Goal: Task Accomplishment & Management: Manage account settings

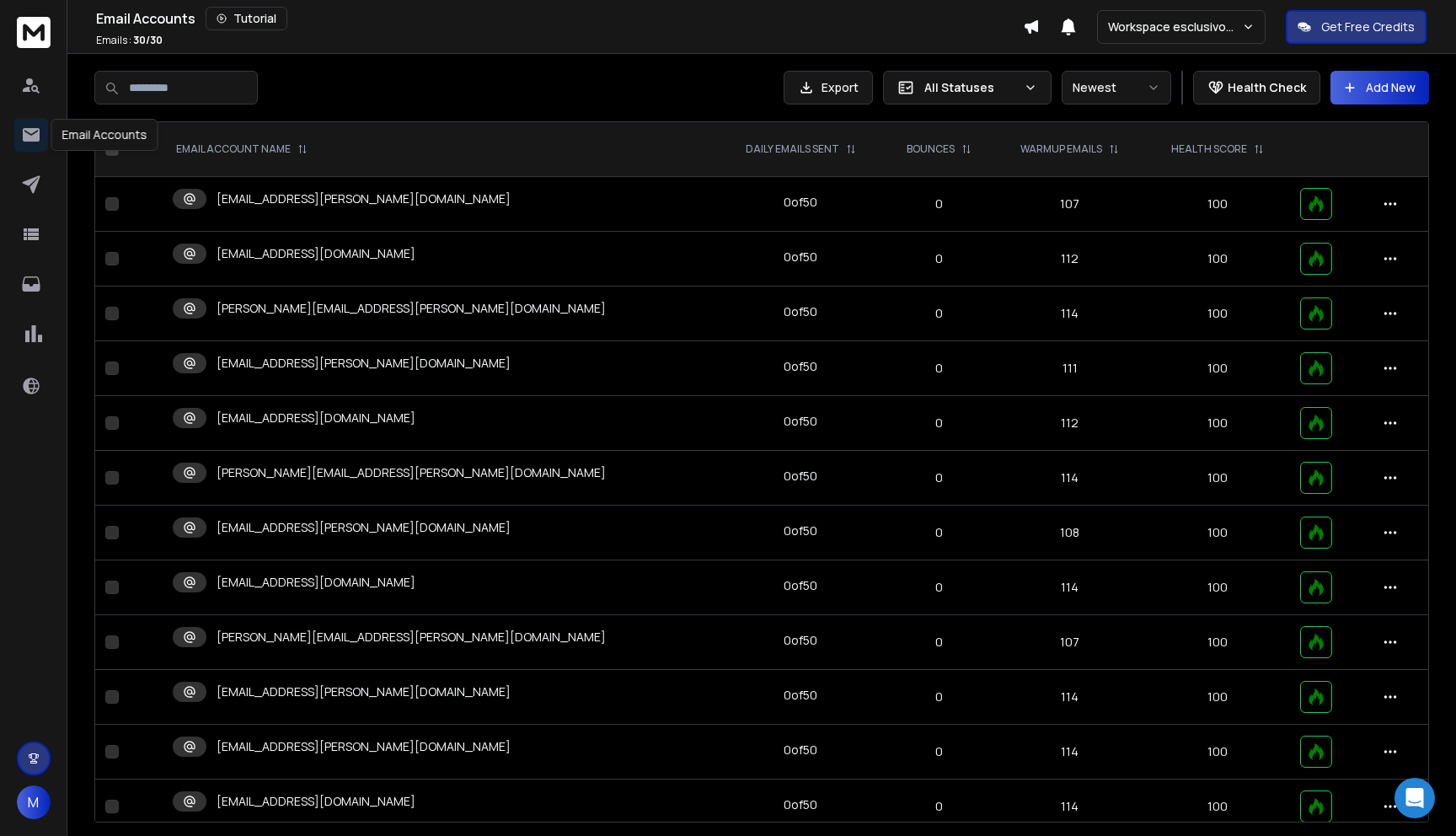
scroll to position [55, 0]
click at [1215, 29] on p "Workspace esclusivo upvizory" at bounding box center [1175, 27] width 134 height 17
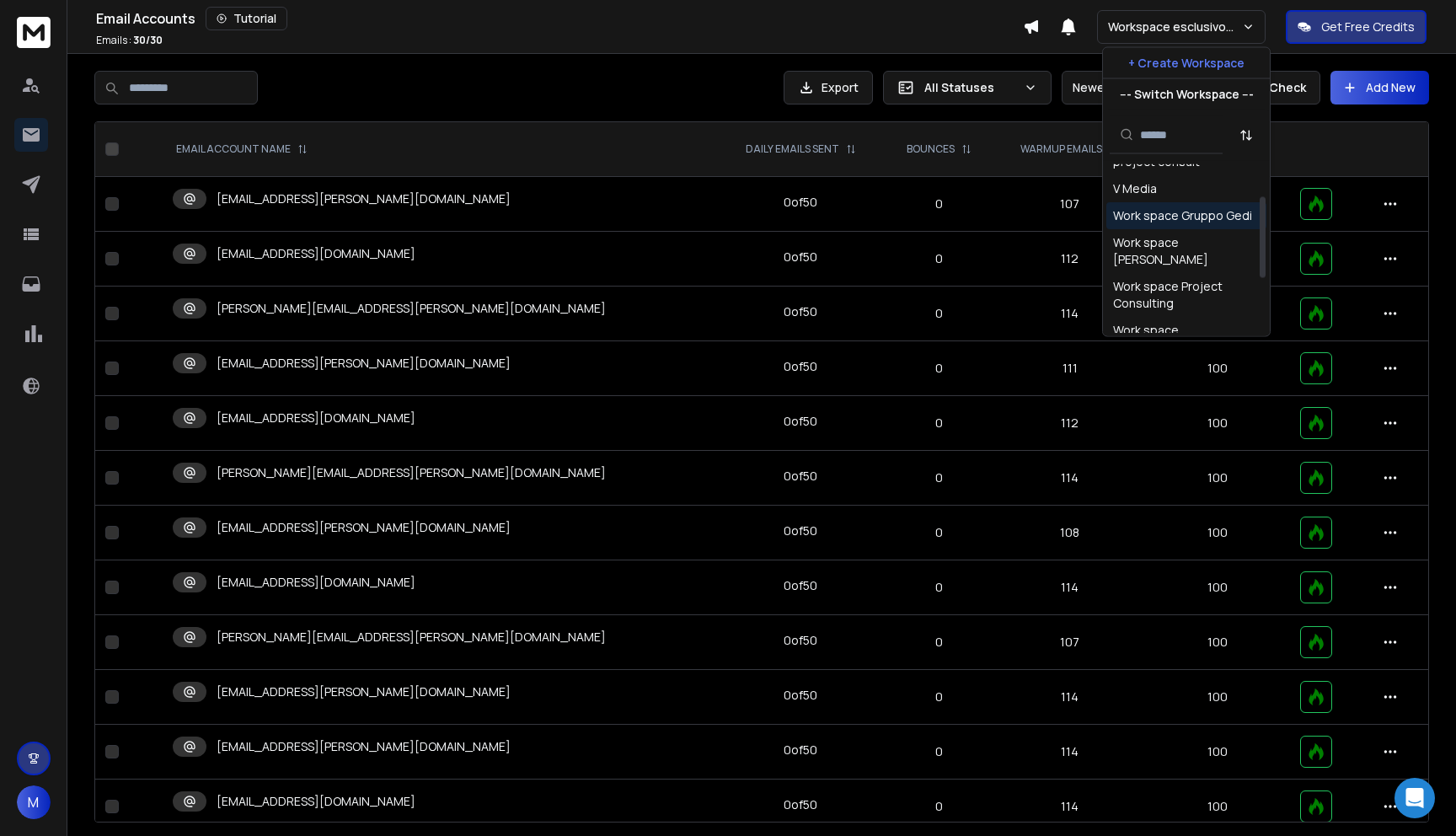
scroll to position [72, 0]
click at [1179, 276] on div "Work space Project Consulting" at bounding box center [1186, 293] width 147 height 34
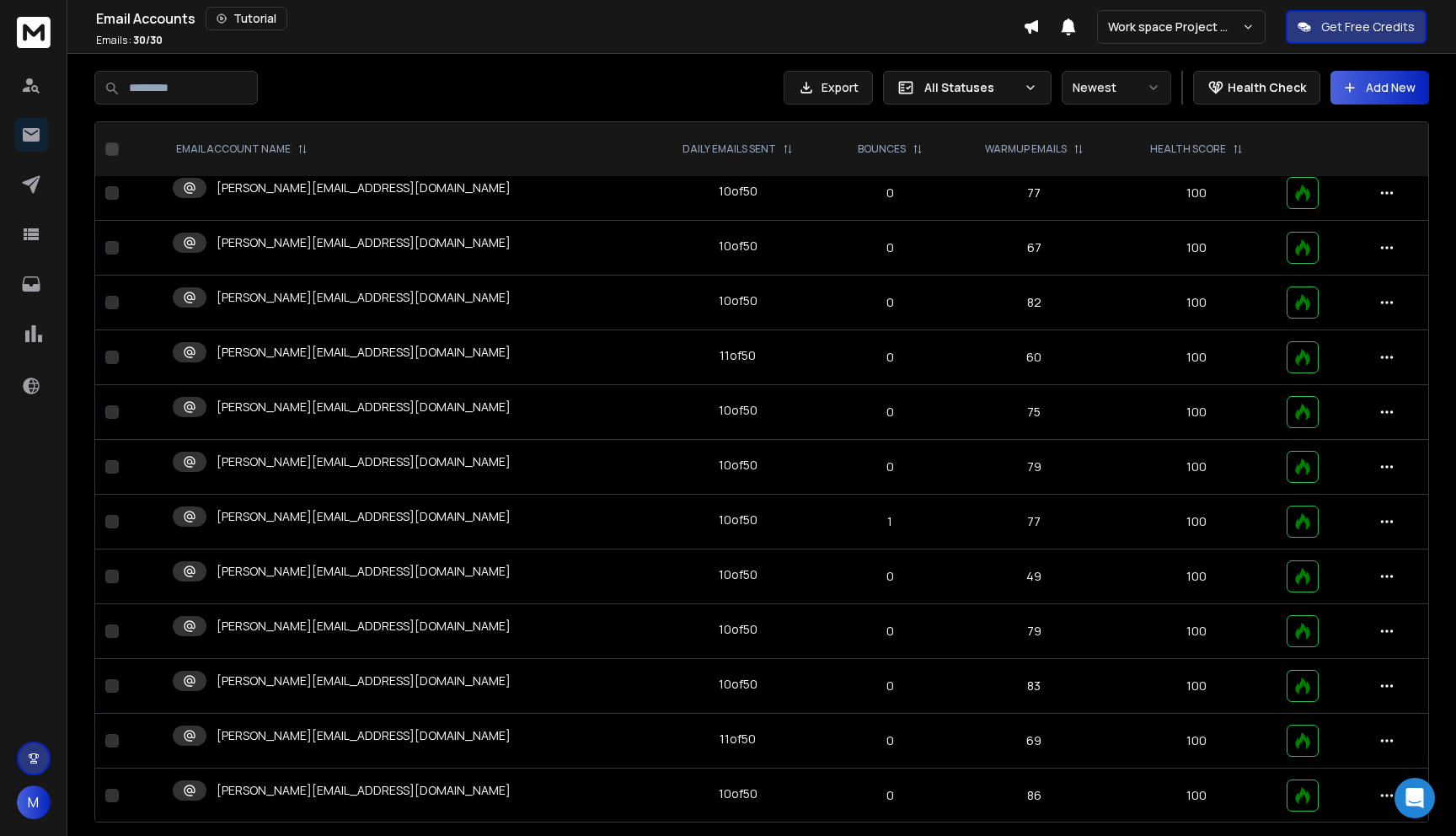
scroll to position [806, 0]
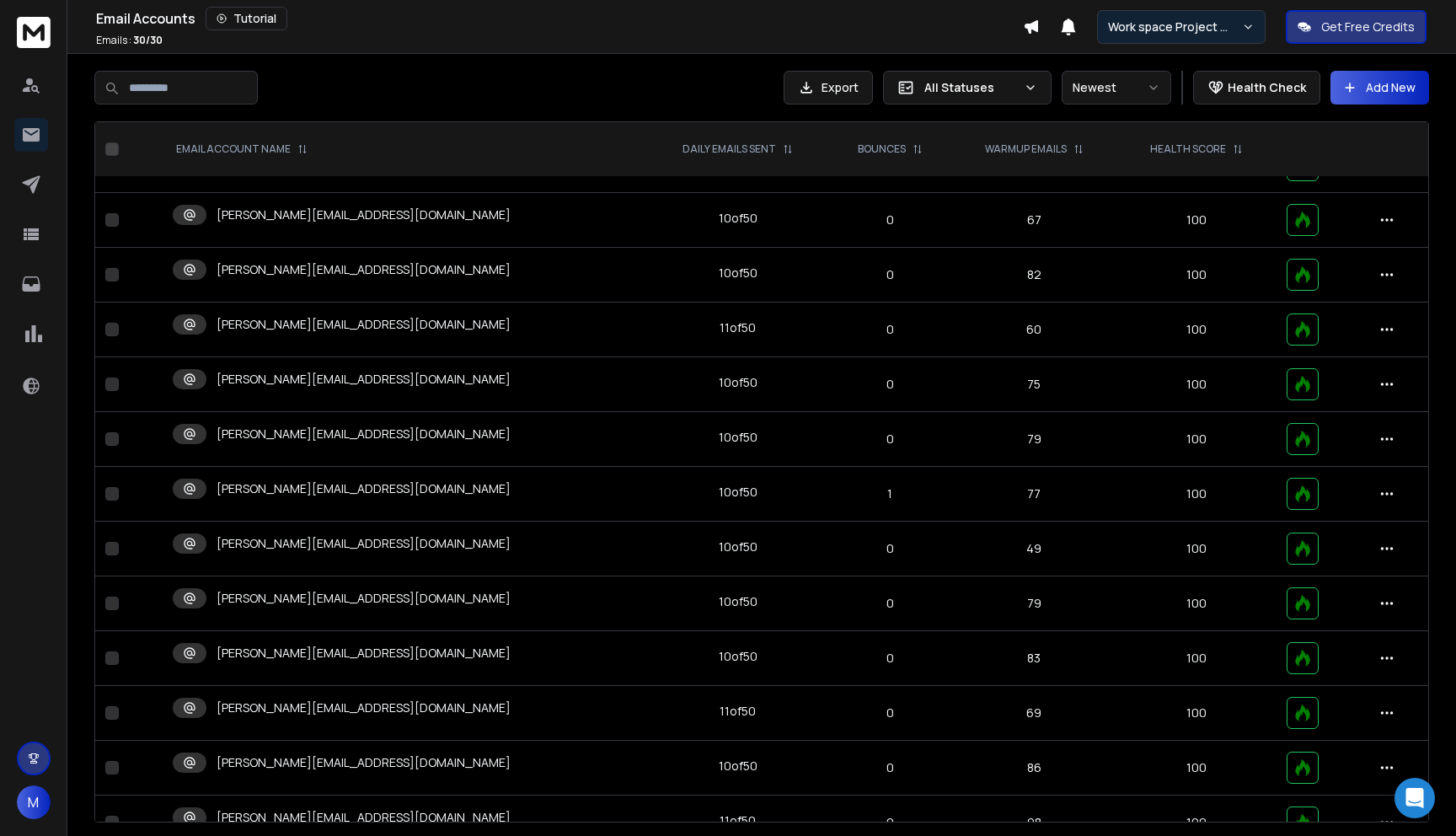
click at [1215, 16] on button "Work space Project Consulting" at bounding box center [1181, 27] width 168 height 34
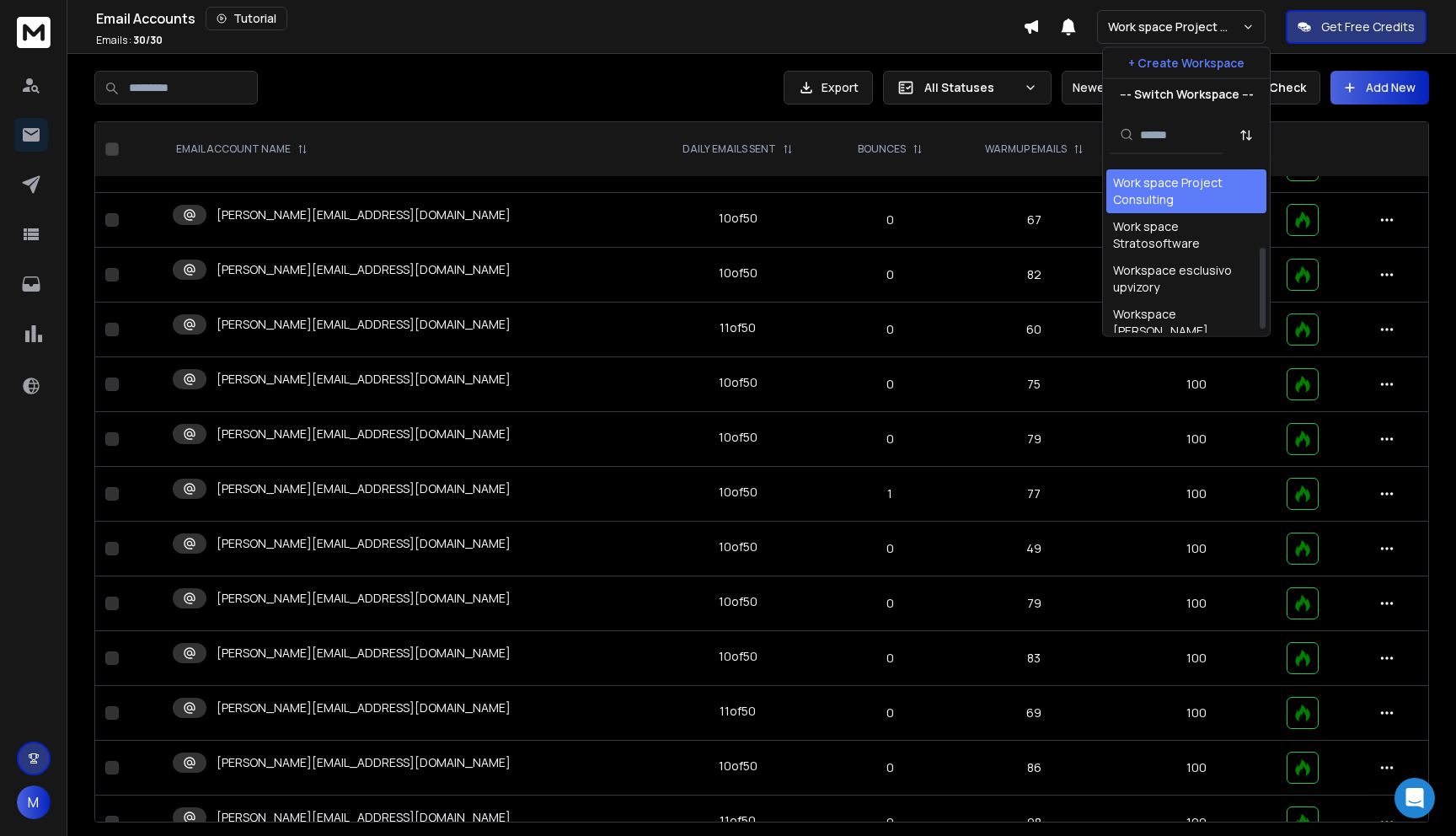
scroll to position [179, 0]
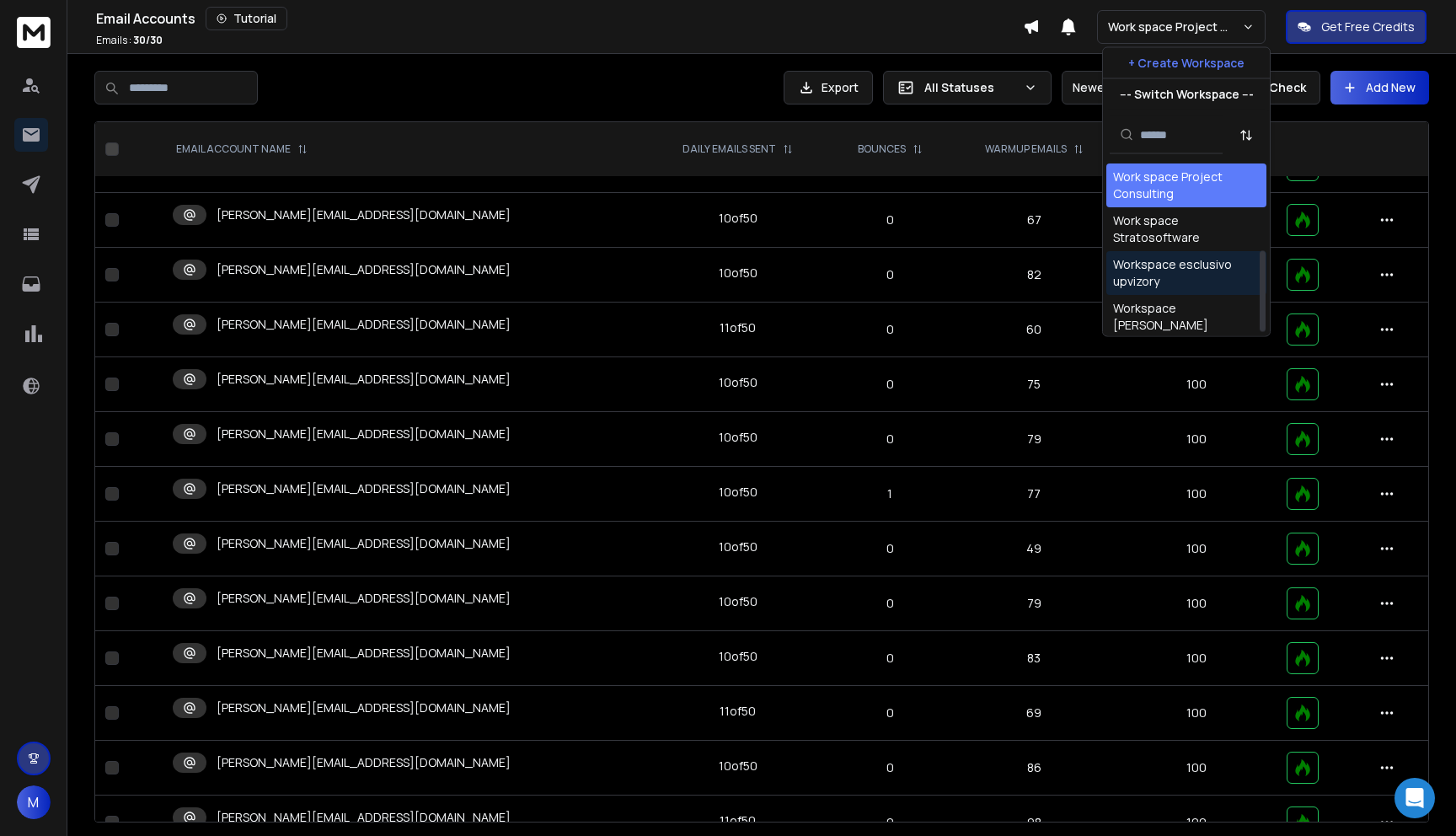
click at [1191, 257] on div "Workspace esclusivo upvizory" at bounding box center [1186, 274] width 147 height 34
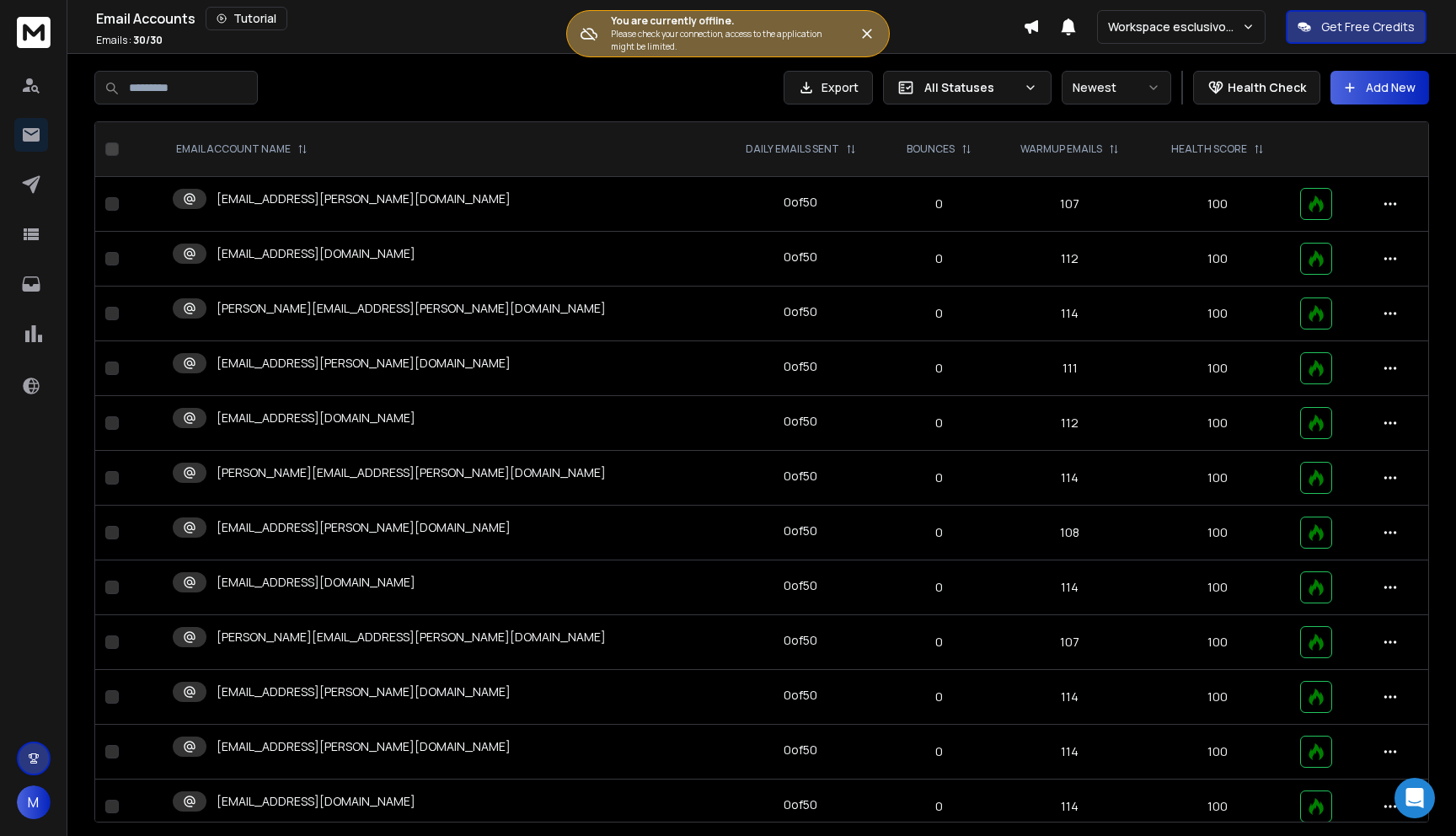
click at [867, 31] on icon at bounding box center [866, 33] width 17 height 17
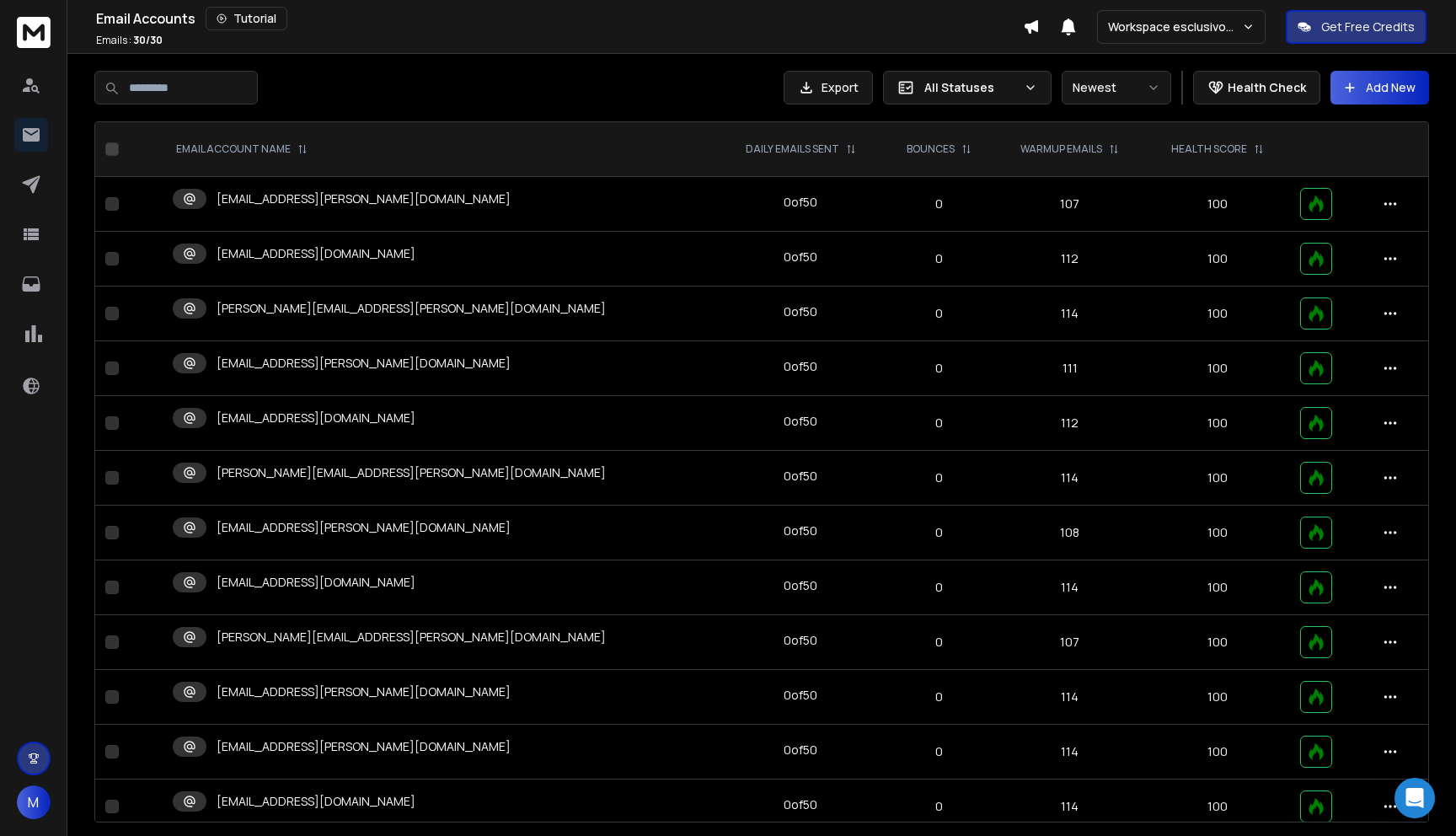
drag, startPoint x: 867, startPoint y: 31, endPoint x: 805, endPoint y: 3, distance: 68.0
click at [864, 31] on div "Email Accounts Tutorial Emails : 30 / 30" at bounding box center [559, 27] width 927 height 41
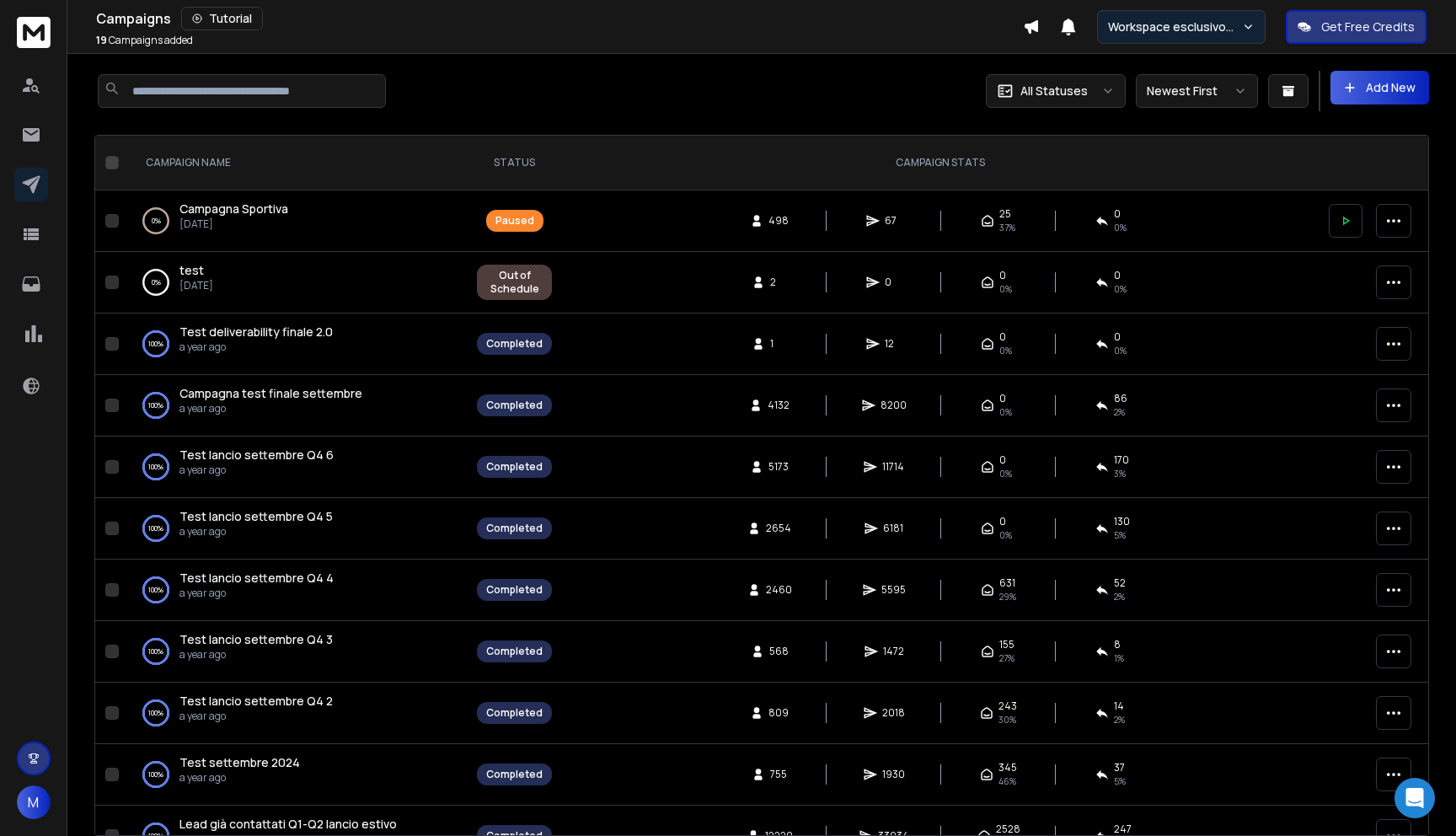
click at [1213, 19] on p "Workspace esclusivo upvizory" at bounding box center [1175, 27] width 134 height 17
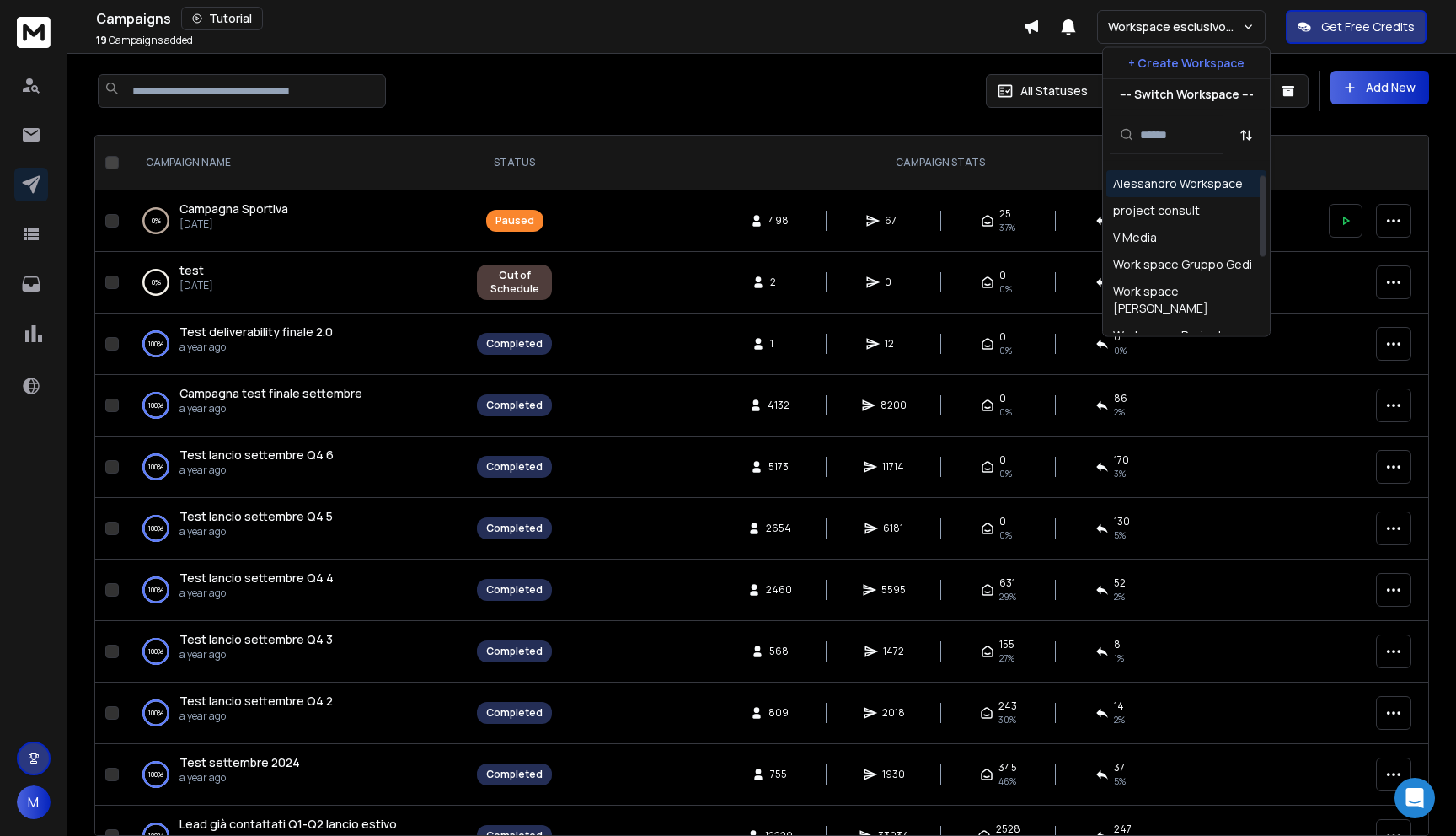
scroll to position [23, 0]
drag, startPoint x: 1174, startPoint y: 219, endPoint x: 1193, endPoint y: 299, distance: 82.2
click at [1193, 300] on div "My Workspace Alessandro Workspace project consult V Media Work space Gruppo Ged…" at bounding box center [1185, 226] width 160 height 169
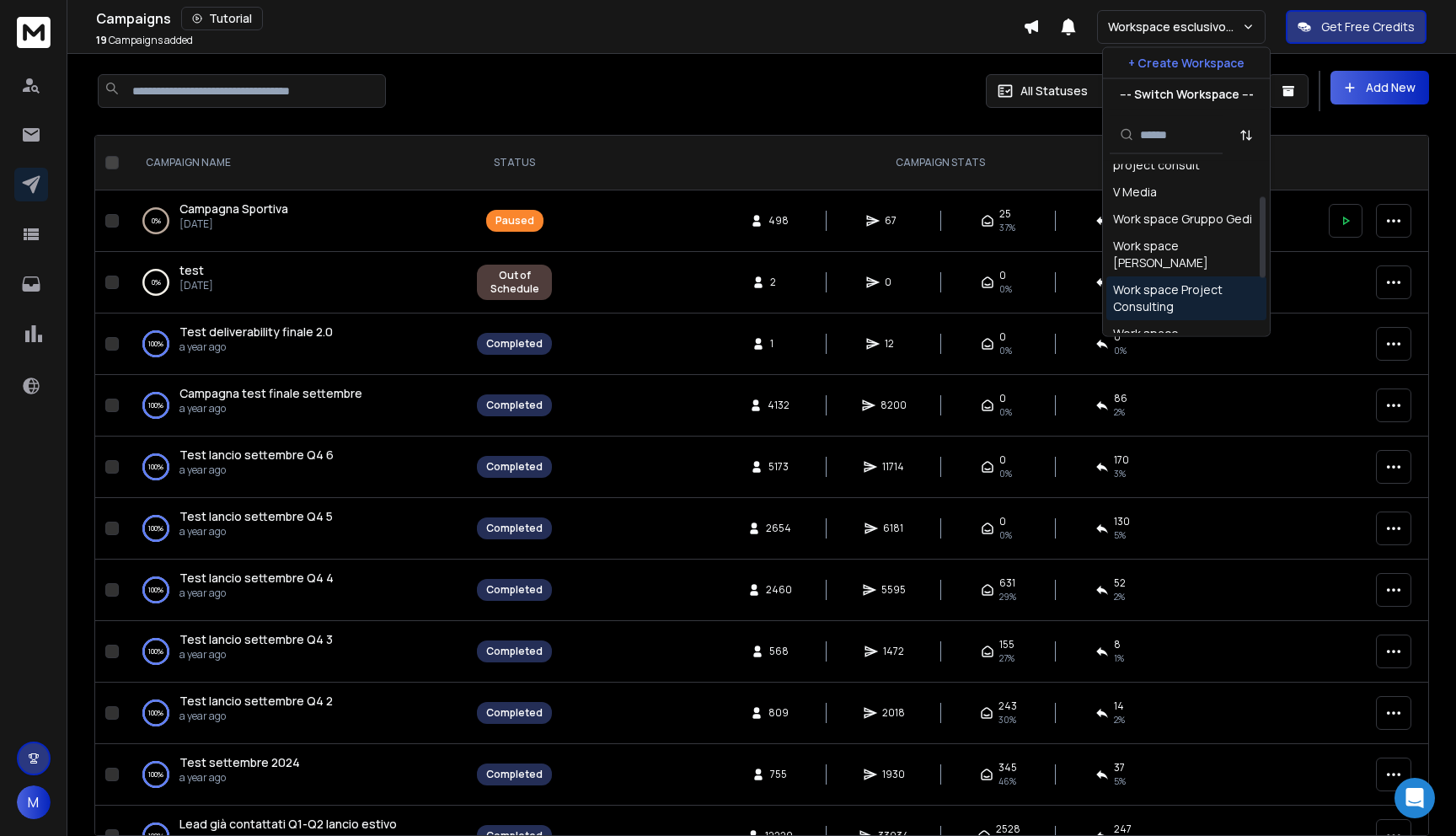
click at [1199, 282] on div "Work space Project Consulting" at bounding box center [1186, 299] width 147 height 34
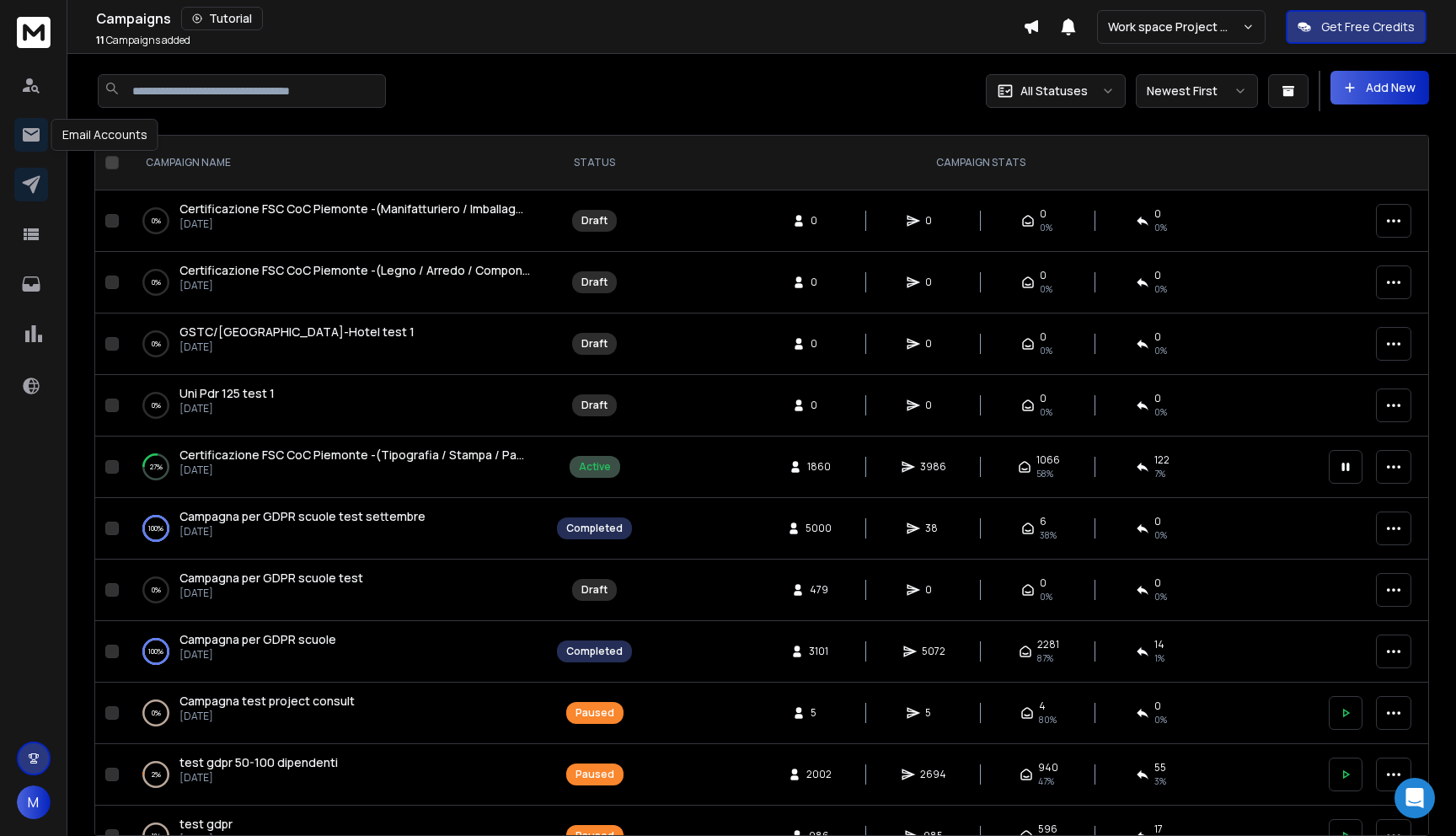
click at [40, 132] on icon at bounding box center [31, 135] width 20 height 20
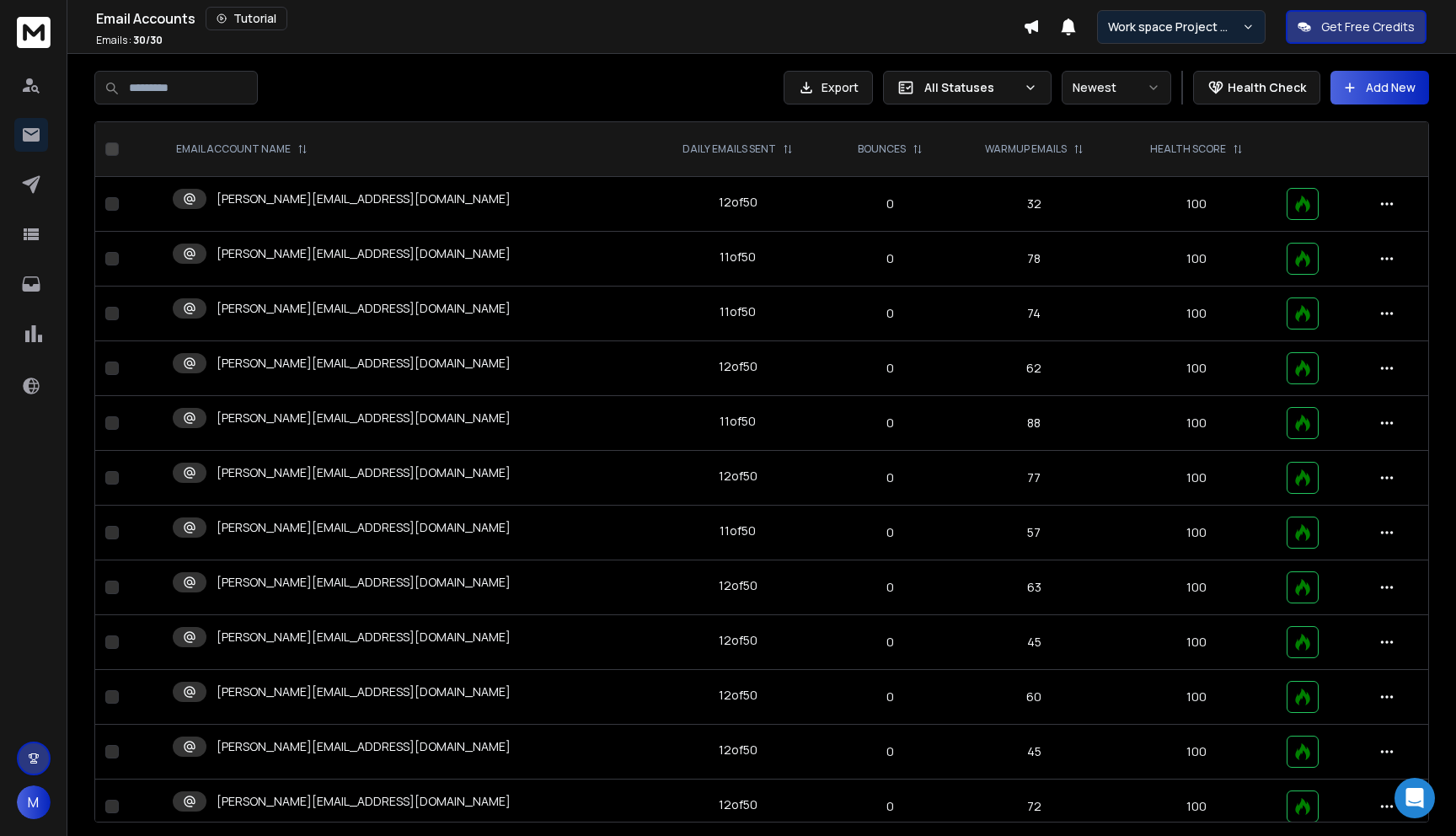
click at [1203, 15] on button "Work space Project Consulting" at bounding box center [1181, 27] width 168 height 34
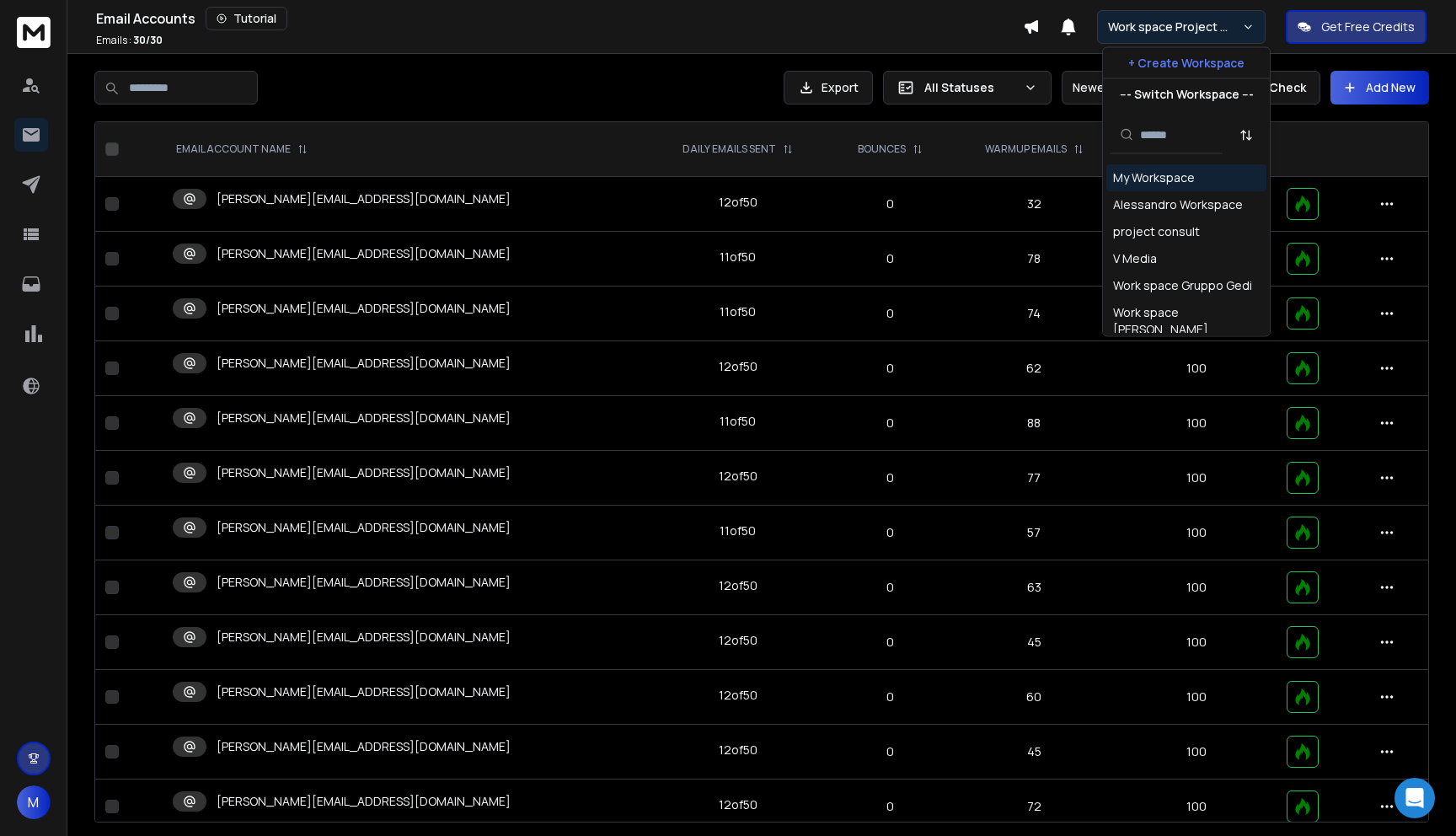
click at [1203, 15] on button "Work space Project Consulting" at bounding box center [1181, 27] width 168 height 34
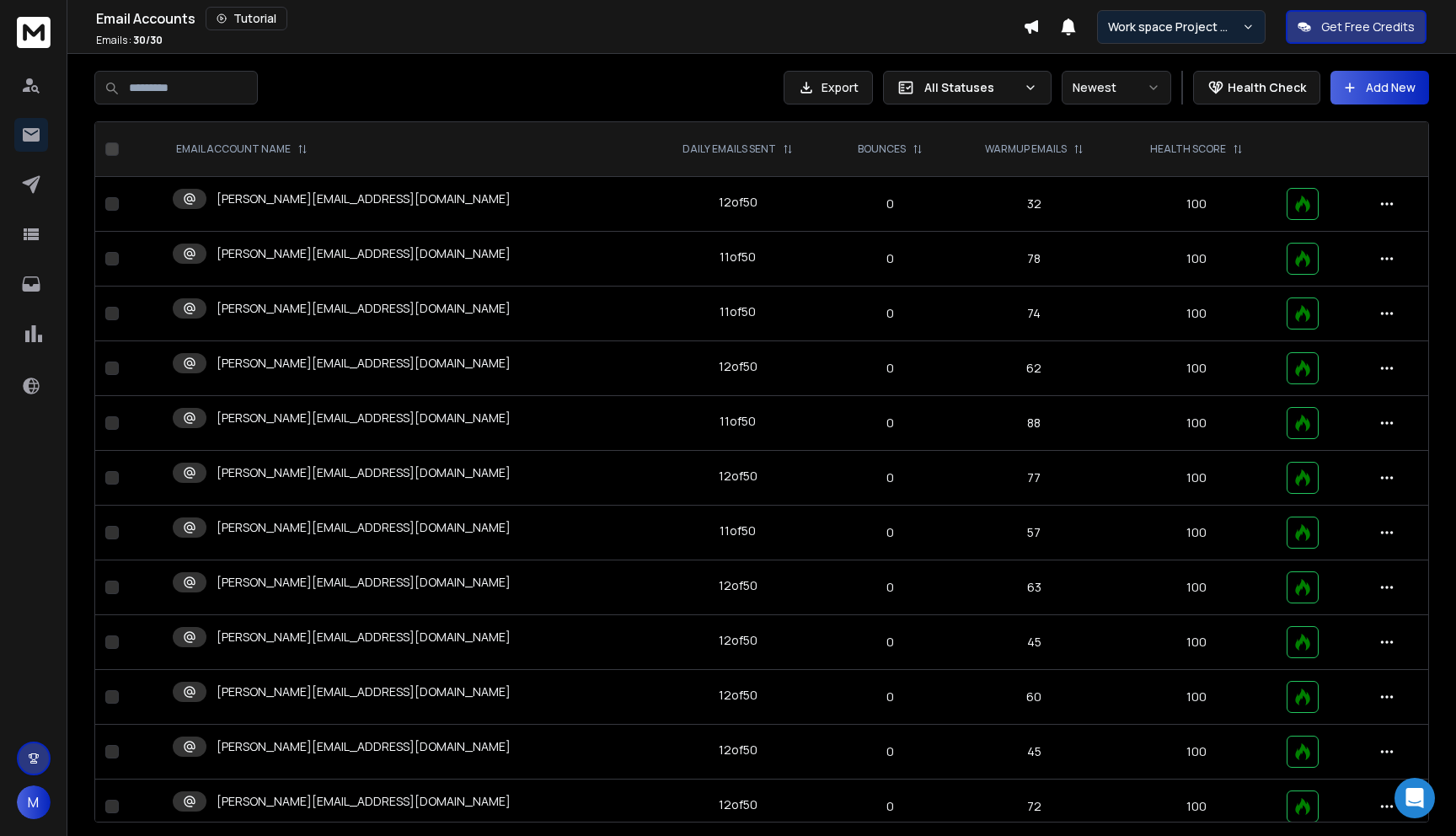
click at [1203, 15] on button "Work space Project Consulting" at bounding box center [1181, 27] width 168 height 34
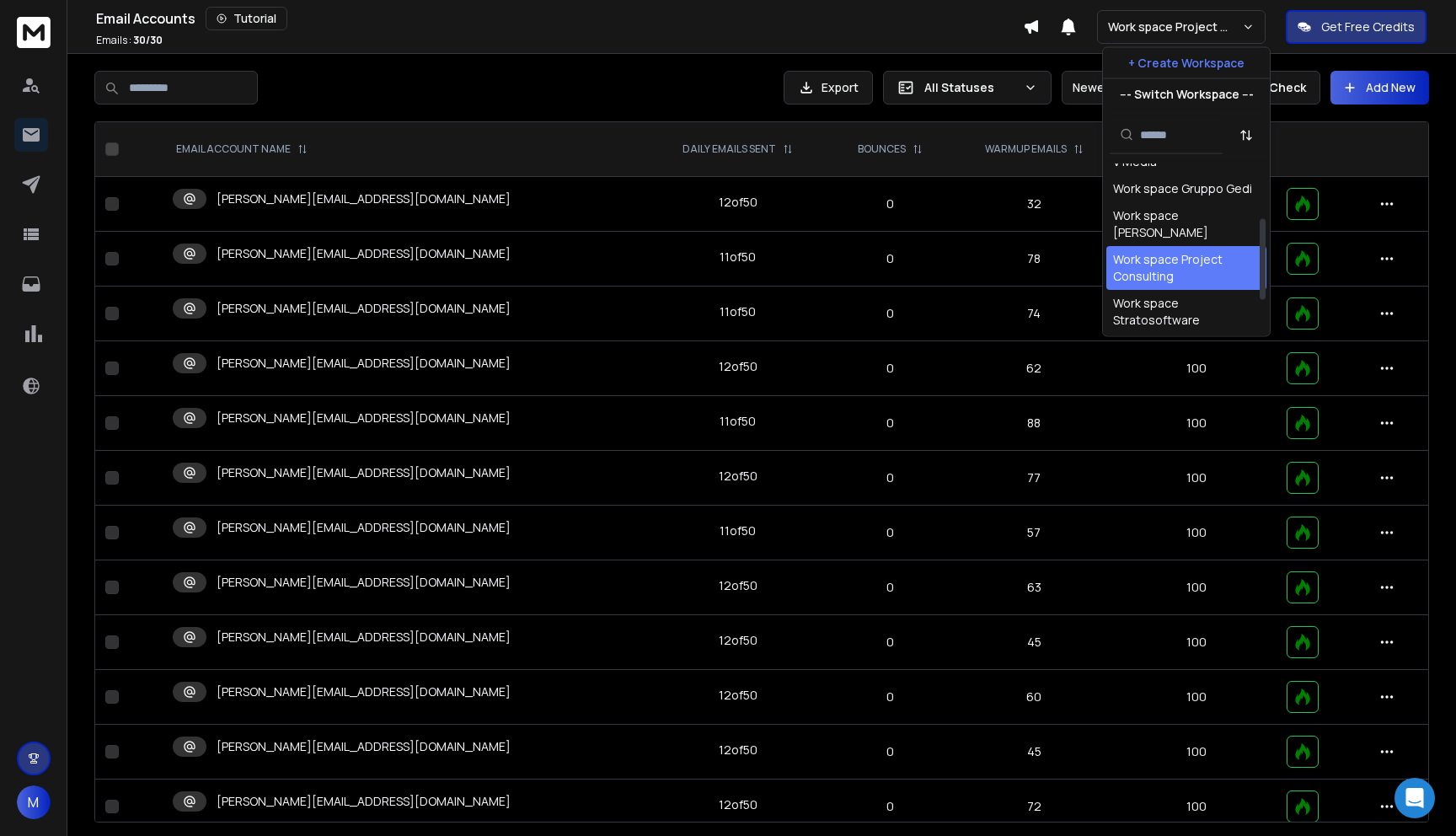
scroll to position [112, 0]
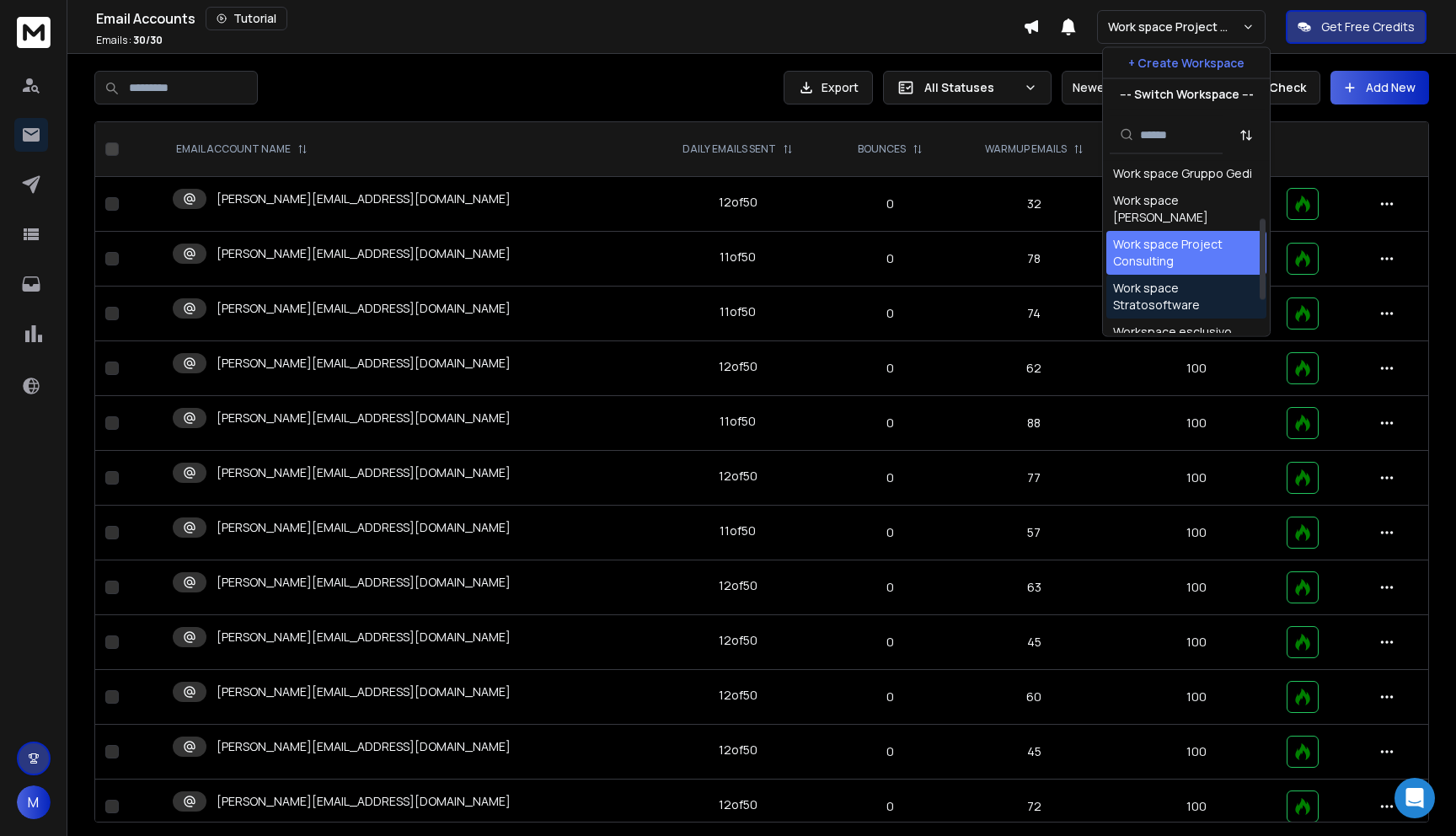
click at [1185, 280] on div "Work space Stratosoftware" at bounding box center [1186, 297] width 147 height 34
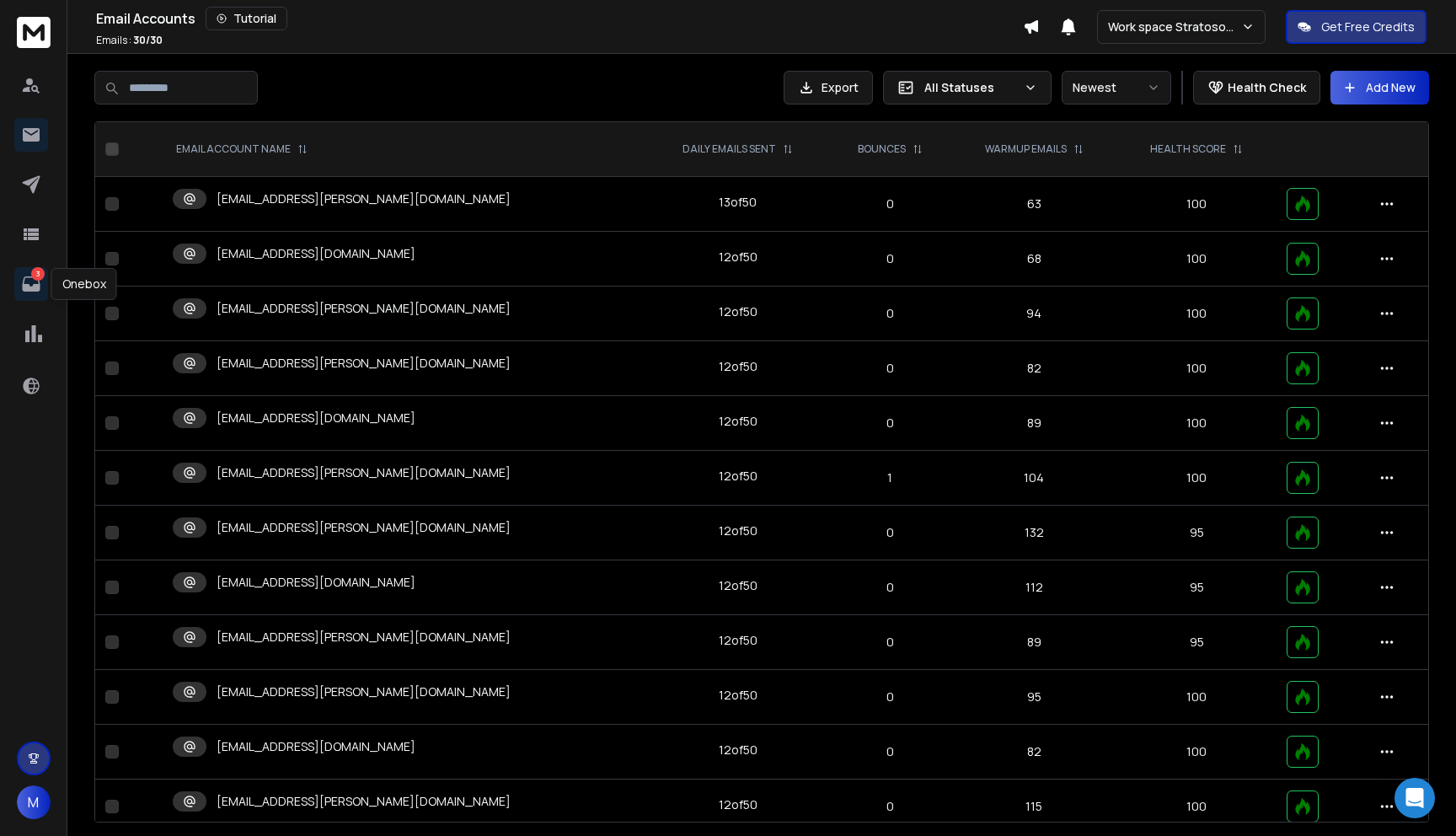
click at [37, 277] on p "3" at bounding box center [38, 274] width 14 height 14
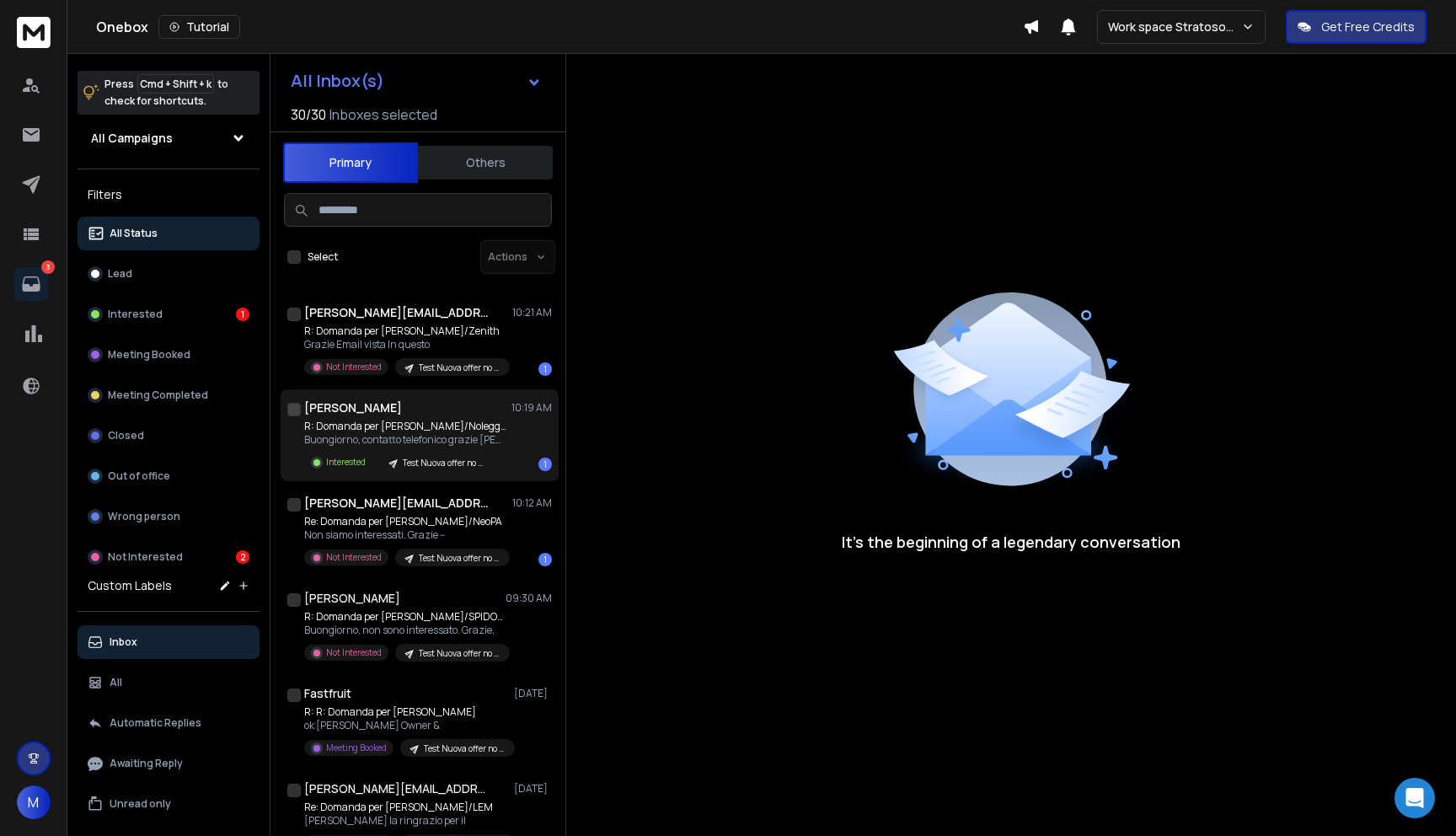
click at [452, 444] on p "Buongiorno, contatto telefonico grazie [PERSON_NAME]" at bounding box center [405, 440] width 202 height 14
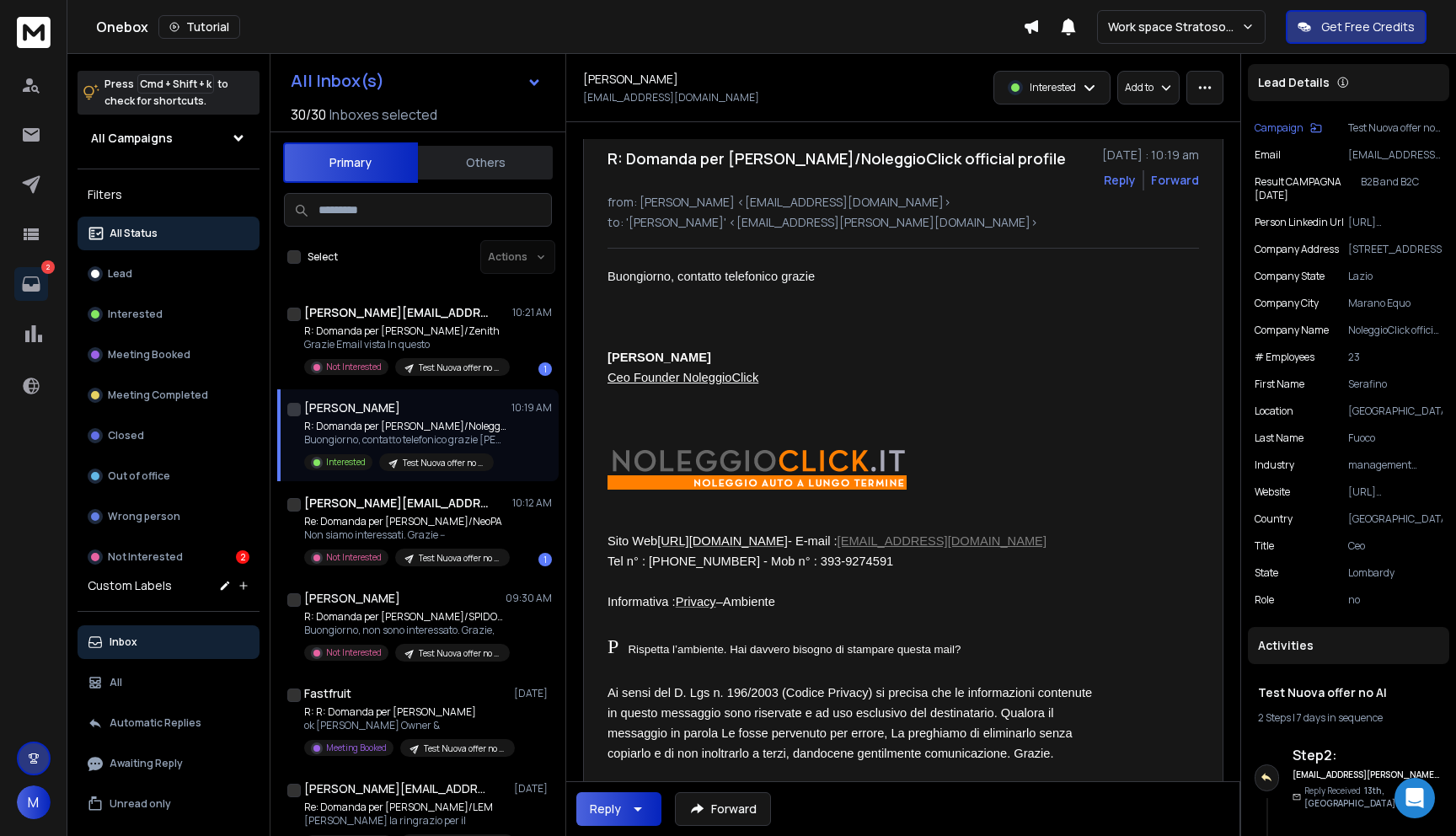
scroll to position [53, 0]
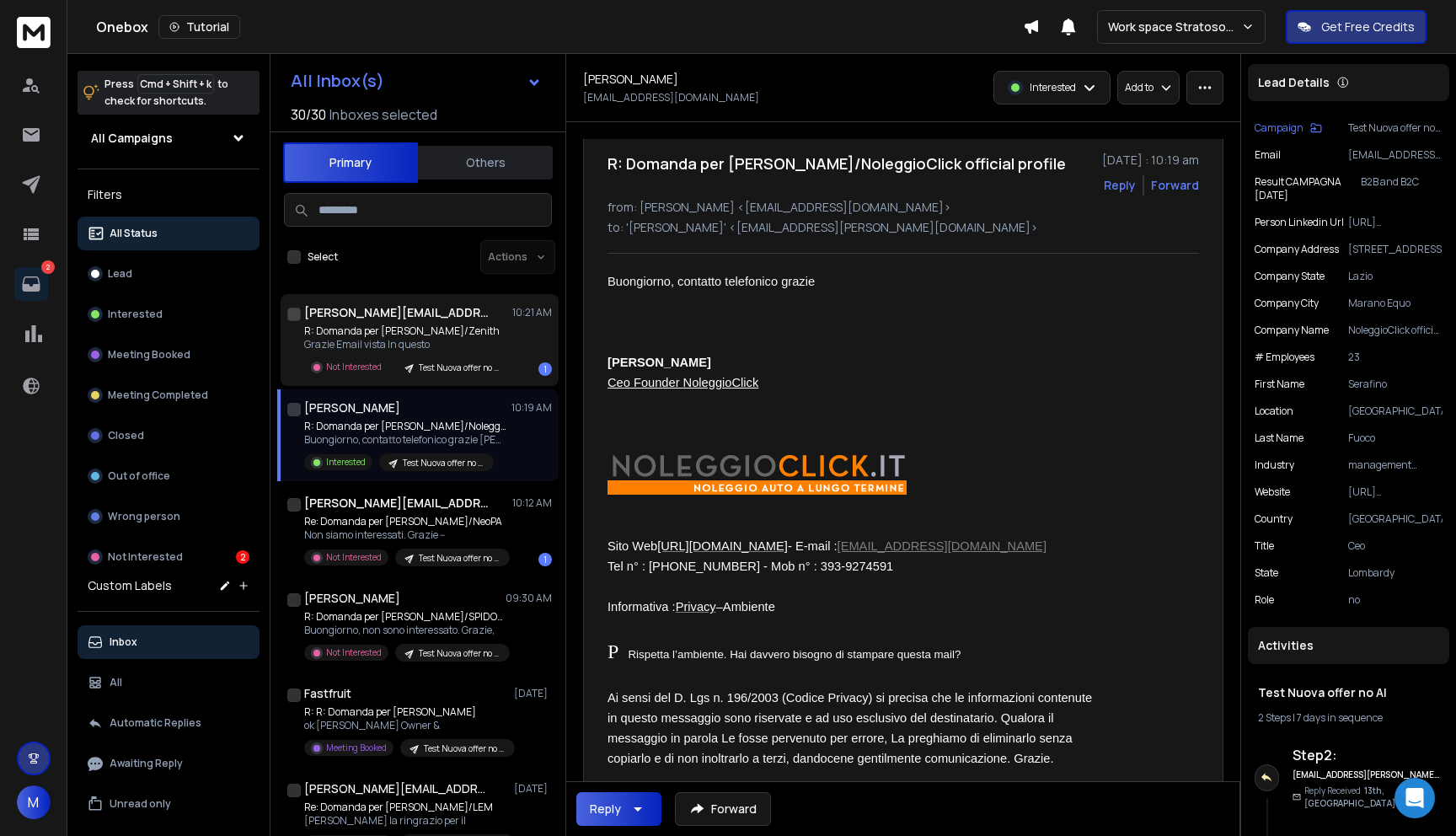
click at [468, 351] on div "R: Domanda per [PERSON_NAME]/Zenith Grazie Email vista In questo Not Interested…" at bounding box center [406, 350] width 205 height 52
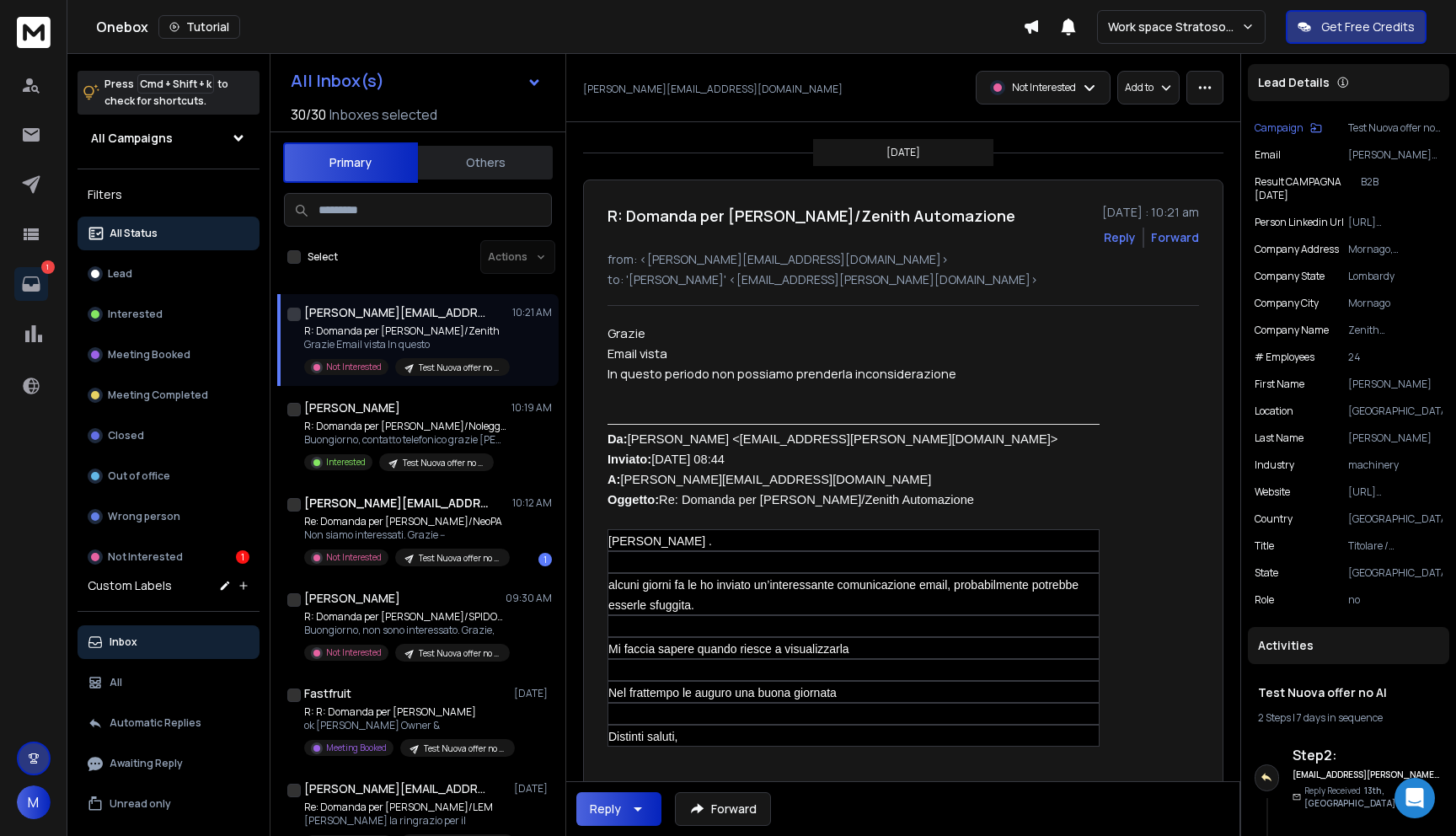
click at [469, 157] on button "Others" at bounding box center [486, 162] width 135 height 37
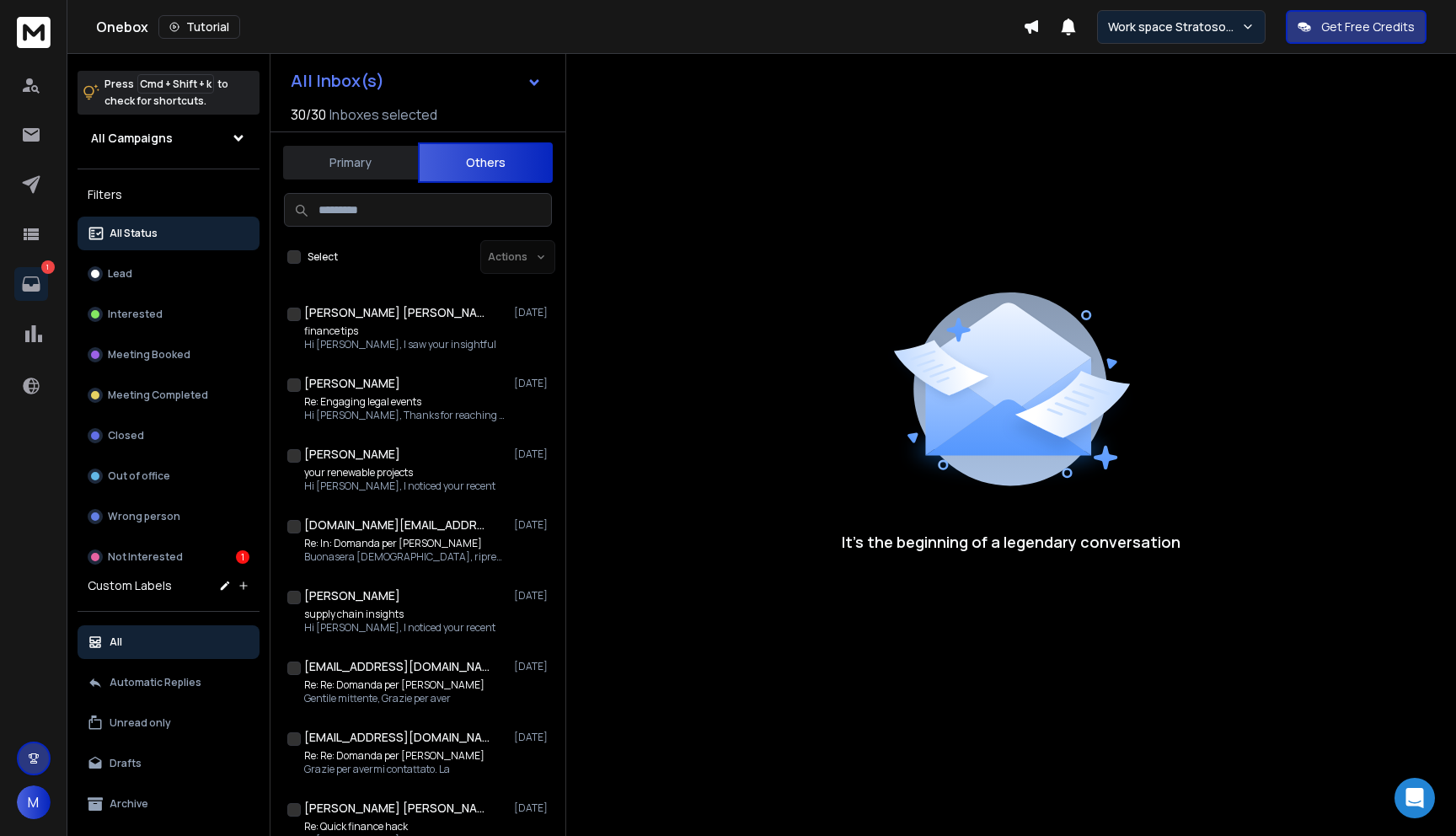
click at [1233, 25] on p "Work space Stratosoftware" at bounding box center [1175, 27] width 133 height 17
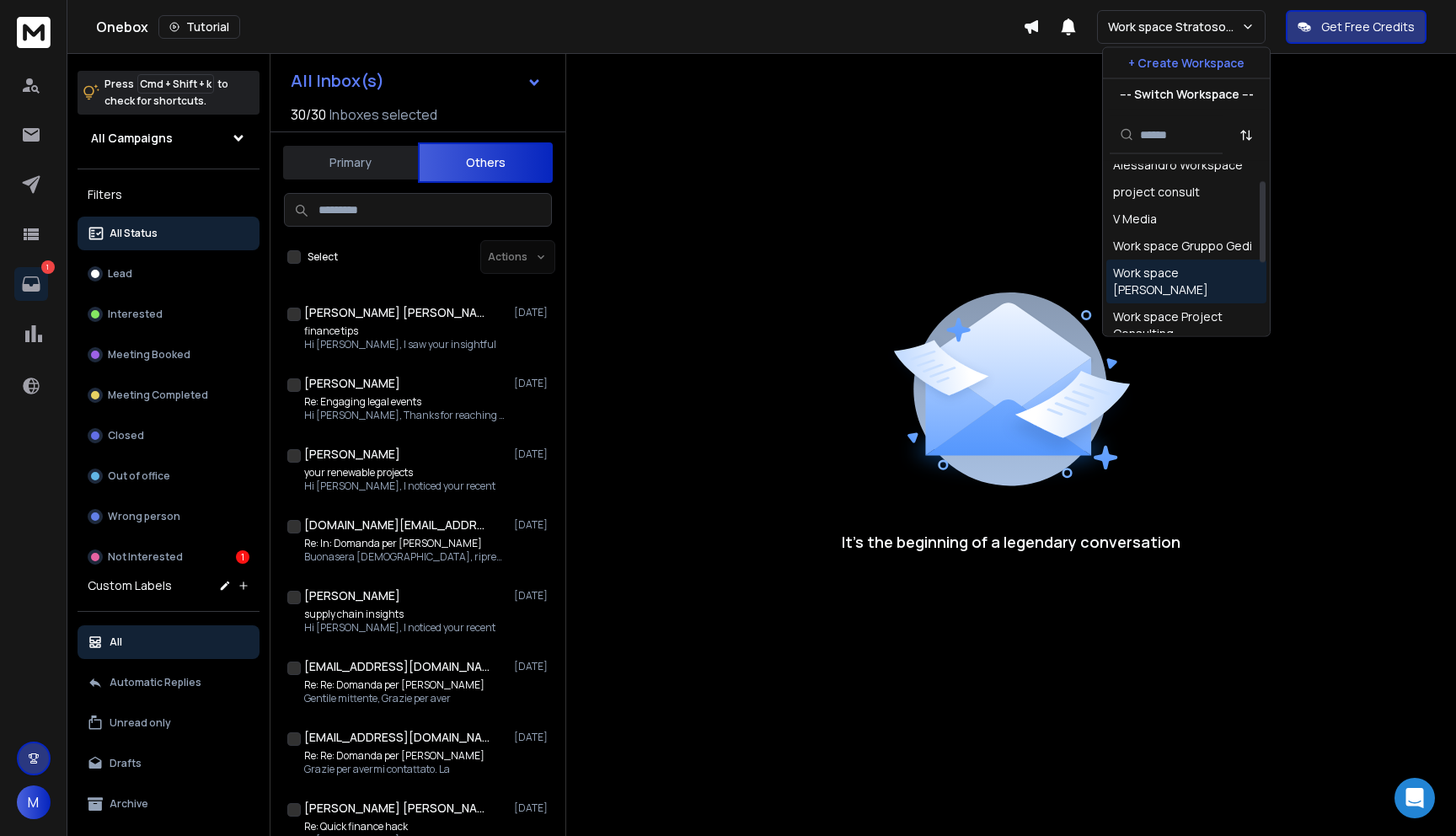
scroll to position [61, 0]
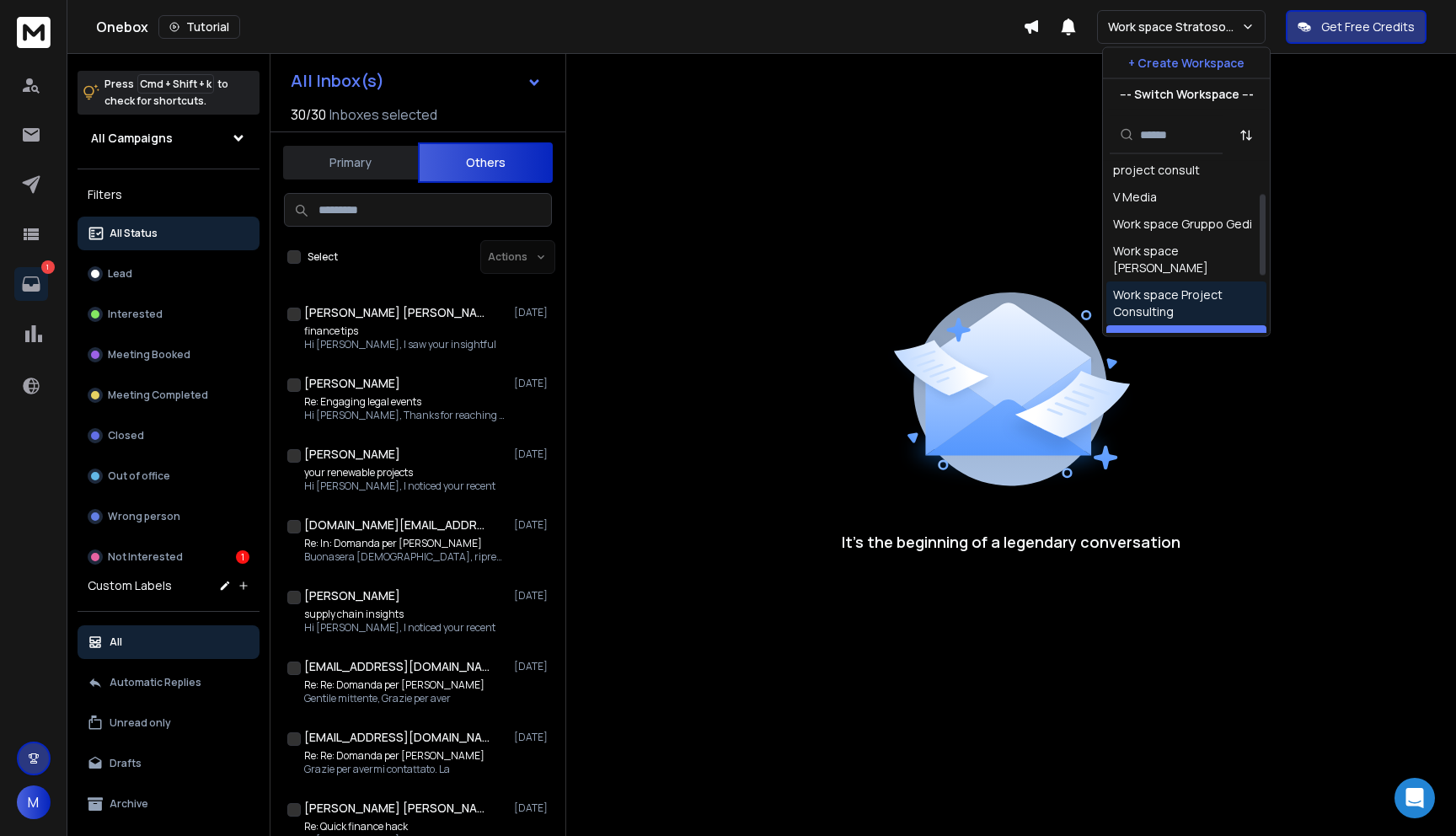
click at [1150, 287] on div "Work space Project Consulting" at bounding box center [1186, 303] width 147 height 34
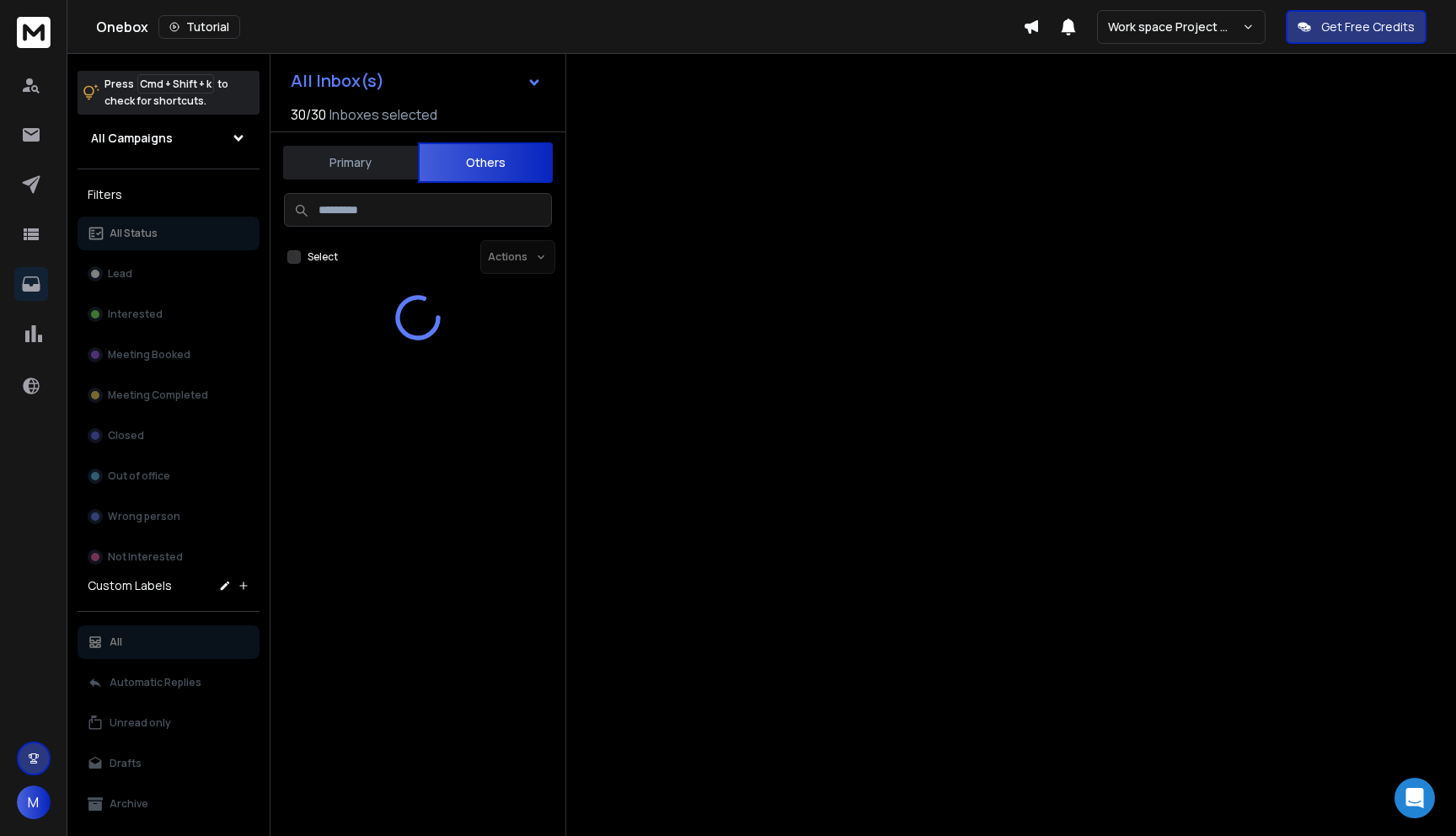
click at [480, 168] on button "Others" at bounding box center [486, 163] width 135 height 41
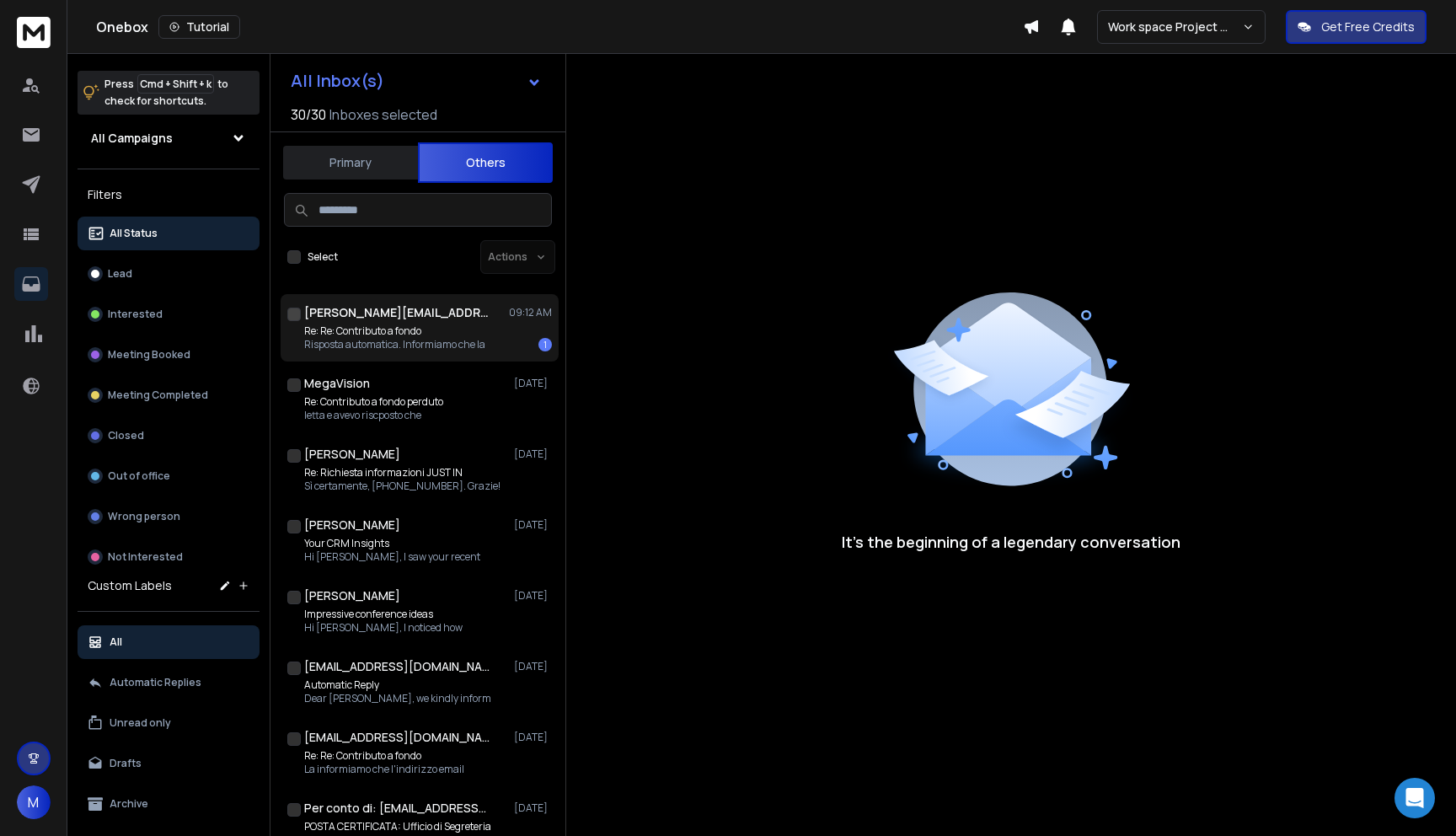
click at [391, 328] on p "Re: Re: Contributo a fondo" at bounding box center [394, 331] width 181 height 14
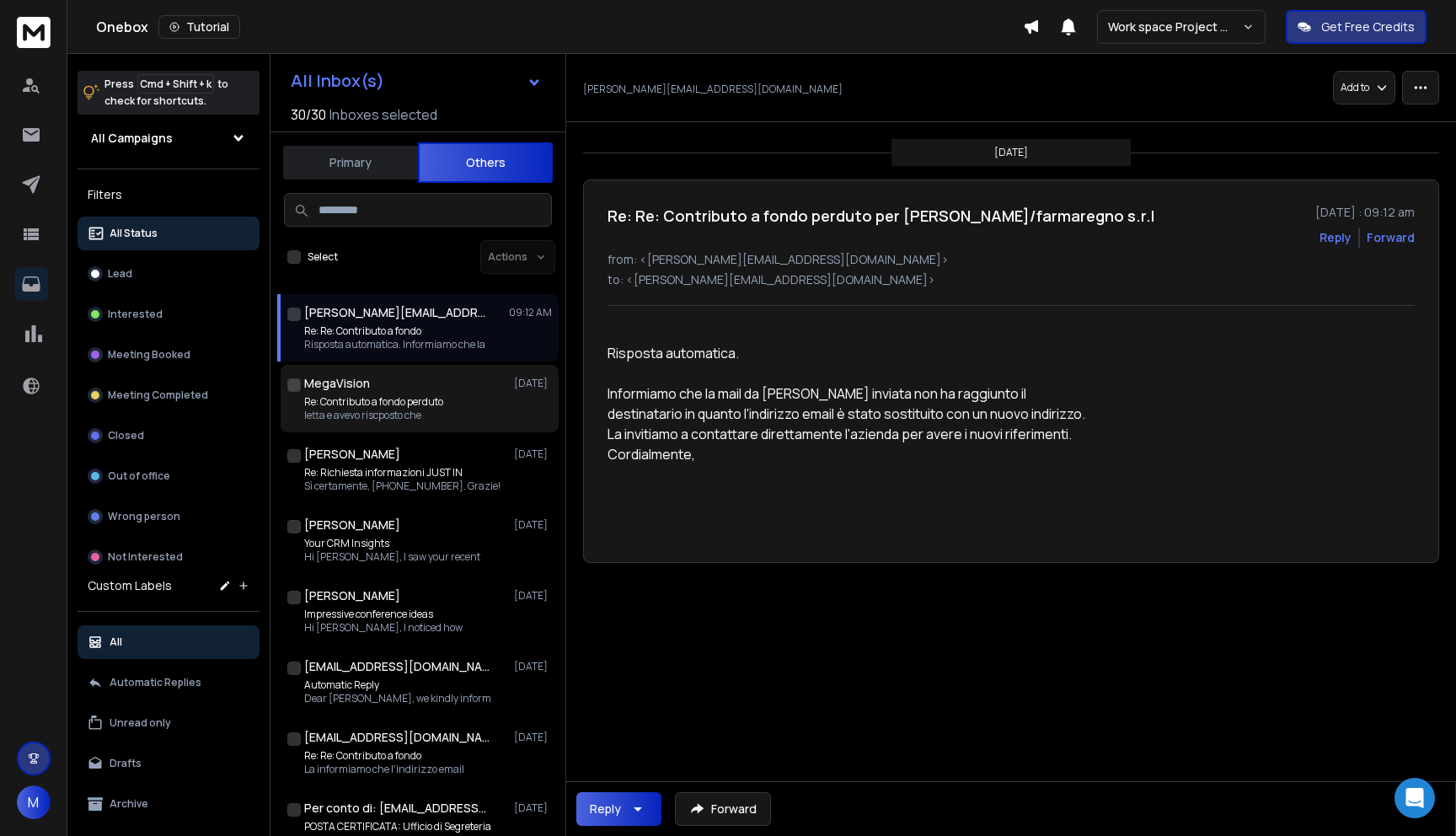
click at [405, 416] on p "letta e avevo riscposto che" at bounding box center [374, 416] width 139 height 14
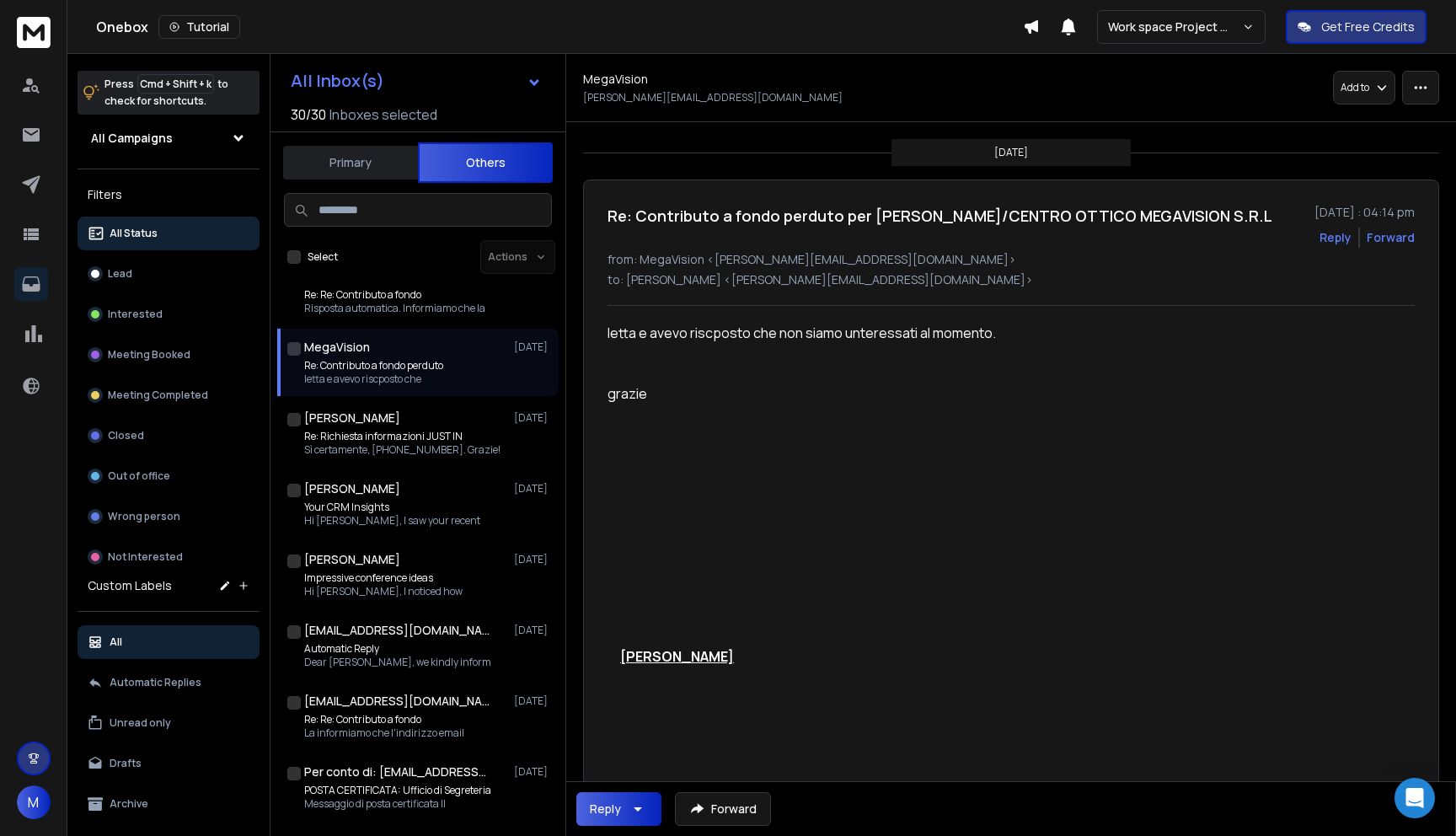
scroll to position [38, 0]
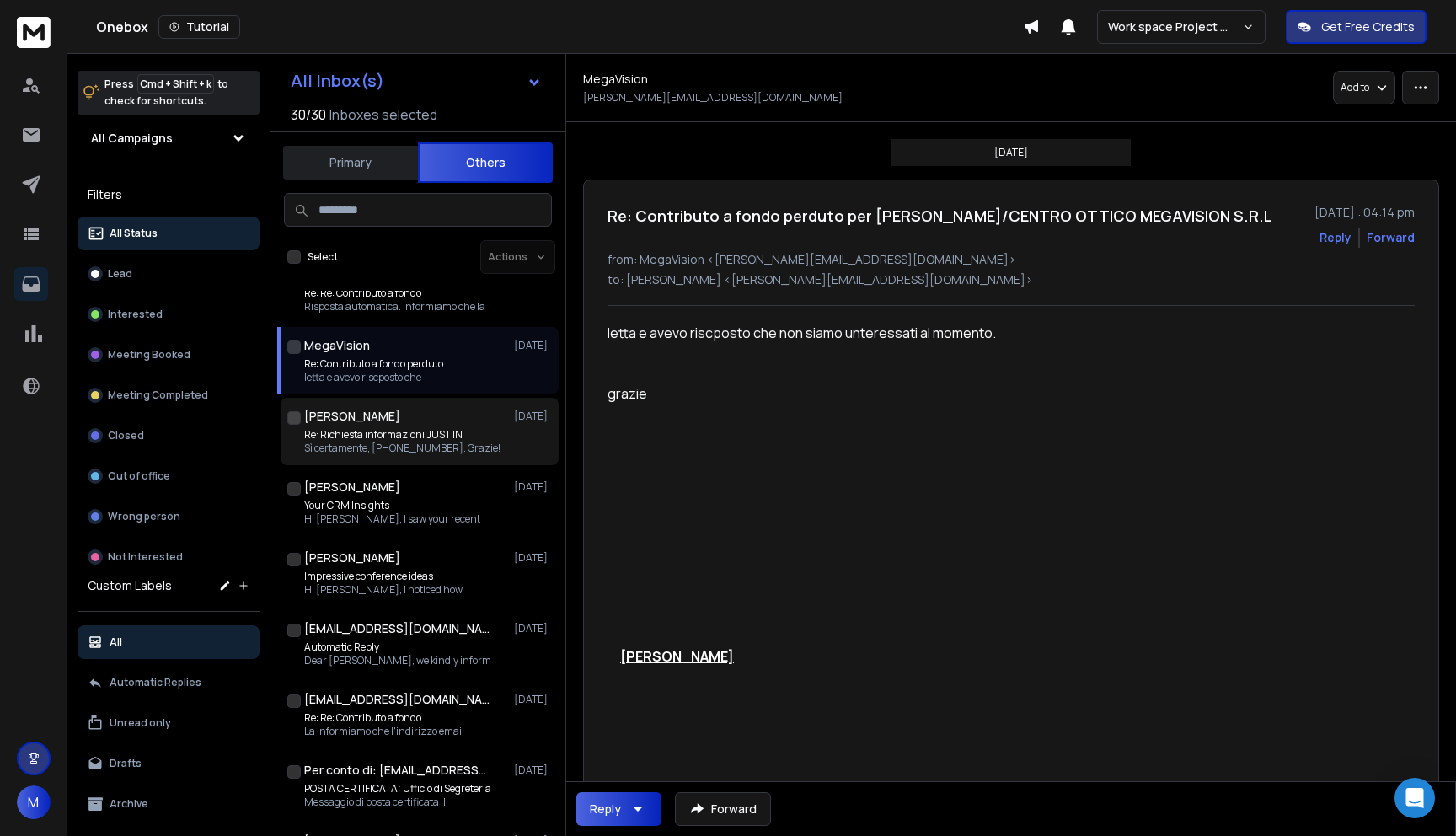
click at [405, 427] on div "Hajrudin Dedic 10 Oct Re: Richiesta informazioni JUST IN Sì certamente, +39 393…" at bounding box center [428, 431] width 248 height 48
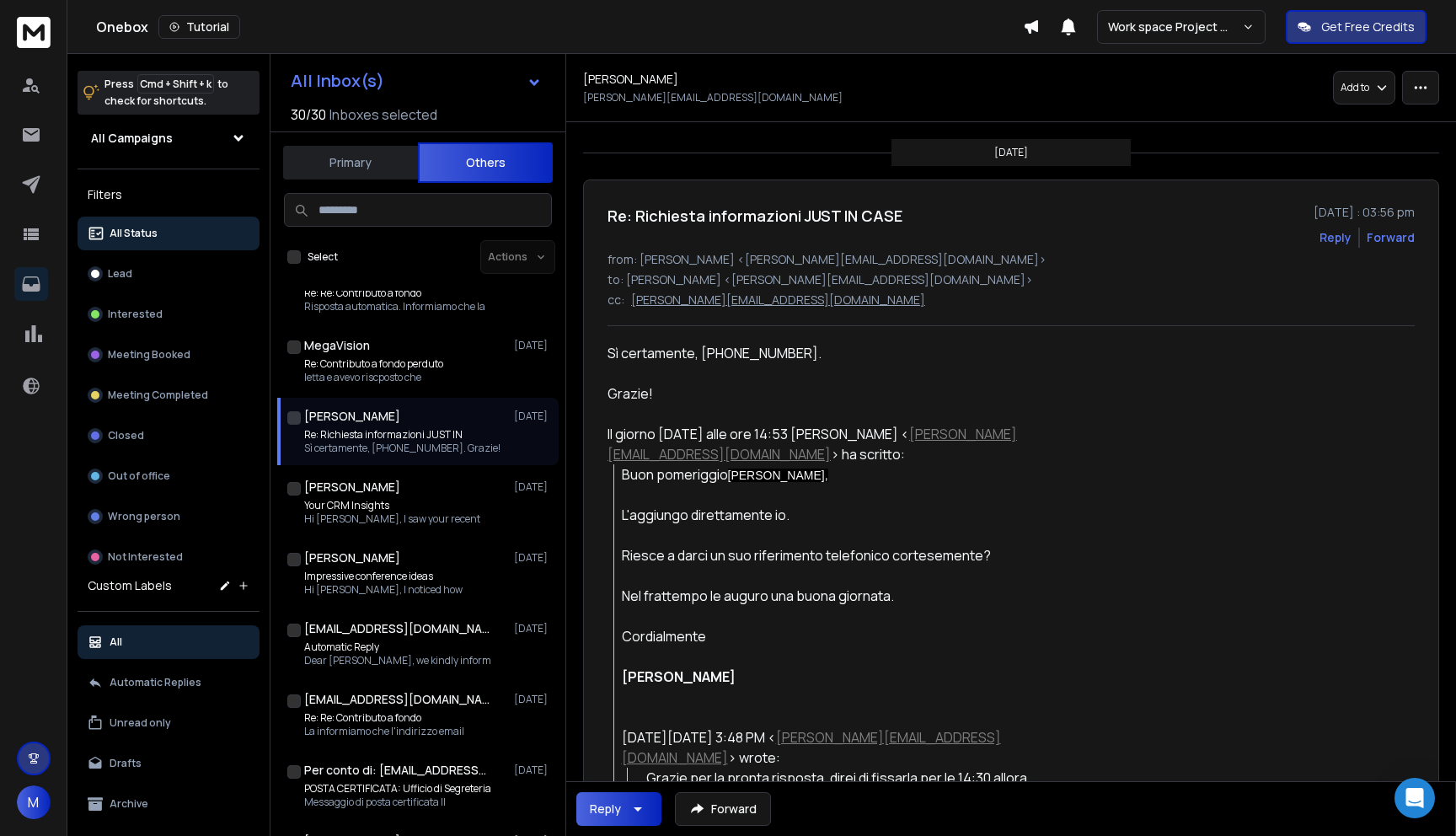
scroll to position [0, 0]
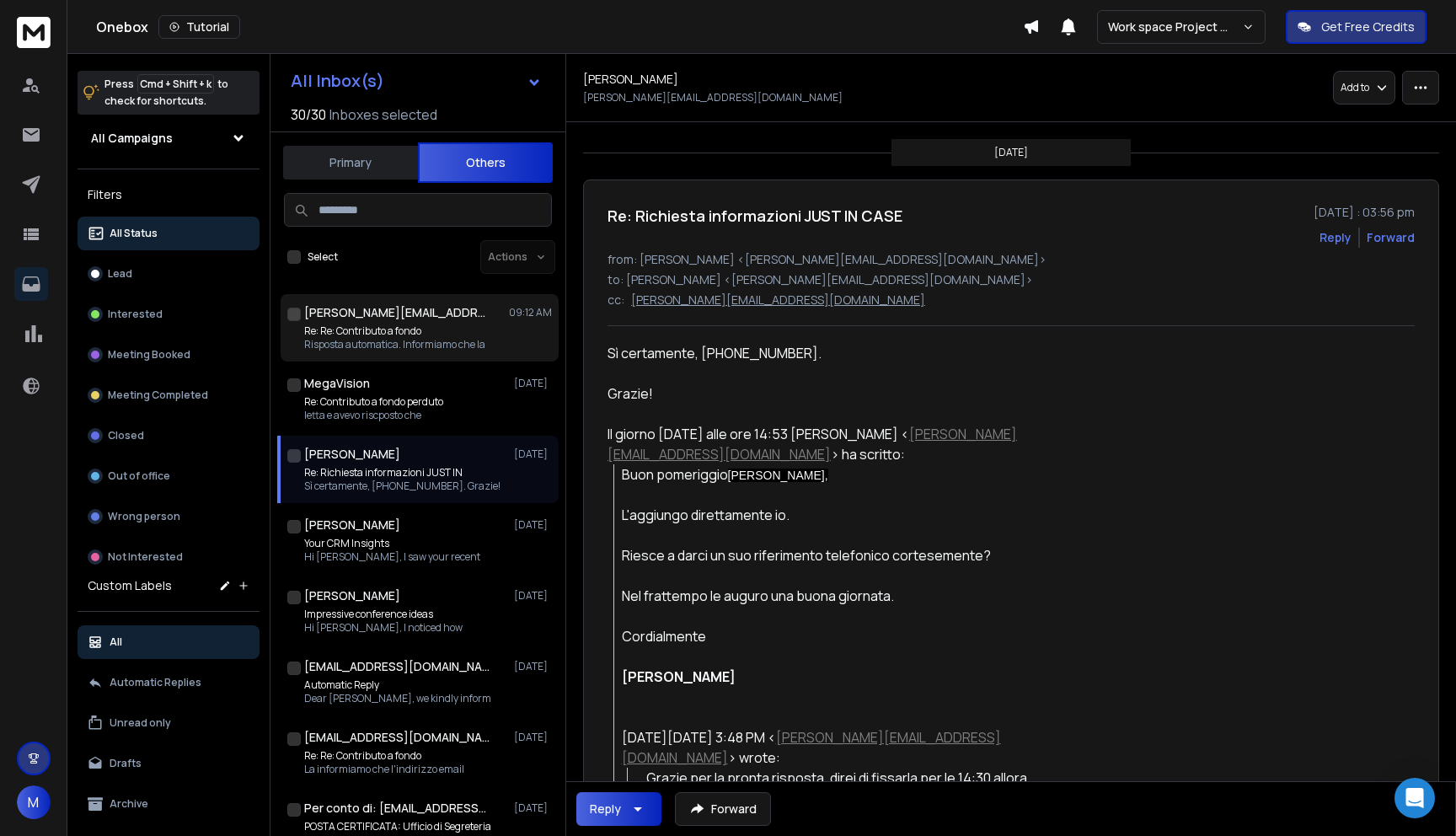
click at [449, 350] on p "Risposta automatica. Informiamo che la" at bounding box center [394, 345] width 181 height 14
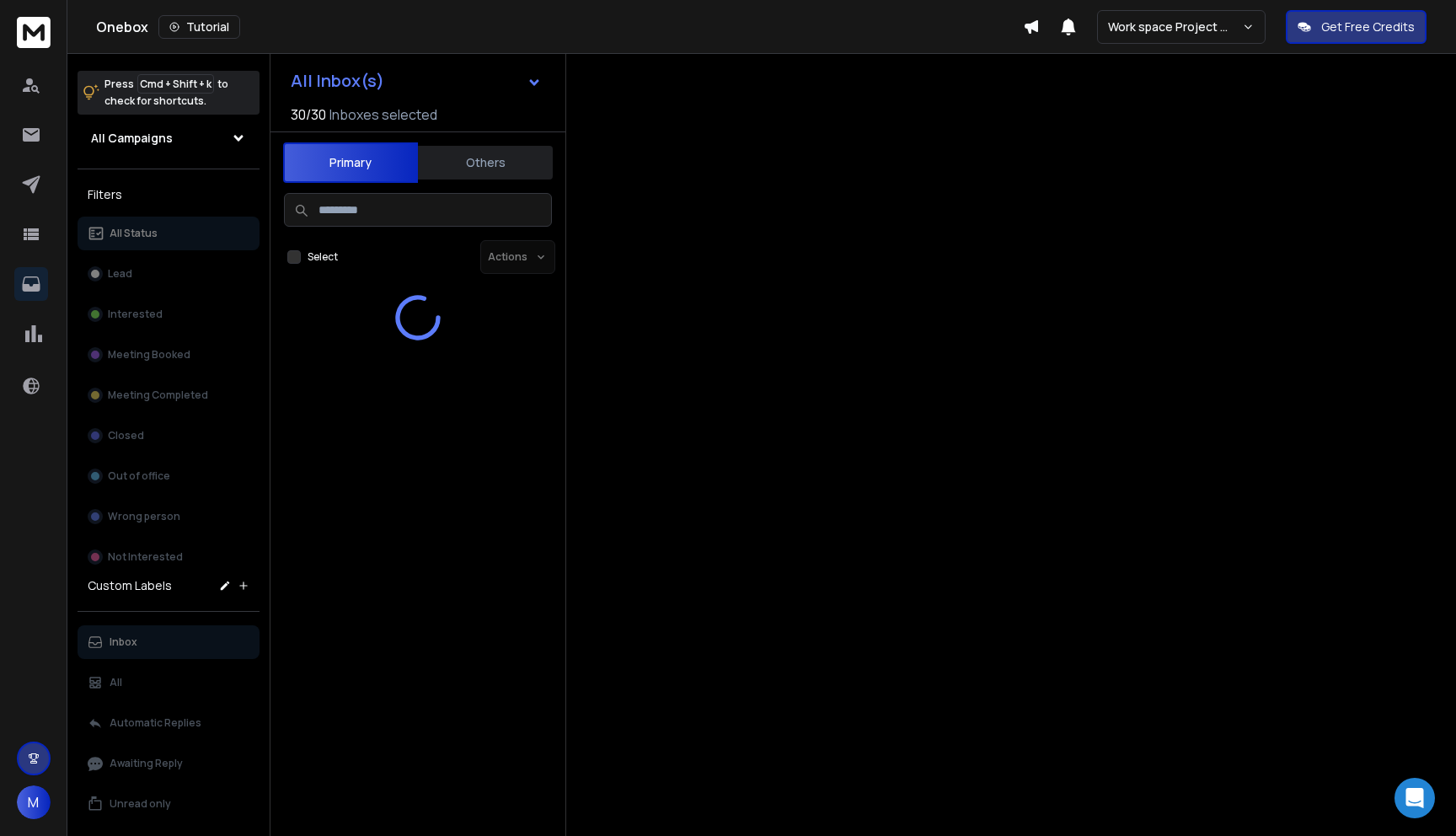
click at [373, 153] on button "Primary" at bounding box center [351, 163] width 135 height 41
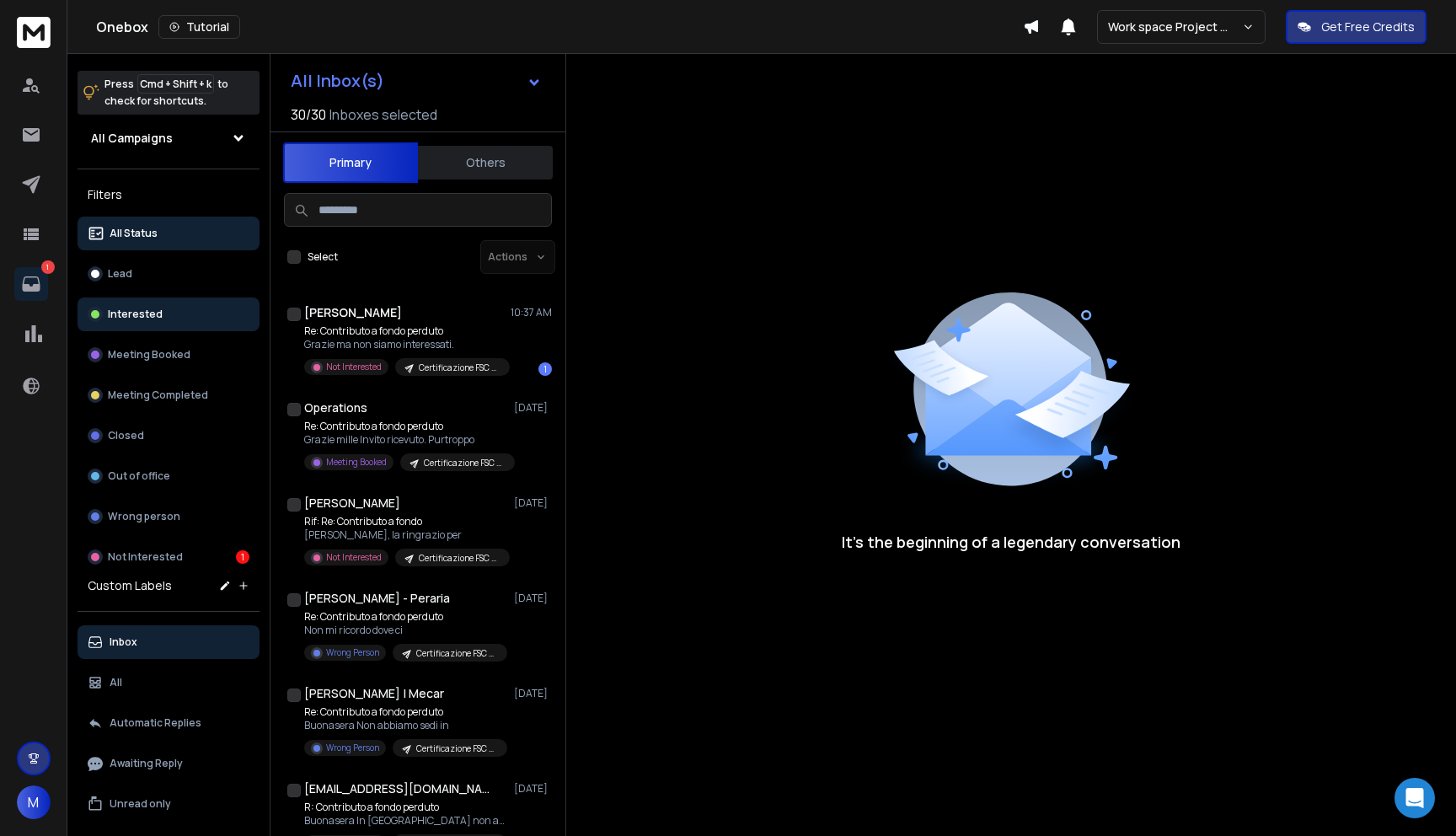
click at [176, 319] on button "Interested" at bounding box center [168, 314] width 182 height 34
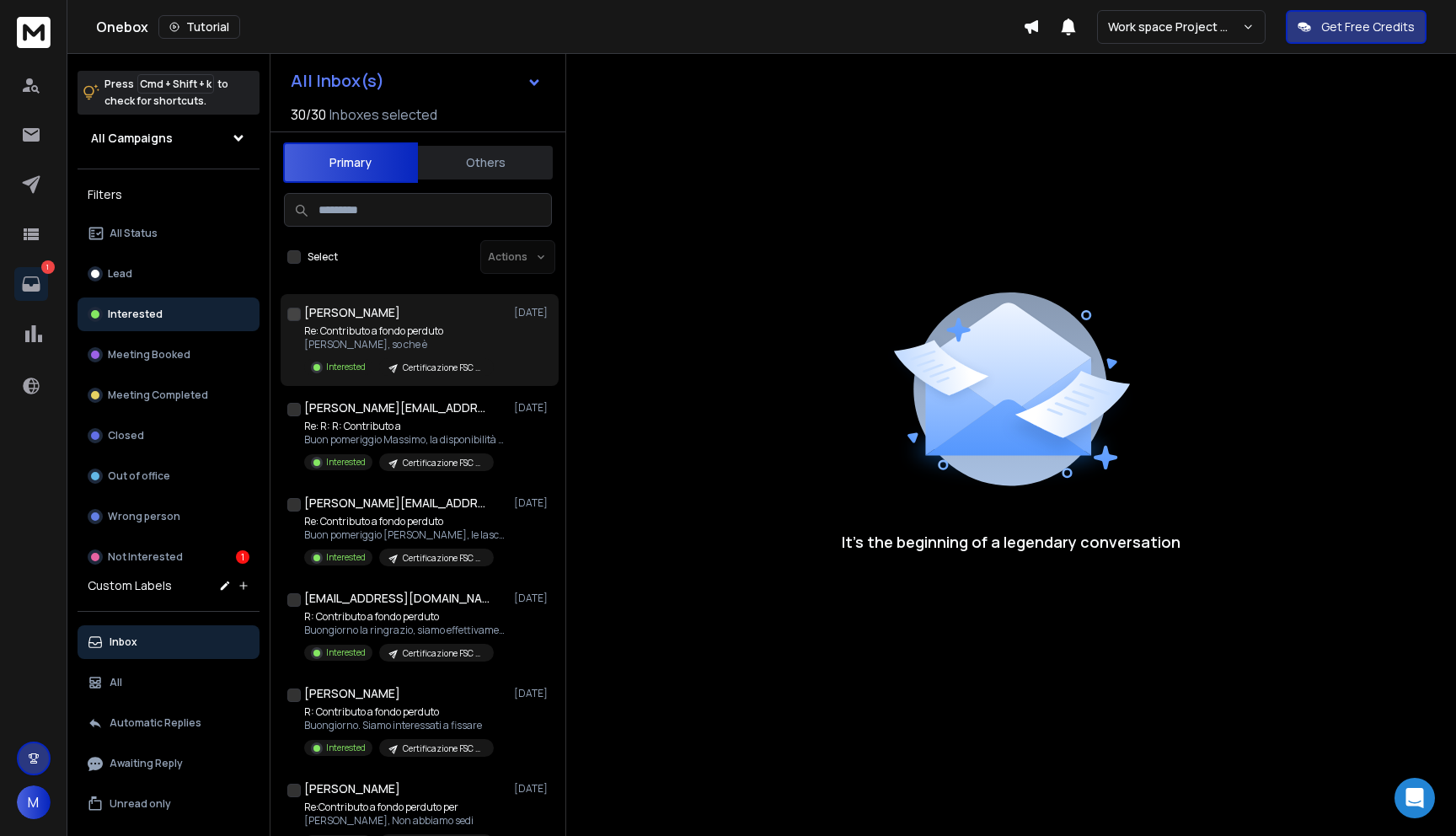
click at [323, 345] on p "[PERSON_NAME], so che è" at bounding box center [398, 345] width 189 height 14
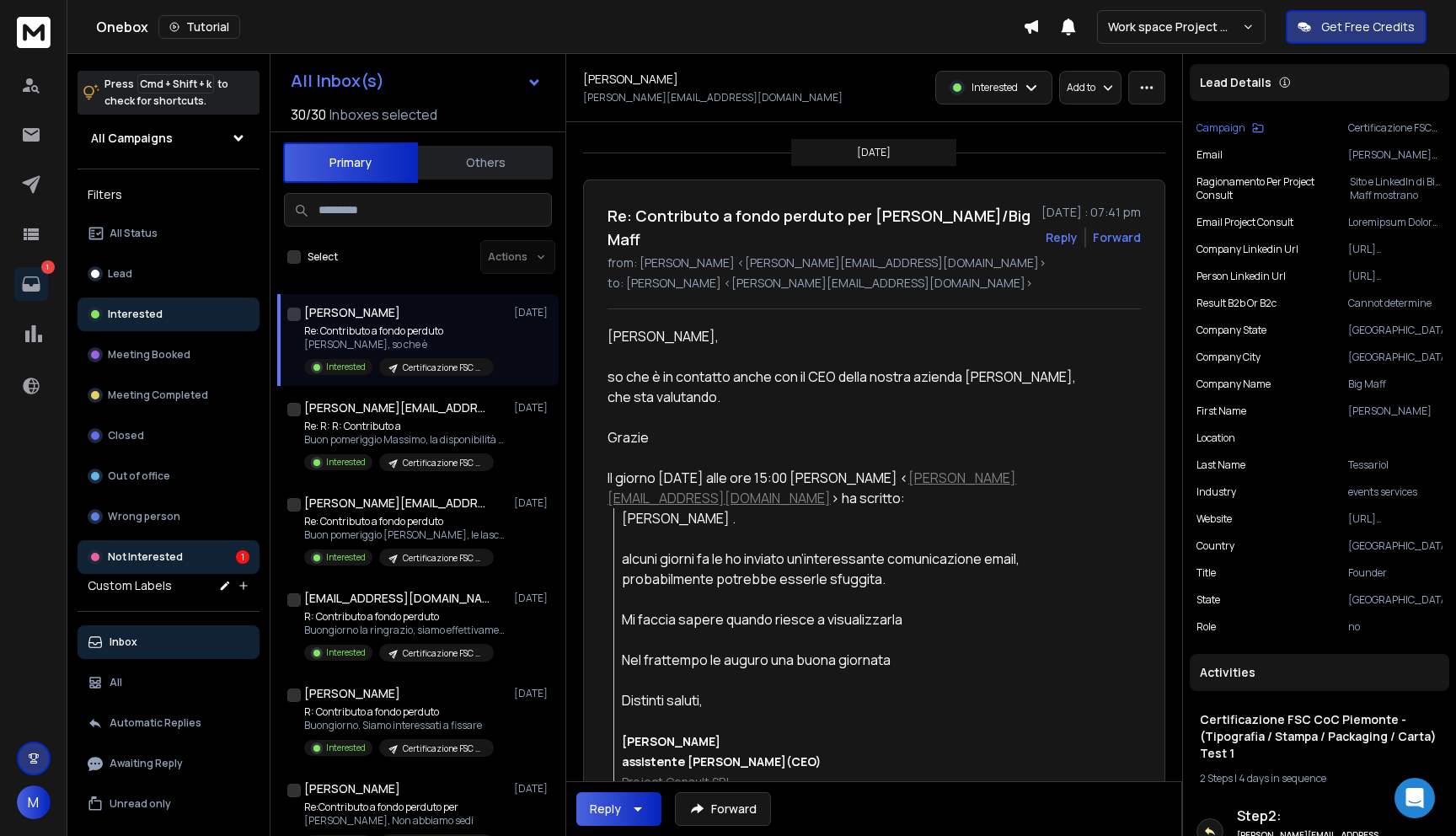
click at [215, 546] on button "Not Interested 1" at bounding box center [168, 557] width 182 height 34
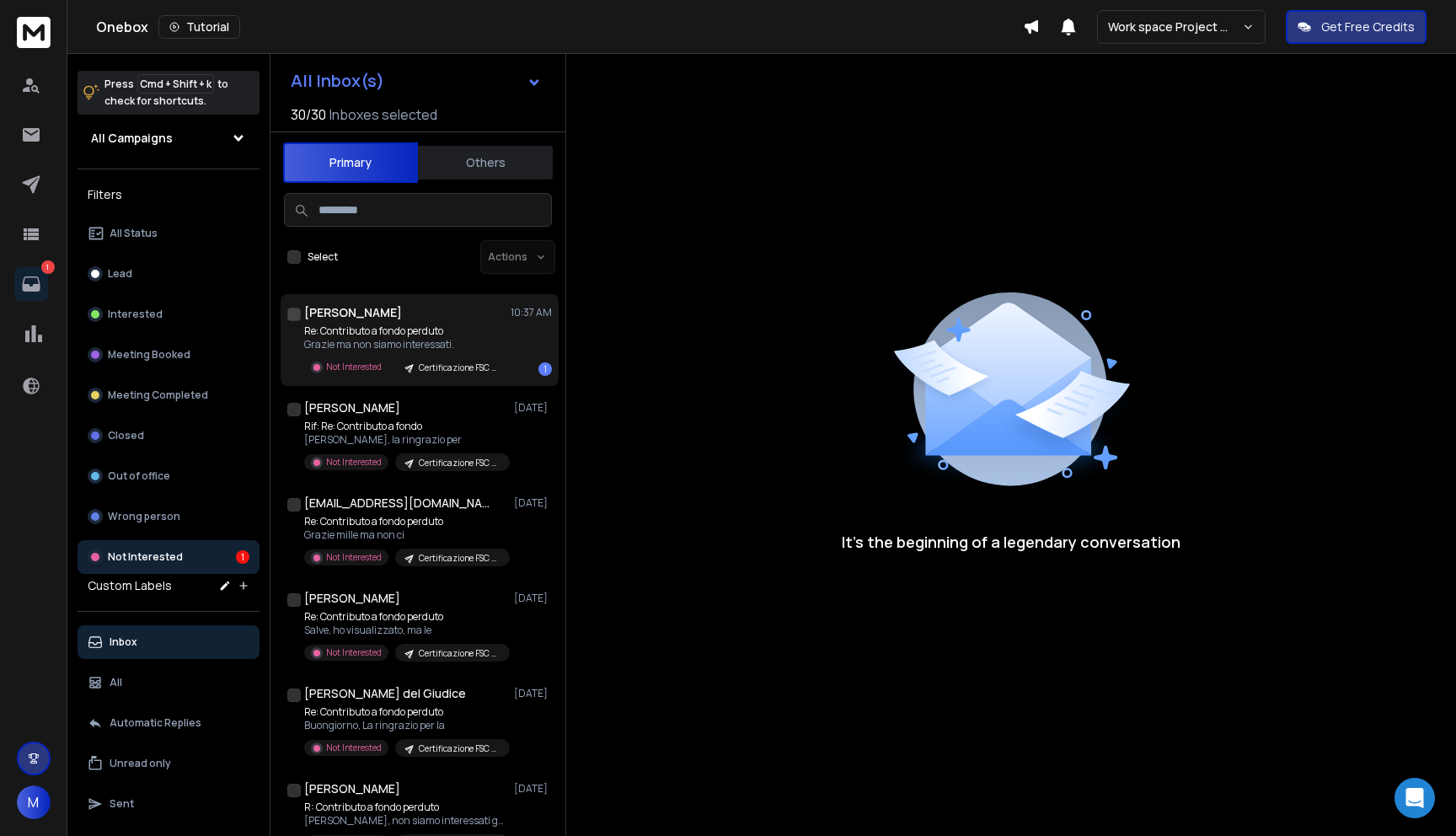
click at [387, 309] on div "[PERSON_NAME] 10:37 AM" at bounding box center [428, 312] width 248 height 17
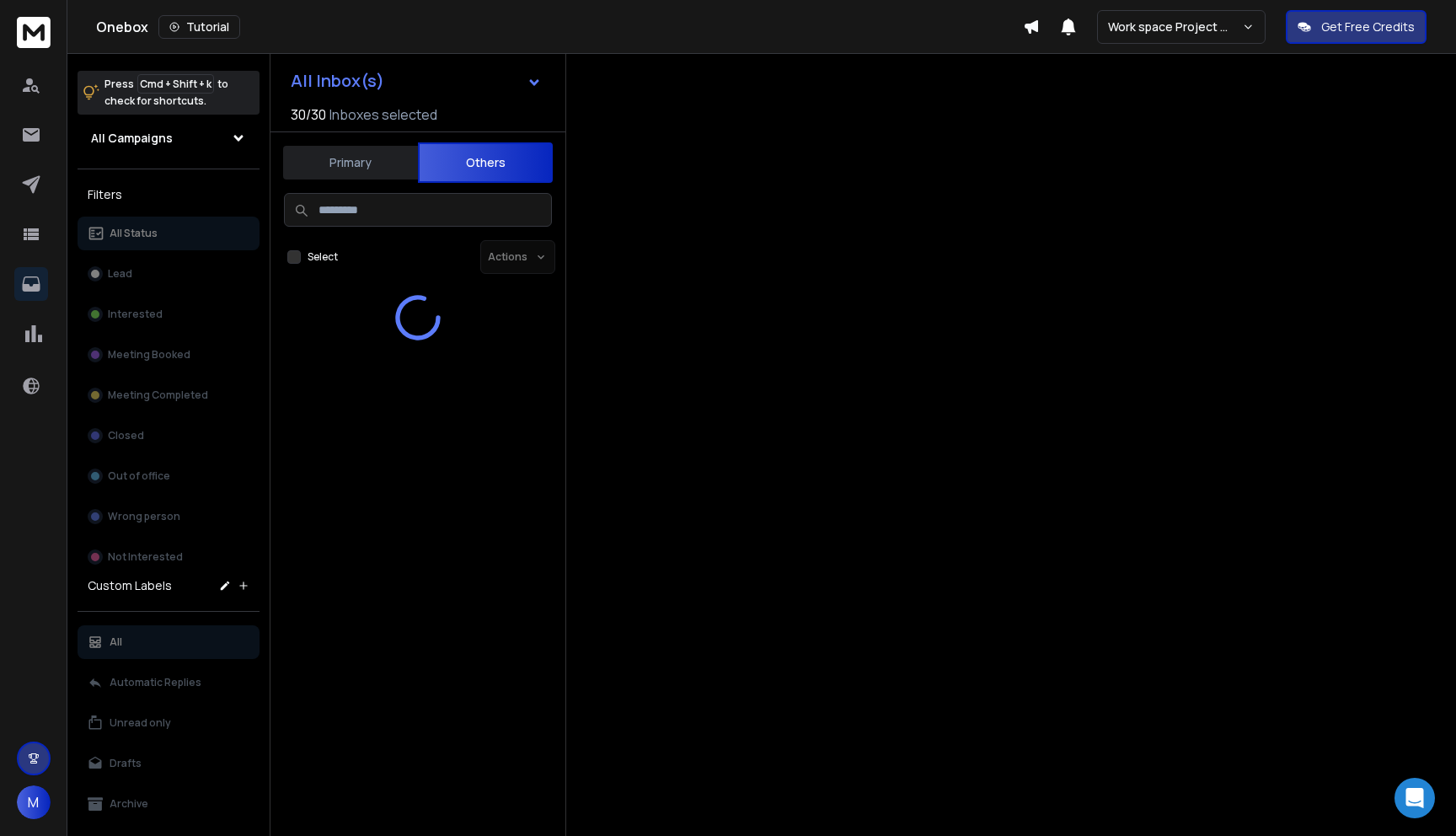
click at [516, 151] on button "Others" at bounding box center [486, 163] width 135 height 41
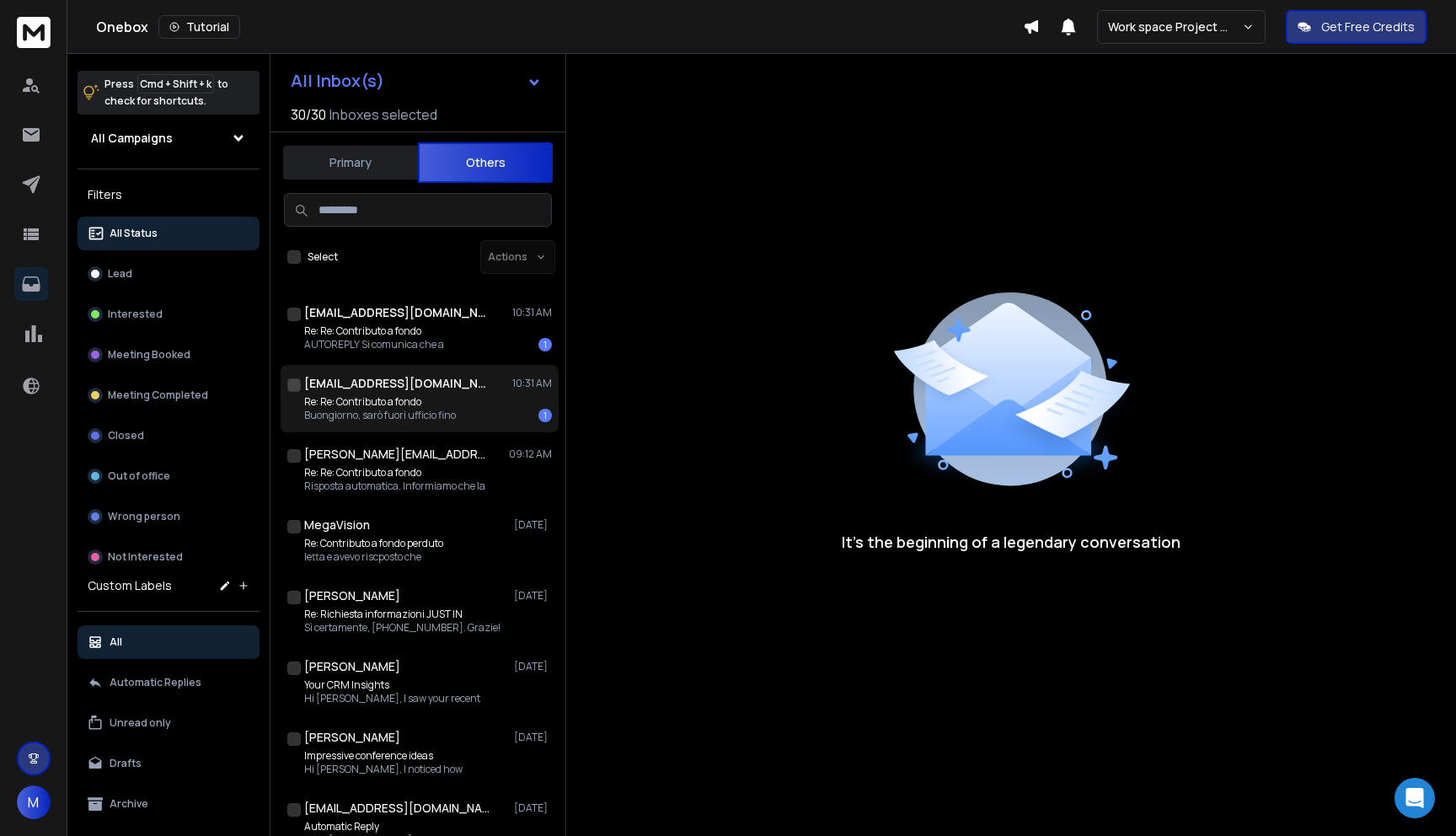
click at [531, 388] on p "10:31 AM" at bounding box center [532, 384] width 40 height 14
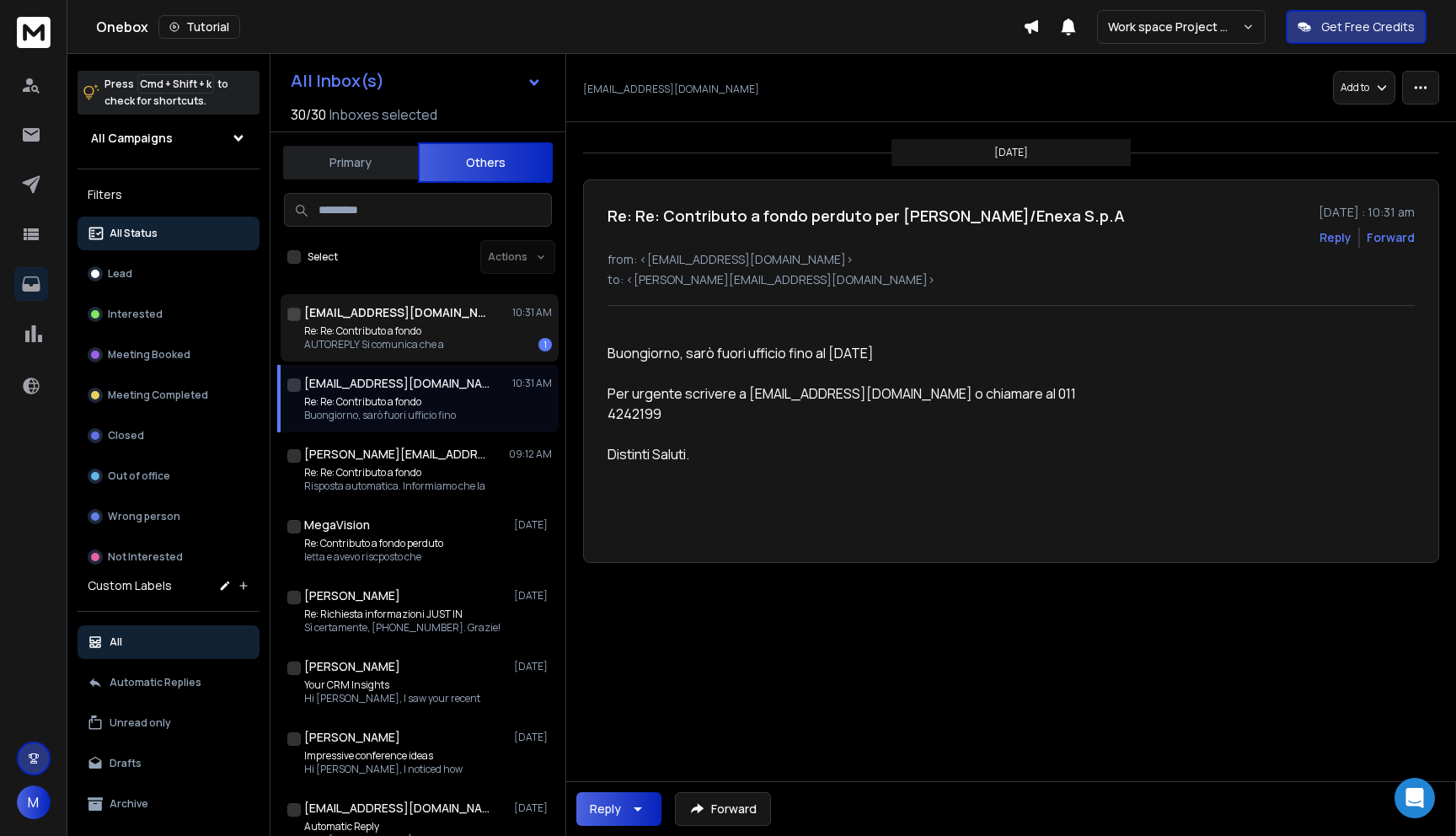
click at [512, 340] on div "Re: Re: Contributo a fondo AUTOREPLY Si comunica che a 1" at bounding box center [428, 337] width 248 height 27
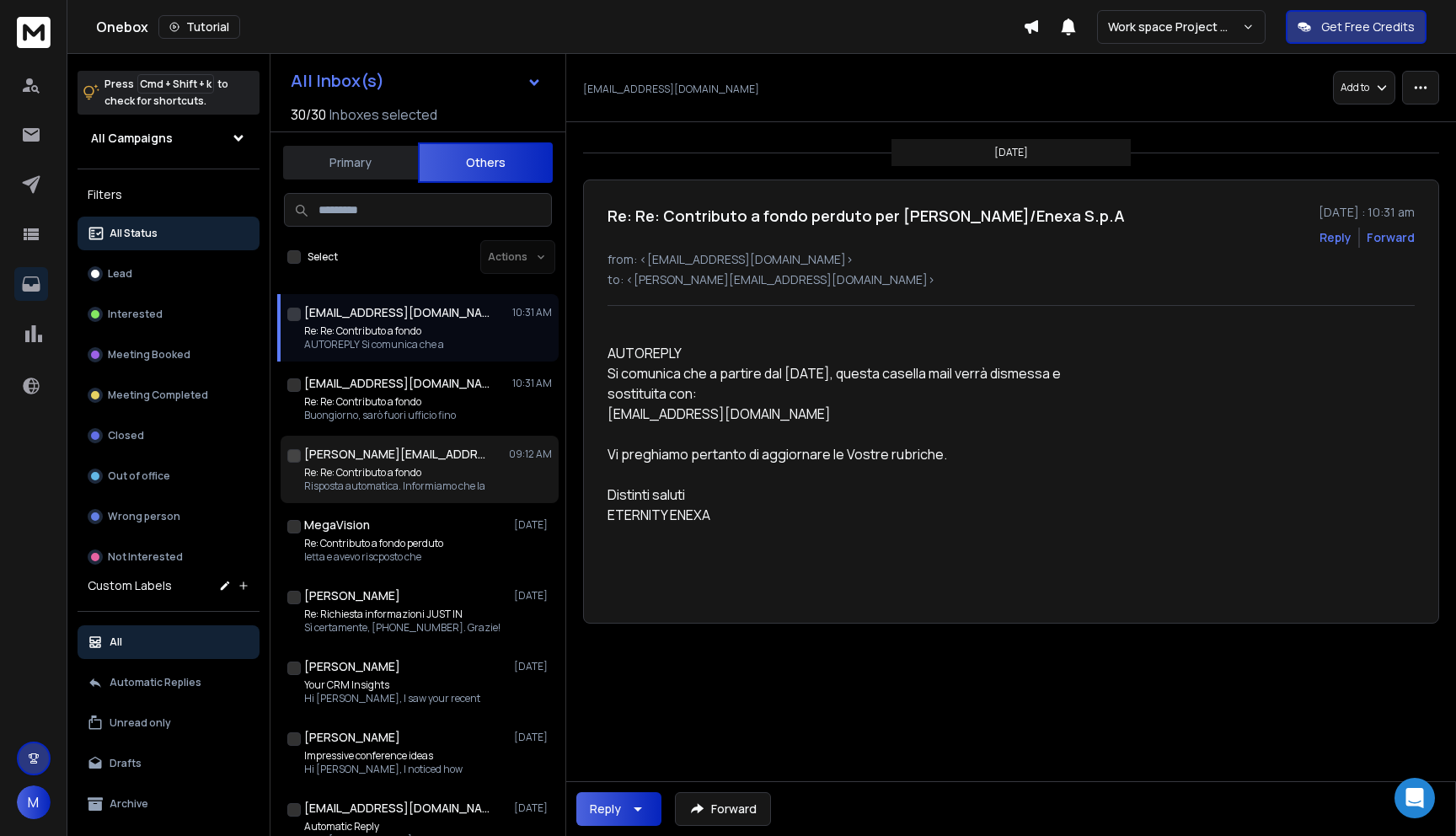
click at [529, 493] on div "[PERSON_NAME][EMAIL_ADDRESS][DOMAIN_NAME] 09:12 AM Re: Re: Contributo a fondo R…" at bounding box center [419, 469] width 278 height 67
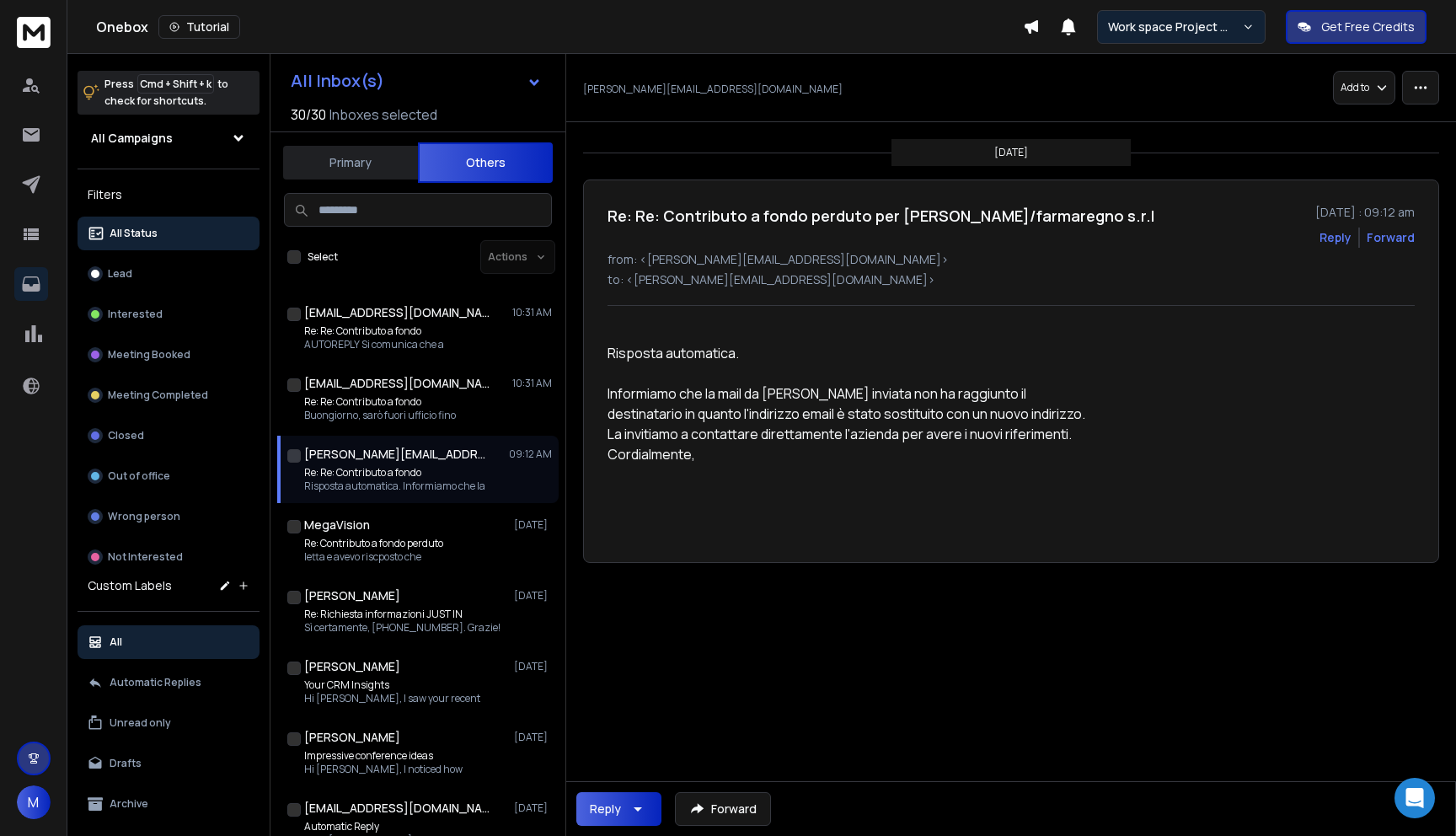
click at [1251, 25] on icon "button" at bounding box center [1248, 26] width 6 height 3
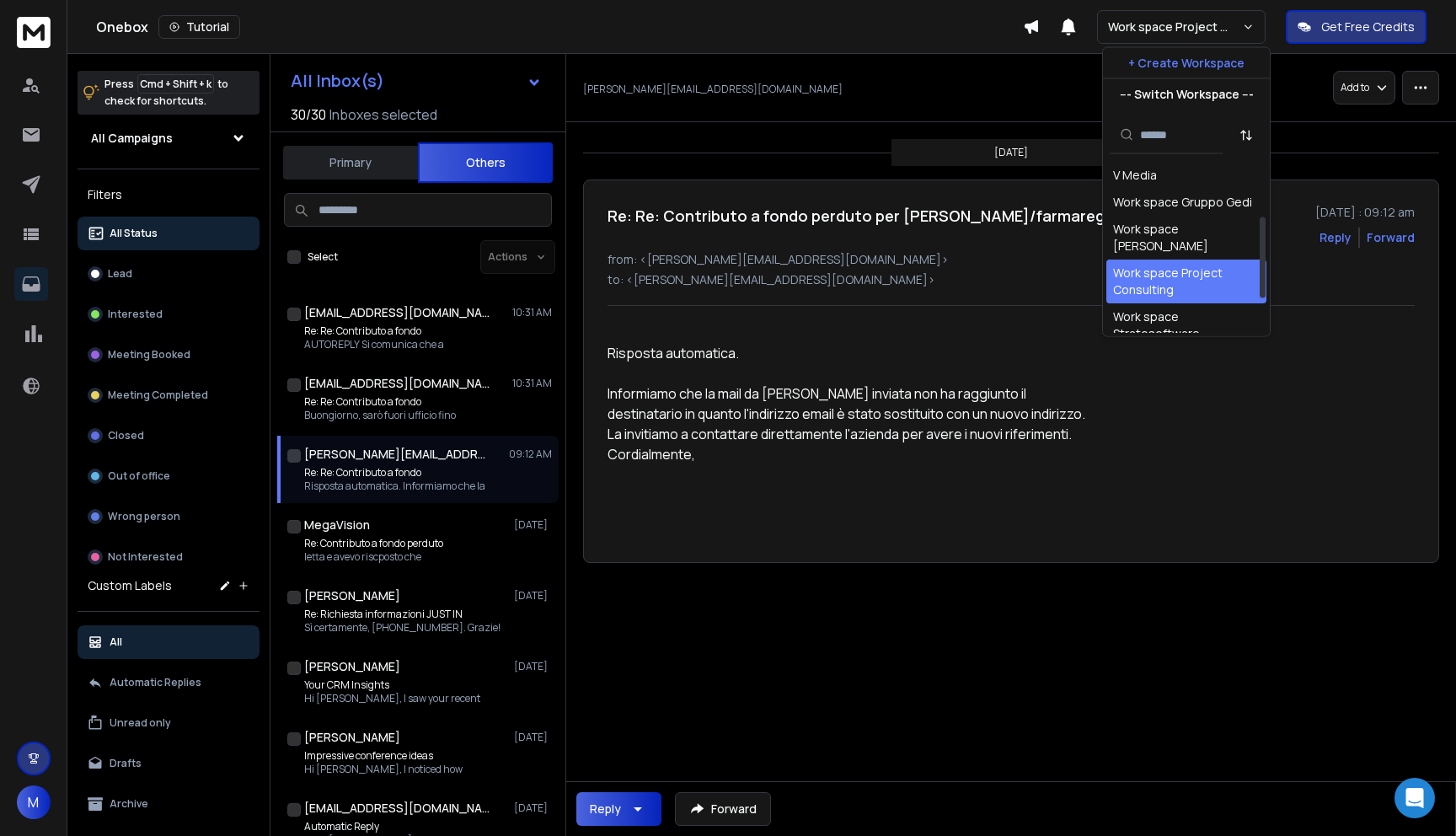
scroll to position [119, 0]
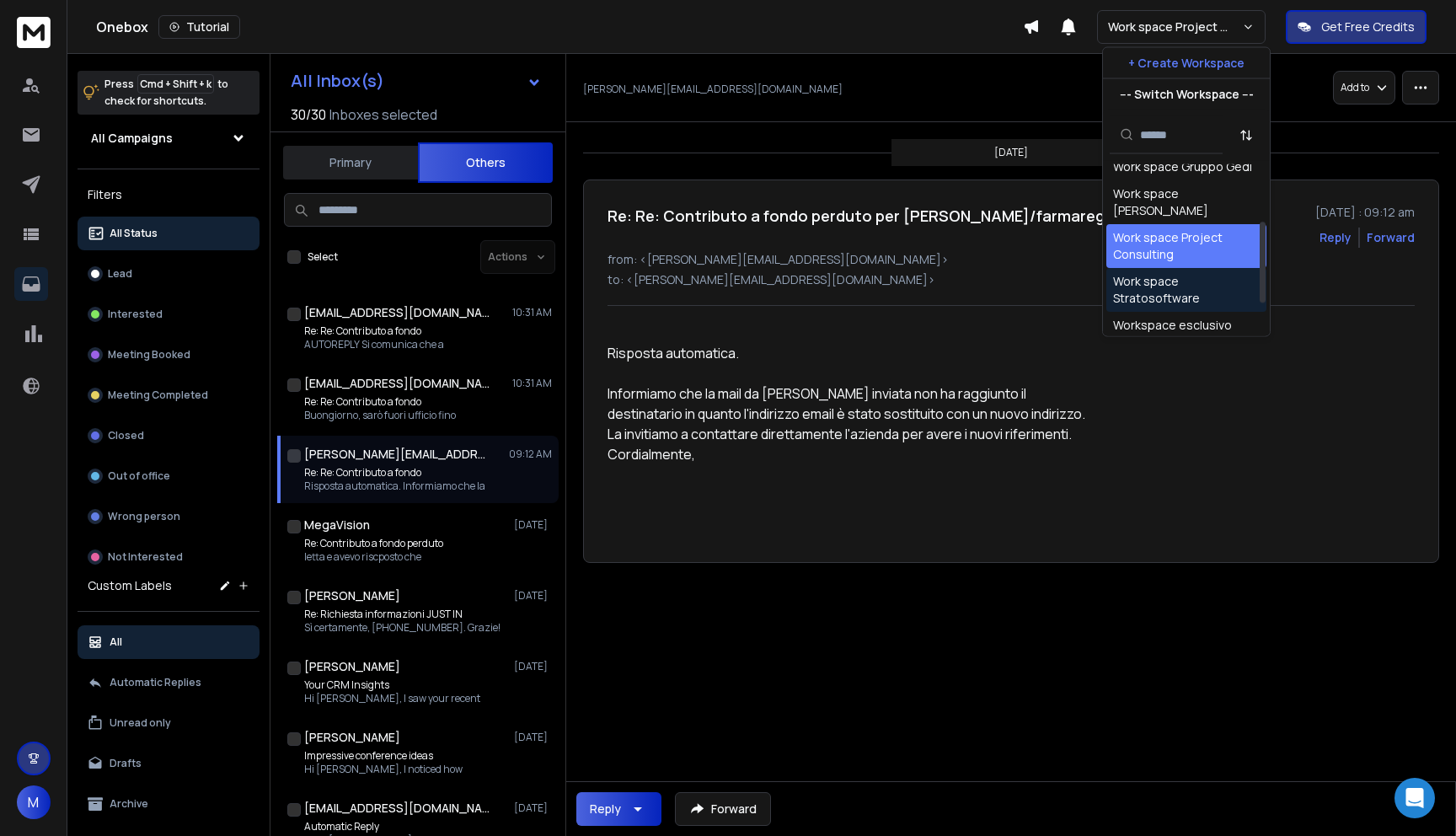
click at [1194, 288] on div "Work space Stratosoftware" at bounding box center [1186, 290] width 147 height 34
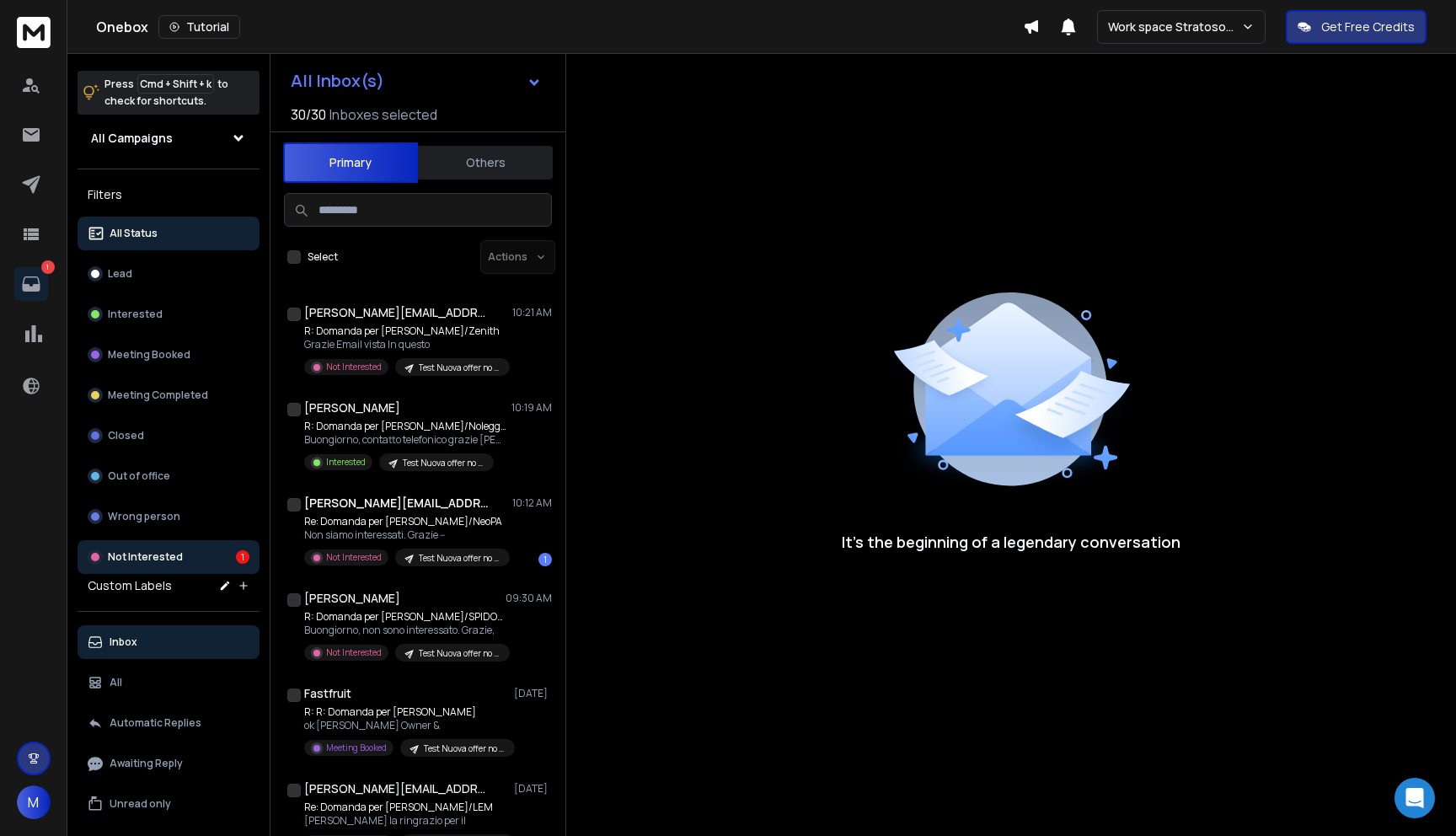
click at [211, 560] on button "Not Interested 1" at bounding box center [168, 557] width 182 height 34
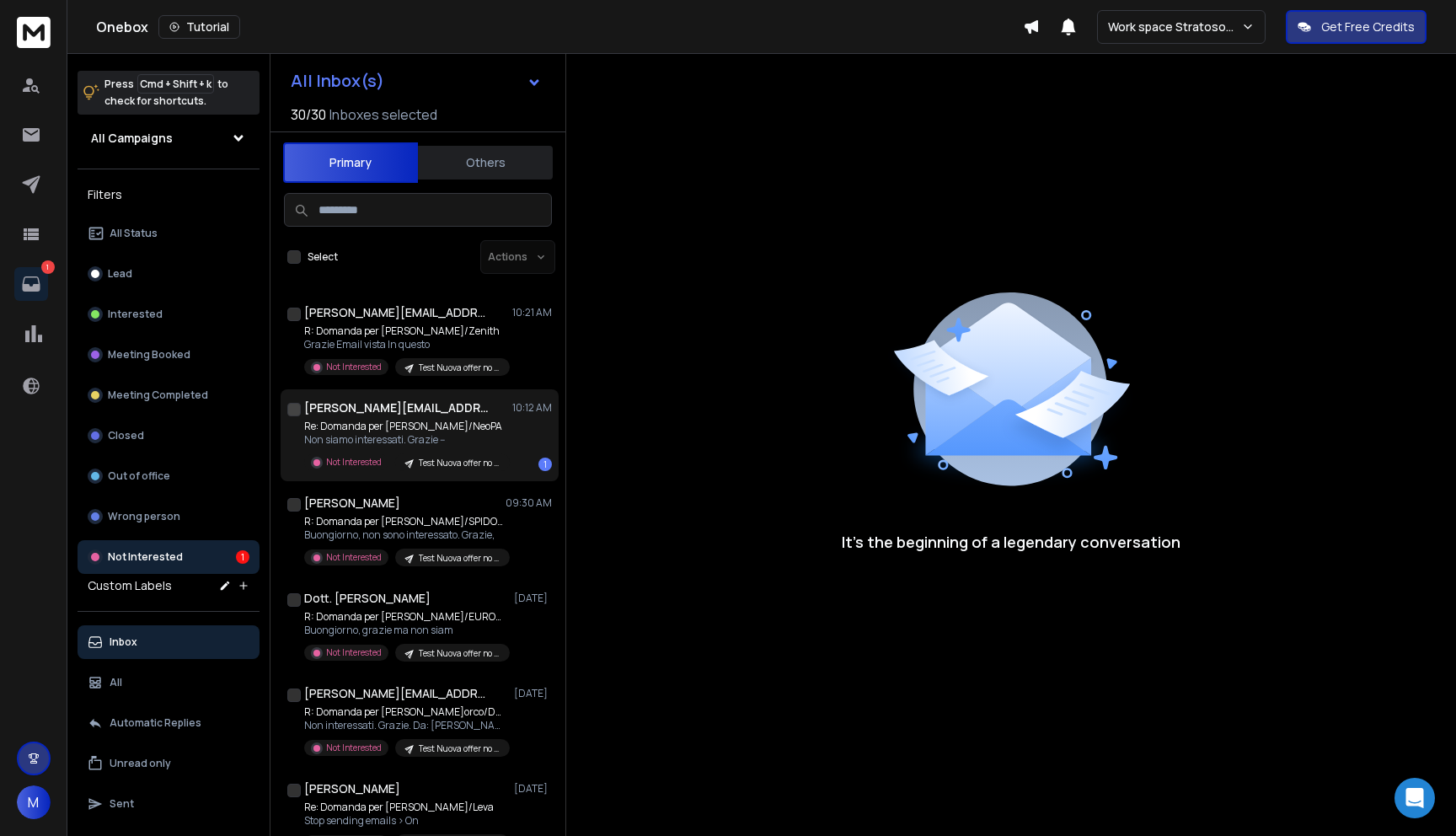
click at [374, 423] on p "Re: Domanda per [PERSON_NAME]/NeoPA" at bounding box center [405, 426] width 202 height 14
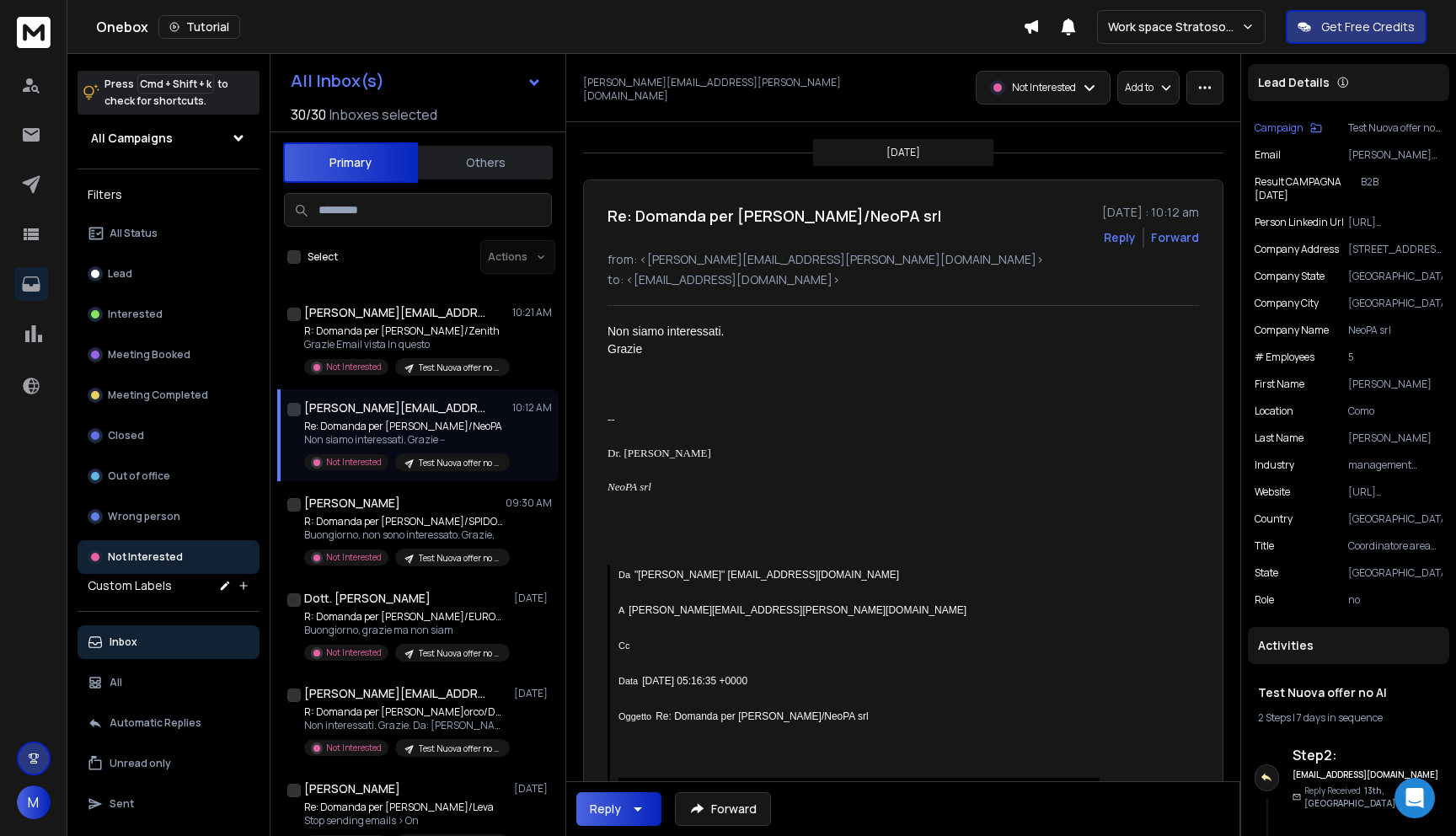
click at [516, 159] on button "Others" at bounding box center [486, 162] width 135 height 37
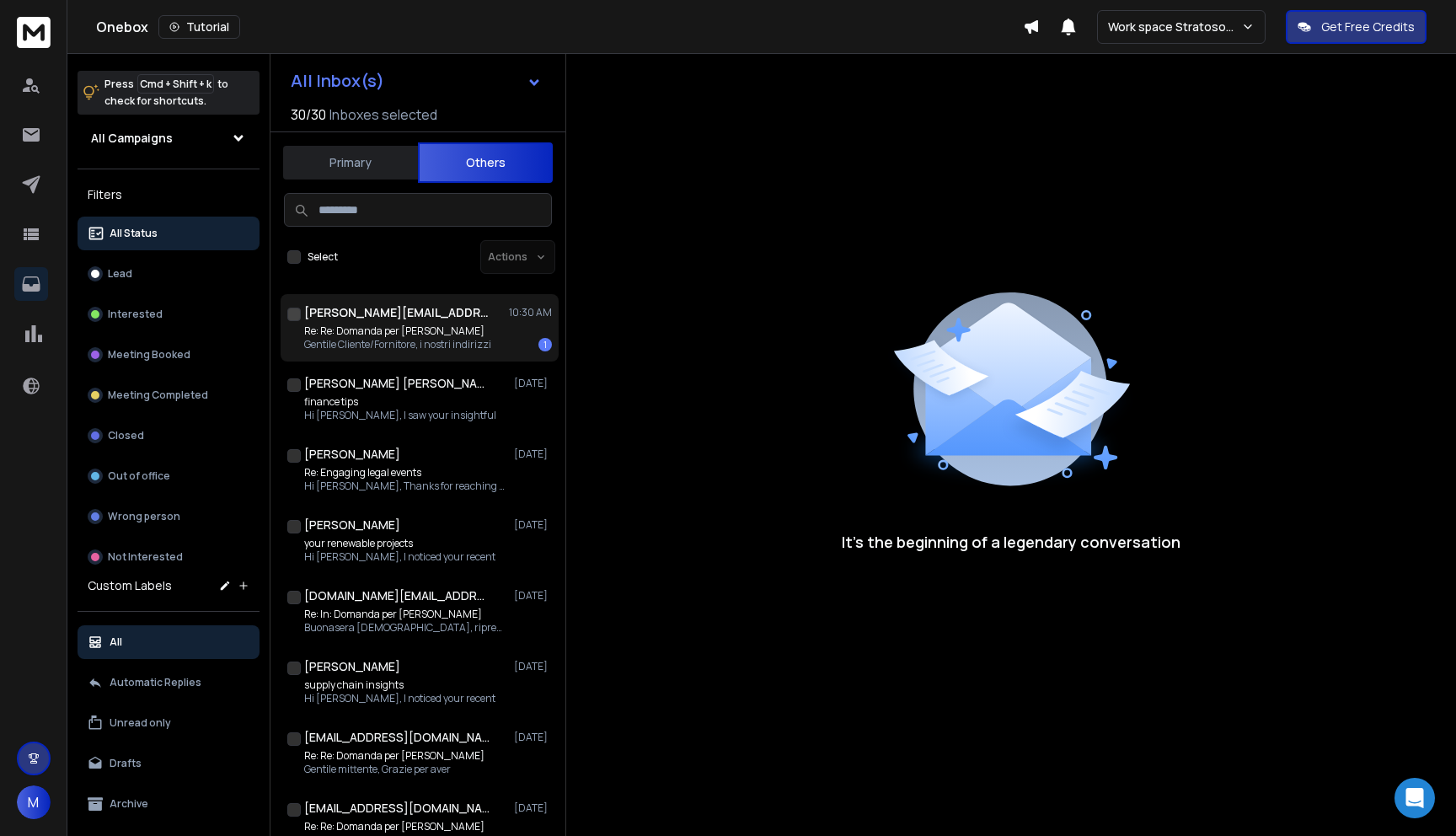
click at [502, 323] on div "s.zaccaria@fratellizaccaria.it 10:30 AM Re: Re: Domanda per Stefano Gentile Cli…" at bounding box center [428, 328] width 248 height 48
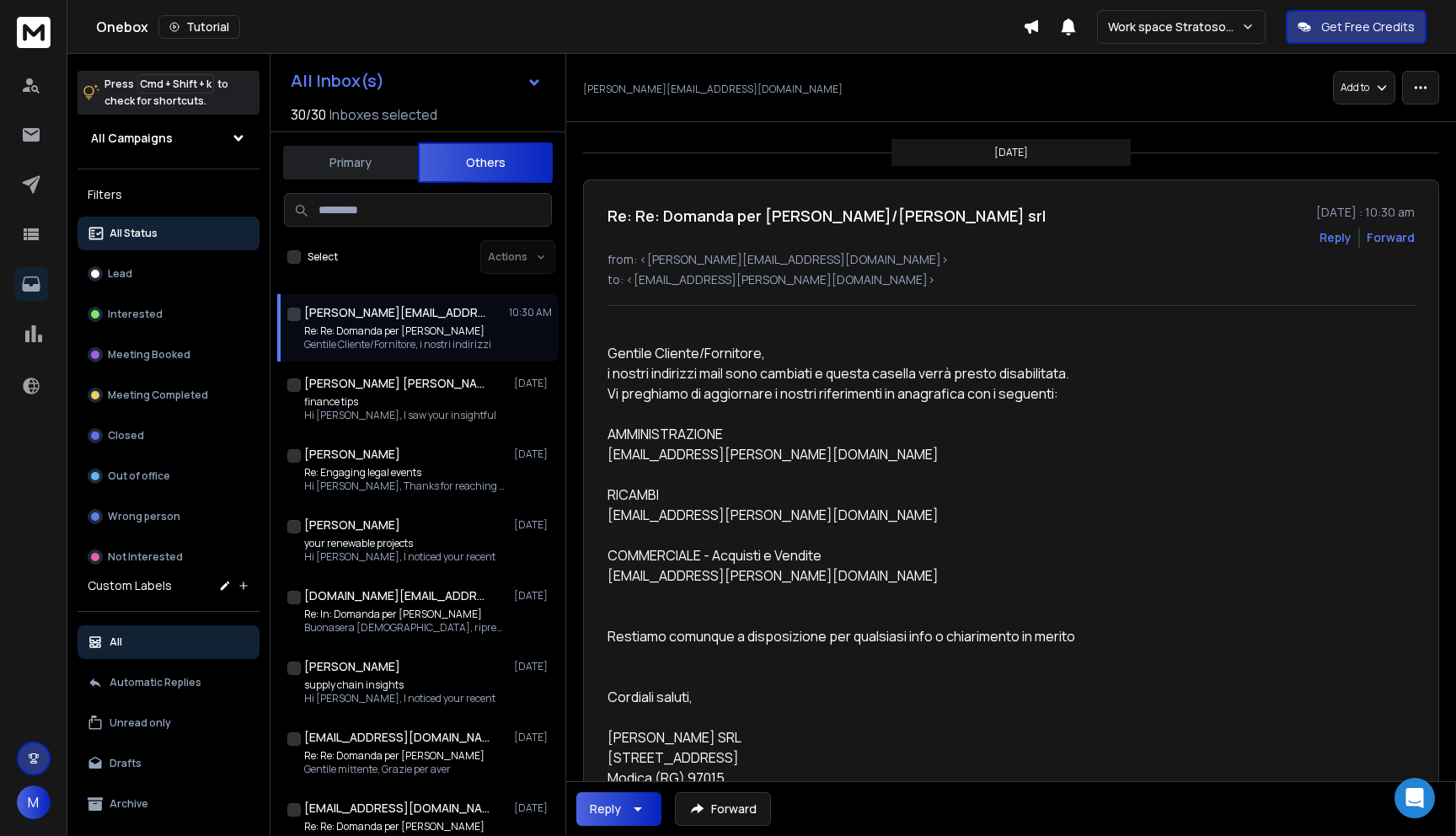
click at [353, 174] on button "Primary" at bounding box center [351, 162] width 135 height 37
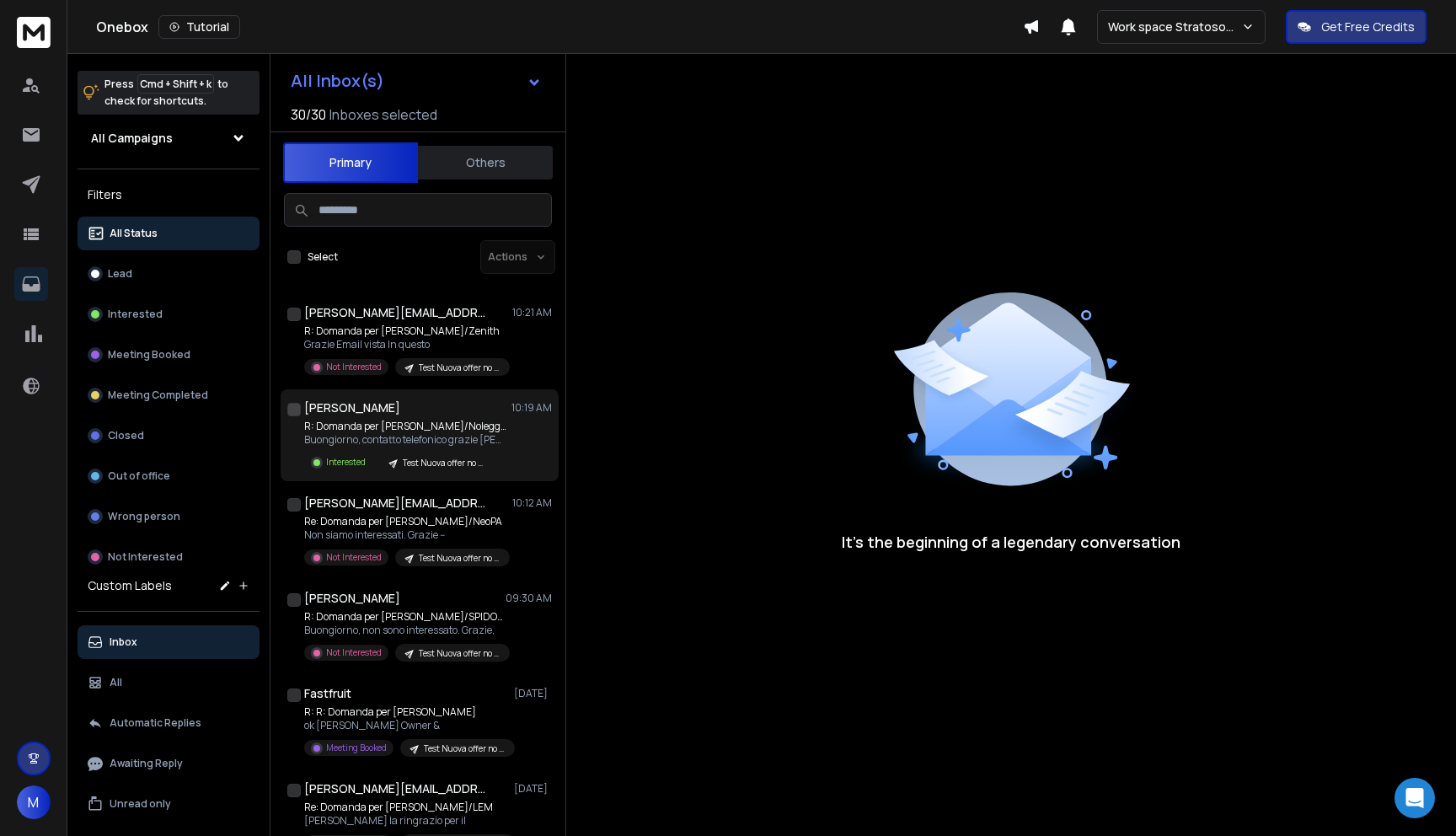
click at [418, 442] on p "Buongiorno, contatto telefonico grazie Serafino" at bounding box center [405, 440] width 202 height 14
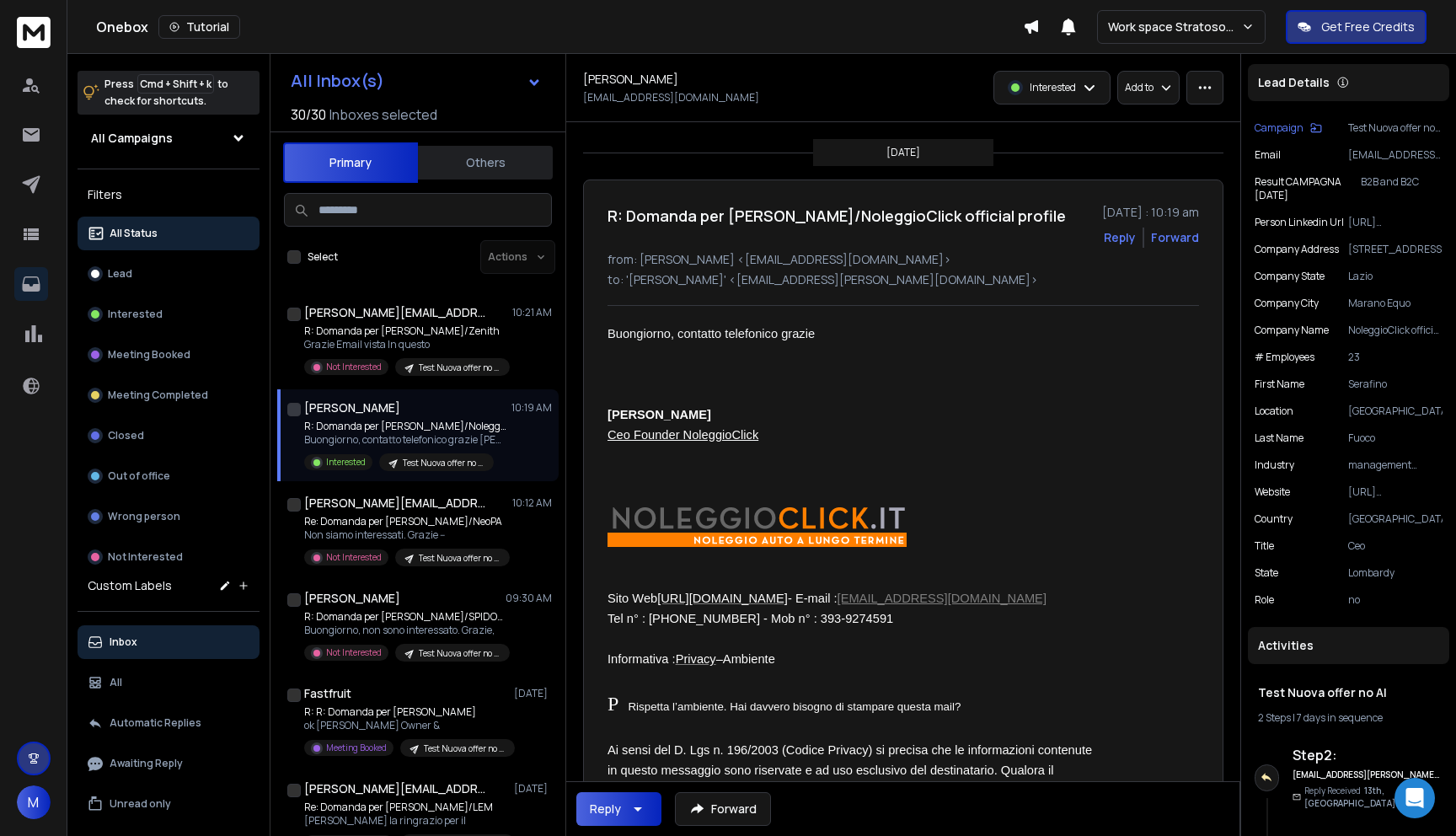
click at [638, 808] on icon "button" at bounding box center [637, 809] width 8 height 4
click at [632, 736] on p "Reply" at bounding box center [619, 732] width 31 height 17
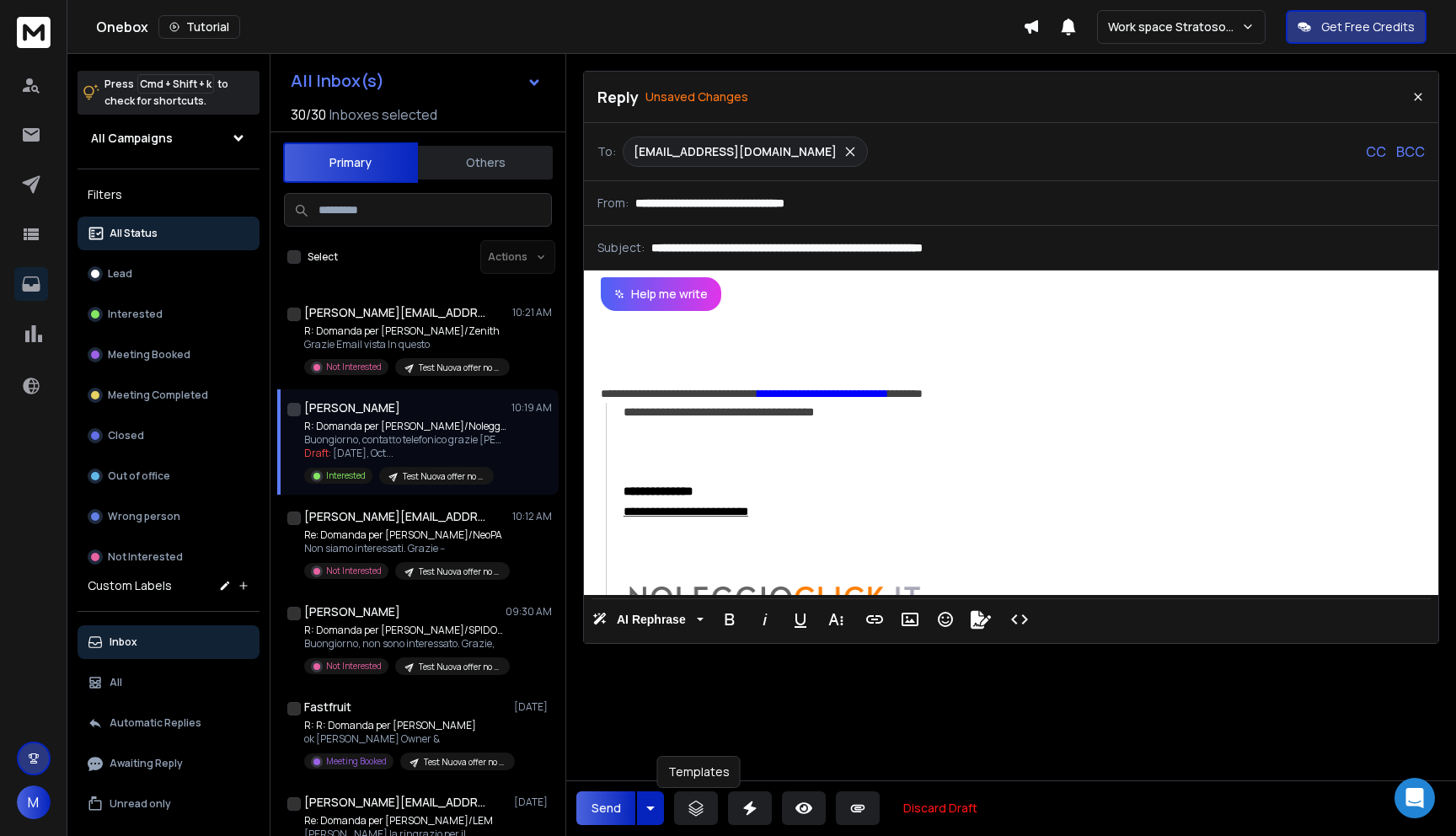
click at [704, 810] on icon at bounding box center [696, 808] width 17 height 17
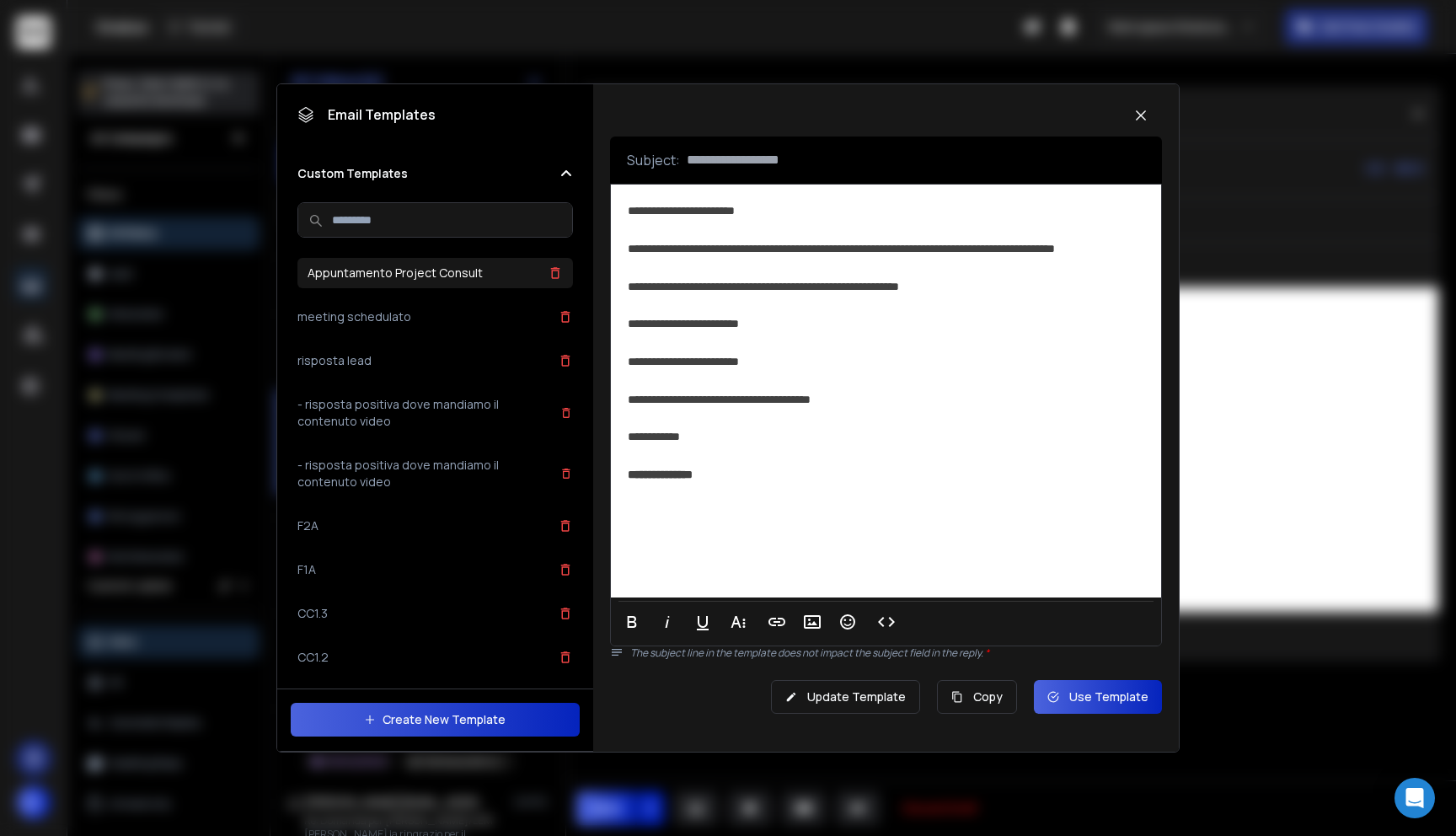
click at [466, 327] on div "meeting schedulato" at bounding box center [434, 316] width 275 height 31
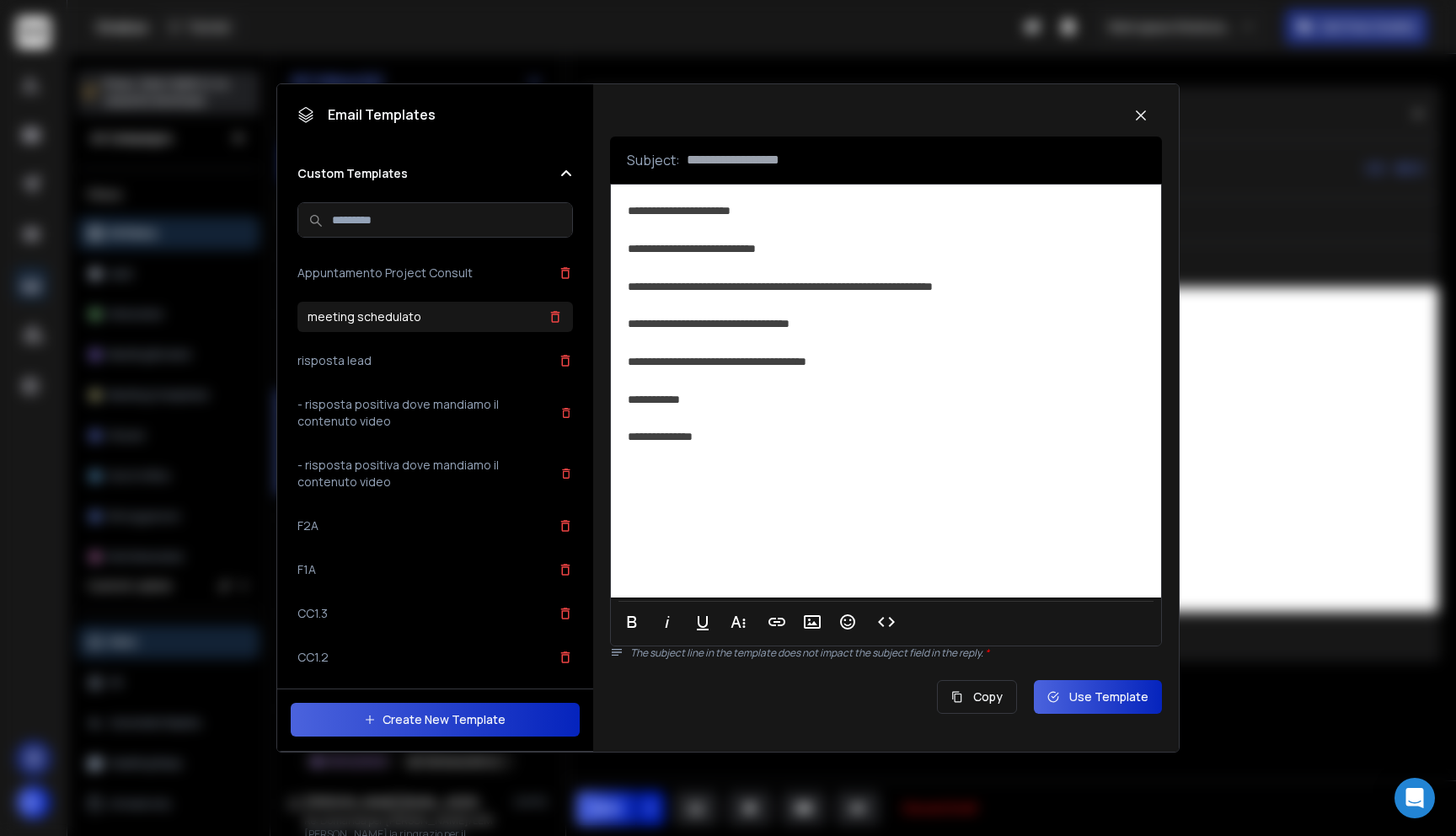
click at [1092, 705] on button "Use Template" at bounding box center [1097, 697] width 128 height 34
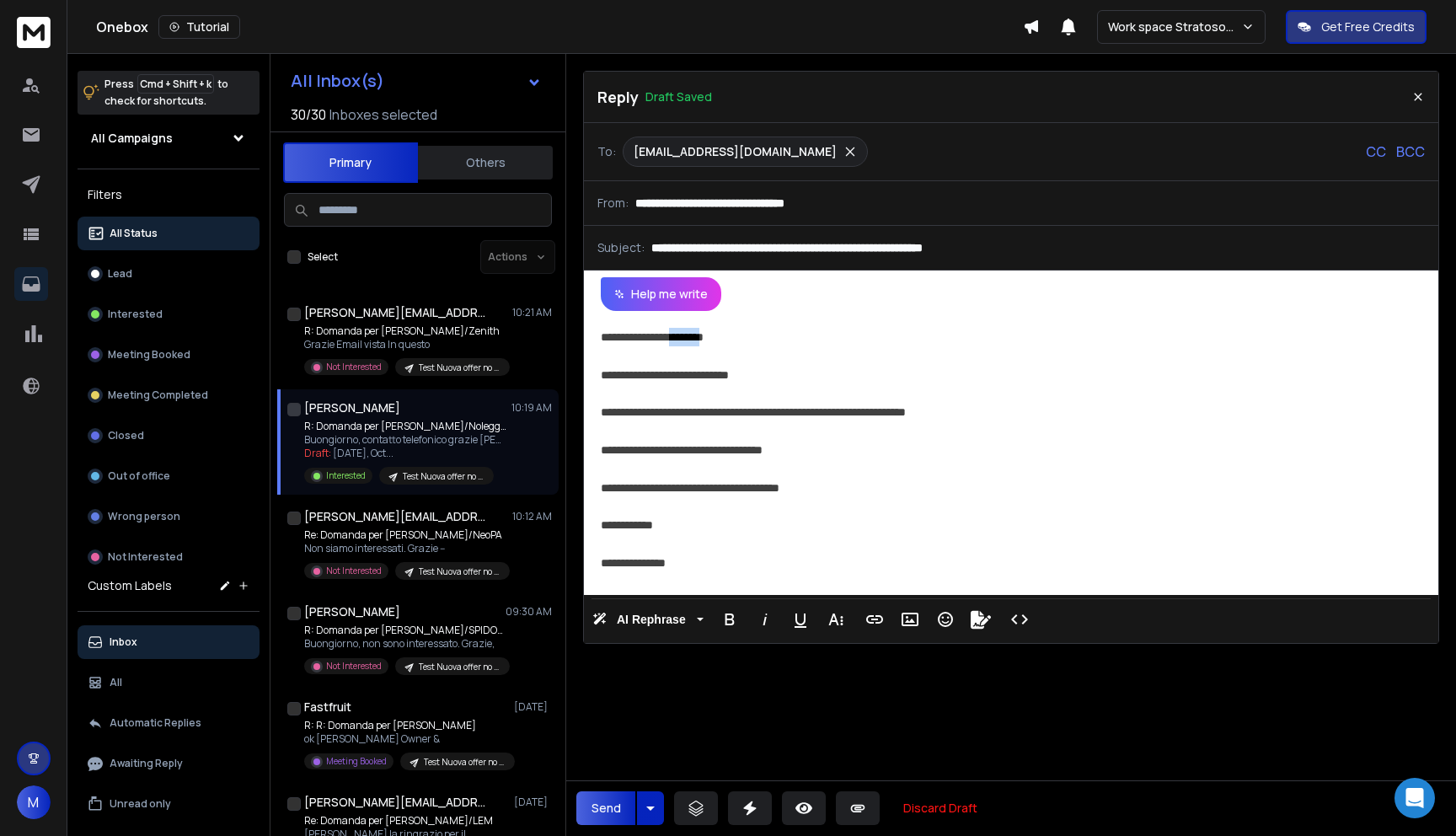
drag, startPoint x: 732, startPoint y: 336, endPoint x: 694, endPoint y: 336, distance: 38.0
click at [694, 336] on div "**********" at bounding box center [1008, 337] width 816 height 19
drag, startPoint x: 688, startPoint y: 338, endPoint x: 629, endPoint y: 338, distance: 59.0
click at [629, 338] on div "**********" at bounding box center [1008, 337] width 816 height 19
drag, startPoint x: 644, startPoint y: 408, endPoint x: 601, endPoint y: 409, distance: 43.0
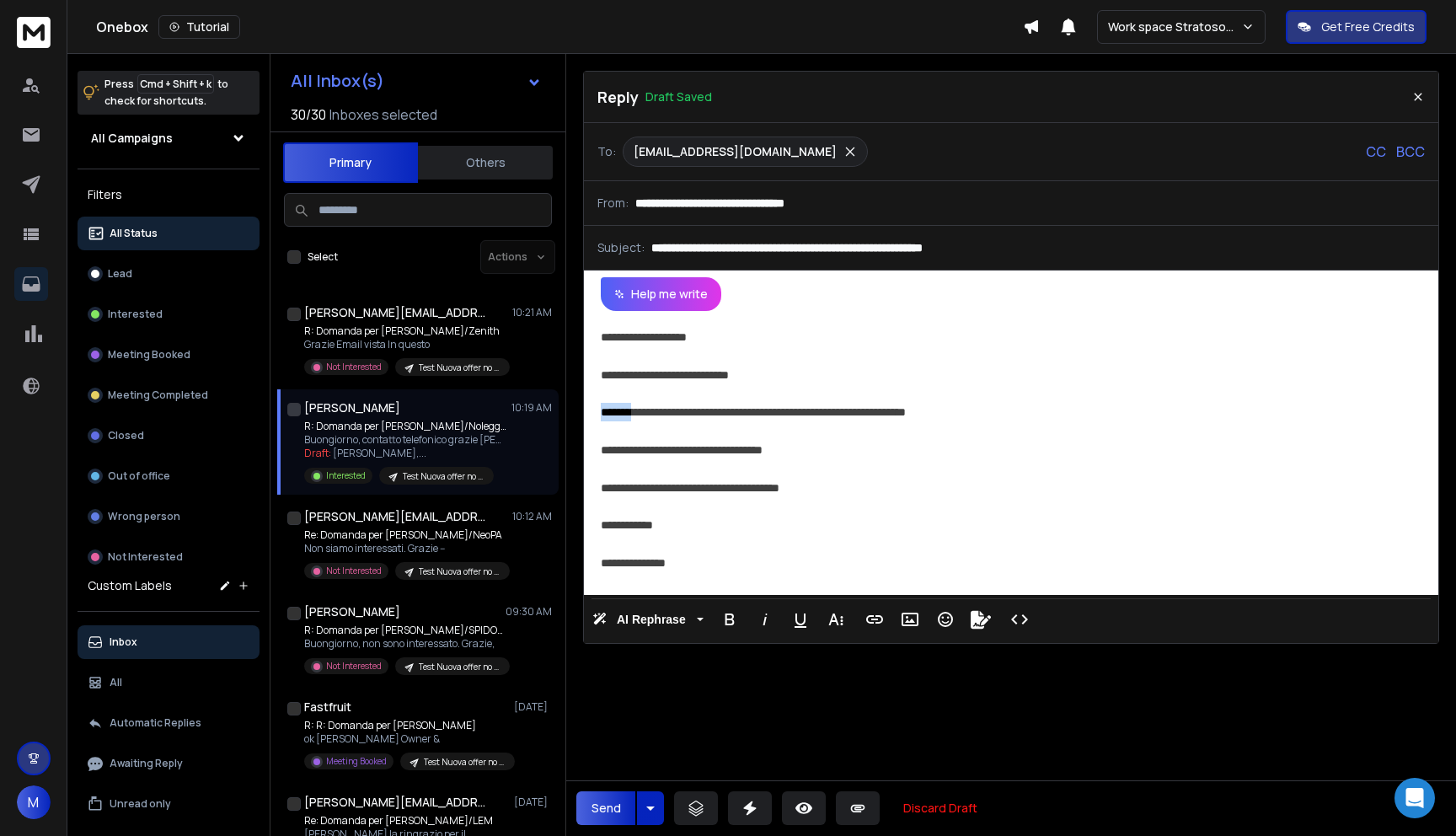
click at [601, 409] on div "**********" at bounding box center [1008, 412] width 816 height 19
click at [850, 417] on div "**********" at bounding box center [1008, 412] width 816 height 19
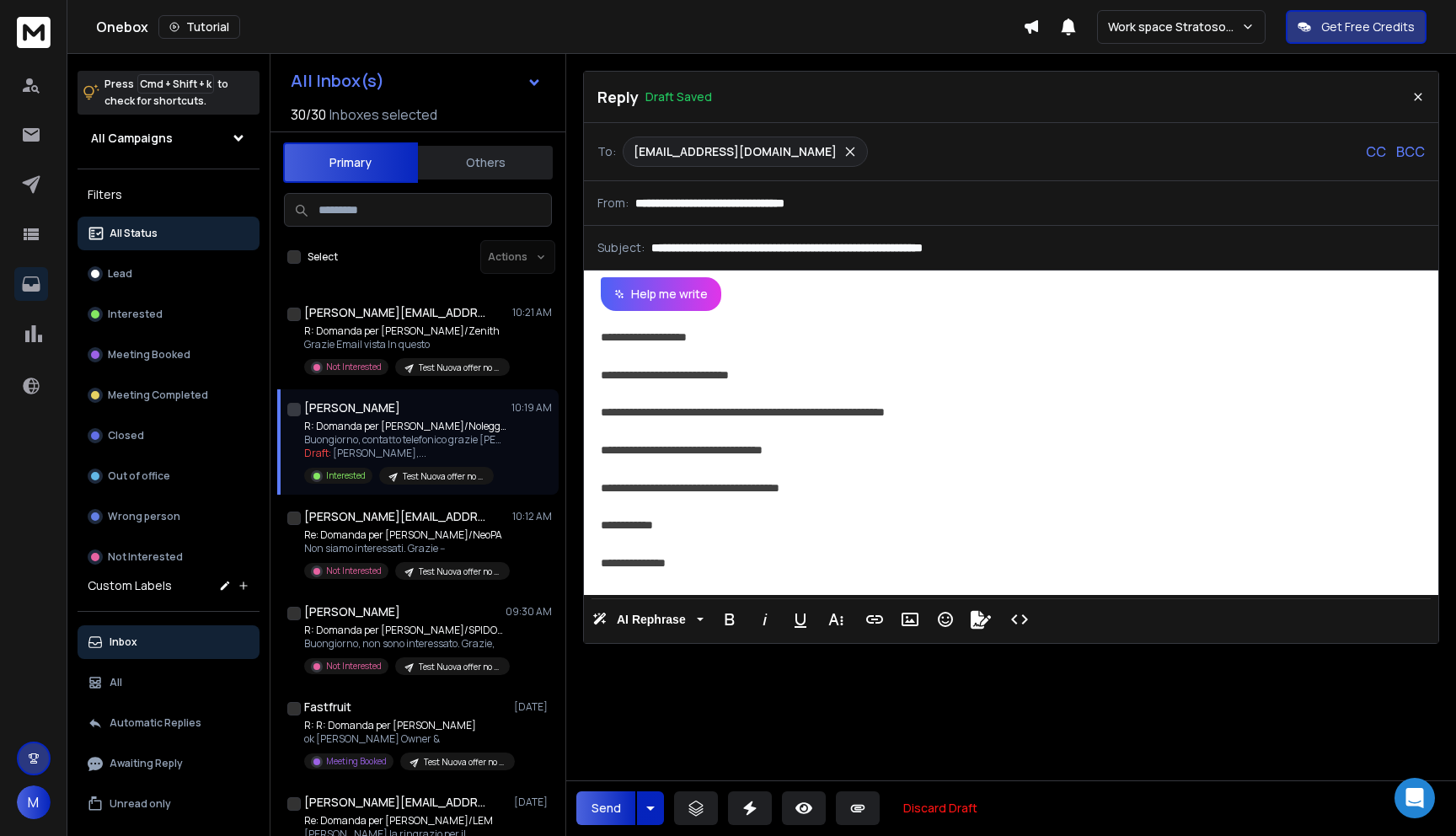
click at [904, 418] on div "**********" at bounding box center [1008, 412] width 816 height 19
drag, startPoint x: 873, startPoint y: 414, endPoint x: 834, endPoint y: 413, distance: 39.0
click at [834, 413] on div "**********" at bounding box center [1008, 412] width 816 height 19
click at [902, 414] on div "**********" at bounding box center [1008, 412] width 816 height 19
drag, startPoint x: 981, startPoint y: 415, endPoint x: 916, endPoint y: 418, distance: 65.1
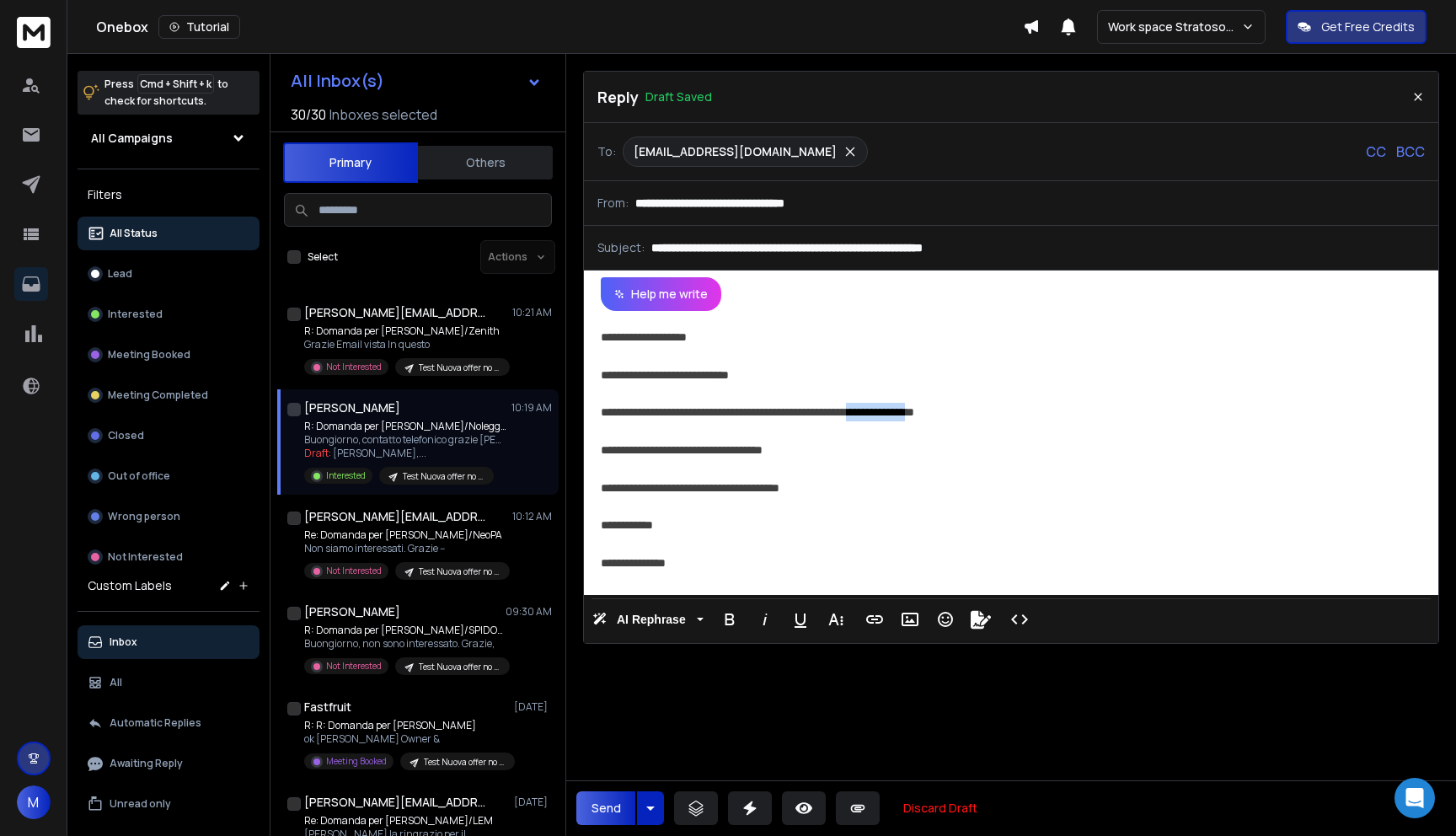
click at [915, 418] on div "**********" at bounding box center [1008, 412] width 816 height 19
click at [840, 452] on div "**********" at bounding box center [1008, 450] width 816 height 19
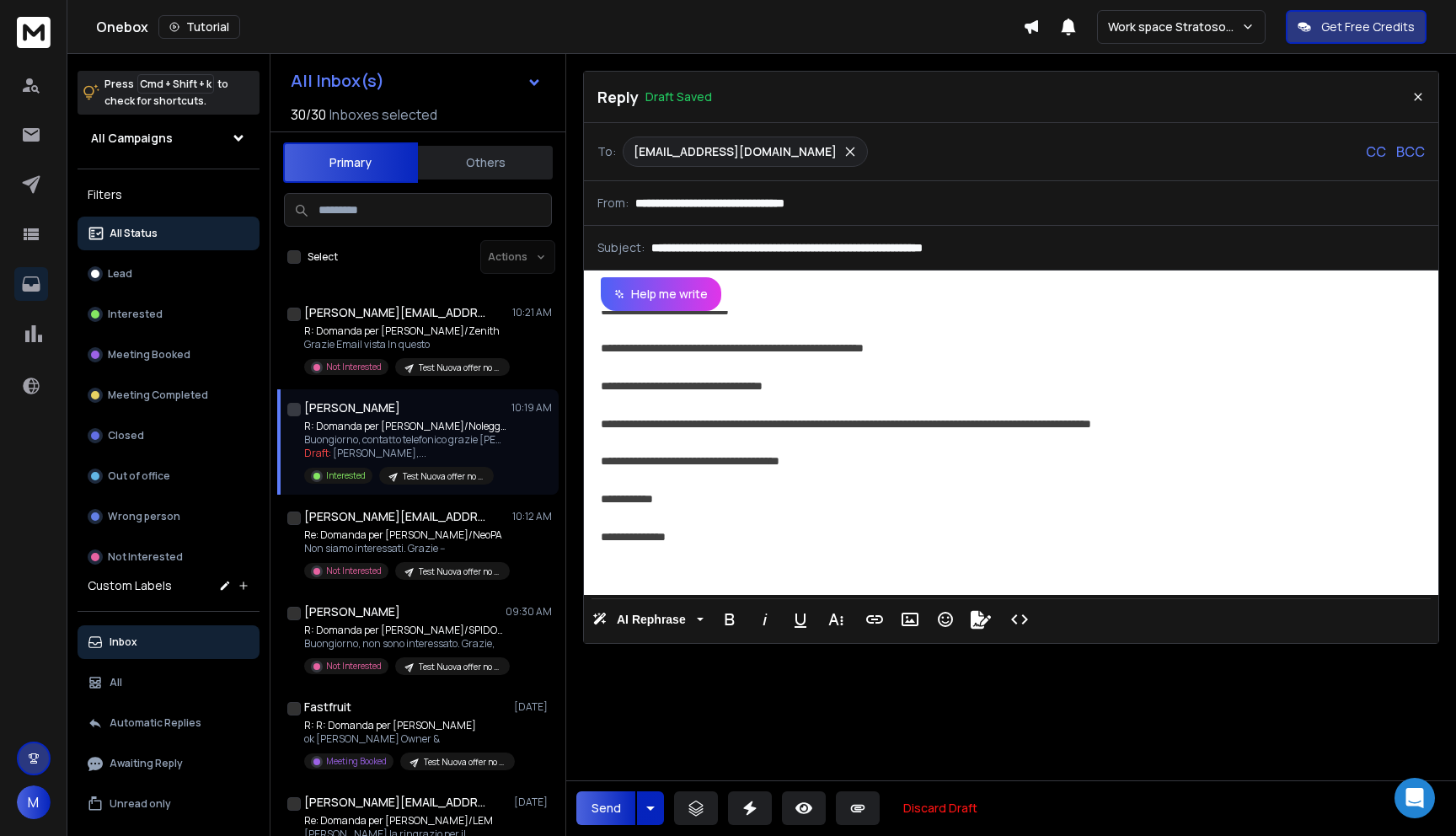
scroll to position [70, 0]
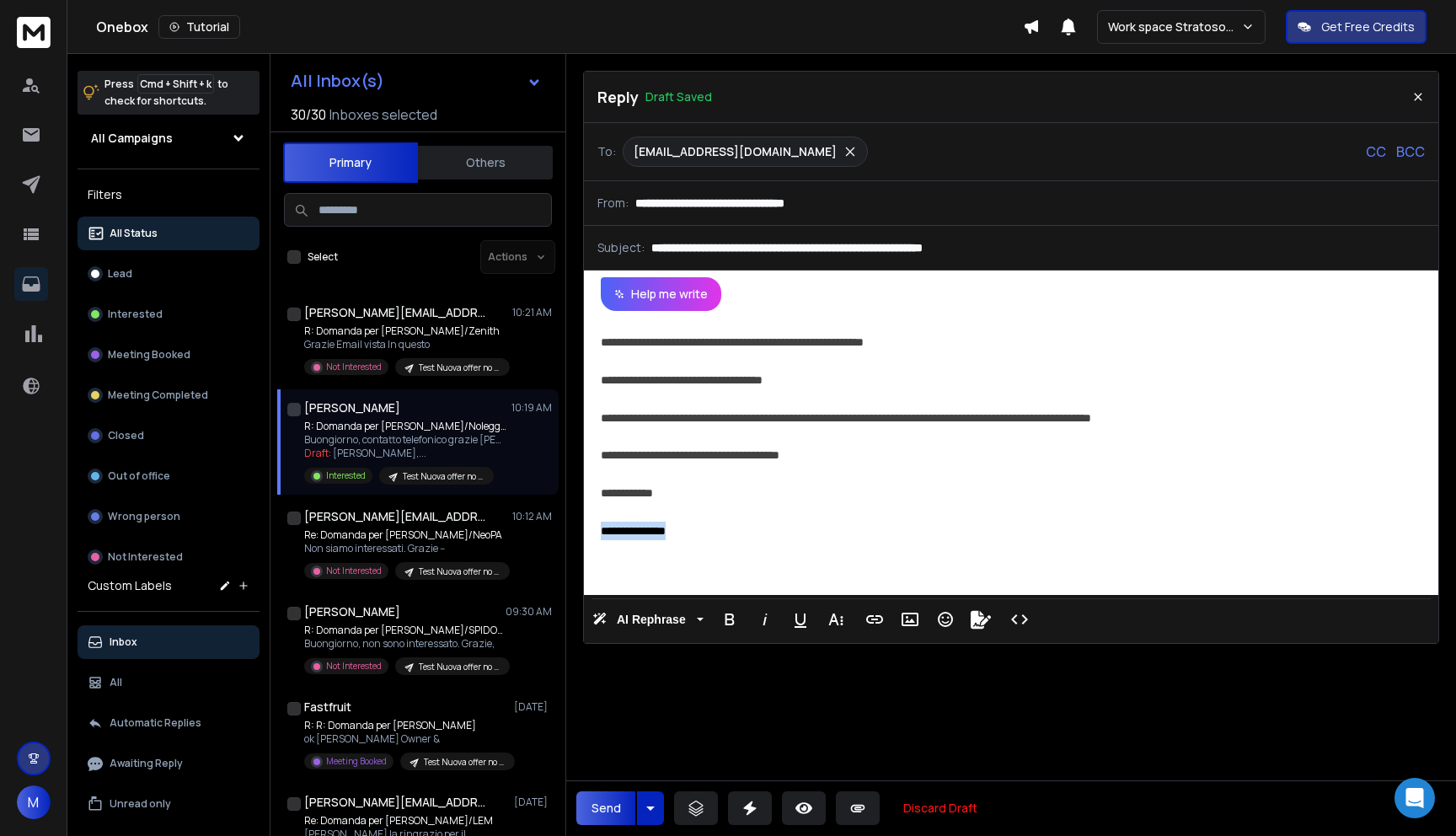
drag, startPoint x: 694, startPoint y: 528, endPoint x: 584, endPoint y: 529, distance: 110.0
click at [584, 529] on div "**********" at bounding box center [1008, 453] width 849 height 284
click at [728, 613] on icon "button" at bounding box center [729, 620] width 20 height 20
click at [773, 504] on div at bounding box center [1008, 512] width 816 height 19
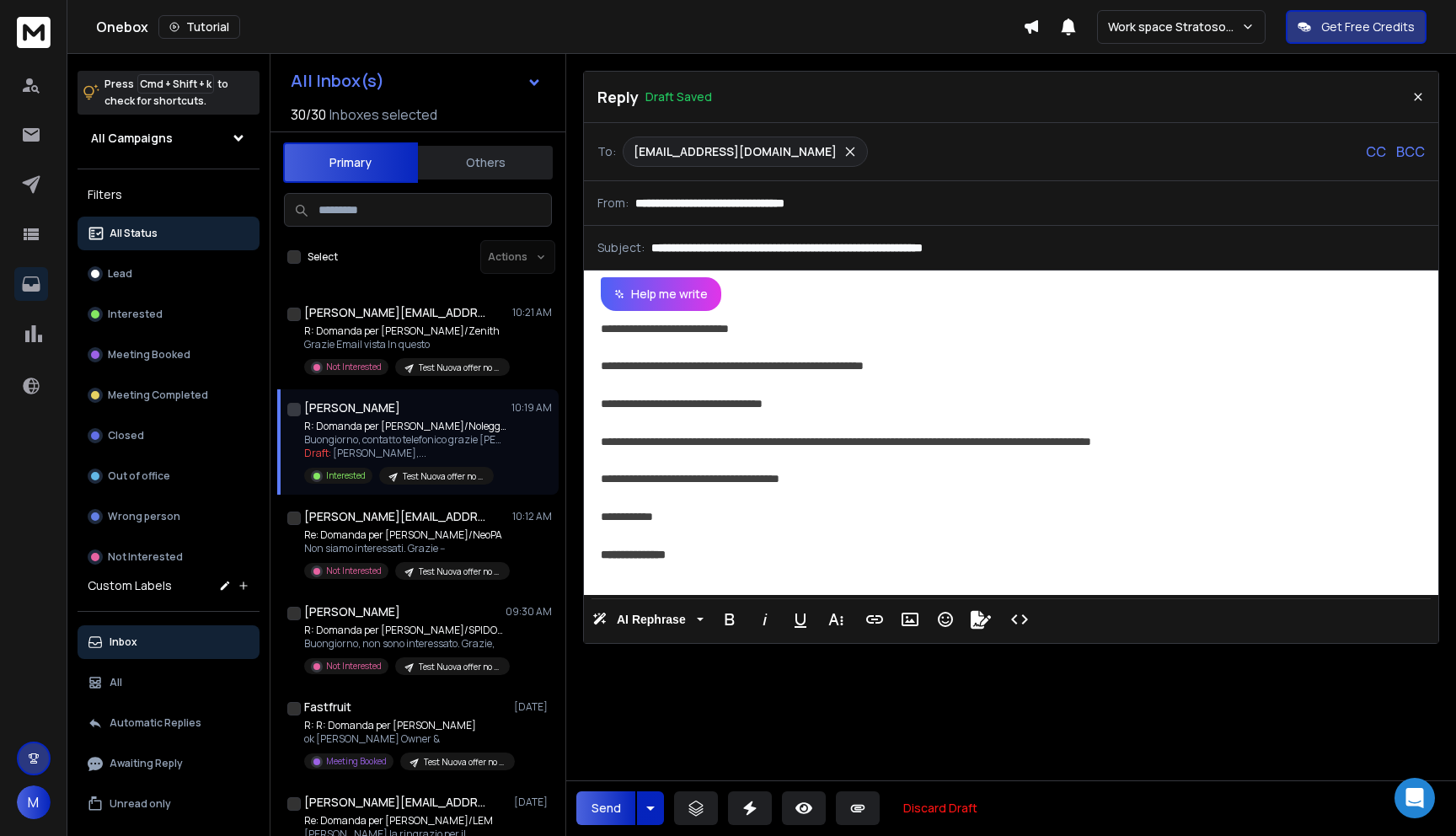
scroll to position [34, 0]
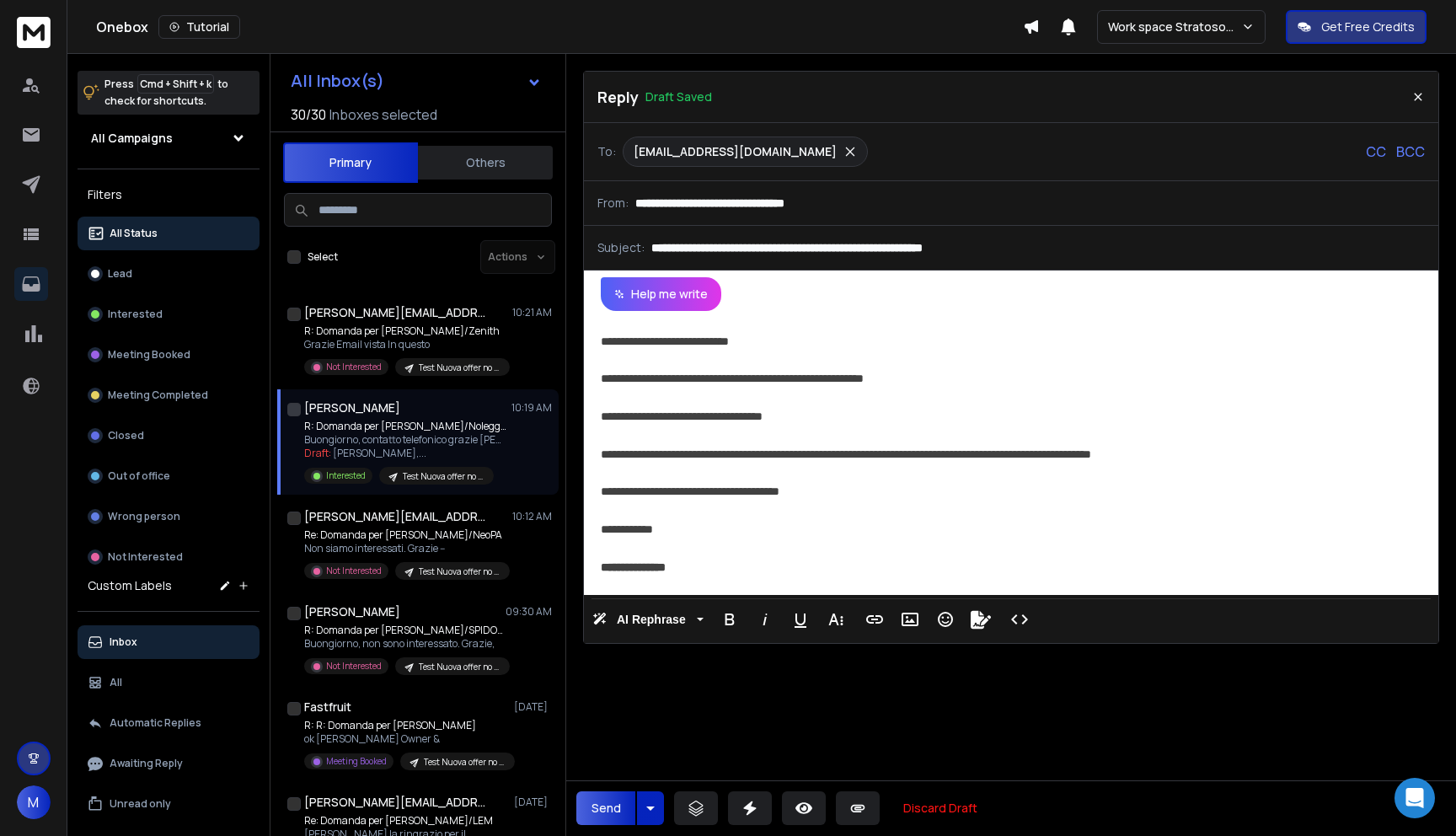
click at [607, 811] on button "Send" at bounding box center [605, 808] width 58 height 34
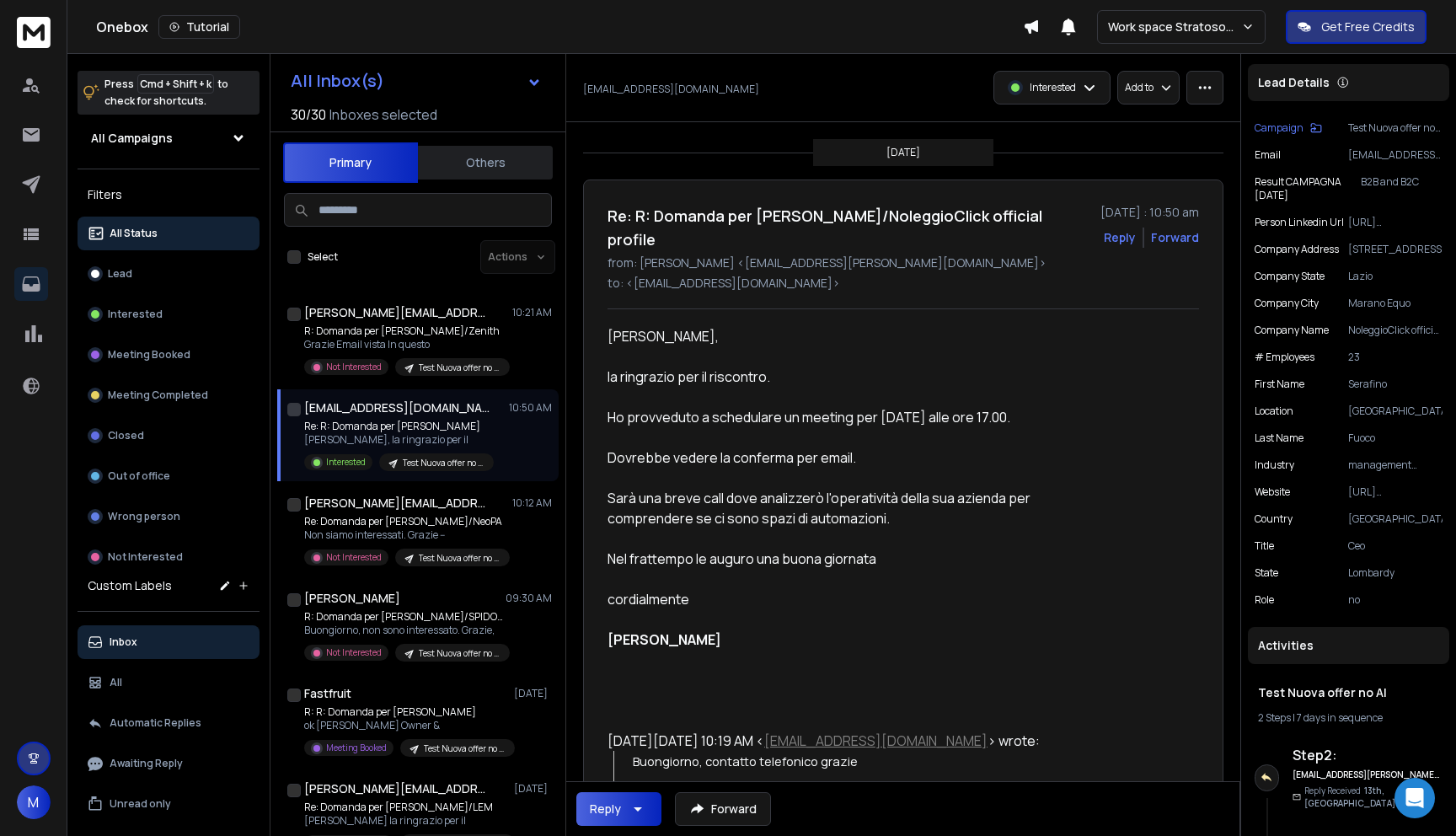
drag, startPoint x: 751, startPoint y: 211, endPoint x: 956, endPoint y: 242, distance: 207.3
click at [956, 243] on h1 "Re: R: Domanda per [PERSON_NAME]/NoleggioClick official profile" at bounding box center [848, 228] width 483 height 48
copy h1 "Serafino Fuoco/NoleggioClick official profile"
click at [874, 256] on p "from: Alessio <alessio.maugeri@stratosoftware.info>" at bounding box center [903, 263] width 592 height 17
drag, startPoint x: 633, startPoint y: 288, endPoint x: 803, endPoint y: 288, distance: 170.0
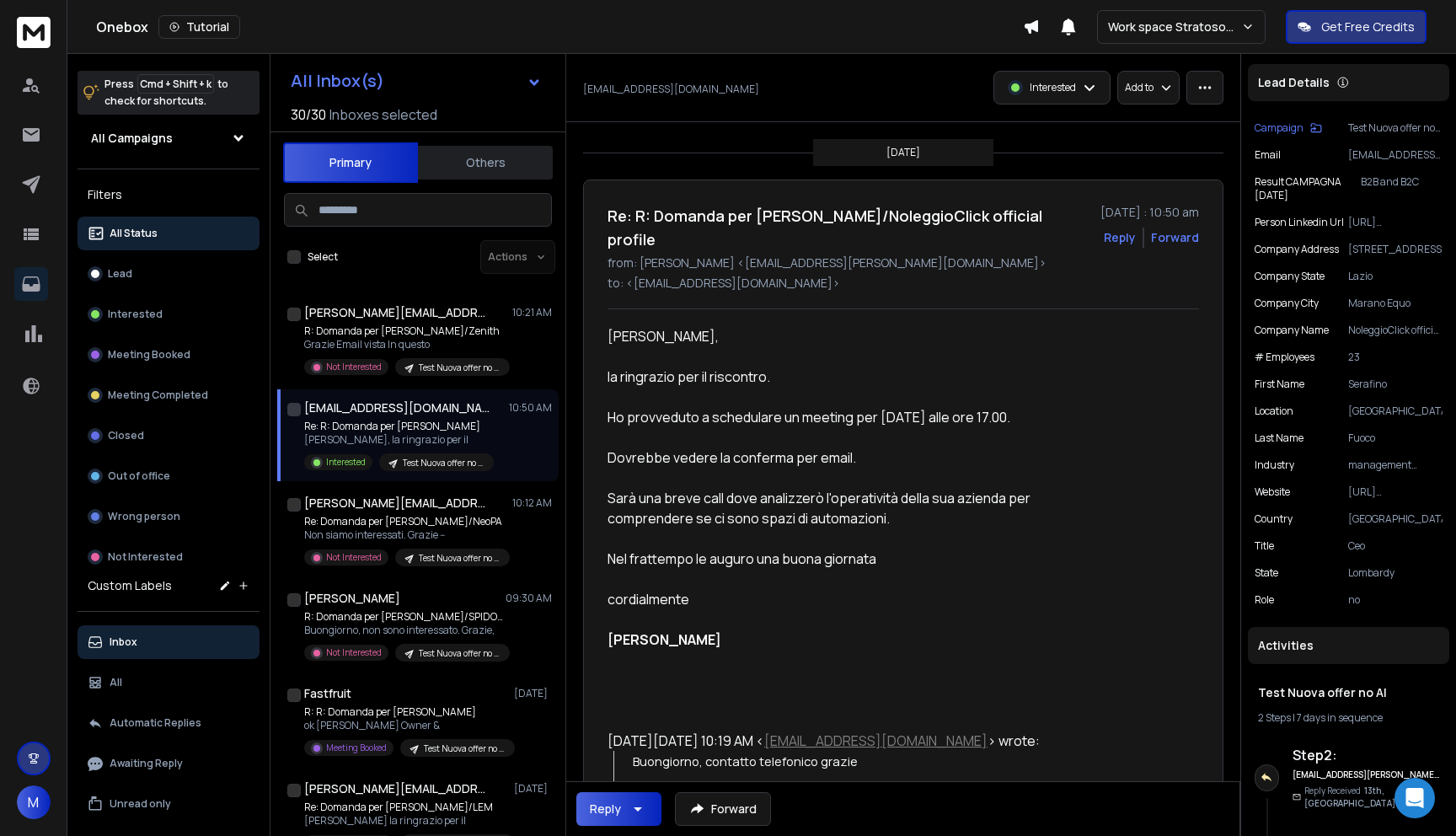
click at [803, 288] on p "to: <serafino.fuoco@noleggioclick.it>" at bounding box center [903, 283] width 592 height 17
copy p "serafino.fuoco@noleggioclick.it"
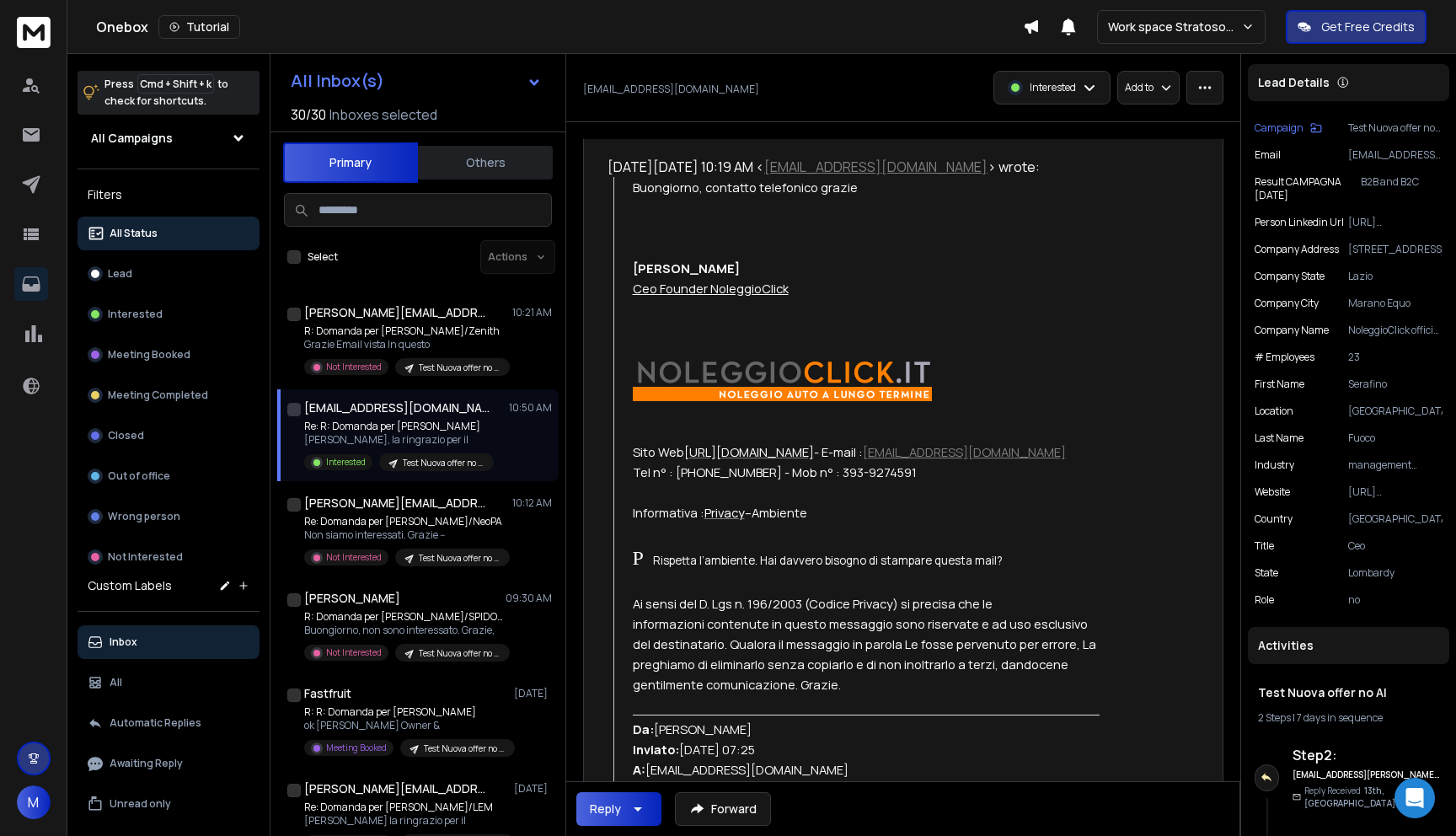
scroll to position [576, 0]
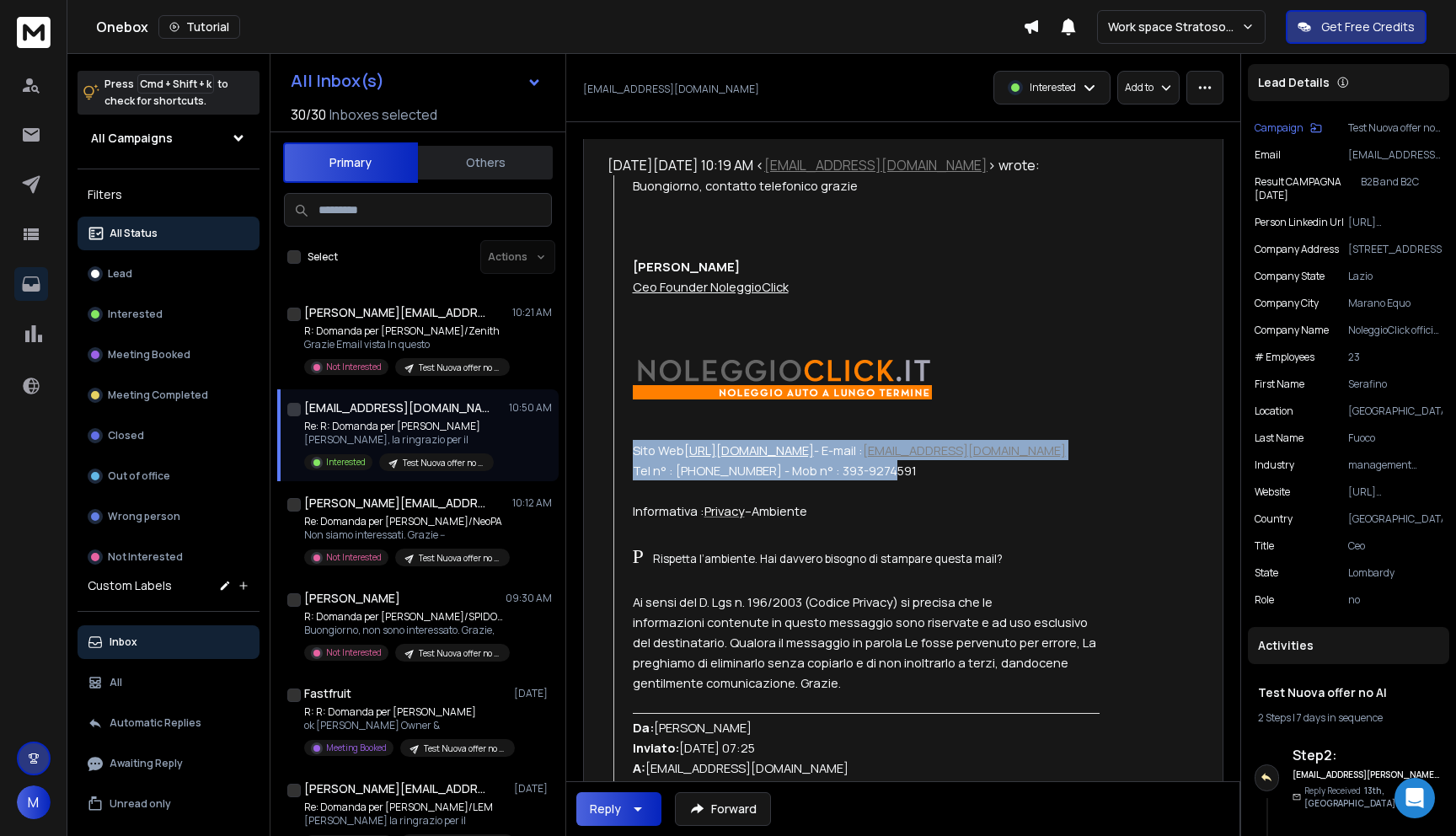
drag, startPoint x: 629, startPoint y: 454, endPoint x: 884, endPoint y: 473, distance: 255.7
copy div "Sito Web http://www.noleggioclick.it - E-mail : serafino.fuoco@noleggioclick.it…"
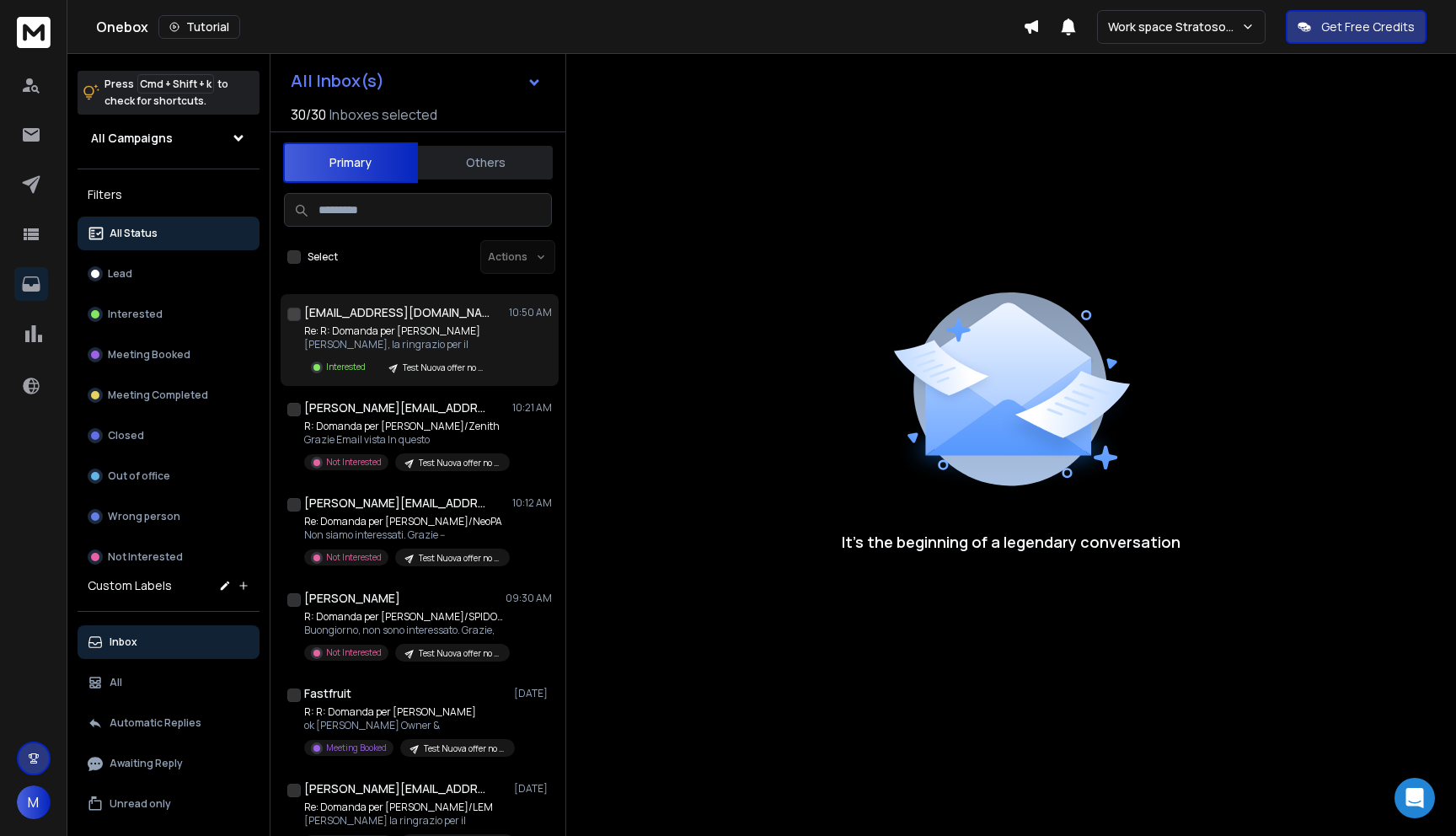
click at [486, 328] on p "Re: R: Domanda per [PERSON_NAME]" at bounding box center [398, 331] width 189 height 14
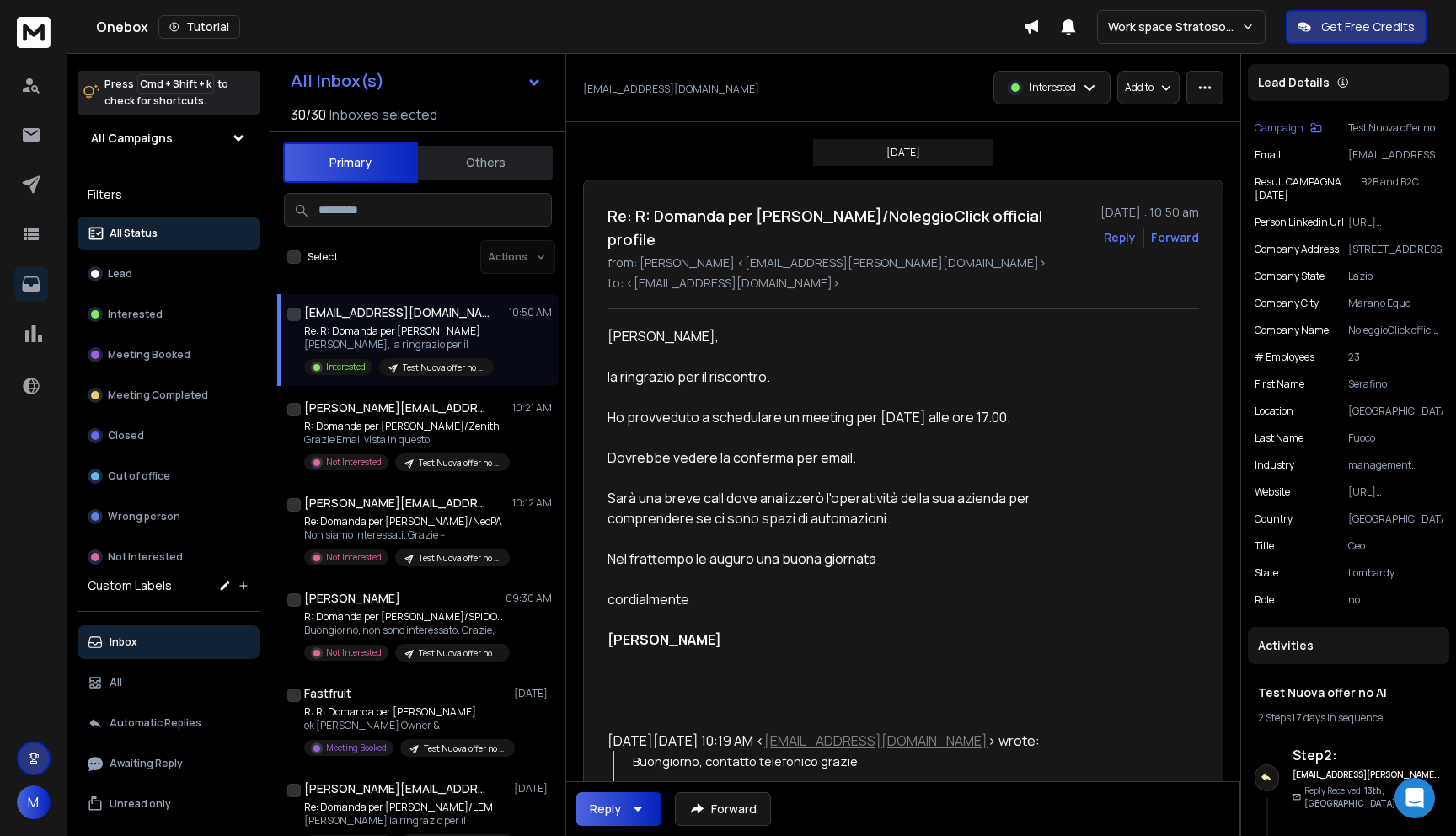
click at [1041, 92] on p "Interested" at bounding box center [1053, 88] width 47 height 14
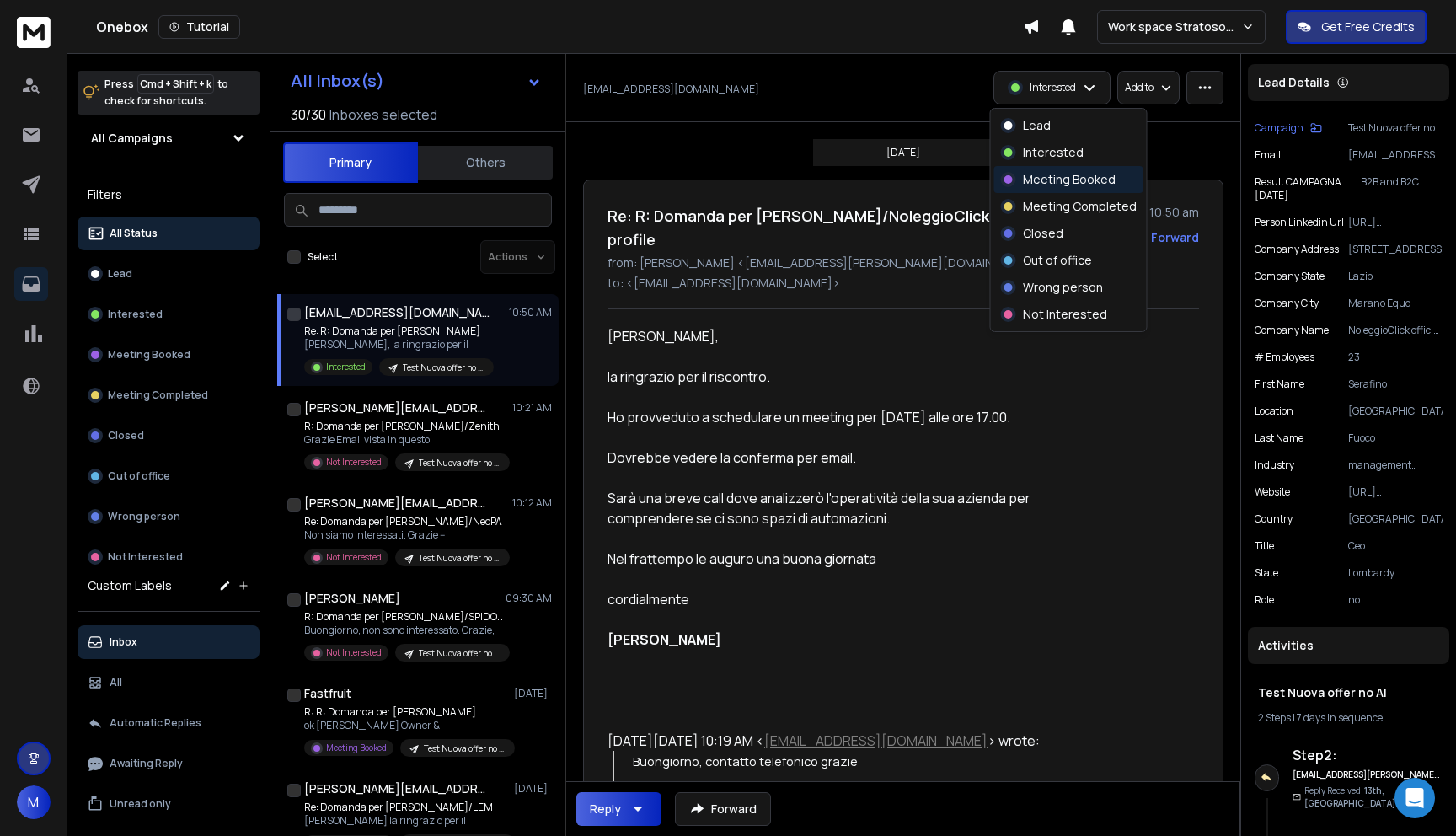
click at [1059, 175] on p "Meeting Booked" at bounding box center [1068, 179] width 92 height 17
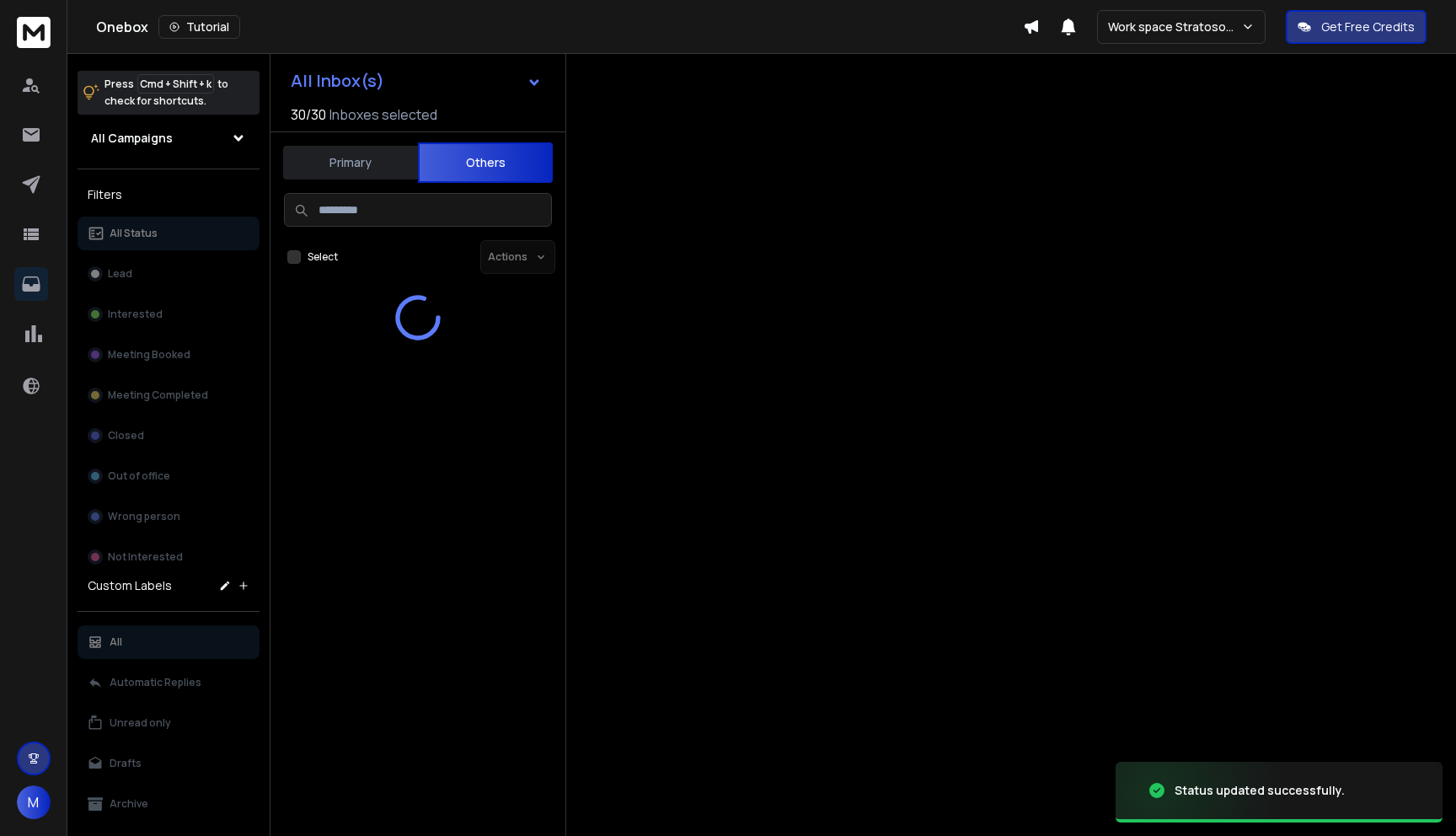
click at [474, 166] on button "Others" at bounding box center [486, 163] width 135 height 41
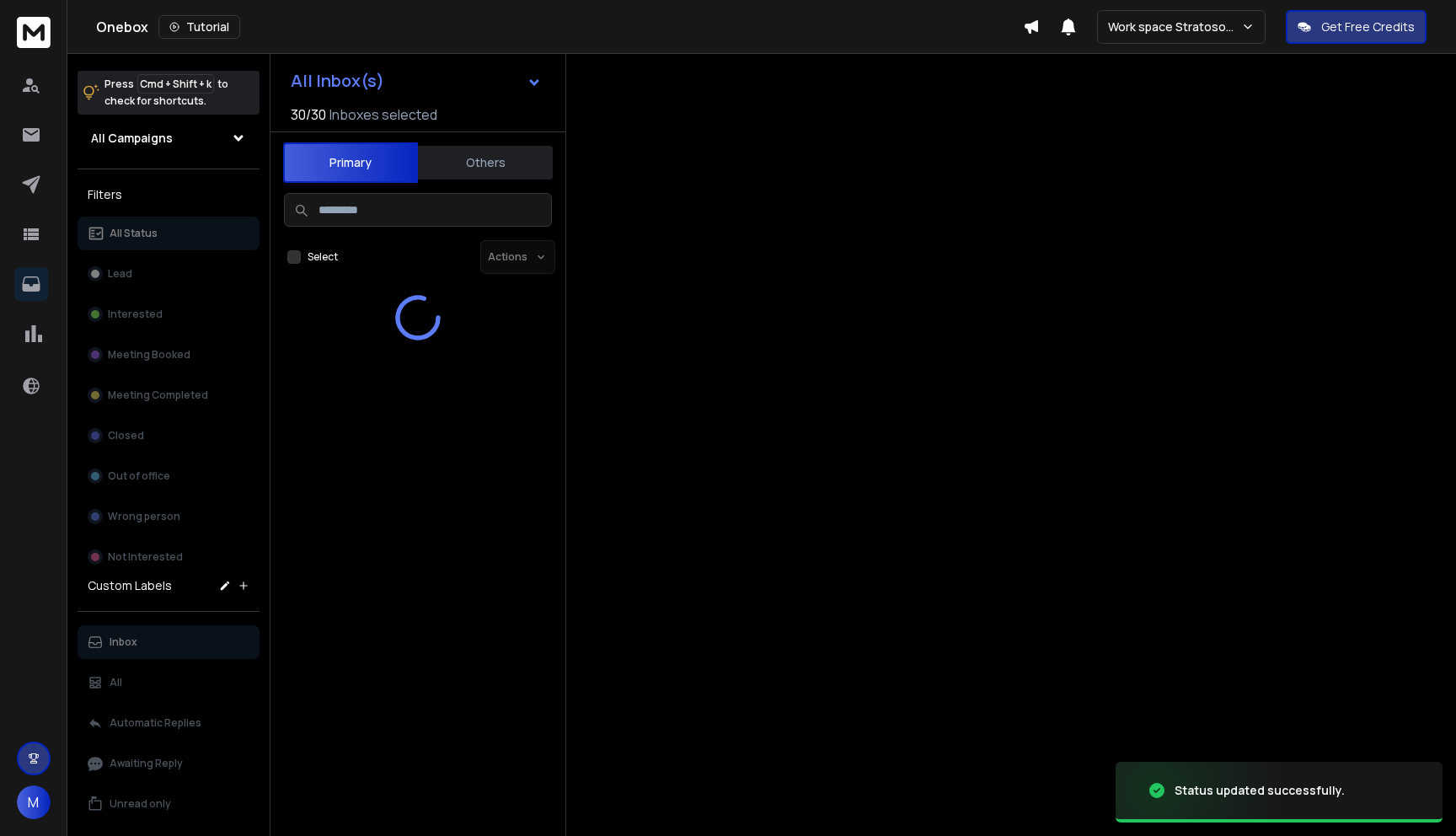
click at [352, 149] on button "Primary" at bounding box center [351, 163] width 135 height 41
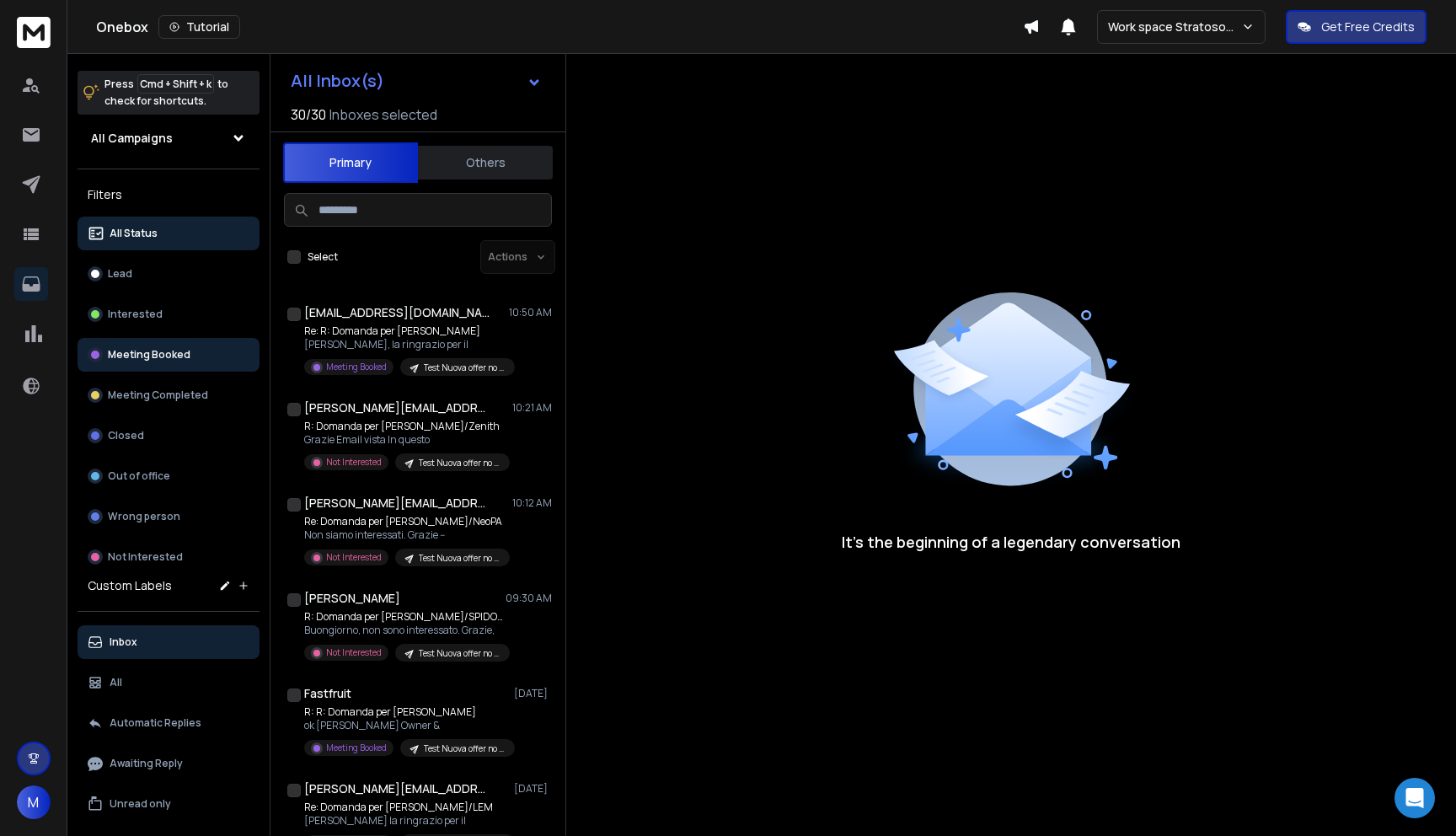
click at [176, 357] on p "Meeting Booked" at bounding box center [149, 355] width 82 height 14
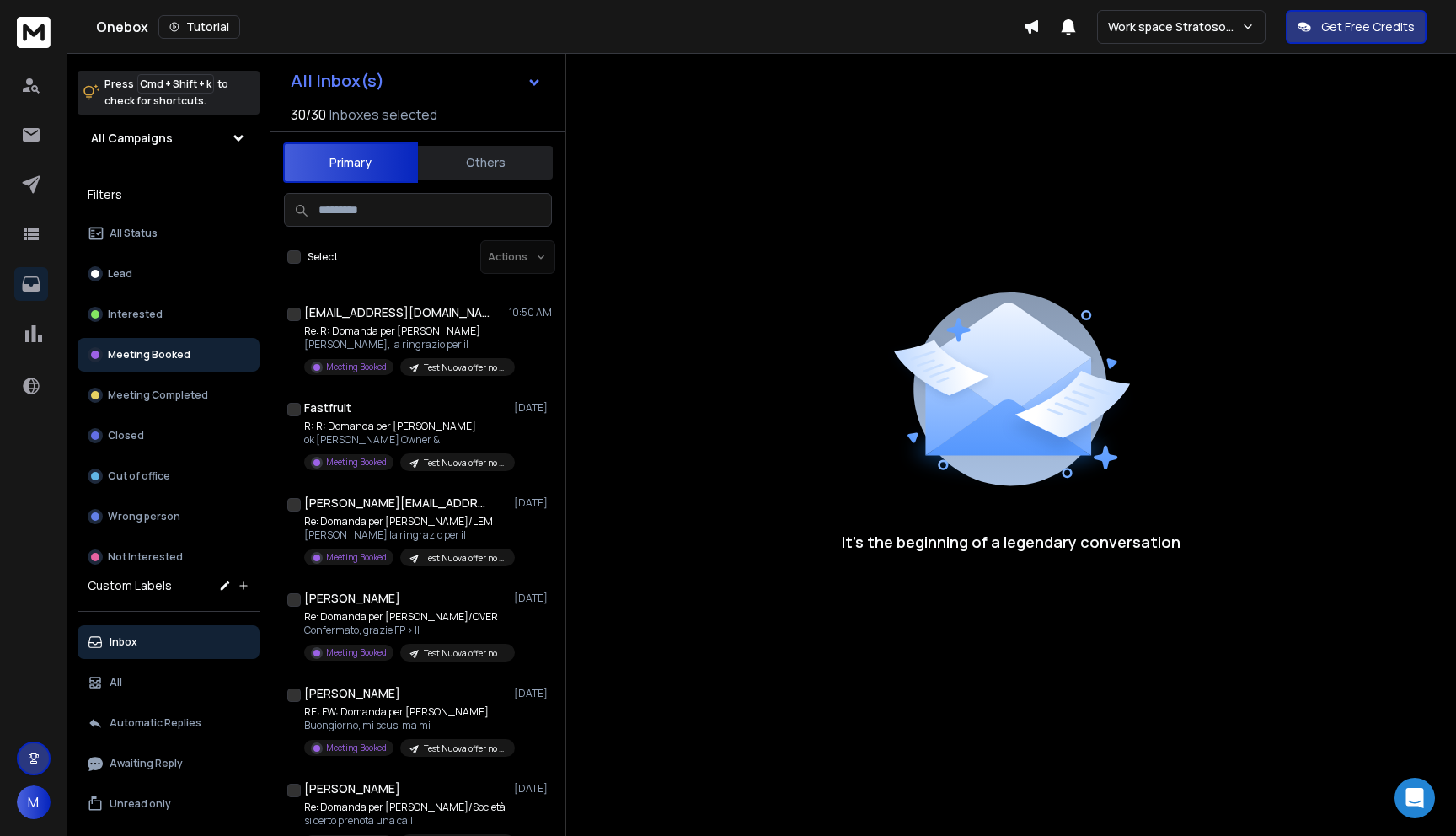
click at [513, 149] on button "Others" at bounding box center [486, 162] width 135 height 37
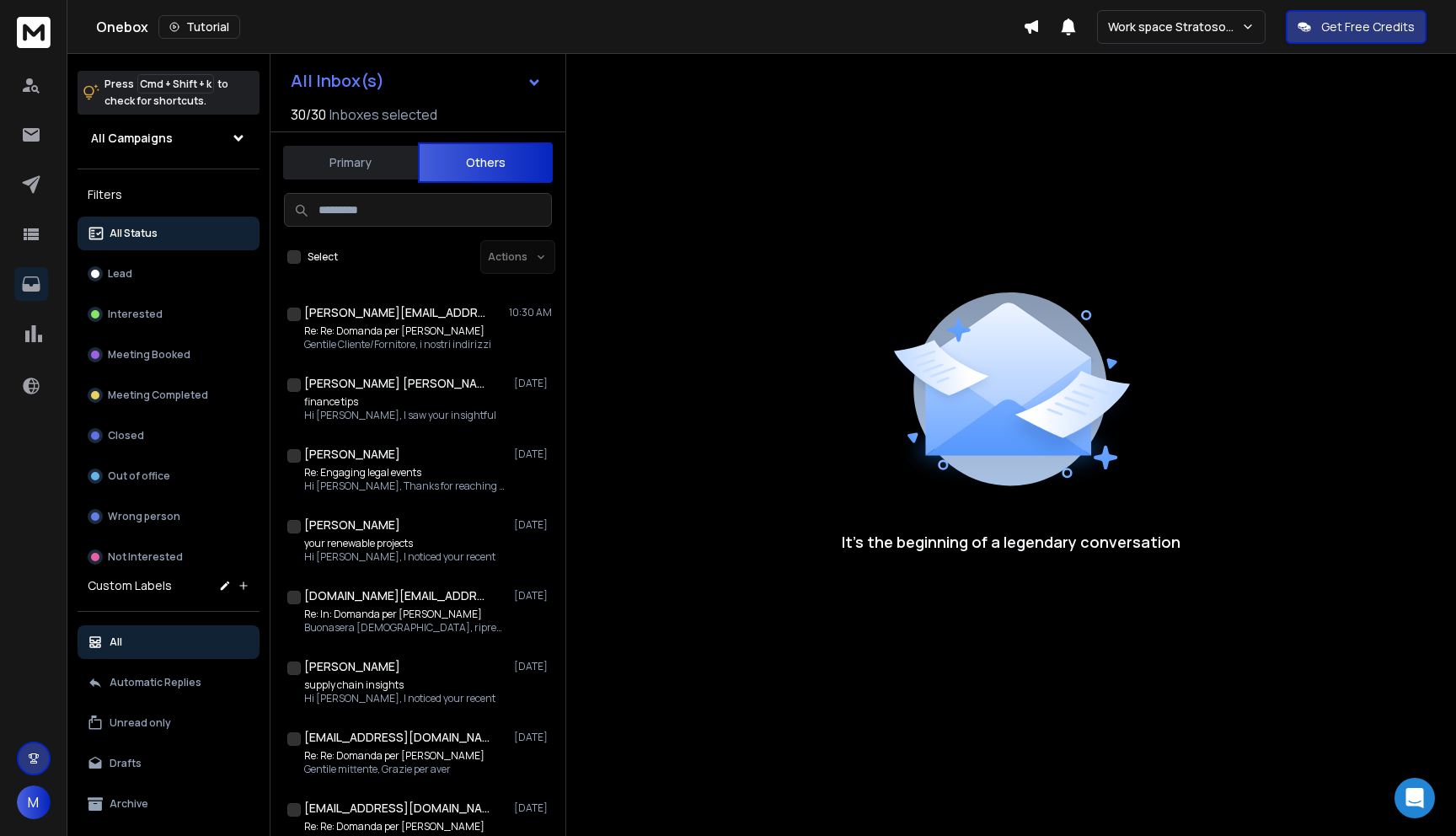
click at [368, 163] on button "Primary" at bounding box center [351, 162] width 135 height 37
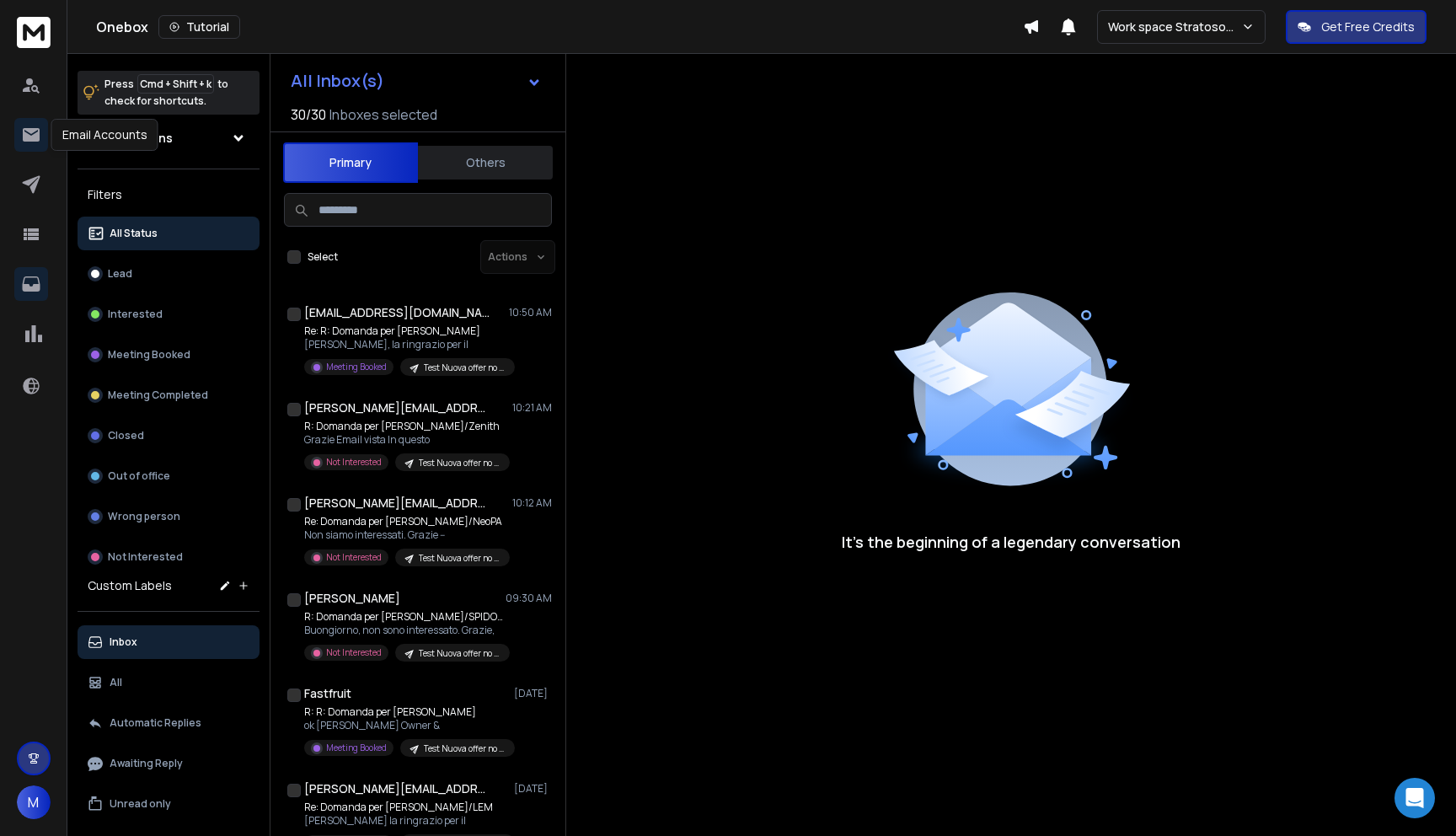
click at [34, 150] on link at bounding box center [31, 135] width 34 height 34
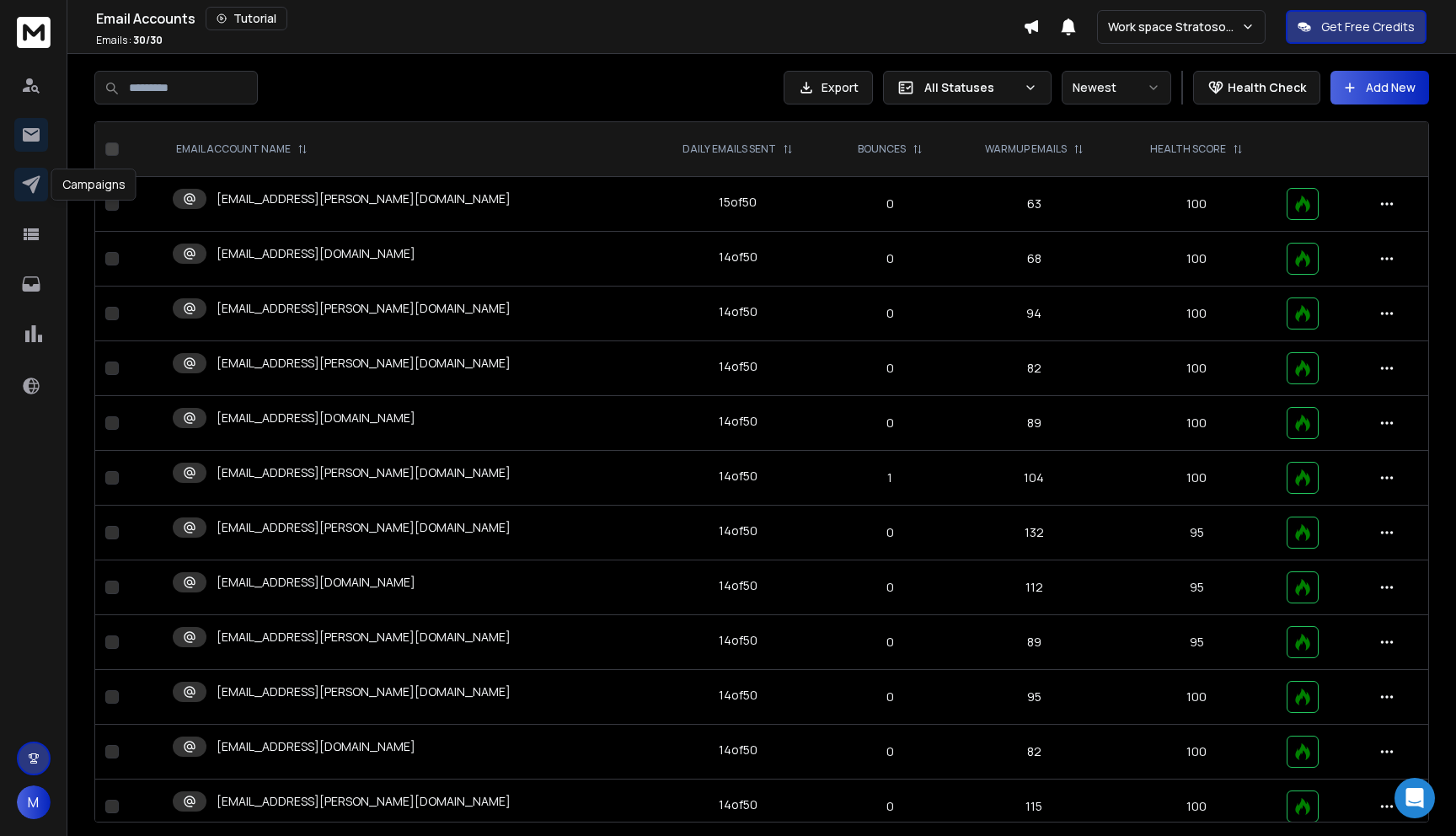
click at [41, 189] on icon at bounding box center [31, 184] width 20 height 20
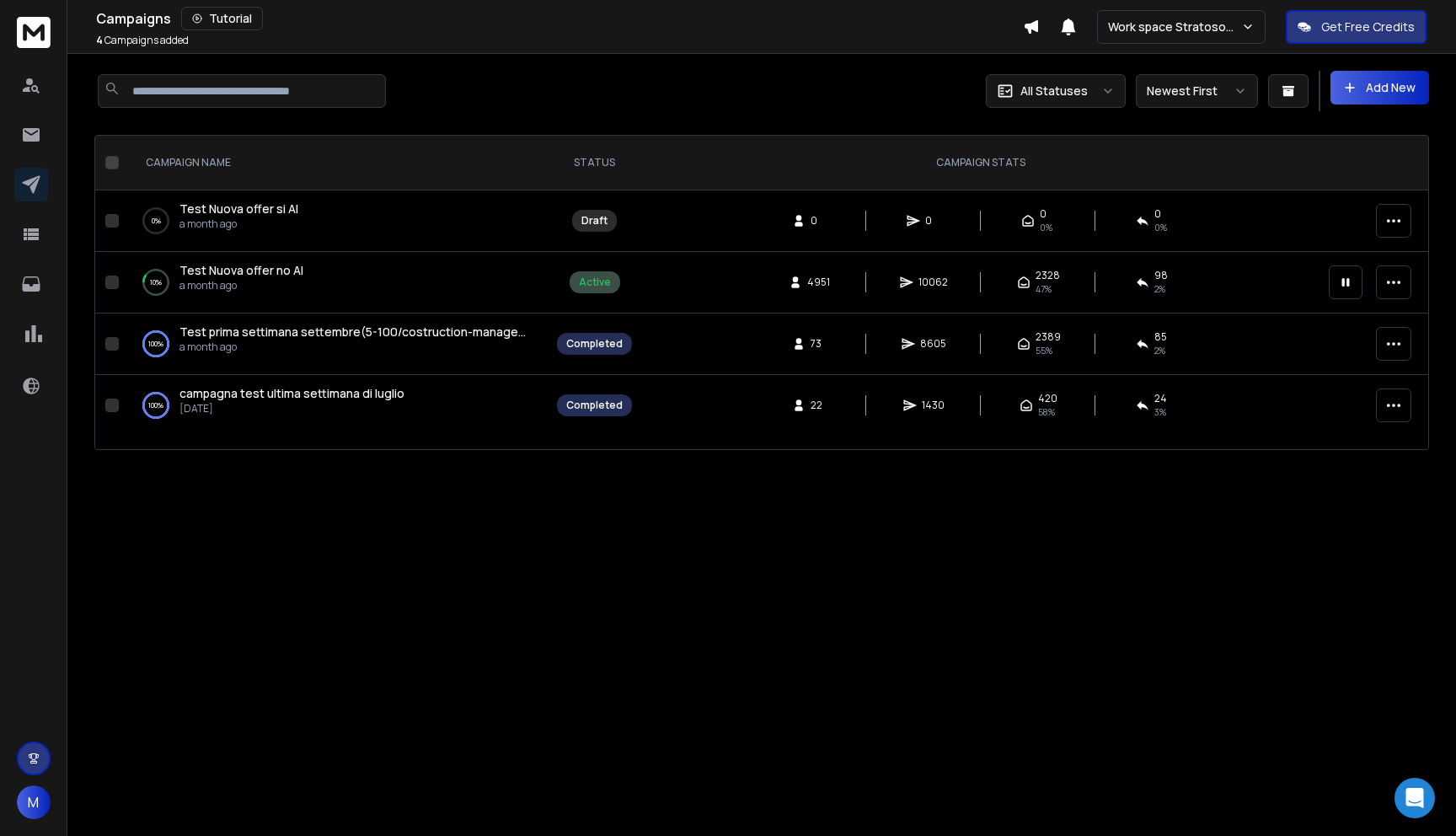
click at [293, 271] on span "Test Nuova offer no AI" at bounding box center [241, 270] width 124 height 16
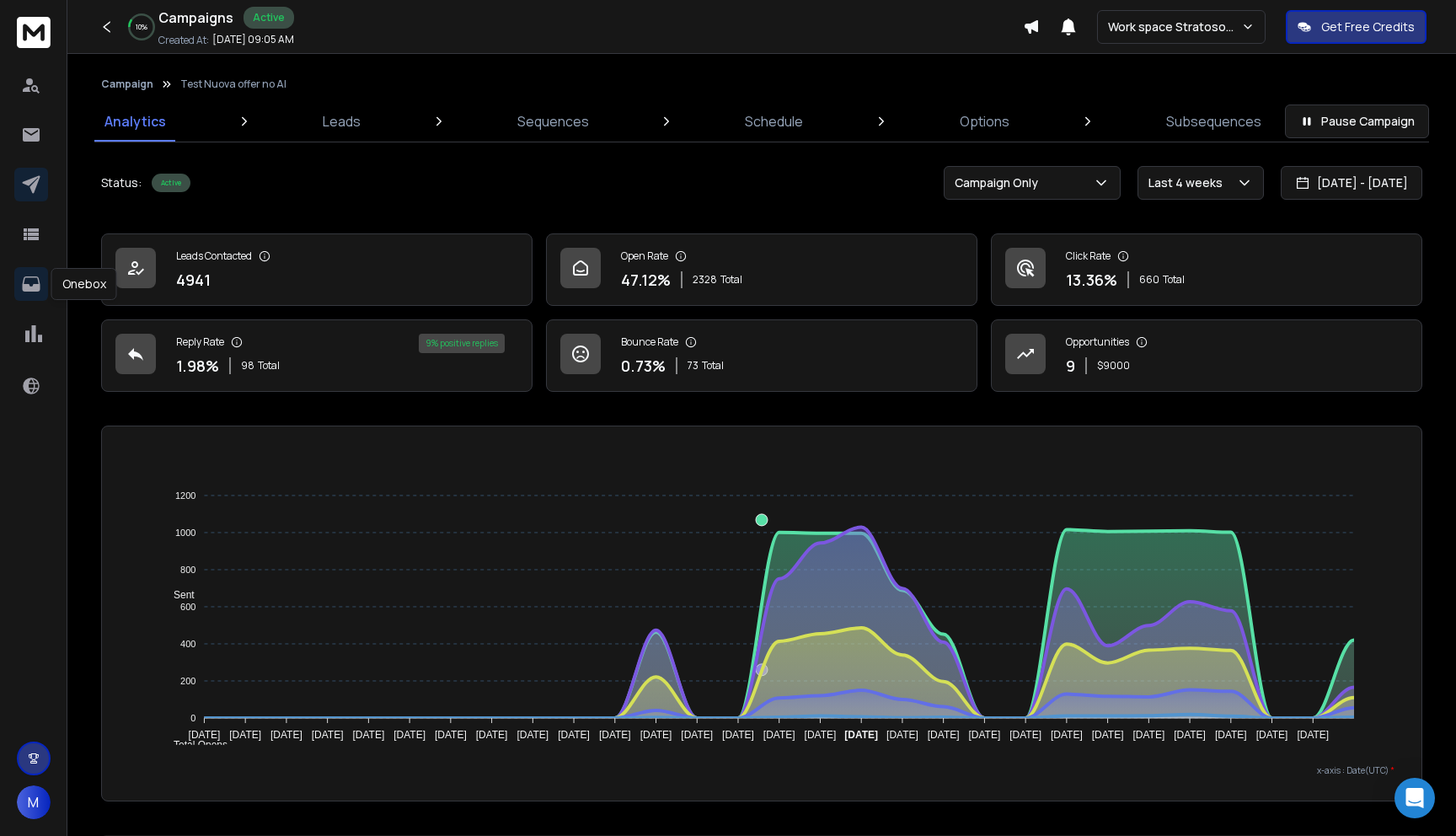
click at [30, 291] on icon at bounding box center [31, 284] width 18 height 15
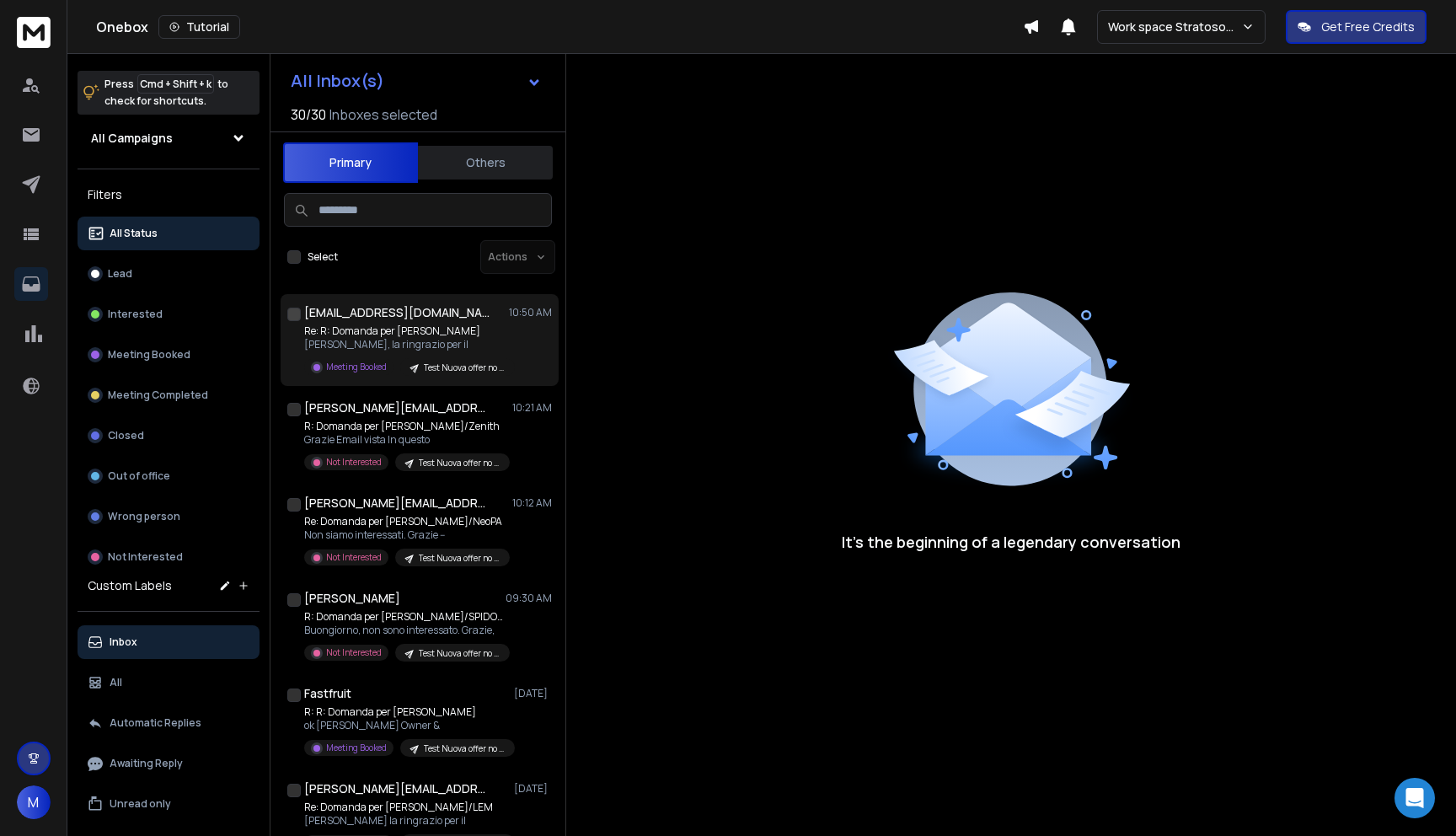
click at [455, 345] on p "[PERSON_NAME], la ringrazio per il" at bounding box center [405, 345] width 202 height 14
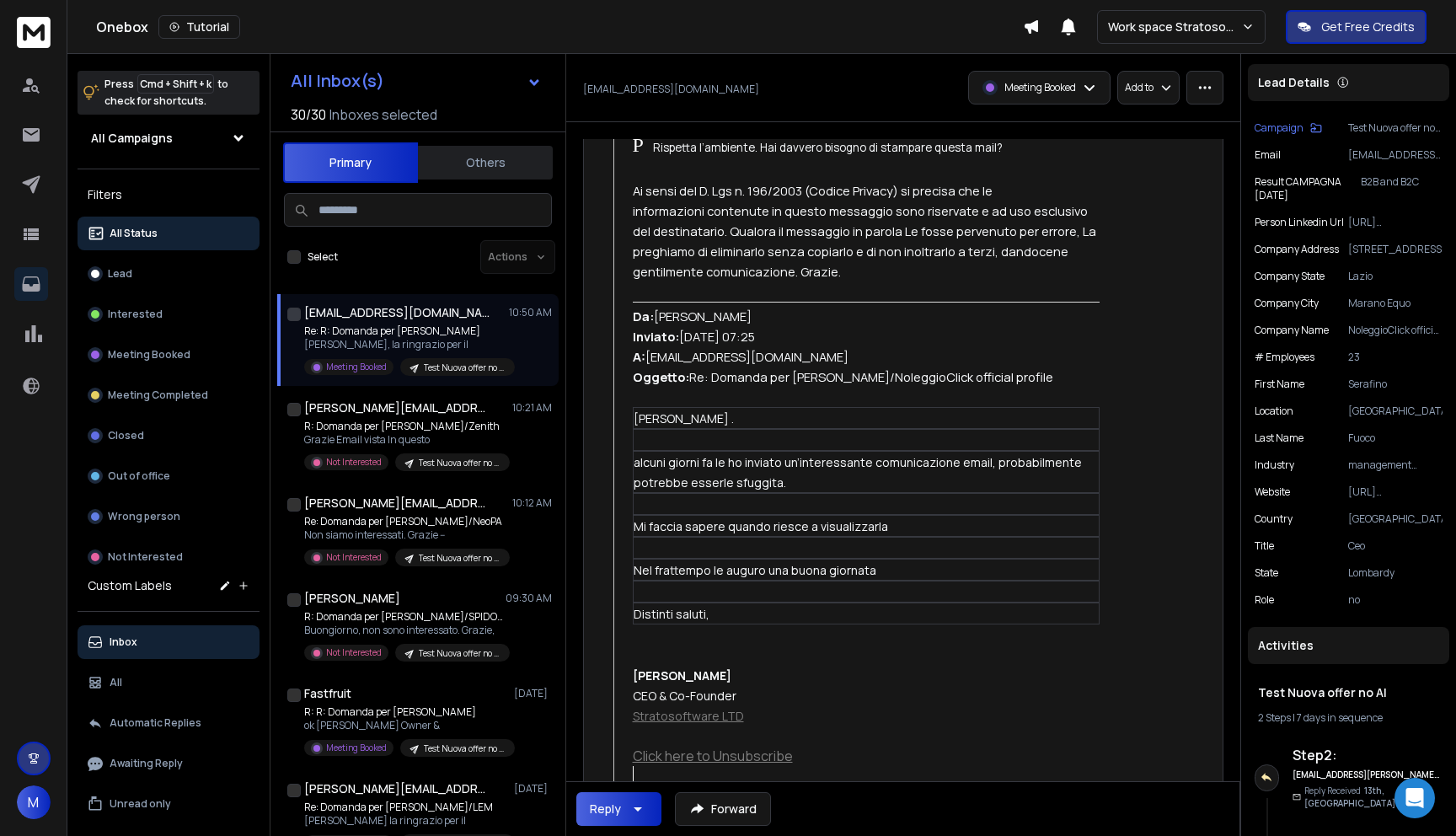
scroll to position [1012, 0]
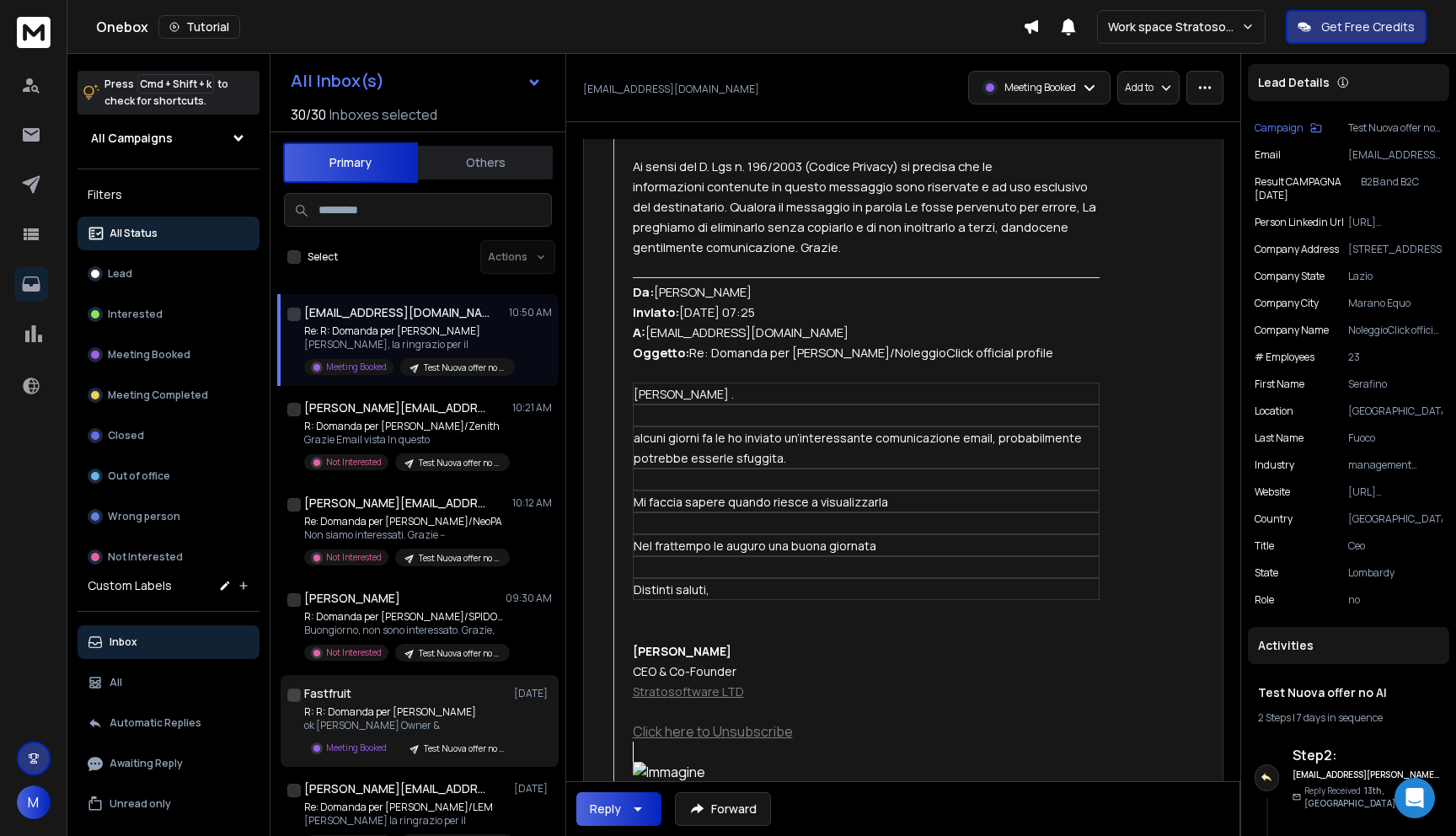
click at [453, 705] on div "Fastfruit [DATE] R: R: Domanda per [PERSON_NAME] ok [PERSON_NAME] Owner & Meeti…" at bounding box center [428, 721] width 248 height 71
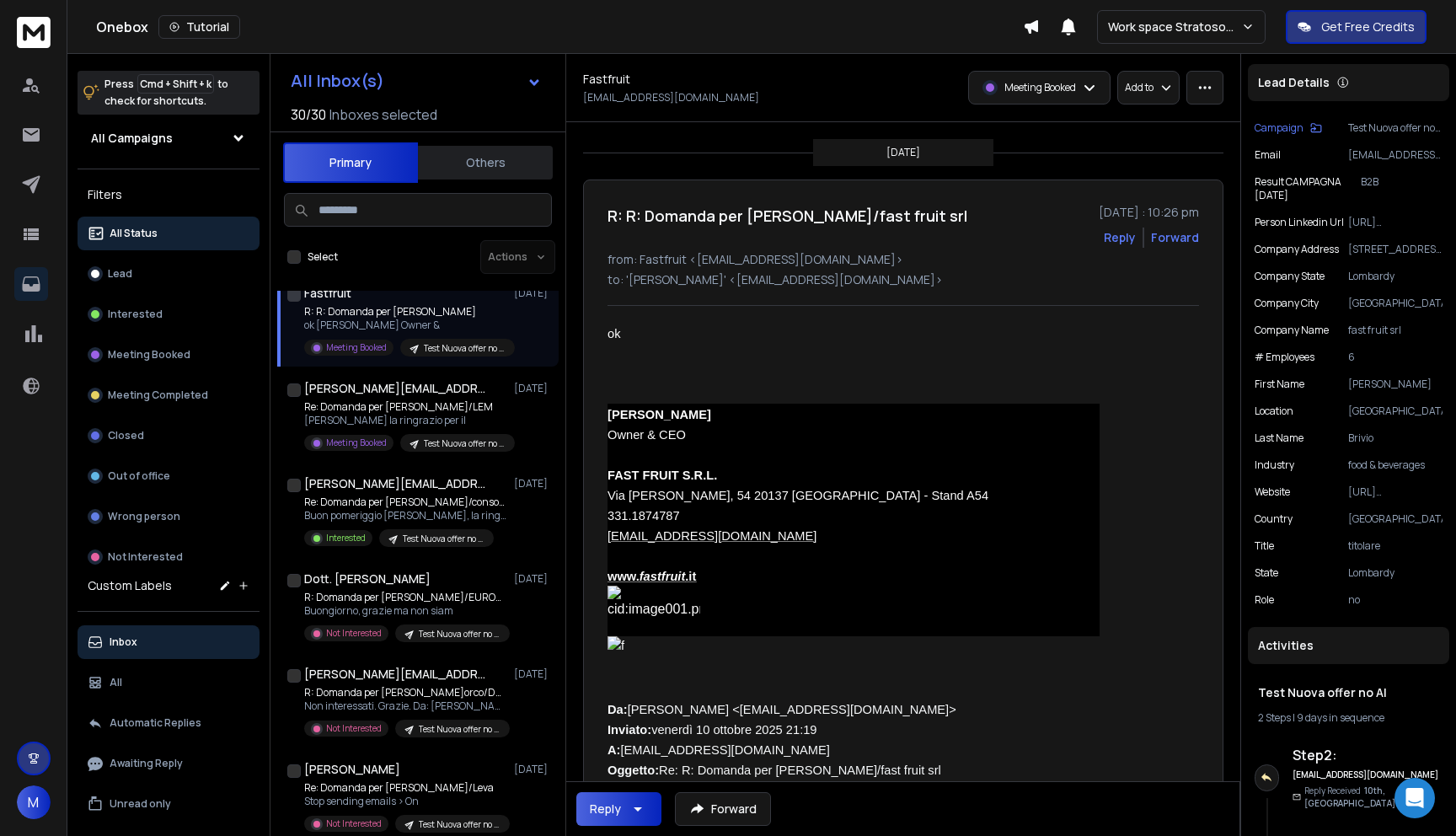
scroll to position [413, 0]
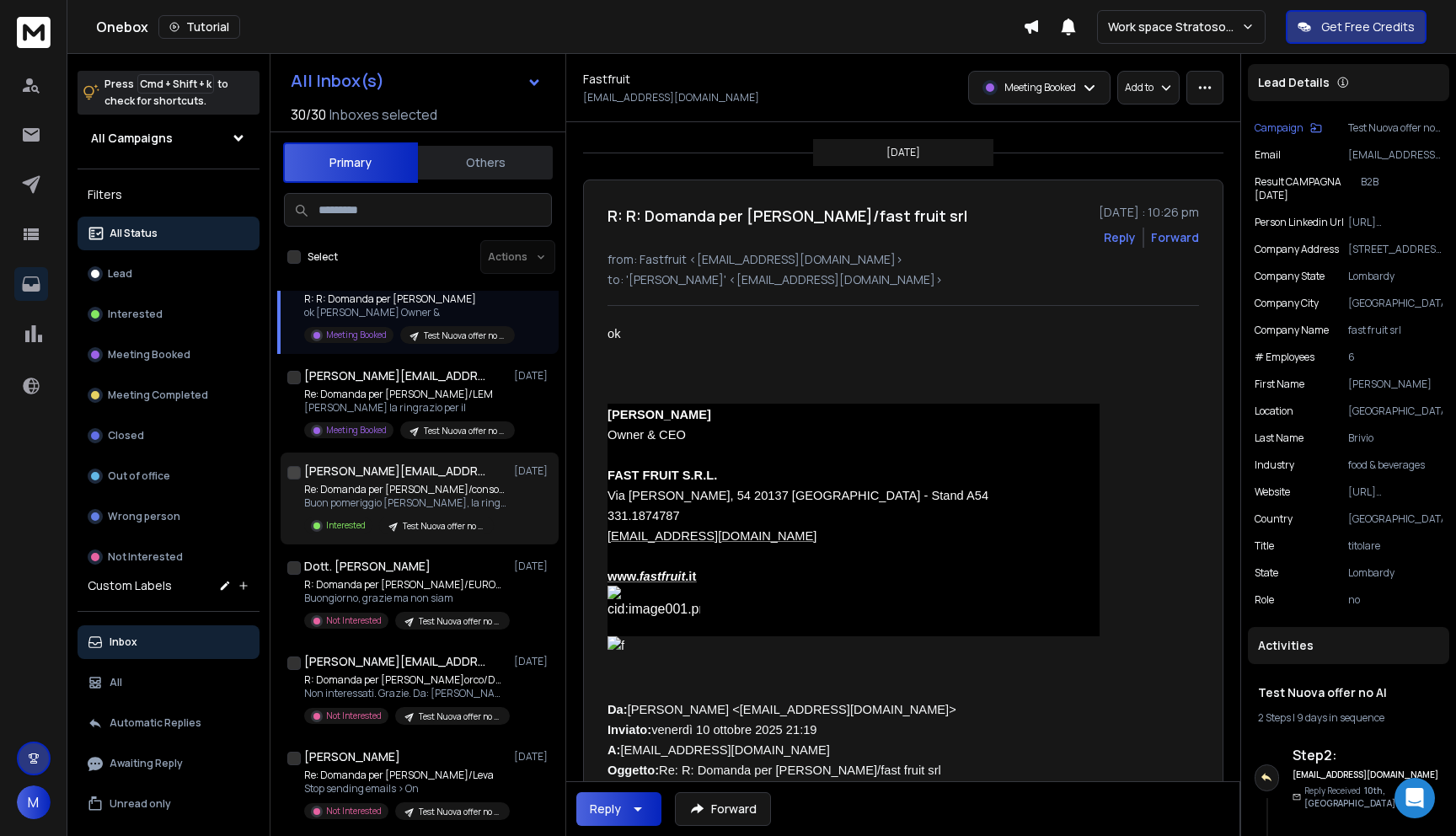
click at [427, 488] on p "Re: Domanda per [PERSON_NAME]/consorzio" at bounding box center [405, 490] width 202 height 14
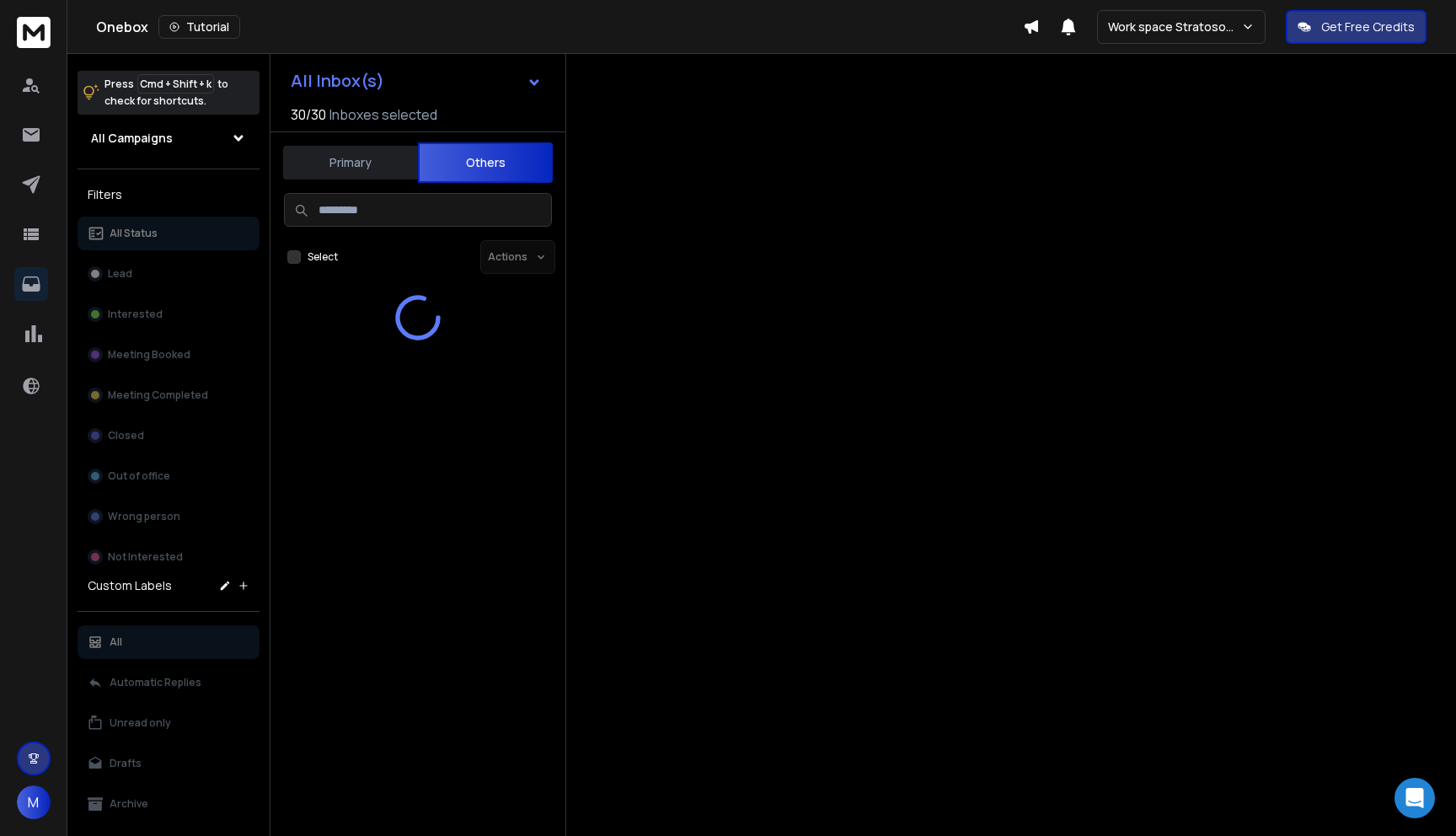
scroll to position [0, 0]
click at [495, 170] on button "Others" at bounding box center [486, 163] width 135 height 41
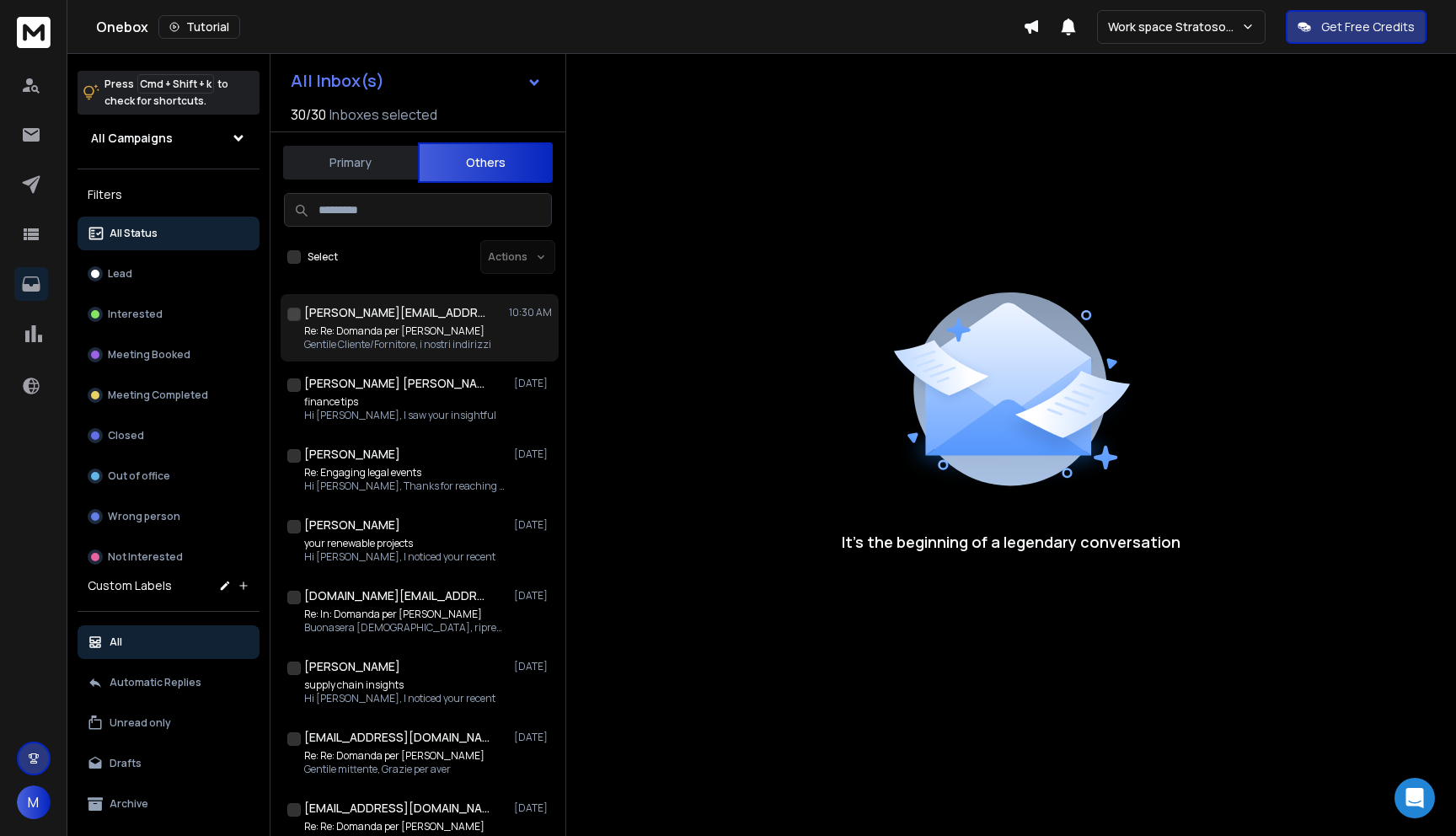
click at [471, 322] on div "[PERSON_NAME][EMAIL_ADDRESS][DOMAIN_NAME] 10:30 AM Re: Re: Domanda per [PERSON_…" at bounding box center [428, 328] width 248 height 48
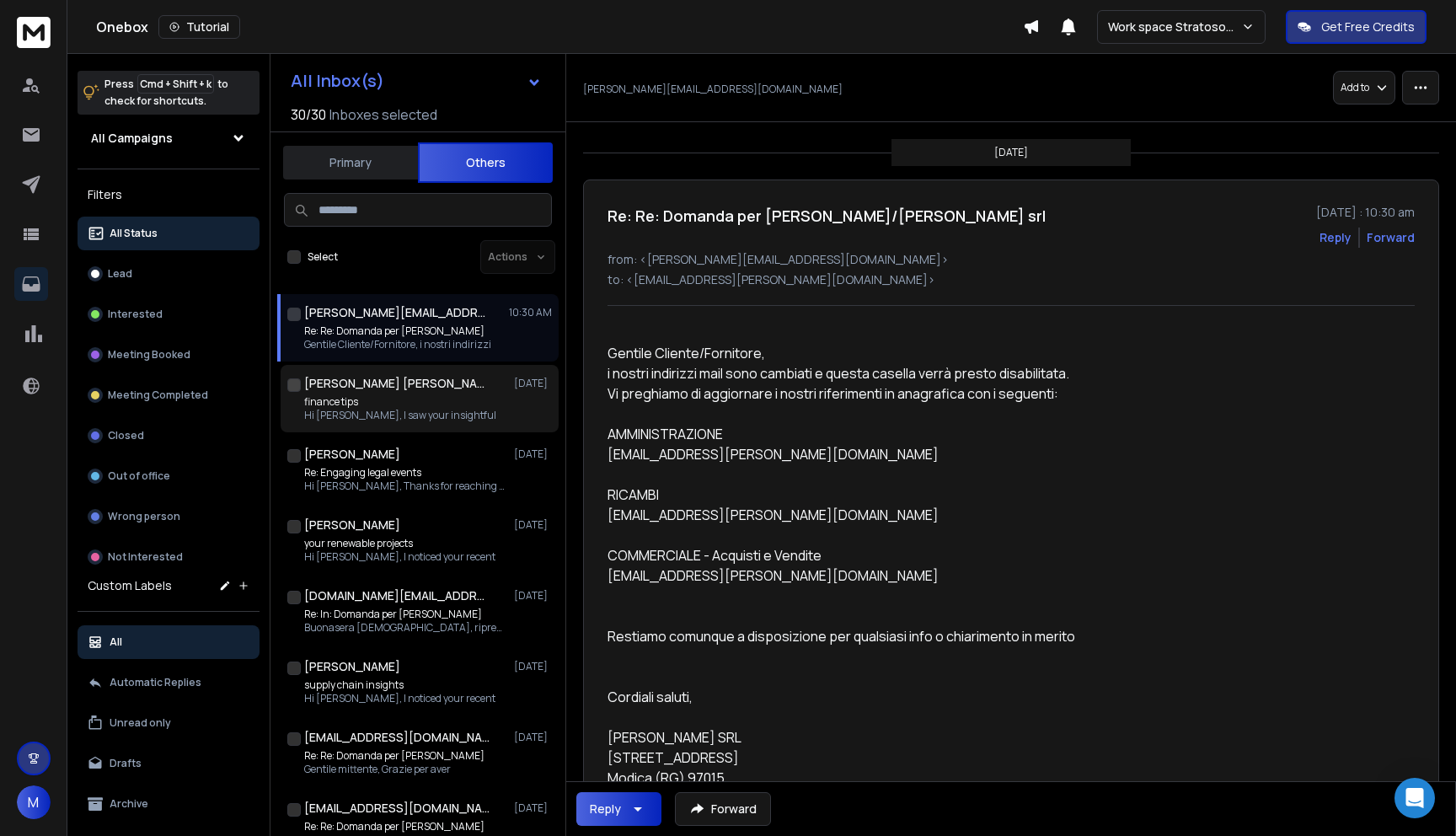
click at [461, 414] on div "finance tips Hi [PERSON_NAME], I saw your insightful" at bounding box center [428, 409] width 248 height 27
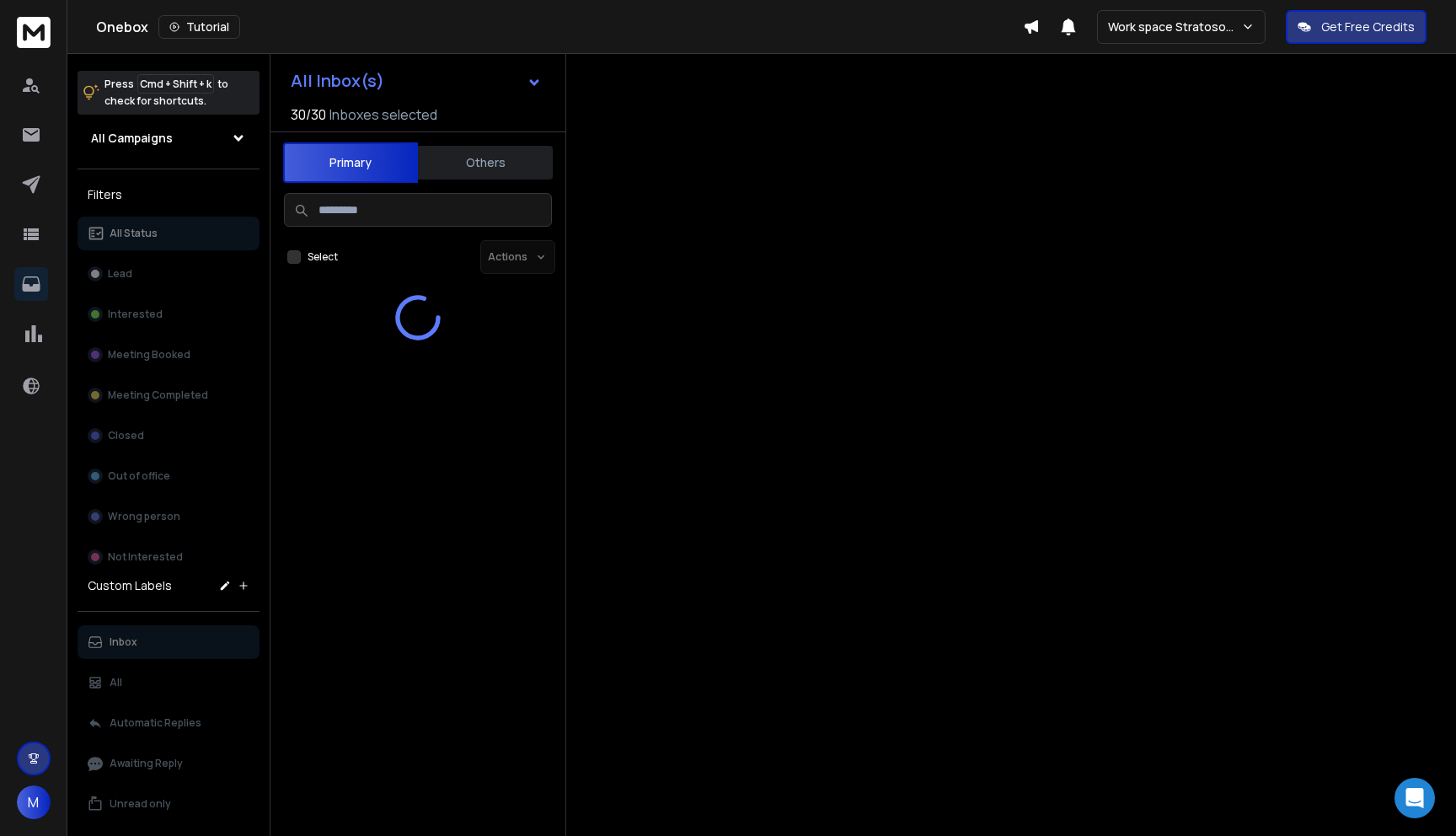
click at [375, 179] on button "Primary" at bounding box center [351, 163] width 135 height 41
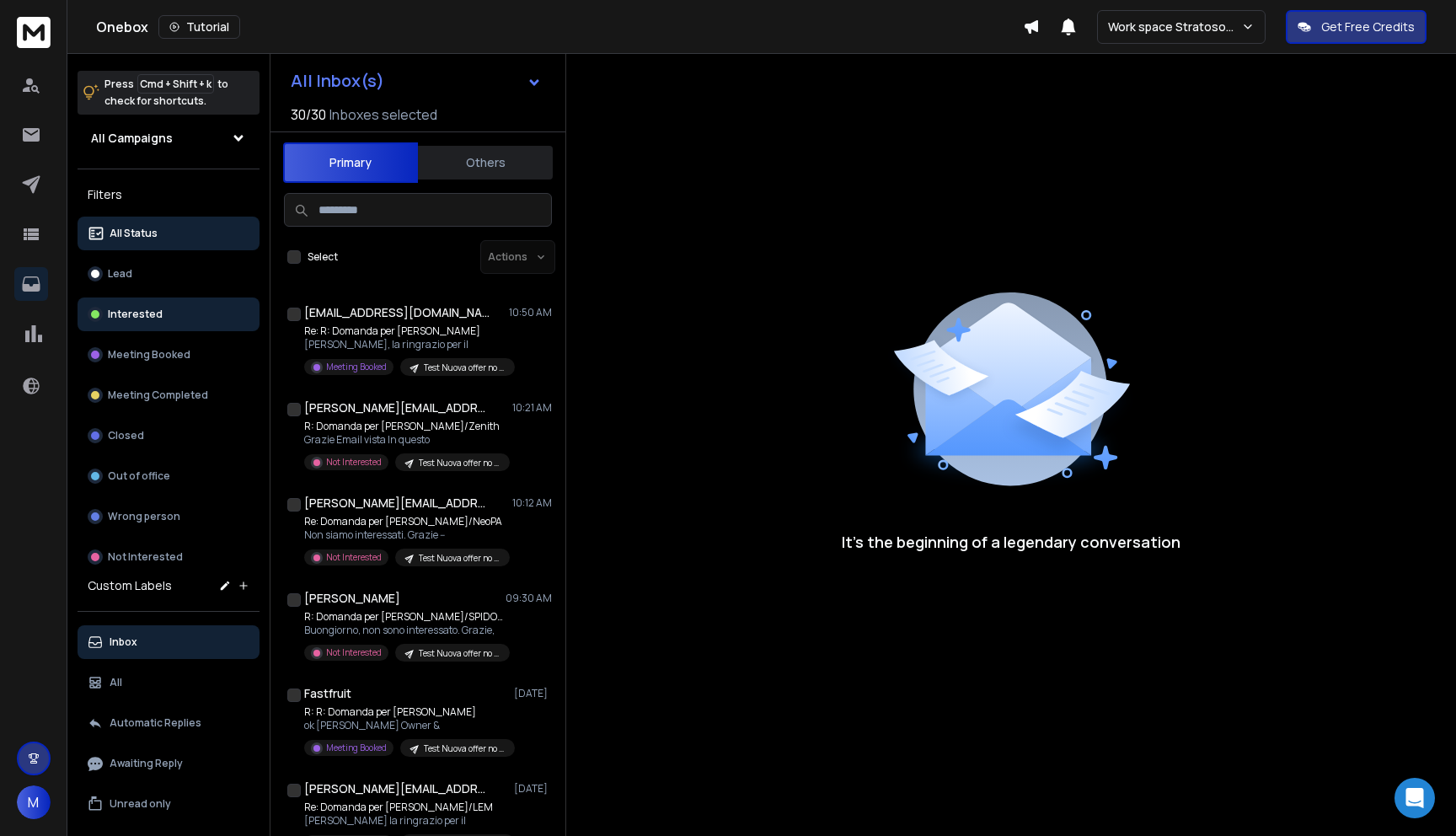
click at [162, 323] on button "Interested" at bounding box center [168, 314] width 182 height 34
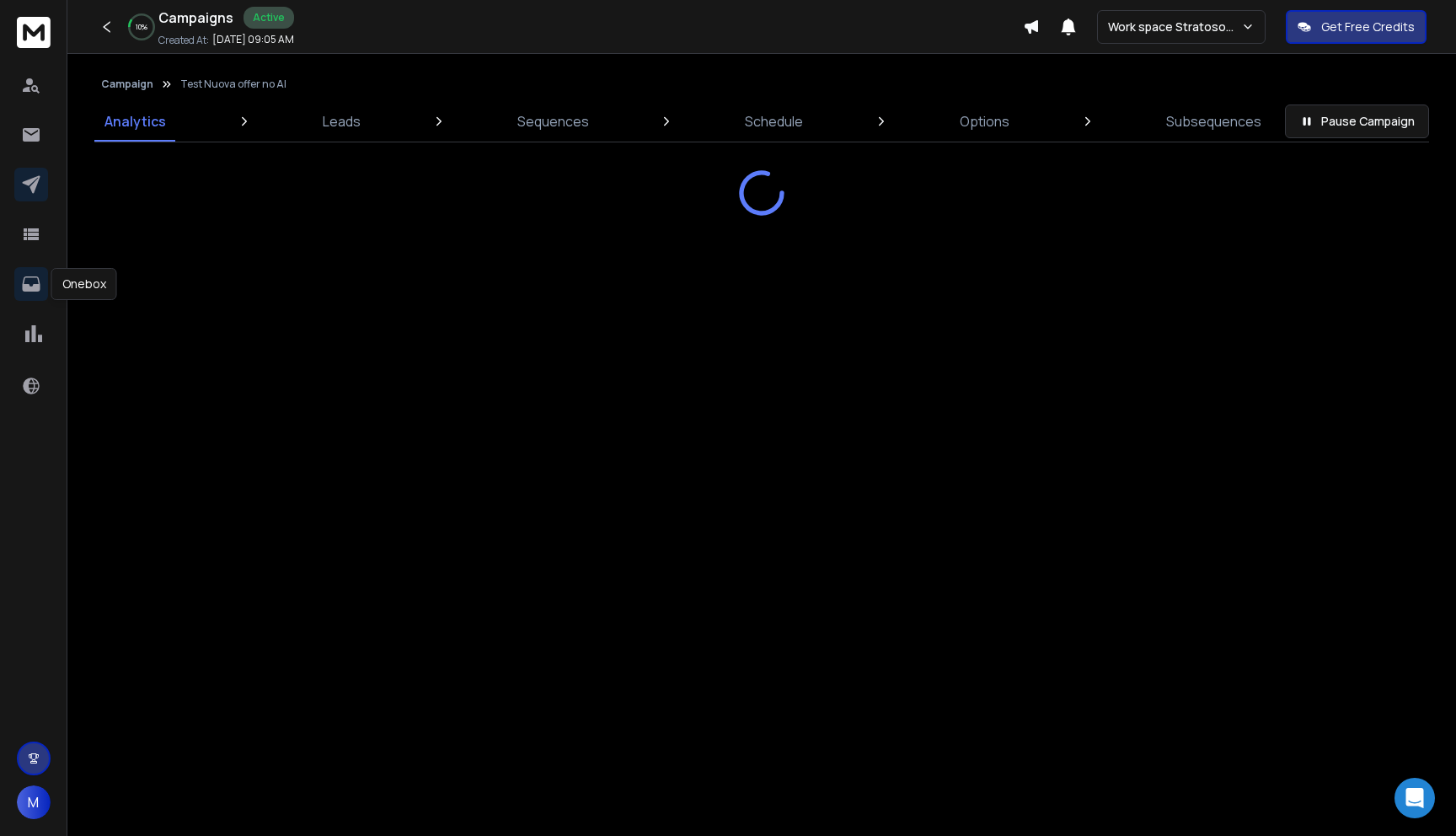
click at [37, 280] on icon at bounding box center [31, 284] width 20 height 20
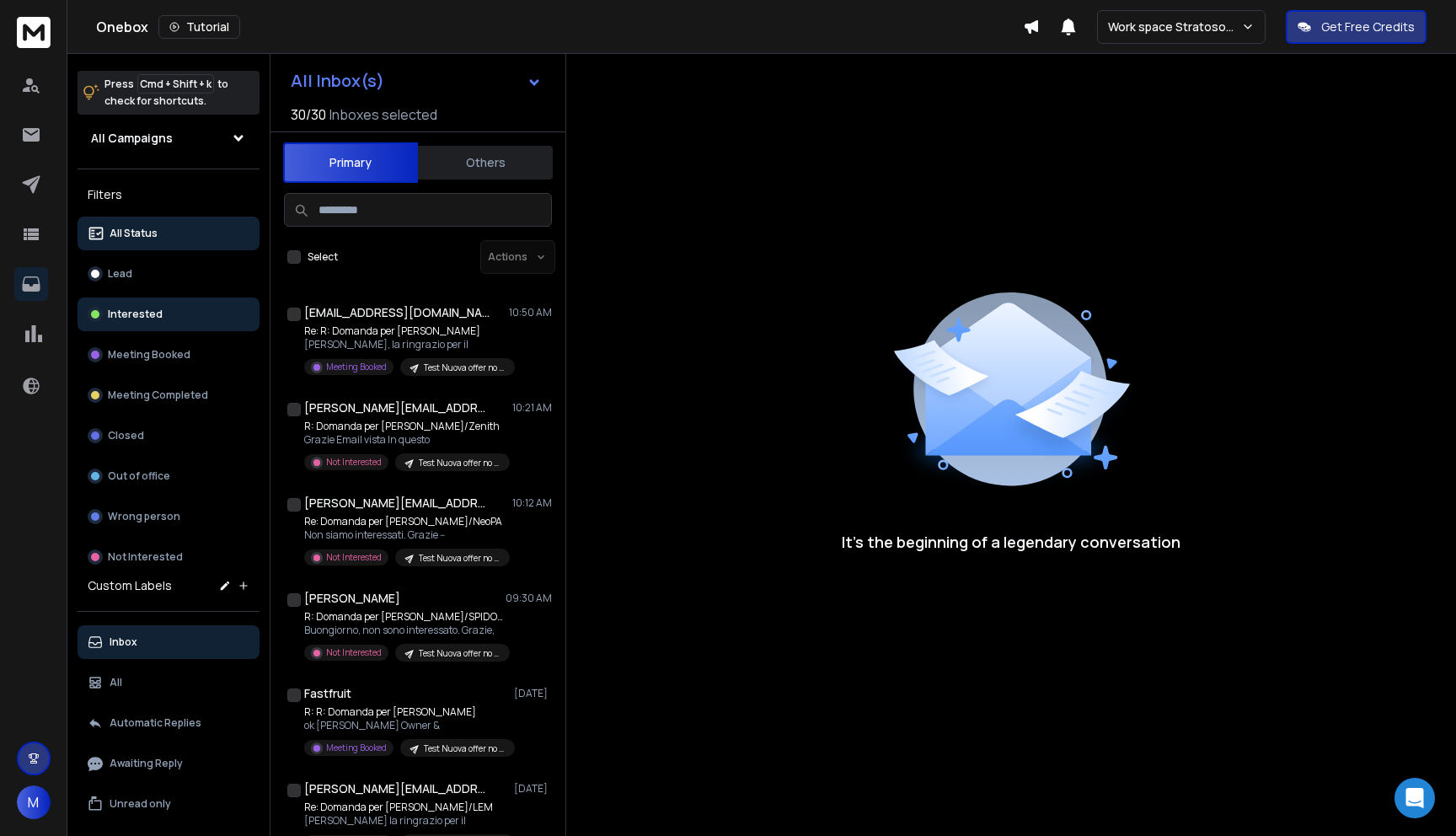
click at [170, 322] on button "Interested" at bounding box center [168, 314] width 182 height 34
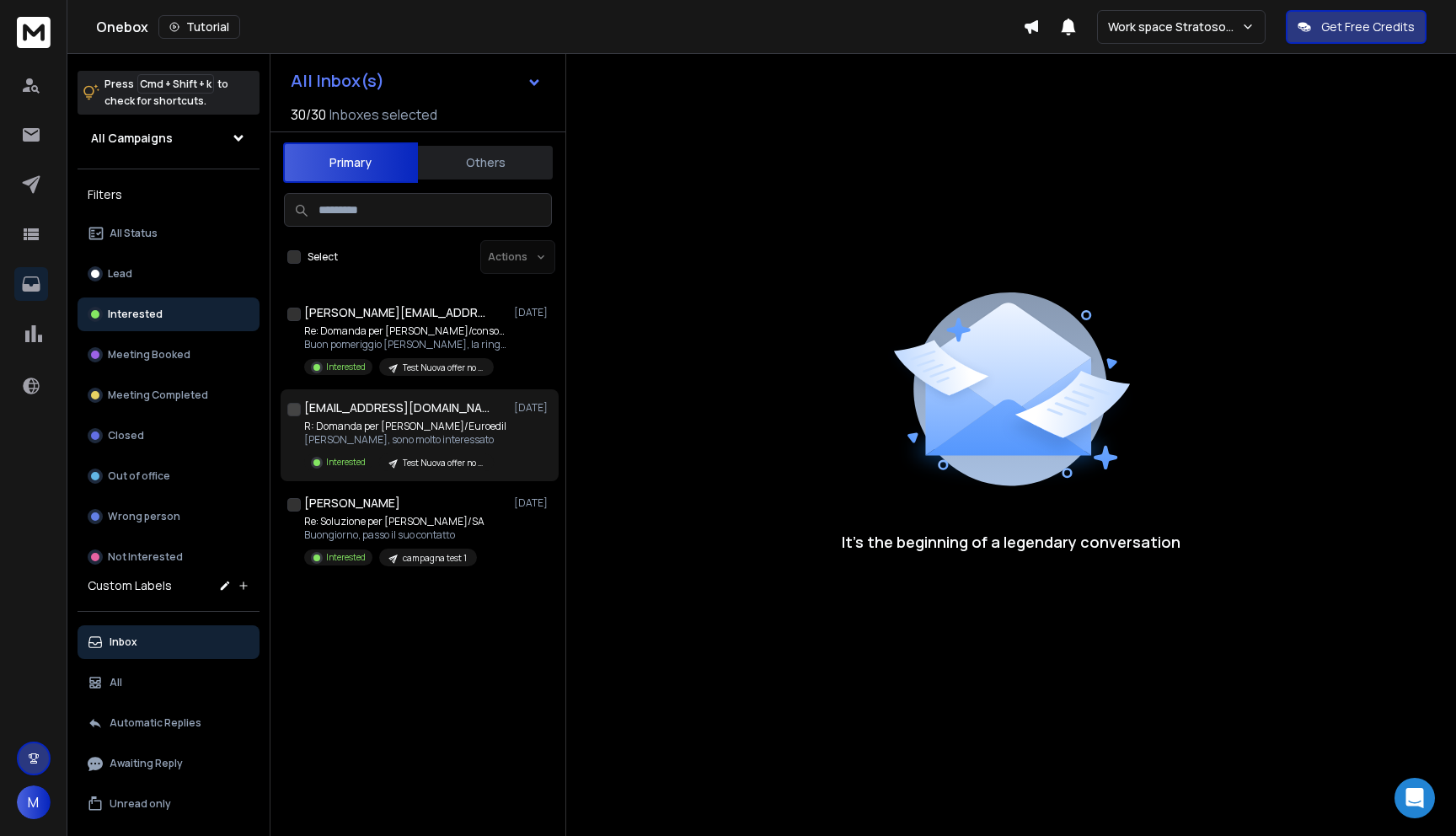
click at [474, 432] on p "R: Domanda per [PERSON_NAME]/Euroedil" at bounding box center [405, 426] width 202 height 14
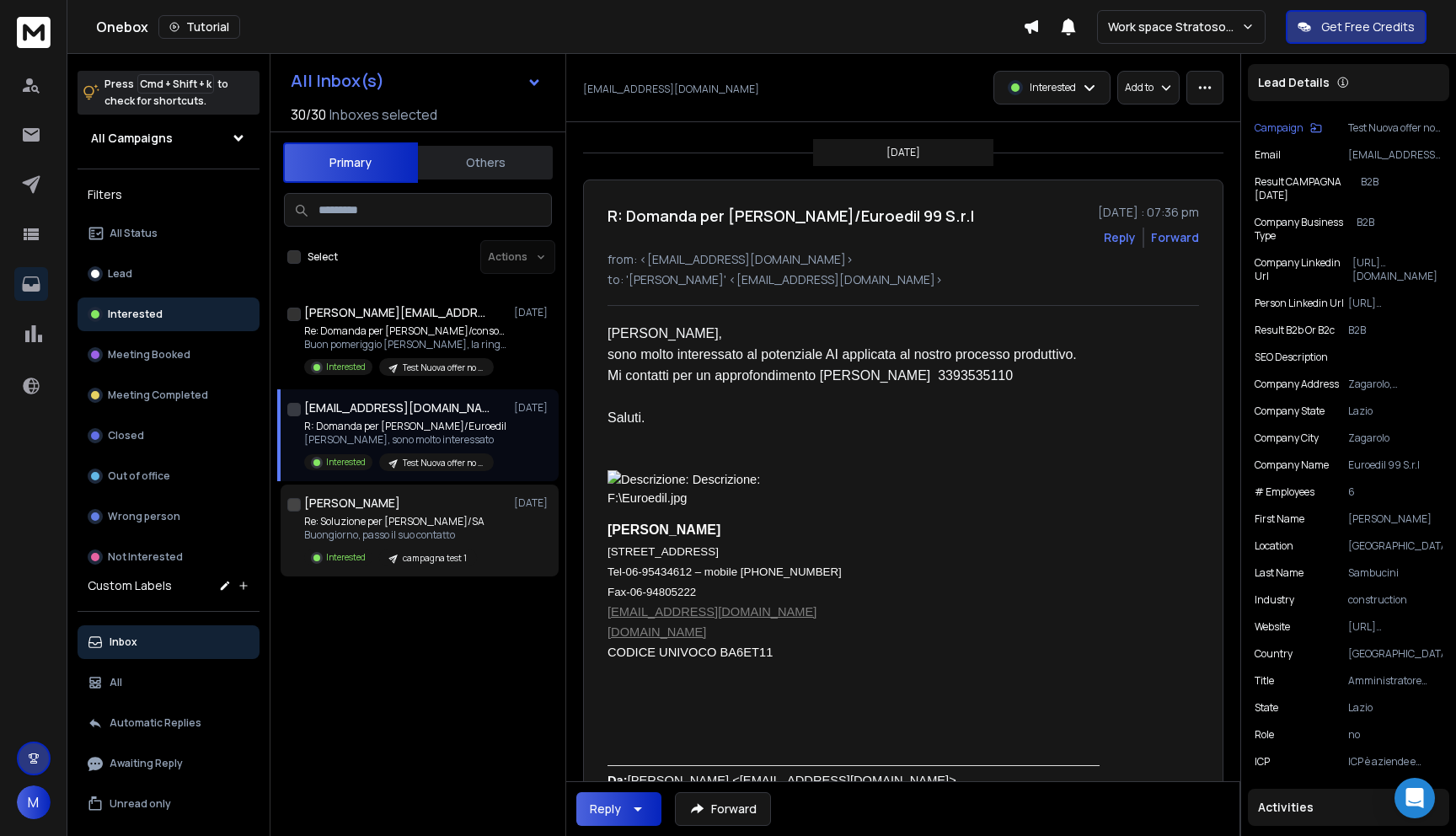
click at [519, 514] on div "[PERSON_NAME] [DATE] Re: Soluzione per [PERSON_NAME]/SA Buongiorno, passo il su…" at bounding box center [428, 531] width 248 height 71
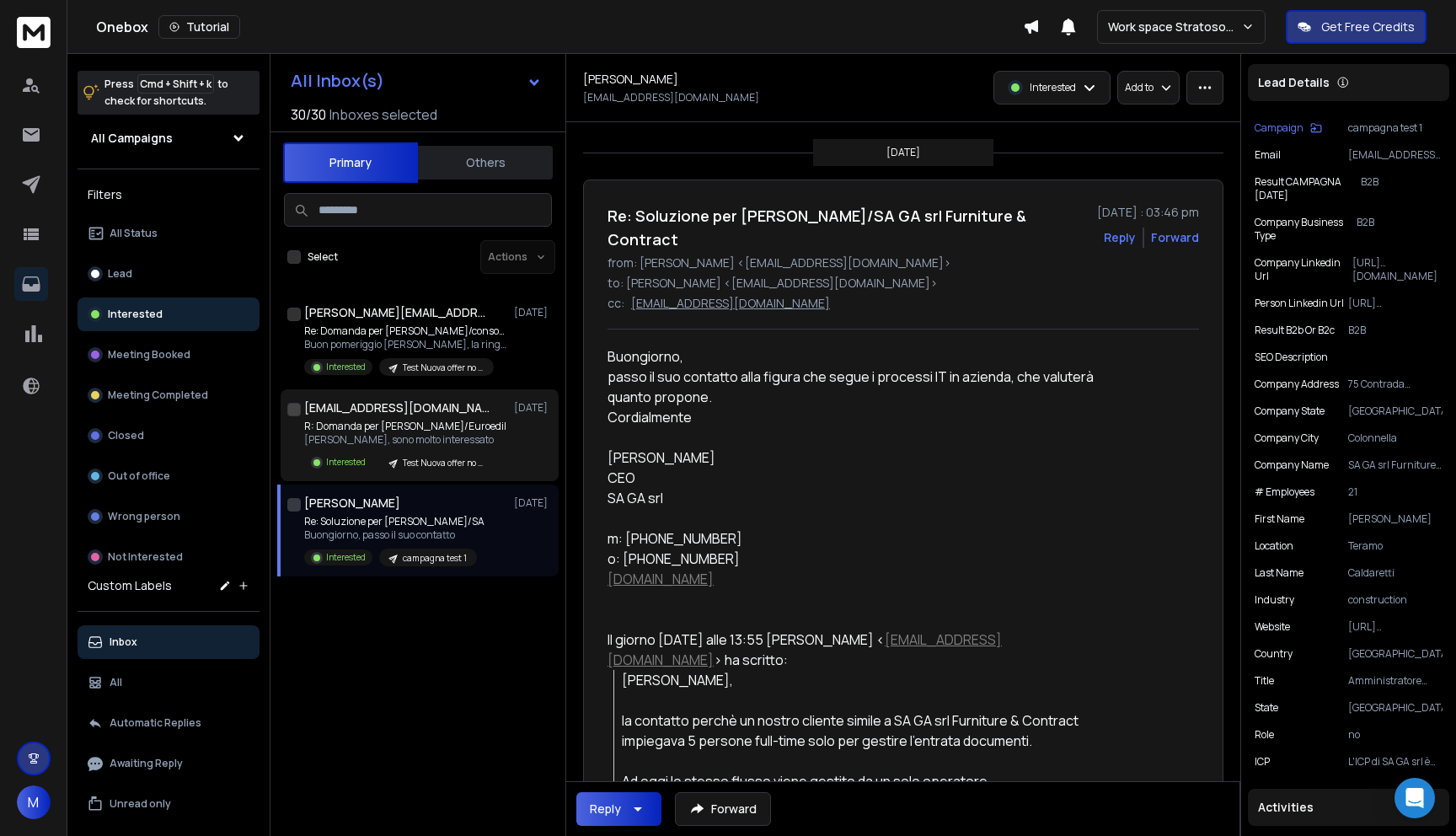
click at [490, 431] on p "R: Domanda per [PERSON_NAME]/Euroedil" at bounding box center [405, 426] width 202 height 14
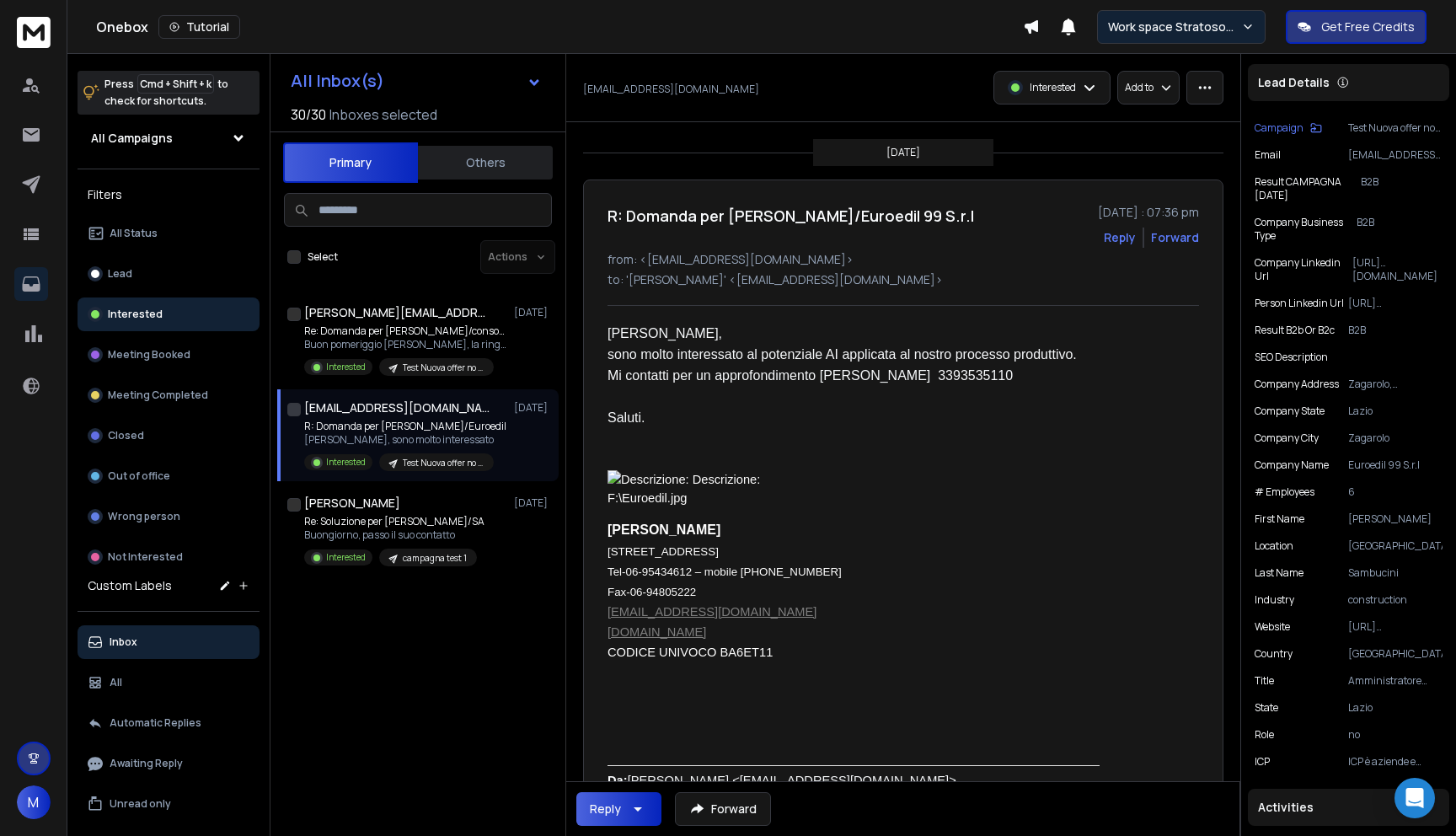
click at [1182, 22] on p "Work space Stratosoftware" at bounding box center [1175, 27] width 133 height 17
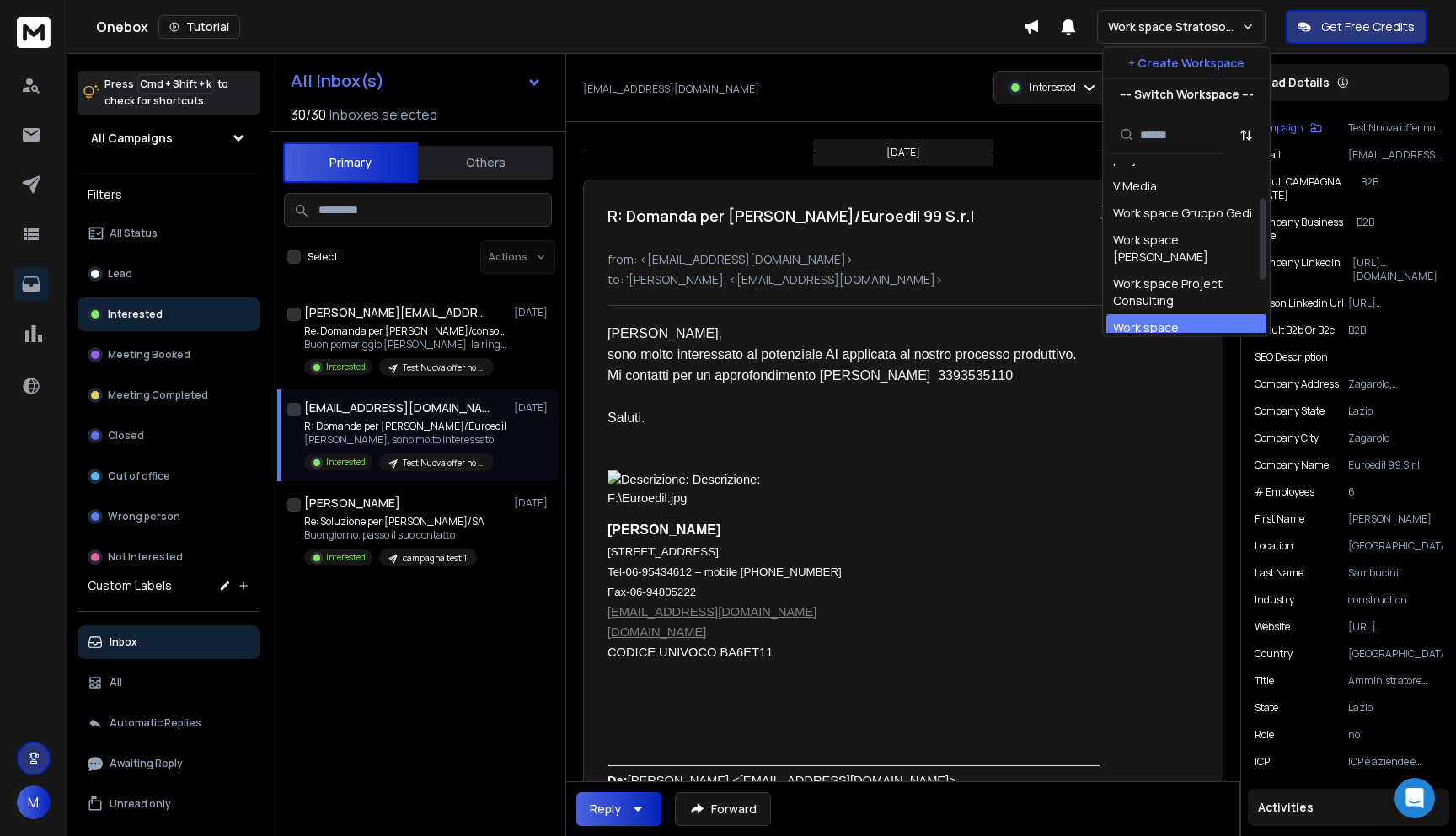
scroll to position [52, 0]
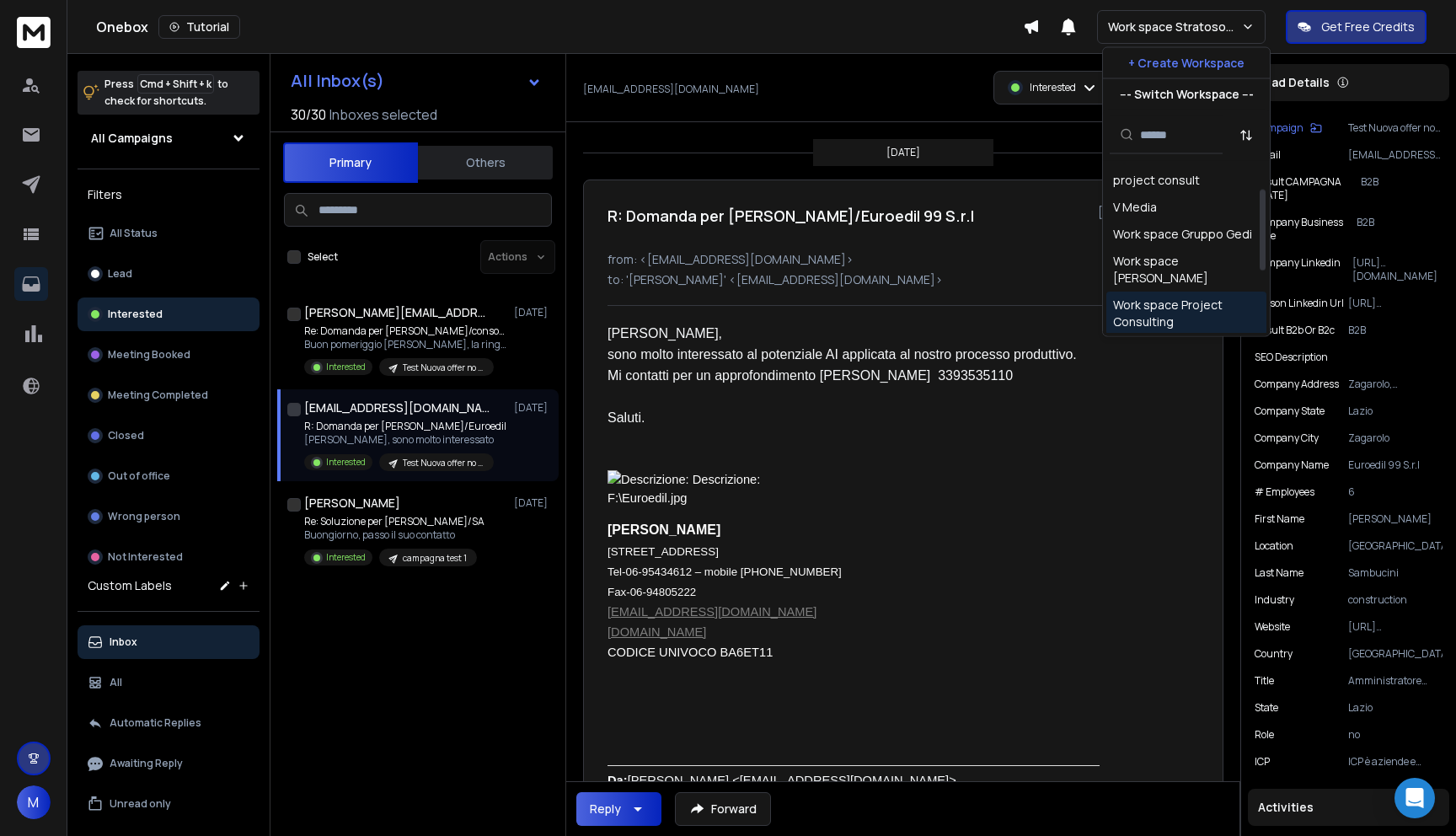
click at [1200, 297] on div "Work space Project Consulting" at bounding box center [1186, 313] width 147 height 34
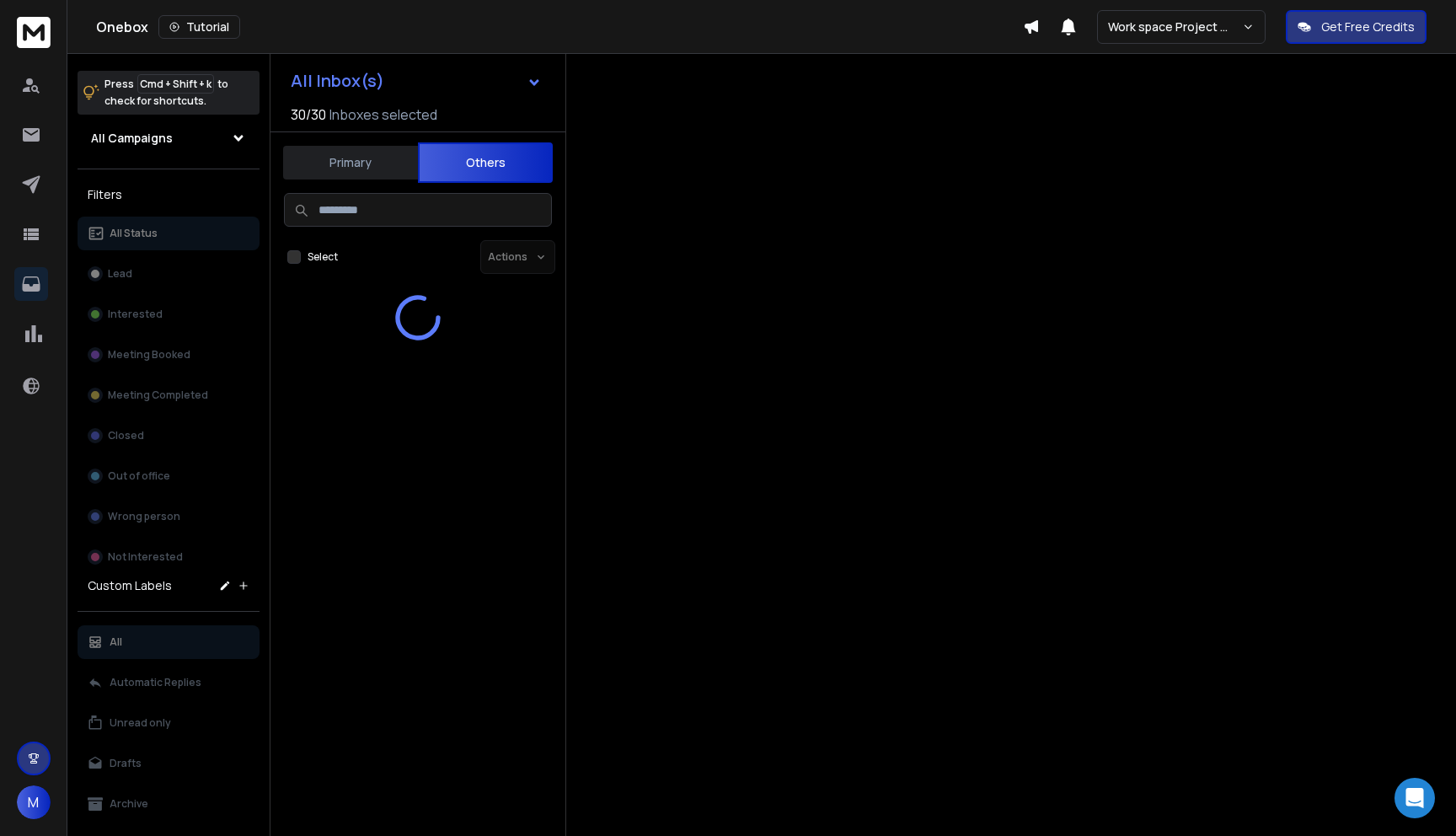
click at [493, 166] on button "Others" at bounding box center [486, 163] width 135 height 41
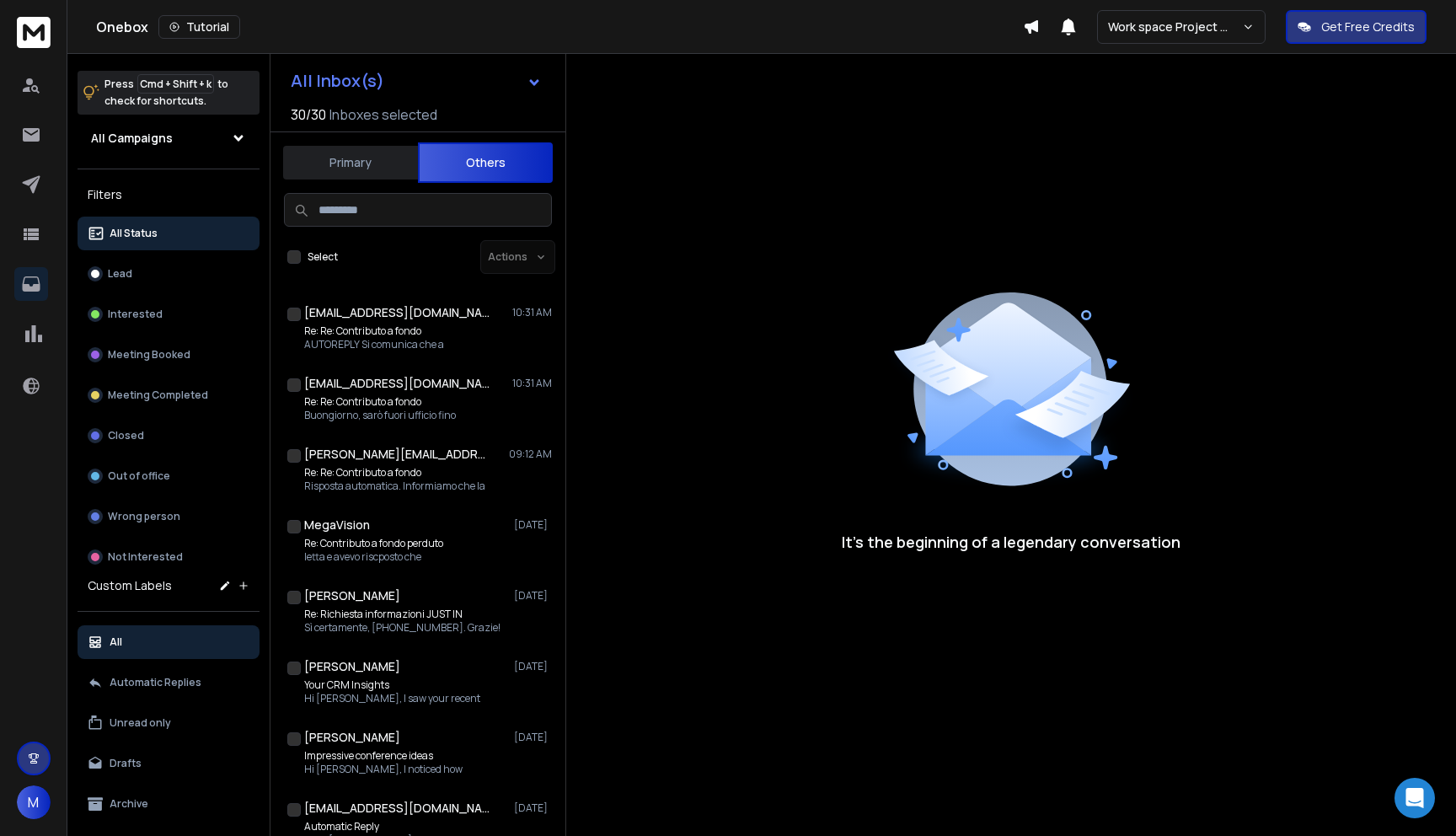
click at [379, 157] on button "Primary" at bounding box center [351, 162] width 135 height 37
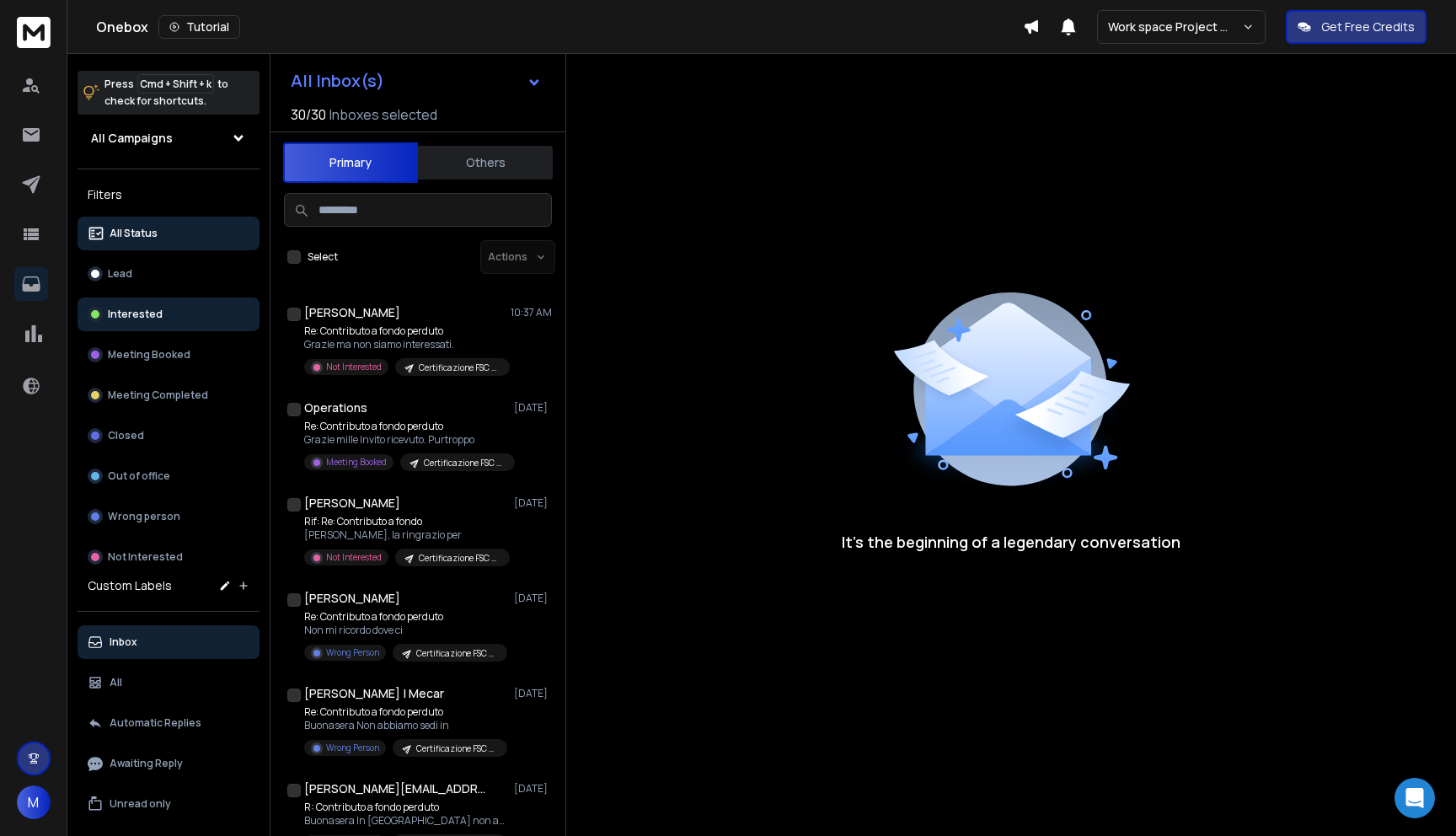
click at [140, 316] on p "Interested" at bounding box center [135, 314] width 55 height 14
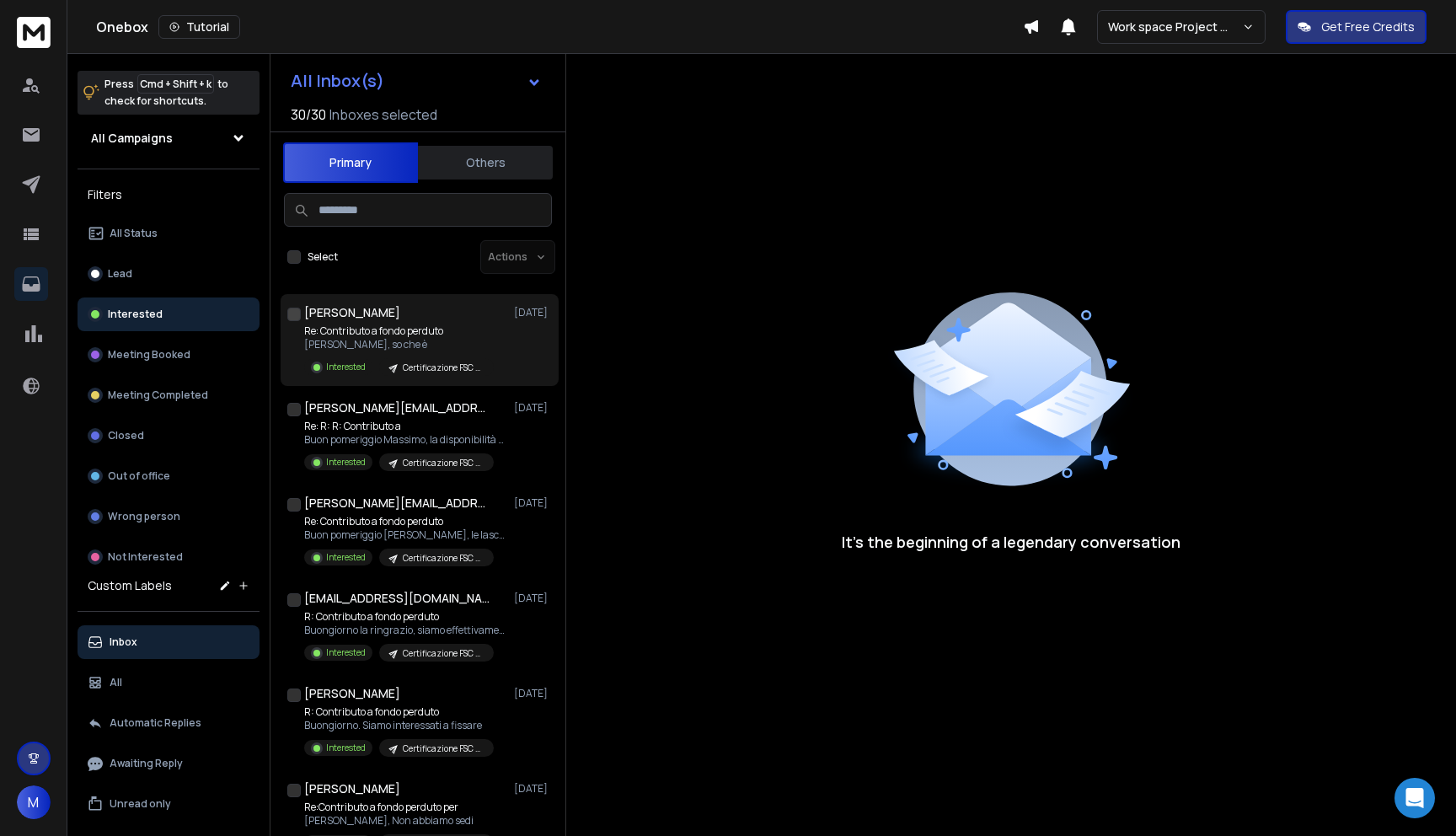
click at [340, 339] on p "Gentile Stefania, so che è" at bounding box center [398, 345] width 189 height 14
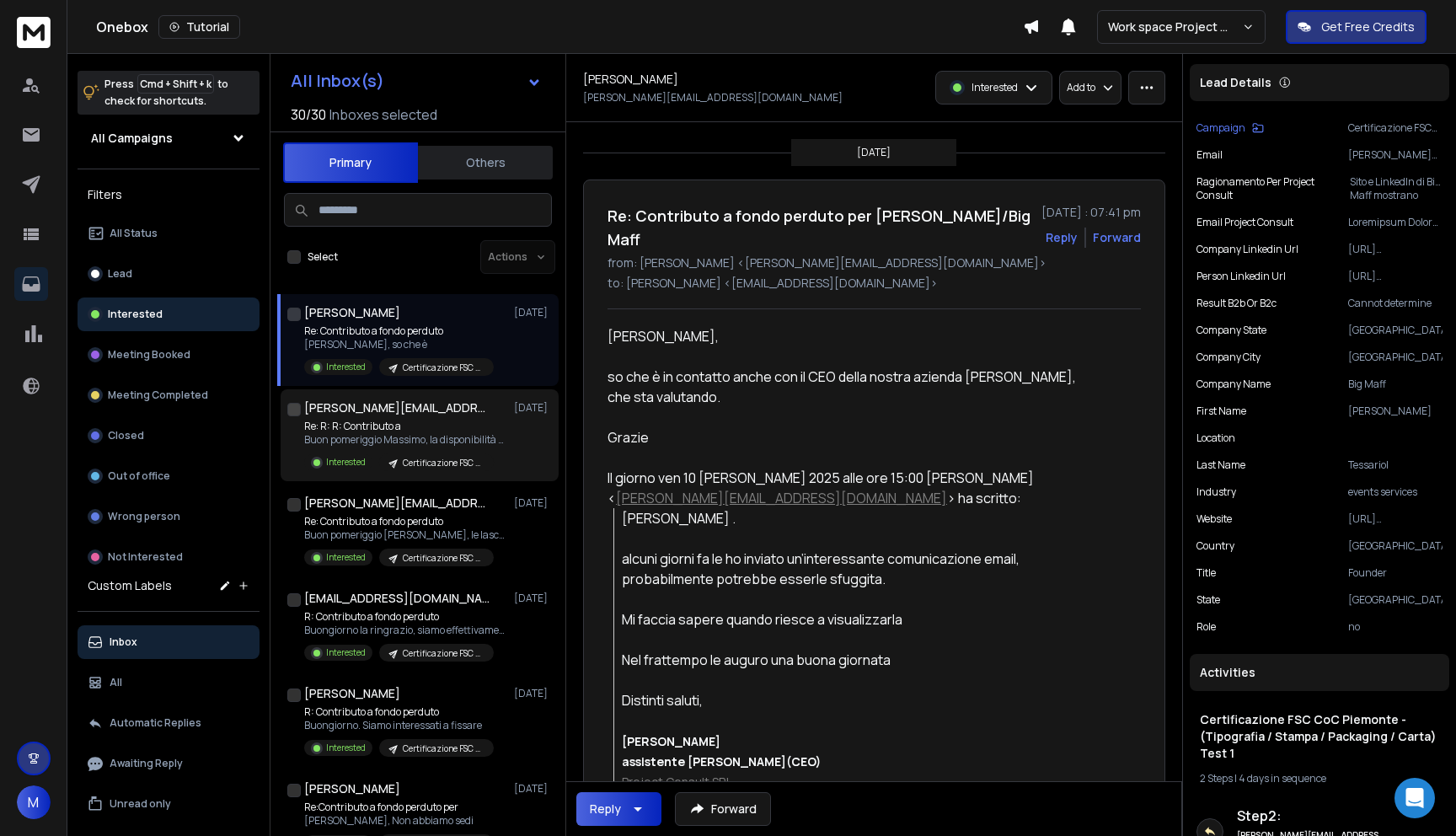
click at [429, 442] on p "Buon pomeriggio Massimo, la disponibilità che" at bounding box center [405, 440] width 202 height 14
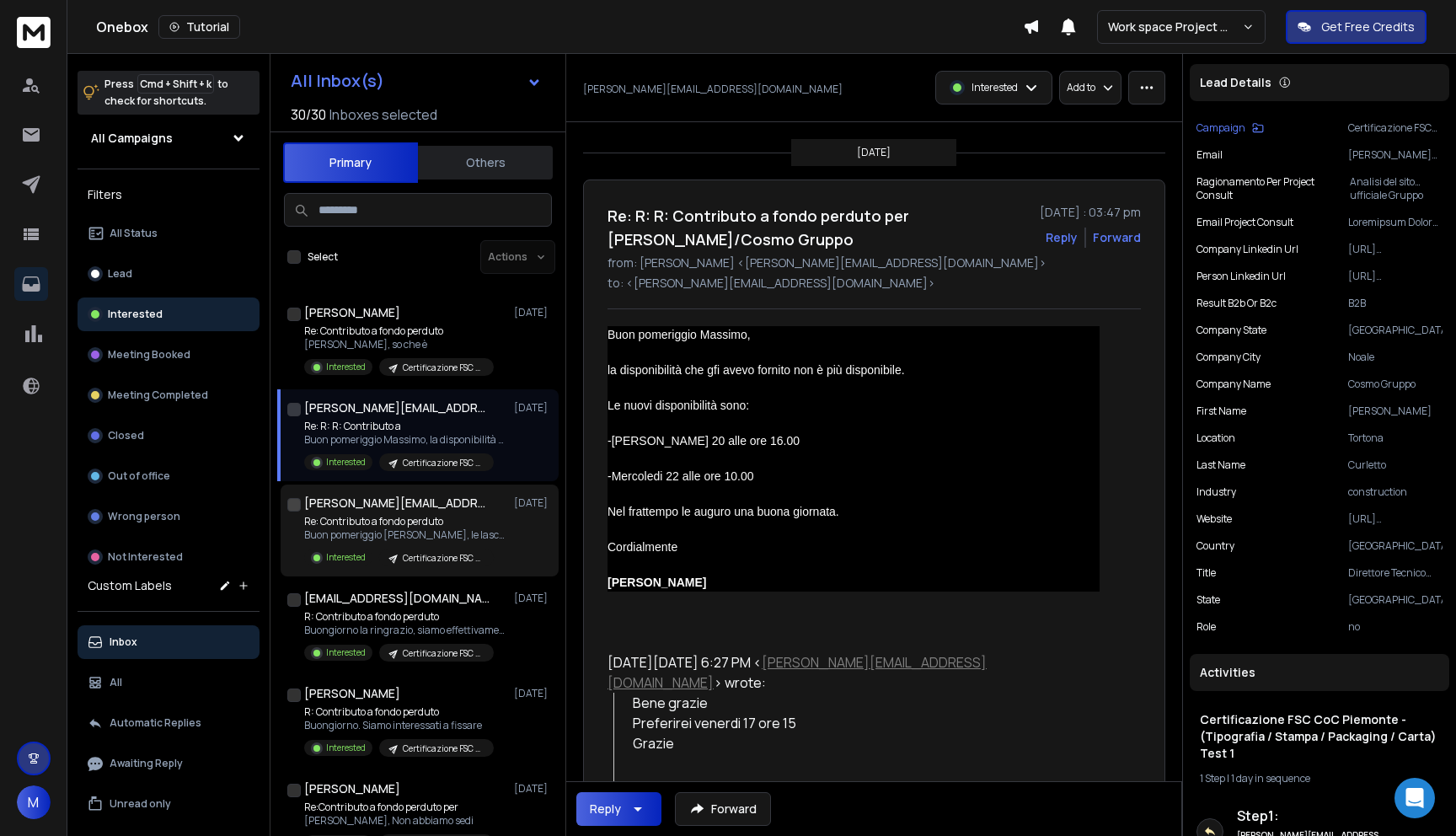
click at [462, 554] on p "Certificazione FSC CoC Piemonte -(Tipografia / Stampa / Packaging / Carta) Test…" at bounding box center [443, 558] width 81 height 13
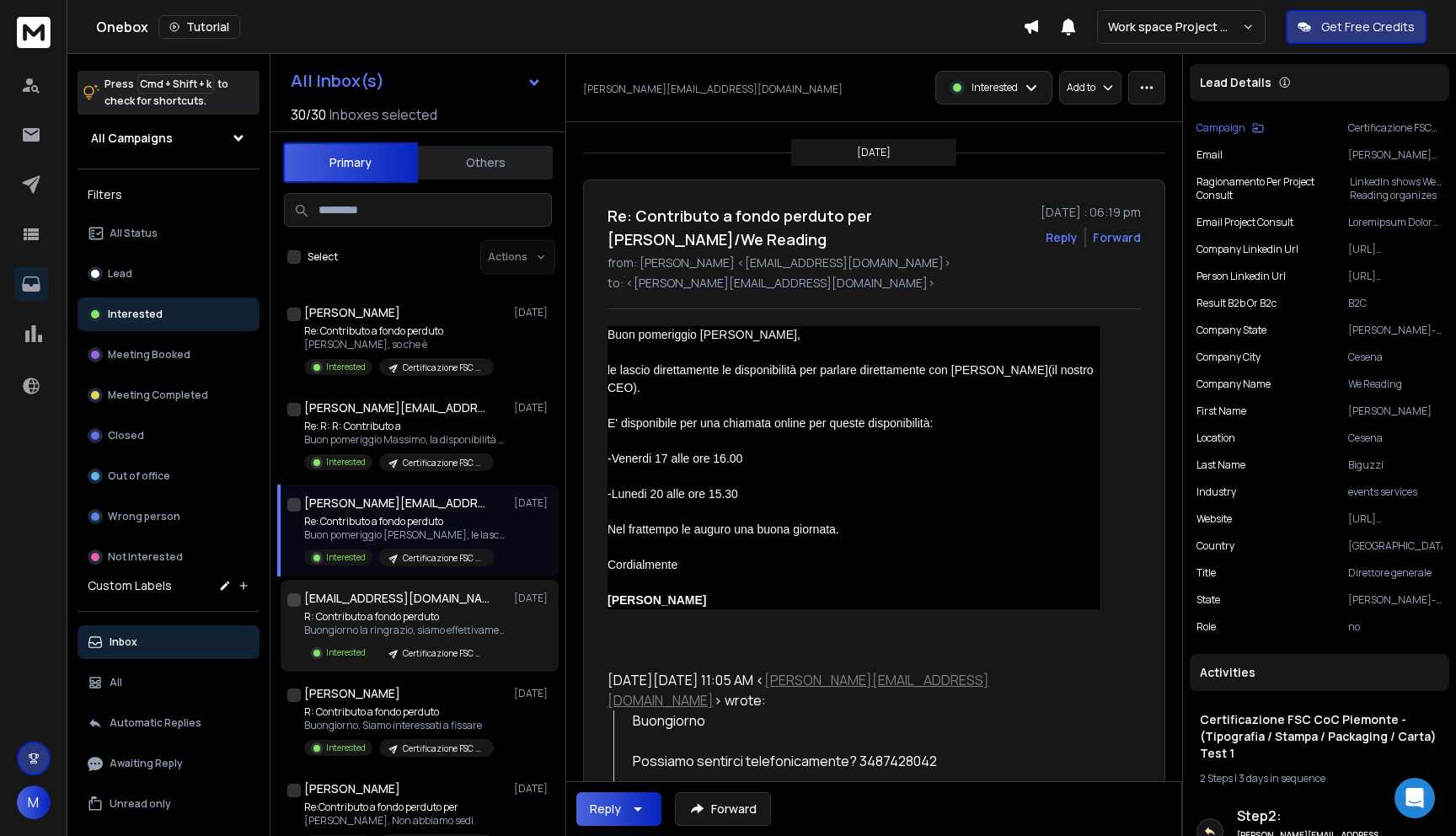
click at [474, 615] on p "R: Contributo a fondo perduto" at bounding box center [405, 617] width 202 height 14
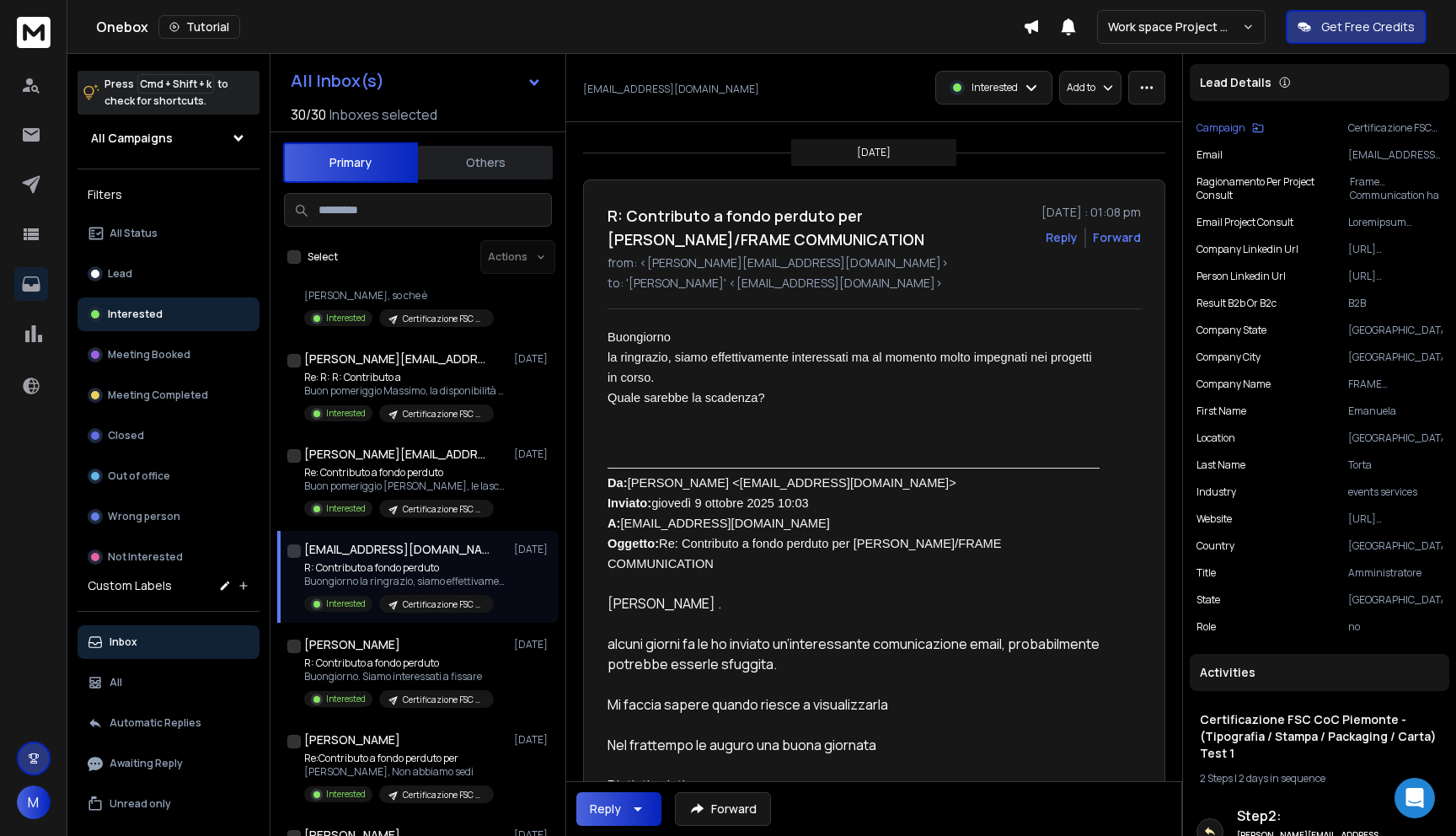
scroll to position [60, 0]
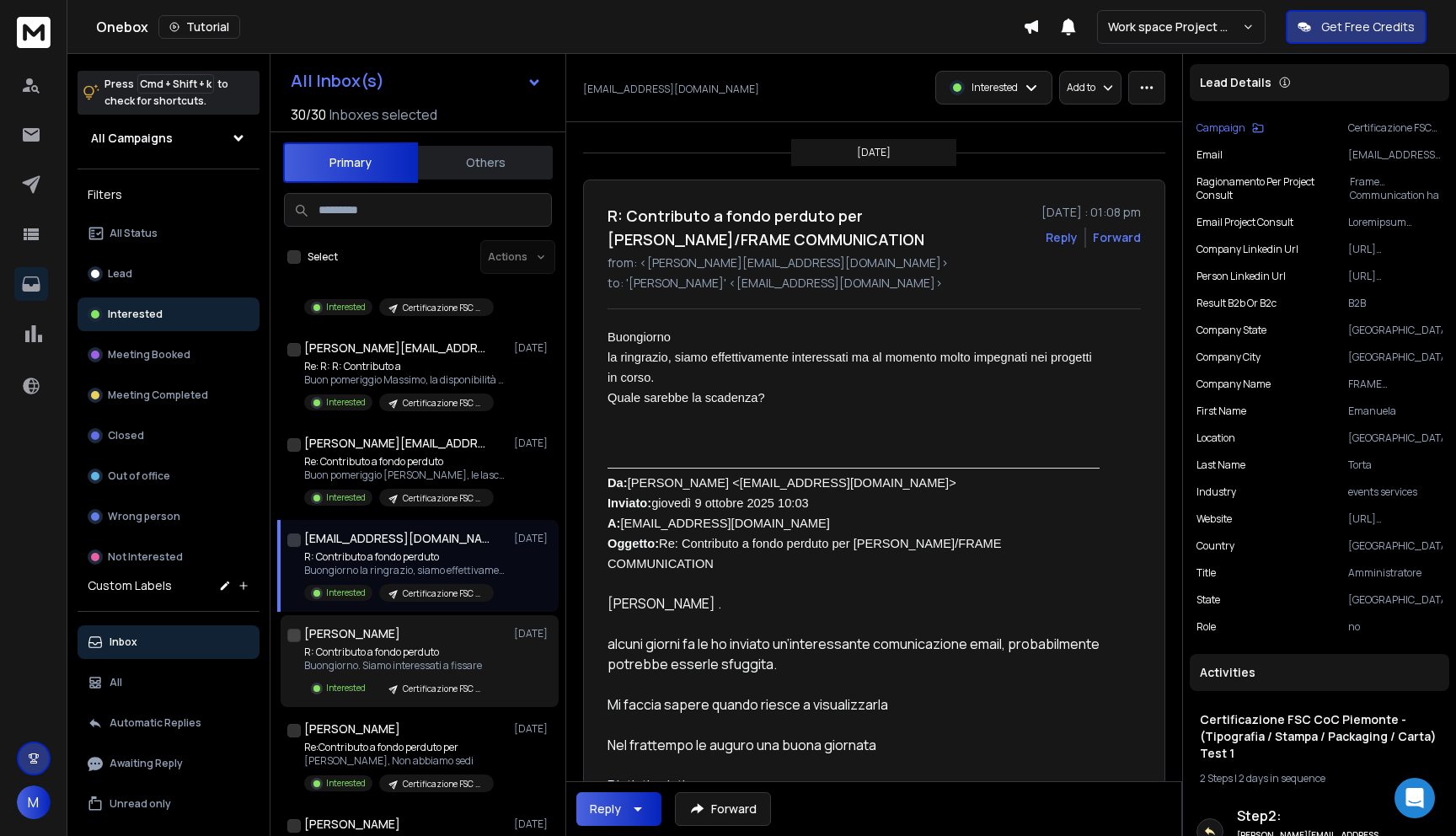
click at [454, 675] on div "R: Contributo a fondo perduto Buongiorno. Siamo interessati a fissare Intereste…" at bounding box center [398, 671] width 189 height 52
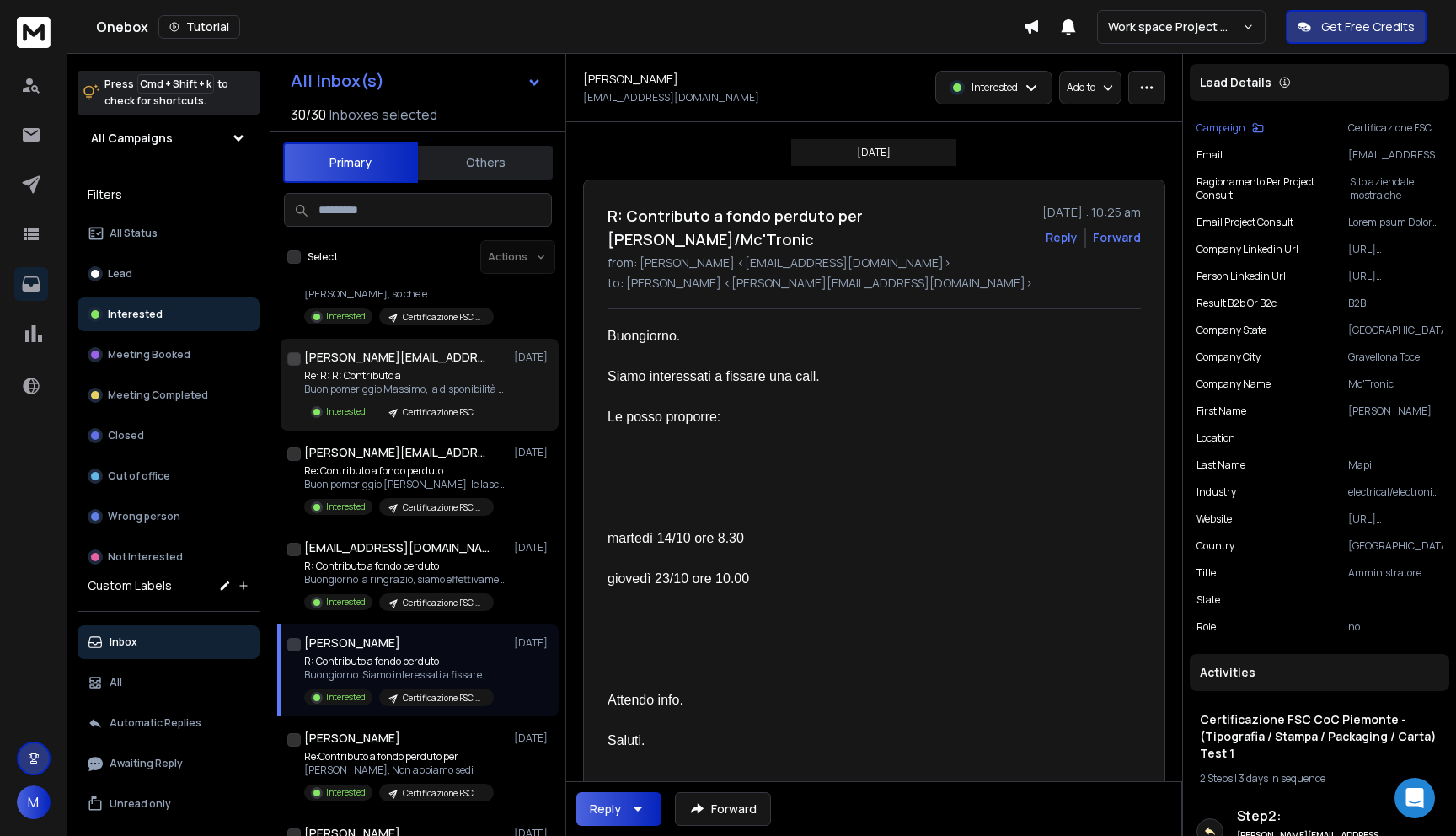
scroll to position [72, 0]
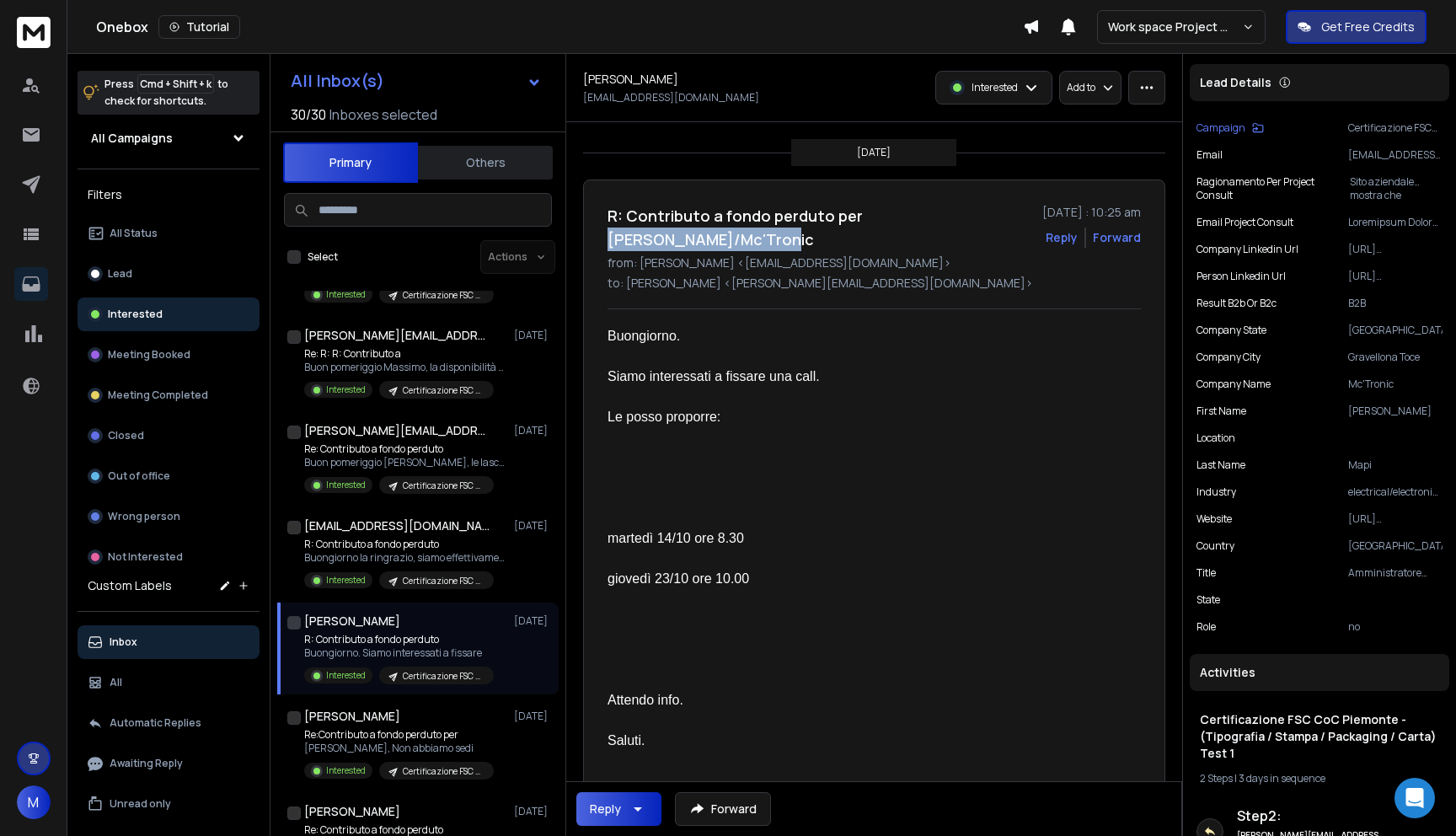
drag, startPoint x: 855, startPoint y: 216, endPoint x: 887, endPoint y: 234, distance: 36.7
click at [887, 234] on h1 "R: Contributo a fondo perduto per Andrea Mapi/Mc'Tronic" at bounding box center [820, 228] width 424 height 48
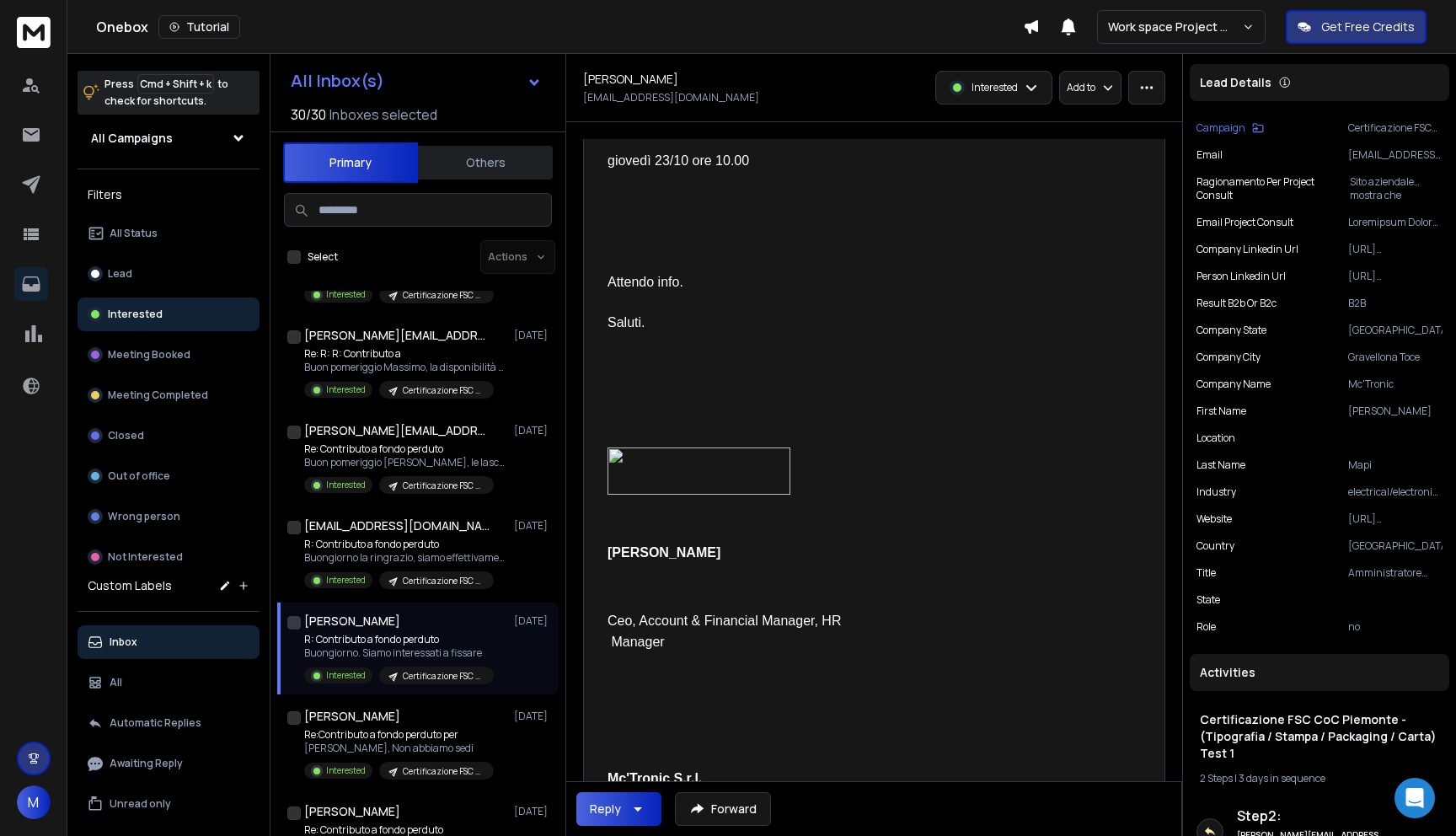
scroll to position [0, 0]
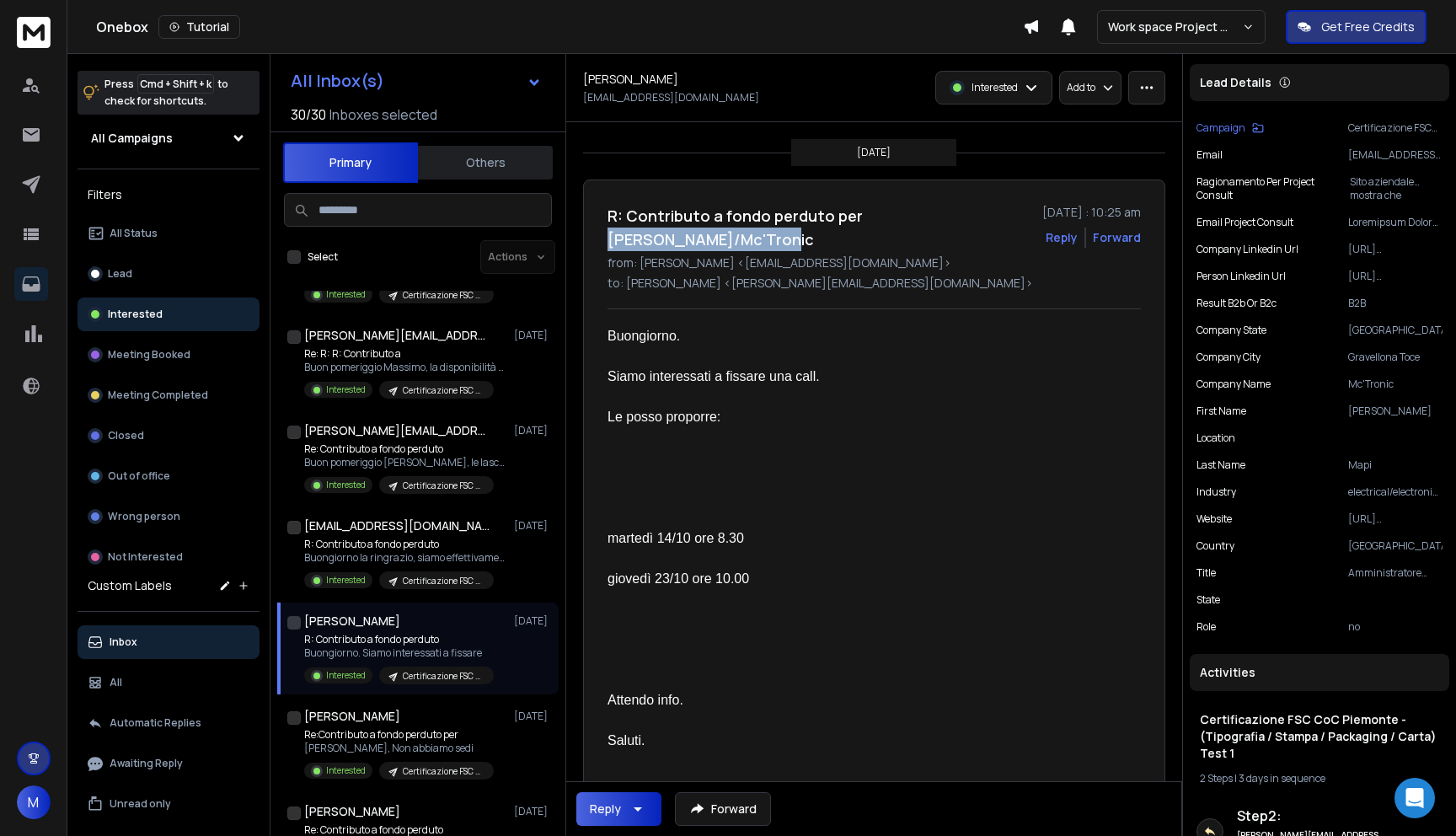
copy h1 "Andrea Mapi/Mc'Tronic"
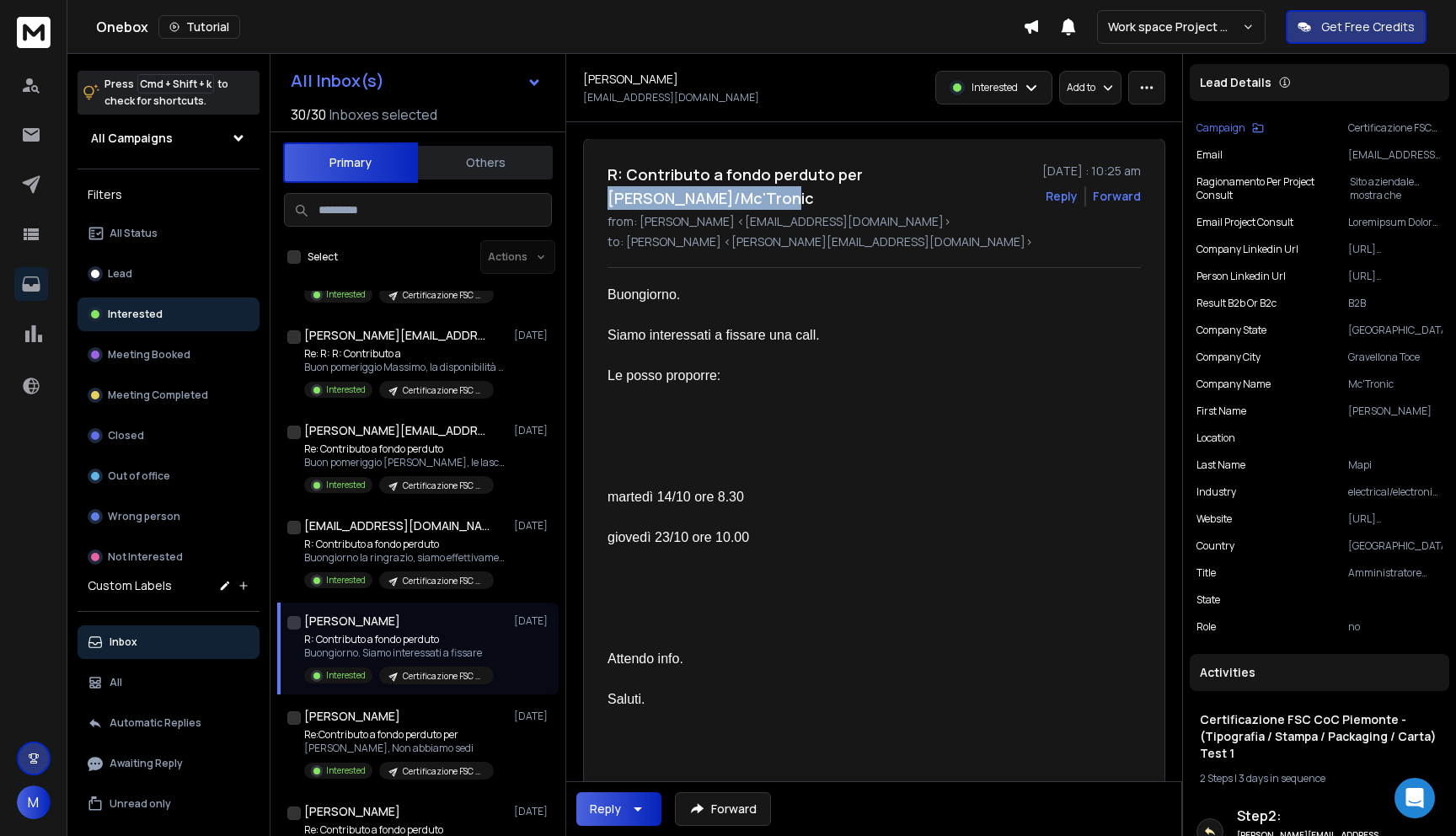
scroll to position [43, 0]
drag, startPoint x: 717, startPoint y: 219, endPoint x: 822, endPoint y: 220, distance: 105.0
click at [822, 220] on p "from: Andrea Mapi <mapi.a@mctronic.it>" at bounding box center [874, 219] width 533 height 17
copy p "mapi.a@mctronic.it"
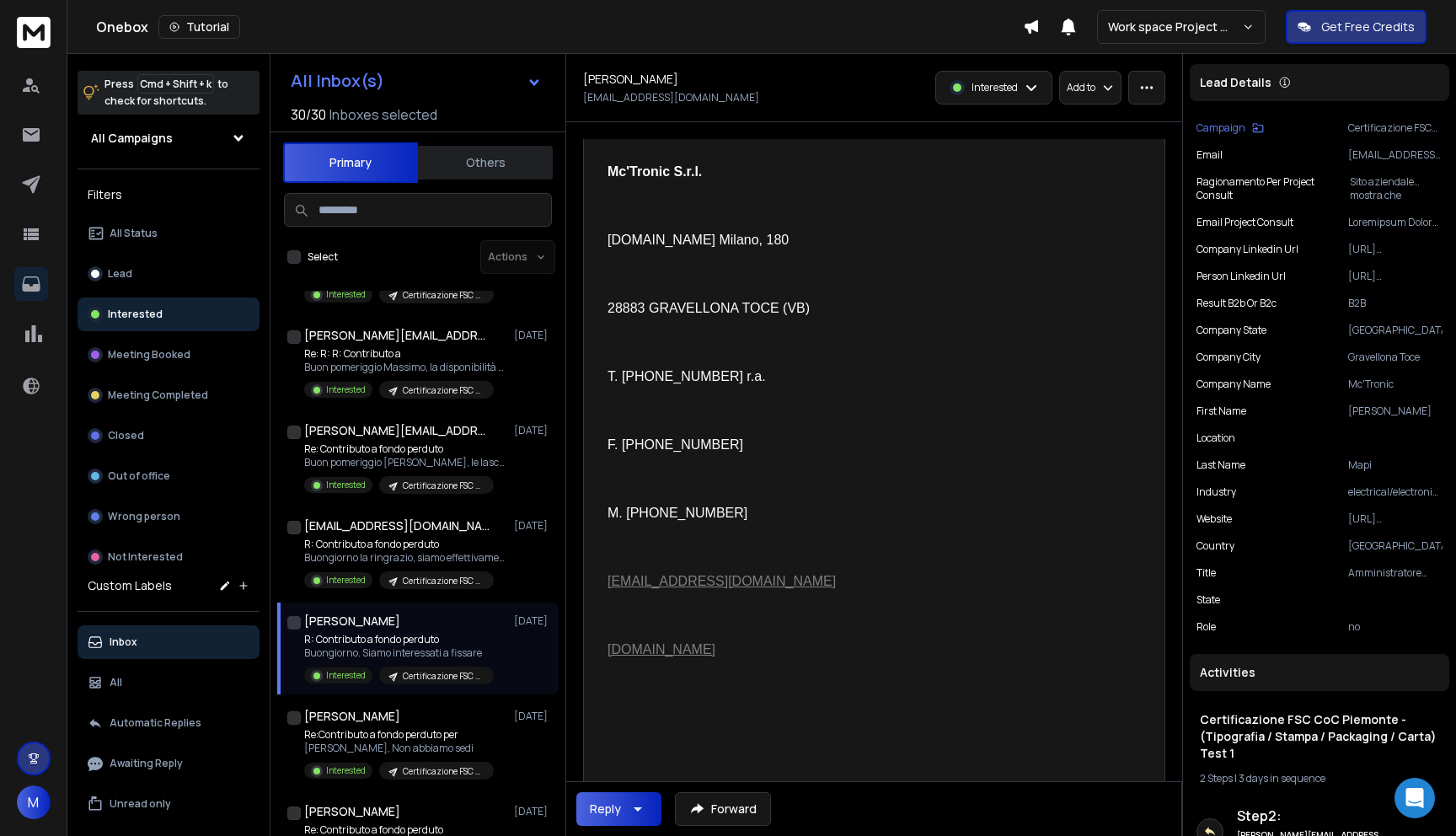
scroll to position [1070, 0]
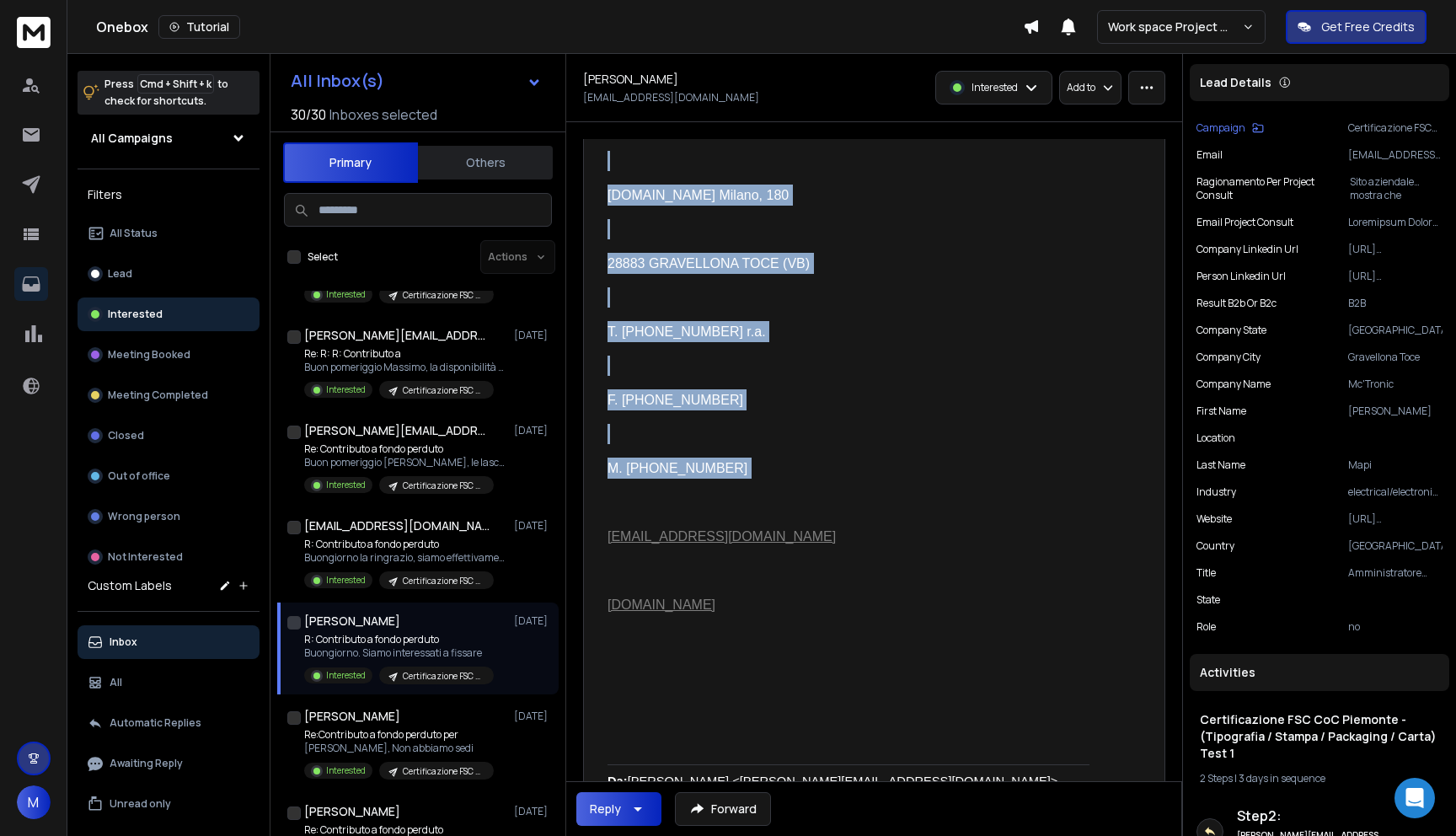
drag, startPoint x: 608, startPoint y: 262, endPoint x: 741, endPoint y: 632, distance: 393.2
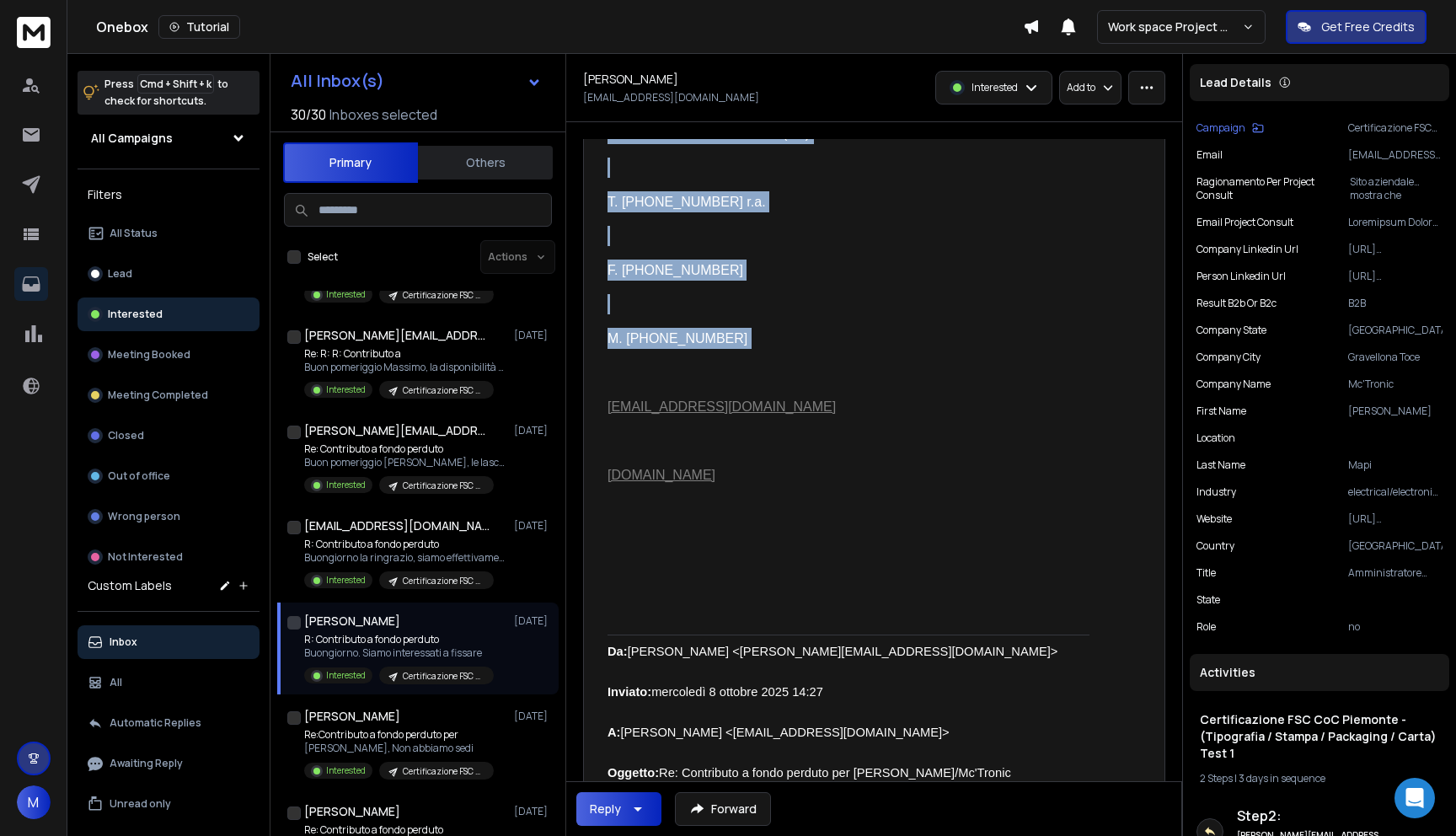
scroll to position [1205, 0]
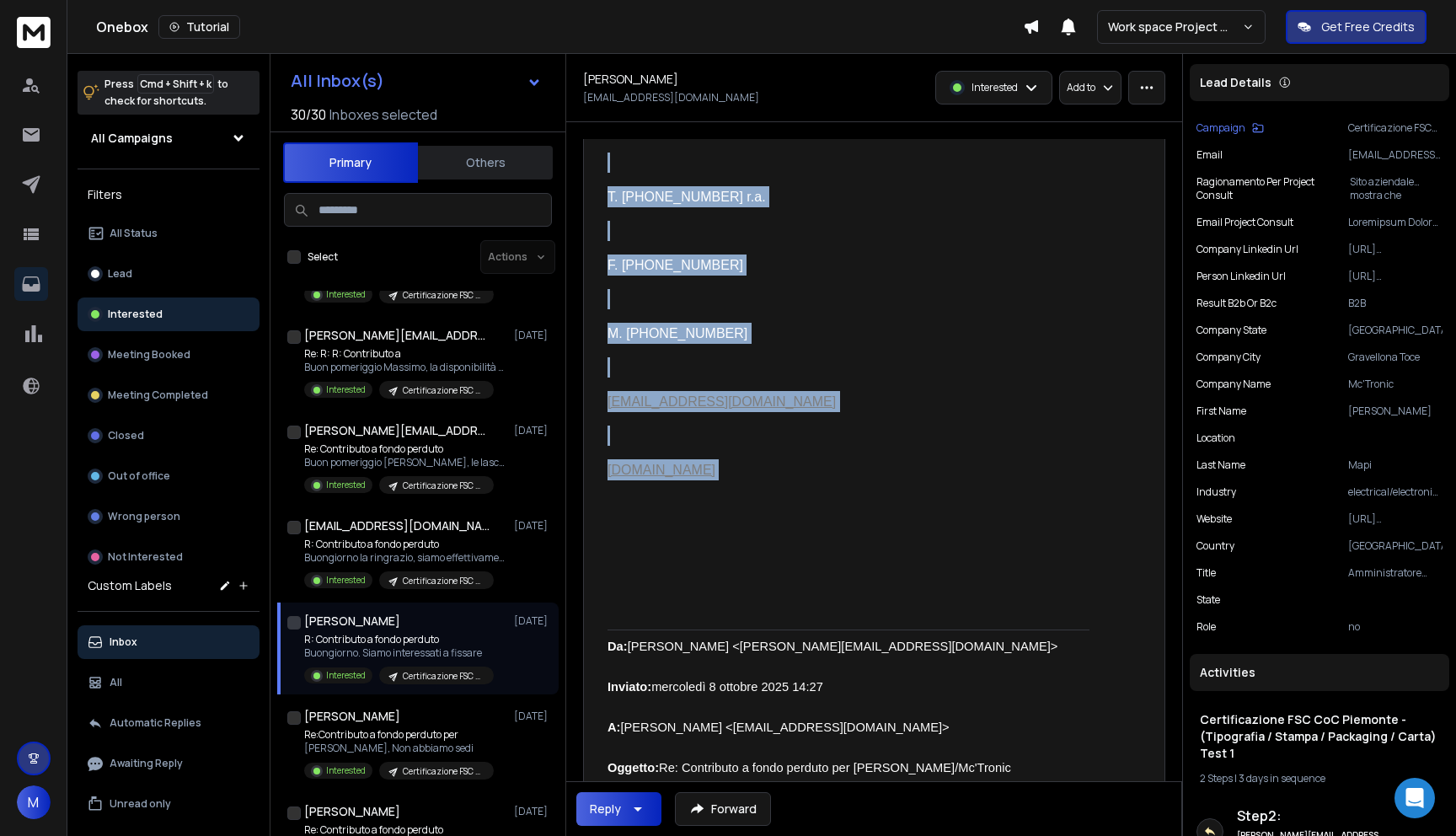
drag, startPoint x: 778, startPoint y: 620, endPoint x: 602, endPoint y: 184, distance: 470.2
copy div "C.so Milano, 180 28883 GRAVELLONA TOCE (VB) T. +39 0323 86931 r.a. F. +39 0323 …"
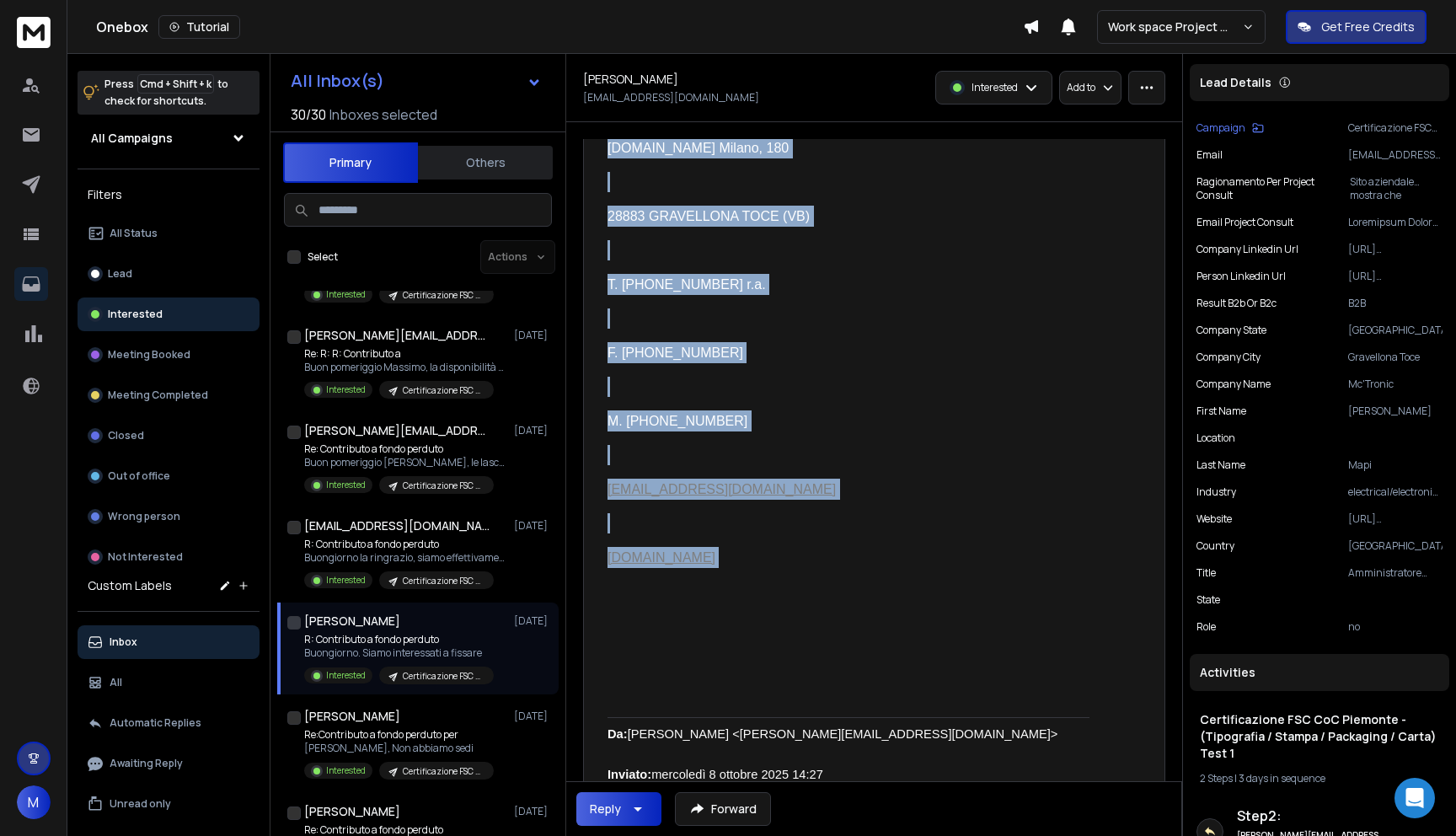
scroll to position [1118, 0]
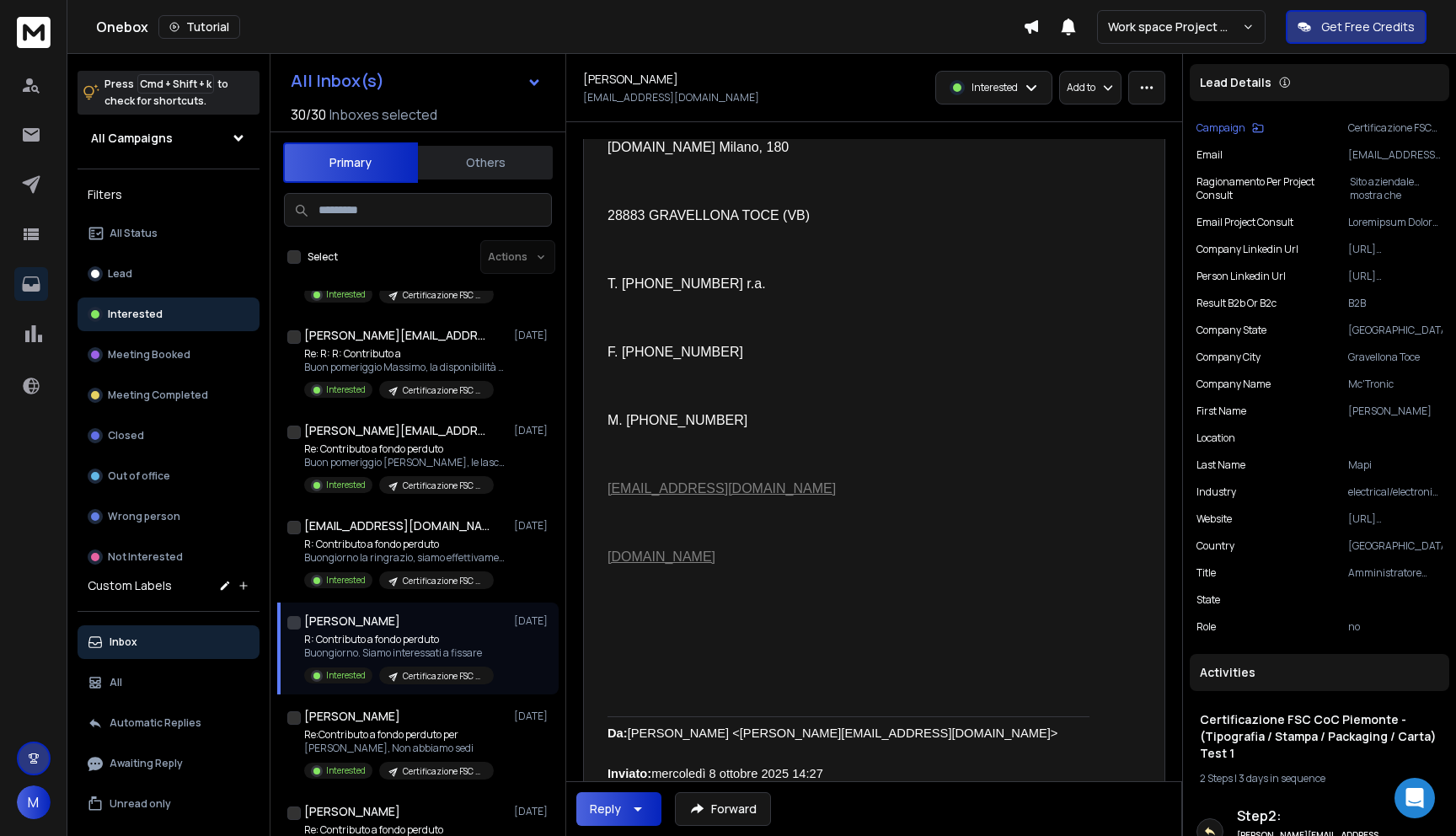
drag, startPoint x: 732, startPoint y: 220, endPoint x: 610, endPoint y: 220, distance: 122.0
click at [610, 89] on p "Mc'Tronic S.r.l." at bounding box center [853, 78] width 492 height 21
copy b "Mc'Tronic S.r.l."
click at [627, 803] on icon "button" at bounding box center [637, 809] width 20 height 20
click at [626, 738] on p "Reply" at bounding box center [619, 732] width 31 height 17
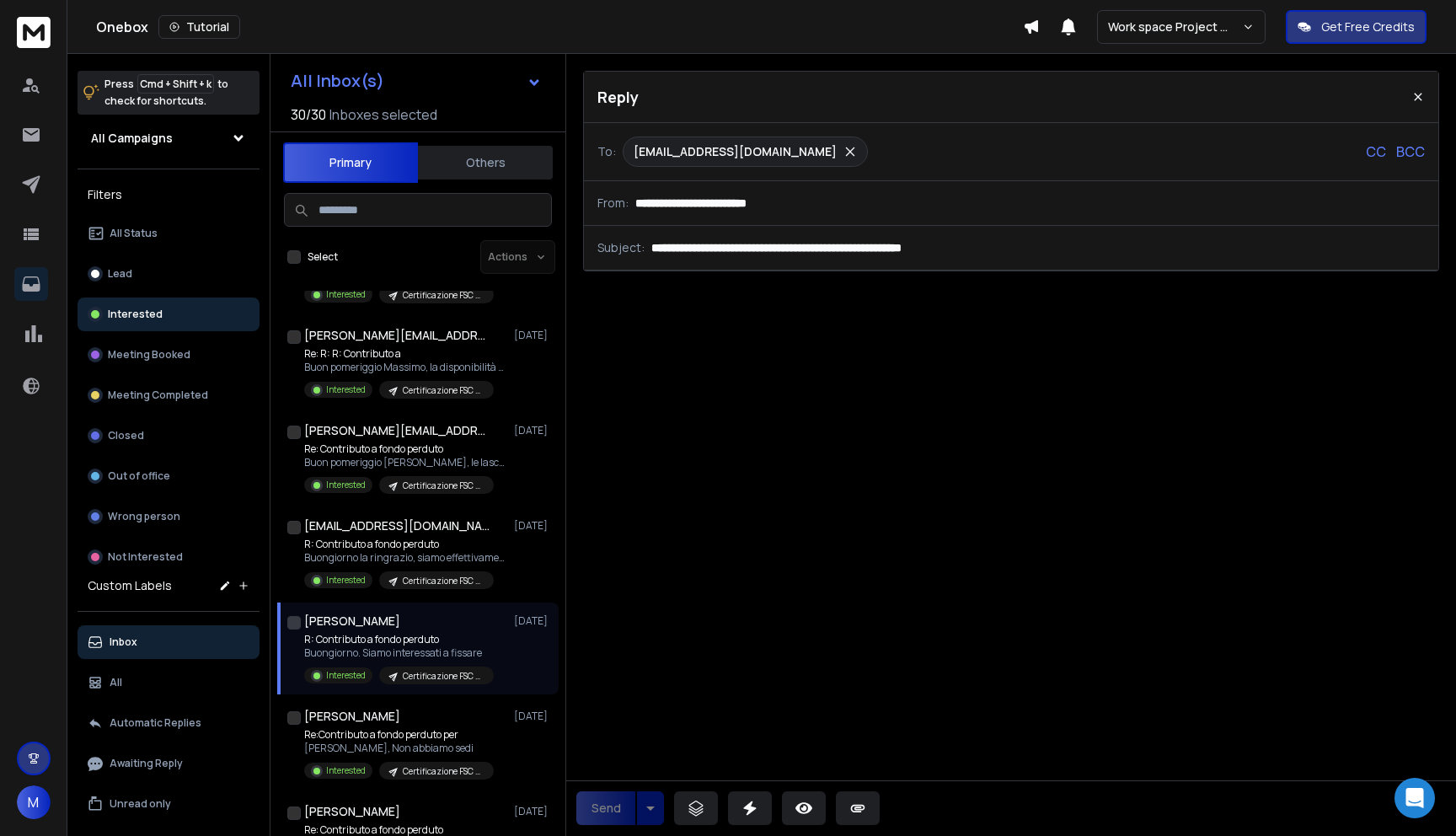
scroll to position [0, 0]
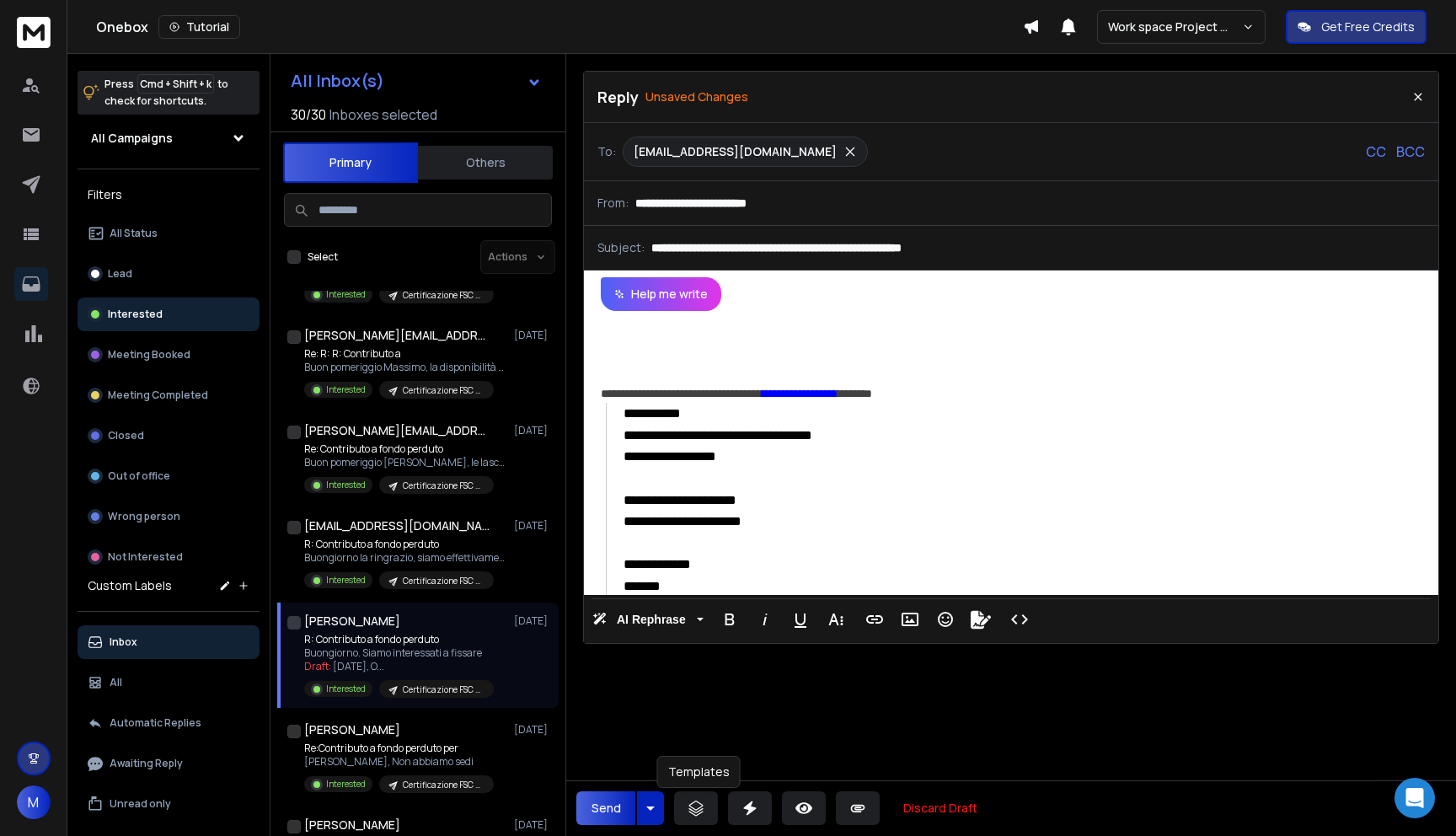
click at [694, 813] on icon at bounding box center [696, 808] width 17 height 17
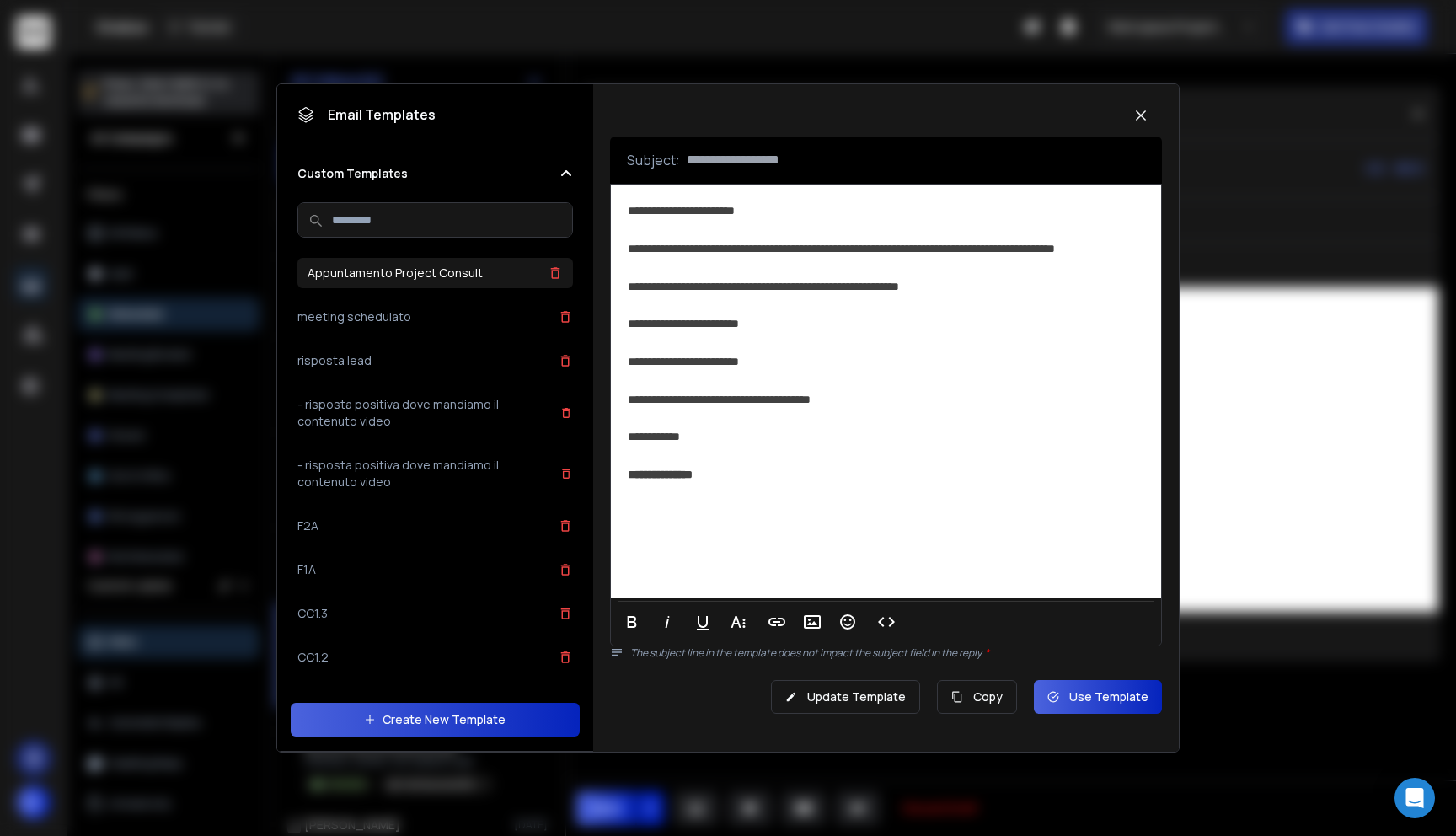
click at [478, 317] on div "meeting schedulato" at bounding box center [434, 316] width 275 height 17
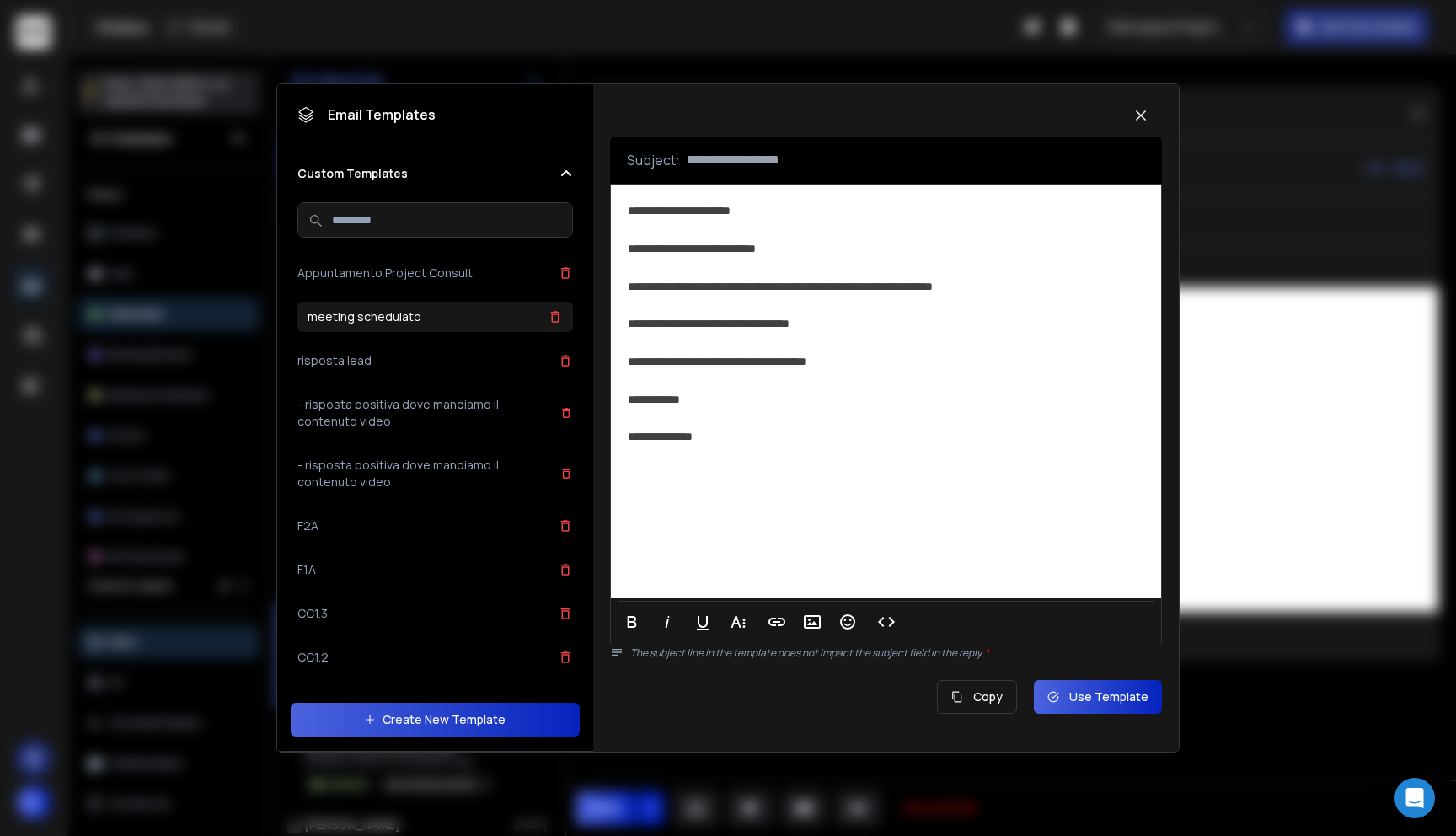
click at [1084, 696] on button "Use Template" at bounding box center [1097, 697] width 128 height 34
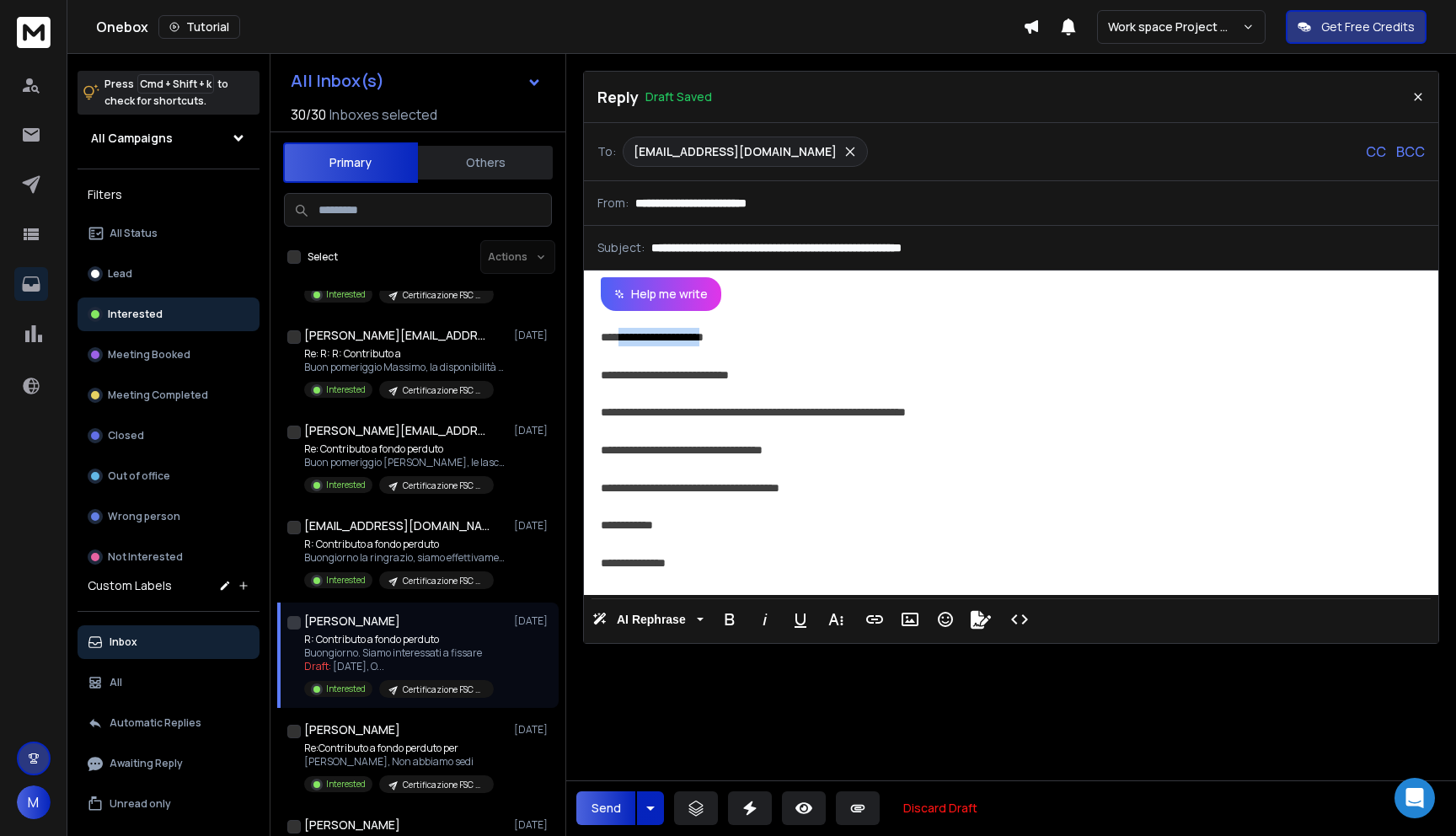
drag, startPoint x: 729, startPoint y: 337, endPoint x: 629, endPoint y: 337, distance: 100.0
click at [629, 337] on div "**********" at bounding box center [1008, 337] width 816 height 19
click at [795, 415] on div "**********" at bounding box center [1008, 412] width 816 height 19
drag, startPoint x: 905, startPoint y: 412, endPoint x: 867, endPoint y: 412, distance: 38.0
click at [867, 412] on div "**********" at bounding box center [1008, 412] width 816 height 19
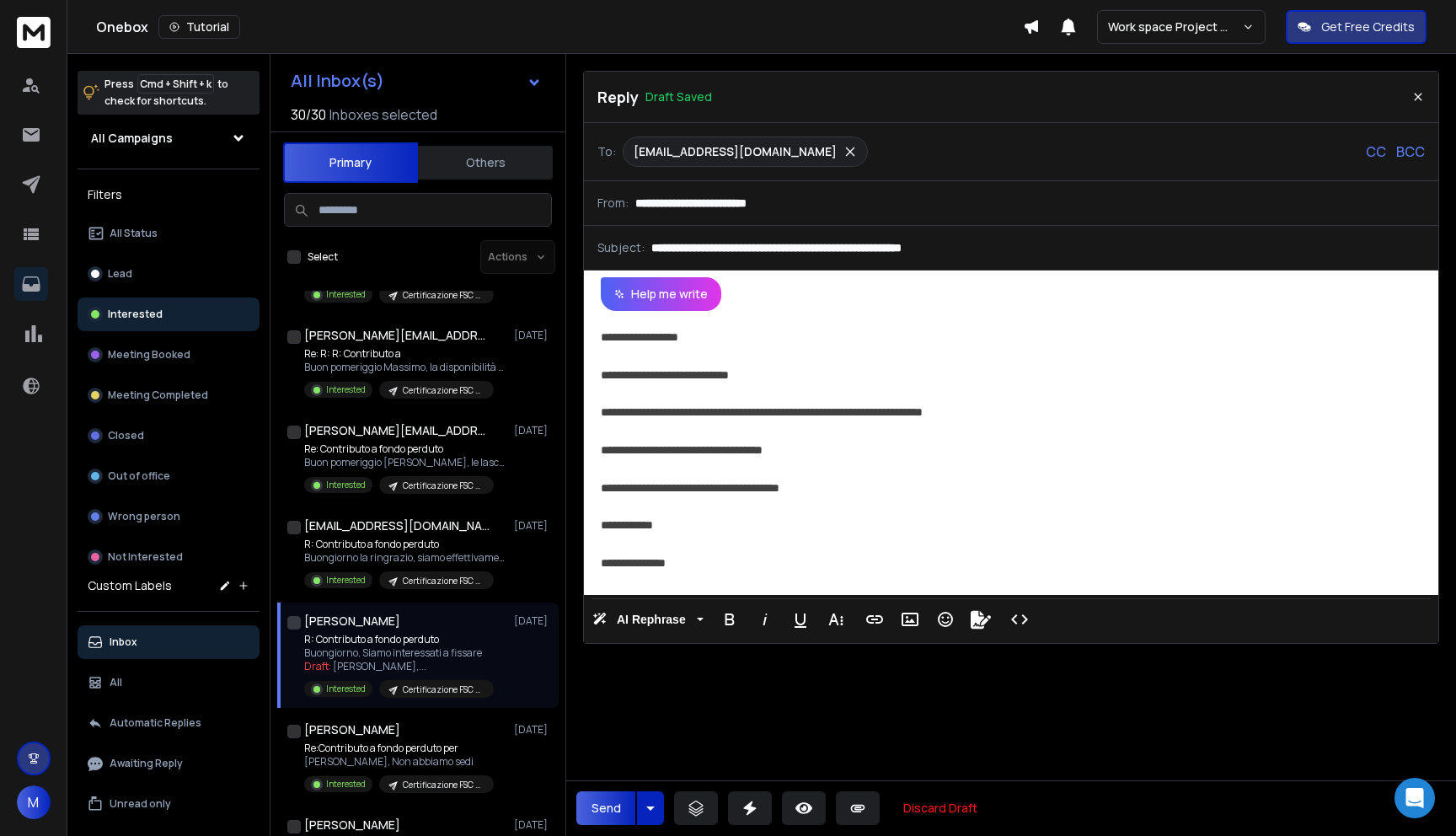
click at [992, 414] on div "**********" at bounding box center [1008, 412] width 816 height 19
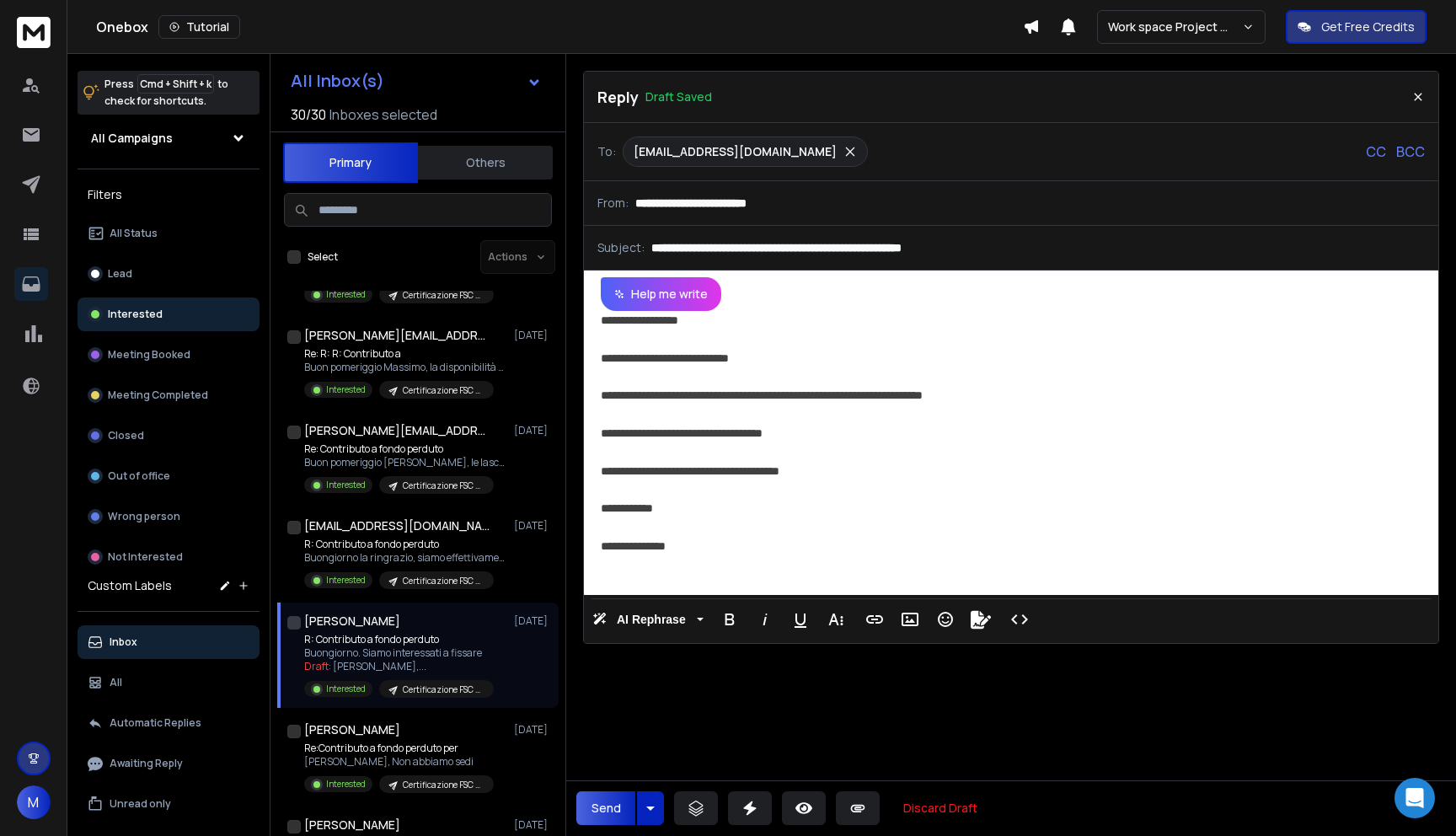
scroll to position [20, 0]
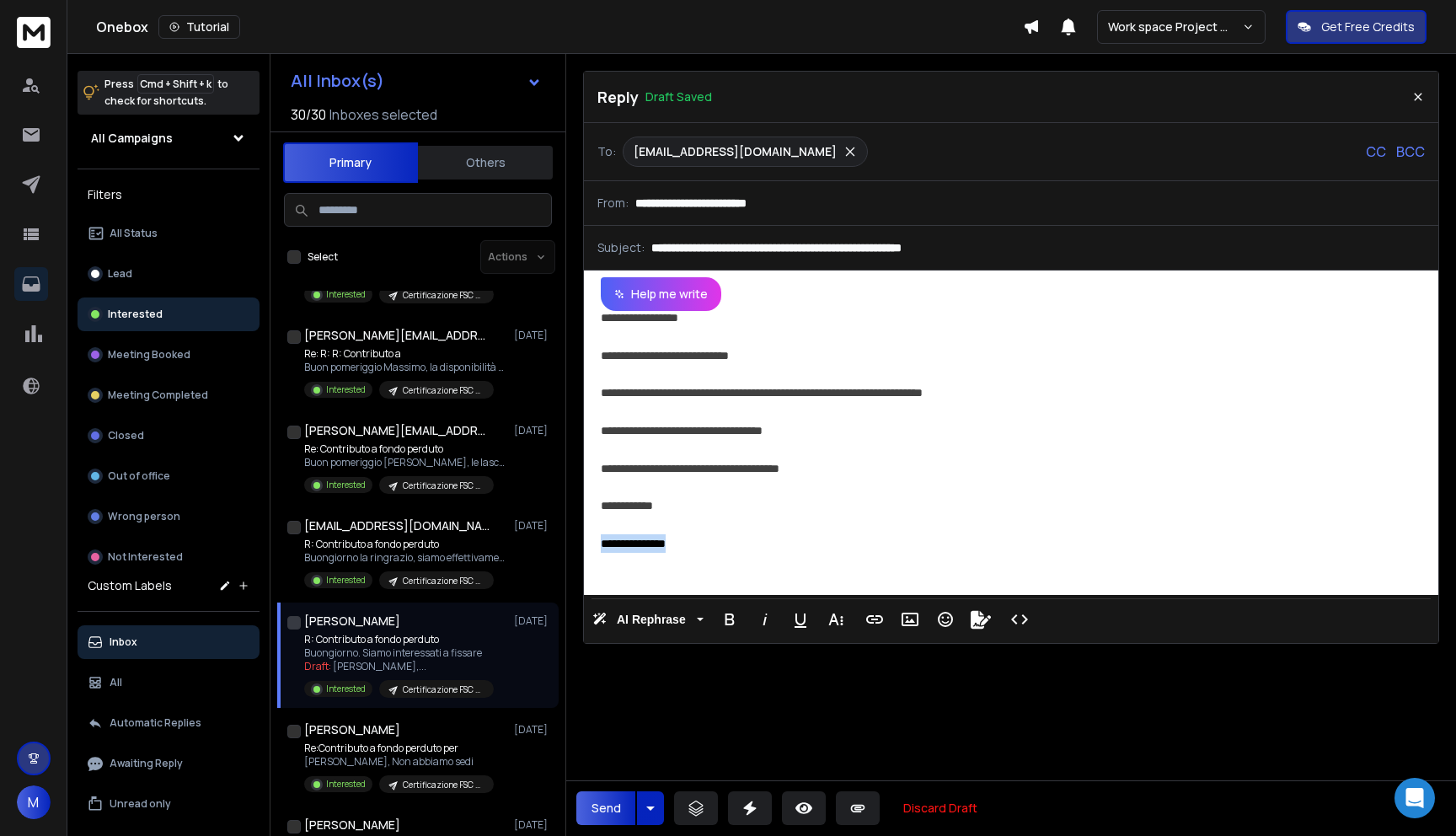
drag, startPoint x: 694, startPoint y: 542, endPoint x: 599, endPoint y: 542, distance: 95.0
click at [599, 542] on div "**********" at bounding box center [1008, 453] width 849 height 284
drag, startPoint x: 684, startPoint y: 533, endPoint x: 616, endPoint y: 533, distance: 68.0
click at [612, 533] on div at bounding box center [1008, 525] width 816 height 19
drag, startPoint x: 685, startPoint y: 546, endPoint x: 584, endPoint y: 546, distance: 101.0
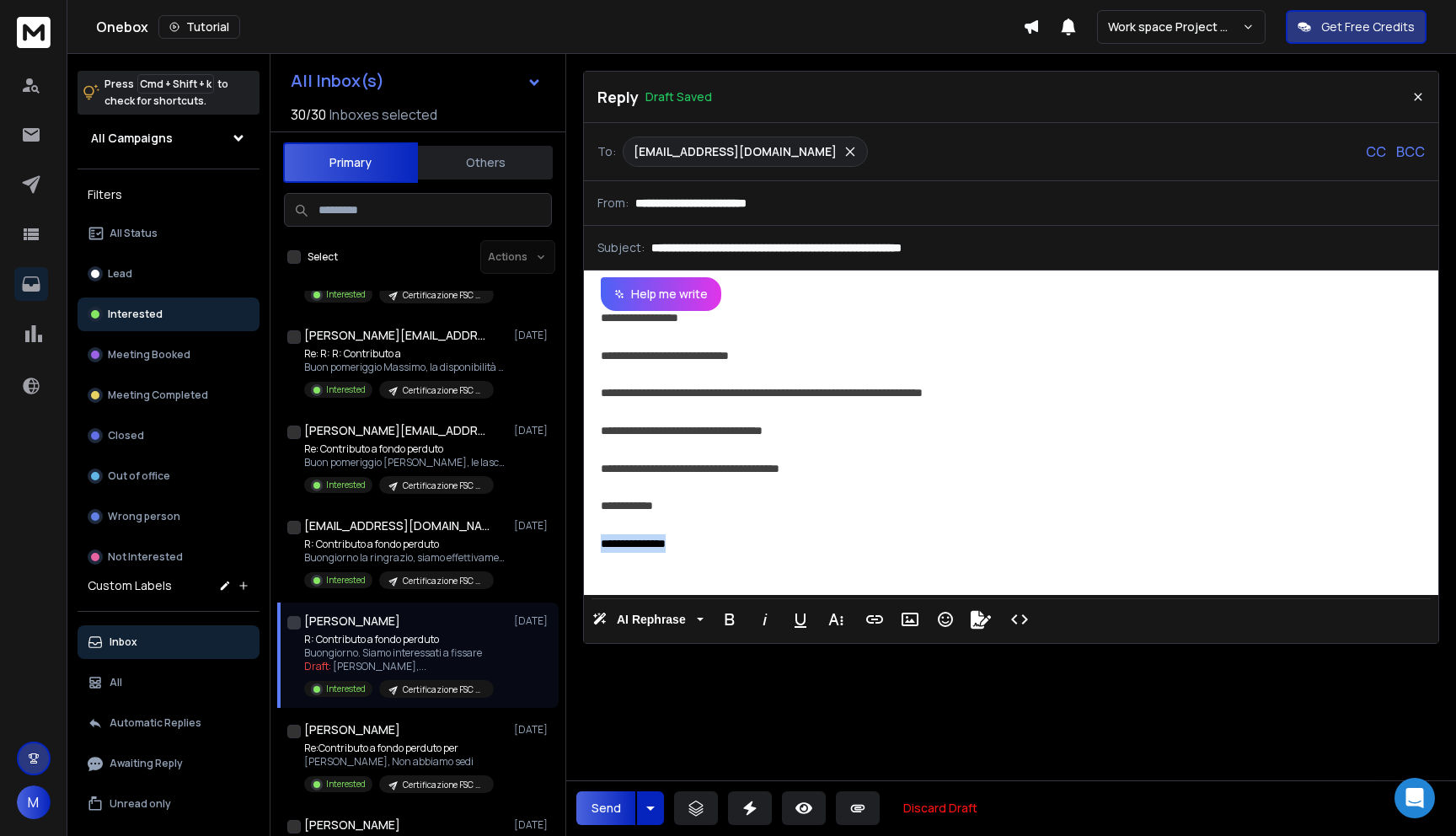
click at [584, 546] on div "**********" at bounding box center [1008, 453] width 849 height 284
click at [728, 613] on icon "button" at bounding box center [729, 620] width 20 height 20
click at [747, 493] on div at bounding box center [1008, 487] width 816 height 19
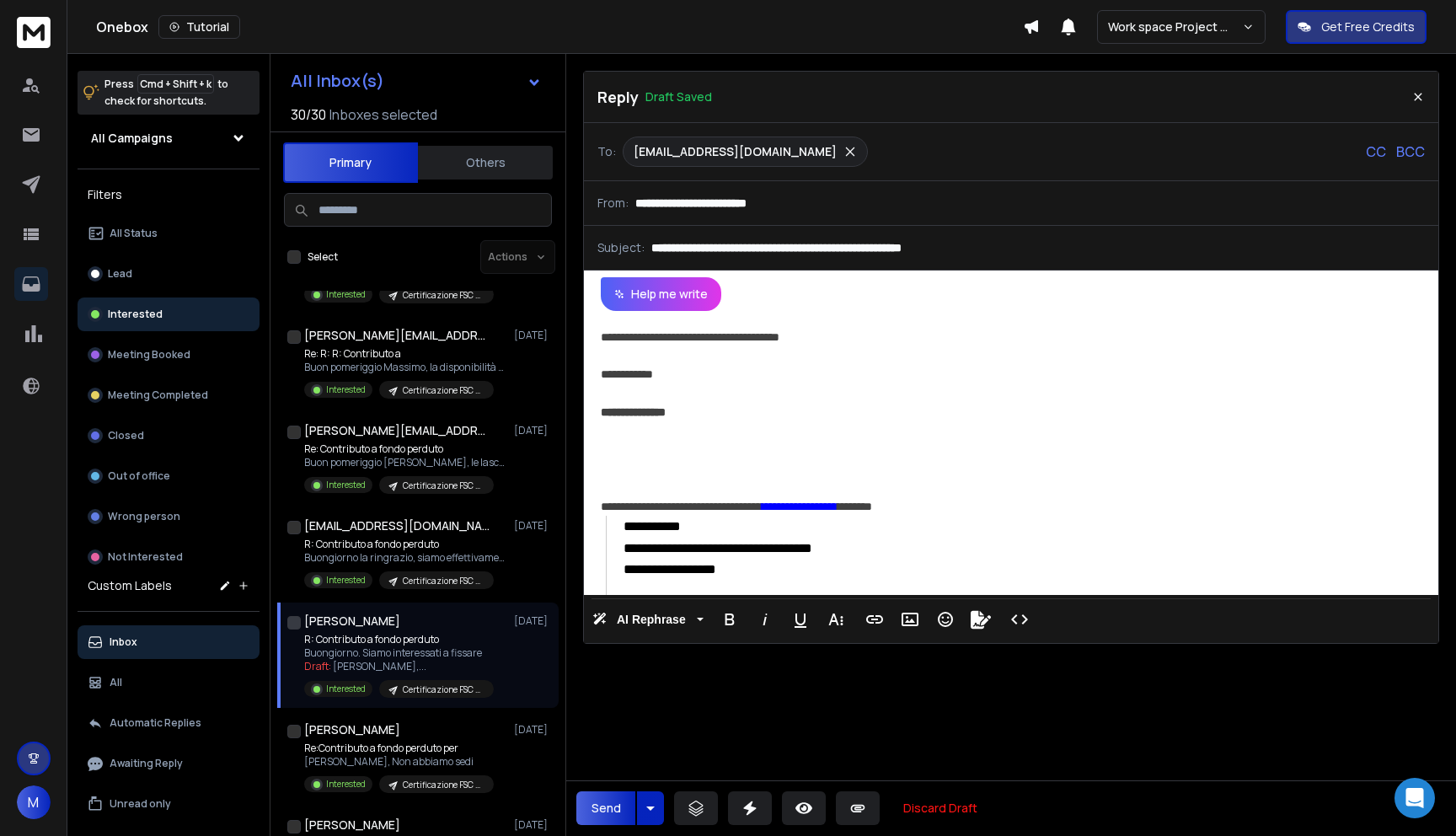
scroll to position [148, 0]
click at [608, 376] on div "**********" at bounding box center [1008, 377] width 816 height 19
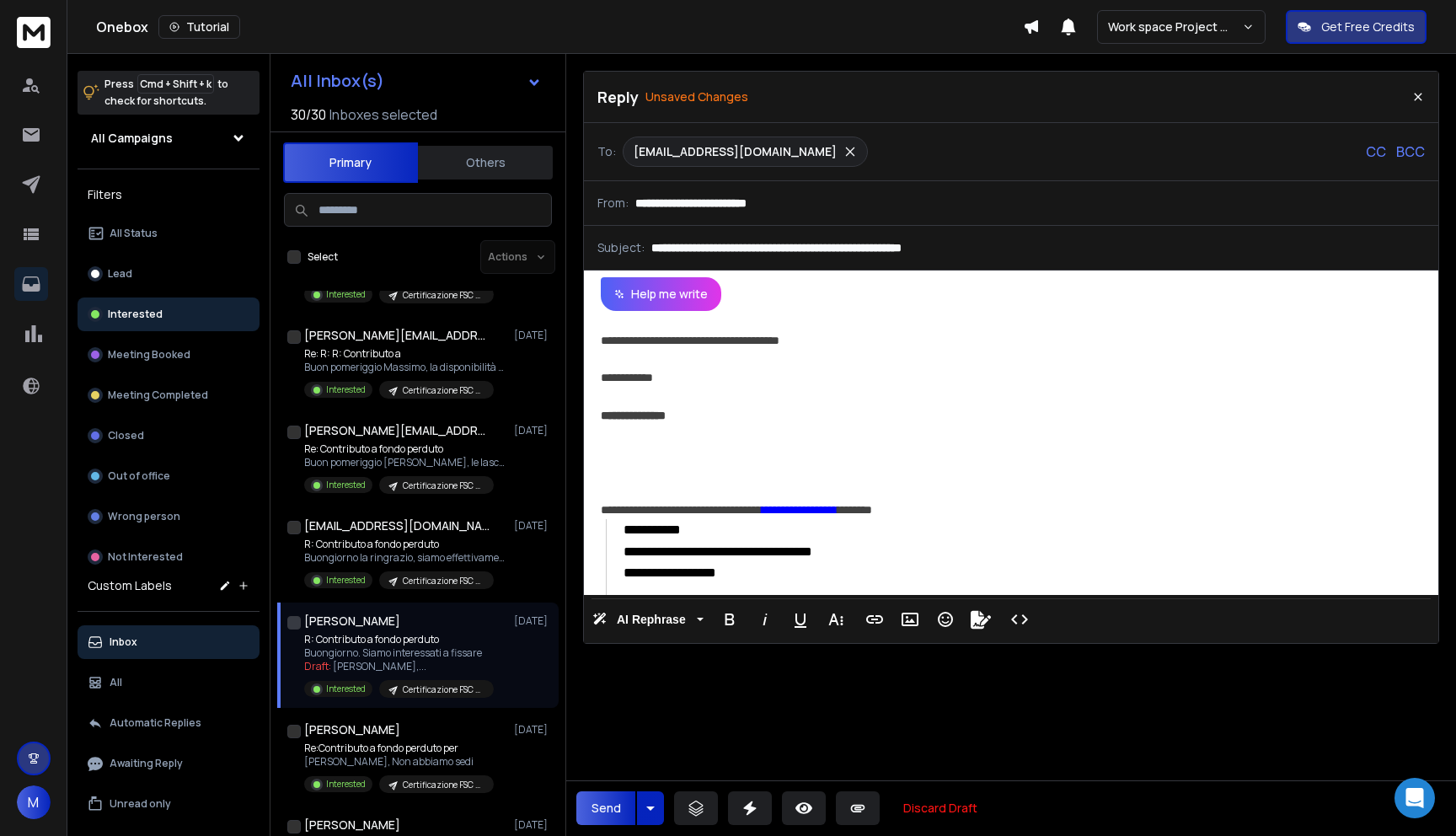
click at [766, 418] on div "**********" at bounding box center [1008, 416] width 816 height 19
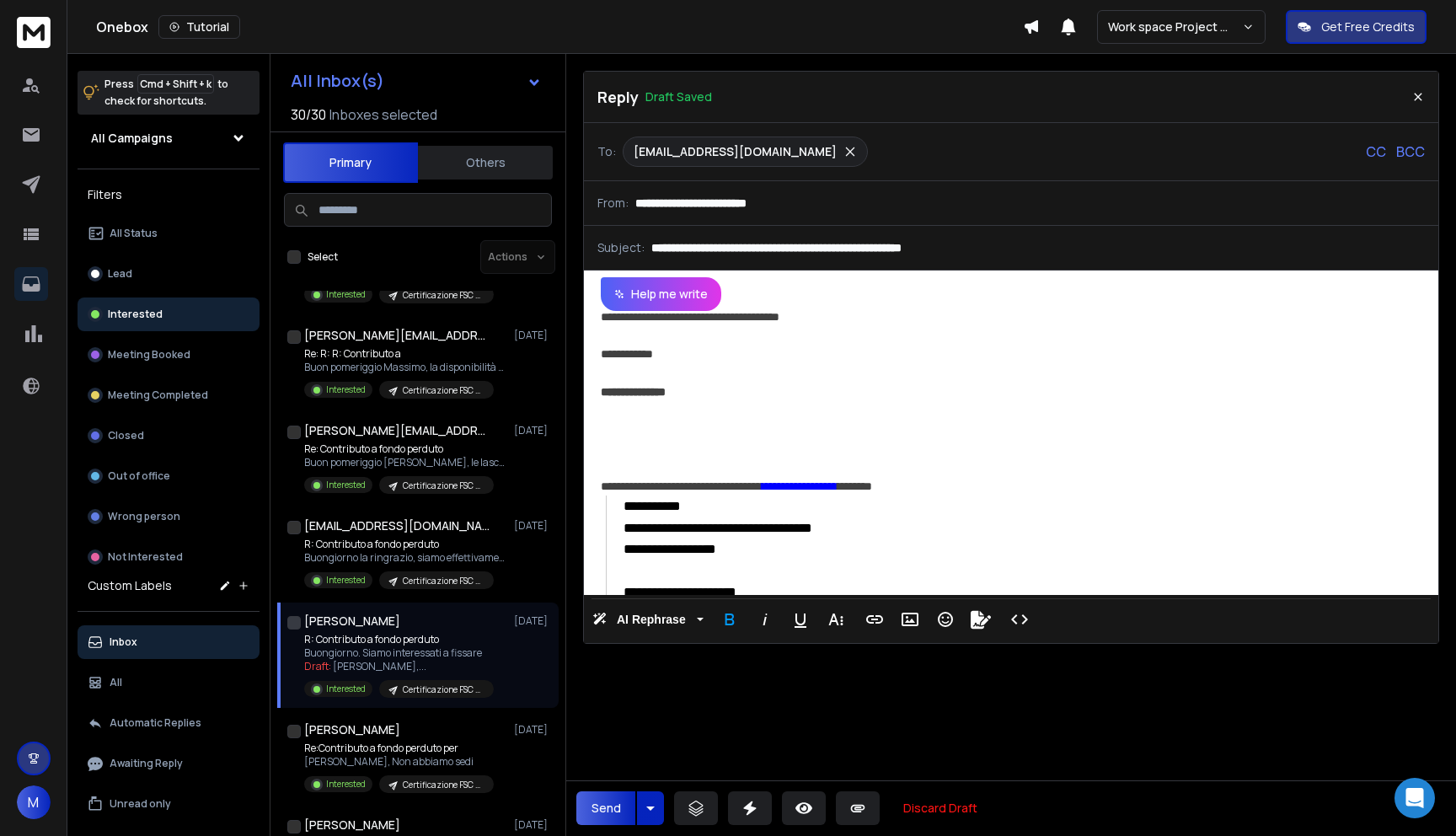
scroll to position [0, 0]
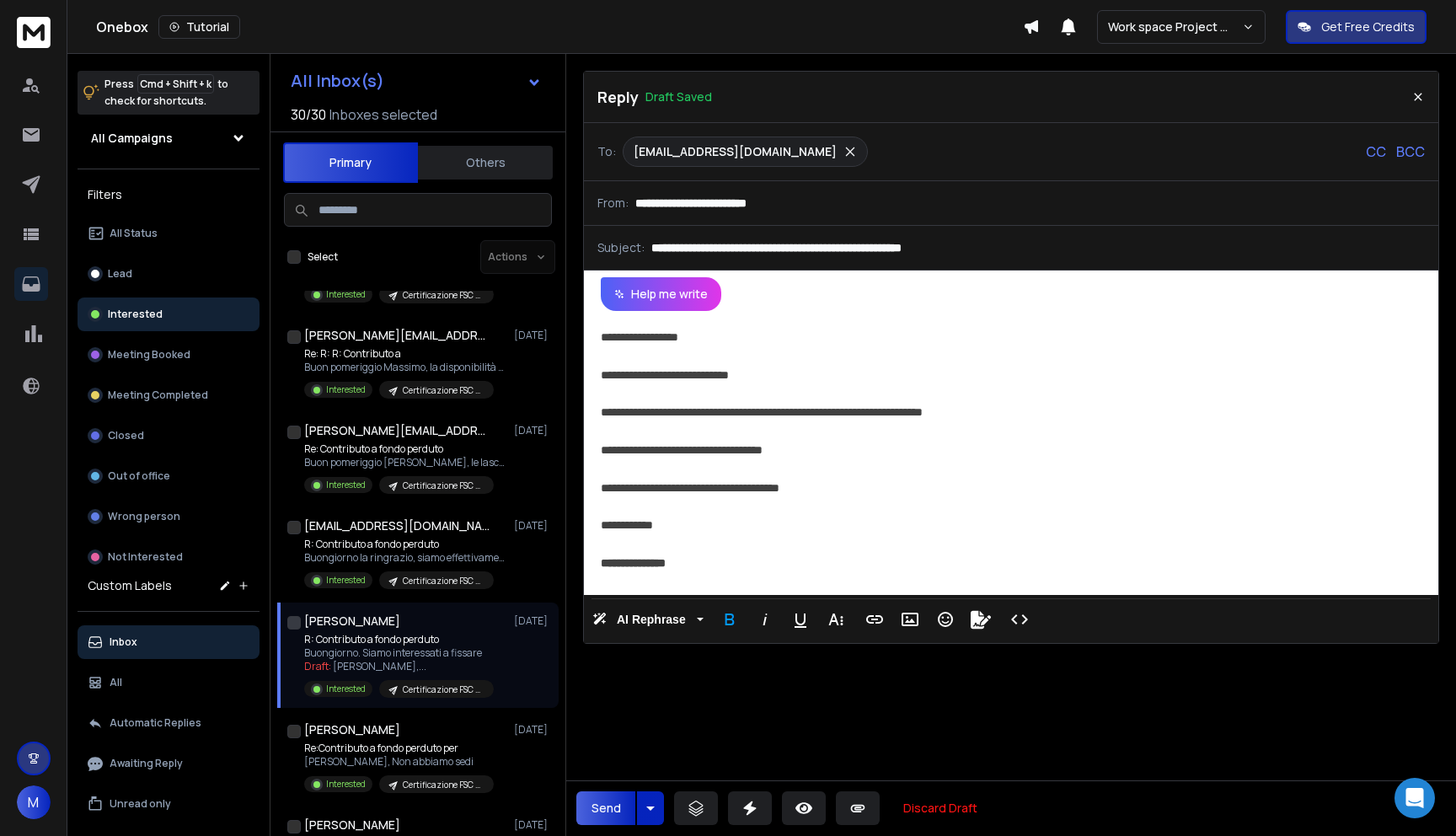
click at [616, 812] on button "Send" at bounding box center [605, 808] width 58 height 34
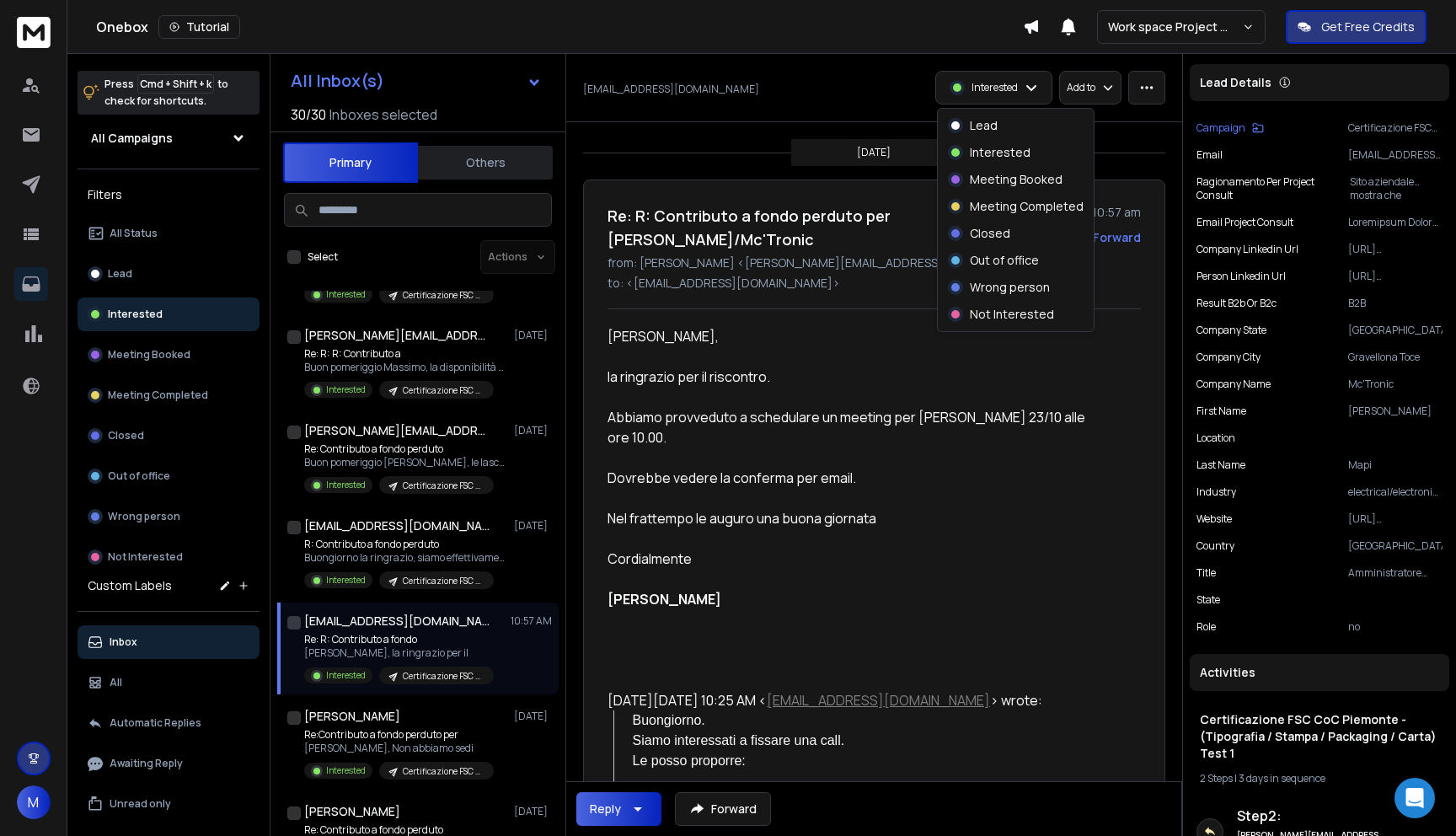
click at [1010, 81] on p "Interested" at bounding box center [994, 88] width 47 height 14
click at [1010, 175] on p "Meeting Booked" at bounding box center [1015, 179] width 92 height 17
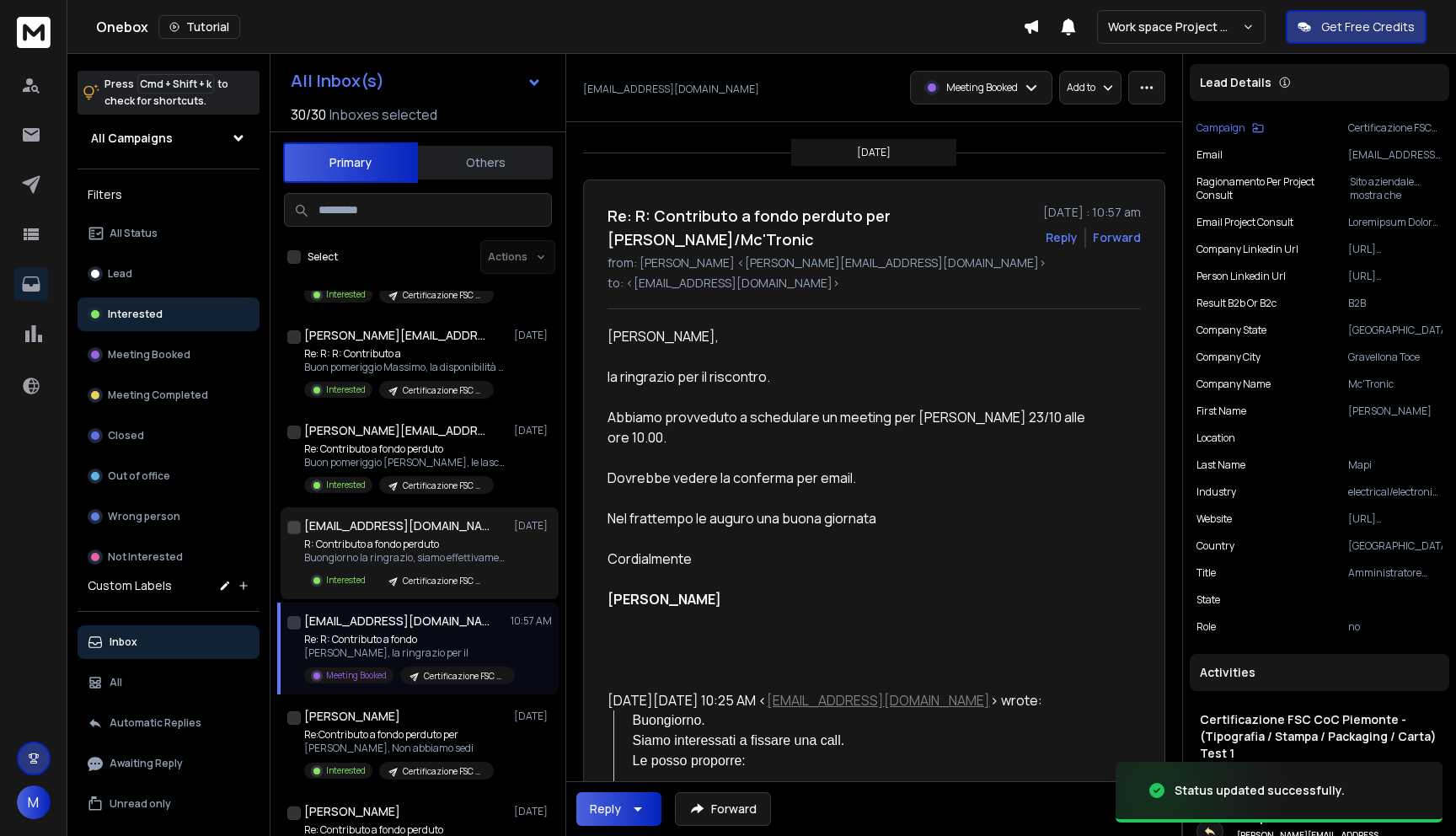
click at [389, 543] on p "R: Contributo a fondo perduto" at bounding box center [405, 544] width 202 height 14
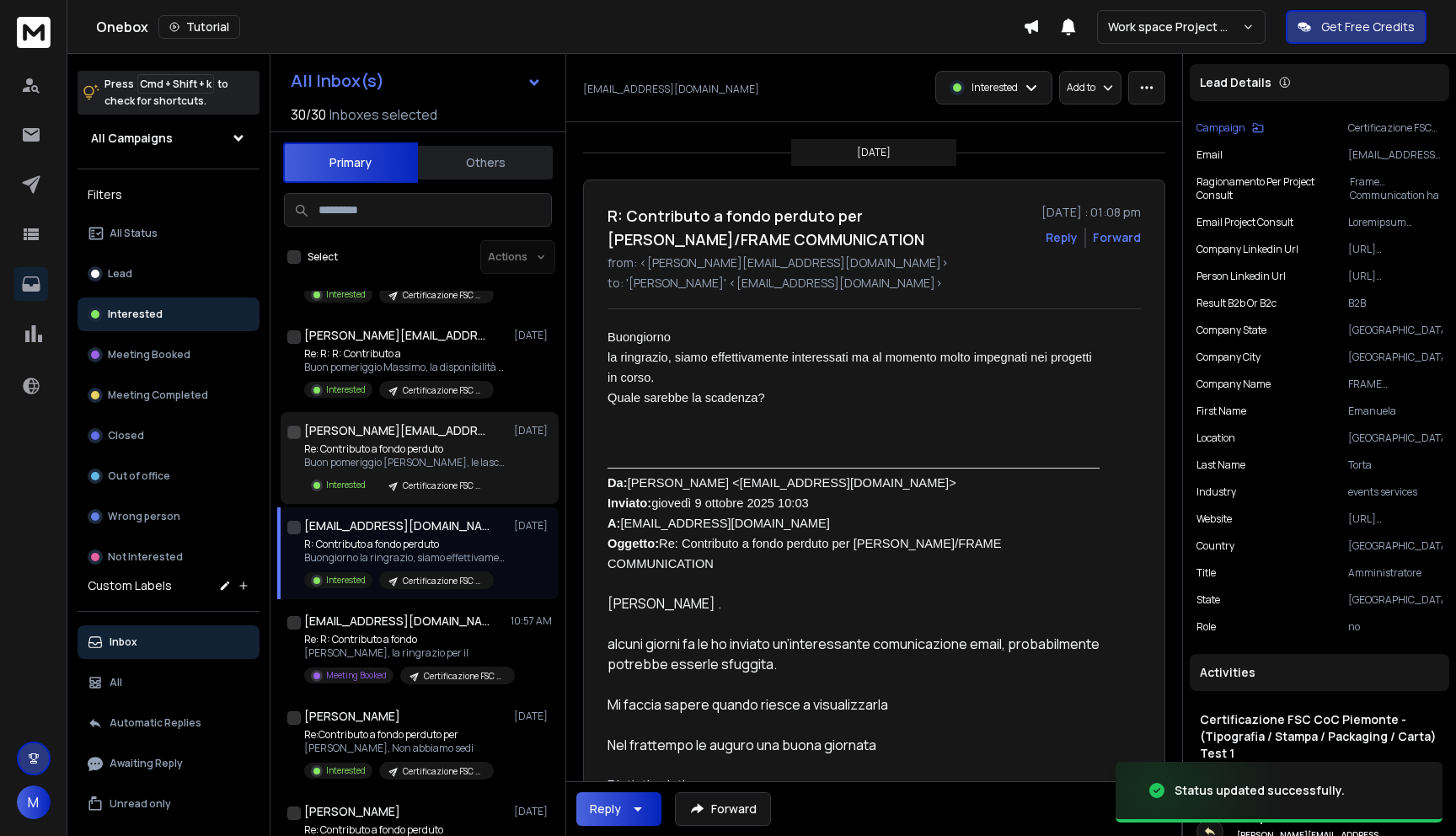
click at [388, 443] on p "Re: Contributo a fondo perduto" at bounding box center [405, 449] width 202 height 14
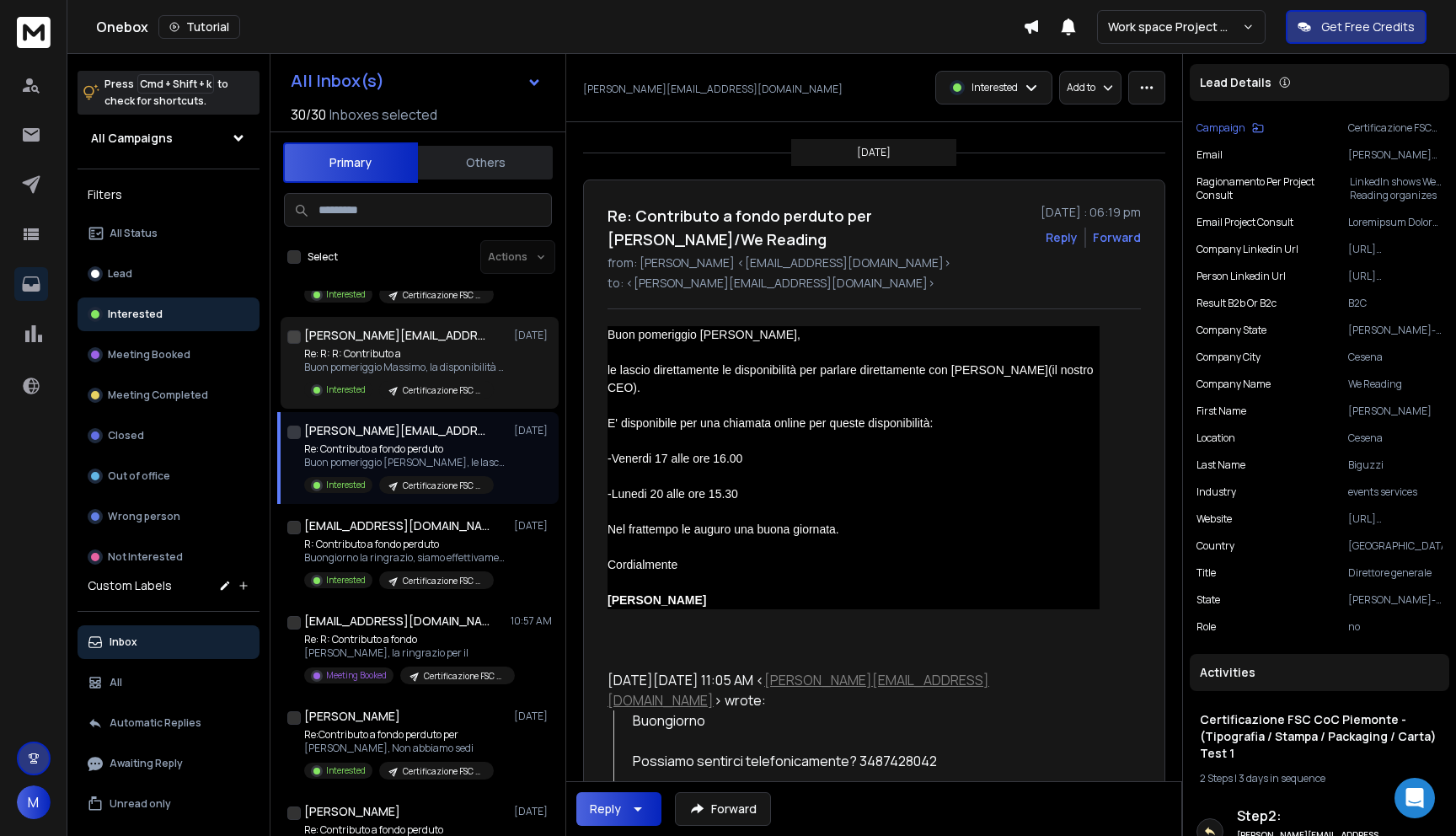
click at [412, 352] on p "Re: R: R: Contributo a" at bounding box center [405, 354] width 202 height 14
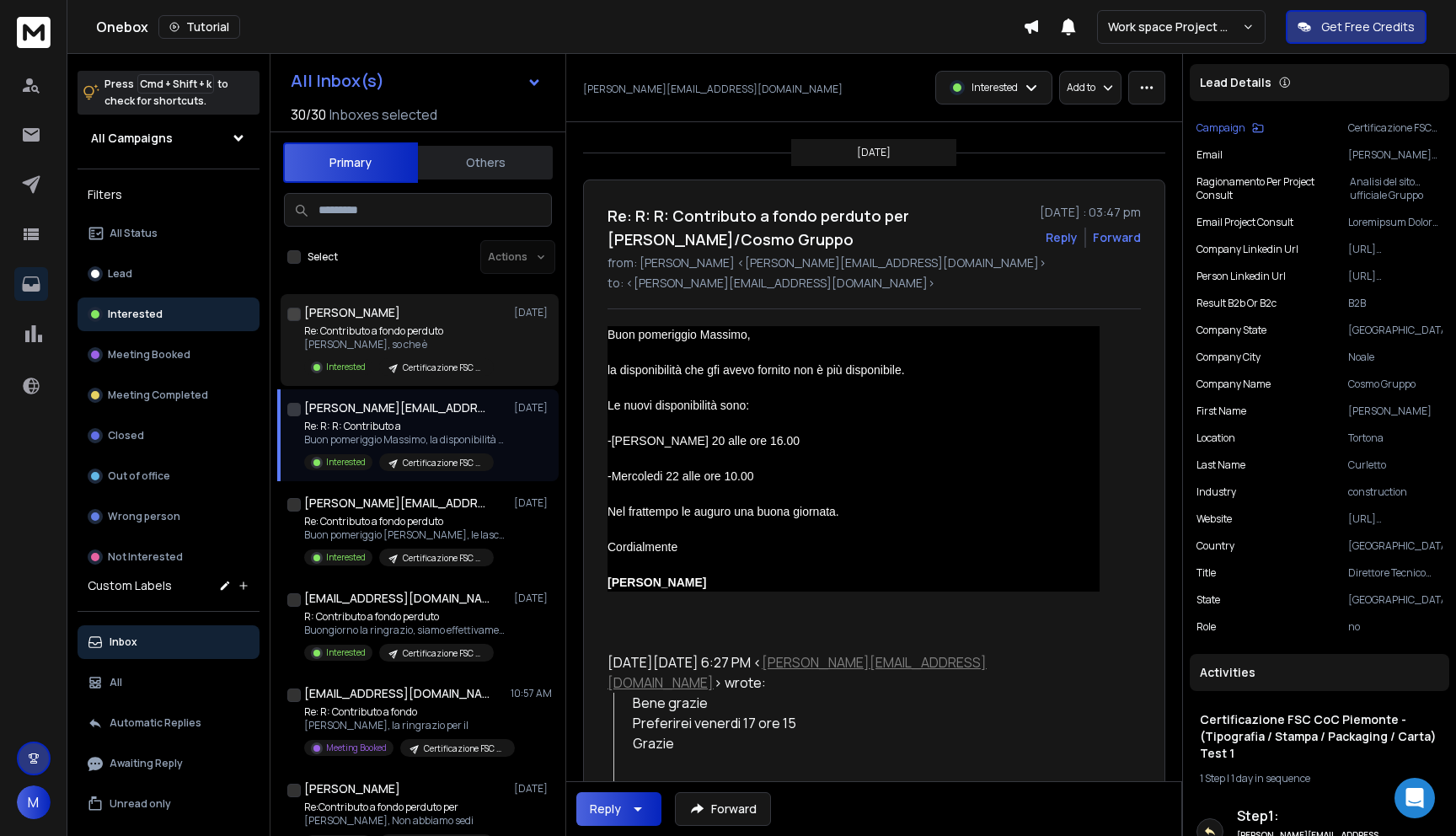
click at [418, 324] on p "Re: Contributo a fondo perduto" at bounding box center [398, 331] width 189 height 14
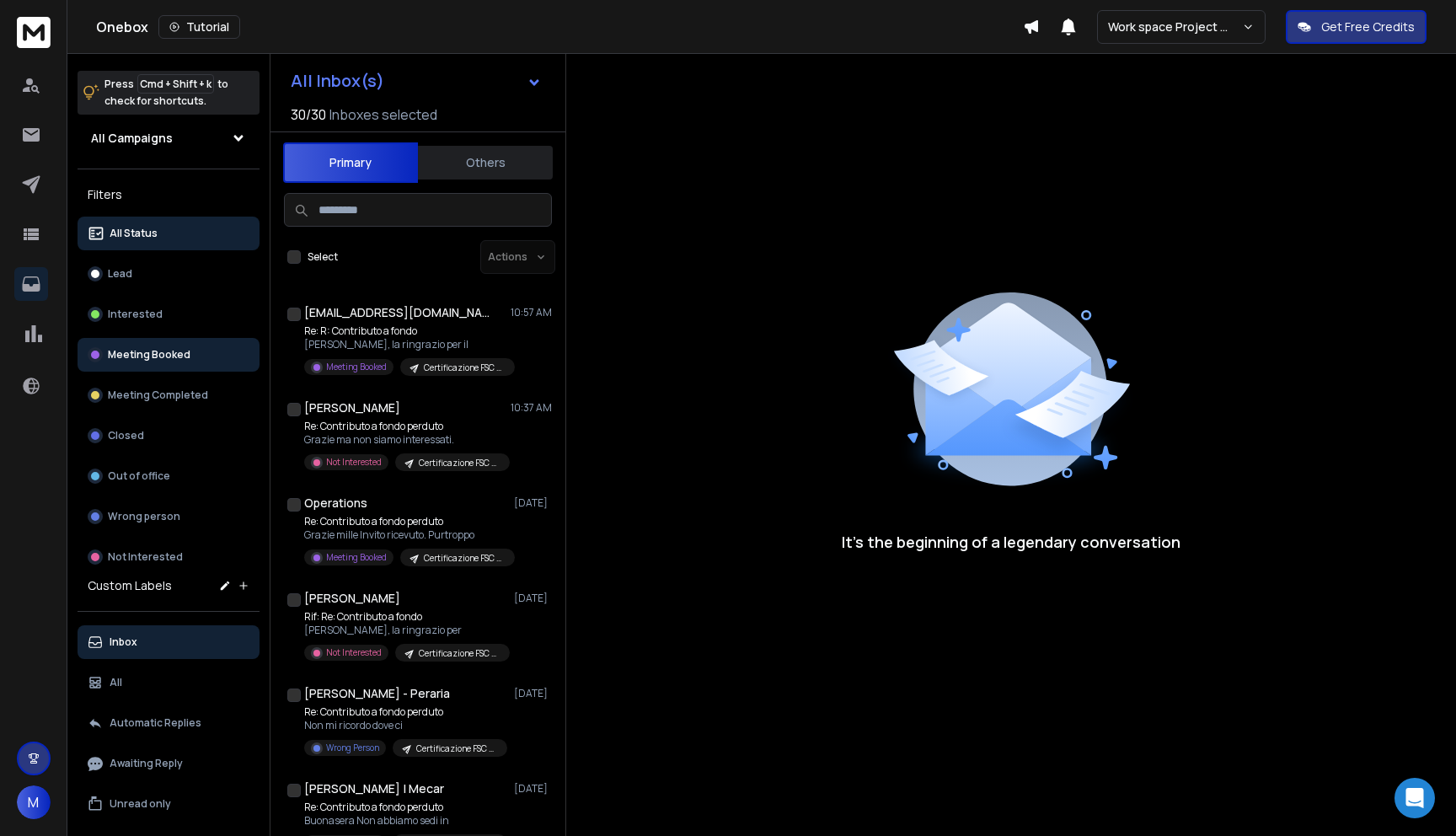
click at [190, 355] on button "Meeting Booked" at bounding box center [168, 355] width 182 height 34
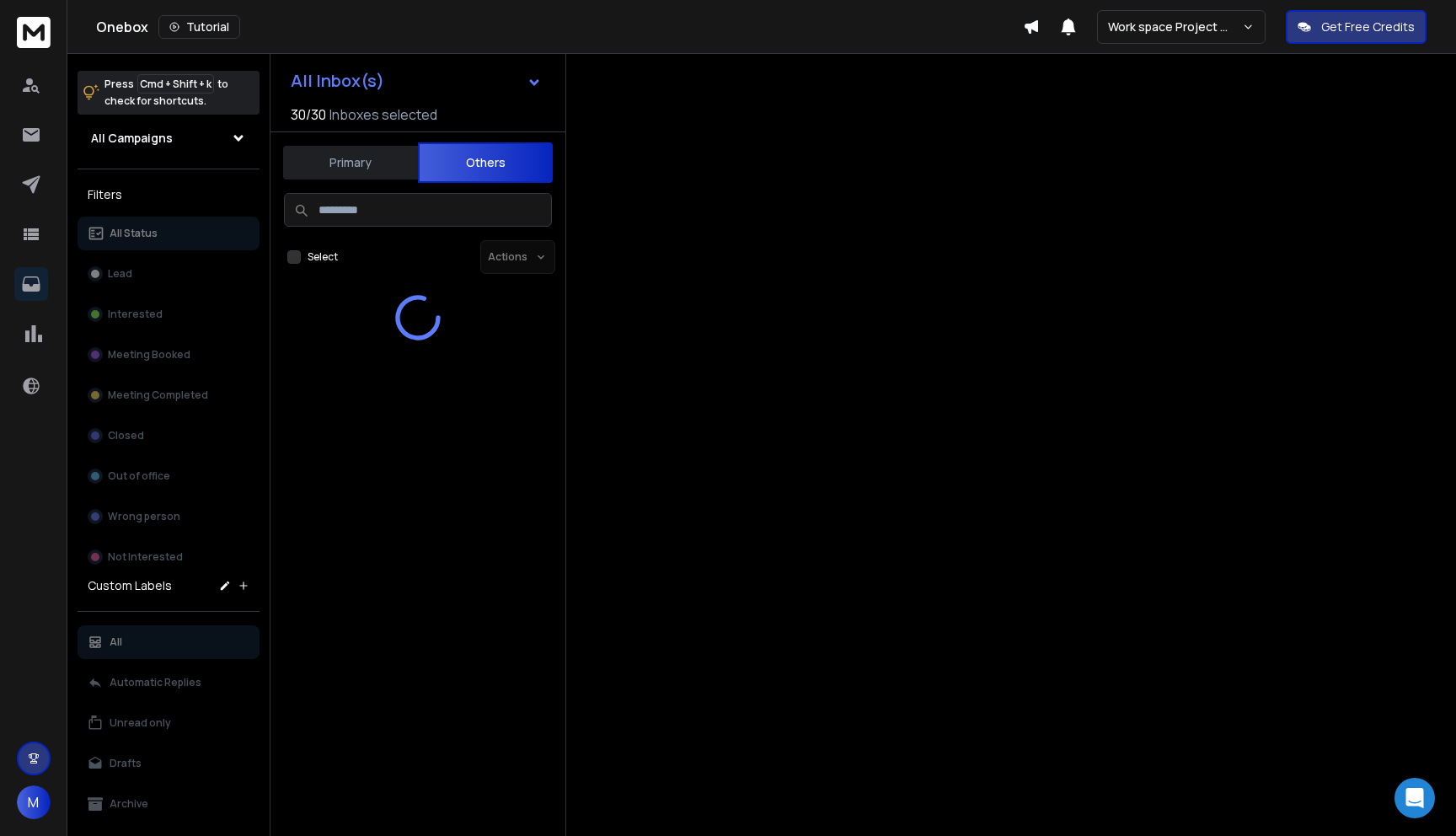
click at [478, 151] on button "Others" at bounding box center [486, 163] width 135 height 41
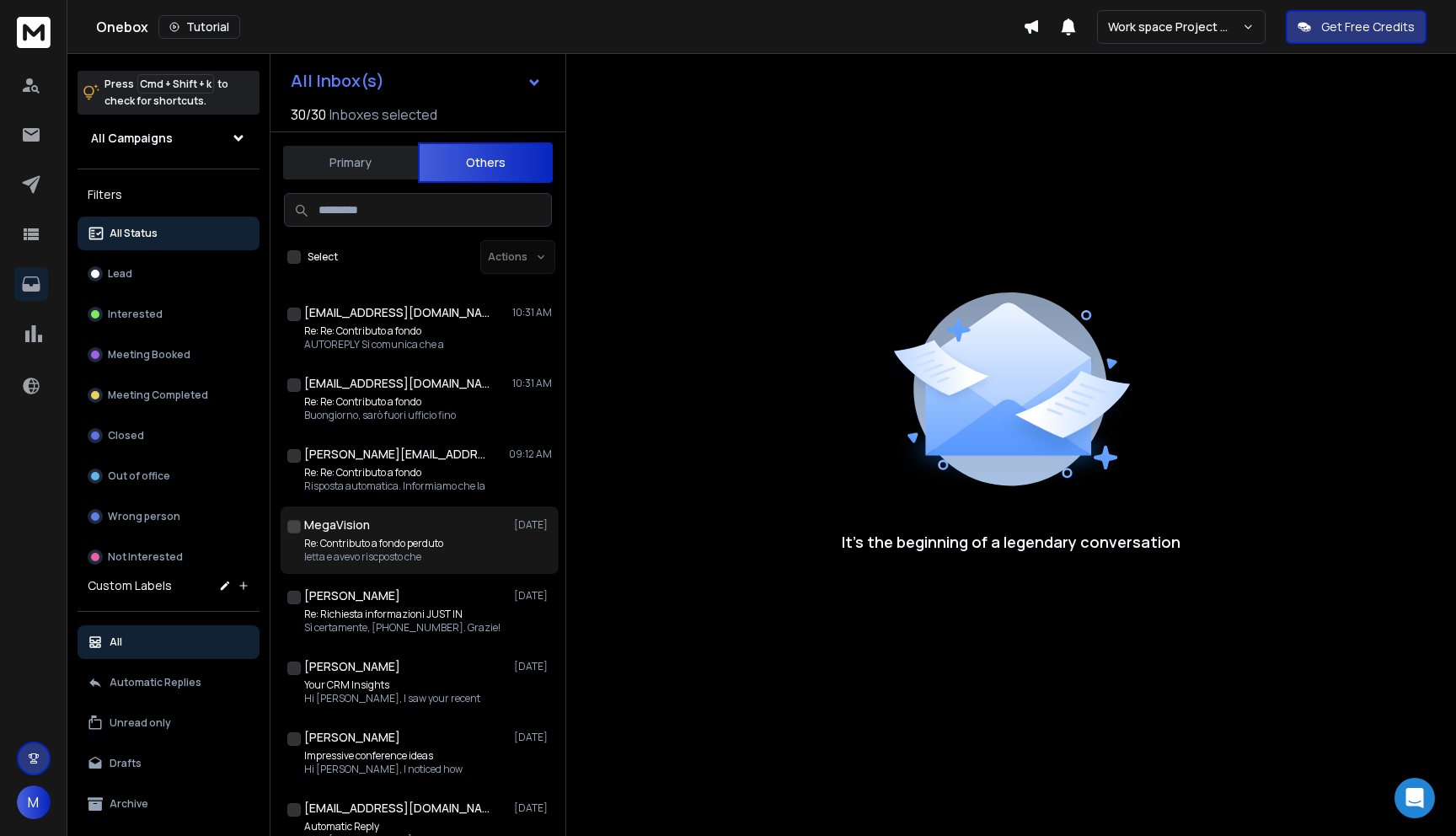
click at [414, 553] on p "letta e avevo riscposto che" at bounding box center [374, 557] width 139 height 14
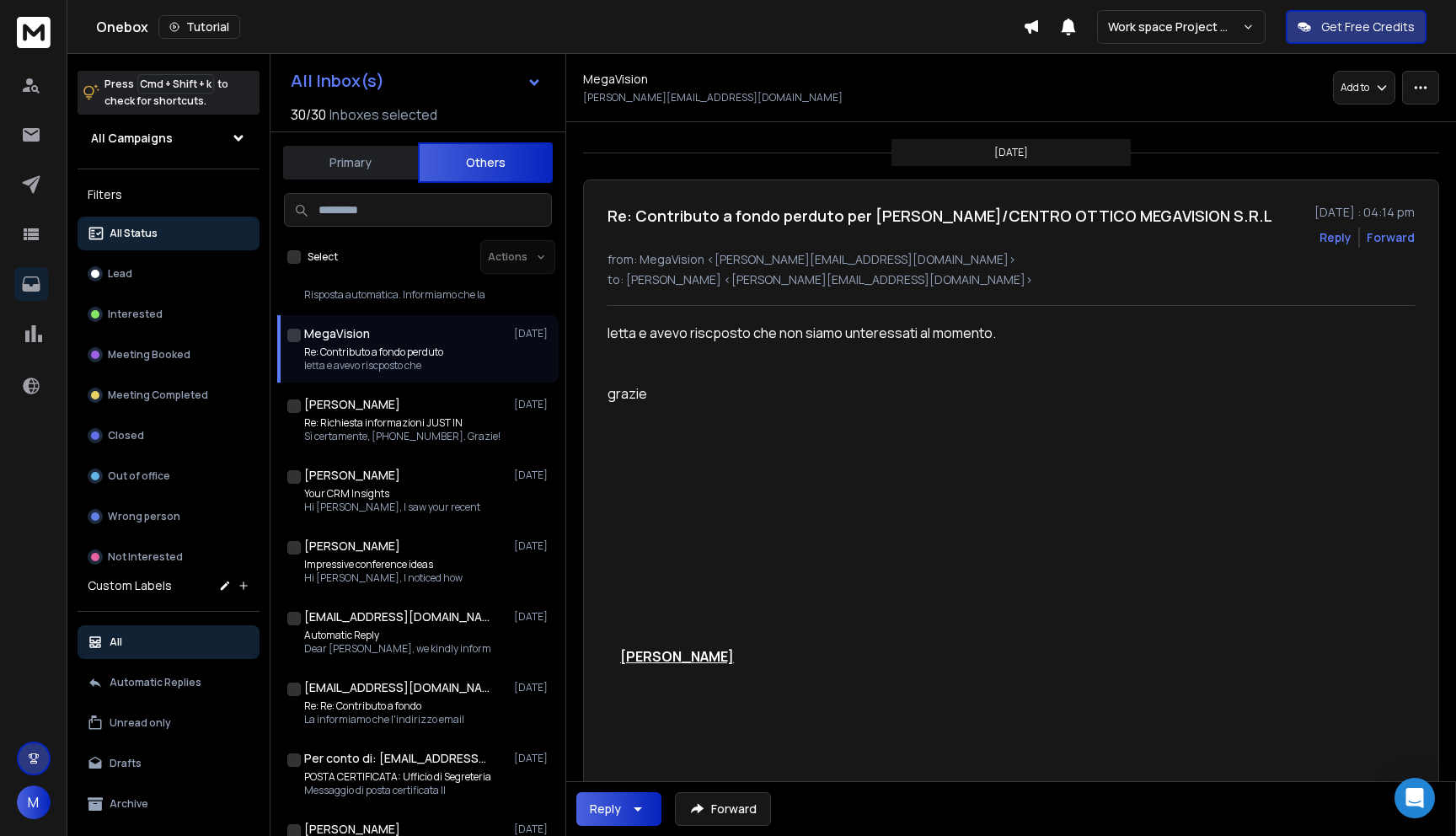
scroll to position [193, 0]
click at [407, 689] on h1 "amministrazione@florenradica.it" at bounding box center [396, 685] width 185 height 17
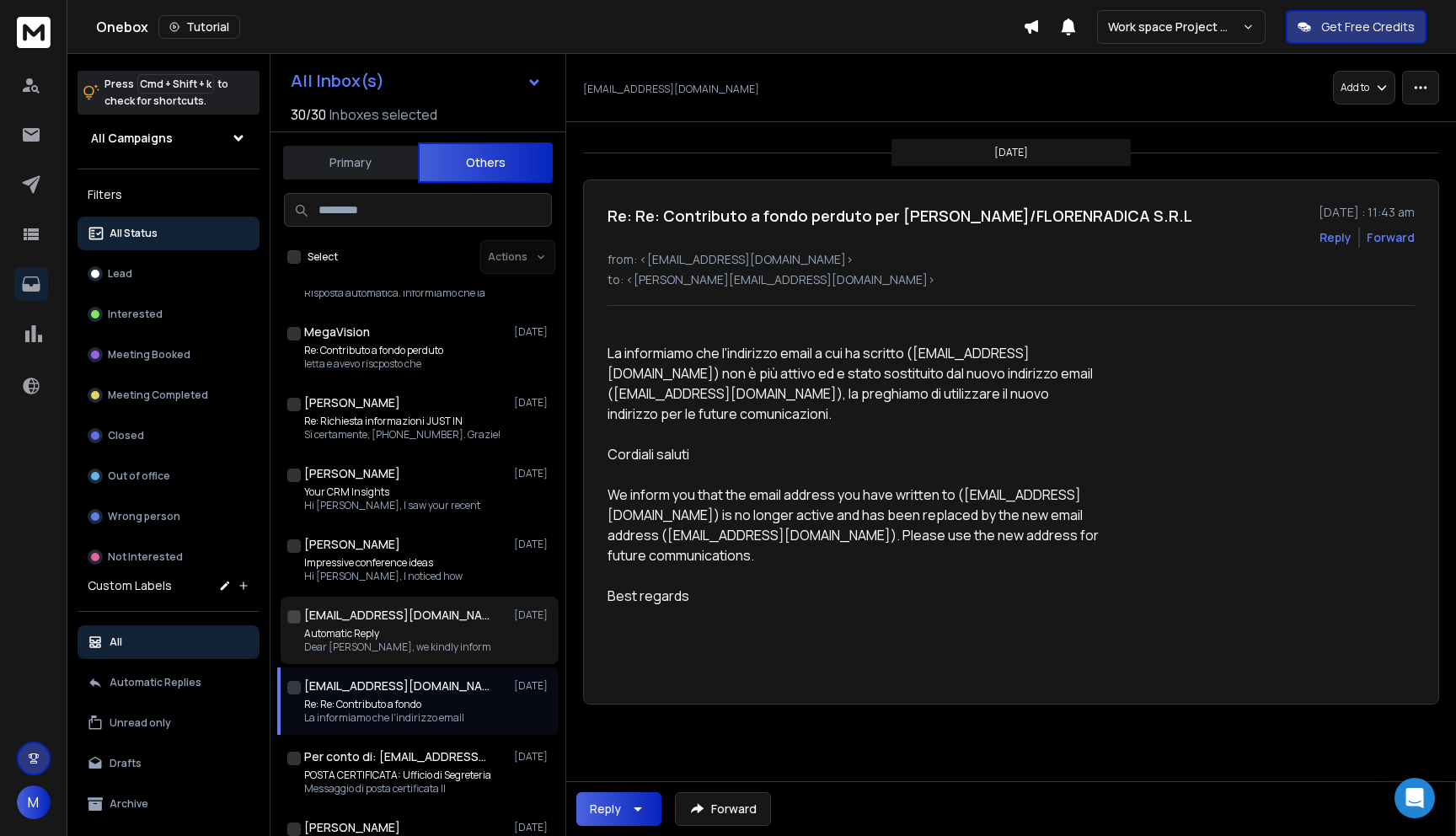
click at [407, 610] on h1 "paolagottardo@italprofili.com" at bounding box center [396, 615] width 185 height 17
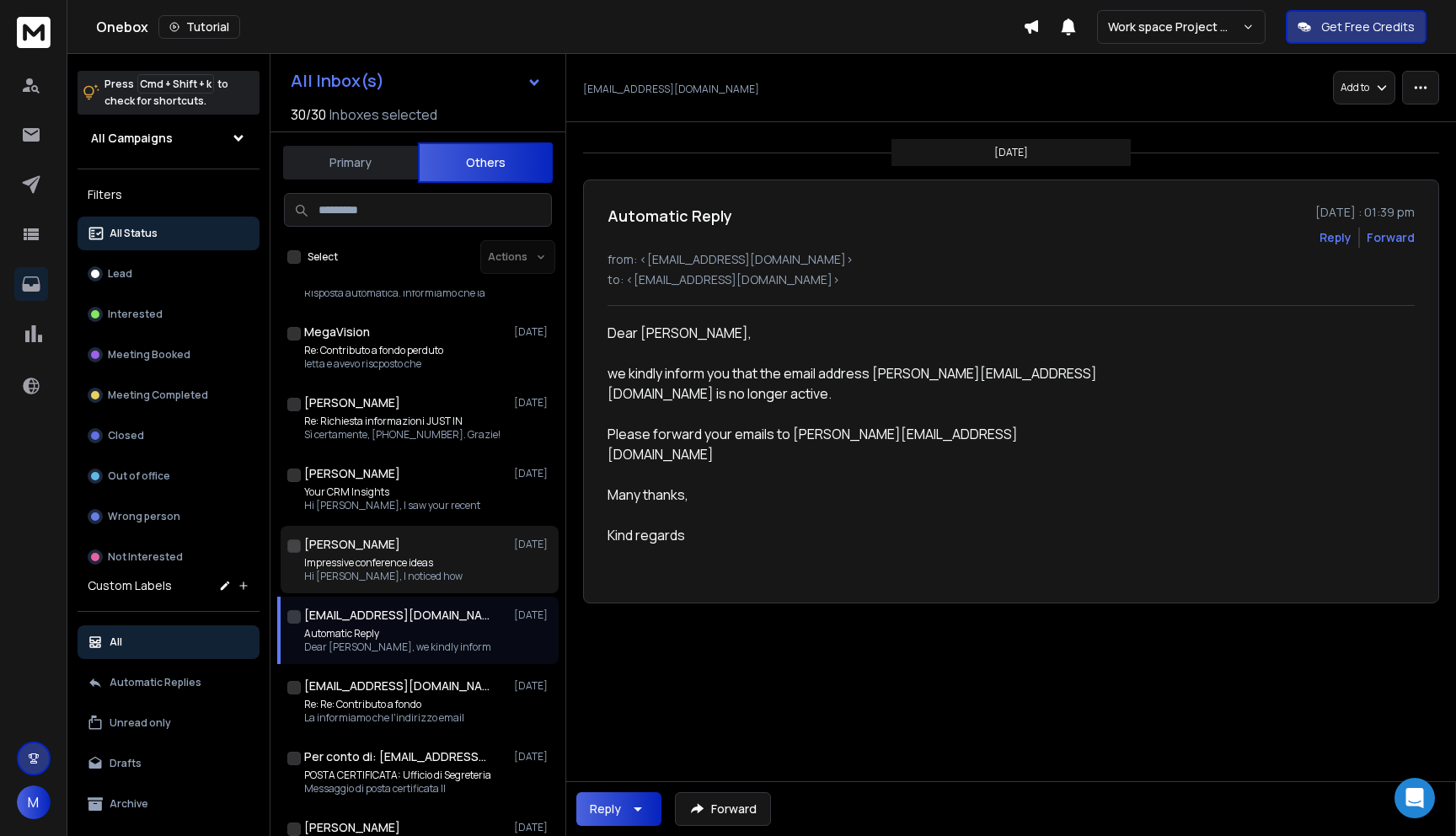
click at [406, 540] on div "Andreas Graap 10 Oct" at bounding box center [428, 544] width 248 height 17
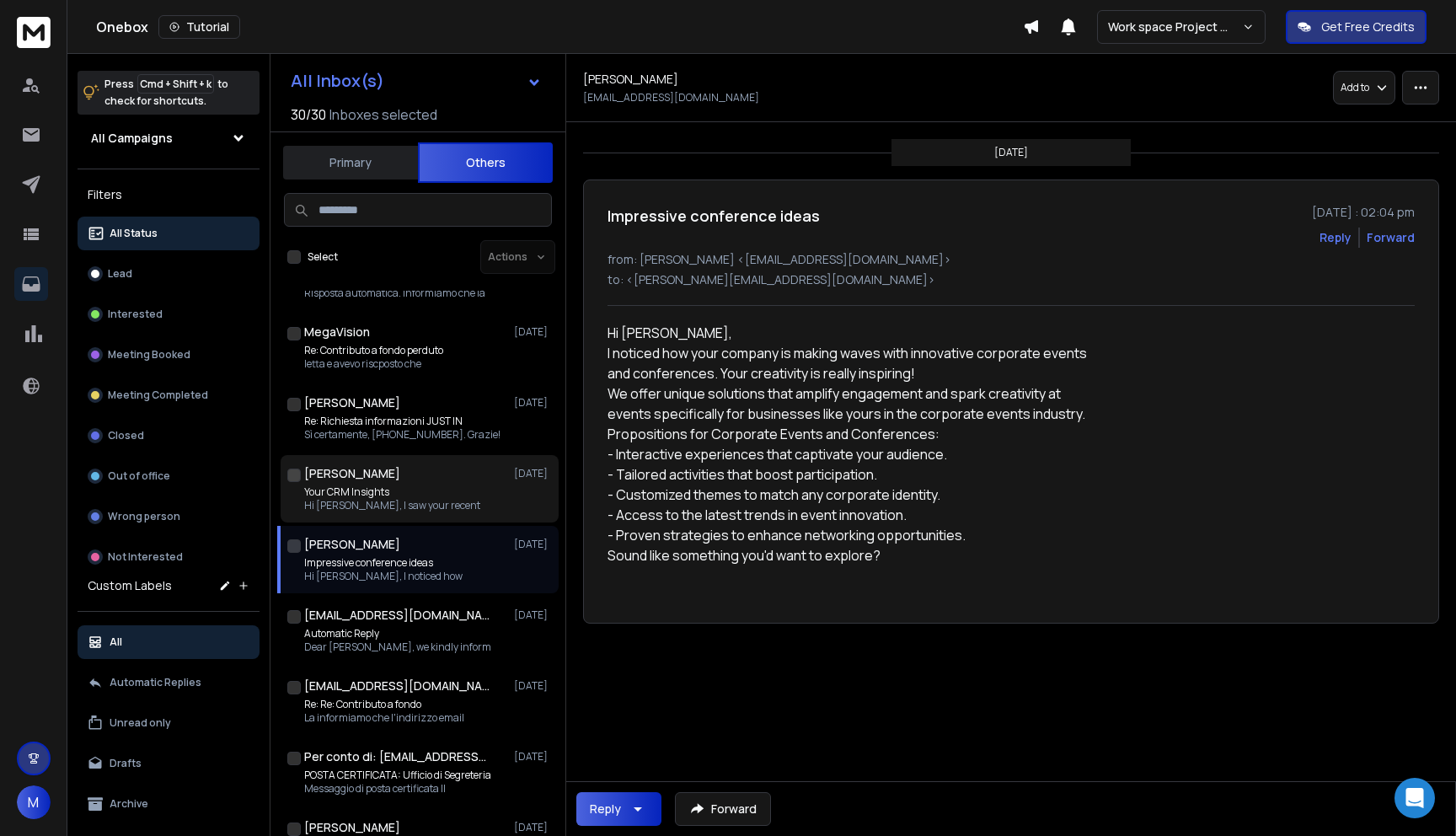
click at [408, 497] on p "Your CRM Insights" at bounding box center [392, 493] width 176 height 14
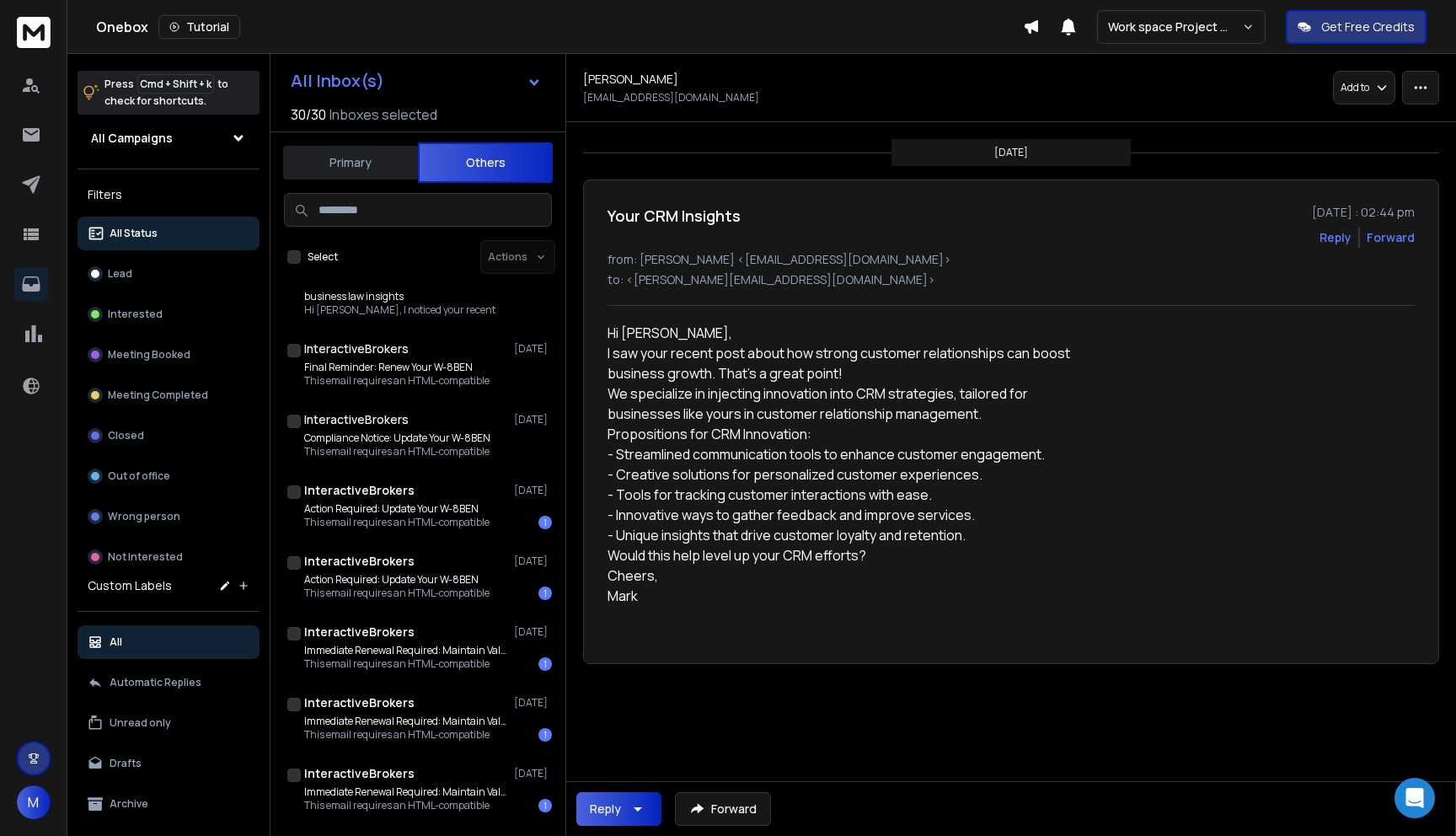
scroll to position [186, 0]
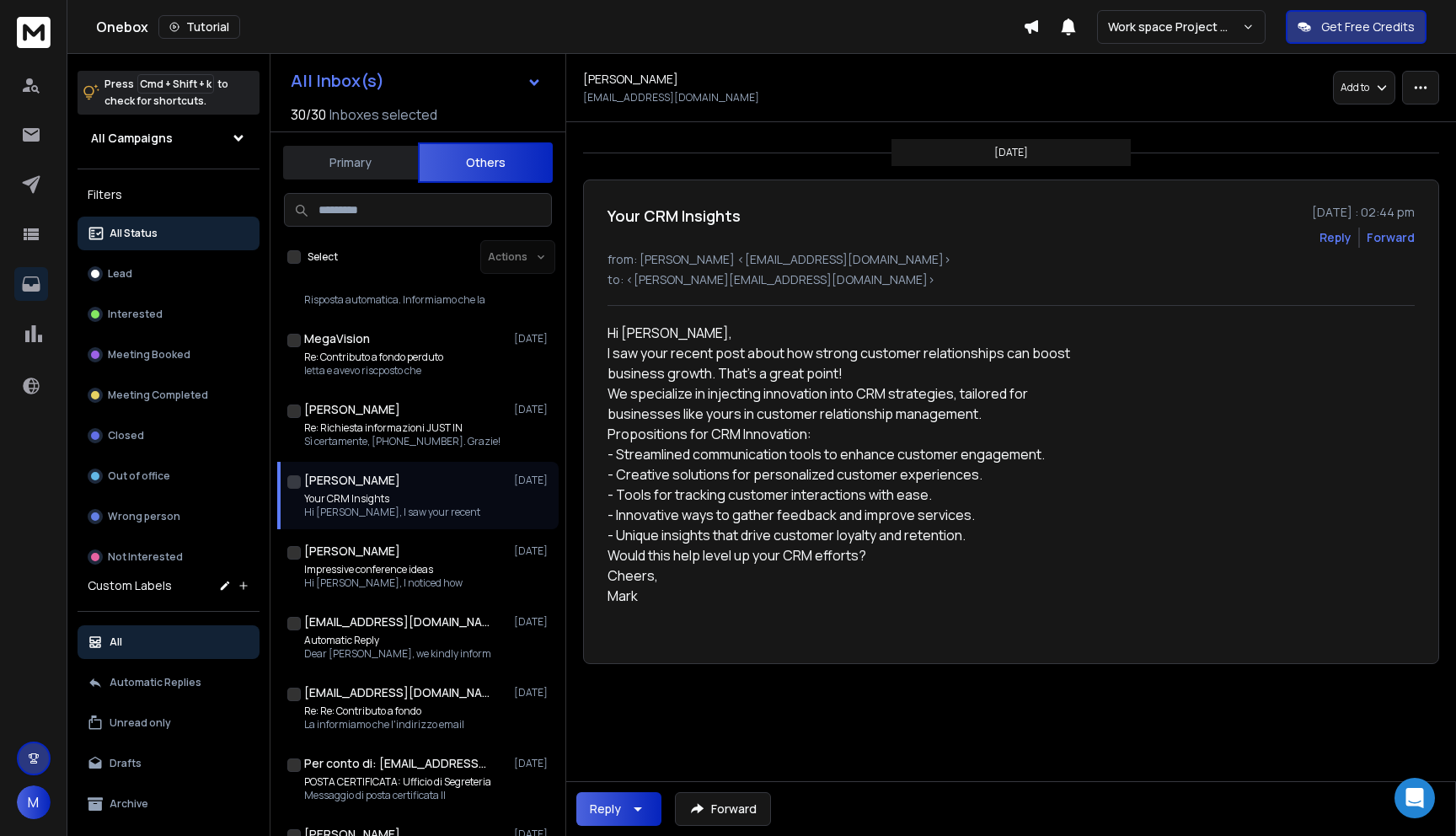
click at [360, 159] on button "Primary" at bounding box center [351, 162] width 135 height 37
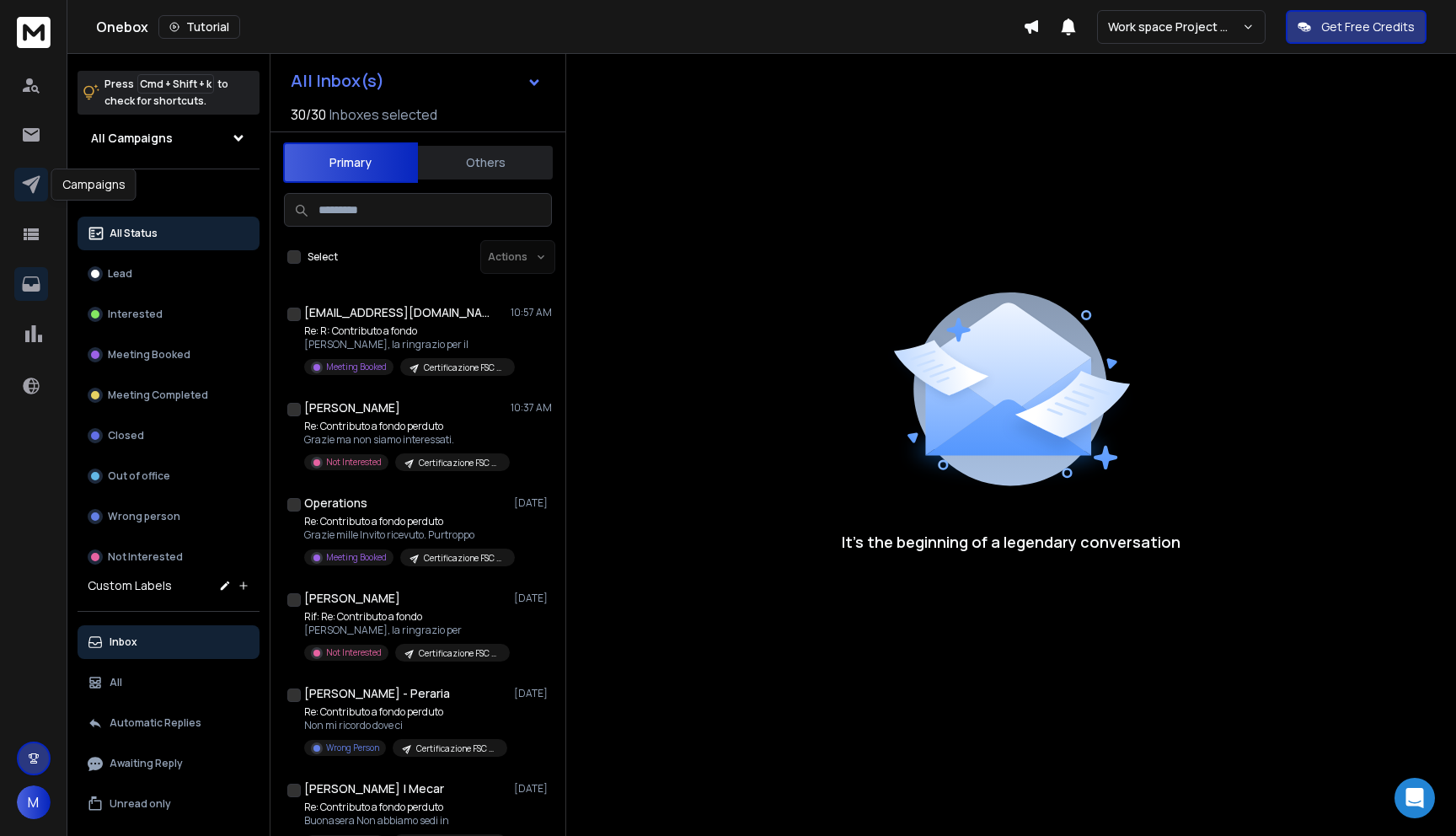
click at [37, 182] on icon at bounding box center [31, 185] width 18 height 18
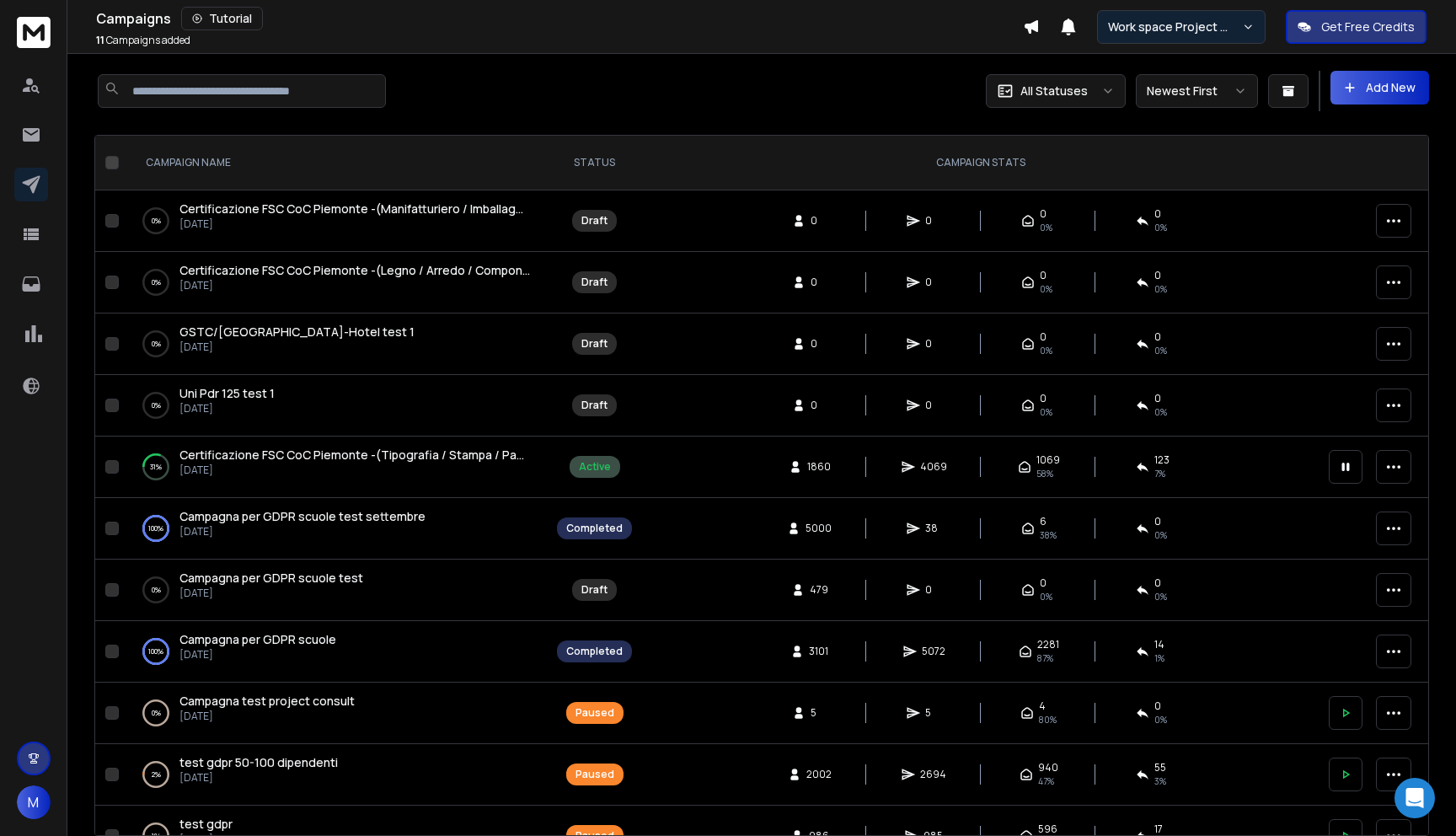
click at [1221, 22] on p "Work space Project Consulting" at bounding box center [1175, 27] width 134 height 17
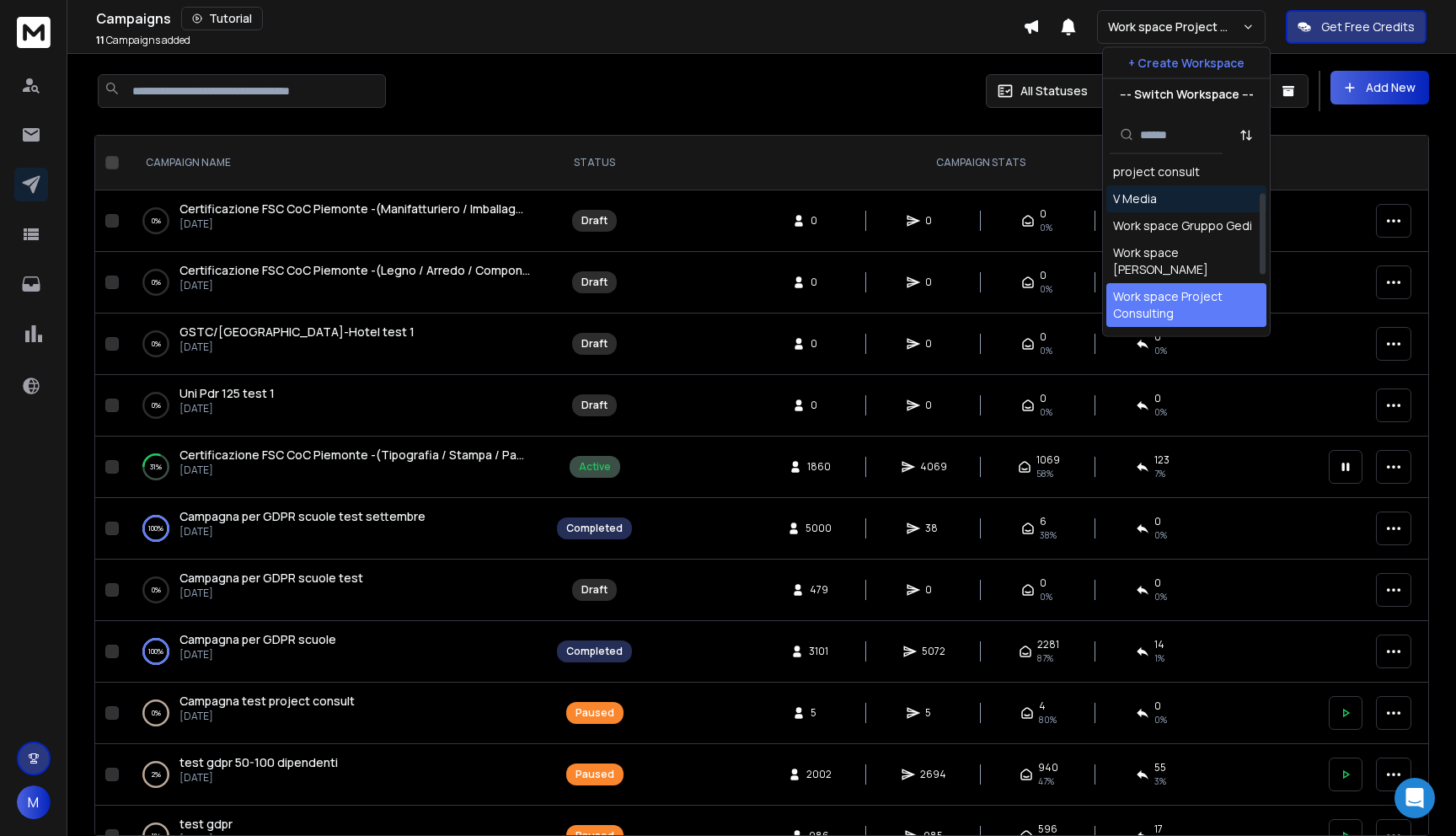
scroll to position [59, 0]
click at [1193, 202] on div "V Media" at bounding box center [1185, 199] width 160 height 27
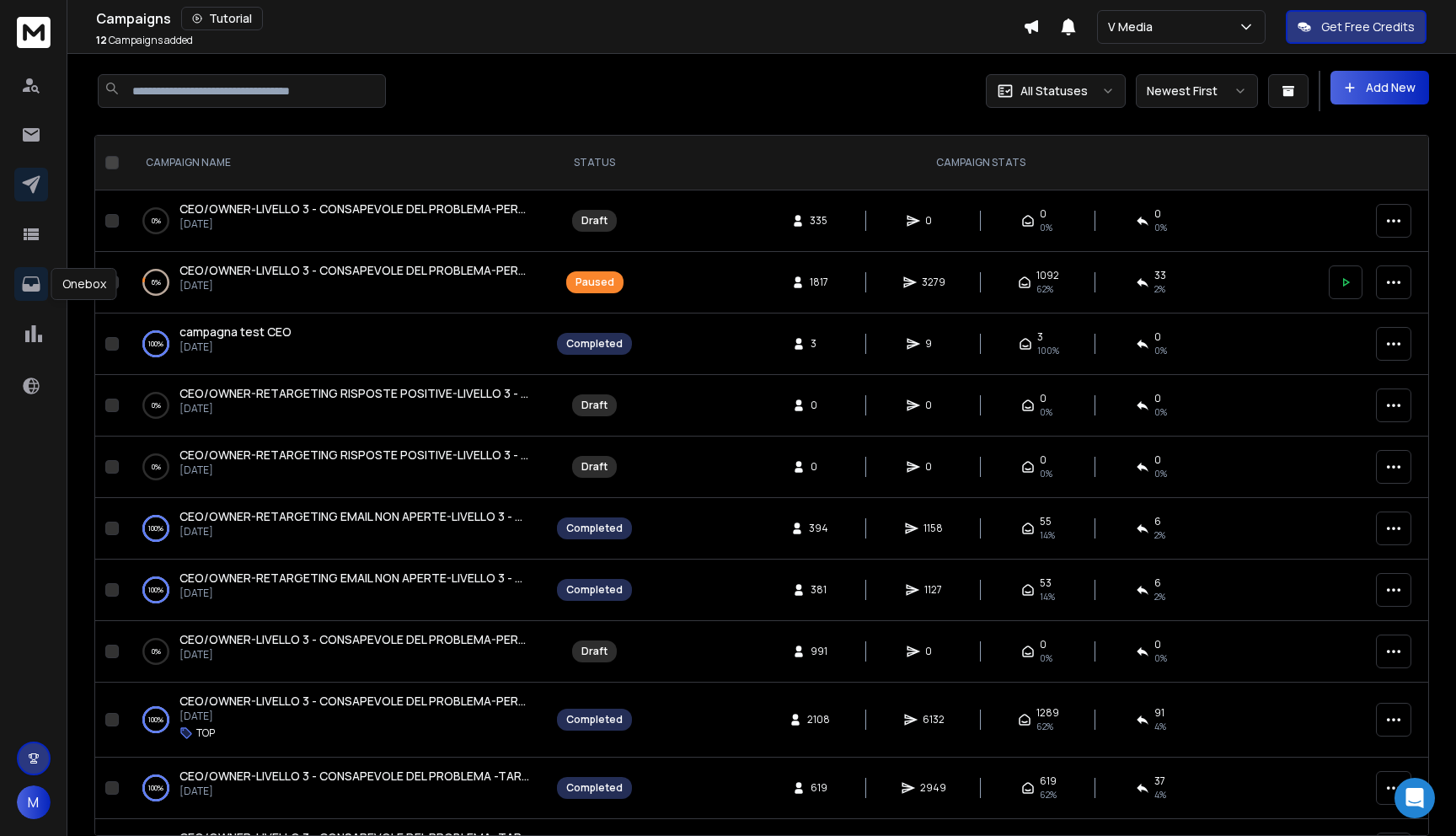
click at [33, 284] on icon at bounding box center [31, 284] width 18 height 15
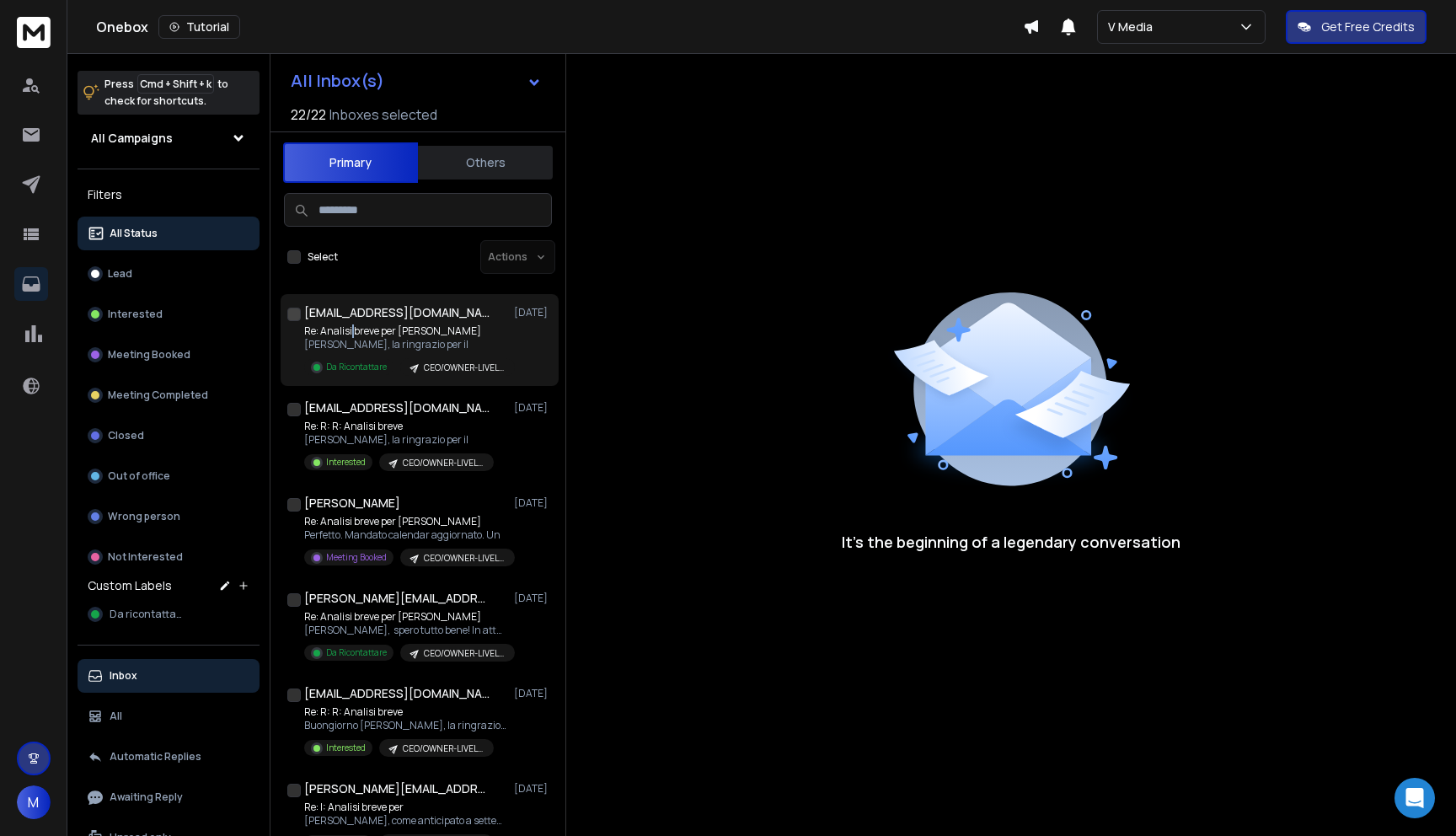
click at [353, 336] on p "Re: Analisi breve per [PERSON_NAME]" at bounding box center [405, 331] width 202 height 14
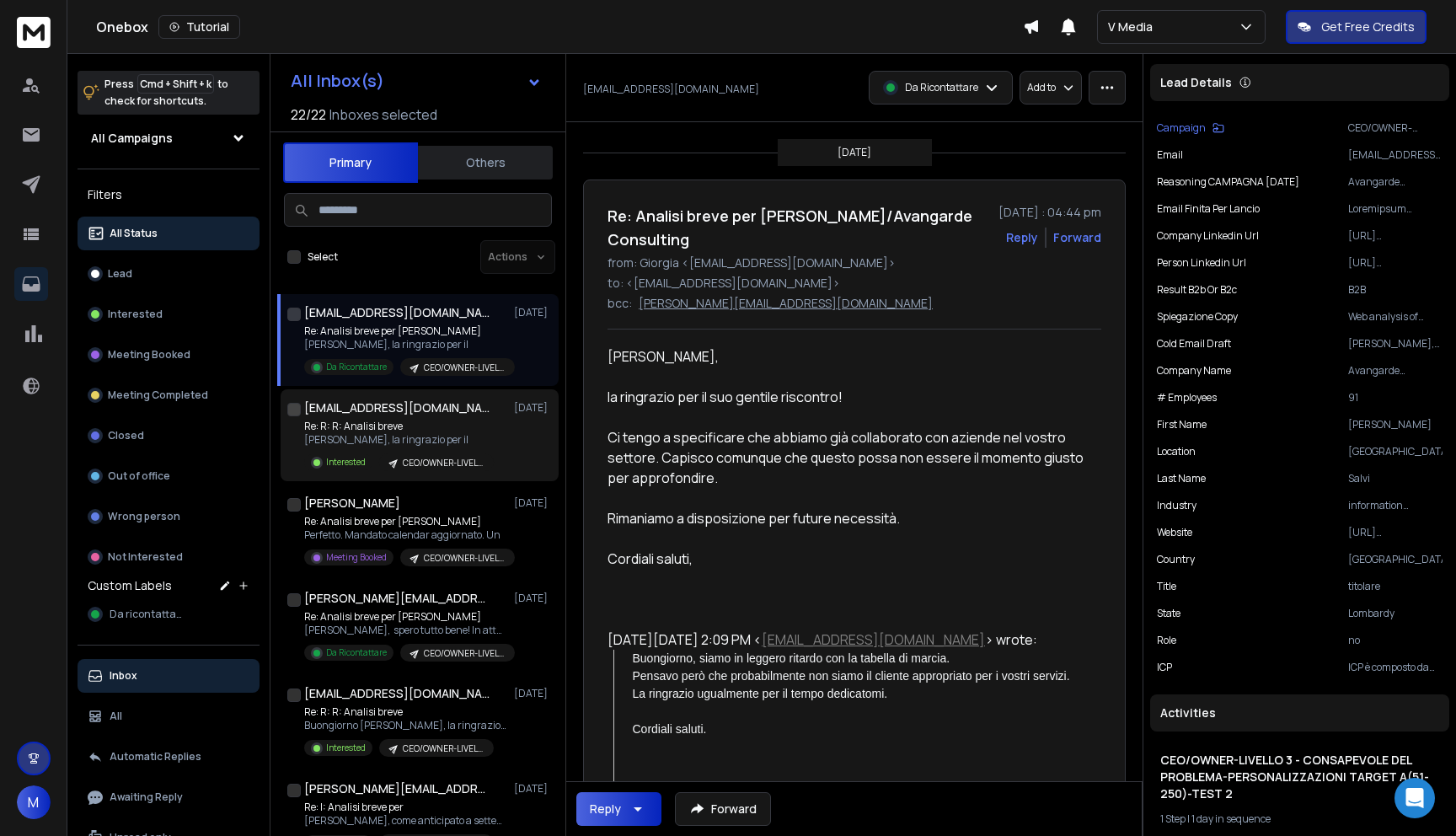
click at [385, 429] on p "Re: R: R: Analisi breve" at bounding box center [398, 426] width 189 height 14
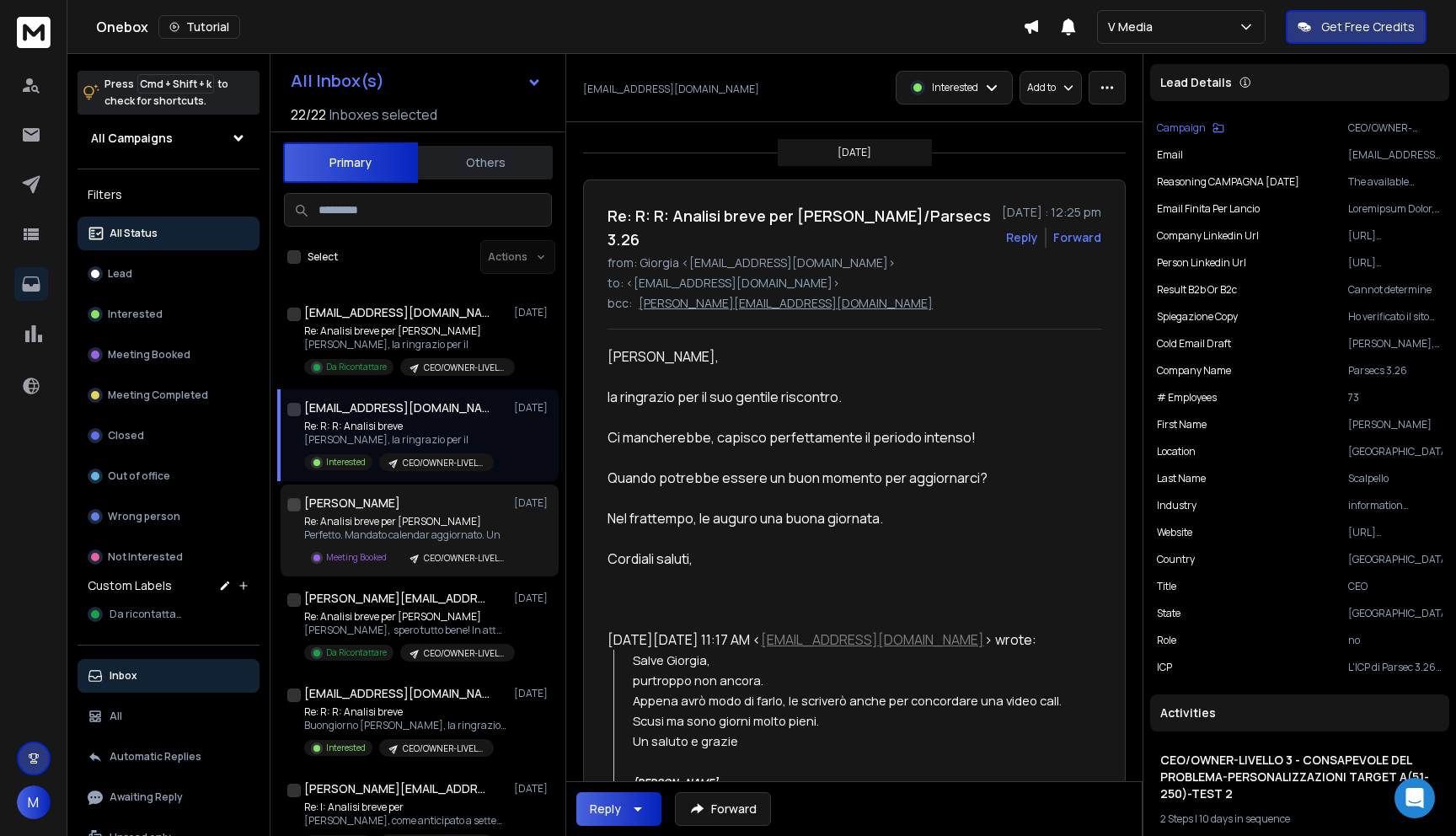
click at [403, 525] on p "Re: Analisi breve per [PERSON_NAME]" at bounding box center [405, 522] width 202 height 14
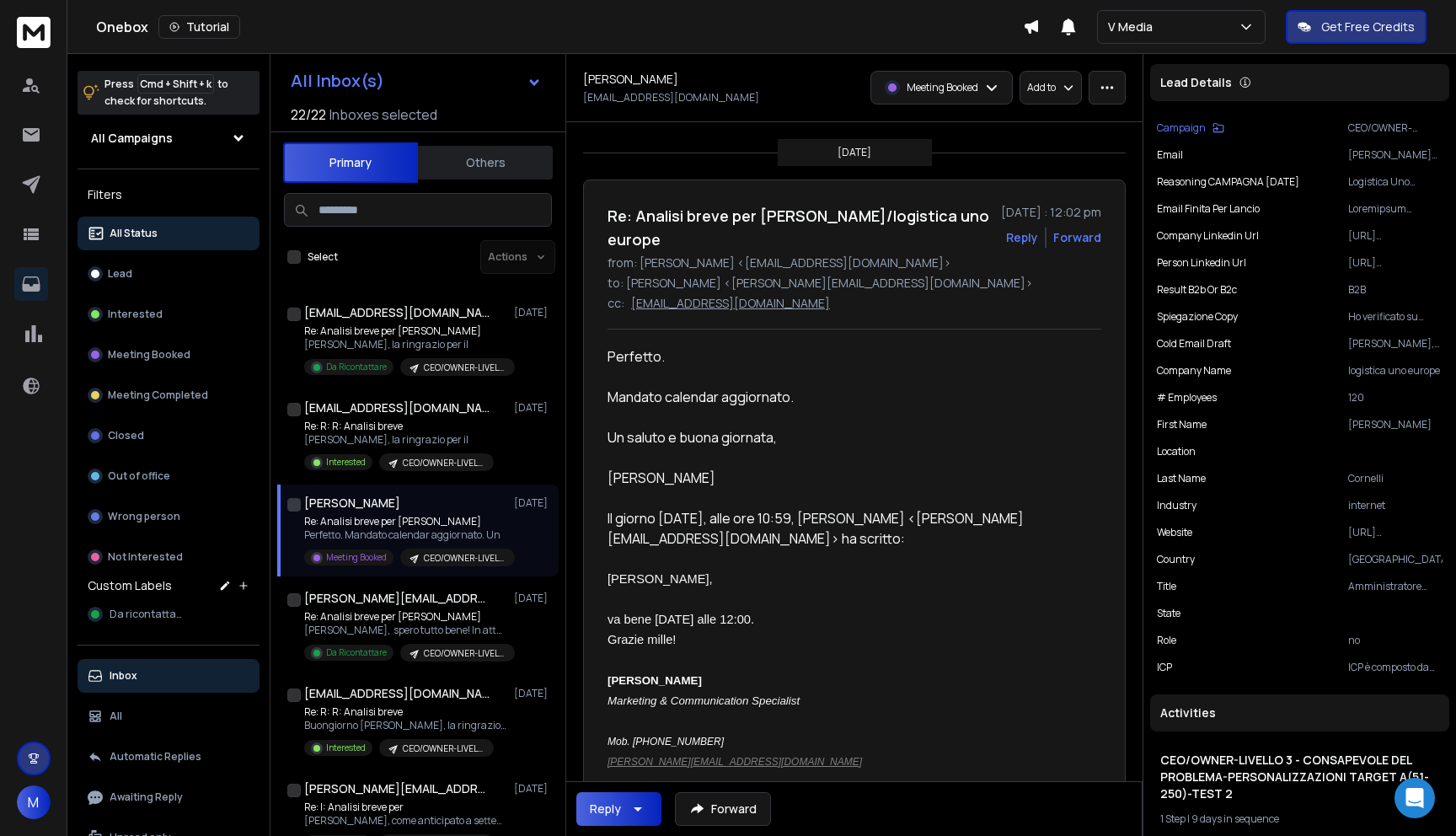
click at [1390, 531] on p "[URL][DOMAIN_NAME]" at bounding box center [1395, 533] width 94 height 14
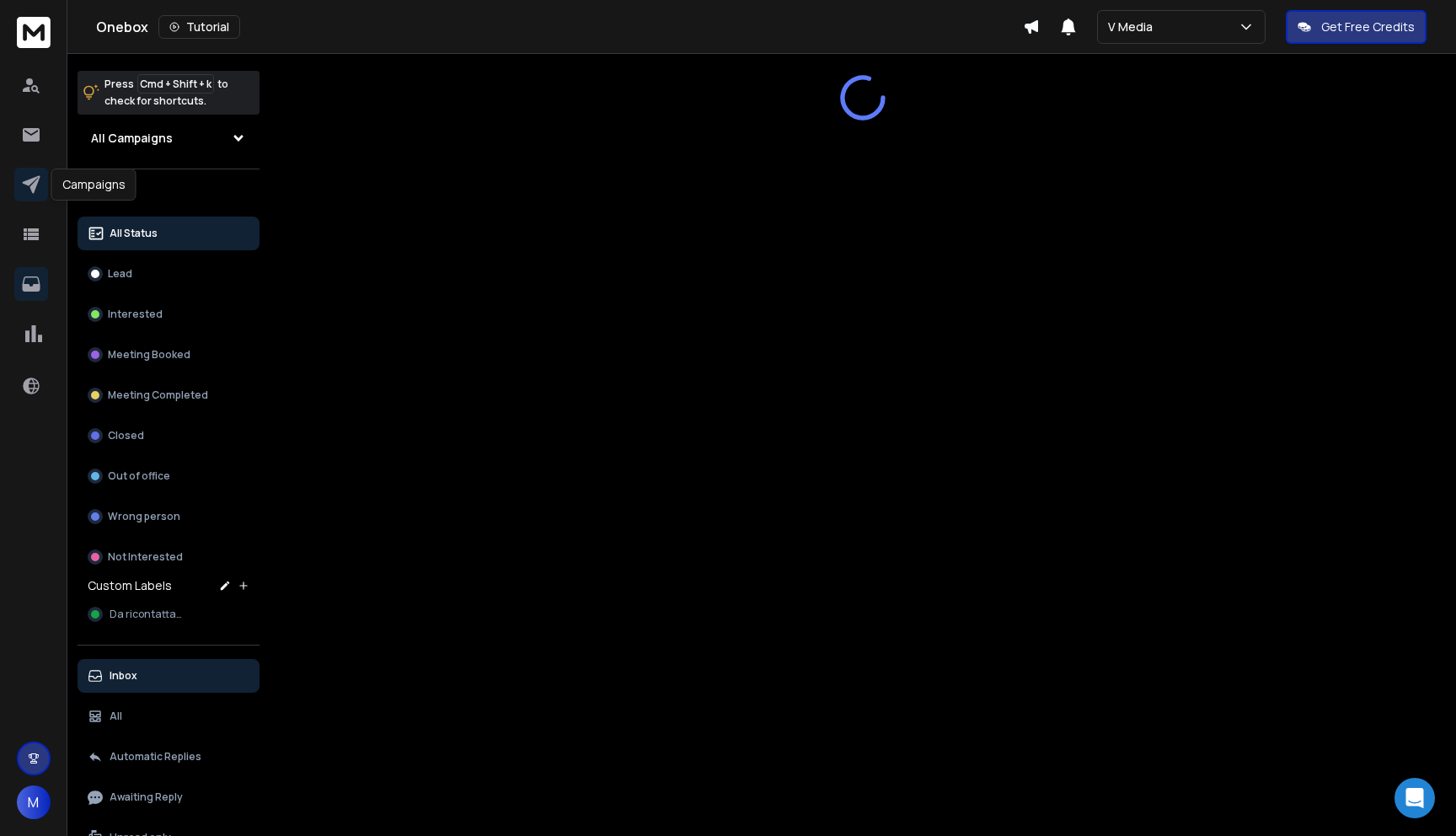
click at [36, 192] on icon at bounding box center [31, 184] width 20 height 20
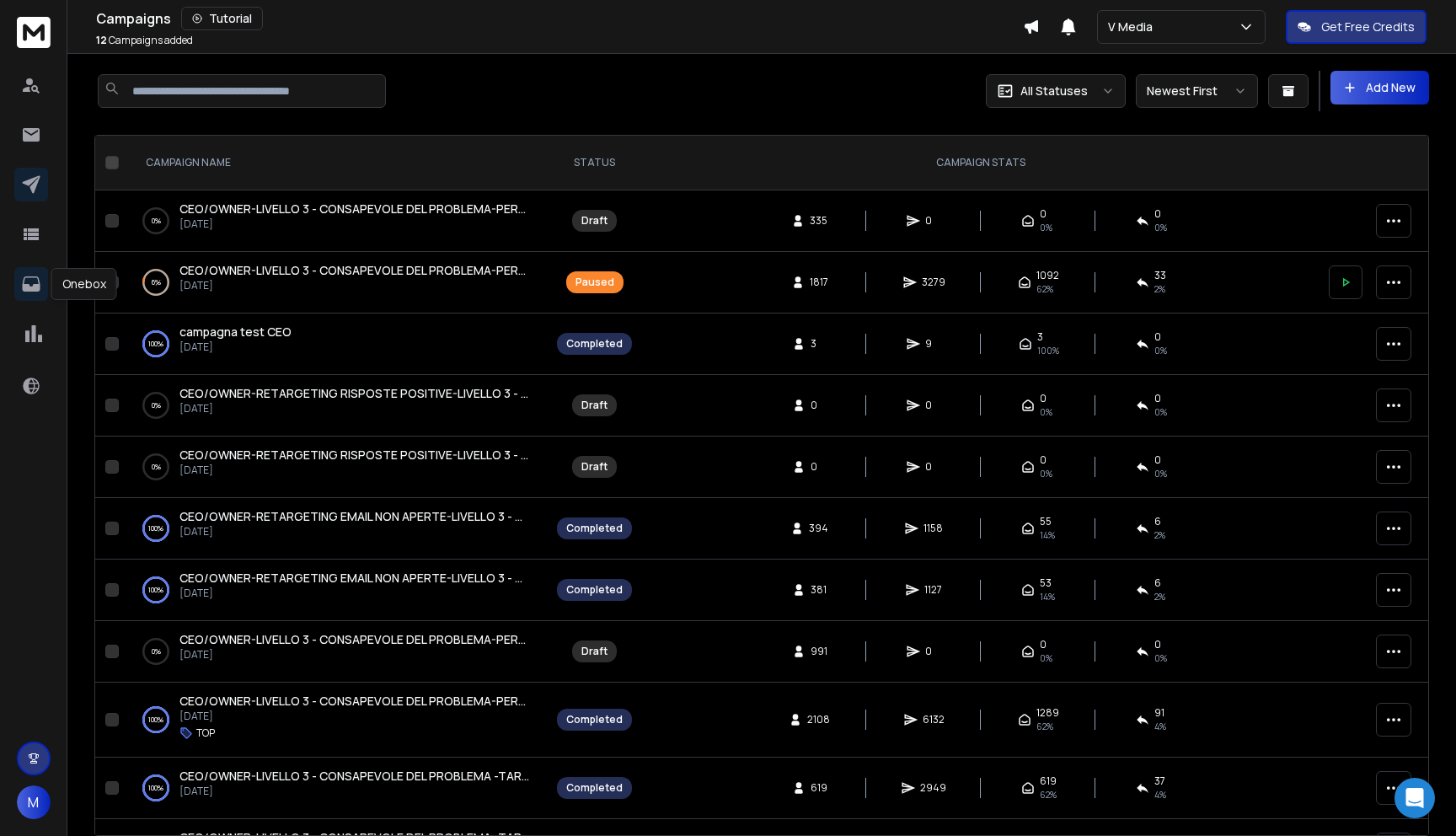
click at [39, 283] on icon at bounding box center [31, 284] width 18 height 15
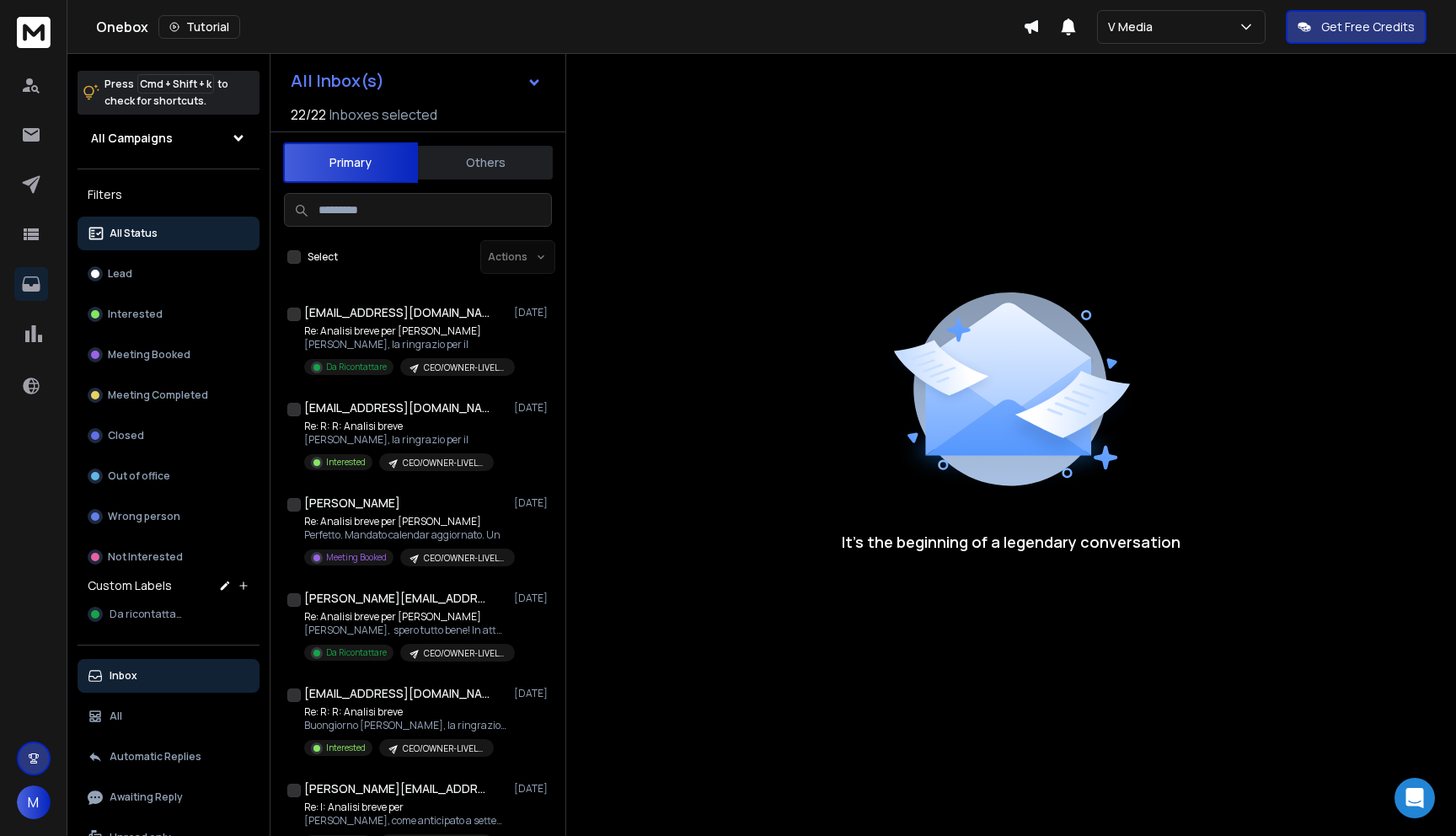
click at [525, 169] on button "Others" at bounding box center [486, 162] width 135 height 37
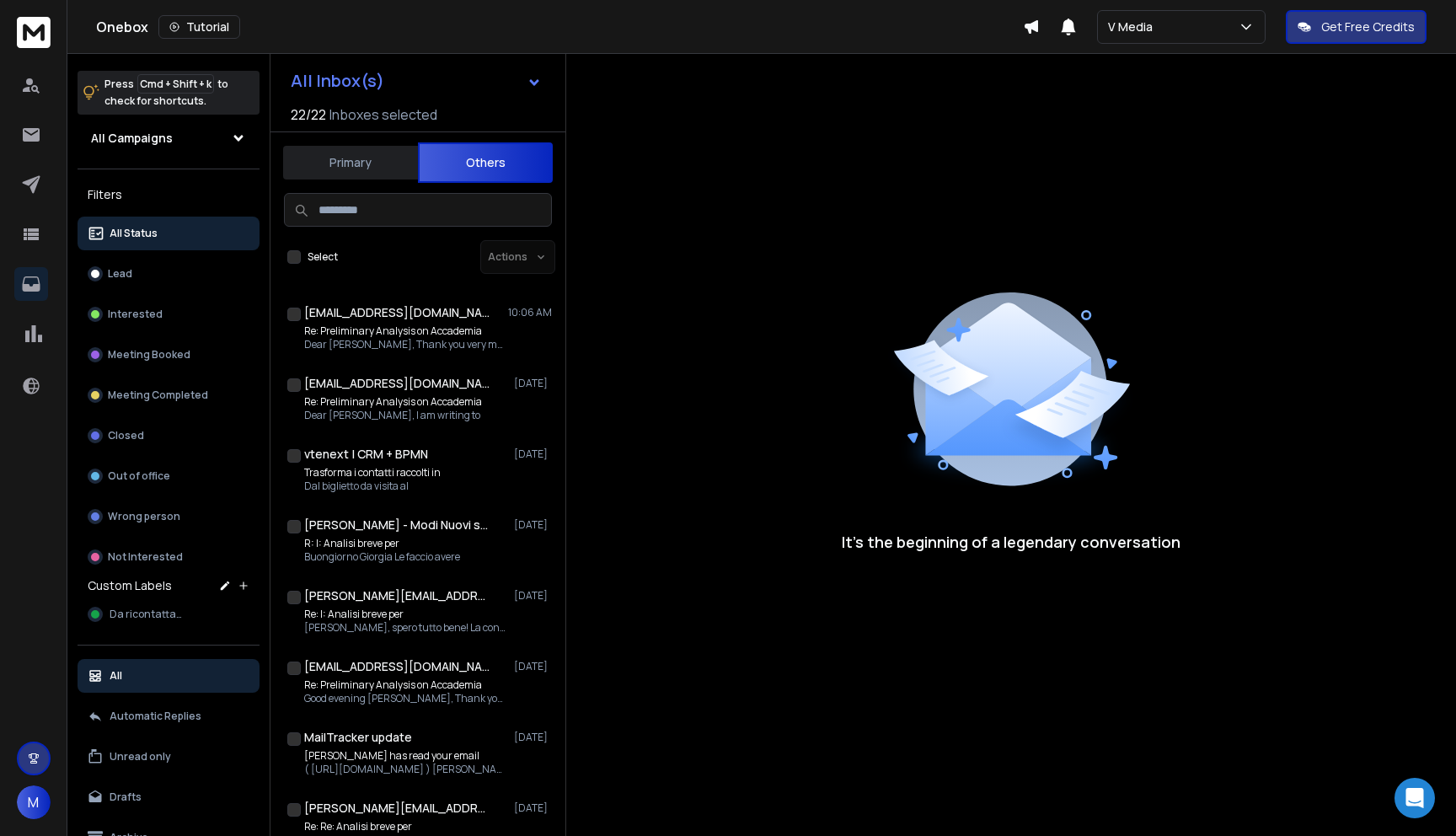
click at [369, 177] on button "Primary" at bounding box center [351, 162] width 135 height 37
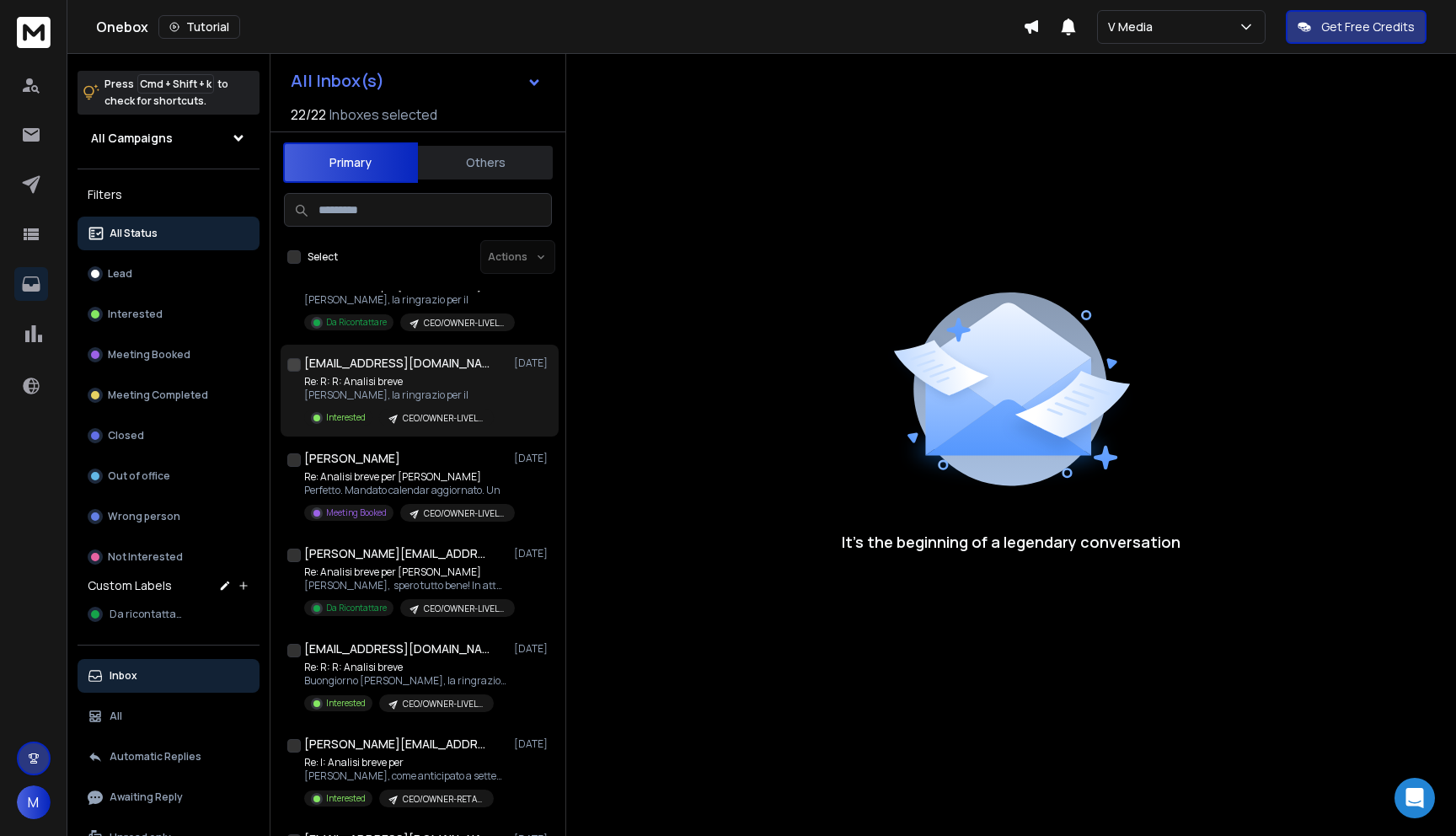
scroll to position [48, 0]
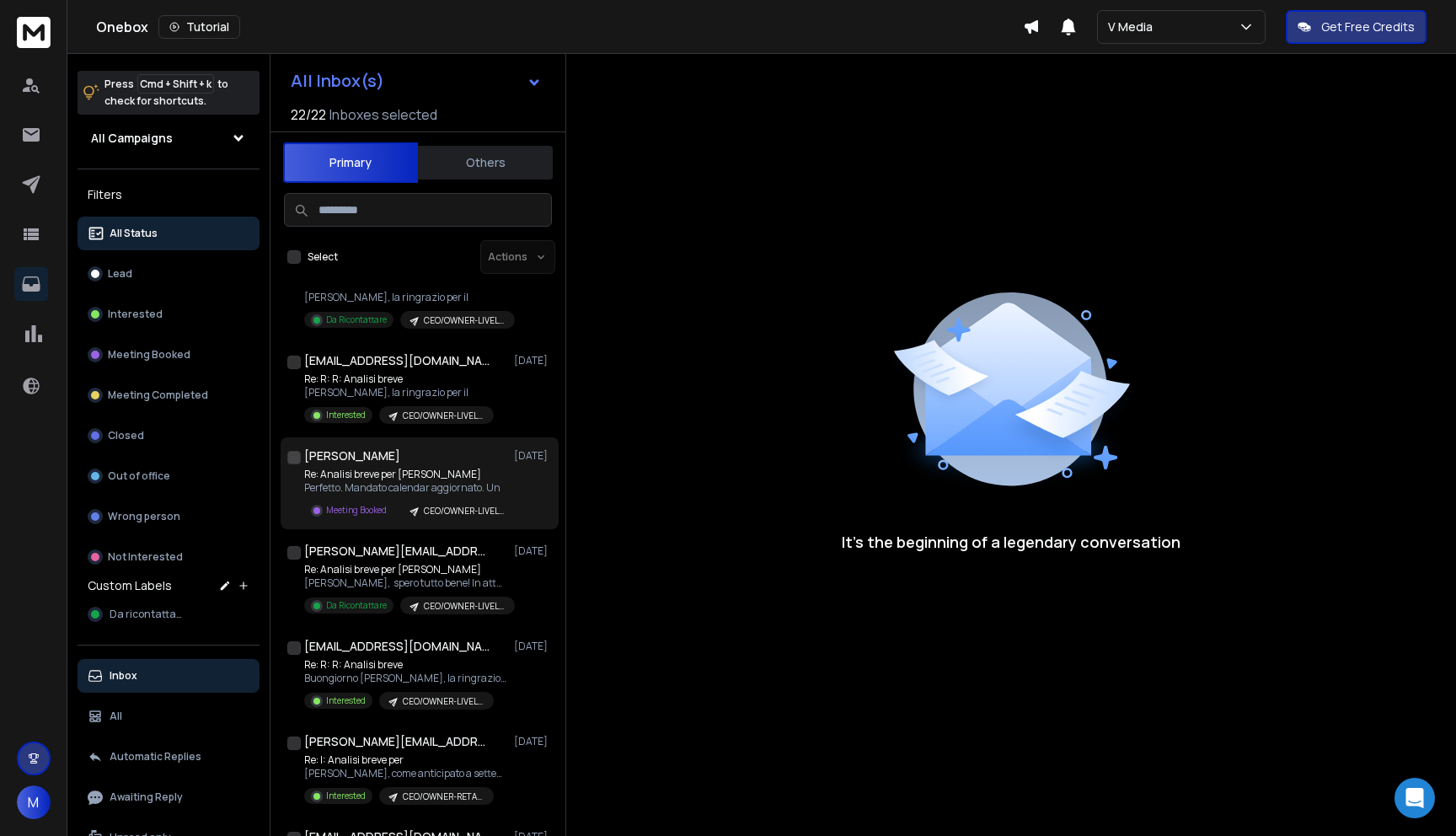
click at [395, 466] on div "[PERSON_NAME] [DATE] Re: Analisi breve per [PERSON_NAME]. Mandato calendar aggi…" at bounding box center [428, 483] width 248 height 71
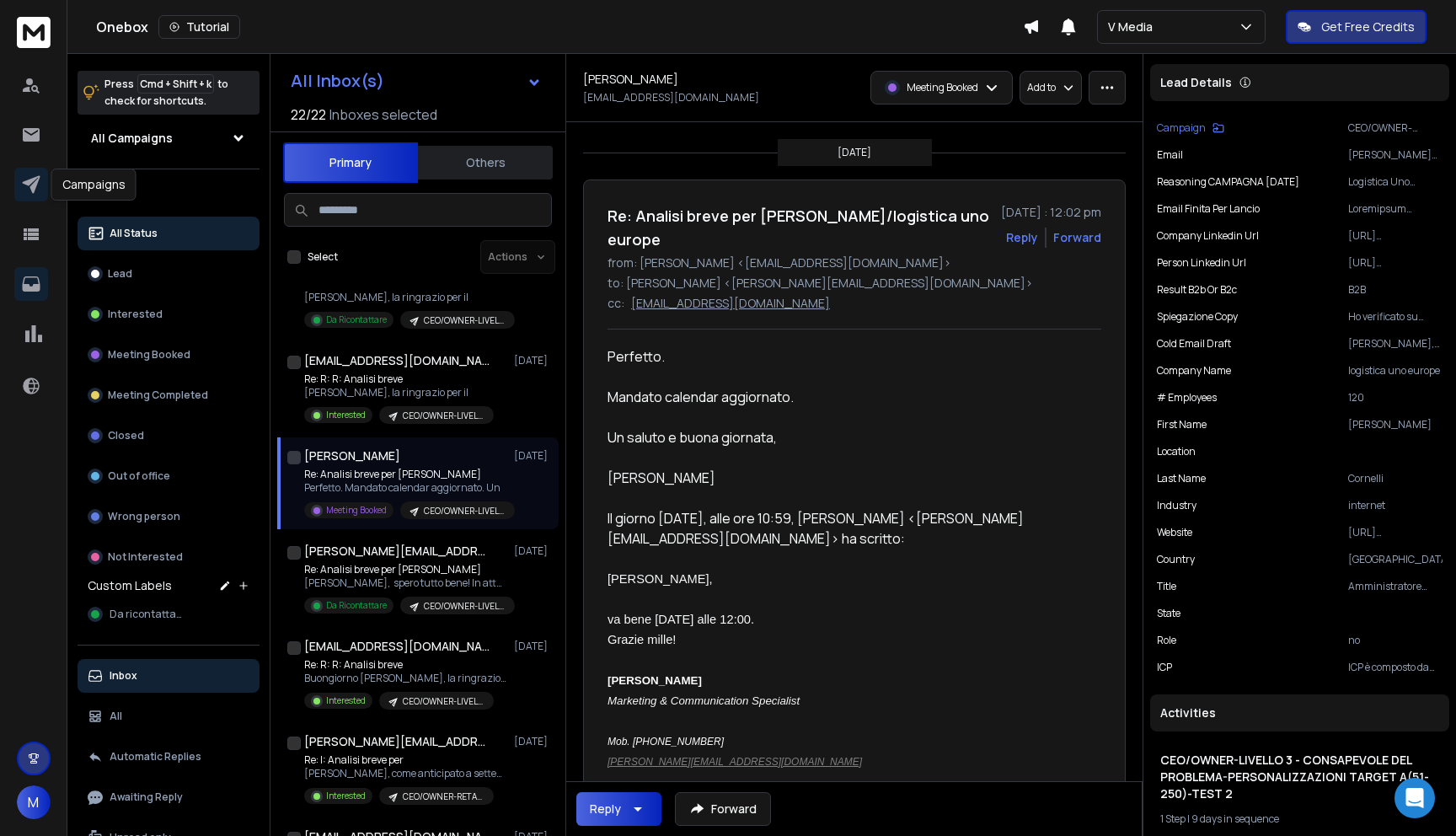
click at [32, 182] on icon at bounding box center [31, 185] width 18 height 18
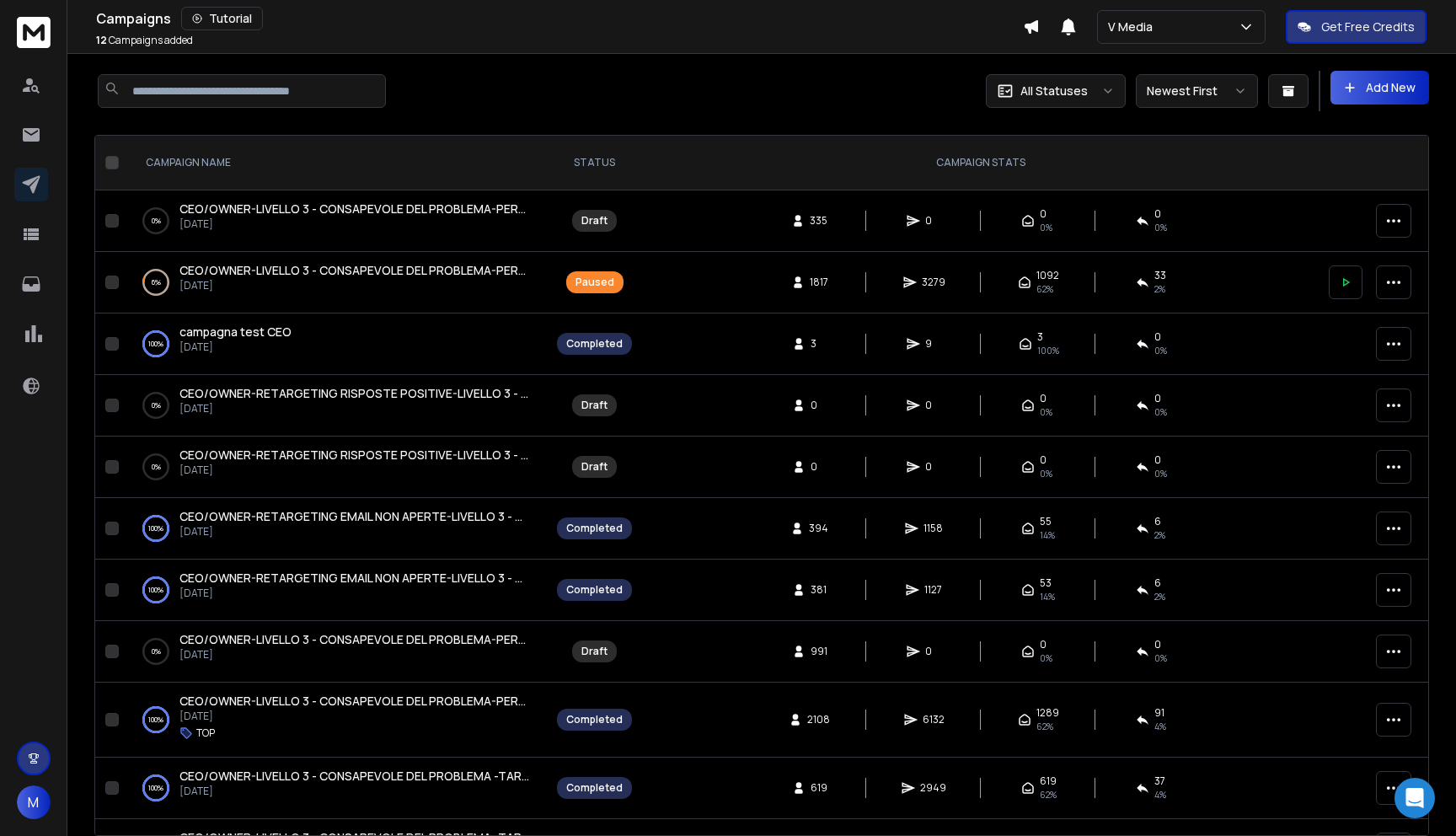
click at [450, 213] on span "CEO/OWNER-LIVELLO 3 - CONSAPEVOLE DEL PROBLEMA-PERSONALIZZAZIONI TARGET B(51-25…" at bounding box center [472, 208] width 585 height 16
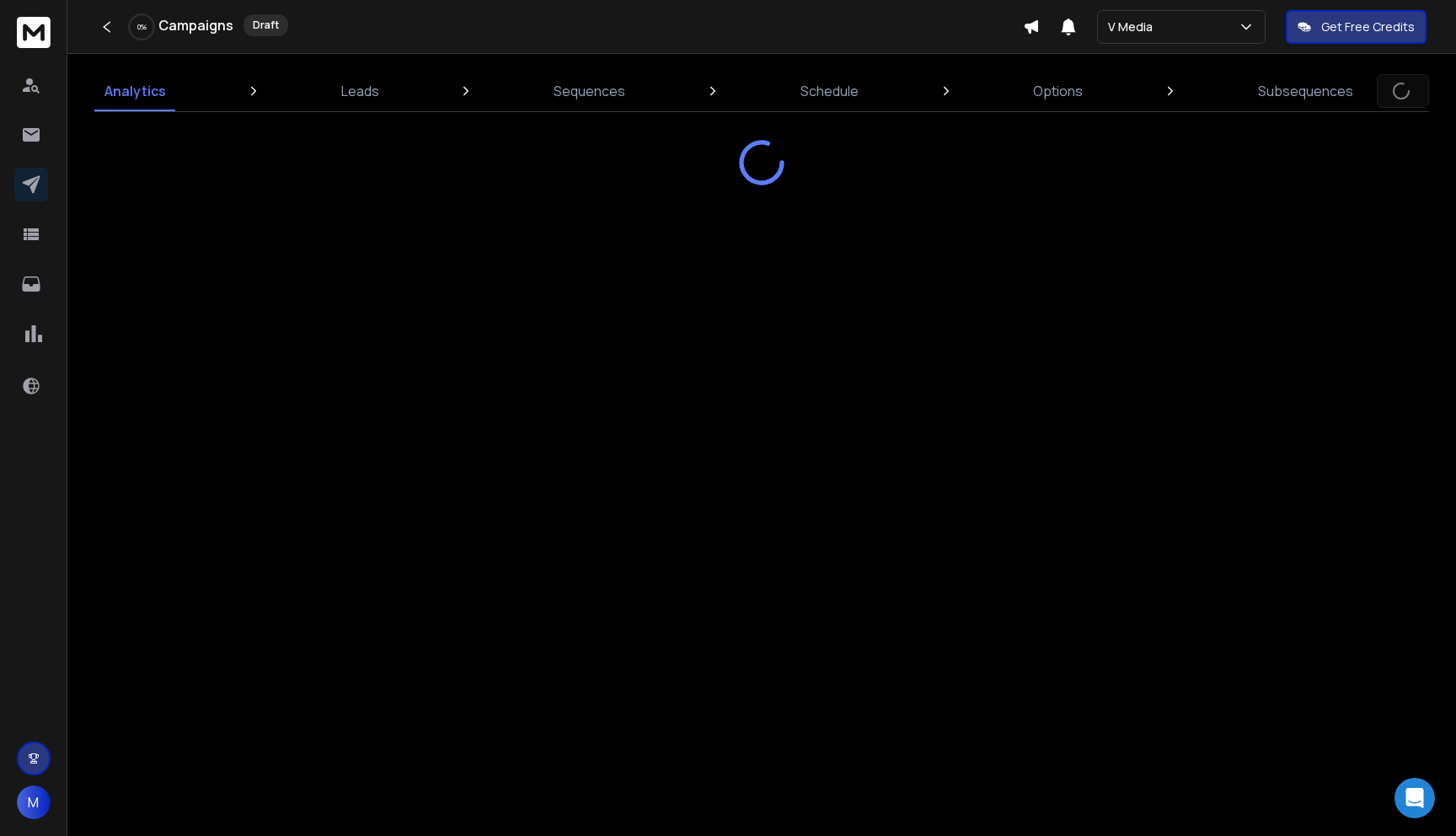
scroll to position [1, 0]
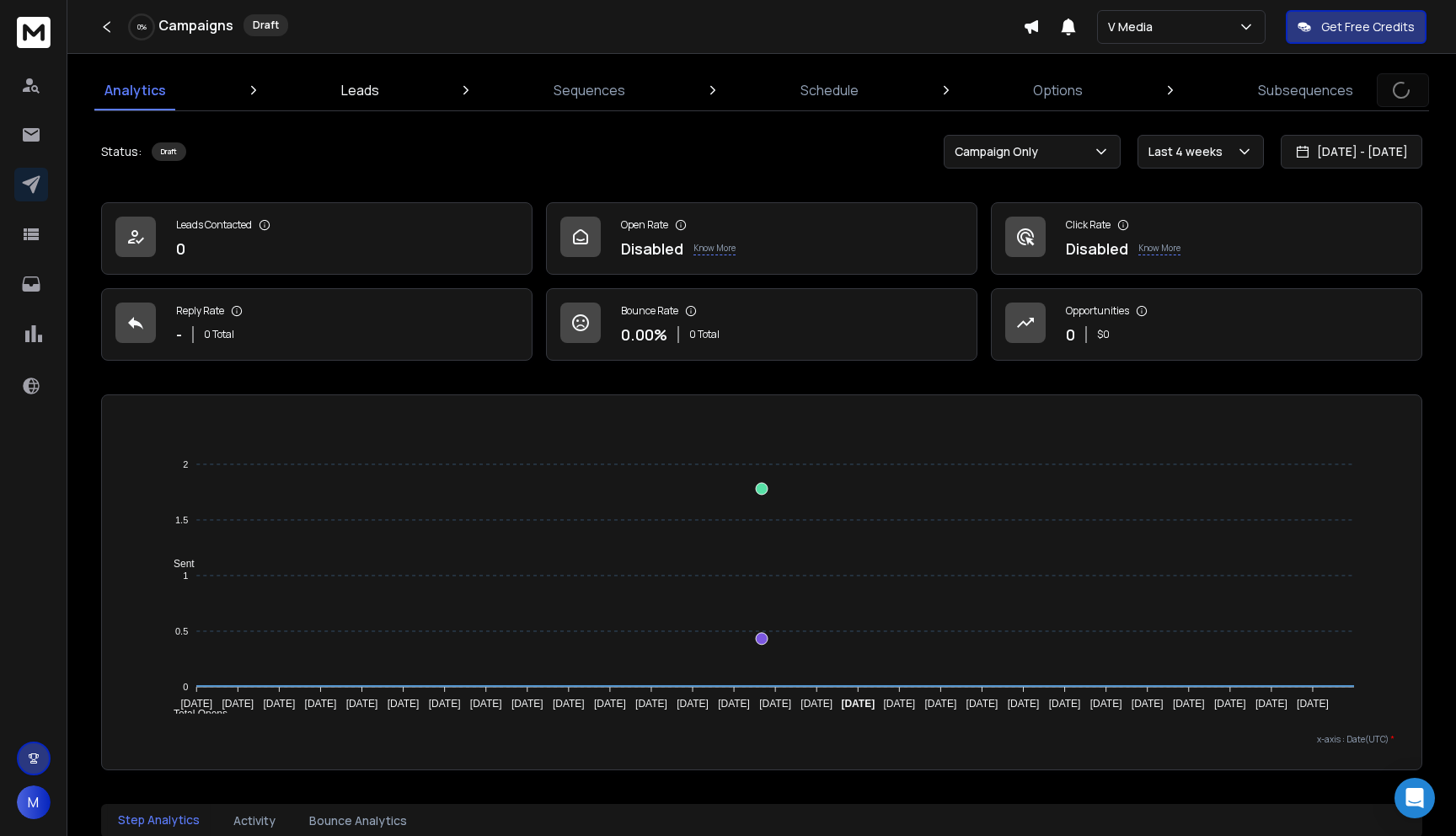
click at [374, 103] on link "Leads" at bounding box center [360, 90] width 58 height 41
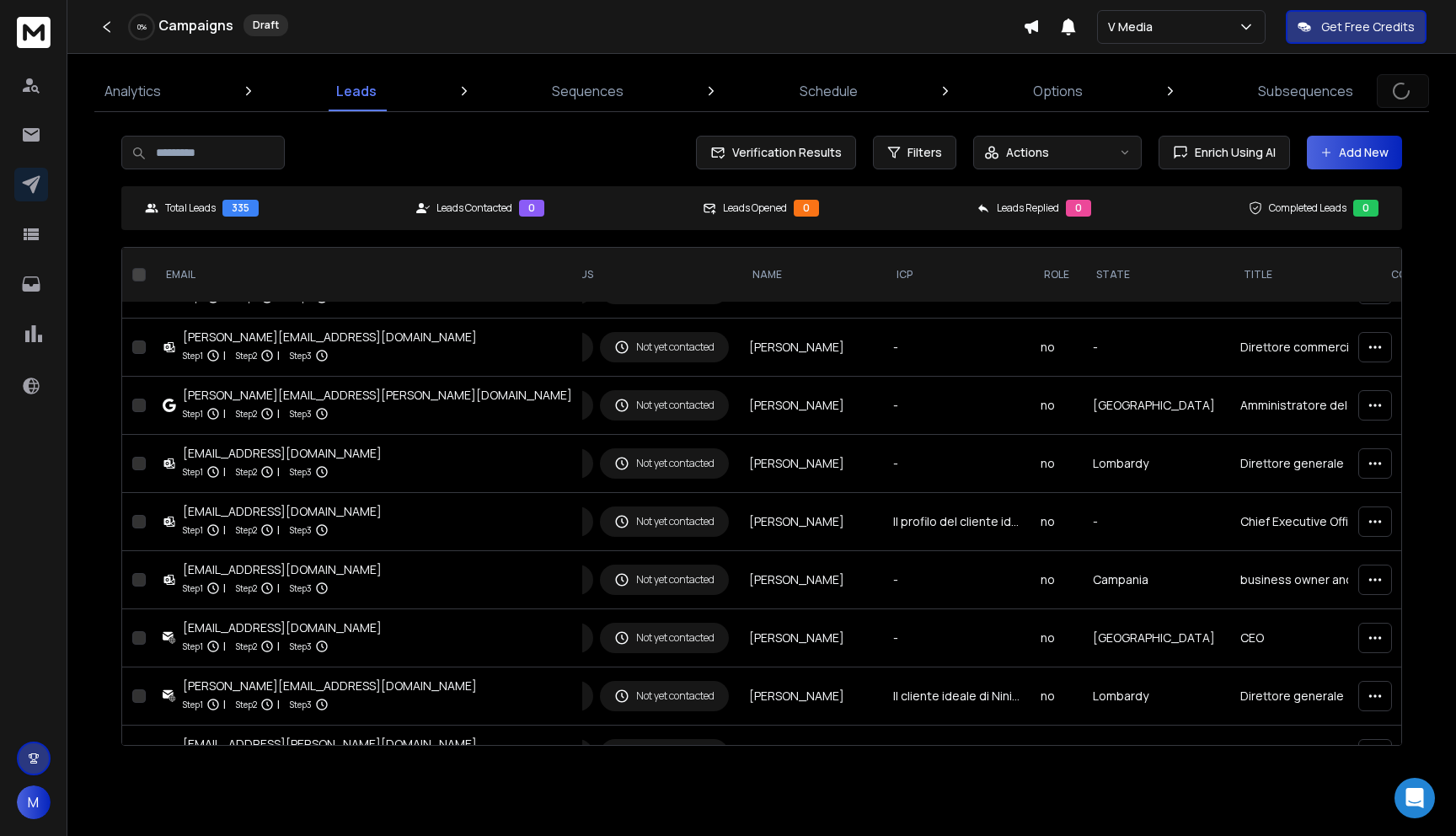
scroll to position [857, 0]
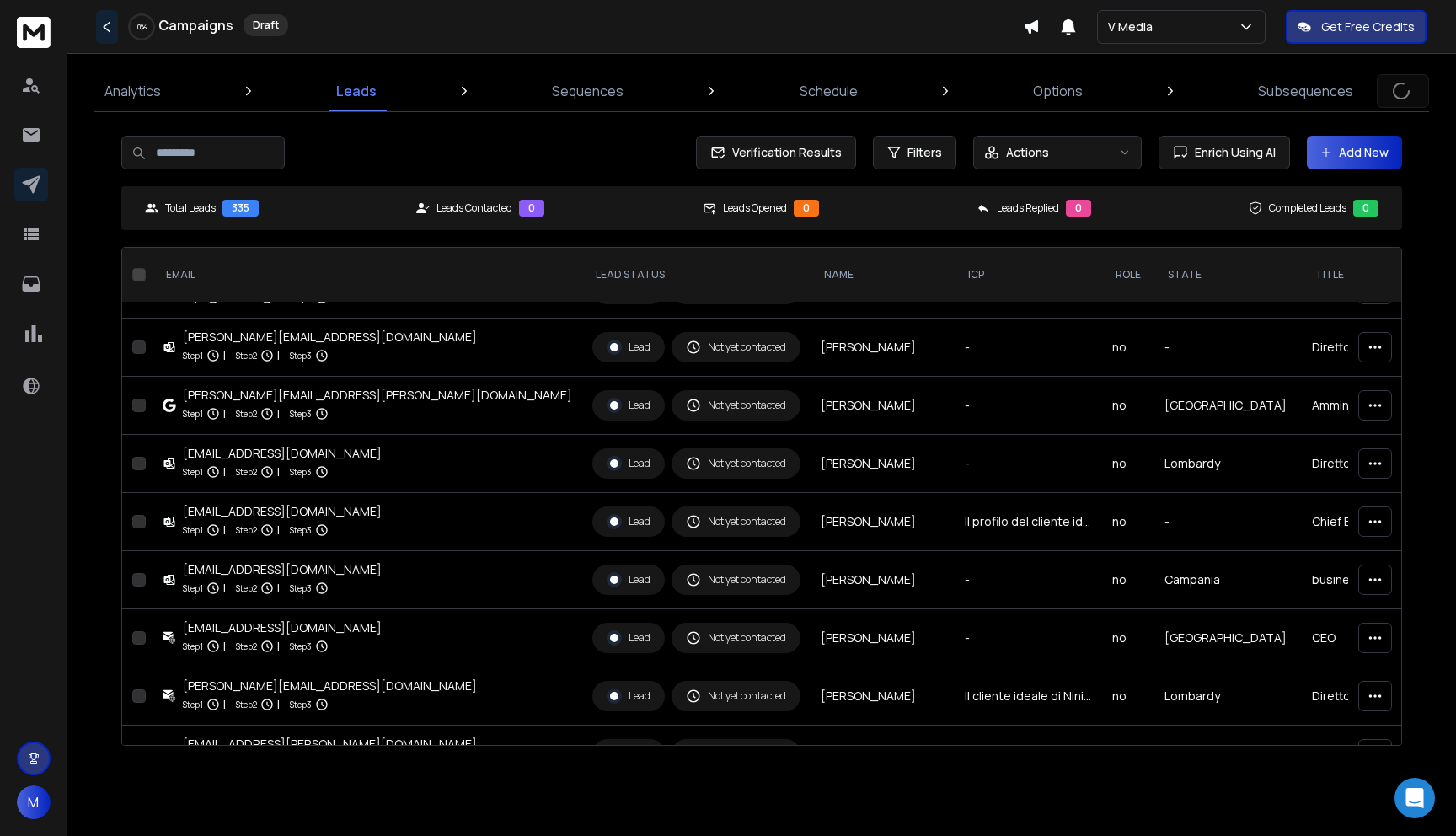
click at [106, 25] on icon at bounding box center [106, 26] width 7 height 11
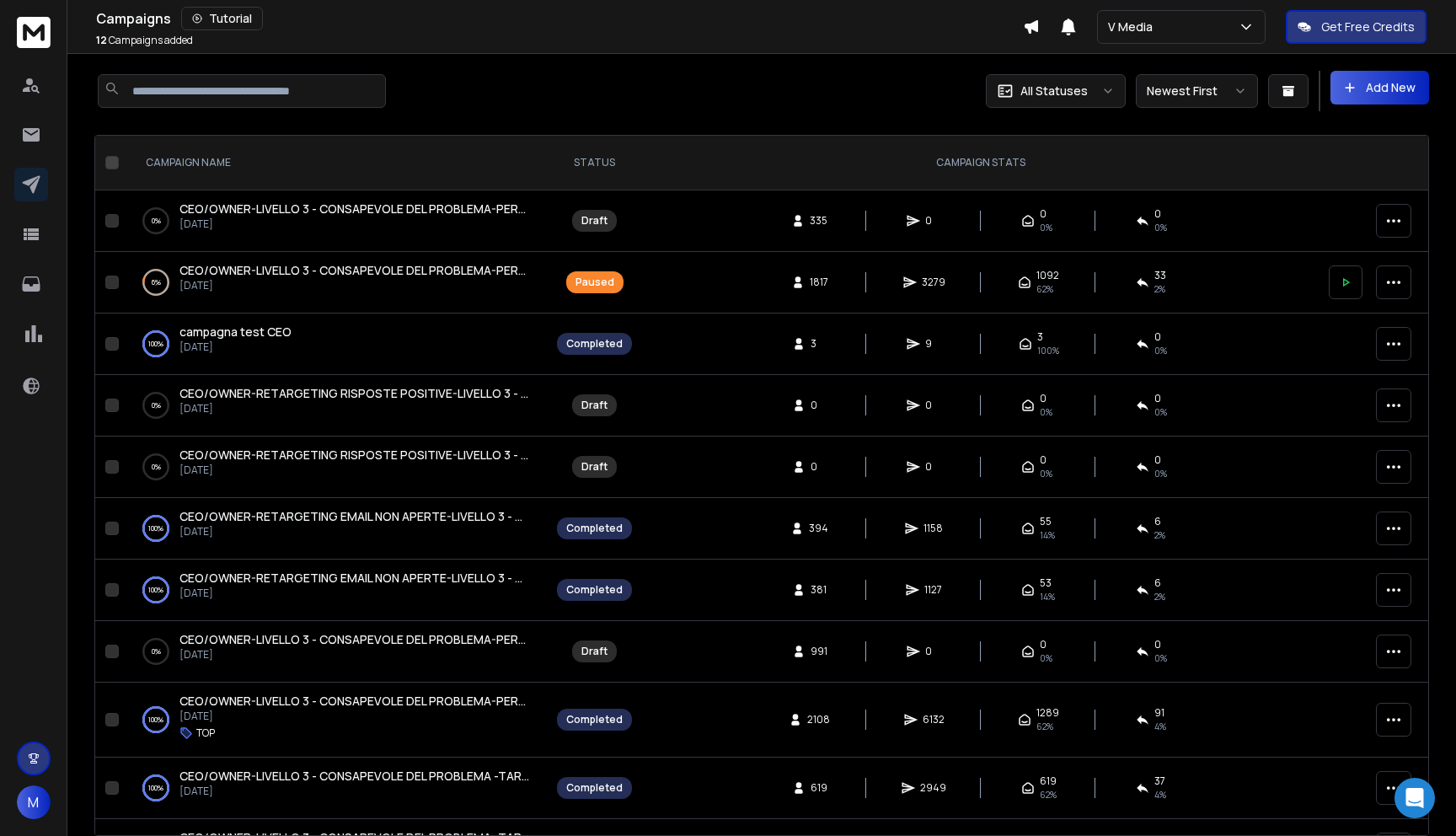
click at [432, 265] on span "CEO/OWNER-LIVELLO 3 - CONSAPEVOLE DEL PROBLEMA-PERSONALIZZAZIONI TARGET A(51-25…" at bounding box center [472, 270] width 585 height 16
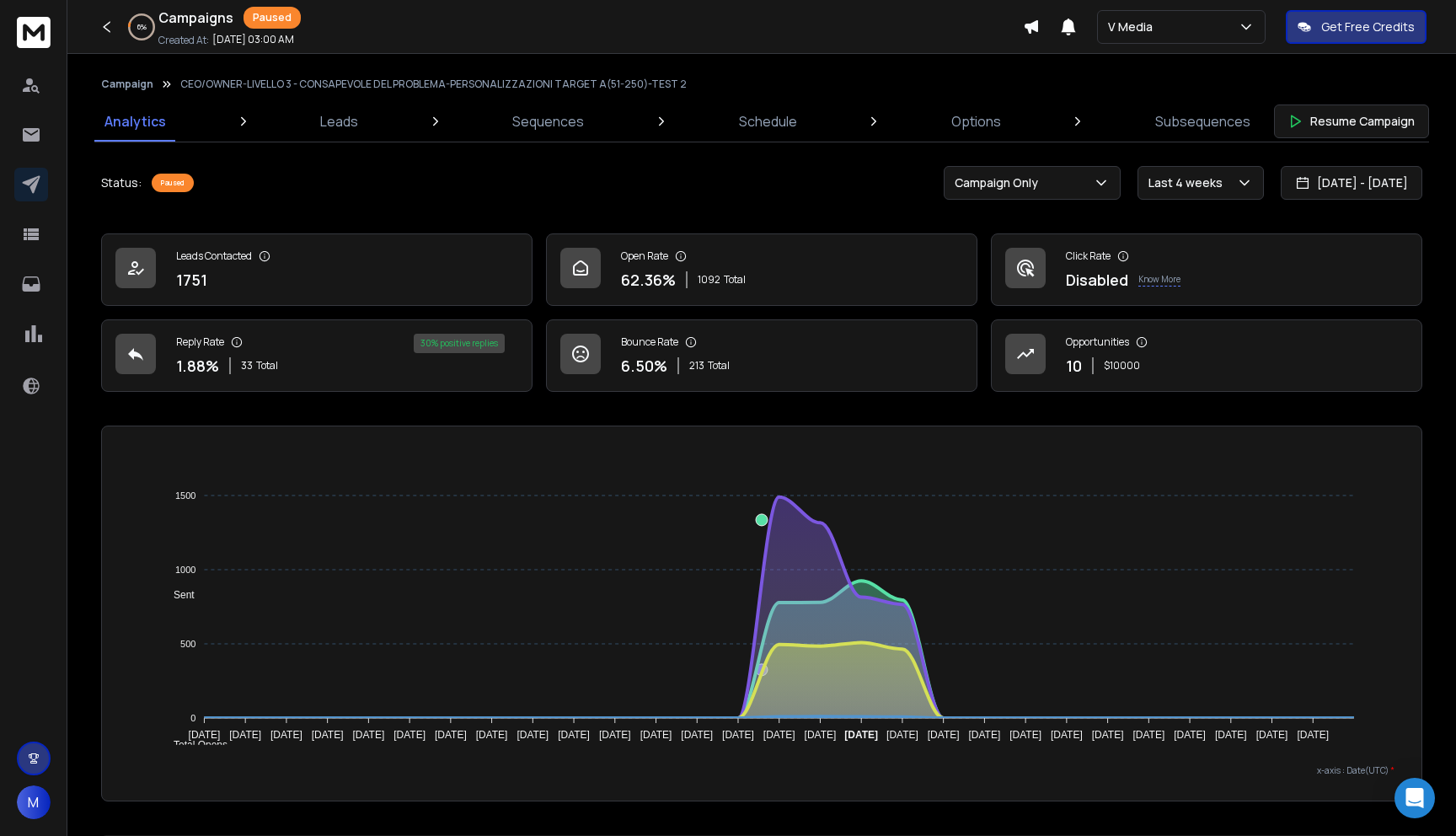
click at [1165, 206] on div "Status: Paused Resume Campaign Campaign Only Last 4 weeks 15 Sep 2025 - 13 Oct …" at bounding box center [761, 633] width 1321 height 935
click at [1160, 203] on div "Status: Paused Resume Campaign Campaign Only Last 4 weeks 15 Sep 2025 - 13 Oct …" at bounding box center [761, 633] width 1321 height 935
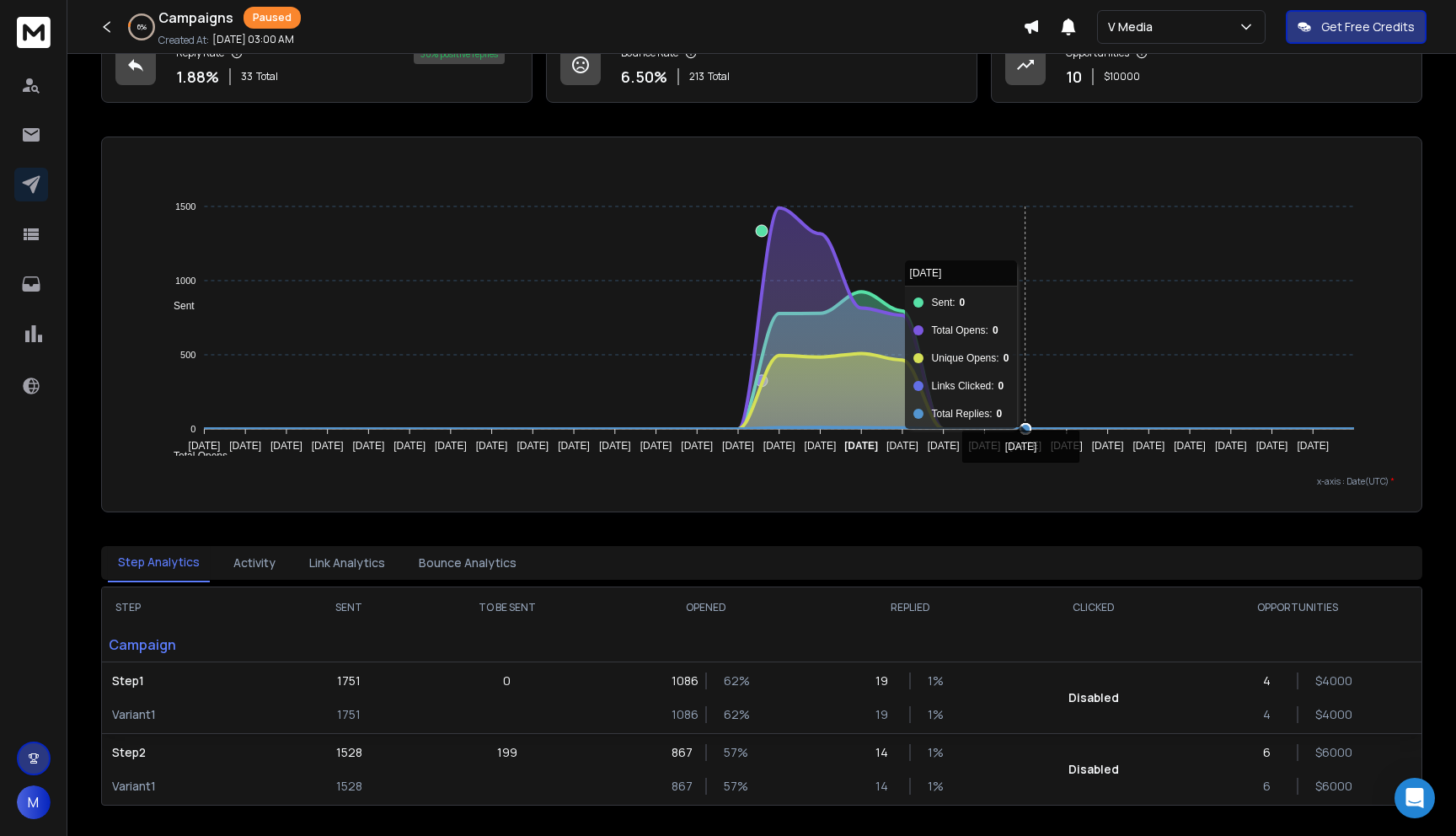
click at [1022, 335] on foreignobject "Sent Total Opens Unique Opens Links Clicked Total Replies" at bounding box center [761, 307] width 1202 height 295
drag, startPoint x: 1022, startPoint y: 335, endPoint x: 1046, endPoint y: 259, distance: 79.7
click at [1022, 328] on foreignobject "Sent Total Opens Unique Opens Links Clicked Total Replies" at bounding box center [761, 307] width 1202 height 295
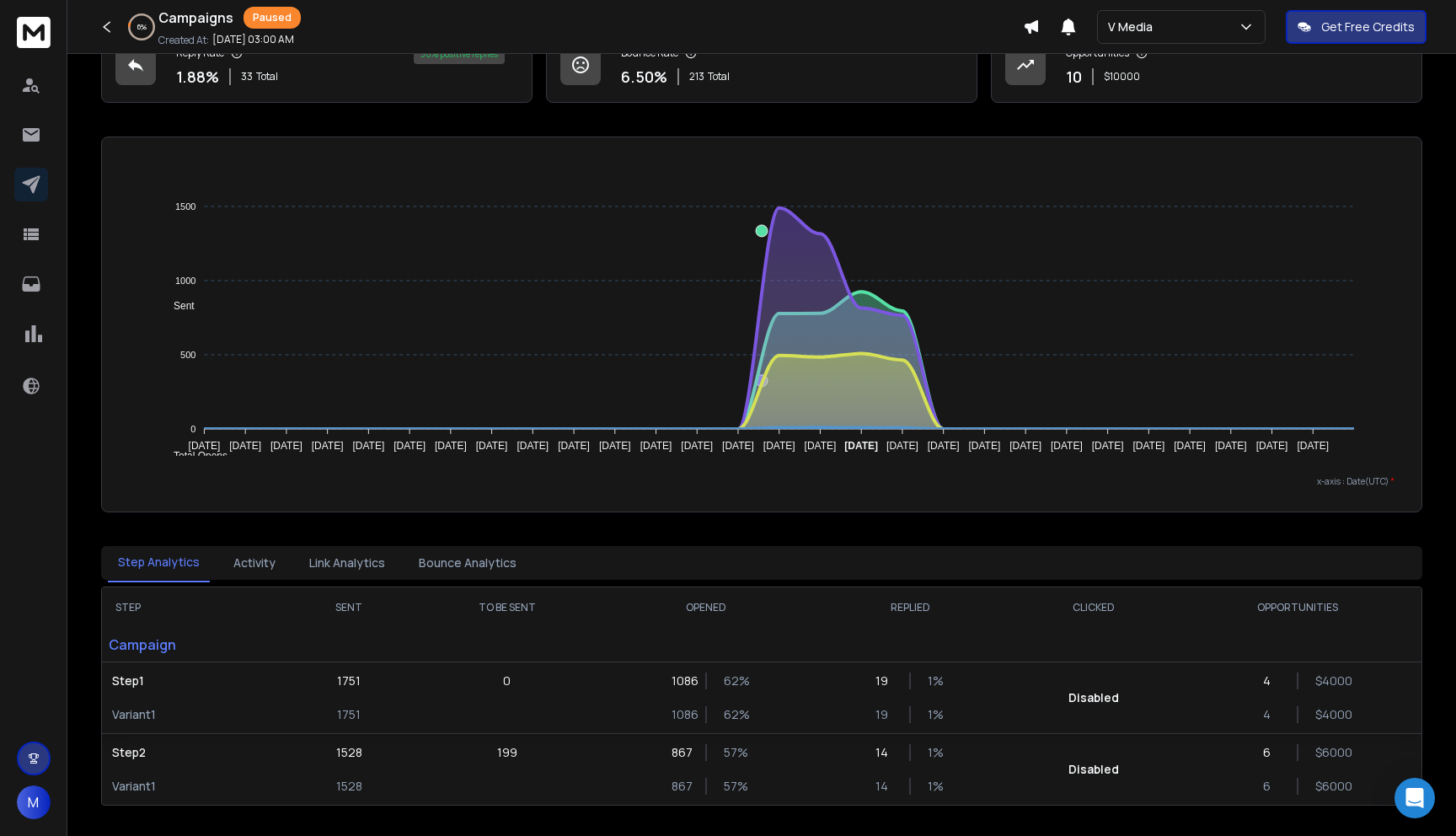
click at [1202, 186] on foreignobject "Sent Total Opens Unique Opens Links Clicked Total Replies" at bounding box center [761, 307] width 1202 height 295
click at [1221, 33] on div "V Media" at bounding box center [1181, 27] width 147 height 17
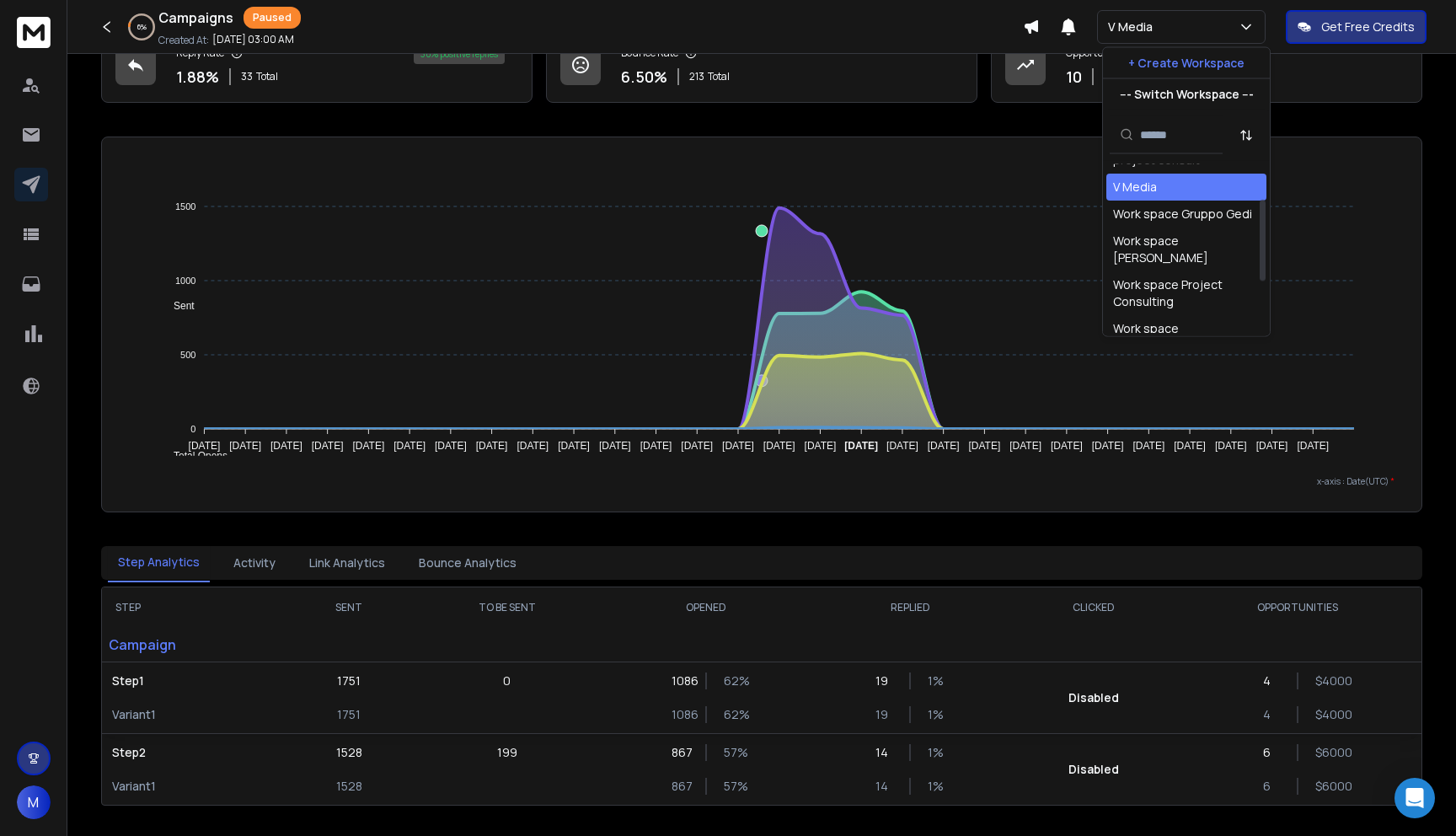
scroll to position [80, 0]
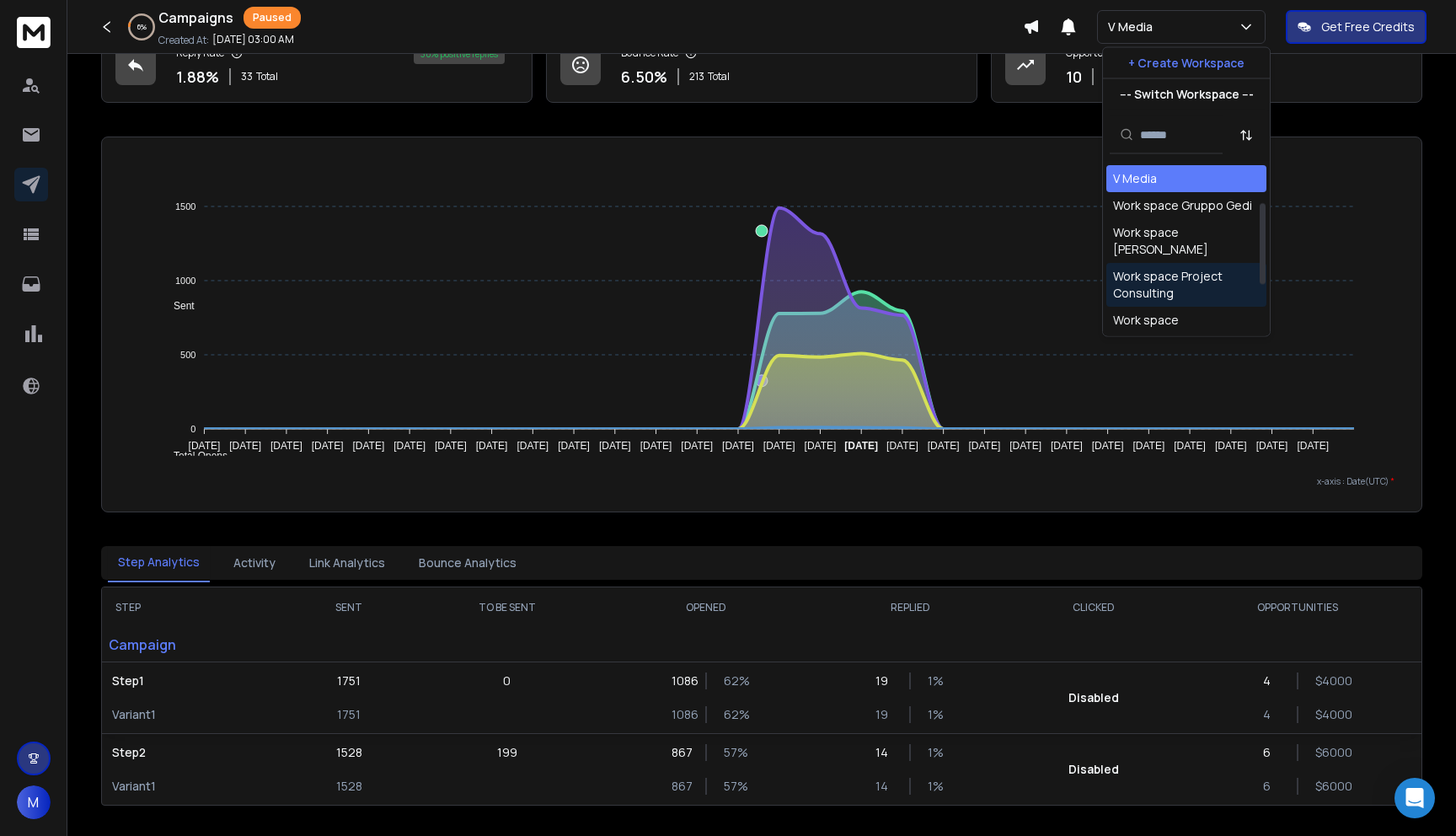
click at [1202, 275] on div "Work space Project Consulting" at bounding box center [1186, 285] width 147 height 34
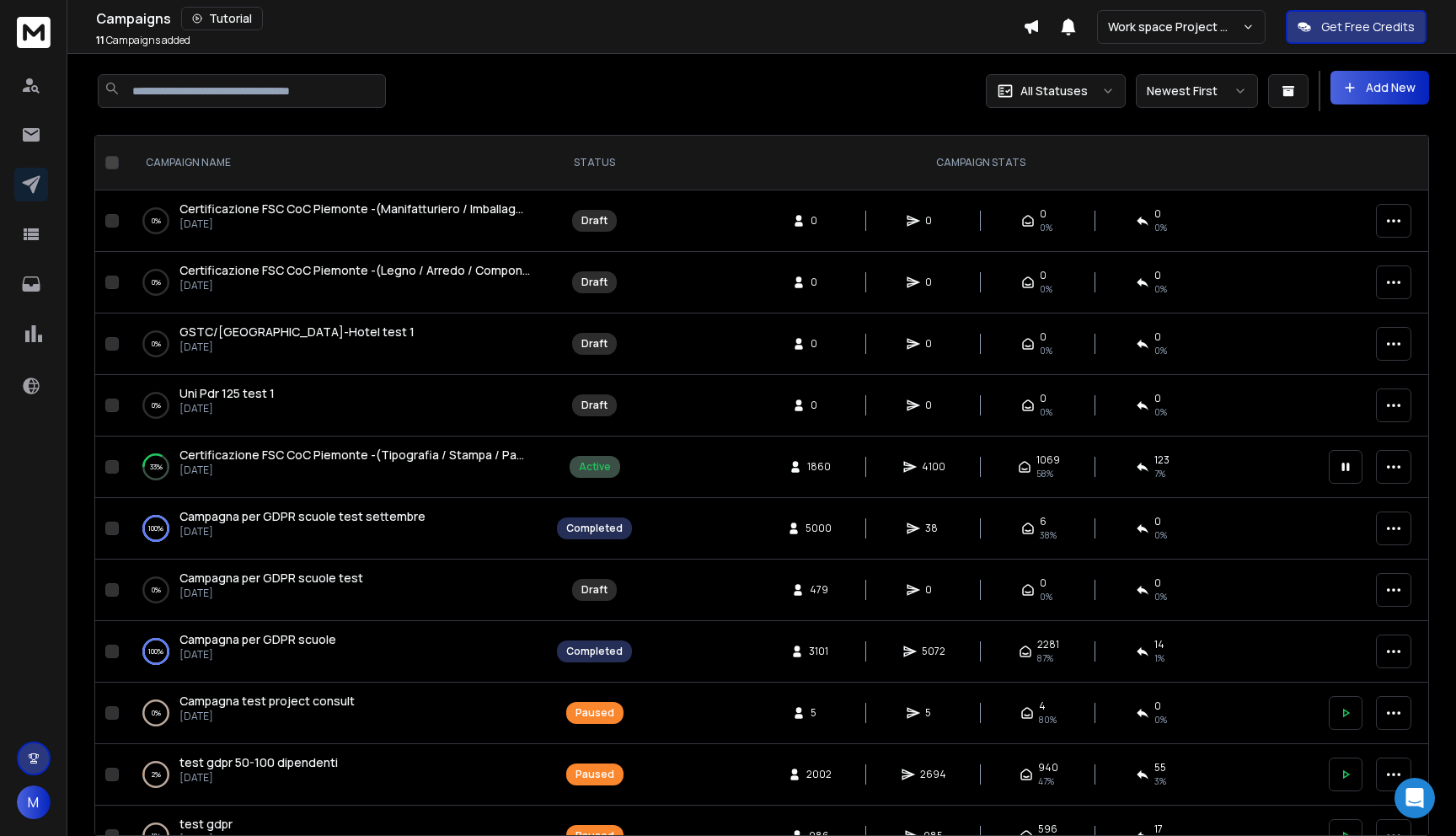
drag, startPoint x: 0, startPoint y: 0, endPoint x: 1201, endPoint y: 273, distance: 1231.6
click at [1201, 273] on div "0 0 0 0% 0 0%" at bounding box center [980, 282] width 656 height 27
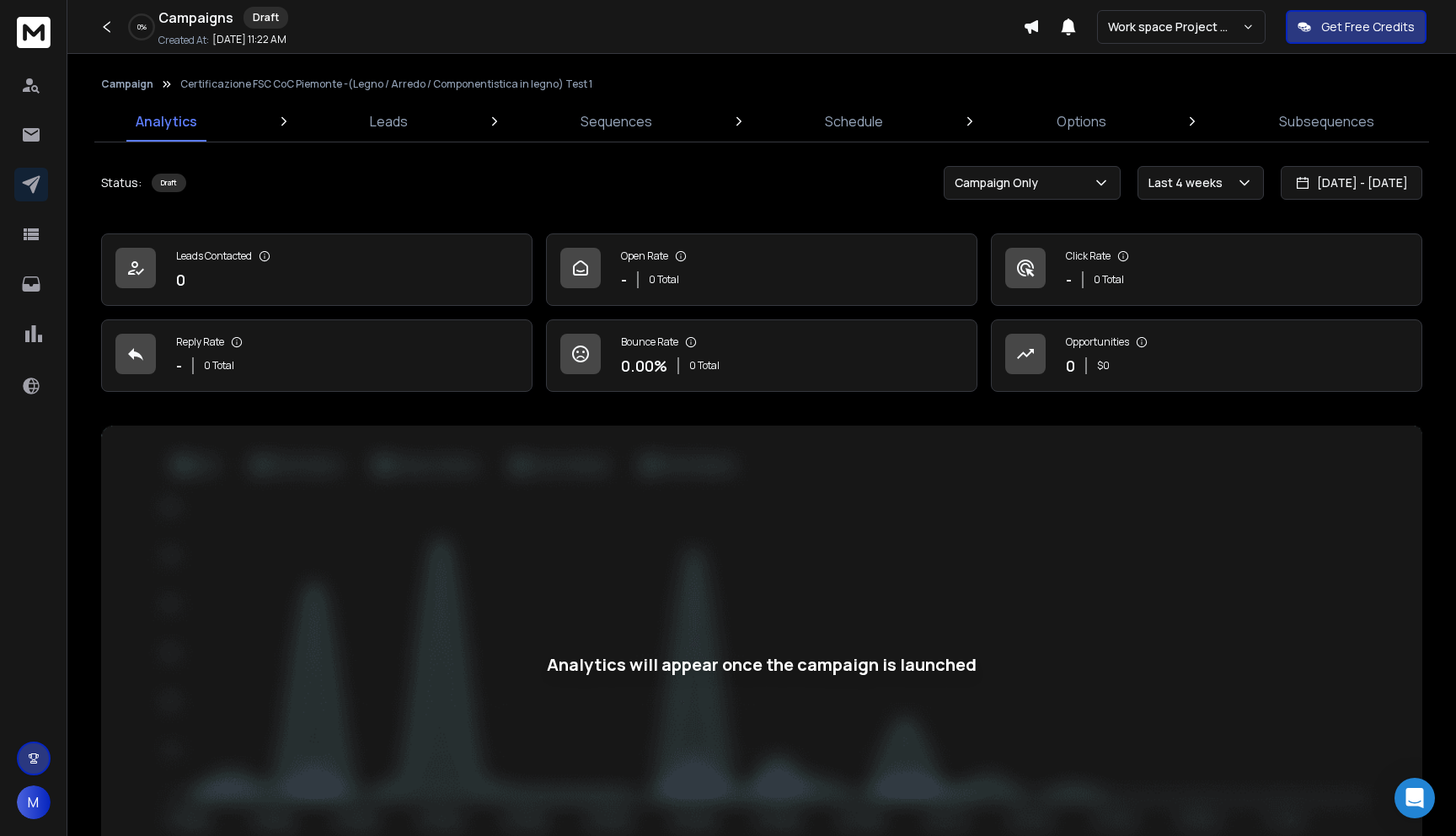
click at [1201, 273] on link "Click Rate - 0 Total" at bounding box center [1206, 269] width 431 height 72
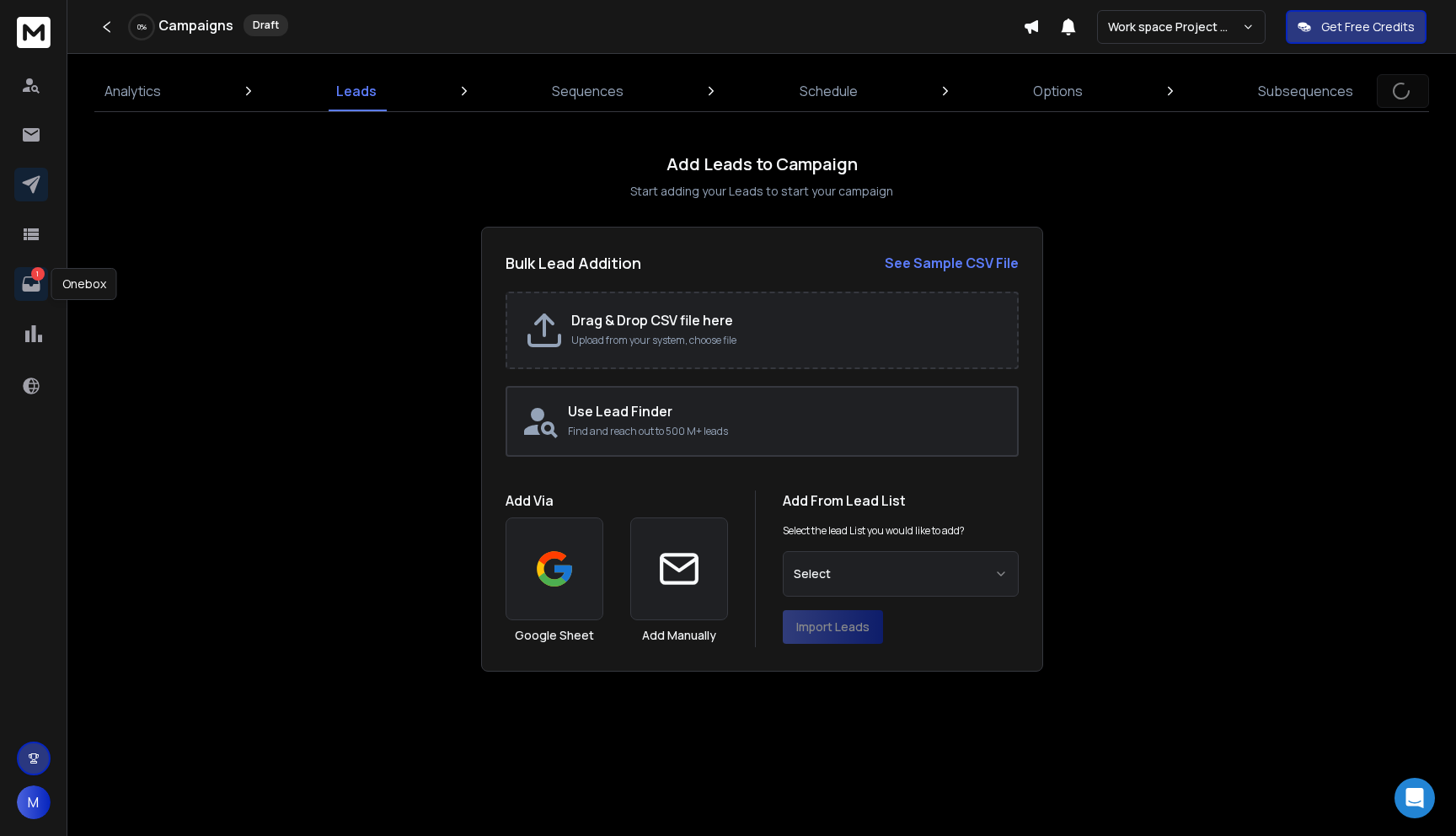
click at [45, 273] on link "1" at bounding box center [31, 284] width 34 height 34
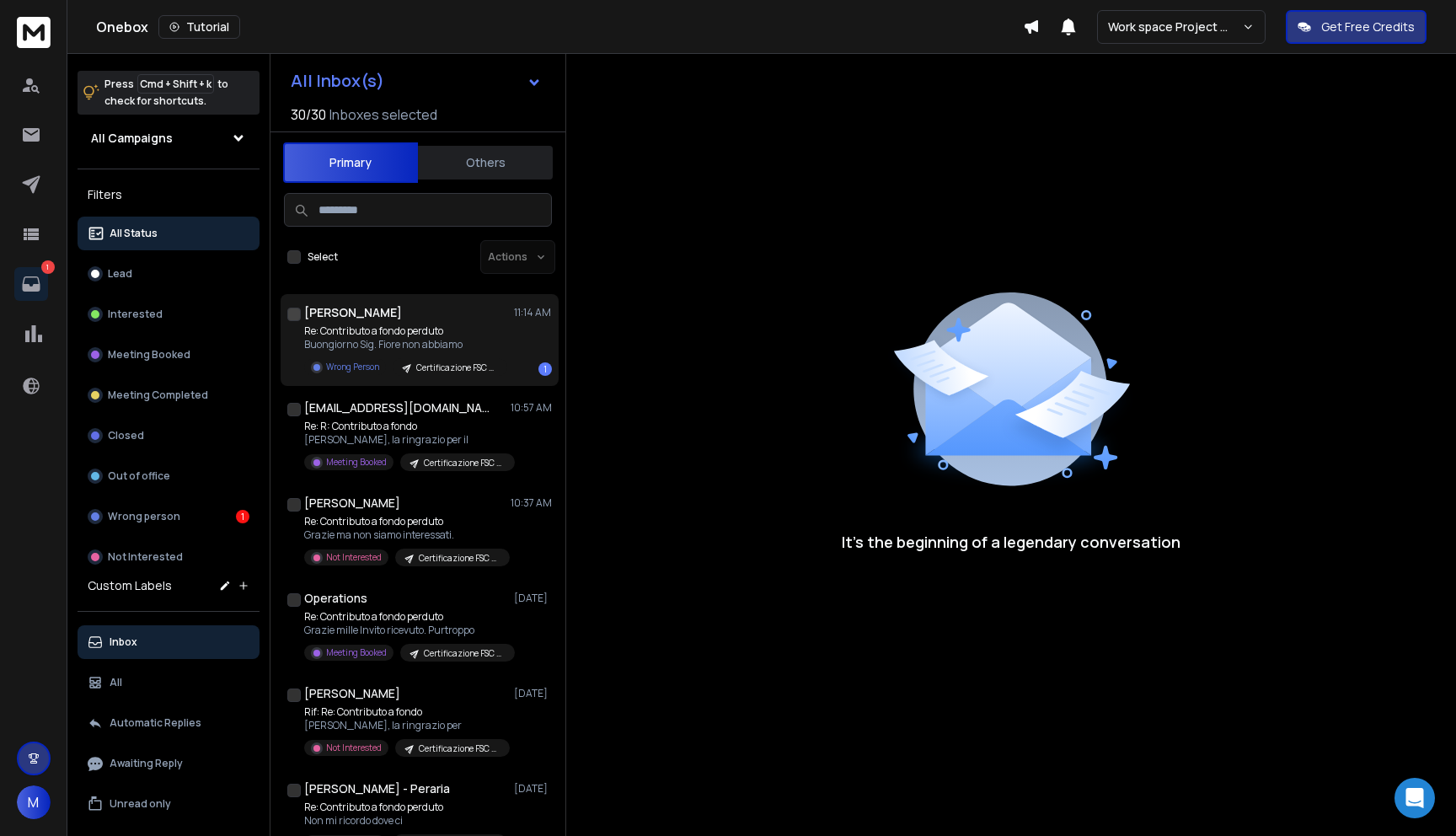
click at [402, 365] on icon at bounding box center [408, 367] width 14 height 14
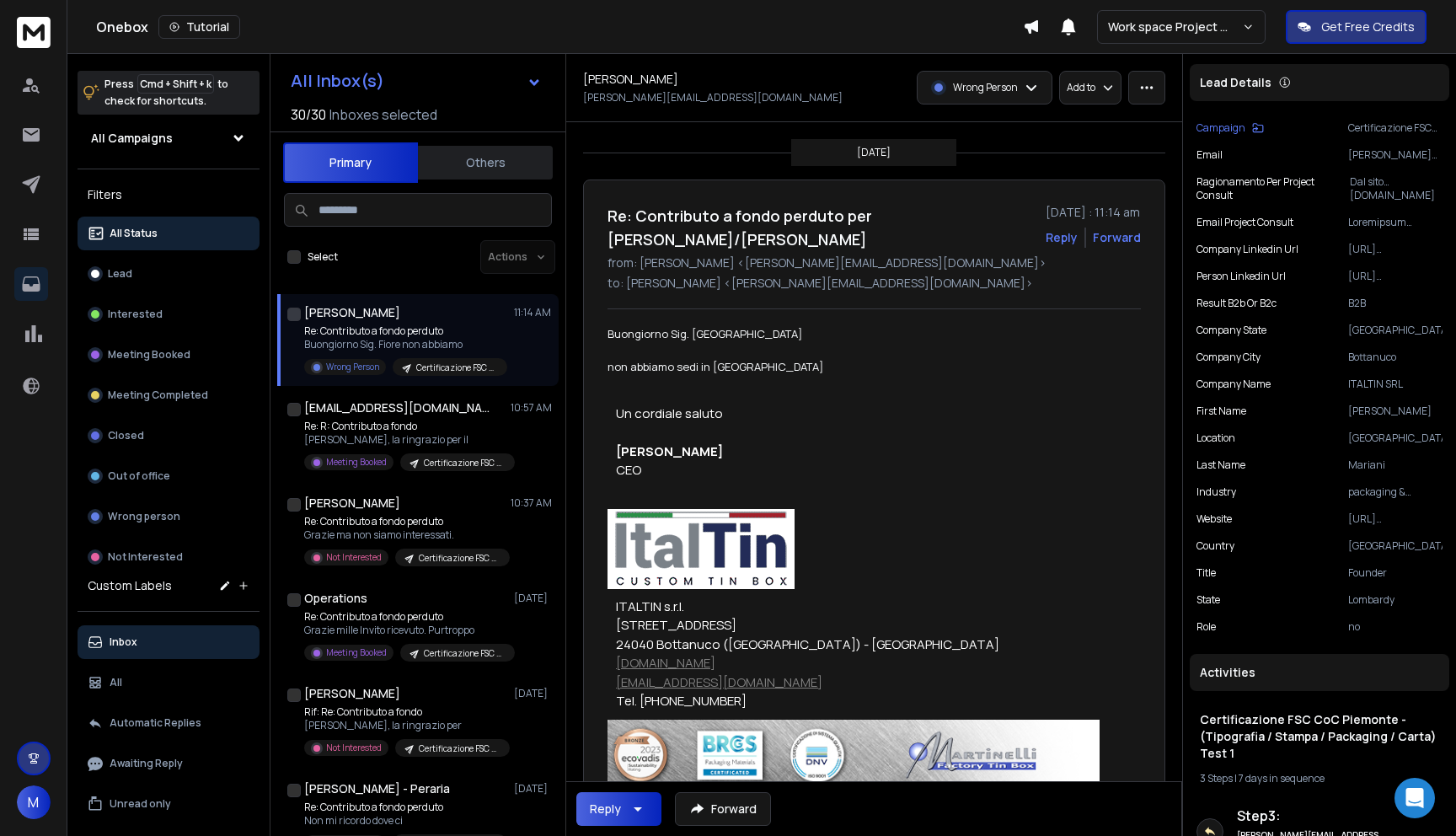
click at [474, 177] on button "Others" at bounding box center [486, 162] width 135 height 37
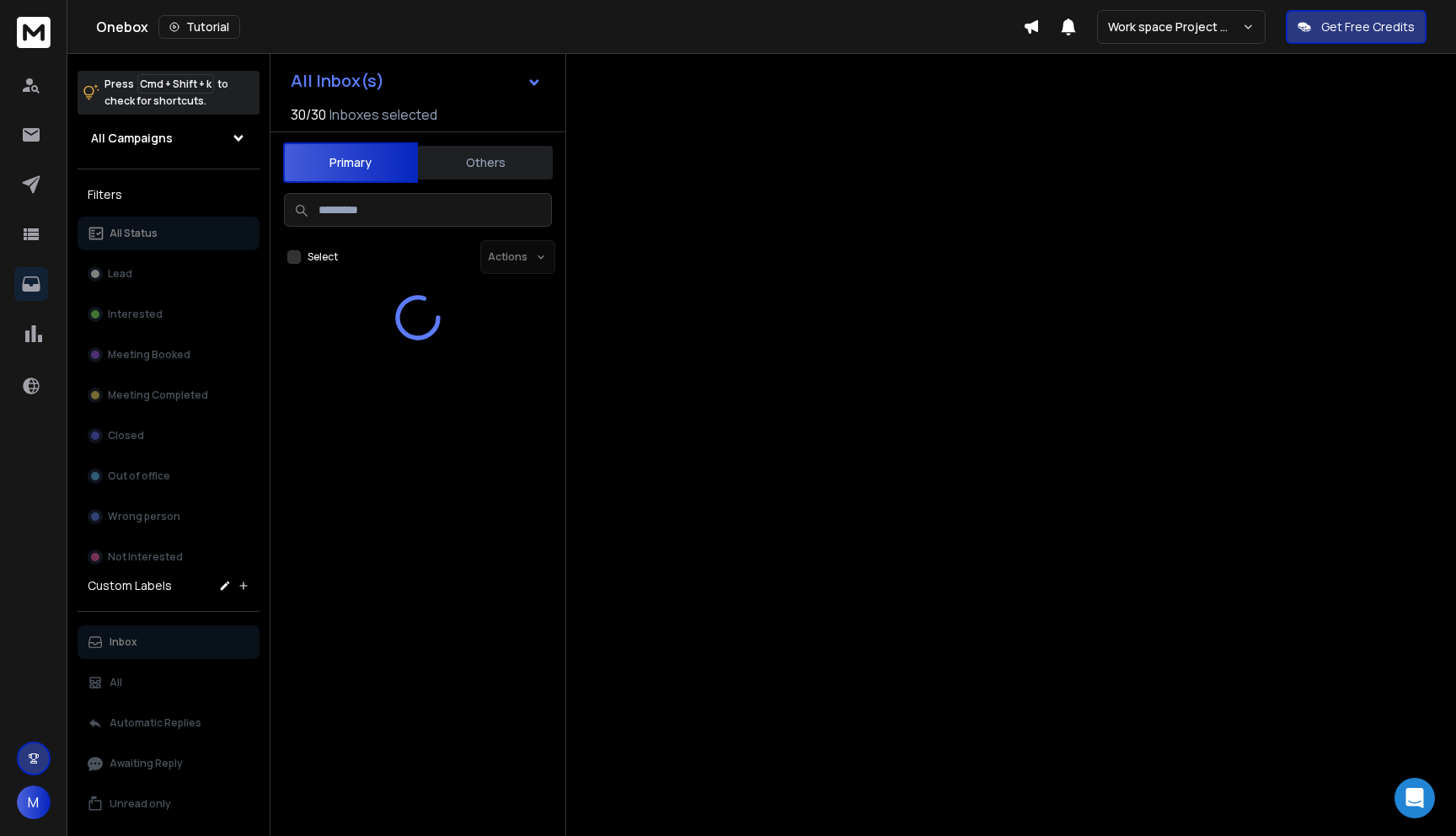
click at [368, 168] on button "Primary" at bounding box center [351, 163] width 135 height 41
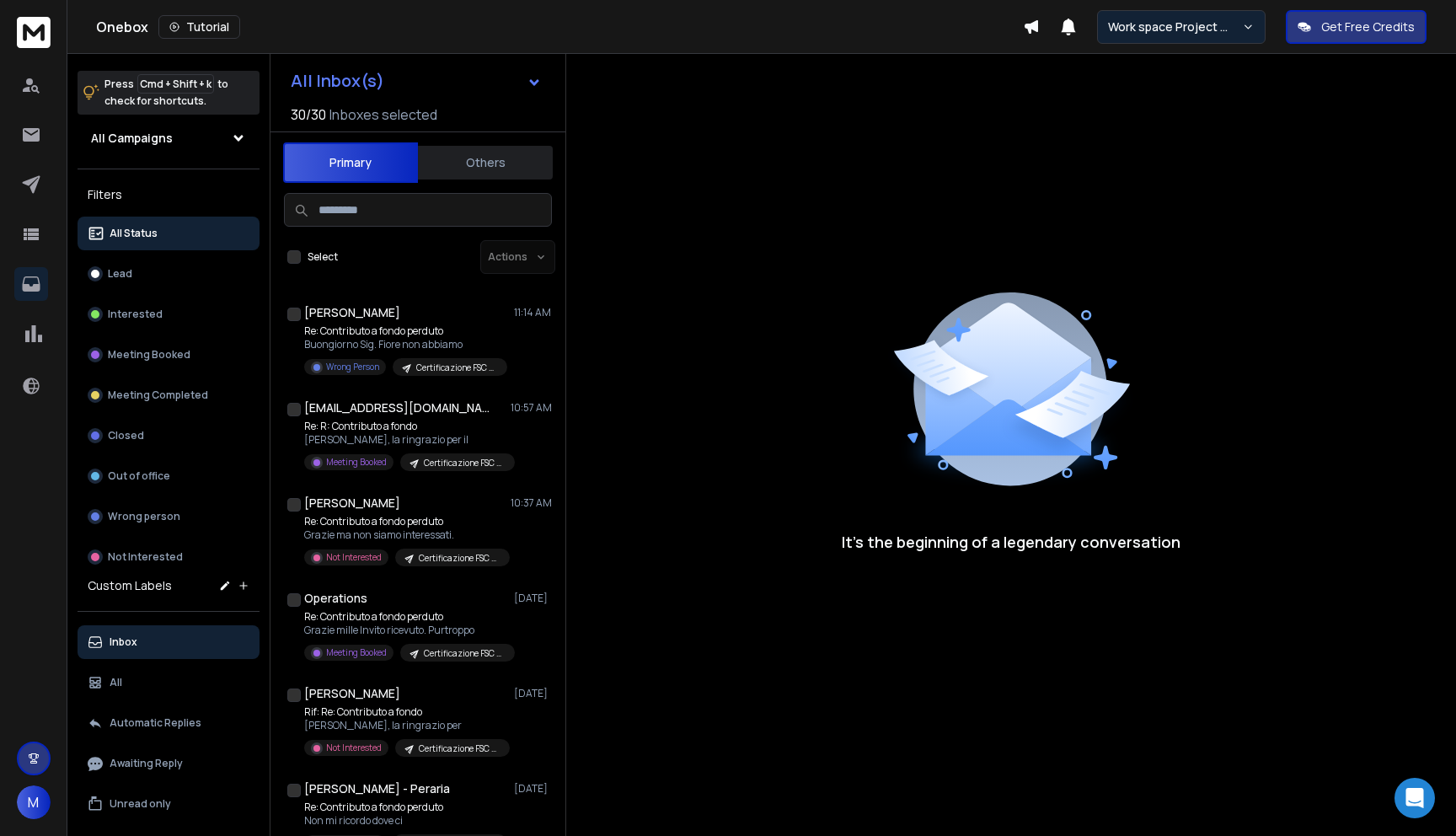
click at [1174, 25] on p "Work space Project Consulting" at bounding box center [1175, 27] width 134 height 17
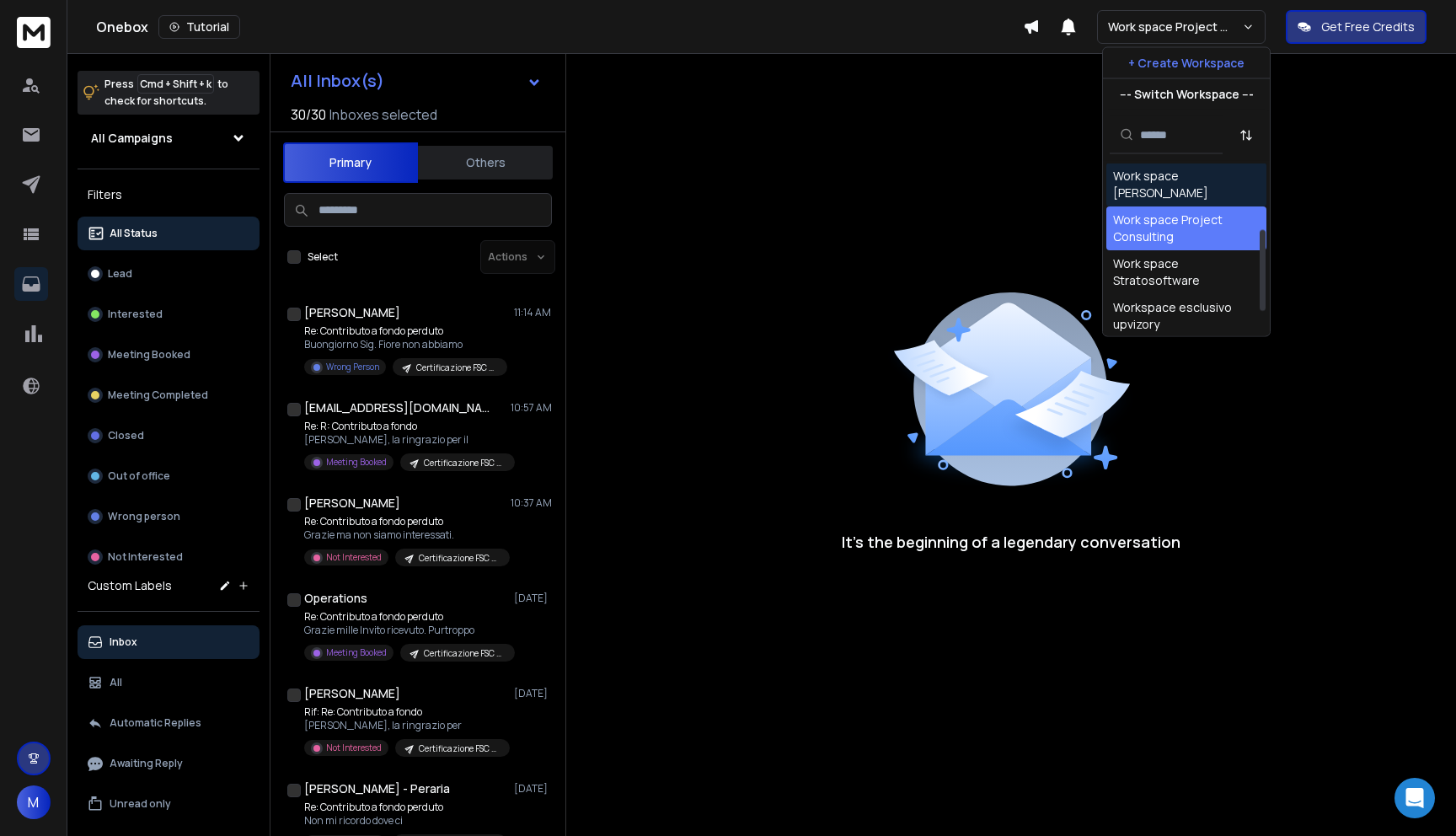
scroll to position [136, 0]
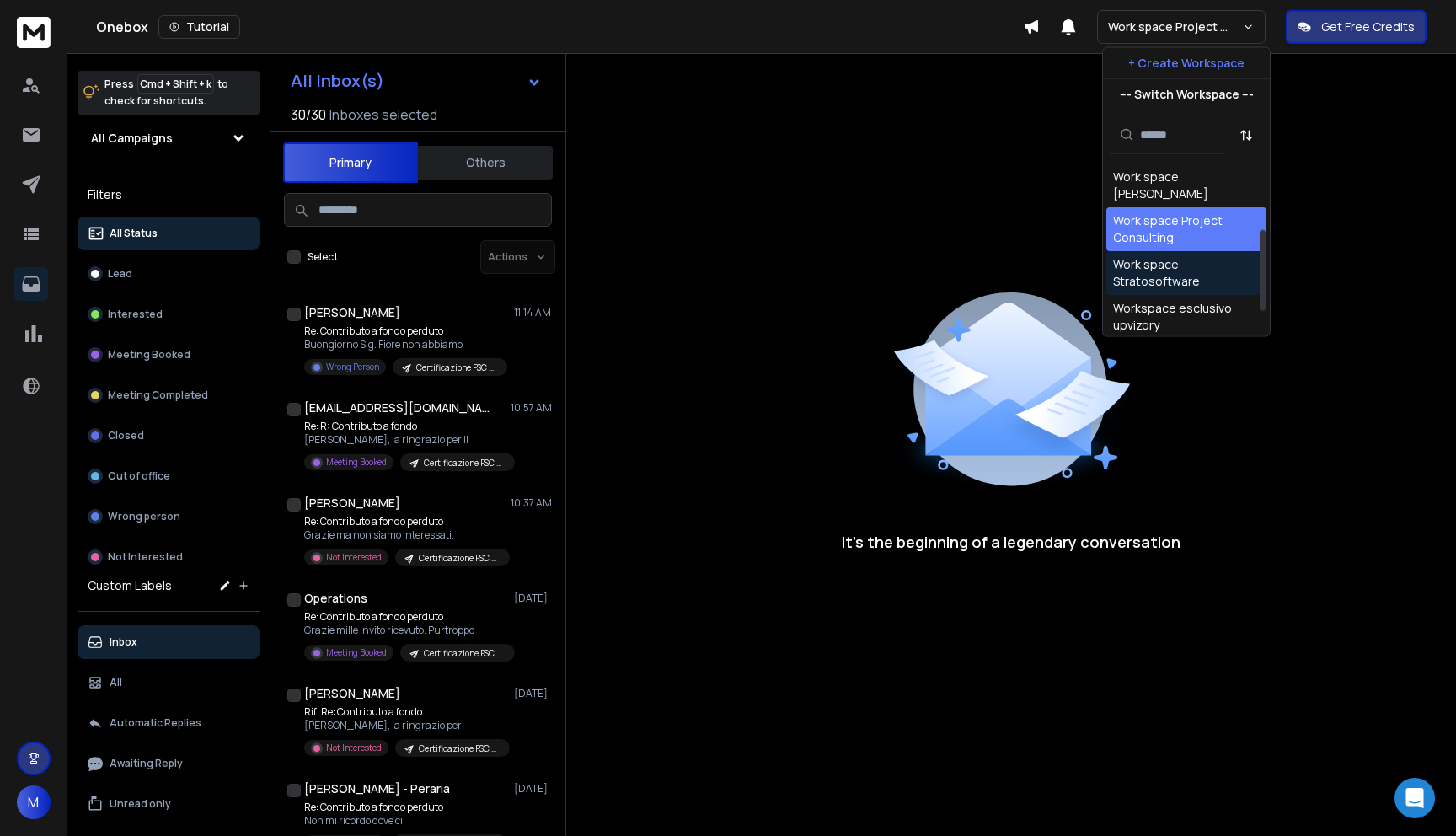
click at [1185, 260] on div "Work space Stratosoftware" at bounding box center [1186, 273] width 147 height 34
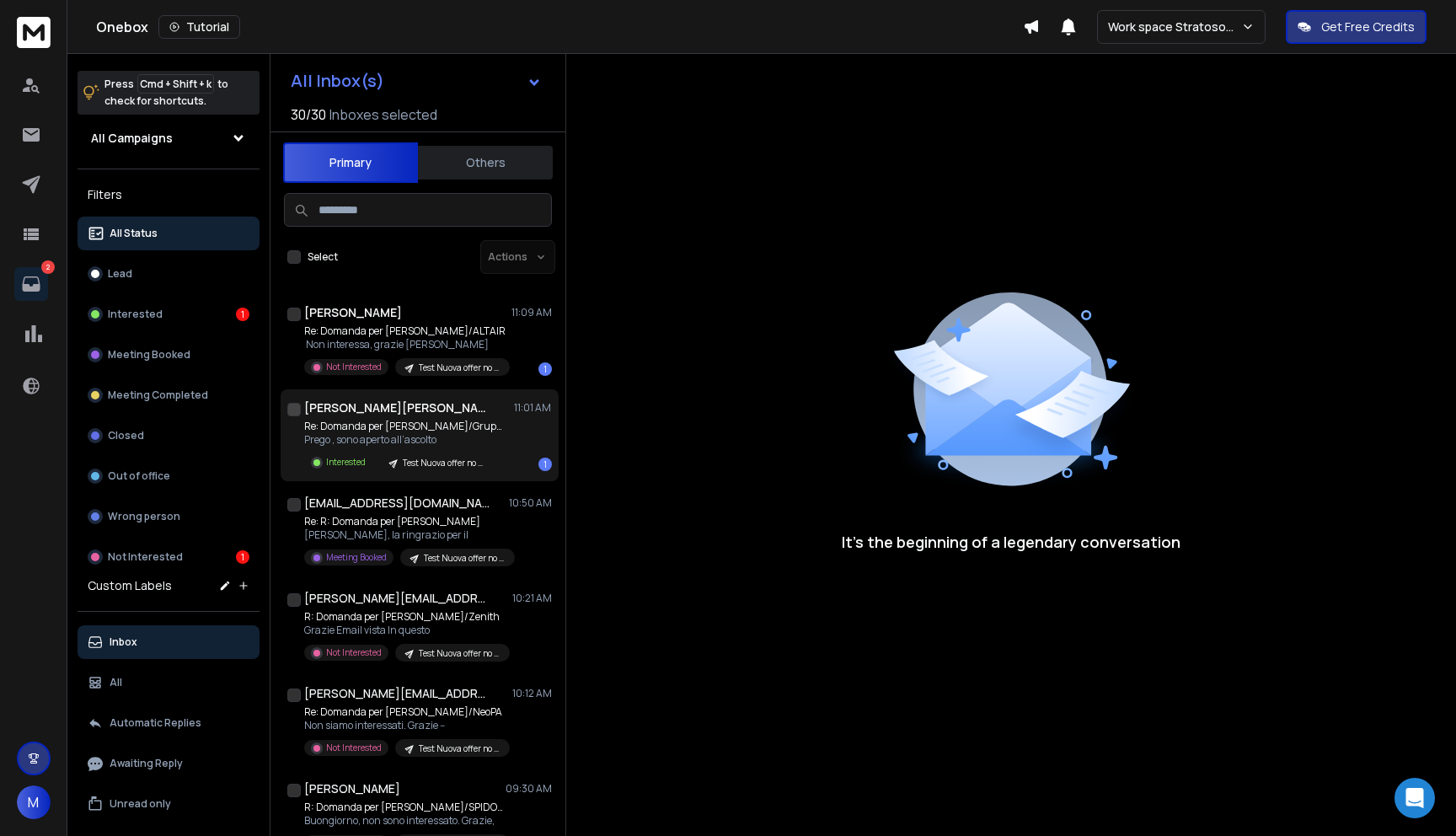
click at [469, 414] on h1 "[PERSON_NAME][PERSON_NAME] D’Engineering Srl" at bounding box center [396, 408] width 185 height 17
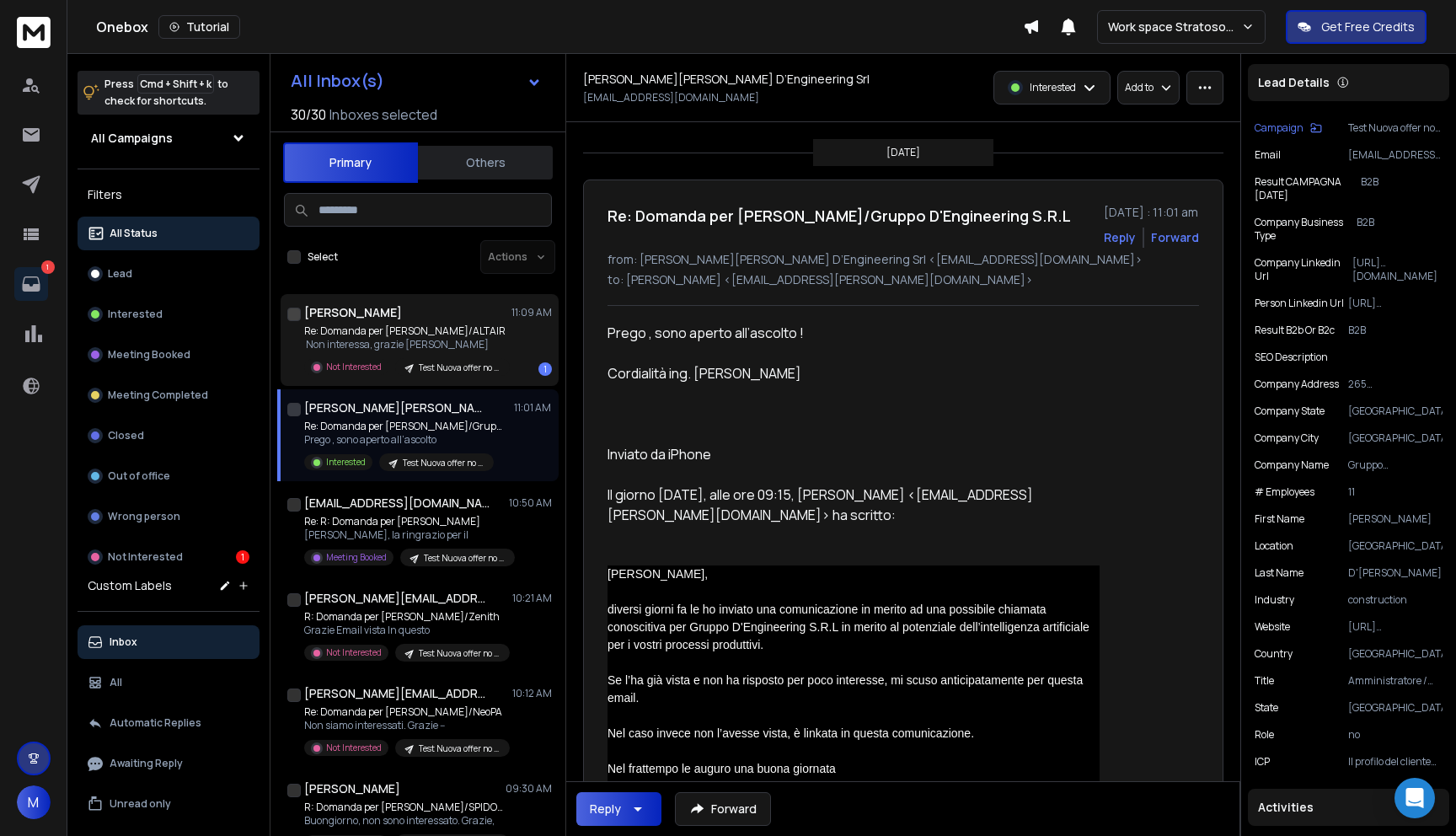
click at [462, 334] on p "Re: Domanda per [PERSON_NAME]/ALTAIR" at bounding box center [405, 331] width 202 height 14
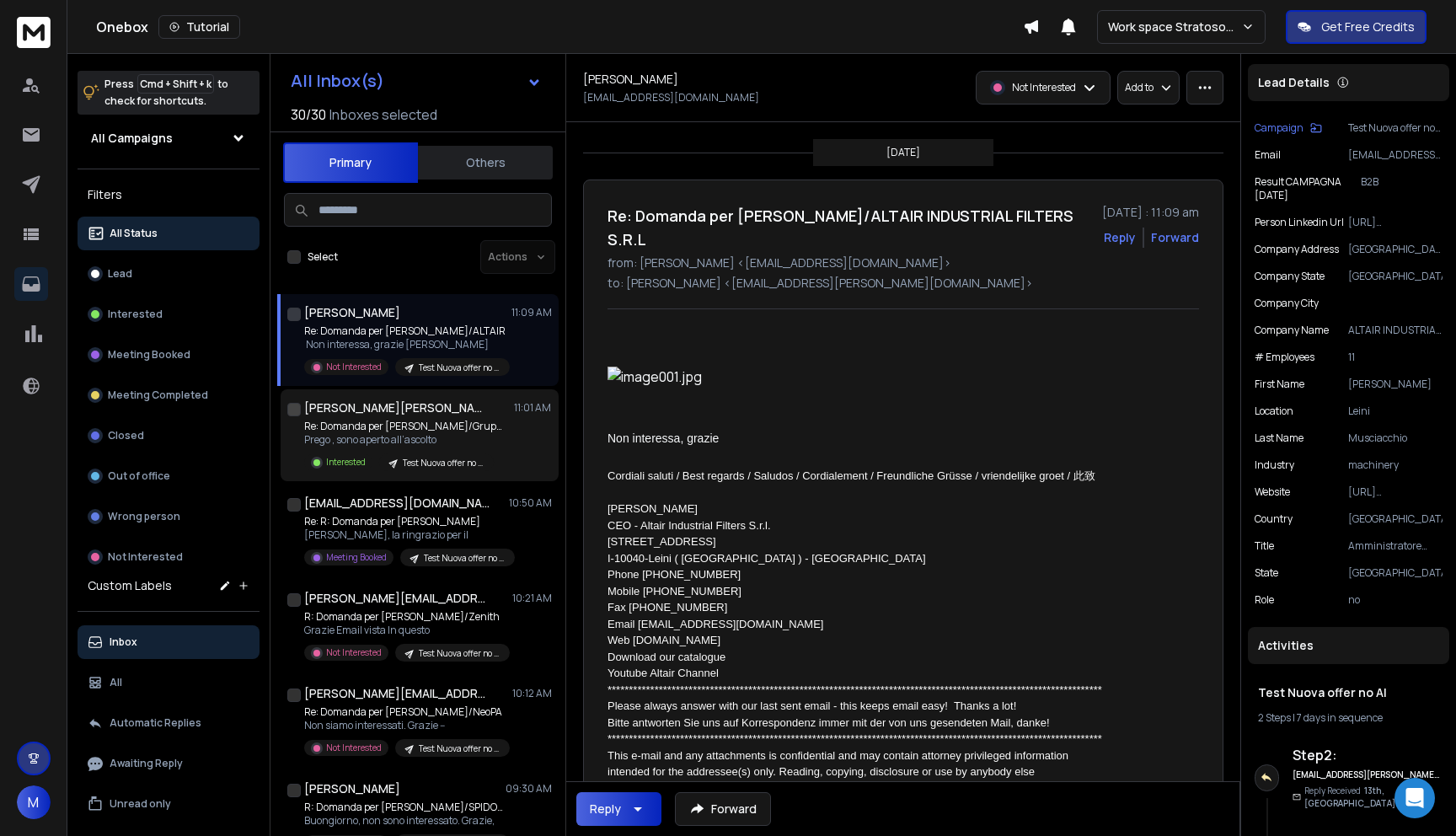
click at [446, 425] on p "Re: Domanda per [PERSON_NAME]/Gruppo" at bounding box center [405, 426] width 202 height 14
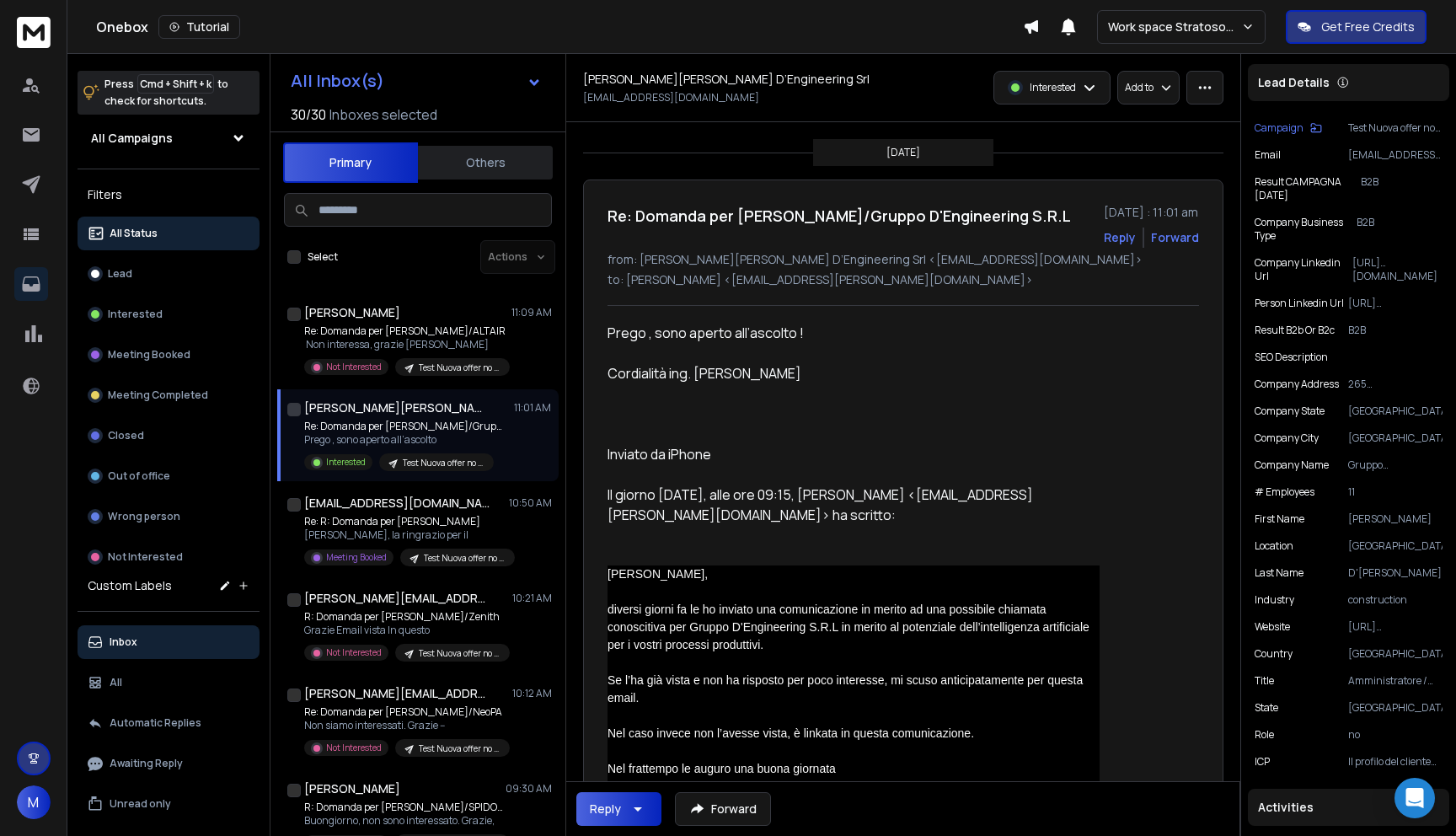
click at [611, 803] on div "Reply" at bounding box center [605, 808] width 31 height 17
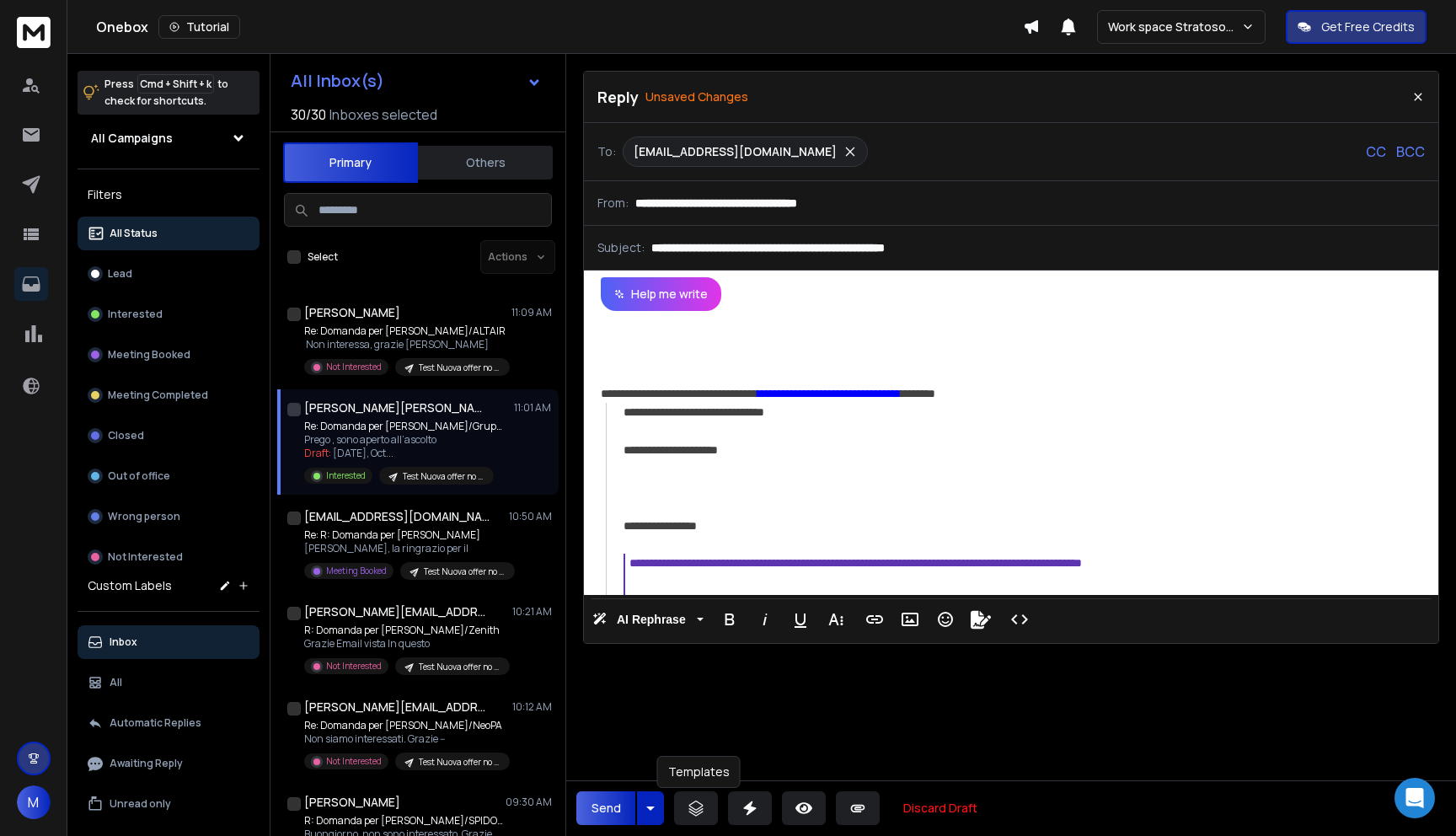
click at [697, 796] on button at bounding box center [696, 808] width 44 height 34
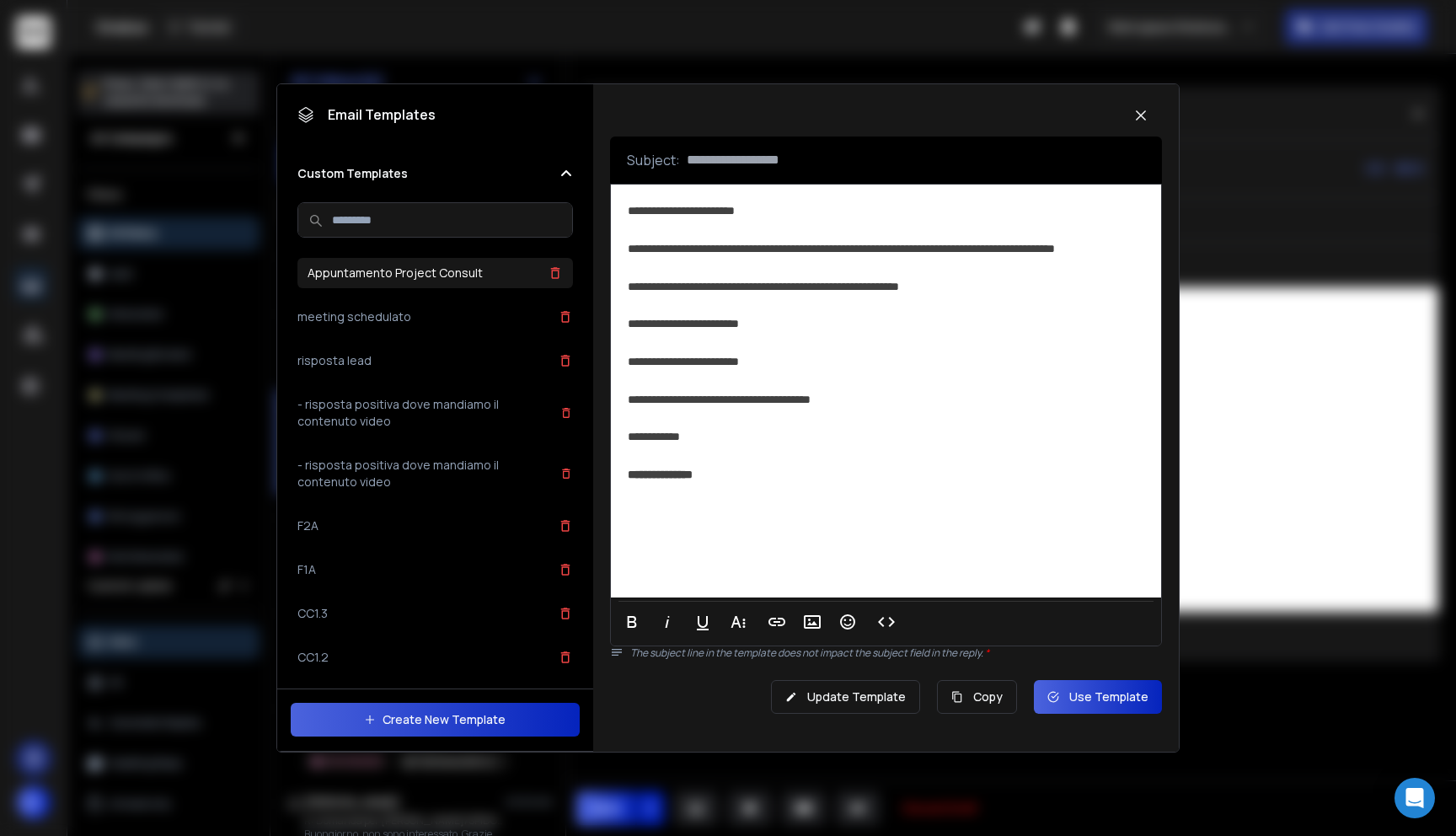
click at [1078, 687] on button "Use Template" at bounding box center [1097, 697] width 128 height 34
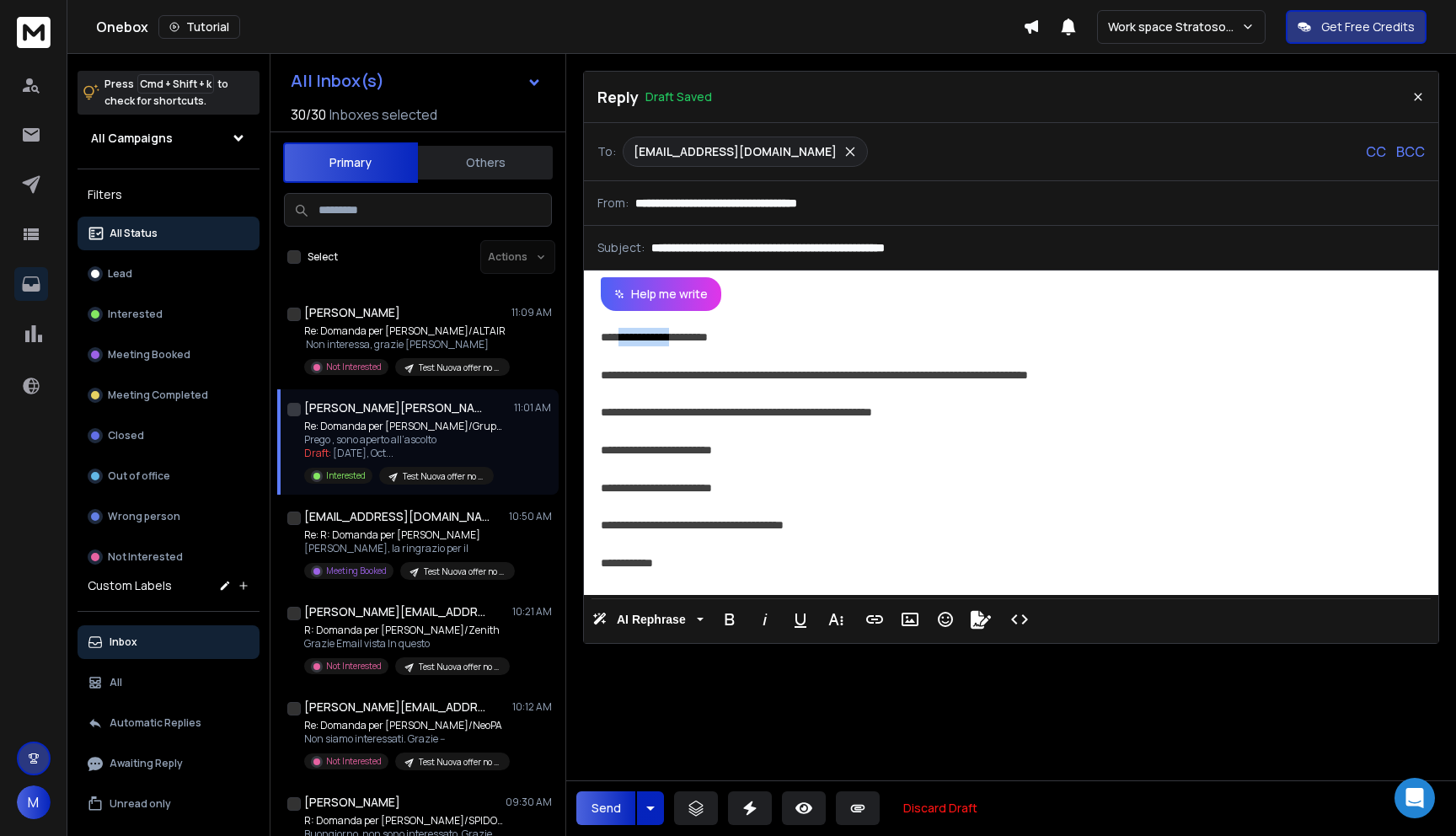
drag, startPoint x: 694, startPoint y: 334, endPoint x: 627, endPoint y: 334, distance: 67.0
click at [627, 334] on div "**********" at bounding box center [1008, 337] width 816 height 19
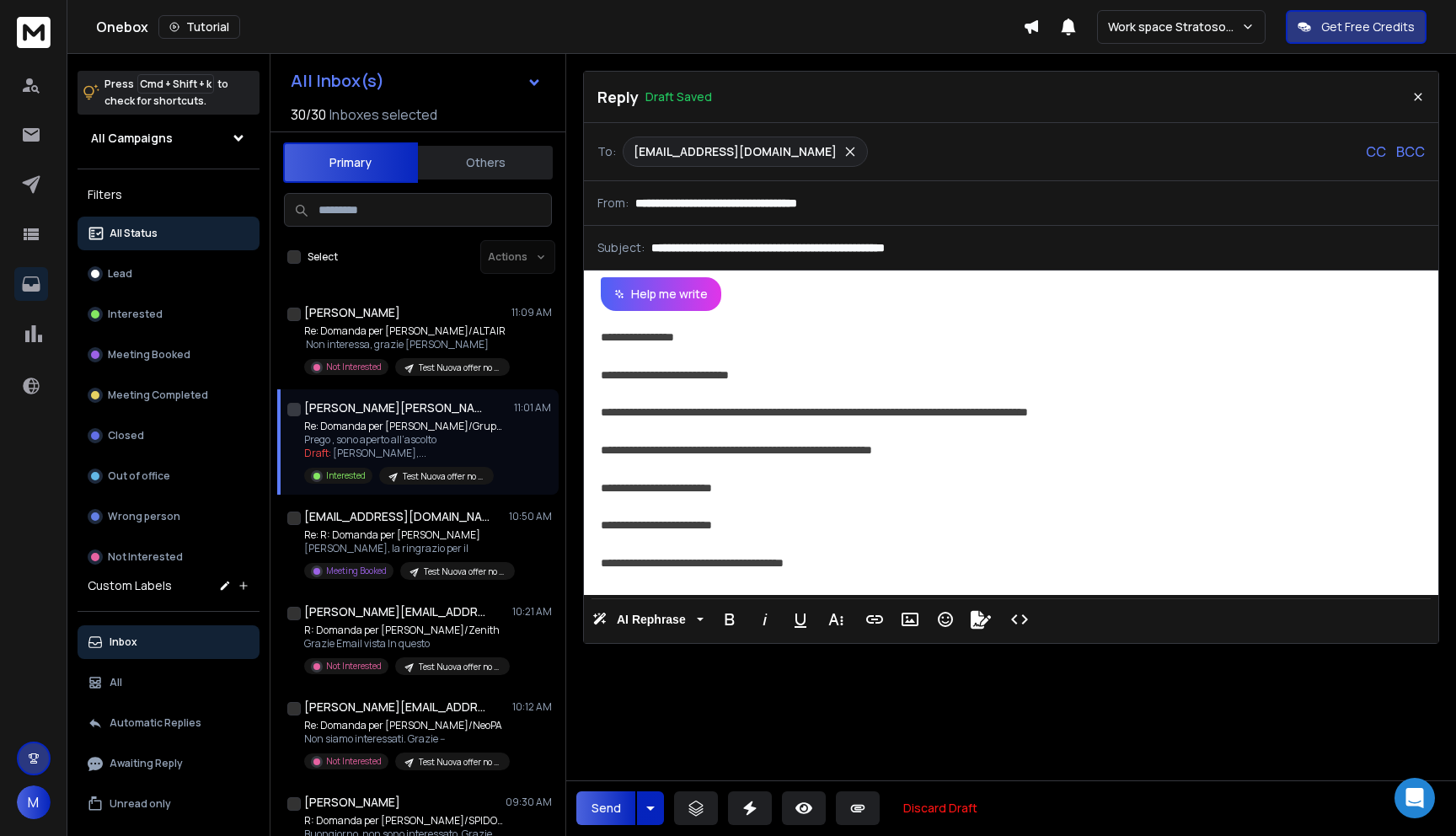
scroll to position [37, 0]
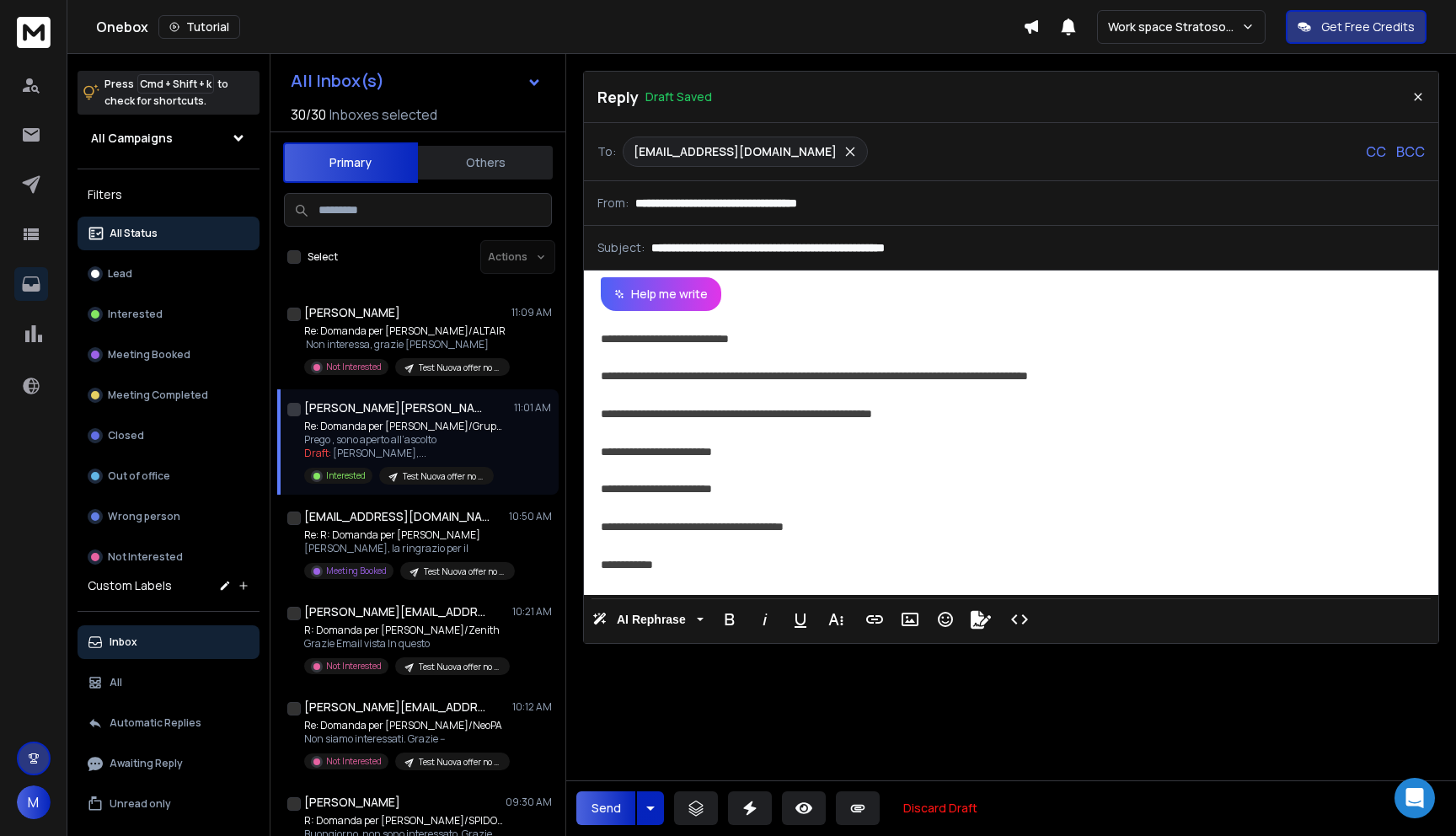
click at [728, 378] on div "**********" at bounding box center [1008, 376] width 816 height 19
drag, startPoint x: 838, startPoint y: 377, endPoint x: 1132, endPoint y: 371, distance: 294.1
click at [1132, 371] on div "**********" at bounding box center [1008, 376] width 816 height 19
drag, startPoint x: 945, startPoint y: 417, endPoint x: 930, endPoint y: 404, distance: 19.8
click at [930, 405] on div "**********" at bounding box center [1008, 414] width 816 height 19
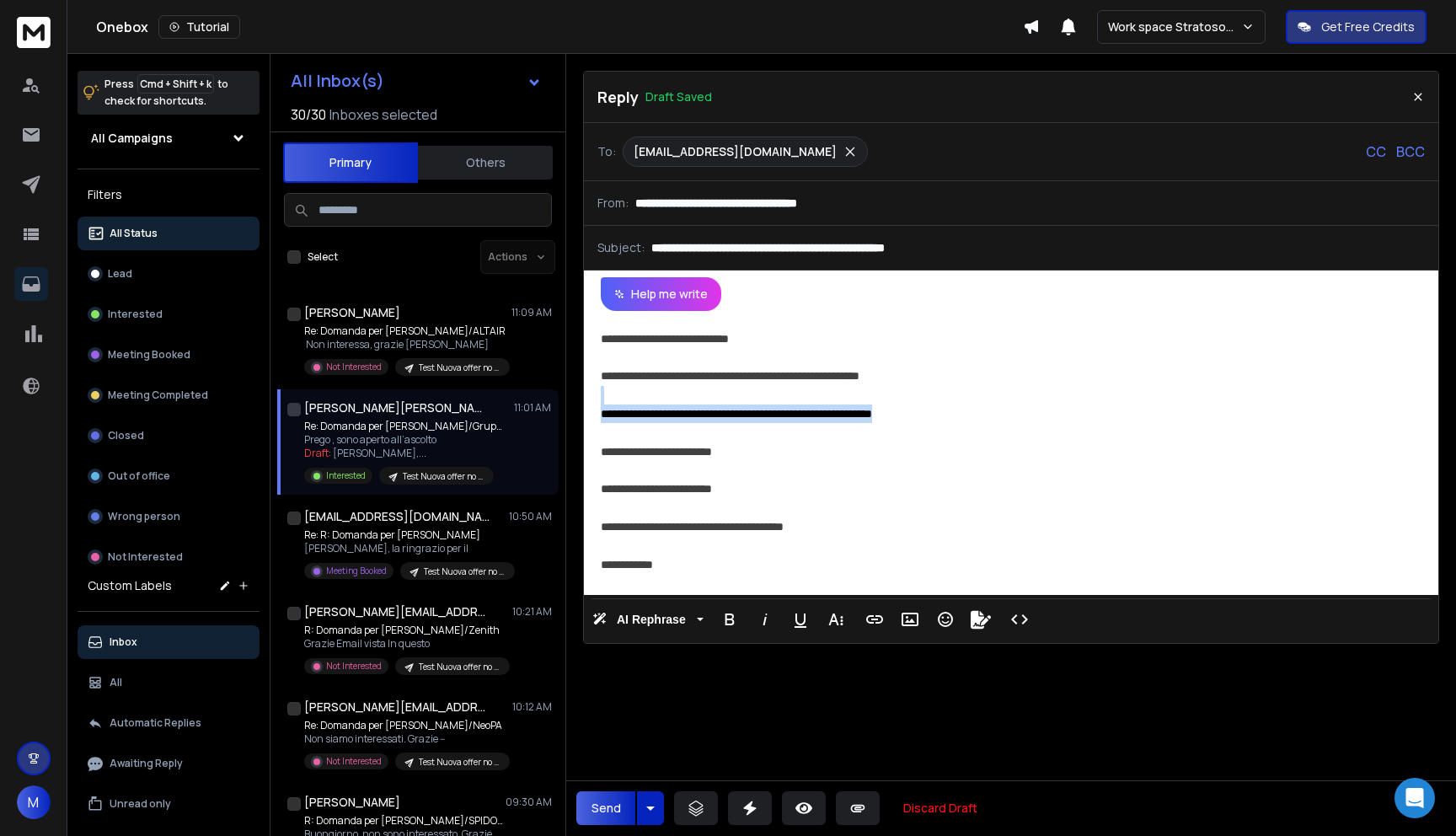
click at [930, 405] on div "**********" at bounding box center [1008, 414] width 816 height 19
drag, startPoint x: 941, startPoint y: 420, endPoint x: 593, endPoint y: 417, distance: 348.0
click at [593, 416] on div "**********" at bounding box center [1008, 453] width 849 height 284
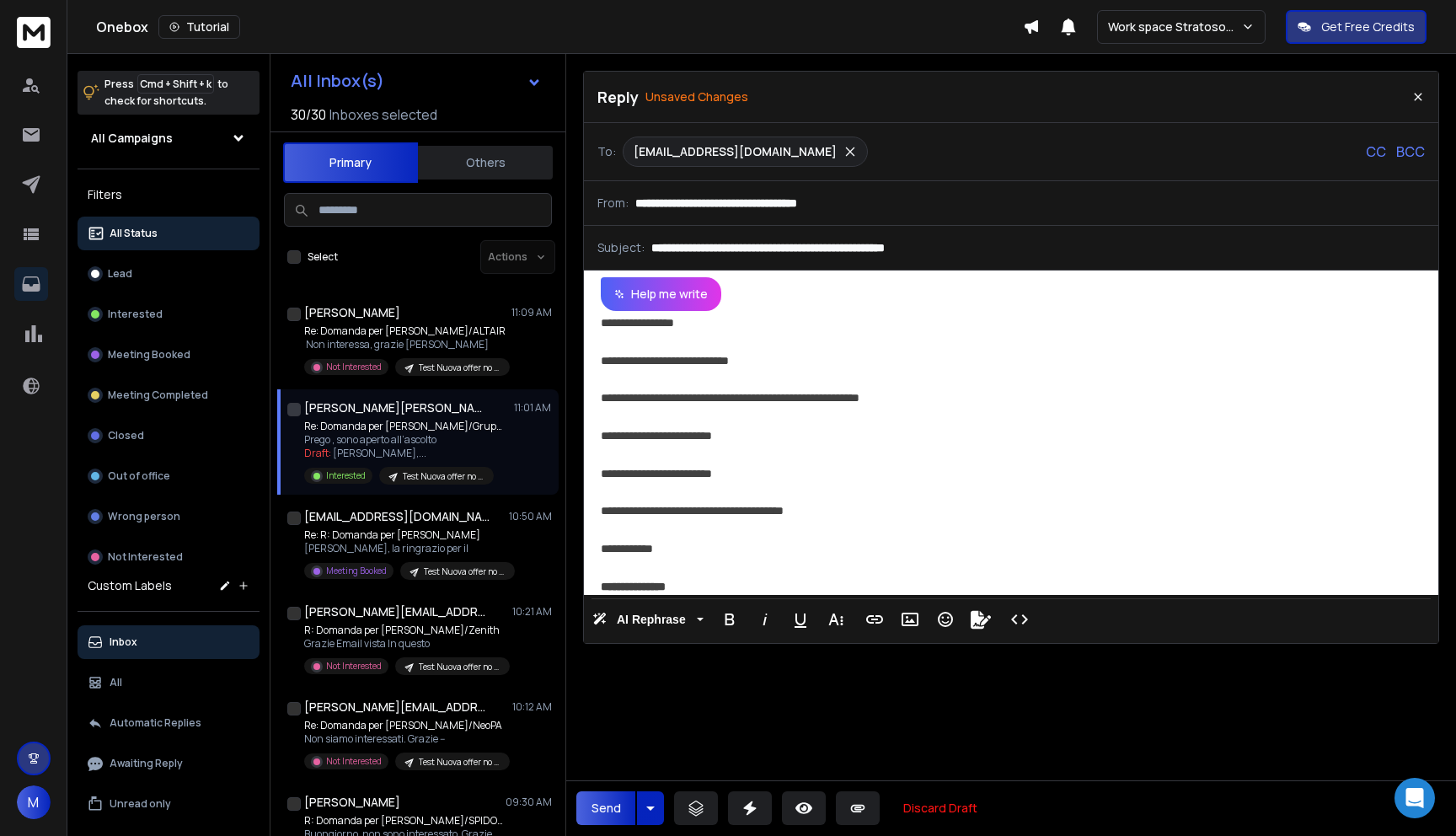
scroll to position [8, 0]
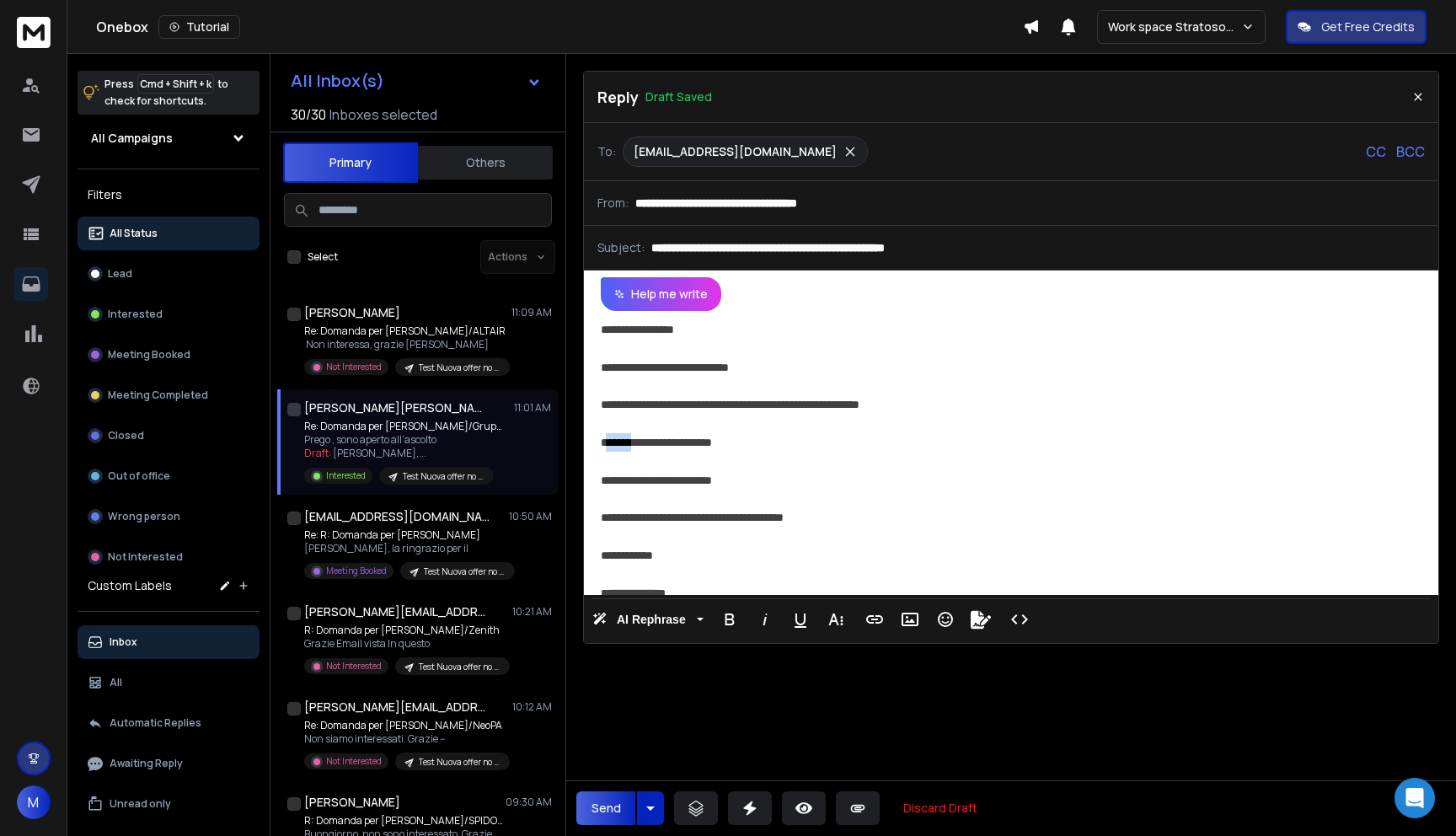
drag, startPoint x: 641, startPoint y: 442, endPoint x: 606, endPoint y: 444, distance: 35.1
click at [606, 444] on div "**********" at bounding box center [1008, 442] width 816 height 19
click at [659, 436] on div "**********" at bounding box center [1008, 442] width 816 height 19
click at [717, 439] on div "**********" at bounding box center [1008, 442] width 816 height 19
click at [729, 439] on div "**********" at bounding box center [1008, 442] width 816 height 19
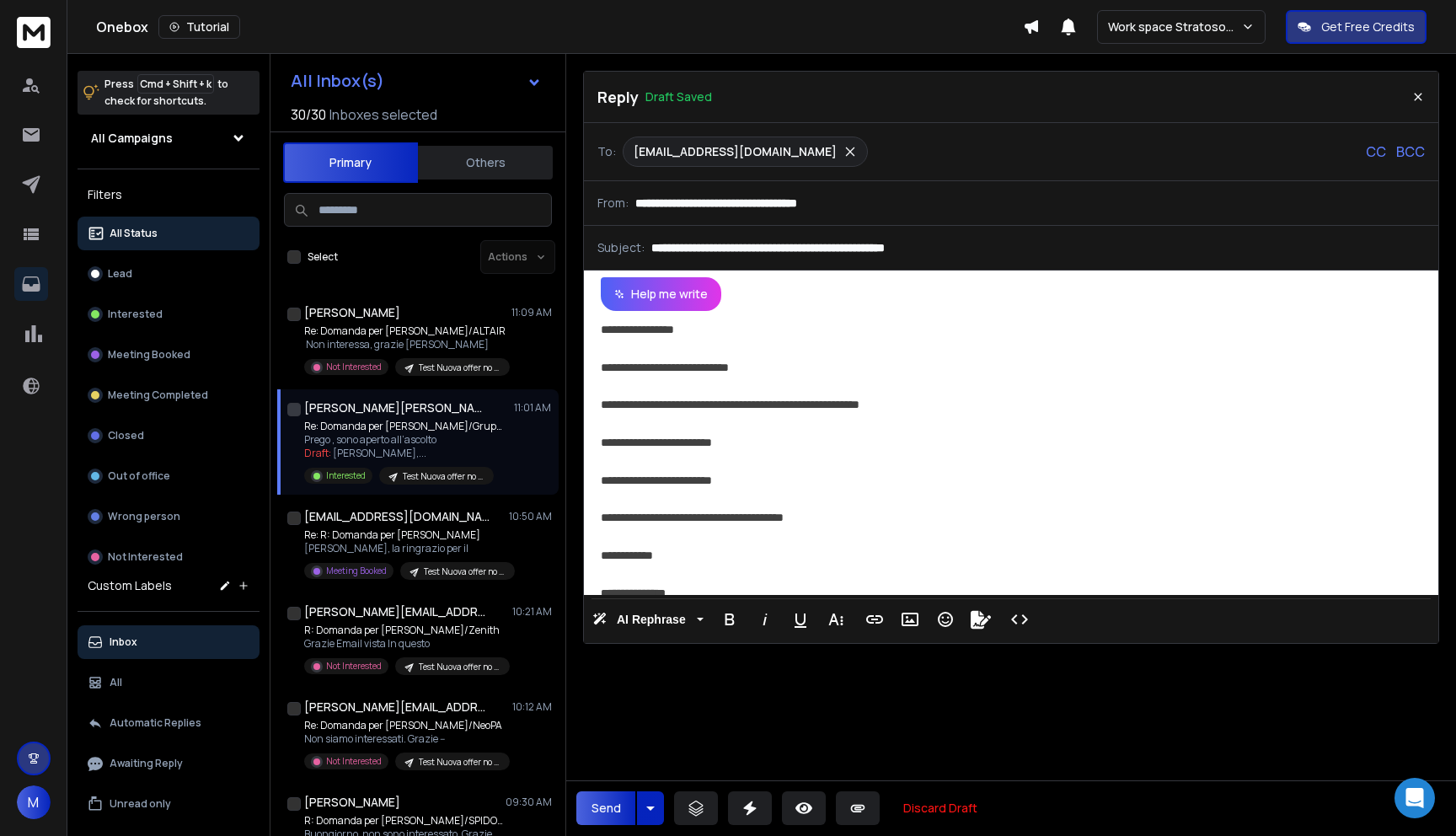
click at [662, 481] on div "**********" at bounding box center [1008, 480] width 816 height 19
click at [660, 480] on div "**********" at bounding box center [1008, 480] width 816 height 19
drag, startPoint x: 643, startPoint y: 481, endPoint x: 617, endPoint y: 481, distance: 26.0
click at [617, 482] on div "**********" at bounding box center [1008, 480] width 816 height 19
click at [728, 478] on div "**********" at bounding box center [1008, 480] width 816 height 19
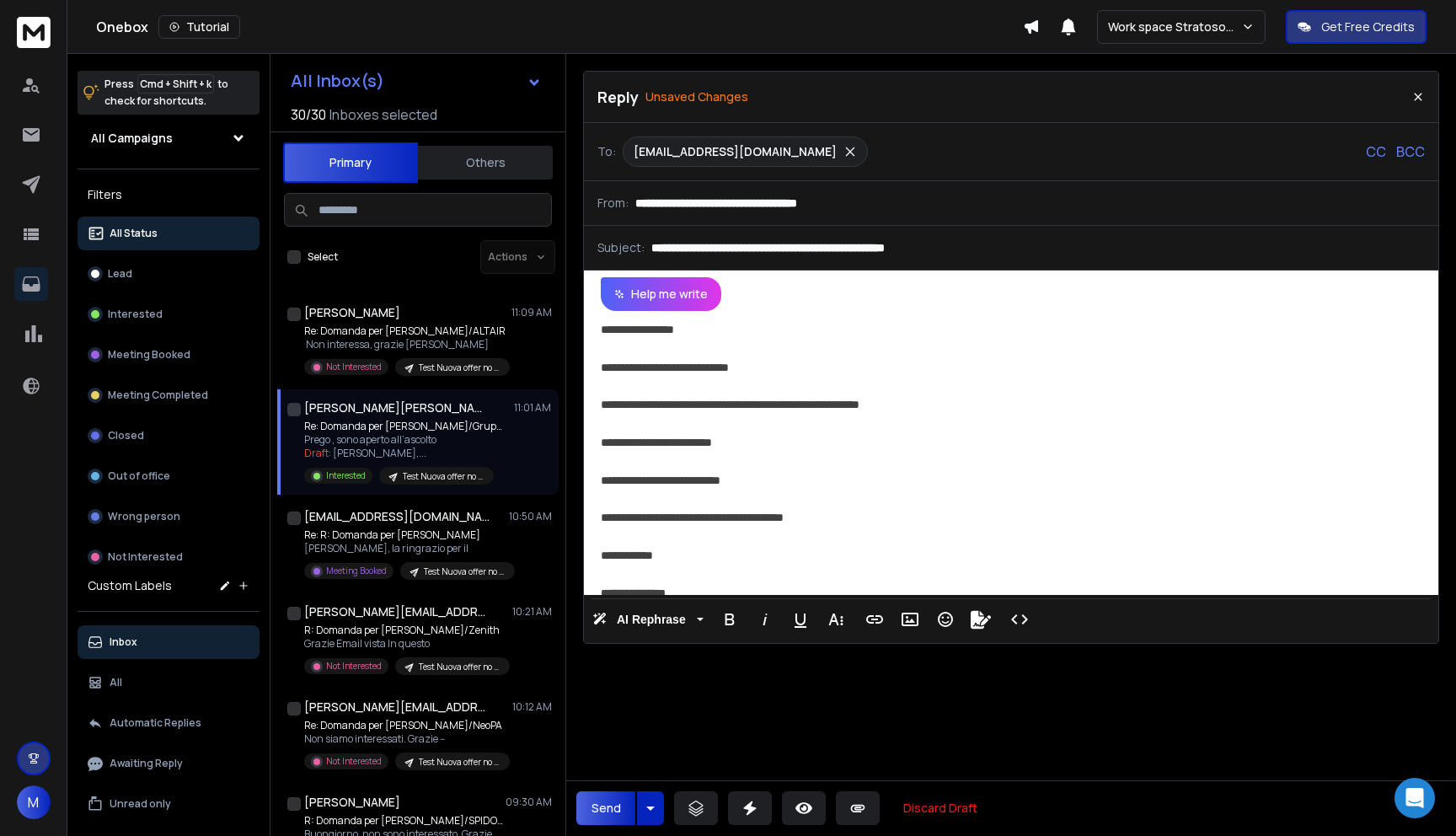
click at [775, 477] on div "**********" at bounding box center [1008, 480] width 816 height 19
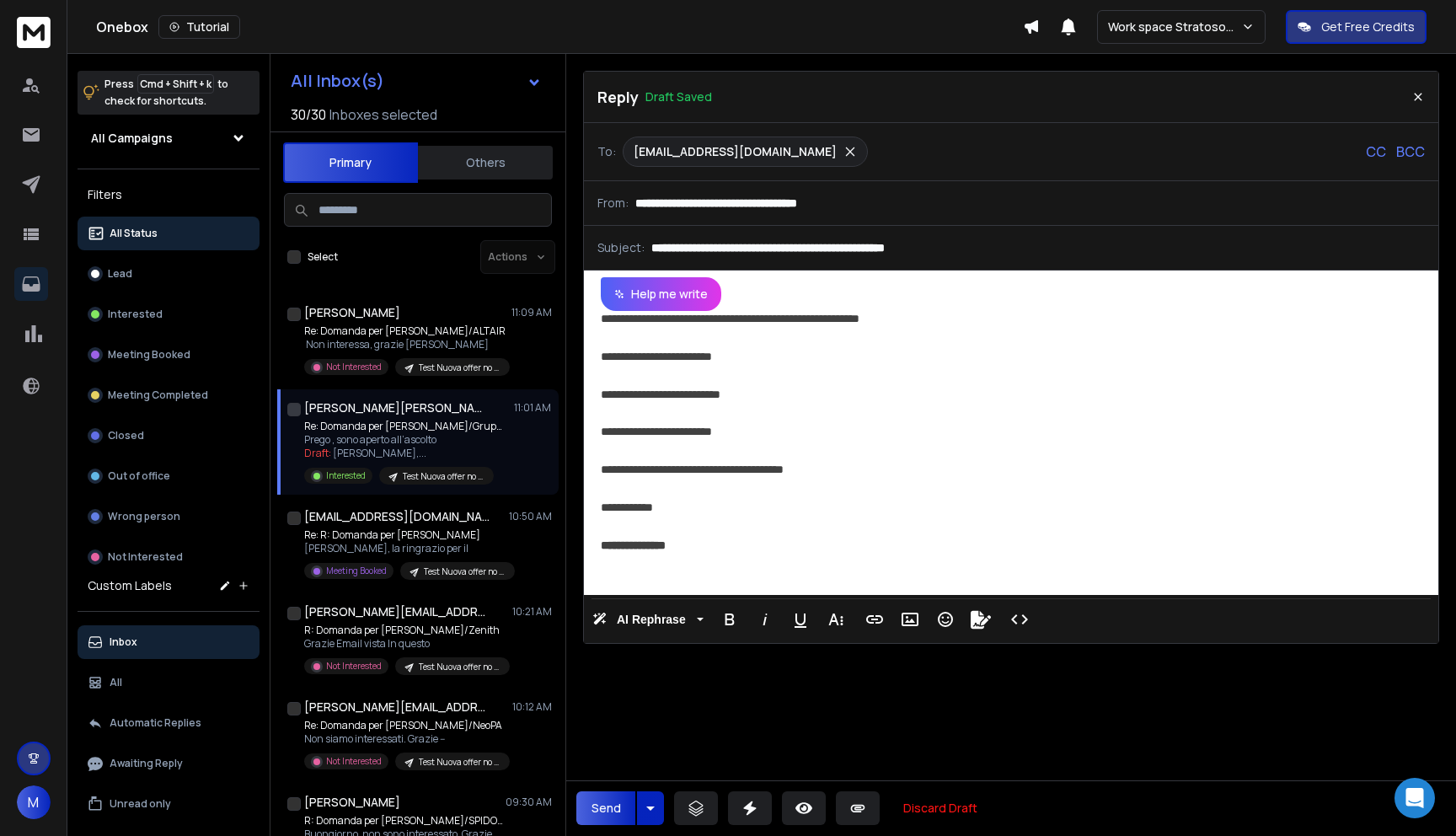
scroll to position [109, 0]
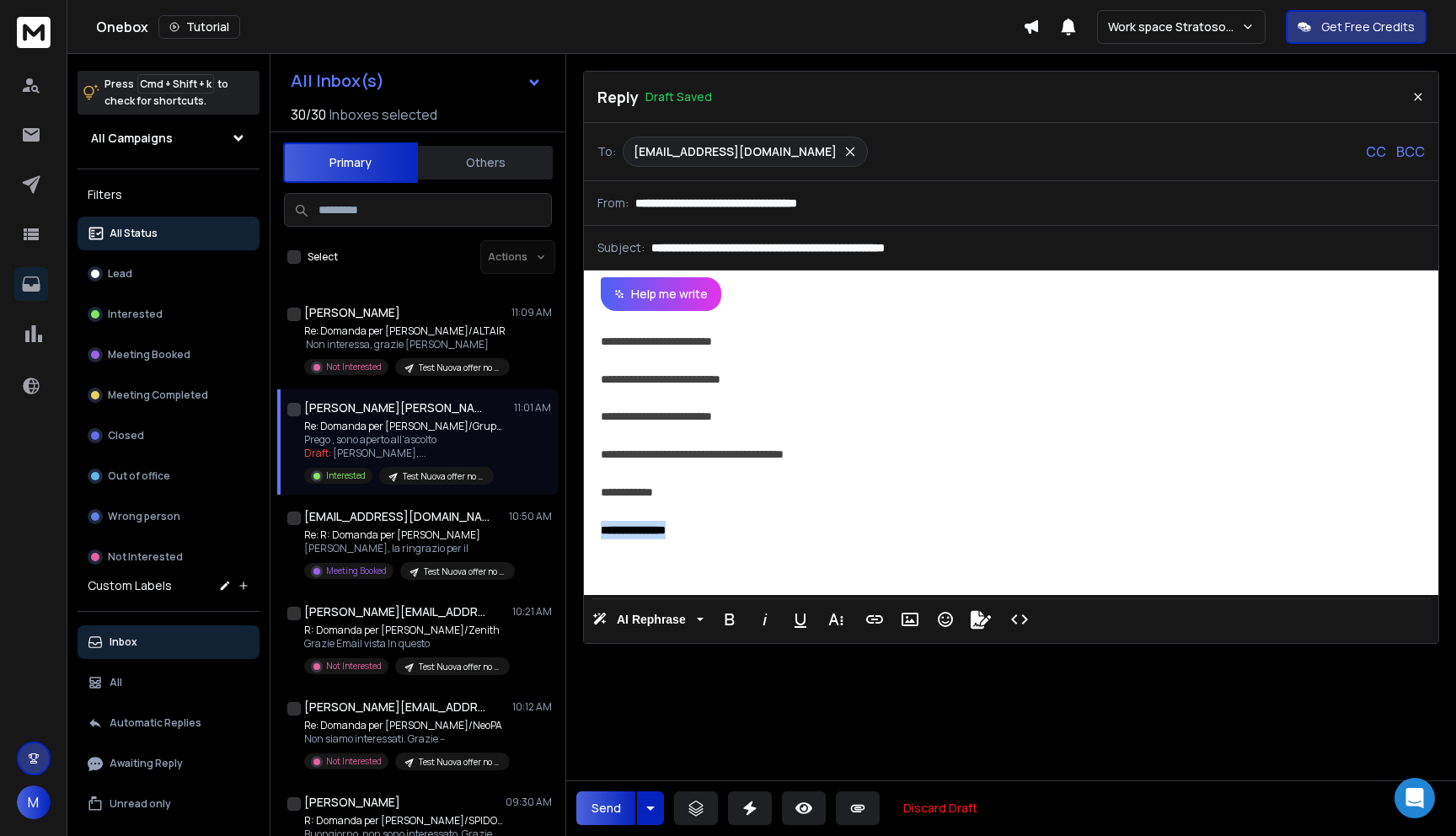
drag, startPoint x: 704, startPoint y: 537, endPoint x: 600, endPoint y: 533, distance: 104.1
click at [600, 534] on div "**********" at bounding box center [1008, 453] width 849 height 284
drag, startPoint x: 711, startPoint y: 529, endPoint x: 570, endPoint y: 530, distance: 141.0
click at [570, 530] on div "**********" at bounding box center [1011, 453] width 890 height 800
click at [729, 610] on icon "button" at bounding box center [729, 620] width 20 height 20
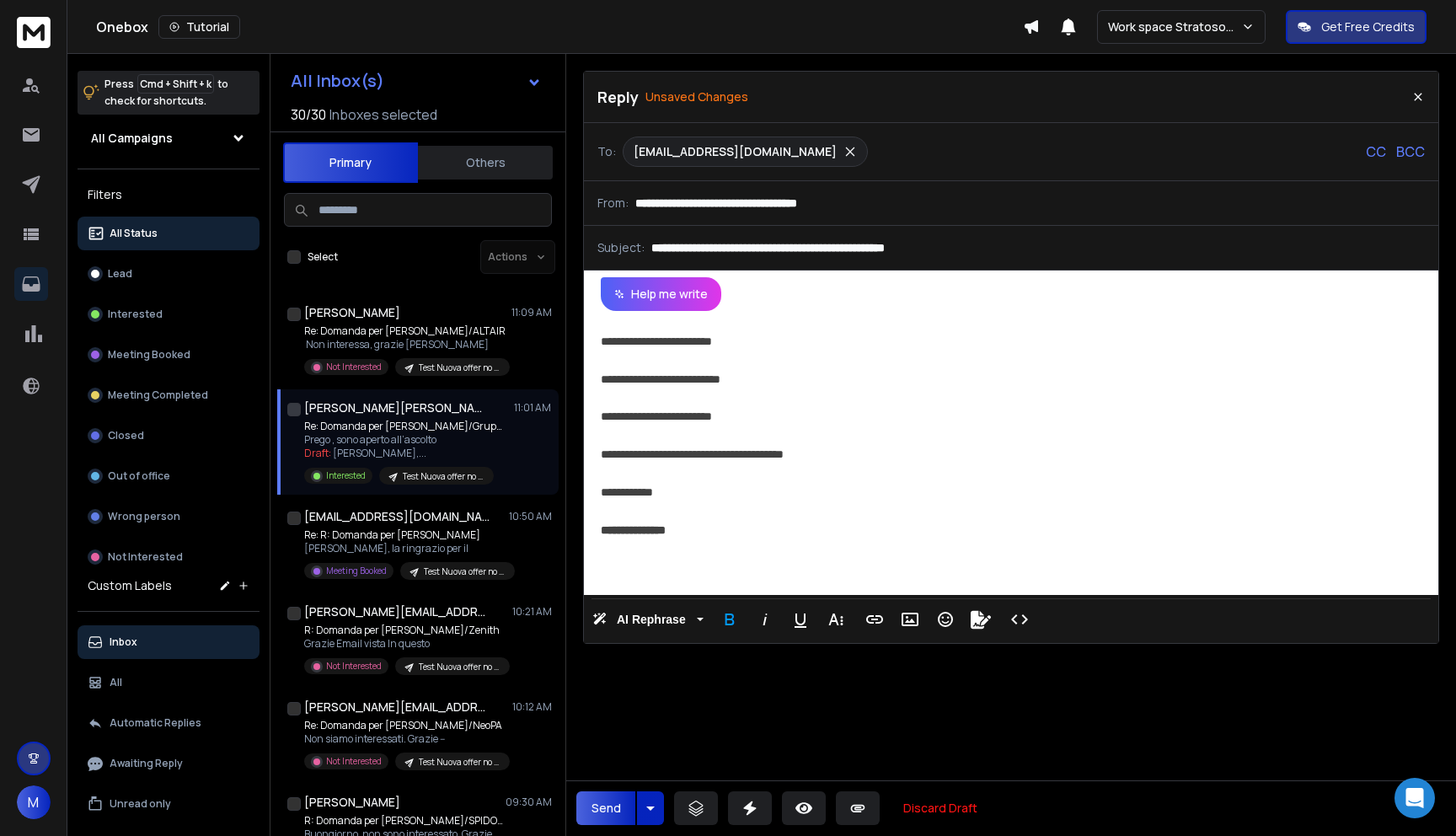
click at [756, 512] on div at bounding box center [1008, 511] width 816 height 19
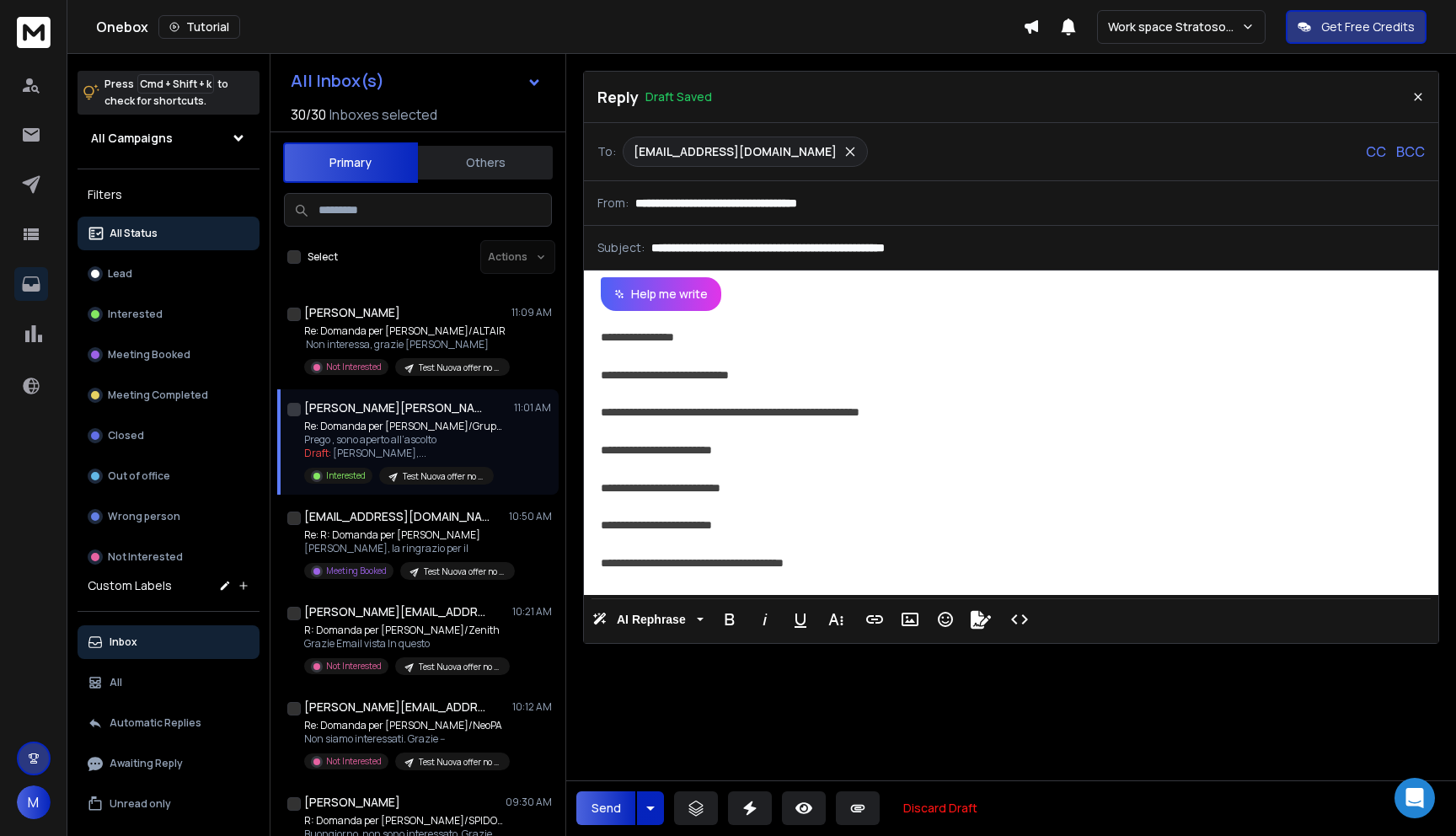
click at [691, 377] on div "**********" at bounding box center [1008, 375] width 816 height 19
click at [611, 808] on button "Send" at bounding box center [605, 808] width 58 height 34
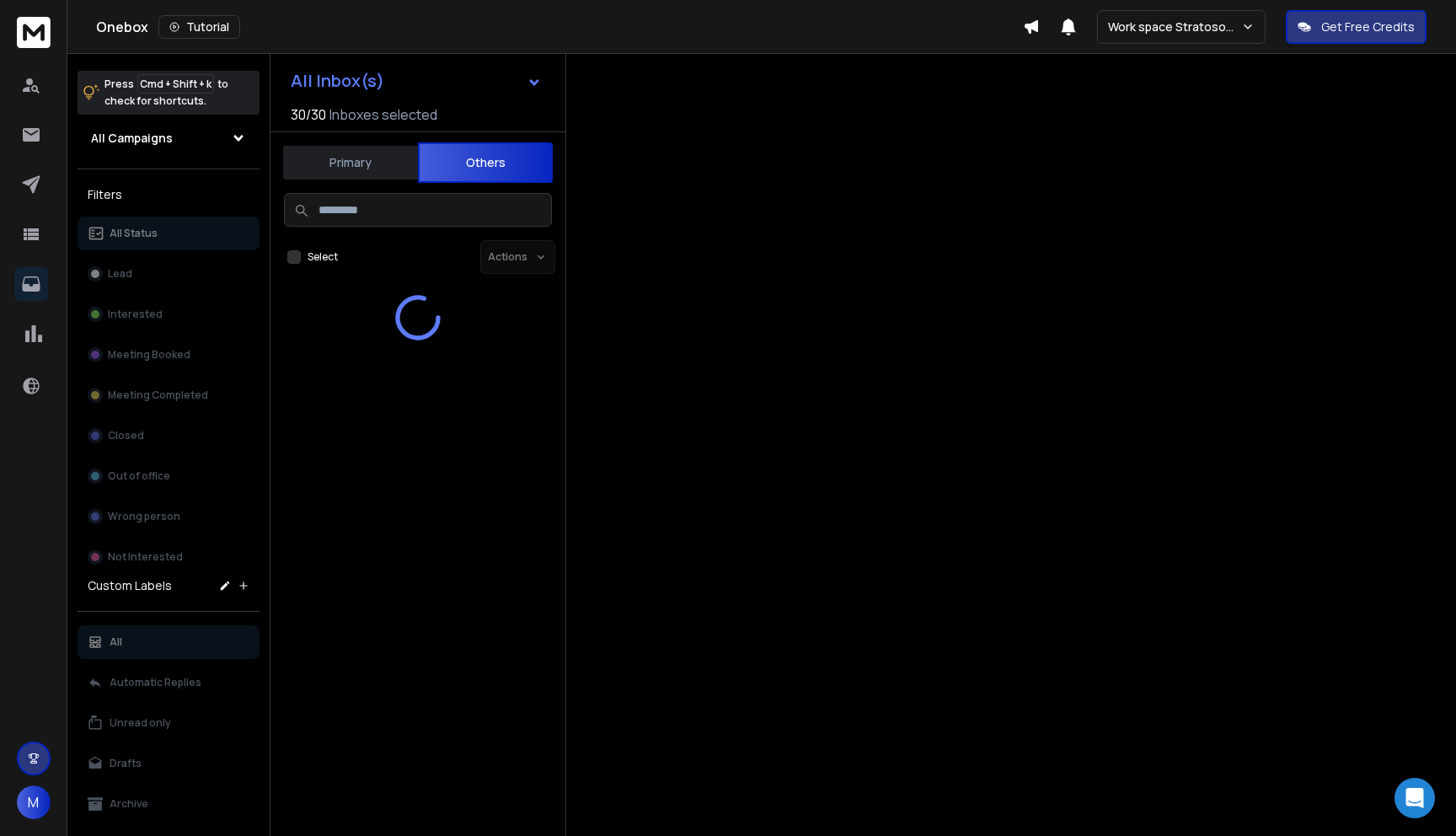
click at [445, 160] on button "Others" at bounding box center [486, 163] width 135 height 41
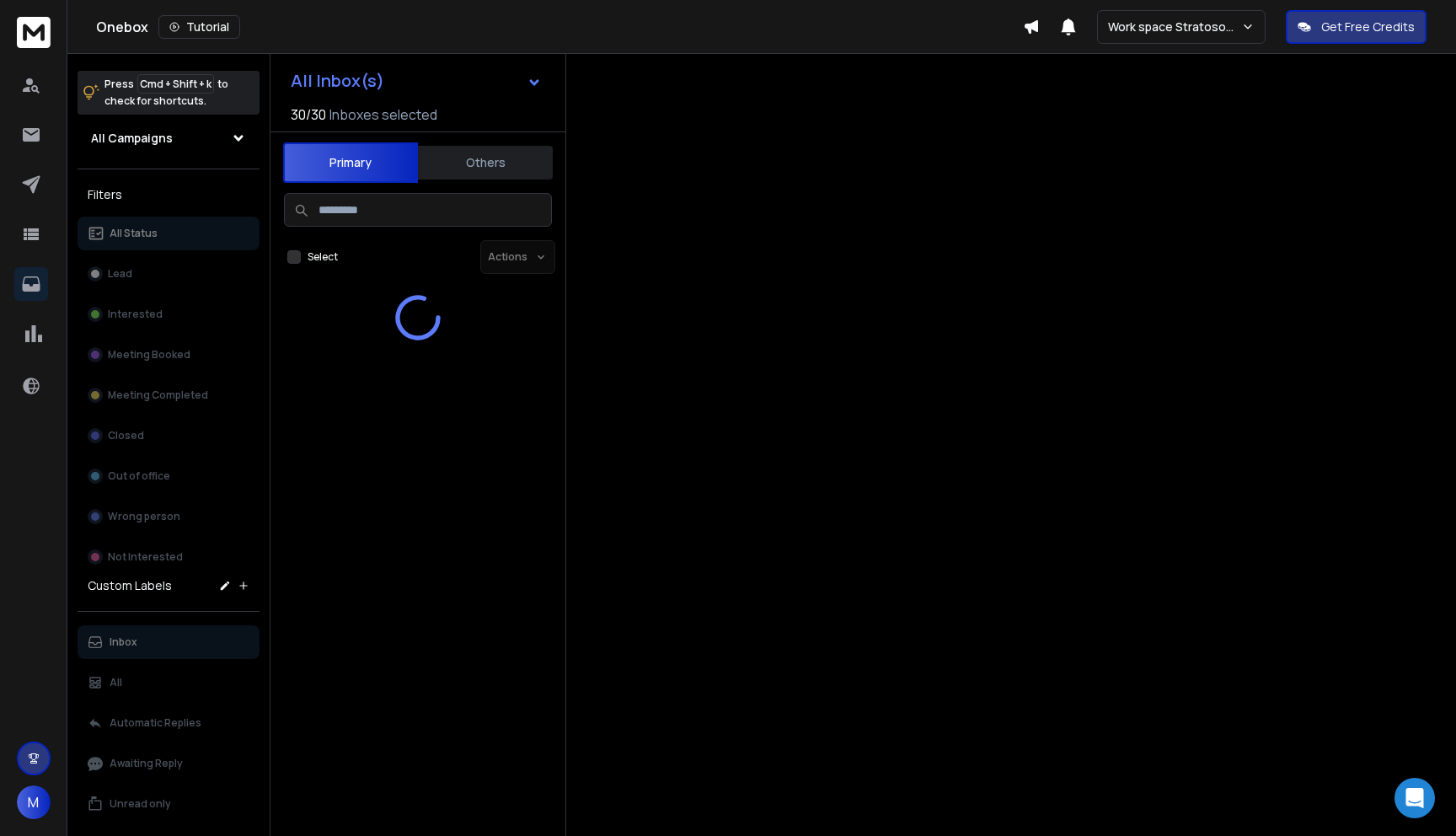
click at [389, 161] on button "Primary" at bounding box center [351, 163] width 135 height 41
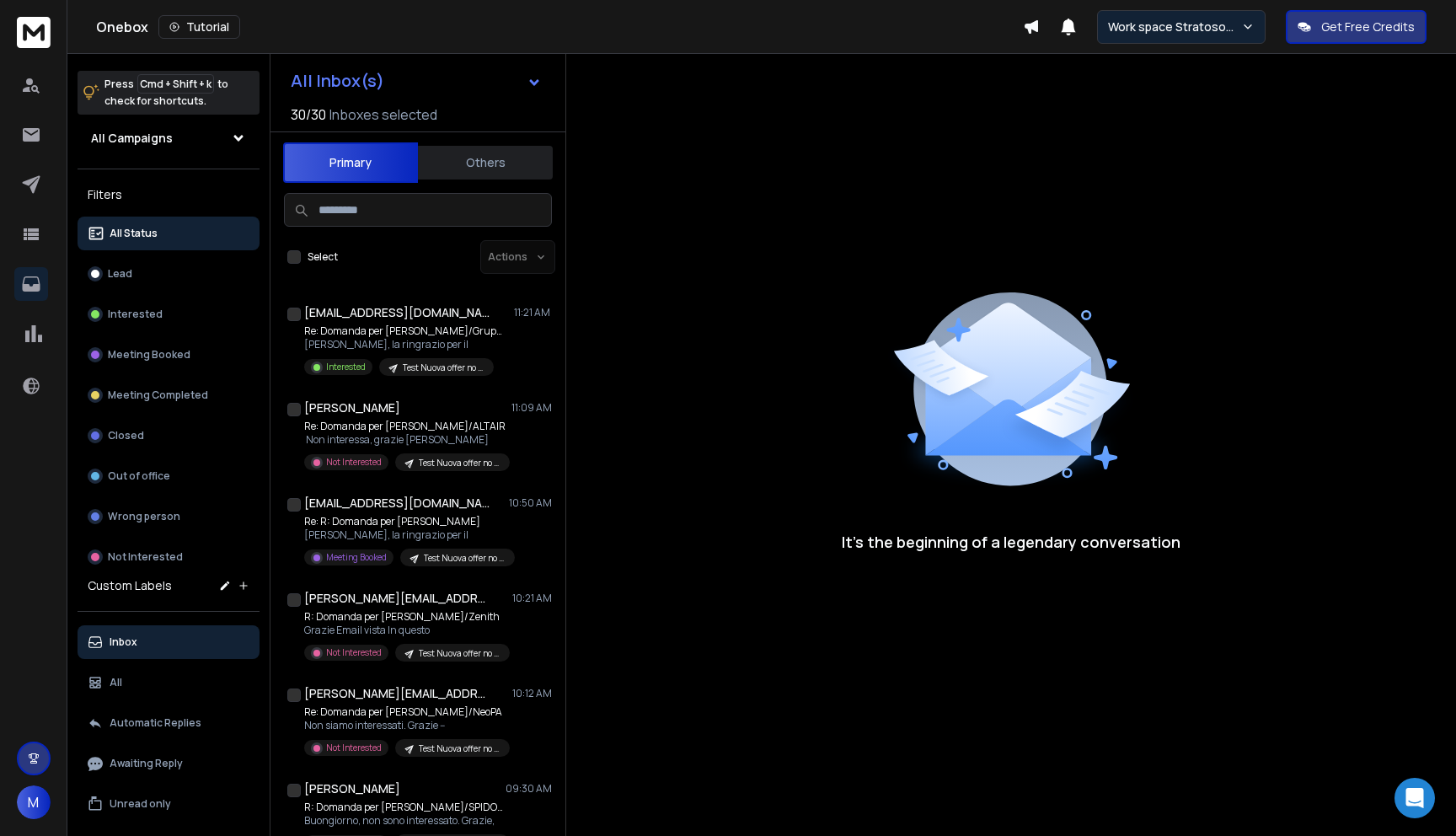
click at [1187, 20] on p "Work space Stratosoftware" at bounding box center [1175, 27] width 133 height 17
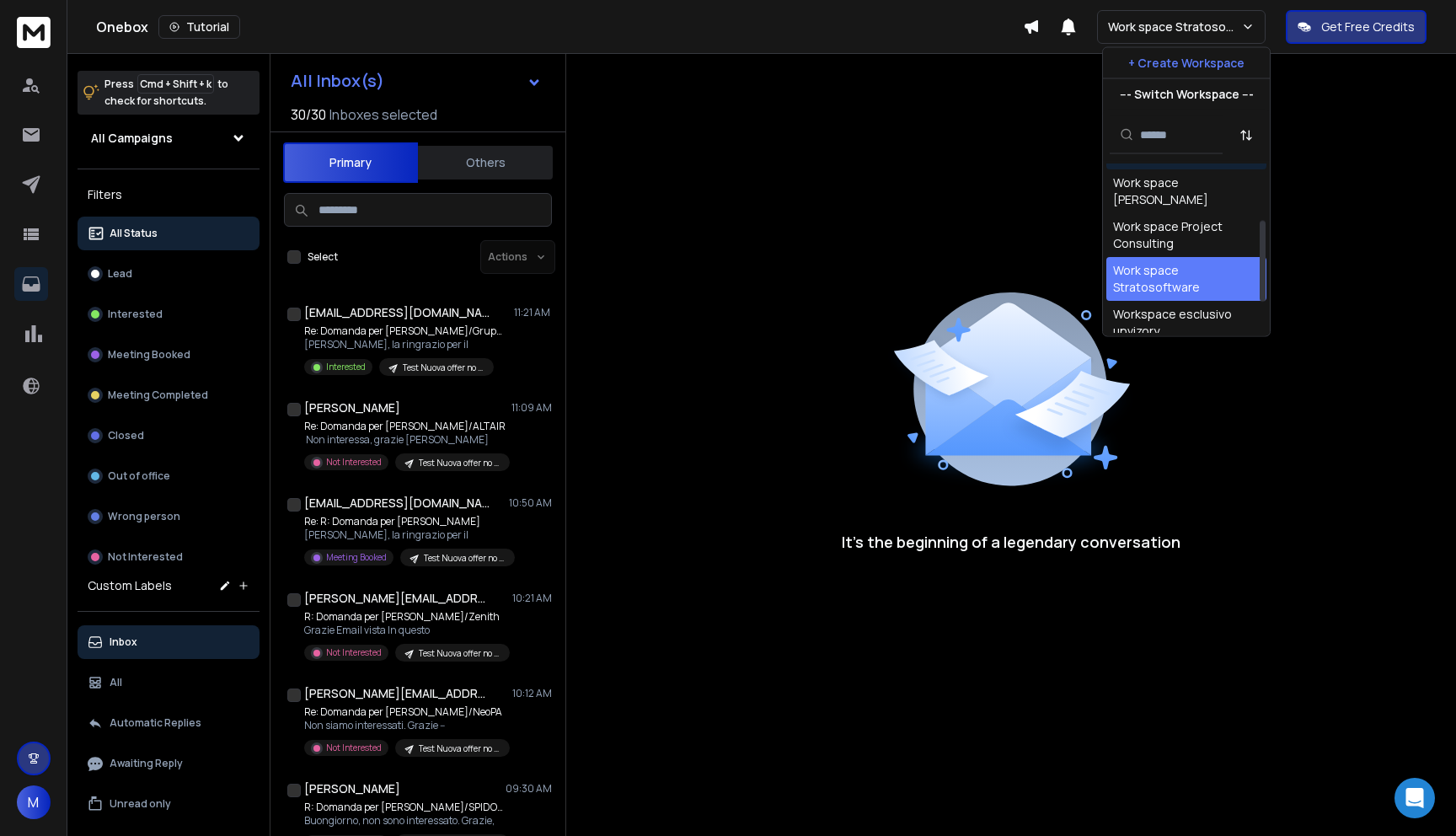
scroll to position [141, 0]
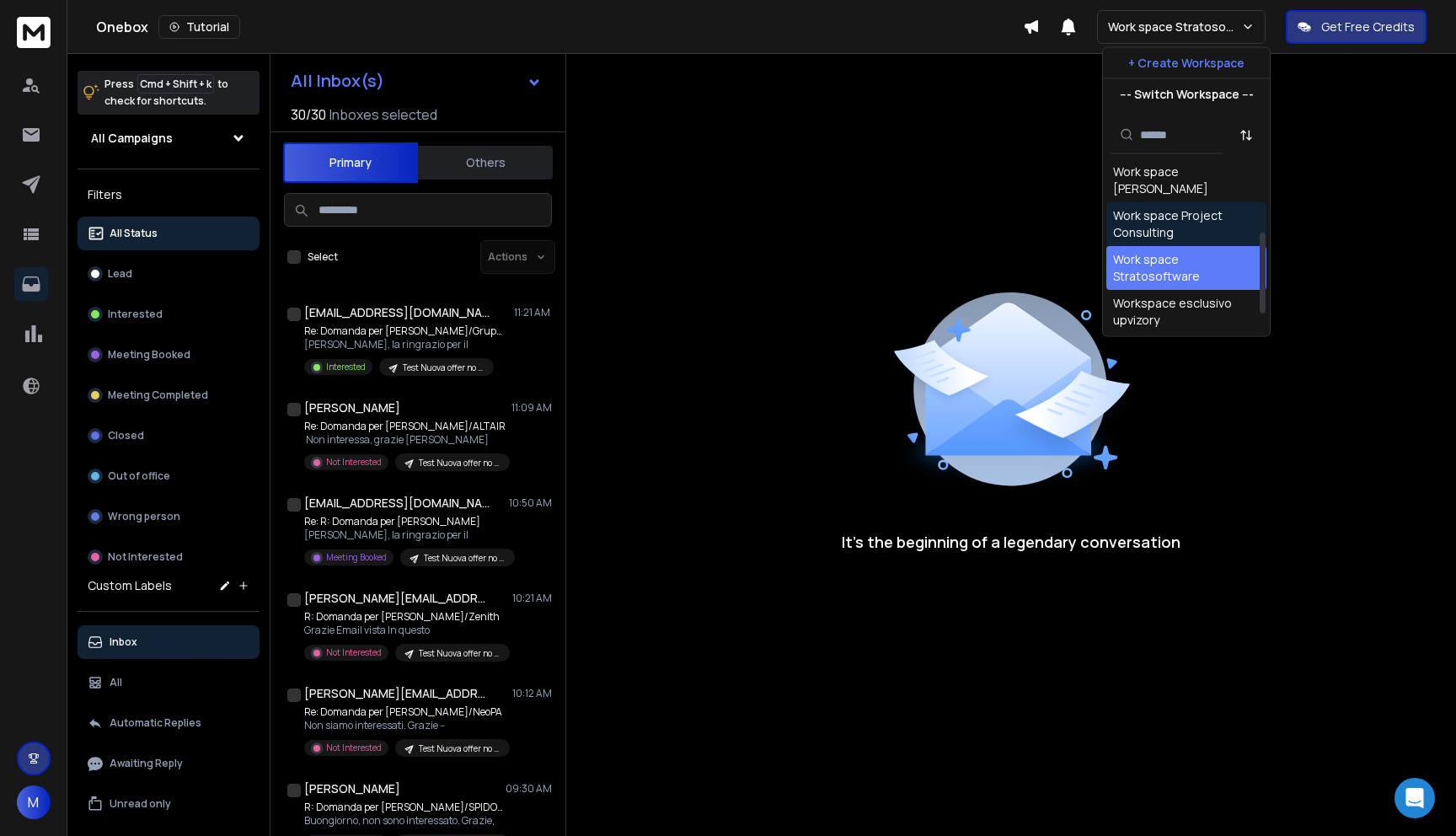
click at [1196, 212] on div "Work space Project Consulting" at bounding box center [1186, 224] width 147 height 34
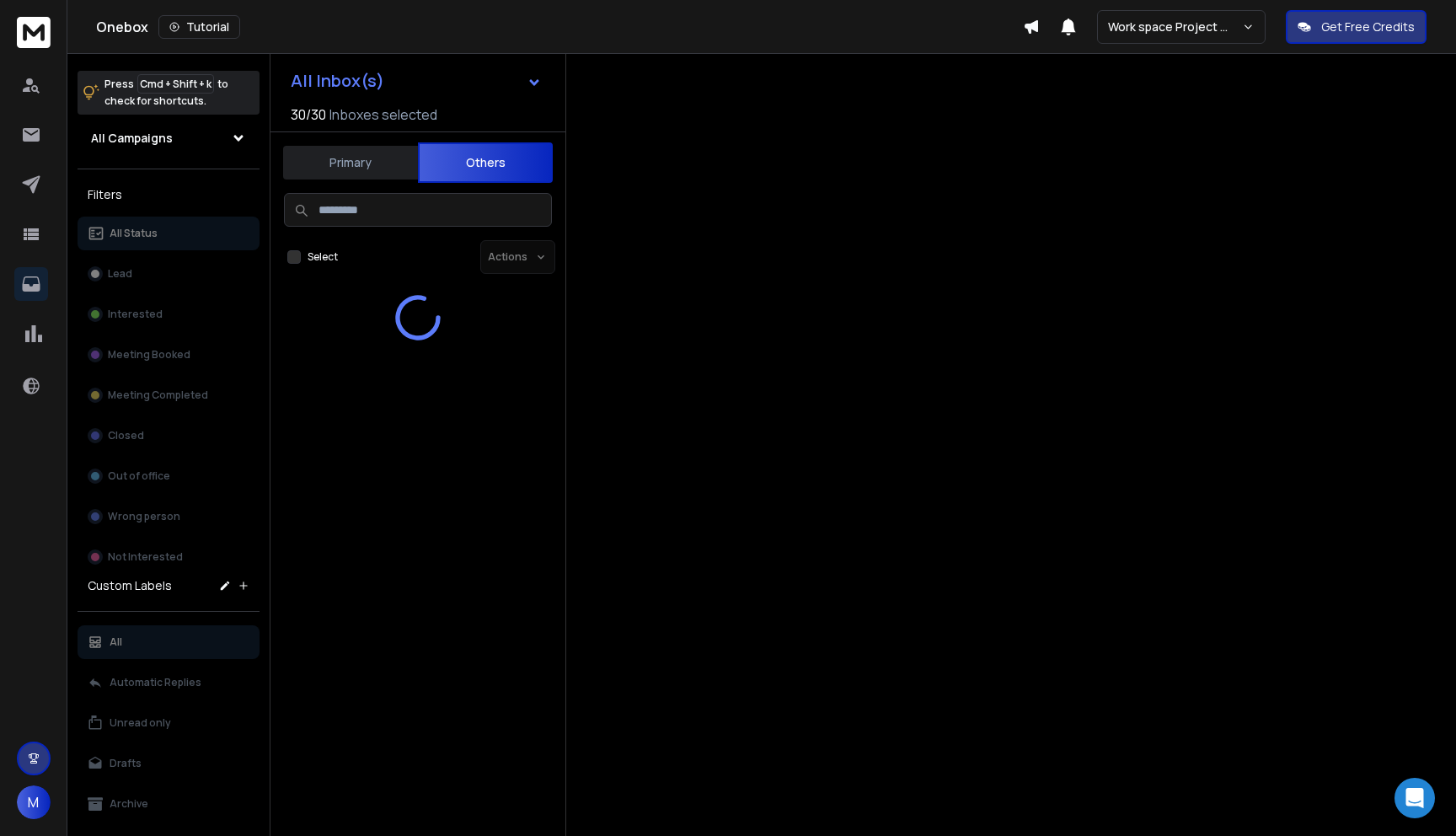
click at [496, 155] on button "Others" at bounding box center [486, 163] width 135 height 41
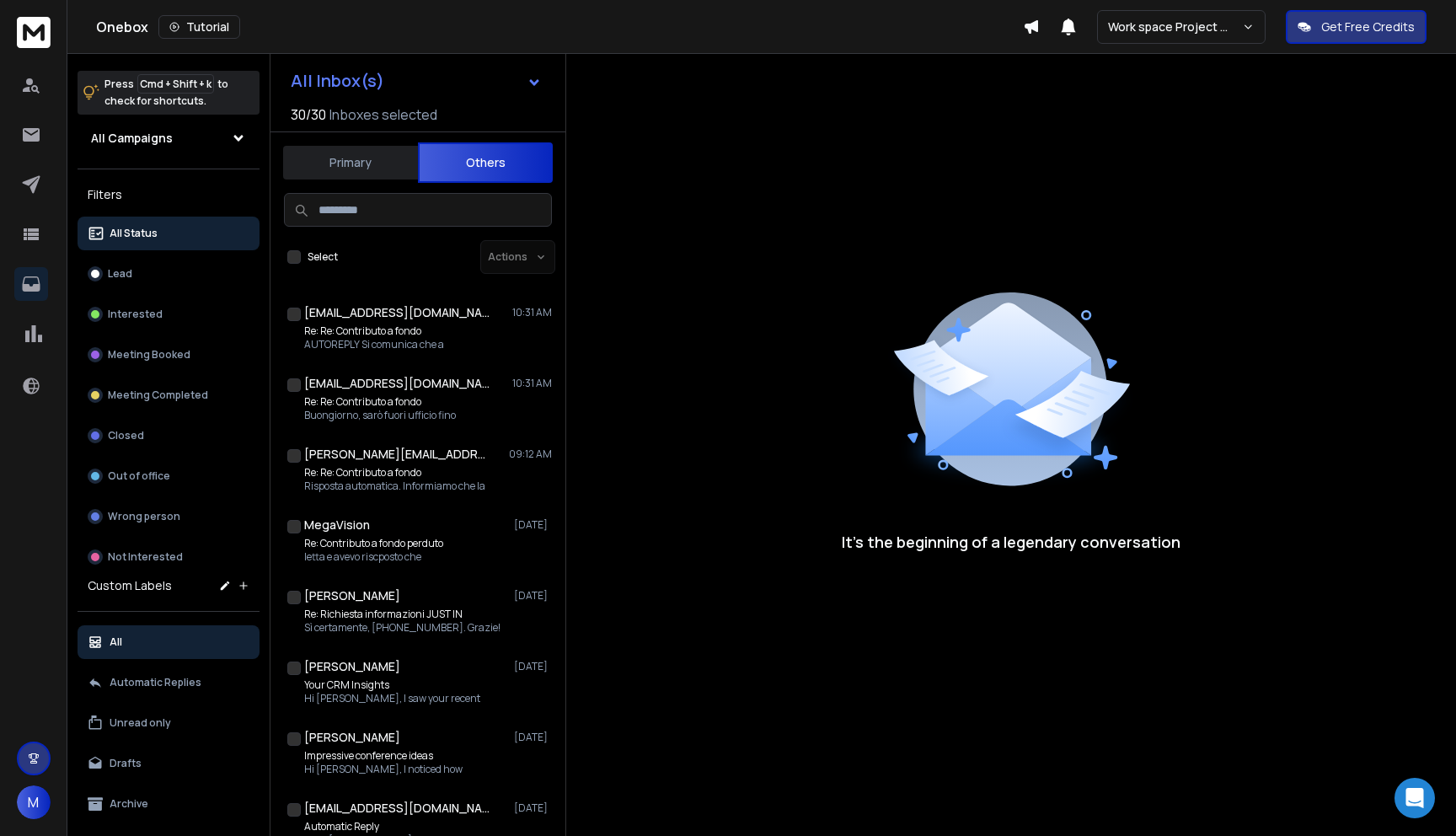
click at [328, 162] on button "Primary" at bounding box center [351, 162] width 135 height 37
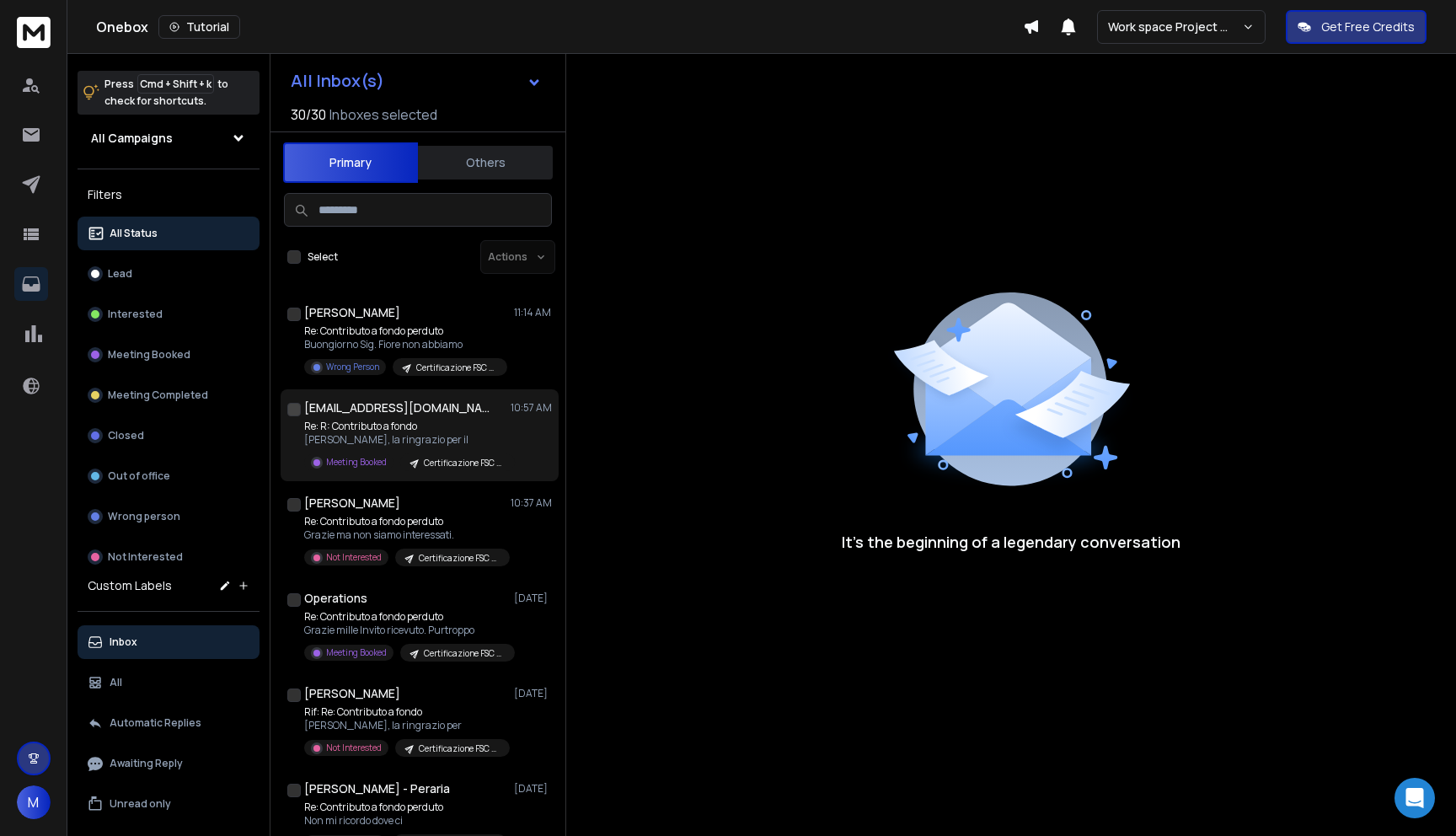
click at [394, 429] on p "Re: R: Contributo a fondo" at bounding box center [405, 426] width 202 height 14
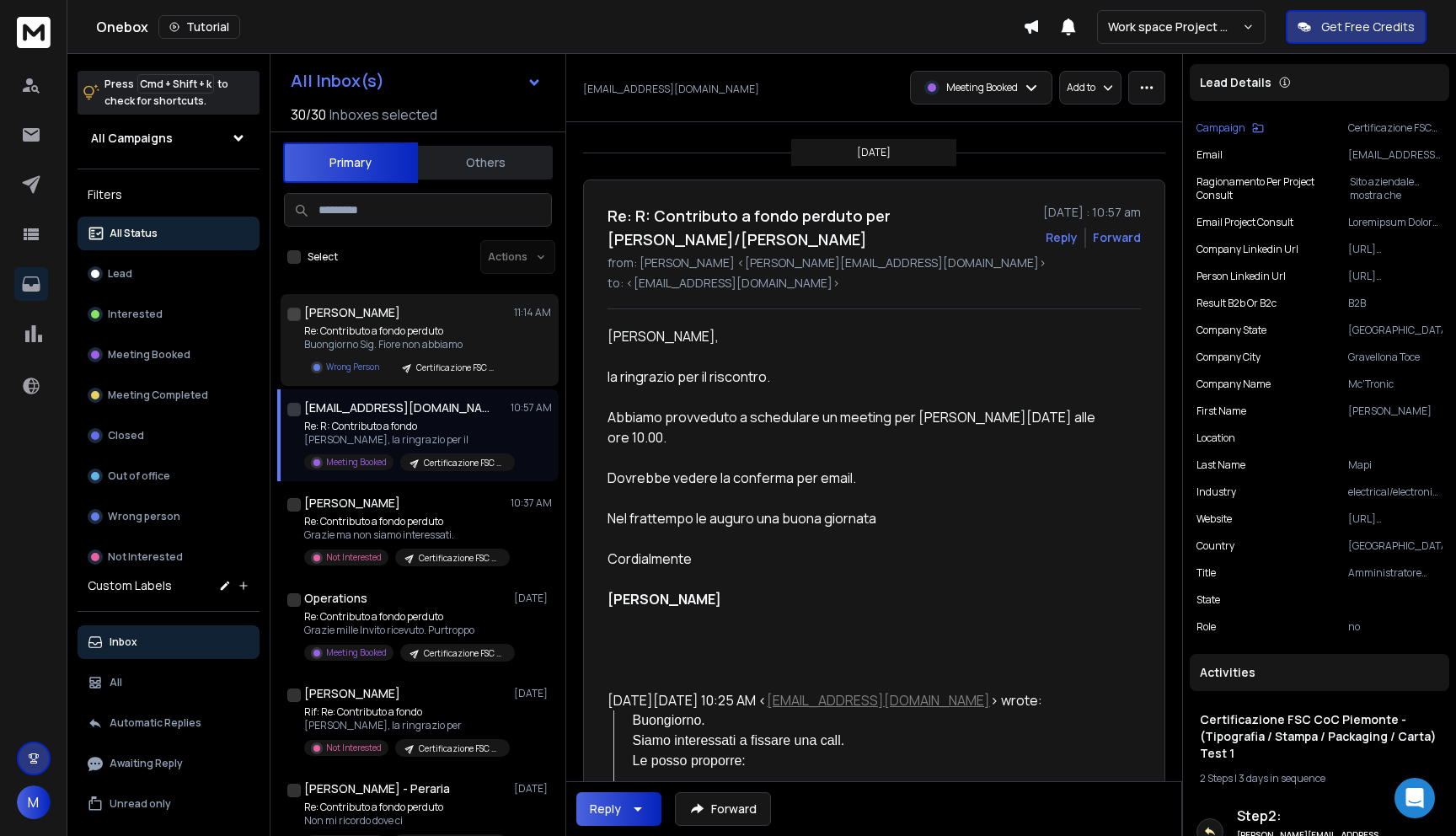
click at [441, 351] on div "Re: Contributo a fondo perduto Buongiorno Sig. Fiore non abbiamo Wrong Person C…" at bounding box center [405, 350] width 203 height 52
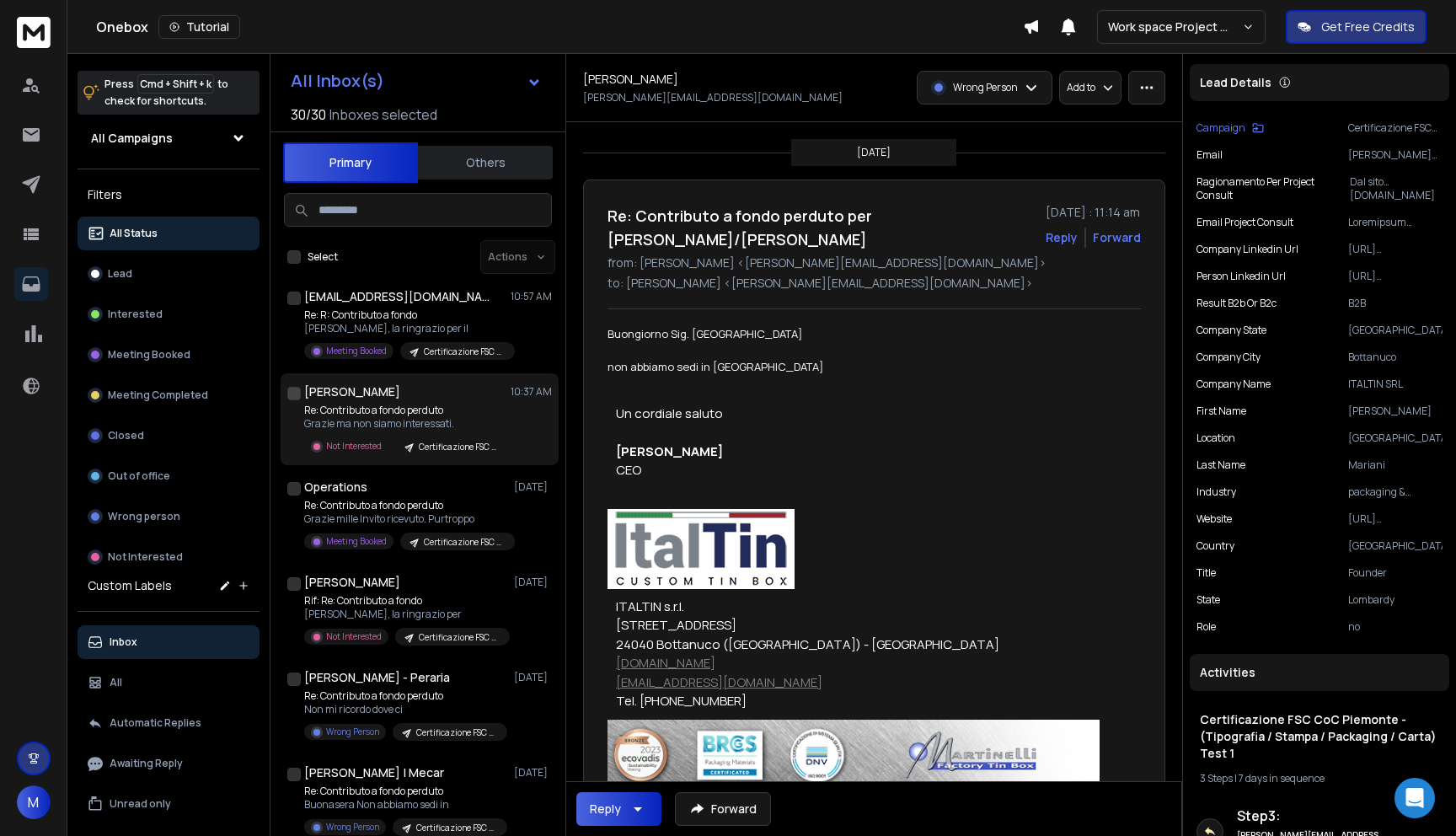
scroll to position [129, 0]
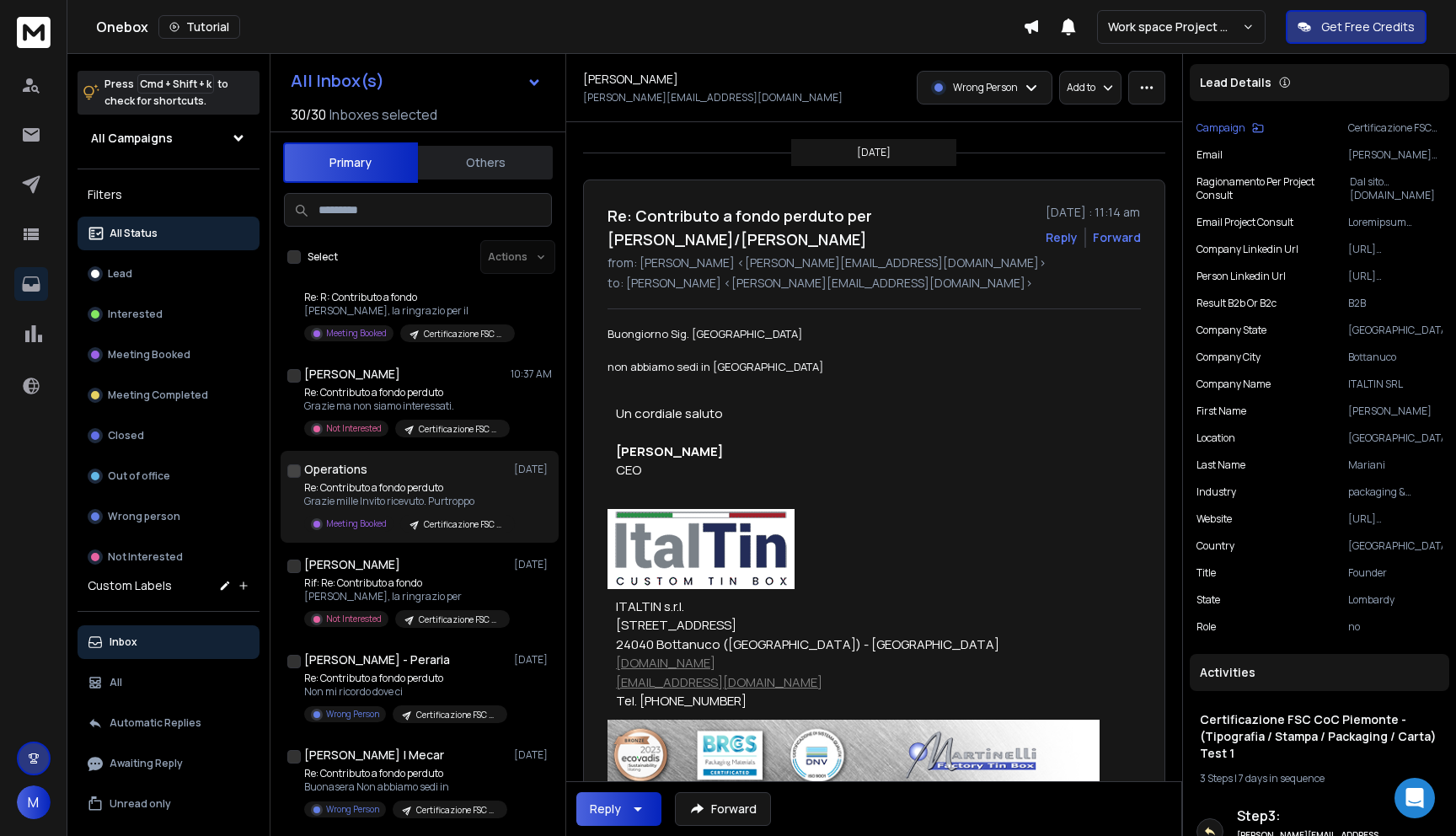
click at [423, 492] on p "Re: Contributo a fondo perduto" at bounding box center [405, 488] width 202 height 14
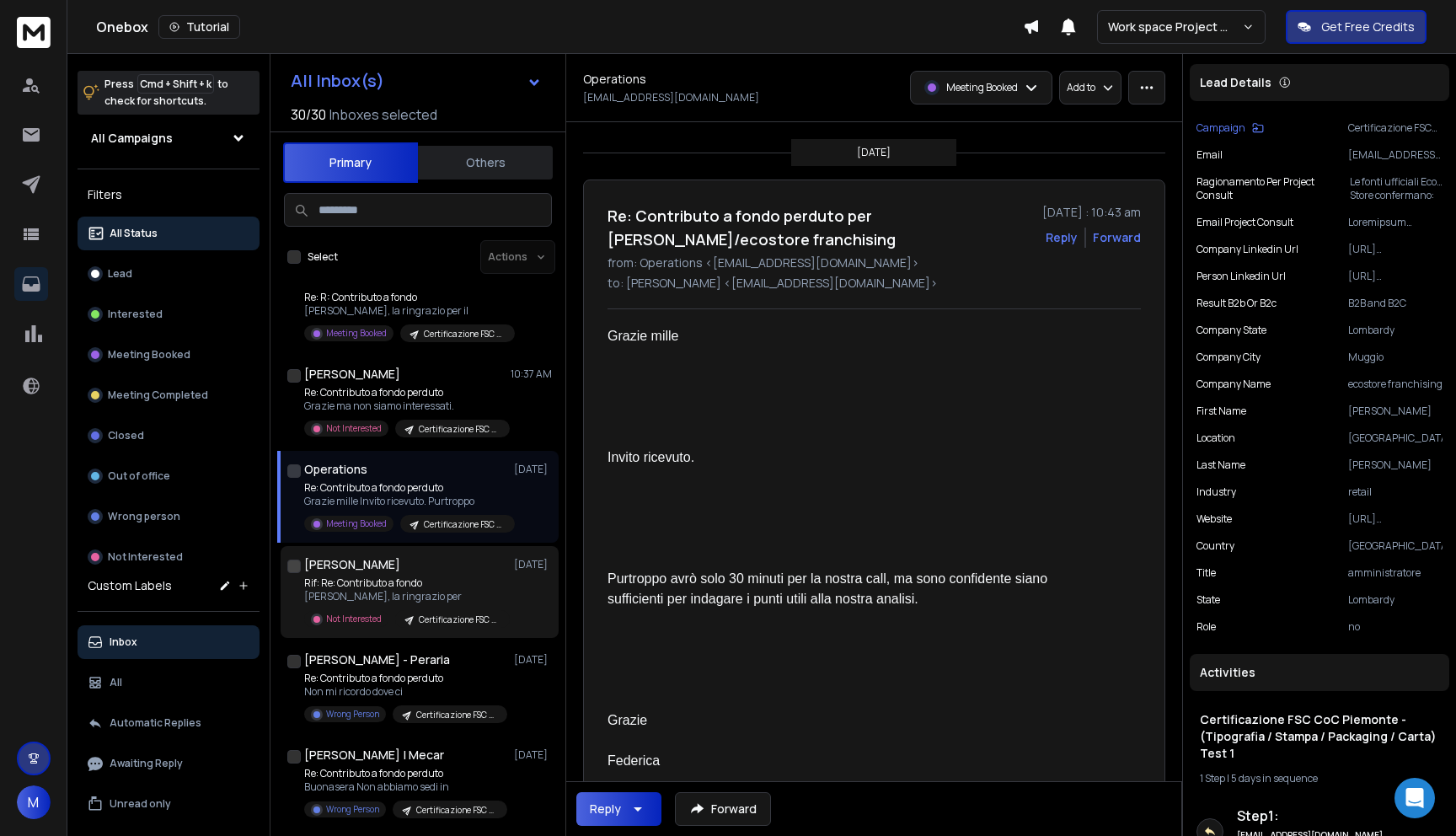
click at [427, 571] on div "Massimiliano Zagaglia 11 Oct" at bounding box center [428, 564] width 248 height 17
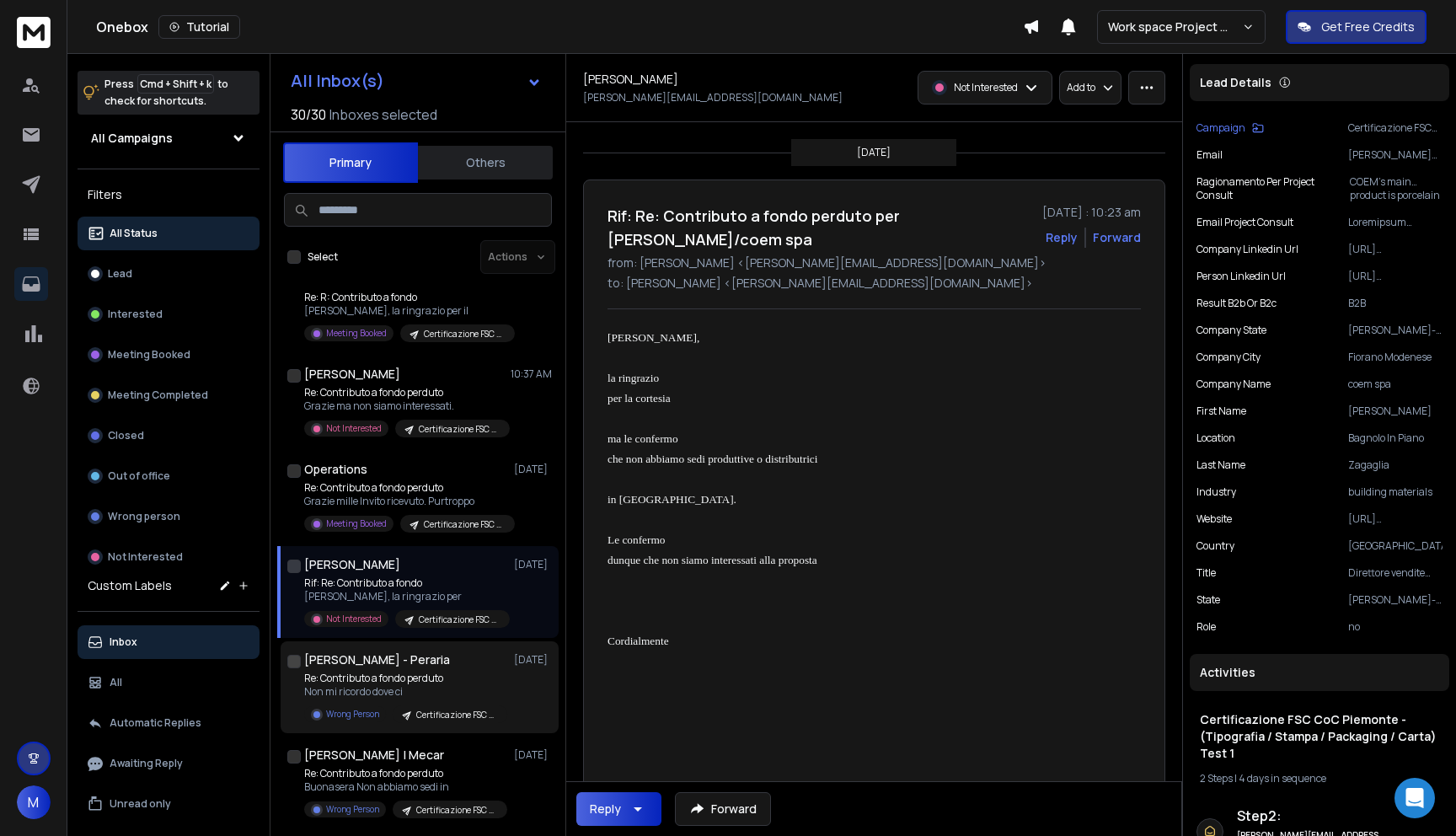
click at [422, 677] on p "Re: Contributo a fondo perduto" at bounding box center [405, 678] width 202 height 14
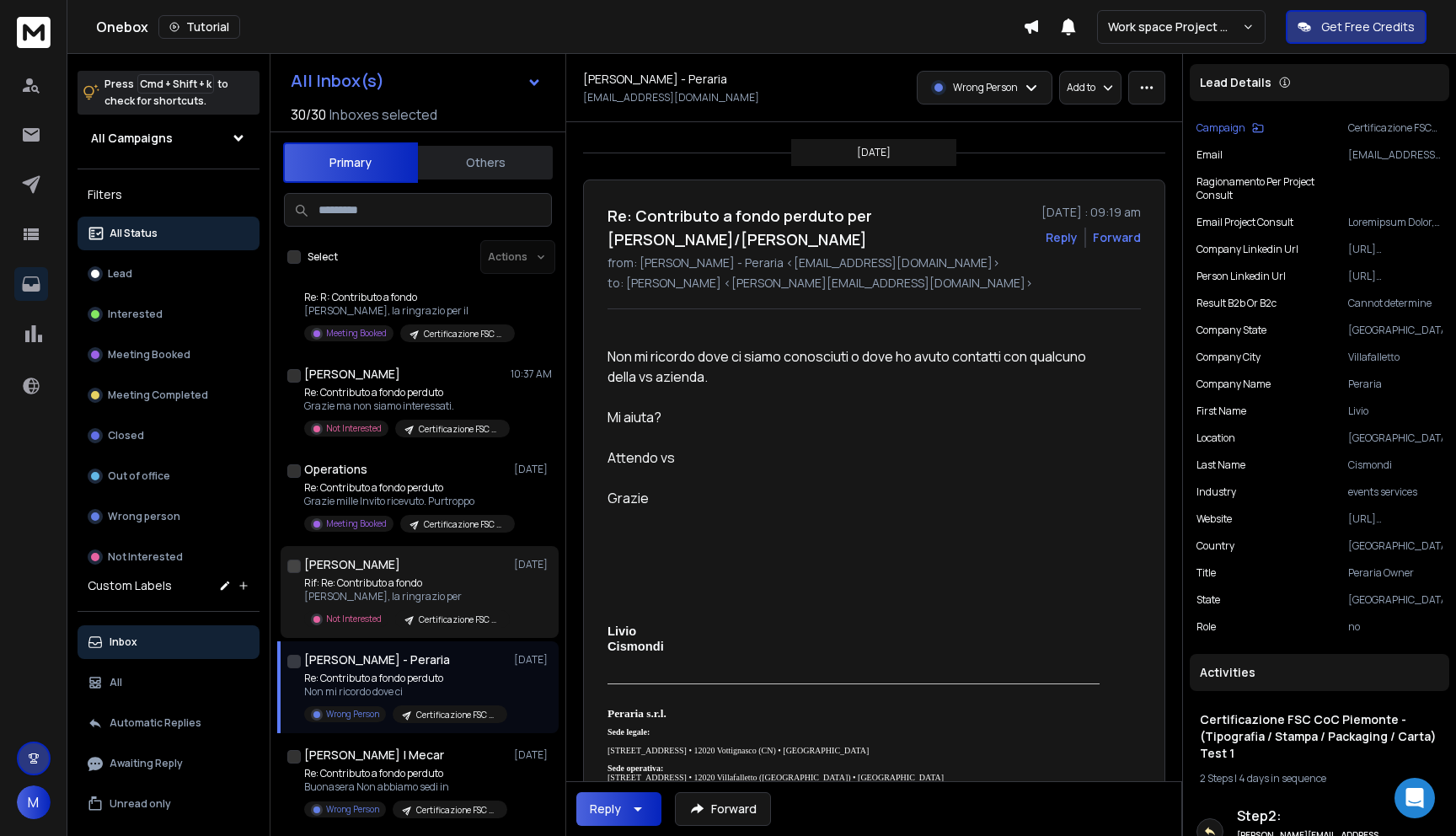
click at [435, 578] on p "Rif: Re: Contributo a fondo" at bounding box center [405, 583] width 202 height 14
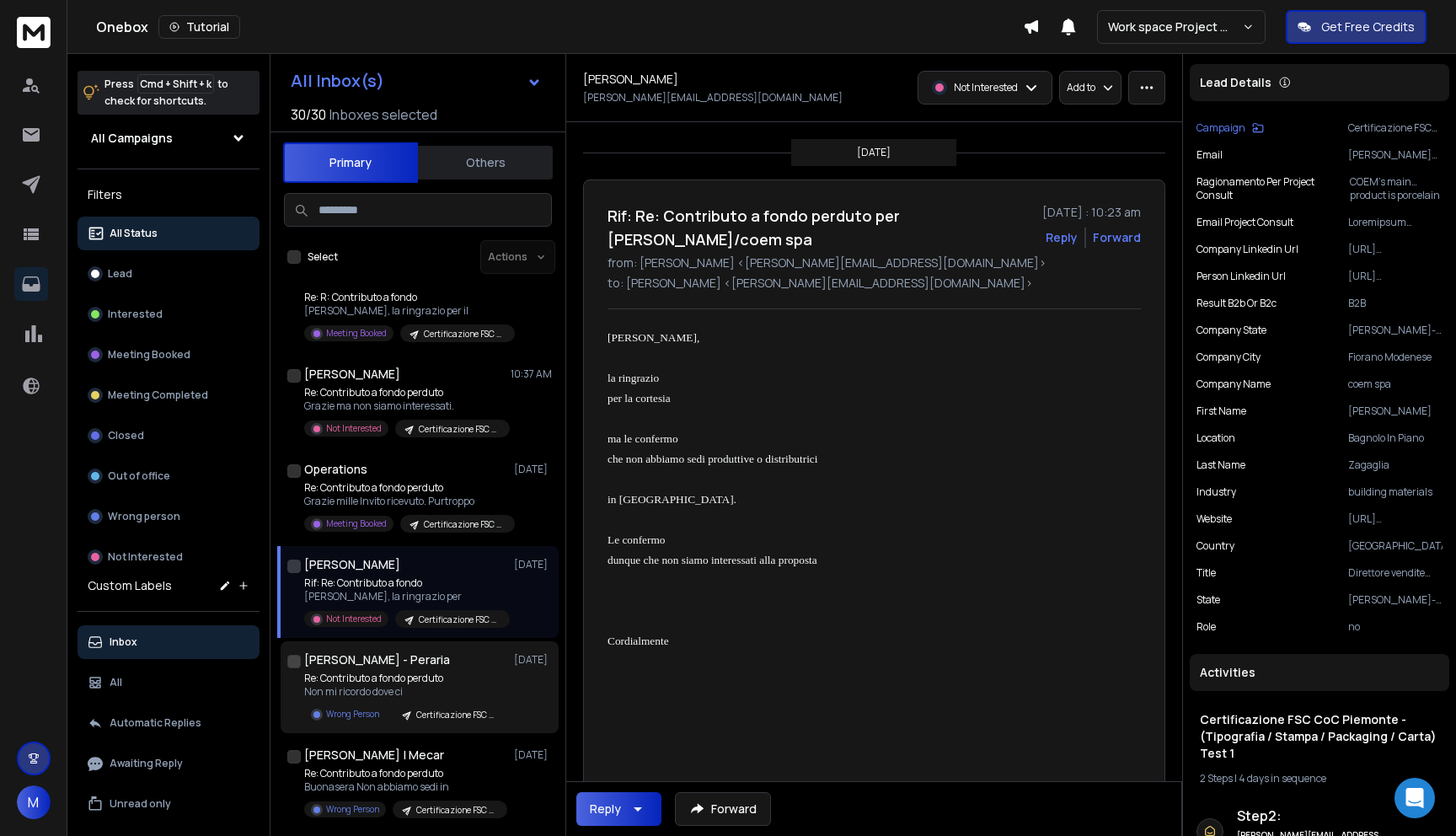
click at [425, 661] on h1 "Livio Cismondi - Peraria" at bounding box center [377, 659] width 146 height 17
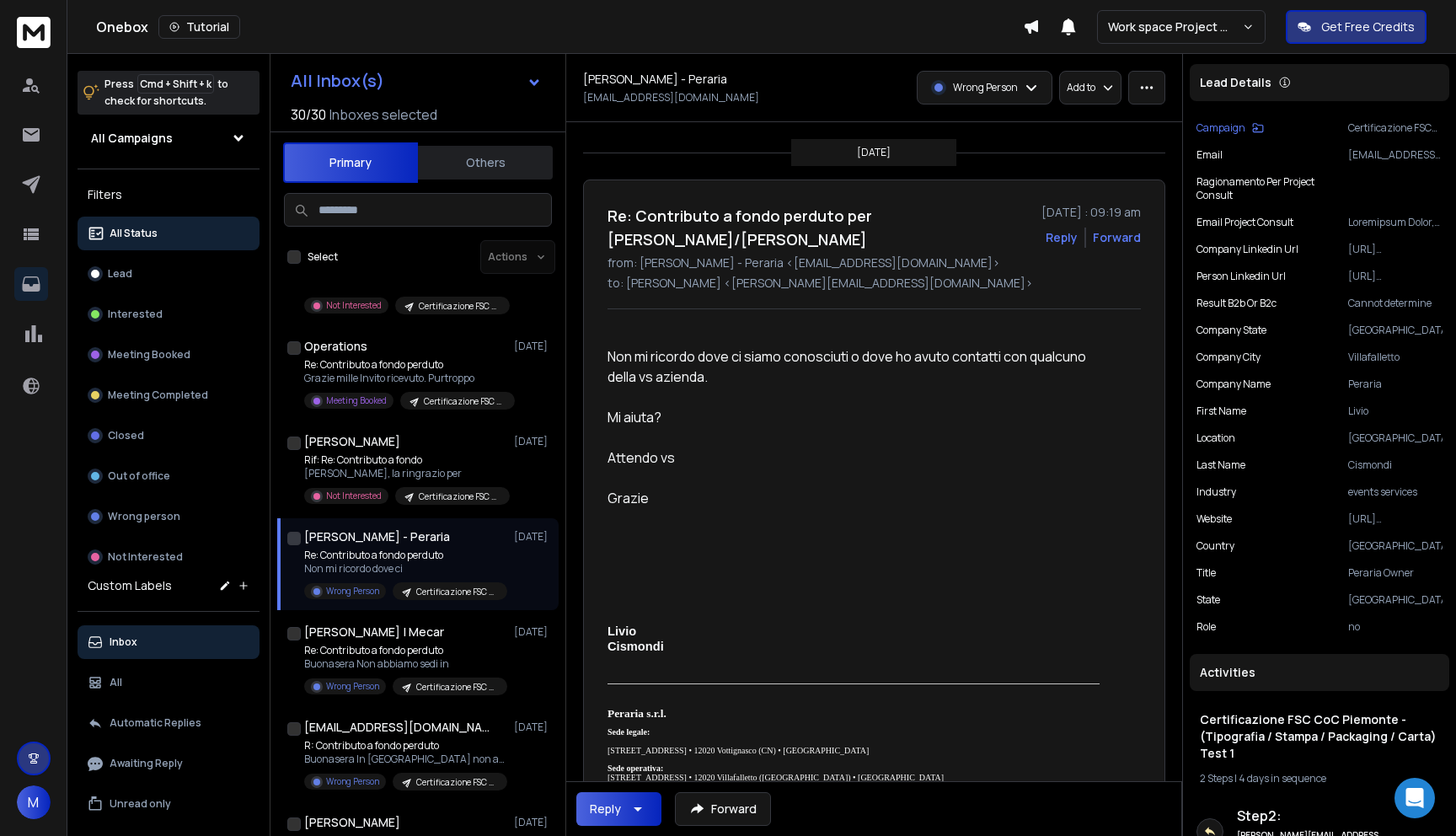
scroll to position [257, 0]
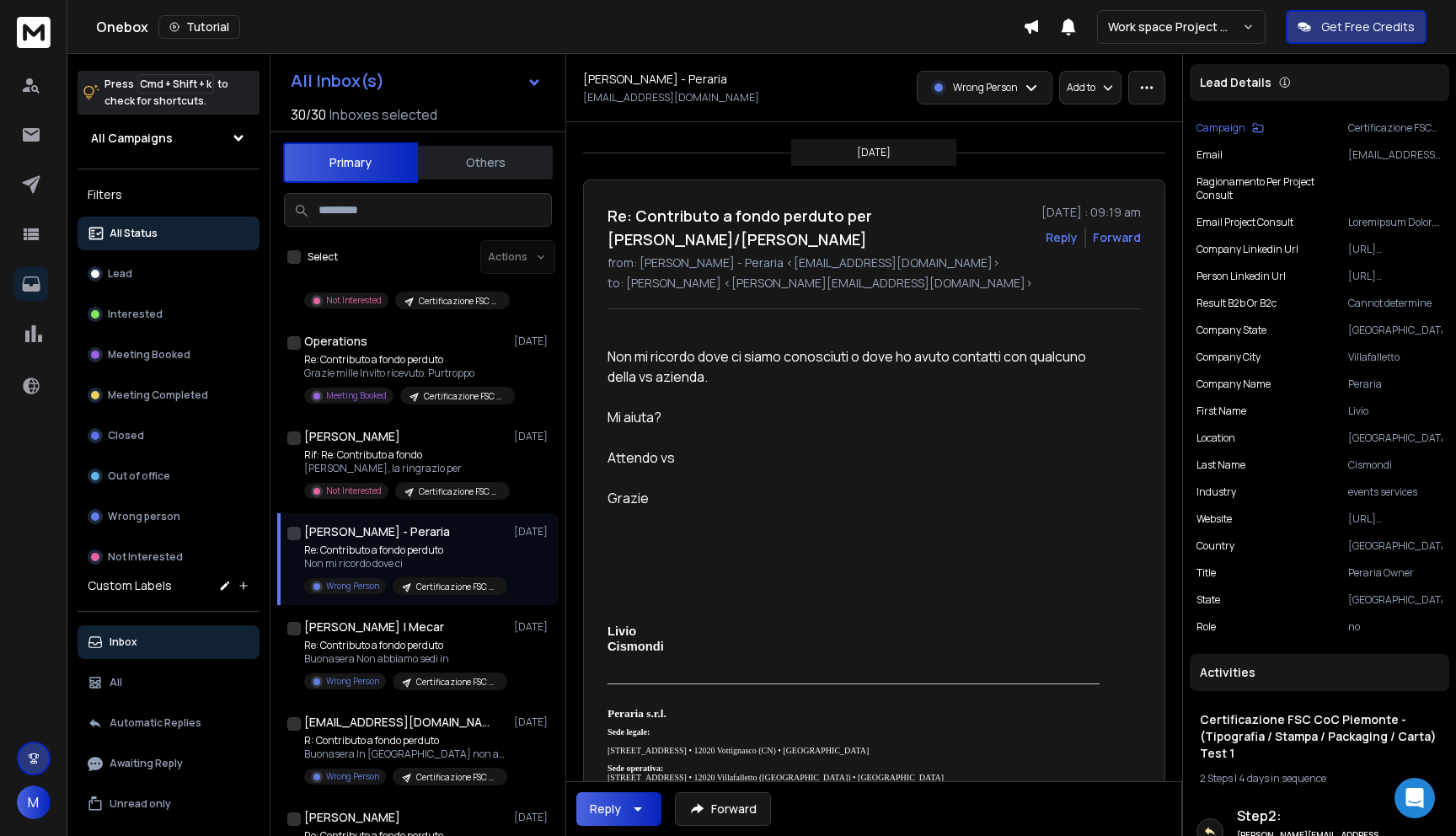
click at [638, 795] on button "Reply" at bounding box center [618, 809] width 85 height 34
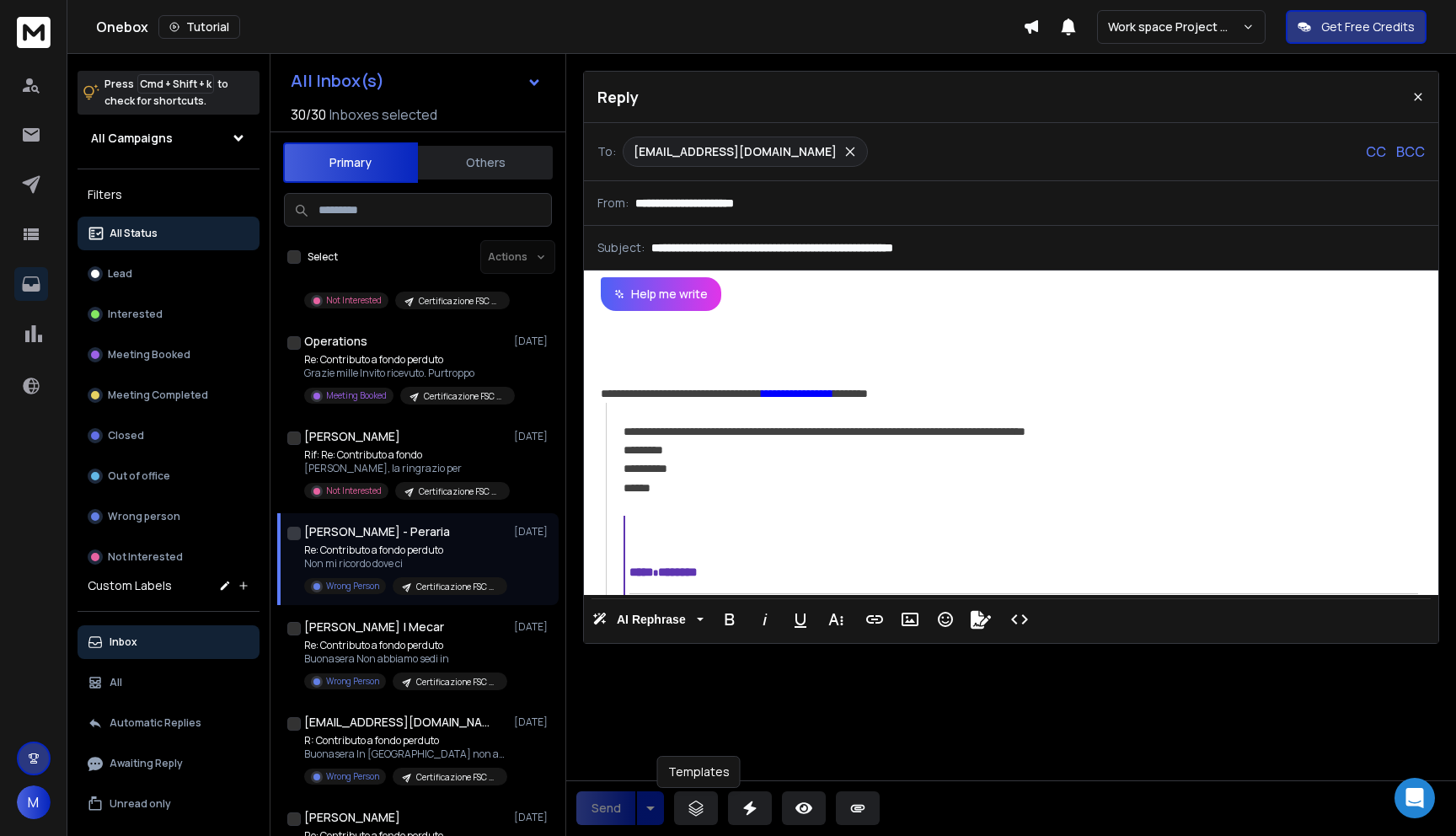
click at [715, 806] on button at bounding box center [696, 808] width 44 height 34
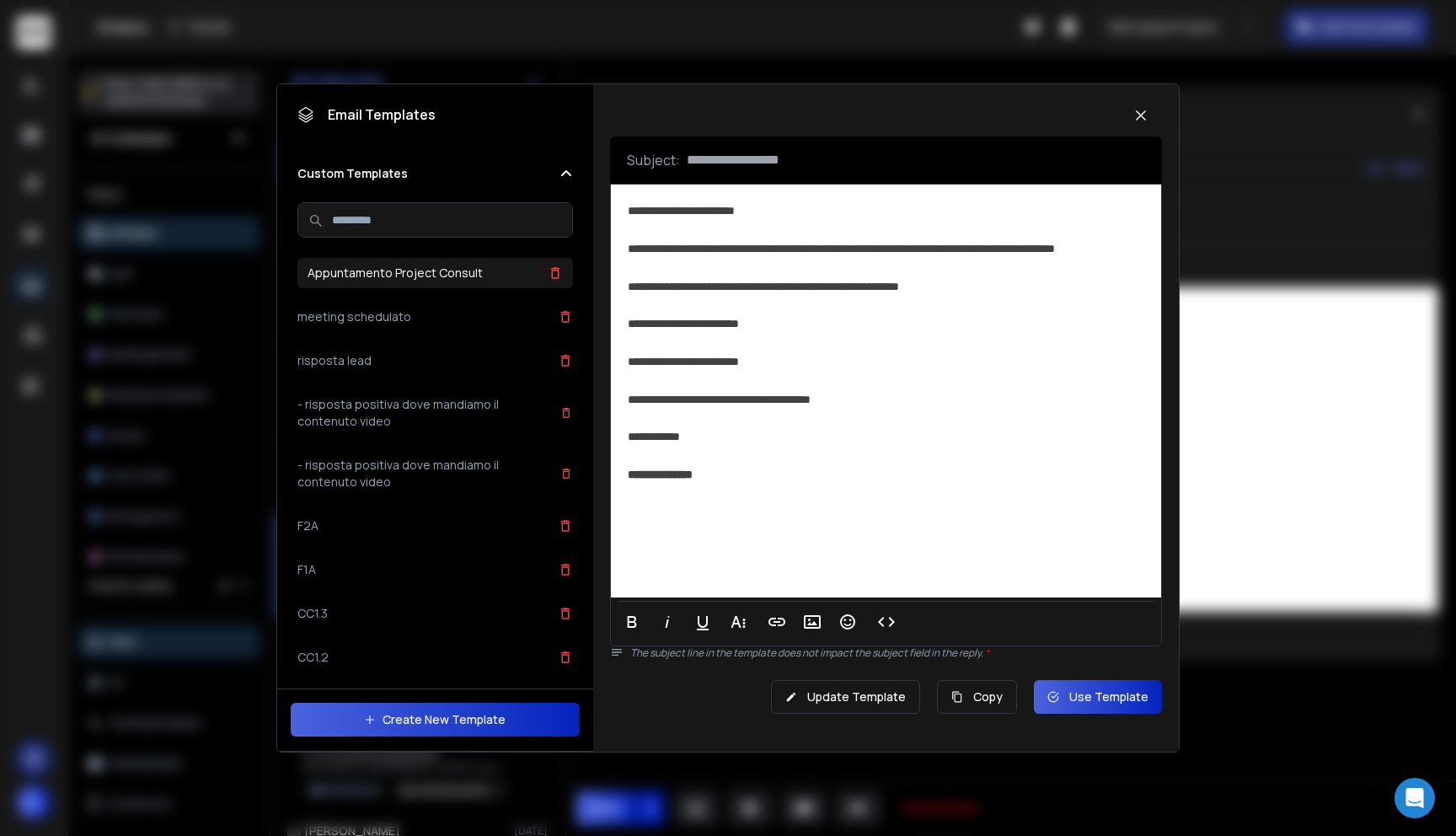
click at [478, 345] on div "risposta lead" at bounding box center [434, 360] width 275 height 31
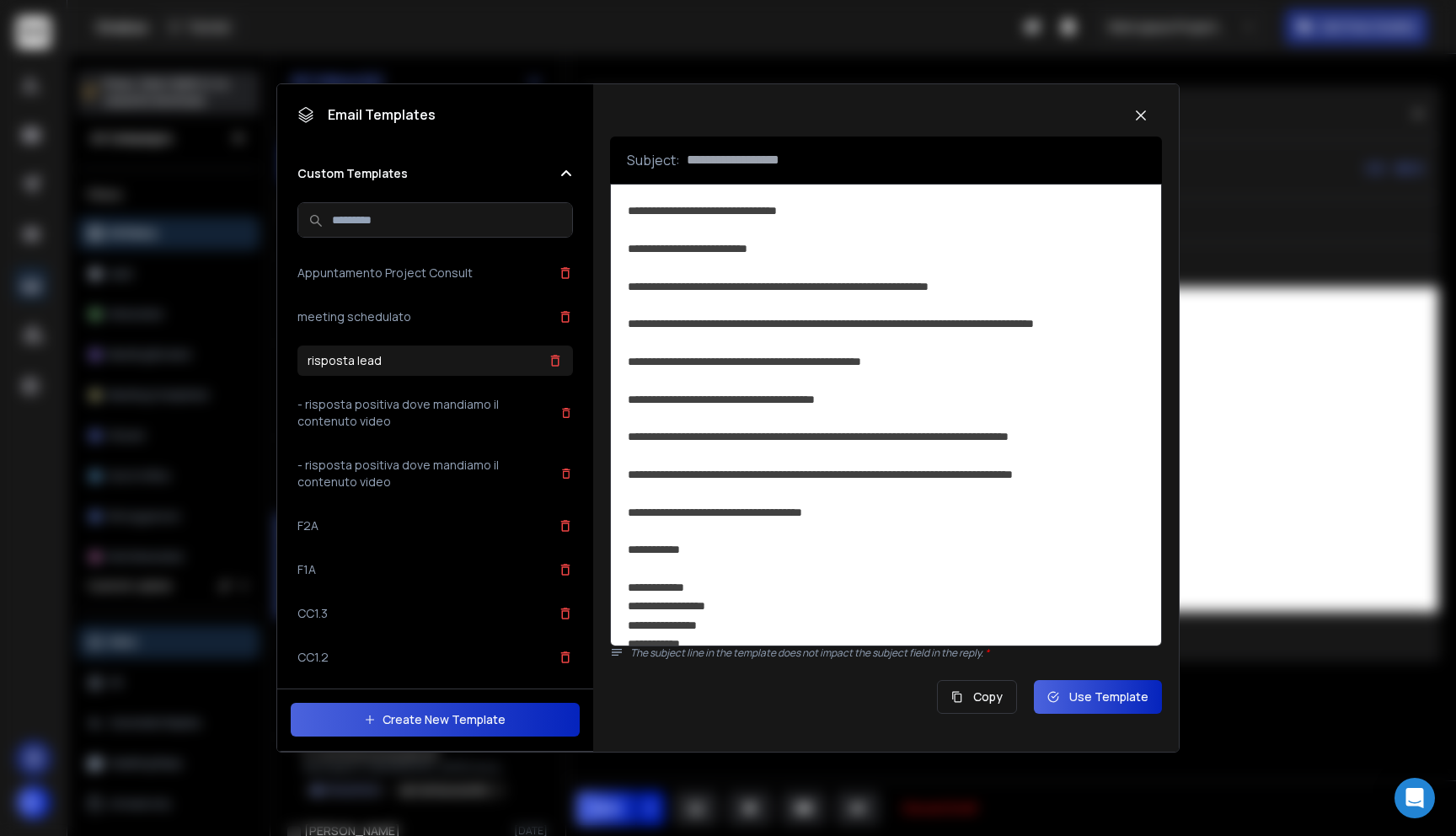
click at [466, 310] on div "meeting schedulato" at bounding box center [434, 316] width 275 height 17
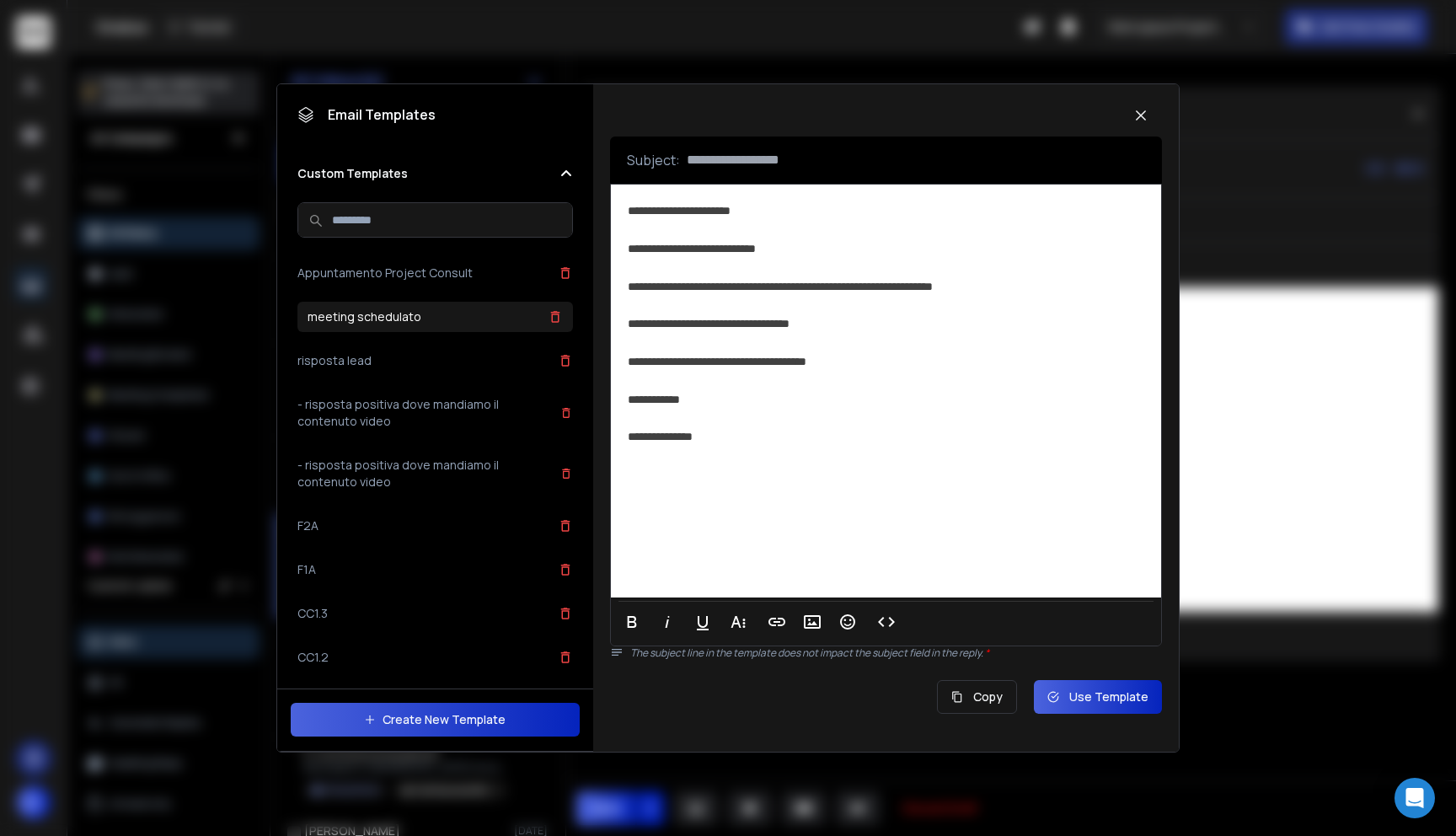
click at [463, 284] on div "Appuntamento Project Consult" at bounding box center [434, 273] width 275 height 31
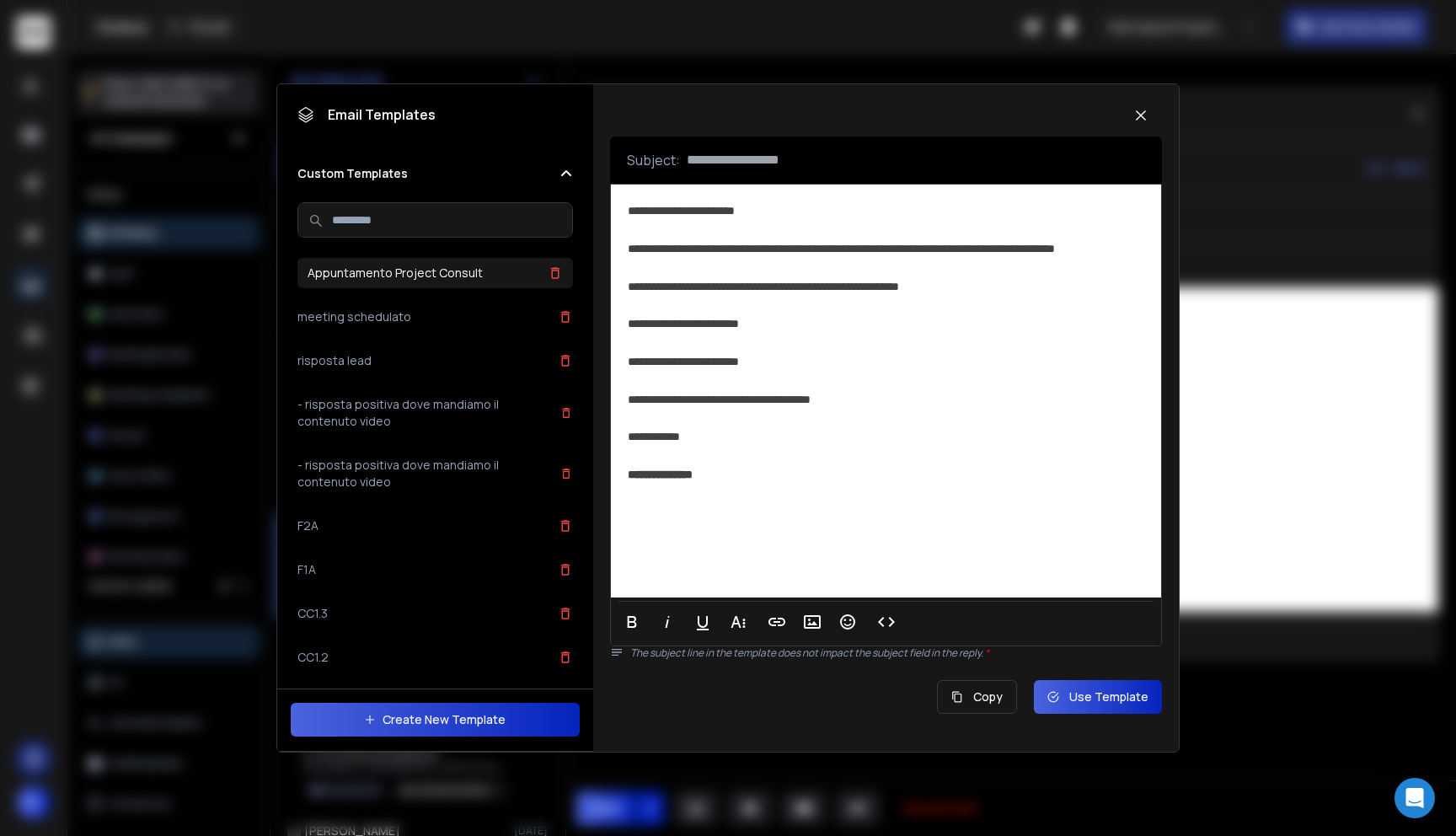
click at [1092, 691] on button "Use Template" at bounding box center [1097, 697] width 128 height 34
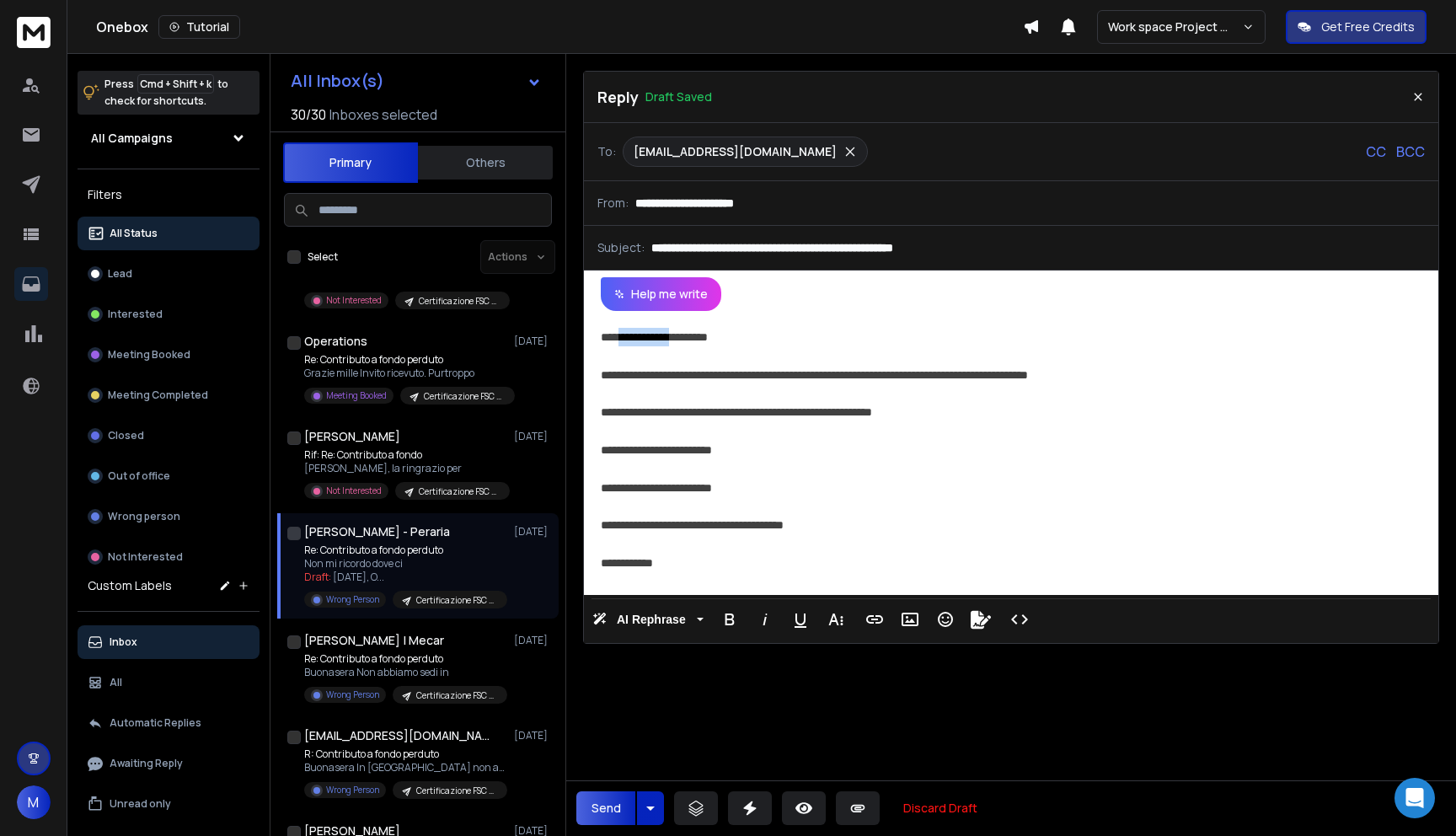
drag, startPoint x: 692, startPoint y: 335, endPoint x: 626, endPoint y: 334, distance: 66.0
click at [626, 334] on div "**********" at bounding box center [1008, 337] width 816 height 19
drag, startPoint x: 736, startPoint y: 331, endPoint x: 691, endPoint y: 329, distance: 45.0
click at [691, 329] on div "**********" at bounding box center [1008, 337] width 816 height 19
click at [719, 334] on div "**********" at bounding box center [1008, 337] width 816 height 19
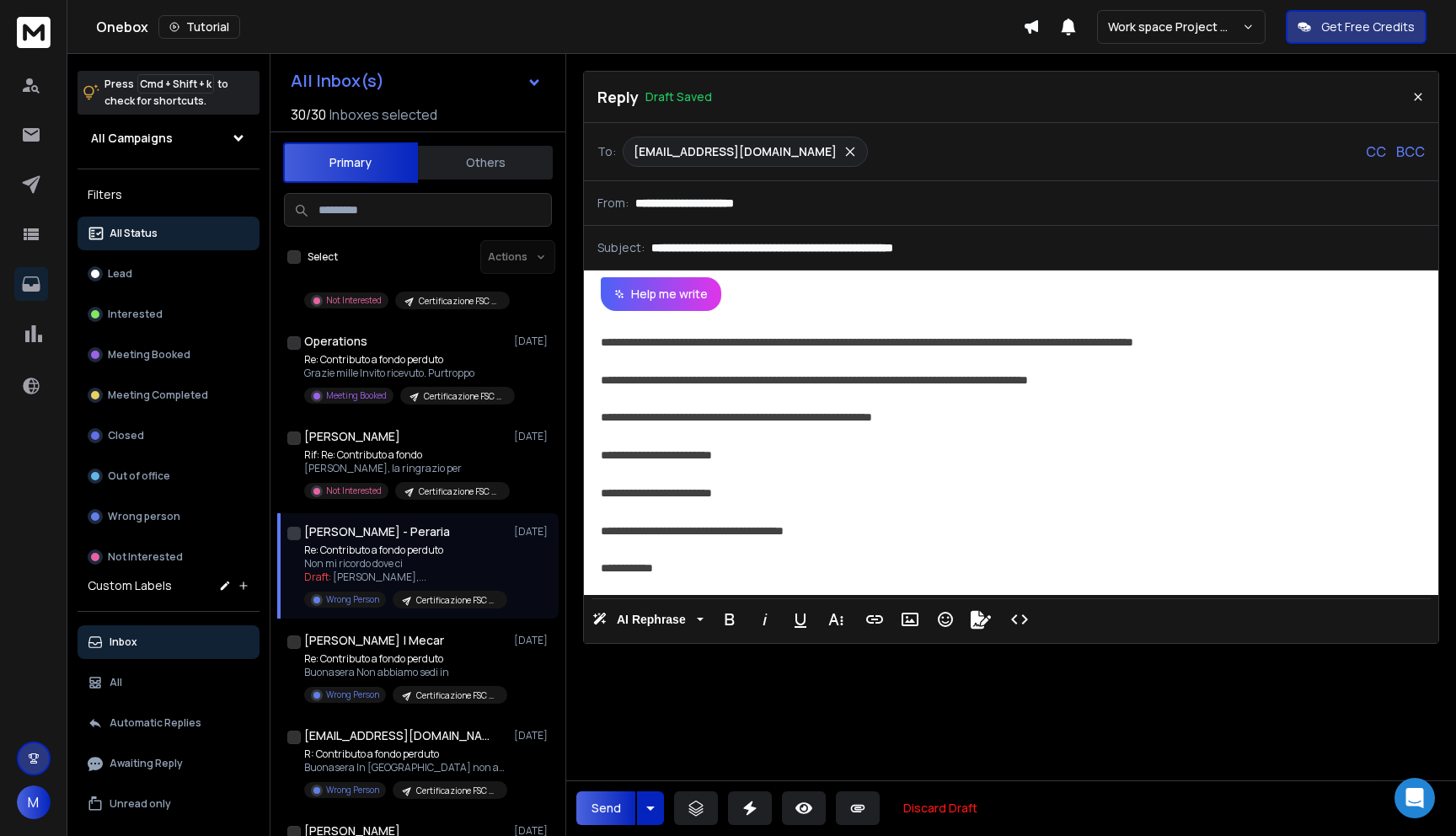
scroll to position [109, 0]
drag, startPoint x: 760, startPoint y: 455, endPoint x: 570, endPoint y: 455, distance: 190.0
click at [570, 455] on div "**********" at bounding box center [1011, 453] width 890 height 800
drag, startPoint x: 741, startPoint y: 459, endPoint x: 593, endPoint y: 463, distance: 148.1
click at [593, 463] on div "**********" at bounding box center [1008, 453] width 849 height 284
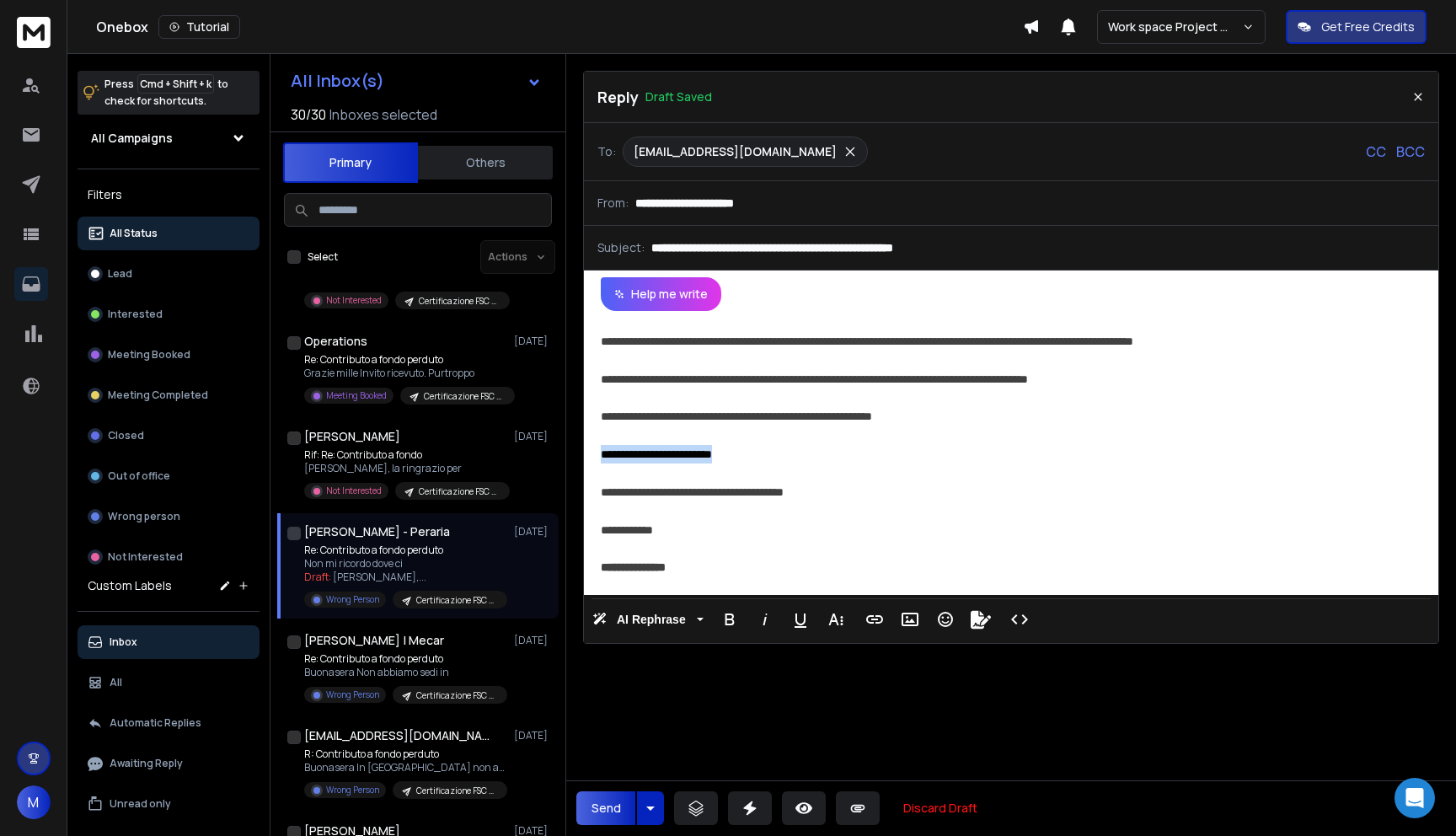
copy div "**********"
click at [778, 451] on div "**********" at bounding box center [1008, 454] width 816 height 19
click at [716, 452] on div "**********" at bounding box center [1008, 454] width 816 height 19
click at [712, 495] on span "**********" at bounding box center [656, 492] width 111 height 12
click at [743, 493] on div "**********" at bounding box center [1008, 492] width 816 height 19
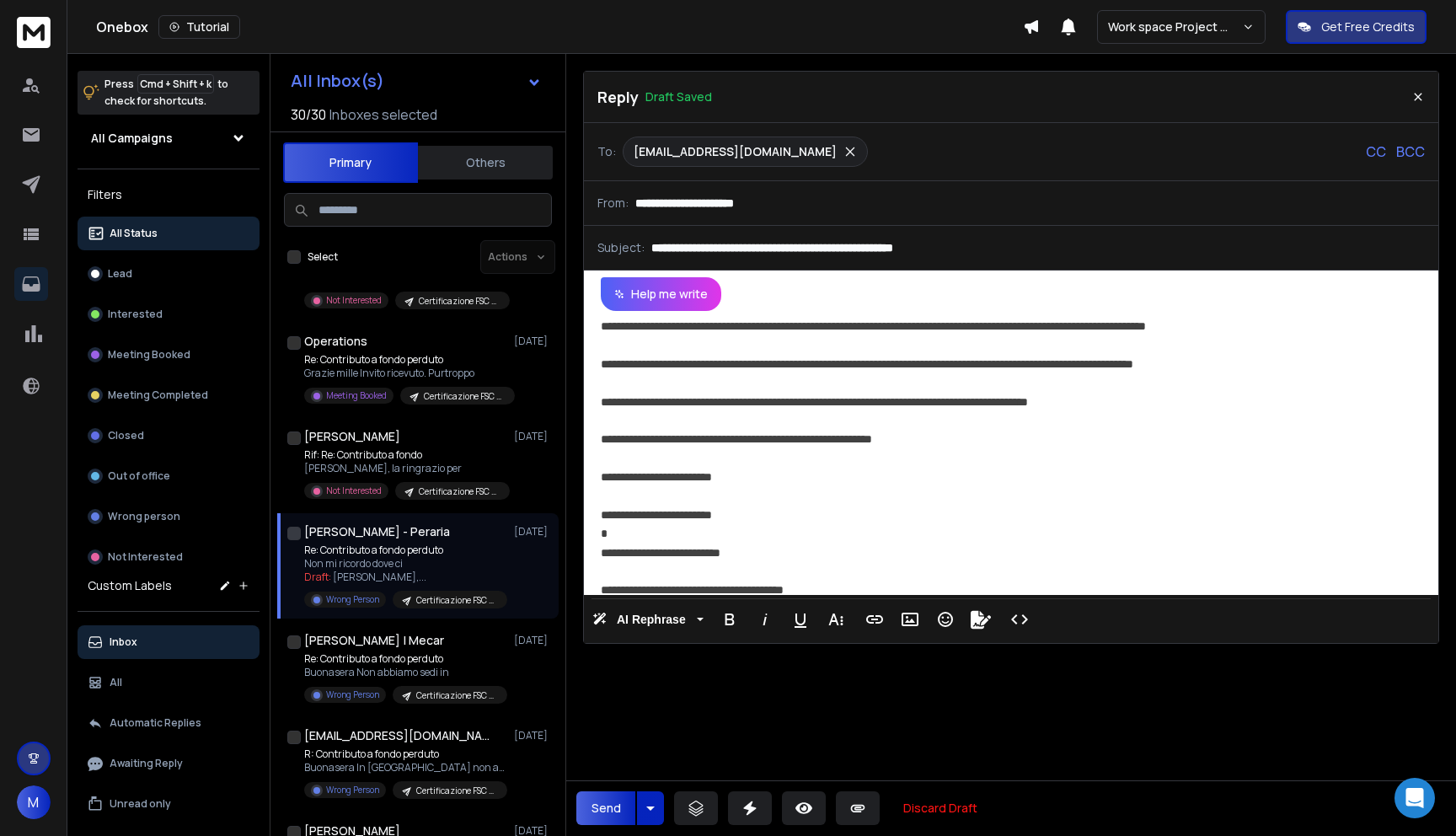
scroll to position [0, 0]
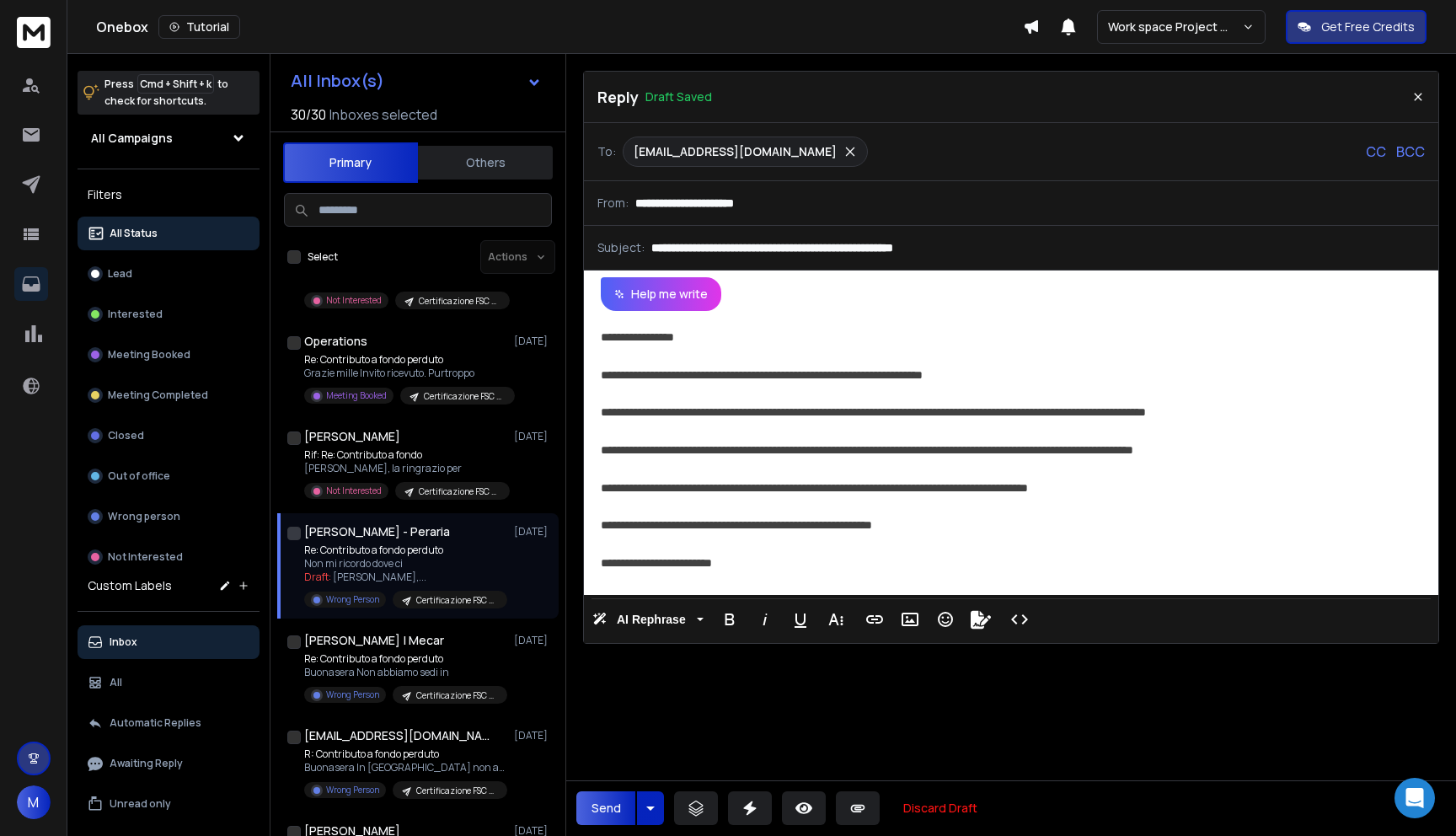
click at [615, 800] on button "Send" at bounding box center [605, 808] width 58 height 34
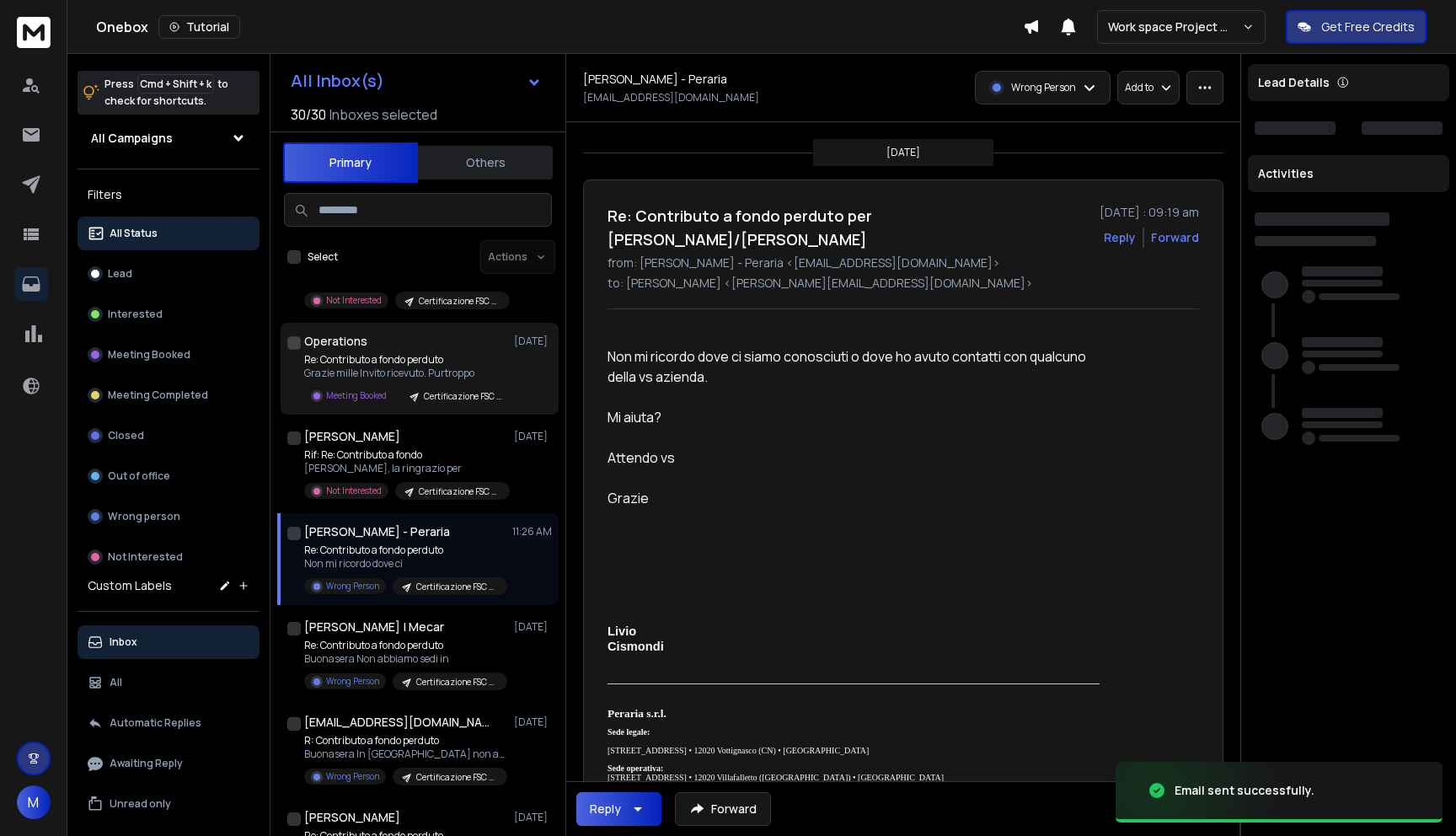
click at [405, 372] on p "Grazie mille Invito ricevuto. Purtroppo" at bounding box center [405, 374] width 202 height 14
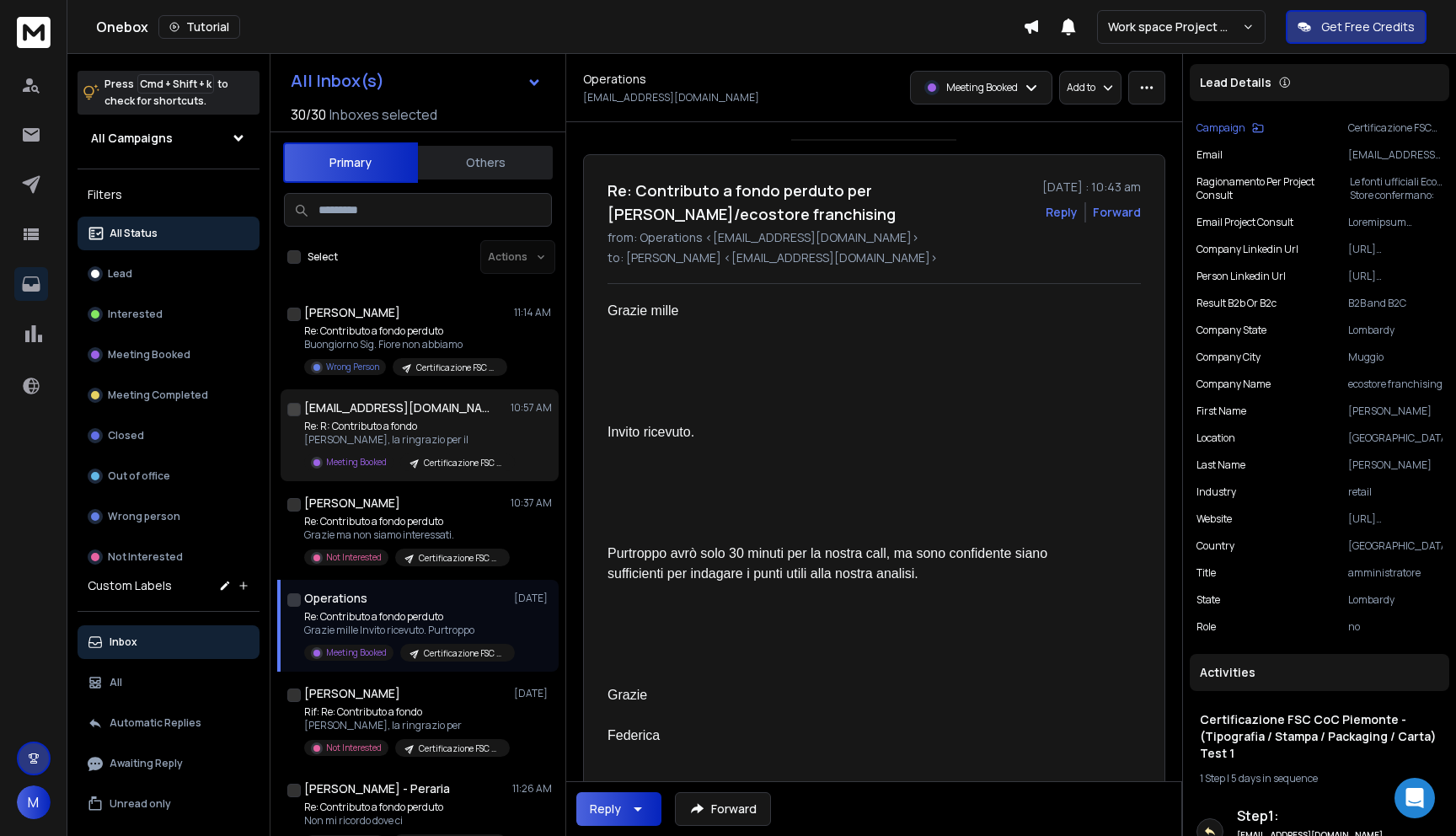
click at [450, 391] on div "mapi.a@mctronic.it 10:57 AM Re: R: Contributo a fondo Buongiorno Andrea, la rin…" at bounding box center [419, 435] width 278 height 92
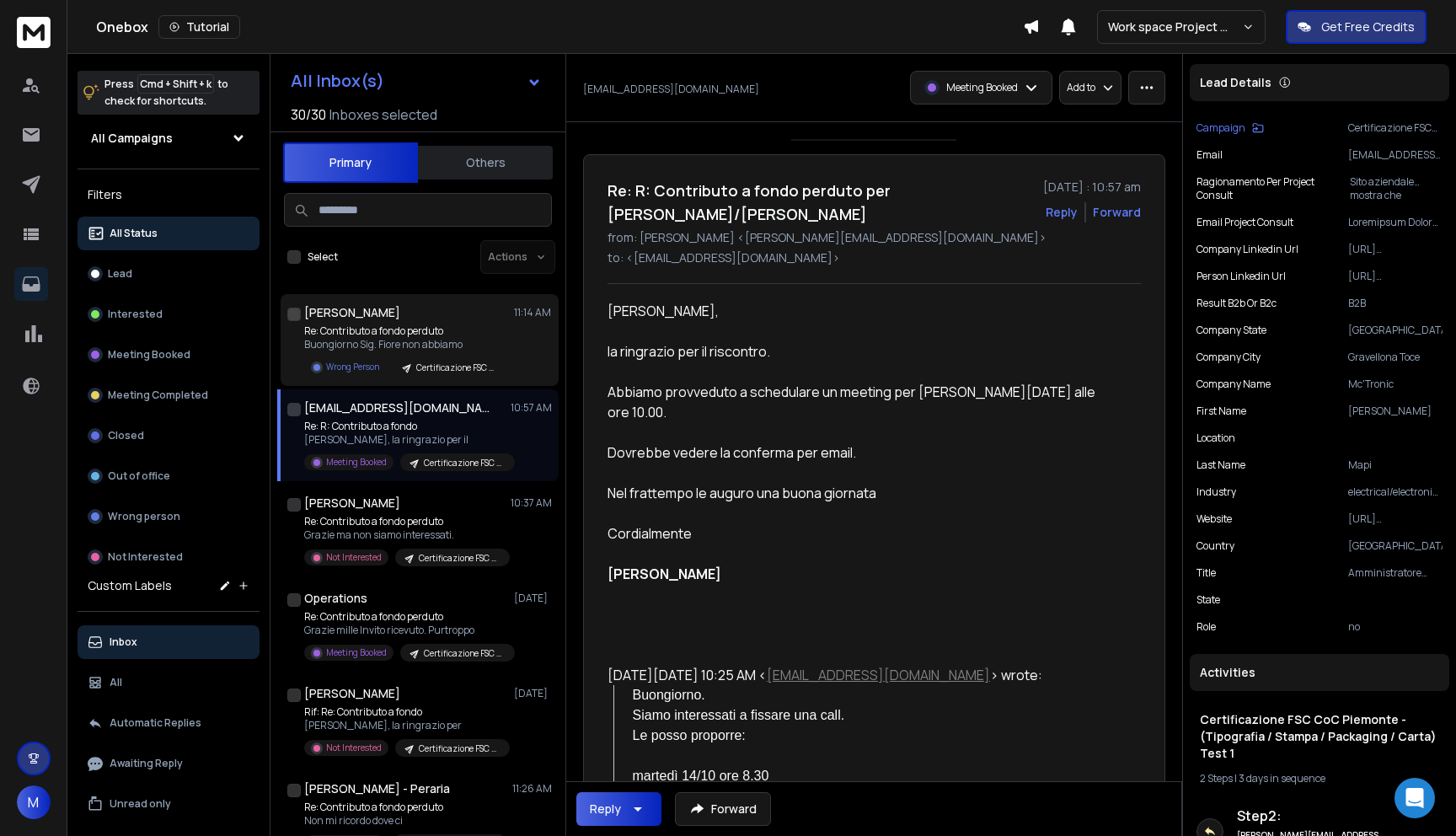
click at [454, 318] on div "Giuseppe Mariani 11:14 AM" at bounding box center [428, 312] width 248 height 17
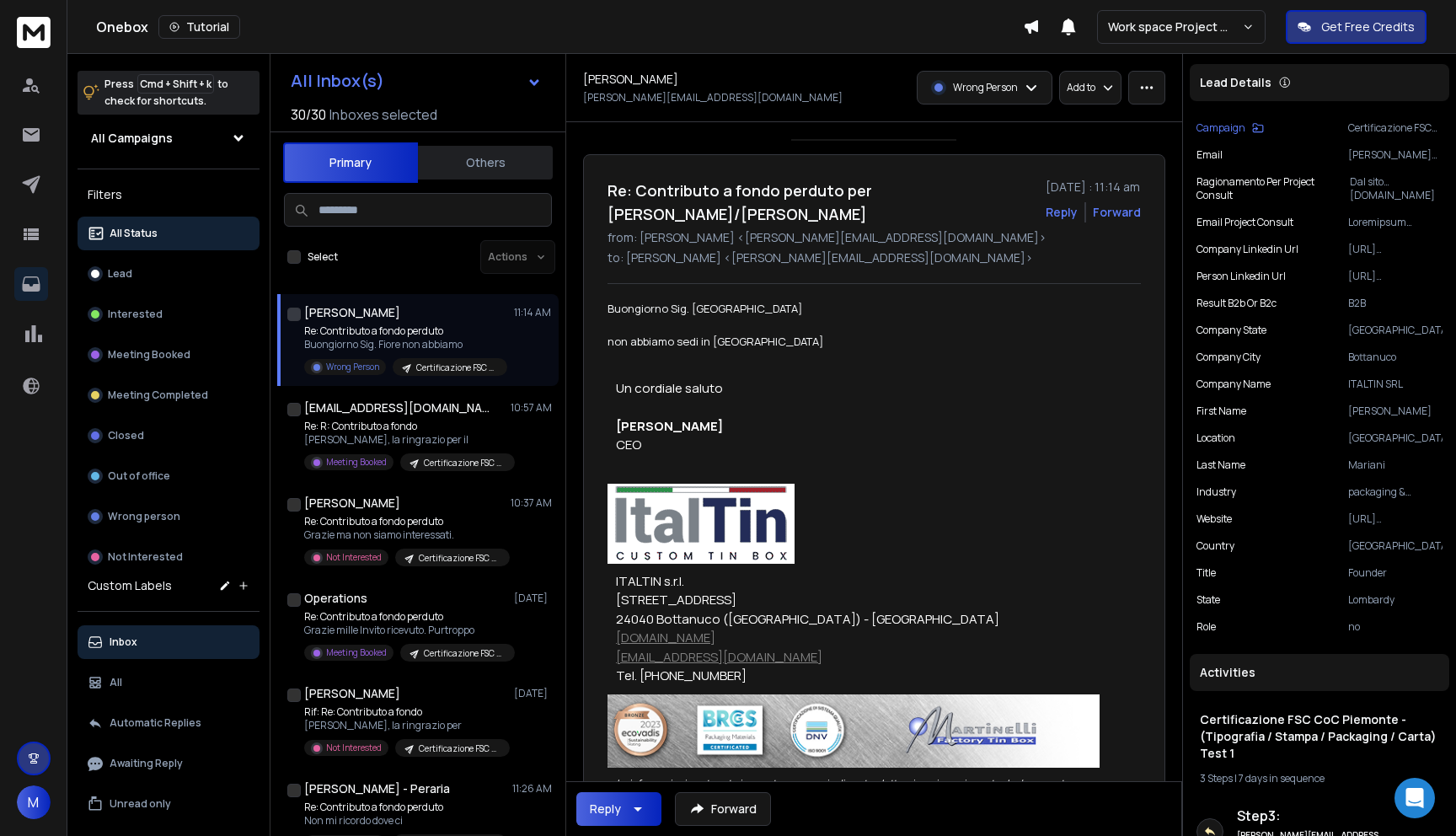
click at [509, 170] on button "Others" at bounding box center [486, 162] width 135 height 37
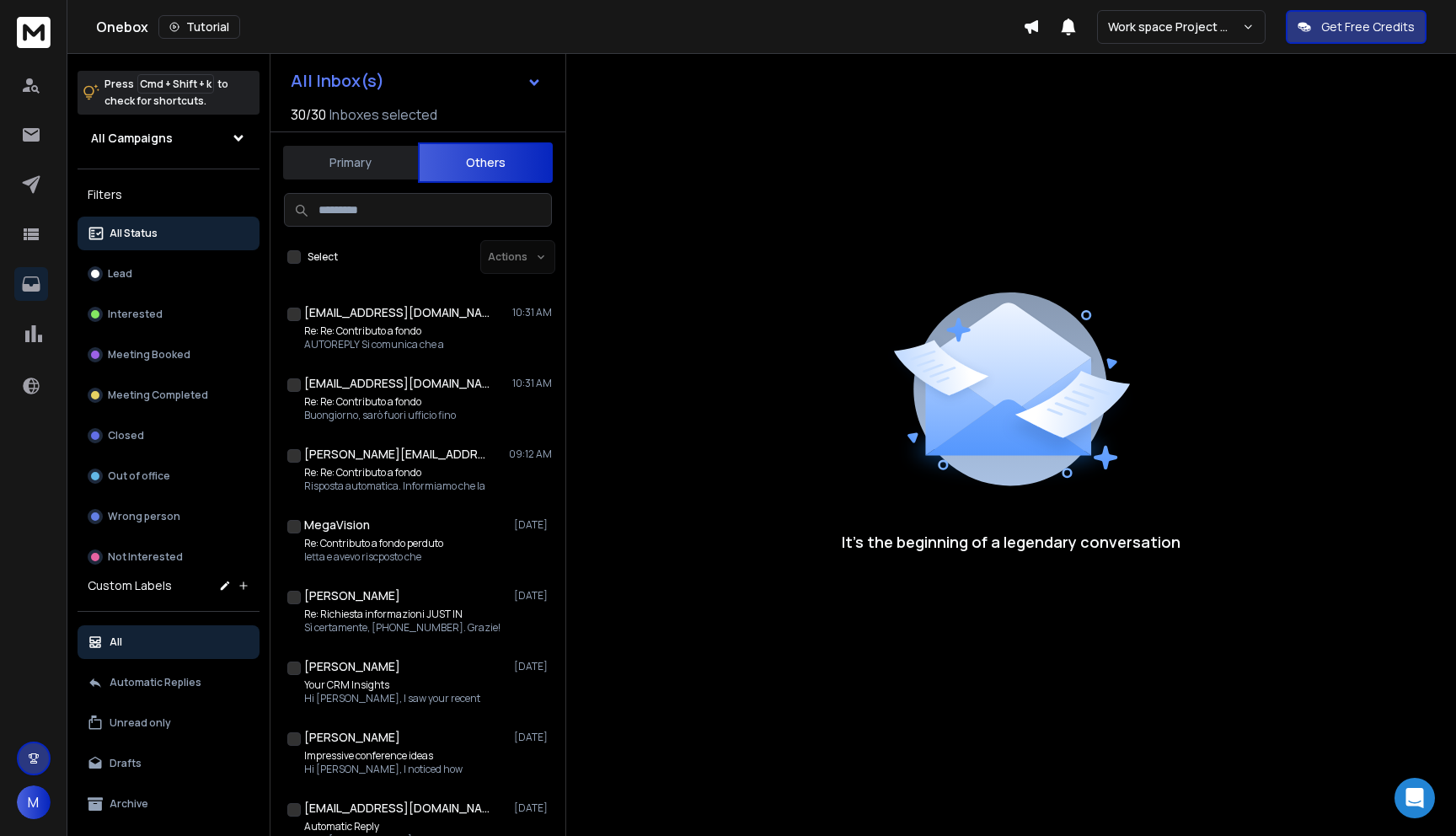
click at [377, 166] on button "Primary" at bounding box center [351, 162] width 135 height 37
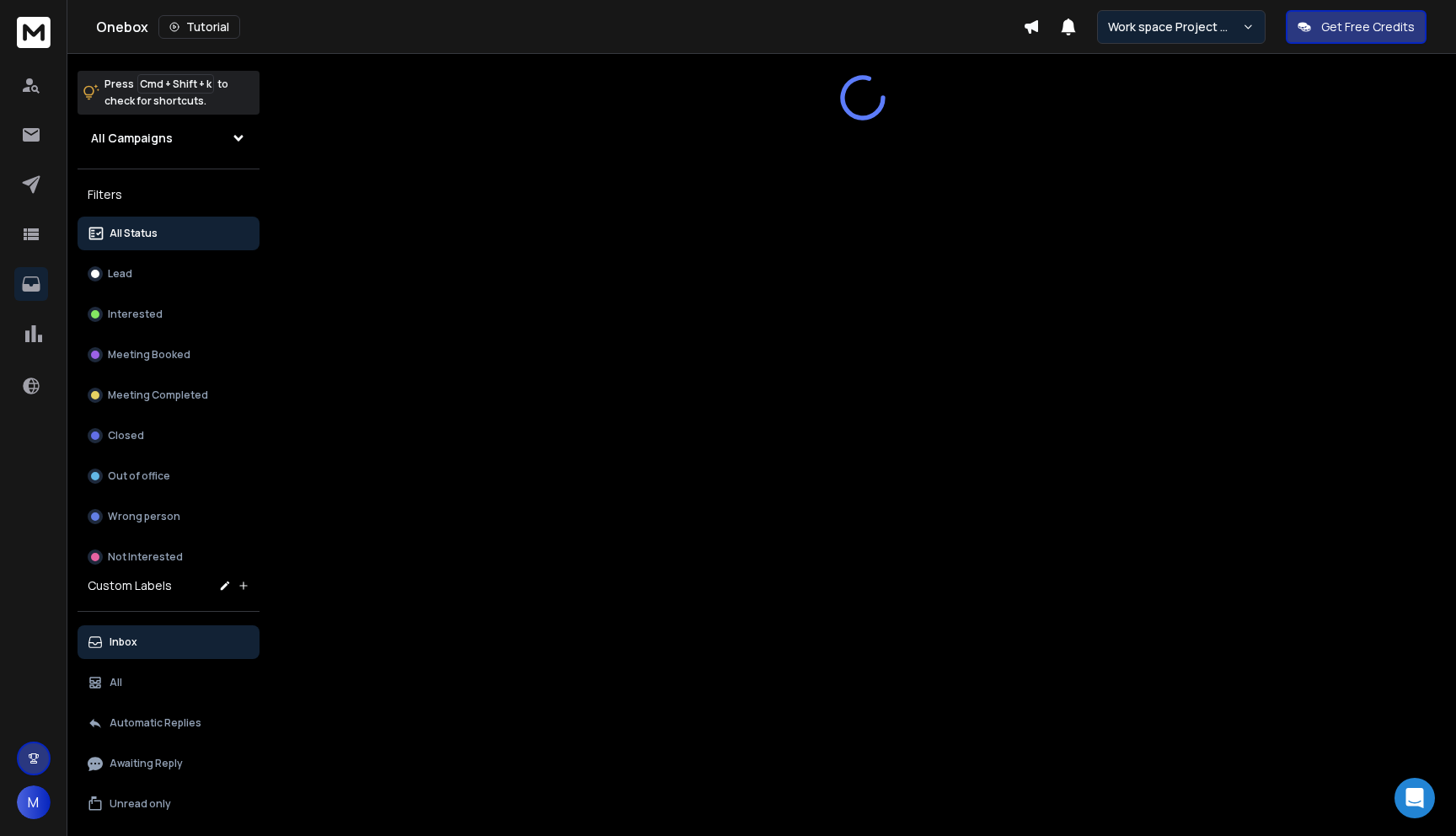
click at [1233, 23] on p "Work space Project Consulting" at bounding box center [1175, 27] width 134 height 17
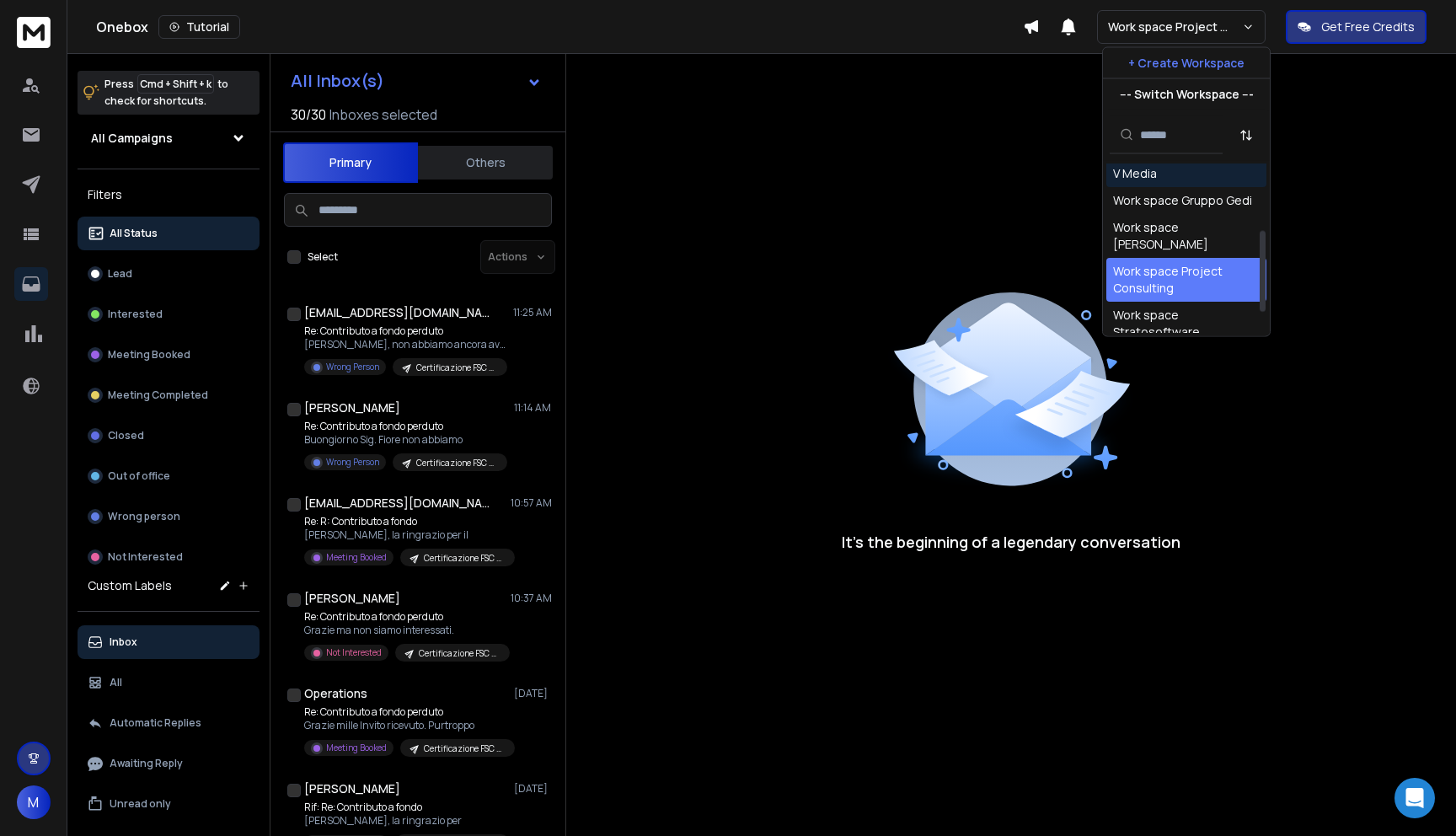
scroll to position [138, 0]
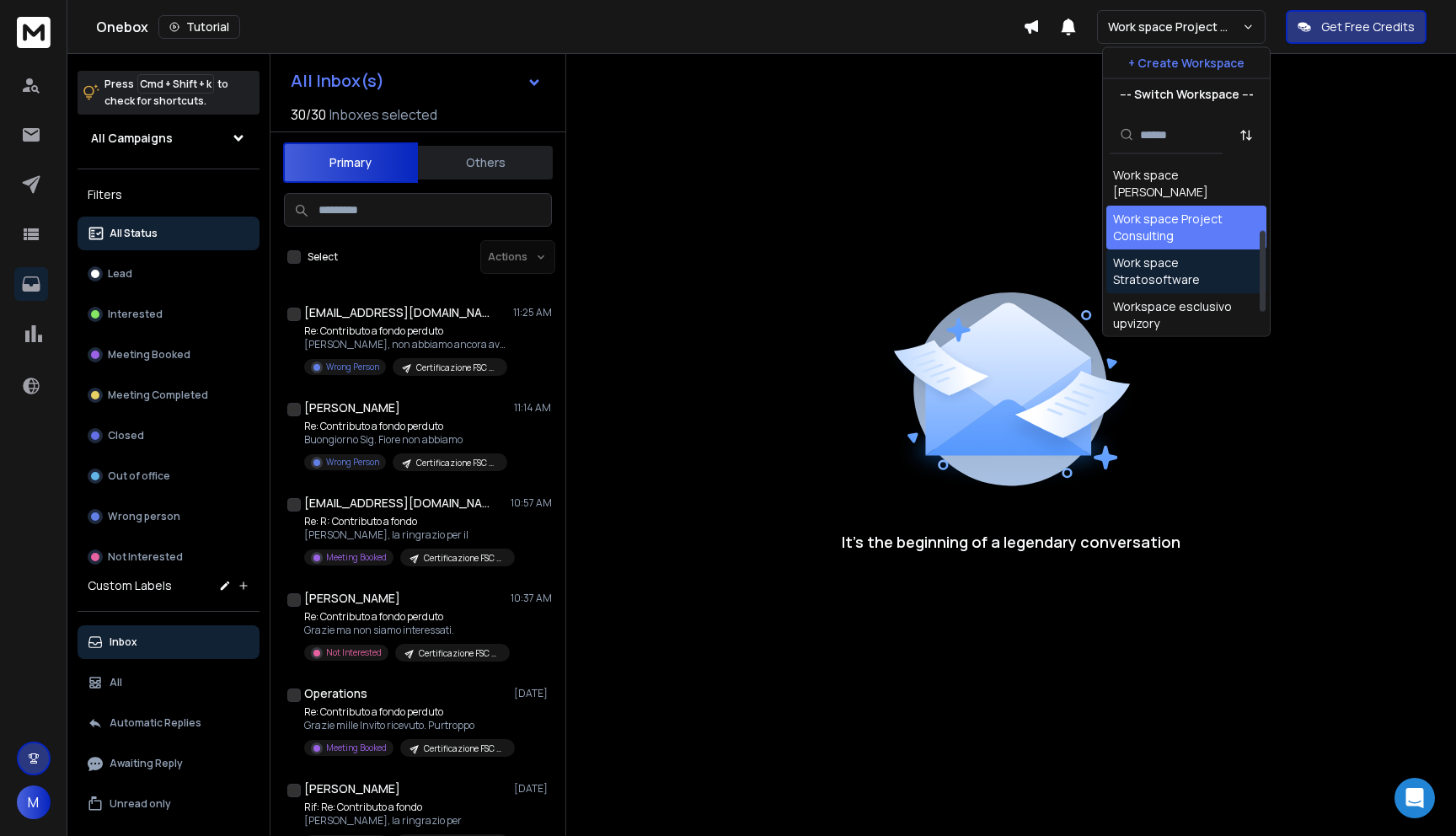
click at [1193, 255] on div "Work space Stratosoftware" at bounding box center [1186, 272] width 147 height 34
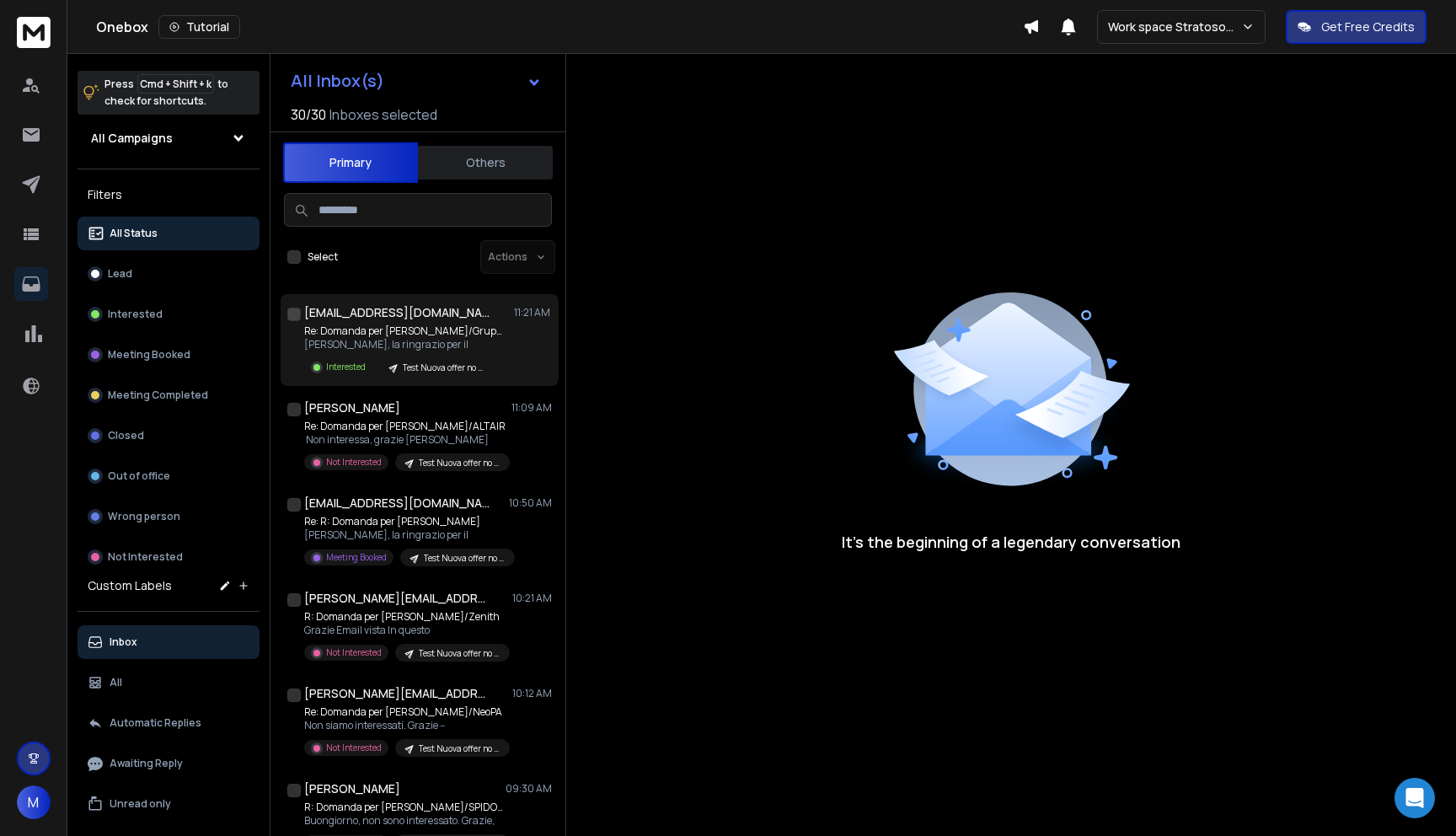
click at [493, 335] on p "Re: Domanda per [PERSON_NAME]/Gruppo" at bounding box center [405, 331] width 202 height 14
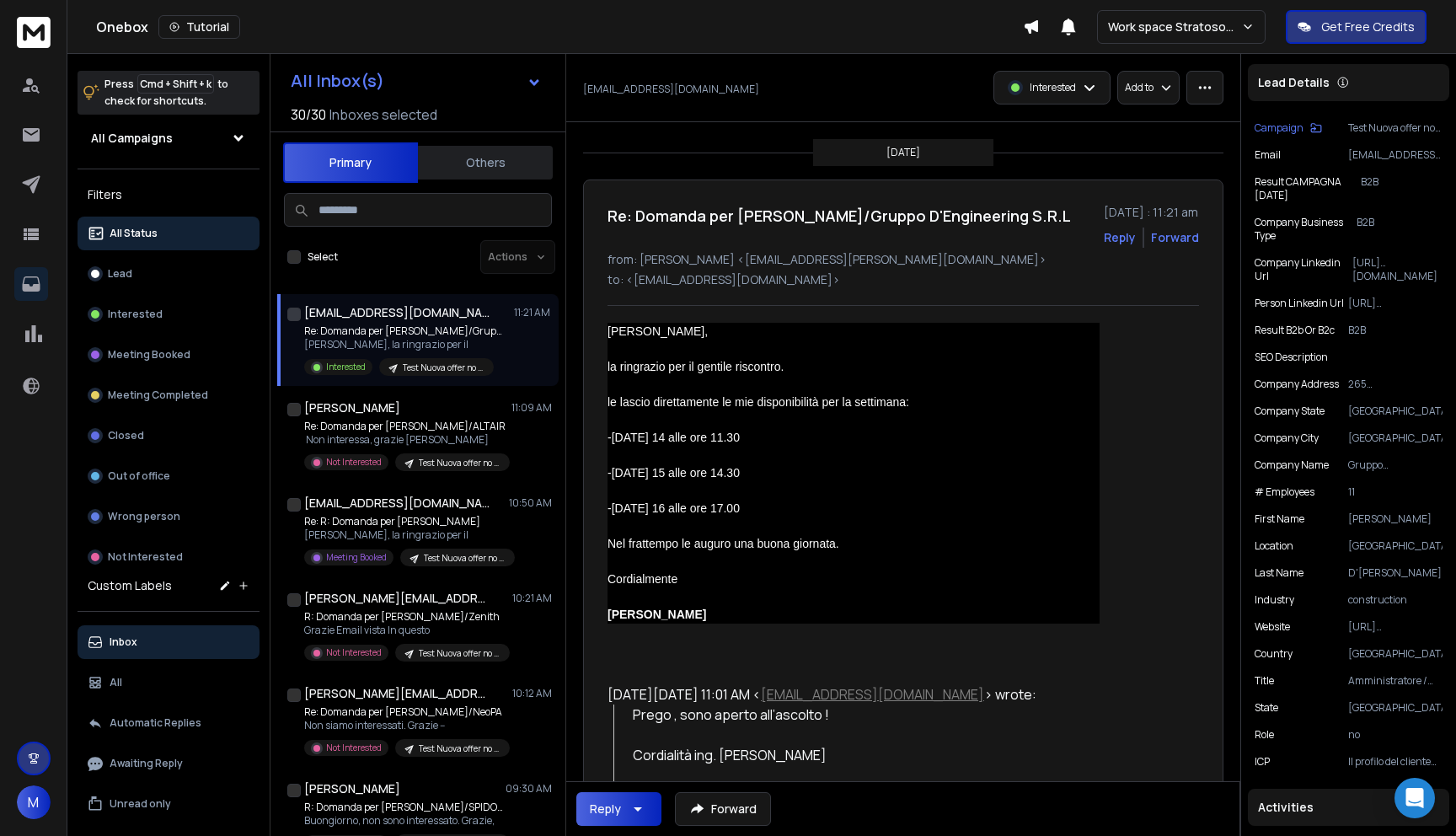
scroll to position [31, 0]
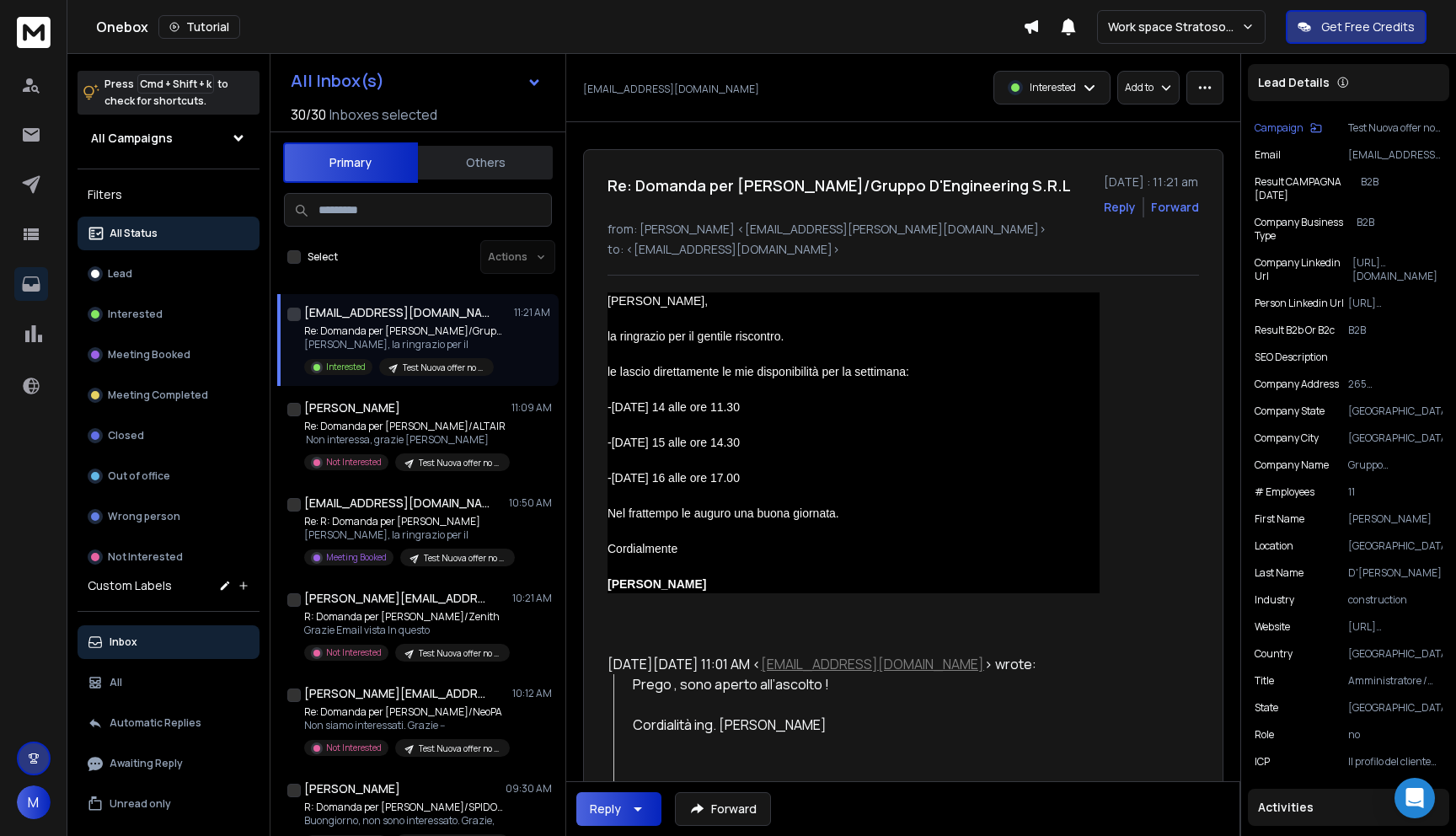
click at [475, 157] on button "Others" at bounding box center [486, 162] width 135 height 37
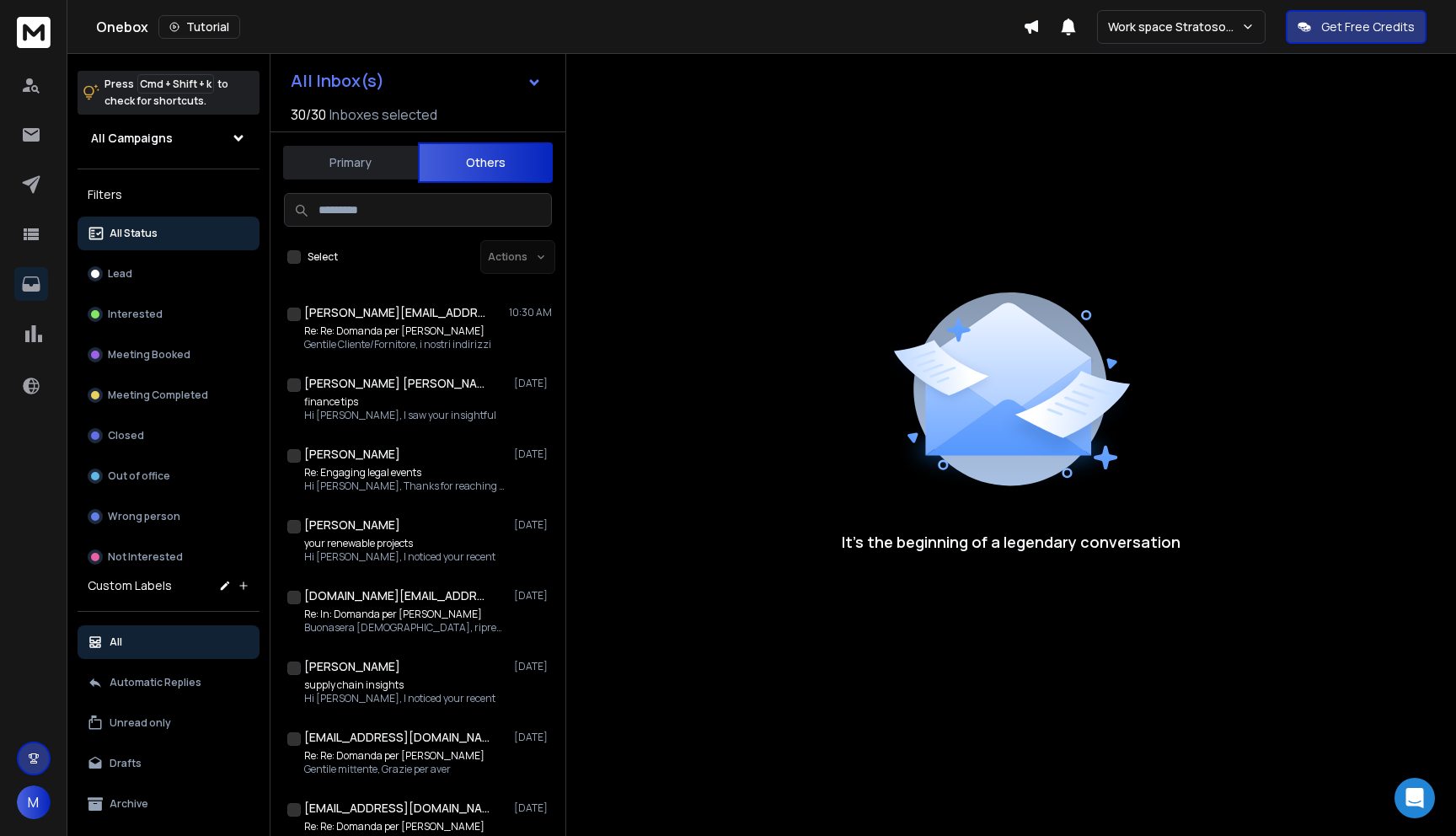
click at [354, 165] on button "Primary" at bounding box center [351, 162] width 135 height 37
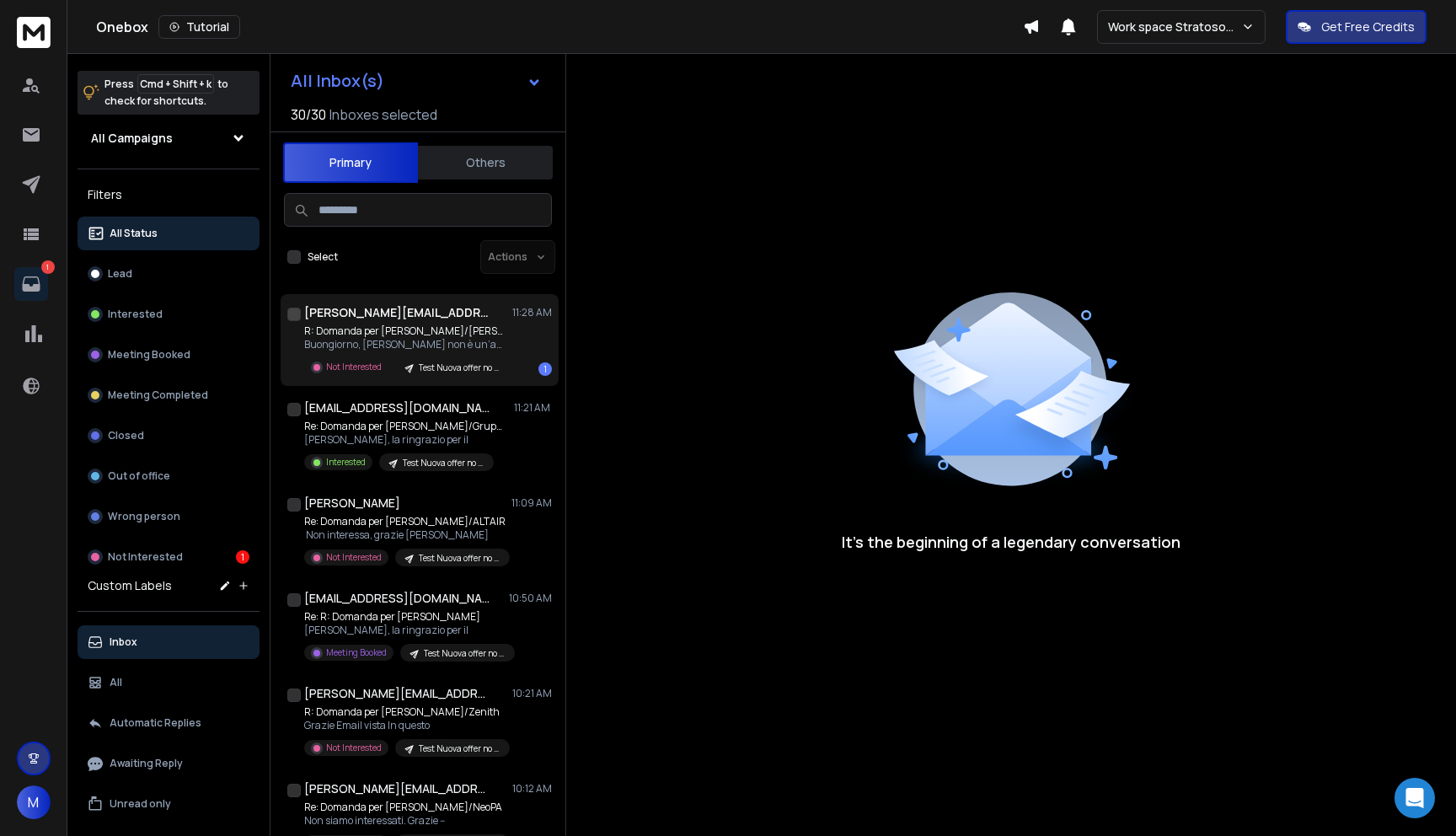
click at [446, 325] on p "R: Domanda per [PERSON_NAME]/[PERSON_NAME]" at bounding box center [405, 331] width 202 height 14
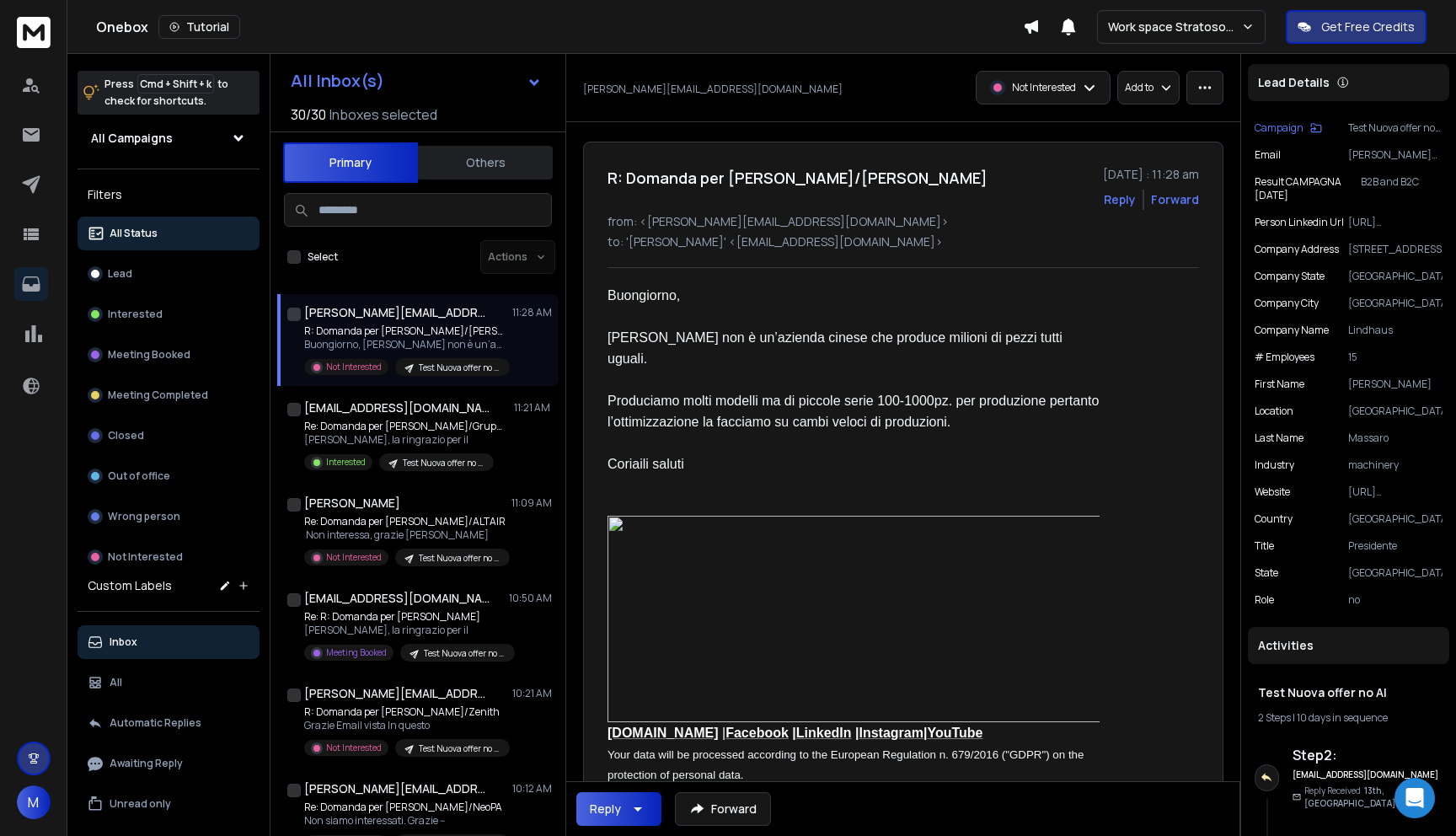
scroll to position [40, 0]
click at [512, 158] on button "Others" at bounding box center [486, 162] width 135 height 37
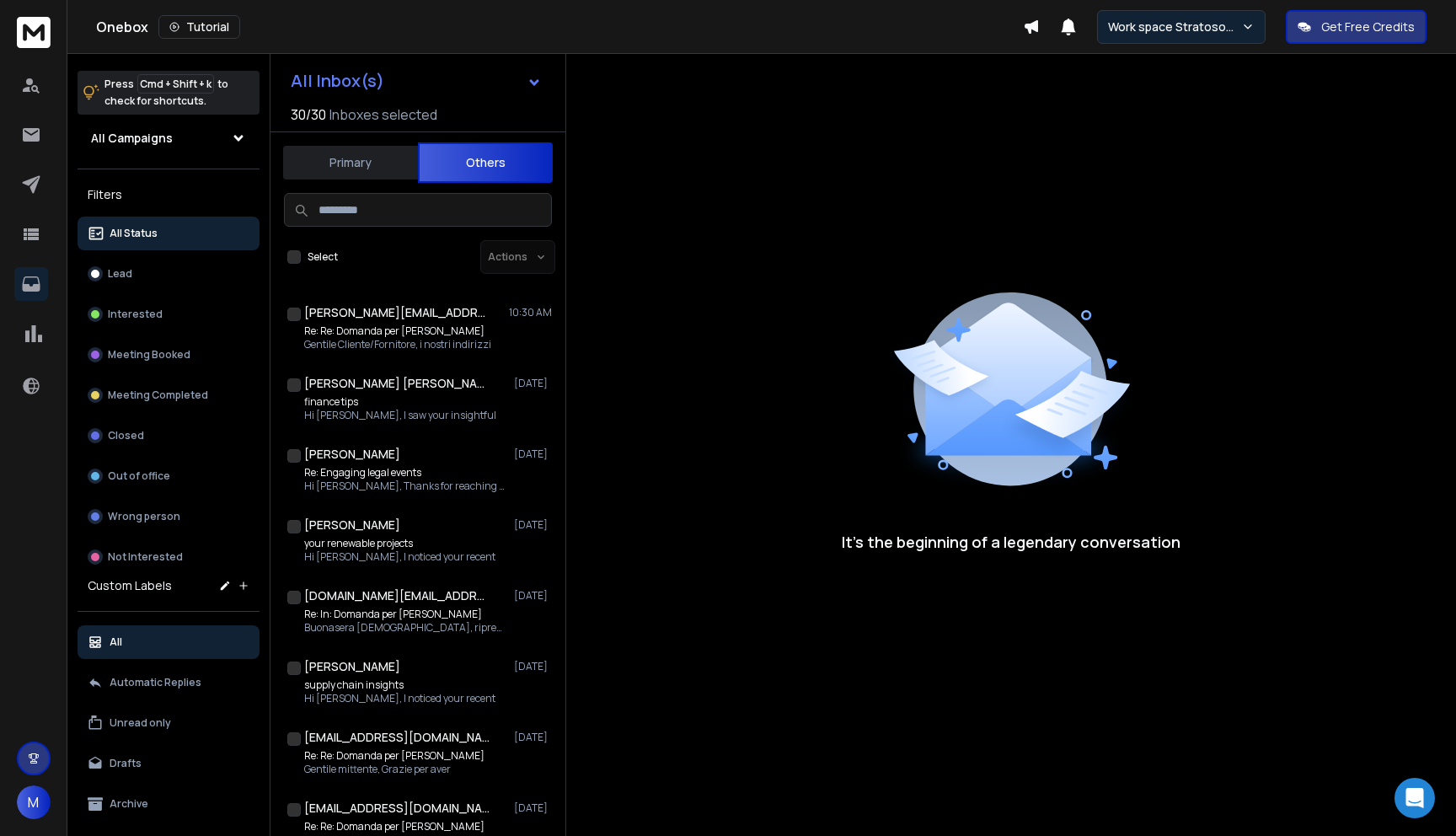
click at [1143, 37] on button "Work space Stratosoftware" at bounding box center [1181, 27] width 168 height 34
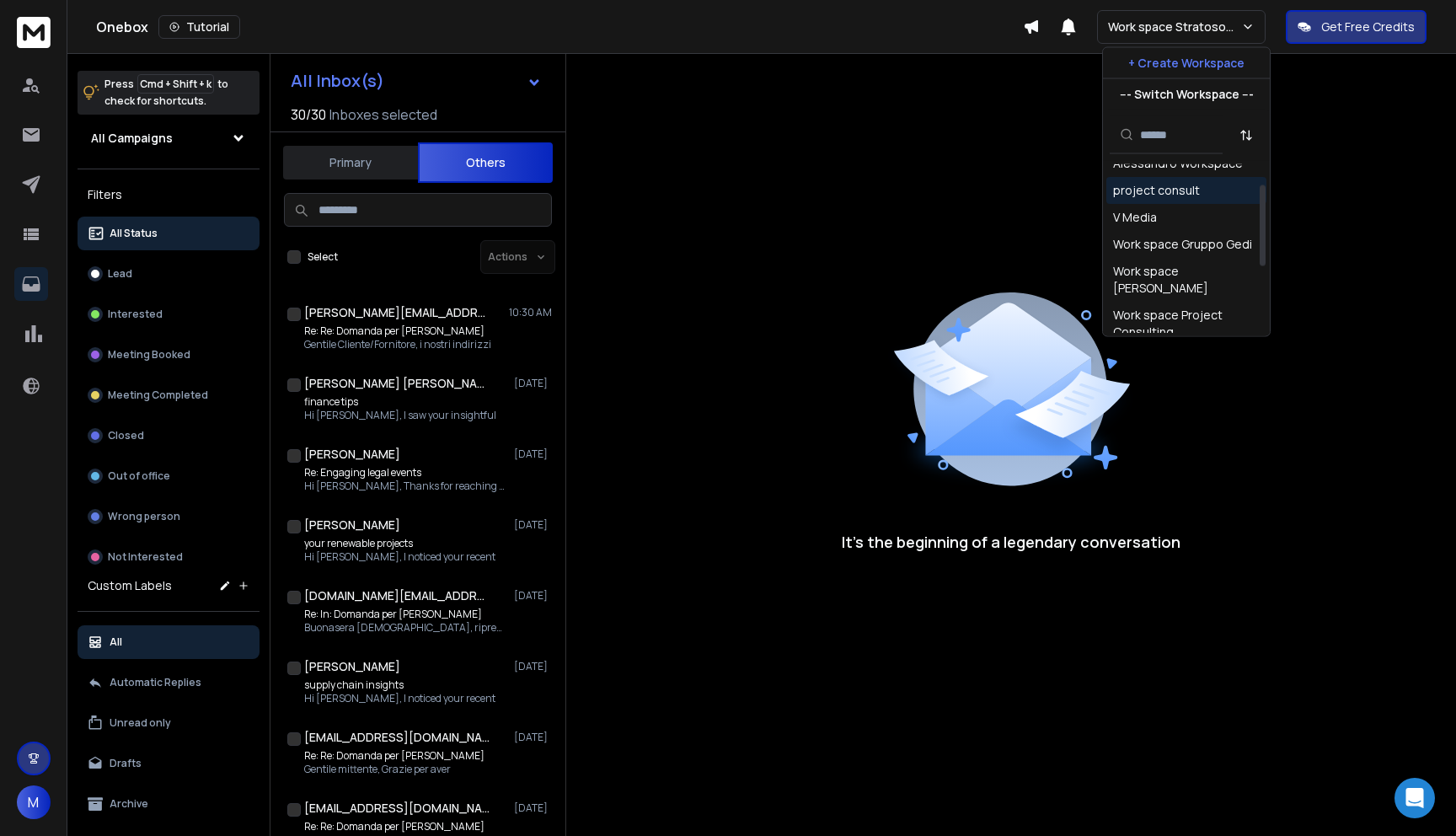
scroll to position [42, 0]
click at [1198, 306] on div "Work space Project Consulting" at bounding box center [1186, 323] width 147 height 34
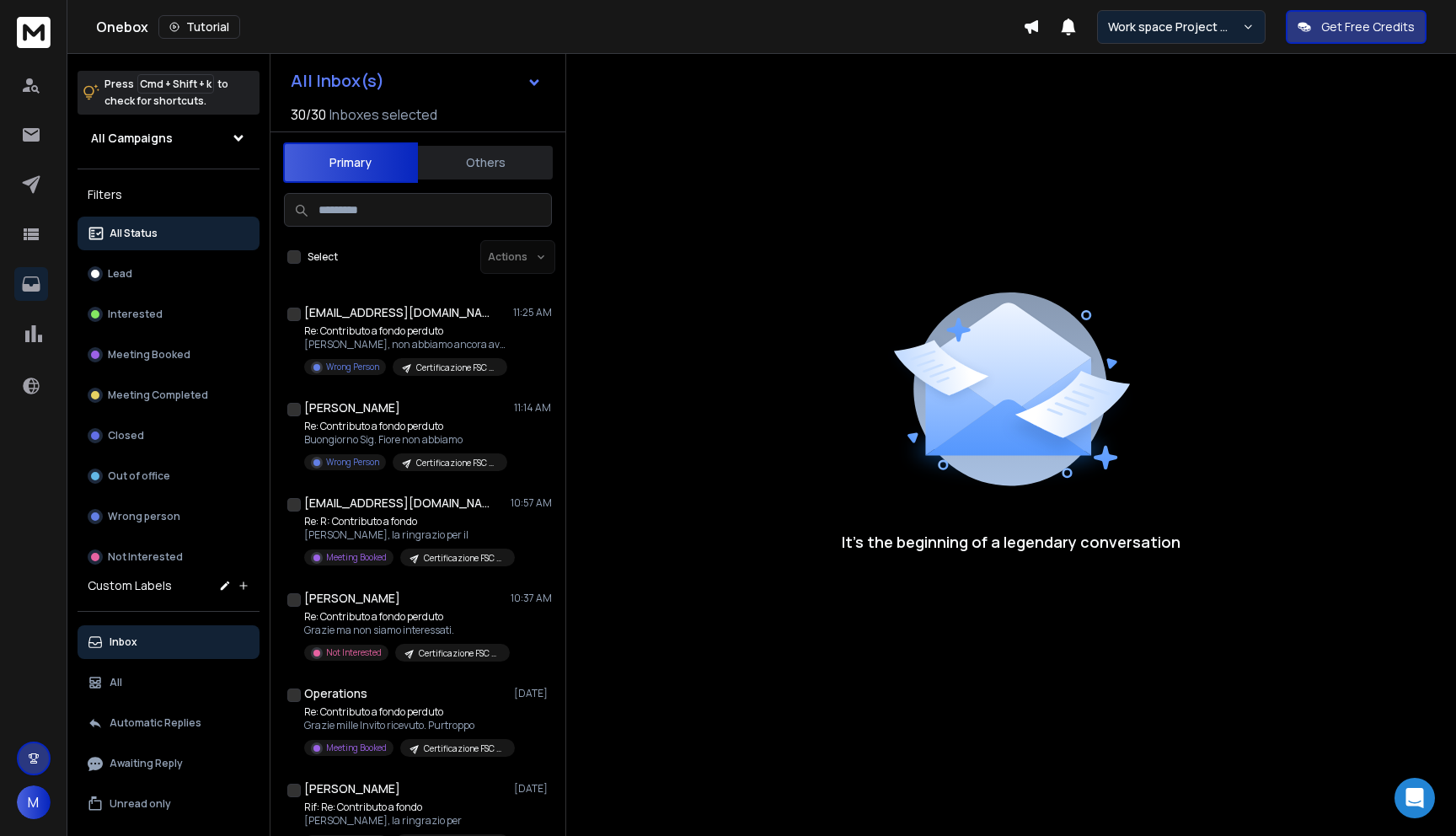
click at [1199, 22] on p "Work space Project Consulting" at bounding box center [1175, 27] width 134 height 17
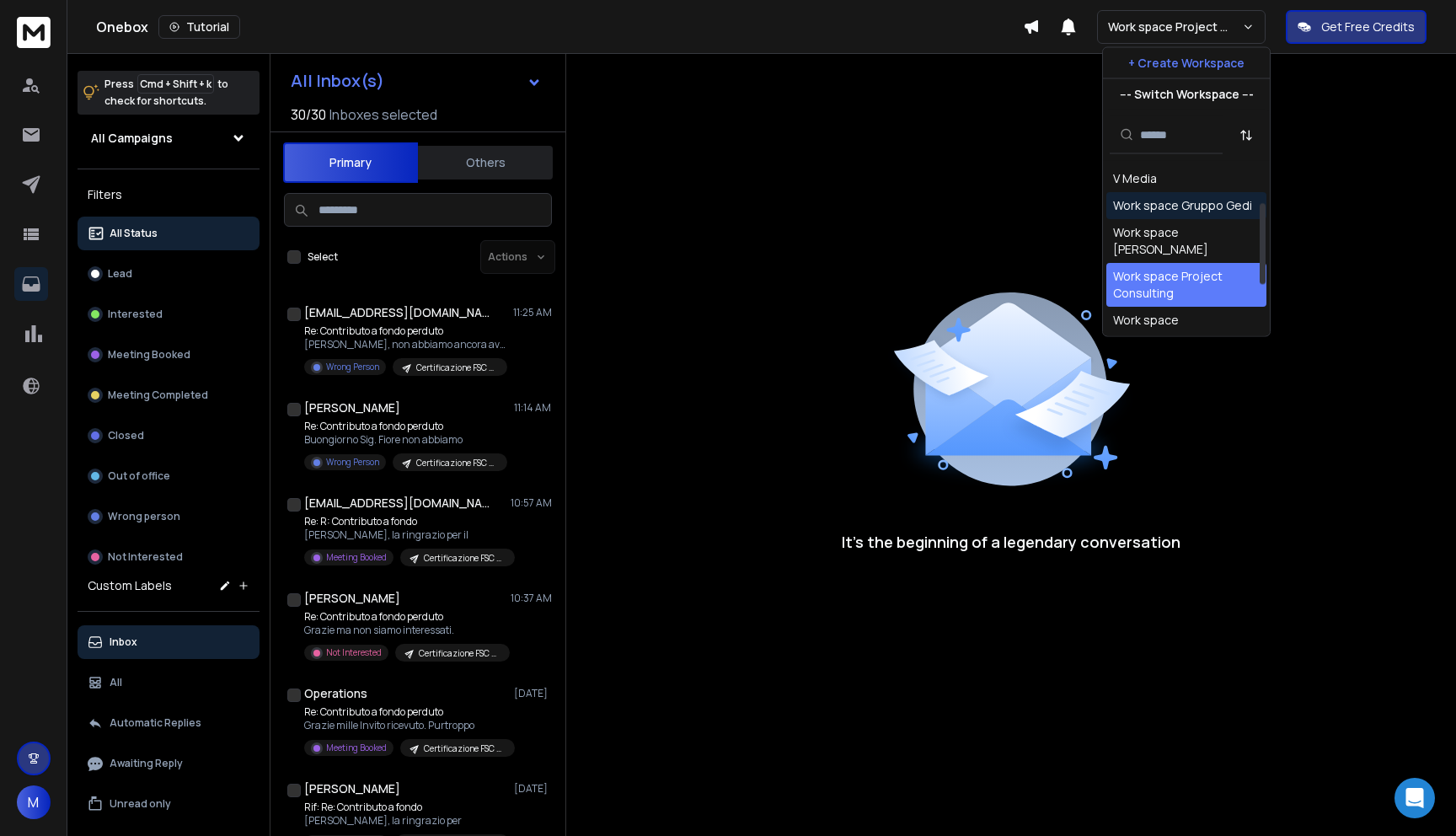
scroll to position [103, 0]
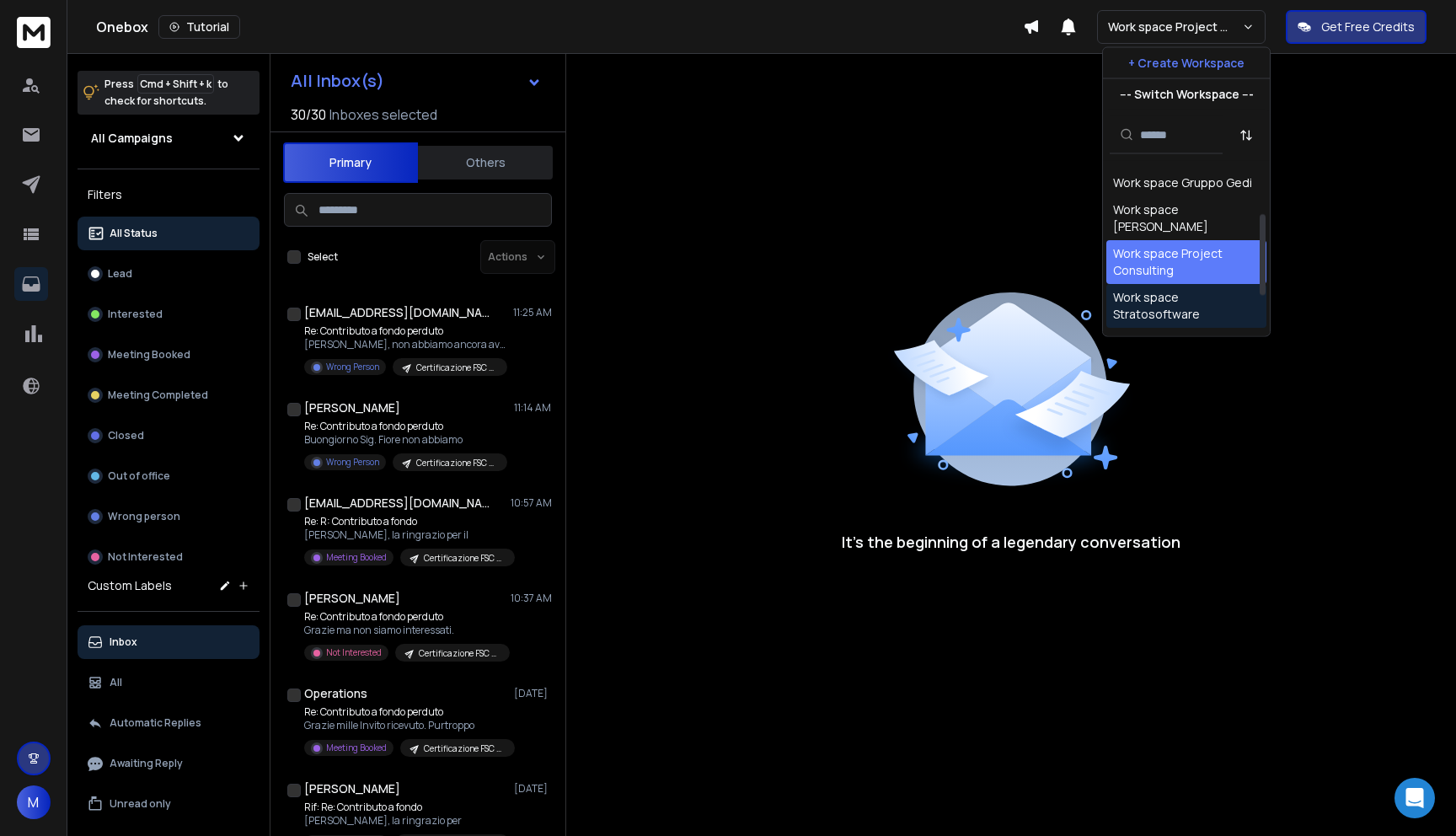
click at [1175, 290] on div "Work space Stratosoftware" at bounding box center [1186, 306] width 147 height 34
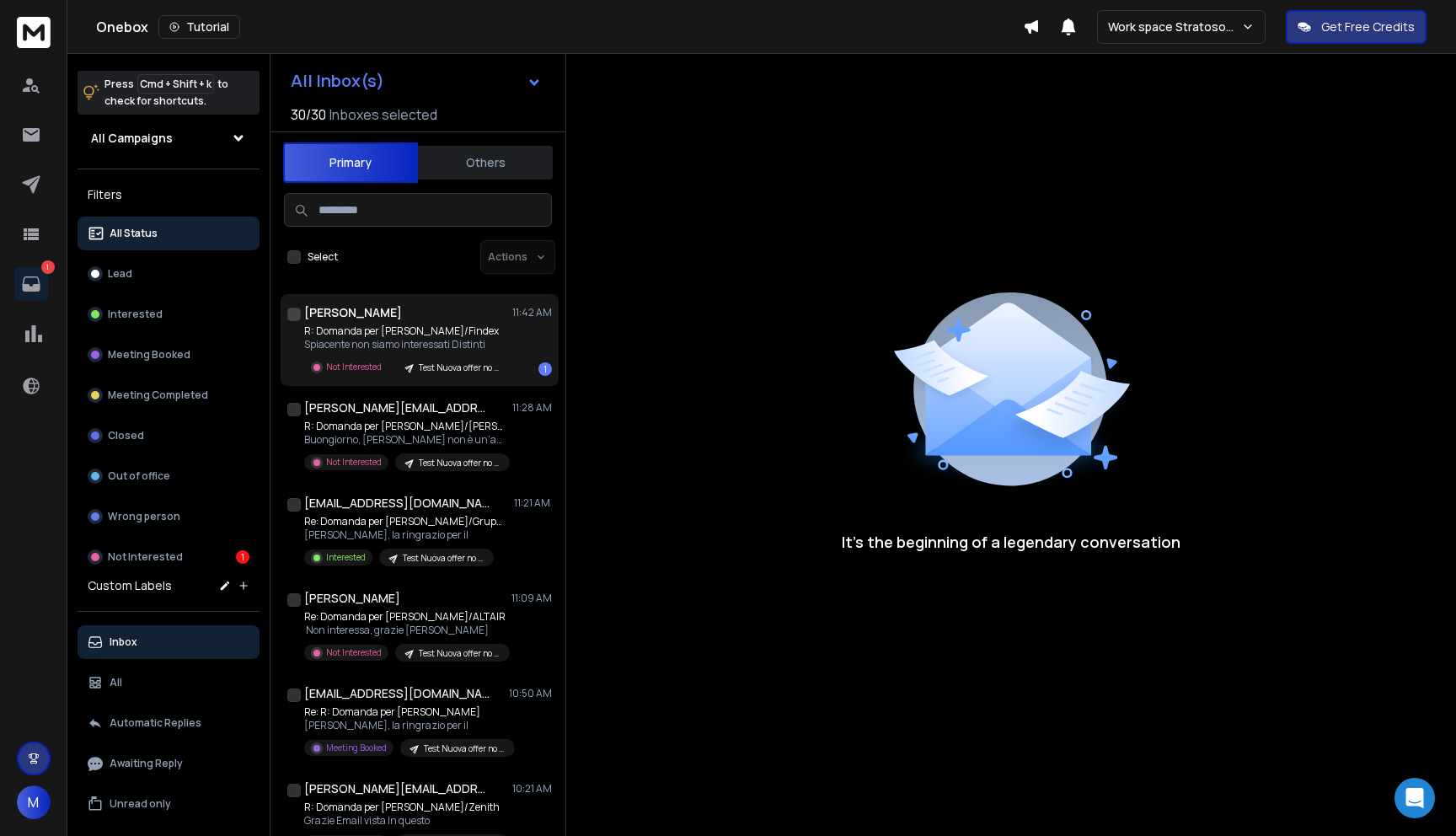
click at [427, 324] on p "R: Domanda per [PERSON_NAME]/Findex" at bounding box center [405, 331] width 202 height 14
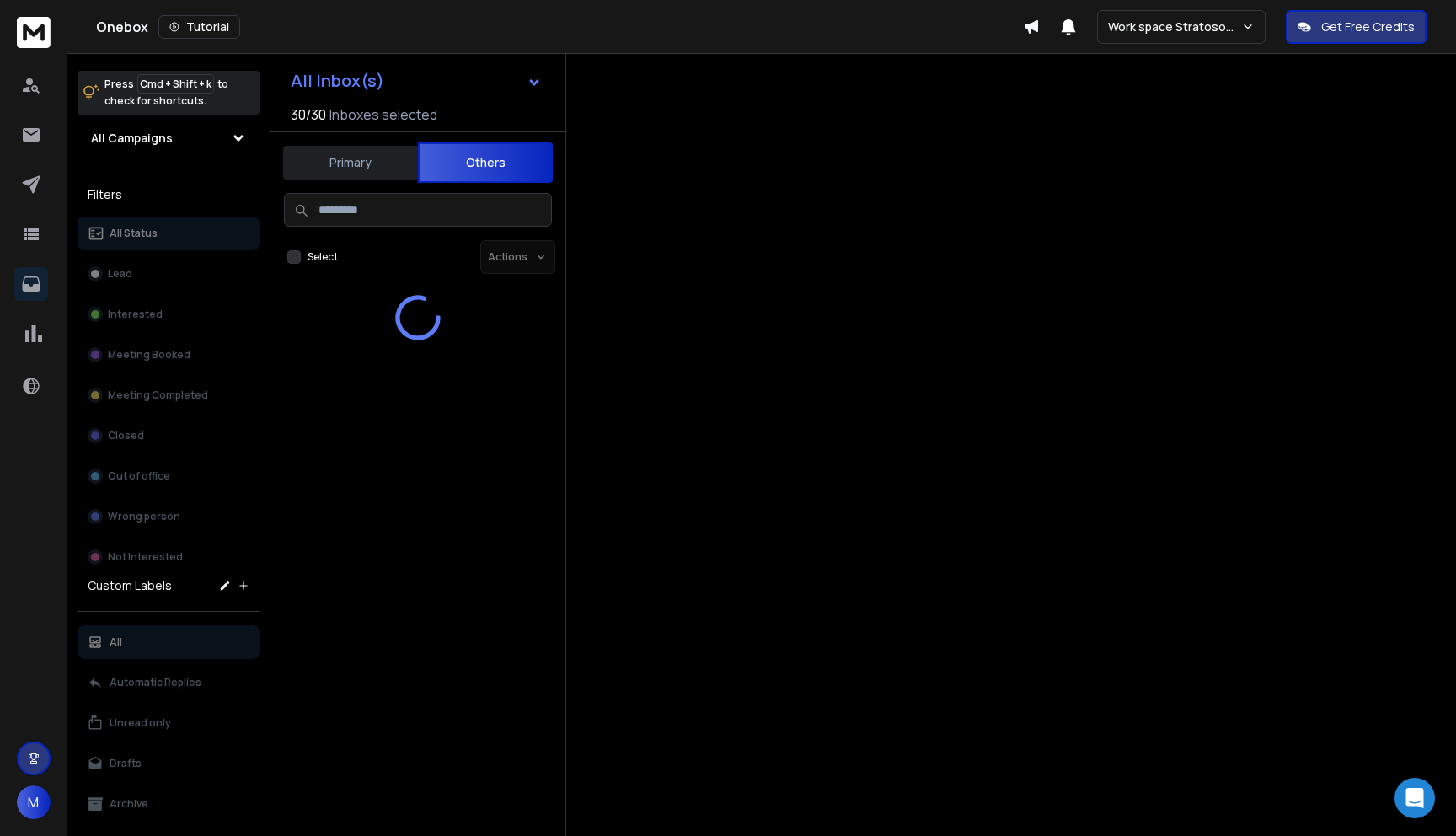
click at [486, 151] on button "Others" at bounding box center [486, 163] width 135 height 41
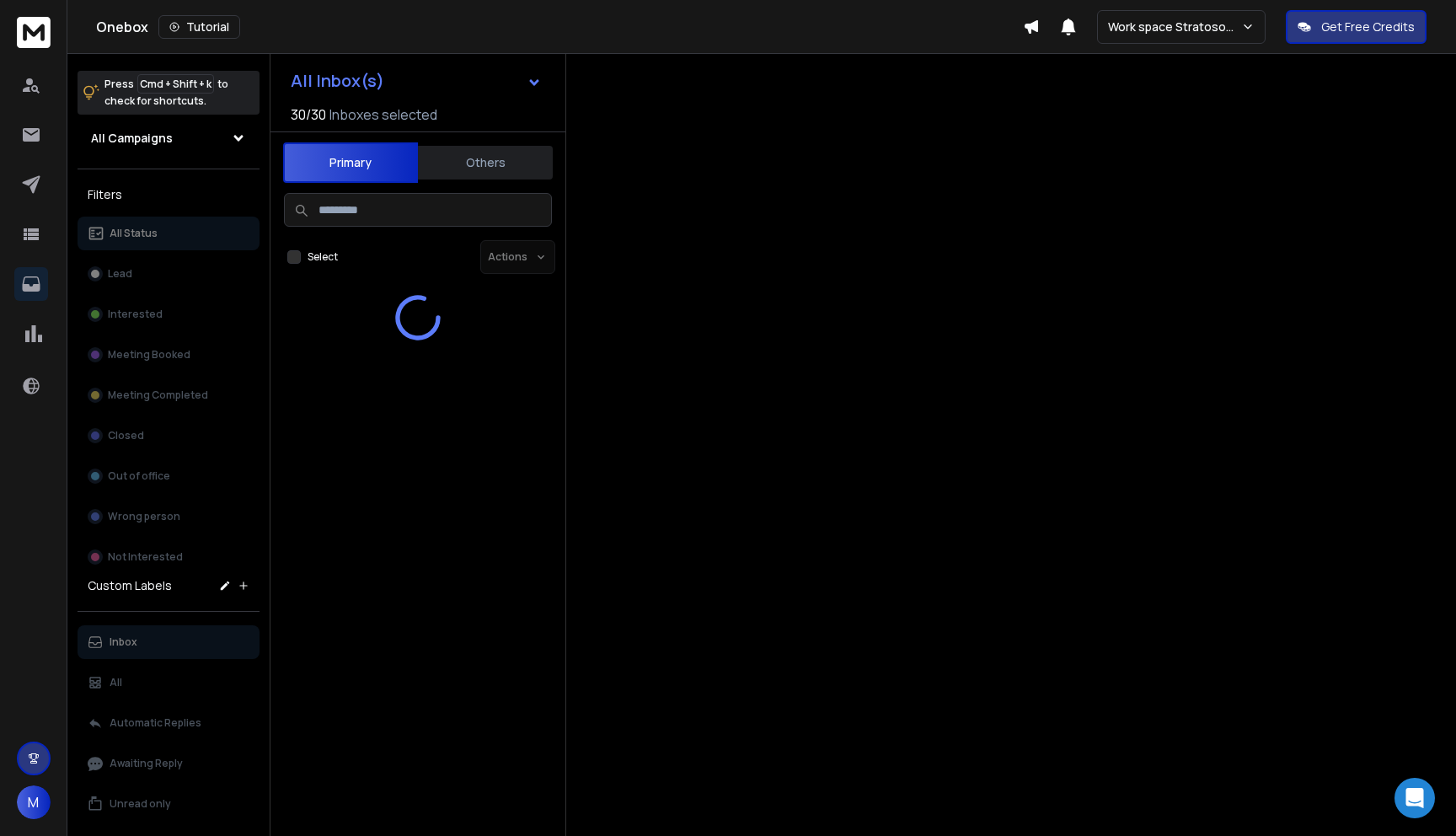
click at [333, 159] on button "Primary" at bounding box center [351, 163] width 135 height 41
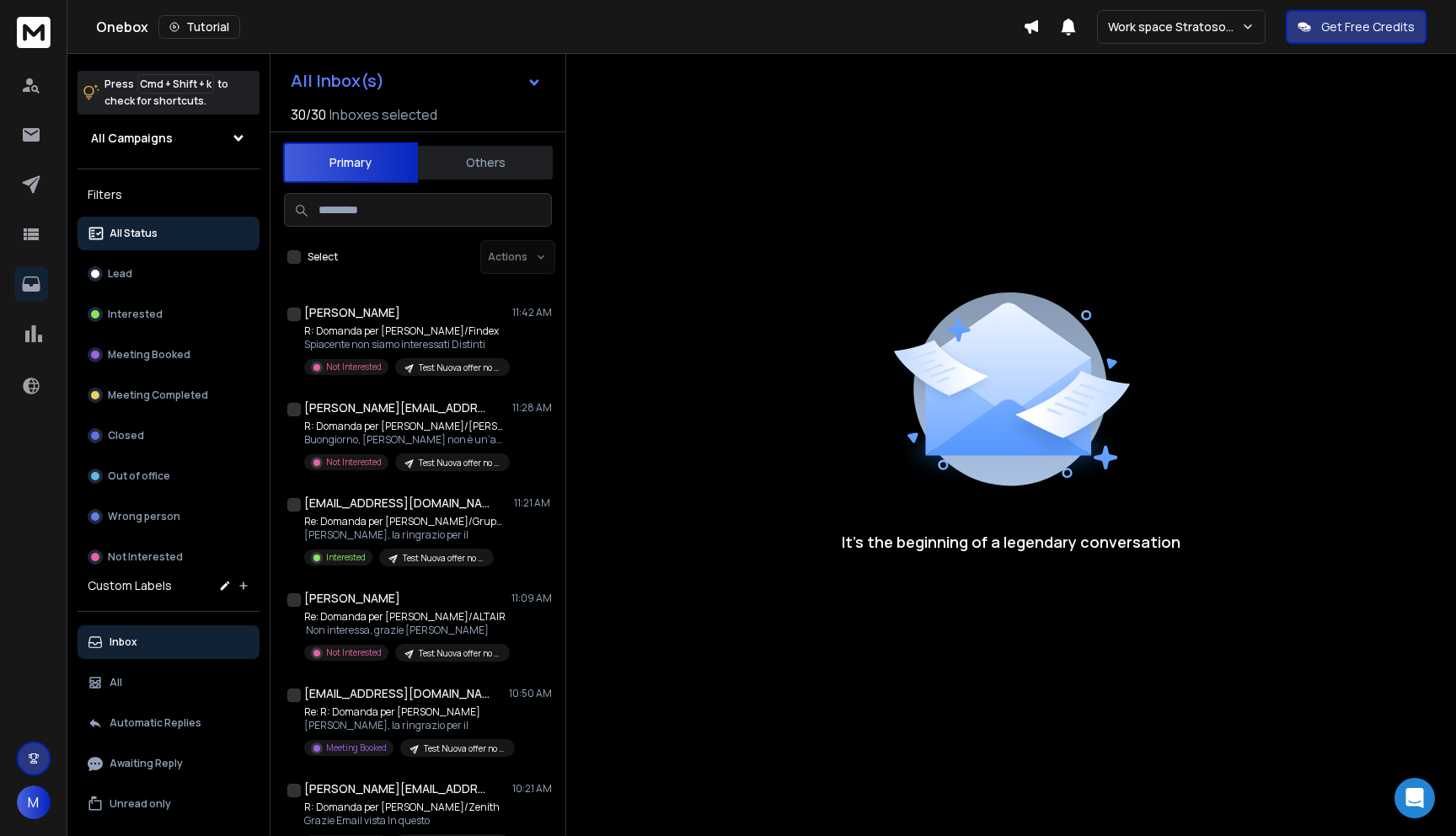
click at [502, 174] on button "Others" at bounding box center [486, 162] width 135 height 37
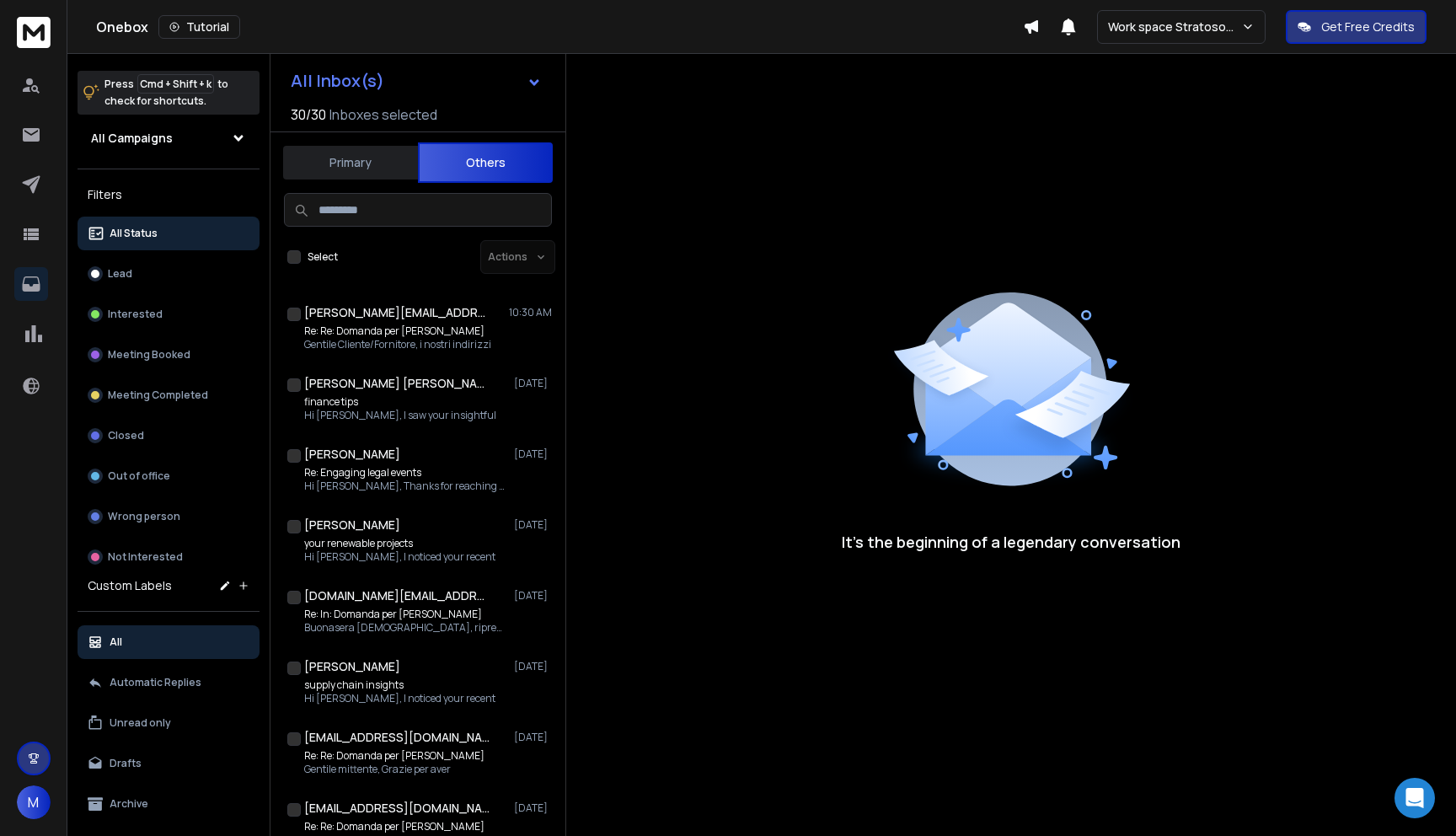
click at [372, 154] on button "Primary" at bounding box center [351, 162] width 135 height 37
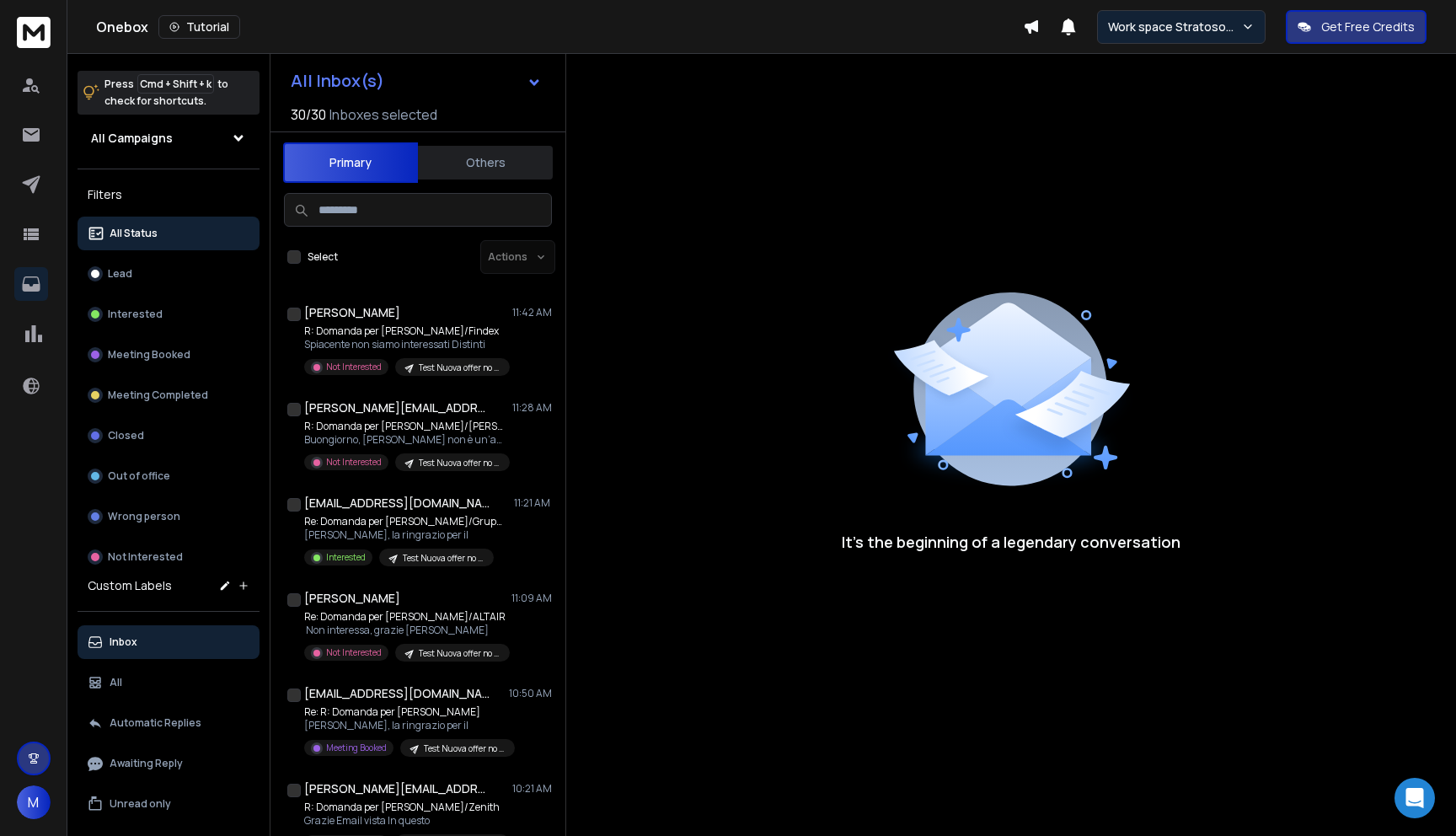
click at [1210, 27] on p "Work space Stratosoftware" at bounding box center [1175, 27] width 133 height 17
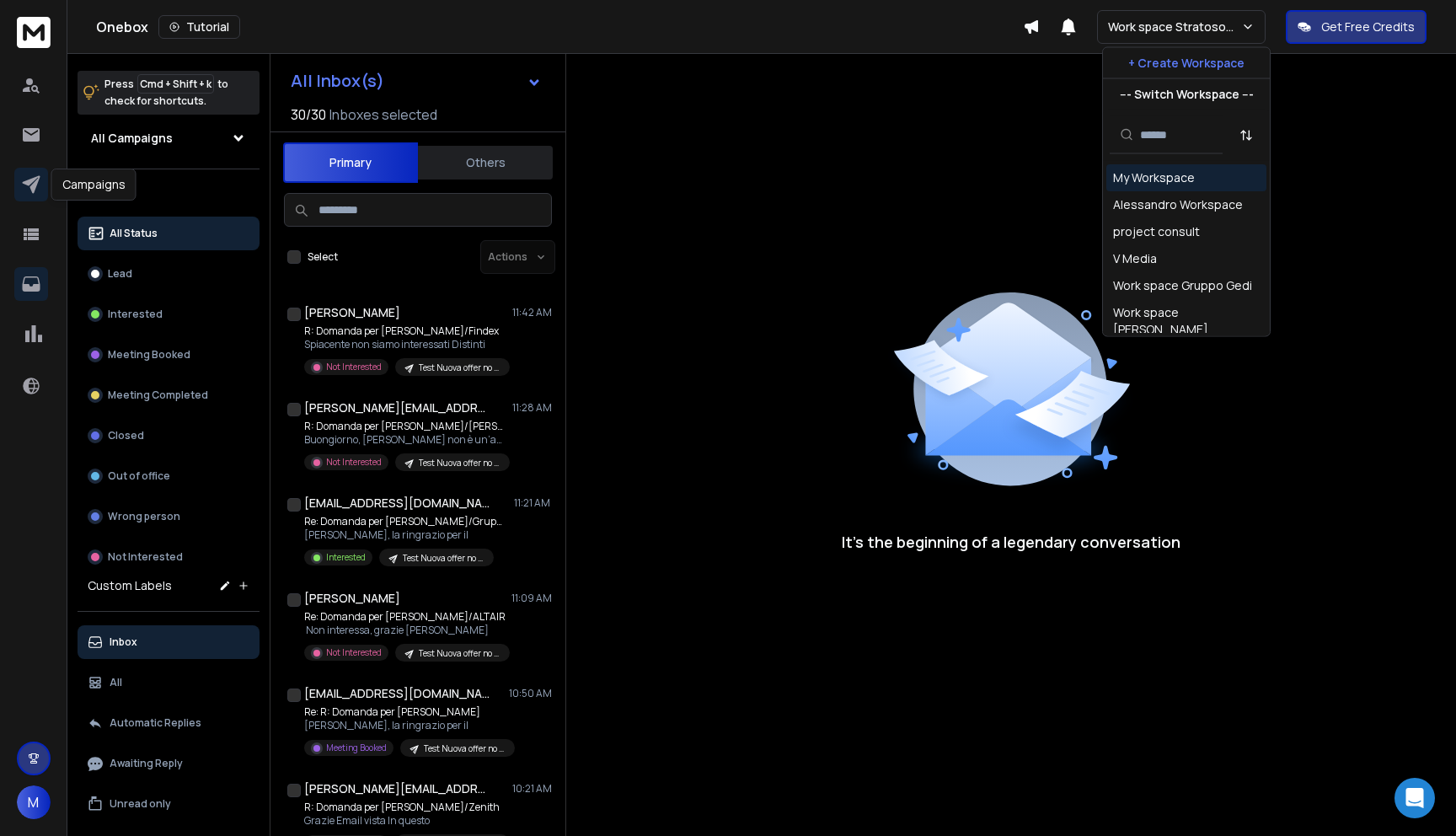
click at [38, 194] on link at bounding box center [31, 184] width 34 height 34
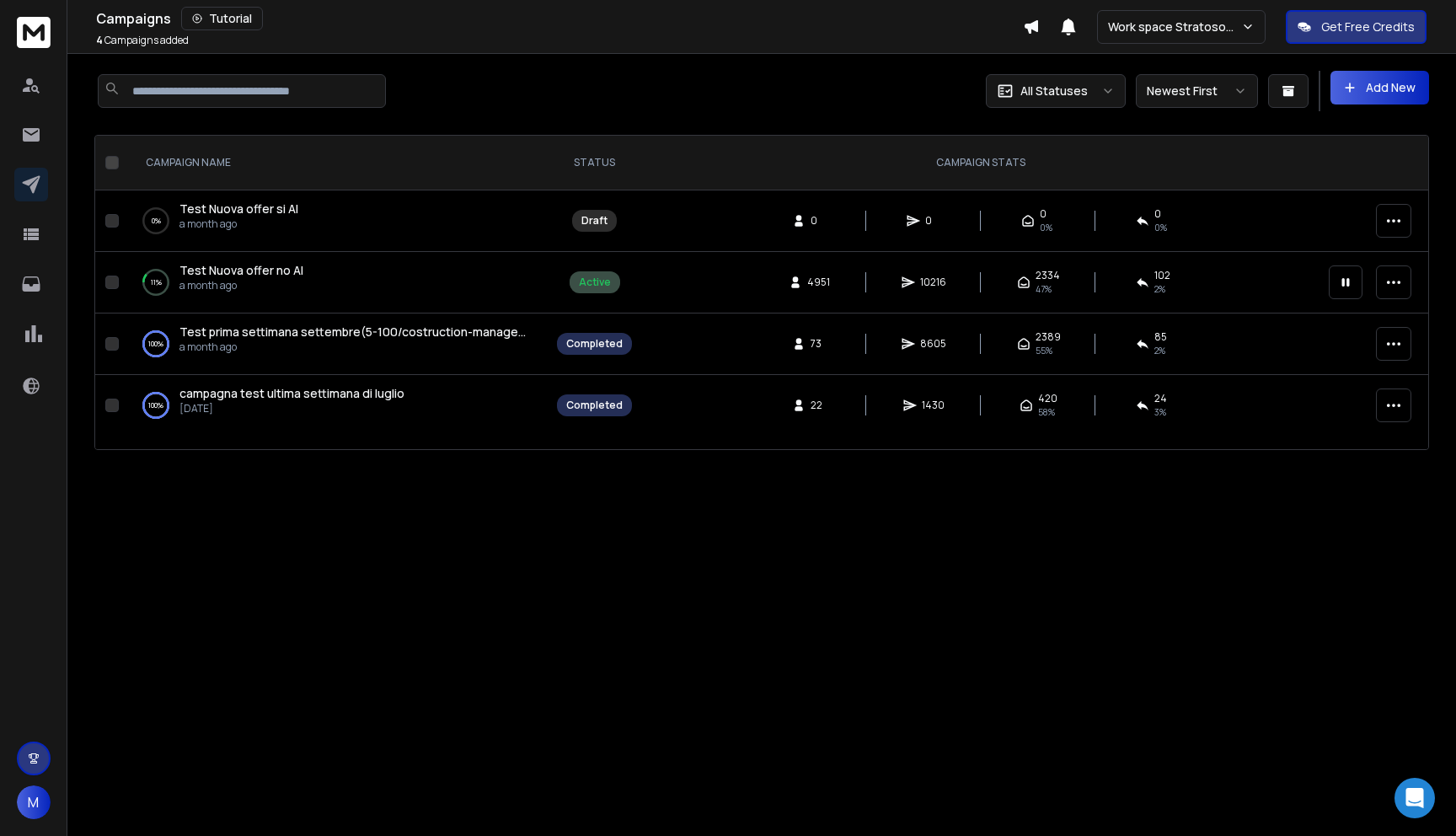
click at [282, 275] on span "Test Nuova offer no AI" at bounding box center [241, 270] width 124 height 16
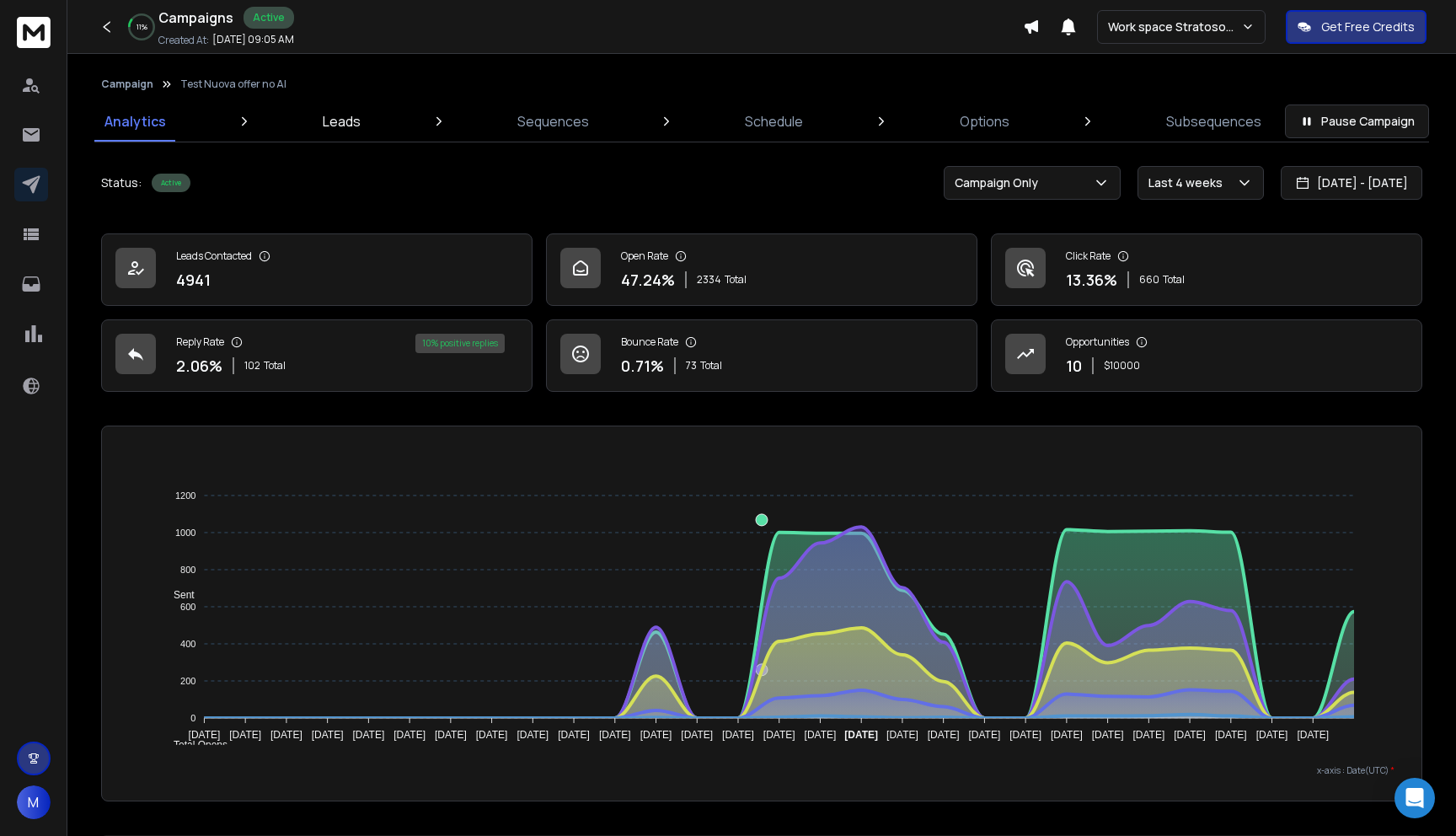
click at [357, 129] on p "Leads" at bounding box center [342, 121] width 38 height 20
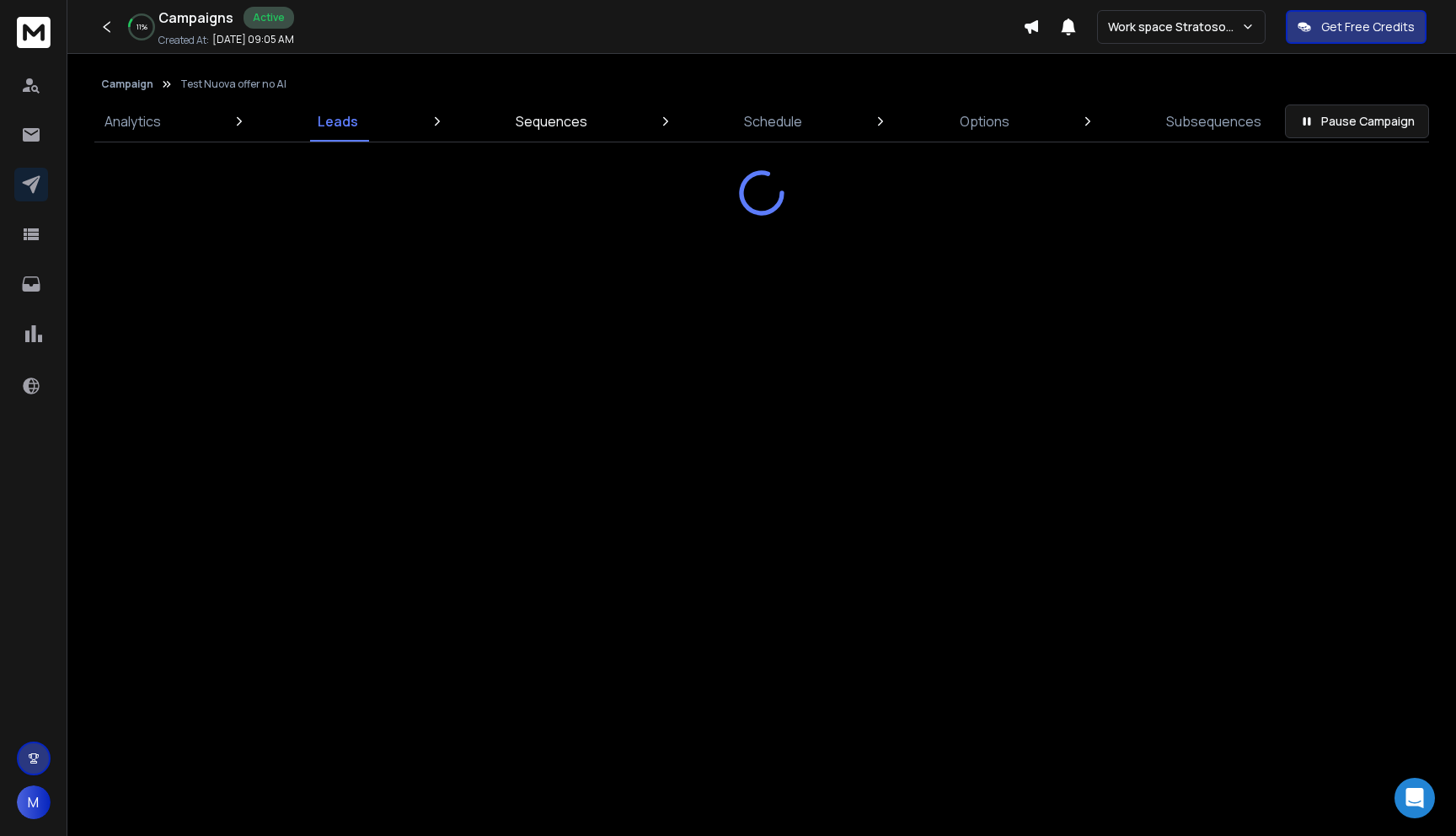
click at [548, 124] on p "Sequences" at bounding box center [551, 121] width 71 height 20
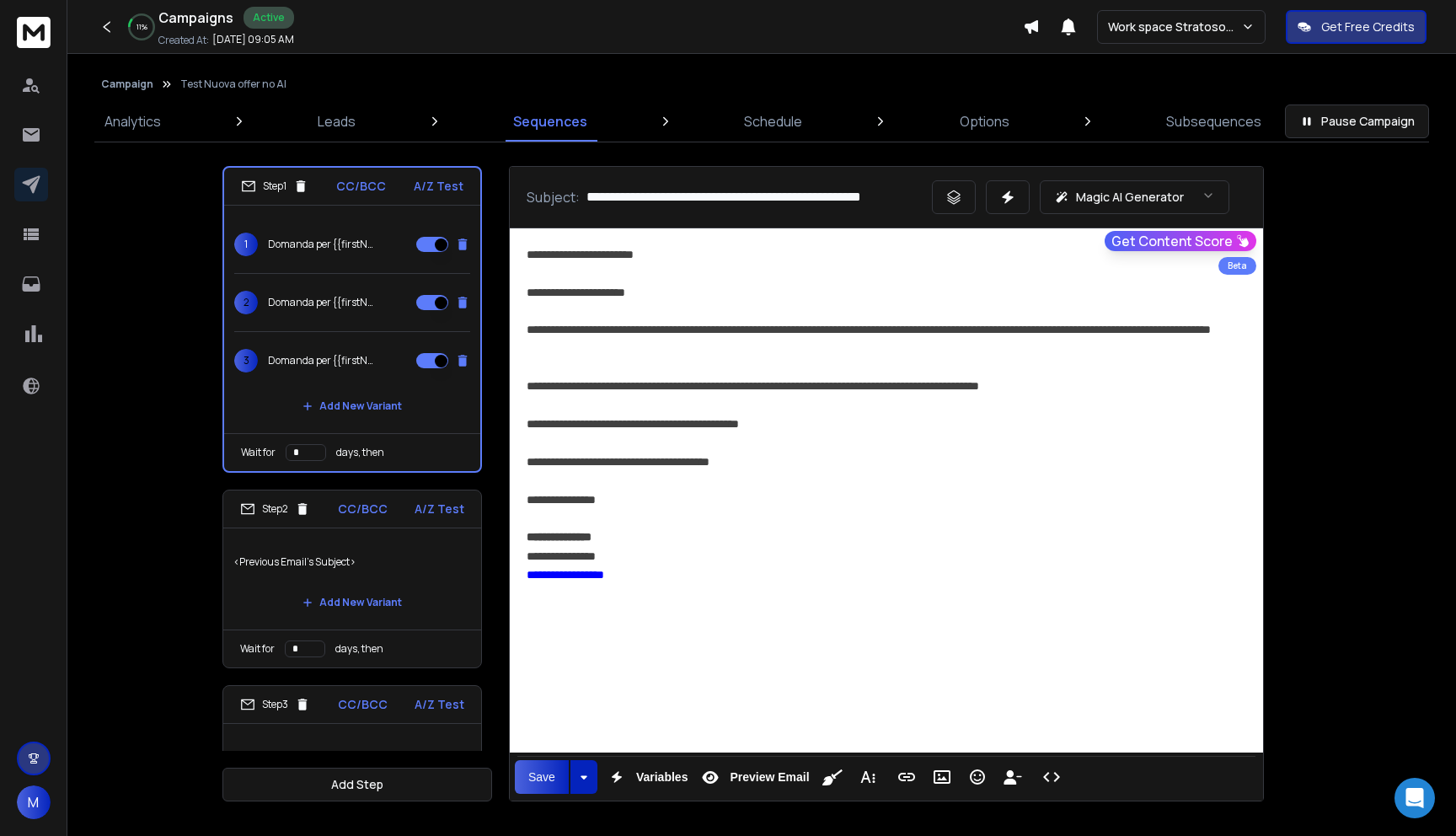
click at [357, 304] on p "Domanda per {{firstName}} {{lastName}}/{{companyName}}" at bounding box center [321, 302] width 108 height 14
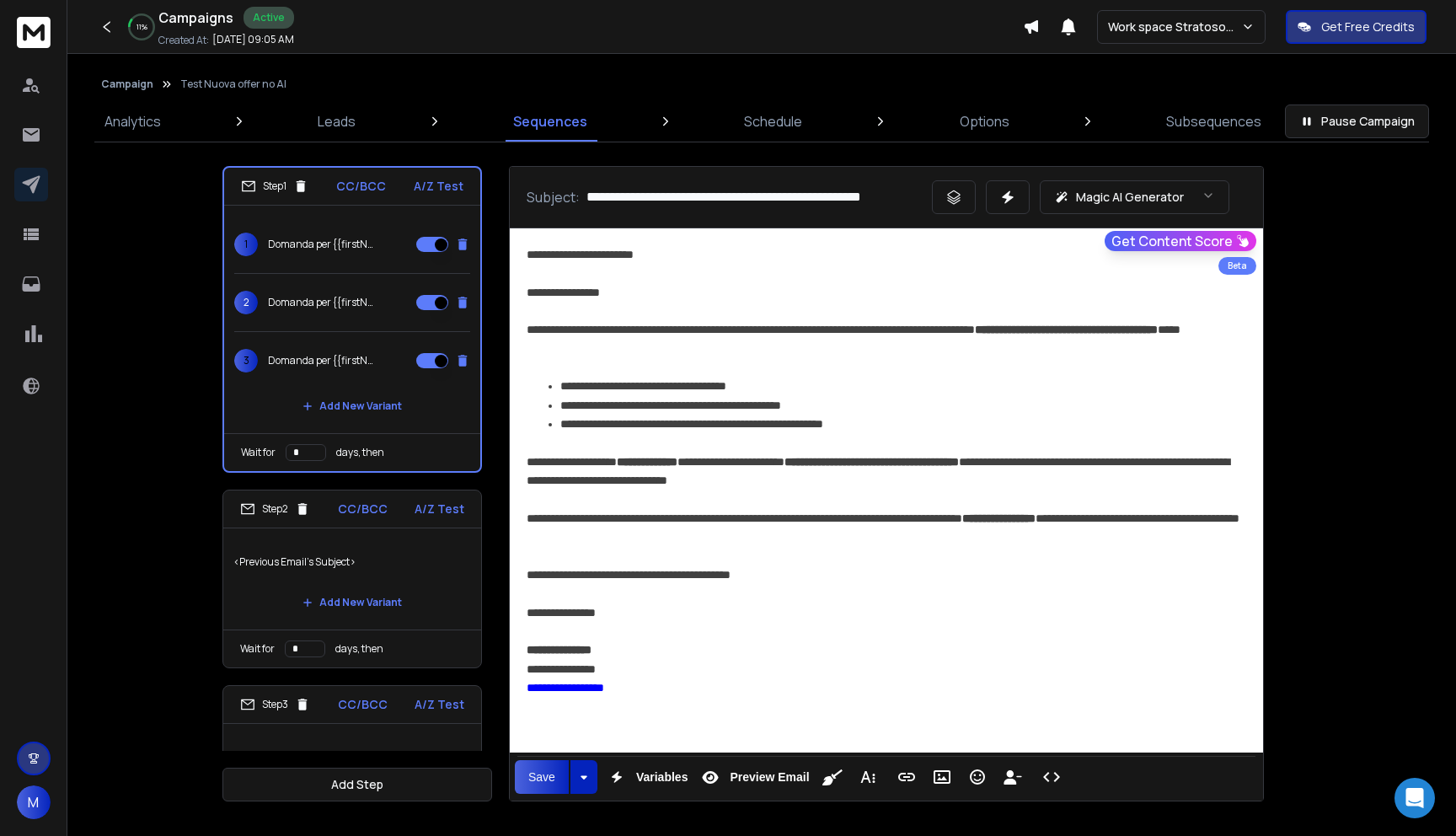
click at [362, 352] on div "3 Domanda per {{firstName}} {{lastName}}/{{companyName}}" at bounding box center [304, 361] width 142 height 24
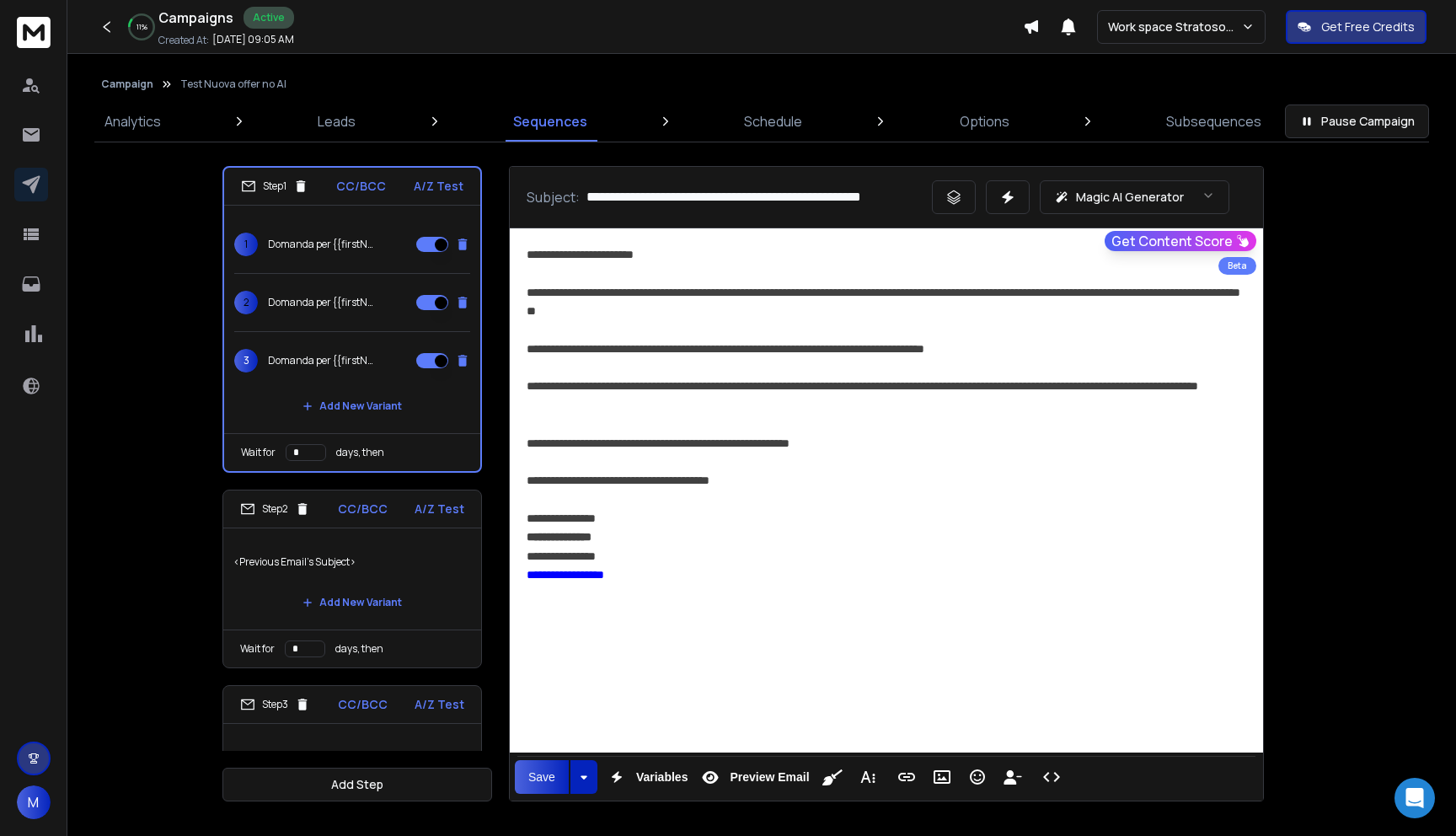
click at [352, 243] on p "Domanda per {{firstName}} {{lastName}}/{{companyName}}" at bounding box center [321, 245] width 108 height 14
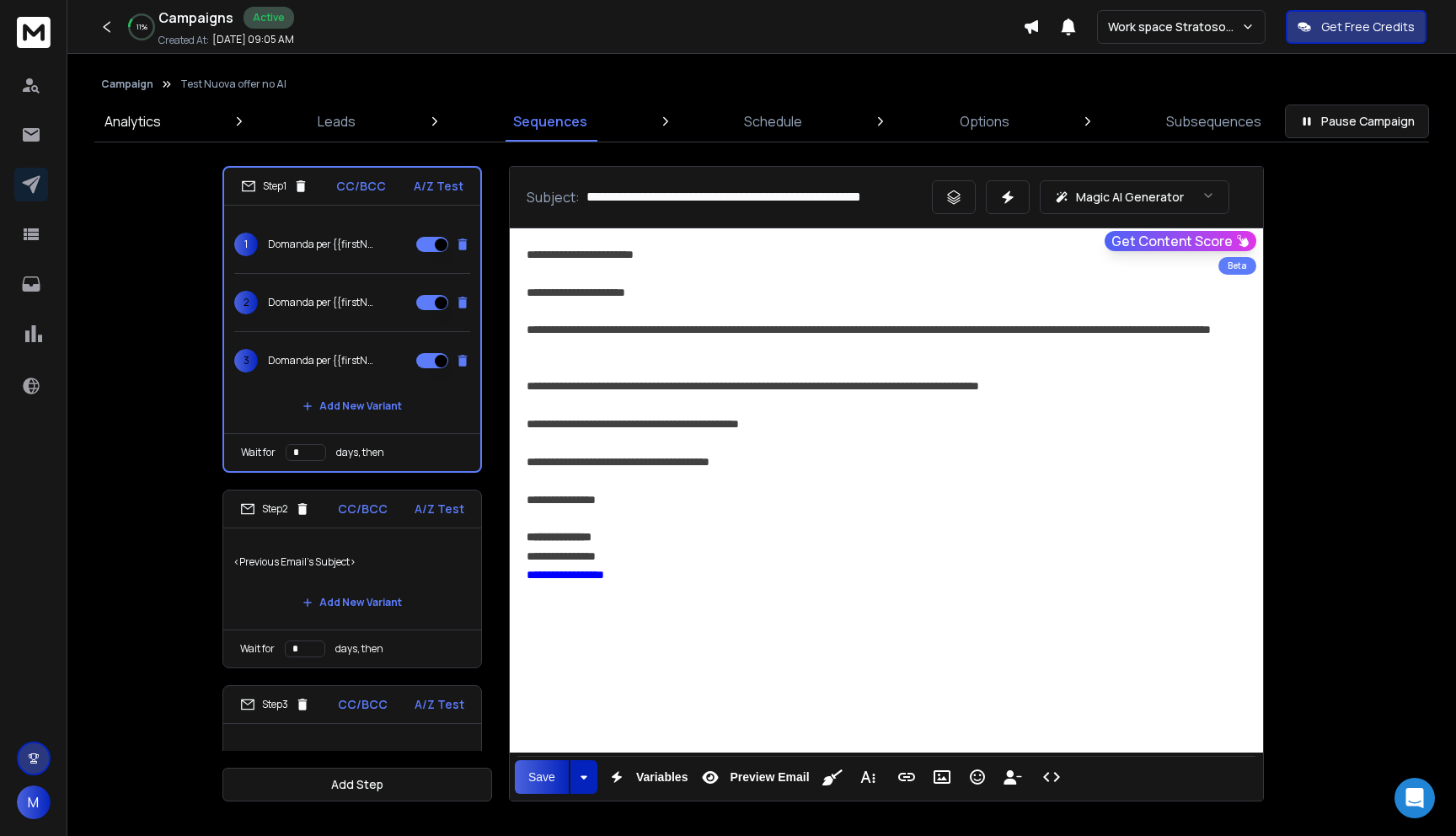
click at [167, 127] on link "Analytics" at bounding box center [132, 121] width 76 height 41
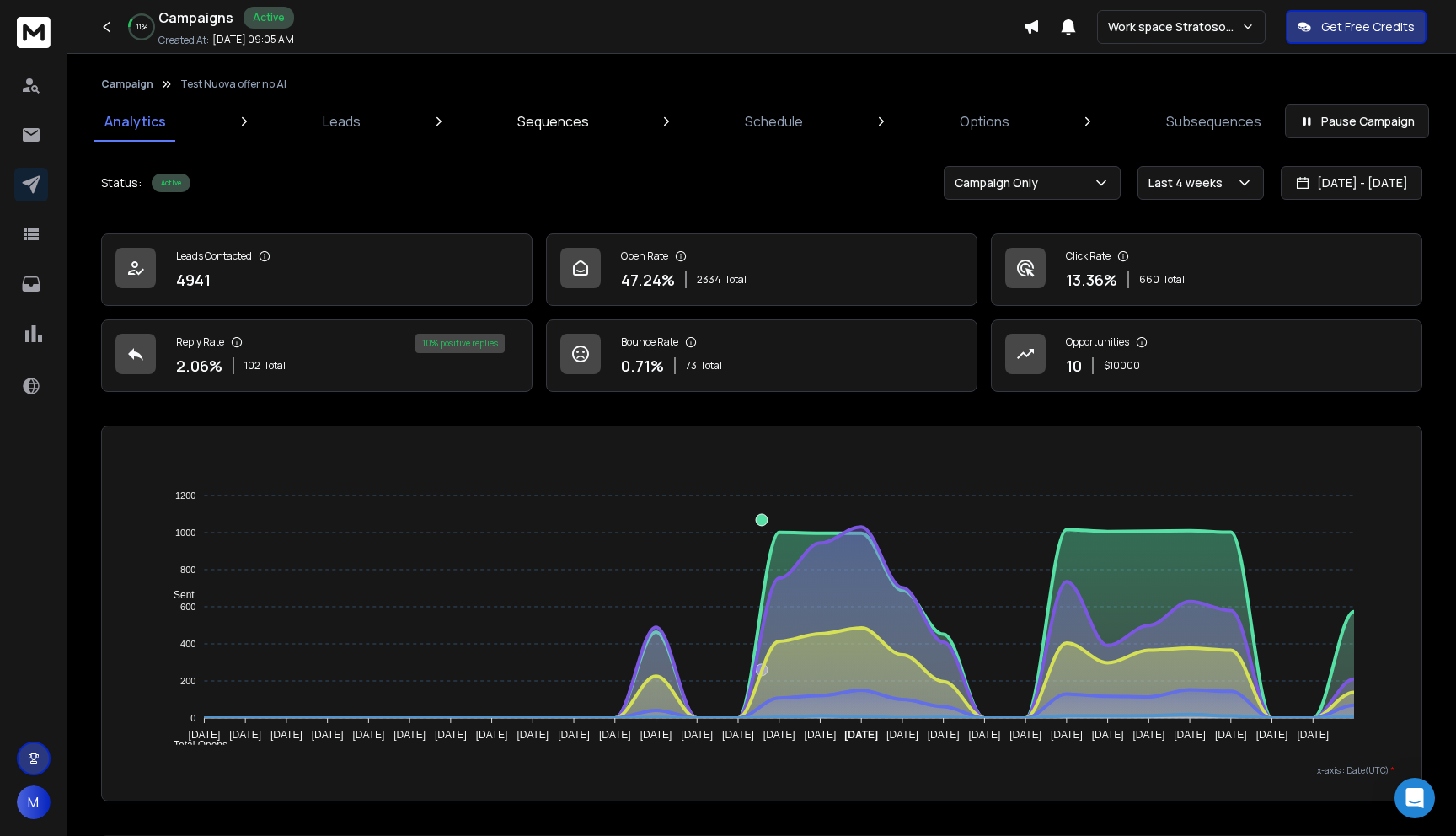
click at [558, 111] on p "Sequences" at bounding box center [553, 121] width 71 height 20
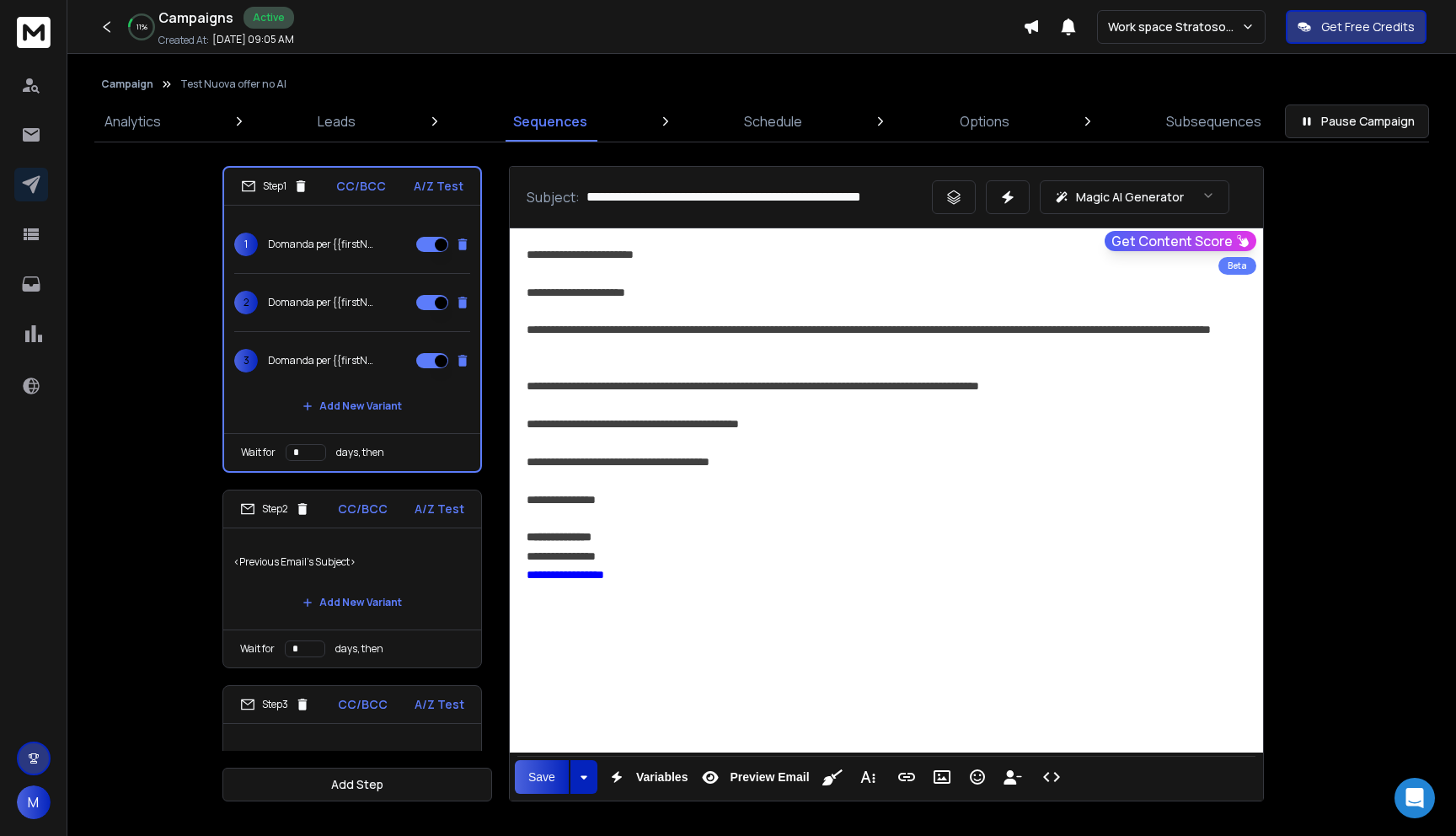
click at [316, 306] on p "Domanda per {{firstName}} {{lastName}}/{{companyName}}" at bounding box center [321, 302] width 108 height 14
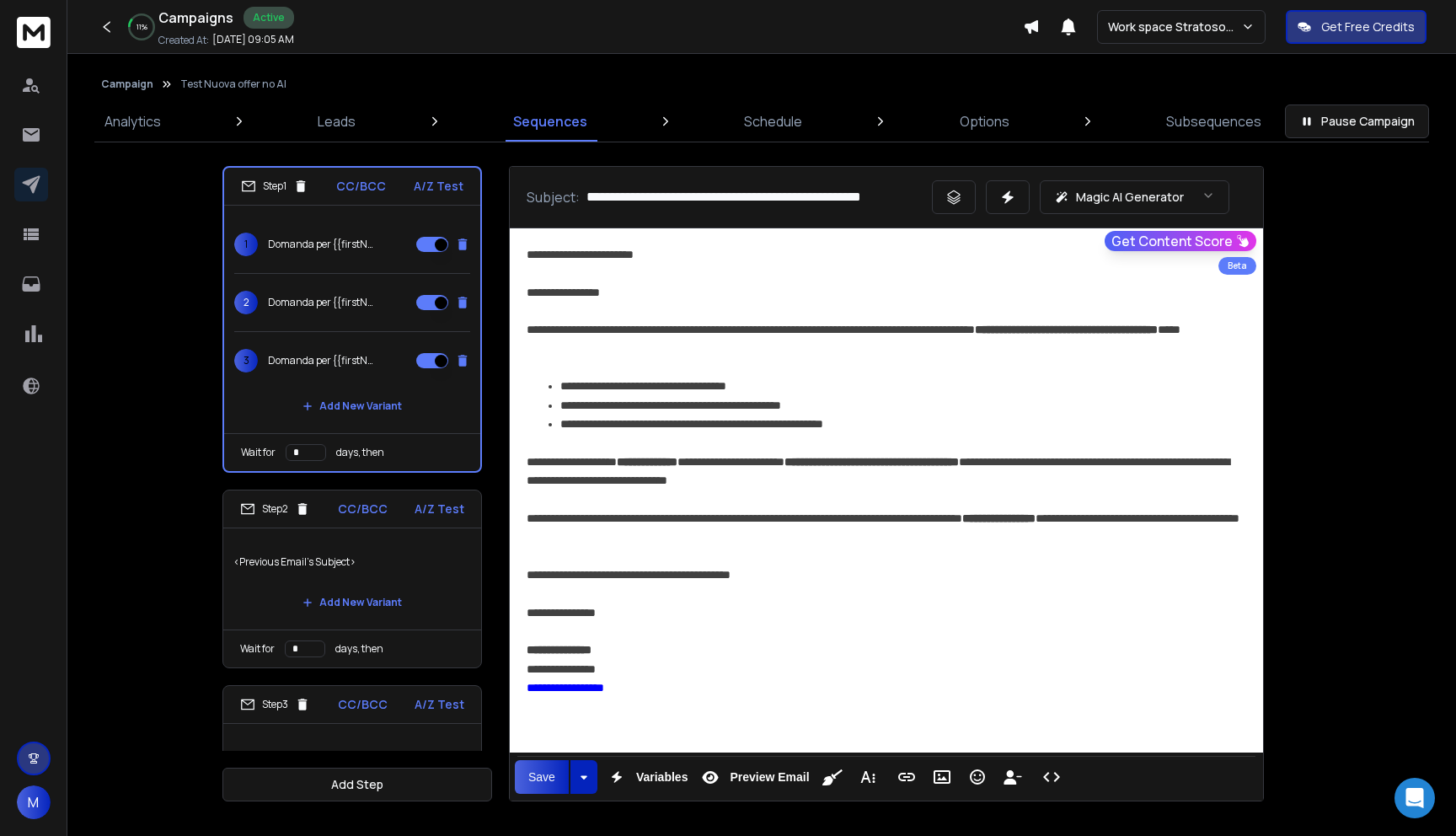
click at [342, 351] on div "3 Domanda per {{firstName}} {{lastName}}/{{companyName}}" at bounding box center [304, 361] width 142 height 24
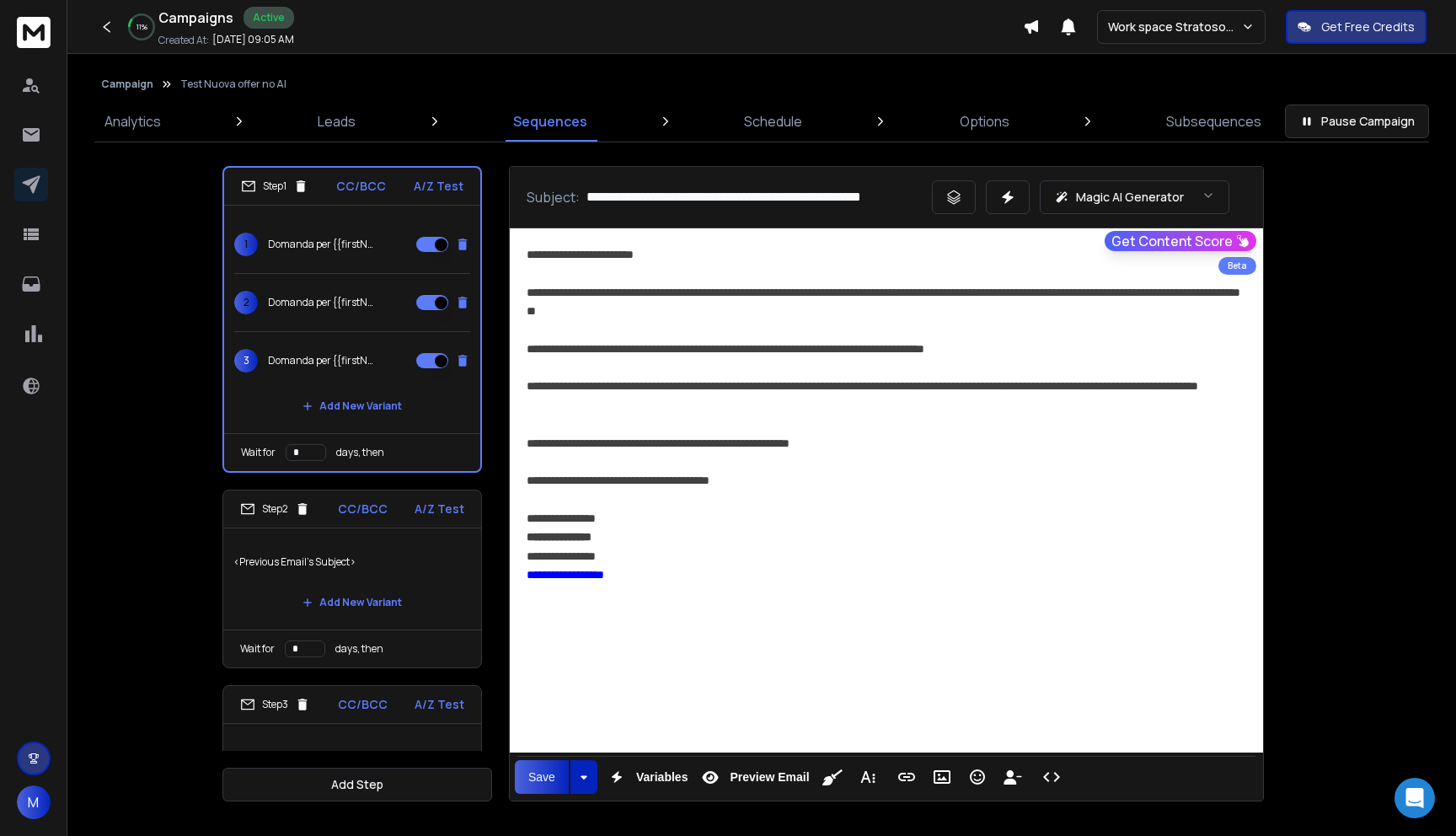
click at [345, 311] on div "2 Domanda per {{firstName}} {{lastName}}/{{companyName}}" at bounding box center [304, 302] width 142 height 24
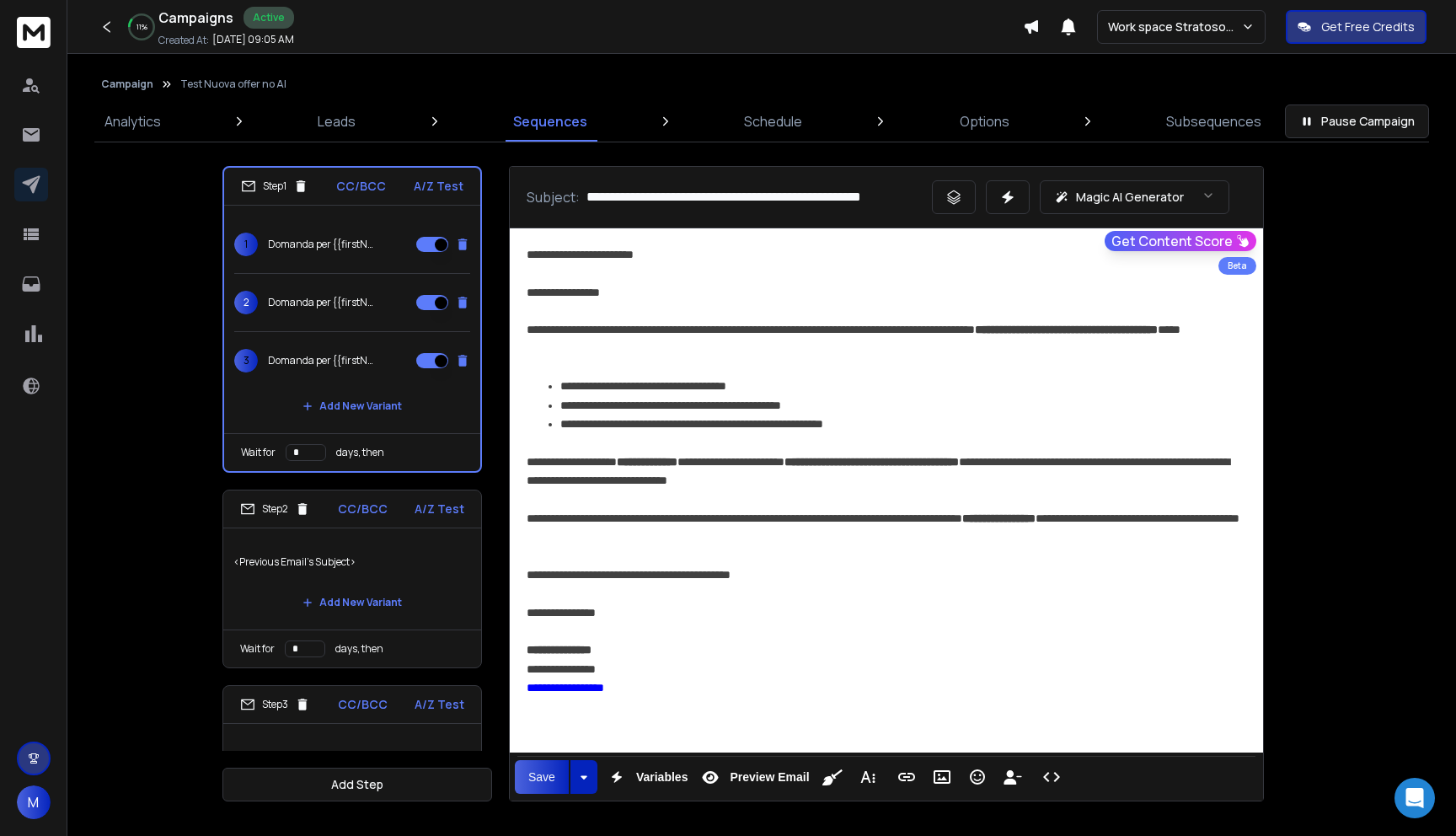
click at [337, 358] on p "Domanda per {{firstName}} {{lastName}}/{{companyName}}" at bounding box center [321, 361] width 108 height 14
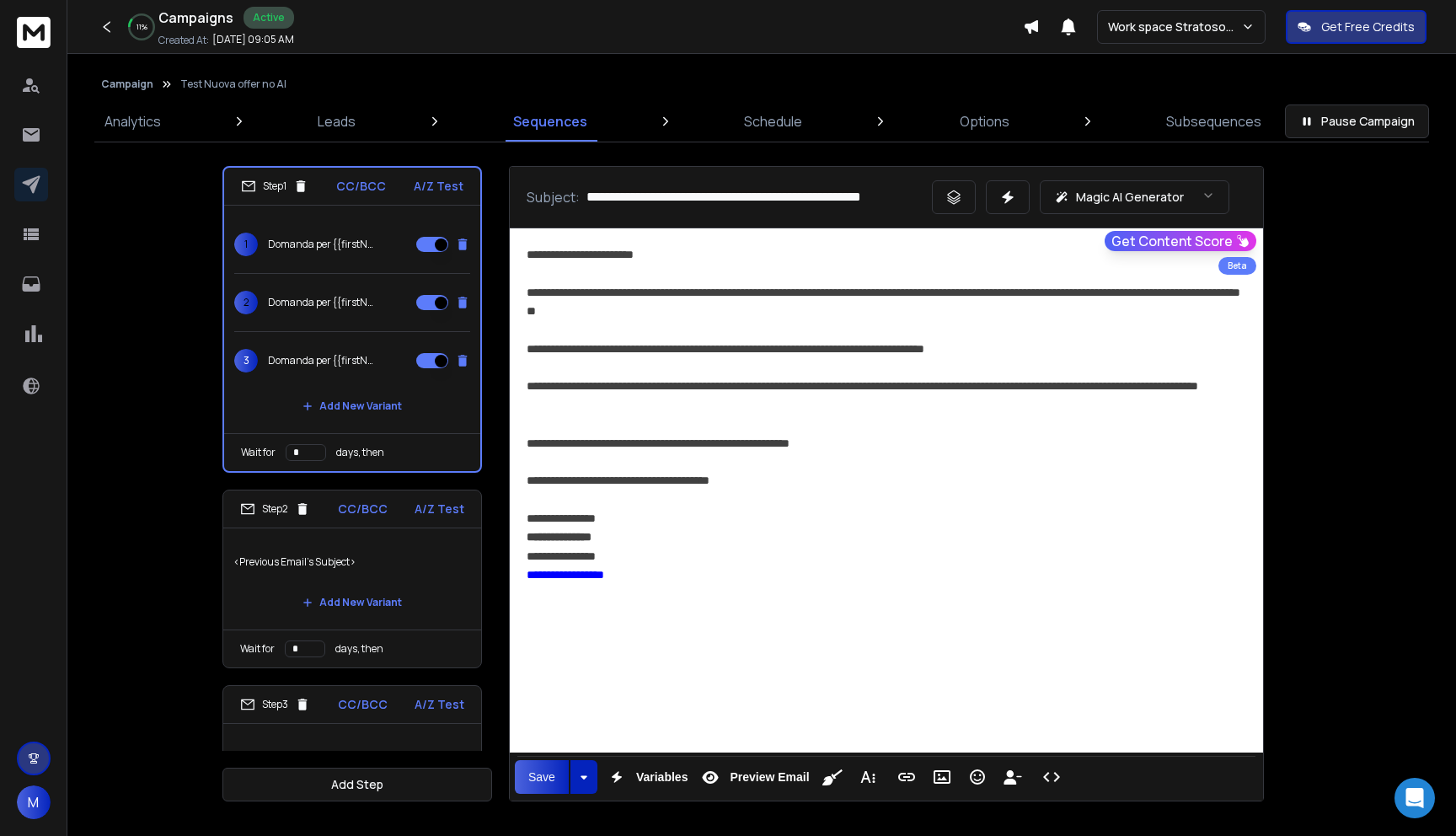
click at [329, 247] on p "Domanda per {{firstName}} {{lastName}}/{{companyName}}" at bounding box center [321, 245] width 108 height 14
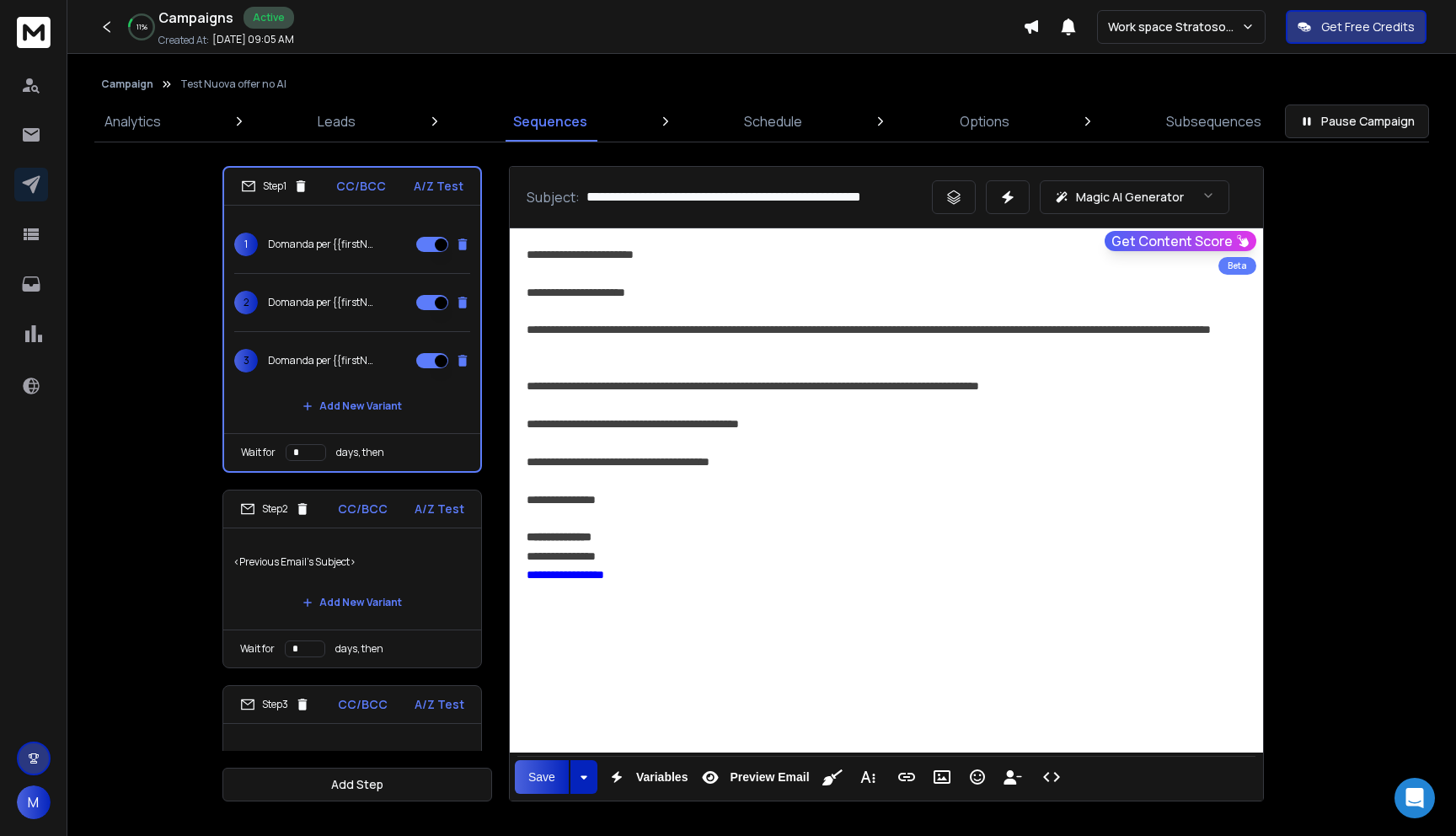
click at [361, 308] on p "Domanda per {{firstName}} {{lastName}}/{{companyName}}" at bounding box center [321, 302] width 108 height 14
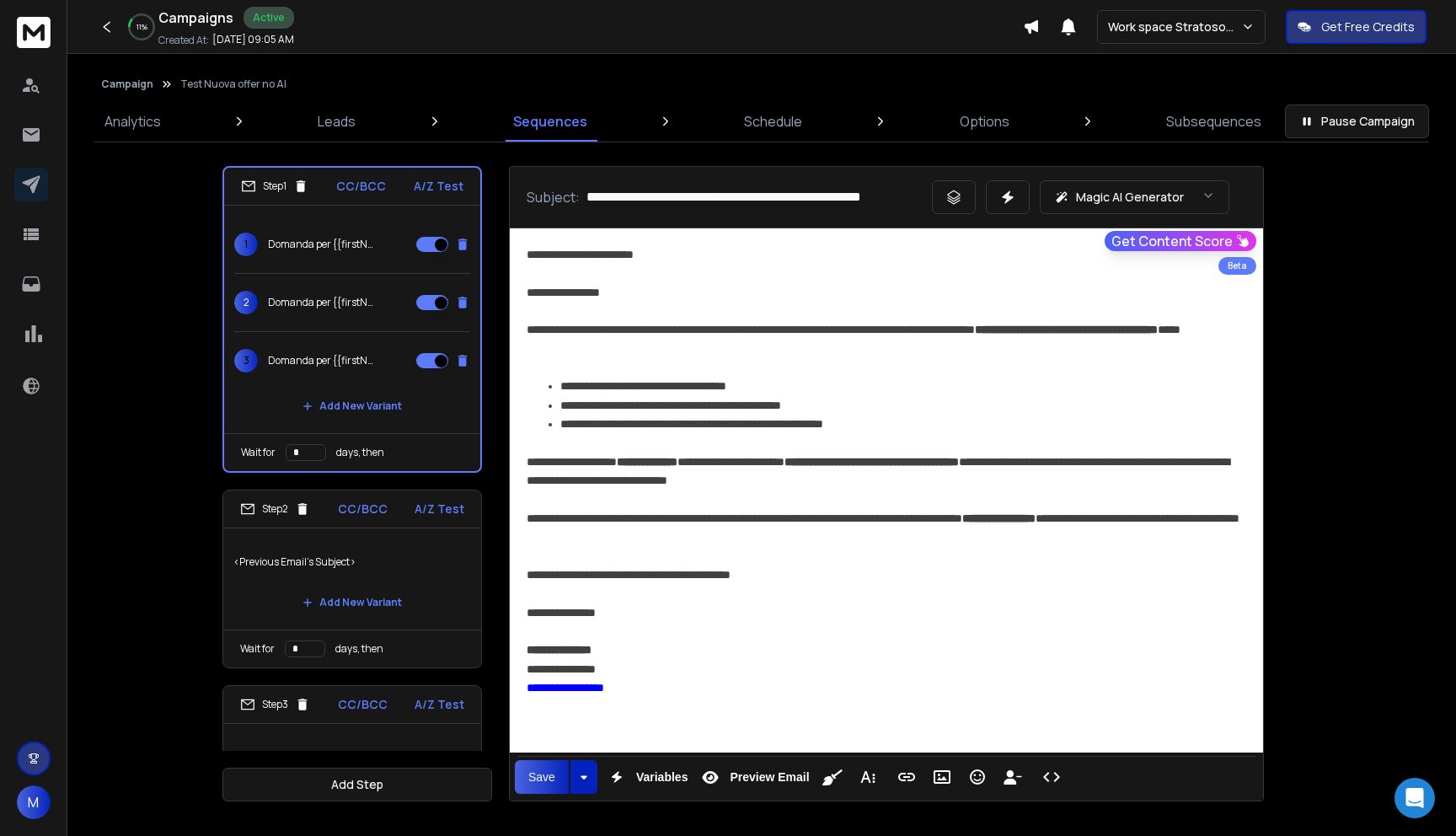
click at [308, 348] on div "3 Domanda per {{firstName}} {{lastName}}/{{companyName}}" at bounding box center [352, 361] width 236 height 58
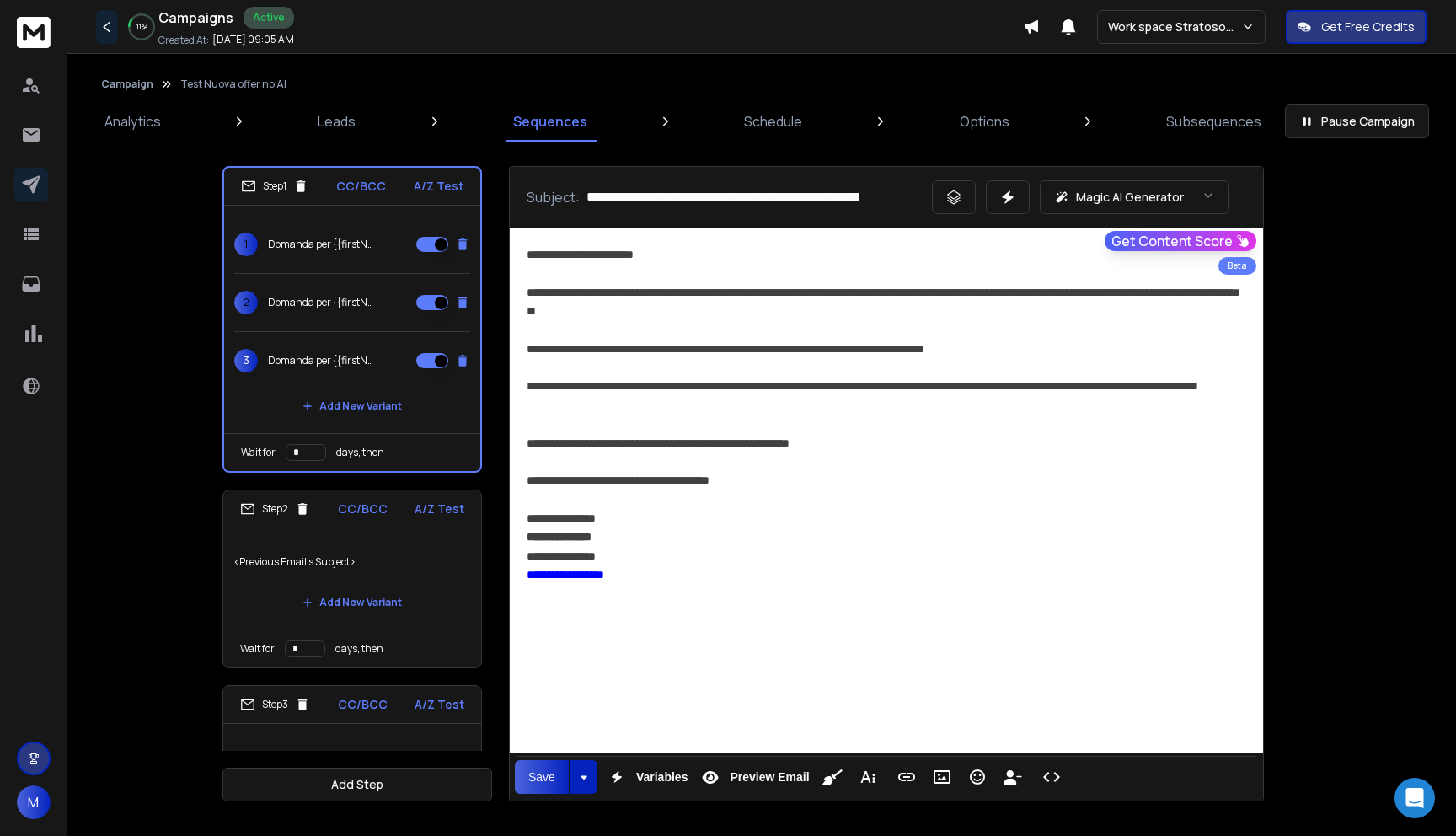
click at [106, 27] on icon at bounding box center [106, 27] width 15 height 15
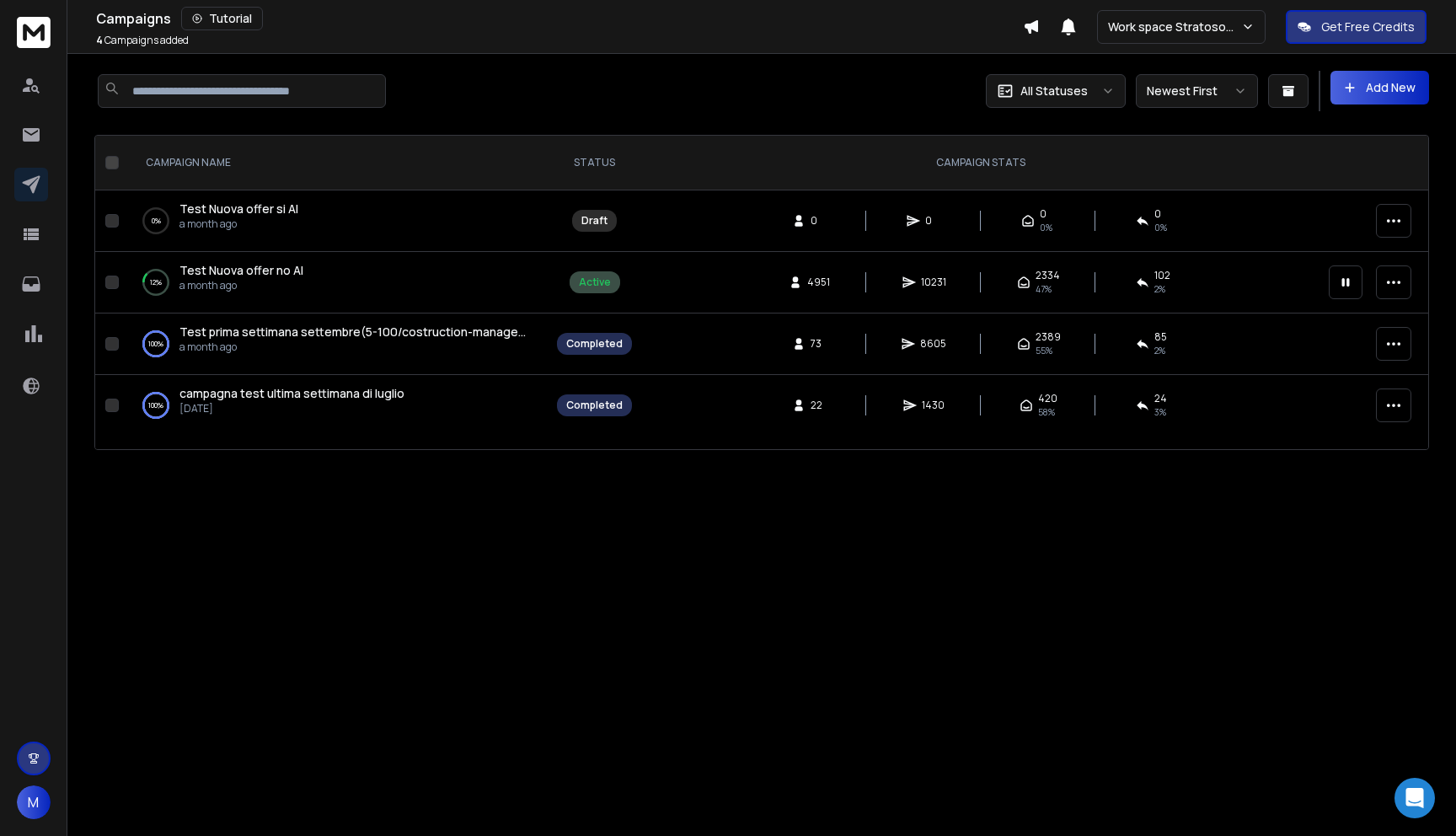
click at [443, 334] on span "Test prima settimana settembre(5-100/costruction-management consulting-logistic…" at bounding box center [470, 331] width 581 height 16
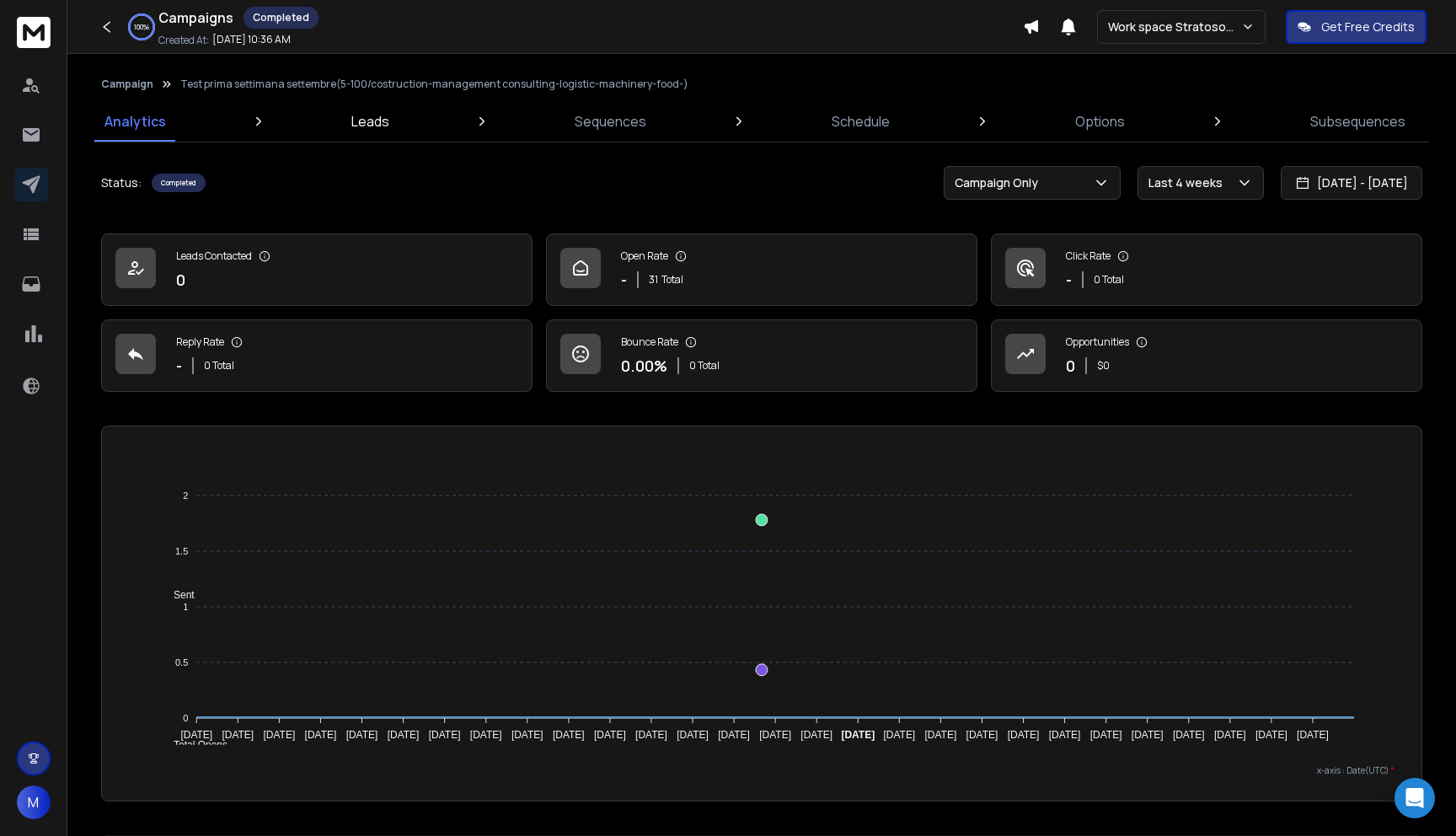
click at [379, 126] on p "Leads" at bounding box center [370, 121] width 38 height 20
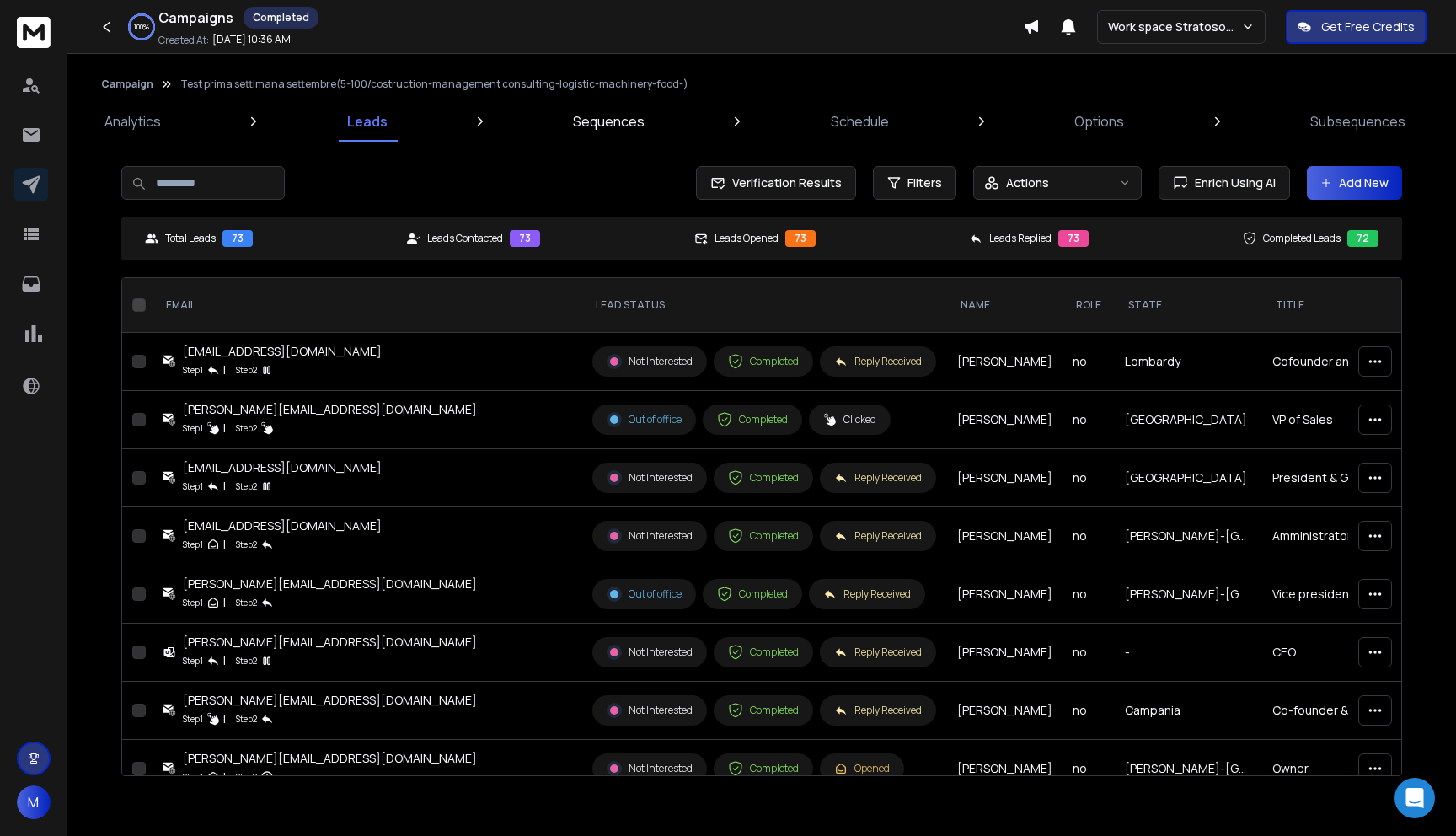
click at [604, 118] on p "Sequences" at bounding box center [609, 121] width 71 height 20
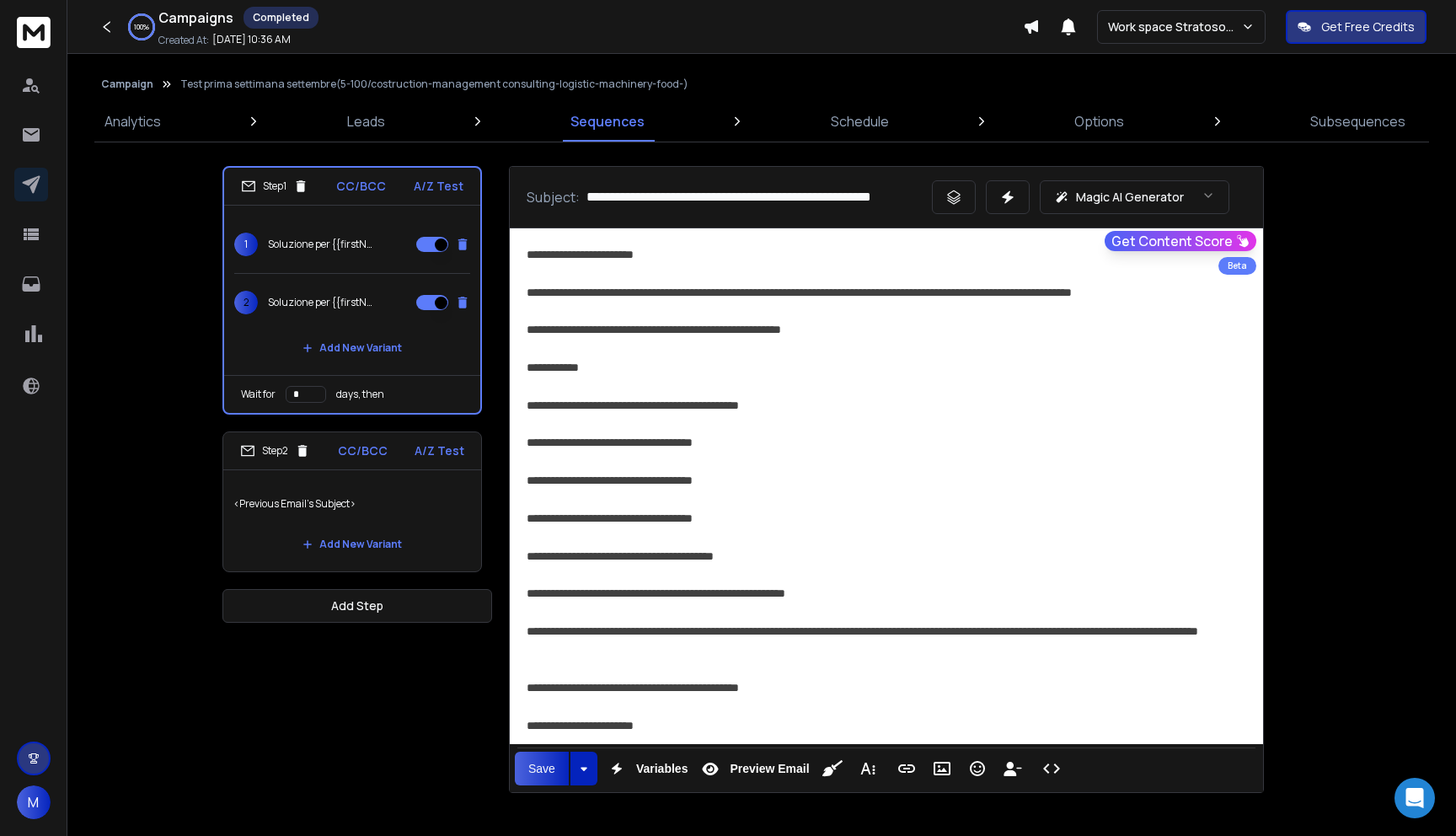
click at [337, 297] on p "Soluzione per {{firstName}} {{lastName}}/{{companyName}}" at bounding box center [321, 302] width 108 height 14
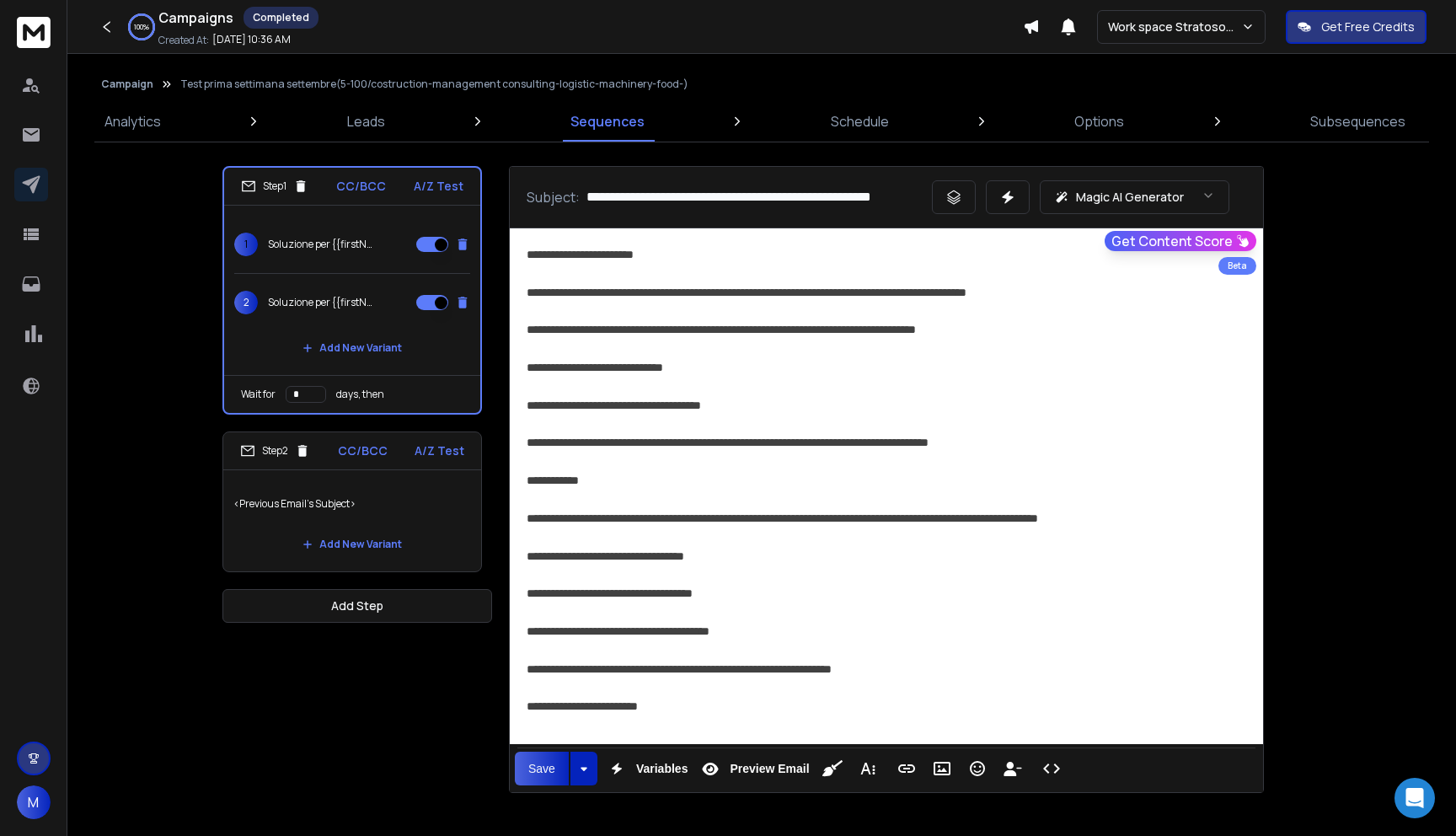
click at [313, 245] on p "Soluzione per {{firstName}} {{lastName}}/{{companyName}}" at bounding box center [321, 245] width 108 height 14
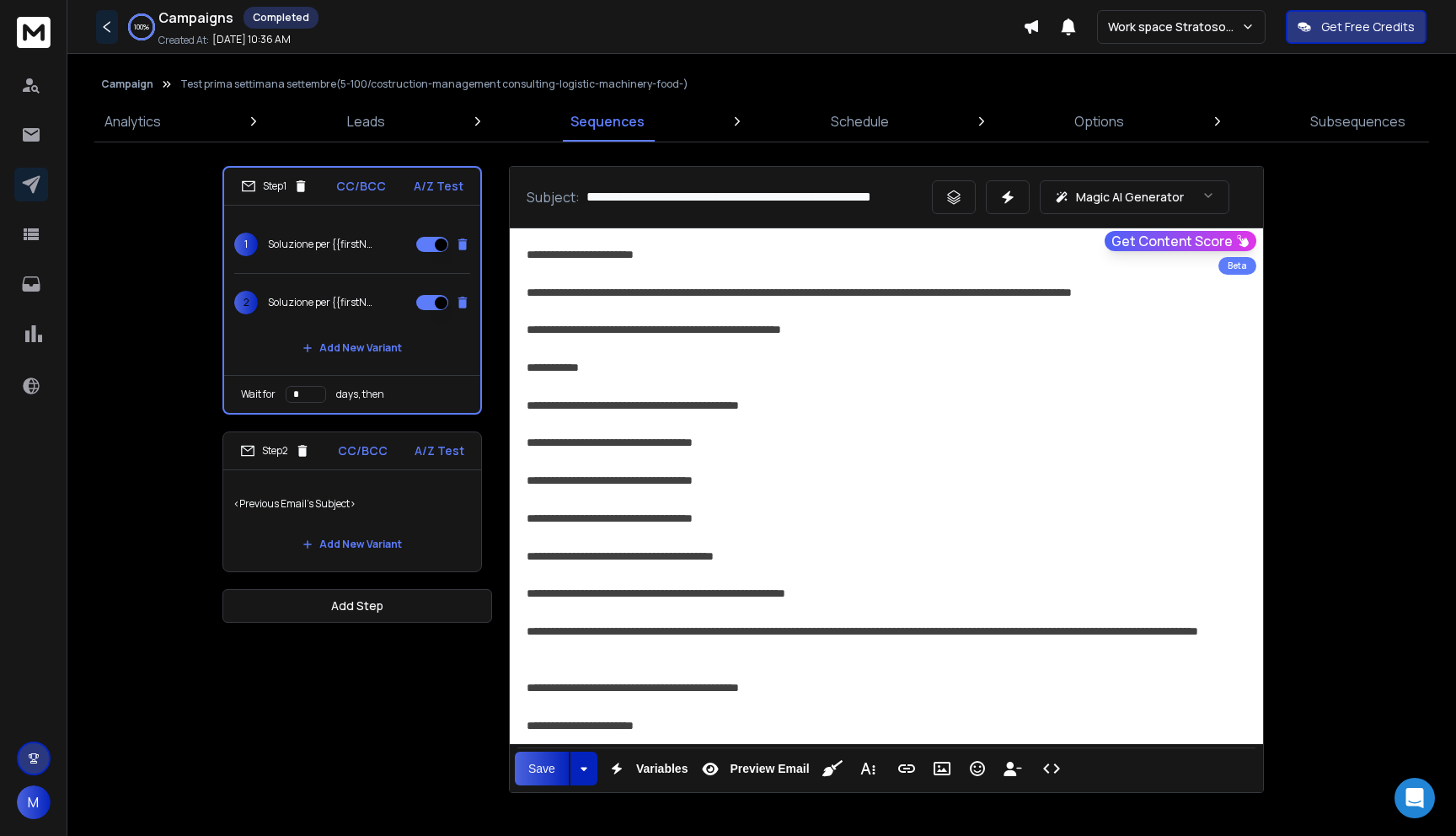
click at [110, 25] on icon at bounding box center [106, 27] width 15 height 15
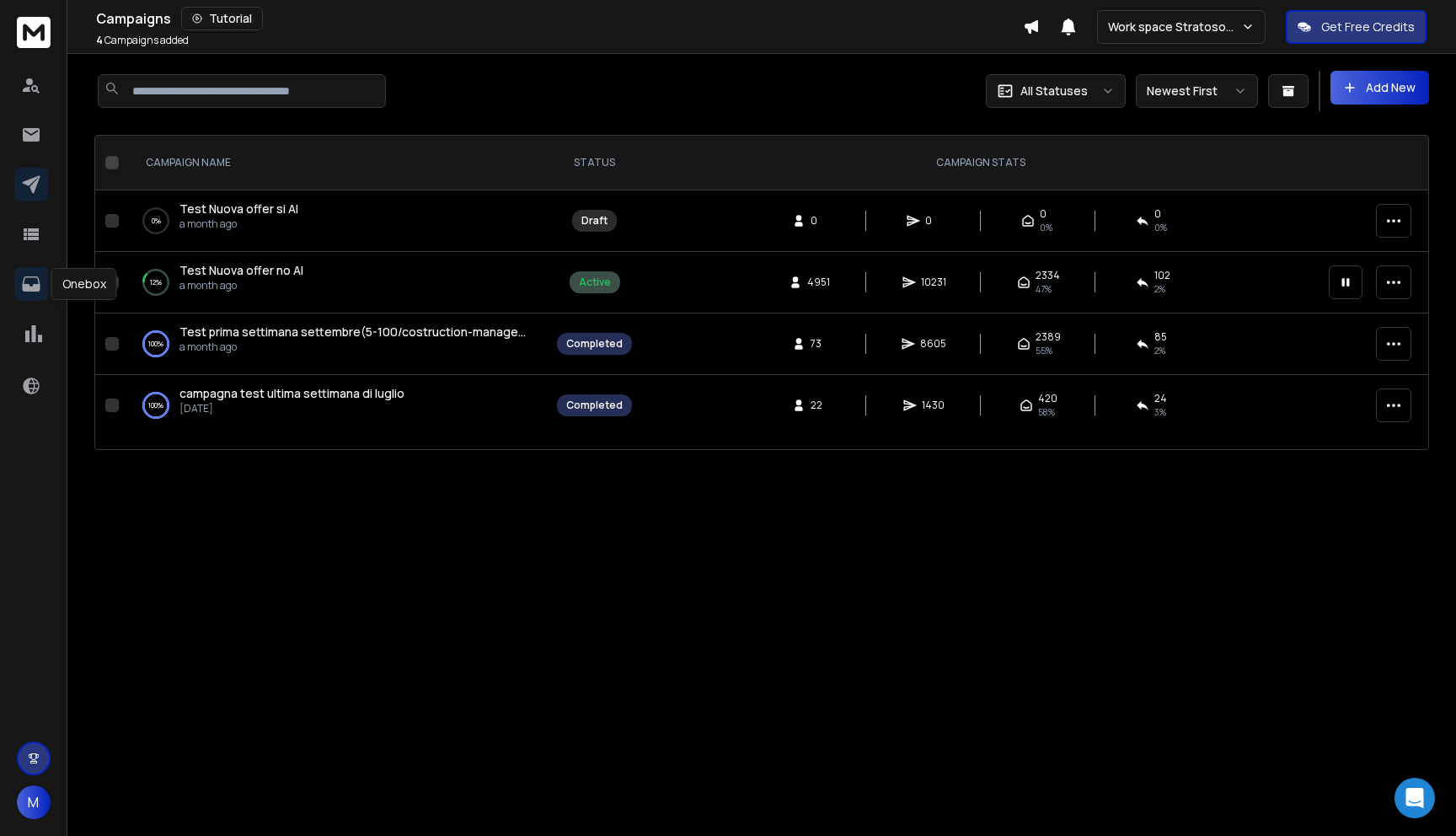
click at [32, 299] on link at bounding box center [31, 284] width 34 height 34
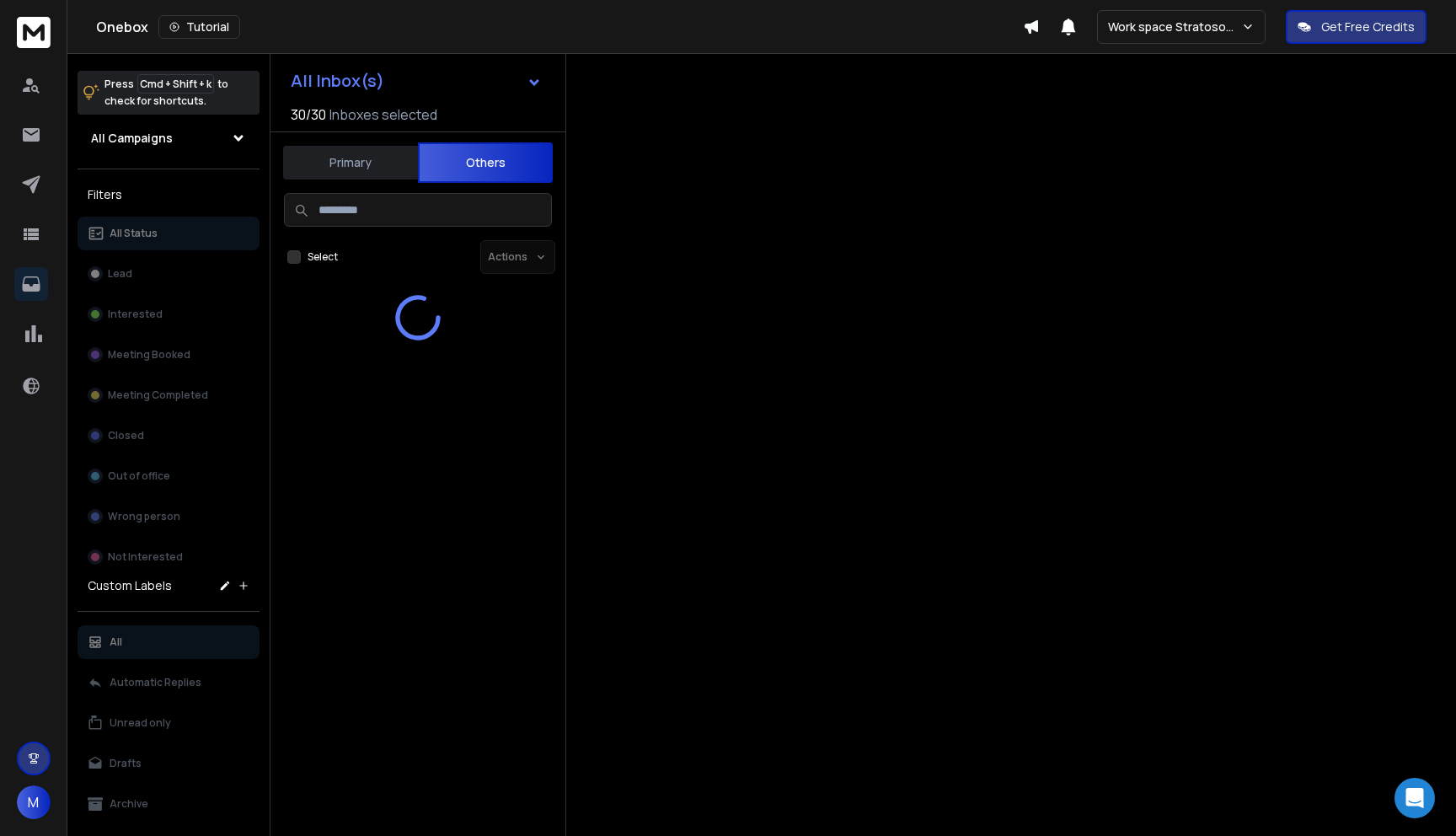
click at [474, 172] on button "Others" at bounding box center [486, 163] width 135 height 41
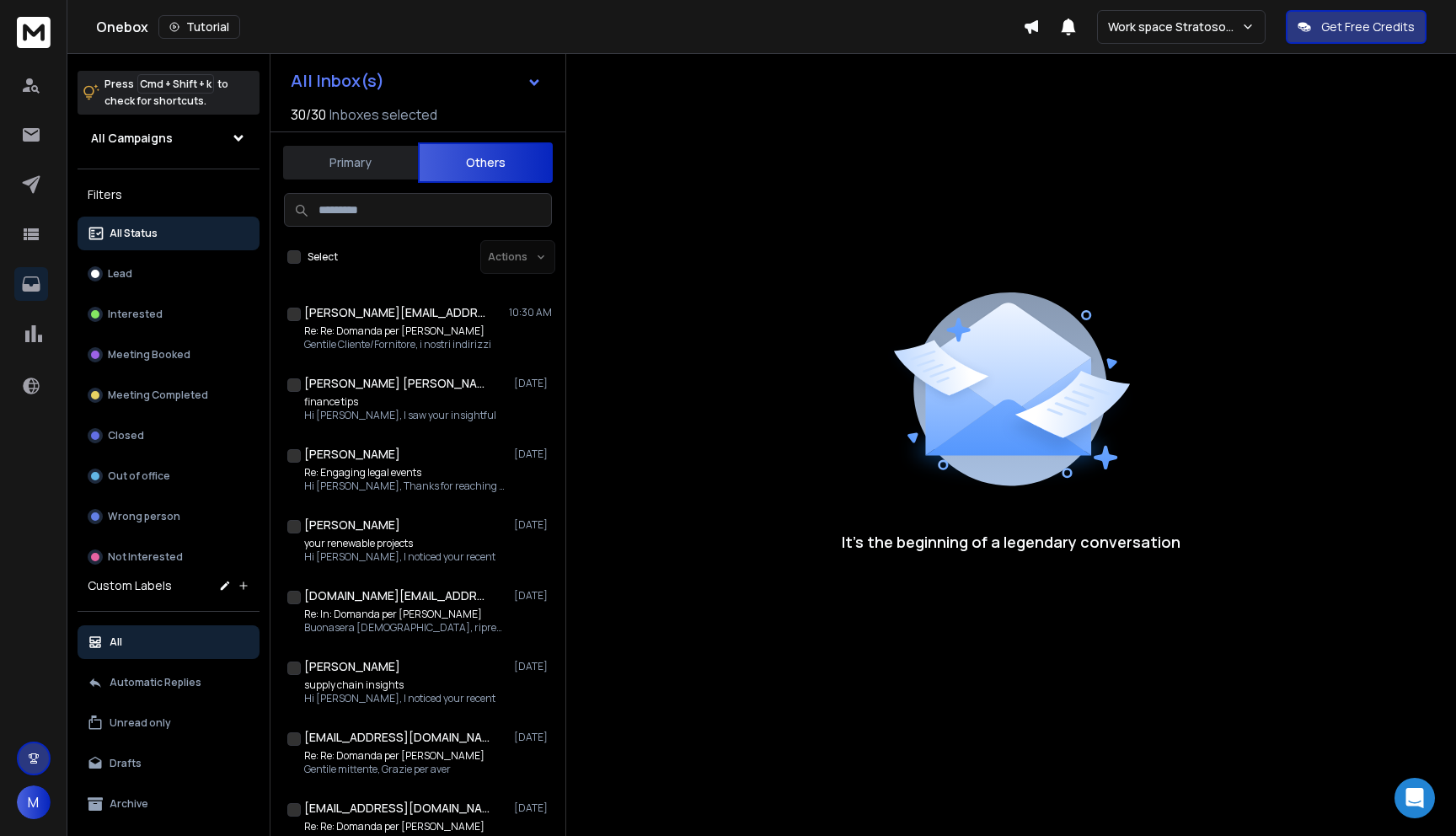
click at [351, 170] on button "Primary" at bounding box center [351, 162] width 135 height 37
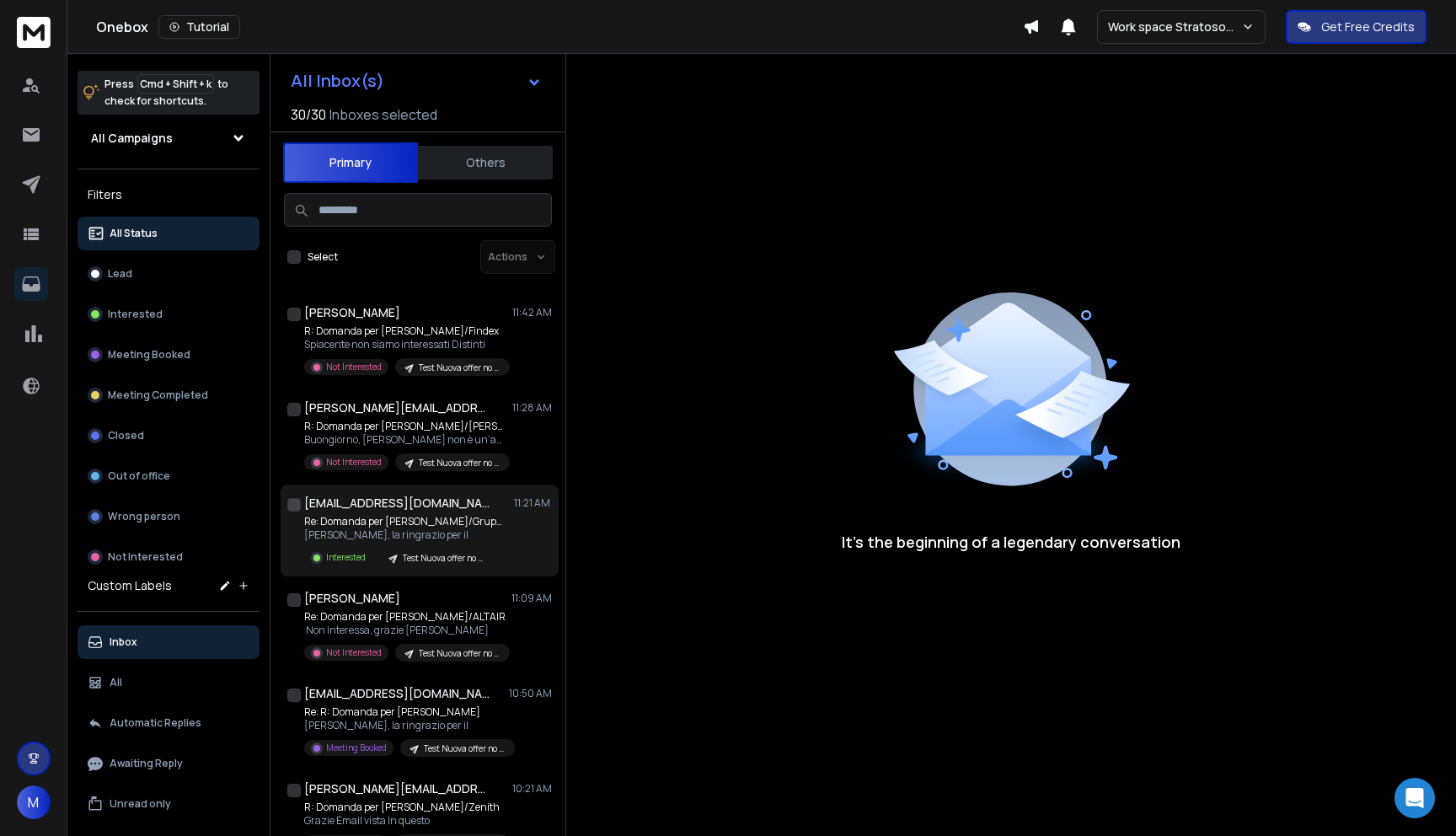
click at [379, 505] on h1 "[EMAIL_ADDRESS][DOMAIN_NAME]" at bounding box center [396, 503] width 185 height 17
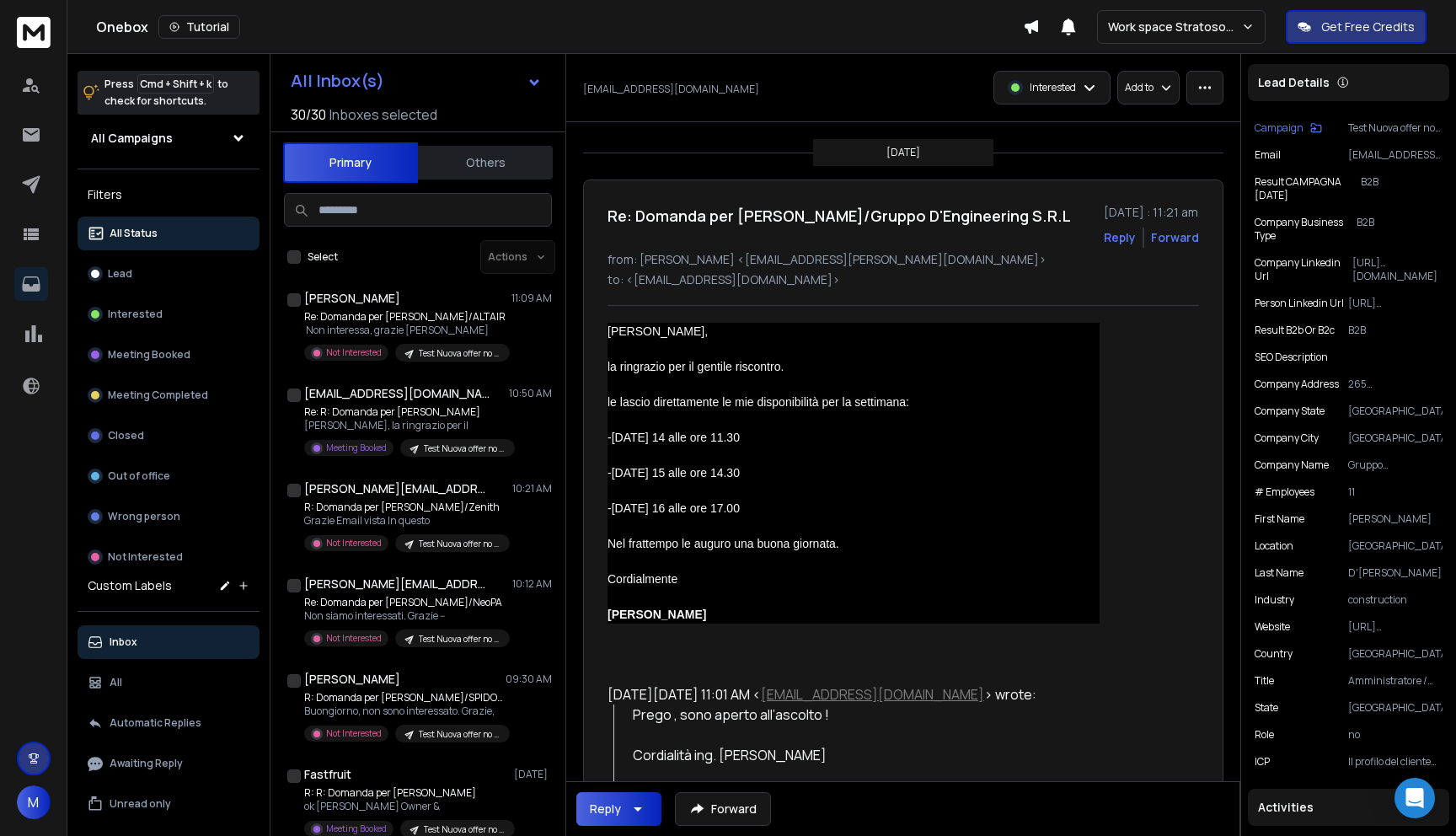
scroll to position [300, 0]
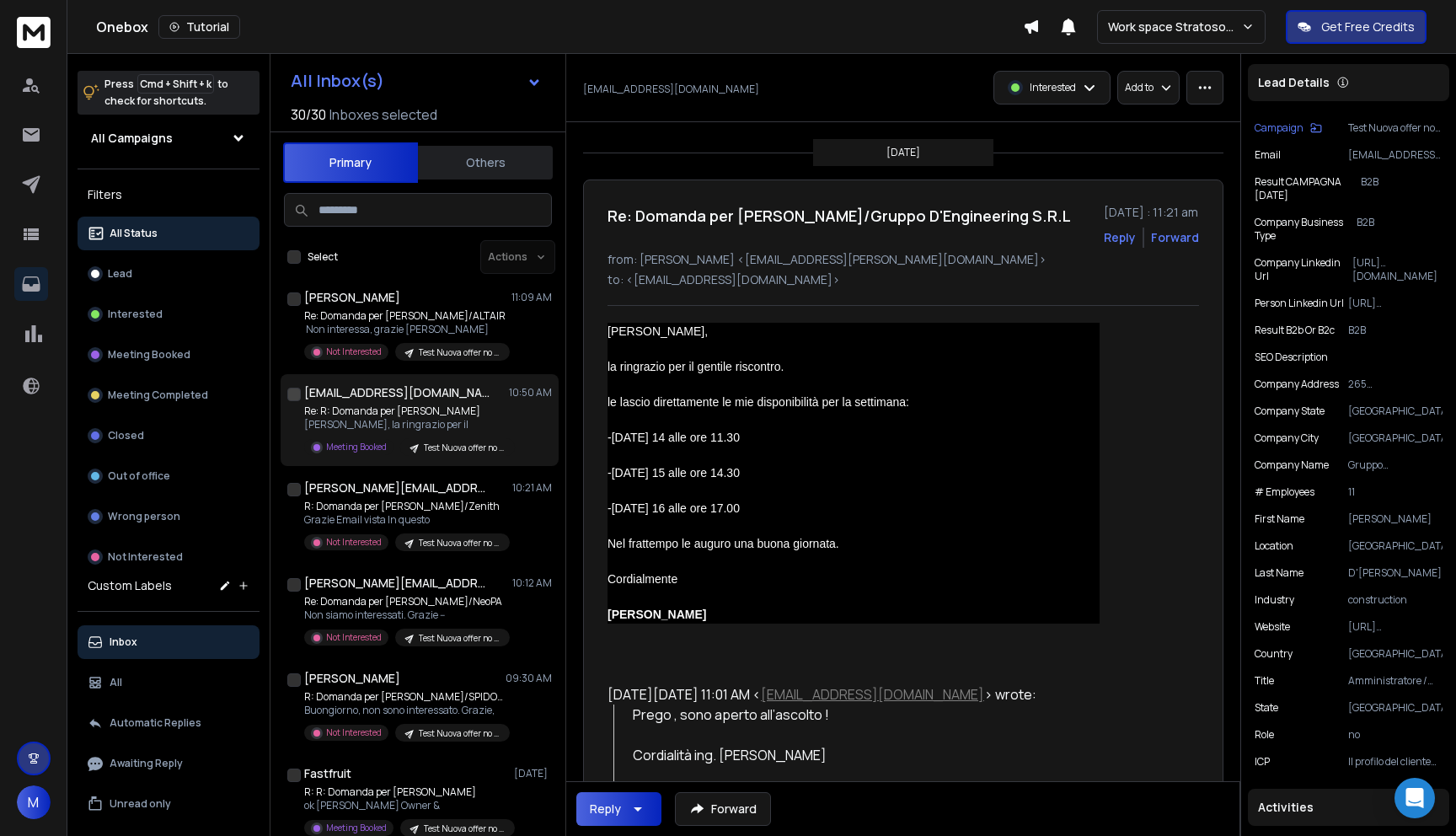
click at [391, 407] on p "Re: R: Domanda per [PERSON_NAME]" at bounding box center [405, 412] width 202 height 14
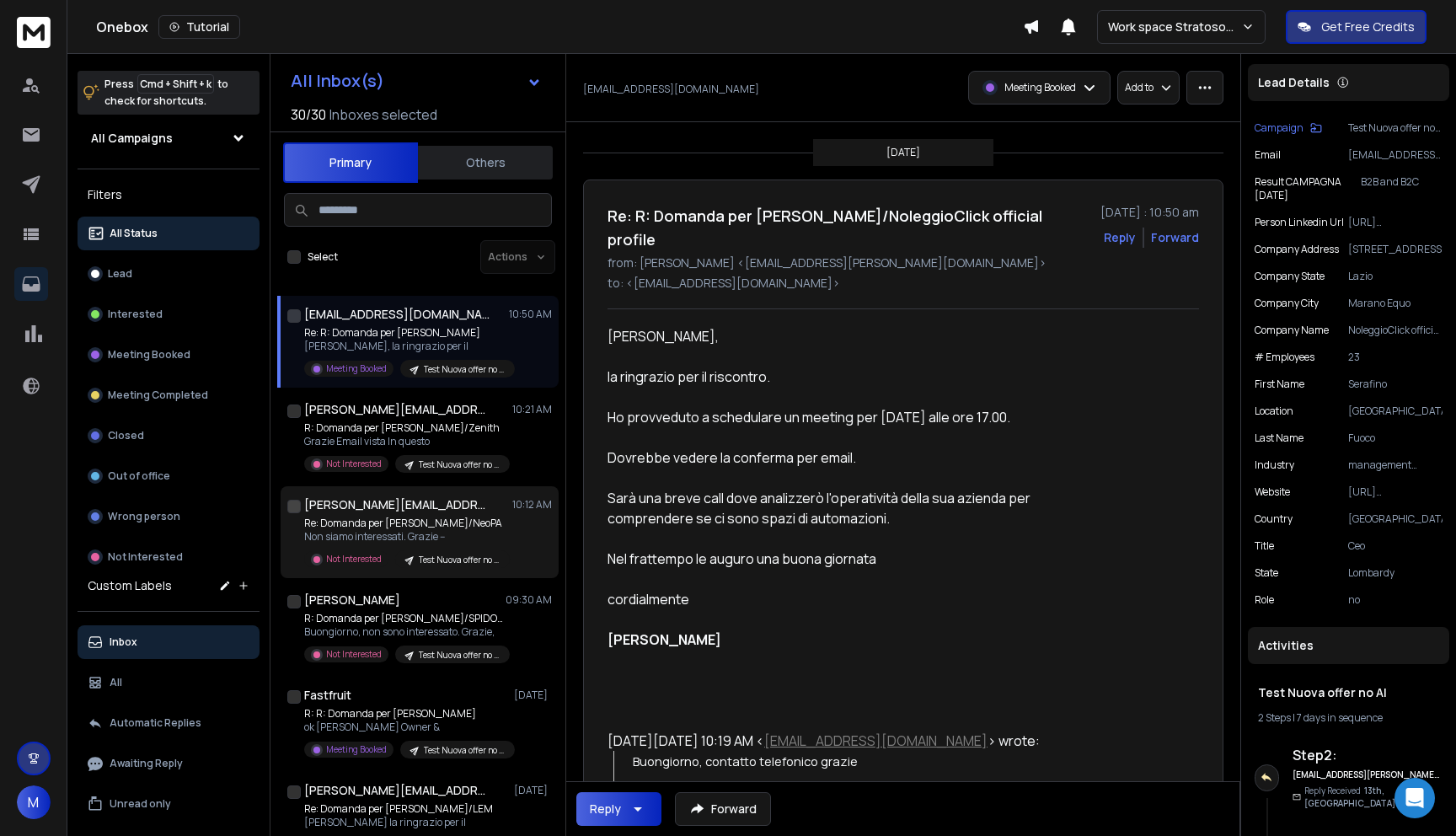
scroll to position [421, 0]
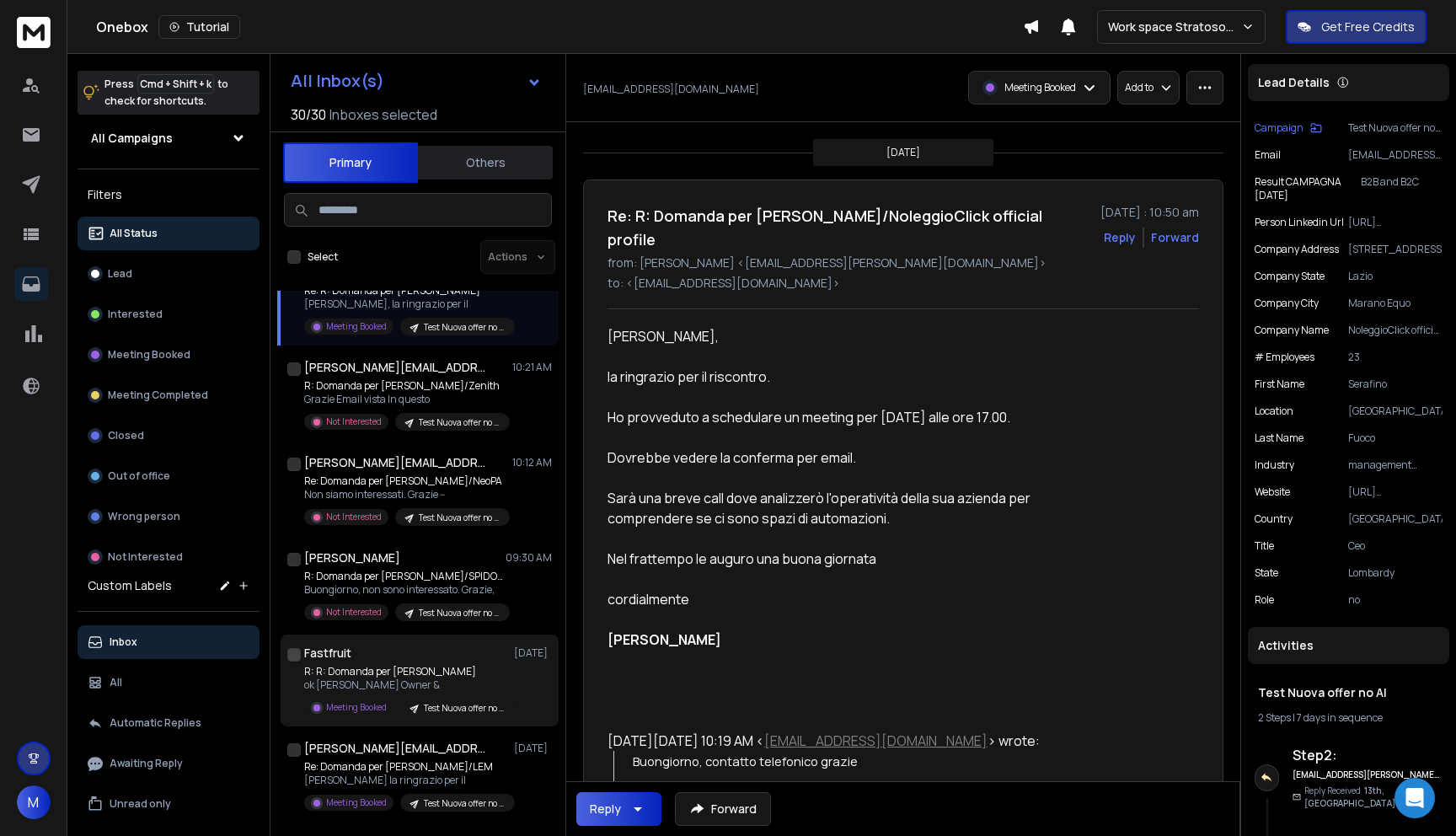
click at [408, 680] on p "ok [PERSON_NAME] Owner &" at bounding box center [405, 685] width 202 height 14
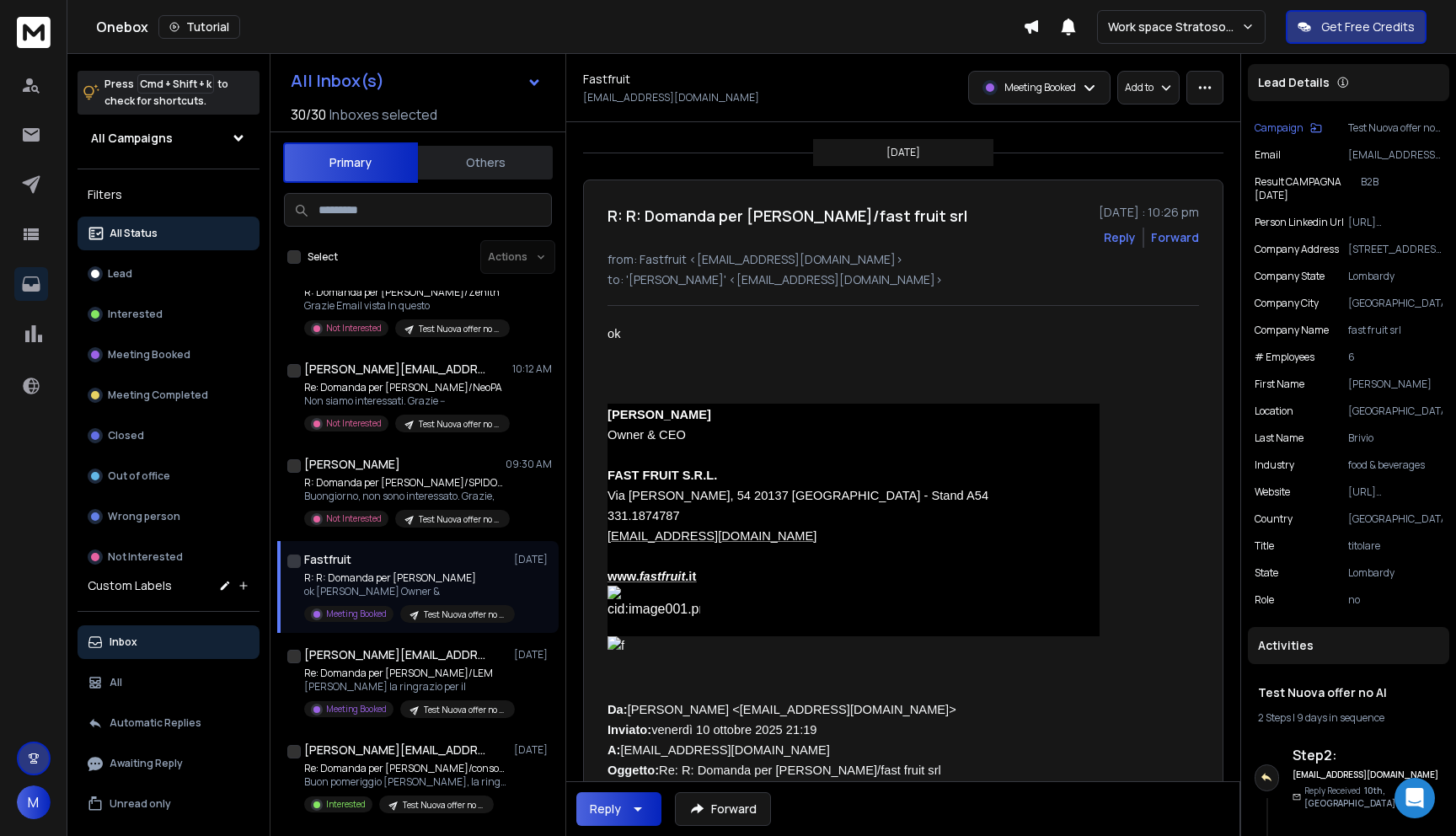
scroll to position [544, 0]
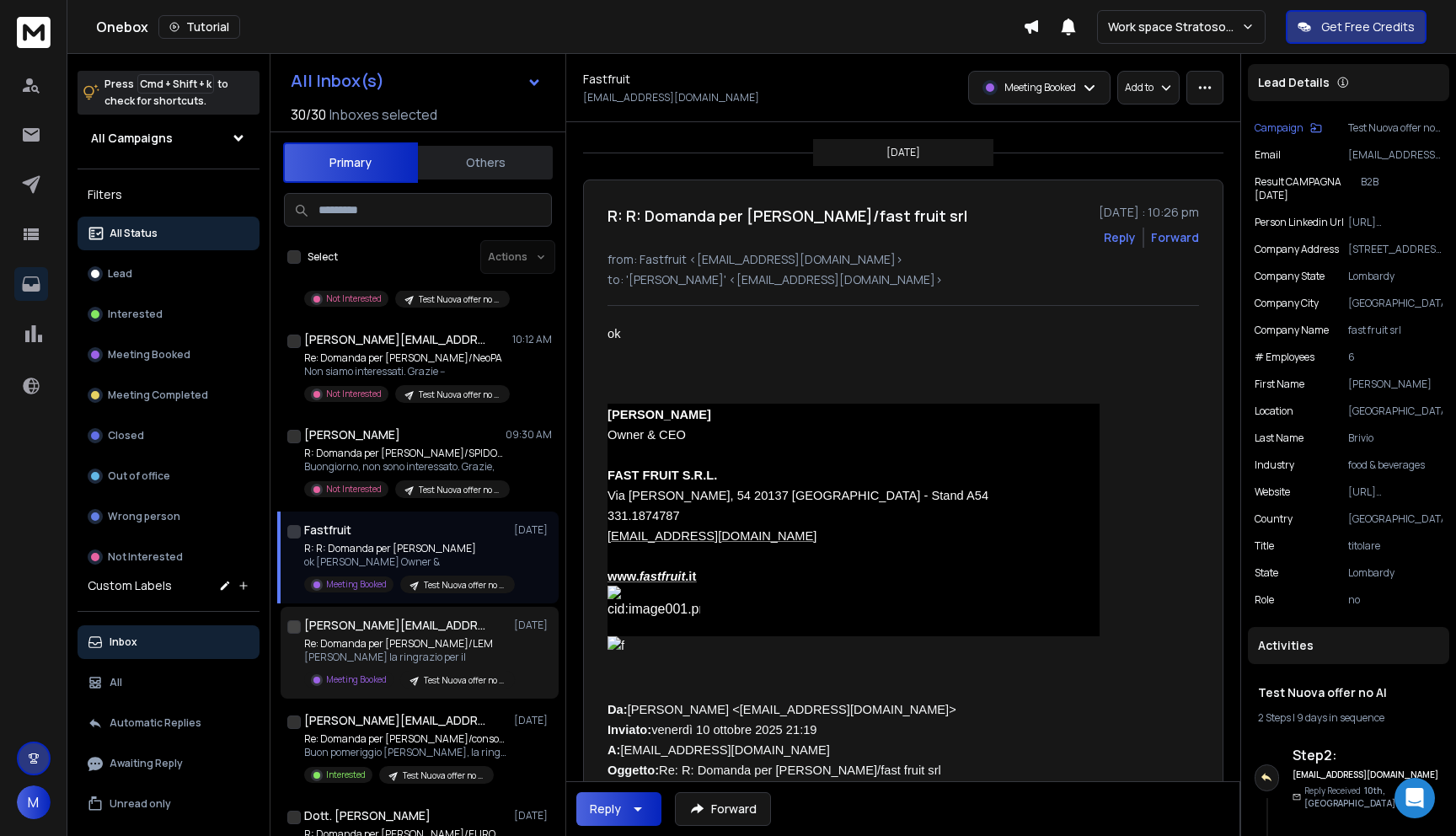
click at [407, 644] on p "Re: Domanda per [PERSON_NAME]/LEM" at bounding box center [405, 645] width 202 height 14
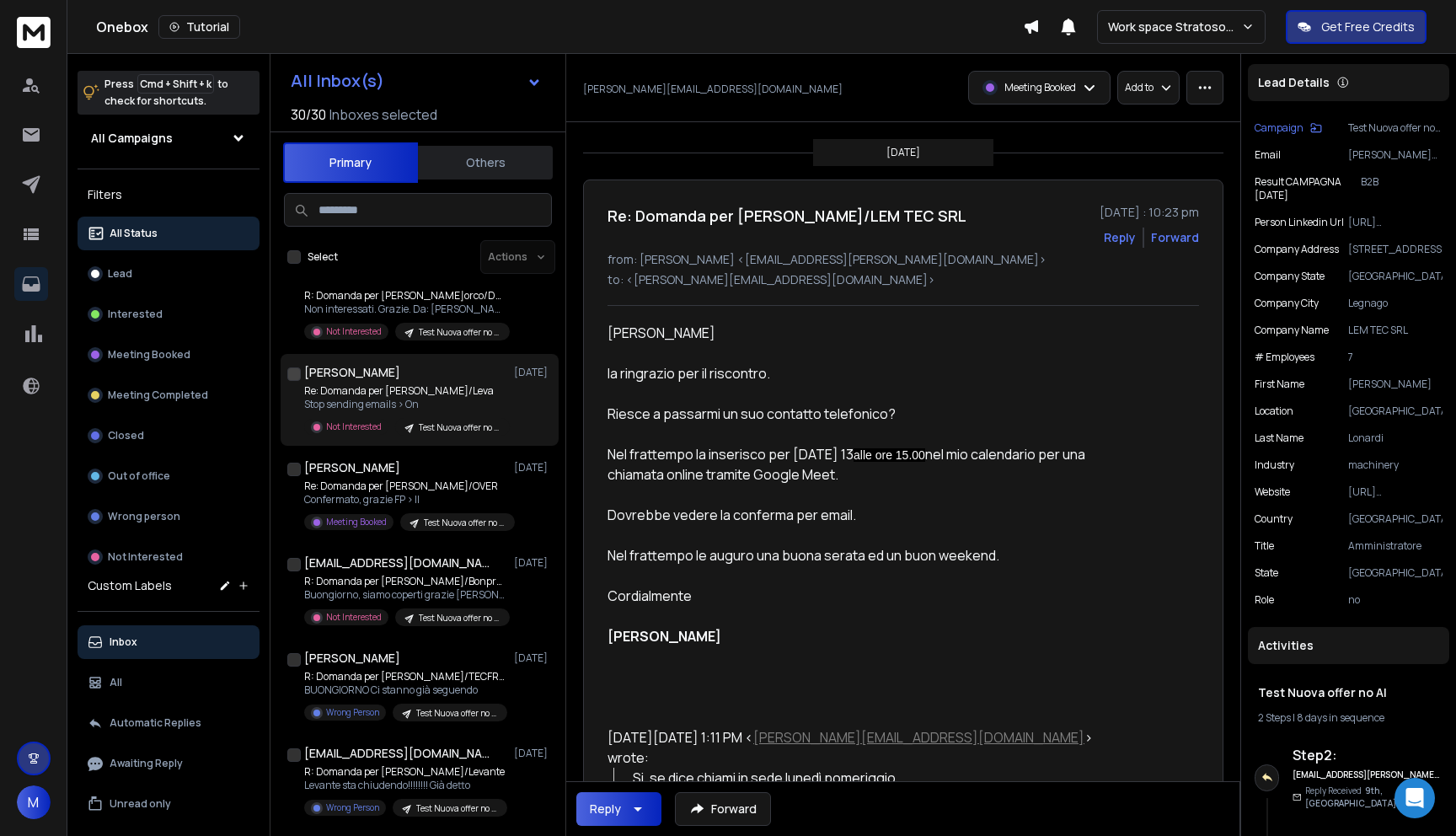
scroll to position [1205, 0]
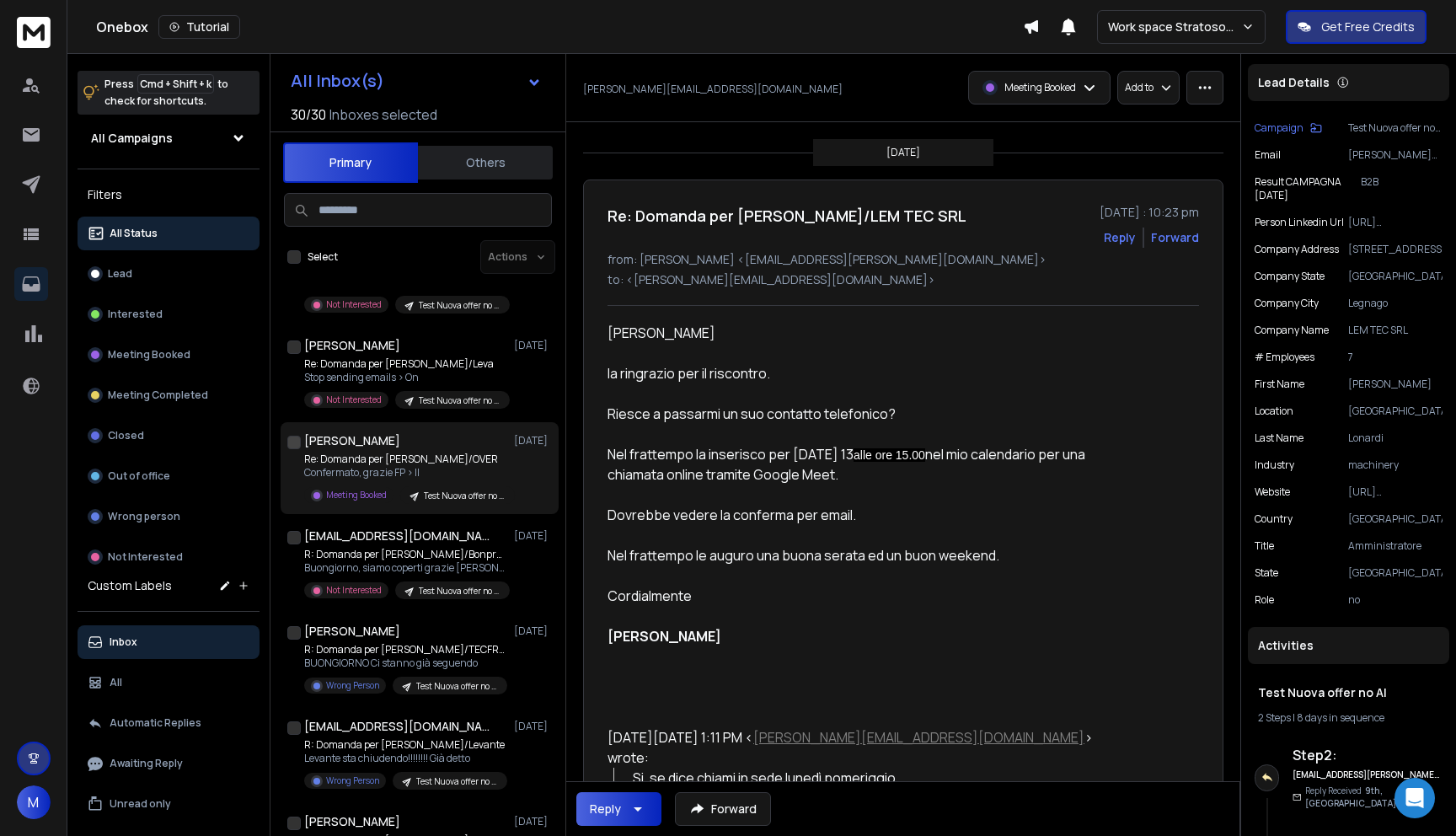
click at [404, 471] on p "Confermato, grazie FP > Il" at bounding box center [405, 473] width 202 height 14
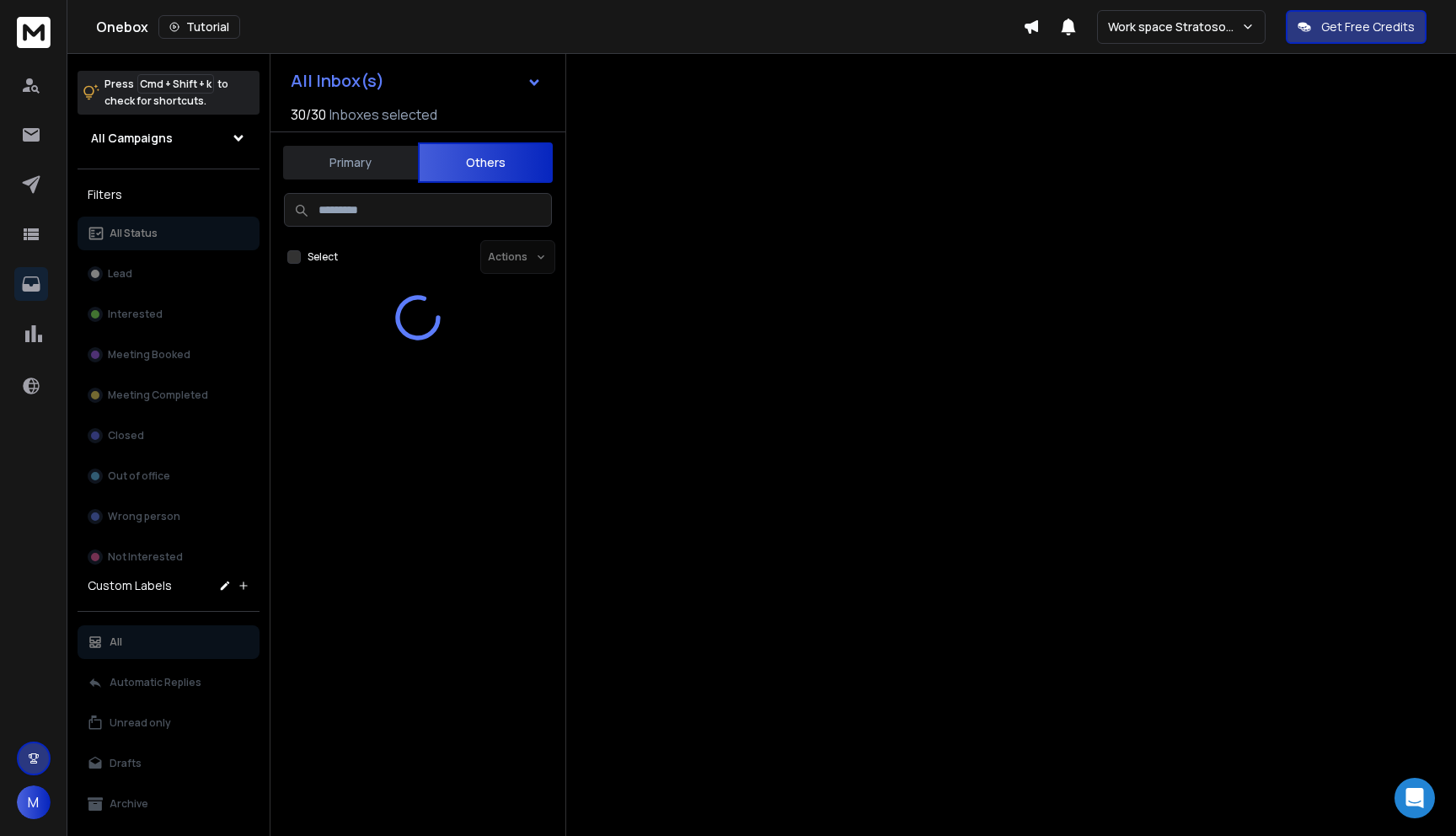
click at [475, 161] on button "Others" at bounding box center [486, 163] width 135 height 41
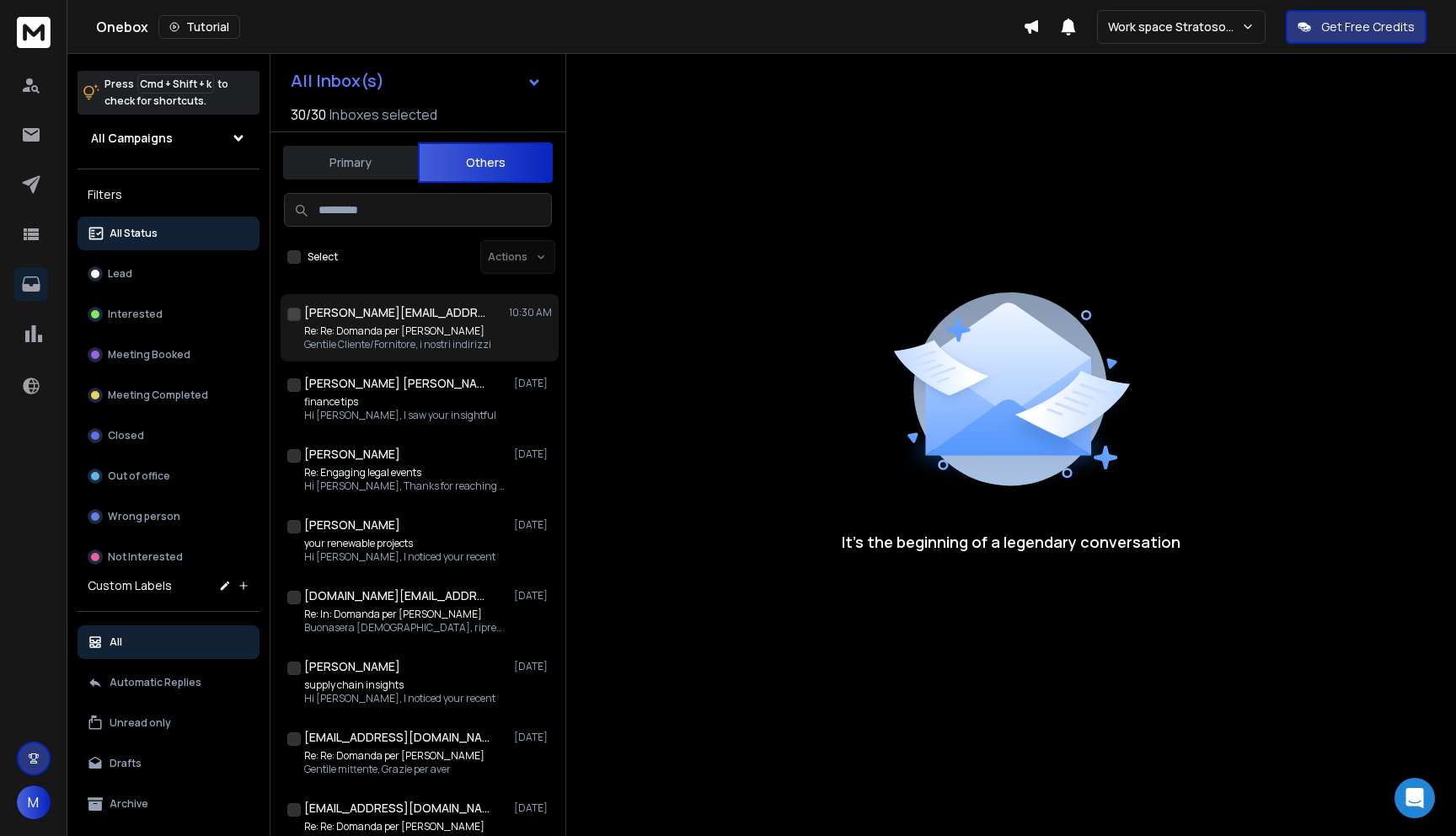
click at [386, 338] on p "Gentile Cliente/Fornitore, i nostri indirizzi" at bounding box center [397, 345] width 187 height 14
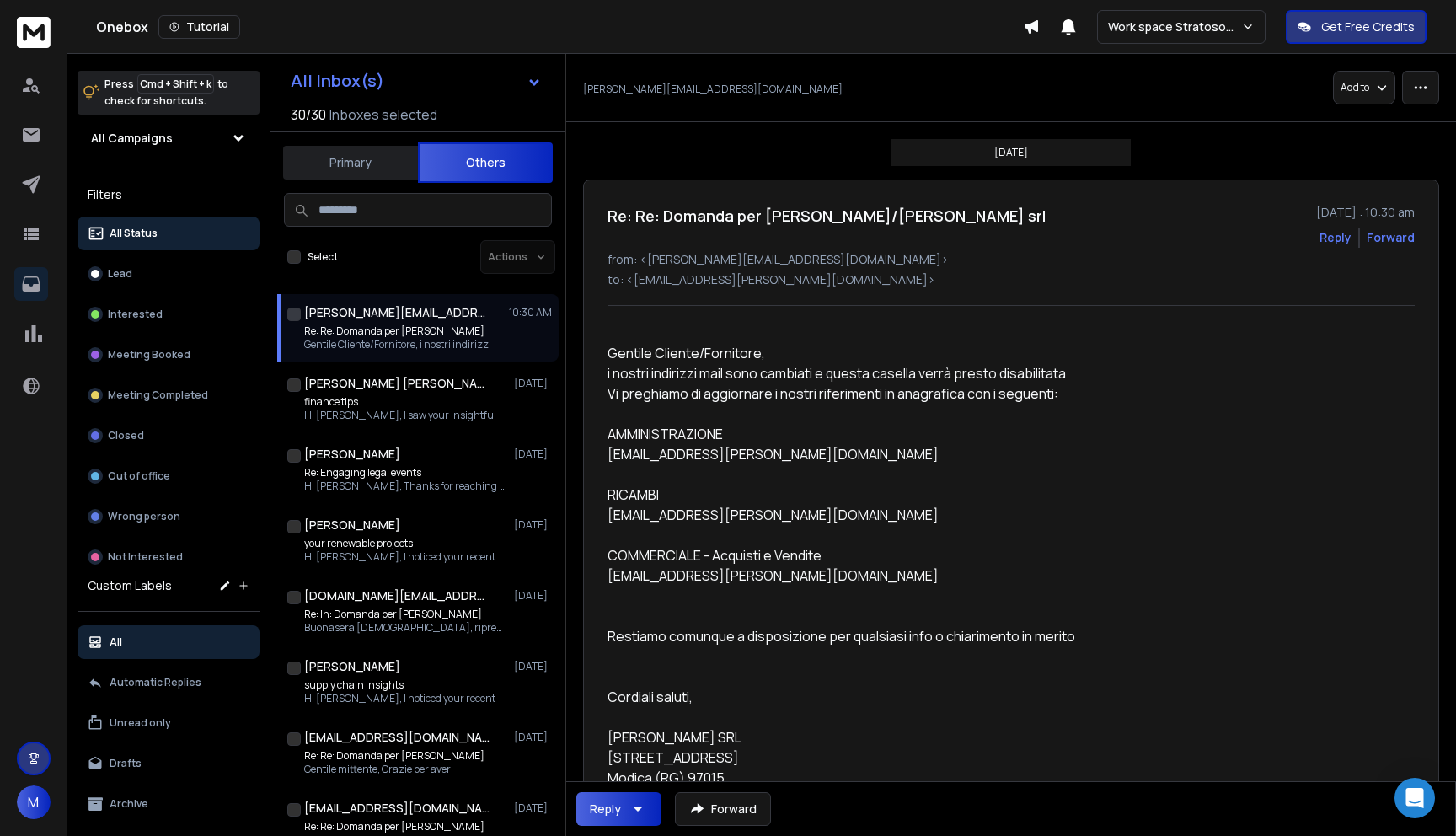
click at [361, 151] on button "Primary" at bounding box center [351, 162] width 135 height 37
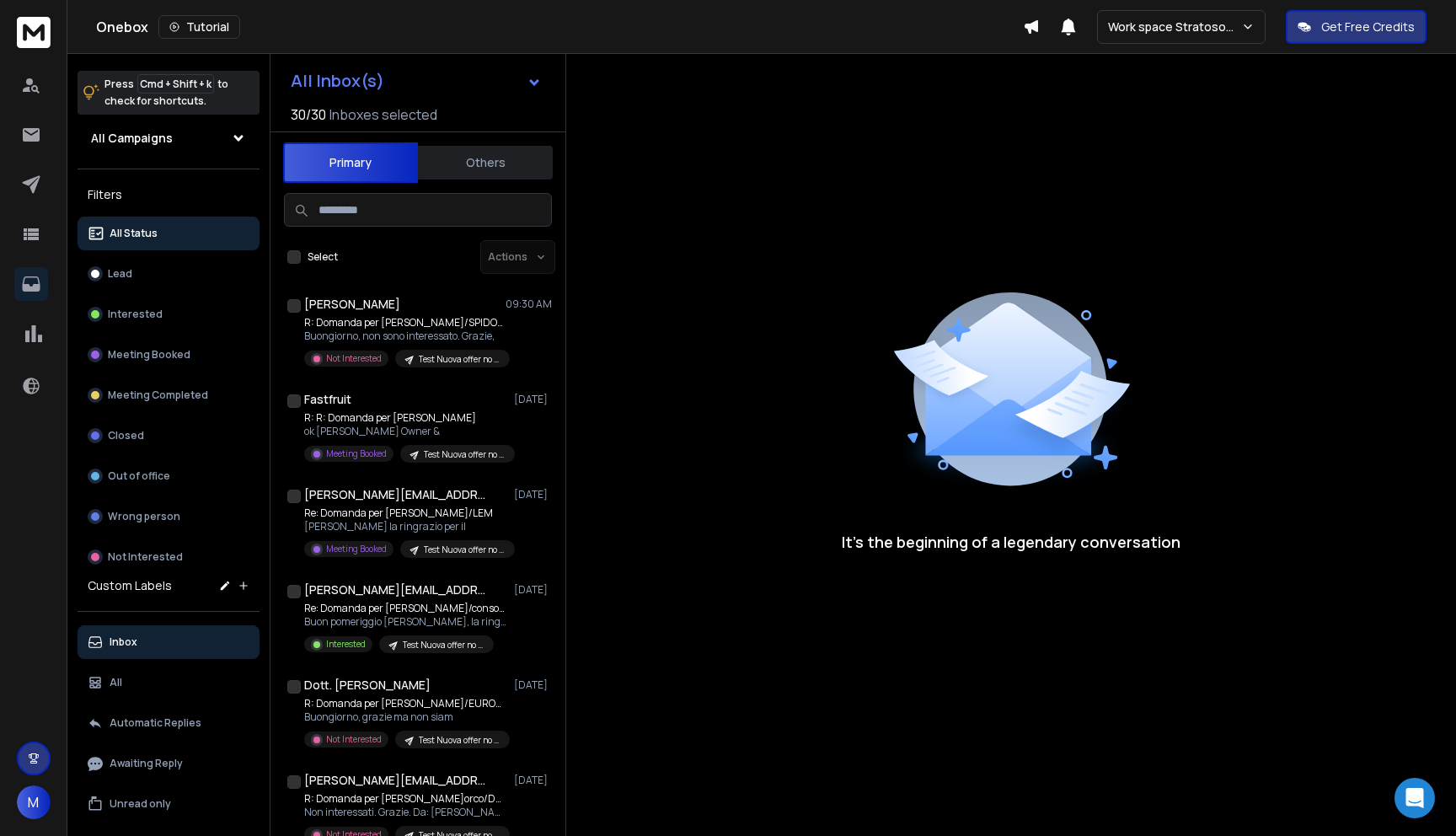
scroll to position [683, 0]
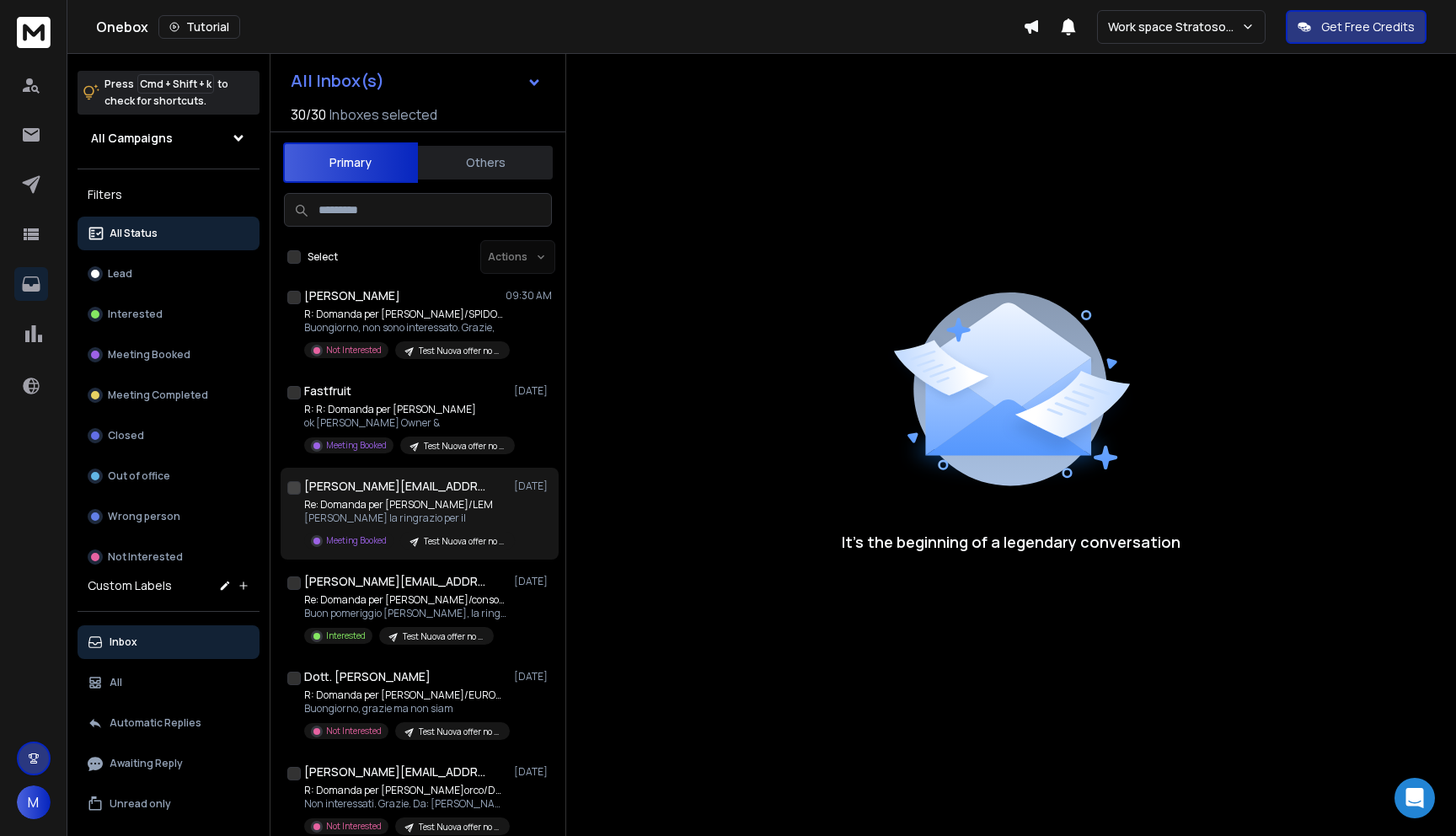
click at [417, 474] on div "federico.lonardi@lemtec.it 10 Oct Re: Domanda per Federico Lonardi/LEM Buonaser…" at bounding box center [419, 514] width 278 height 92
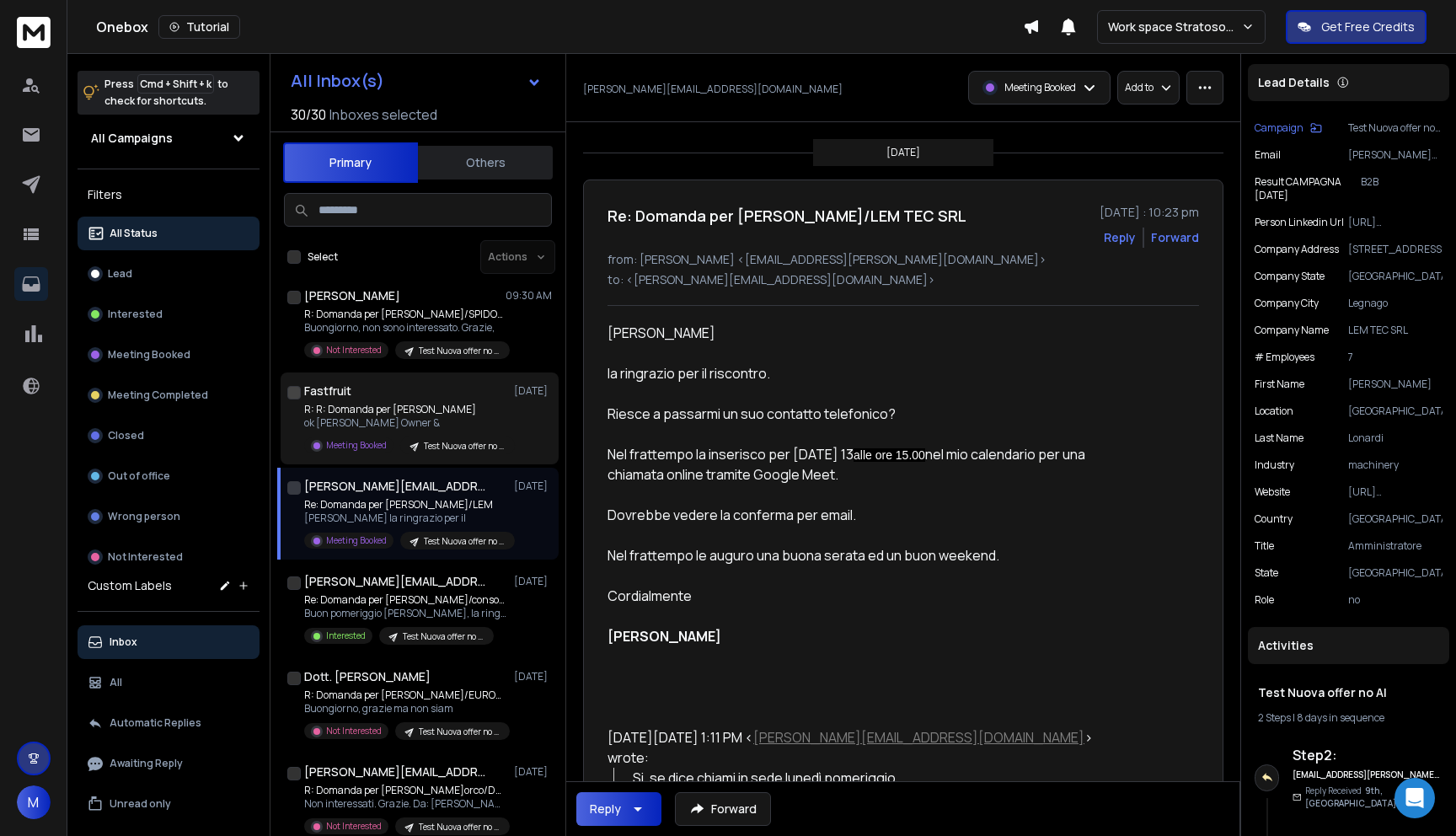
click at [429, 400] on div "Fastfruit 10 Oct R: R: Domanda per Matteo ok Matteo Brivio Owner & Meeting Book…" at bounding box center [428, 418] width 248 height 71
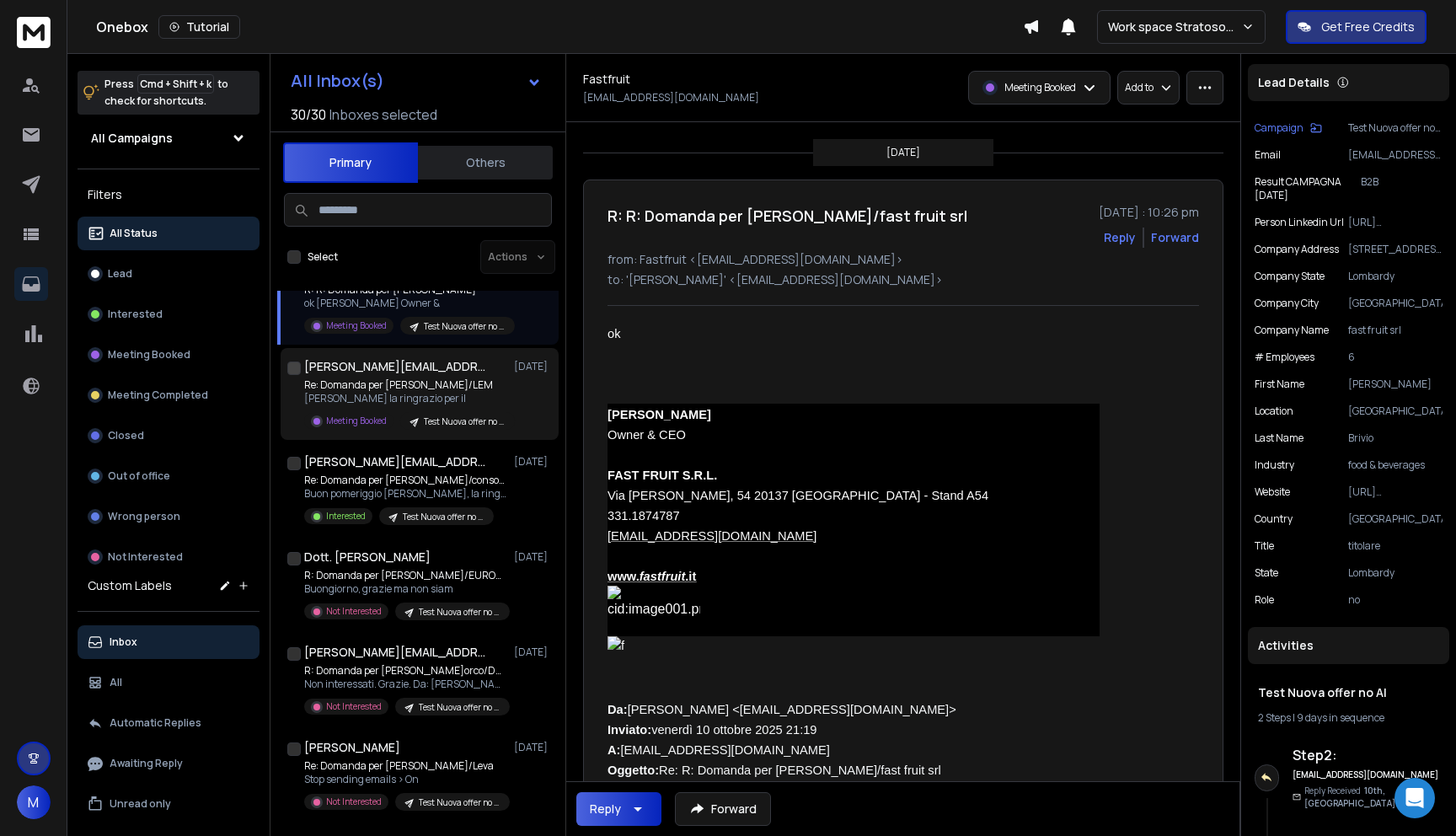
scroll to position [812, 0]
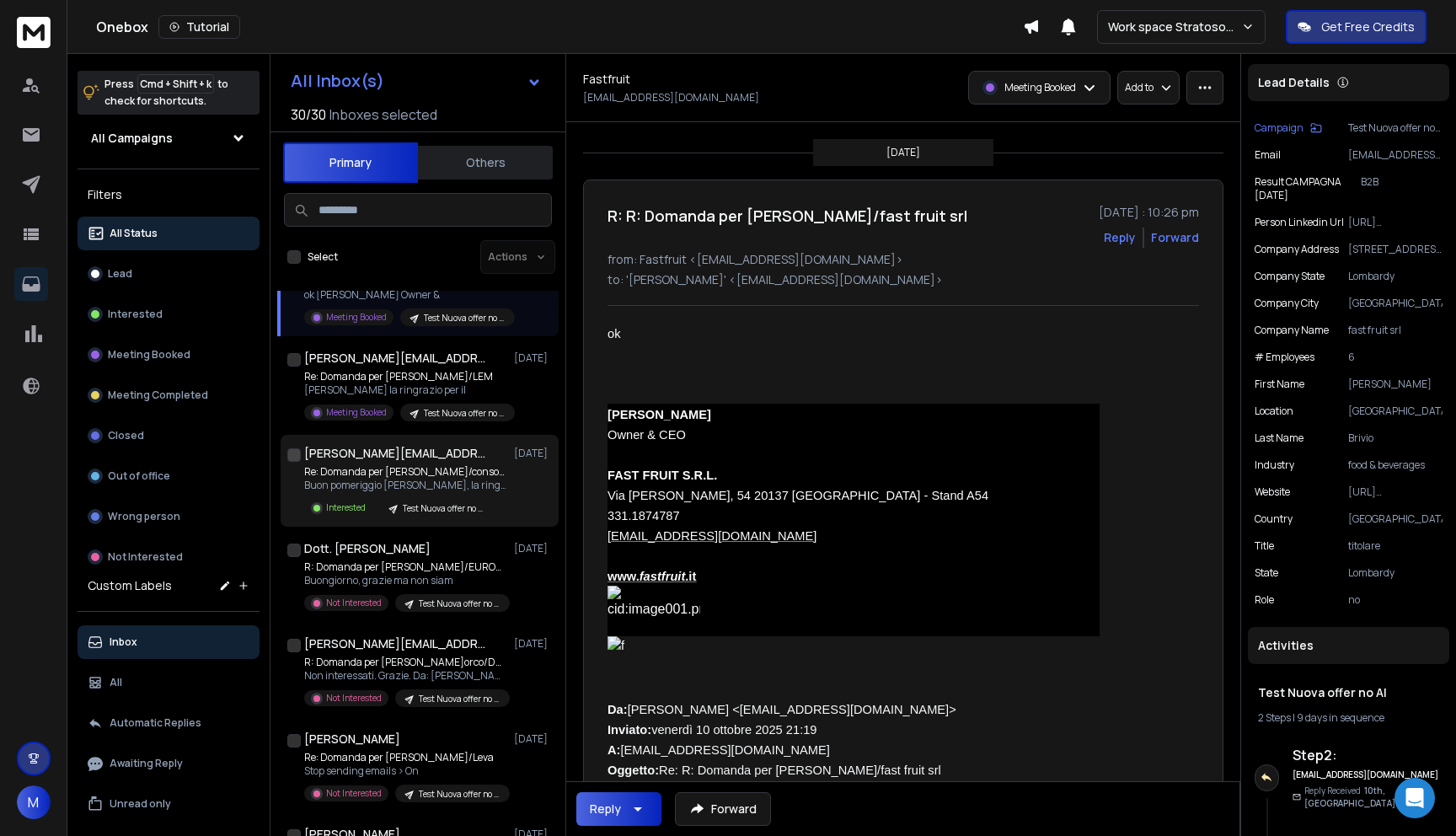
click at [431, 441] on div "mirko.meldolesi@consorziogruppoacquisti.it 10 Oct Re: Domanda per Mirko Meldole…" at bounding box center [419, 481] width 278 height 92
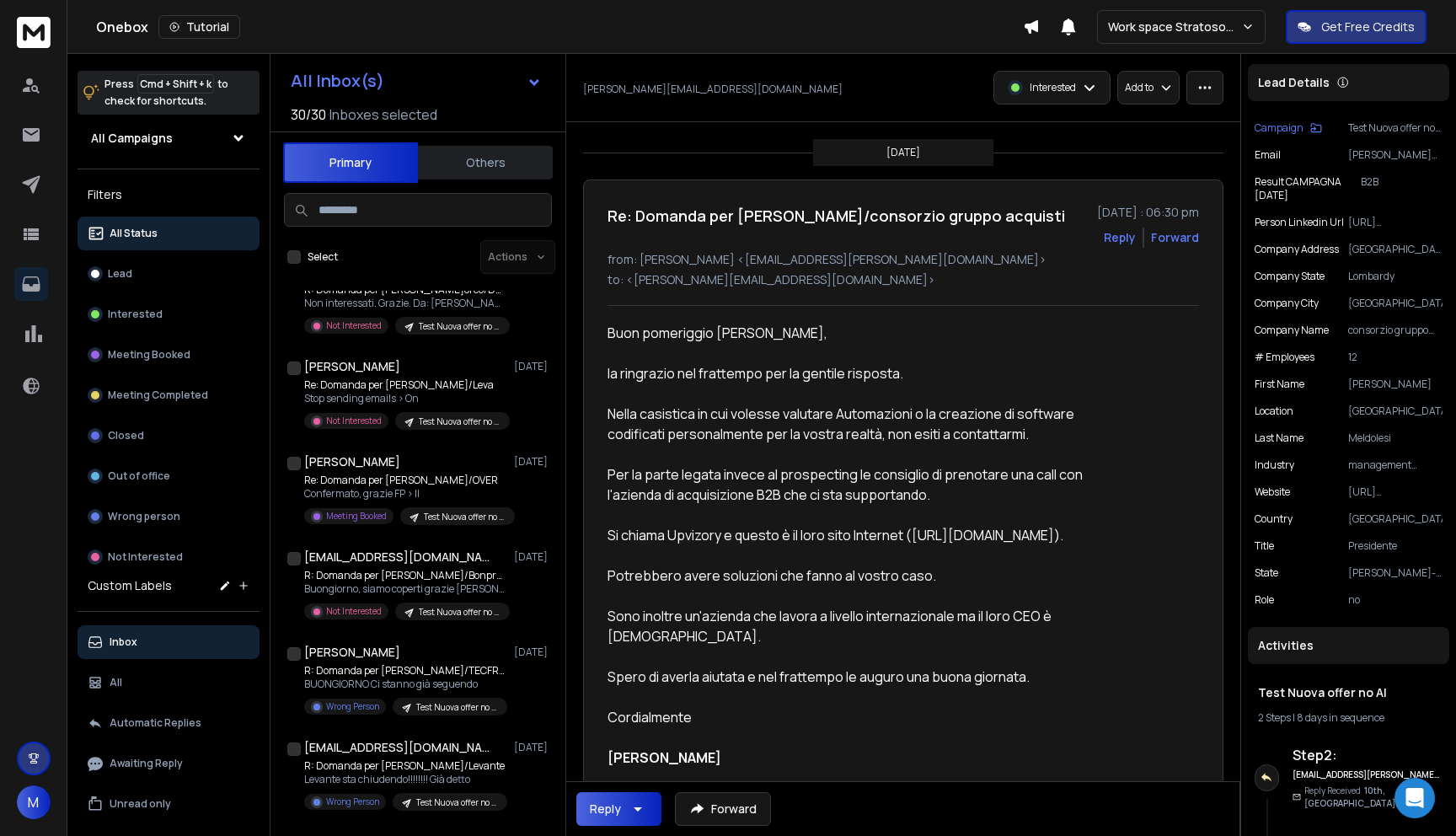
scroll to position [1194, 0]
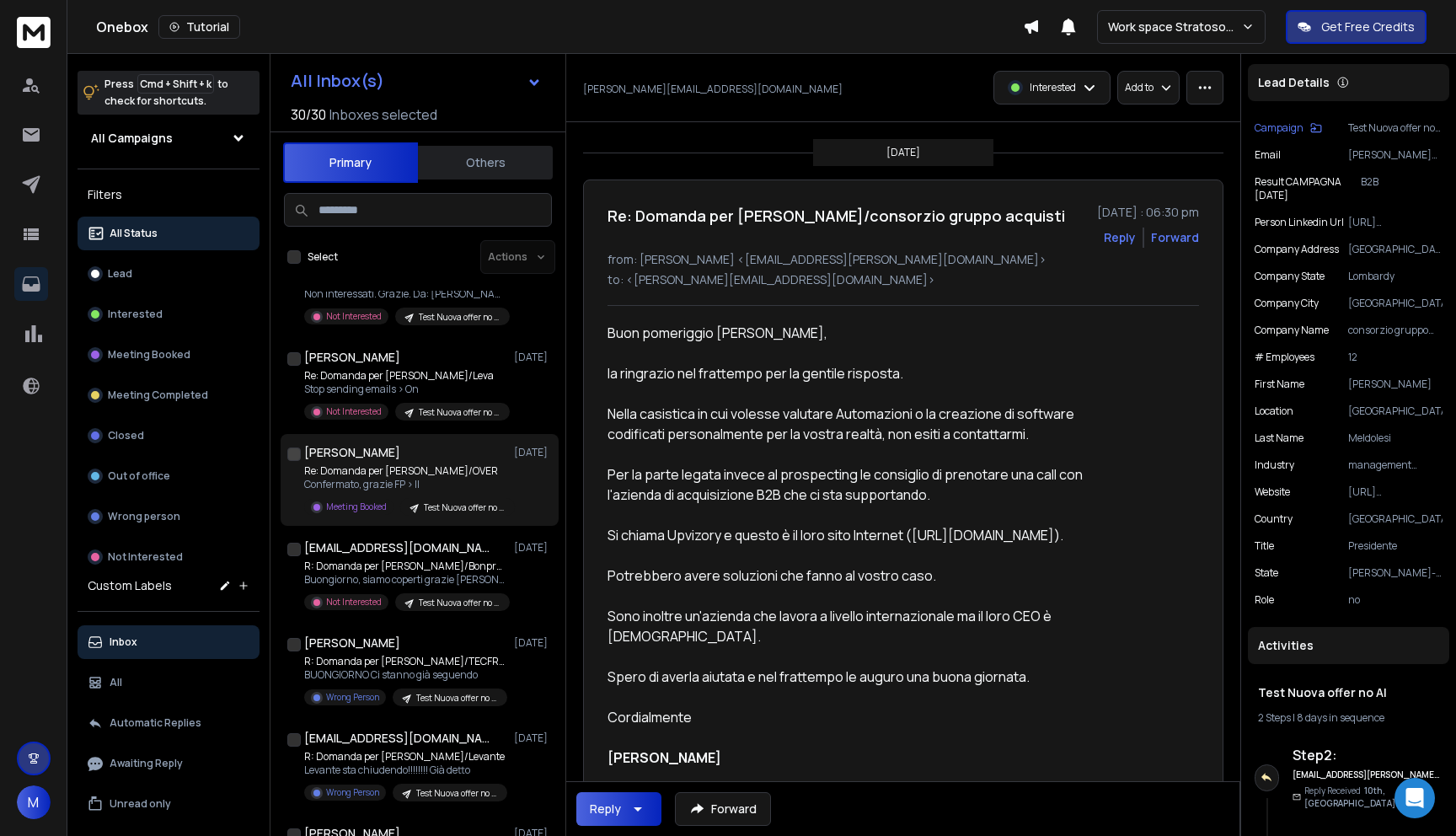
click at [420, 476] on p "Re: Domanda per [PERSON_NAME]/OVER" at bounding box center [405, 471] width 202 height 14
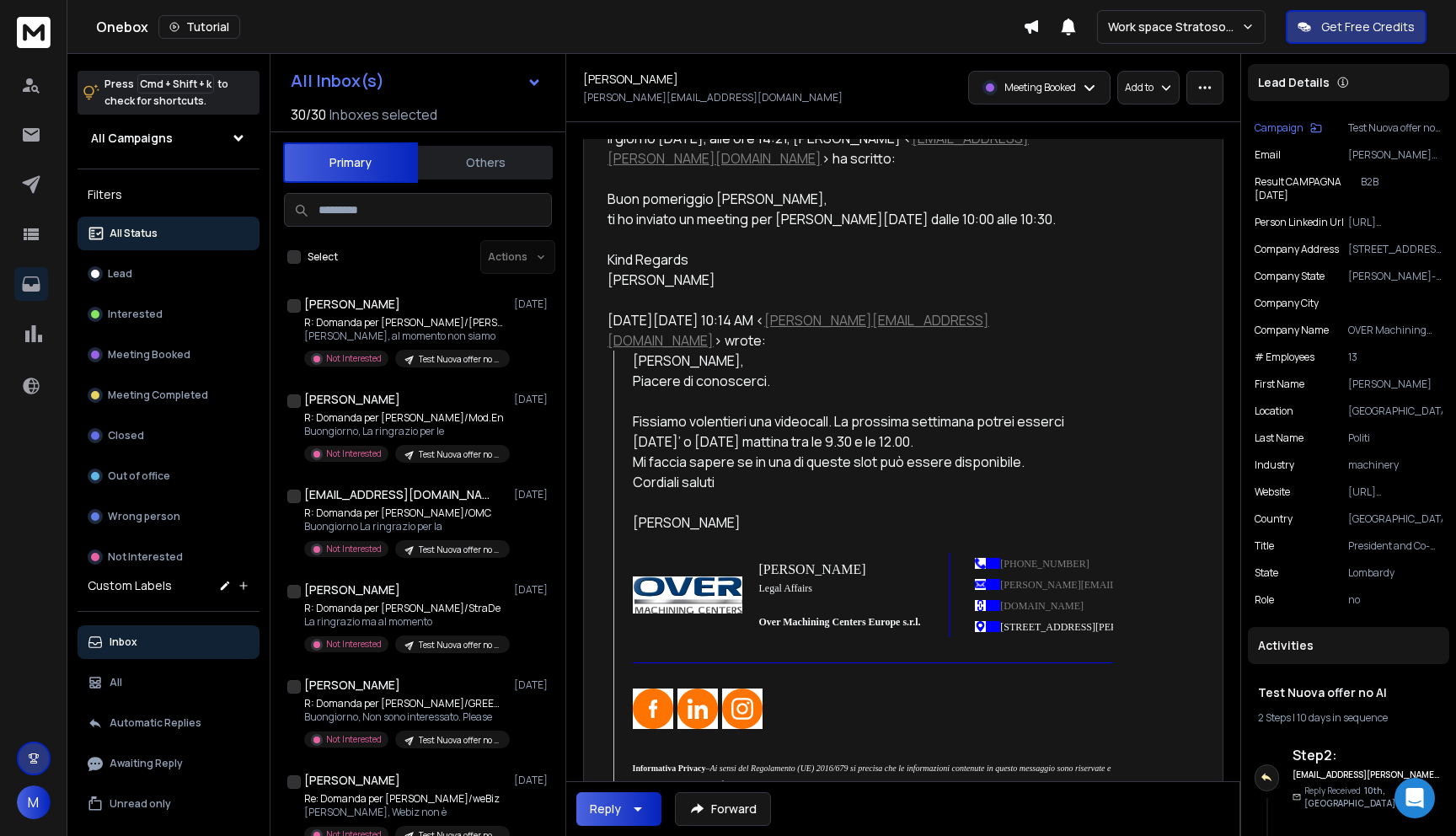
scroll to position [0, 0]
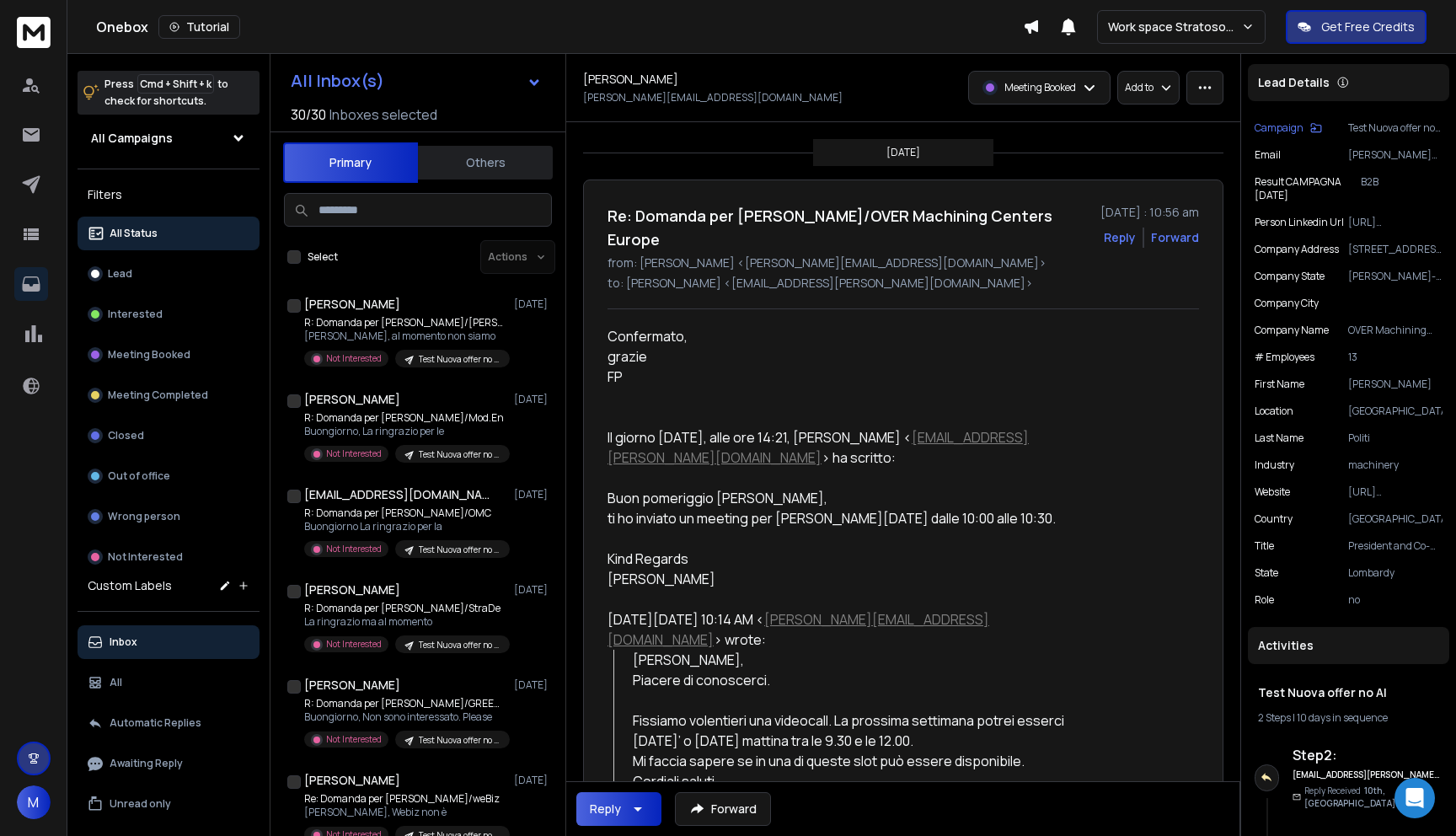
click at [510, 166] on button "Others" at bounding box center [486, 162] width 135 height 37
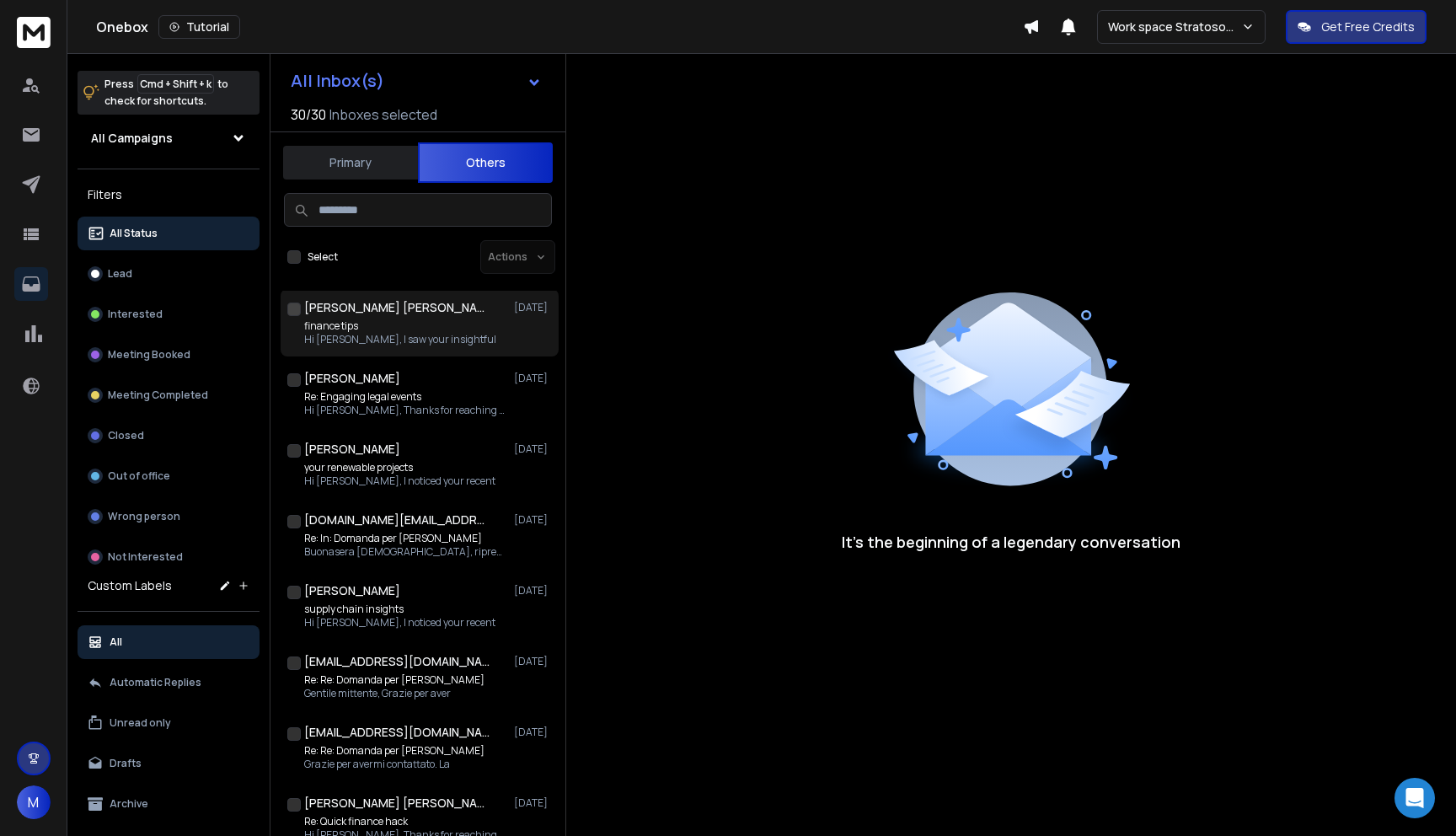
scroll to position [77, 0]
click at [407, 322] on p "finance tips" at bounding box center [400, 324] width 192 height 14
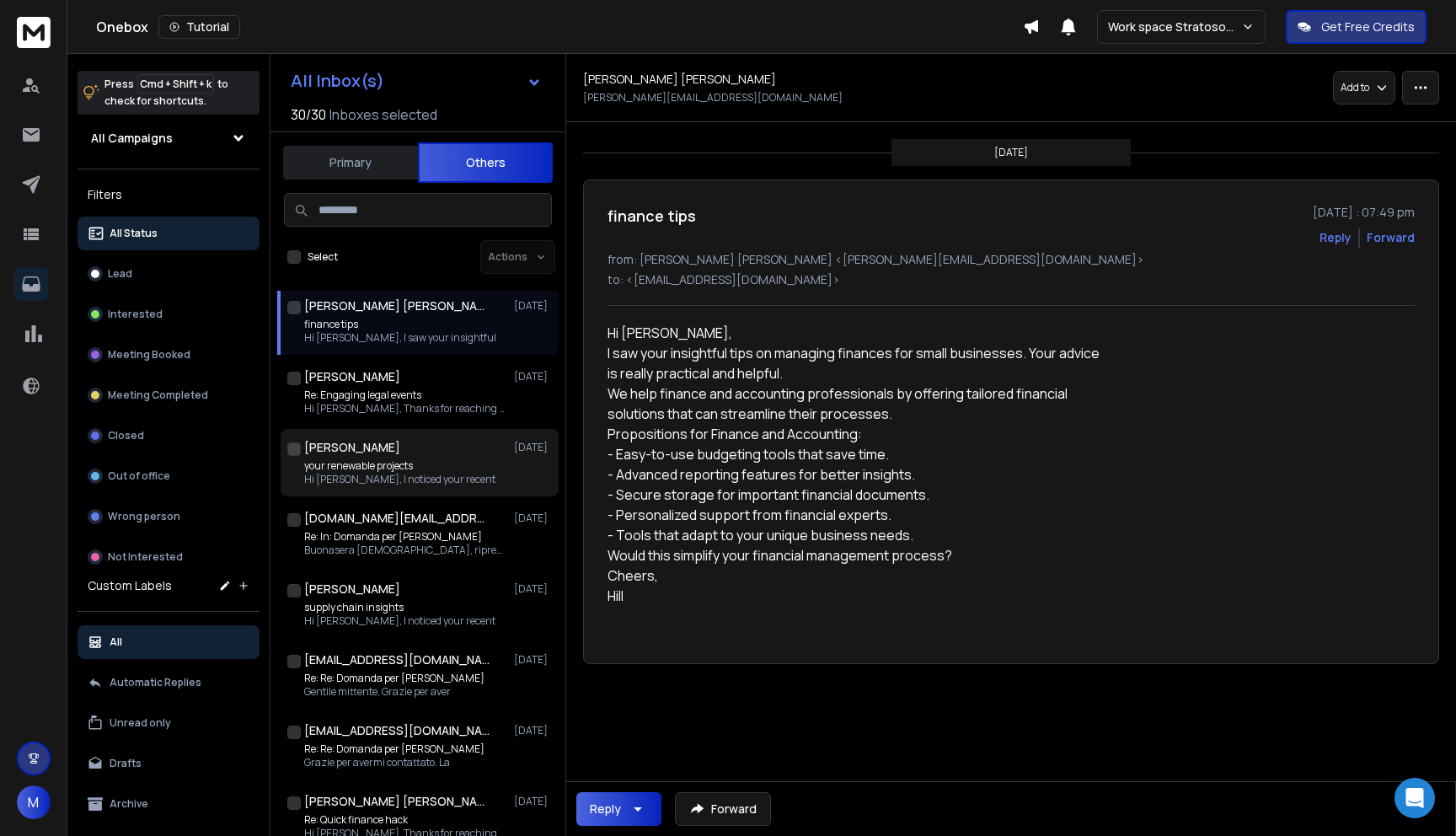
scroll to position [0, 0]
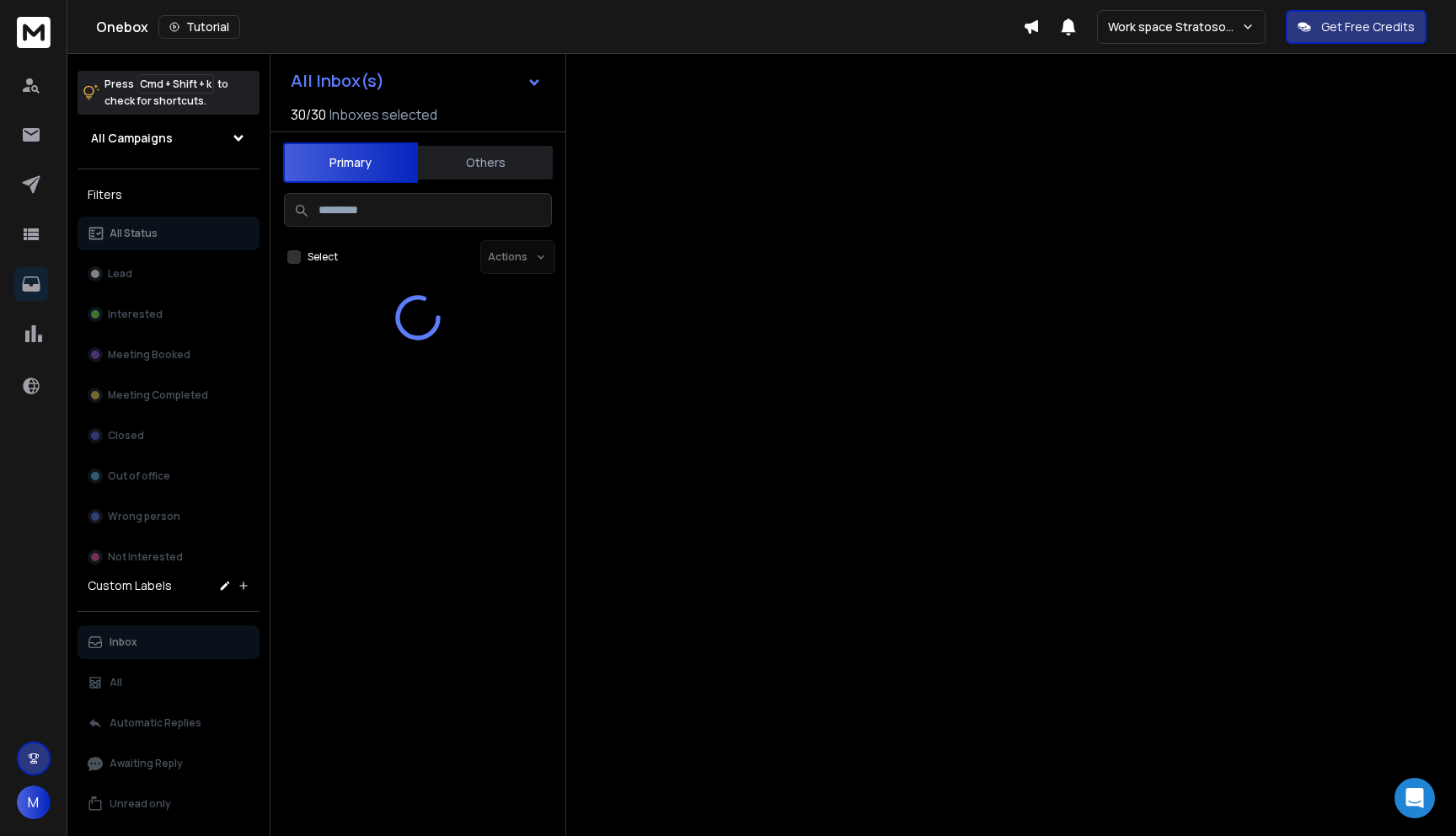
click at [353, 179] on button "Primary" at bounding box center [351, 163] width 135 height 41
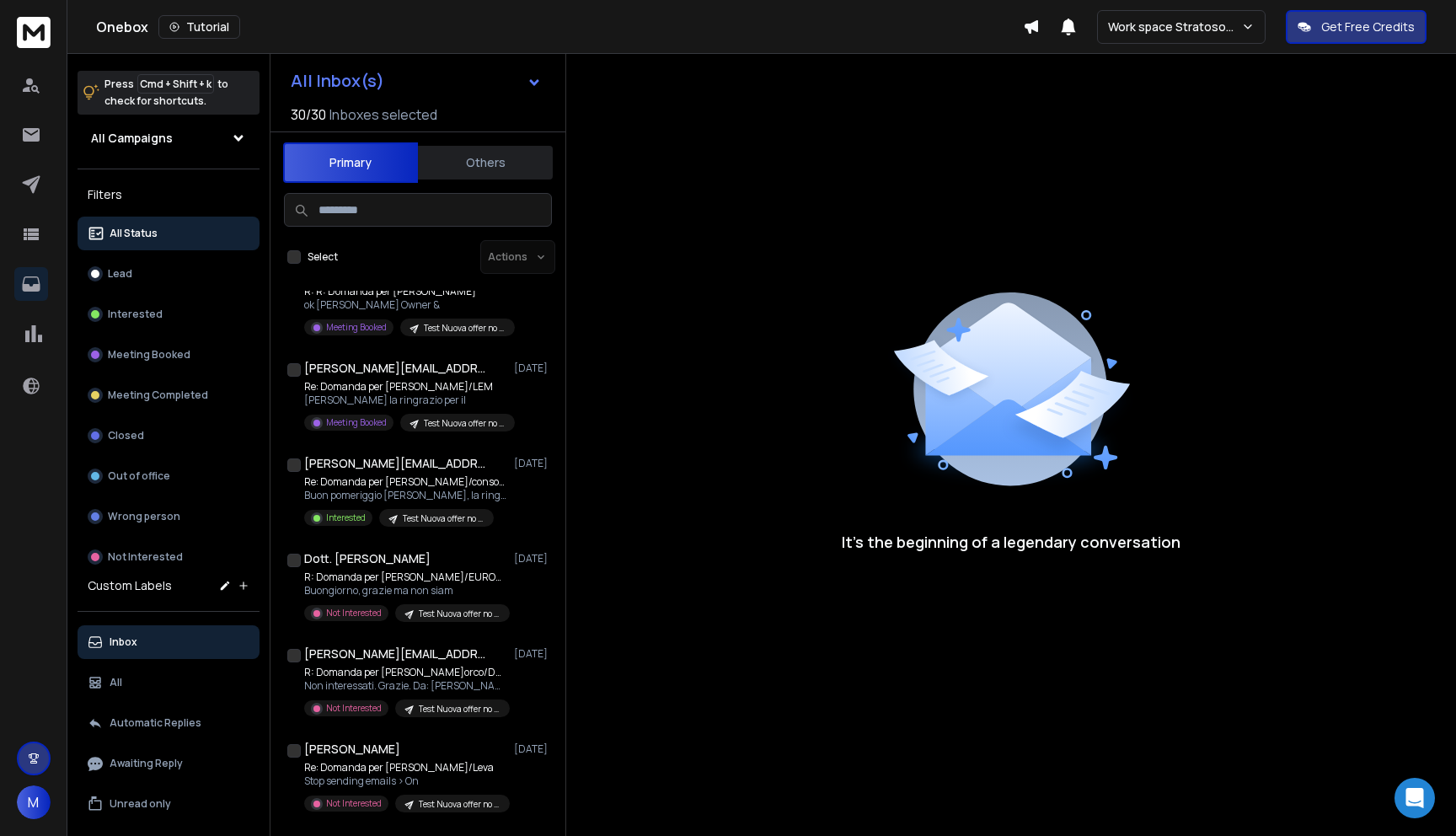
scroll to position [805, 0]
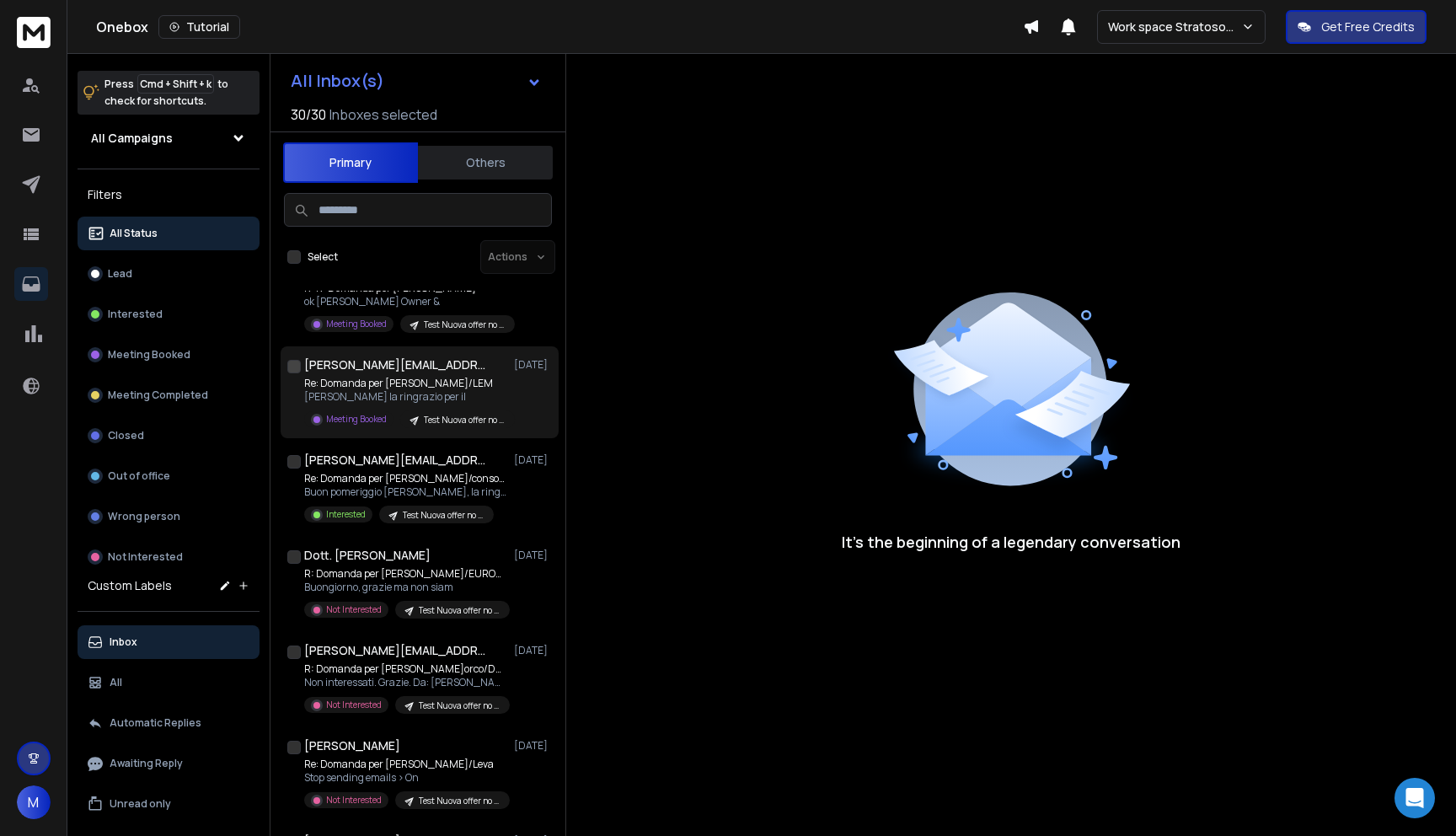
click at [454, 393] on p "Buonasera Federico la ringrazio per il" at bounding box center [405, 398] width 202 height 14
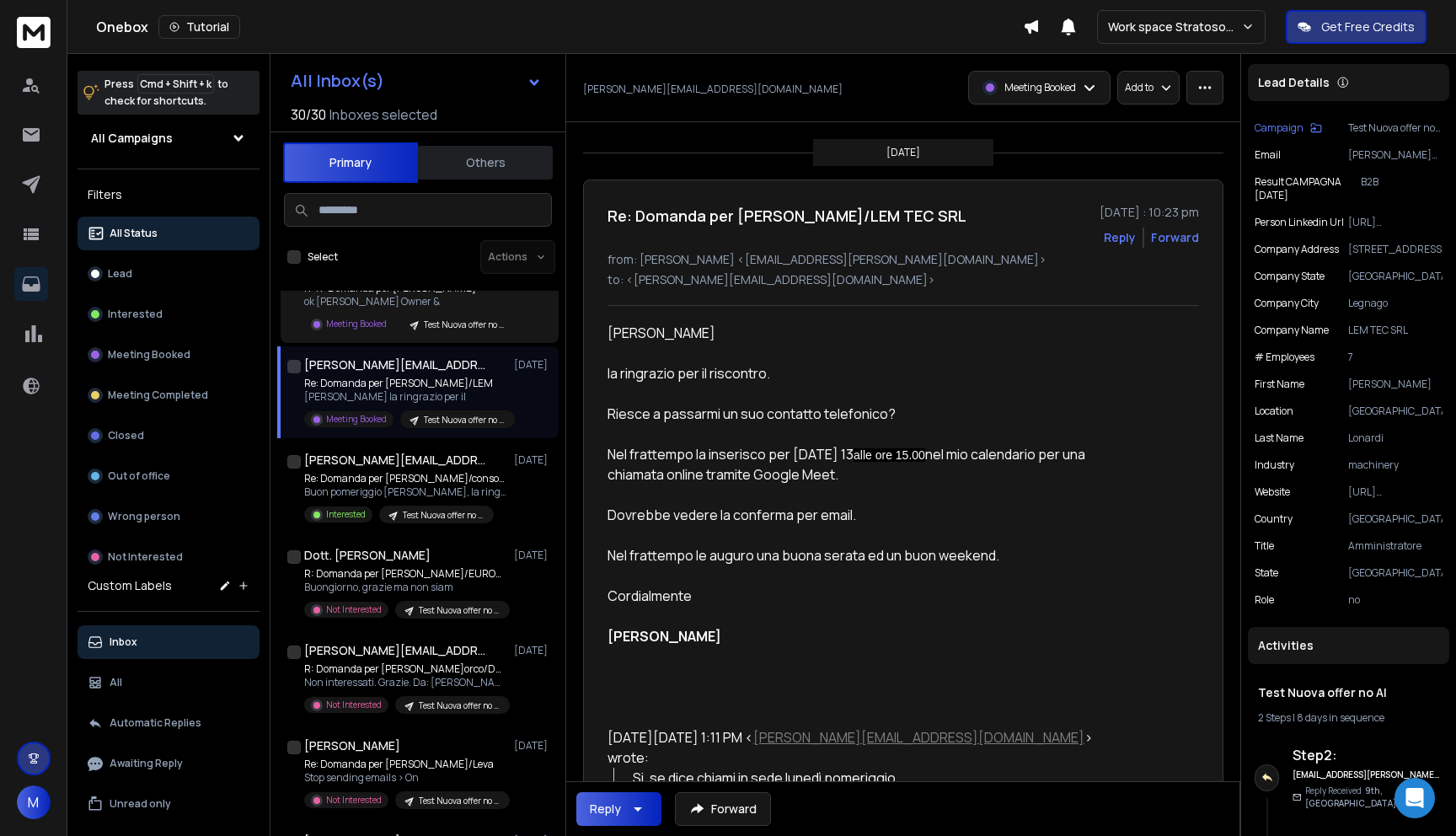
click at [447, 304] on p "ok Matteo Brivio Owner &" at bounding box center [405, 301] width 202 height 14
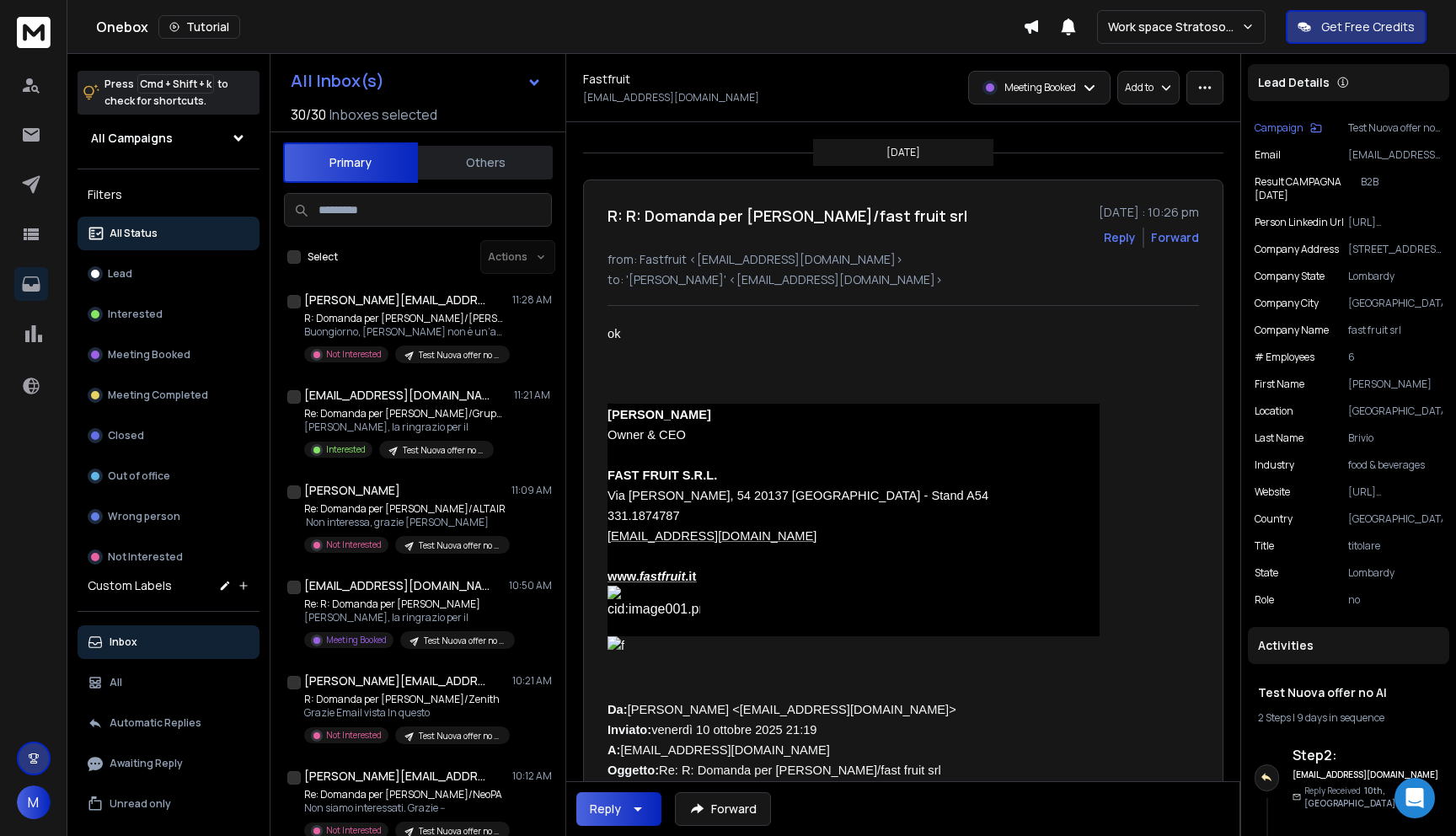
scroll to position [0, 0]
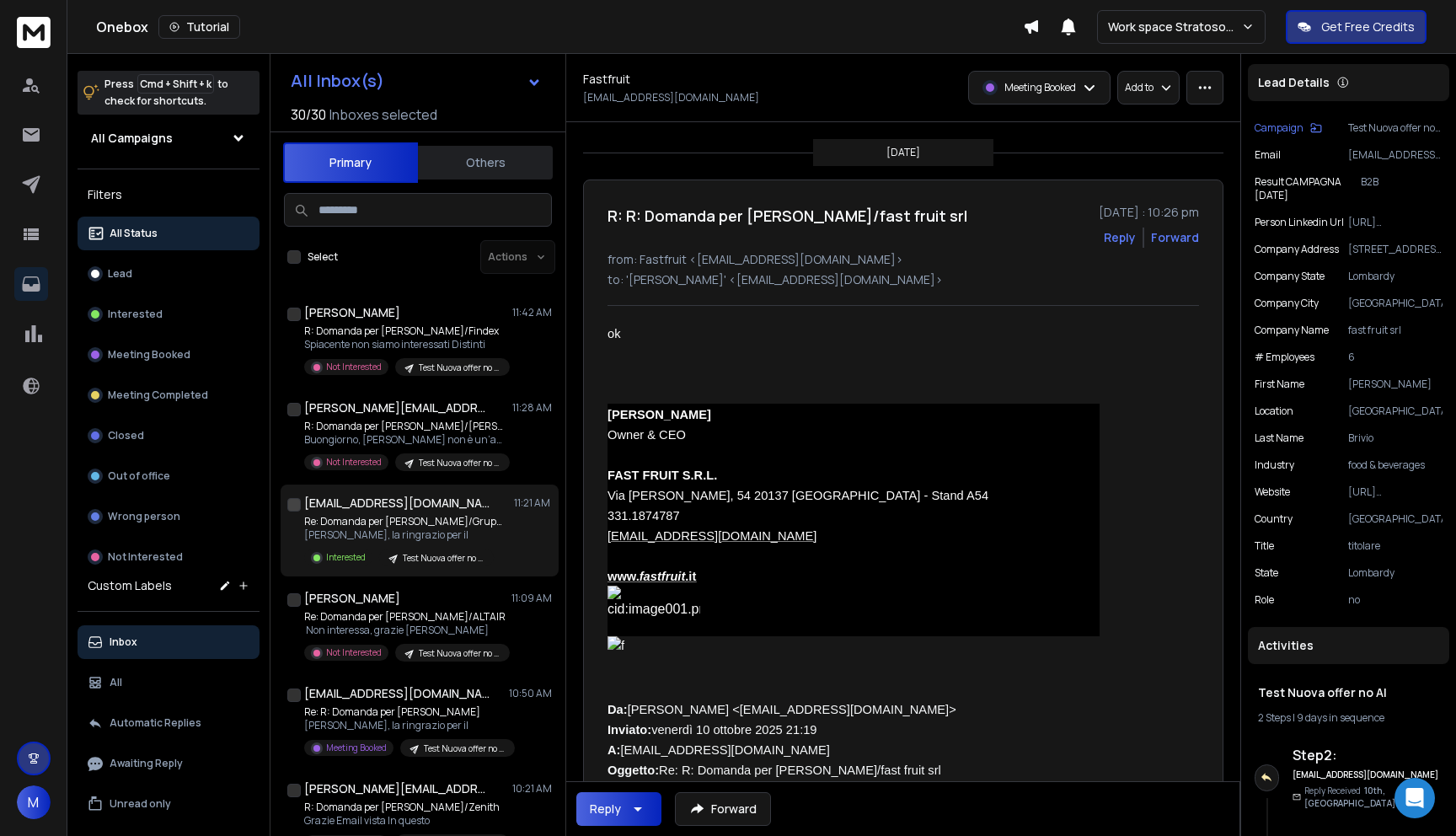
click at [430, 552] on p "Test Nuova offer no AI" at bounding box center [443, 558] width 81 height 13
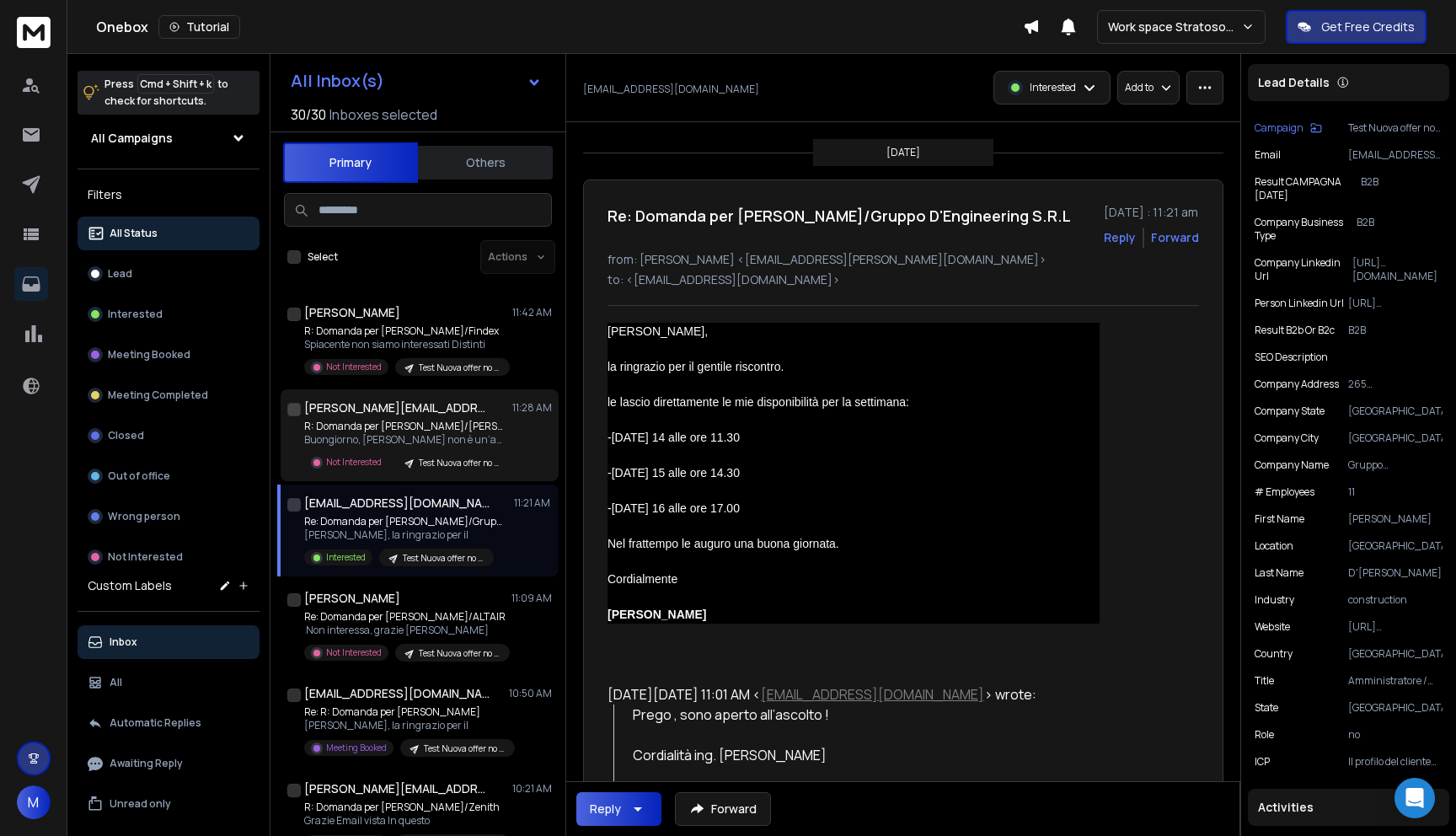
click at [407, 438] on p "Buongiorno, Lindhaus non è un’azienda" at bounding box center [405, 440] width 202 height 14
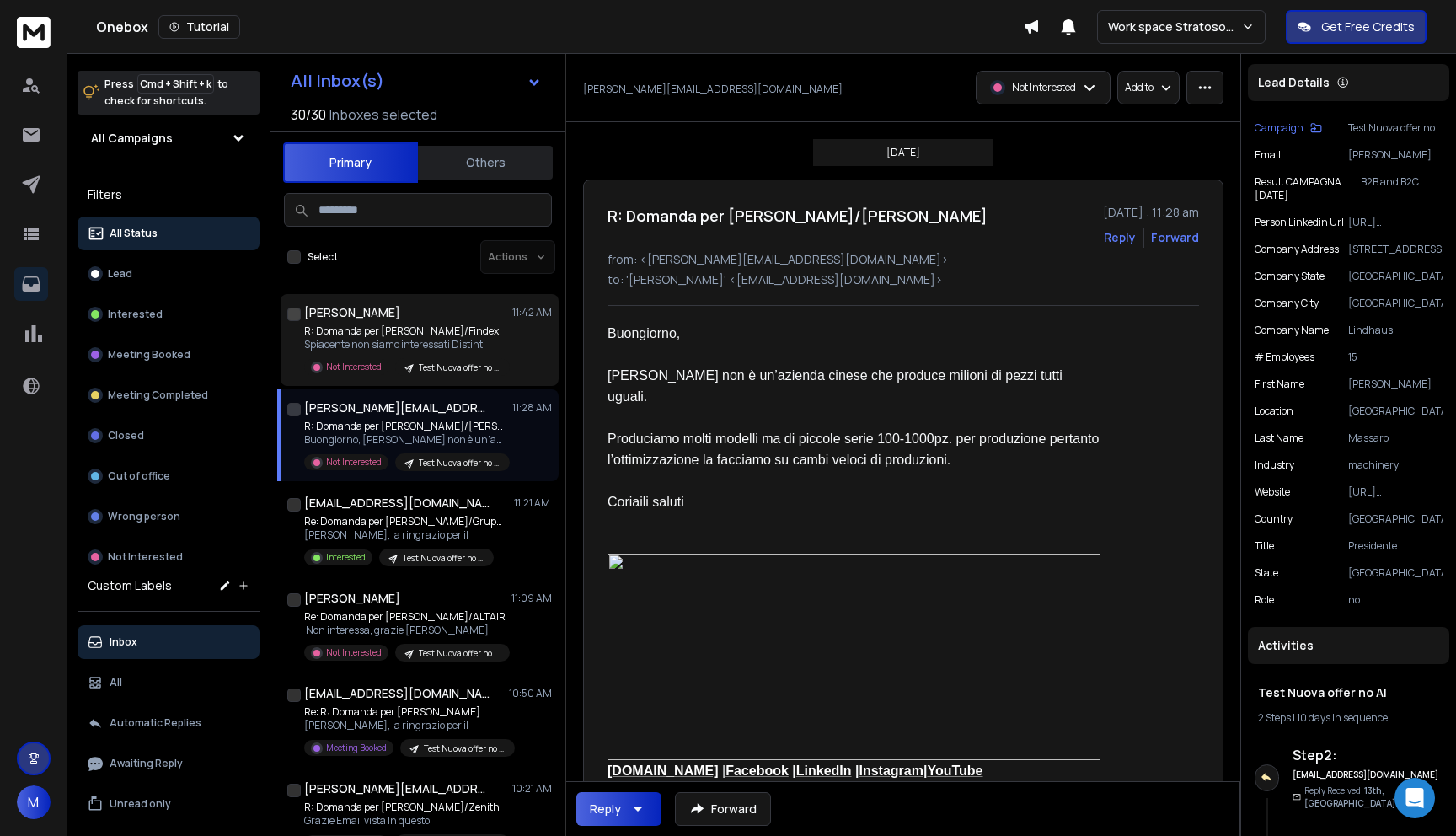
click at [401, 326] on p "R: Domanda per Stefano Varinelli/Findex" at bounding box center [405, 331] width 202 height 14
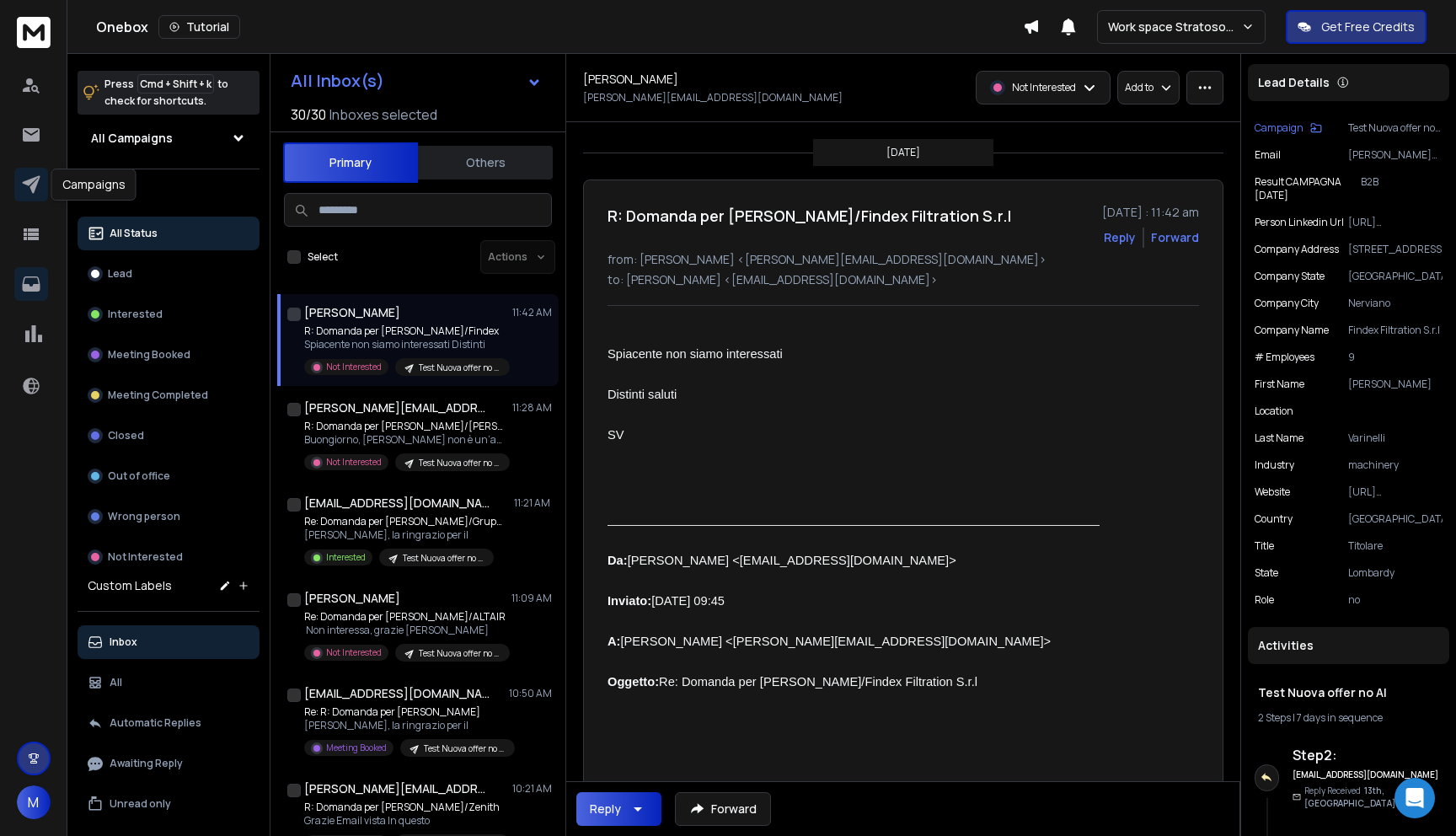
click at [34, 184] on icon at bounding box center [31, 185] width 18 height 18
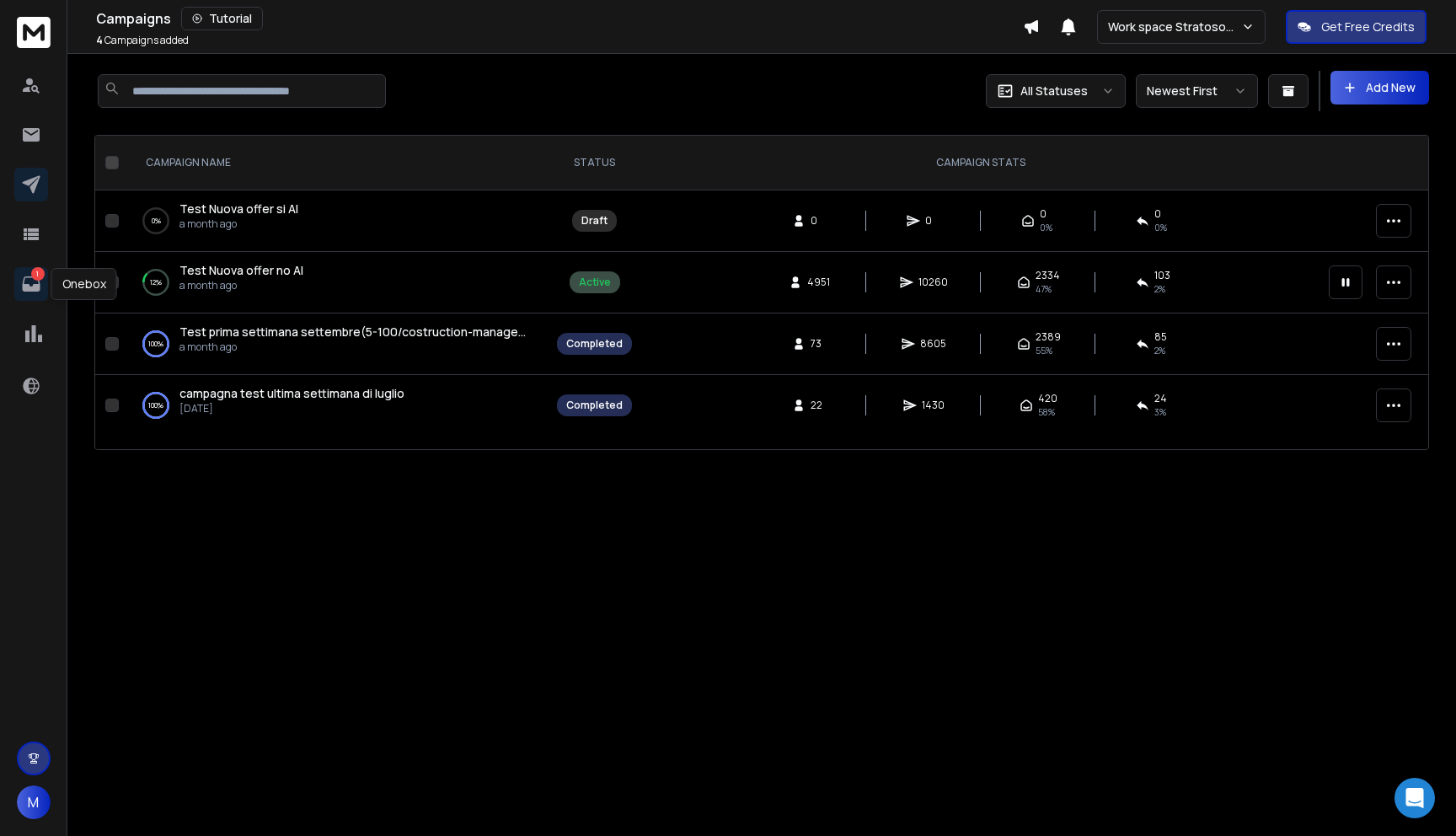
click at [33, 285] on icon at bounding box center [31, 284] width 18 height 15
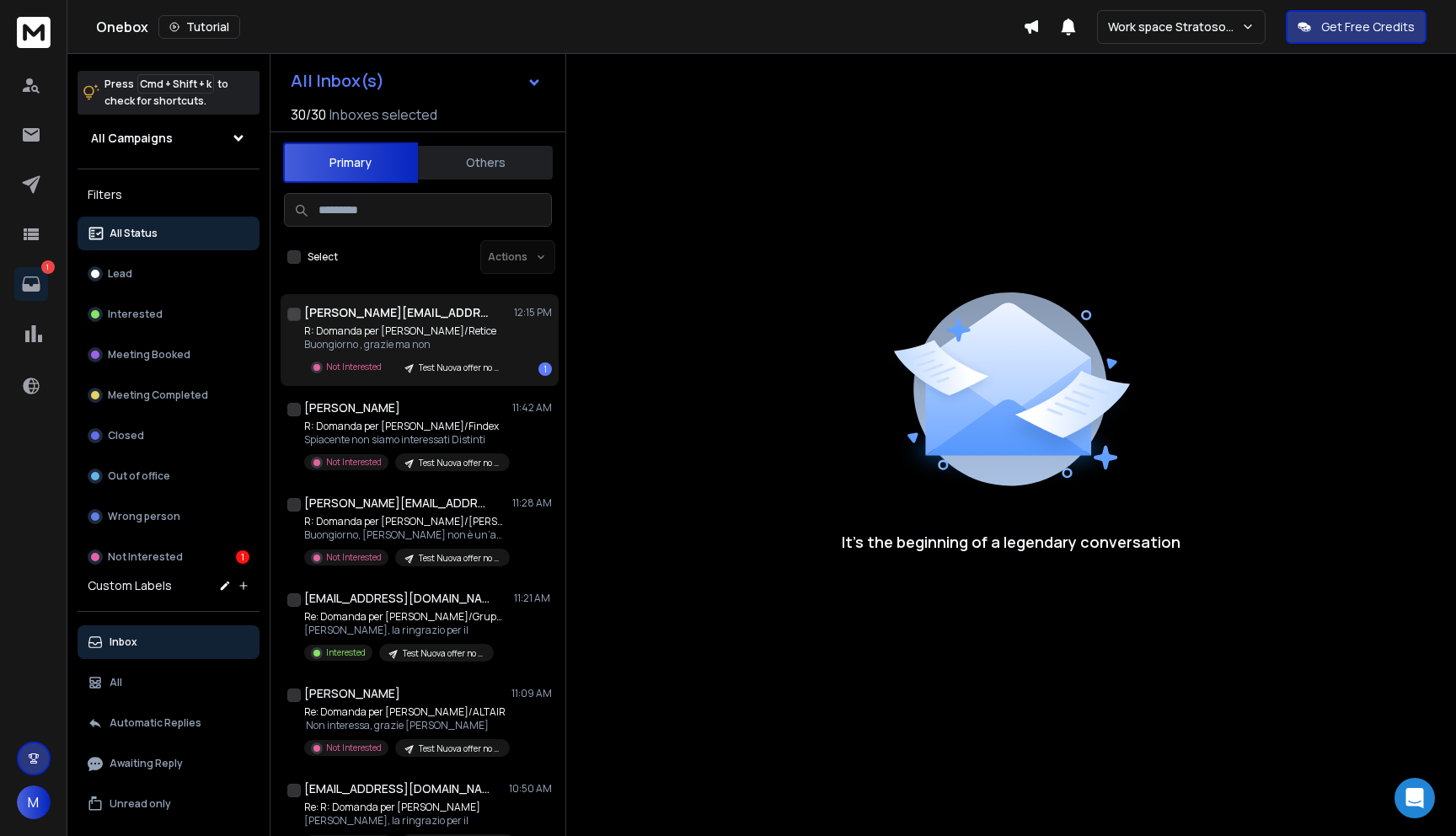
click at [392, 357] on div "R: Domanda per [PERSON_NAME]/[PERSON_NAME] , grazie ma non Not Interested Test …" at bounding box center [406, 350] width 205 height 52
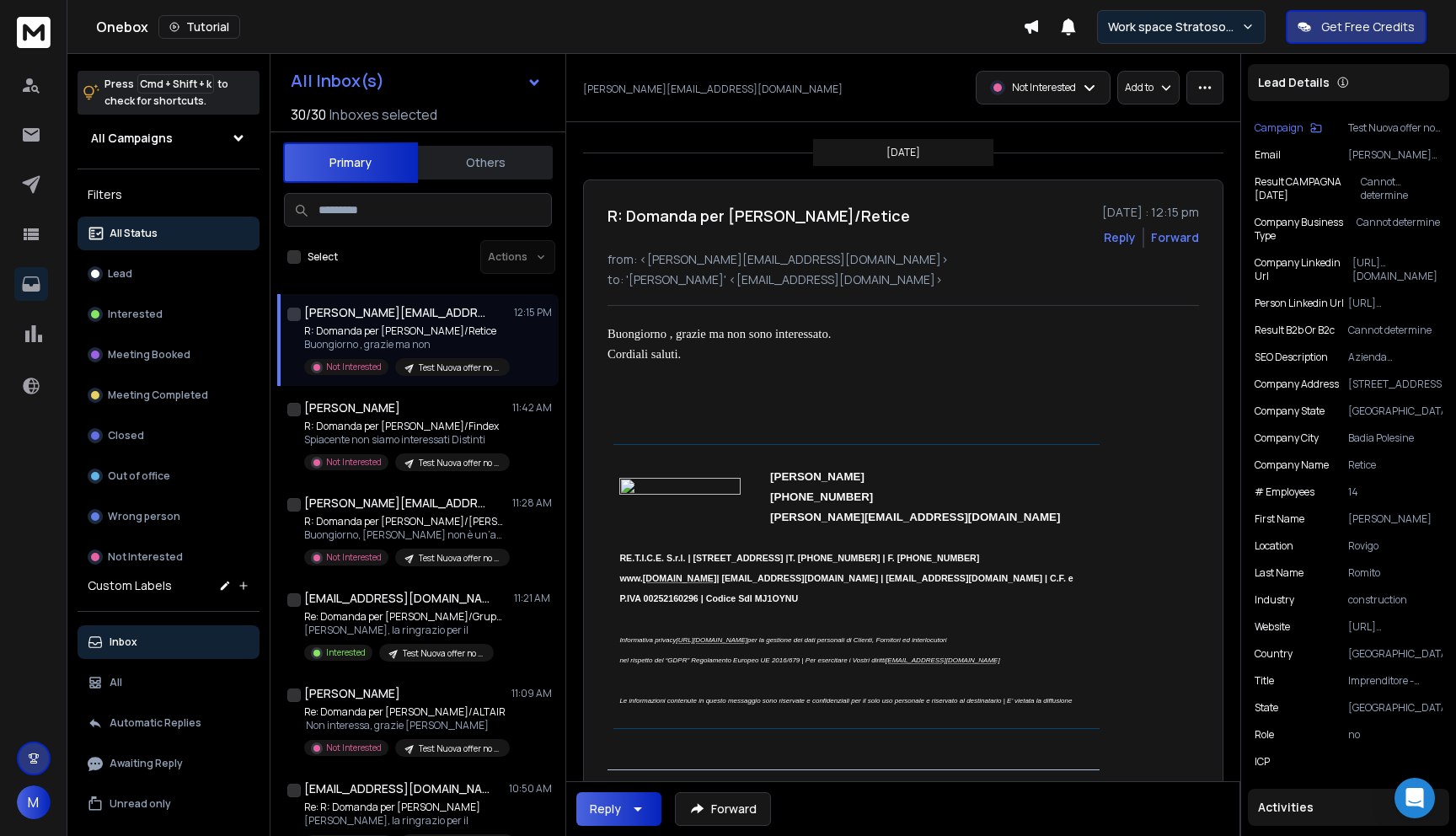
click at [1228, 33] on p "Work space Stratosoftware" at bounding box center [1175, 27] width 133 height 17
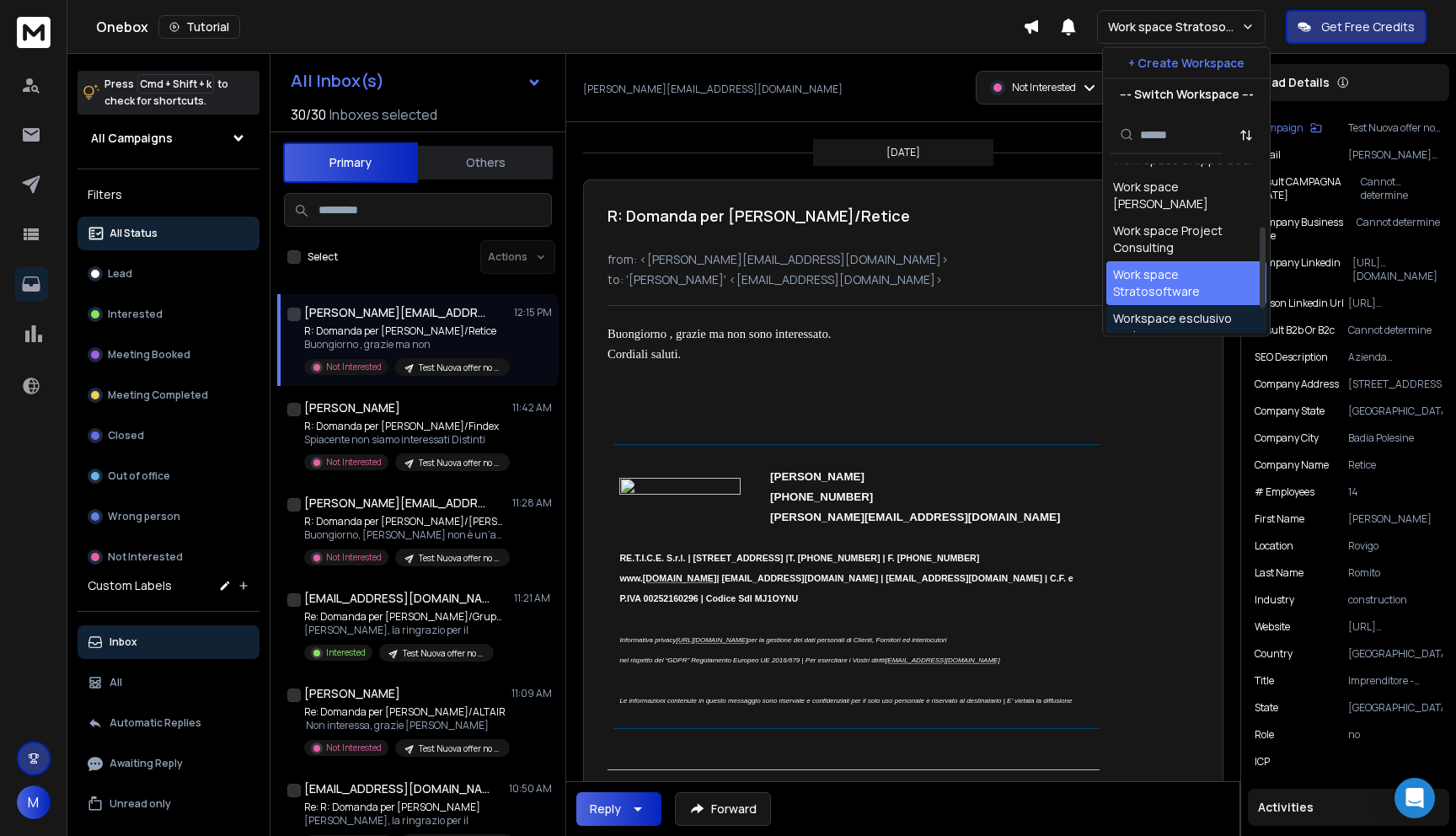
scroll to position [107, 0]
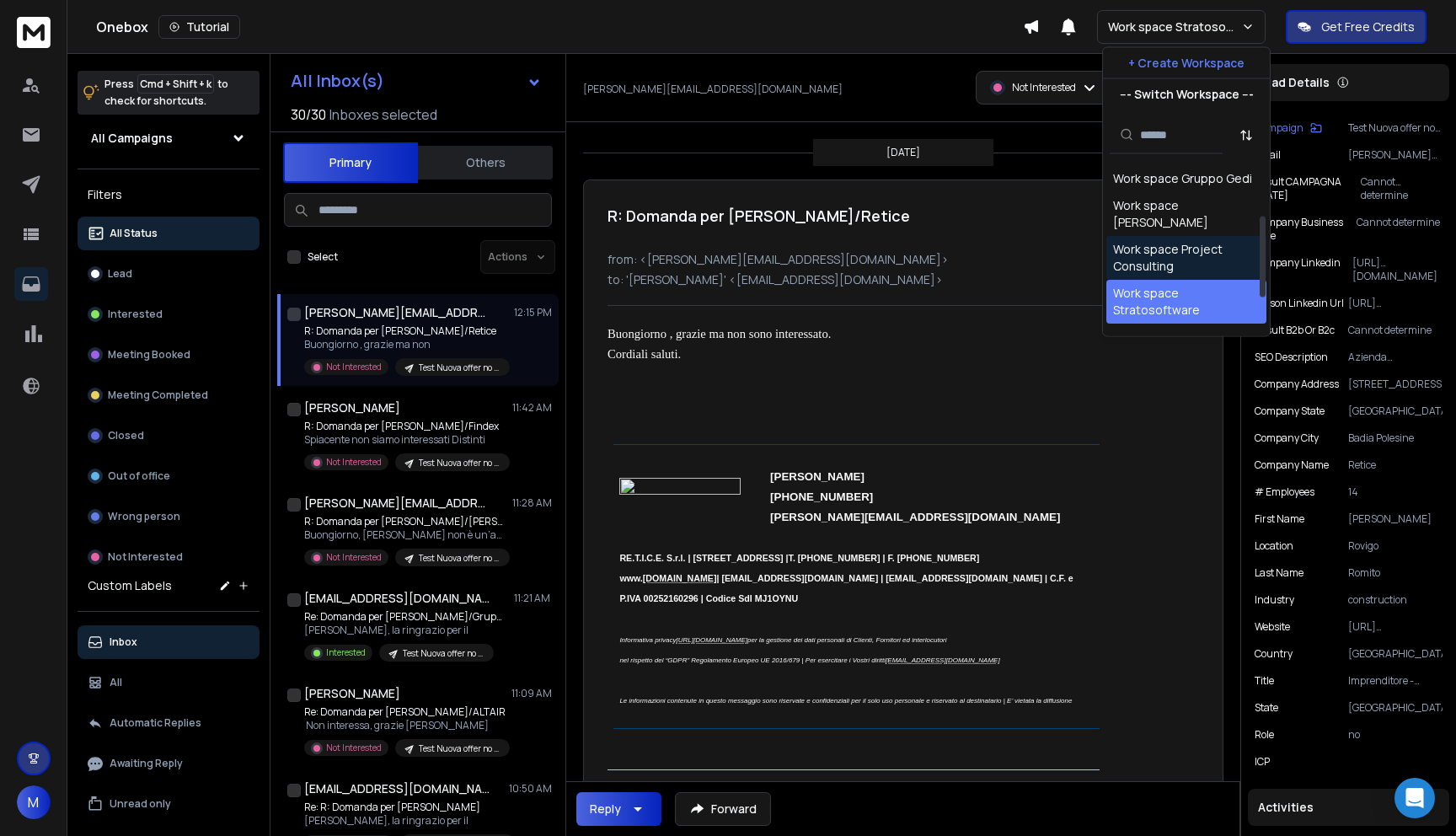
click at [1183, 241] on div "Work space Project Consulting" at bounding box center [1186, 258] width 147 height 34
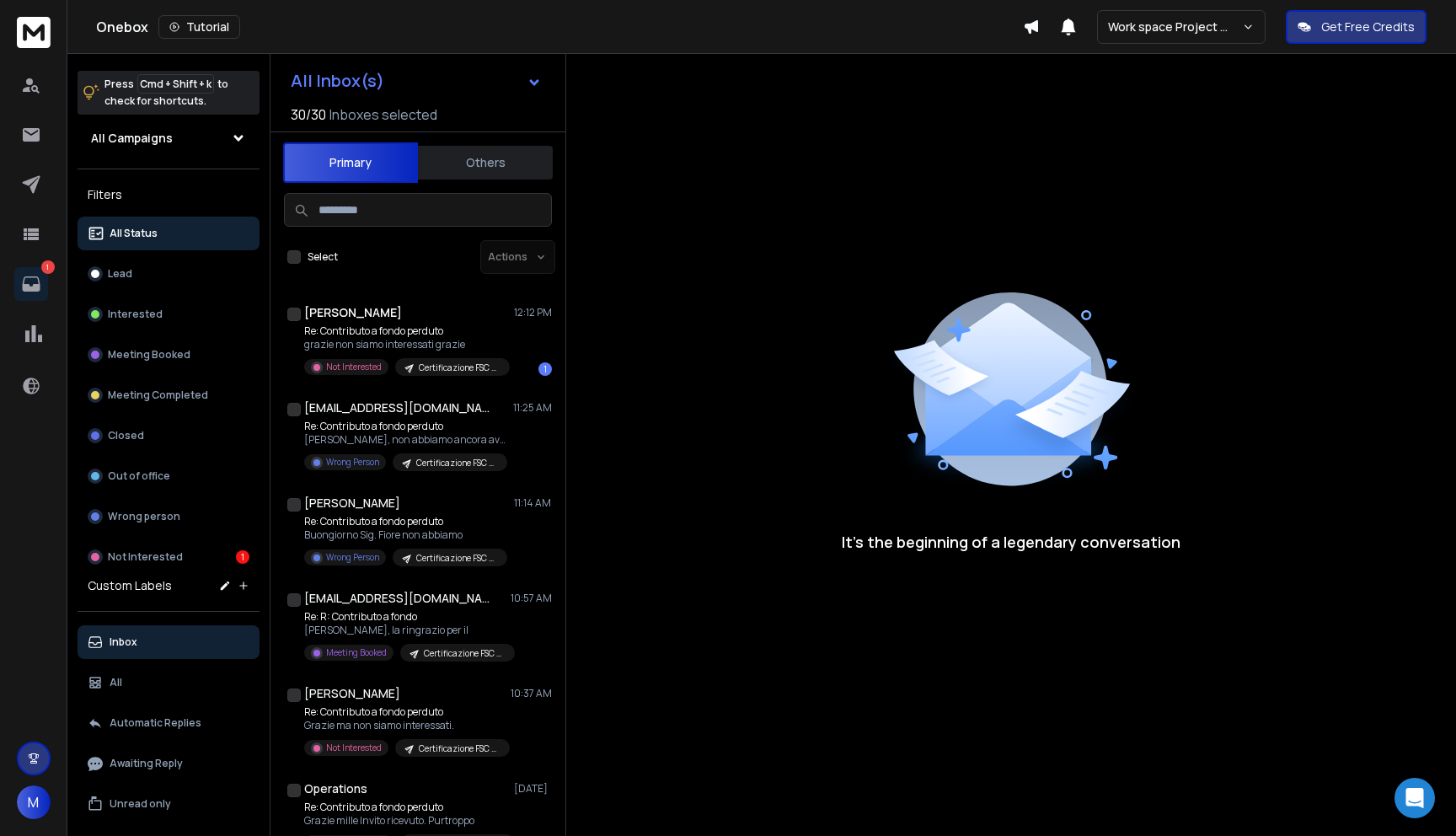
click at [208, 559] on button "Not Interested 1" at bounding box center [168, 557] width 182 height 34
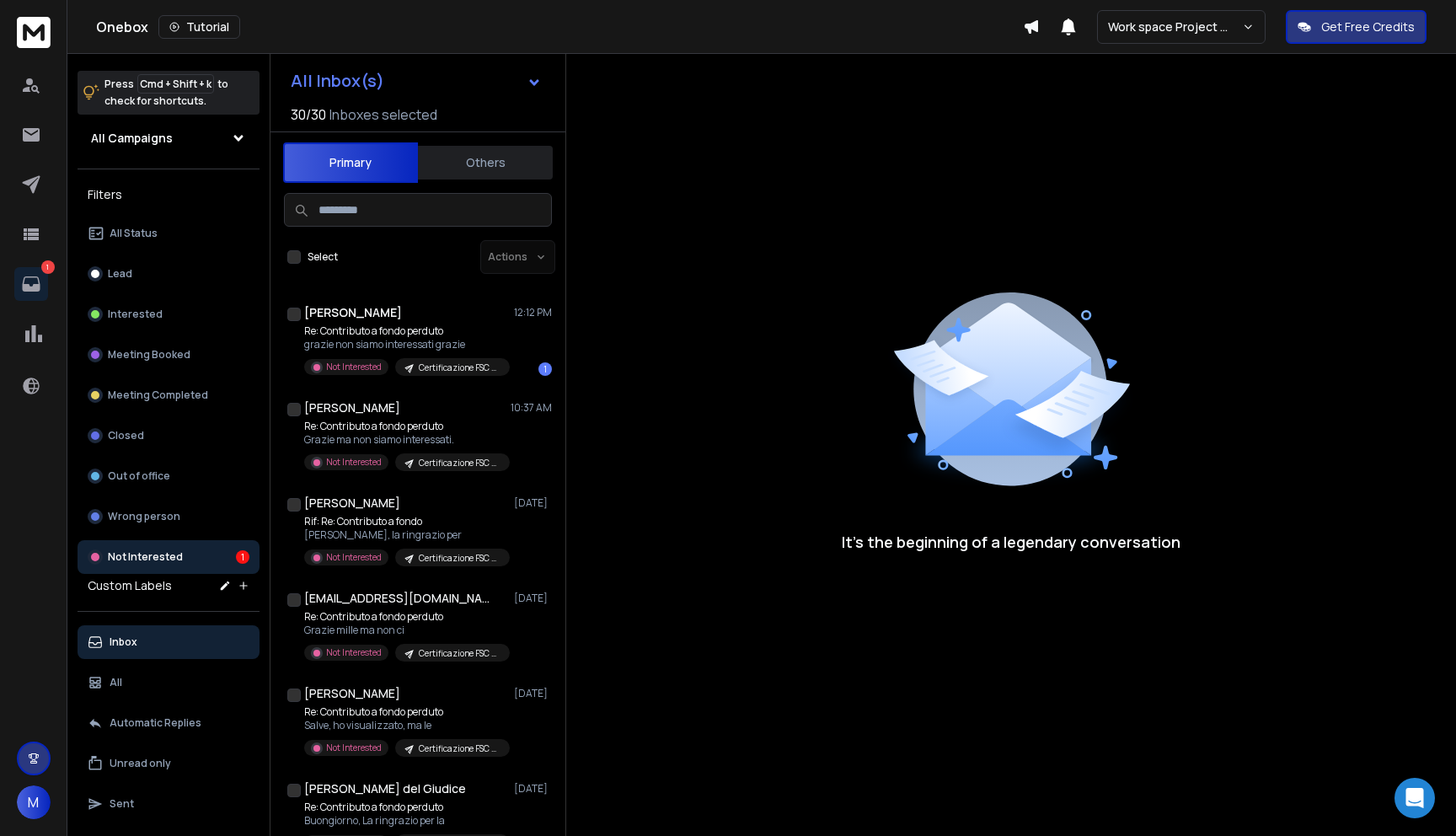
click at [383, 340] on p "grazie non siamo interessati grazie" at bounding box center [405, 345] width 202 height 14
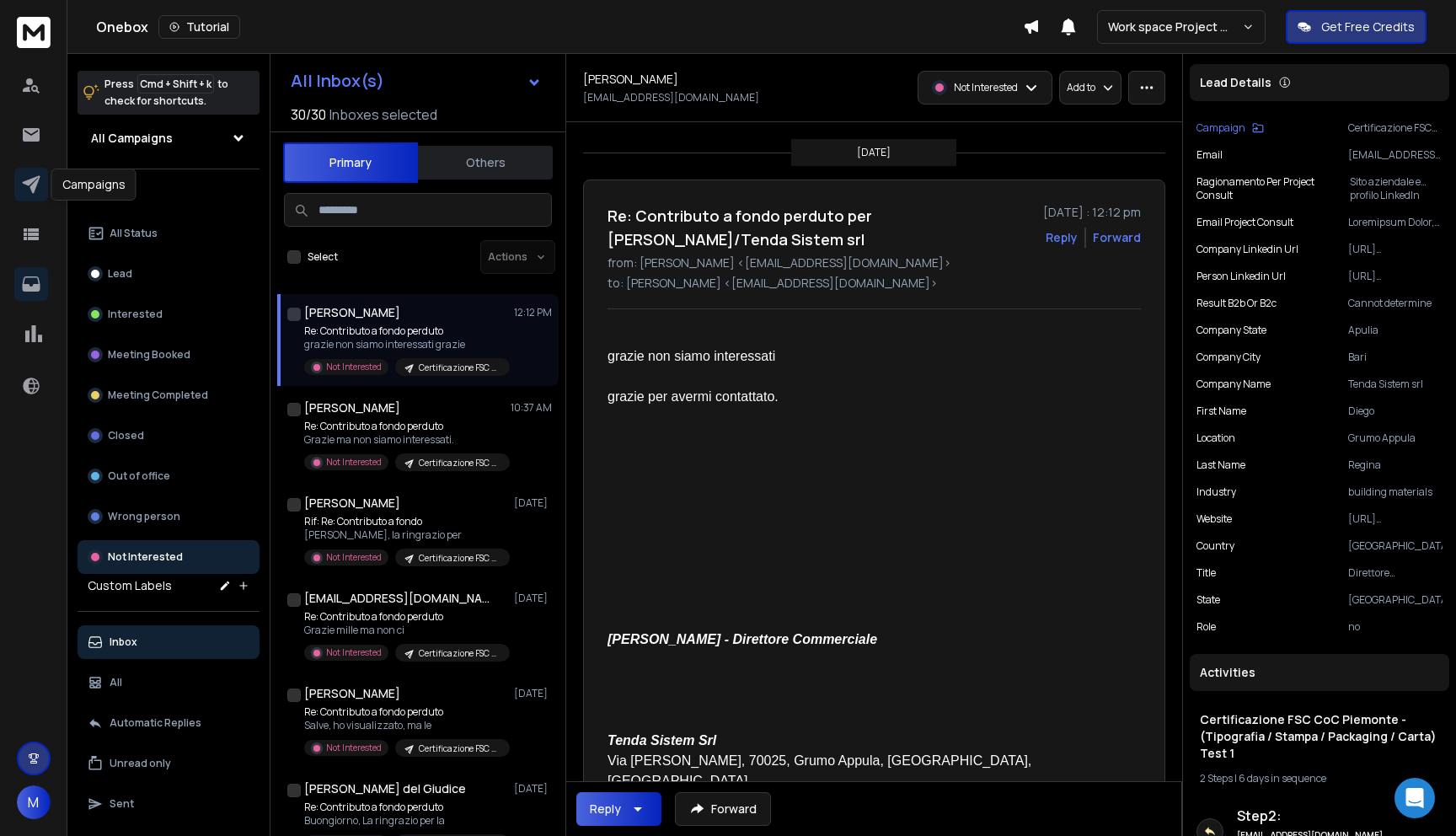
click at [31, 177] on icon at bounding box center [31, 184] width 20 height 20
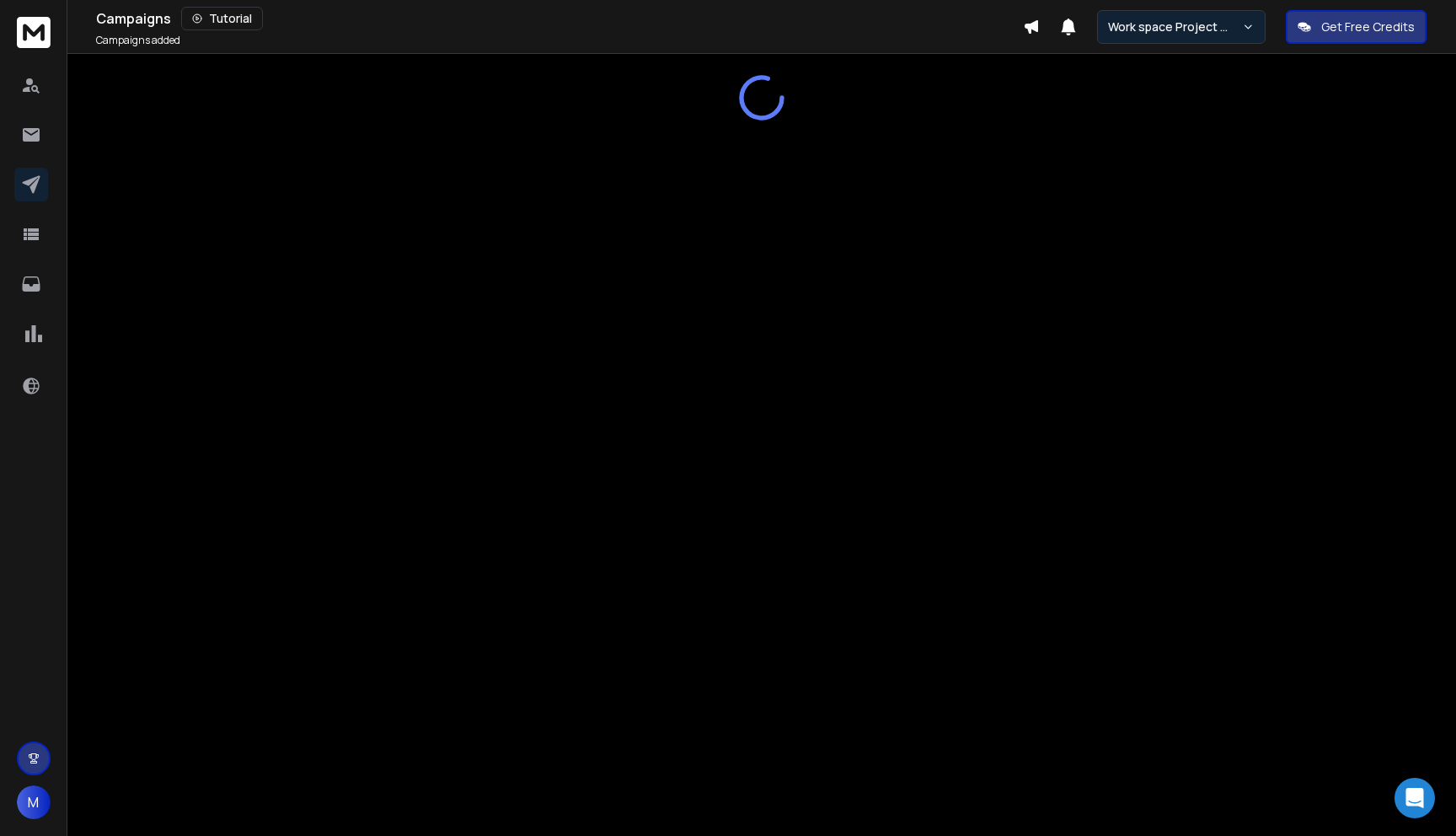
click at [1193, 30] on p "Work space Project Consulting" at bounding box center [1175, 27] width 134 height 17
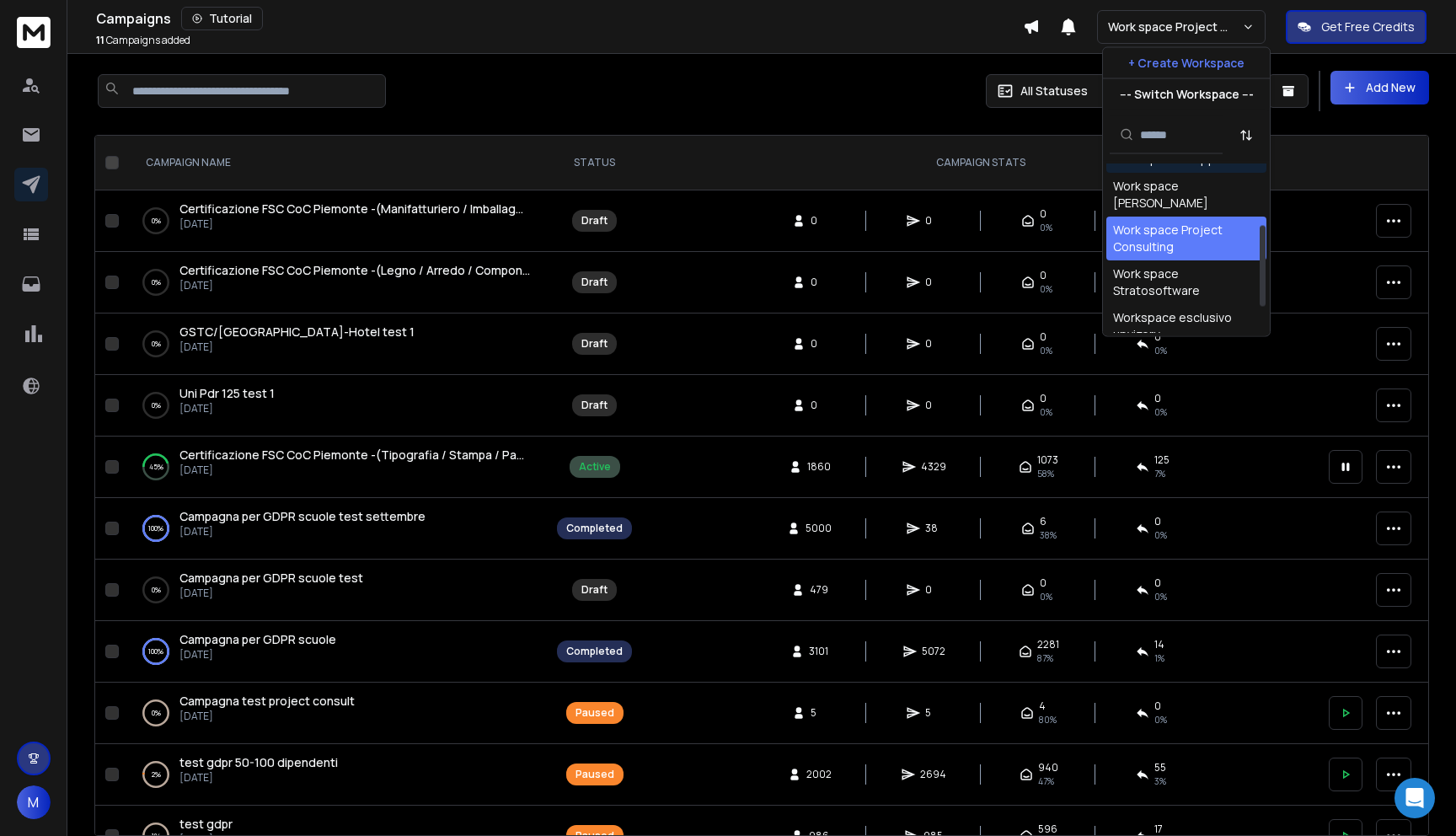
scroll to position [135, 0]
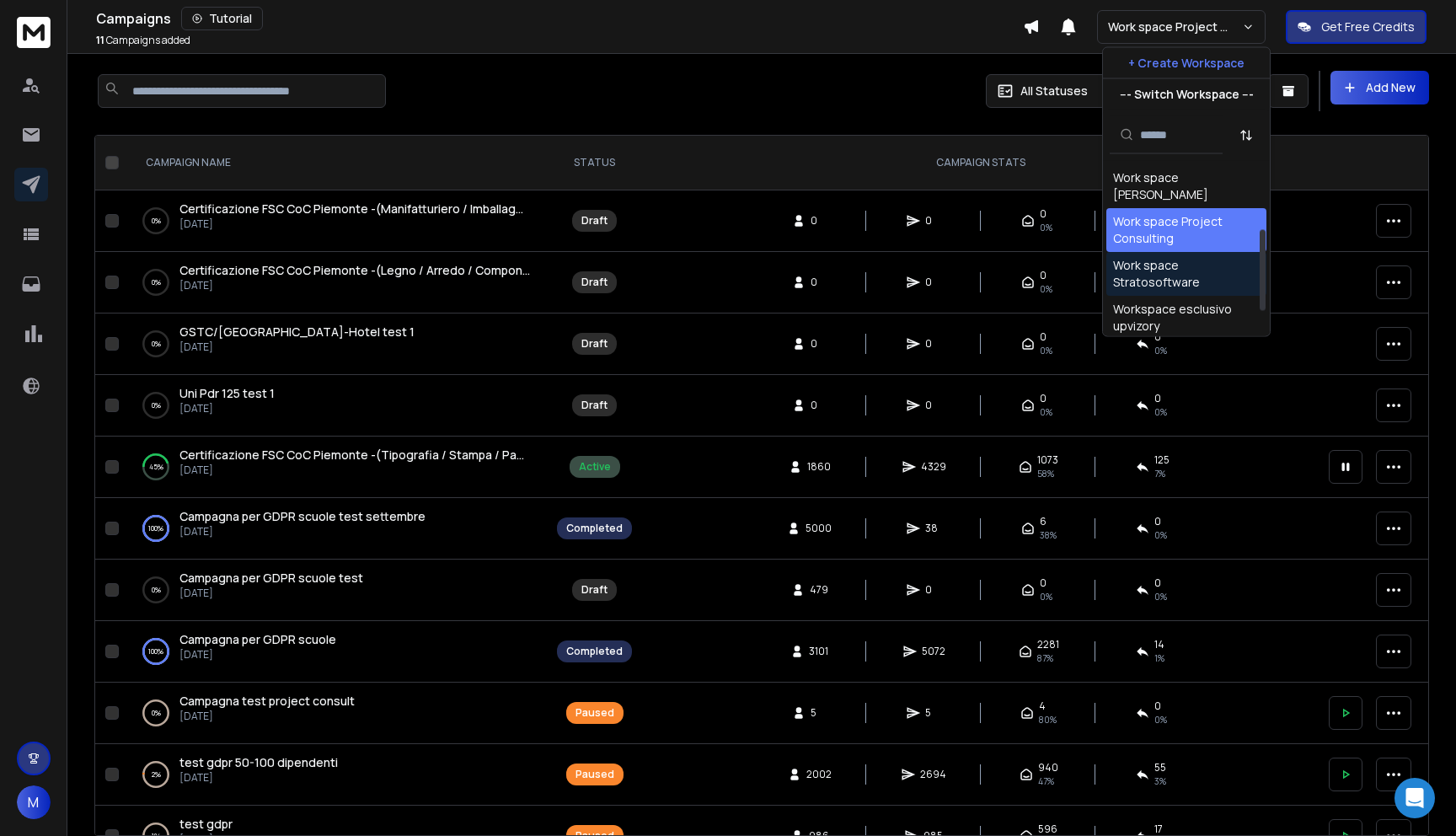
click at [1183, 261] on div "Work space Stratosoftware" at bounding box center [1186, 274] width 147 height 34
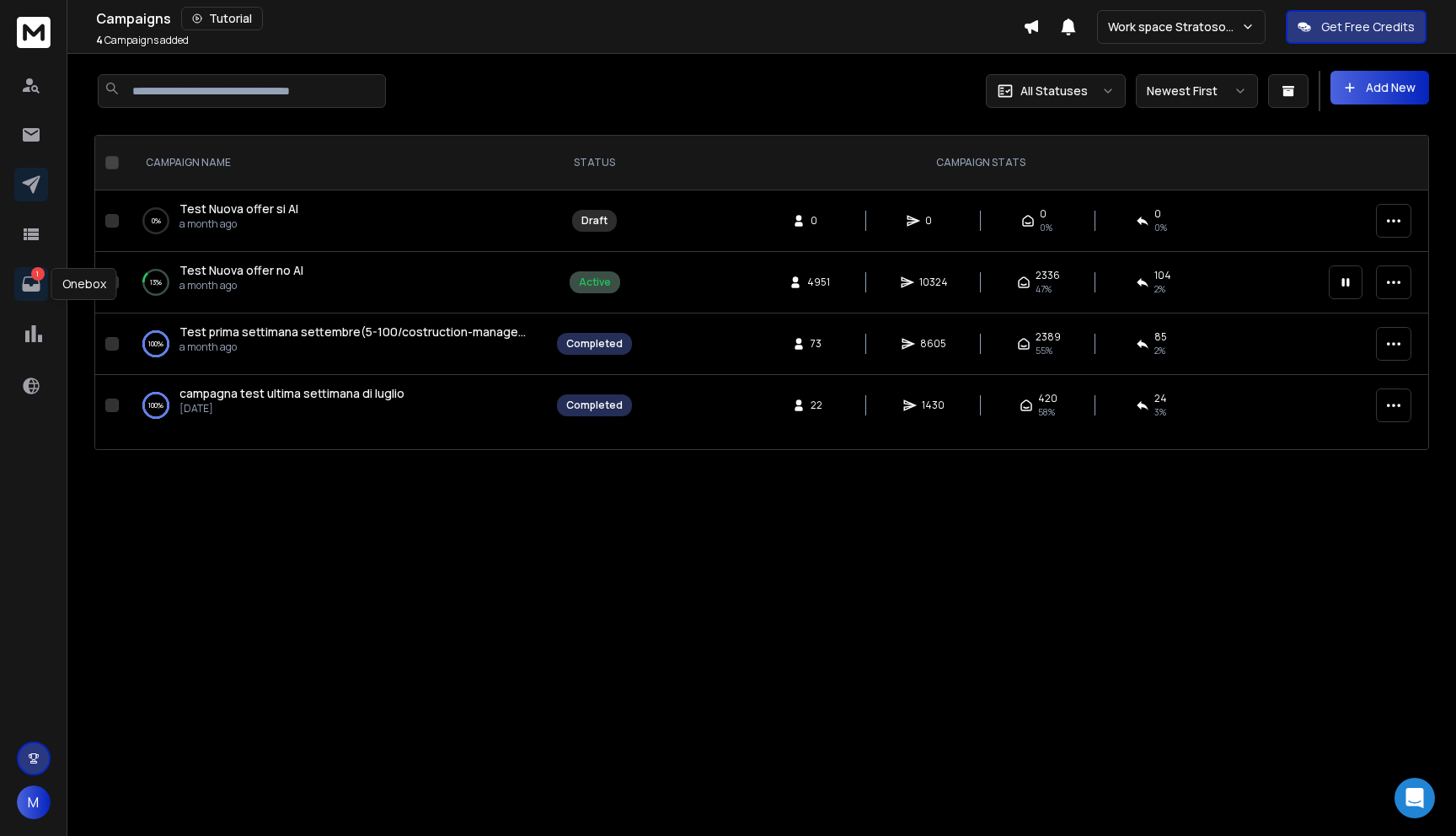
click at [40, 278] on p "1" at bounding box center [38, 274] width 14 height 14
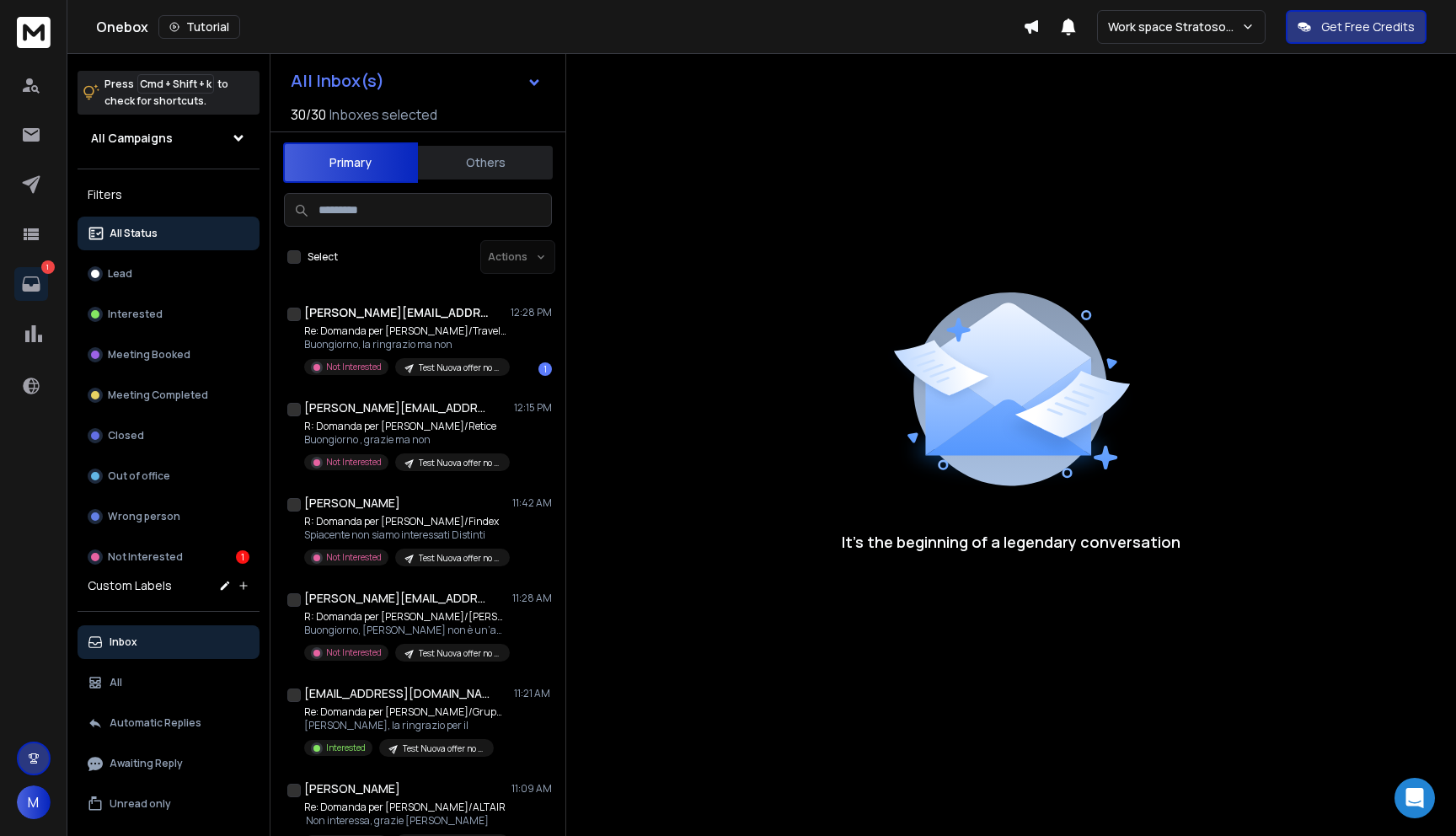
click at [425, 291] on div "u.garini@traveleco.it 12:28 PM Re: Domanda per Umberto Garini/Traveleco Buongio…" at bounding box center [417, 600] width 294 height 619
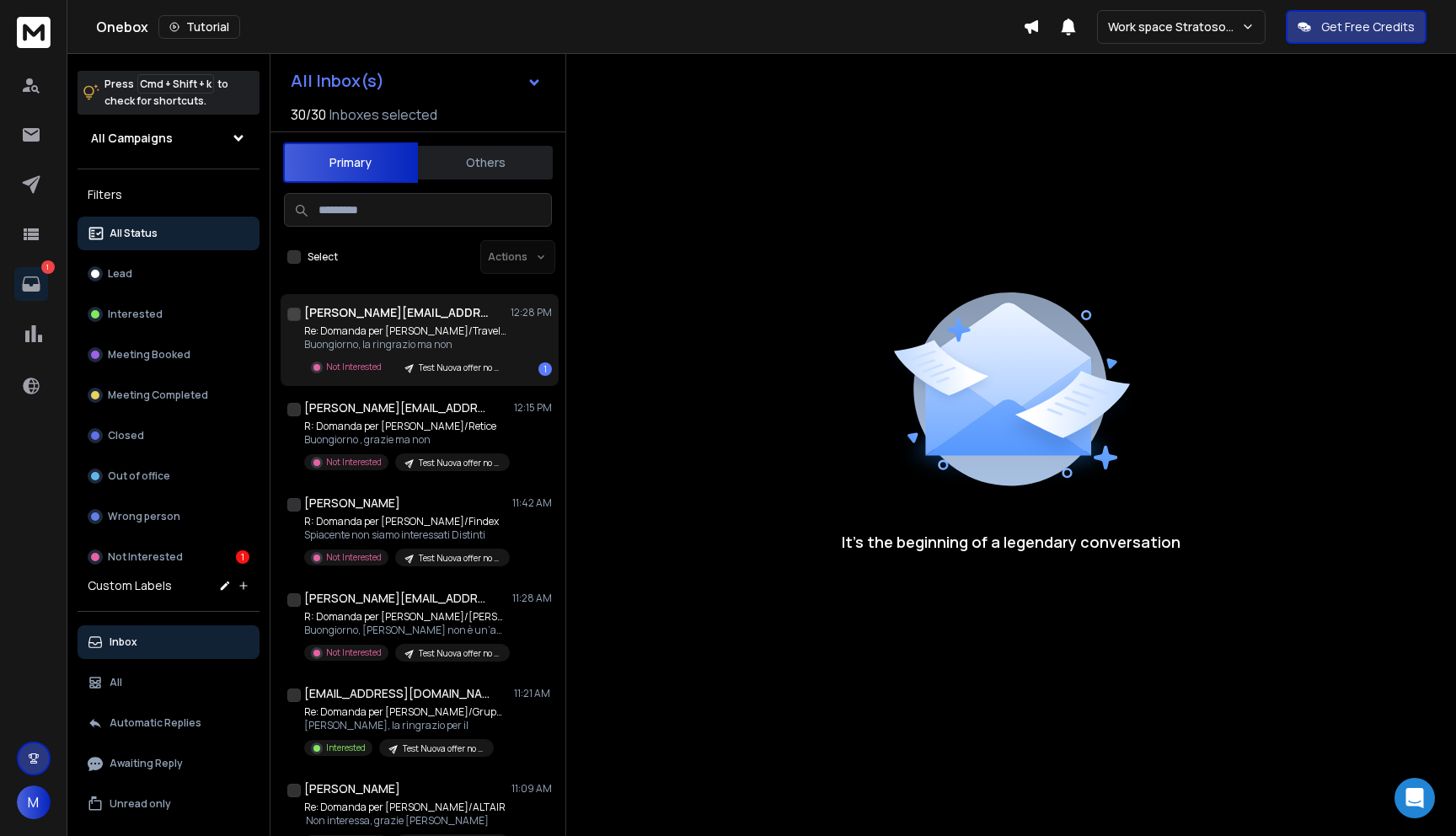
click at [427, 349] on p "Buongiorno, la ringrazio ma non" at bounding box center [405, 345] width 202 height 14
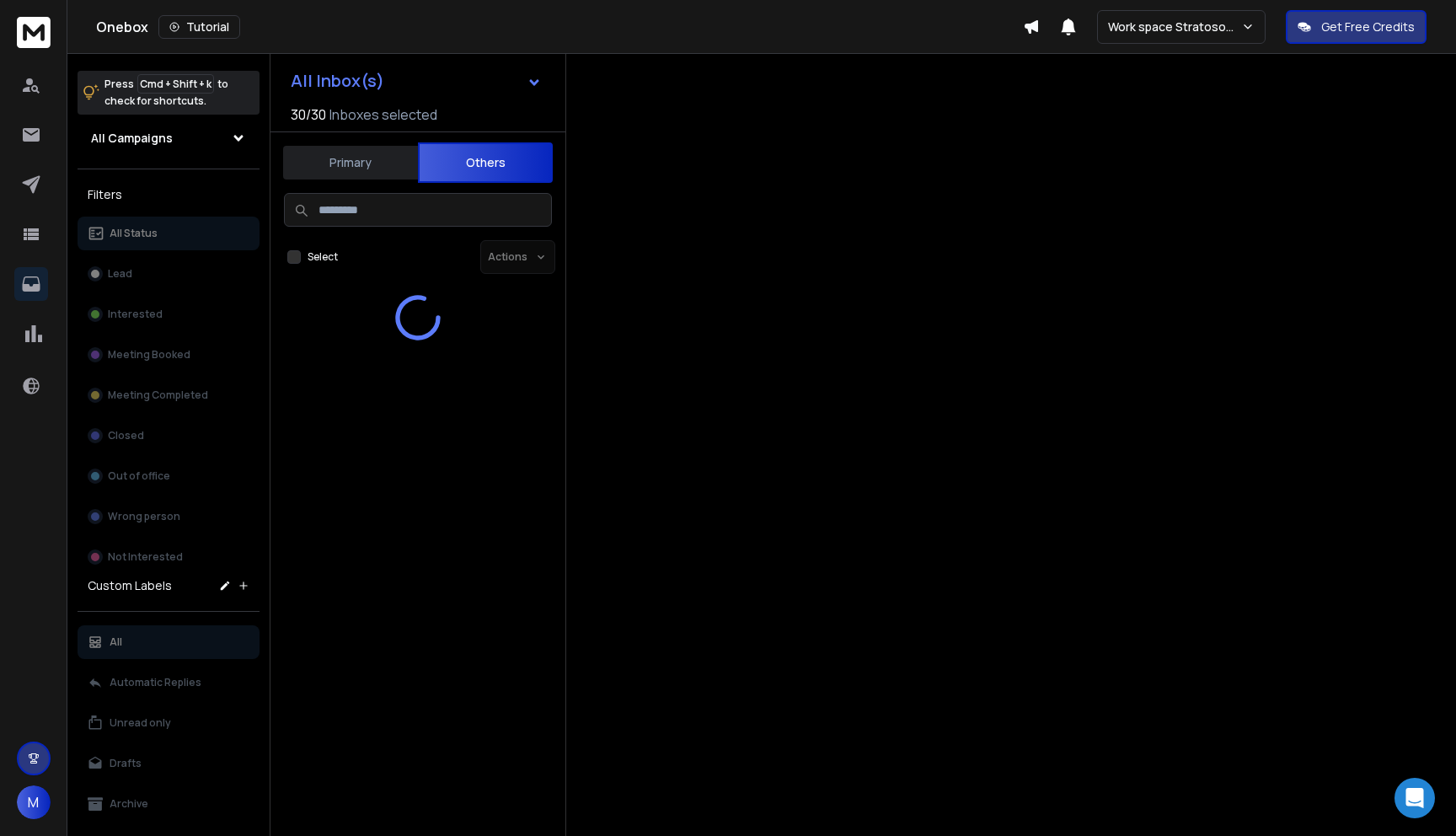
click at [479, 163] on button "Others" at bounding box center [486, 163] width 135 height 41
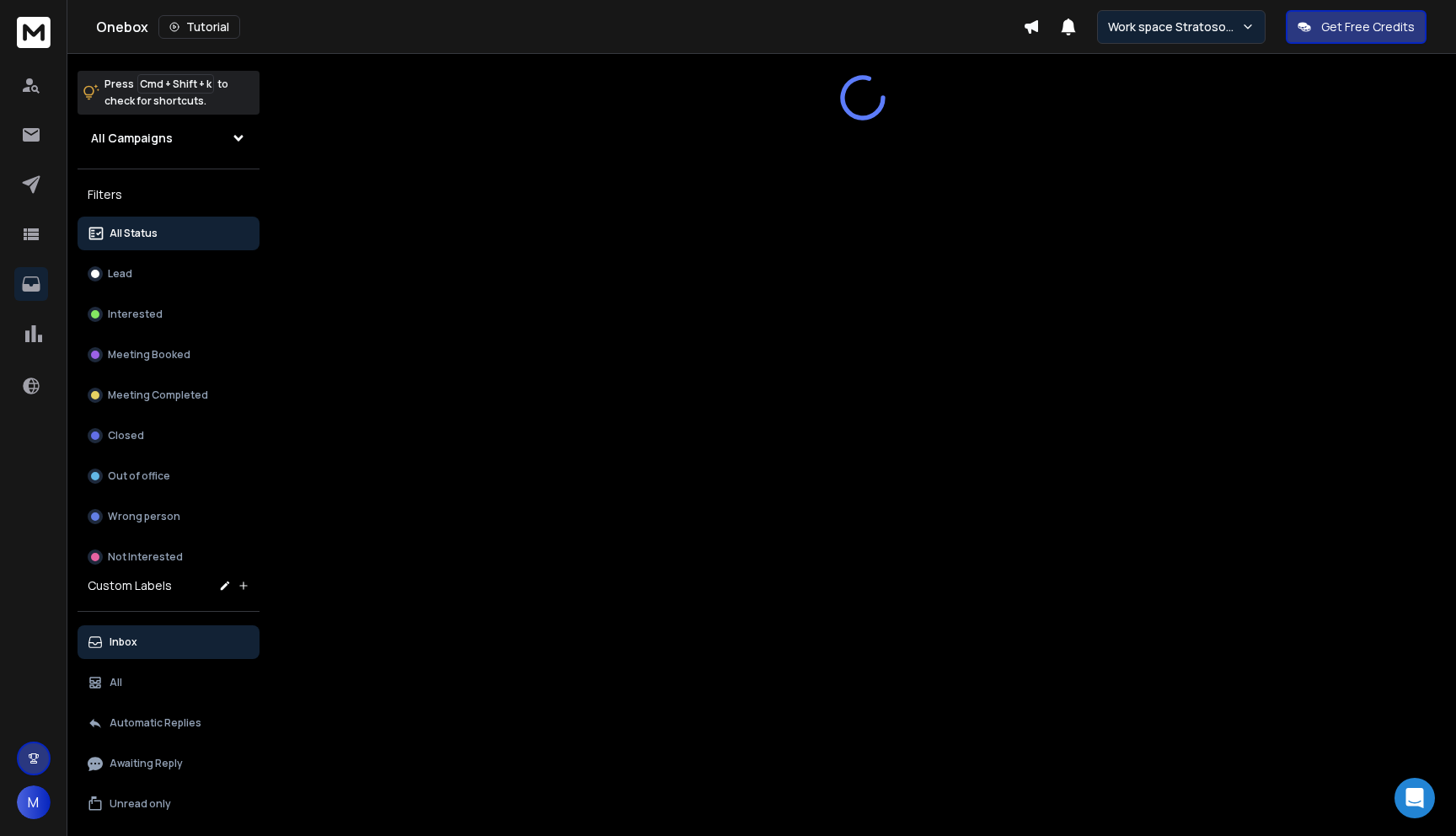
click at [1208, 29] on p "Work space Stratosoftware" at bounding box center [1175, 27] width 133 height 17
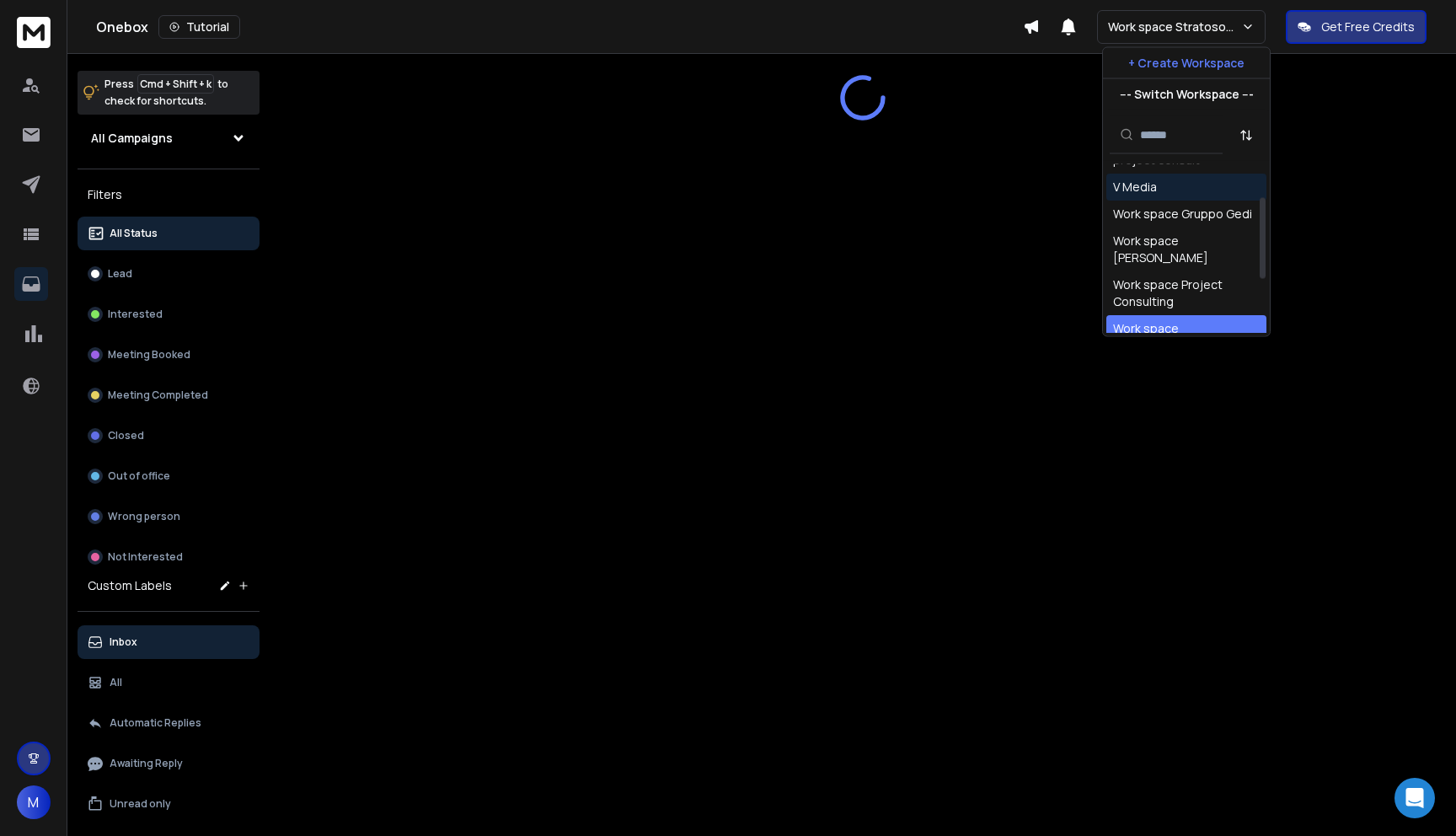
scroll to position [95, 0]
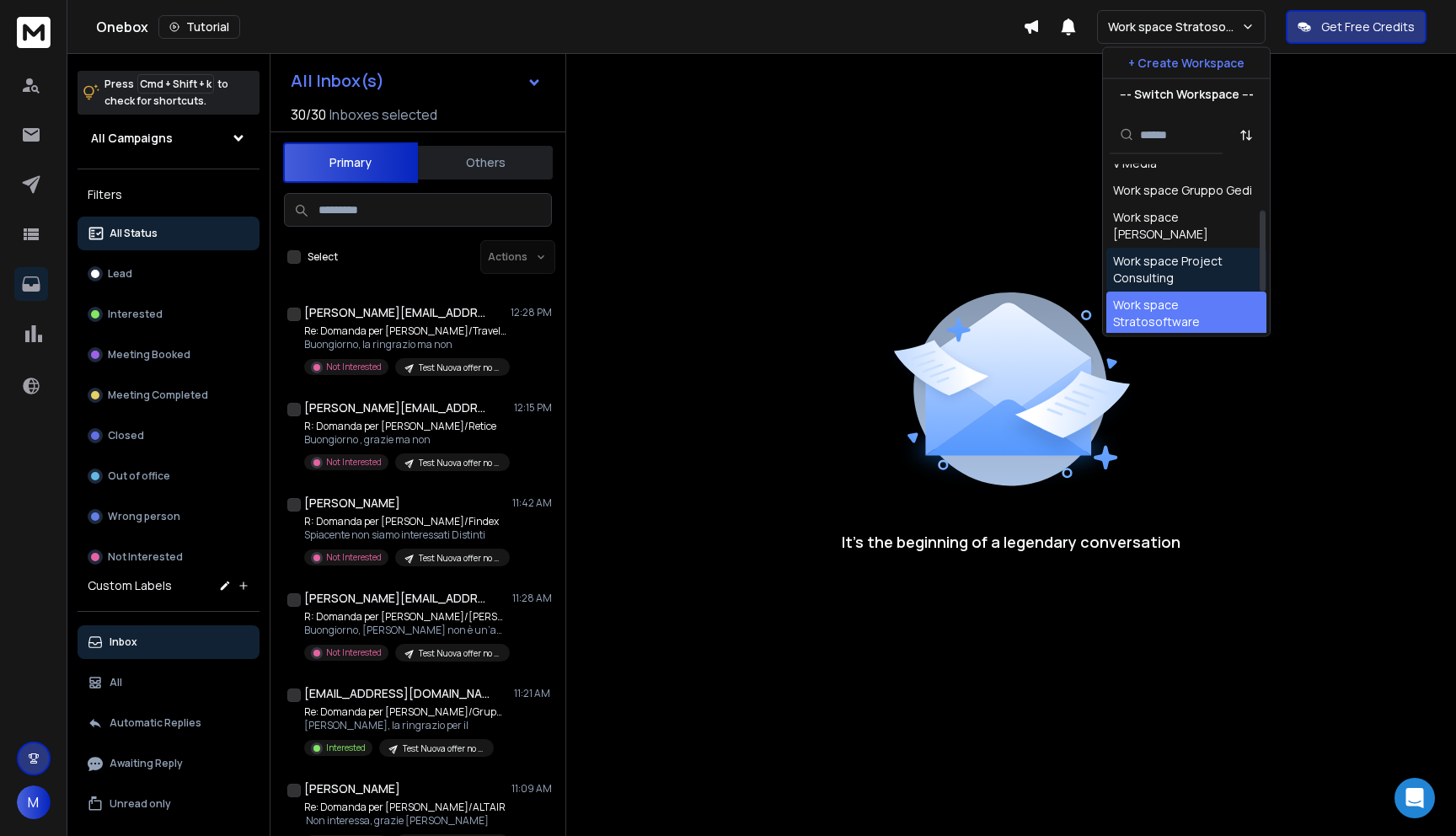
click at [1176, 256] on div "Work space Project Consulting" at bounding box center [1186, 270] width 147 height 34
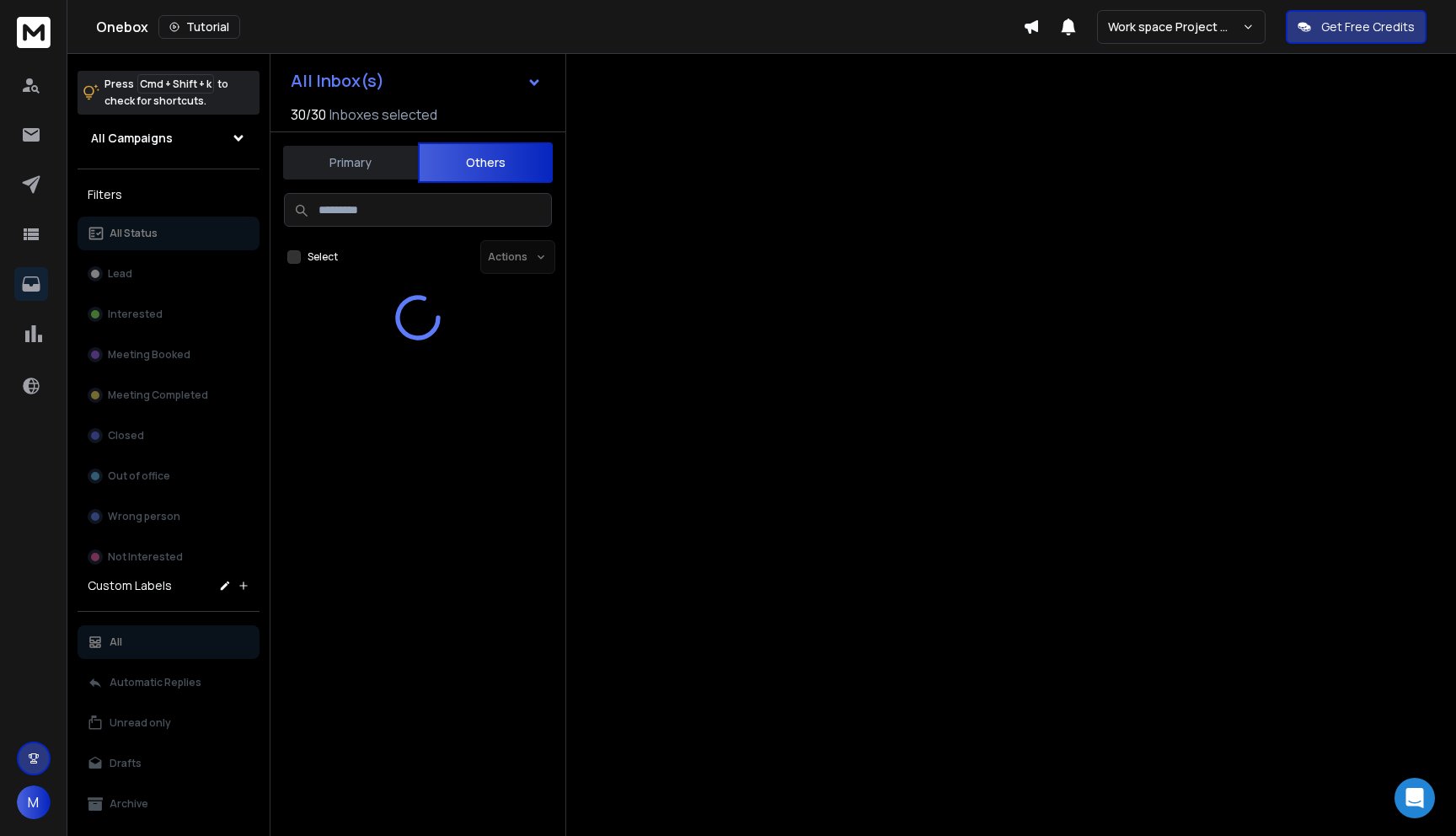
click at [510, 161] on button "Others" at bounding box center [486, 163] width 135 height 41
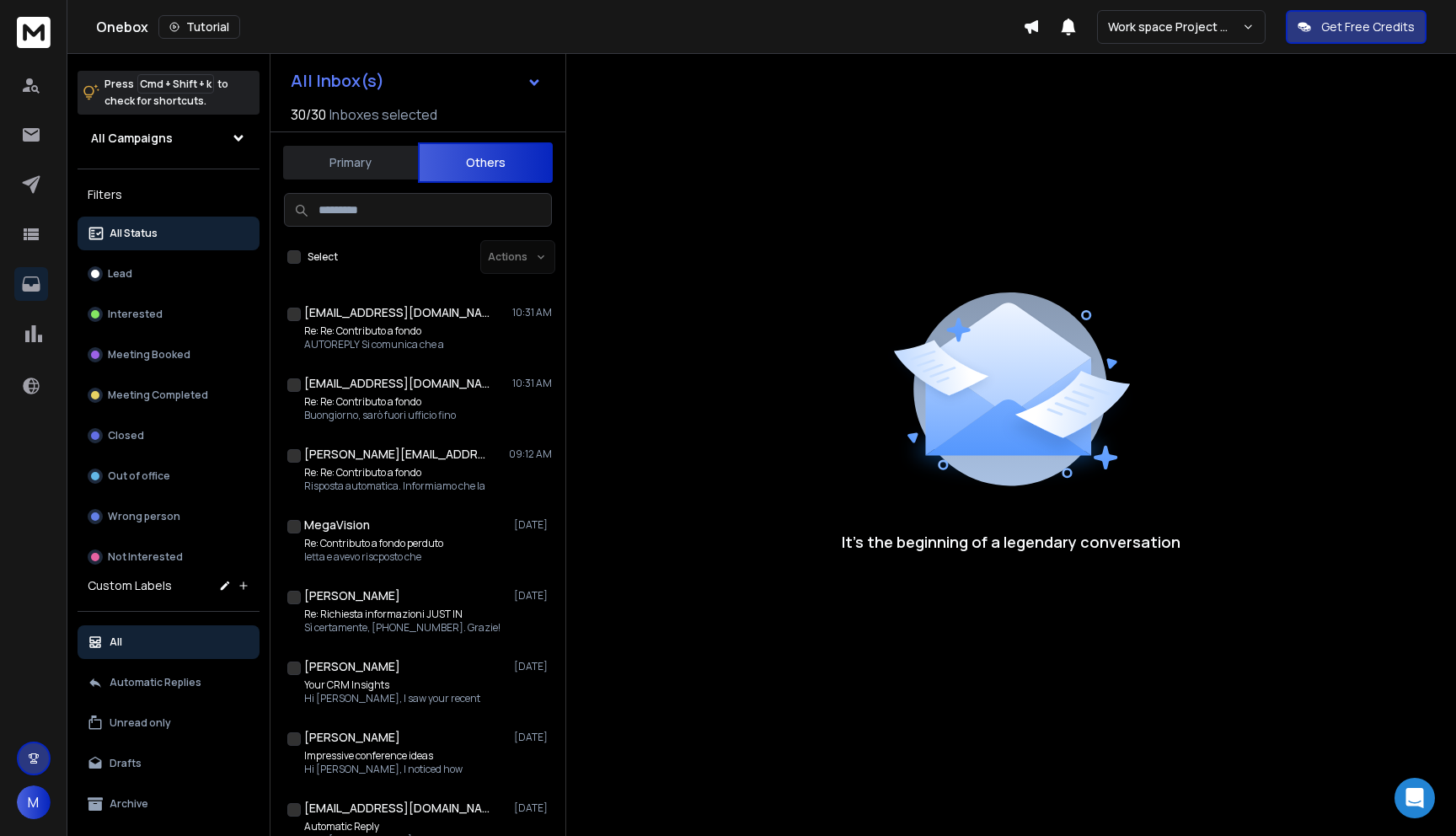
click at [374, 152] on button "Primary" at bounding box center [351, 162] width 135 height 37
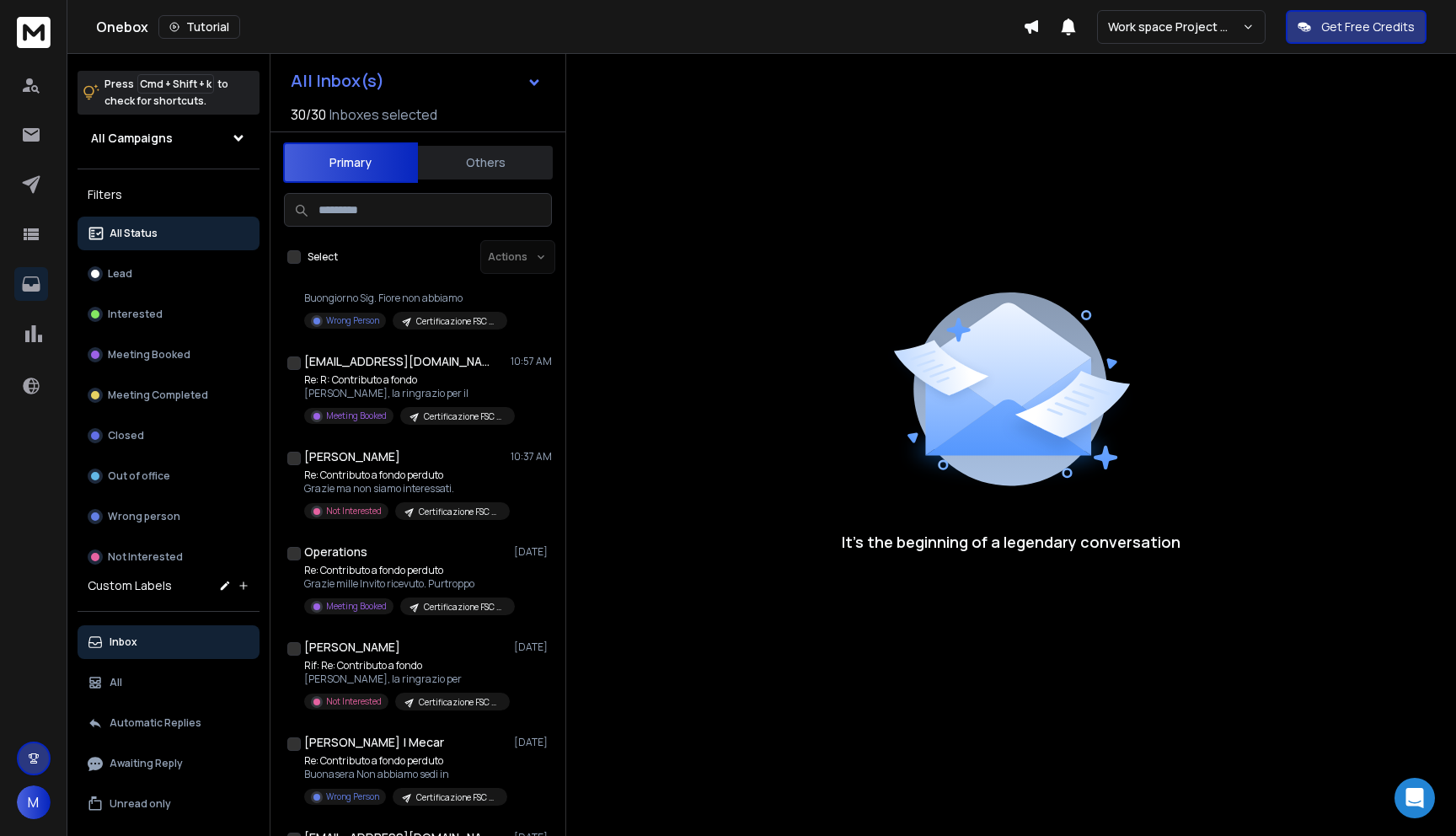
scroll to position [247, 0]
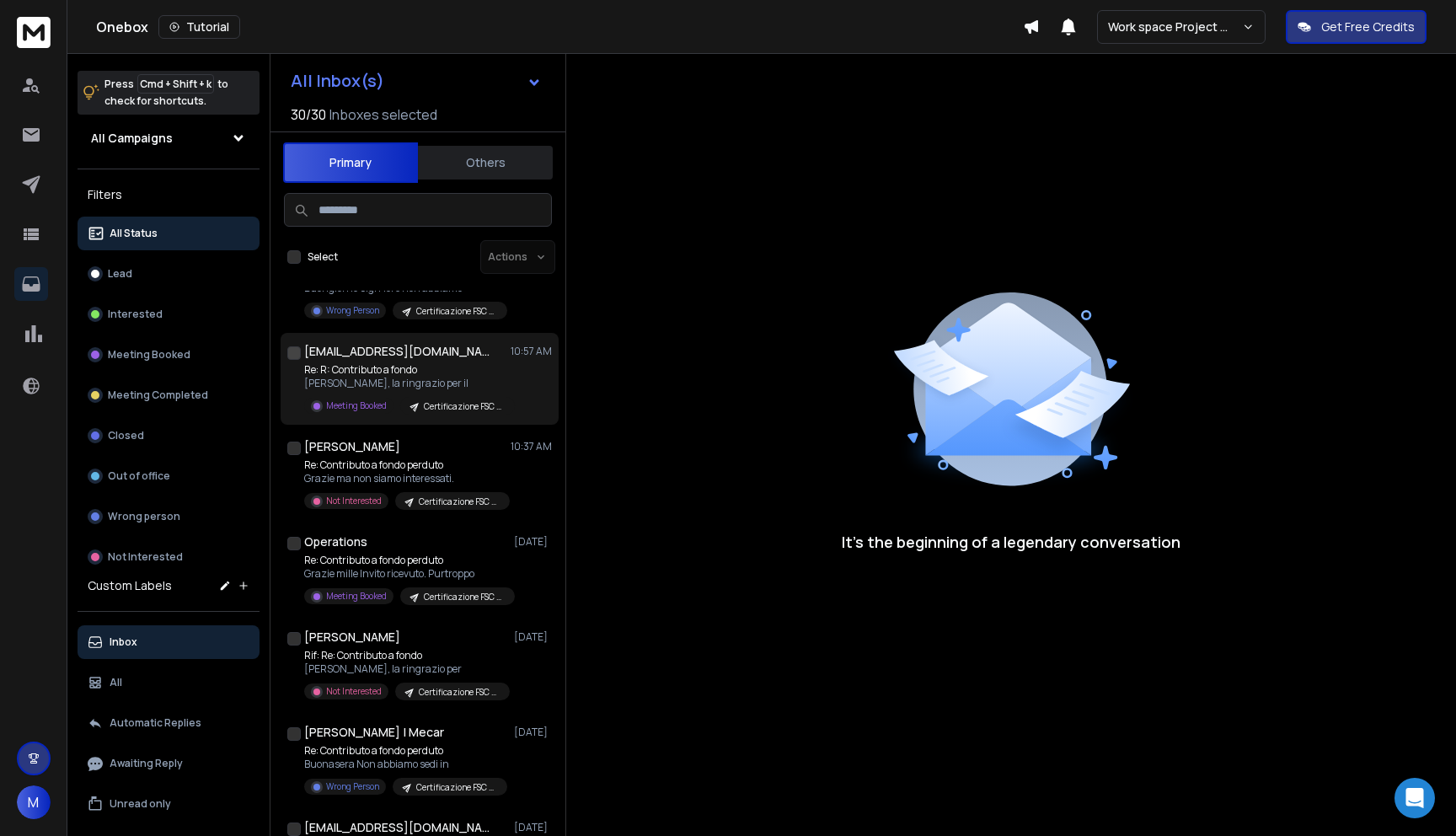
click at [363, 390] on p "Buongiorno Andrea, la ringrazio per il" at bounding box center [405, 384] width 202 height 14
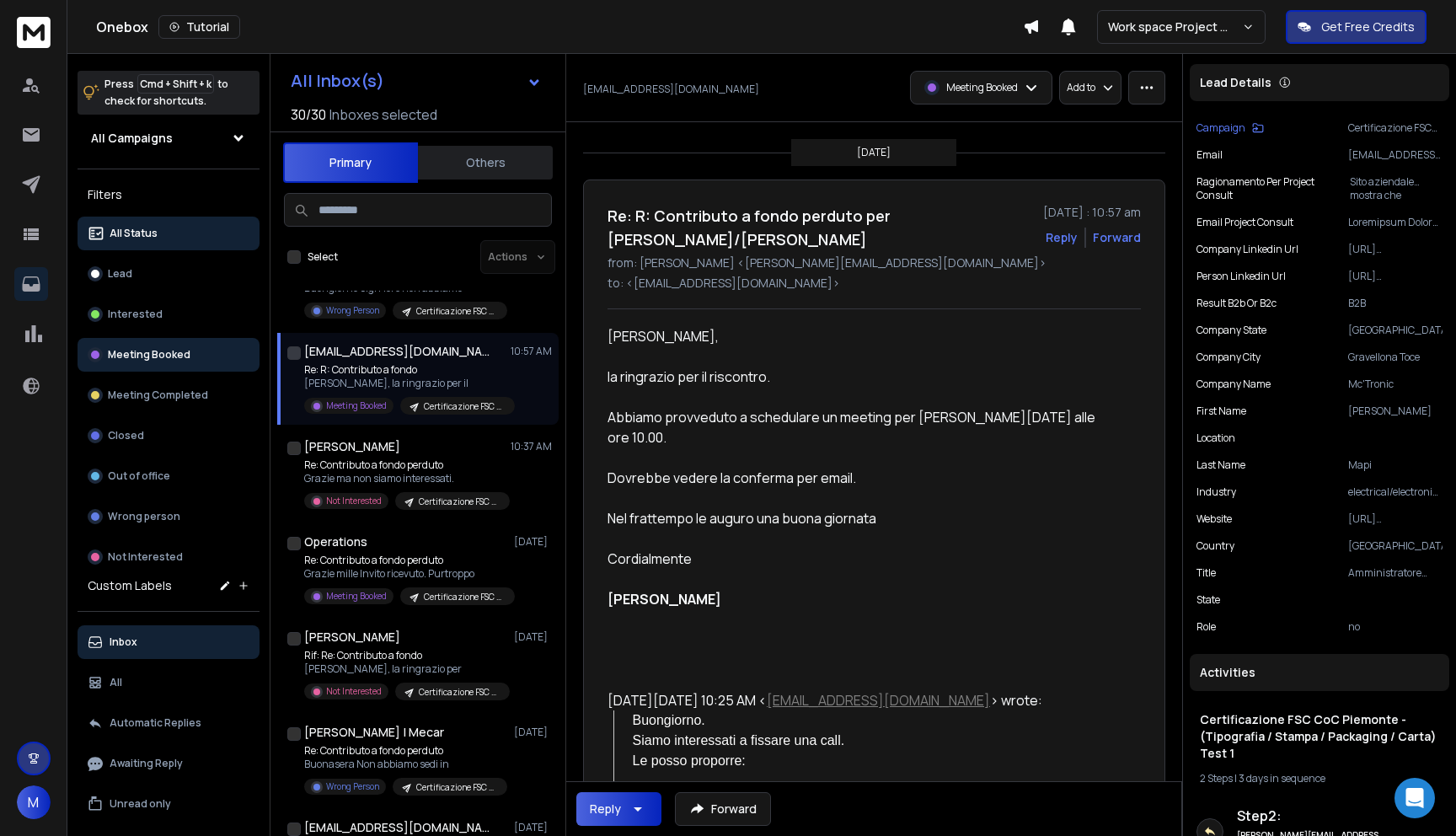
click at [171, 341] on button "Meeting Booked" at bounding box center [168, 355] width 182 height 34
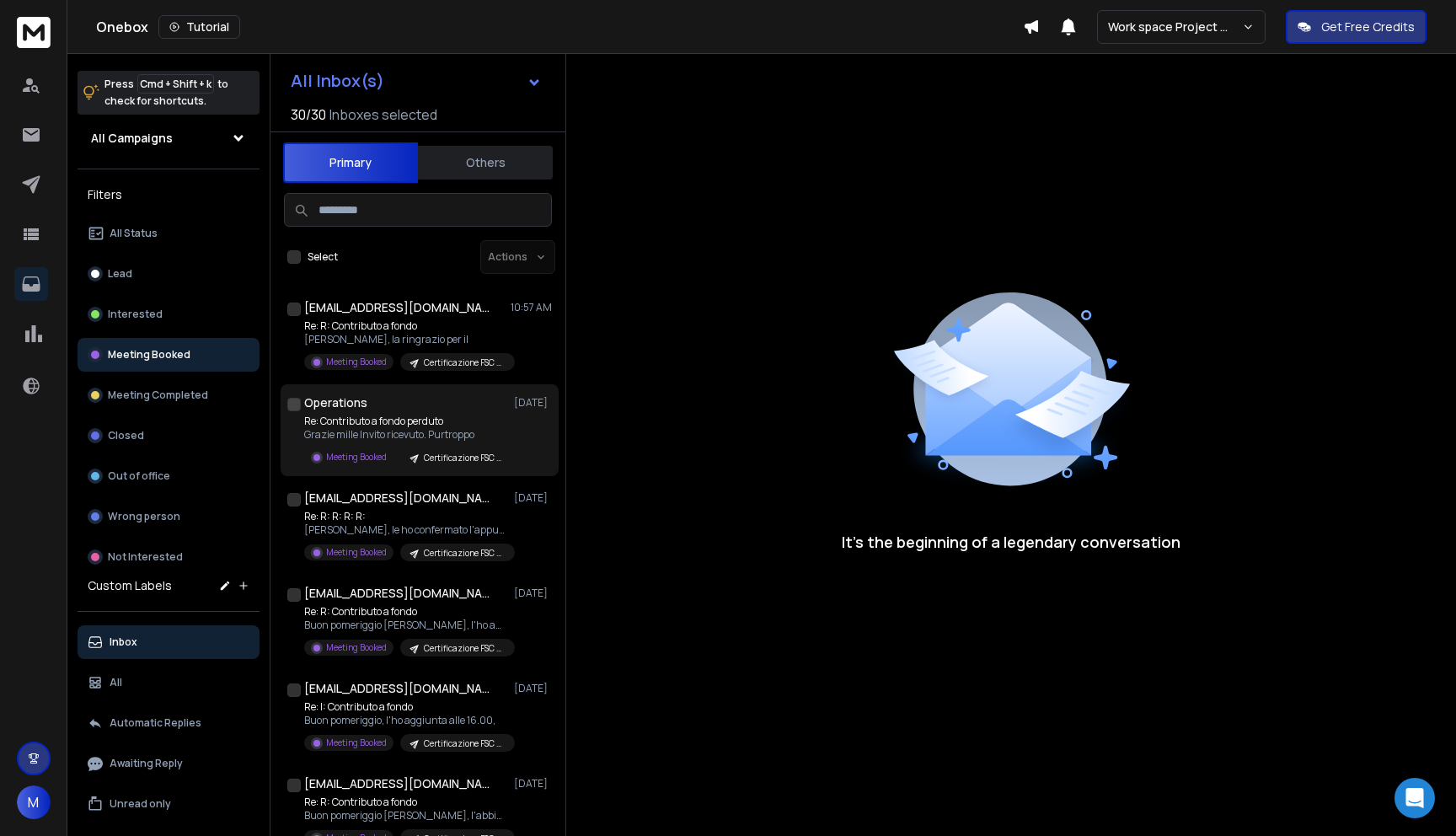
scroll to position [0, 0]
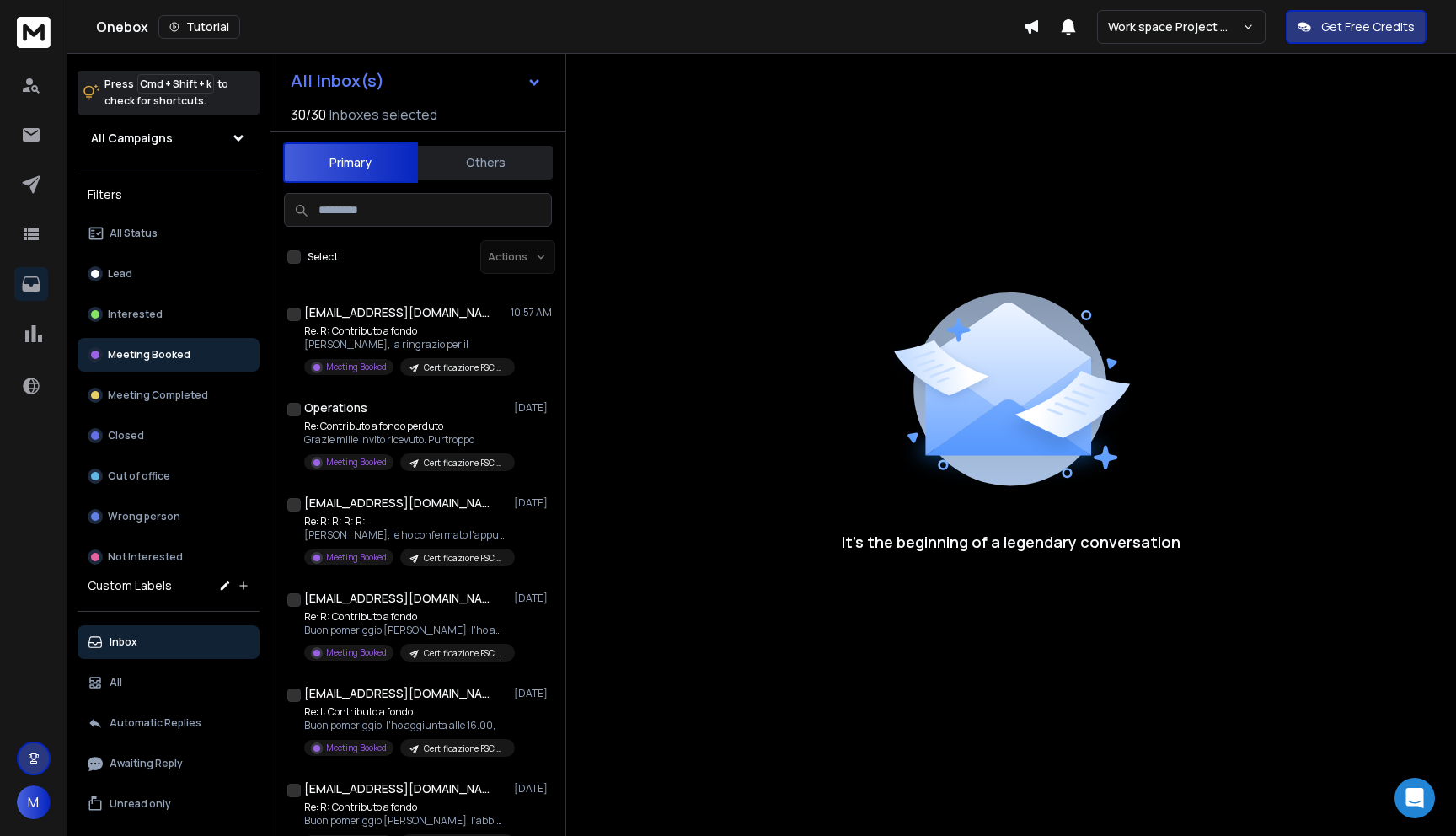
click at [514, 160] on button "Others" at bounding box center [486, 162] width 135 height 37
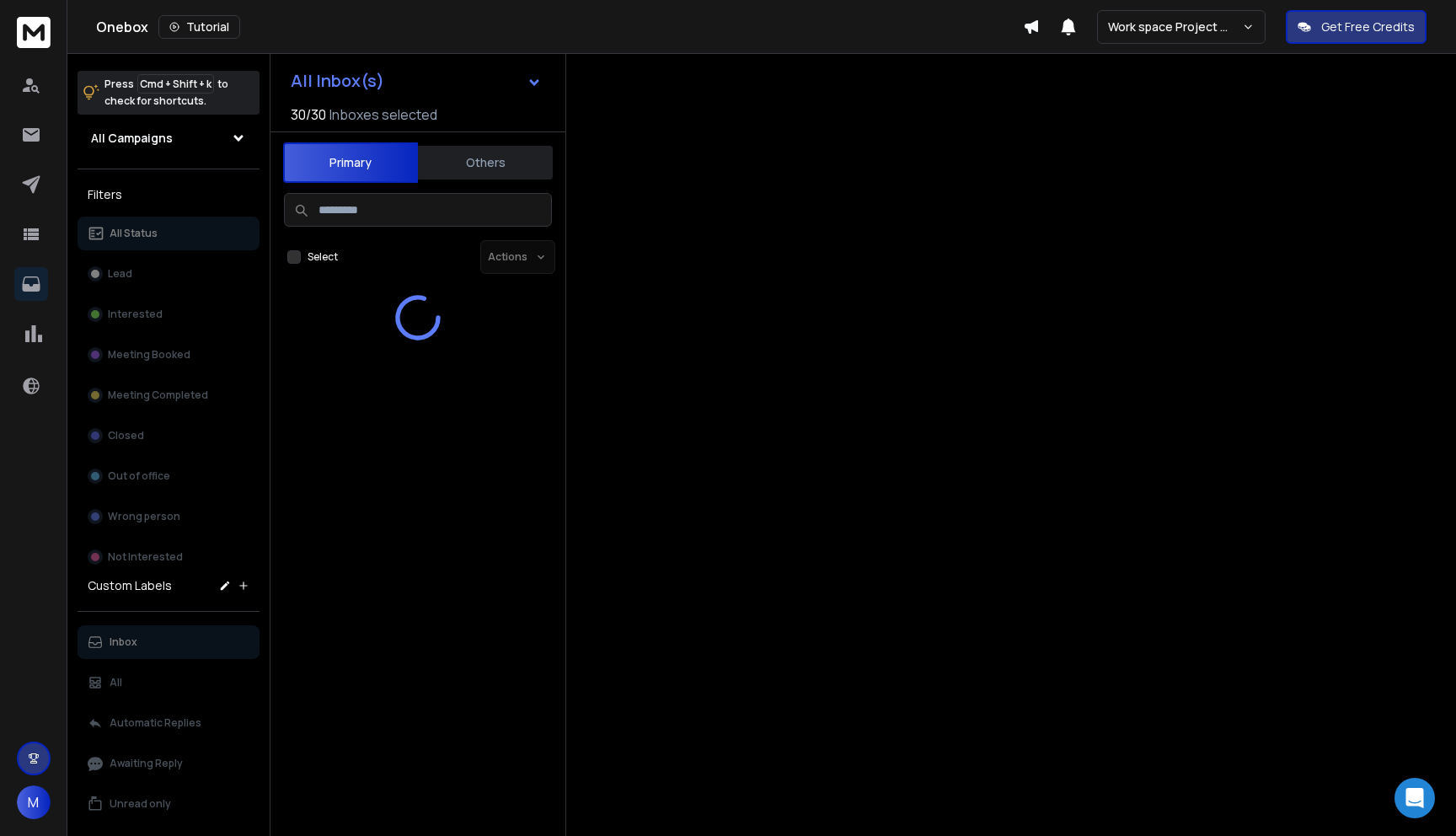
click at [356, 169] on button "Primary" at bounding box center [351, 163] width 135 height 41
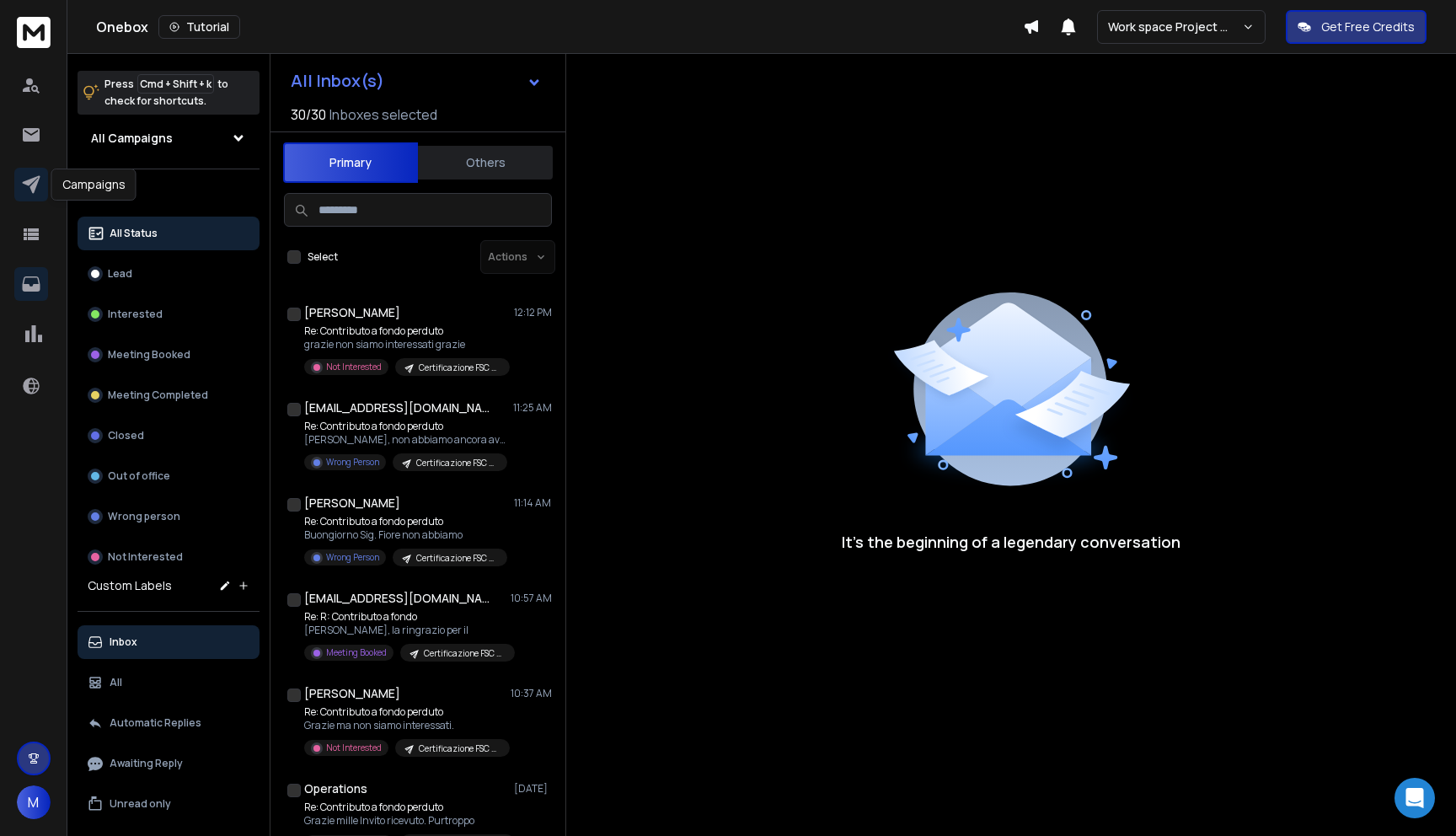
click at [36, 184] on icon at bounding box center [31, 185] width 18 height 18
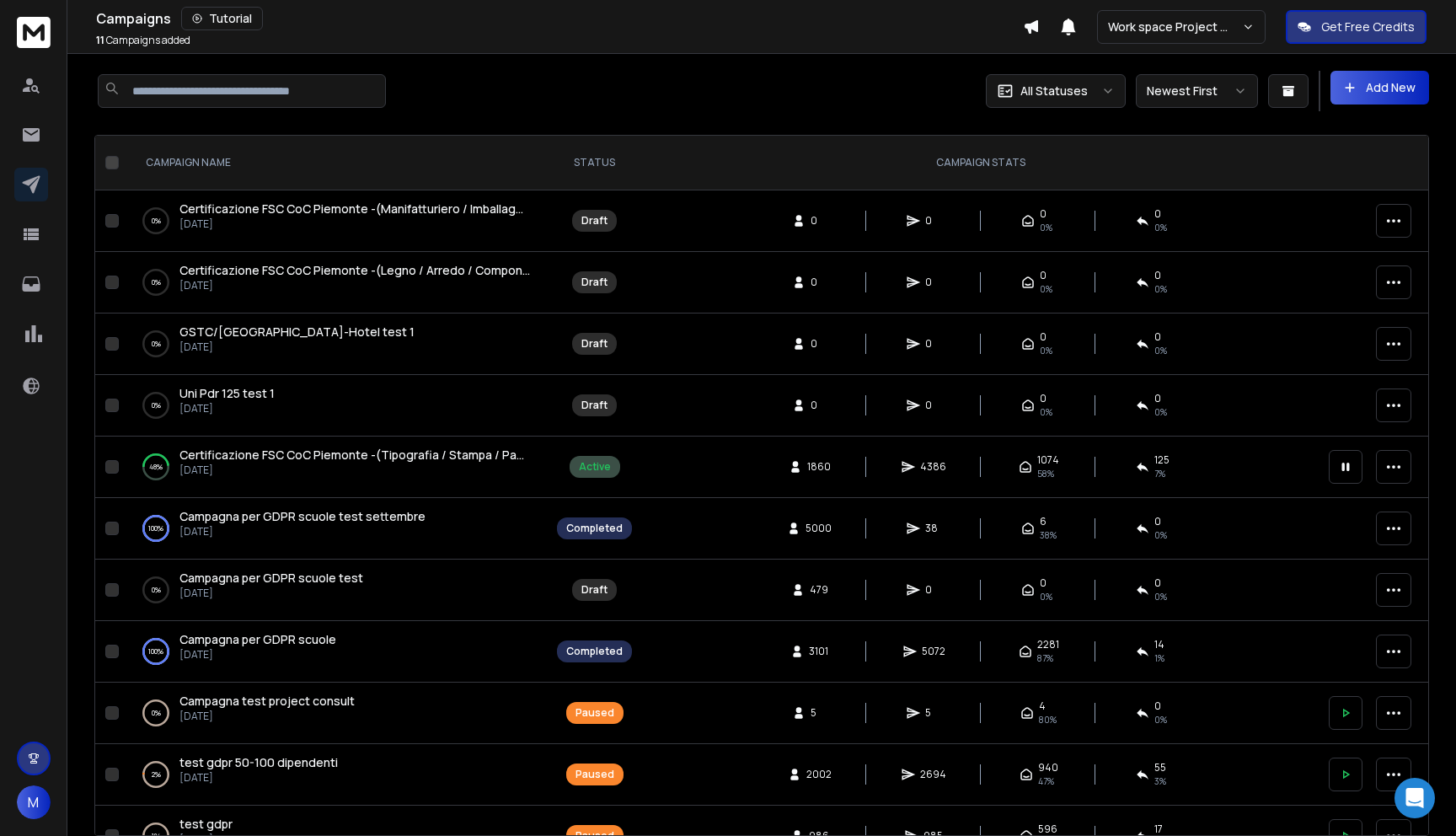
click at [452, 456] on span "Certificazione FSC CoC Piemonte -(Tipografia / Stampa / Packaging / Carta) Test…" at bounding box center [411, 454] width 464 height 16
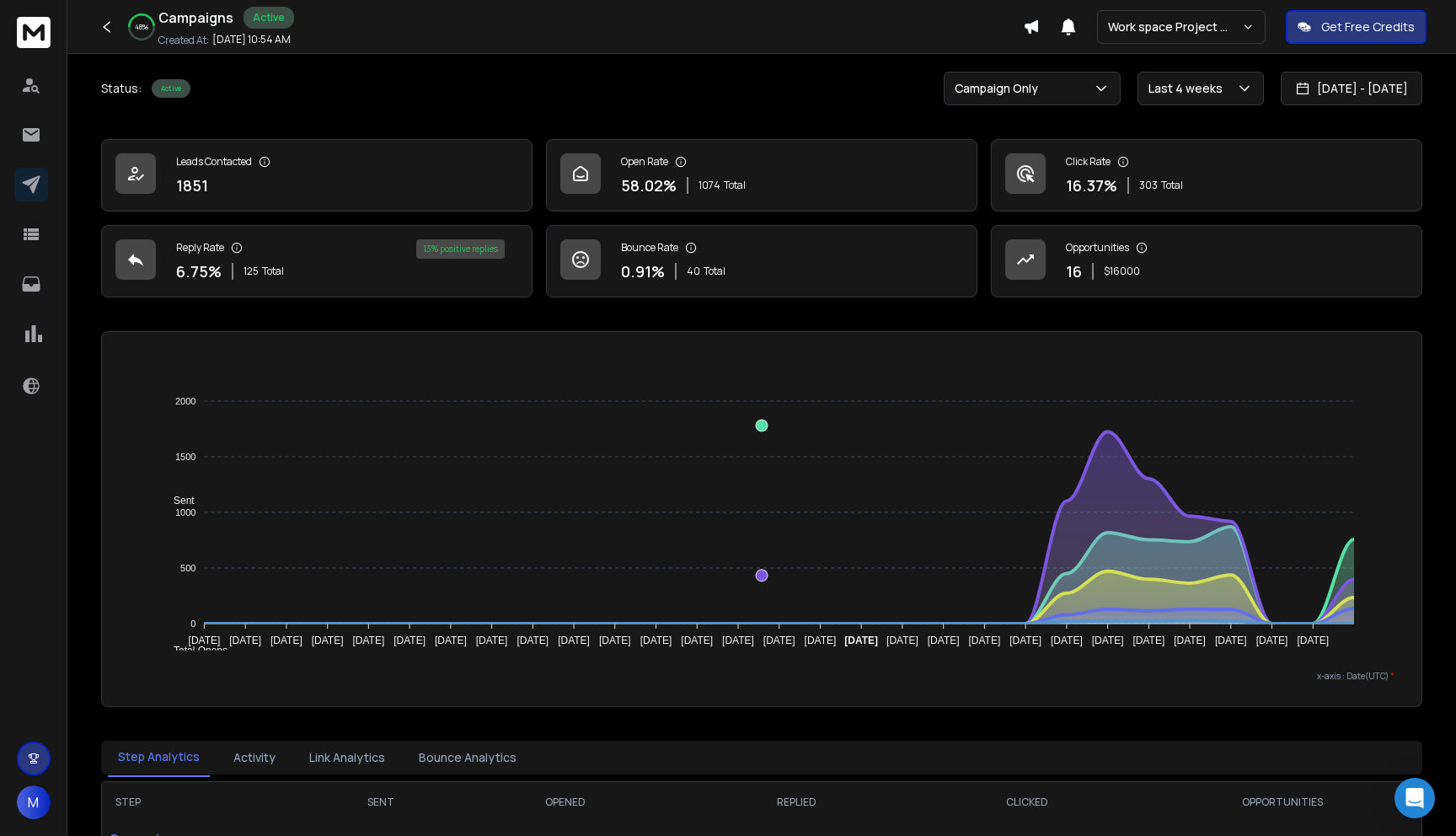
scroll to position [361, 0]
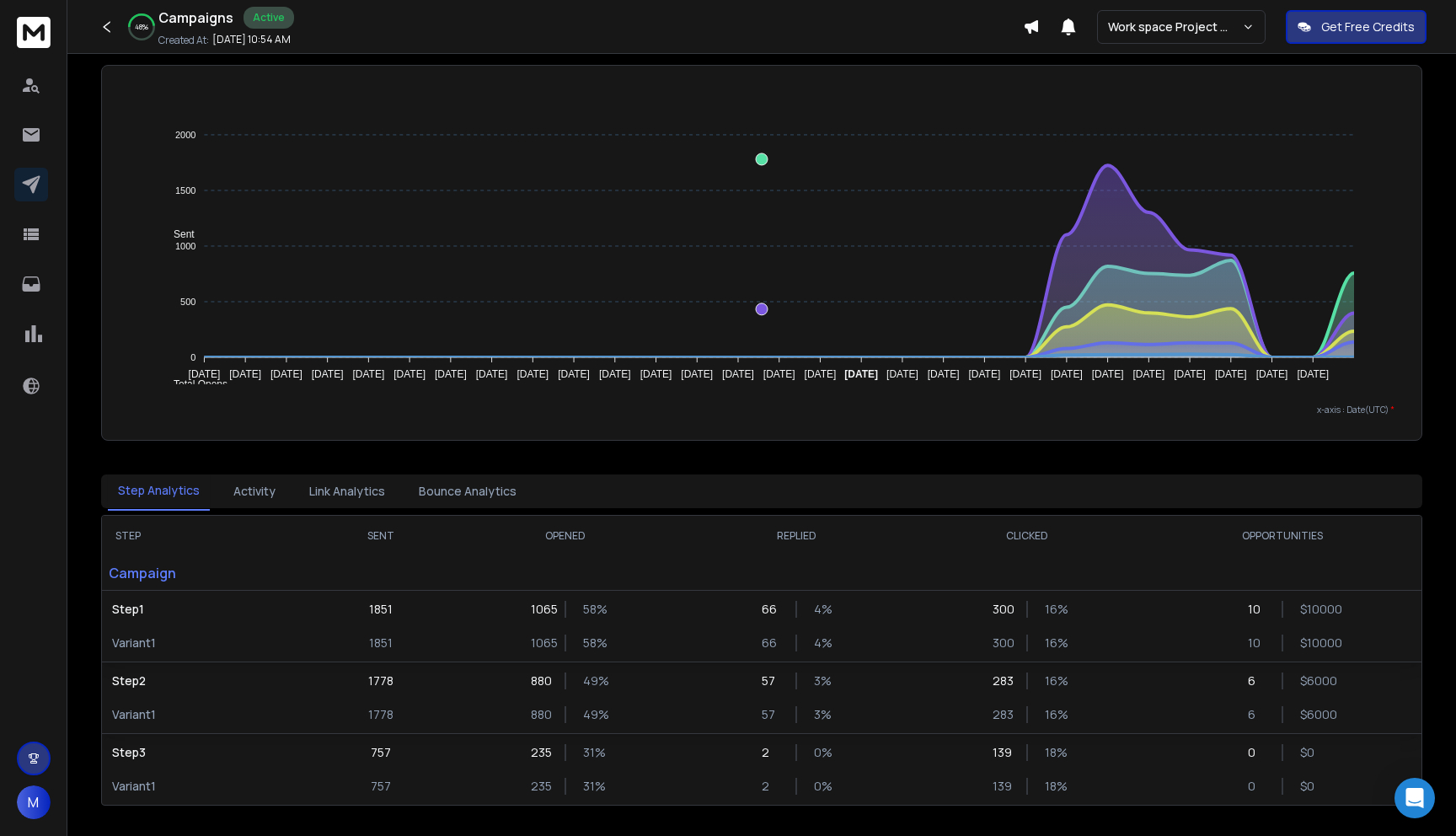
click at [340, 486] on button "Link Analytics" at bounding box center [347, 491] width 96 height 37
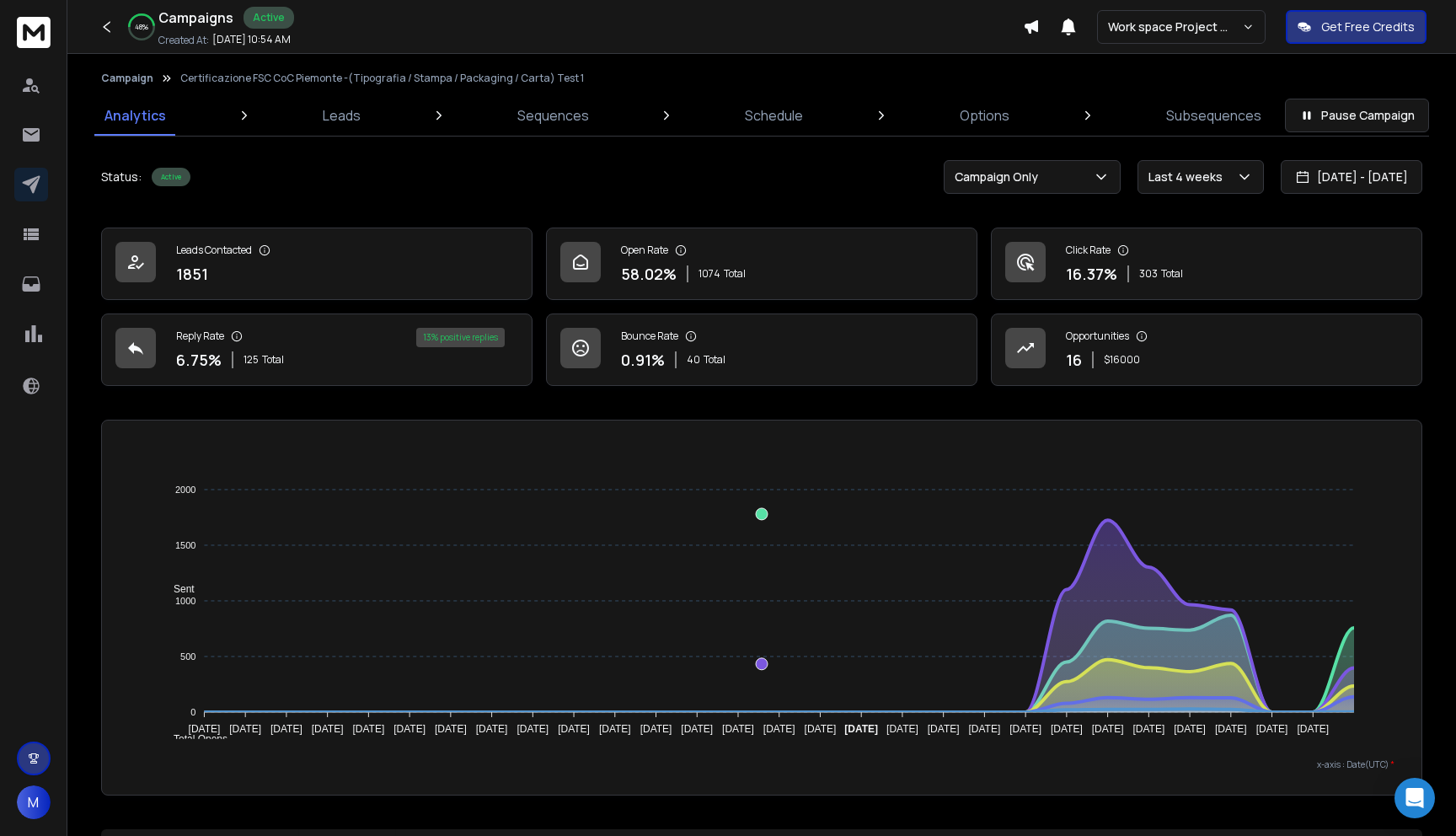
scroll to position [0, 0]
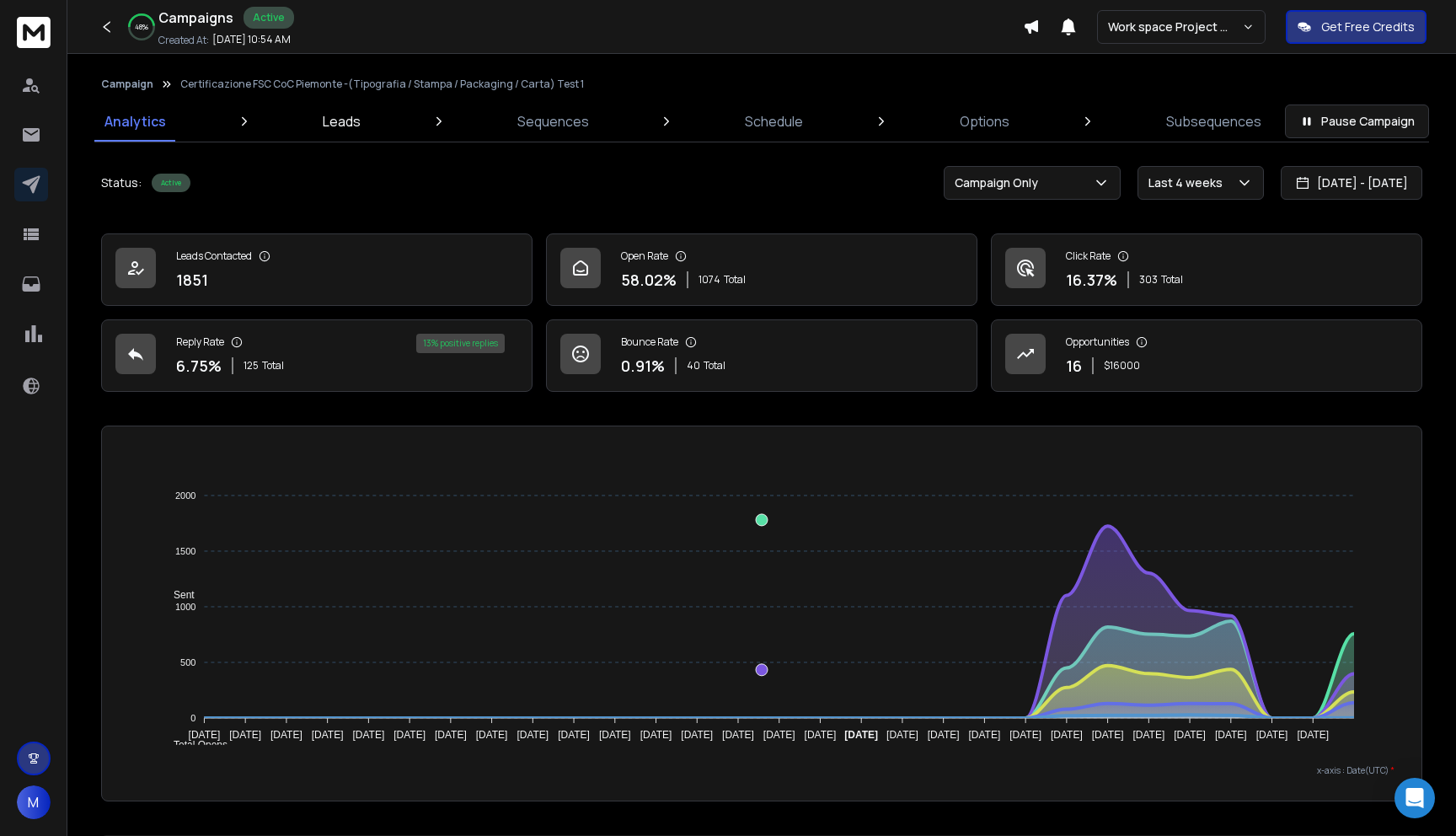
click at [348, 124] on p "Leads" at bounding box center [342, 121] width 38 height 20
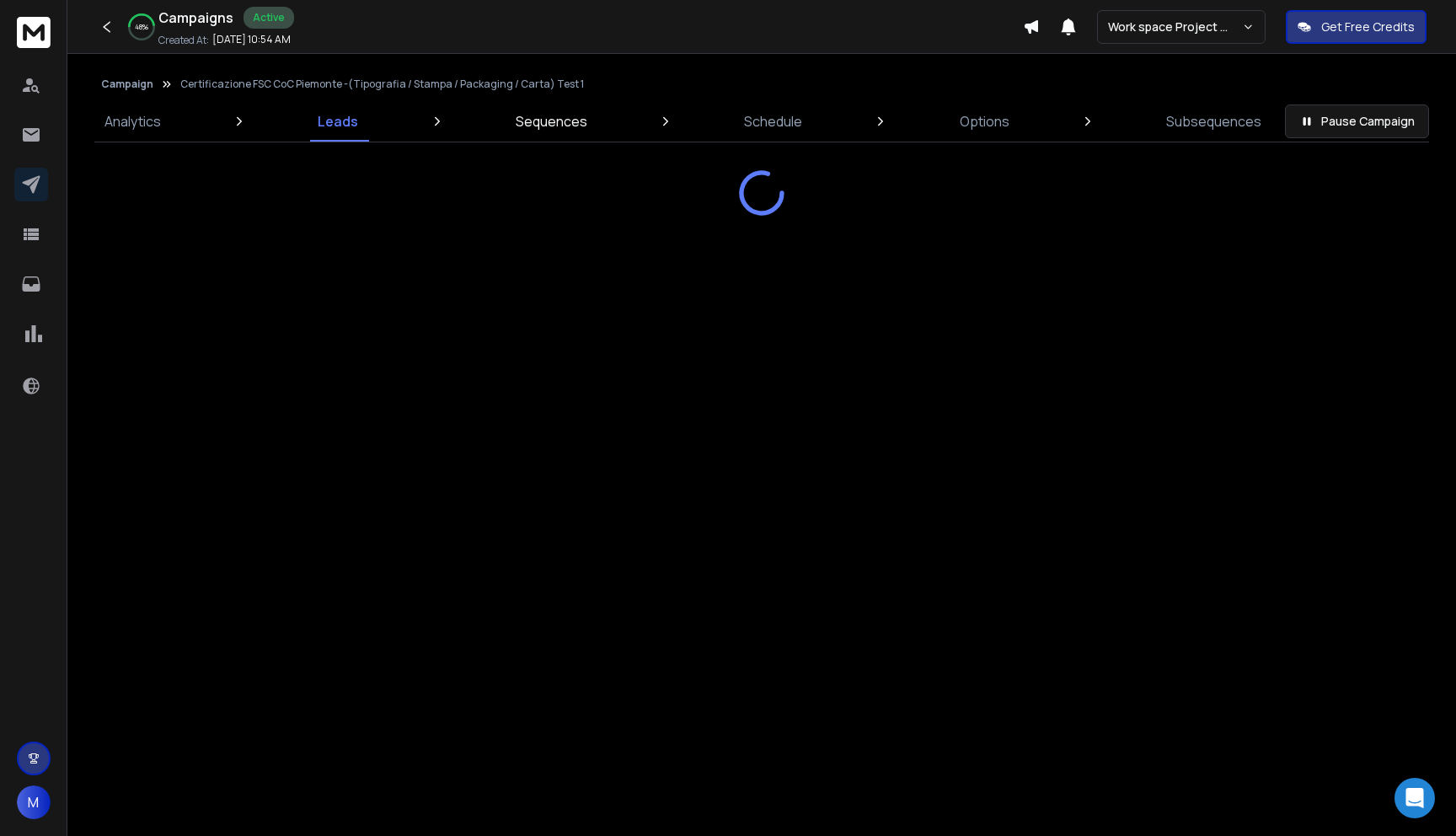
click at [563, 123] on p "Sequences" at bounding box center [551, 121] width 71 height 20
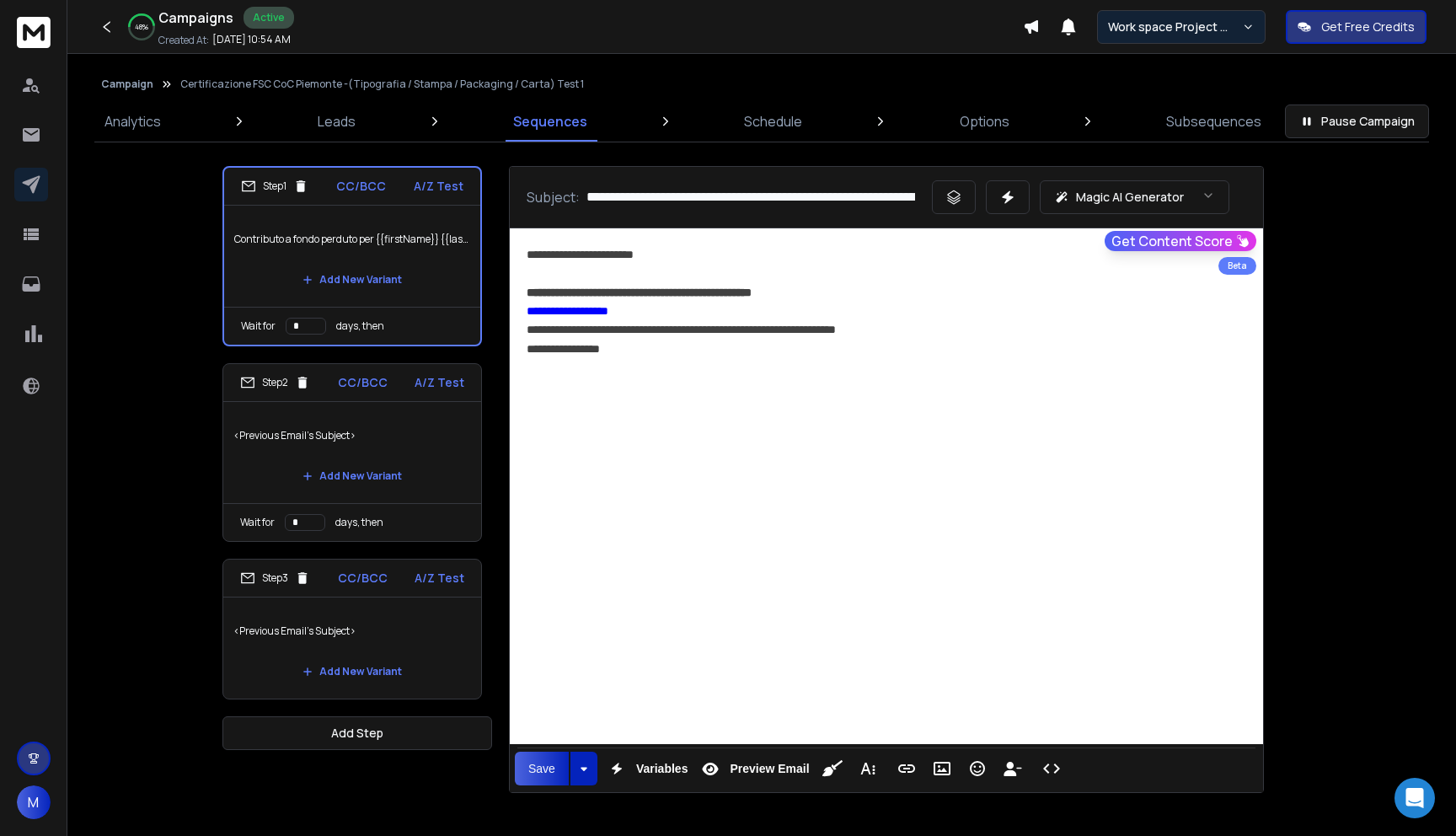
click at [1200, 20] on p "Work space Project Consulting" at bounding box center [1175, 27] width 134 height 17
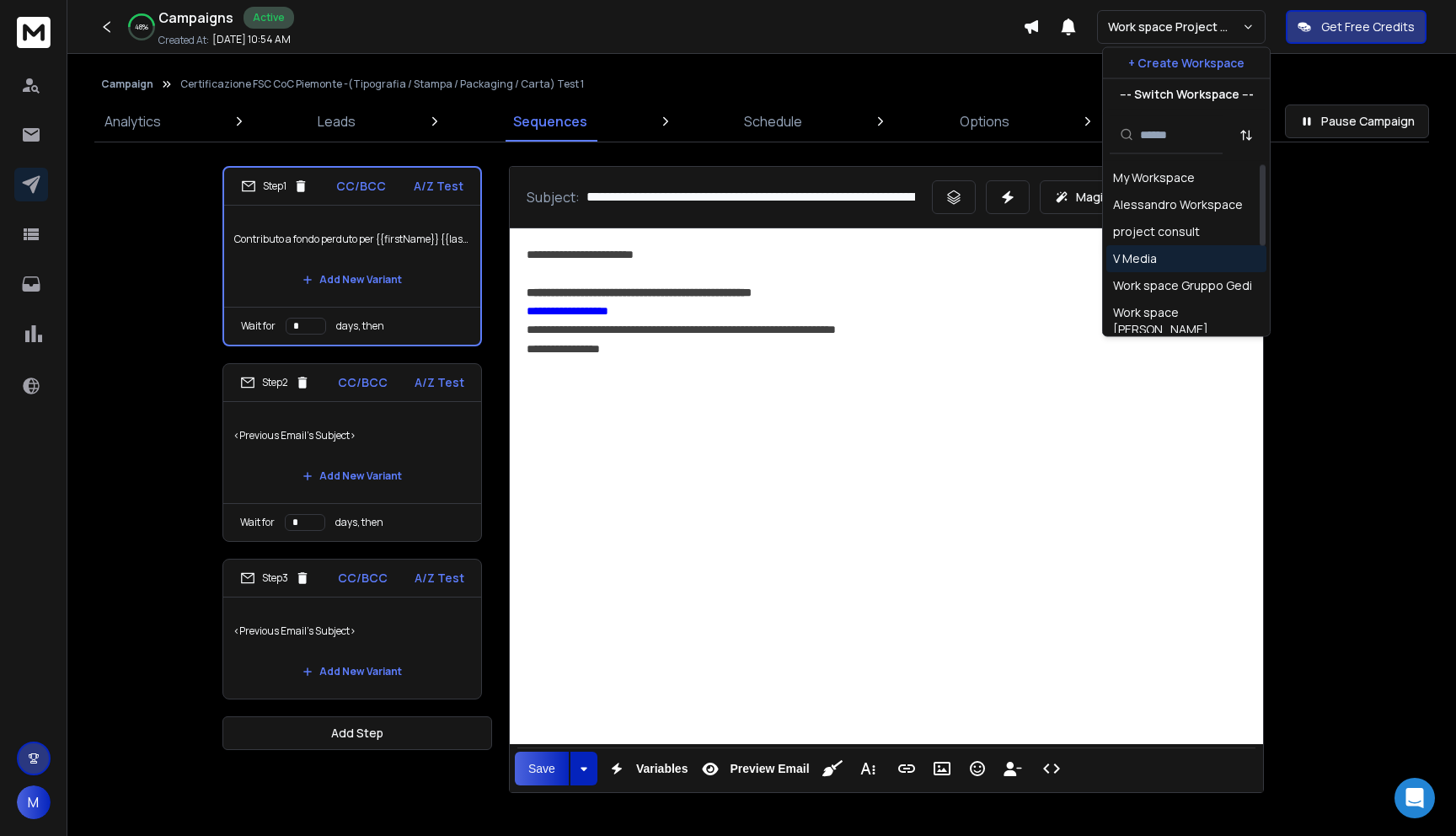
click at [1168, 258] on div "V Media" at bounding box center [1185, 258] width 160 height 27
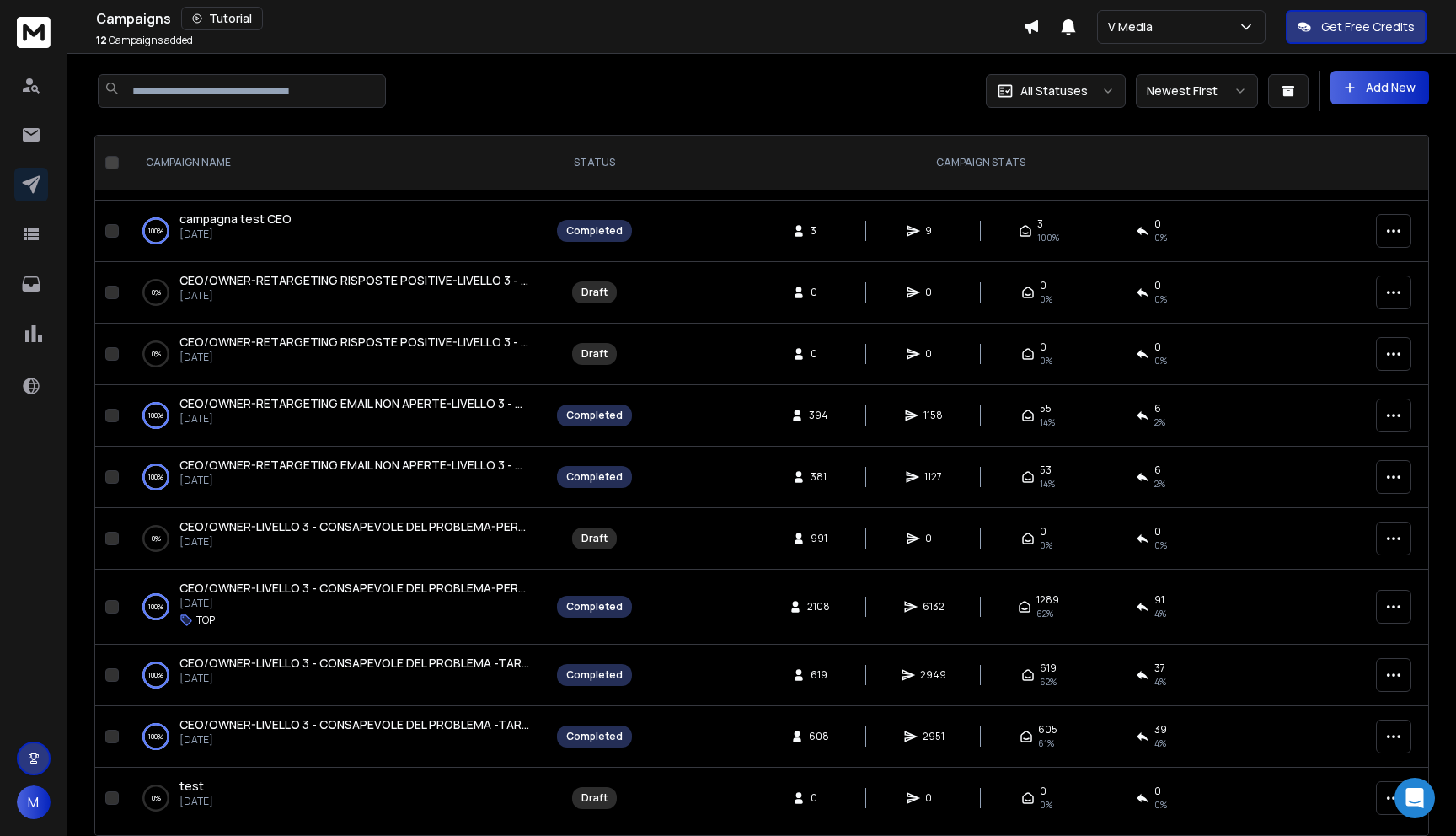
scroll to position [120, 0]
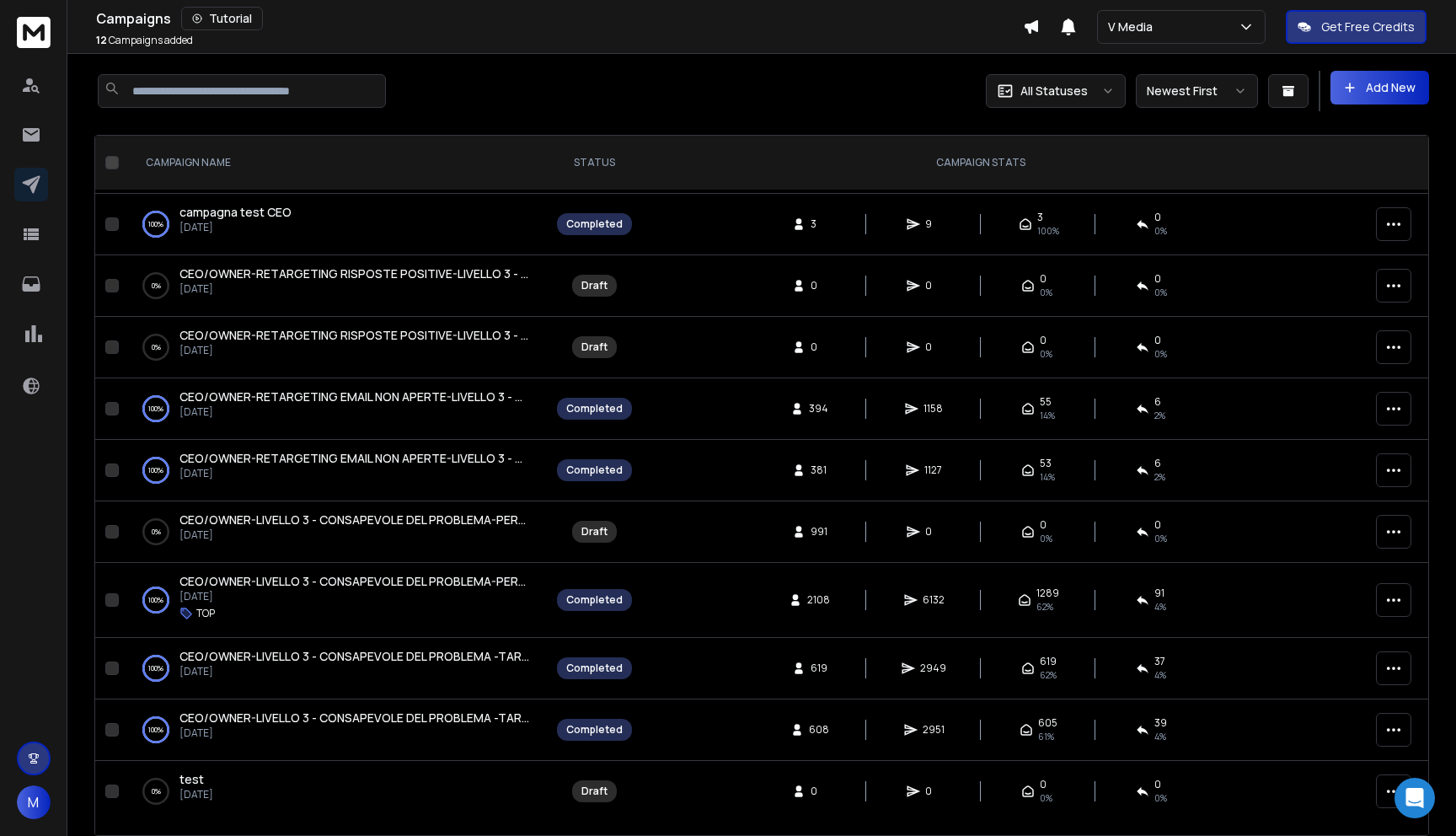
click at [324, 589] on link "CEO/OWNER-LIVELLO 3 - CONSAPEVOLE DEL PROBLEMA-PERSONALIZZAZIONI TARGET A-TEST 1" at bounding box center [355, 581] width 351 height 17
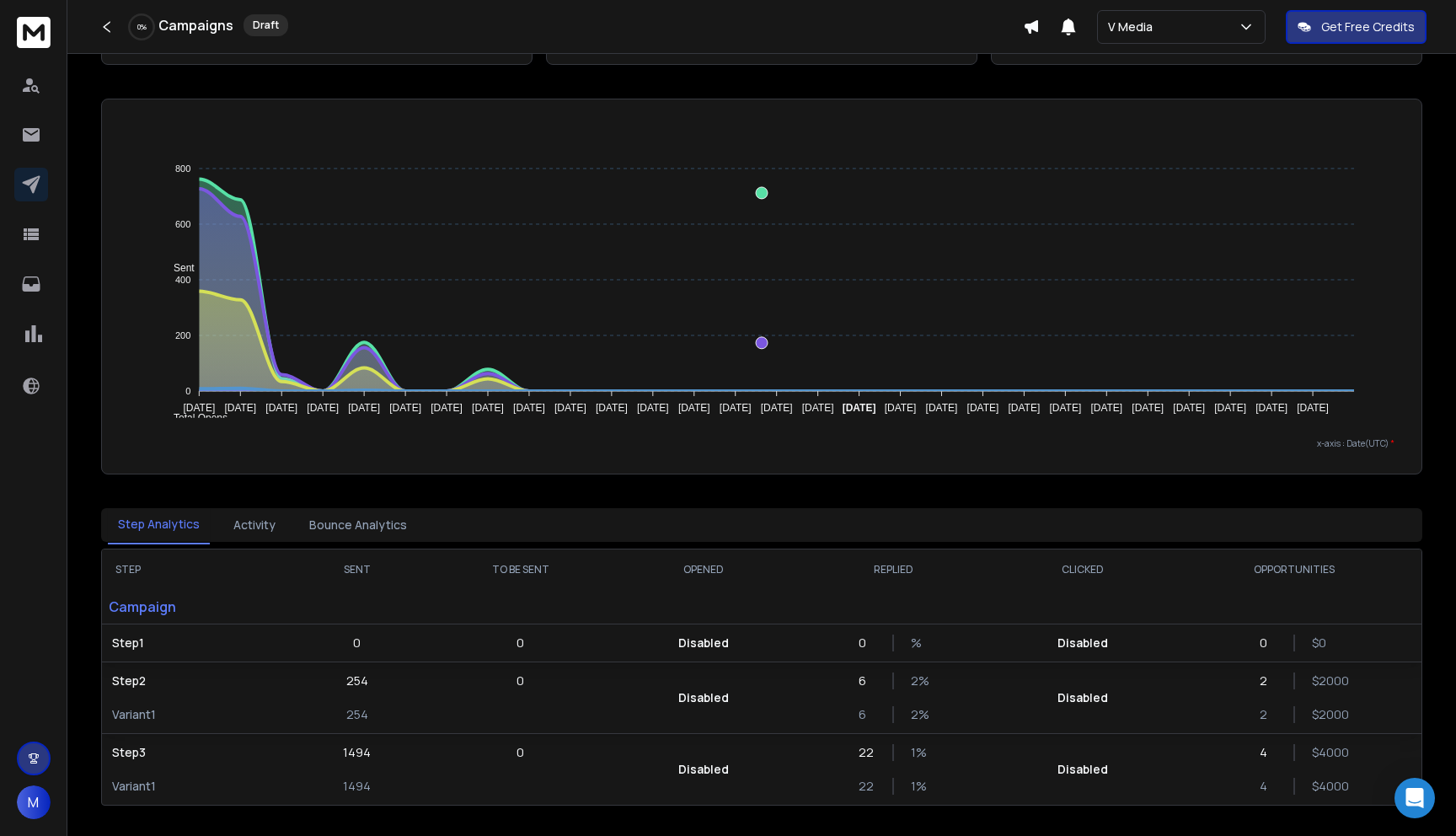
scroll to position [327, 0]
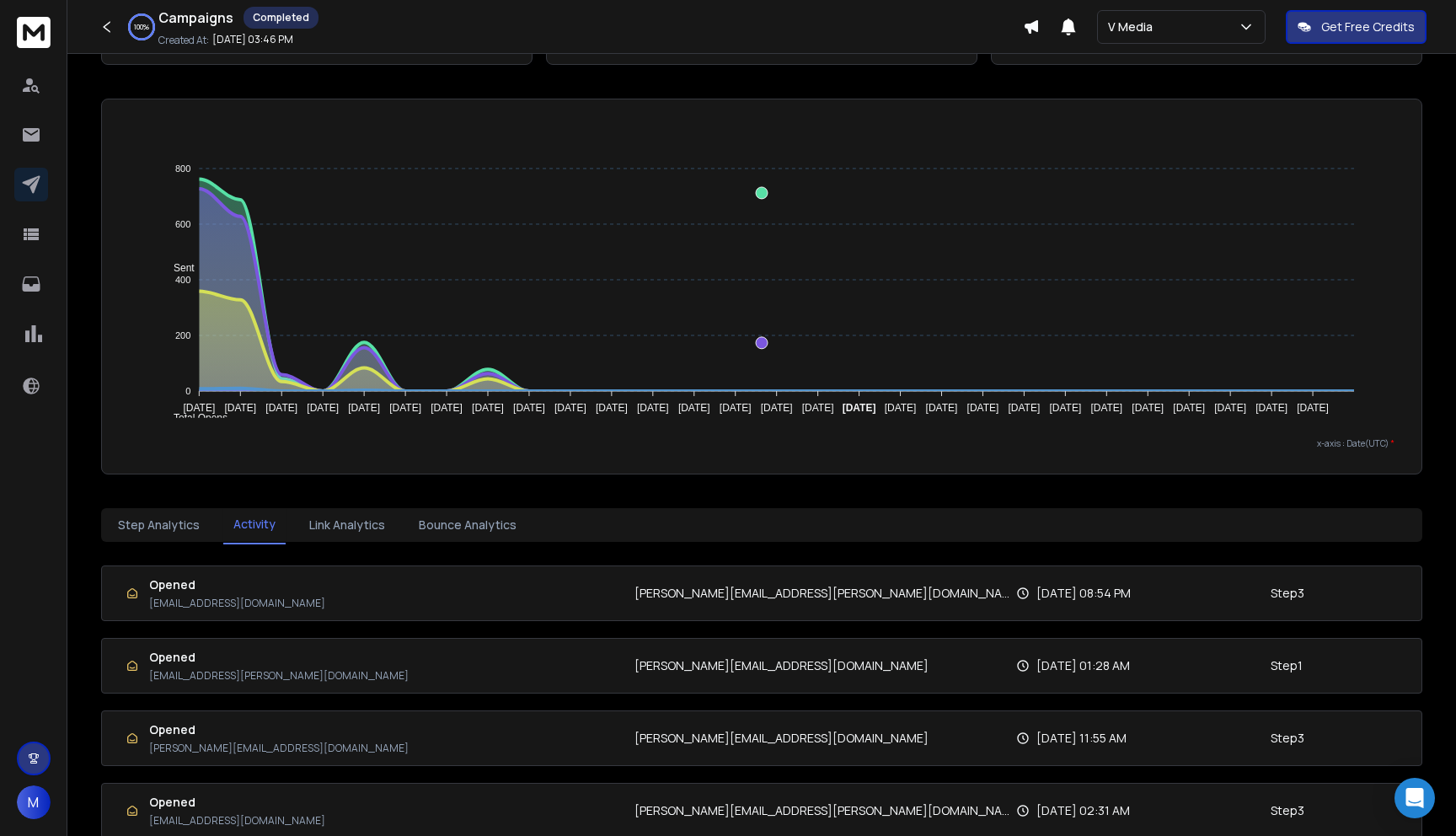
click at [261, 526] on button "Activity" at bounding box center [254, 525] width 62 height 39
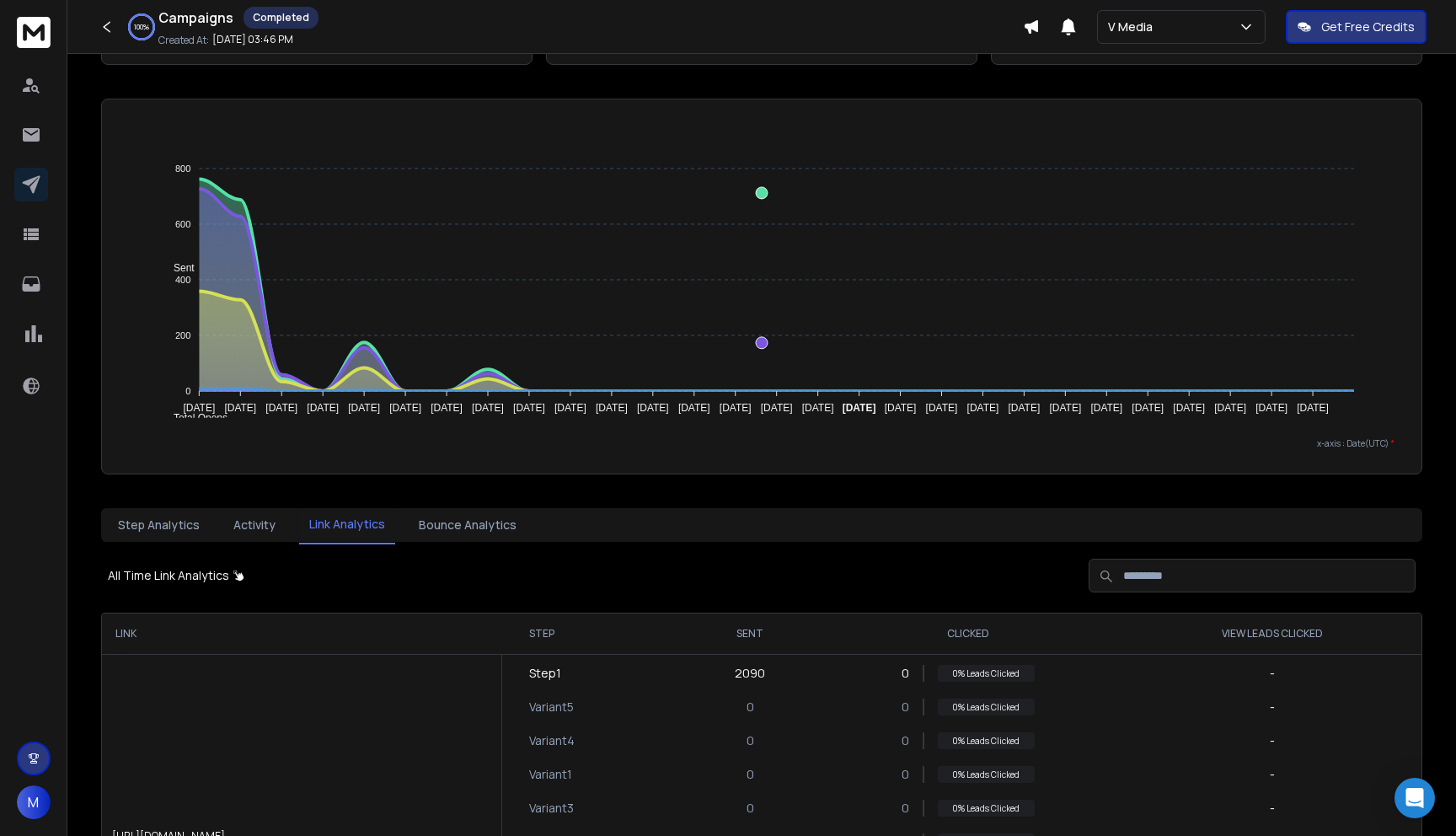
click at [353, 518] on button "Link Analytics" at bounding box center [347, 525] width 96 height 39
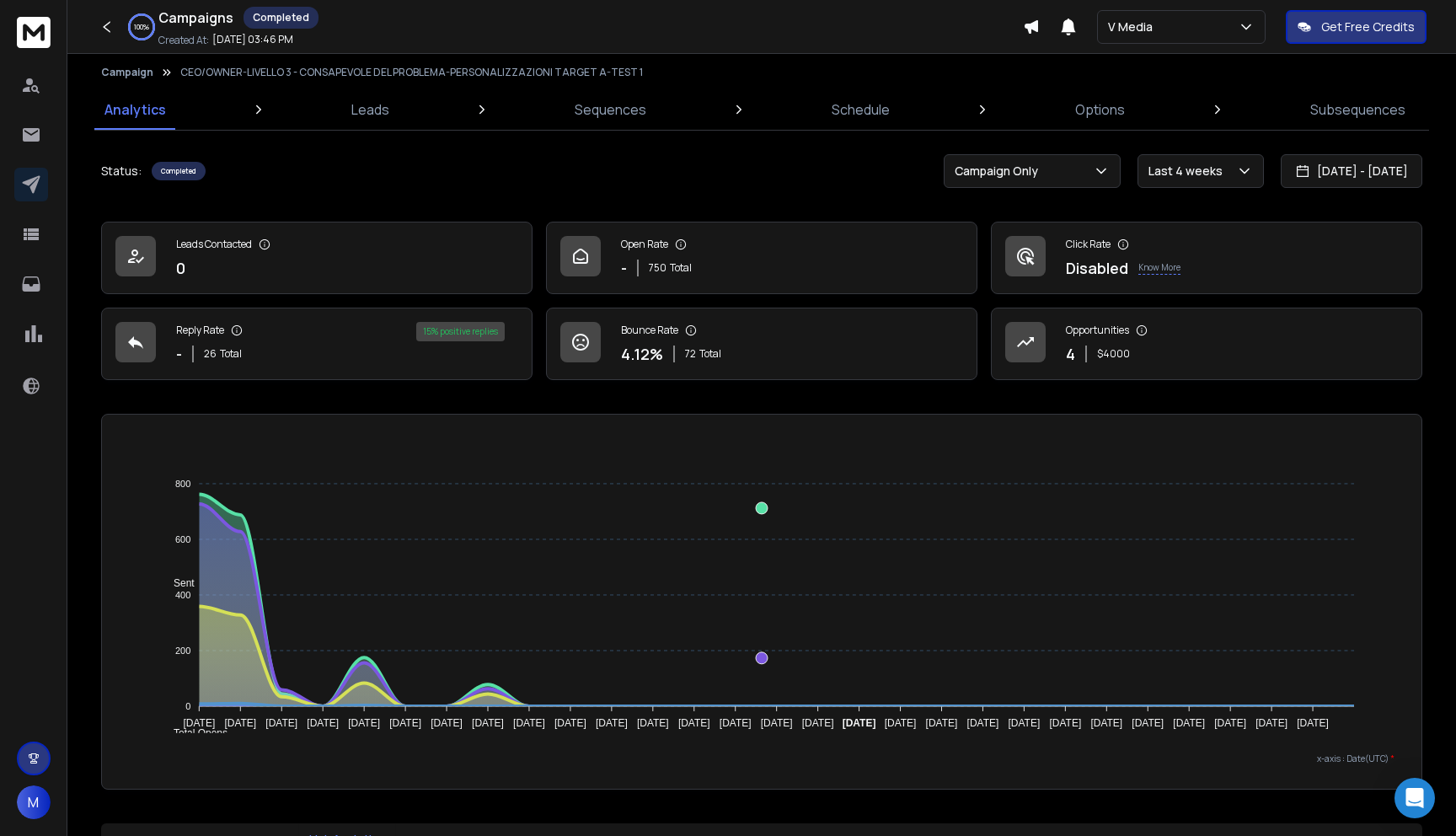
scroll to position [0, 0]
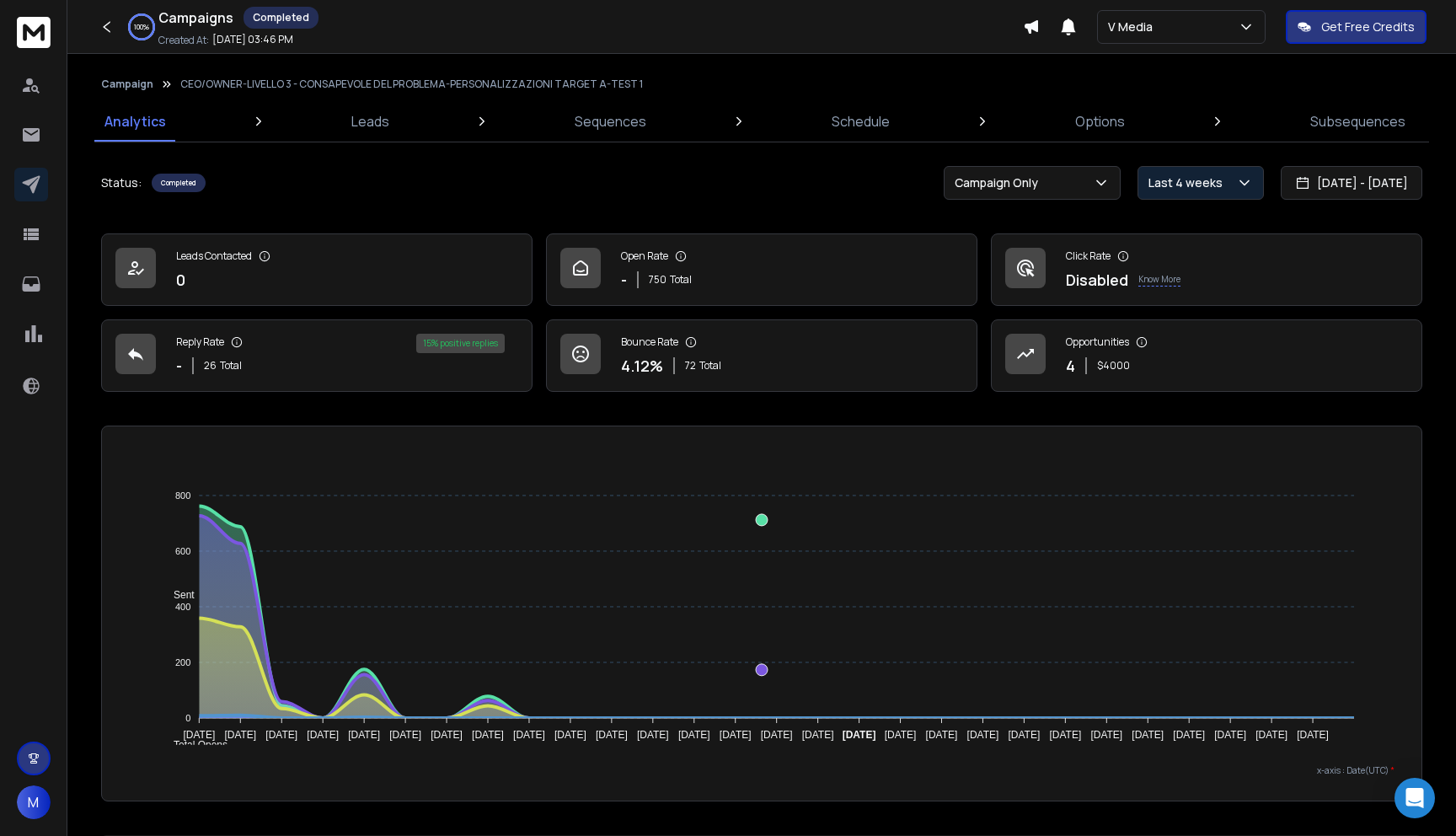
click at [1152, 182] on p "Last 4 weeks" at bounding box center [1189, 182] width 81 height 17
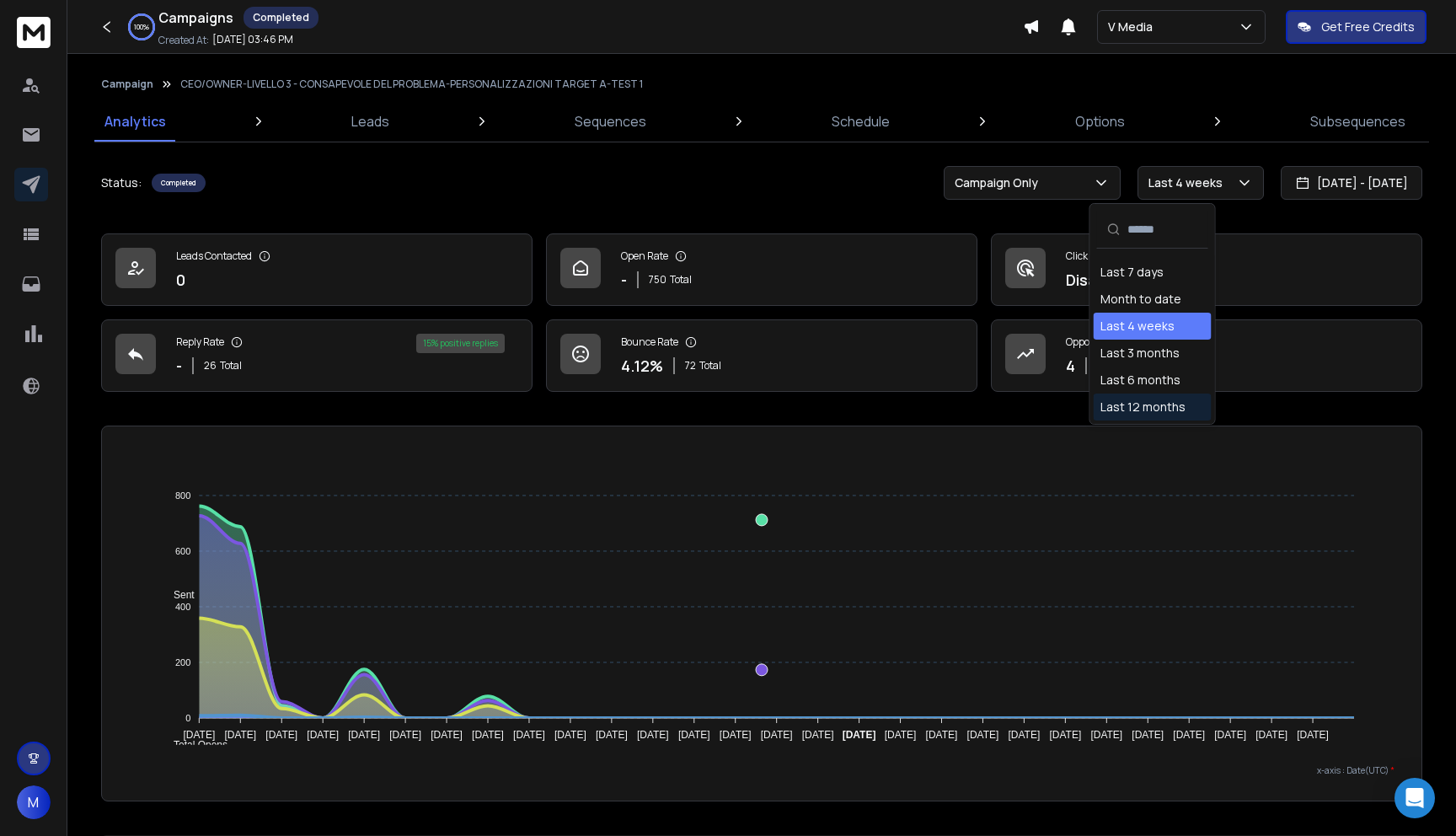
click at [1143, 401] on div "Last 12 months" at bounding box center [1143, 407] width 85 height 17
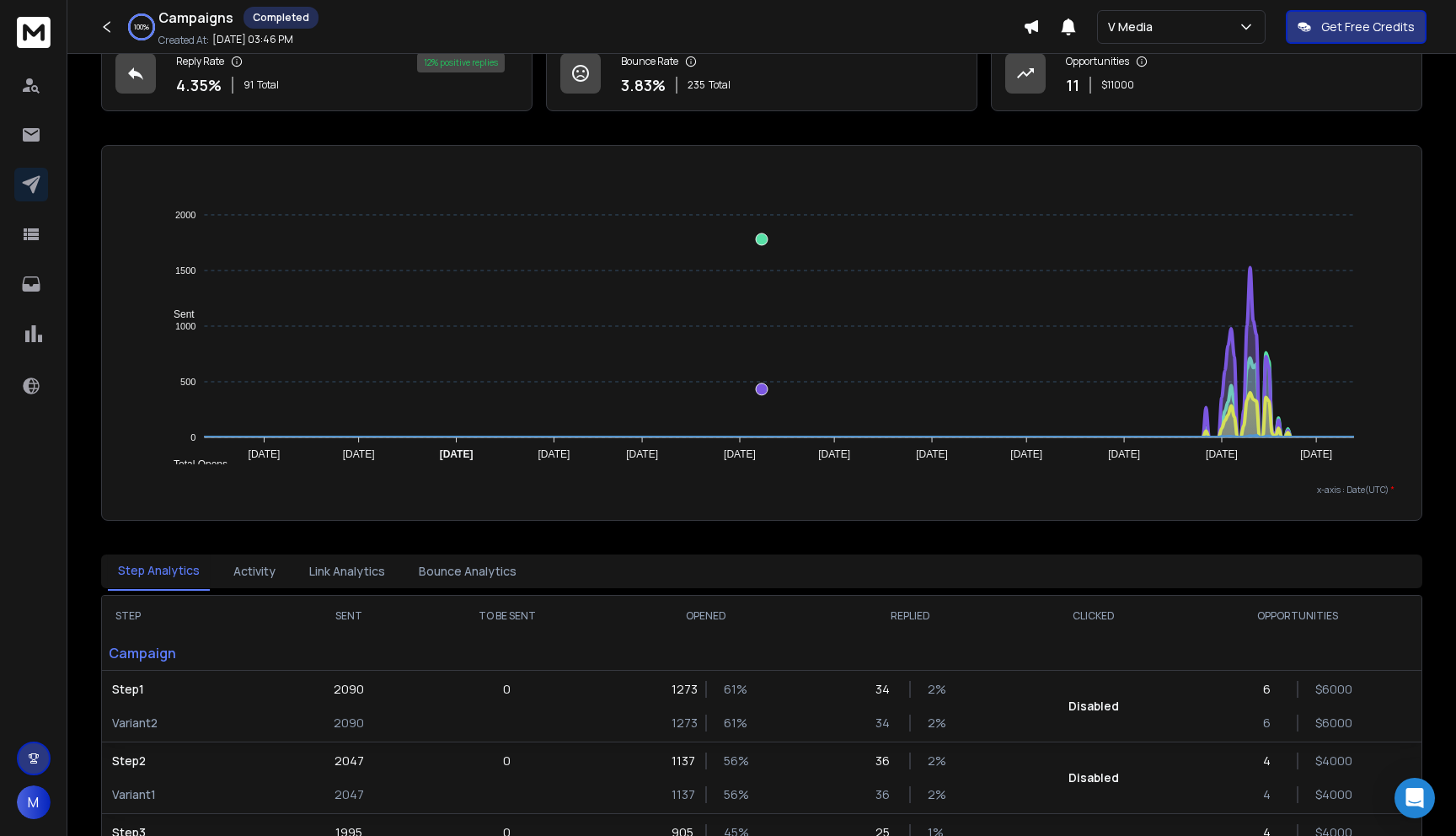
scroll to position [361, 0]
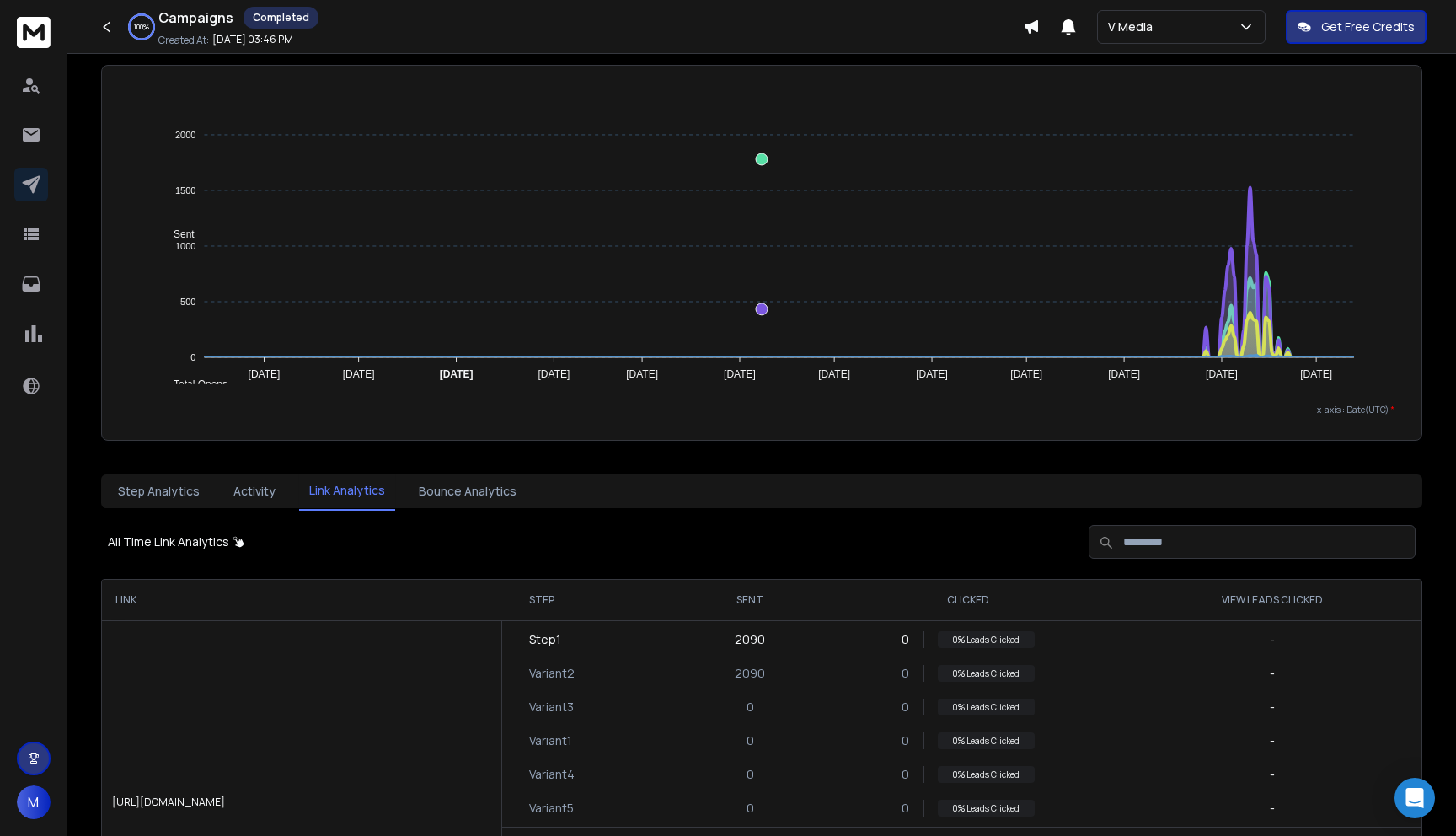
click at [373, 485] on button "Link Analytics" at bounding box center [347, 491] width 96 height 39
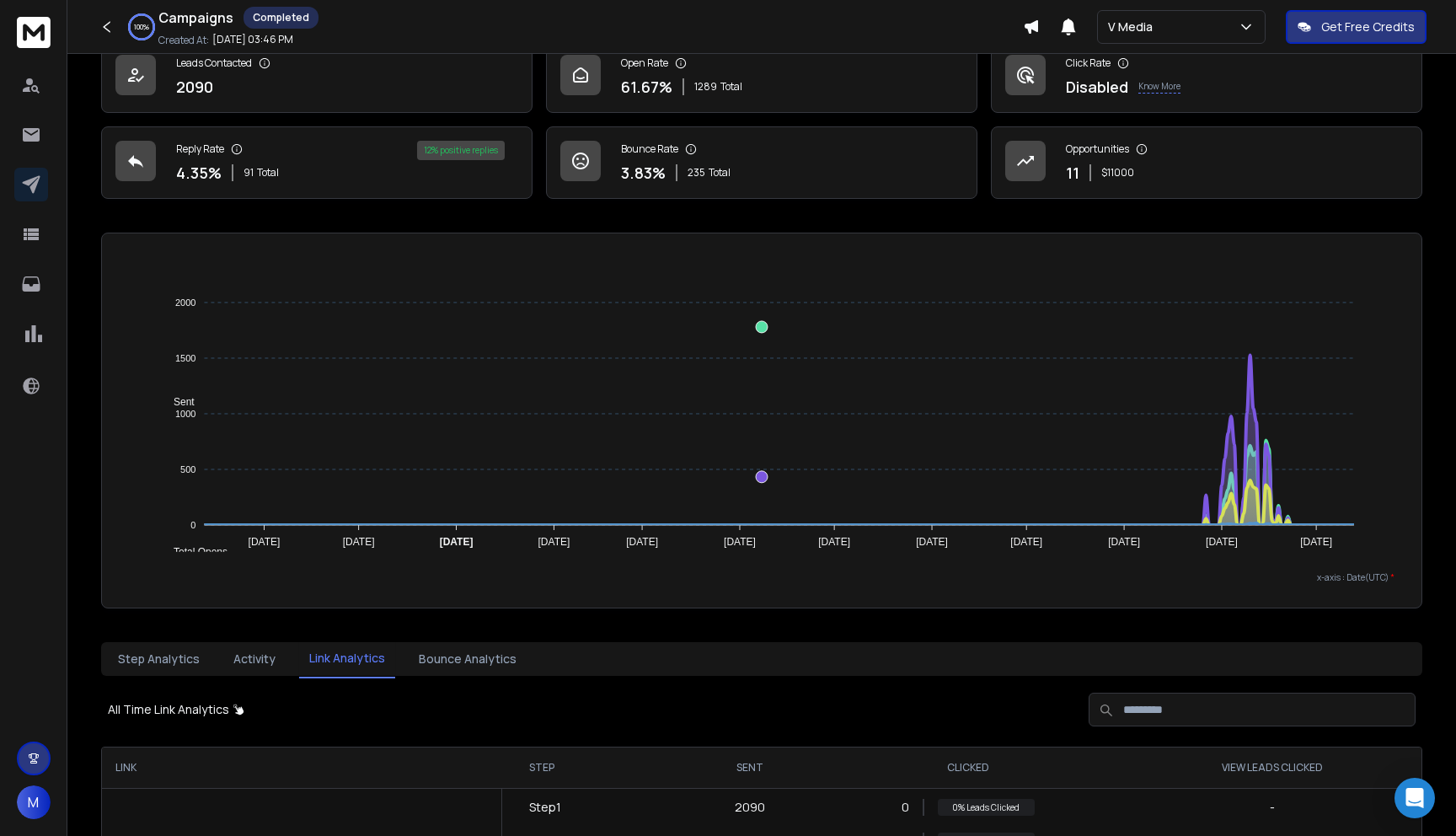
scroll to position [0, 0]
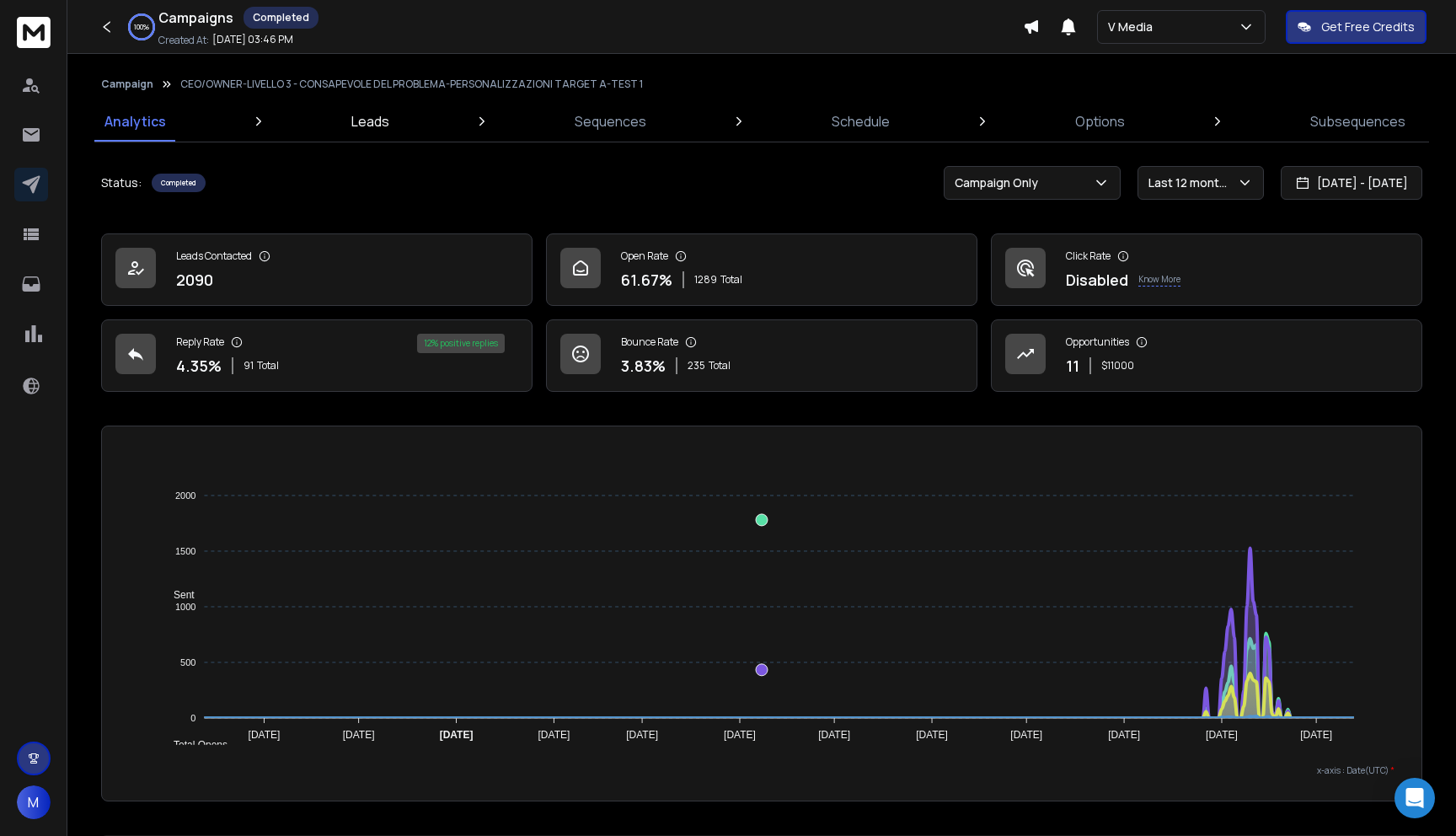
click at [371, 111] on p "Leads" at bounding box center [370, 121] width 38 height 20
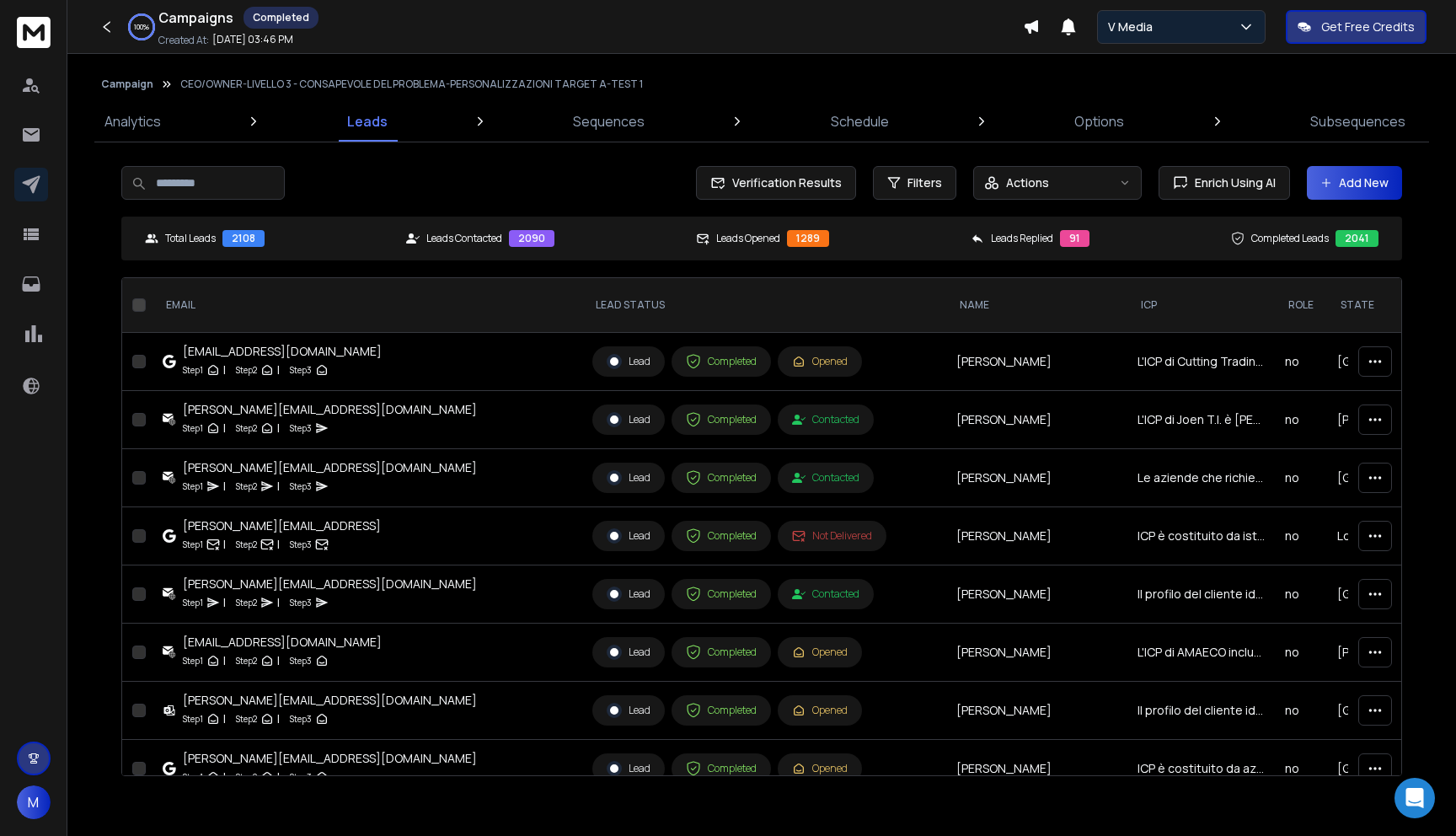
click at [1152, 31] on p "V Media" at bounding box center [1134, 27] width 52 height 17
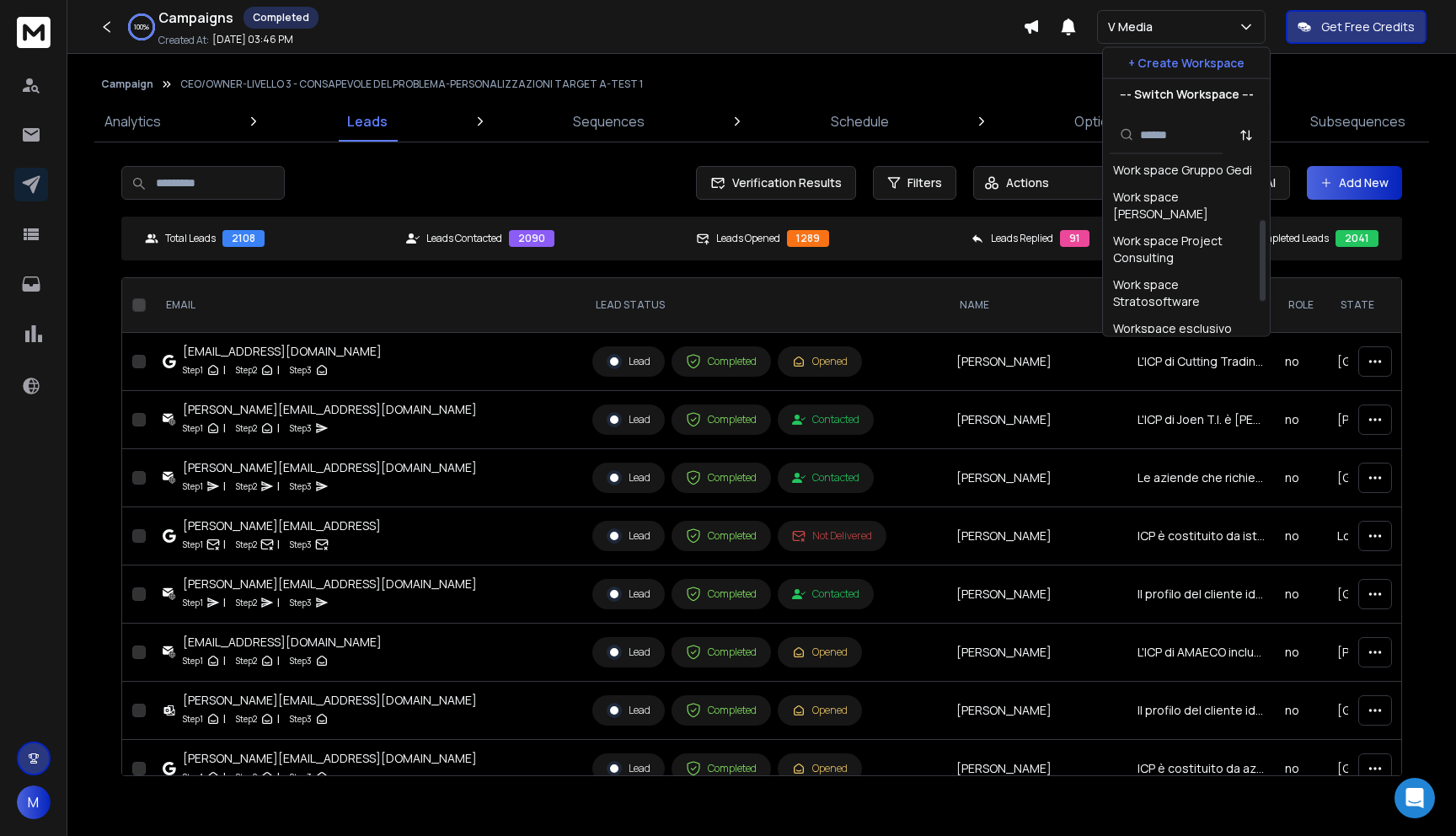
scroll to position [115, 0]
click at [1194, 233] on div "Work space Project Consulting" at bounding box center [1186, 250] width 147 height 34
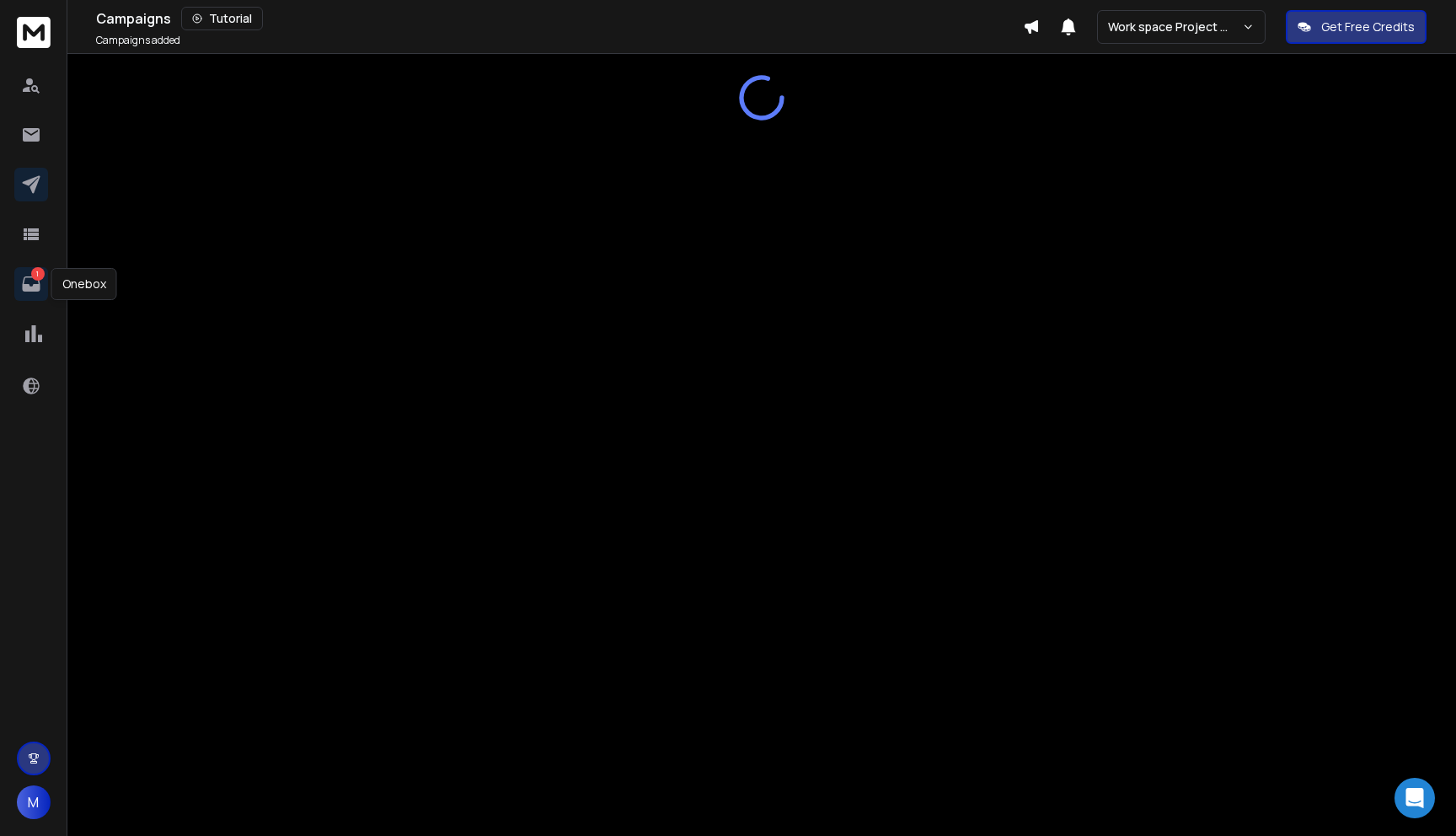
click at [30, 272] on link "1" at bounding box center [31, 284] width 34 height 34
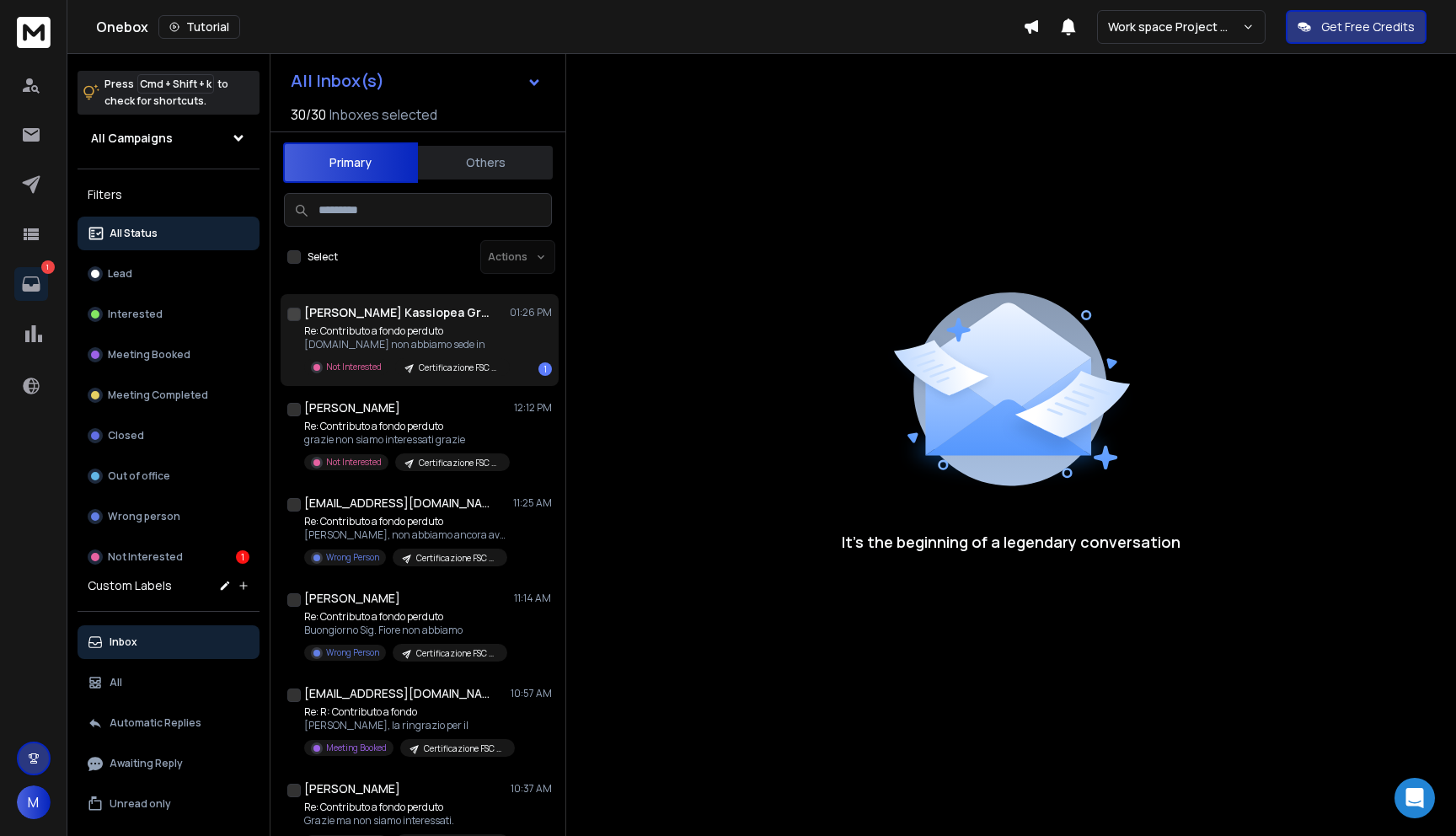
click at [380, 342] on p "[DOMAIN_NAME] non abbiamo sede in" at bounding box center [405, 345] width 202 height 14
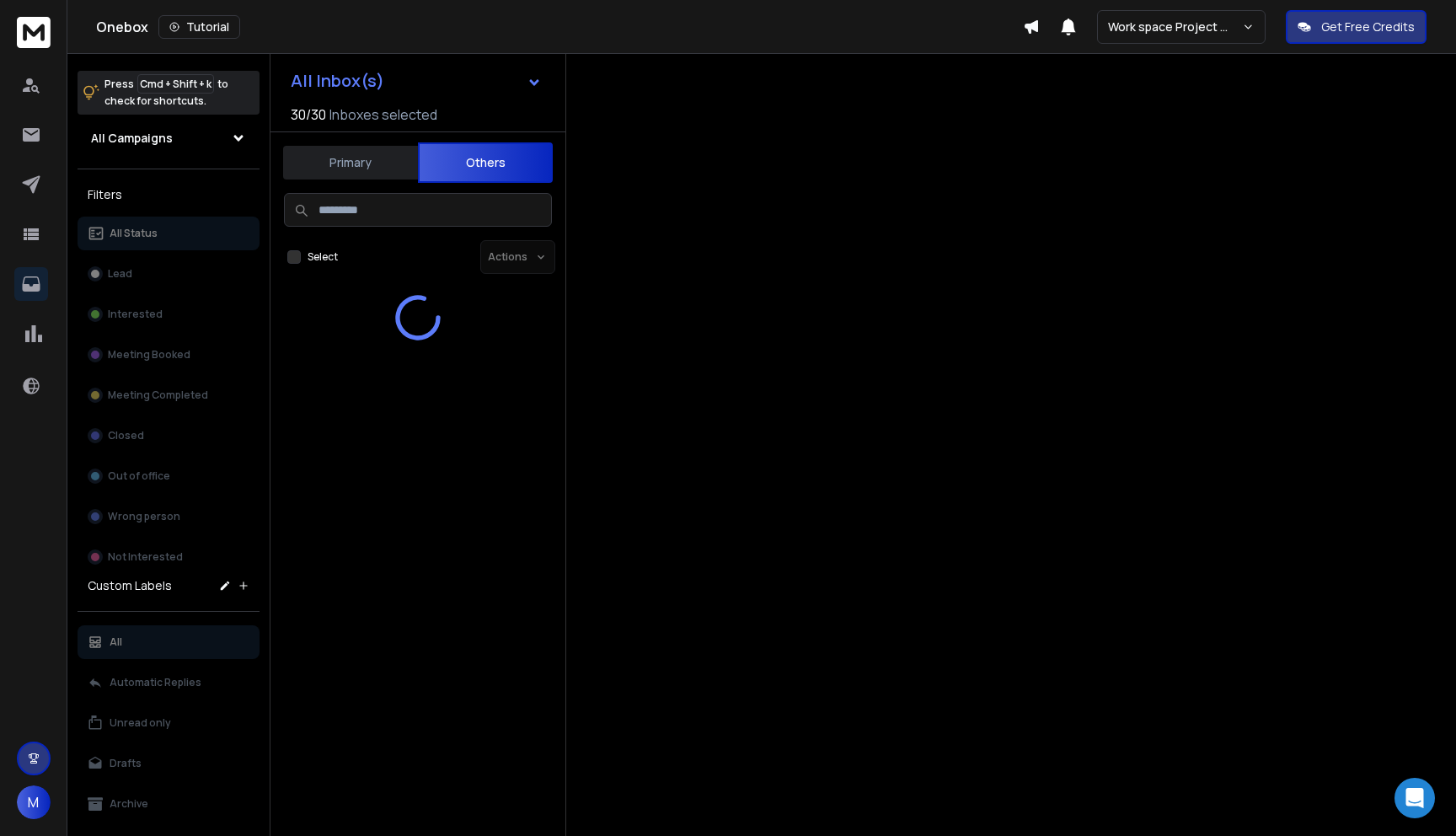
click at [474, 158] on button "Others" at bounding box center [486, 163] width 135 height 41
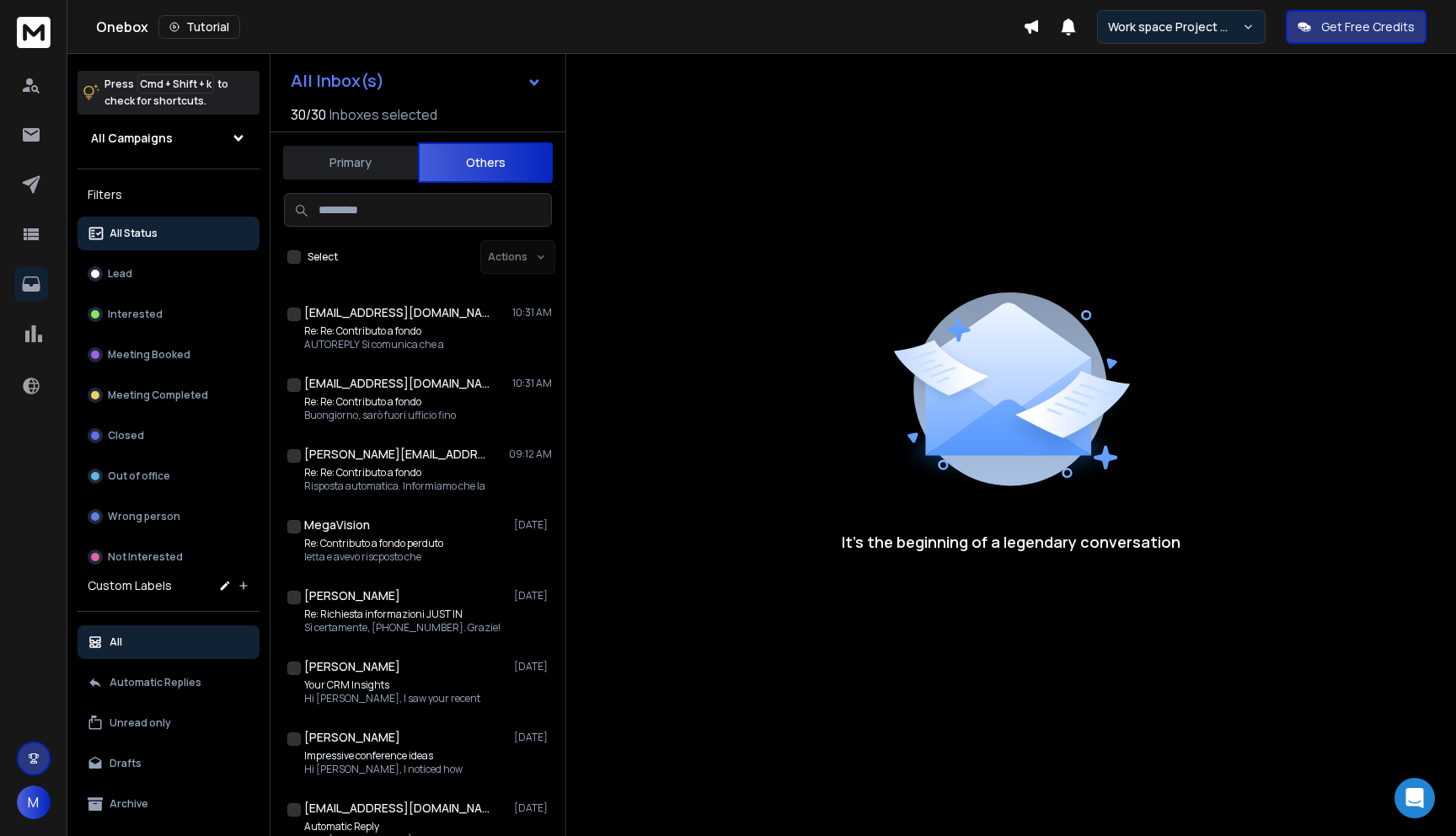
click at [1197, 33] on p "Work space Project Consulting" at bounding box center [1175, 27] width 134 height 17
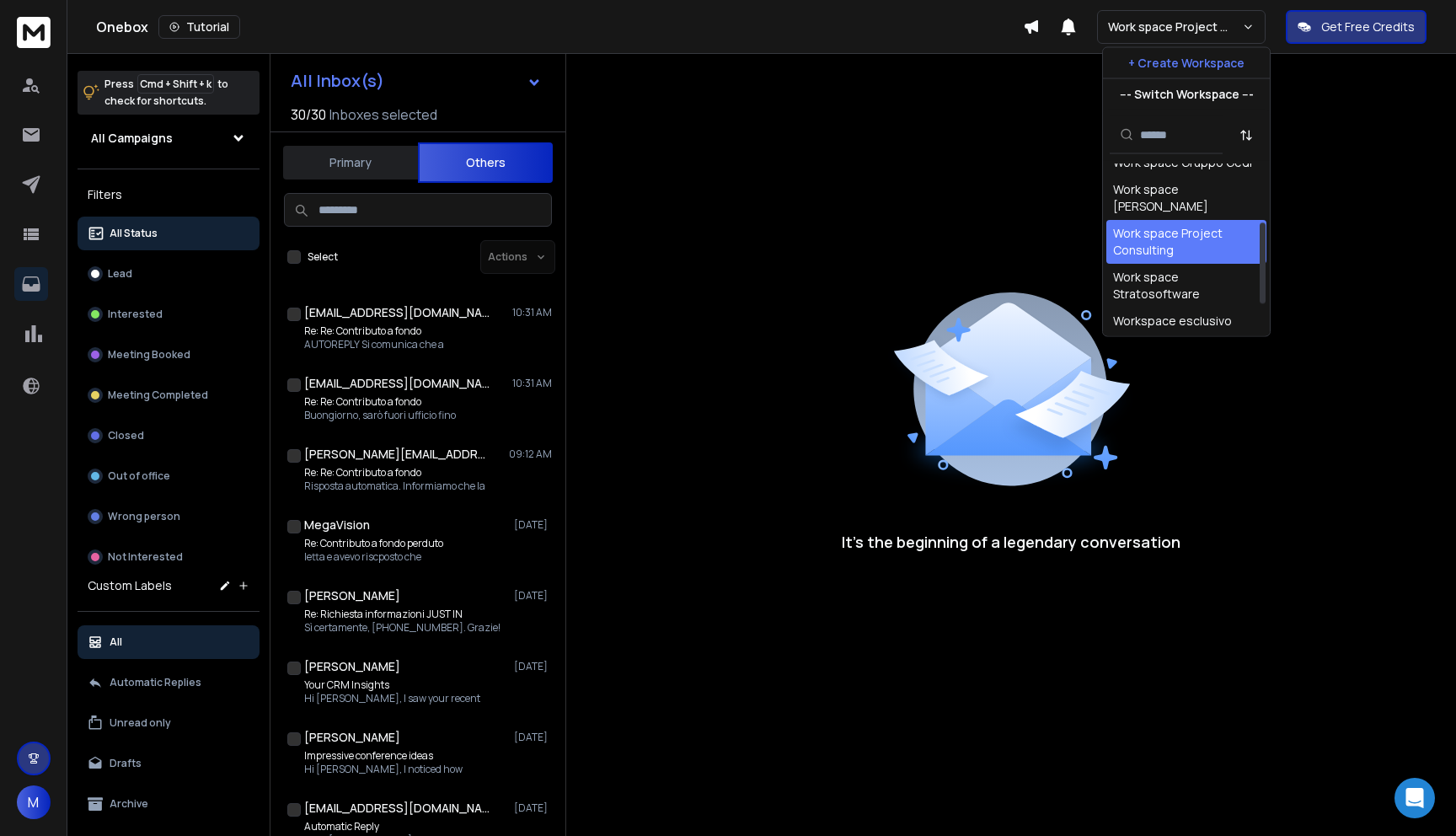
scroll to position [126, 0]
click at [1168, 268] on div "Work space Stratosoftware" at bounding box center [1186, 284] width 147 height 34
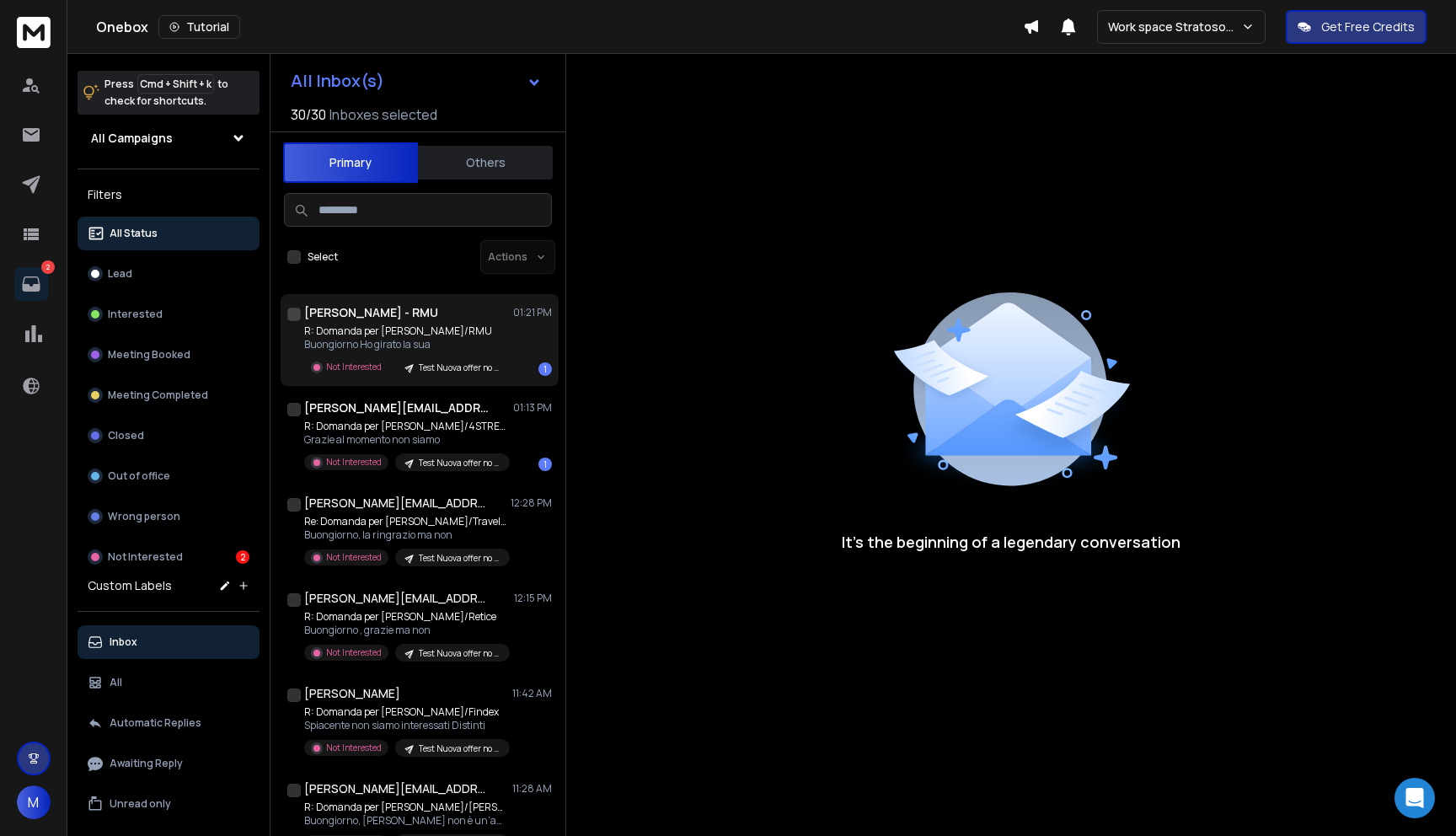
click at [436, 313] on div "[PERSON_NAME] - RMU 01:21 PM" at bounding box center [428, 312] width 248 height 17
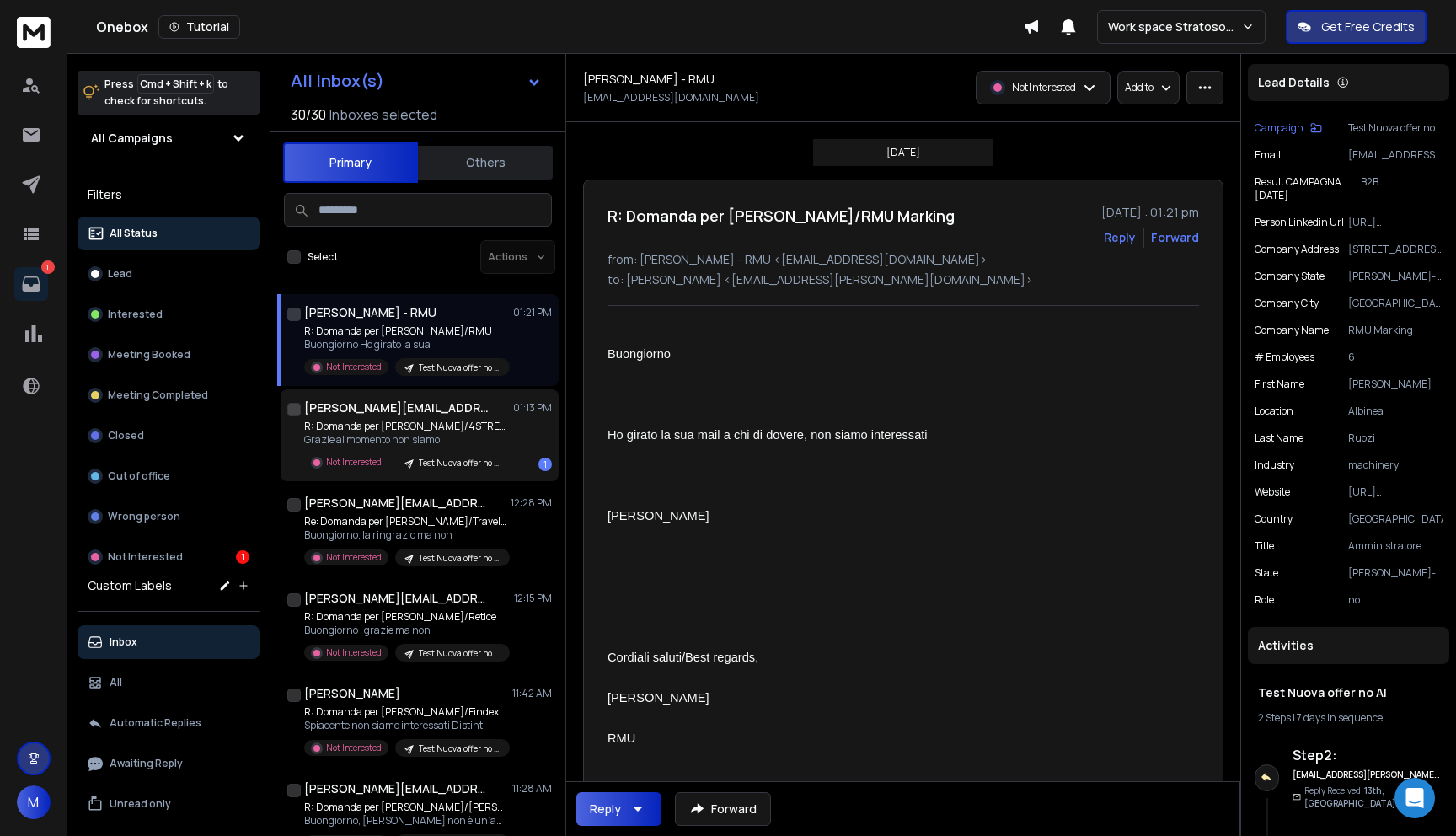
click at [418, 449] on div "R: Domanda per [PERSON_NAME]/4STREETS Grazie al momento non siamo Not Intereste…" at bounding box center [406, 445] width 205 height 52
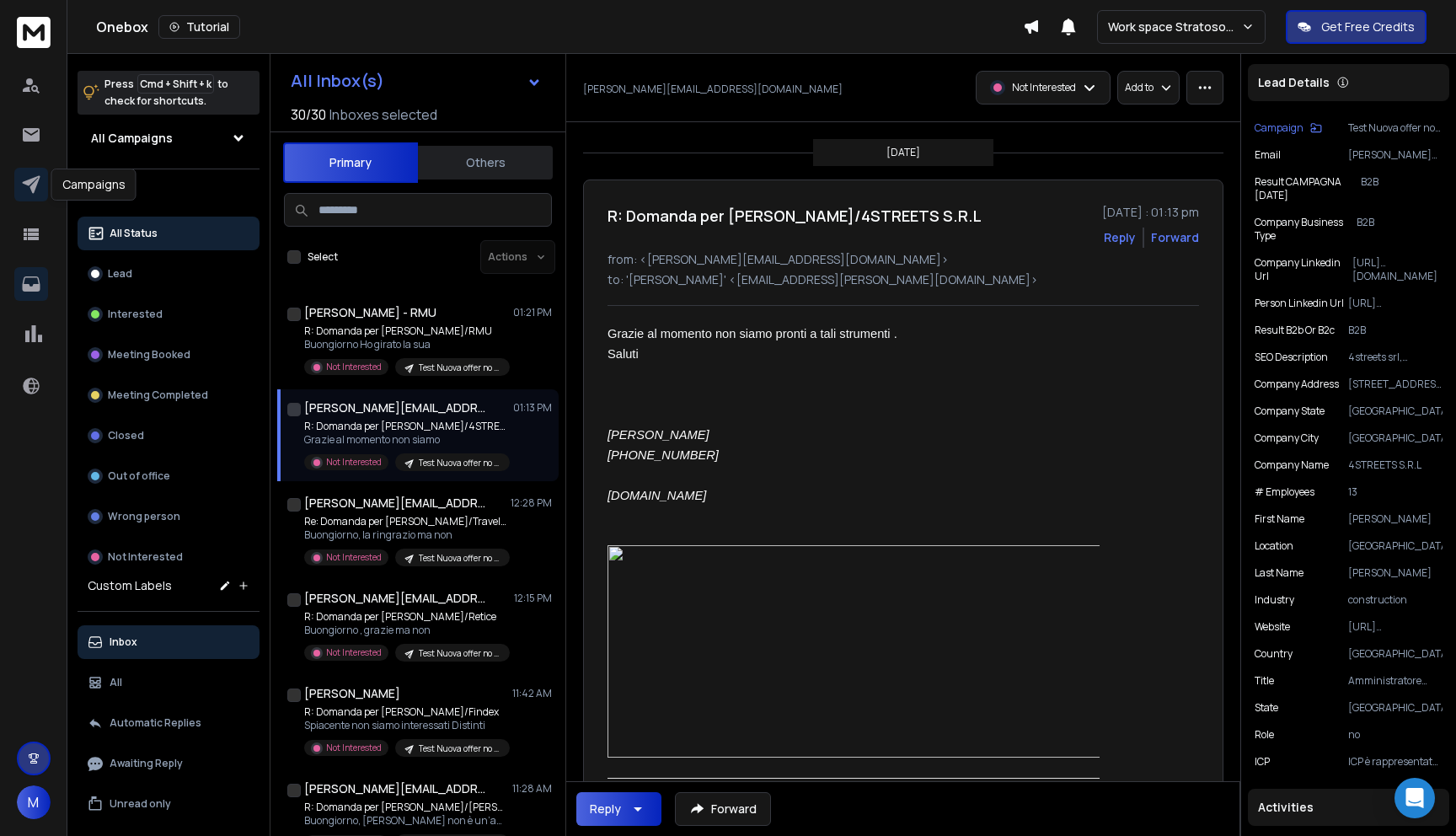
click at [31, 179] on icon at bounding box center [31, 185] width 18 height 18
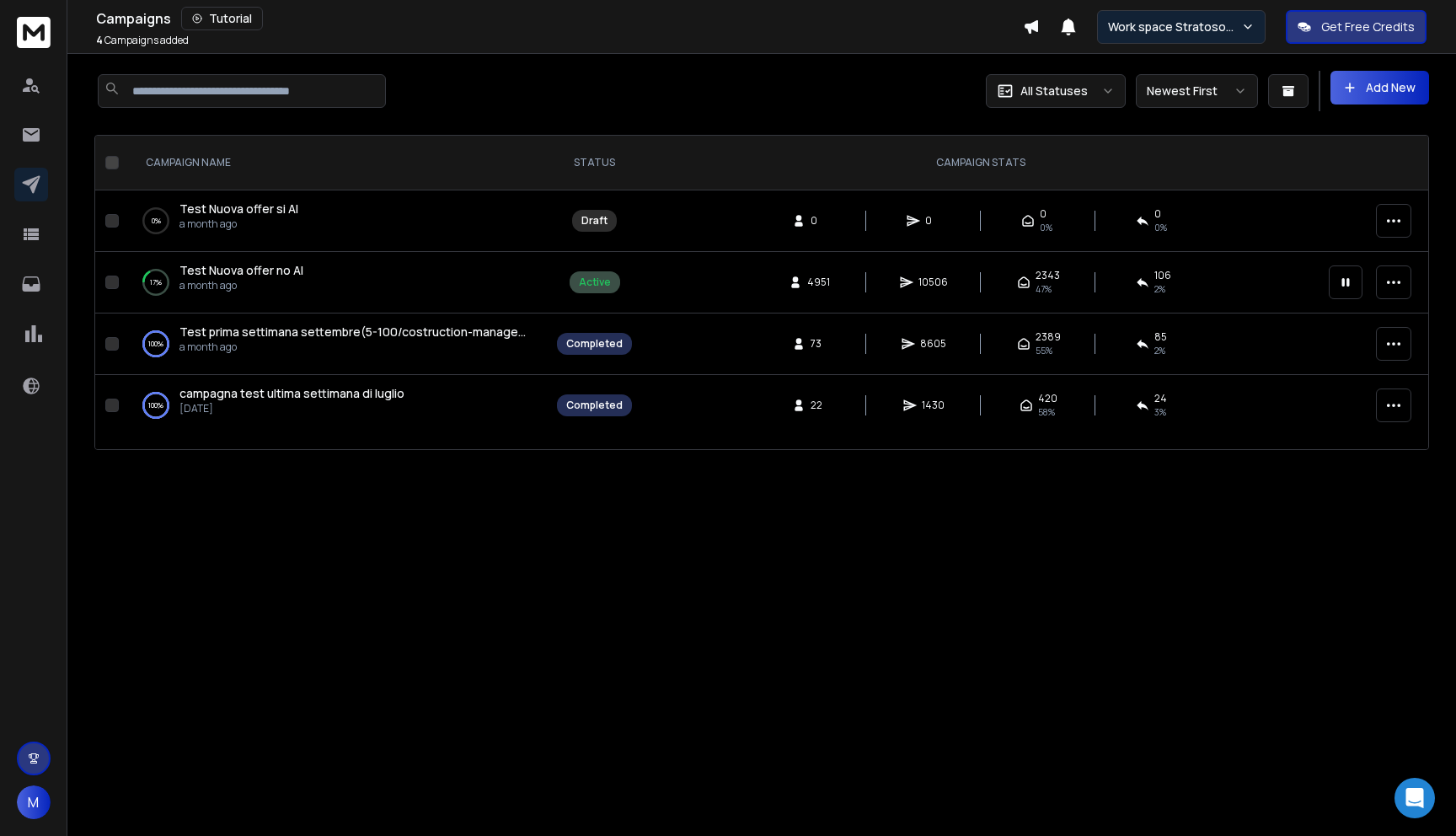
click at [1167, 32] on p "Work space Stratosoftware" at bounding box center [1175, 27] width 133 height 17
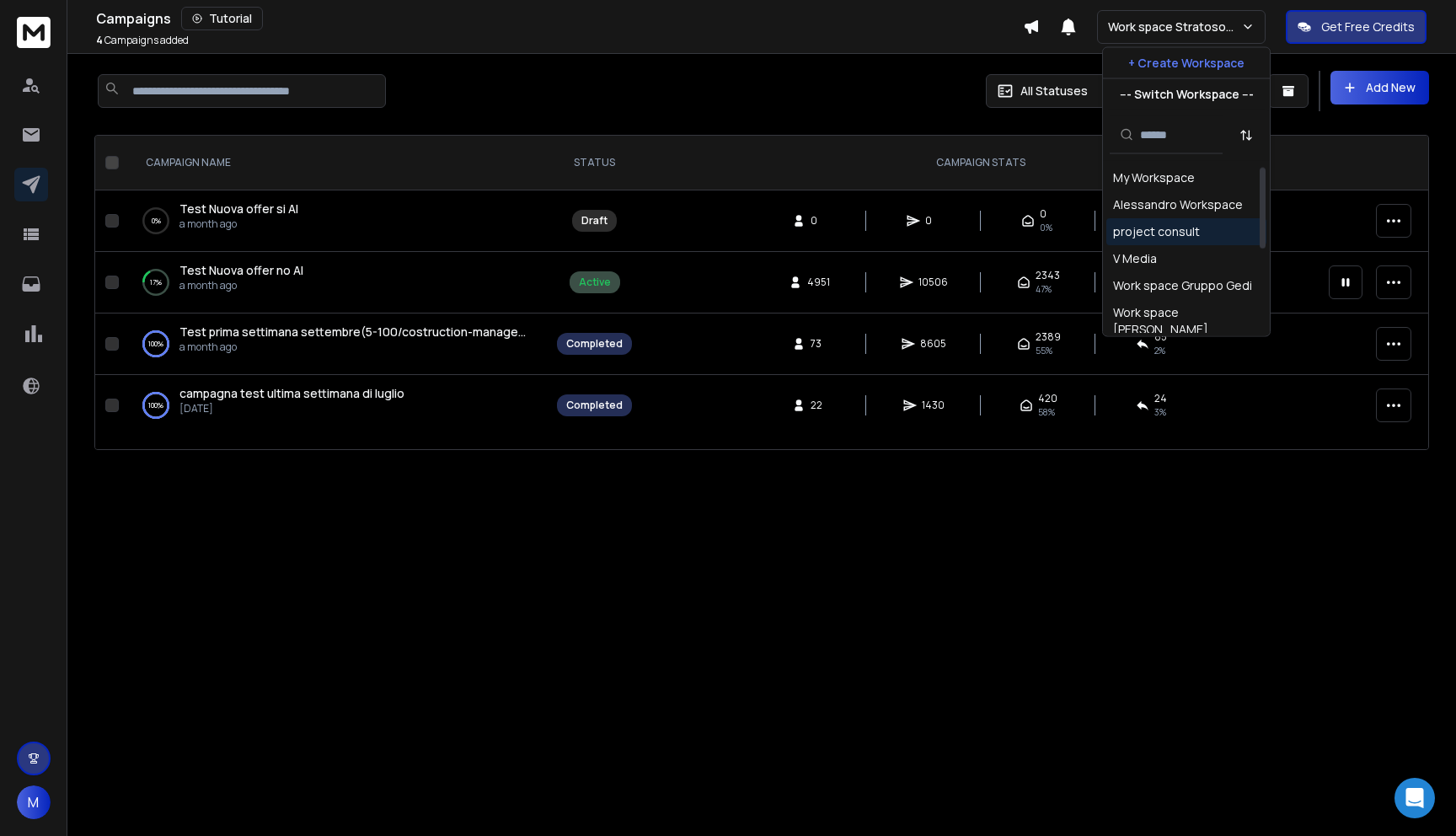
scroll to position [52, 0]
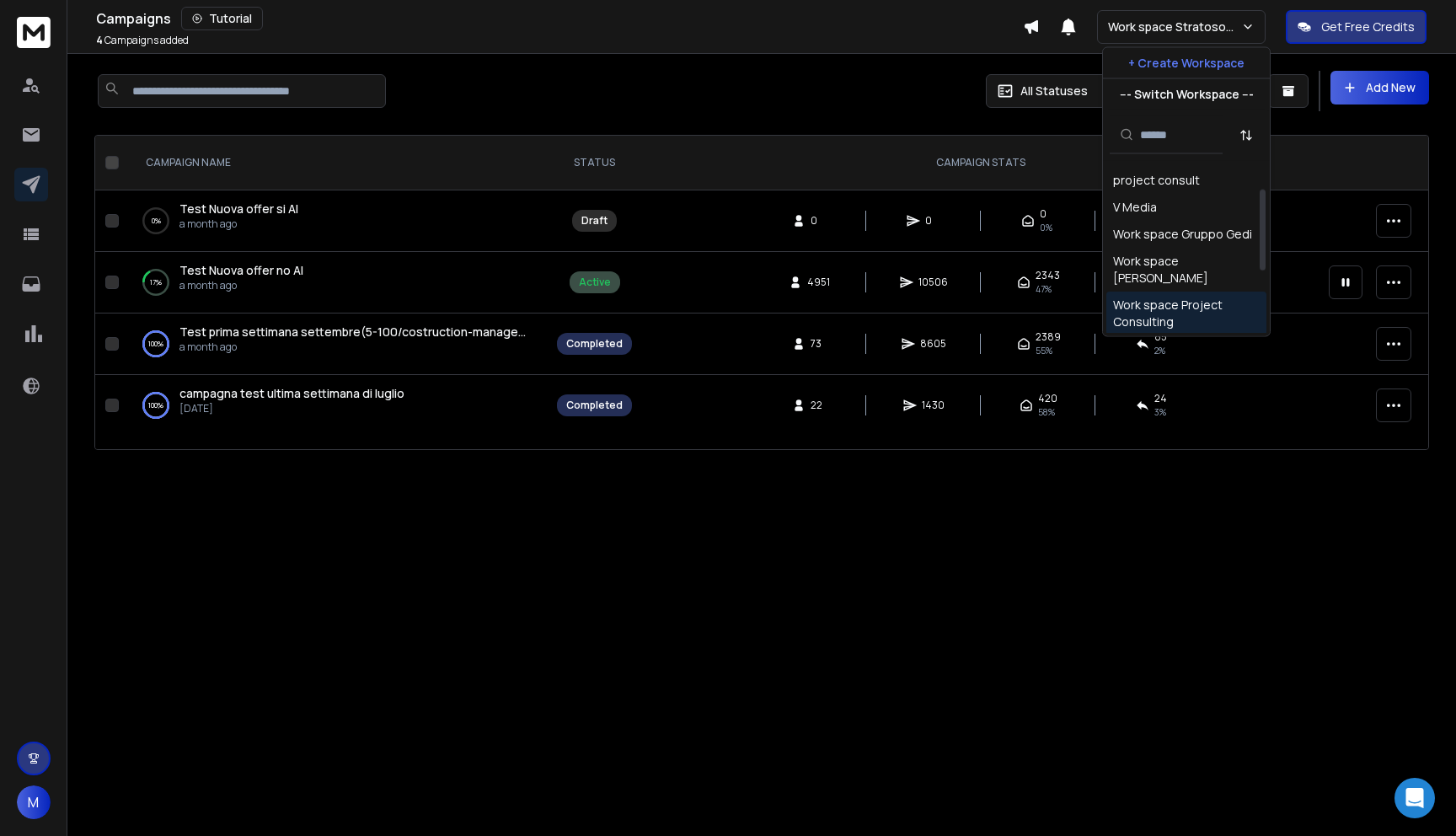
click at [1215, 297] on div "Work space Project Consulting" at bounding box center [1186, 313] width 147 height 34
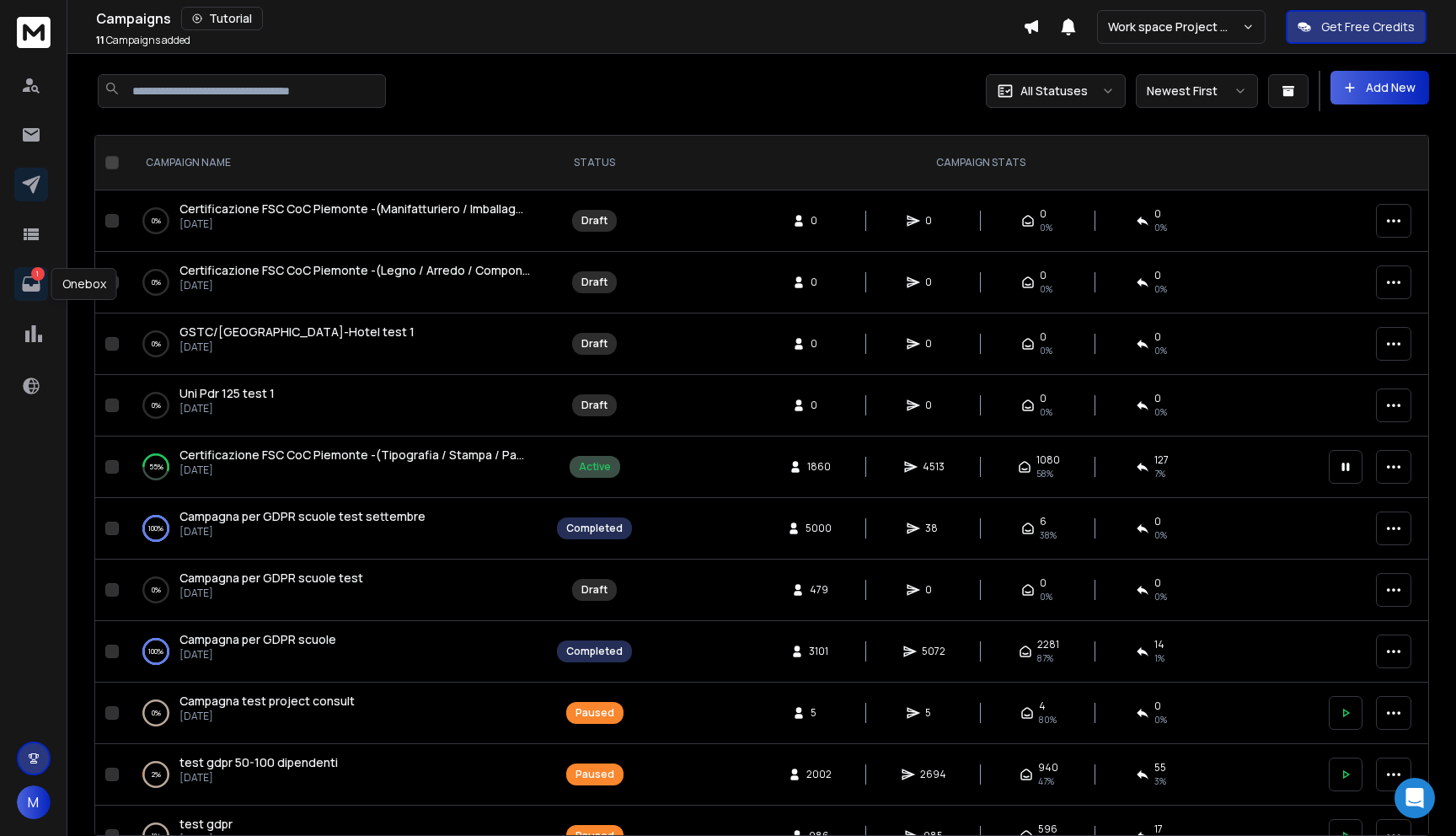
click at [40, 275] on p "1" at bounding box center [38, 274] width 14 height 14
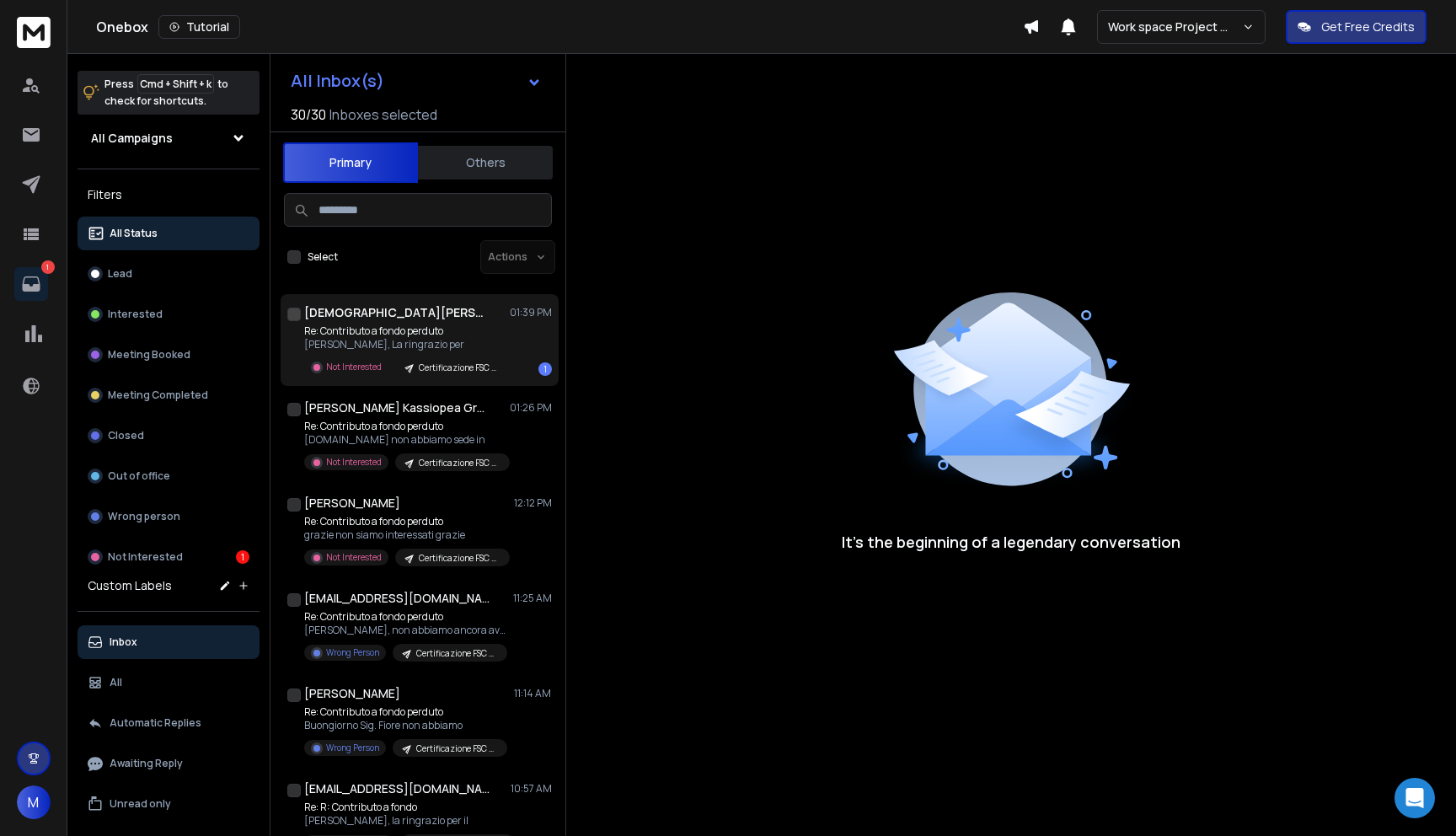
click at [440, 342] on p "[PERSON_NAME], La ringrazio per" at bounding box center [405, 345] width 202 height 14
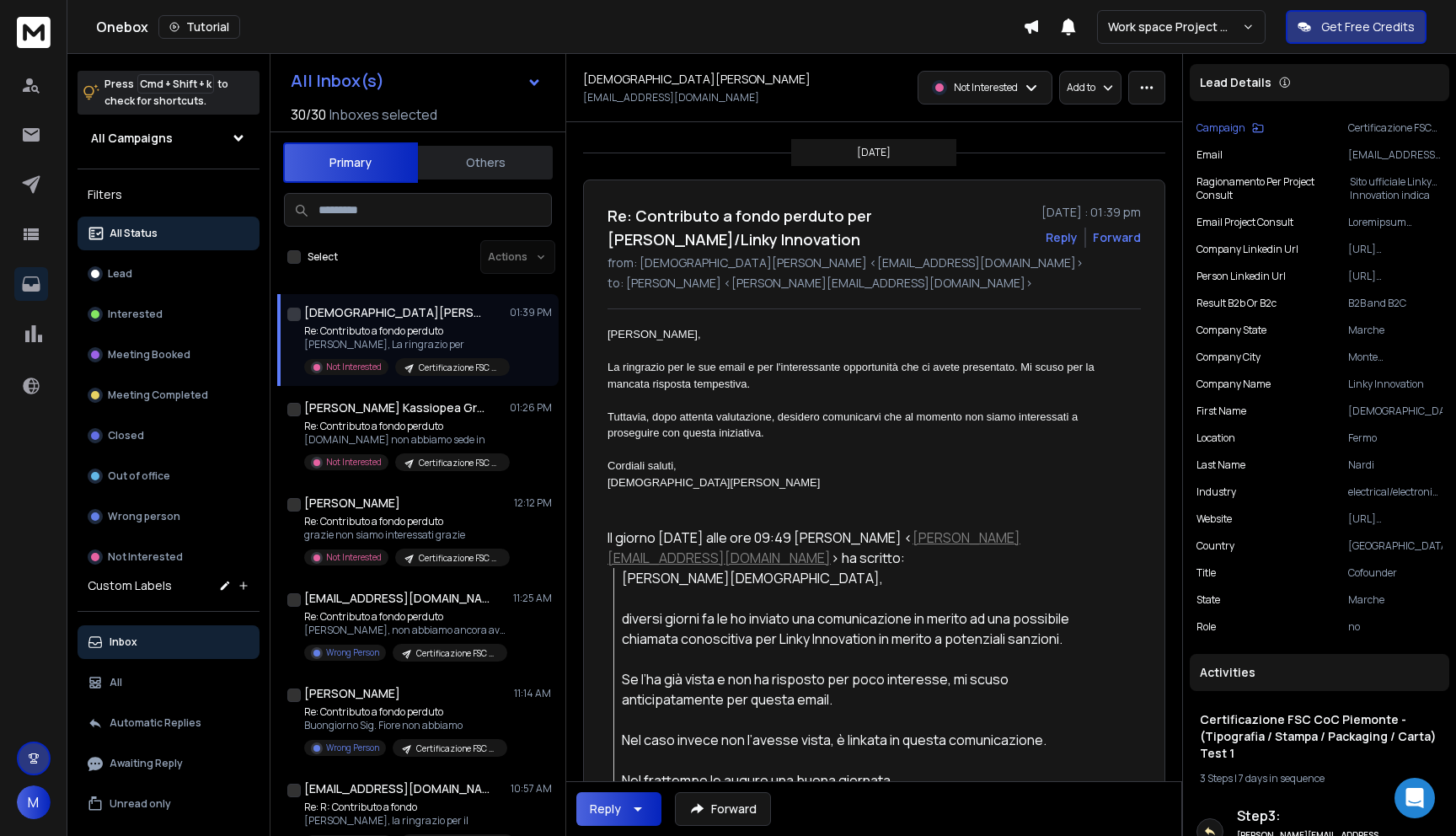
click at [507, 177] on button "Others" at bounding box center [486, 162] width 135 height 37
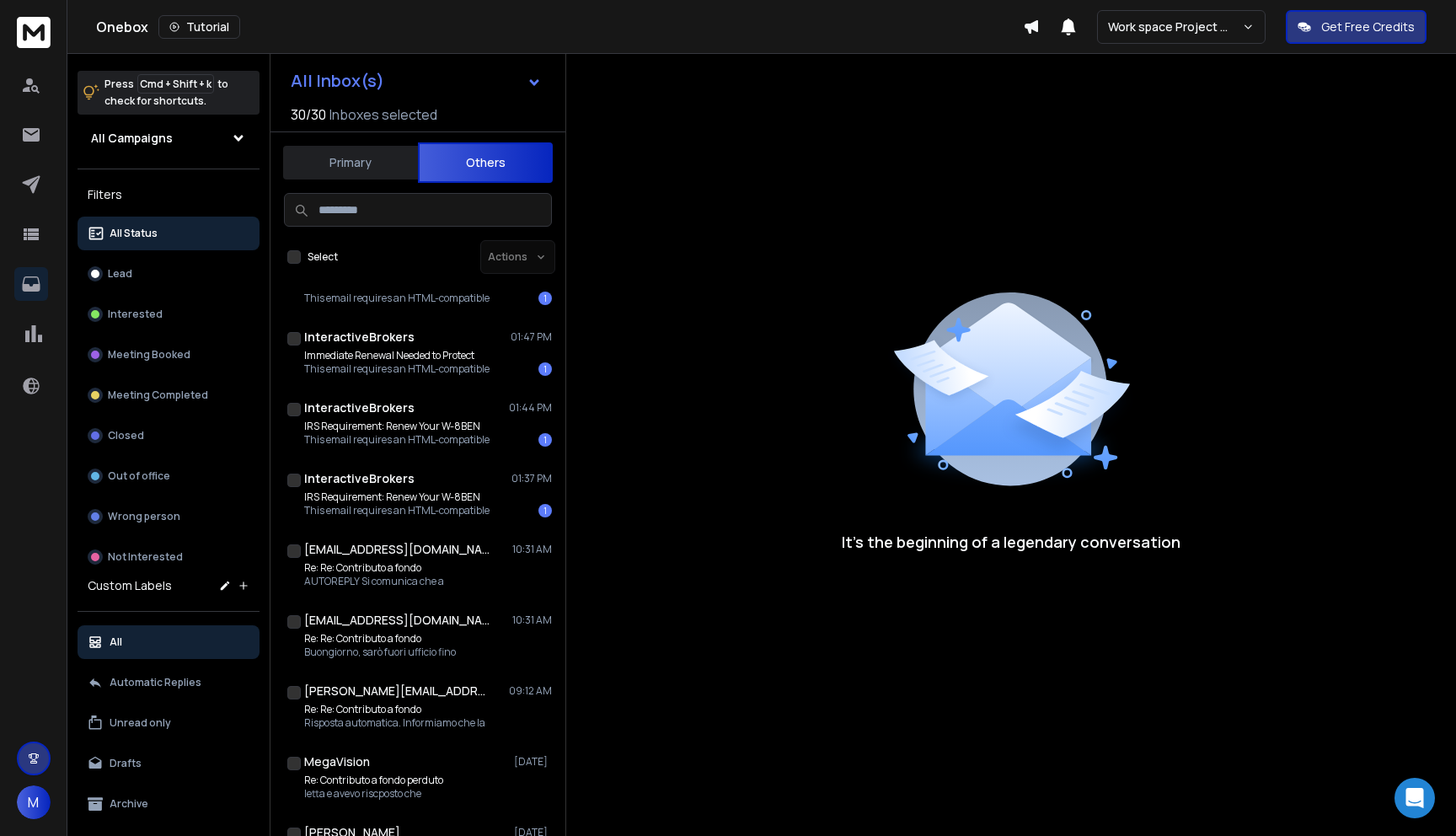
scroll to position [331, 0]
click at [379, 172] on button "Primary" at bounding box center [351, 162] width 135 height 37
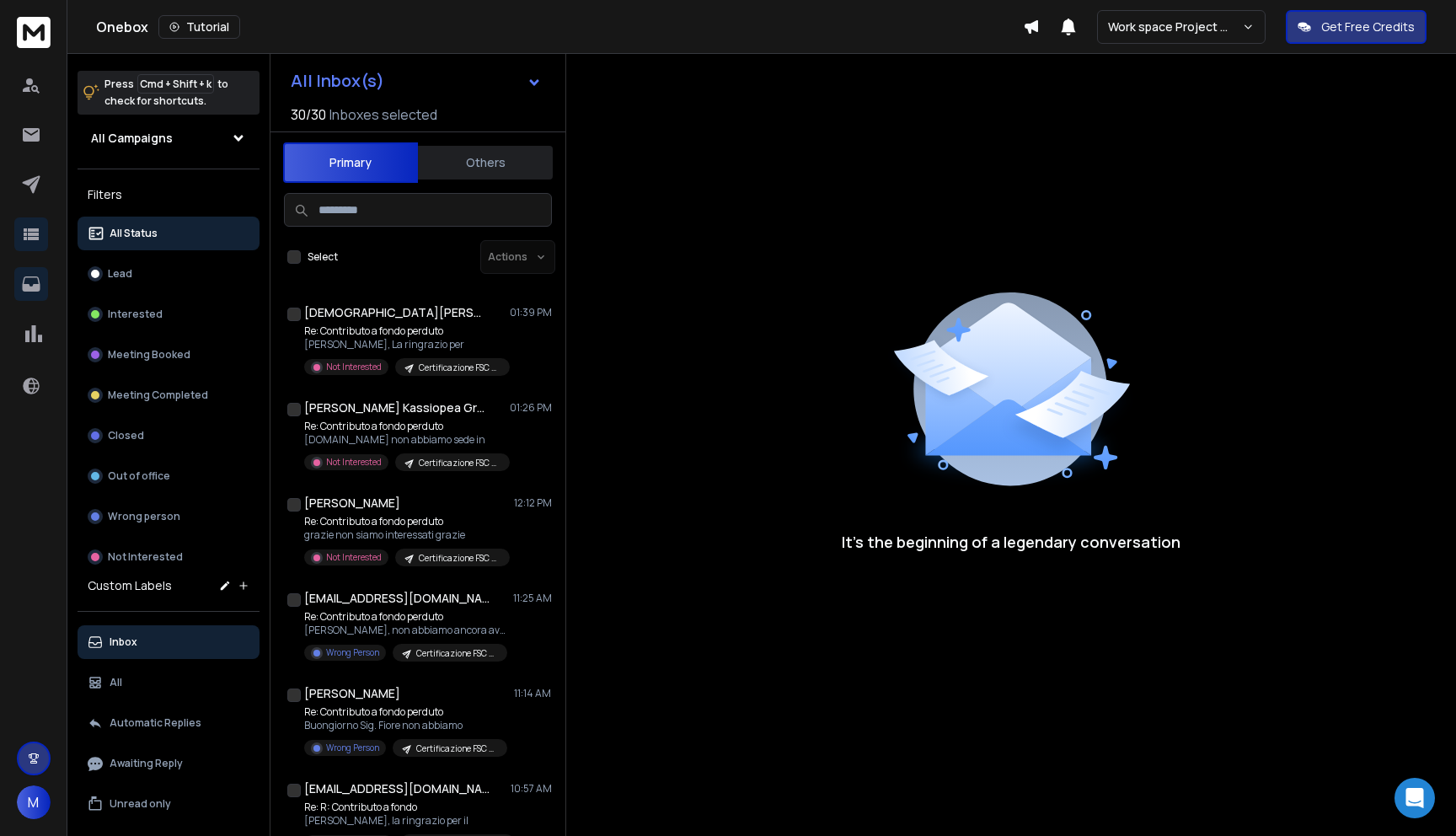
click at [43, 241] on link at bounding box center [31, 234] width 34 height 34
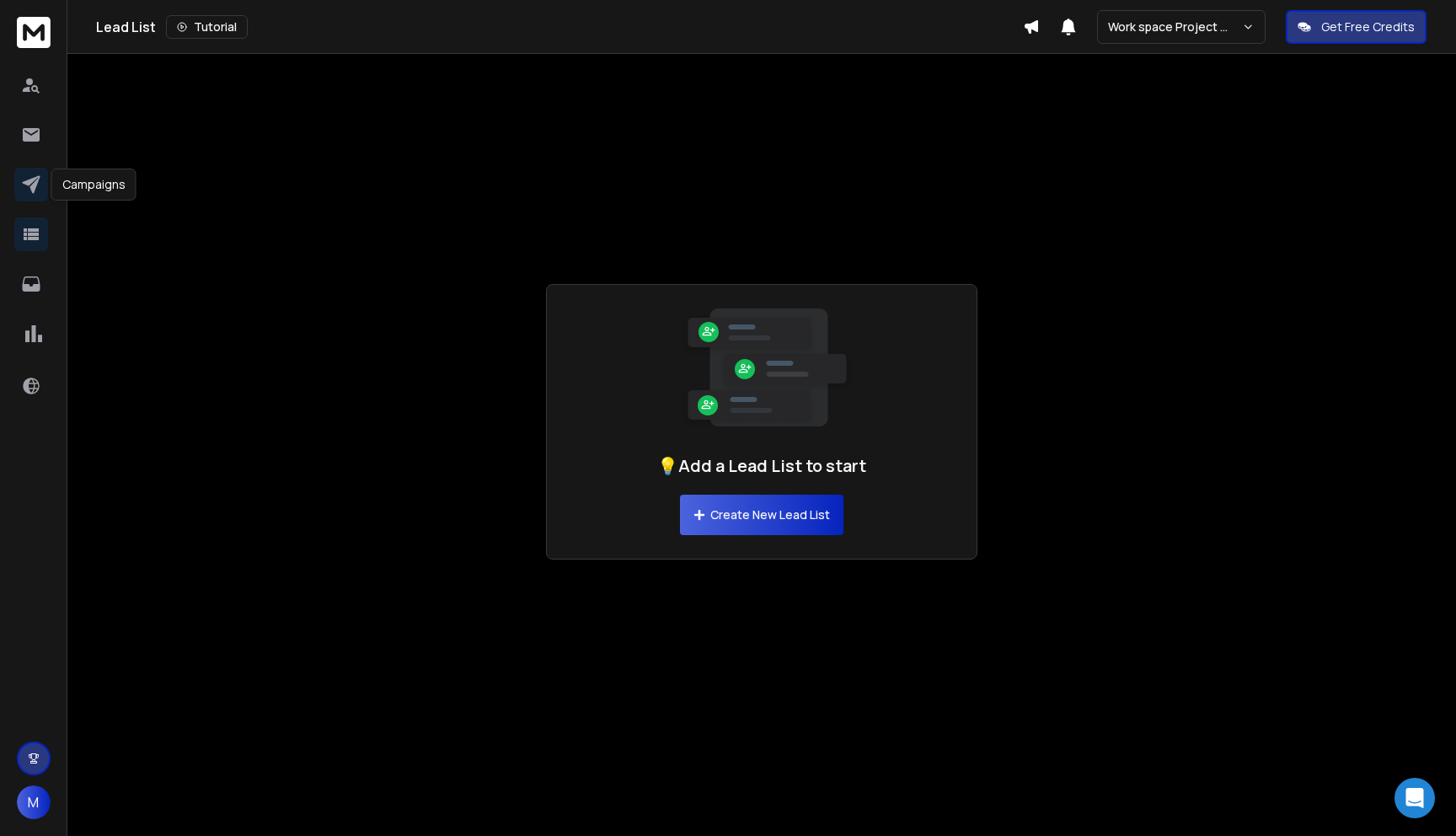
click at [35, 182] on icon at bounding box center [31, 185] width 18 height 18
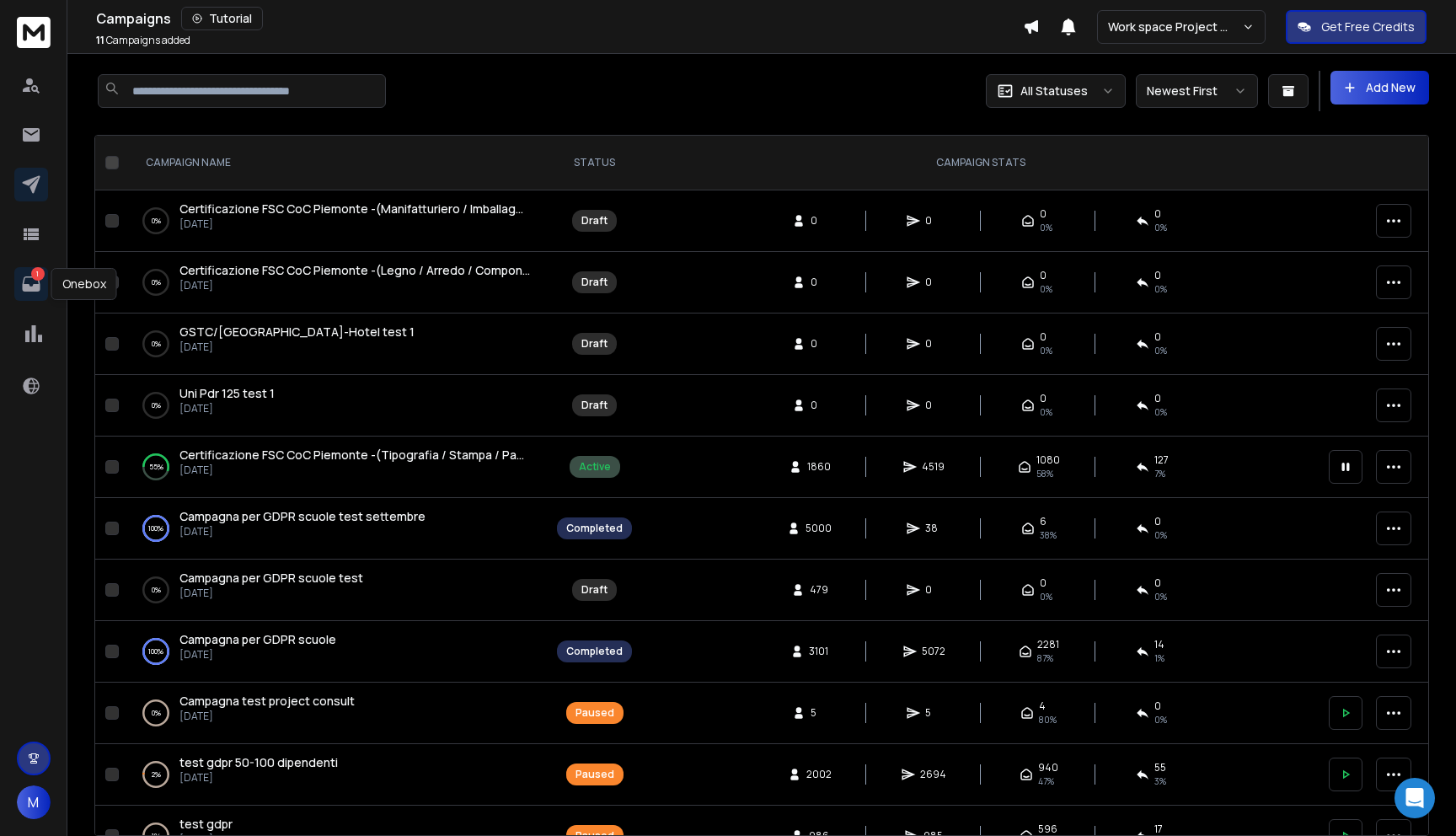
click at [37, 278] on p "1" at bounding box center [38, 274] width 14 height 14
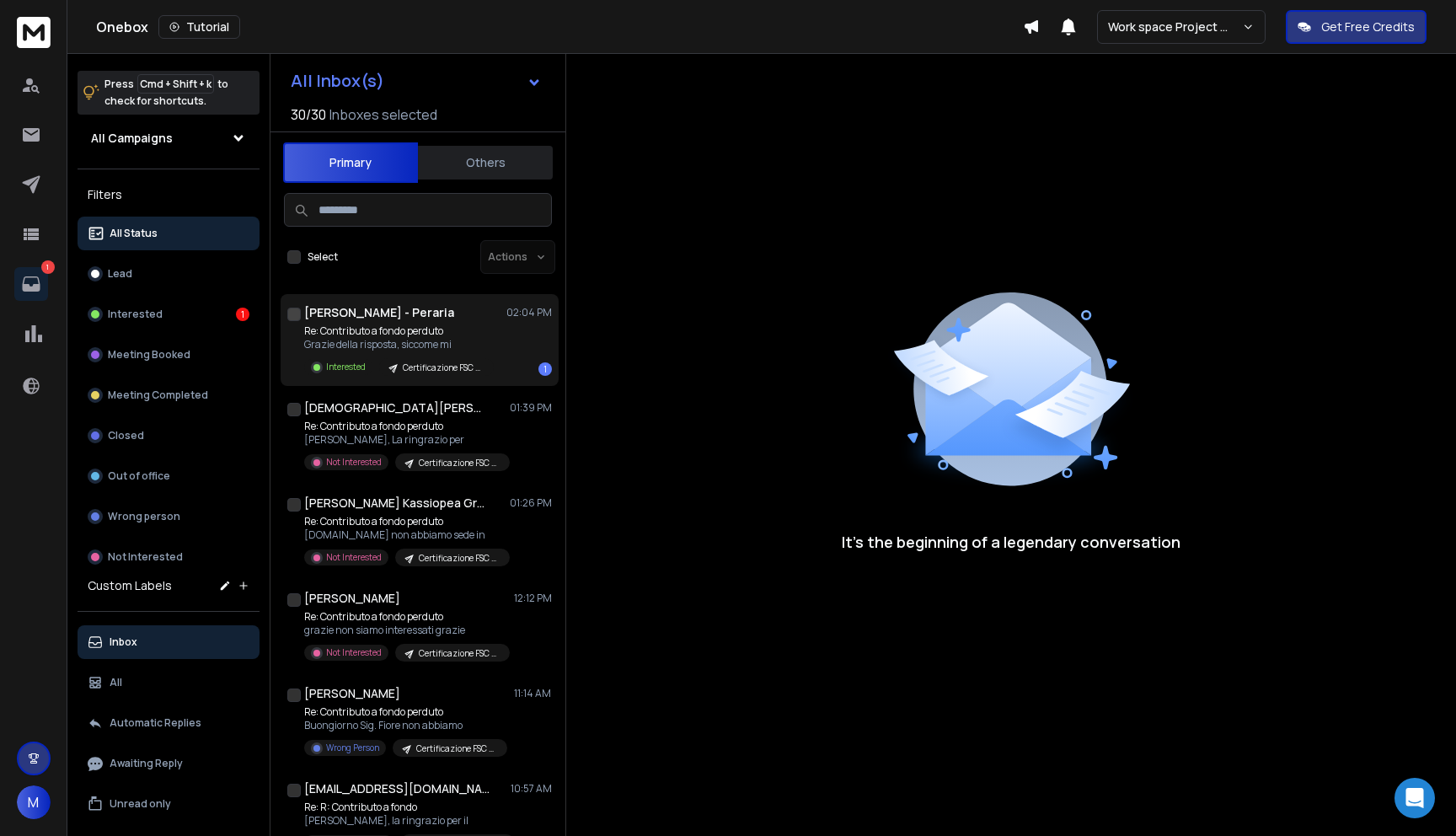
click at [473, 360] on div "Certificazione FSC CoC Piemonte -(Tipografia / Stampa / Packaging / Carta) Test…" at bounding box center [436, 367] width 115 height 18
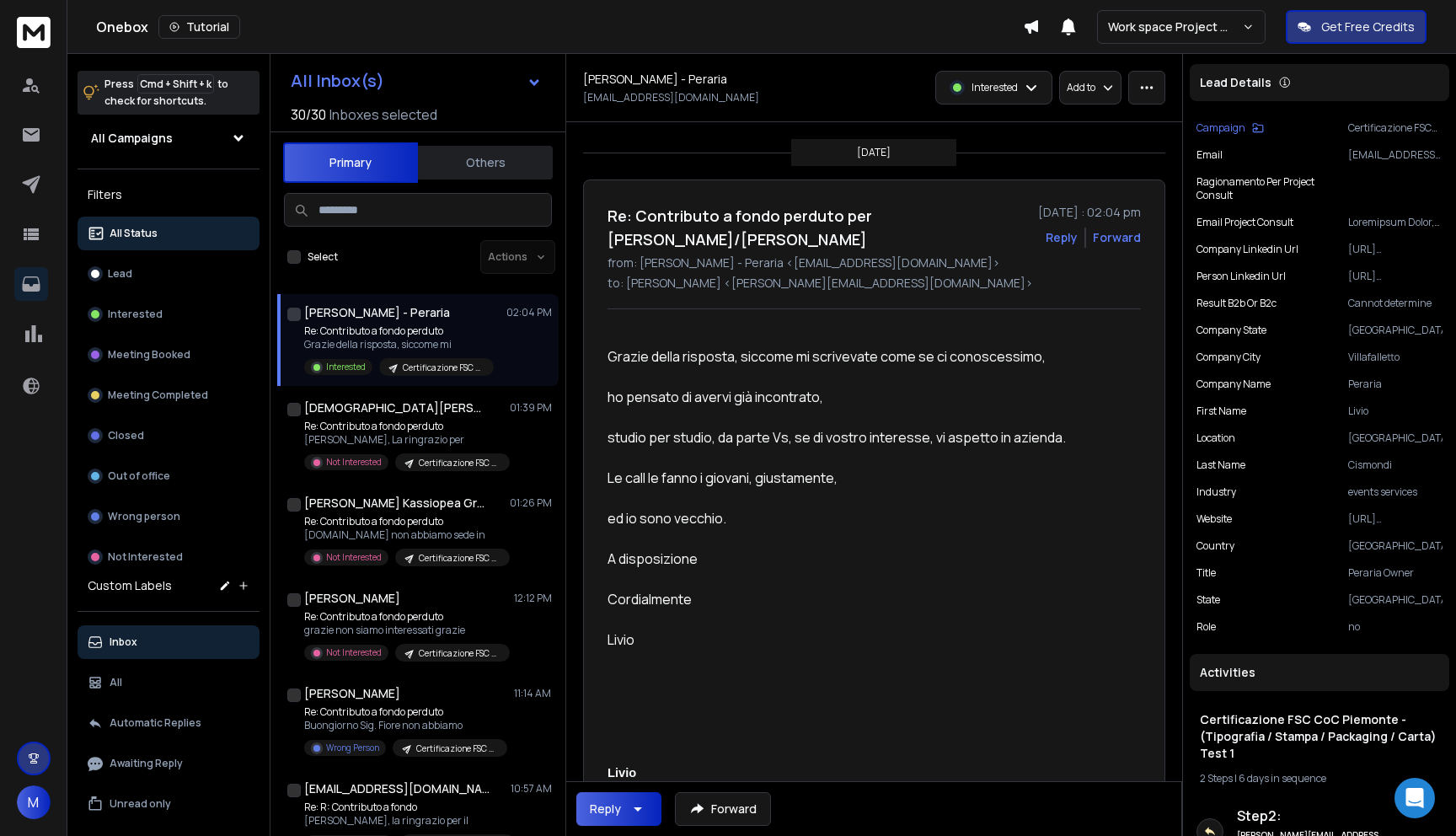
click at [620, 807] on div "Reply" at bounding box center [618, 809] width 58 height 20
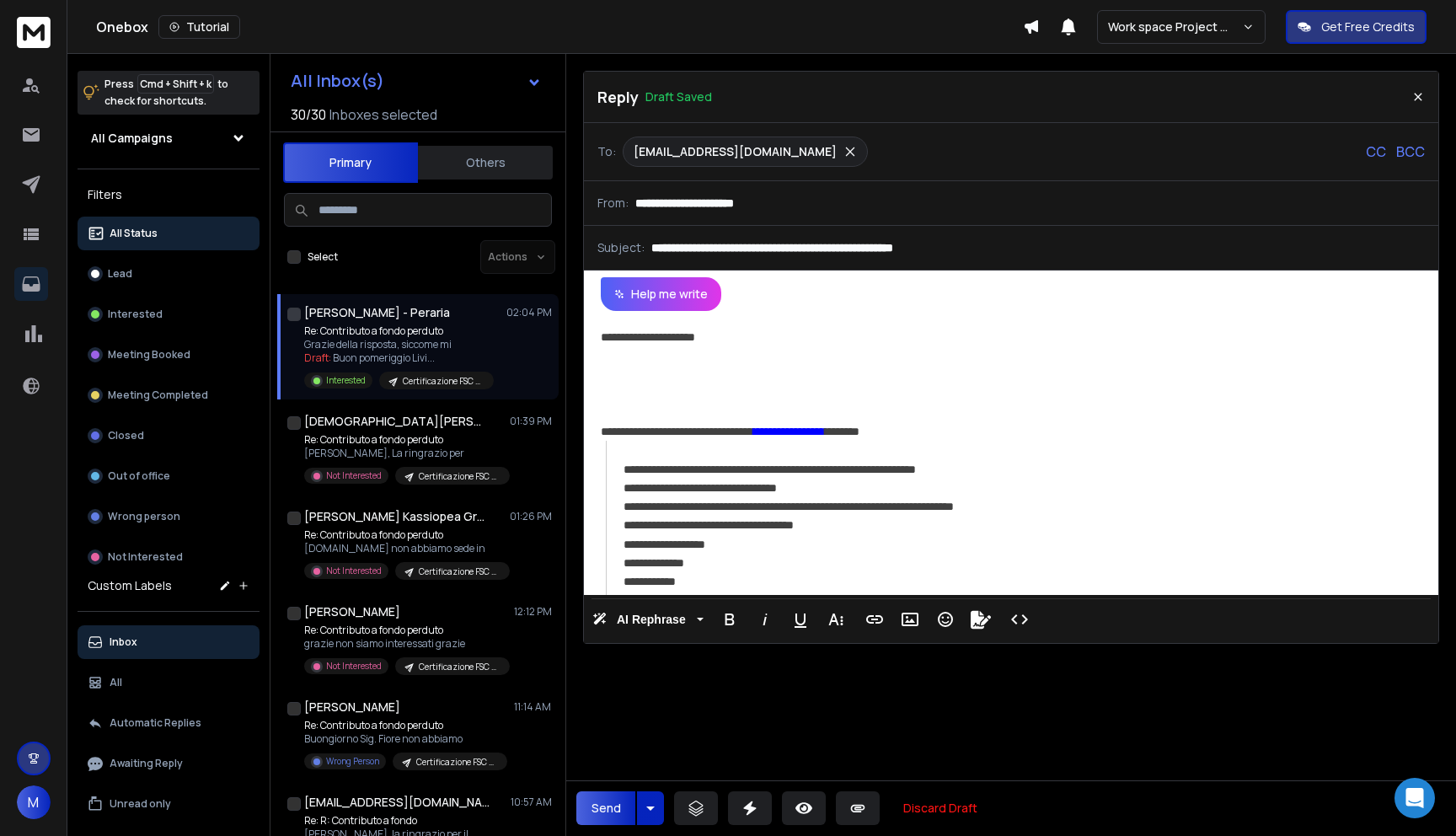
click at [1416, 92] on icon at bounding box center [1418, 97] width 14 height 14
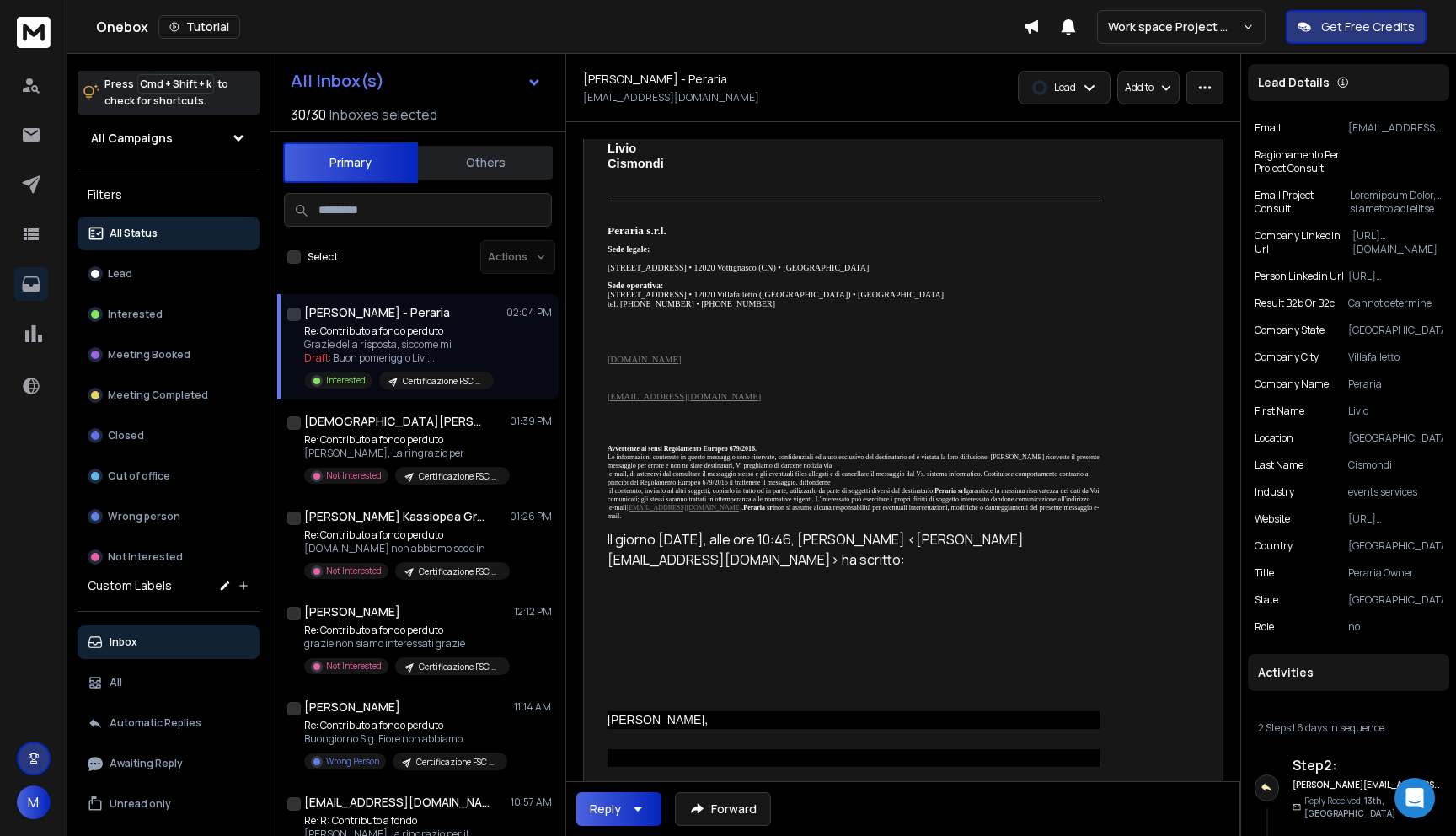
scroll to position [634, 0]
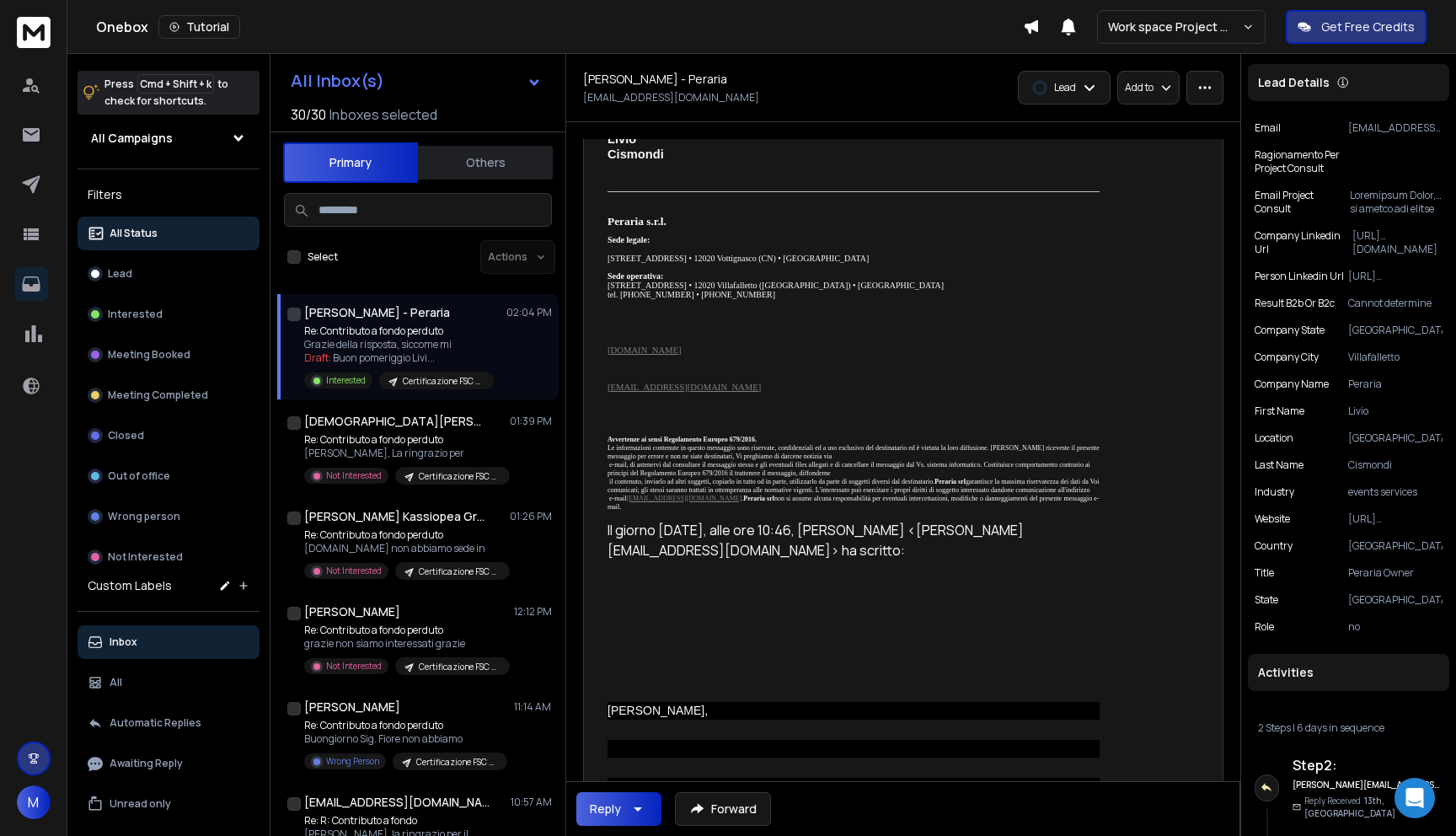
drag, startPoint x: 787, startPoint y: 309, endPoint x: 608, endPoint y: 218, distance: 200.8
click at [608, 218] on td "Peraria s.r.l. Sede legale: Via Barberis, 7 • 12020 Vottignasco (CN) • Italia S…" at bounding box center [853, 355] width 492 height 328
copy td "Peraria s.r.l. Sede legale: Via Barberis, 7 • 12020 Vottignasco (CN) • Italia S…"
click at [670, 341] on p "Sede operativa: Via Toselli, 12 • 12020 Villafalletto (CN) • Italia tel. +39 01…" at bounding box center [853, 392] width 492 height 239
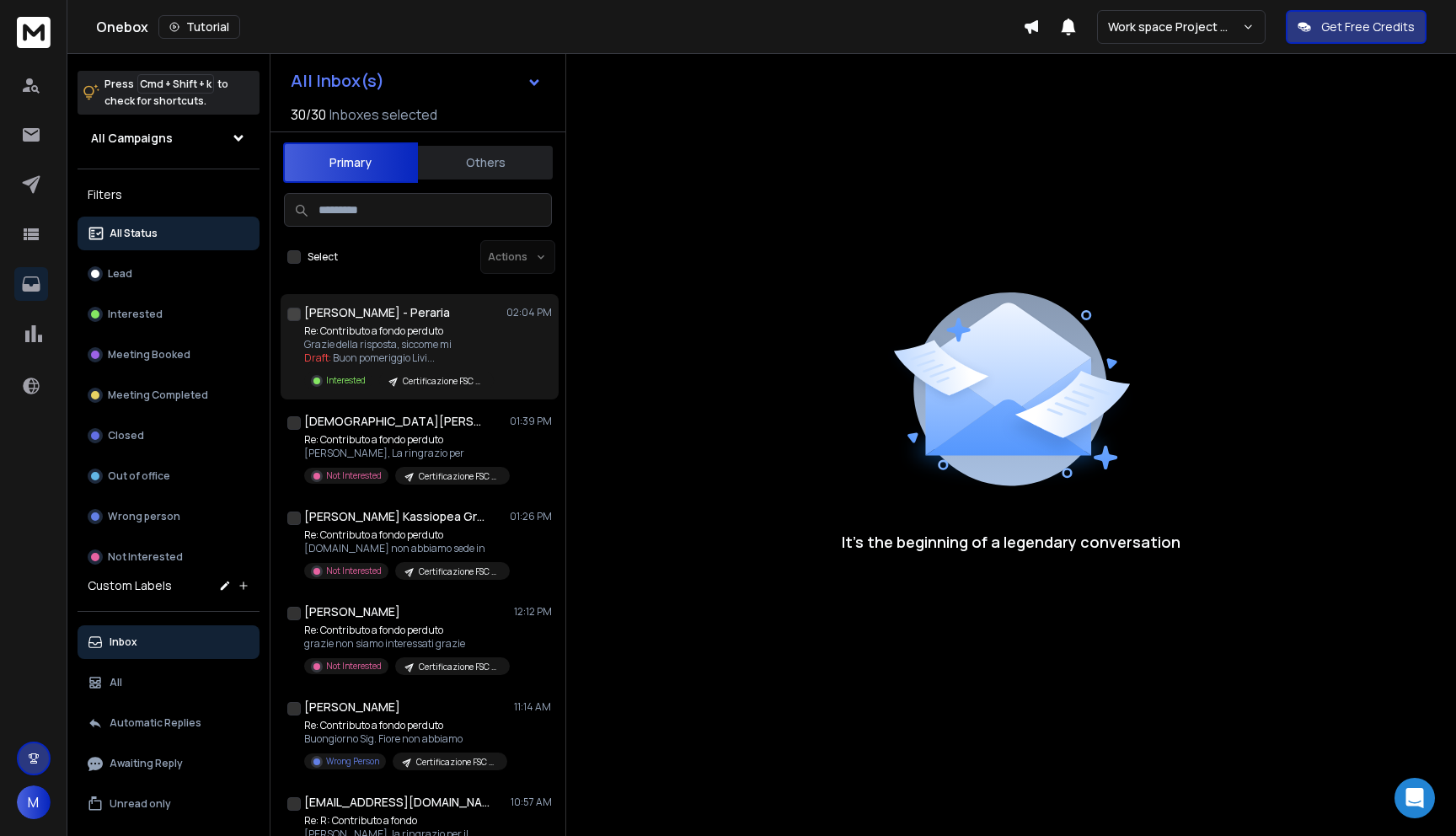
click at [480, 350] on p "Grazie della risposta, siccome mi" at bounding box center [398, 345] width 189 height 14
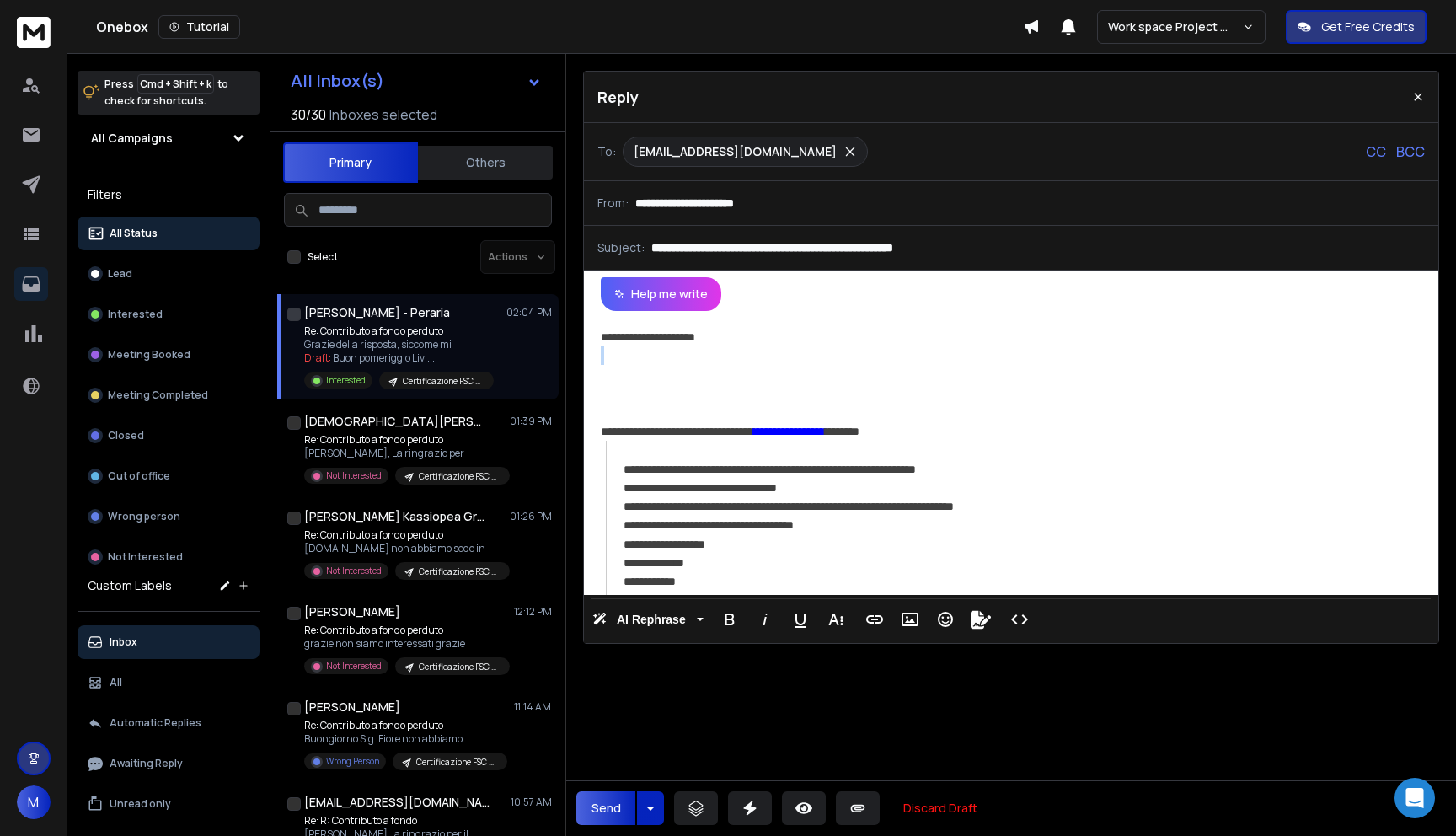
drag, startPoint x: 761, startPoint y: 342, endPoint x: 592, endPoint y: 346, distance: 169.0
click at [592, 346] on div "**********" at bounding box center [1011, 453] width 854 height 284
click at [949, 802] on button "Discard Draft" at bounding box center [941, 808] width 101 height 34
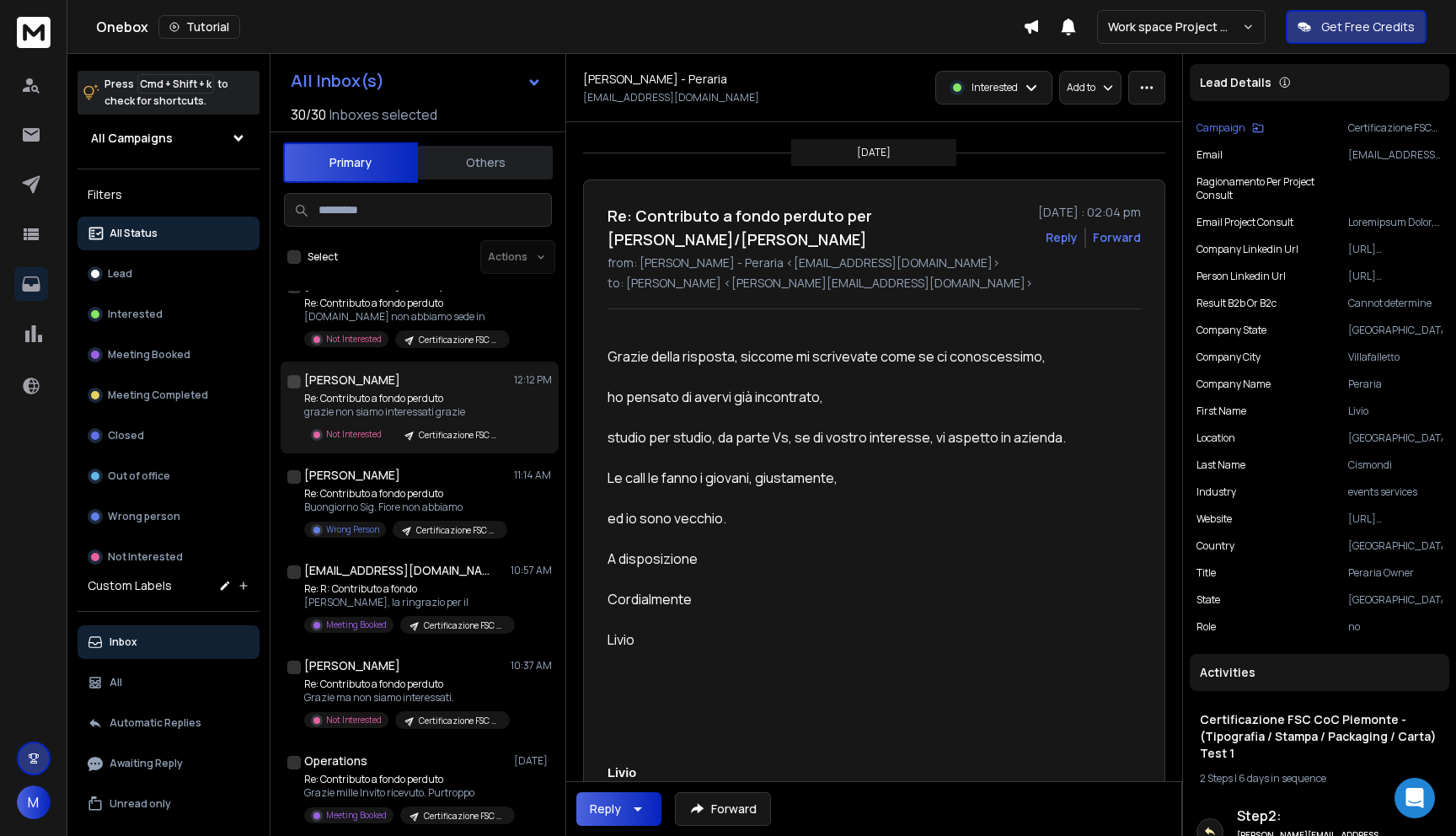
scroll to position [219, 0]
click at [477, 600] on p "Buongiorno Andrea, la ringrazio per il" at bounding box center [405, 602] width 202 height 14
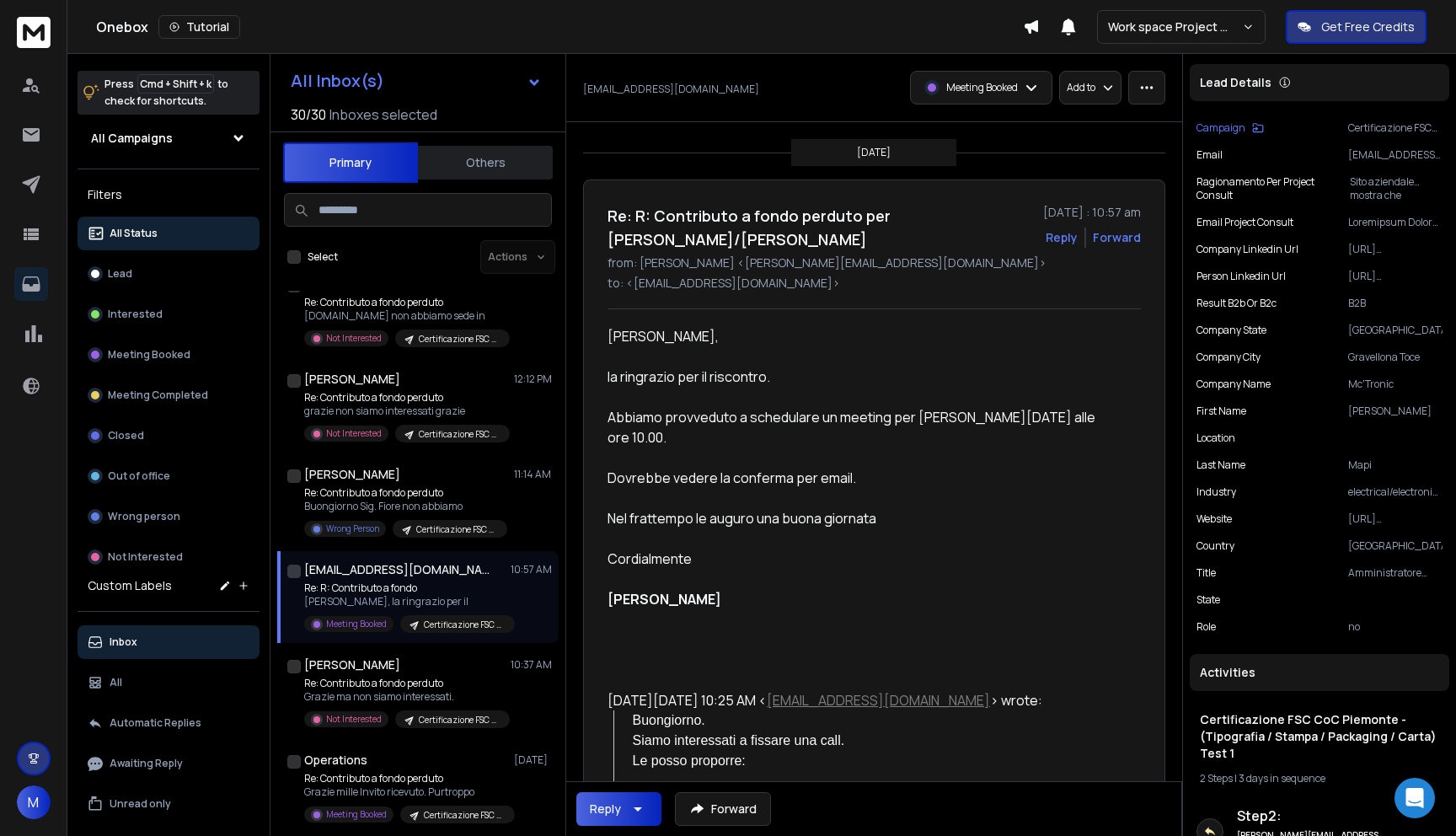
click at [478, 158] on button "Others" at bounding box center [486, 162] width 135 height 37
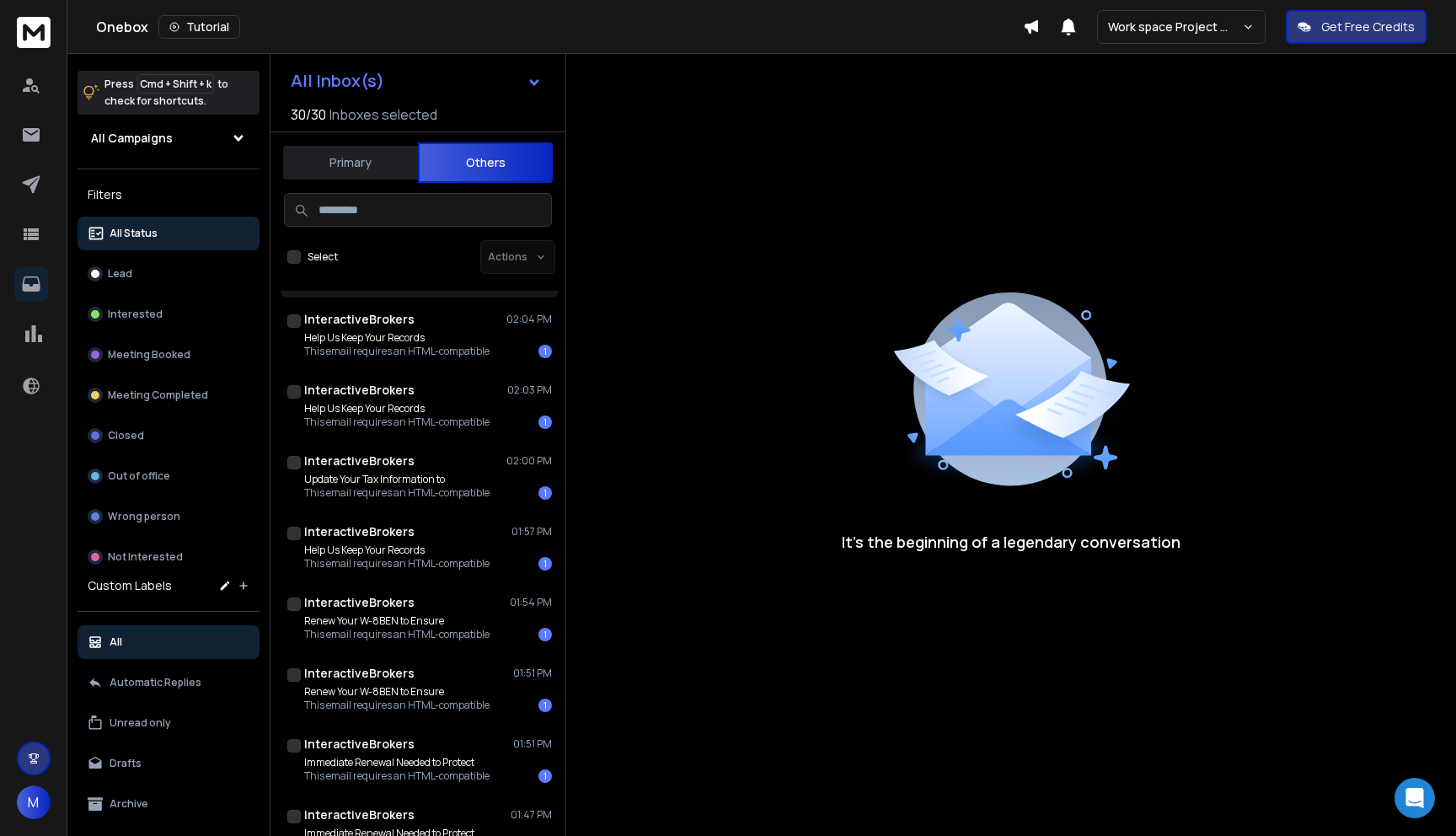
scroll to position [64, 0]
click at [1247, 19] on icon "button" at bounding box center [1248, 27] width 13 height 17
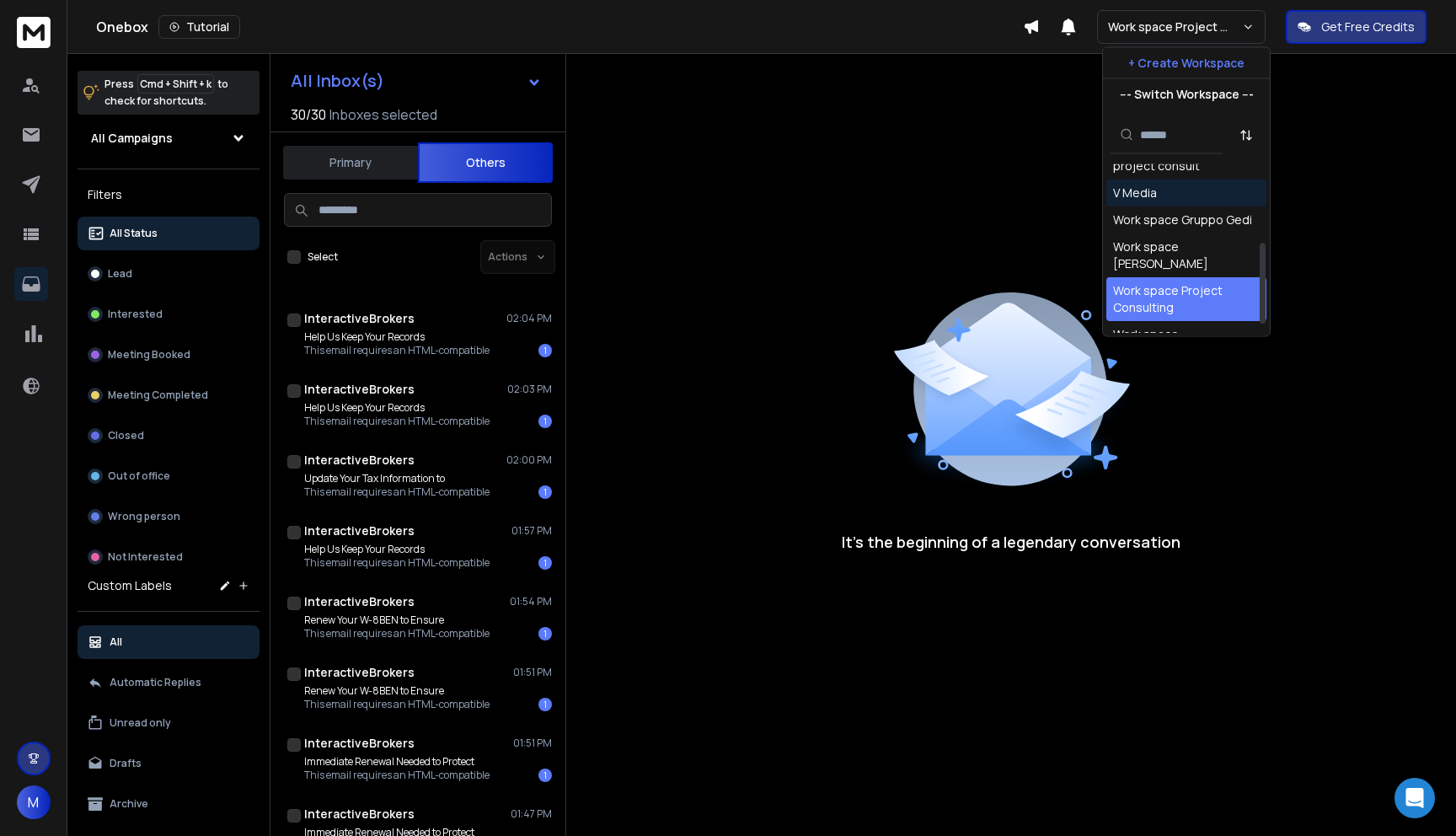
scroll to position [179, 0]
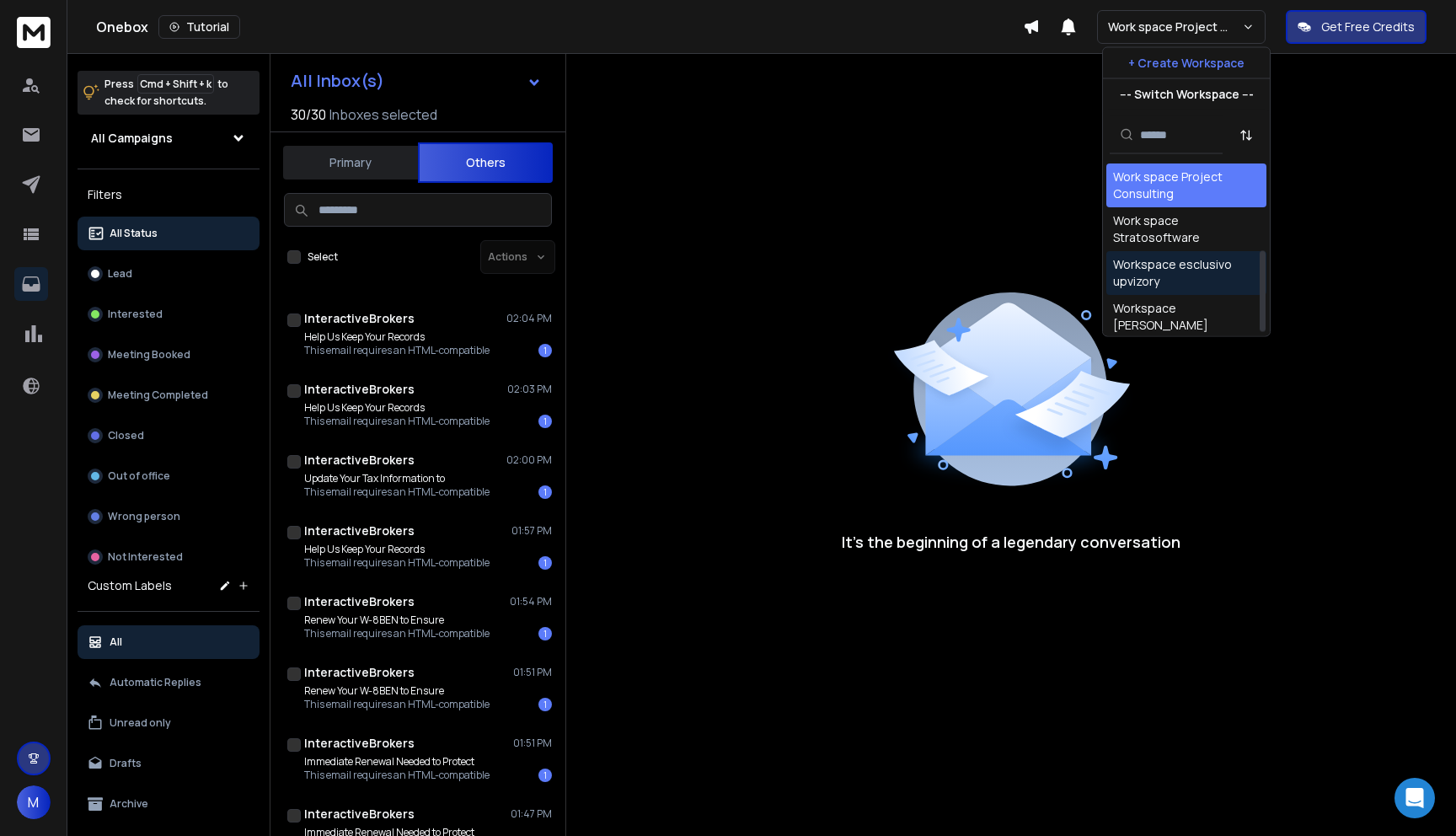
click at [1183, 257] on div "Workspace esclusivo upvizory" at bounding box center [1186, 274] width 147 height 34
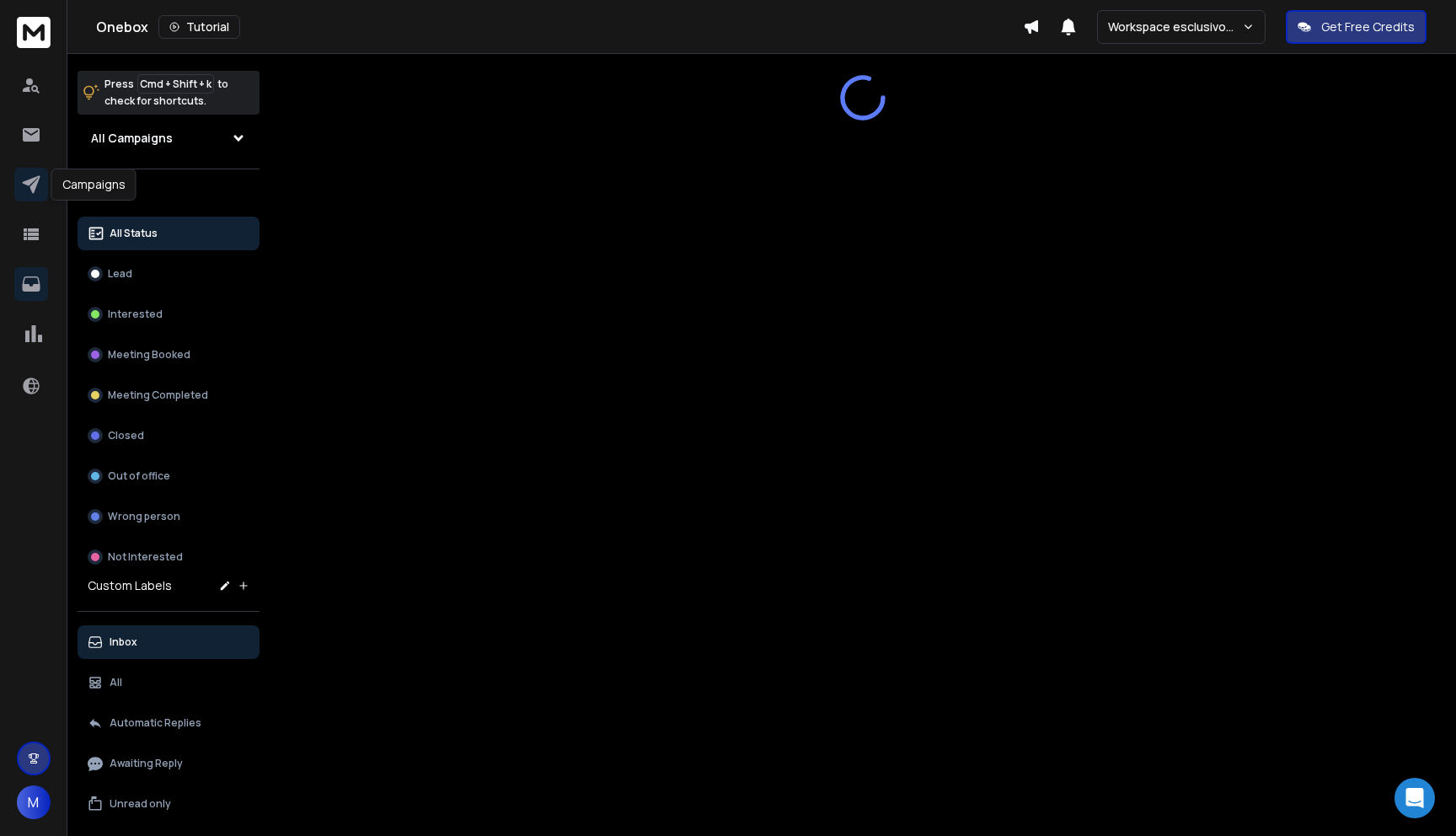
click at [26, 189] on icon at bounding box center [31, 184] width 20 height 20
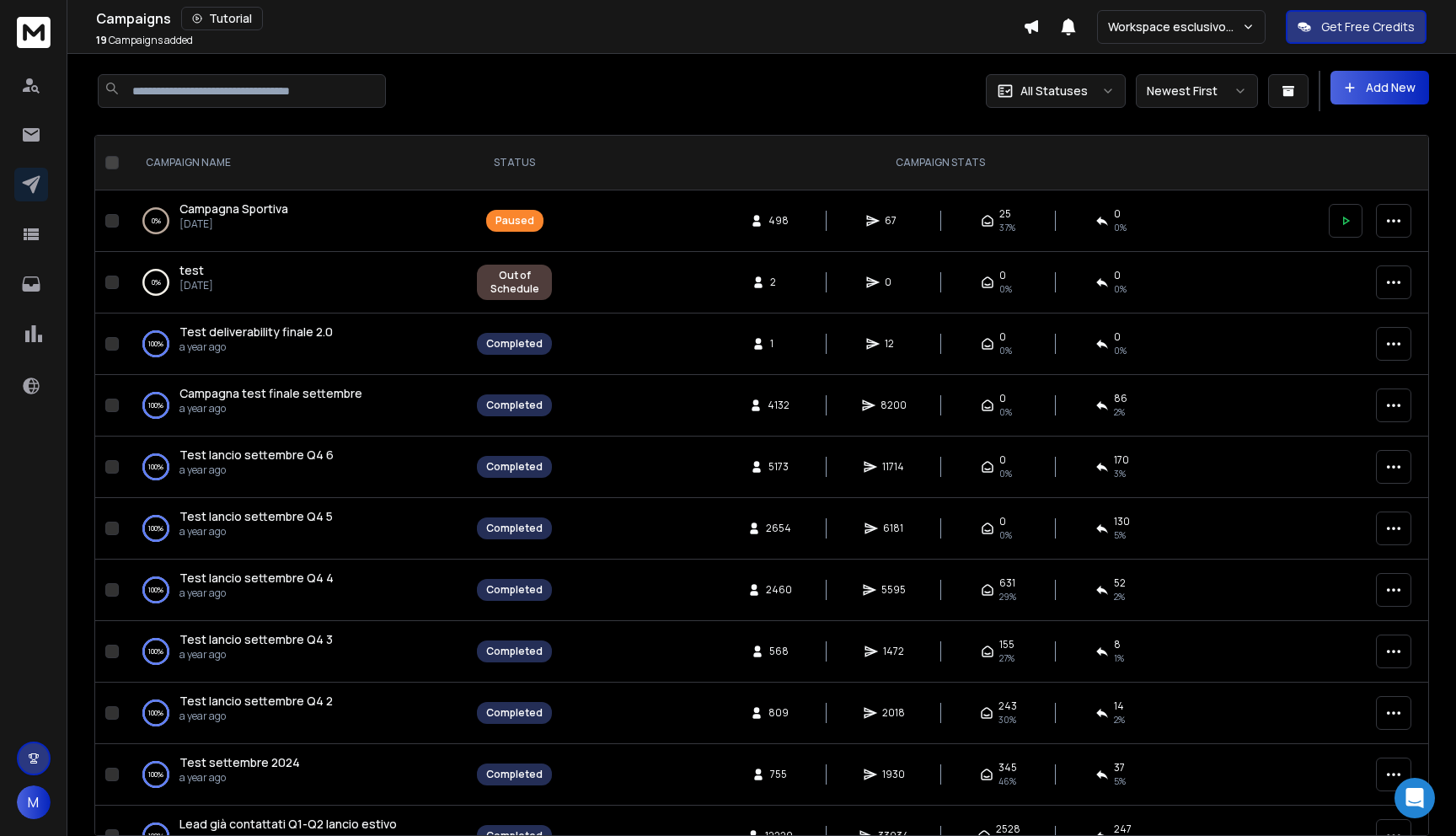
click at [1383, 84] on button "Add New" at bounding box center [1379, 87] width 98 height 34
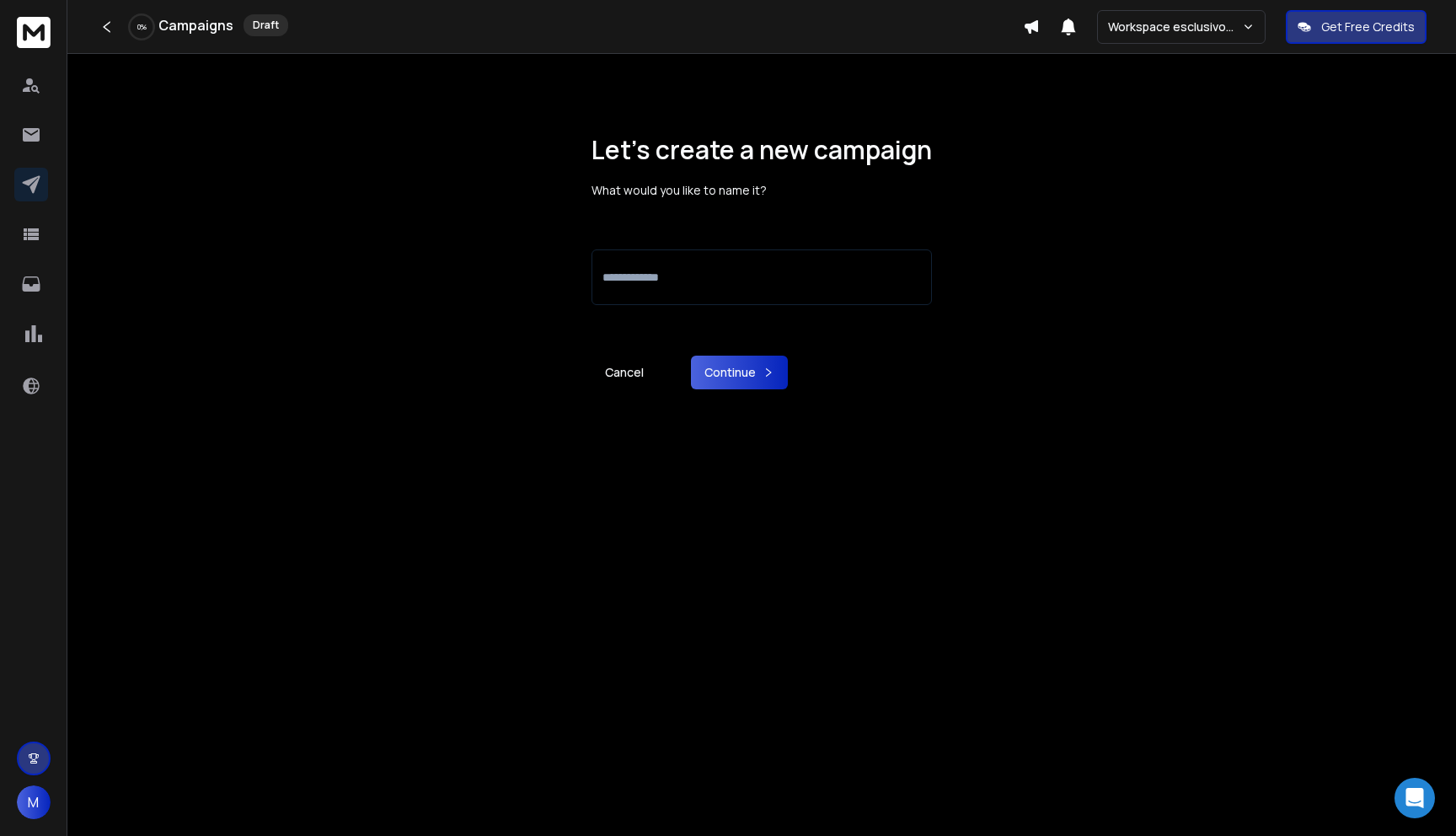
click at [705, 296] on input at bounding box center [761, 278] width 340 height 56
type input "**********"
click at [758, 364] on button "Continue" at bounding box center [739, 373] width 97 height 34
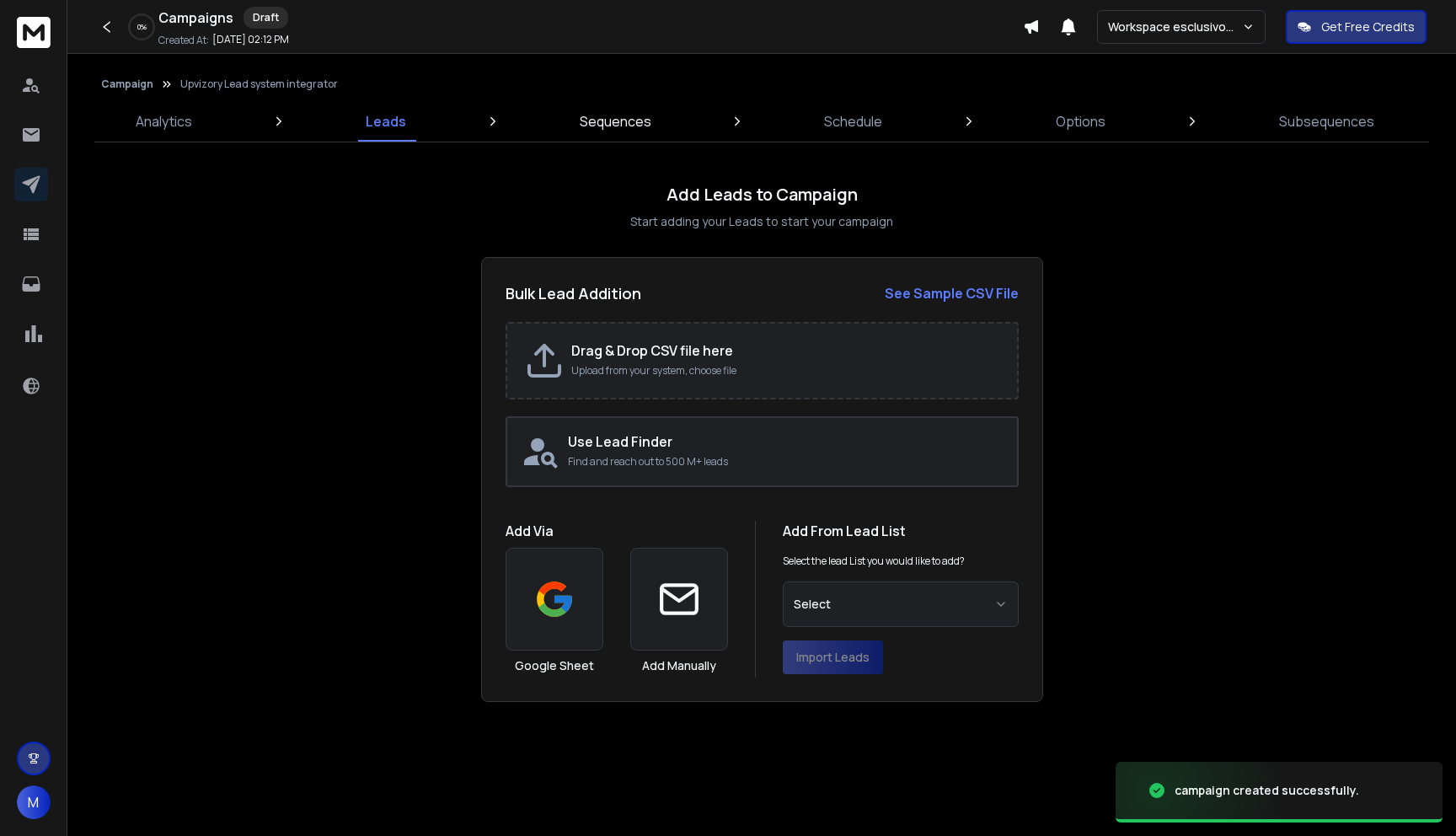
click at [641, 126] on p "Sequences" at bounding box center [616, 121] width 71 height 20
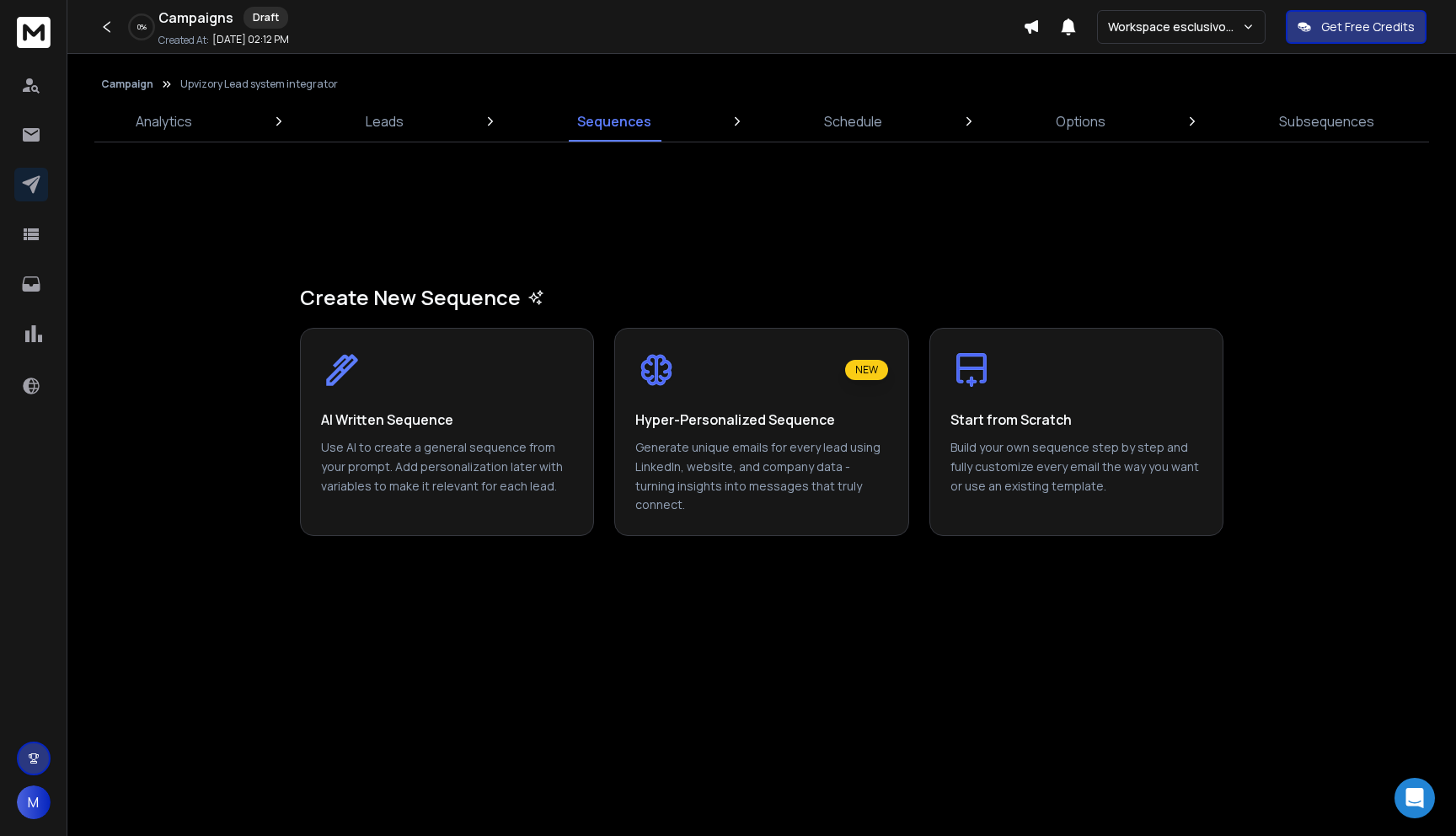
click at [1095, 391] on div "button" at bounding box center [1076, 370] width 252 height 42
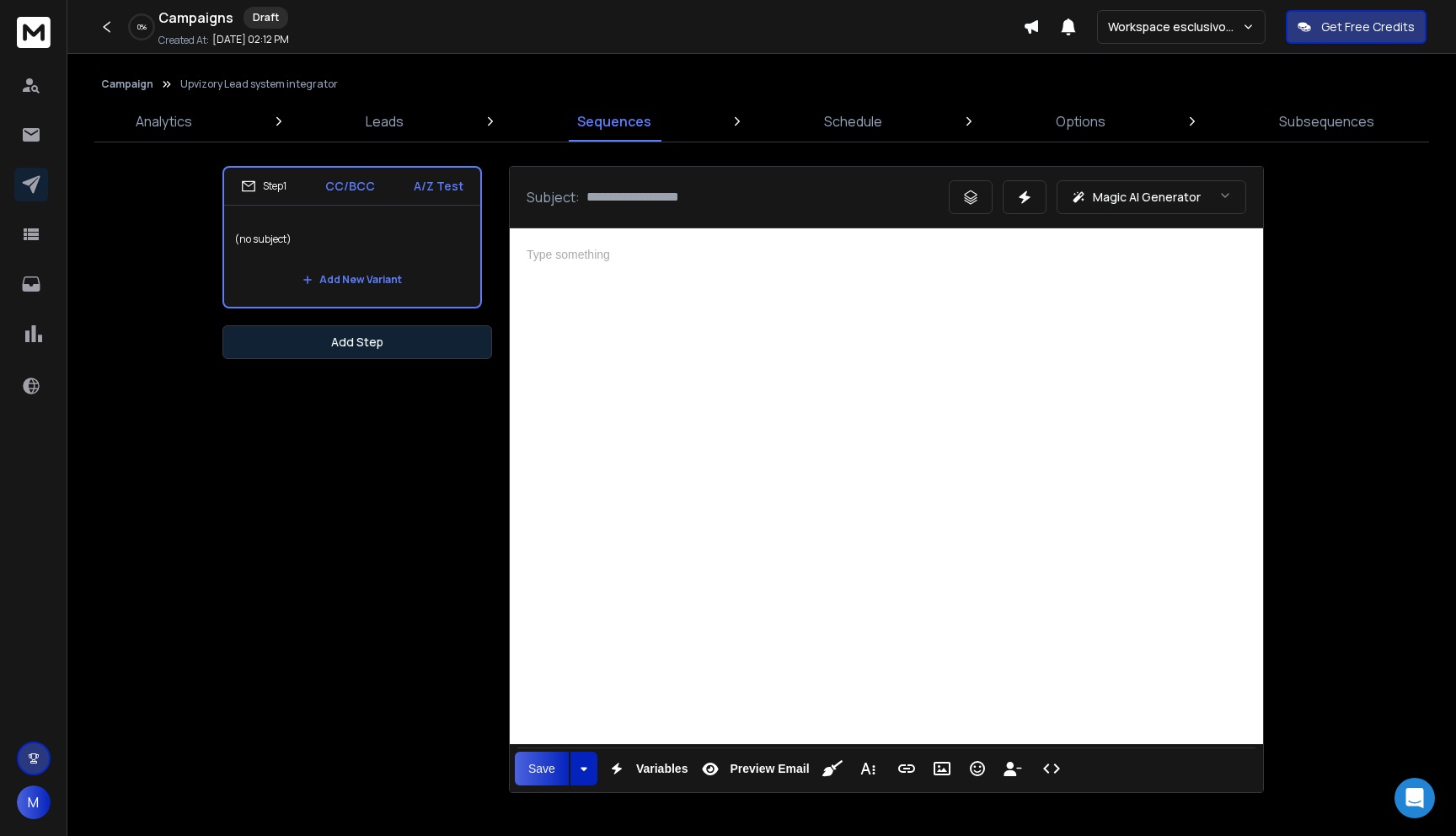
click at [374, 345] on button "Add Step" at bounding box center [357, 342] width 270 height 34
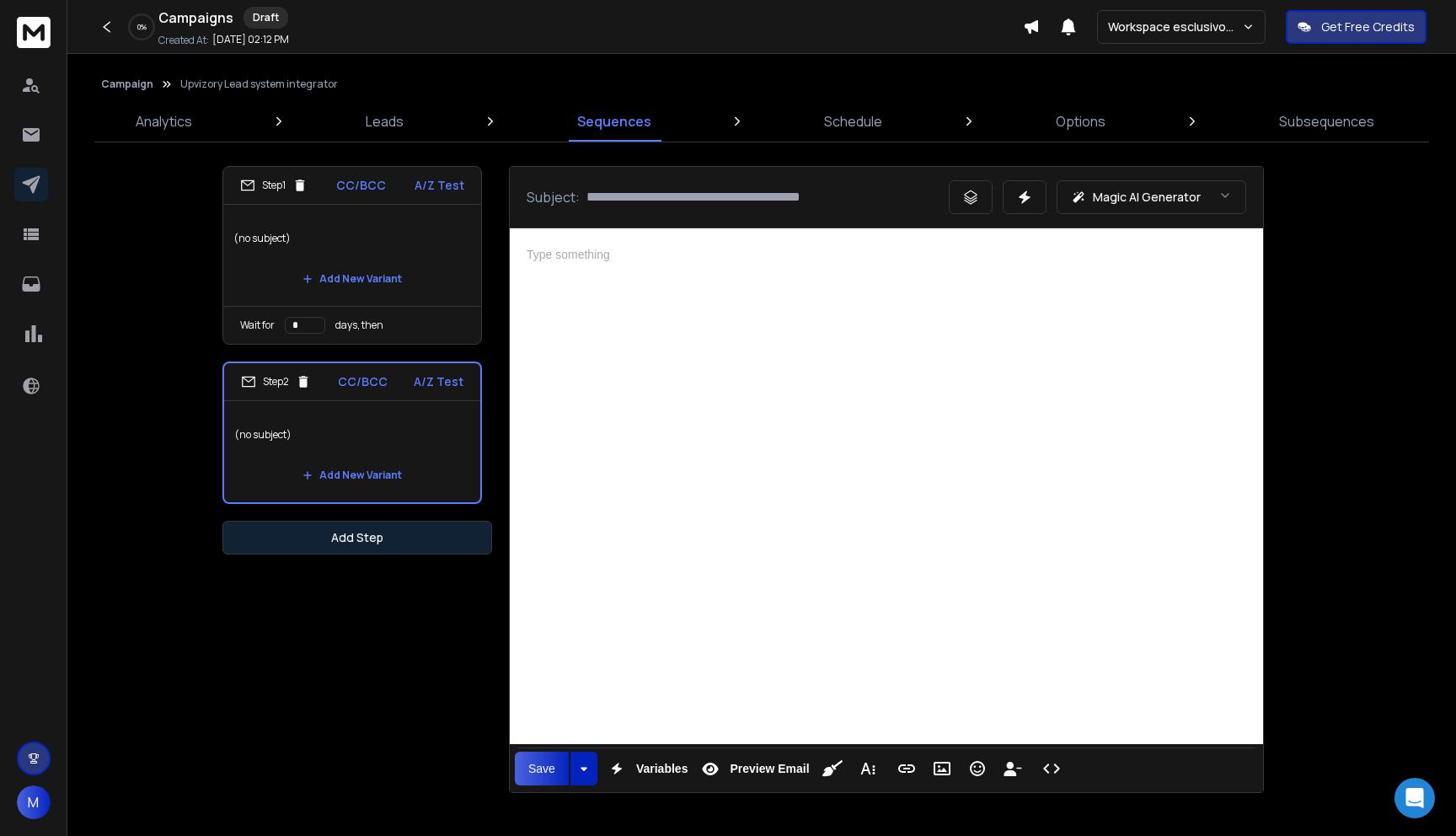
click at [368, 539] on button "Add Step" at bounding box center [357, 537] width 270 height 34
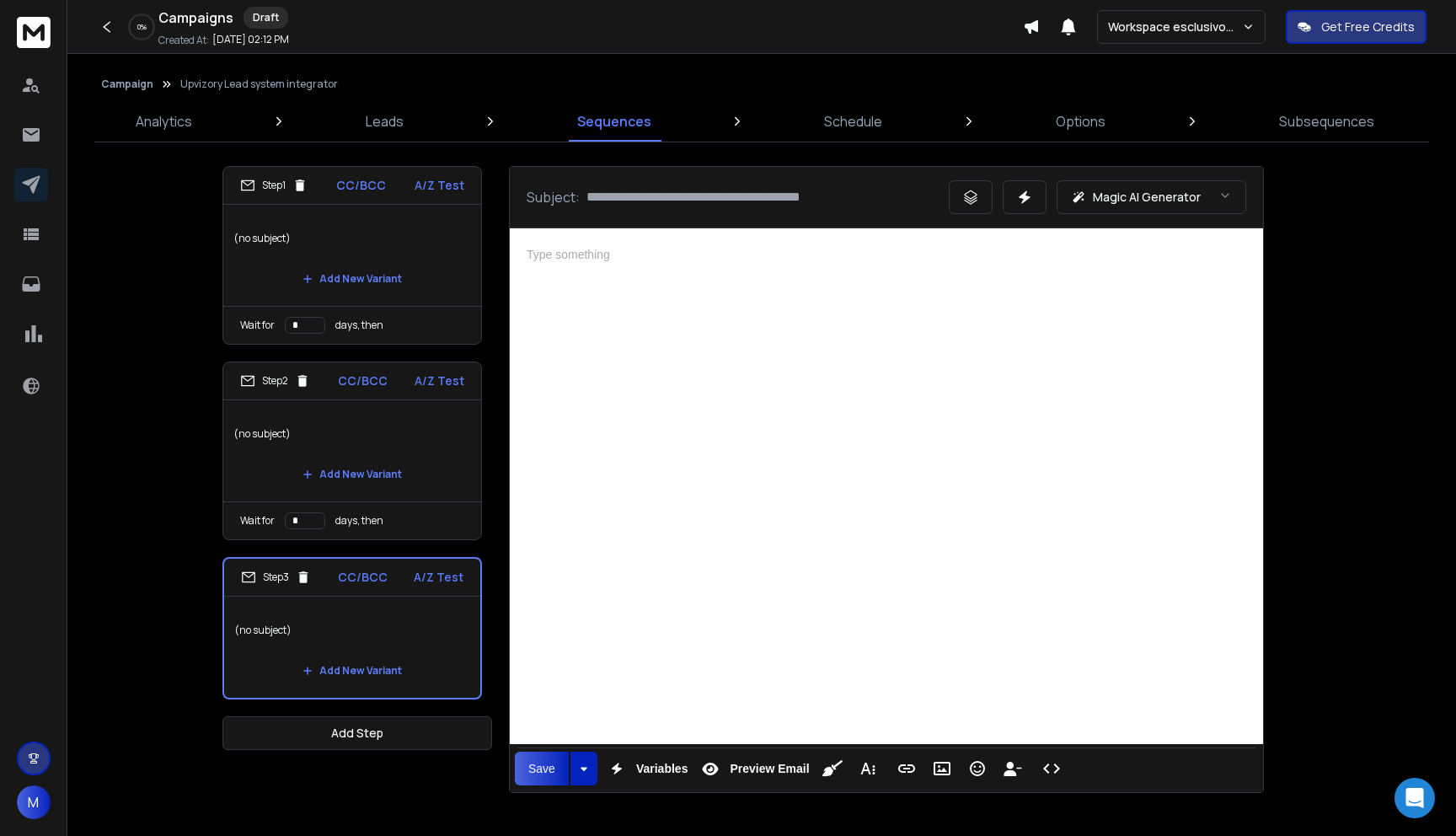
click at [316, 326] on input "*" at bounding box center [304, 325] width 41 height 17
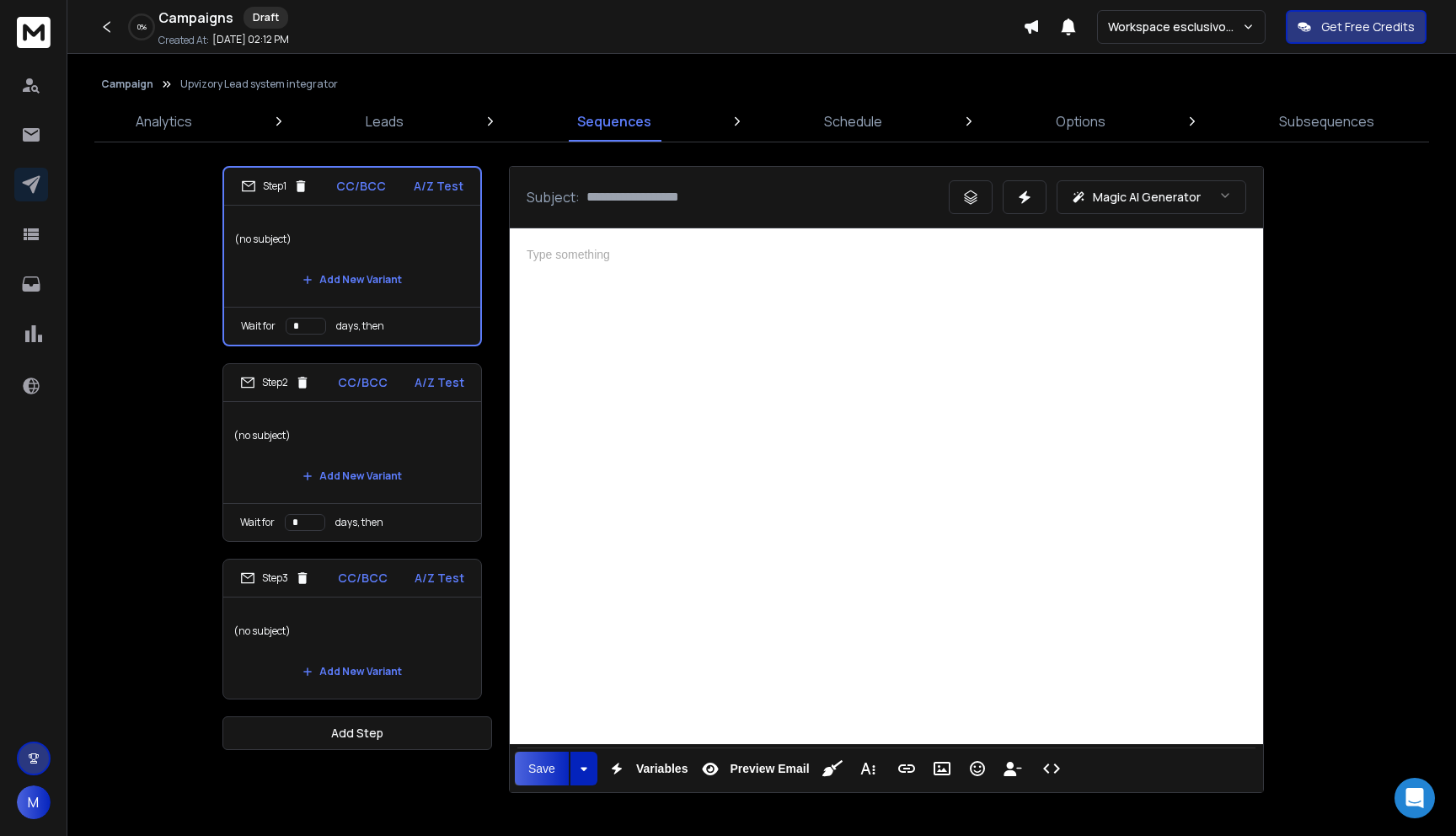
type input "*"
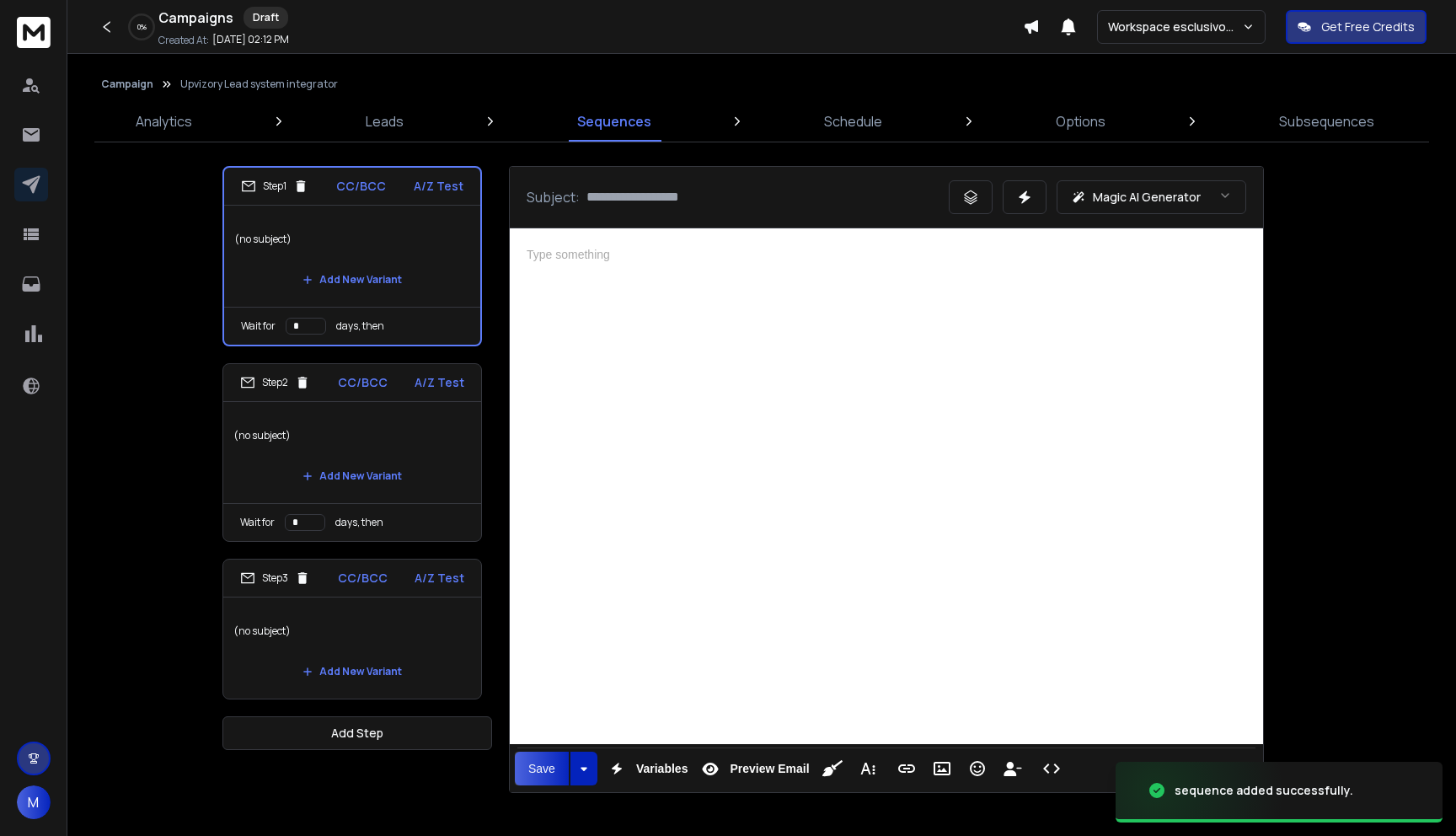
click at [318, 529] on input "*" at bounding box center [304, 522] width 41 height 17
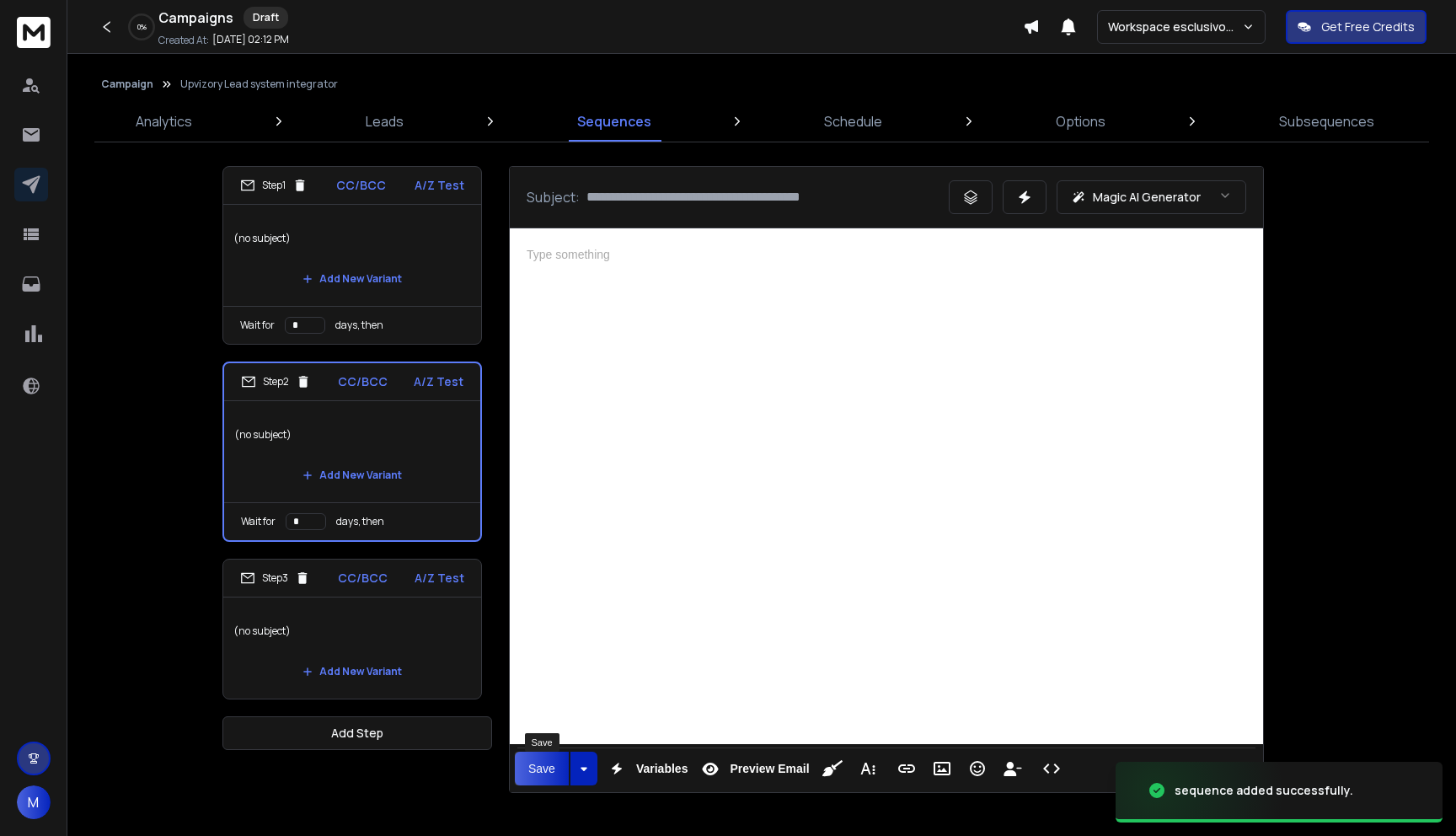
type input "*"
click at [856, 132] on link "Schedule" at bounding box center [852, 121] width 78 height 41
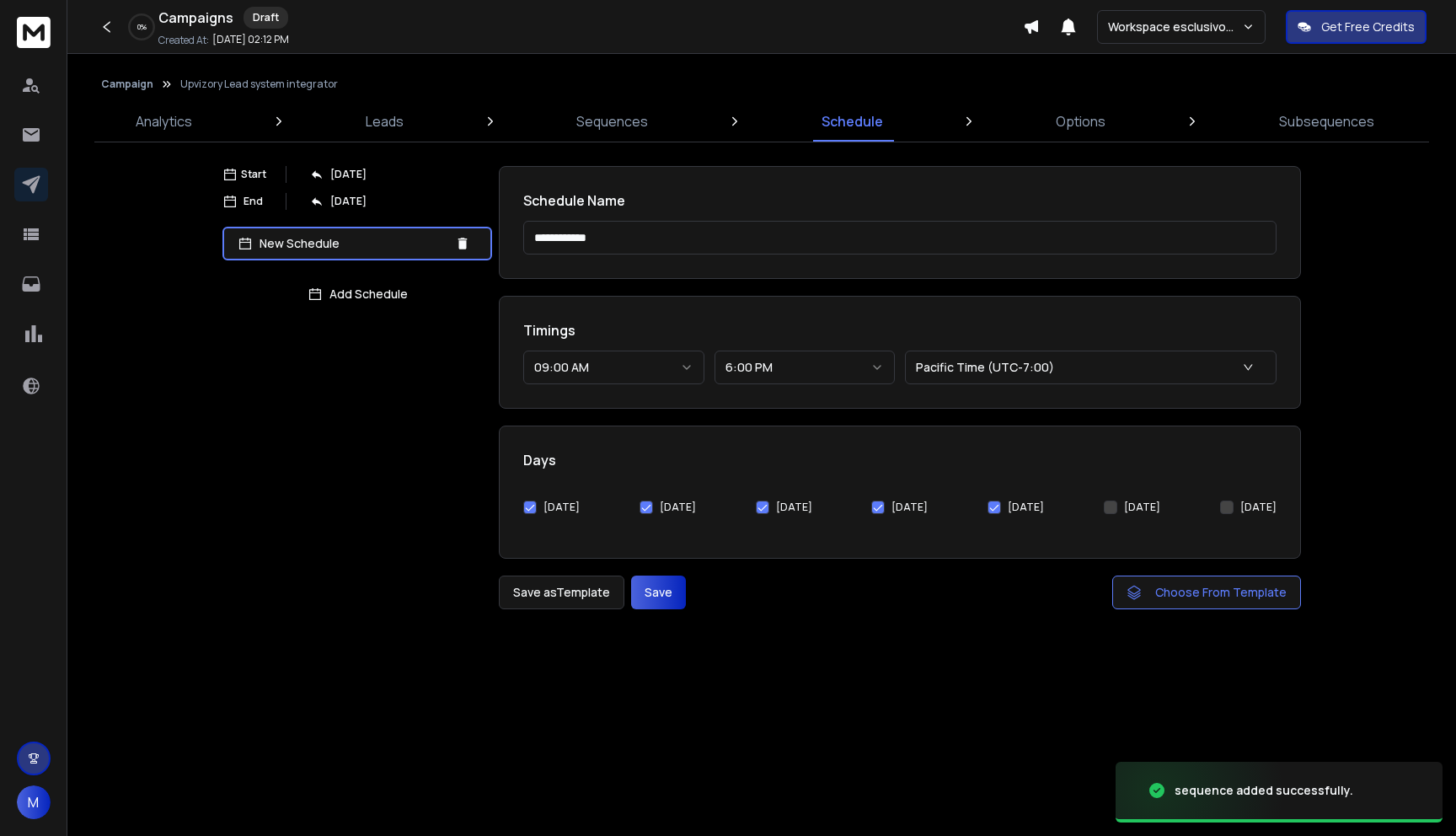
click at [646, 366] on button "09:00 AM" at bounding box center [614, 368] width 181 height 34
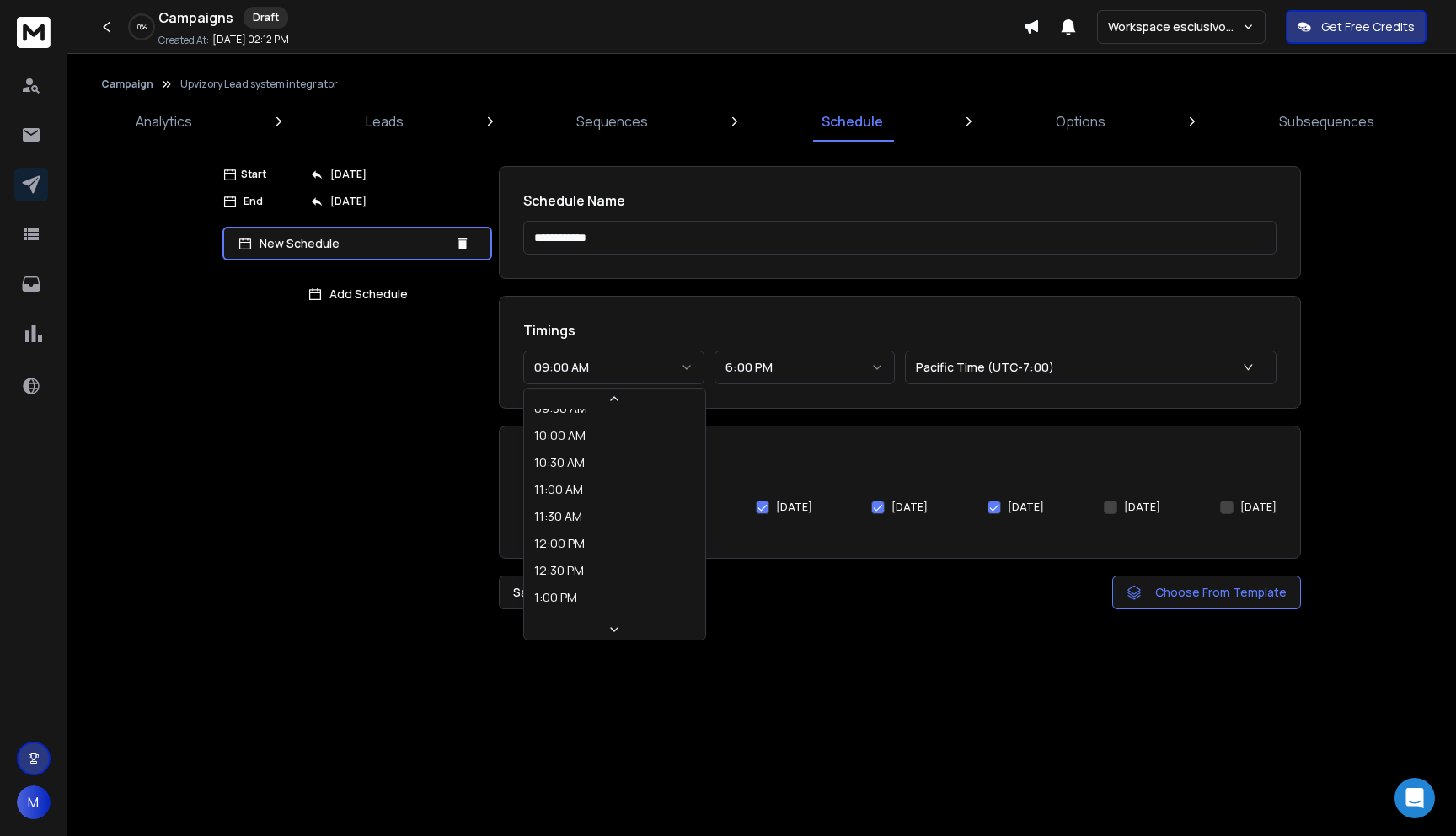
scroll to position [519, 0]
select select "********"
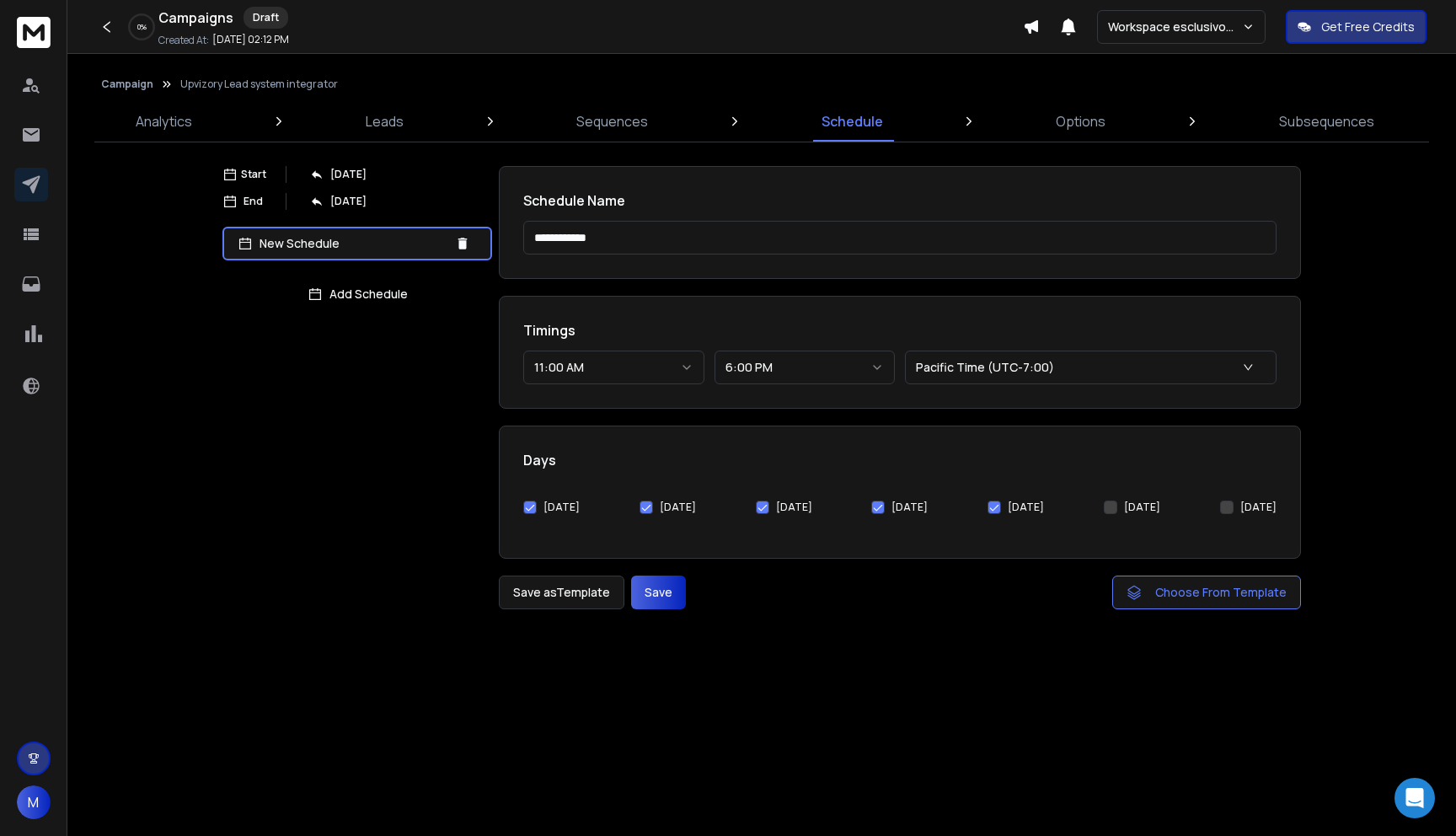
click at [788, 355] on button "6:00 PM" at bounding box center [805, 368] width 181 height 34
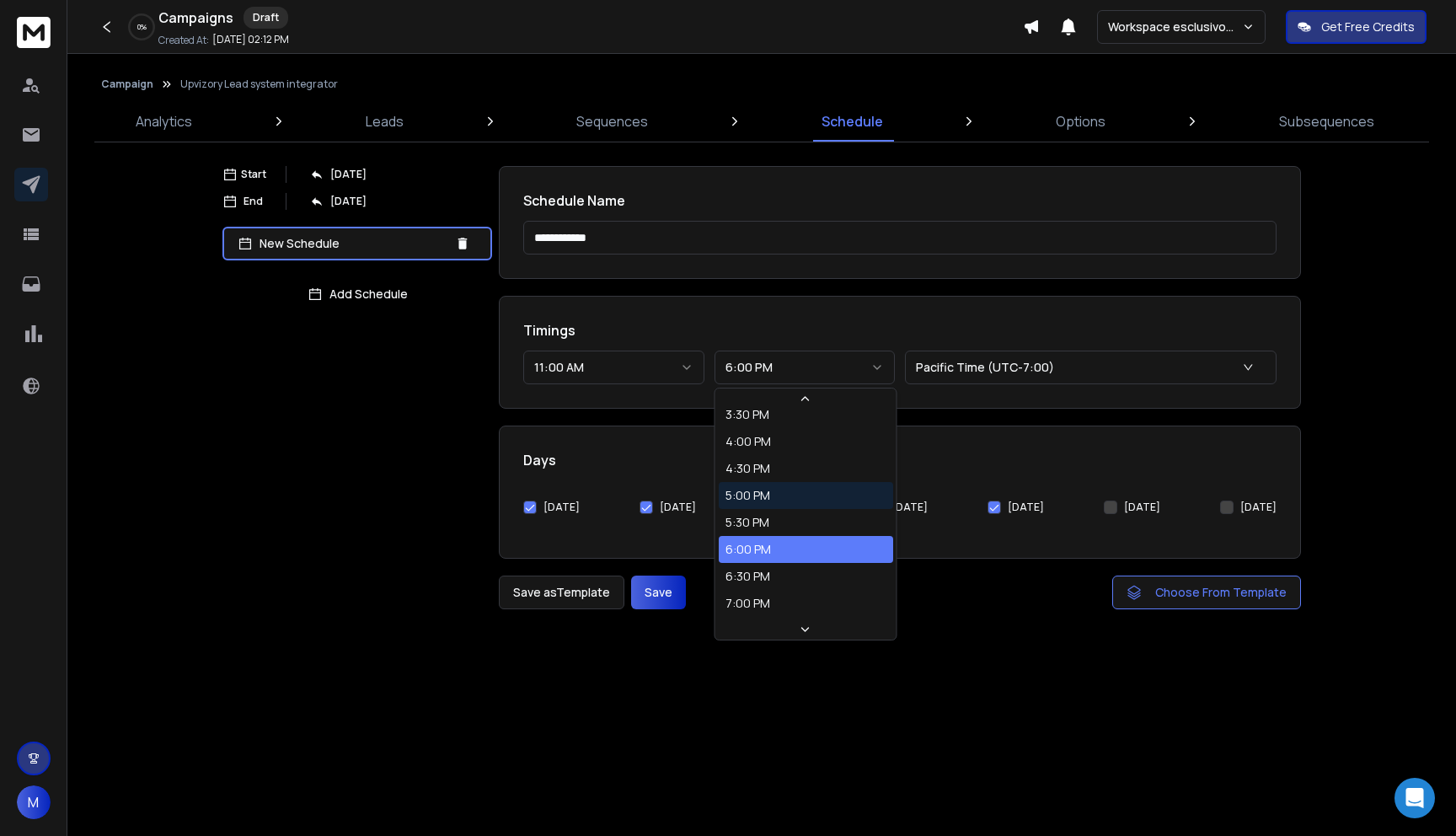
scroll to position [237, 0]
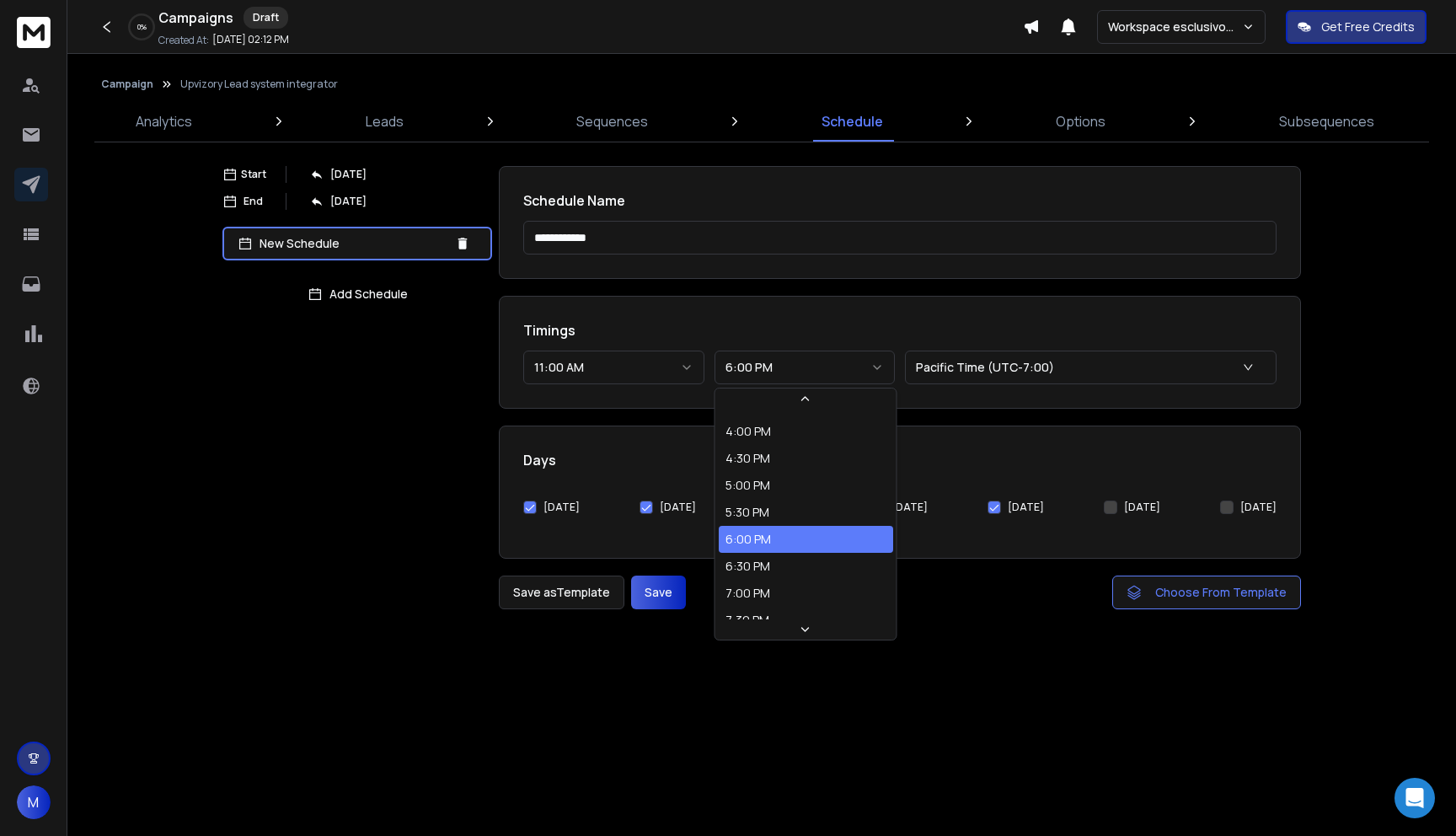
select select "********"
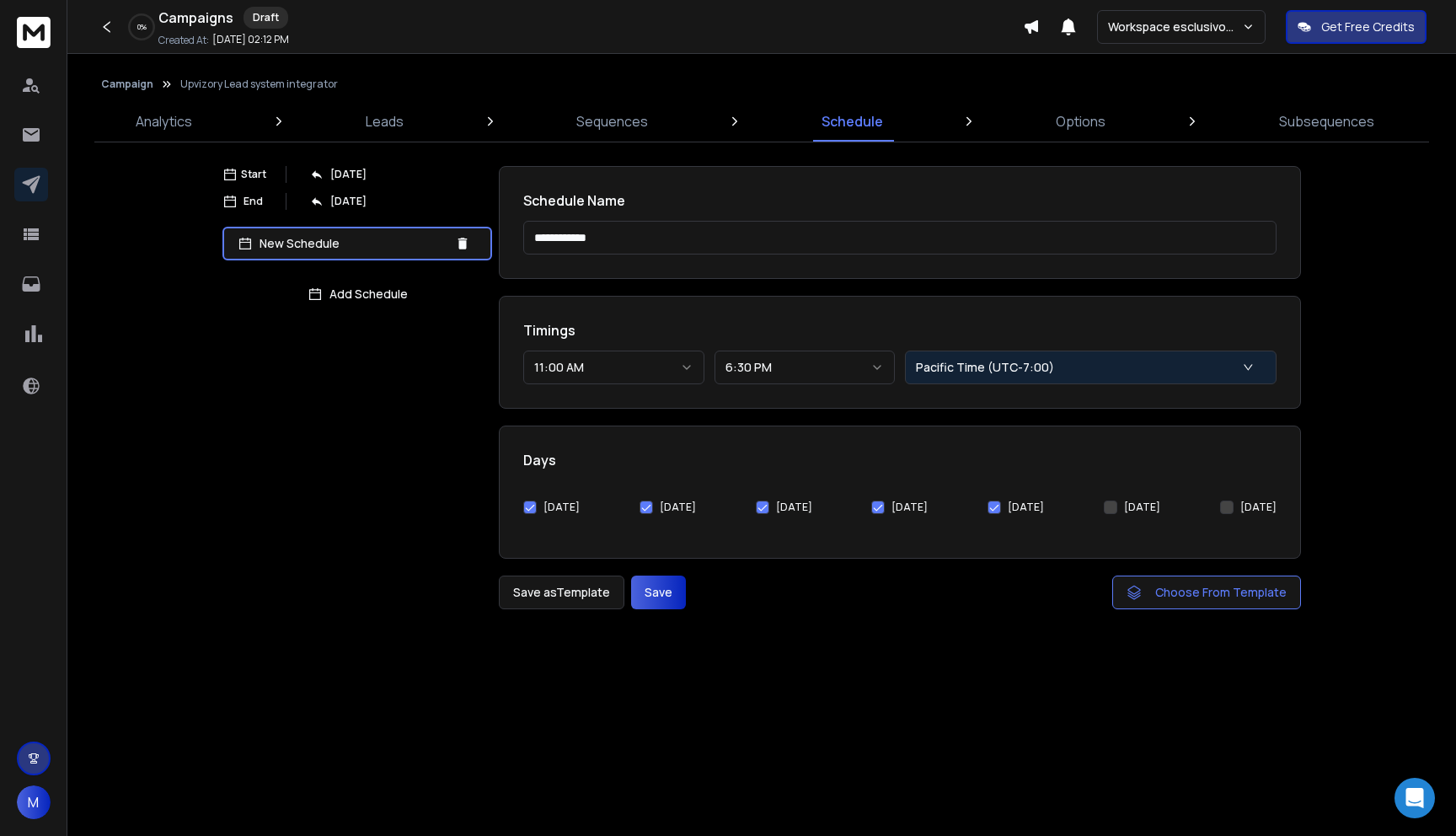
click at [984, 374] on p "Pacific Time (UTC-7:00)" at bounding box center [988, 367] width 145 height 17
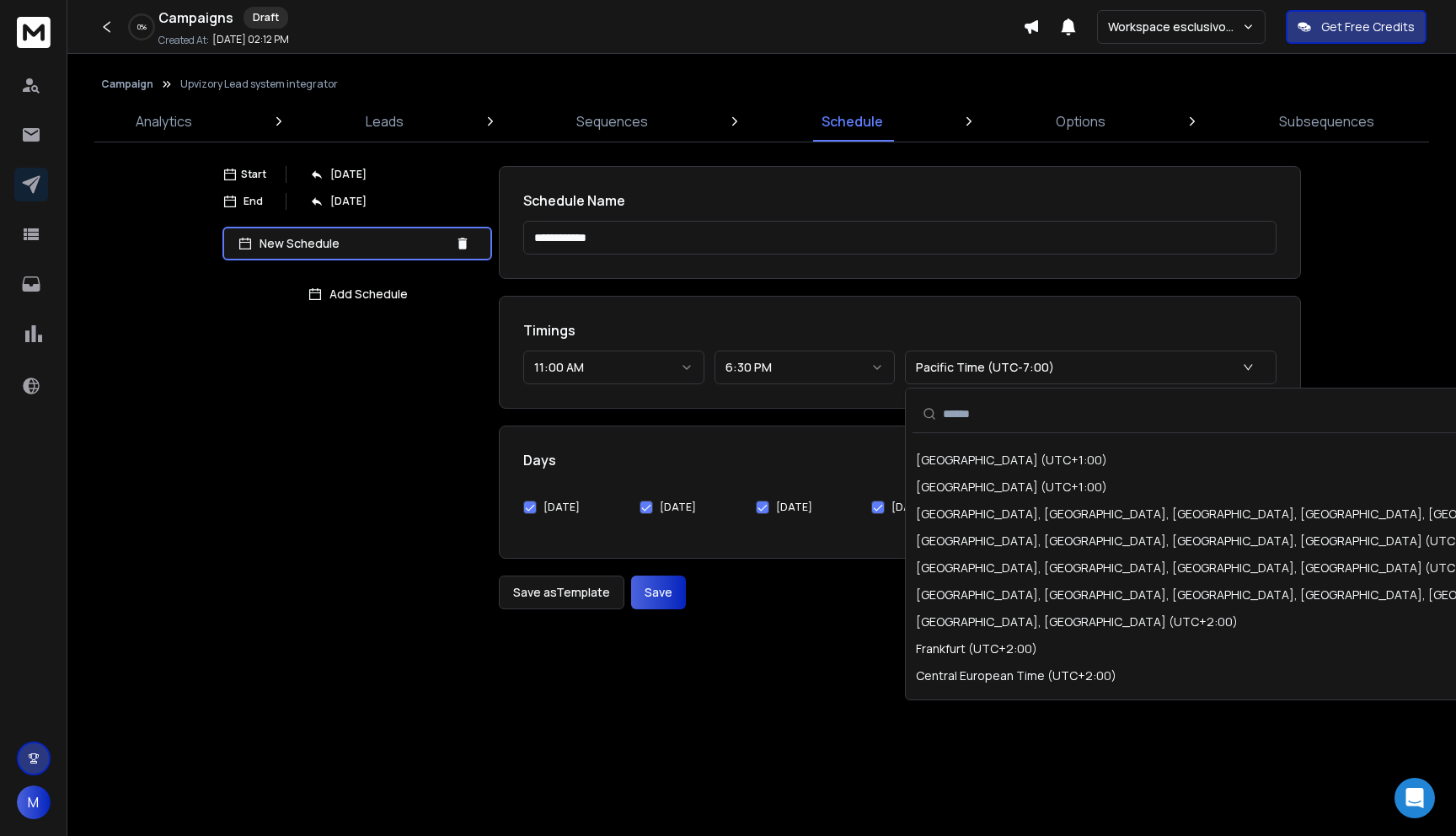
scroll to position [783, 0]
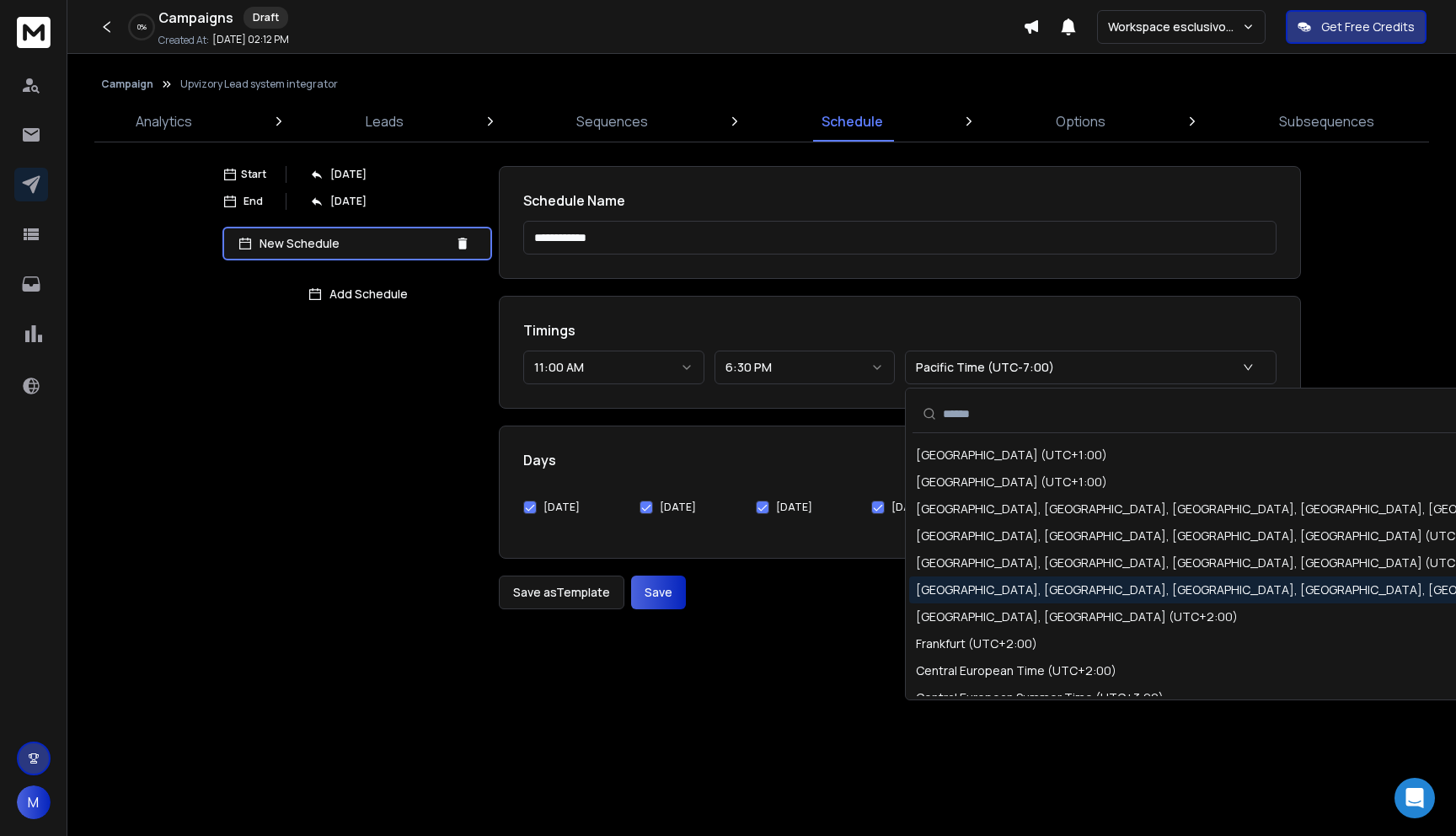
click at [1098, 594] on div "[GEOGRAPHIC_DATA], [GEOGRAPHIC_DATA], [GEOGRAPHIC_DATA], [GEOGRAPHIC_DATA], [GE…" at bounding box center [1332, 589] width 834 height 17
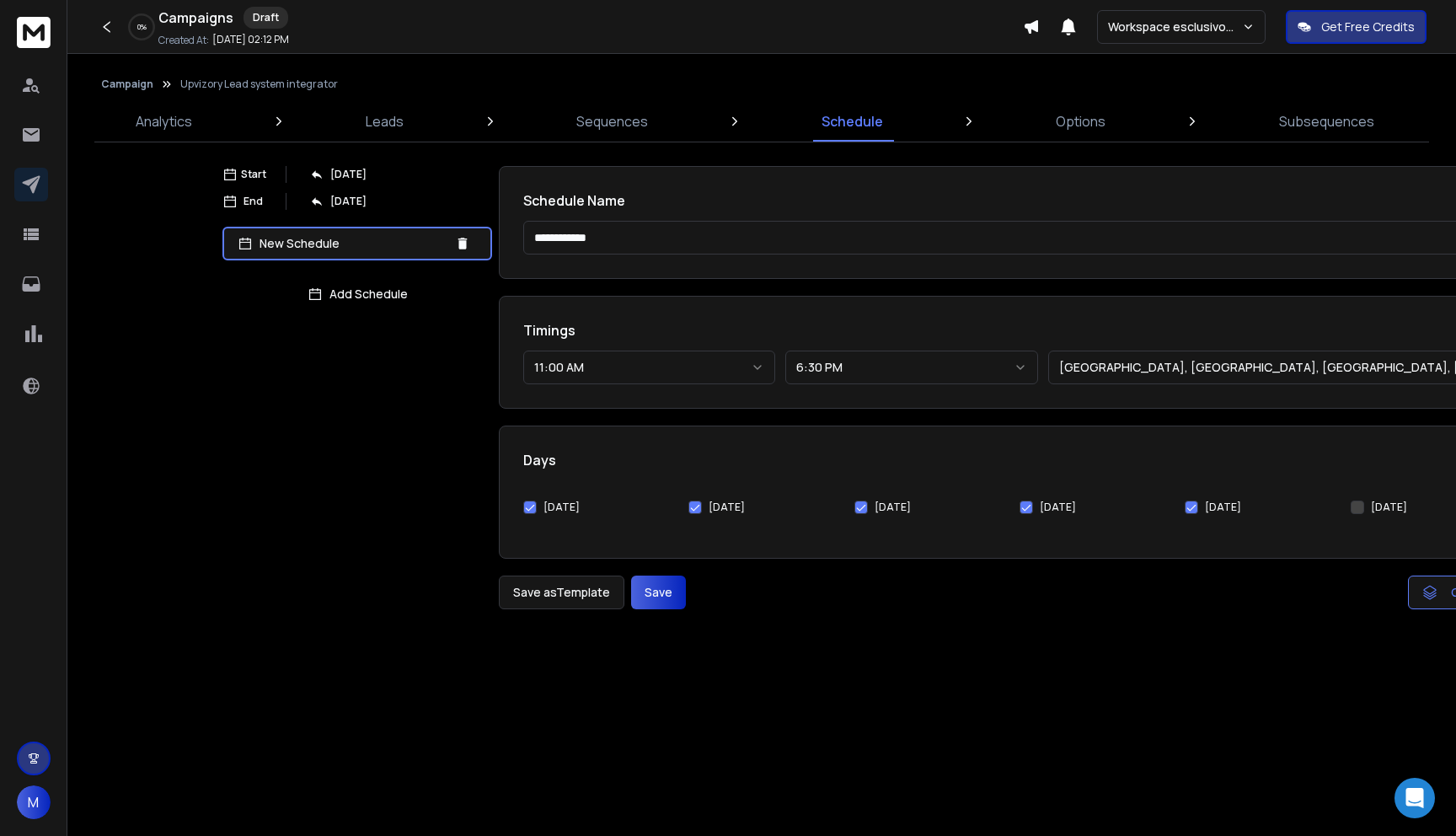
click at [1351, 509] on button "[DATE]" at bounding box center [1358, 508] width 14 height 14
click at [671, 586] on button "Save" at bounding box center [658, 593] width 55 height 34
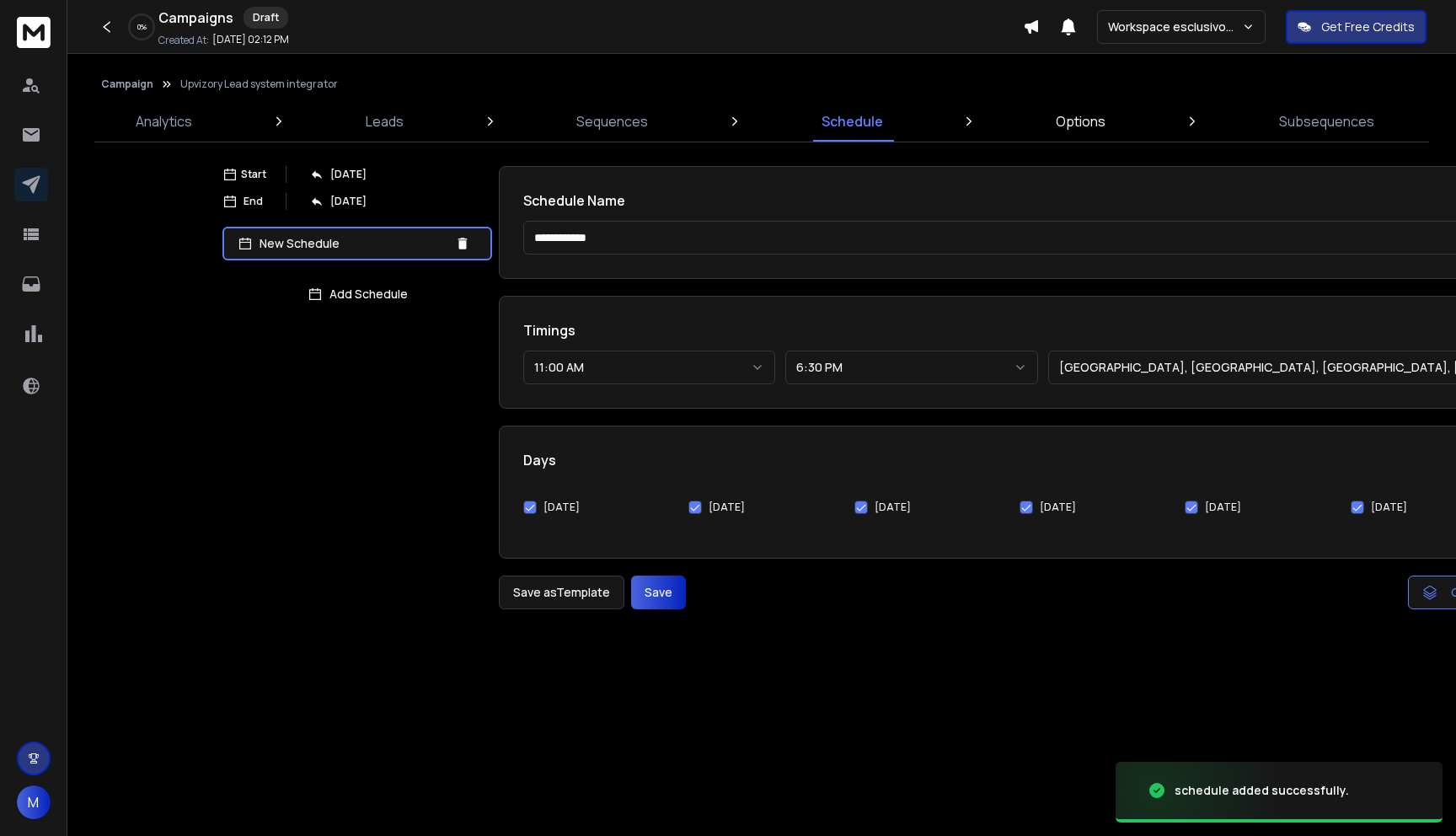
click at [1072, 123] on p "Options" at bounding box center [1080, 121] width 50 height 20
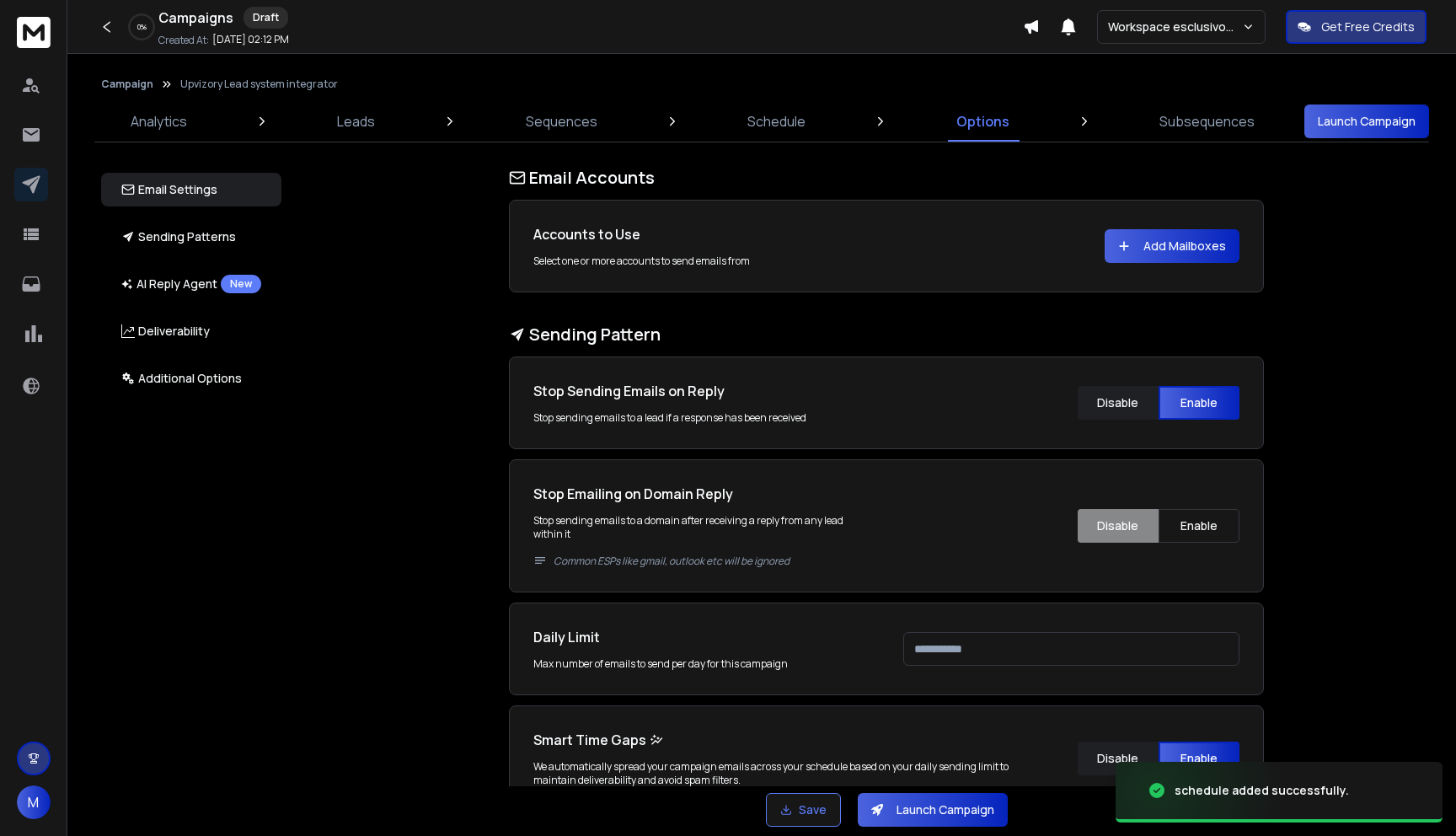
click at [1144, 239] on button "Add Mailboxes" at bounding box center [1172, 246] width 135 height 34
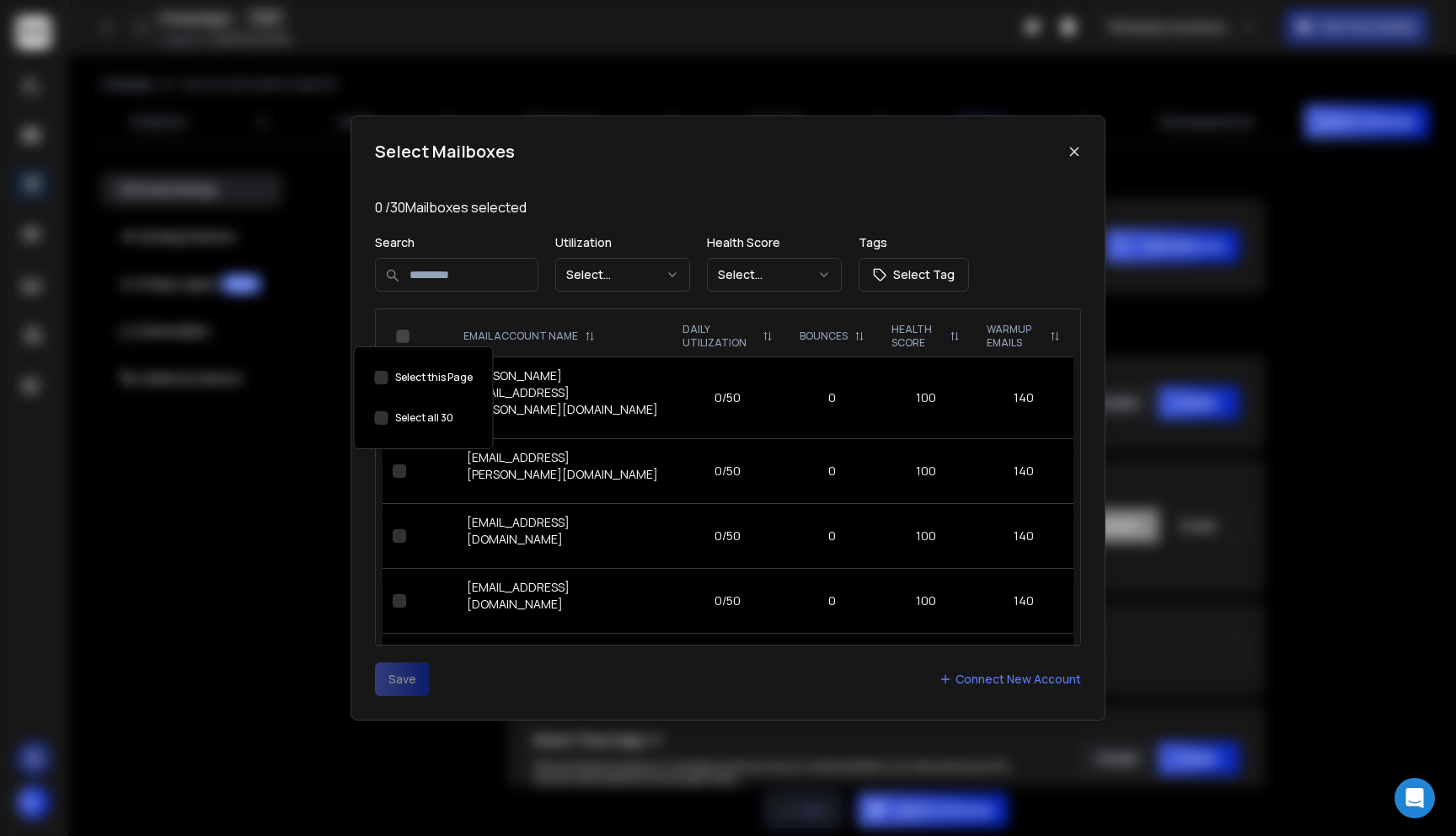
click at [399, 334] on button "Select this Page" at bounding box center [402, 336] width 14 height 14
click at [383, 416] on button "Select this Page" at bounding box center [382, 418] width 14 height 14
click at [403, 676] on button "Save" at bounding box center [401, 679] width 55 height 34
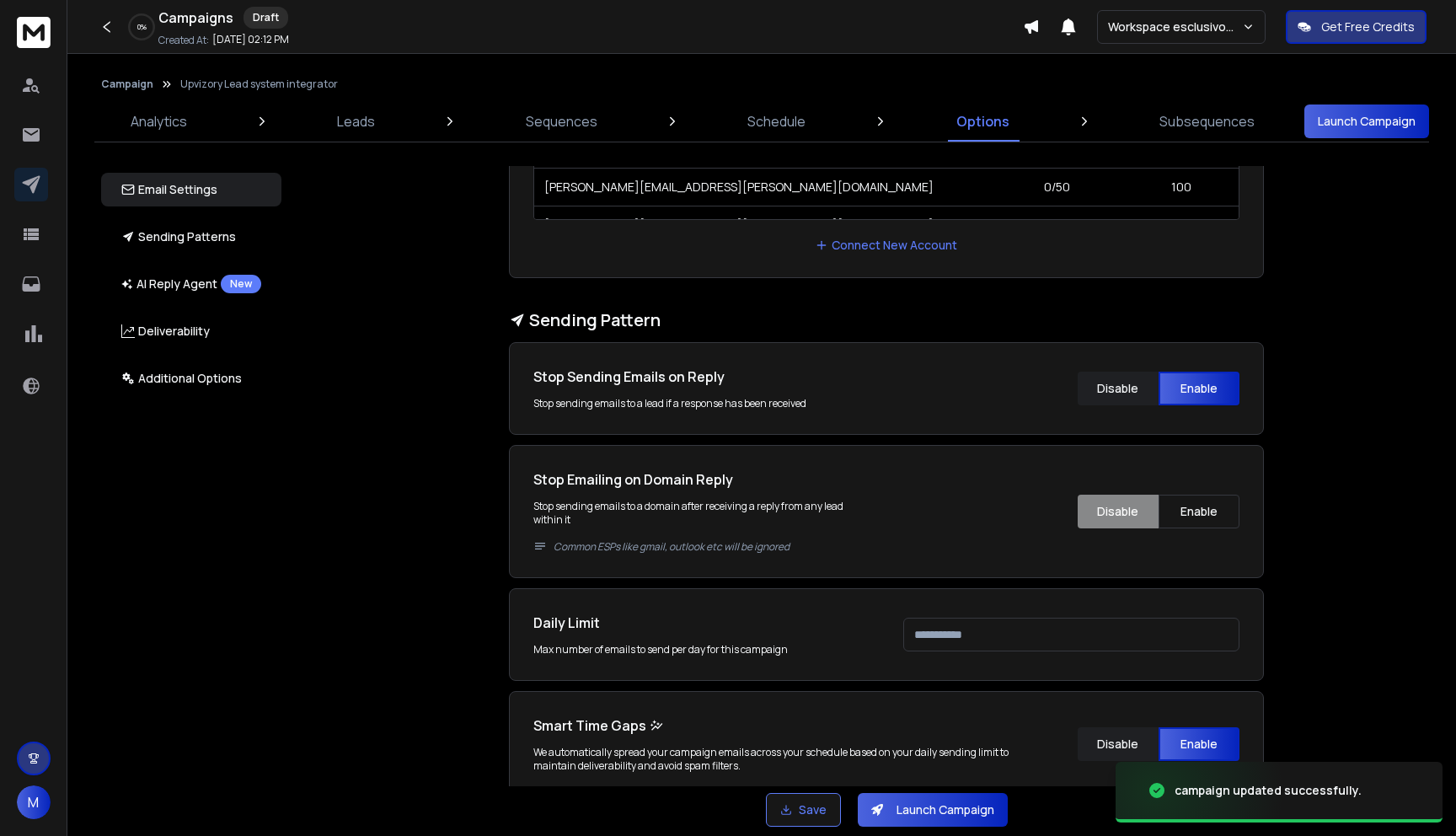
scroll to position [442, 0]
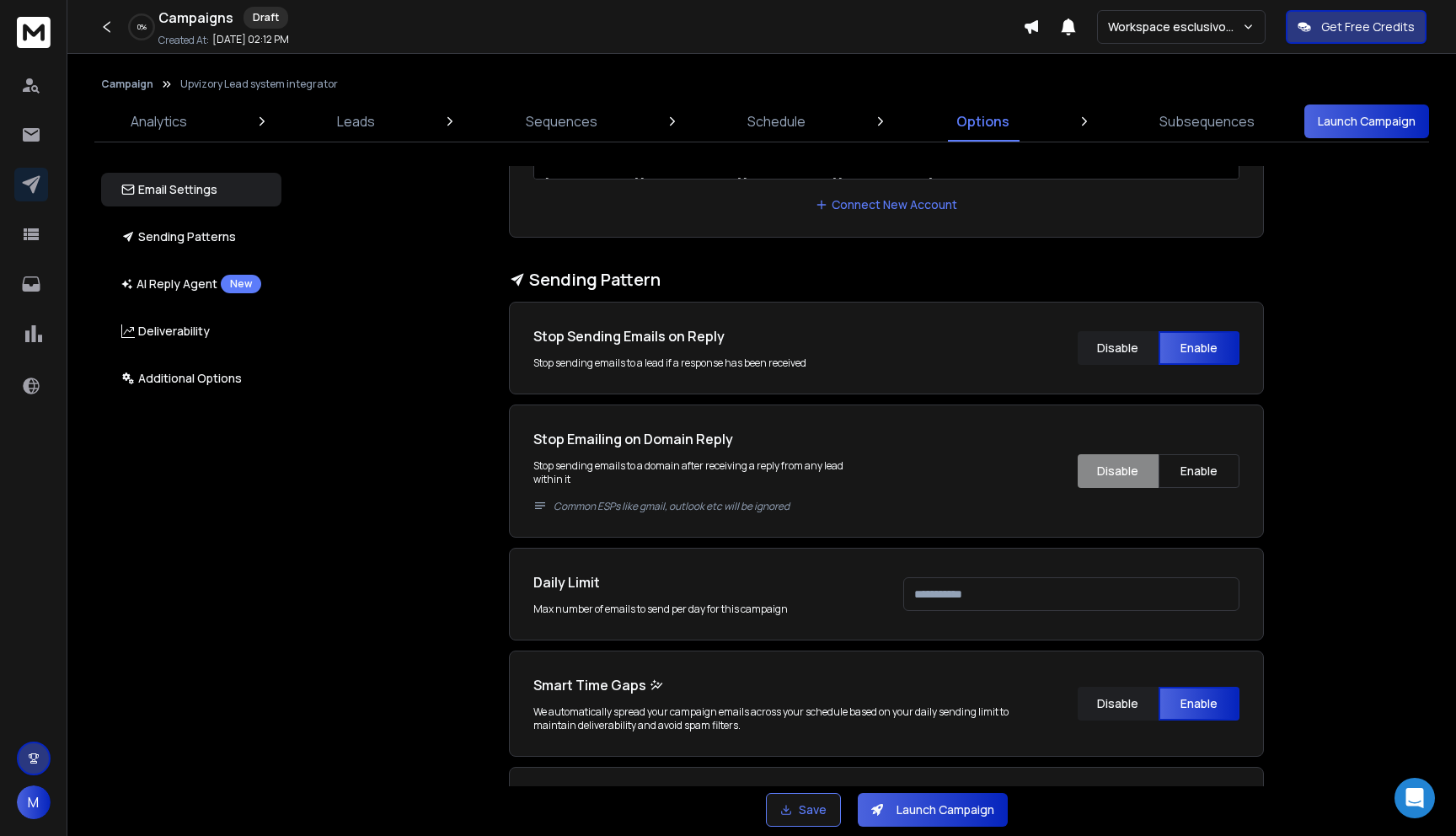
click at [985, 595] on input "***" at bounding box center [1070, 594] width 336 height 34
click at [855, 594] on div "Daily Limit Max number of emails to send per day for this campaign" at bounding box center [701, 594] width 336 height 44
drag, startPoint x: 964, startPoint y: 595, endPoint x: 879, endPoint y: 596, distance: 85.0
click at [879, 596] on div "Daily Limit Max number of emails to send per day for this campaign ***" at bounding box center [886, 594] width 706 height 44
type input "****"
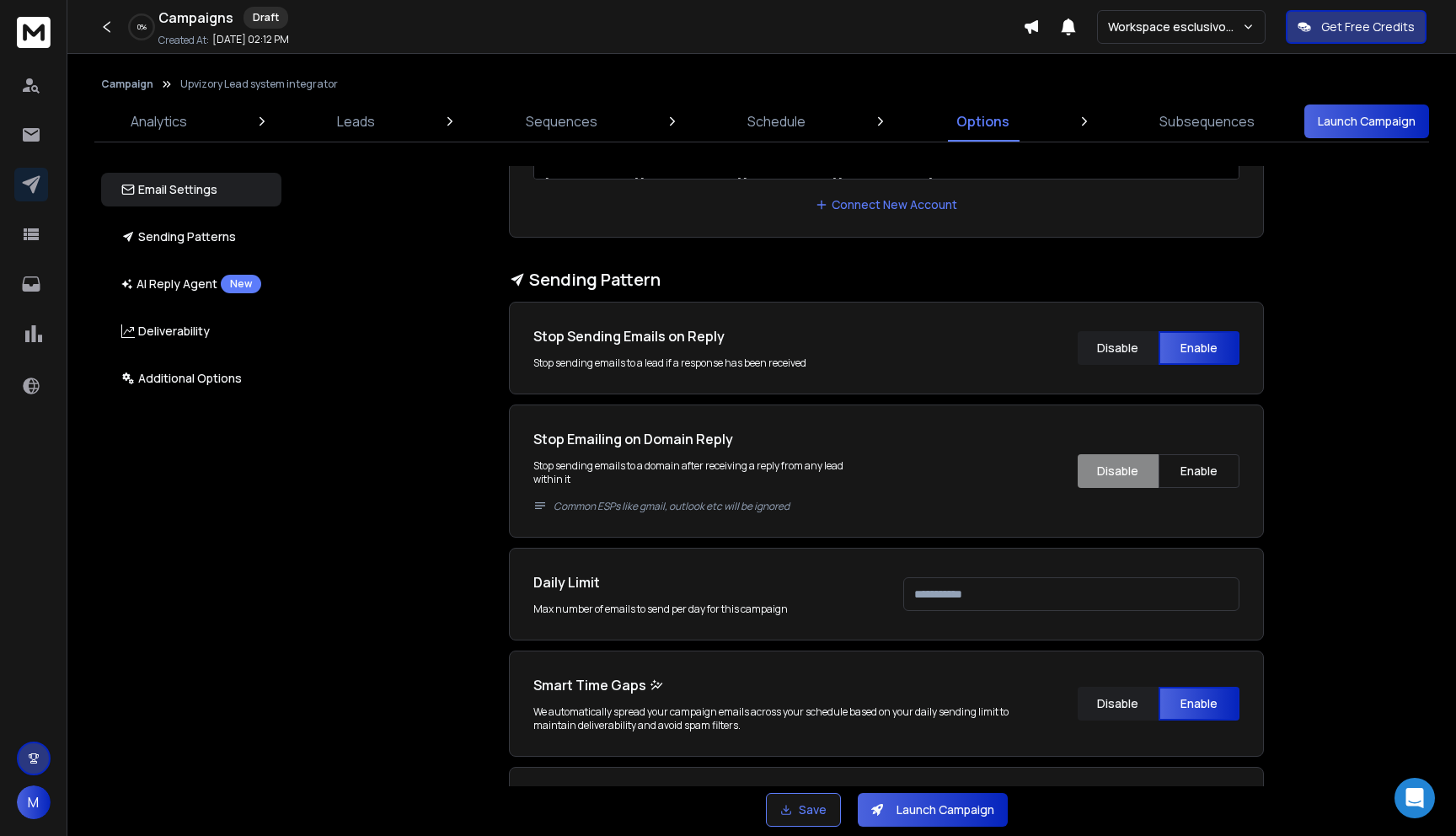
click at [1455, 527] on div "Email Accounts Accounts to Use Select one or more accounts to send emails from …" at bounding box center [896, 476] width 1176 height 621
click at [1192, 468] on button "Enable" at bounding box center [1199, 471] width 81 height 34
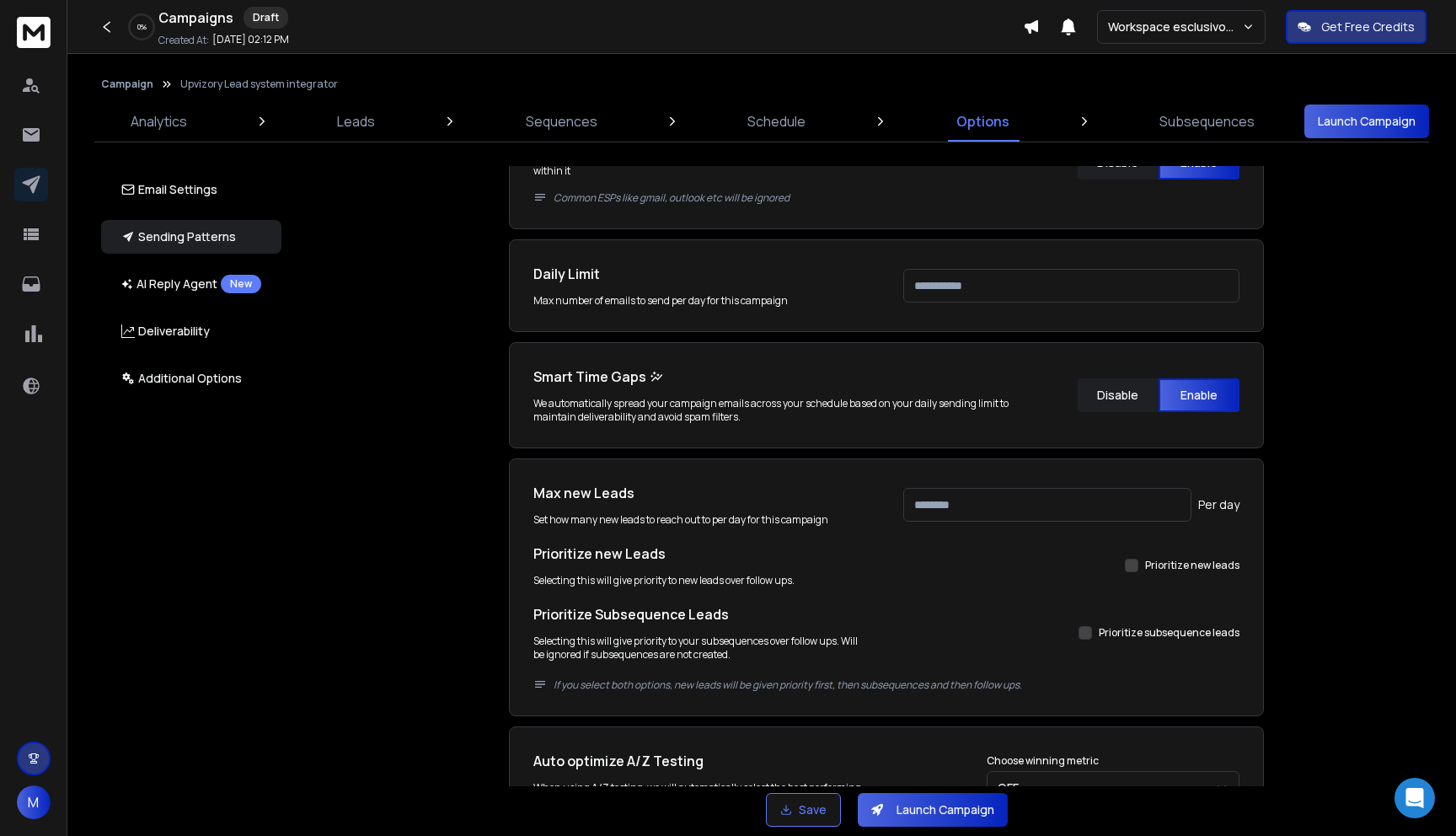
scroll to position [784, 0]
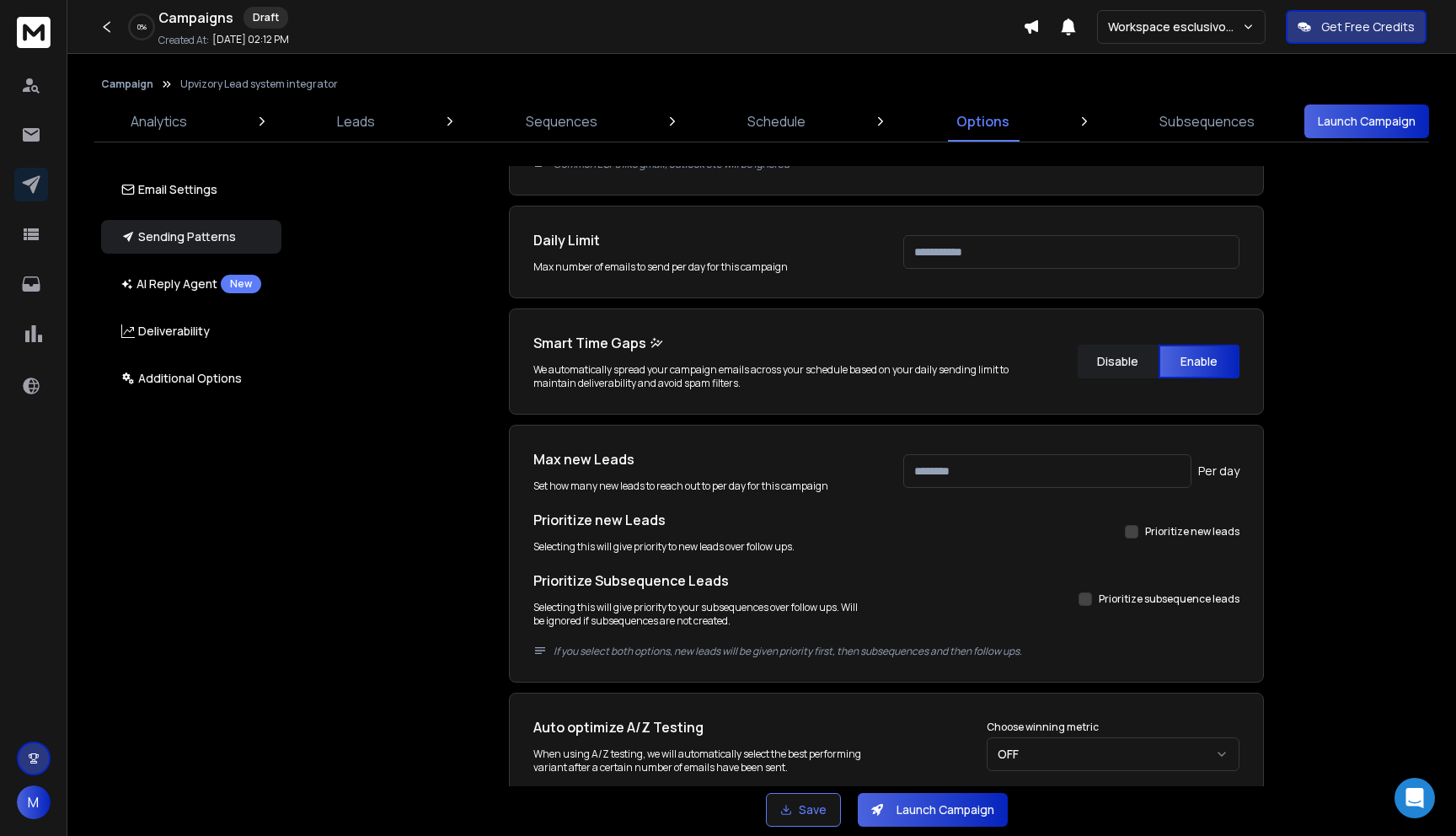
click at [1084, 474] on input "***" at bounding box center [1047, 471] width 288 height 34
drag, startPoint x: 1084, startPoint y: 474, endPoint x: 913, endPoint y: 469, distance: 171.1
click at [913, 468] on input "***" at bounding box center [1047, 471] width 288 height 34
type input "****"
click at [807, 820] on button "Save" at bounding box center [804, 810] width 75 height 34
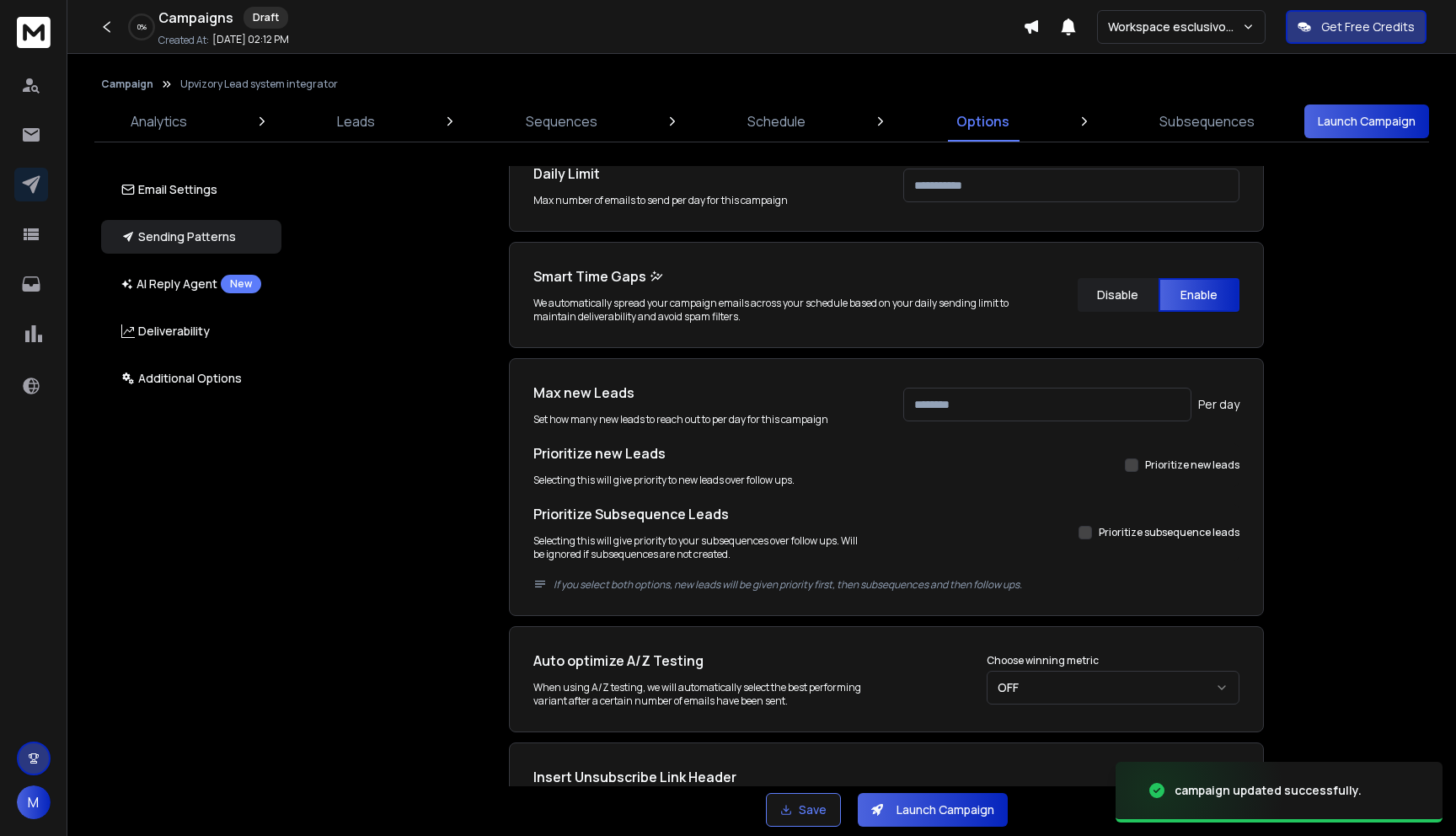
scroll to position [859, 0]
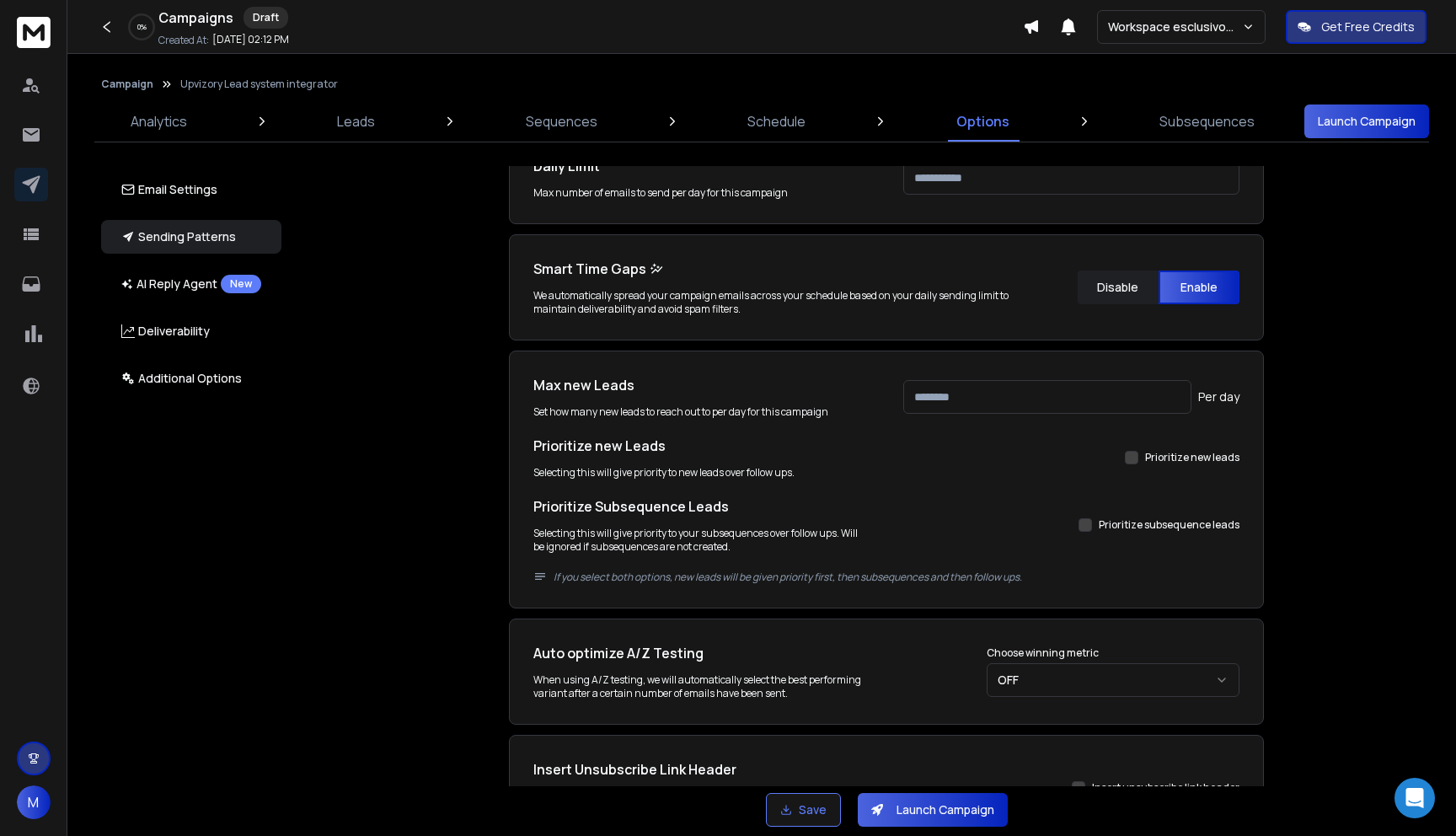
click at [1136, 458] on button "Prioritize new leads" at bounding box center [1132, 458] width 14 height 14
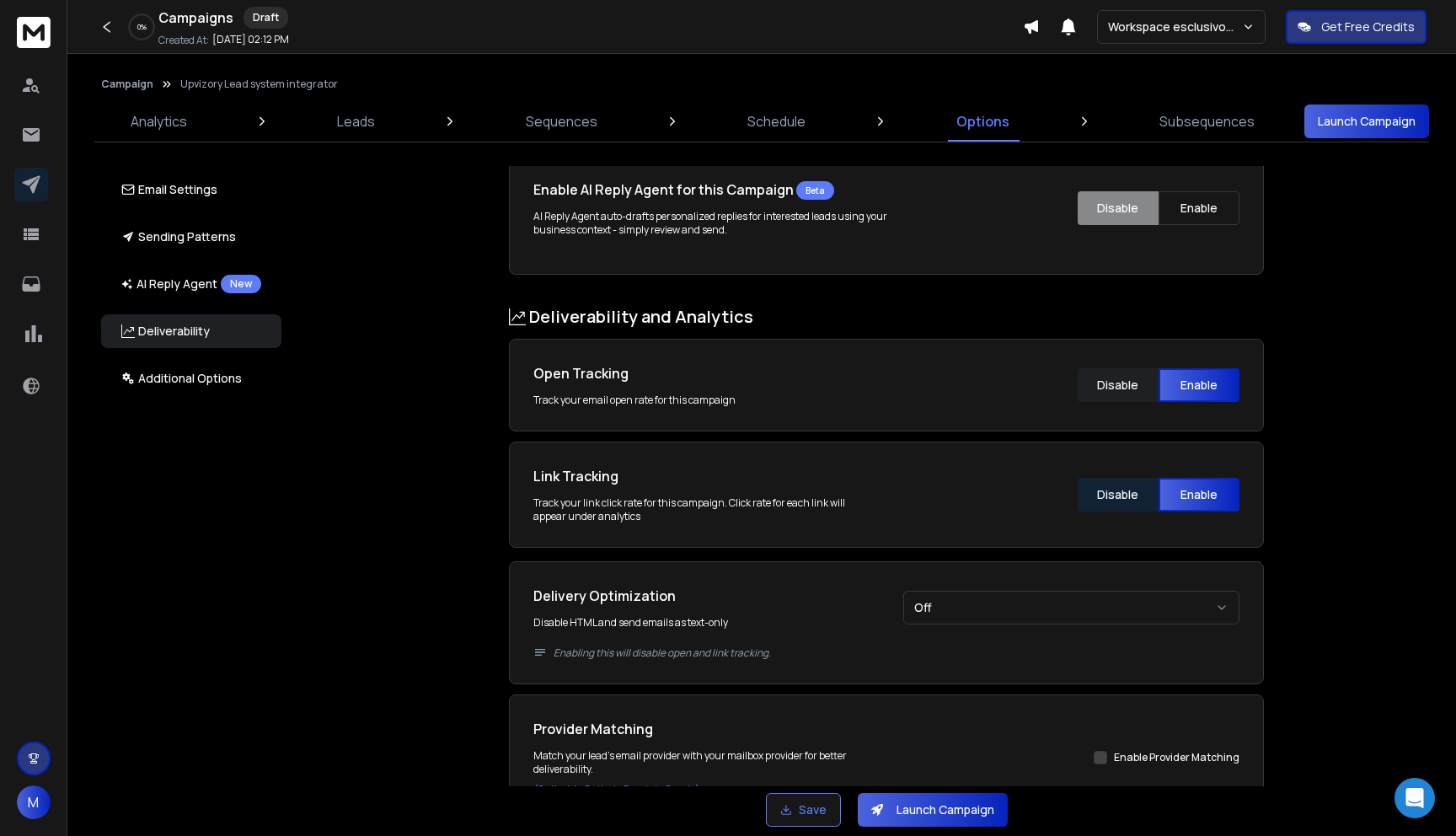
scroll to position [1740, 0]
click at [1126, 494] on button "Disable" at bounding box center [1118, 494] width 81 height 34
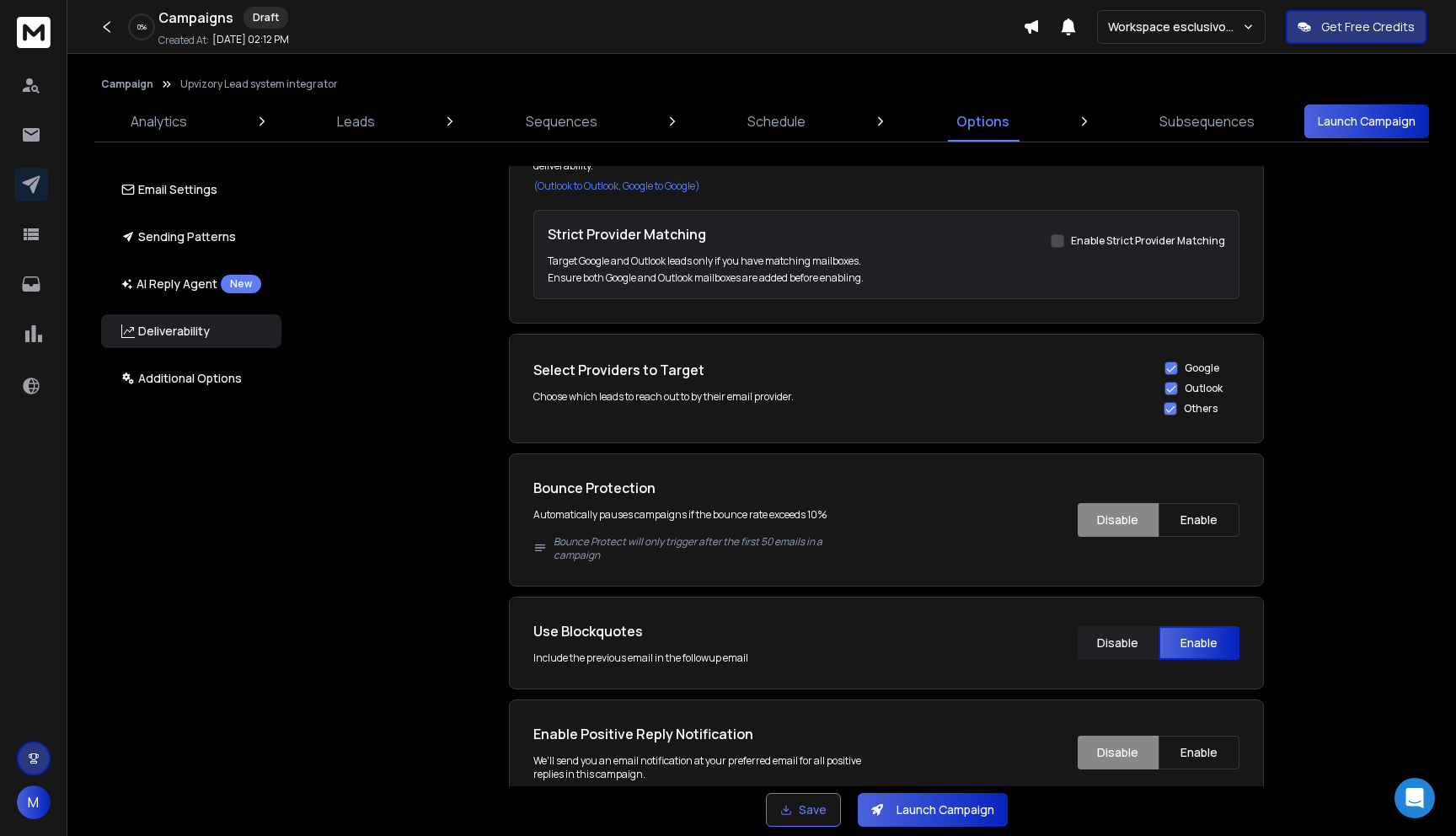
scroll to position [2348, 0]
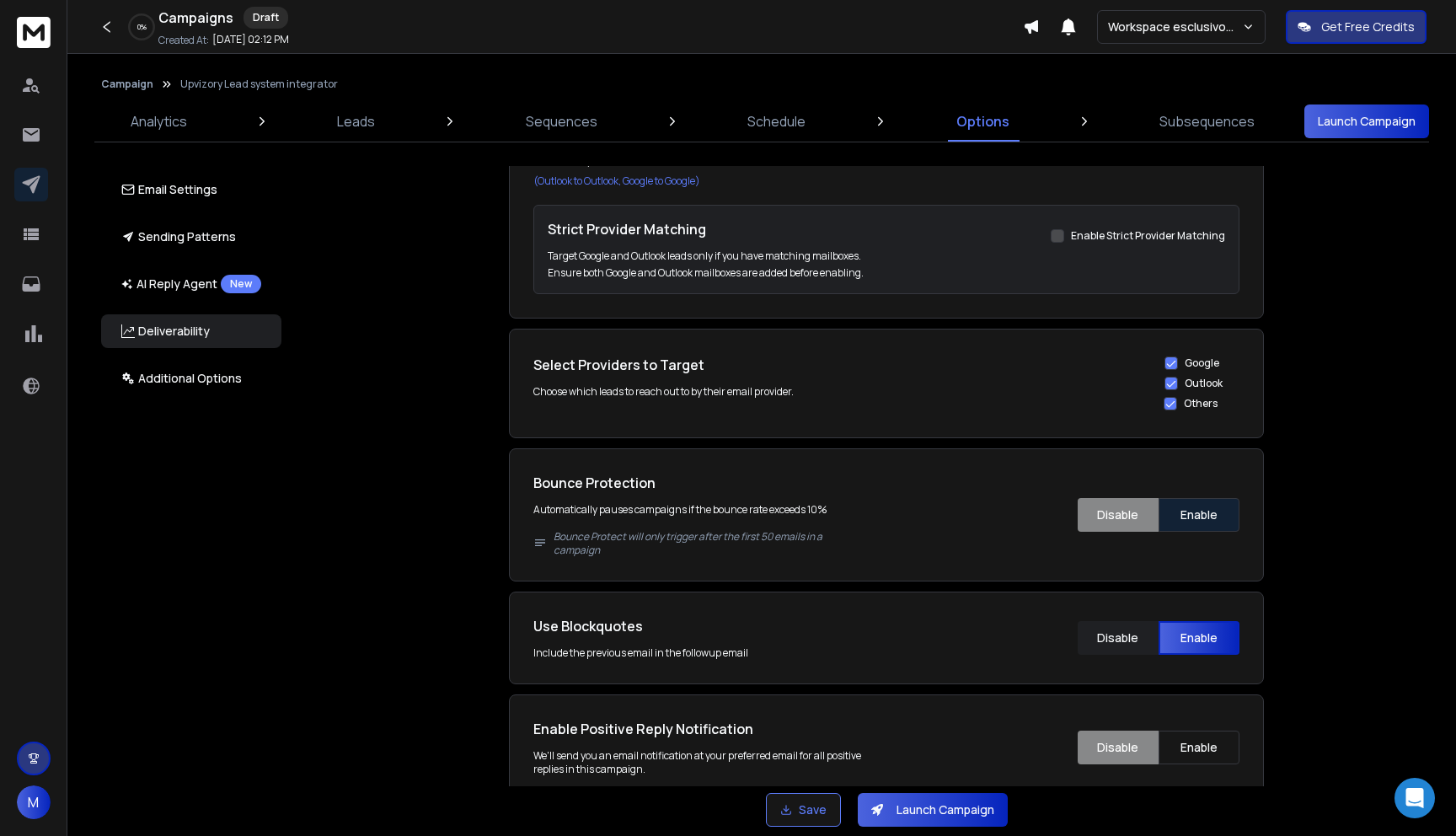
click at [1220, 520] on button "Enable" at bounding box center [1199, 515] width 81 height 34
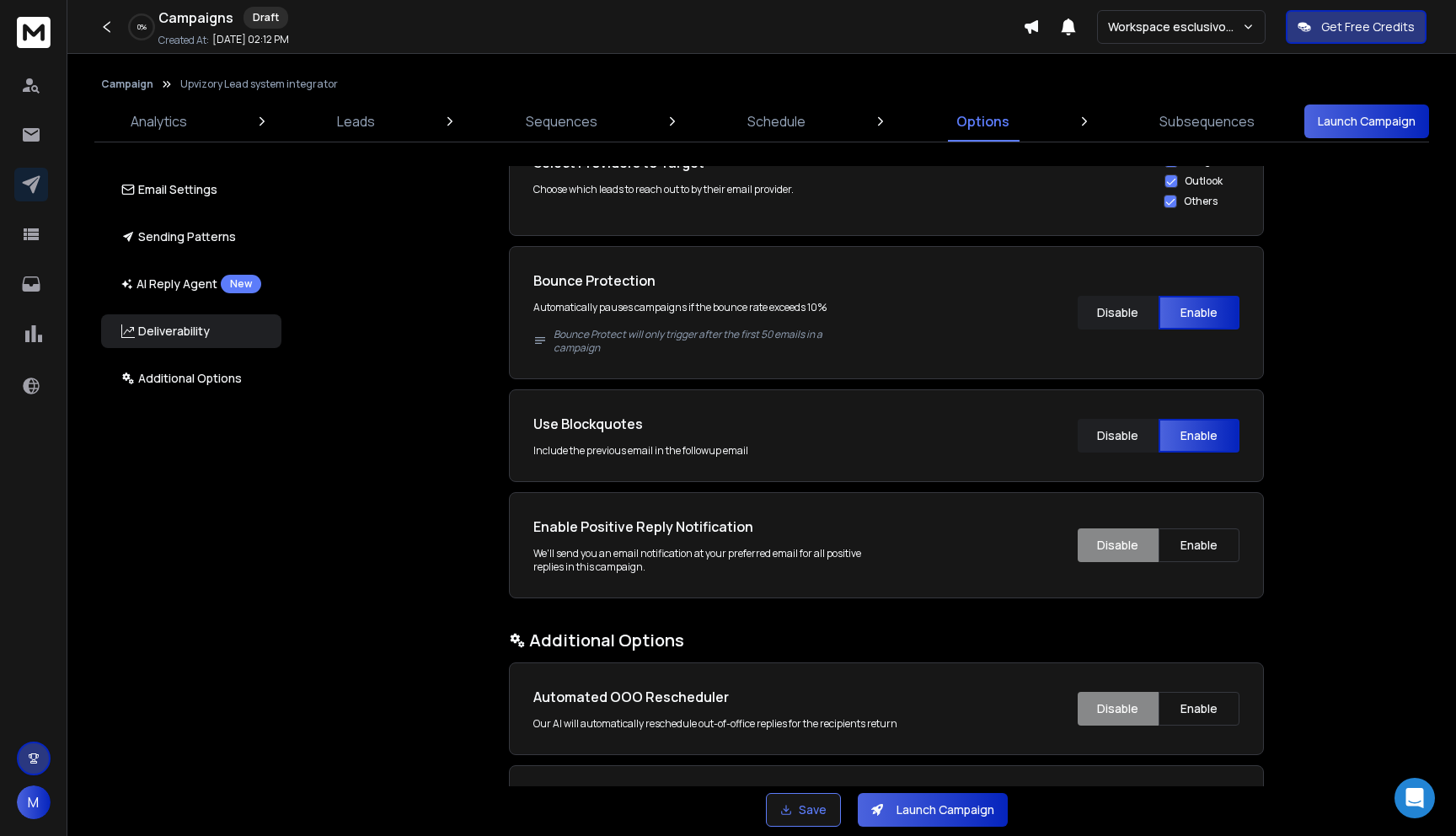
scroll to position [2554, 0]
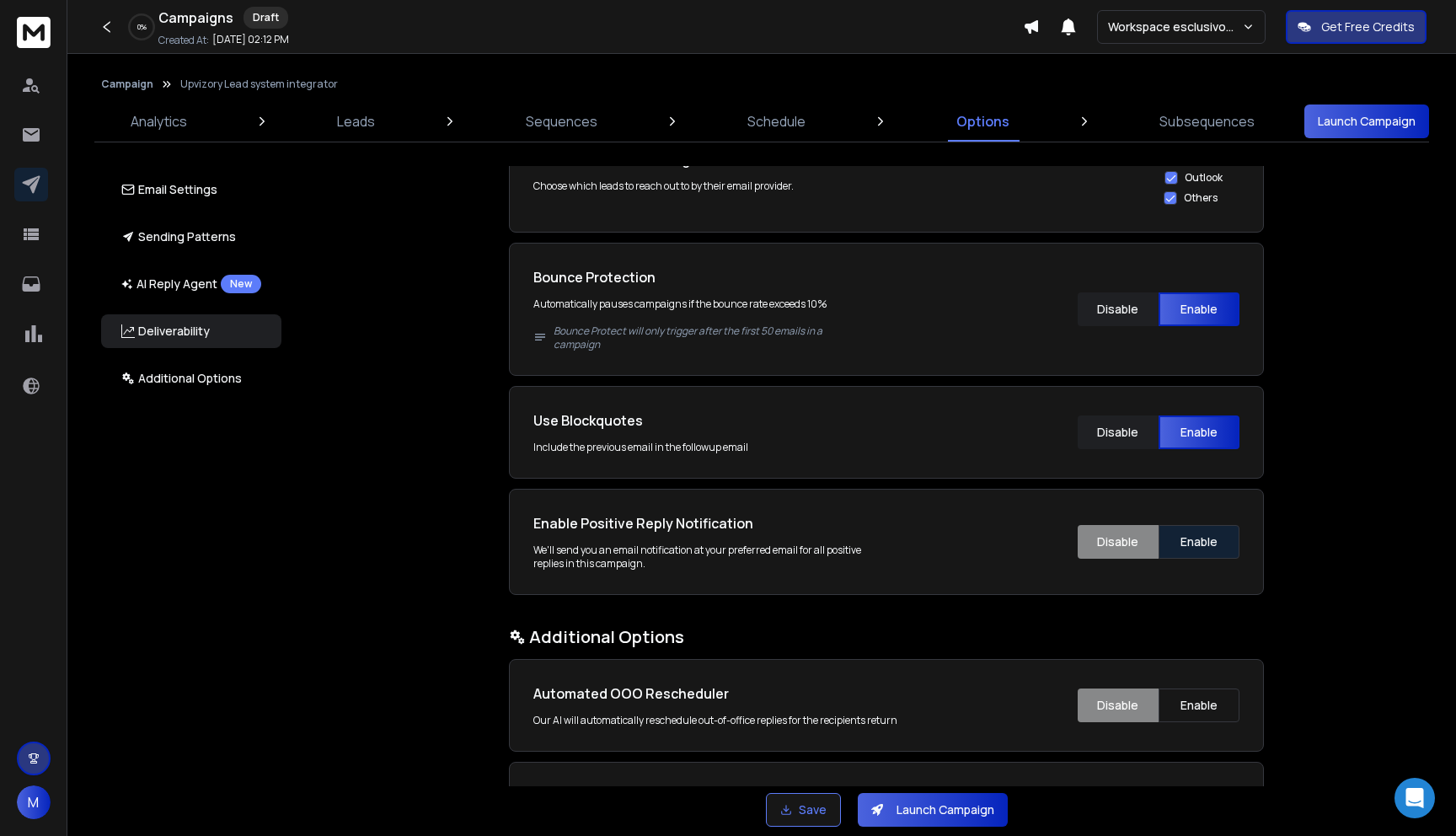
click at [1204, 549] on button "Enable" at bounding box center [1199, 542] width 81 height 34
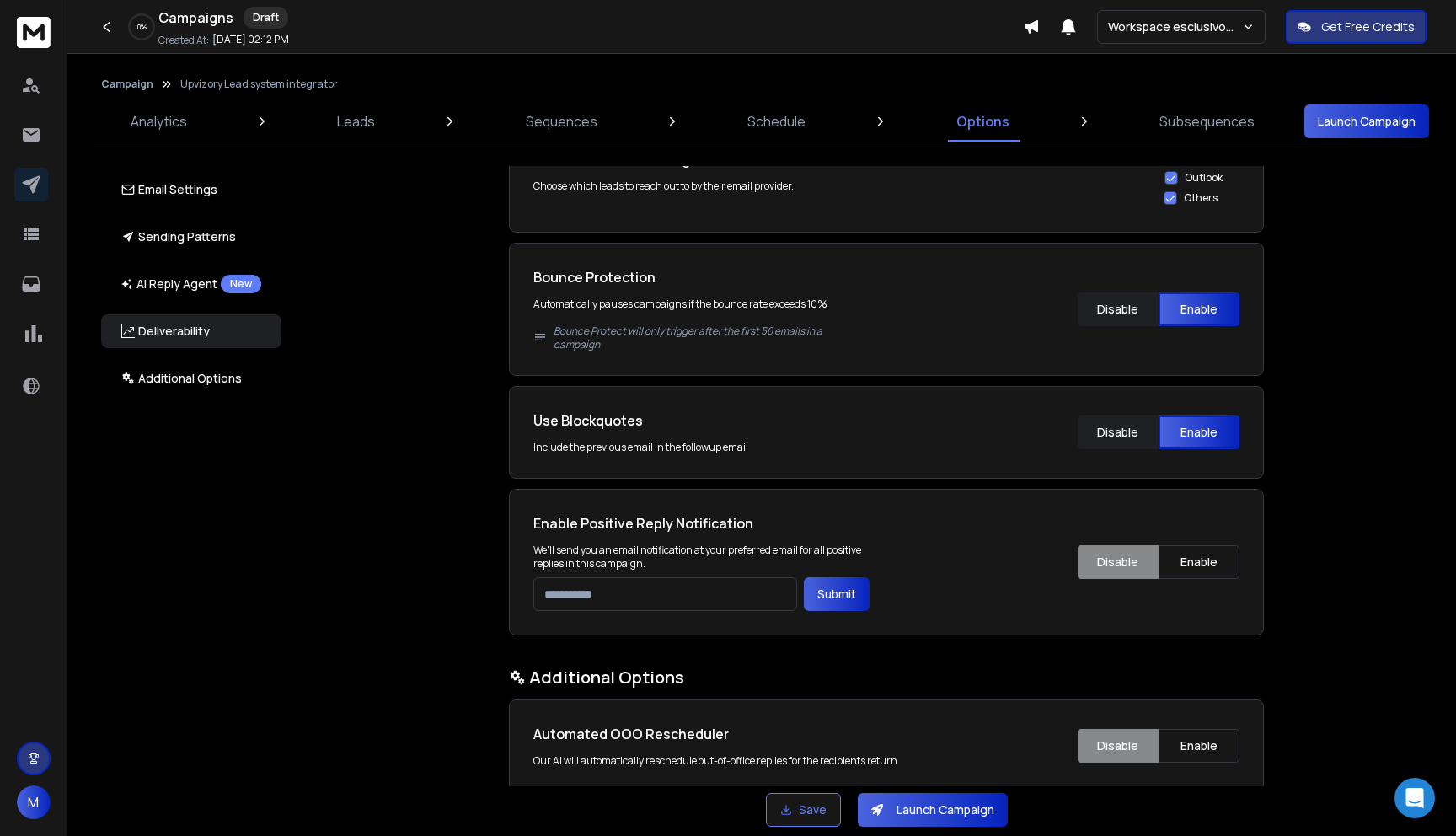
click at [745, 600] on input "email" at bounding box center [665, 594] width 264 height 34
type input "**********"
click at [834, 590] on button "Submit" at bounding box center [837, 594] width 65 height 34
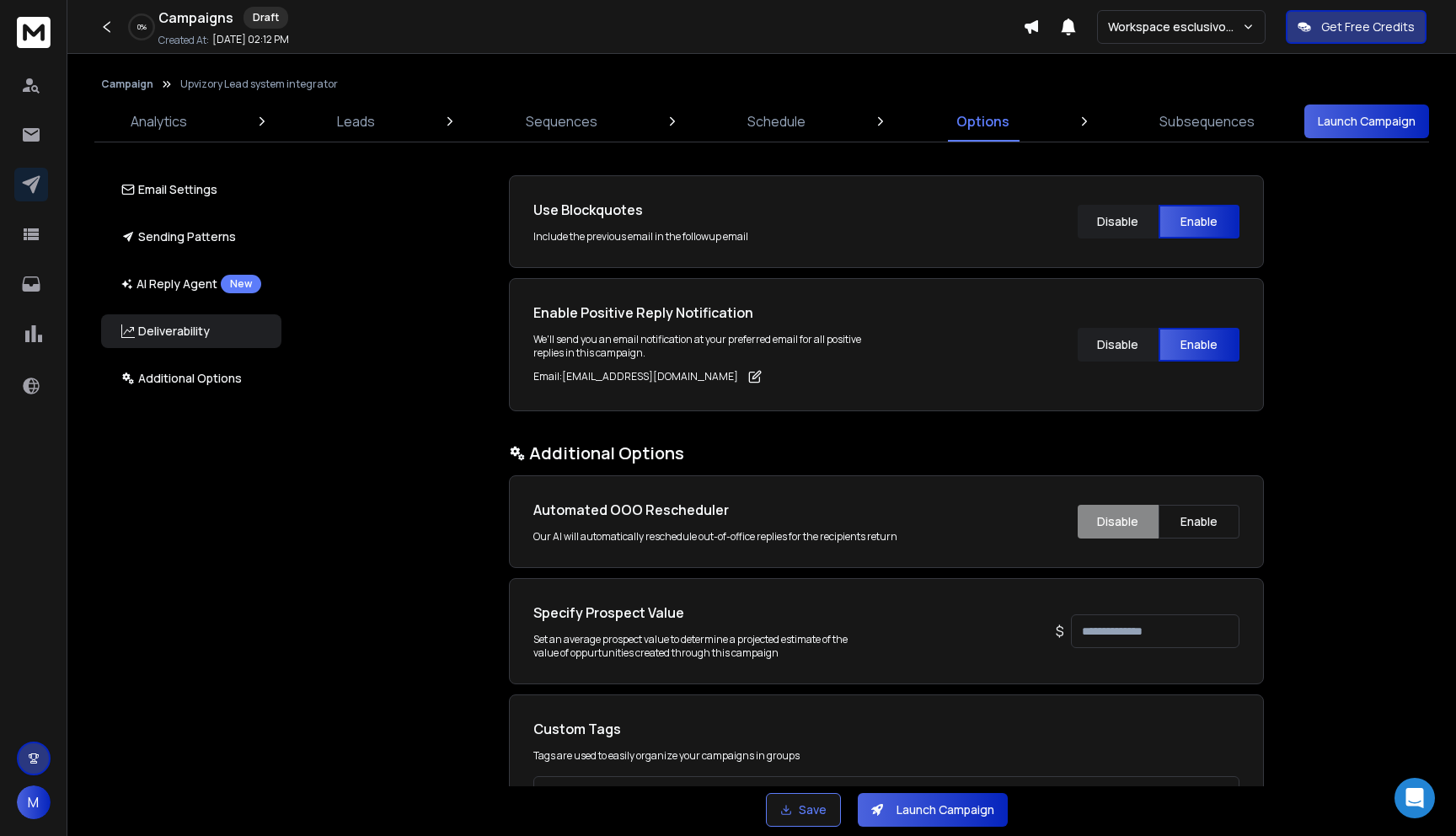
scroll to position [2776, 0]
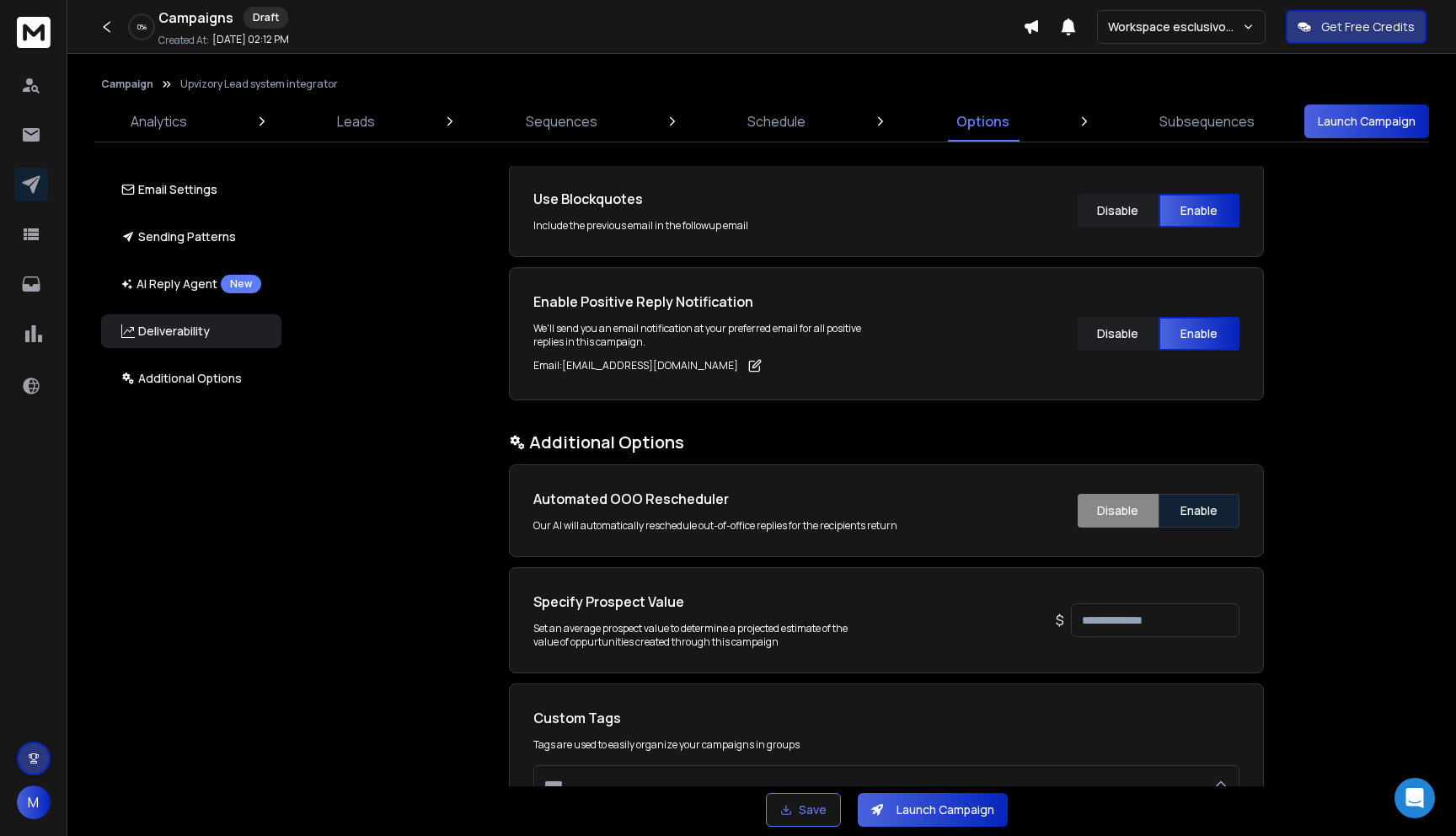
click at [1182, 514] on button "Enable" at bounding box center [1199, 511] width 81 height 34
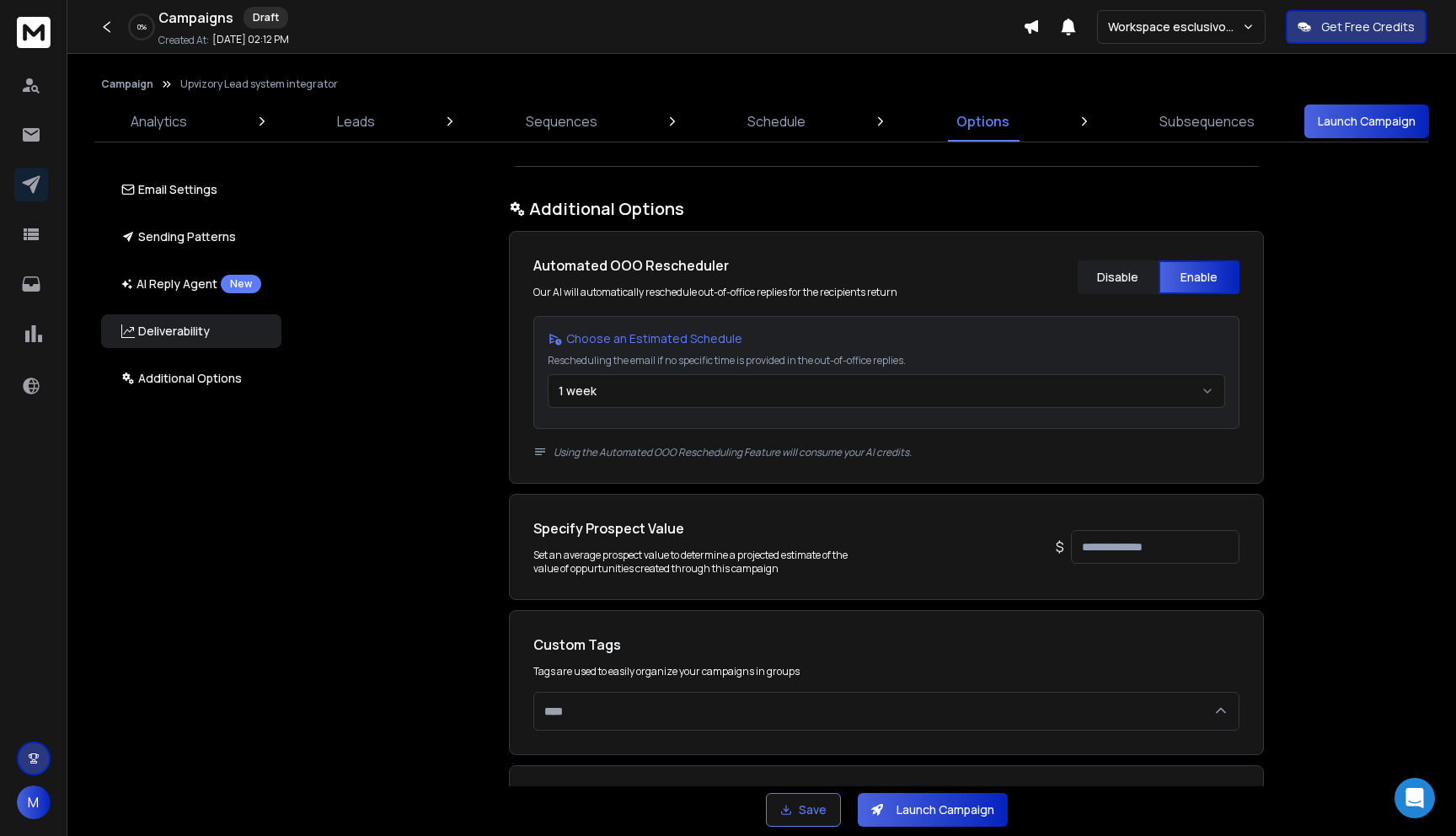
scroll to position [3101, 0]
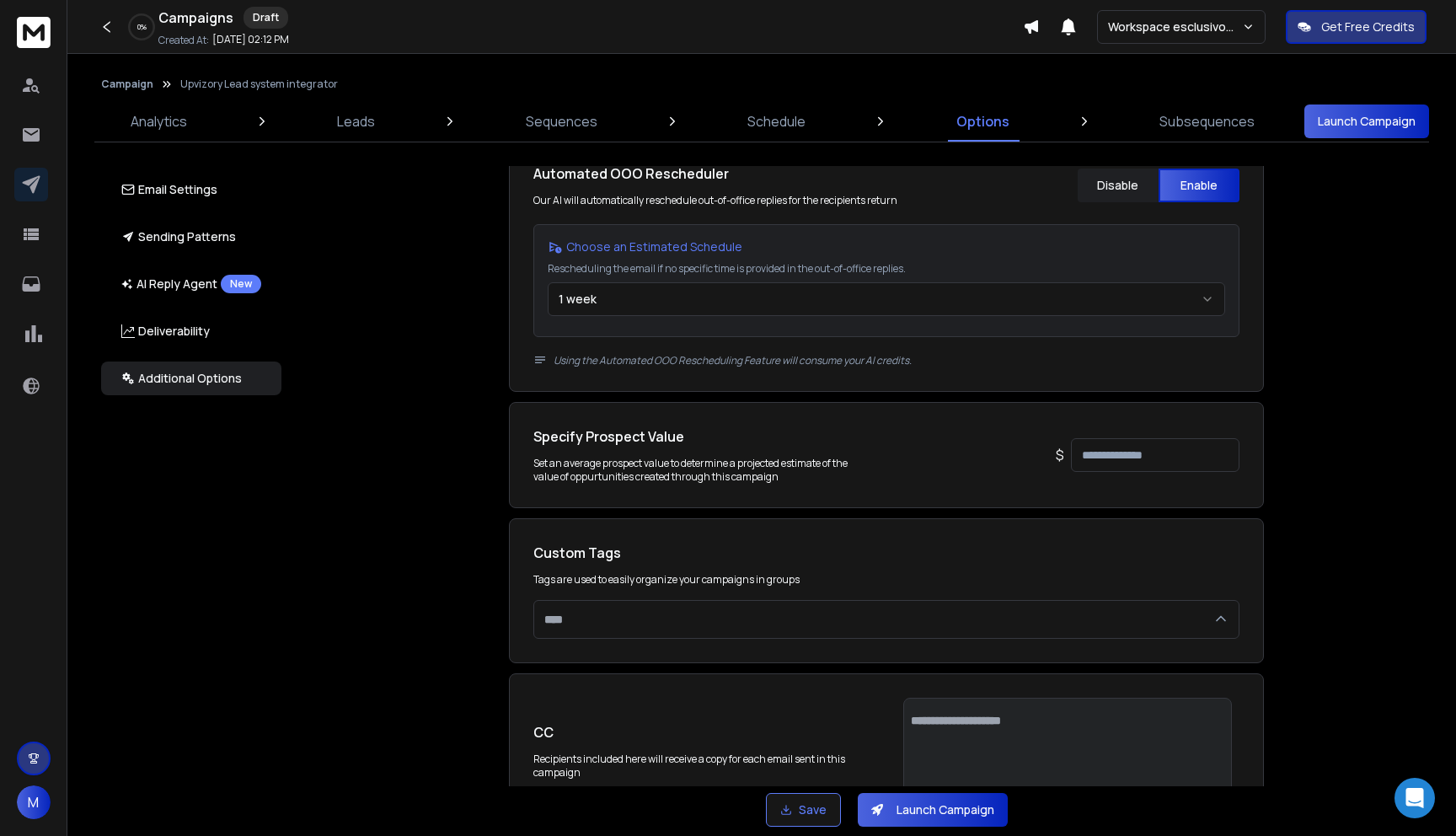
click at [1138, 463] on input "****" at bounding box center [1155, 455] width 168 height 34
drag, startPoint x: 1136, startPoint y: 469, endPoint x: 1036, endPoint y: 480, distance: 100.6
click at [1036, 479] on div "Specify Prospect Value Set an average prospect value to determine a projected e…" at bounding box center [886, 455] width 706 height 58
type input "*"
type input "****"
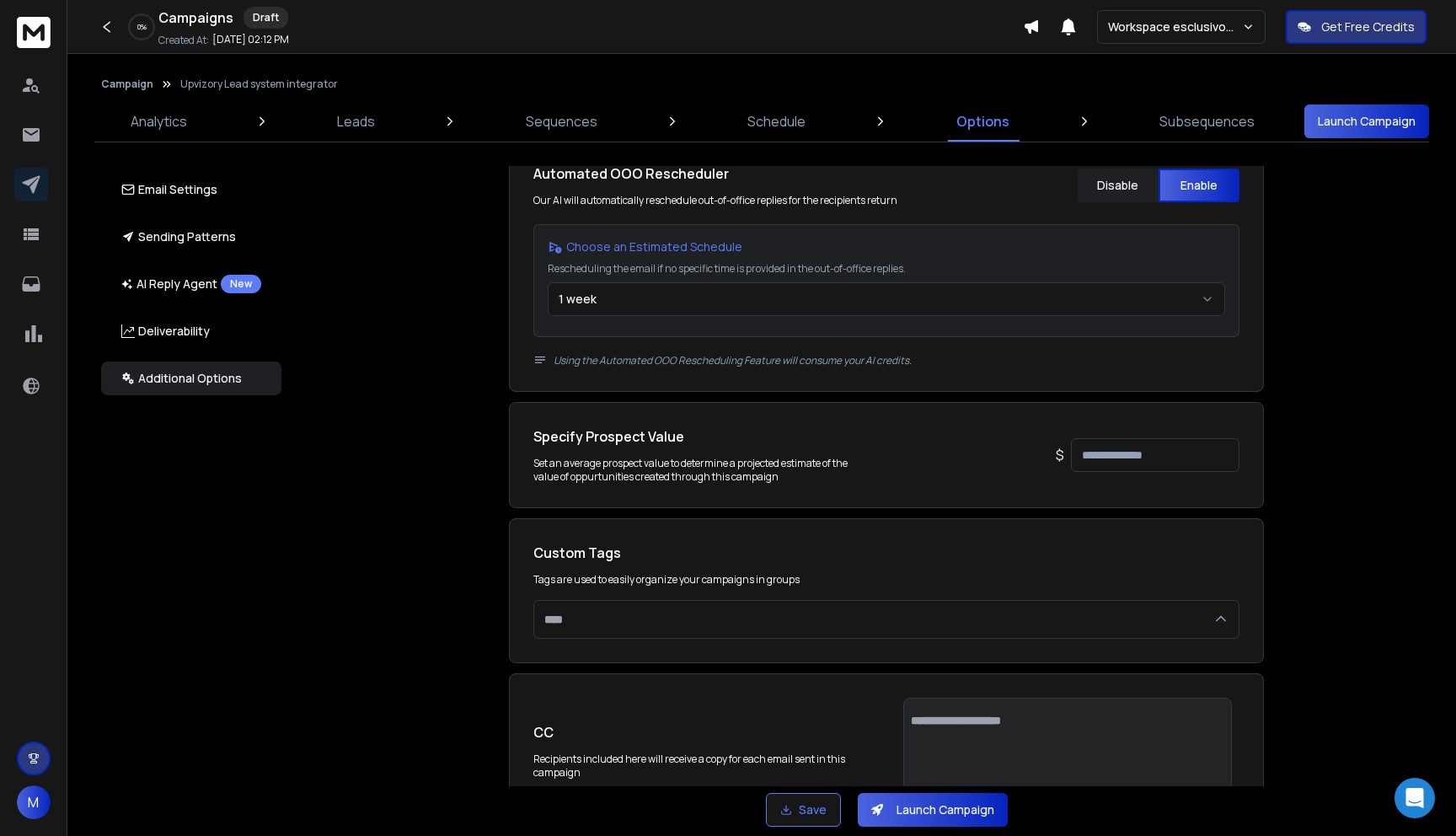
click at [1307, 458] on div "Email Accounts Accounts to Use Select one or more accounts to send emails from …" at bounding box center [896, 476] width 1176 height 621
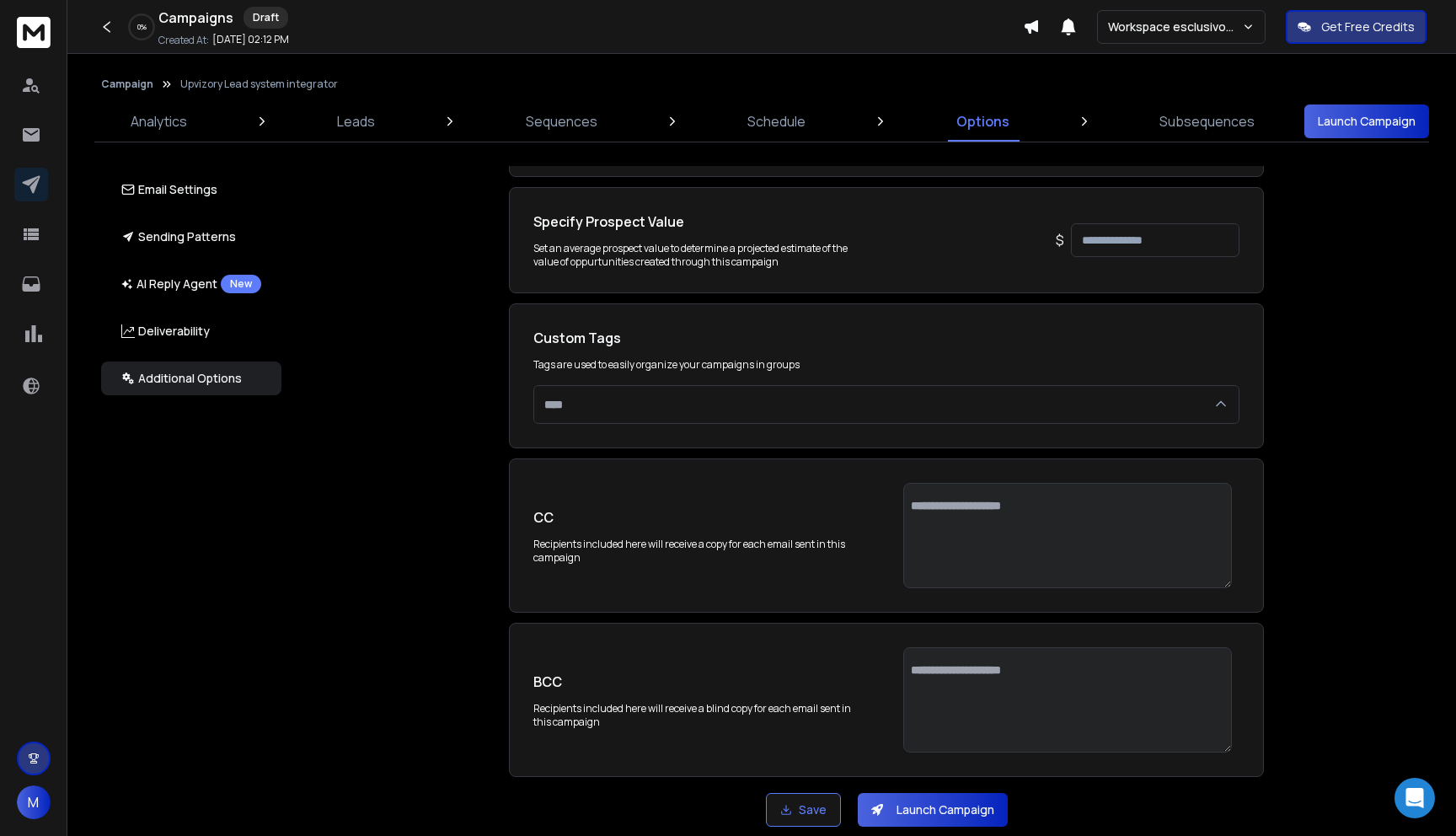
scroll to position [3317, 0]
click at [813, 819] on button "Save" at bounding box center [804, 810] width 75 height 34
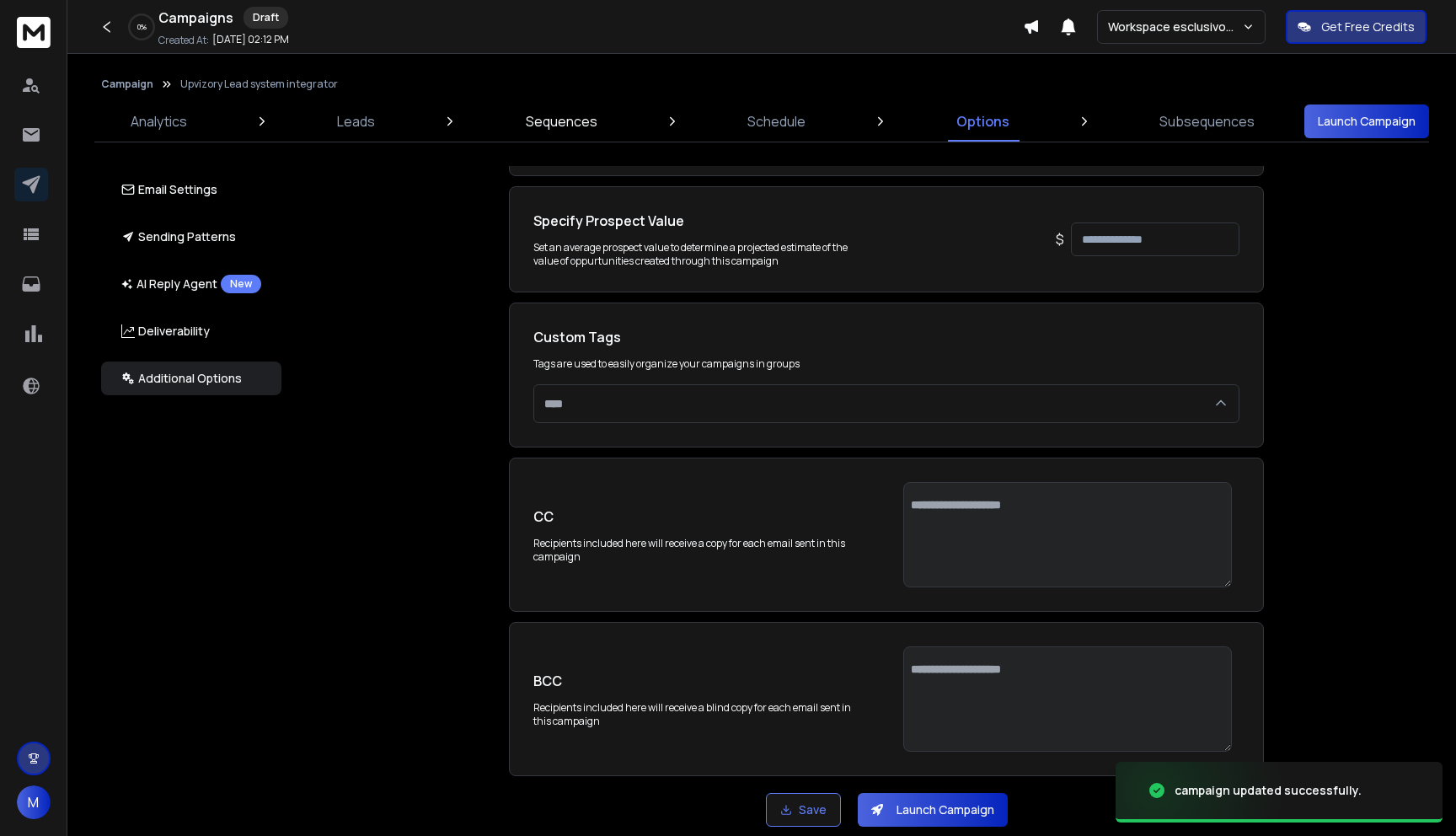
click at [546, 123] on p "Sequences" at bounding box center [561, 121] width 71 height 20
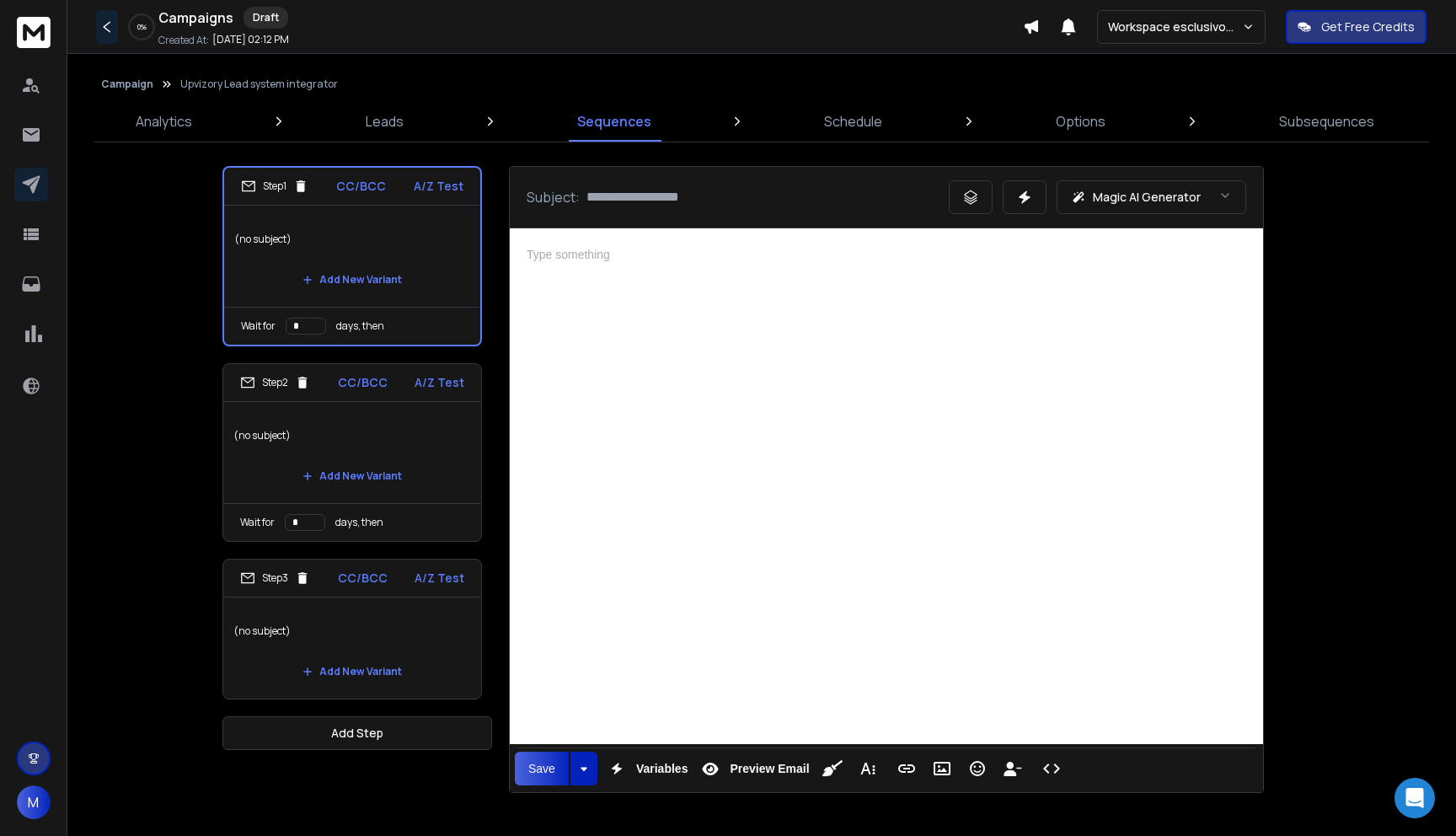
click at [117, 24] on button at bounding box center [107, 27] width 22 height 34
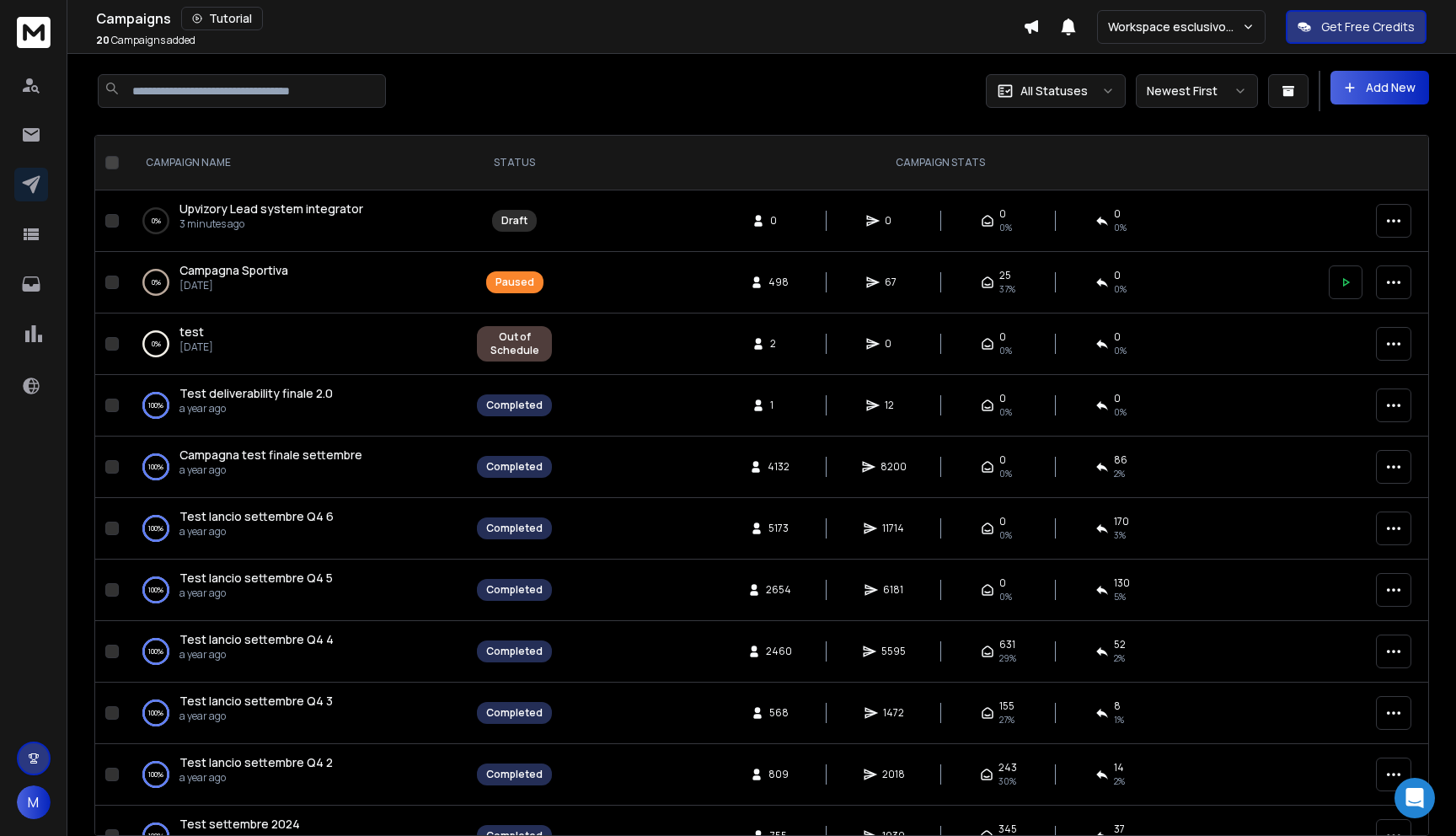
click at [249, 273] on span "Campagna Sportiva" at bounding box center [234, 270] width 109 height 16
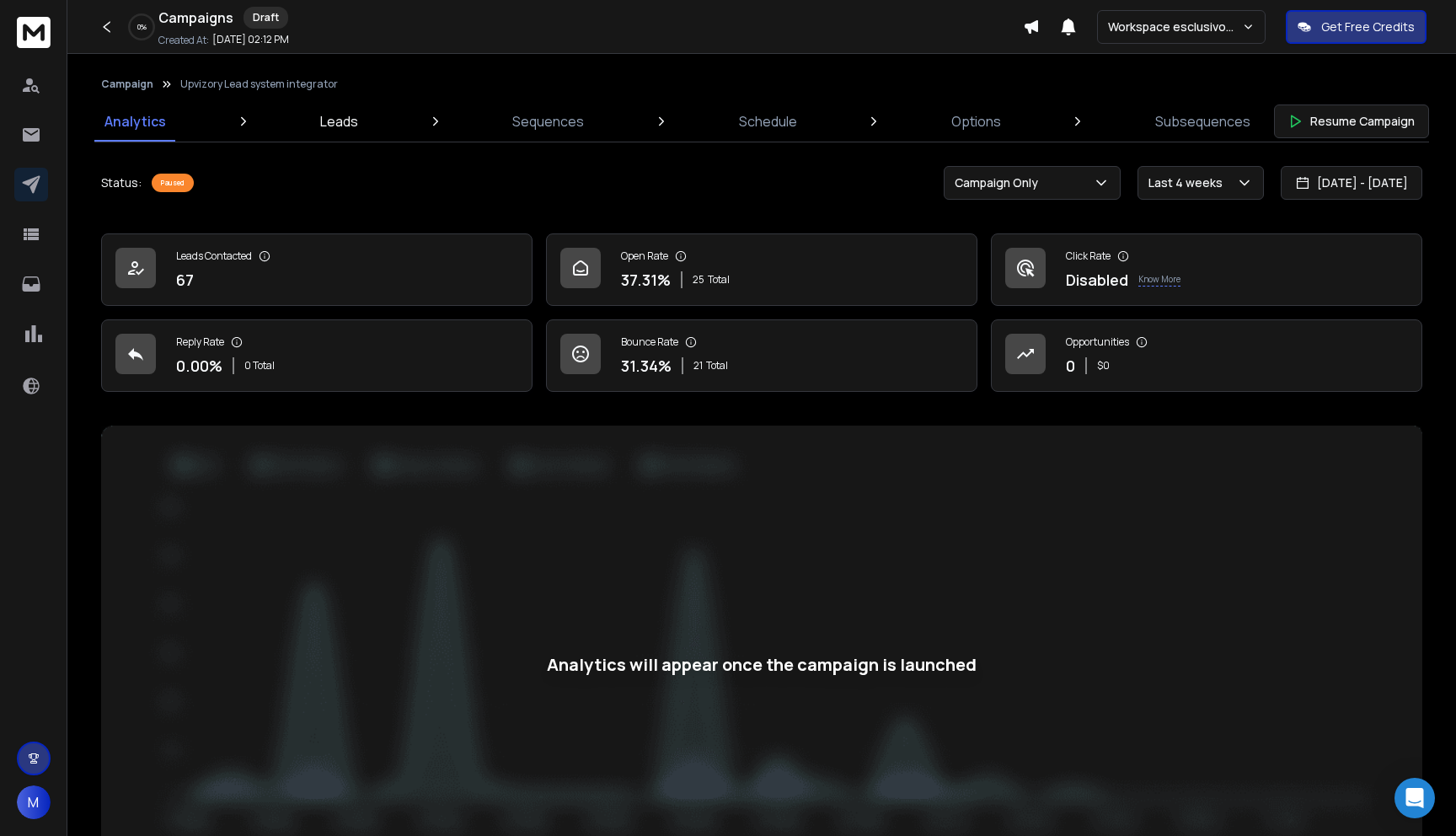
click at [335, 132] on link "Leads" at bounding box center [339, 121] width 58 height 41
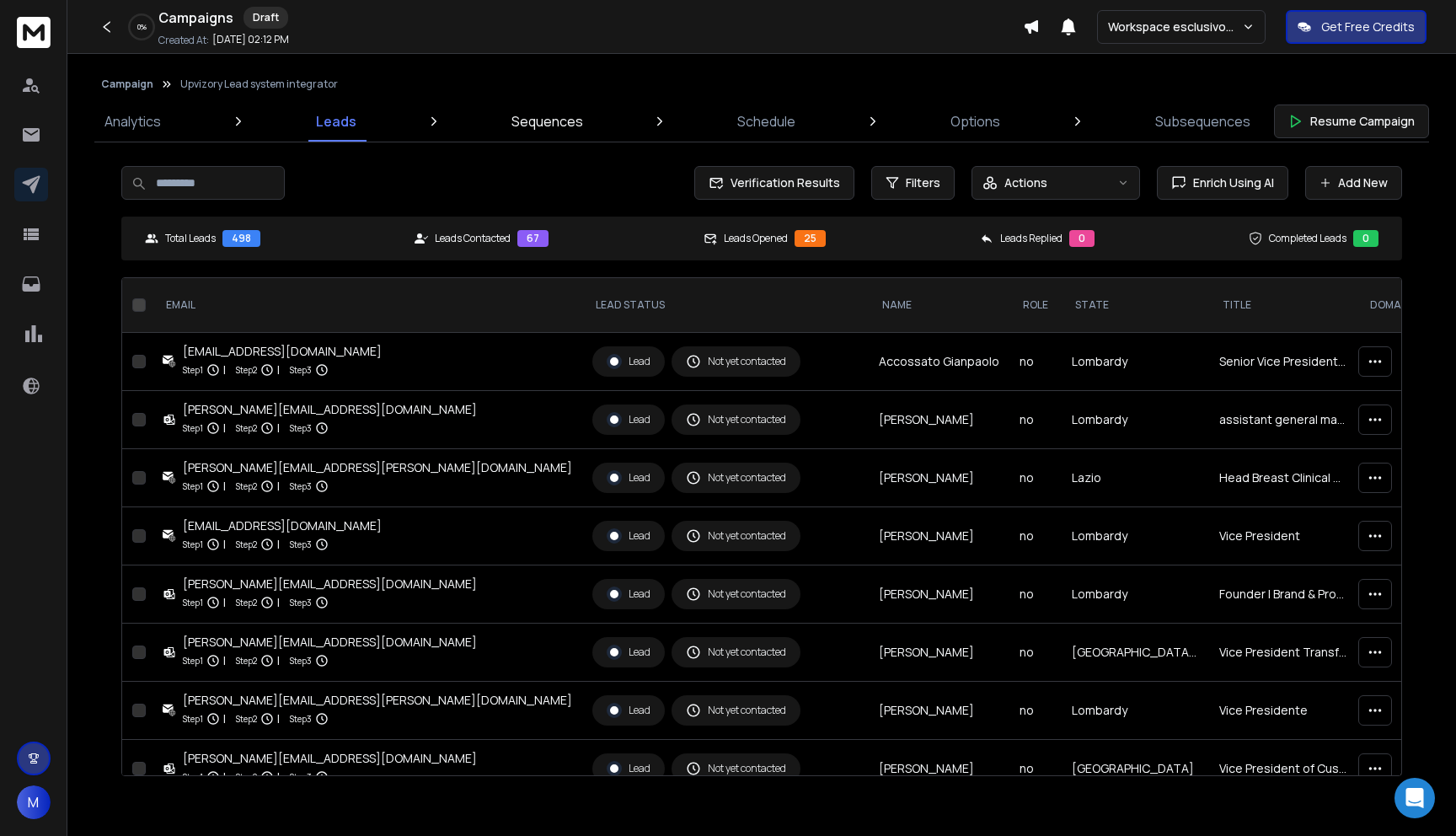
click at [535, 115] on p "Sequences" at bounding box center [547, 121] width 71 height 20
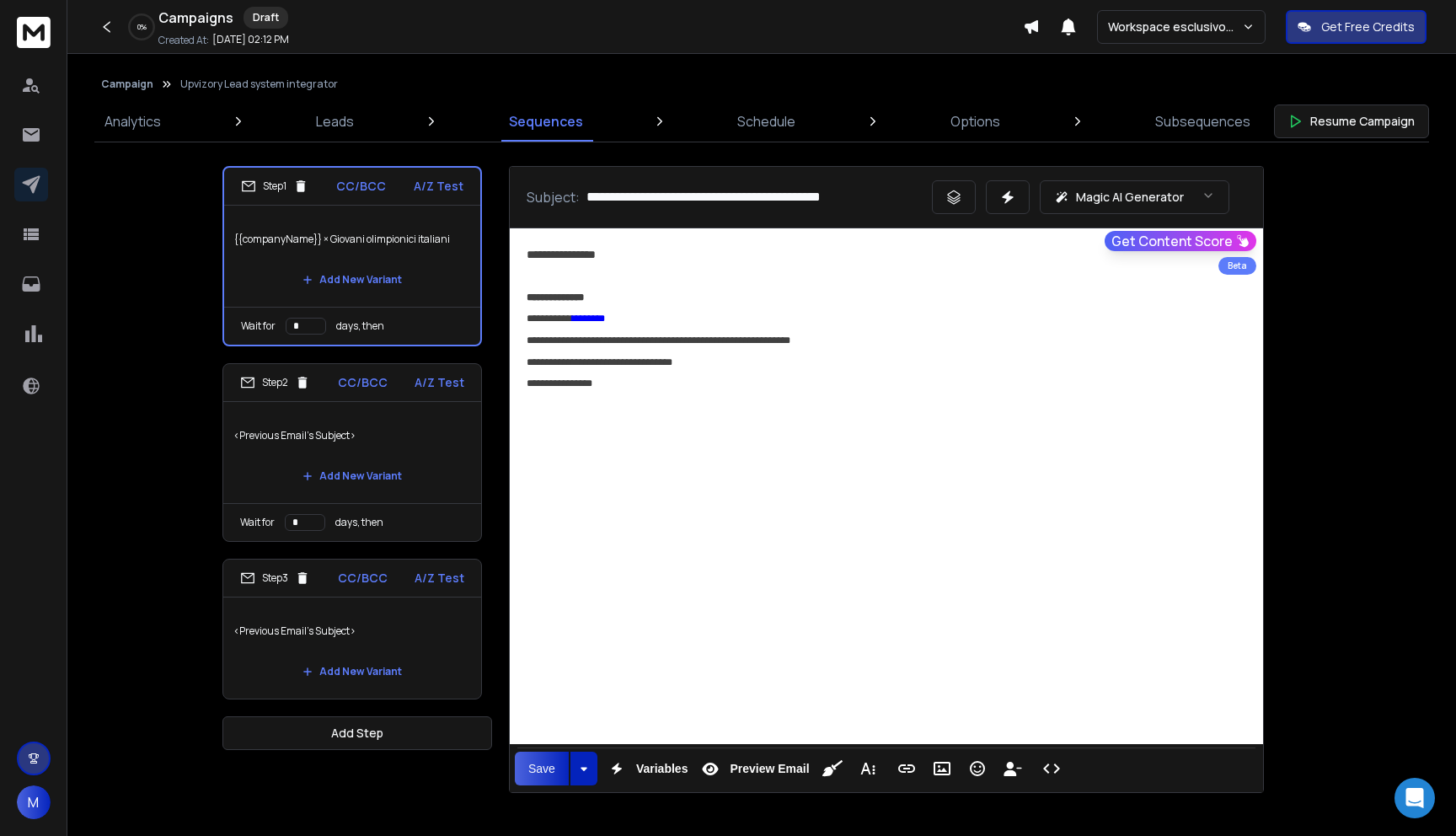
click at [309, 444] on p "<Previous Email's Subject>" at bounding box center [352, 436] width 238 height 48
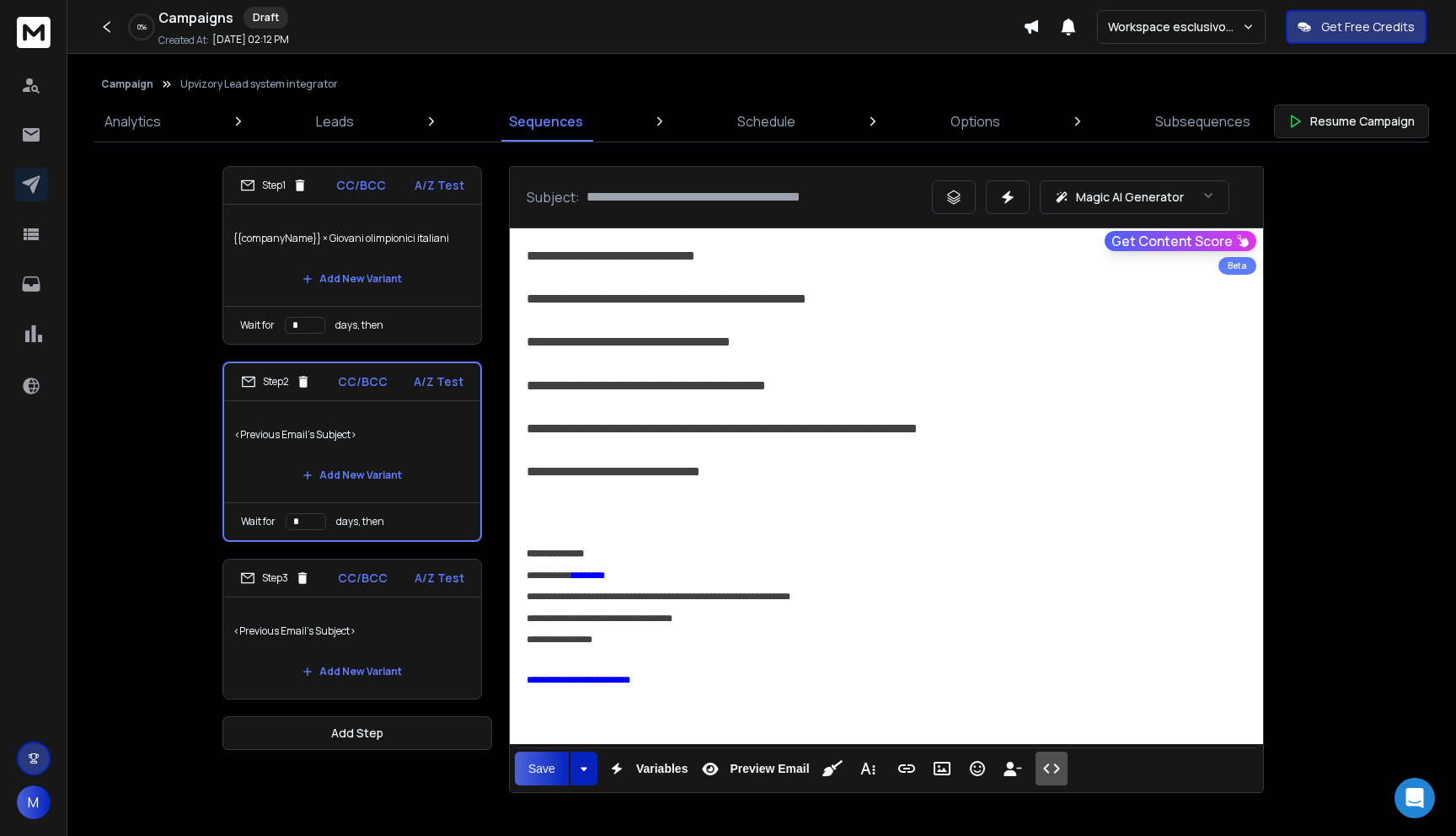
click at [1047, 767] on icon "button" at bounding box center [1052, 769] width 20 height 20
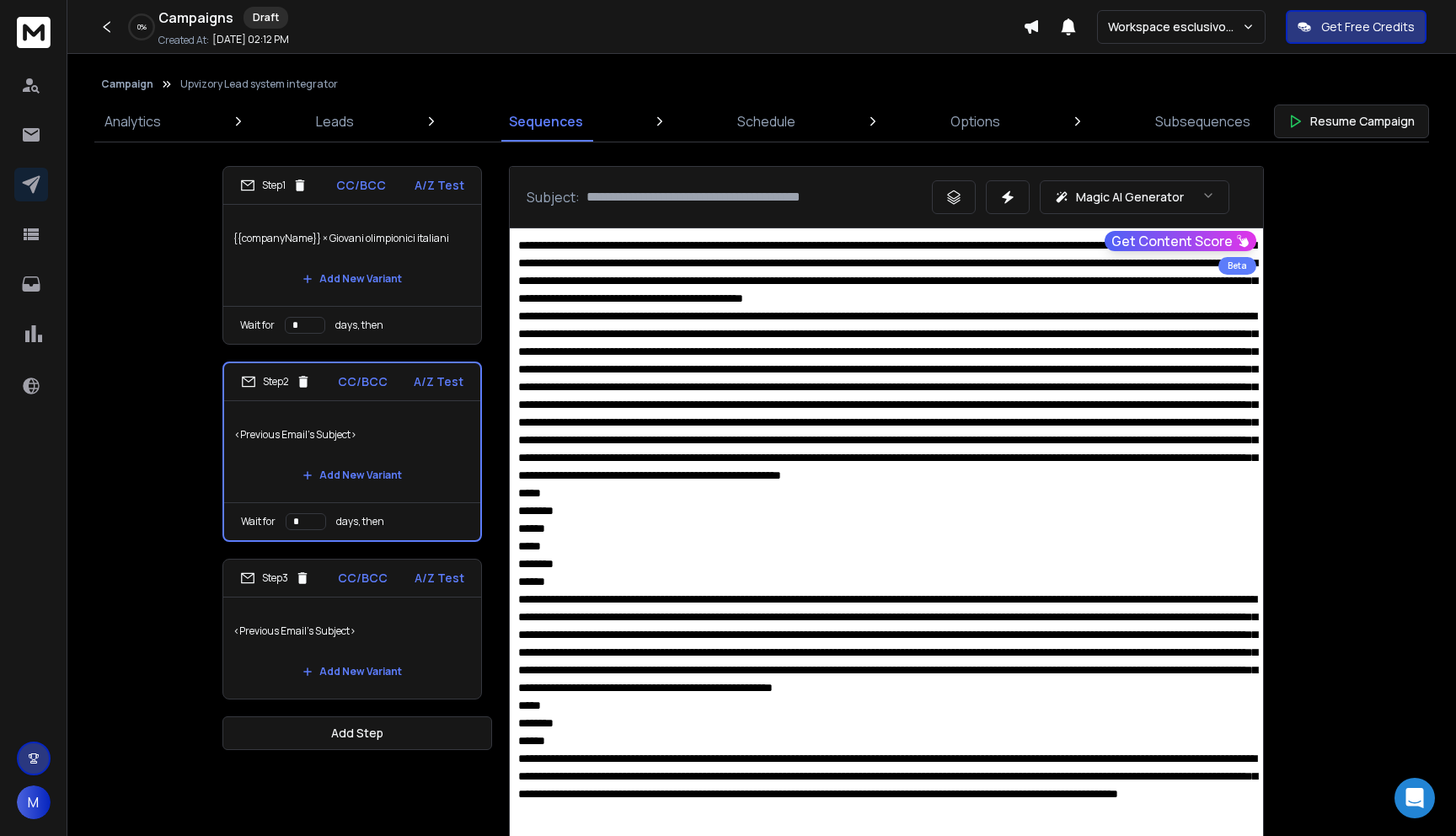
click at [600, 295] on textarea at bounding box center [886, 653] width 753 height 849
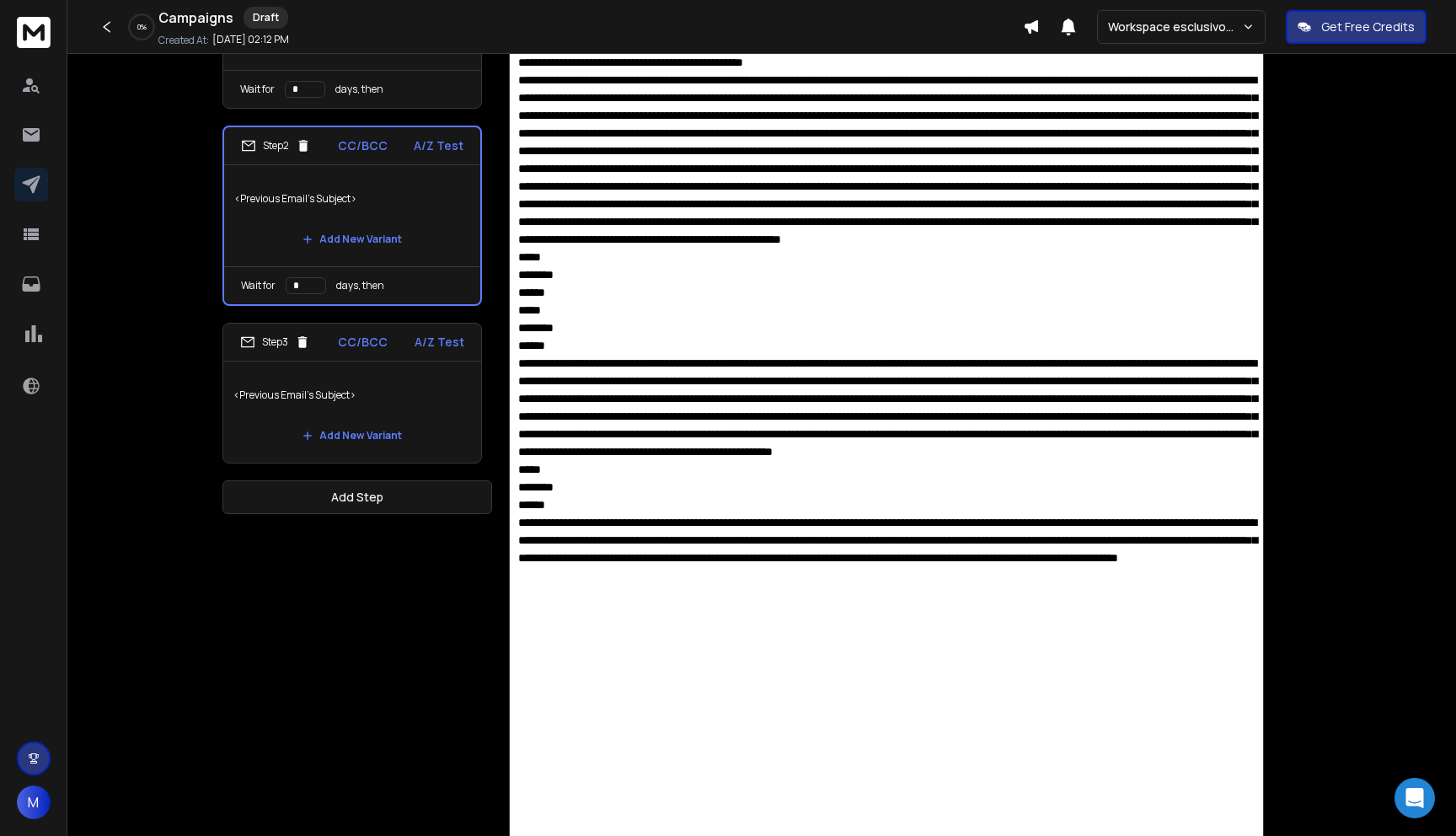
scroll to position [313, 0]
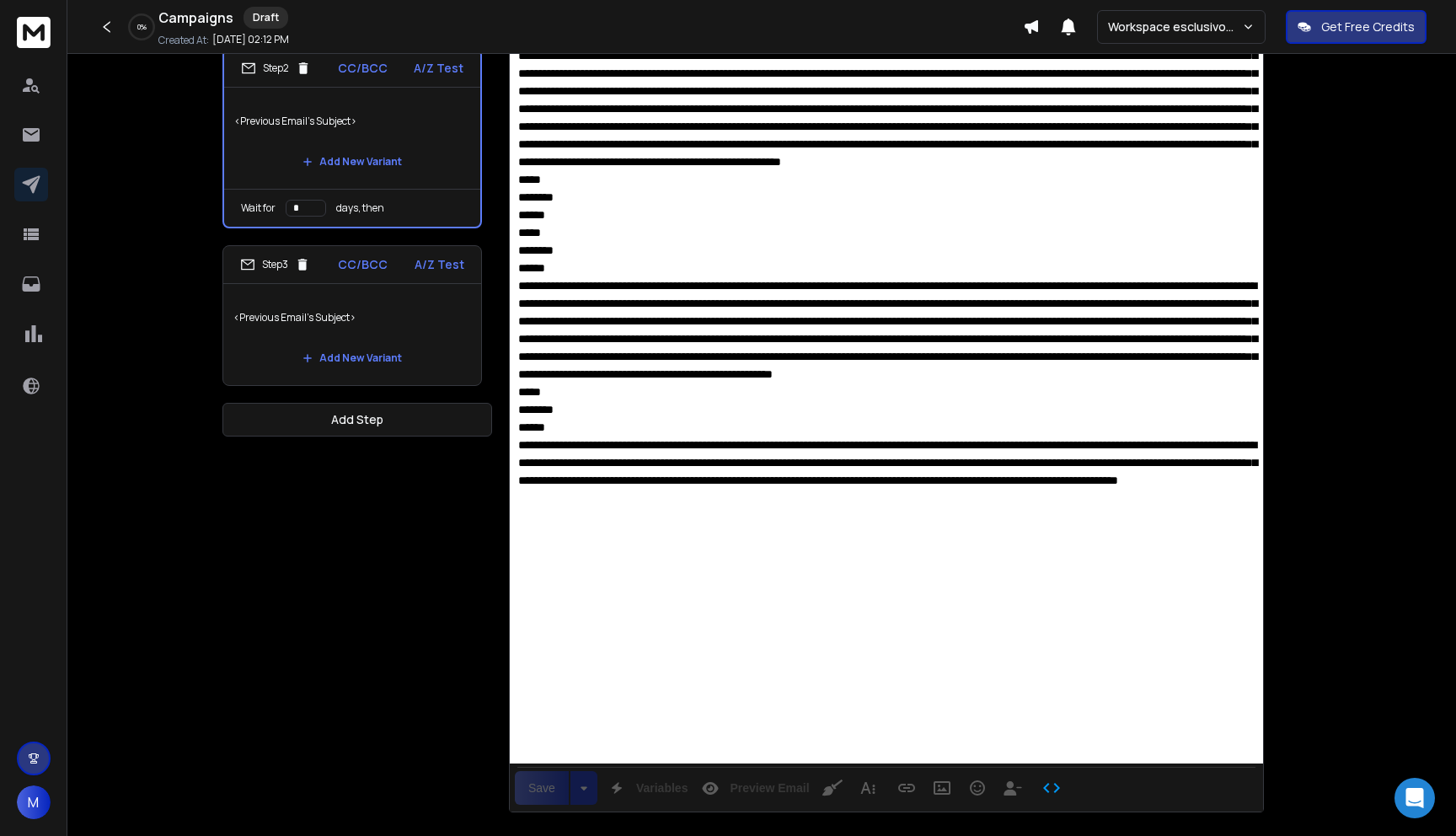
drag, startPoint x: 515, startPoint y: 245, endPoint x: 943, endPoint y: 768, distance: 675.8
click at [943, 769] on div "**********" at bounding box center [886, 363] width 753 height 896
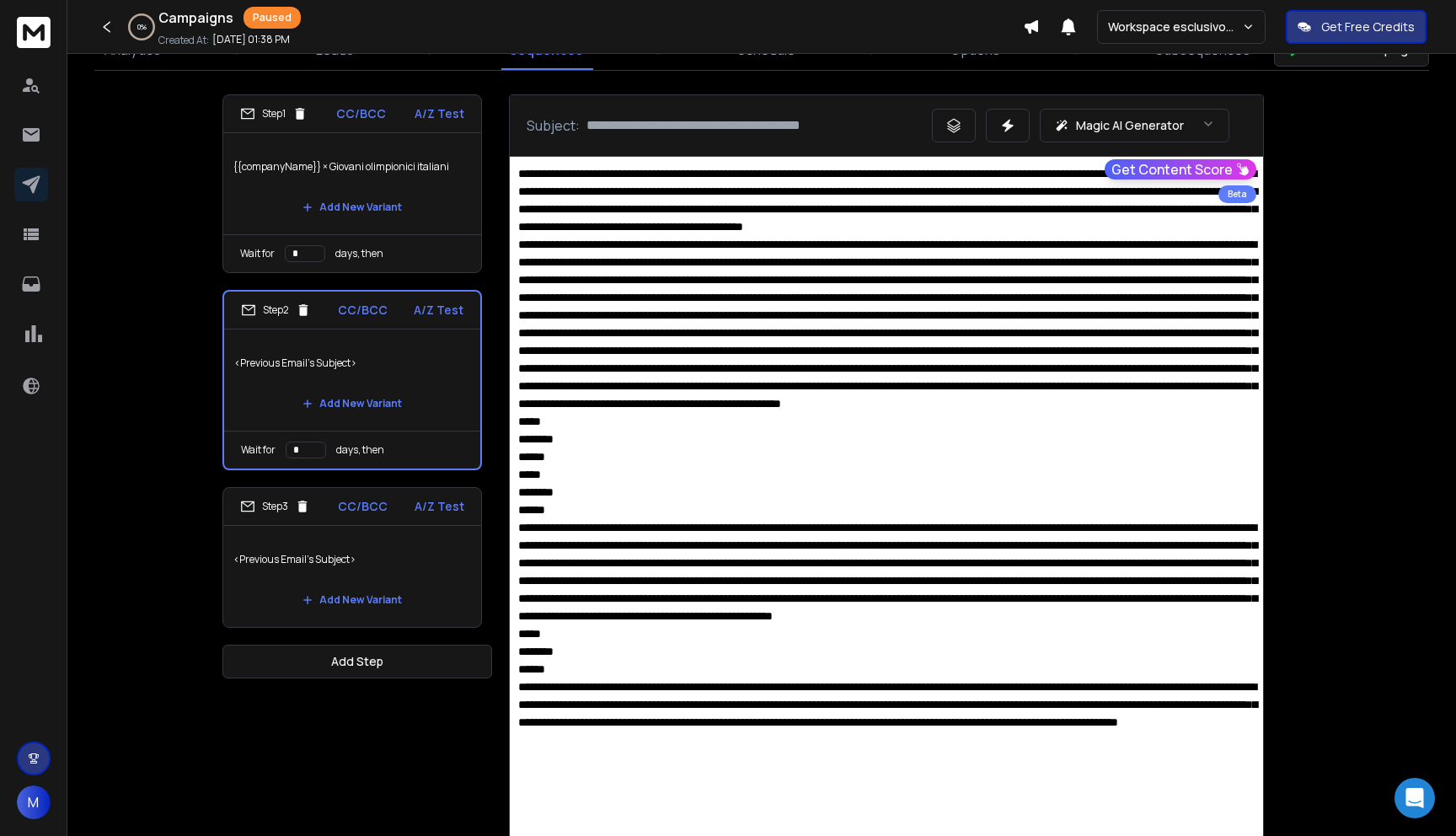
scroll to position [0, 0]
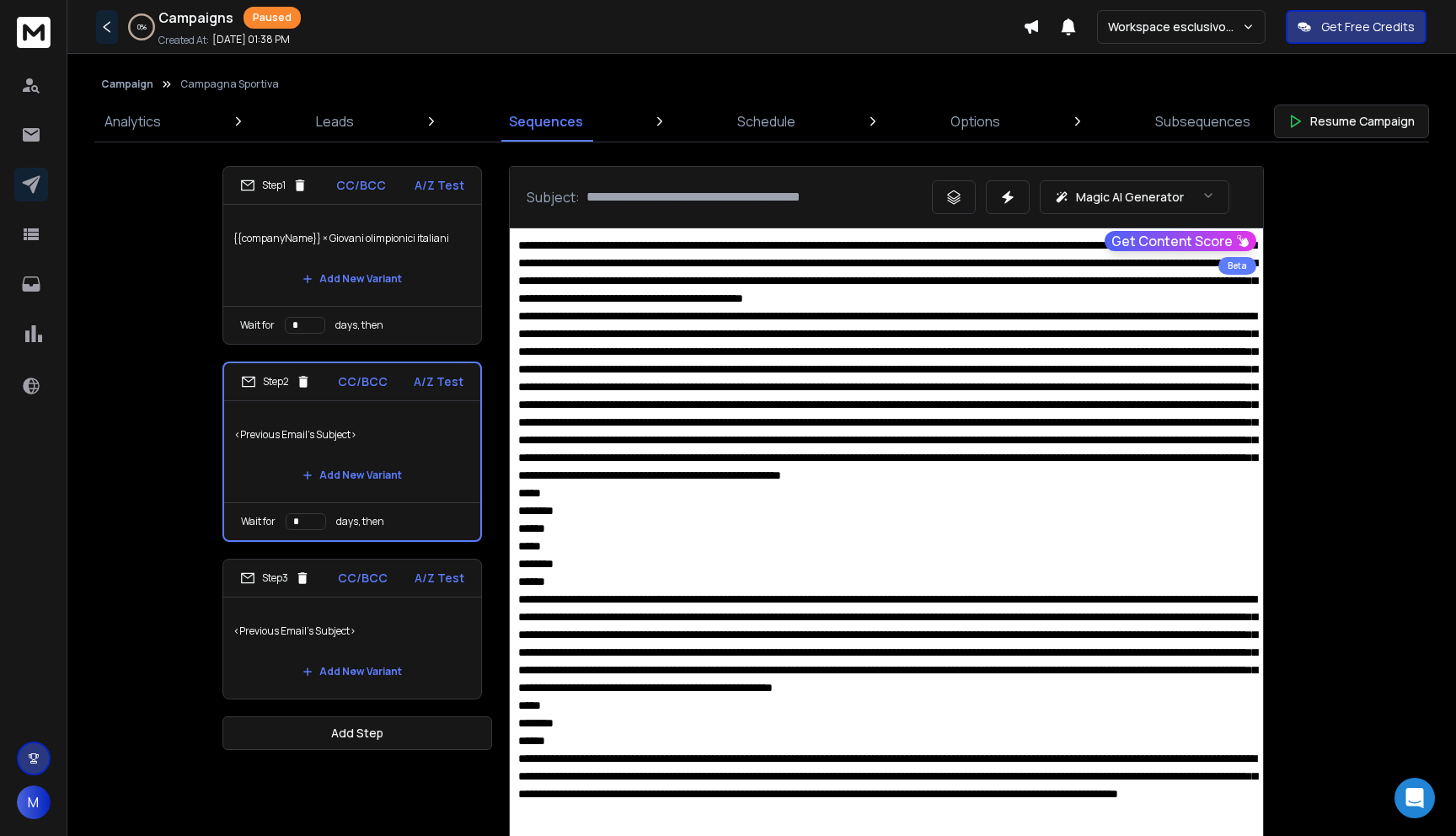
click at [110, 26] on icon at bounding box center [106, 27] width 15 height 15
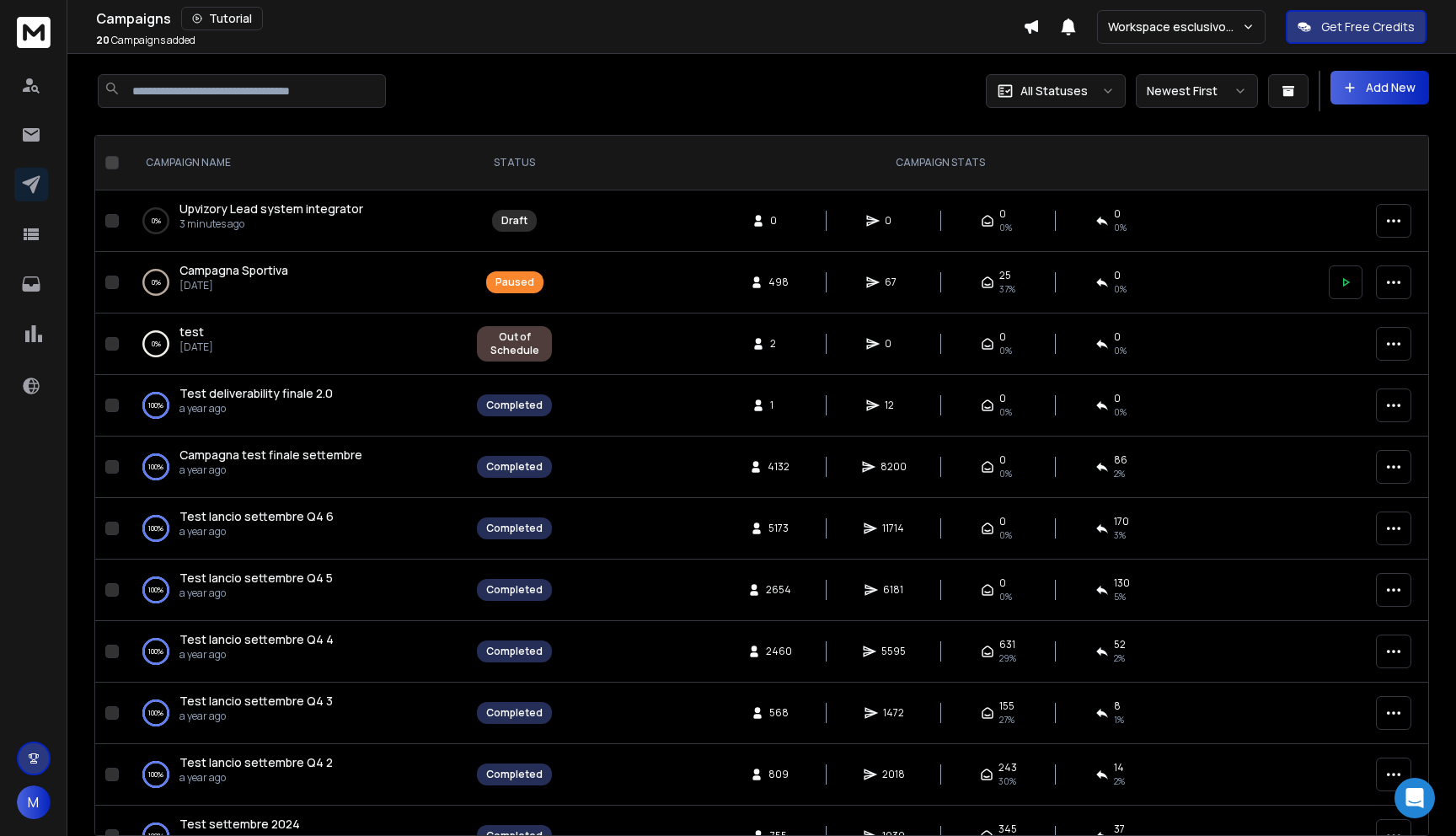
click at [345, 216] on span "Upvizory Lead system integrator" at bounding box center [271, 208] width 183 height 16
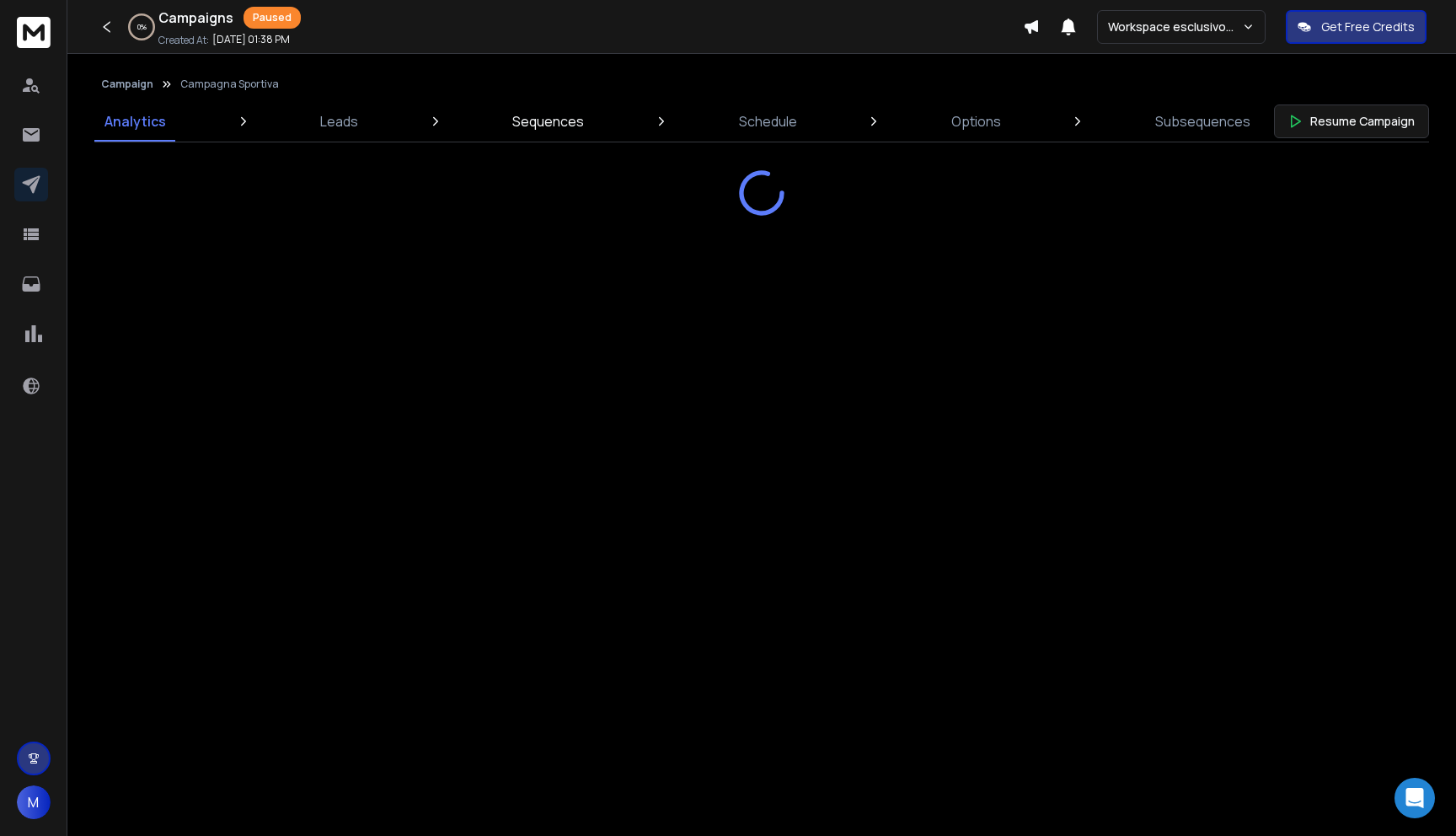
click at [553, 111] on p "Sequences" at bounding box center [548, 121] width 71 height 20
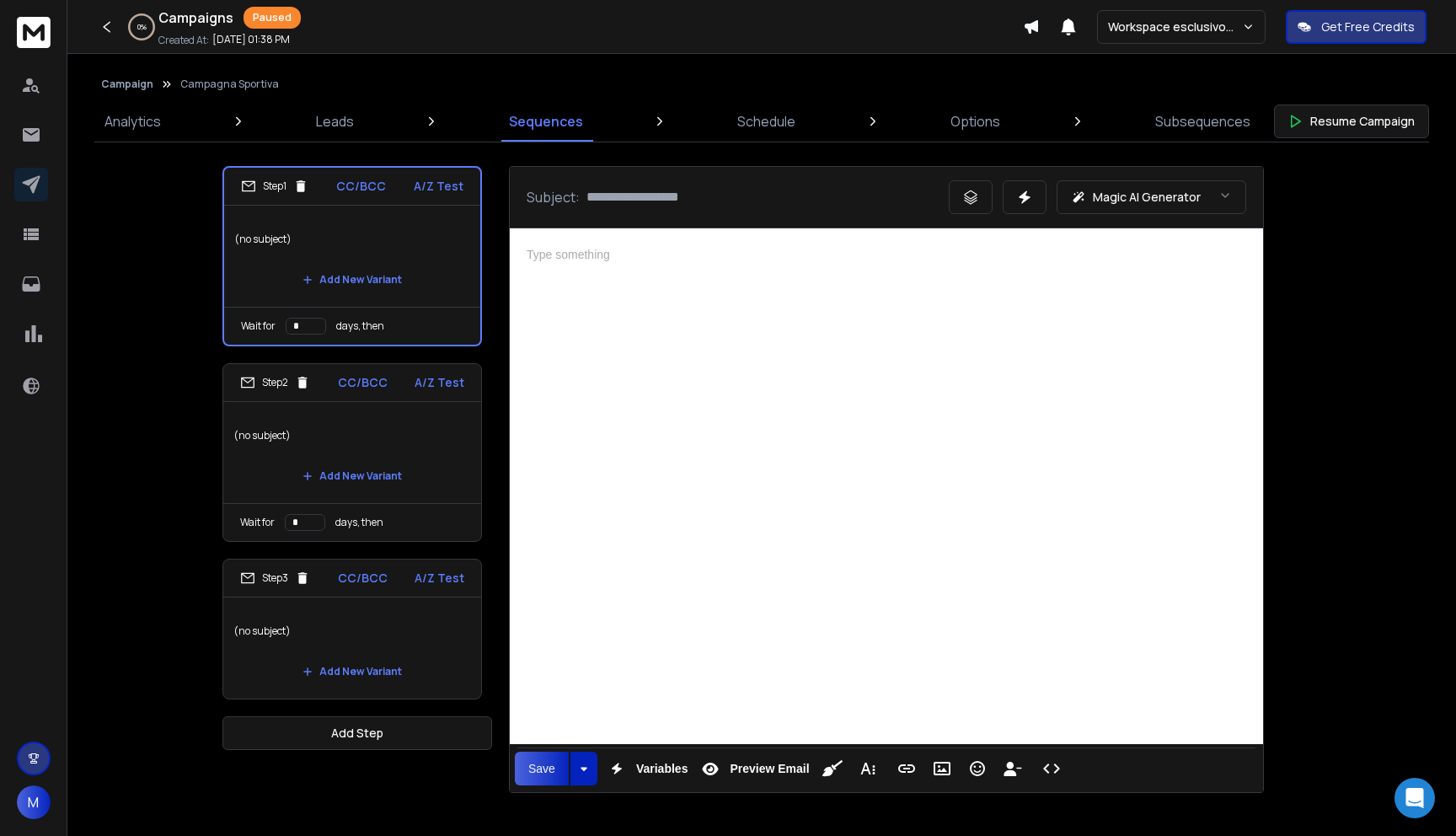
click at [358, 417] on p "(no subject)" at bounding box center [352, 436] width 238 height 48
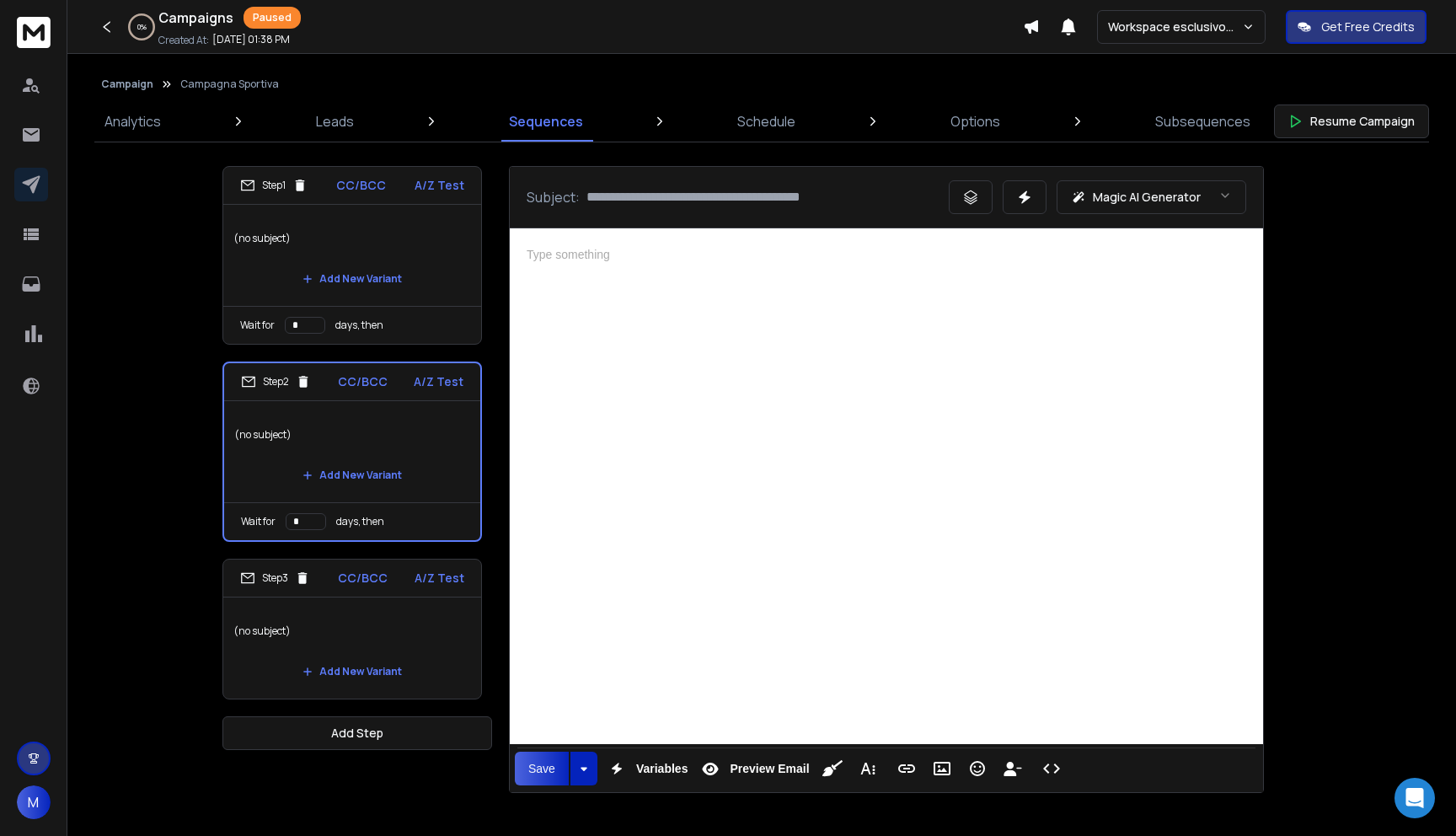
click at [653, 321] on div at bounding box center [886, 479] width 753 height 502
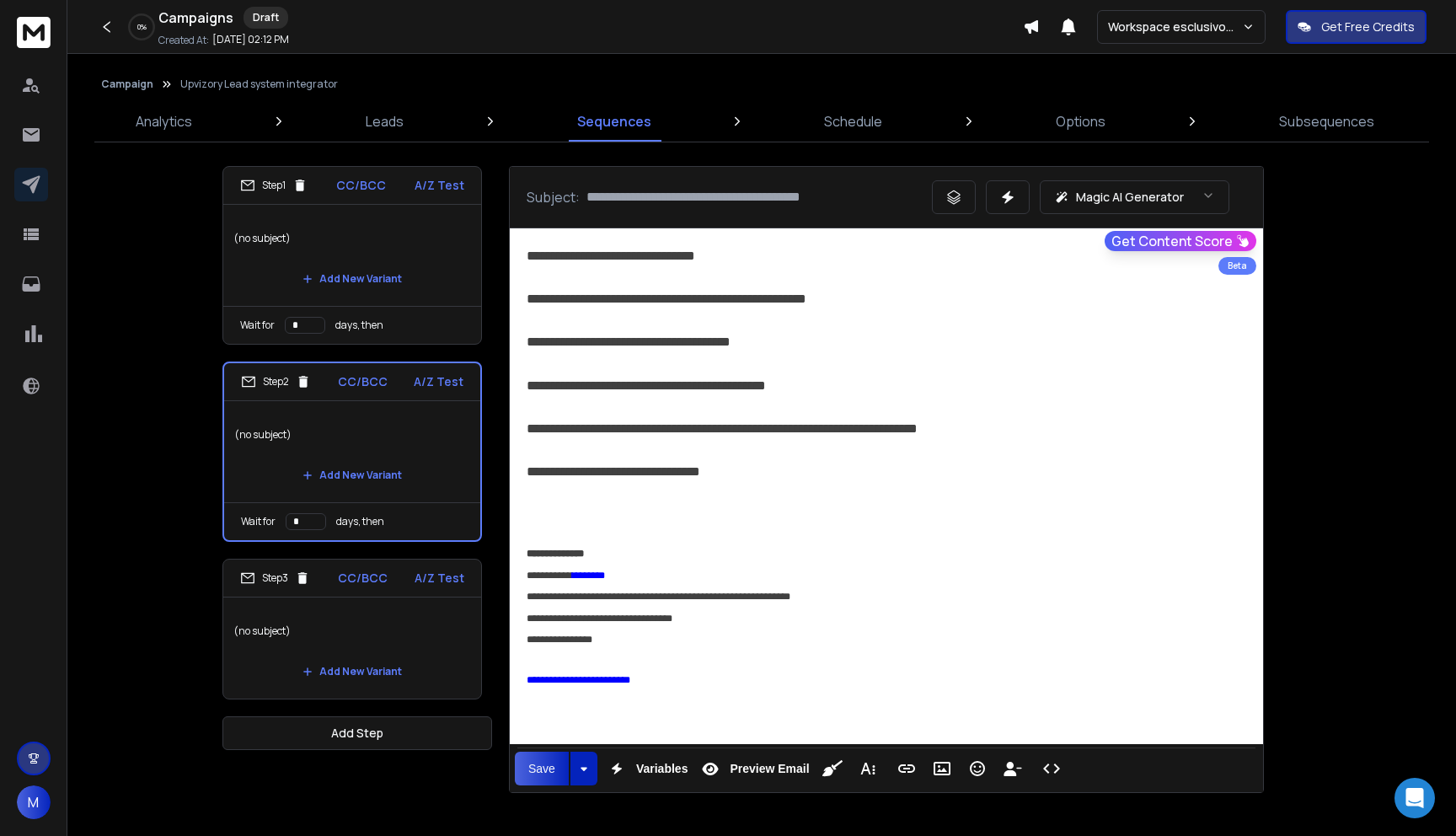
click at [388, 632] on p "(no subject)" at bounding box center [352, 632] width 238 height 48
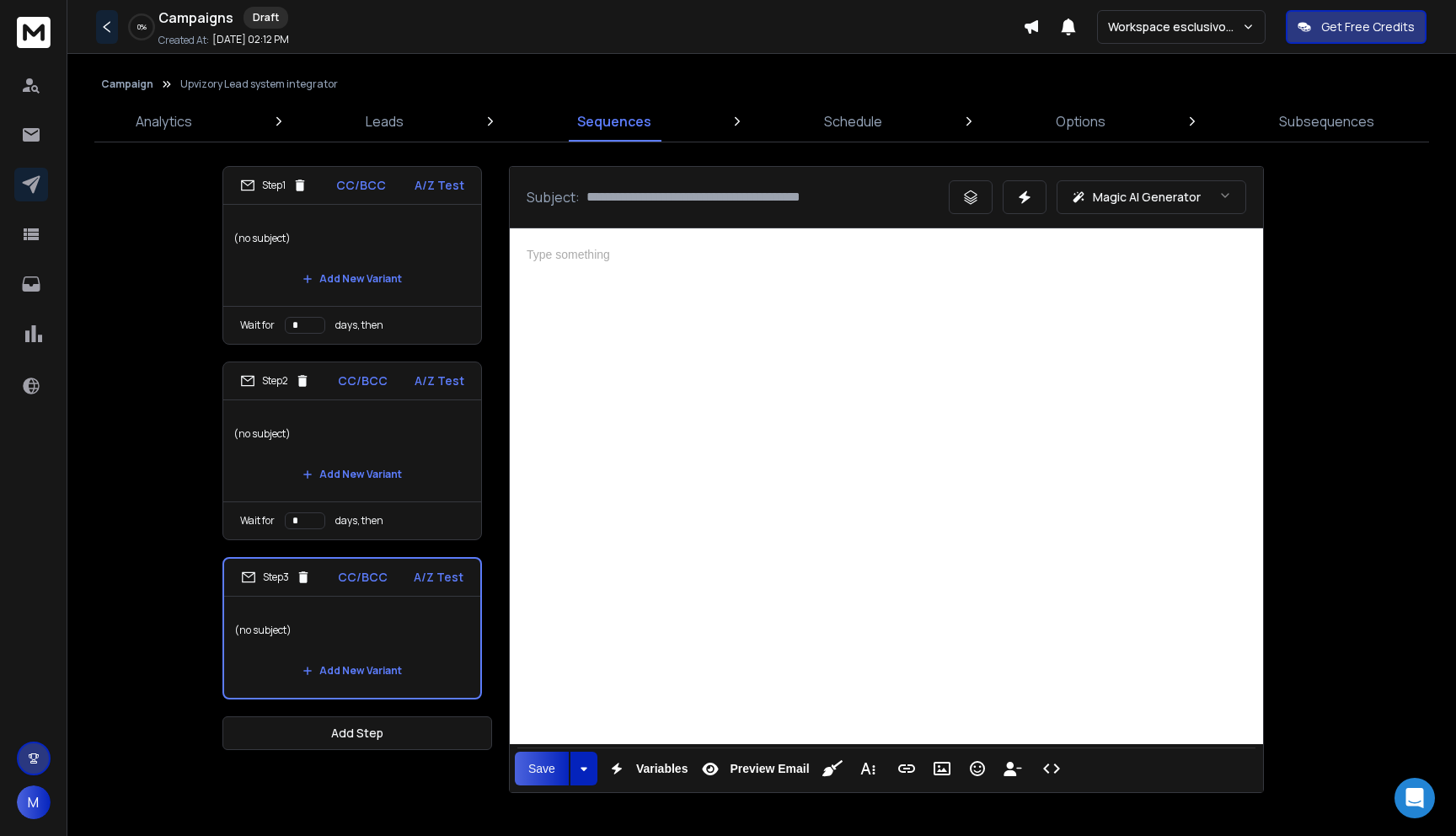
click at [108, 33] on icon at bounding box center [106, 27] width 15 height 15
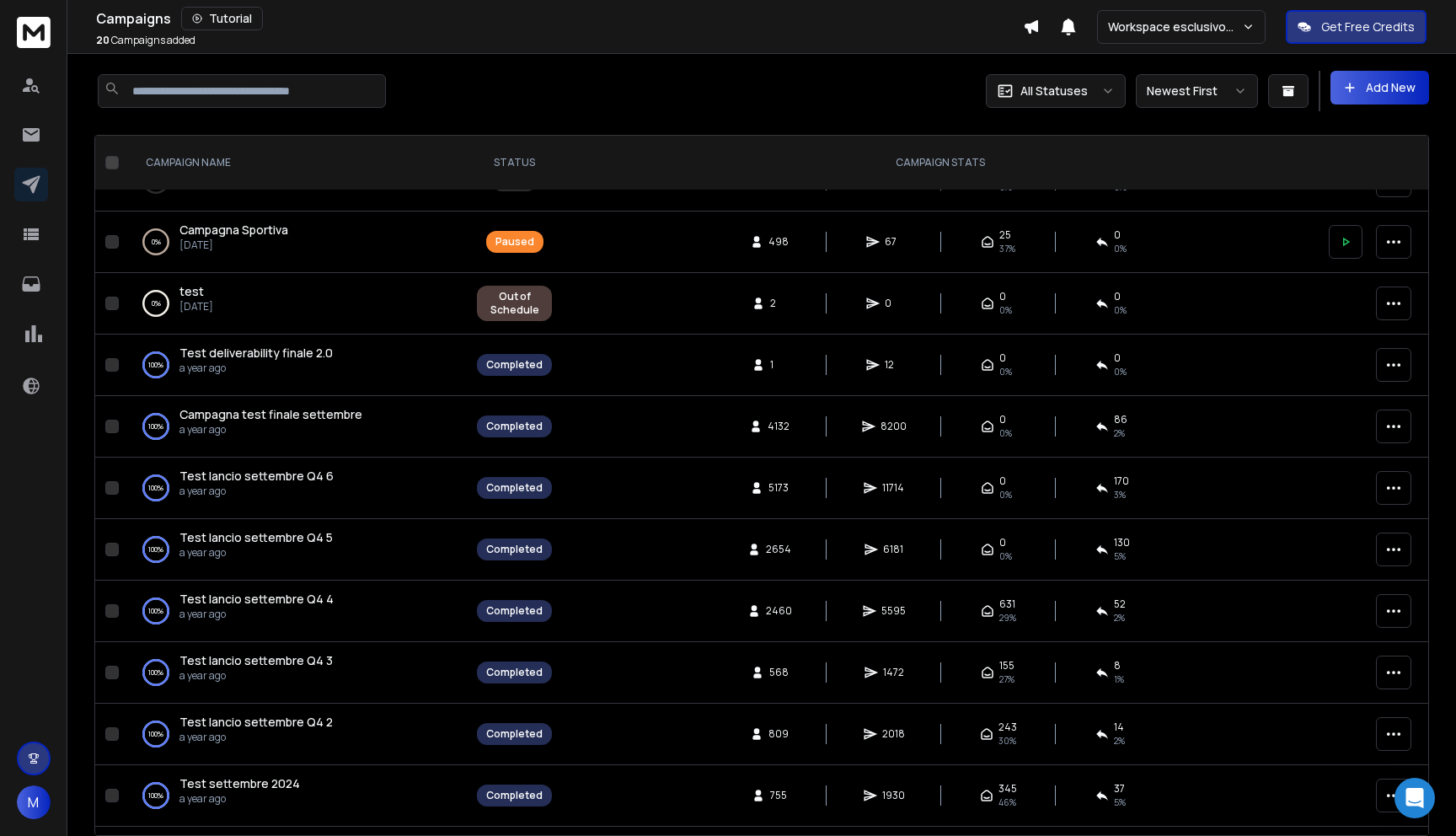
scroll to position [40, 0]
click at [270, 232] on span "Campagna Sportiva" at bounding box center [234, 230] width 109 height 16
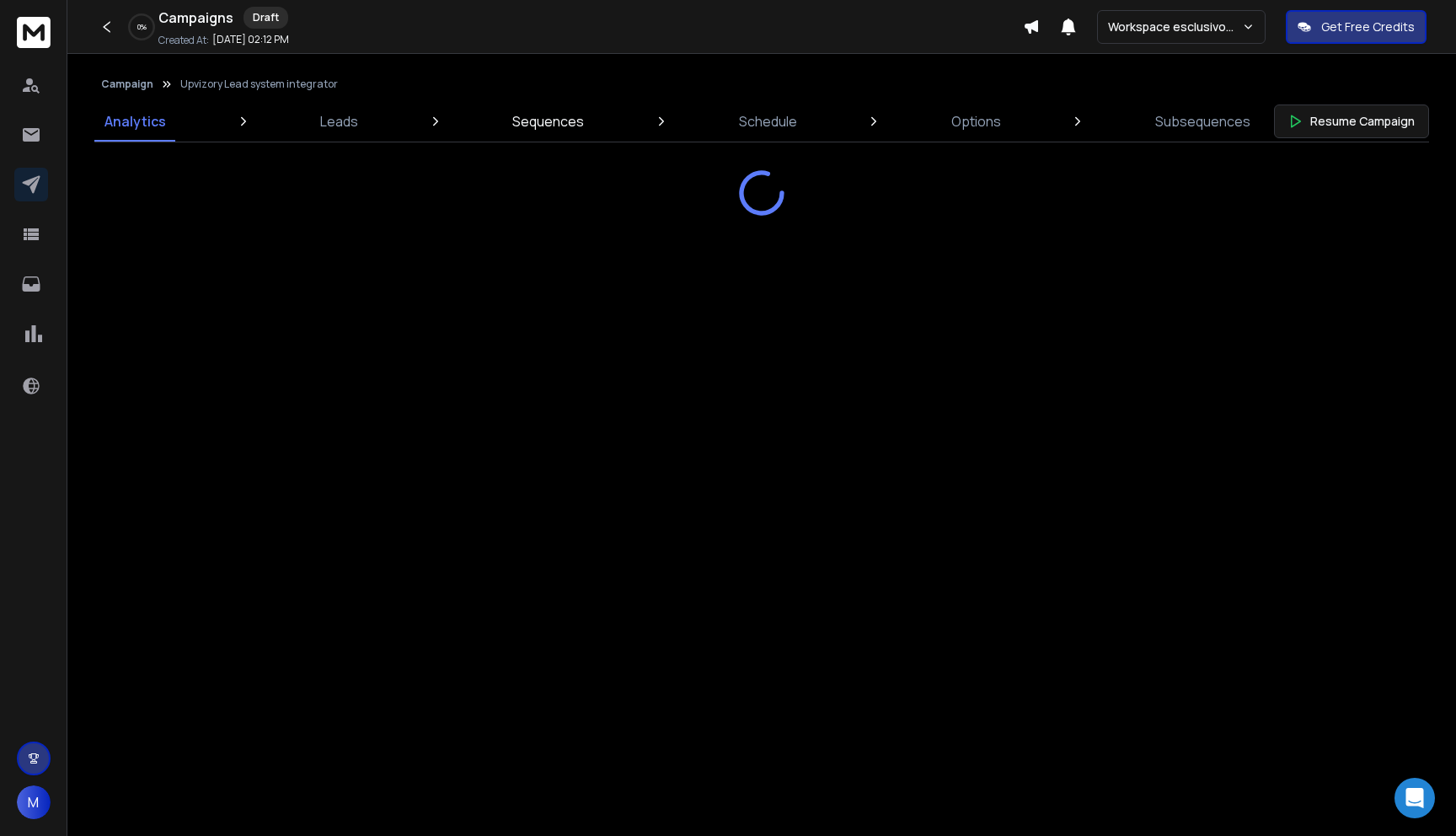
click at [516, 123] on p "Sequences" at bounding box center [548, 121] width 71 height 20
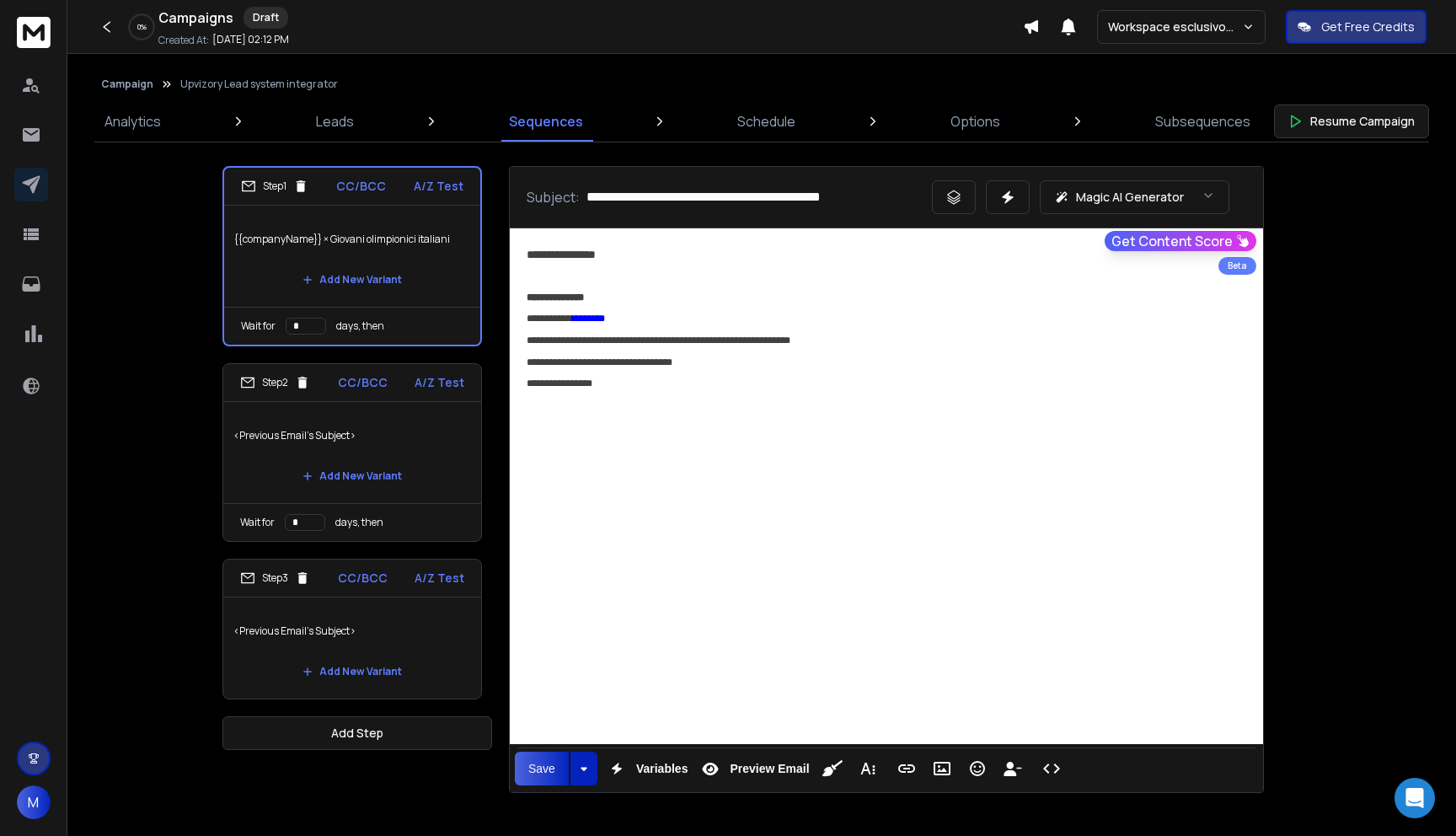
click at [351, 632] on p "<Previous Email's Subject>" at bounding box center [352, 632] width 238 height 48
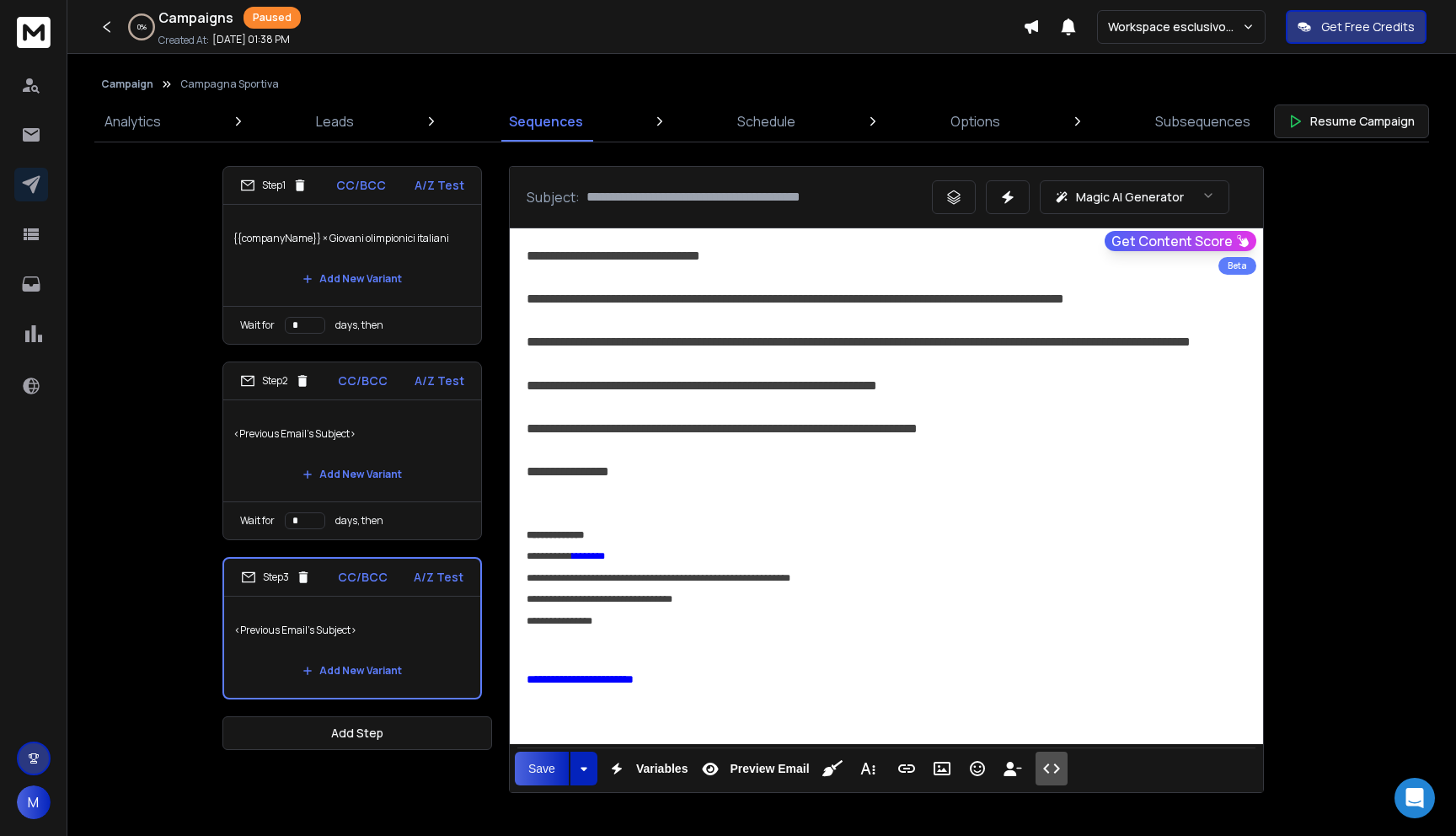
click at [1056, 772] on icon "button" at bounding box center [1051, 769] width 17 height 10
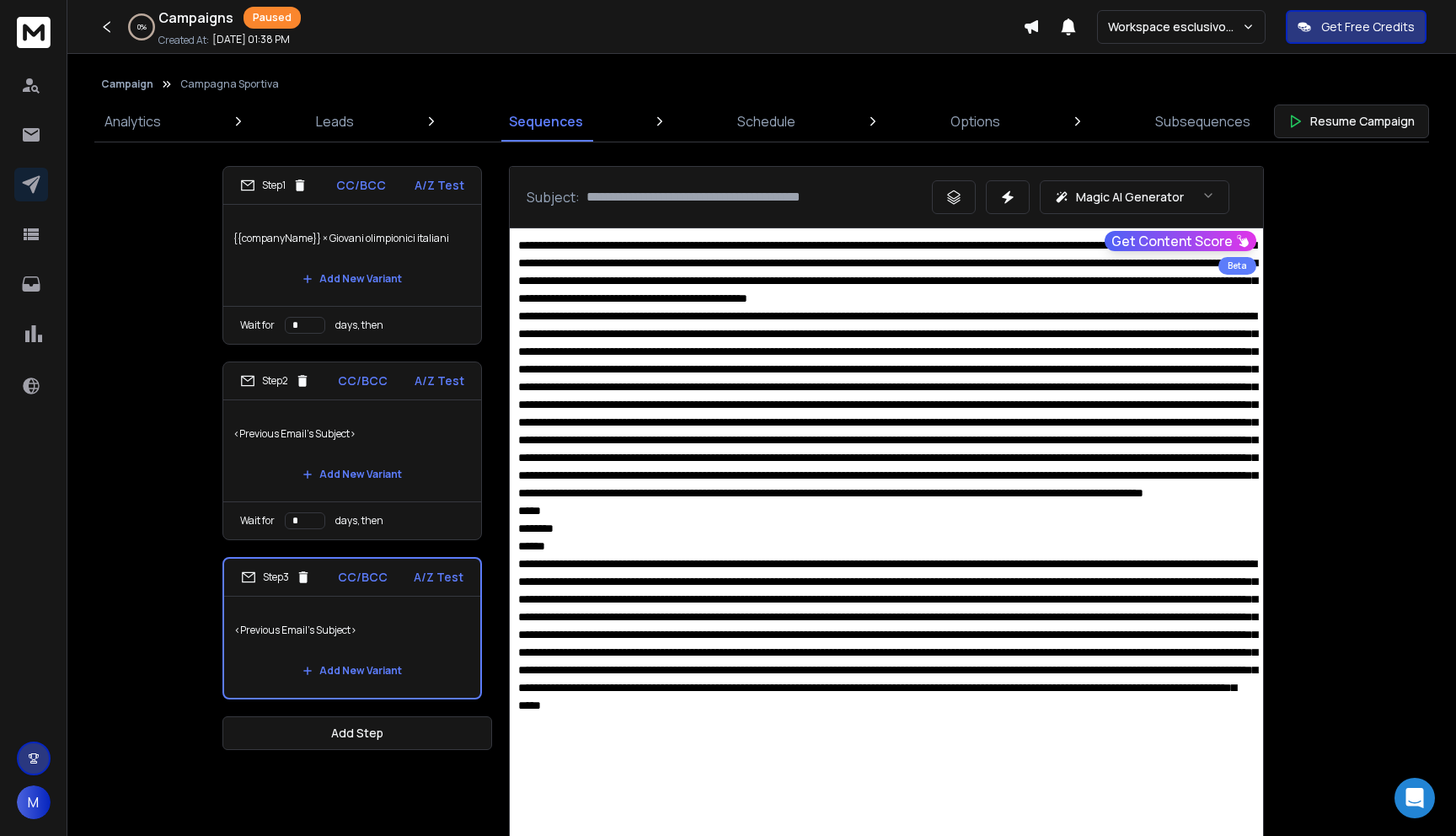
drag, startPoint x: 516, startPoint y: 243, endPoint x: 749, endPoint y: 362, distance: 261.6
click at [749, 362] on textarea at bounding box center [886, 617] width 753 height 778
click at [750, 376] on textarea at bounding box center [886, 617] width 753 height 778
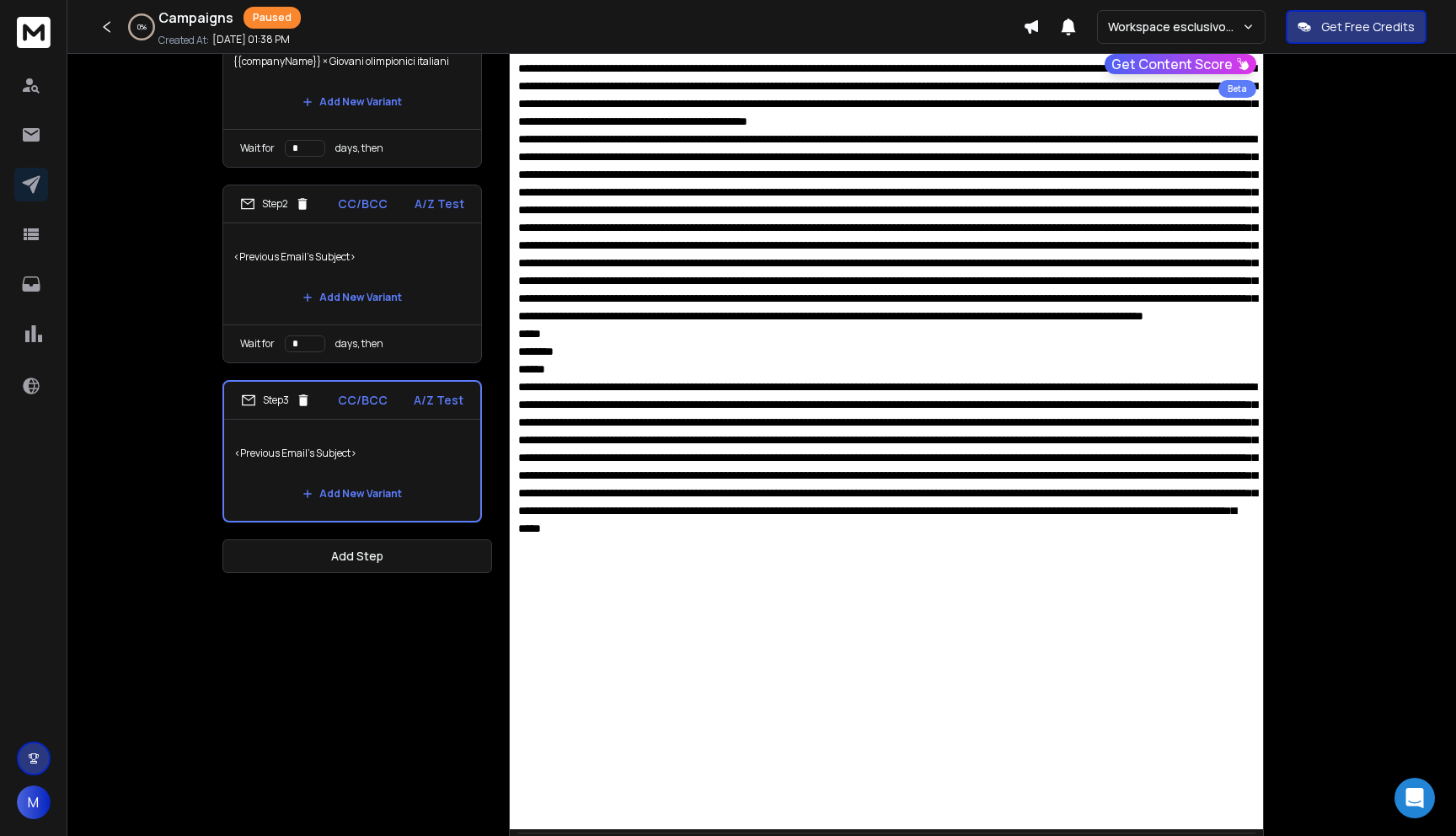
scroll to position [243, 0]
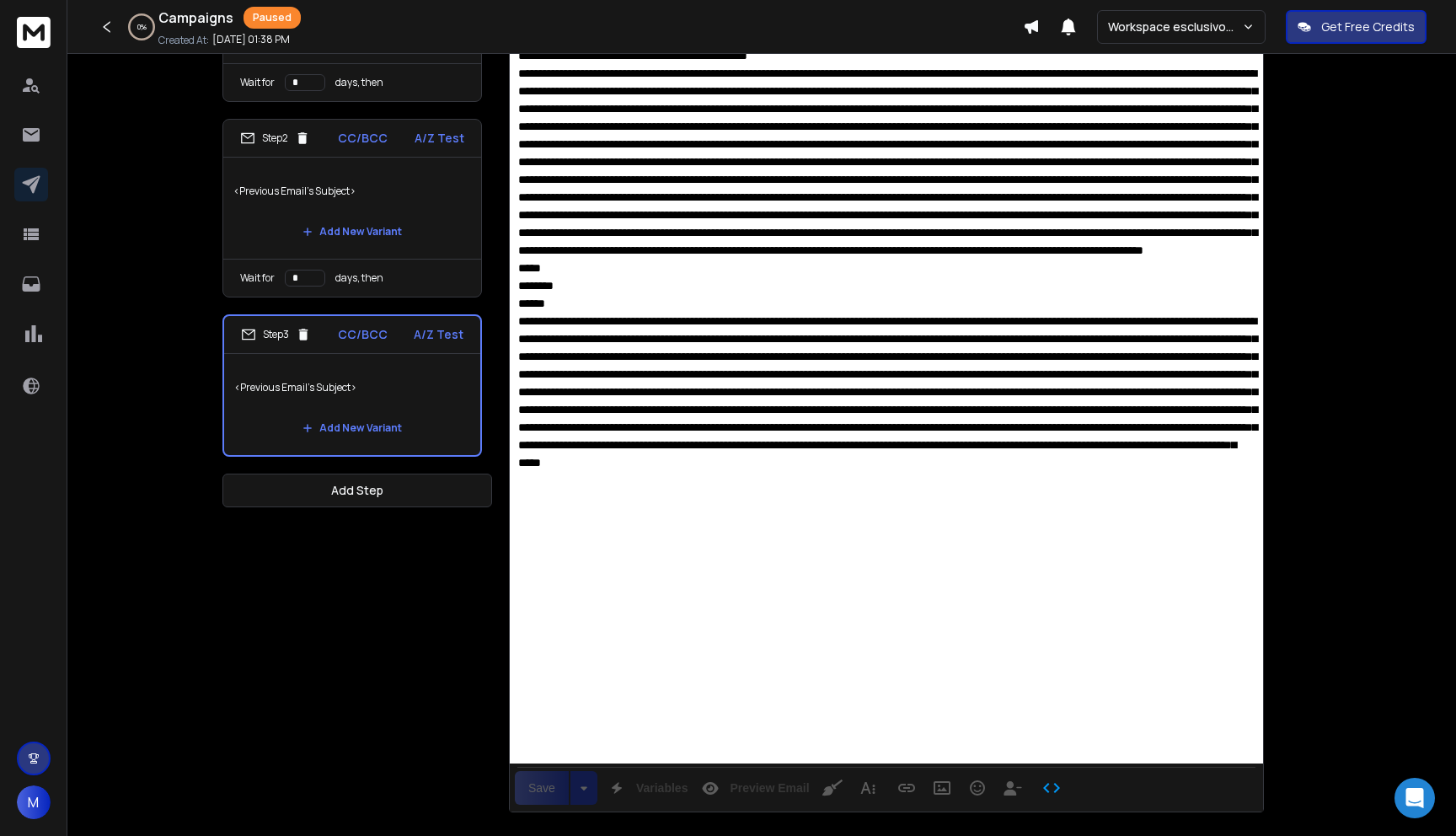
drag, startPoint x: 518, startPoint y: 244, endPoint x: 942, endPoint y: 835, distance: 727.4
click at [942, 835] on div "**********" at bounding box center [761, 324] width 1389 height 1025
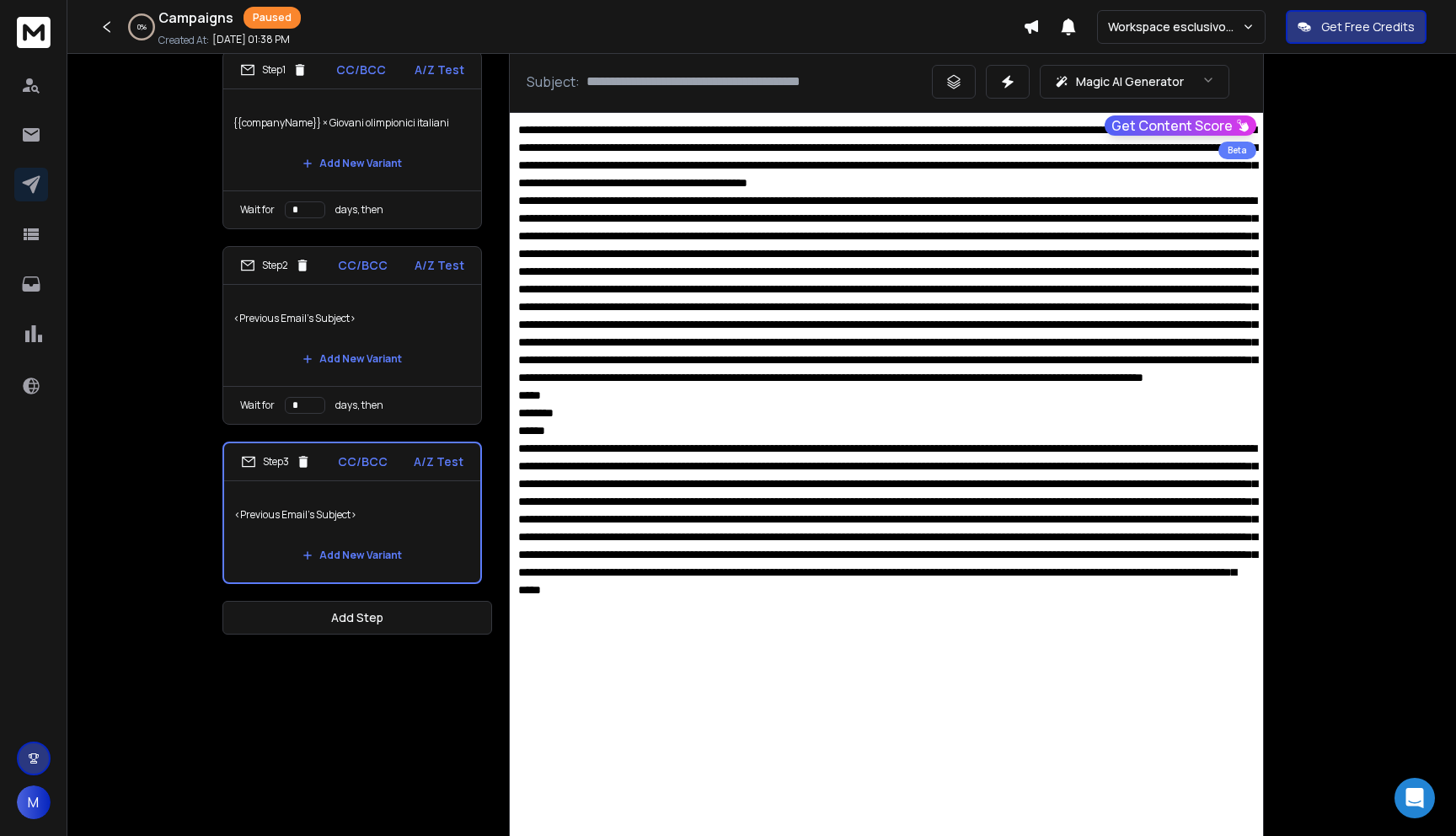
scroll to position [0, 0]
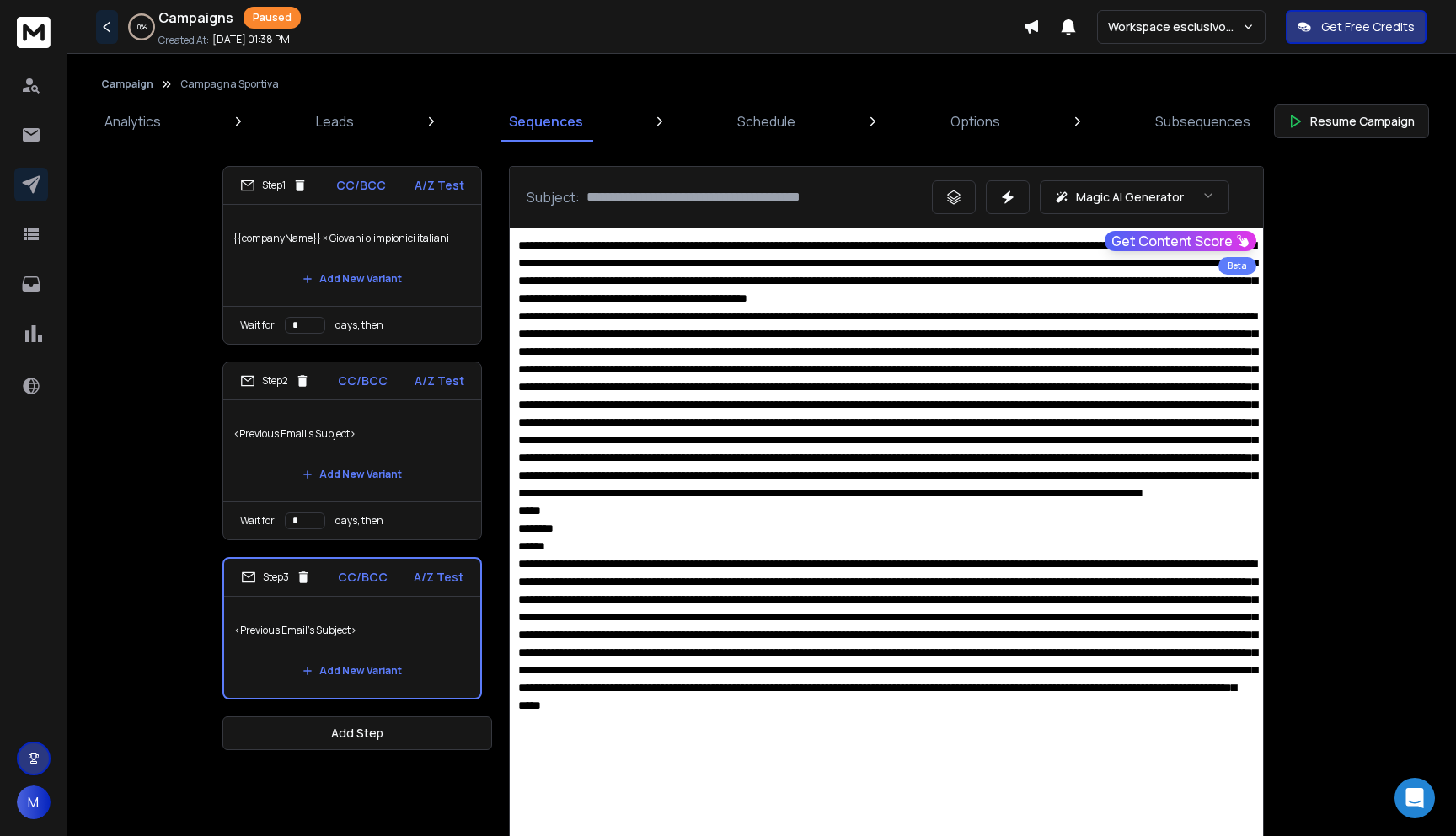
click at [99, 27] on icon at bounding box center [106, 27] width 15 height 15
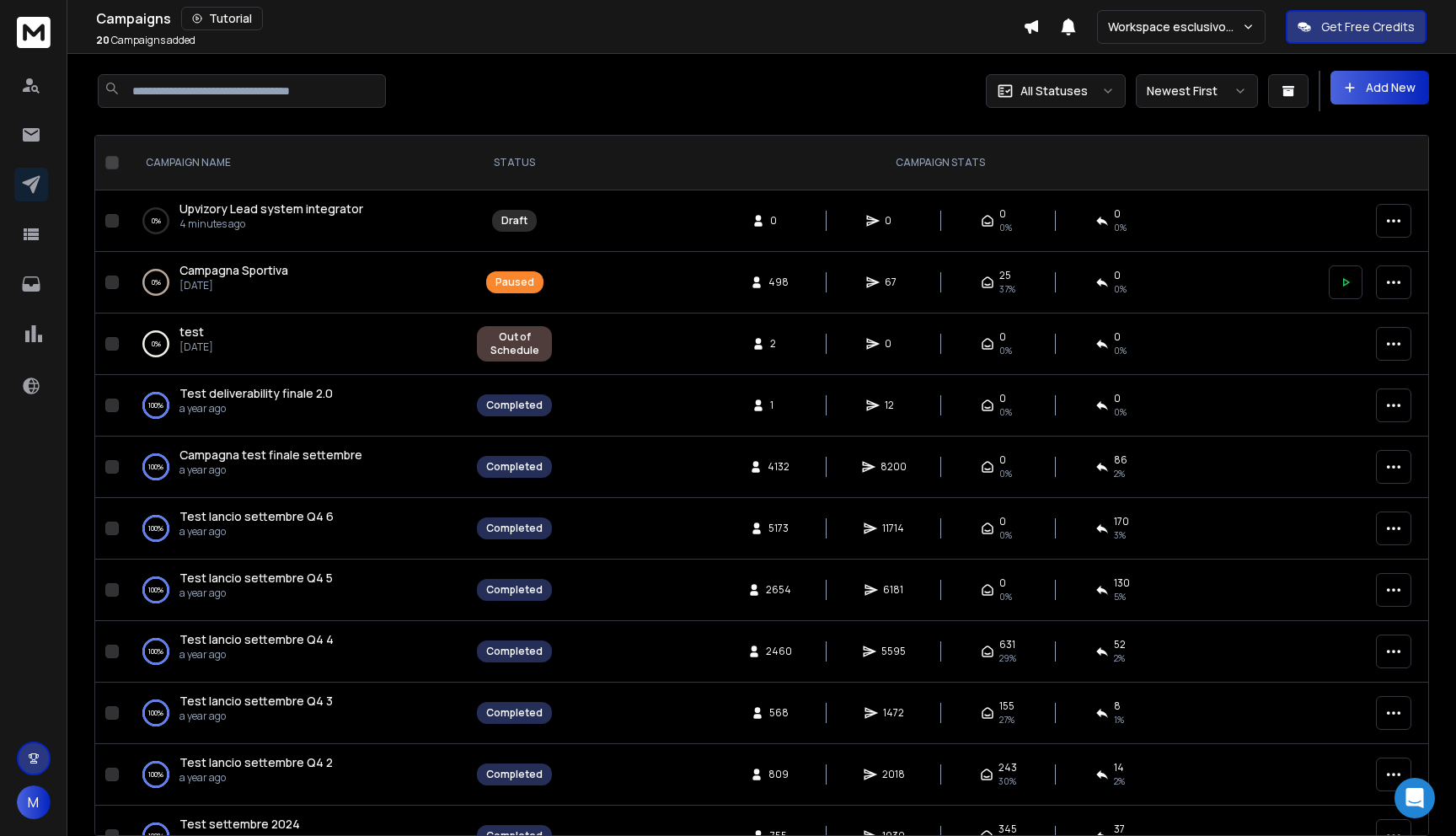
click at [260, 215] on span "Upvizory Lead system integrator" at bounding box center [271, 208] width 183 height 16
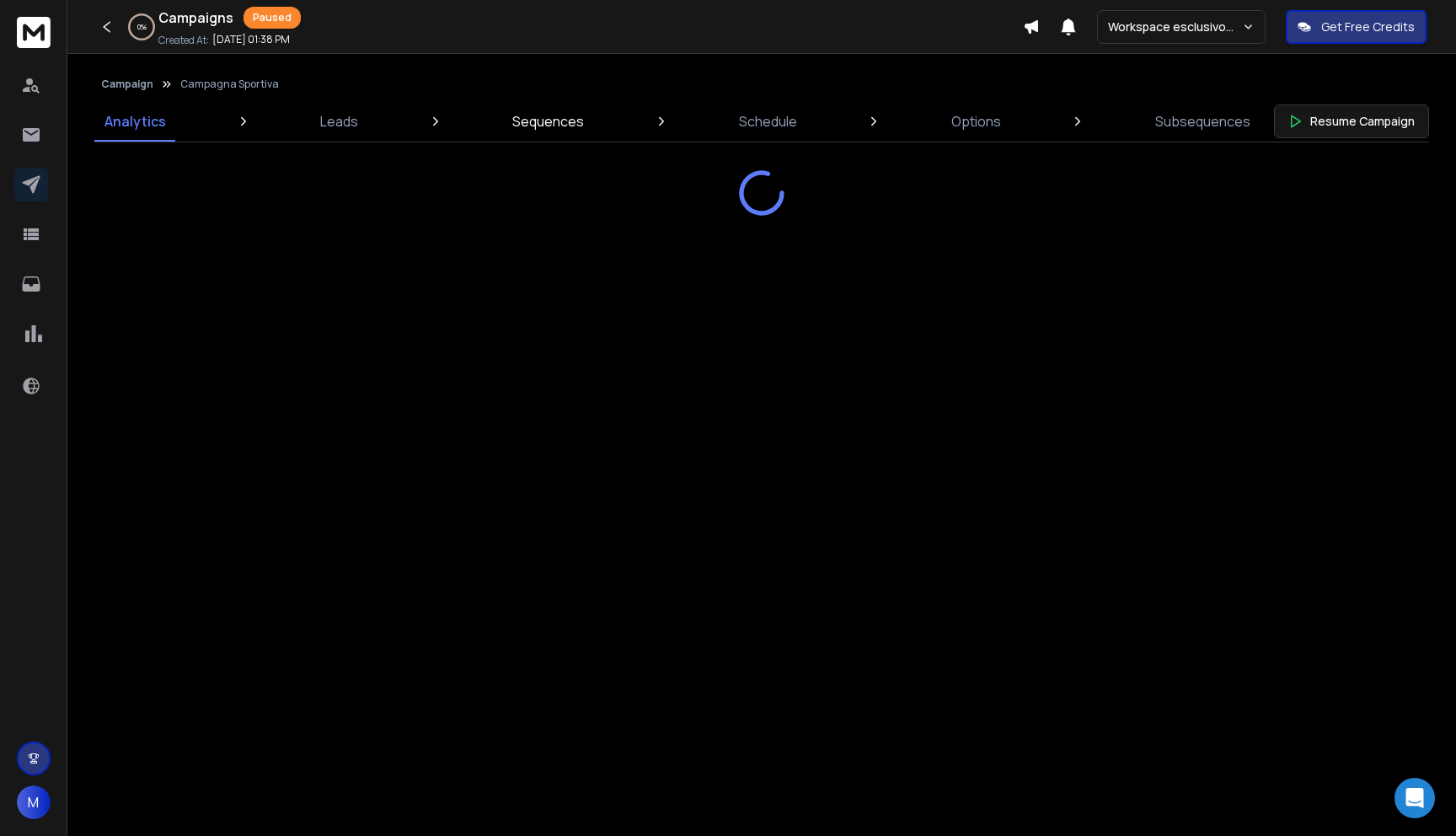
click at [535, 133] on link "Sequences" at bounding box center [548, 121] width 92 height 41
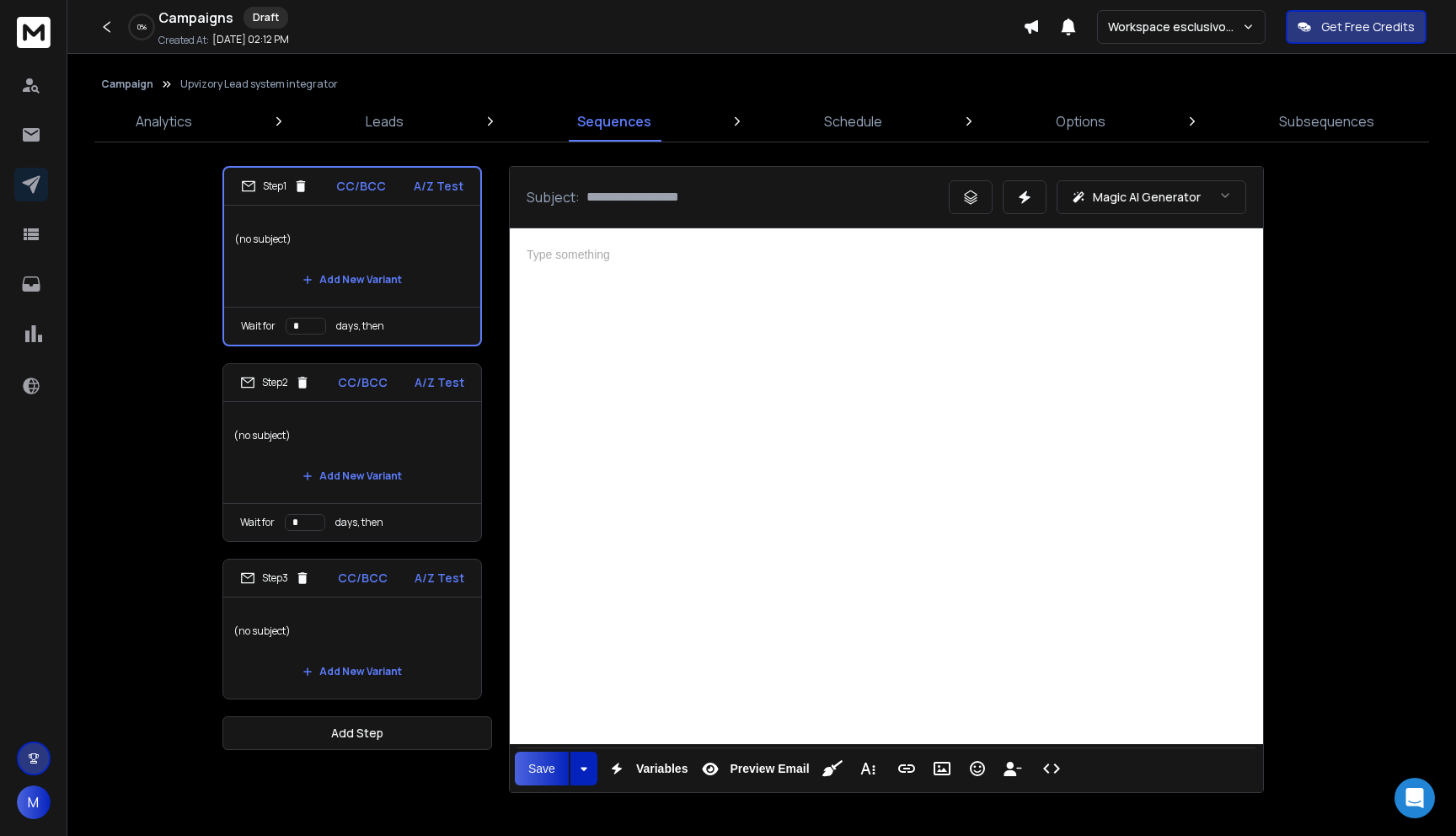
click at [384, 423] on p "(no subject)" at bounding box center [352, 436] width 238 height 48
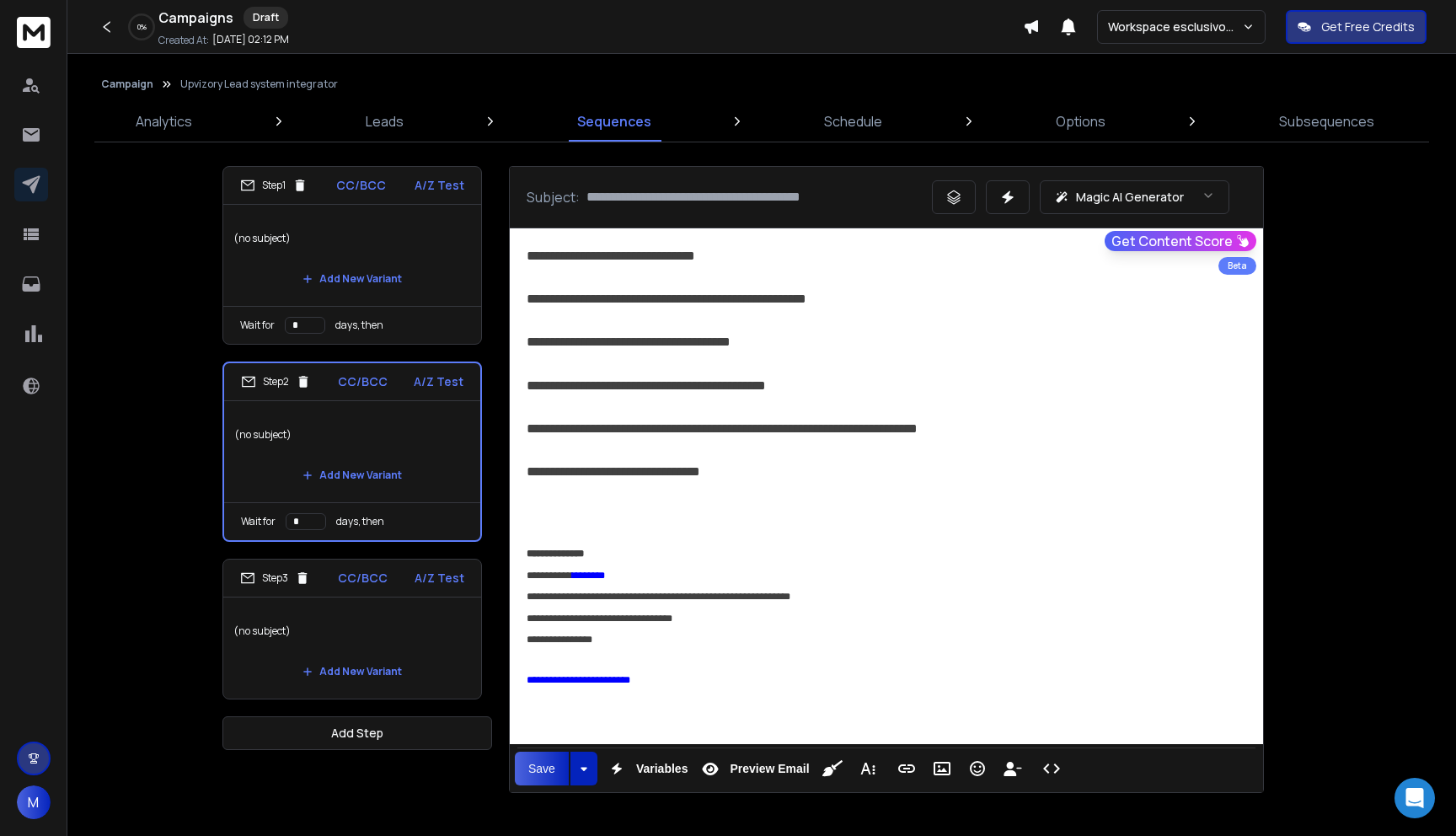
click at [359, 612] on p "(no subject)" at bounding box center [352, 632] width 238 height 48
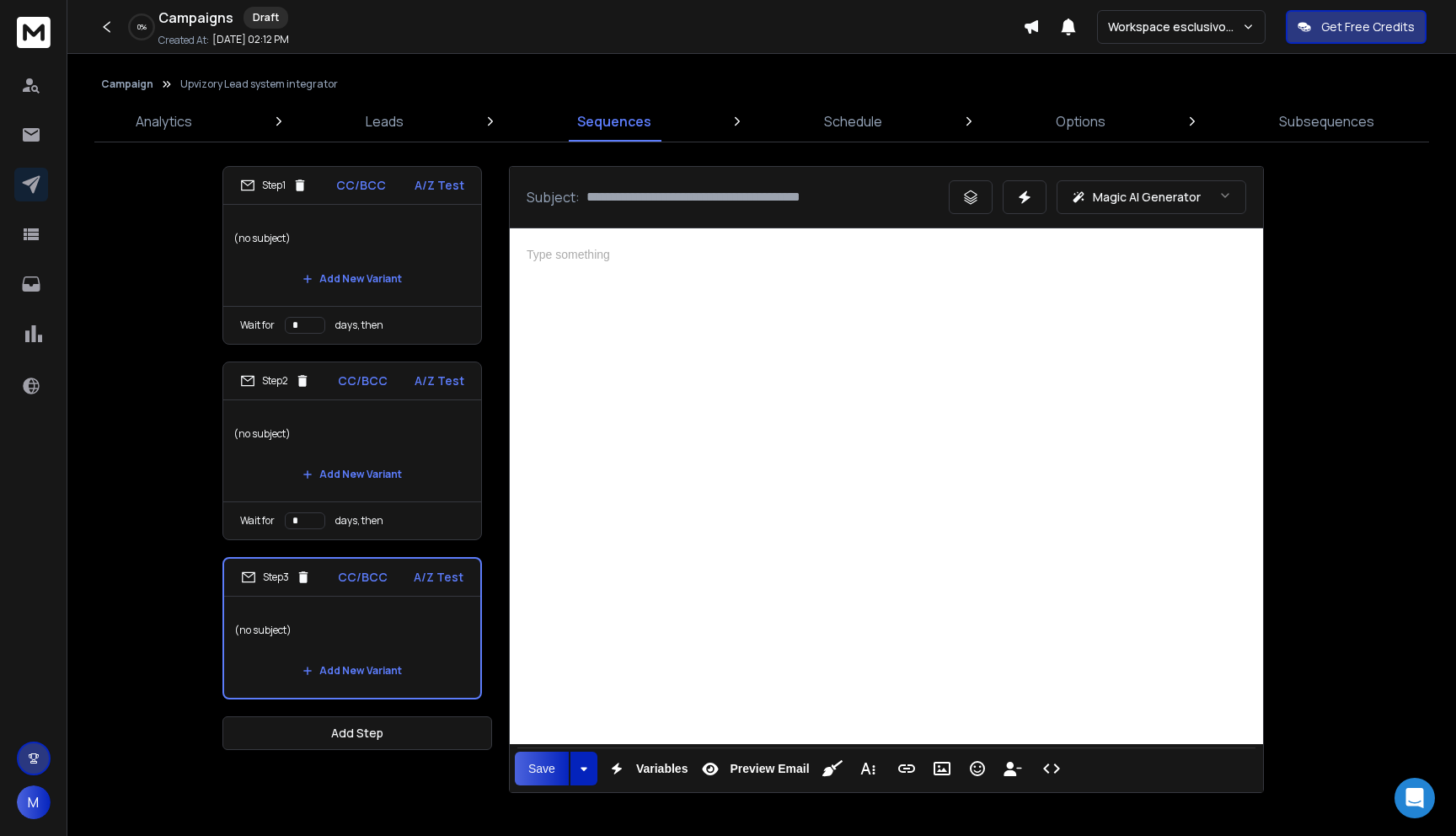
click at [631, 327] on div at bounding box center [886, 479] width 753 height 502
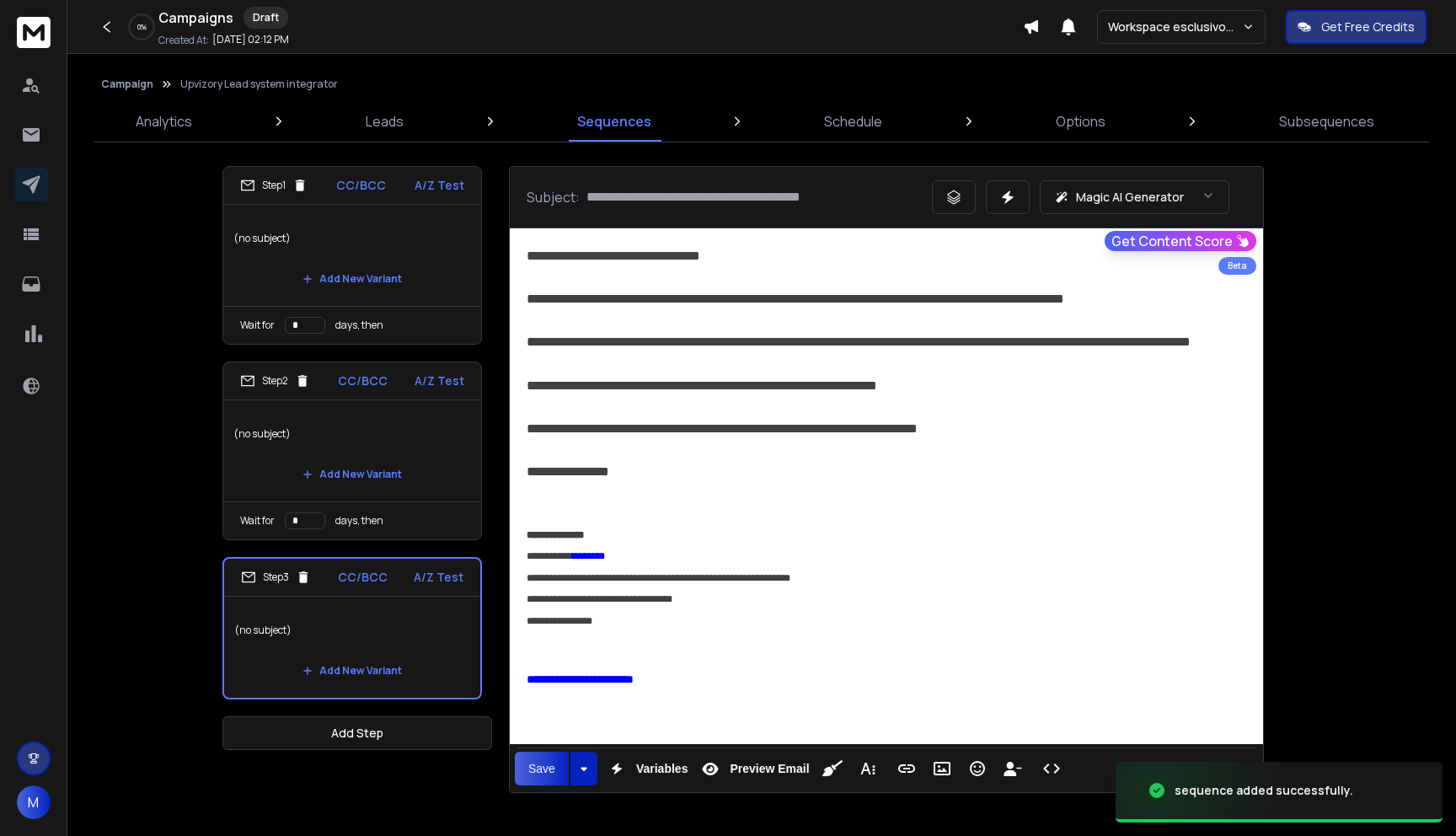
click at [605, 561] on link "********" at bounding box center [588, 556] width 33 height 10
click at [631, 610] on icon "button" at bounding box center [624, 618] width 20 height 20
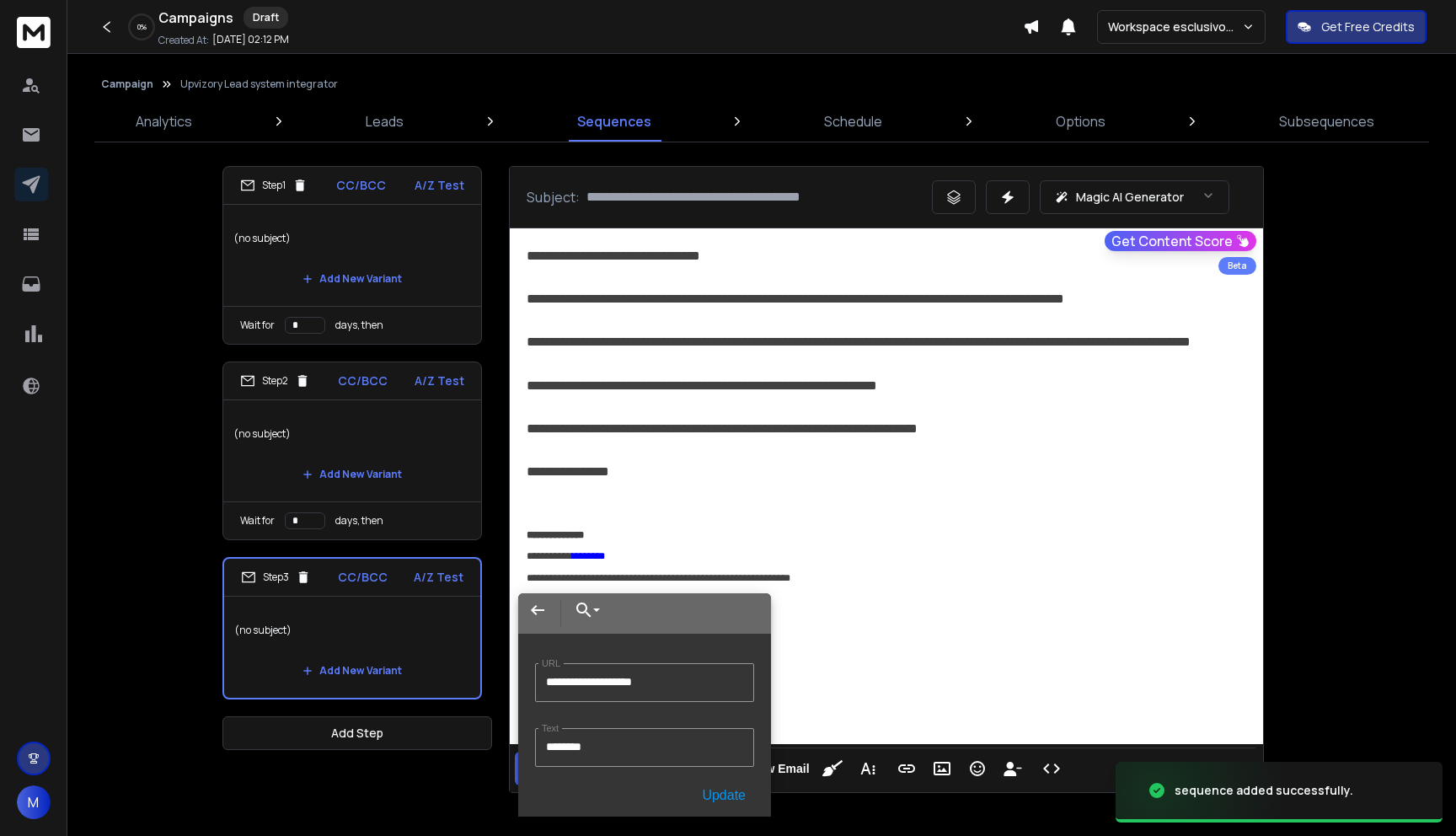
click at [847, 550] on div "**********" at bounding box center [886, 596] width 720 height 188
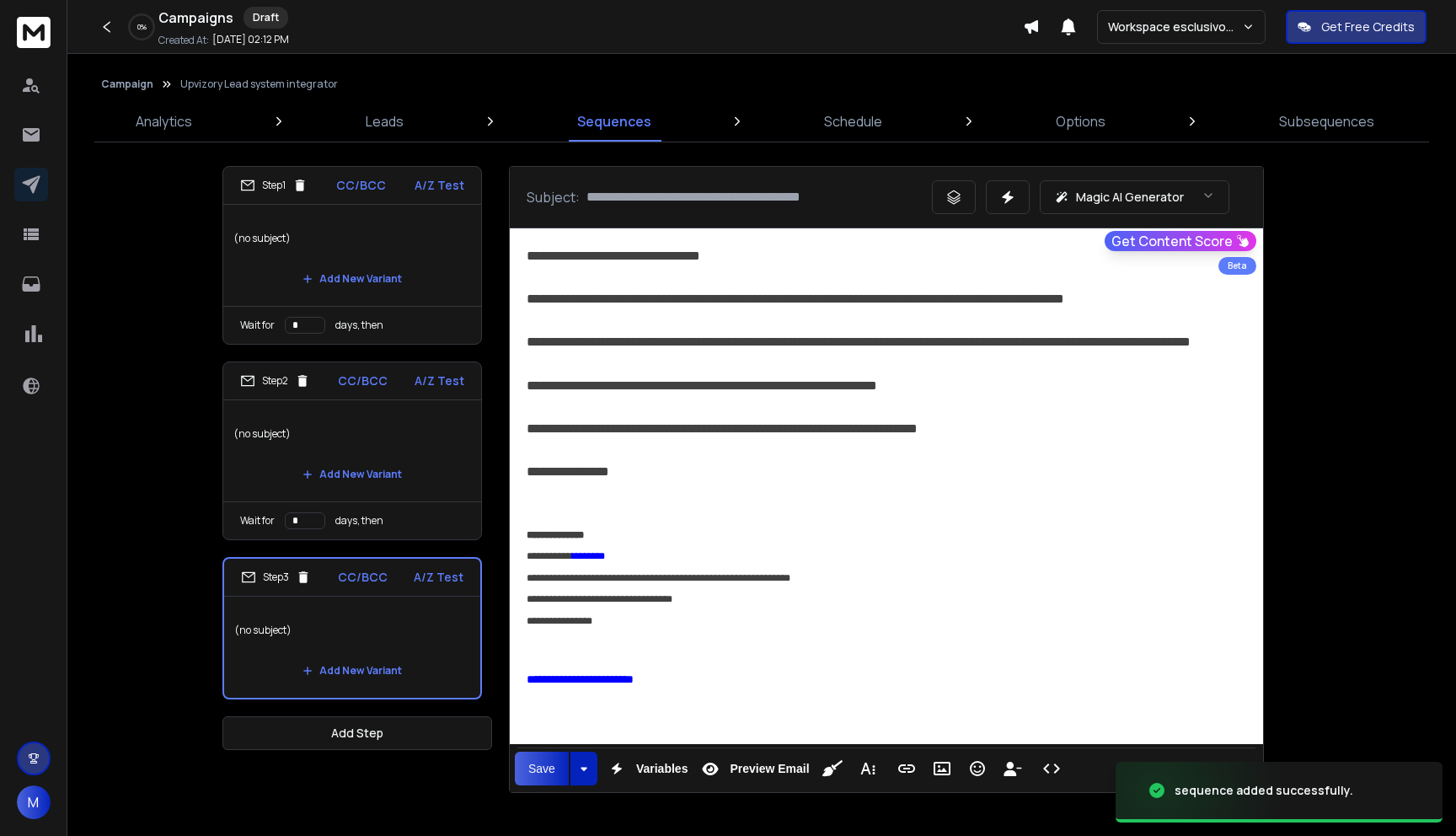
click at [405, 237] on p "(no subject)" at bounding box center [352, 239] width 238 height 48
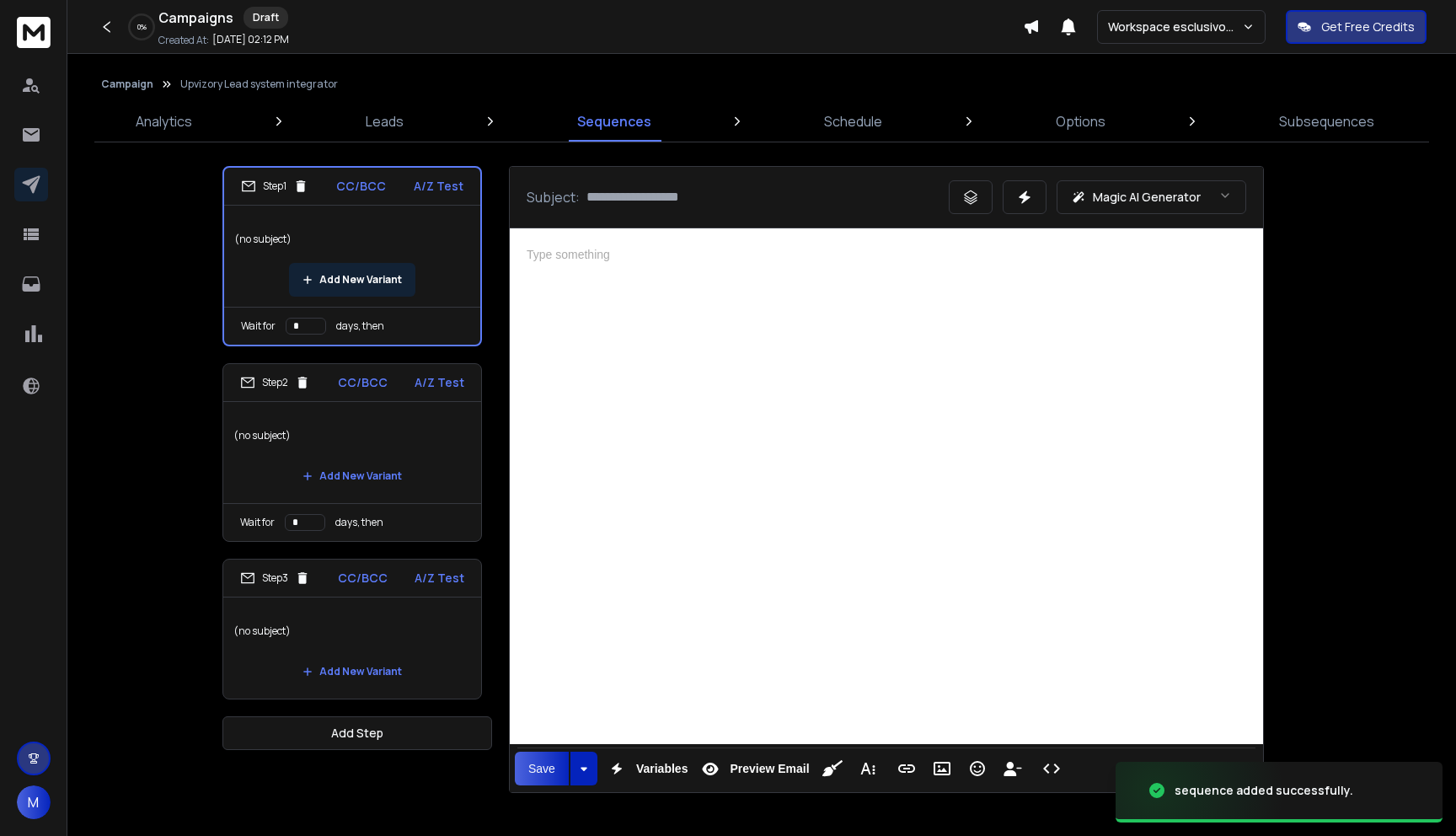
click at [353, 280] on button "Add New Variant" at bounding box center [352, 280] width 126 height 34
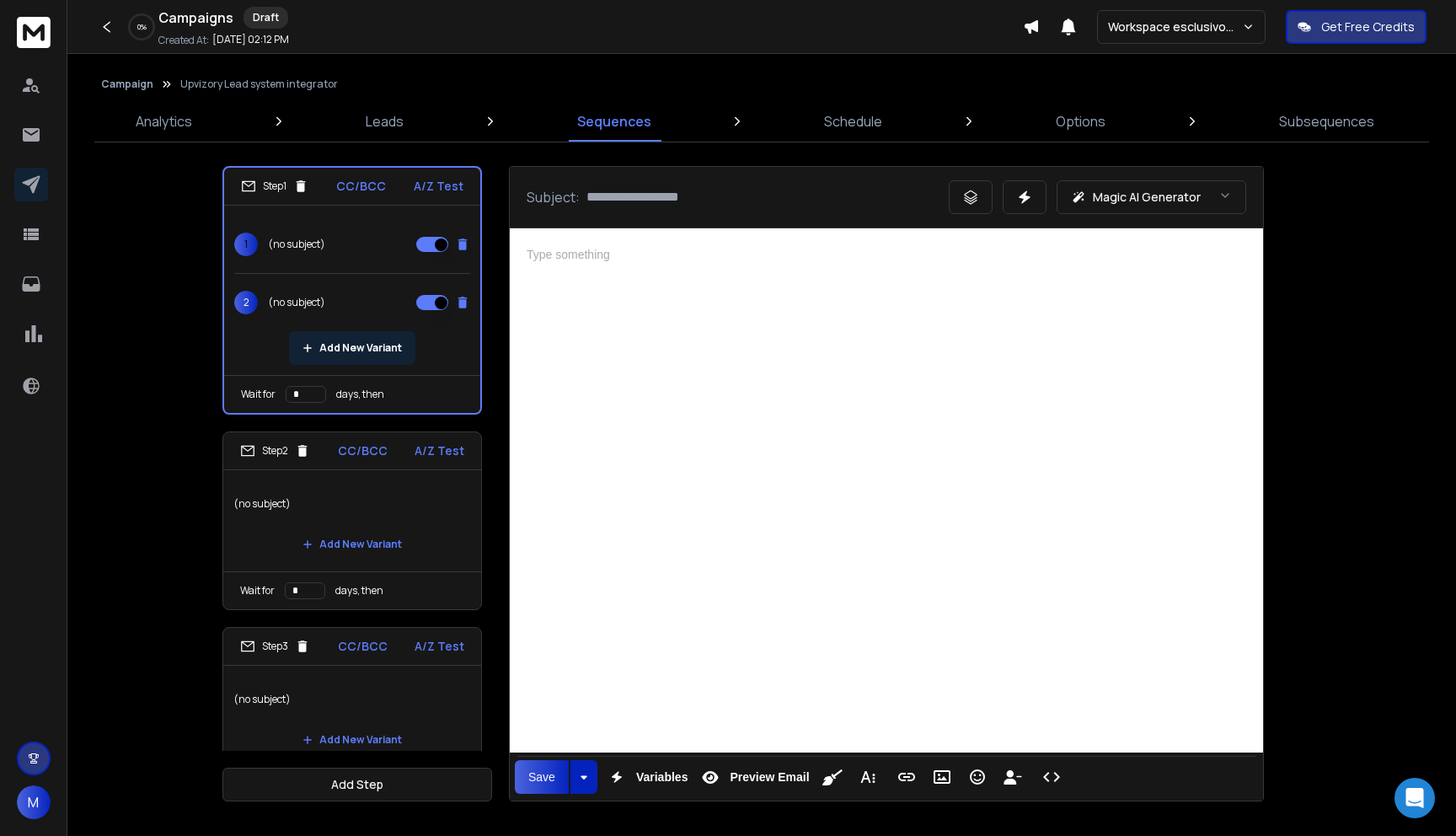
click at [344, 340] on button "Add New Variant" at bounding box center [352, 348] width 126 height 34
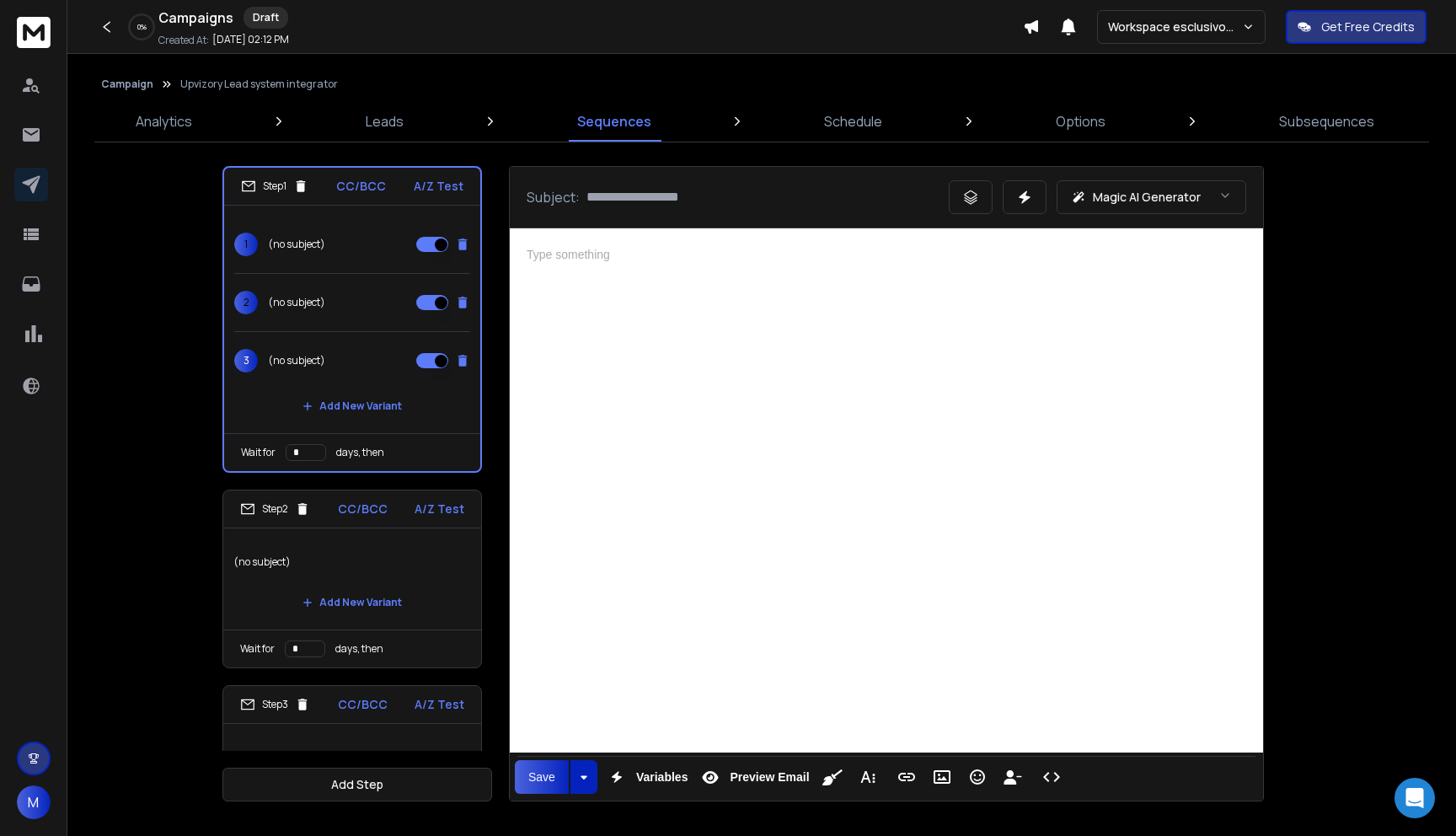
click at [599, 295] on div at bounding box center [886, 479] width 753 height 502
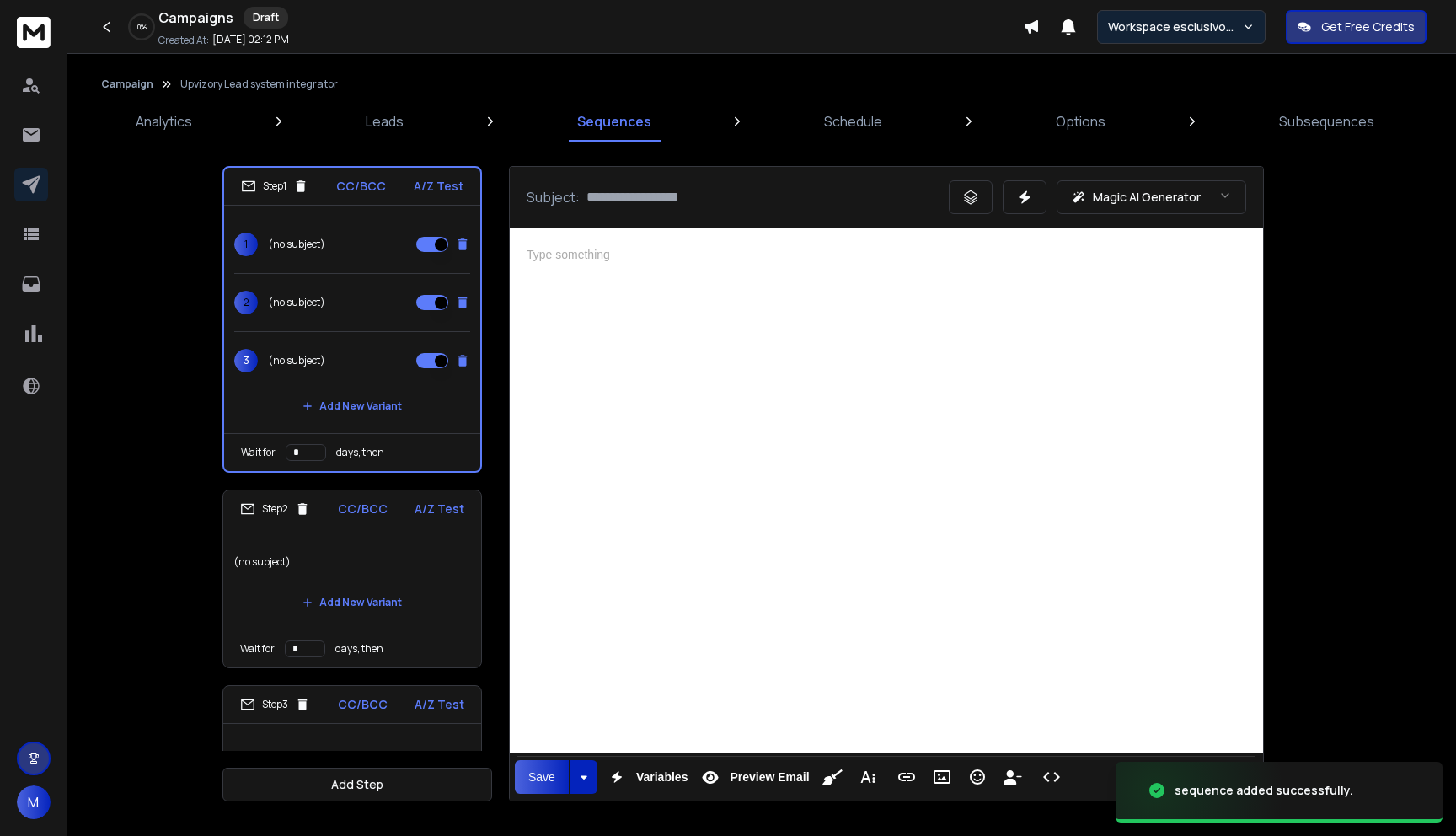
click at [1176, 19] on p "Workspace esclusivo upvizory" at bounding box center [1175, 27] width 134 height 17
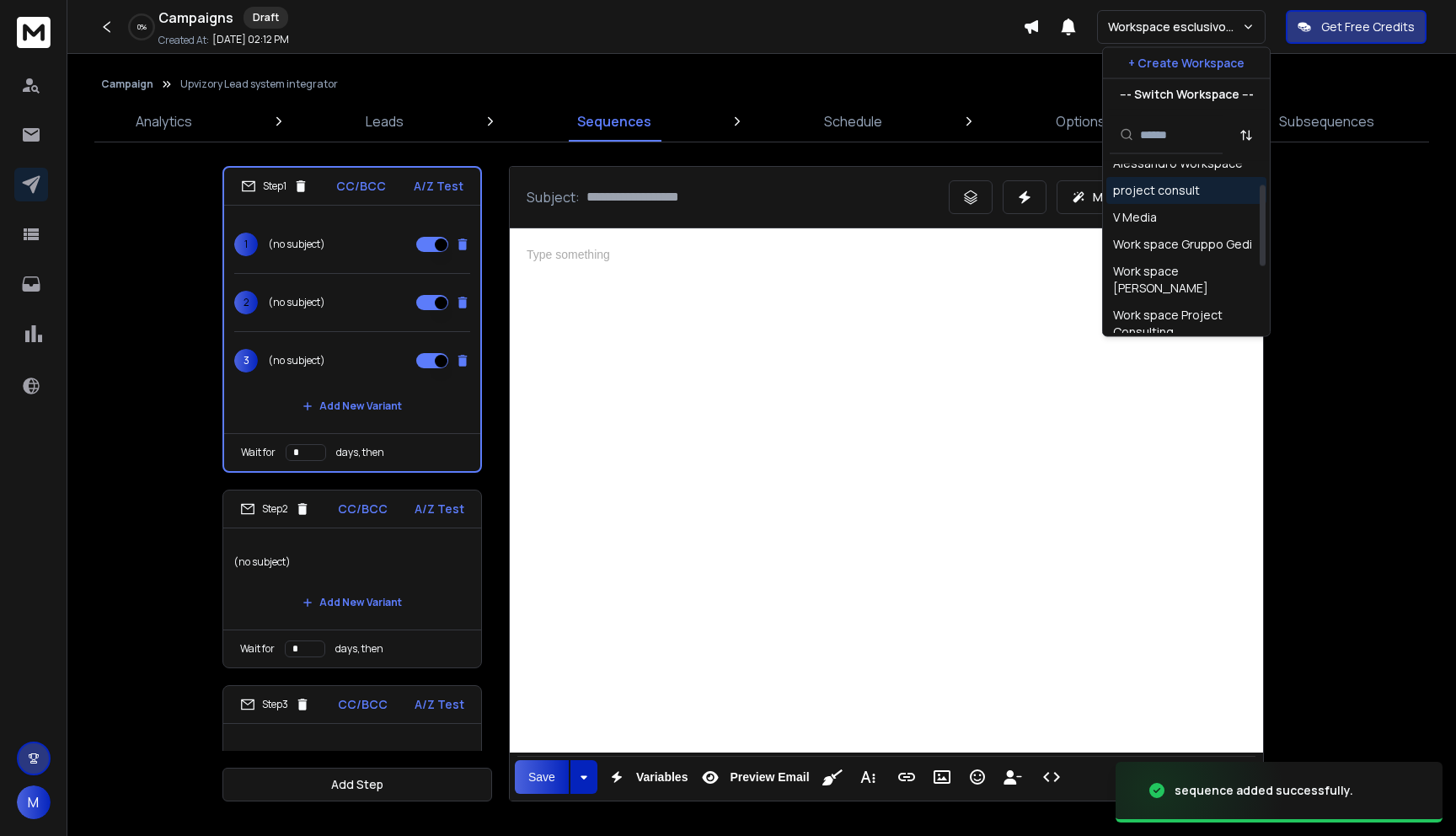
scroll to position [42, 0]
click at [1168, 220] on div "V Media" at bounding box center [1185, 216] width 160 height 27
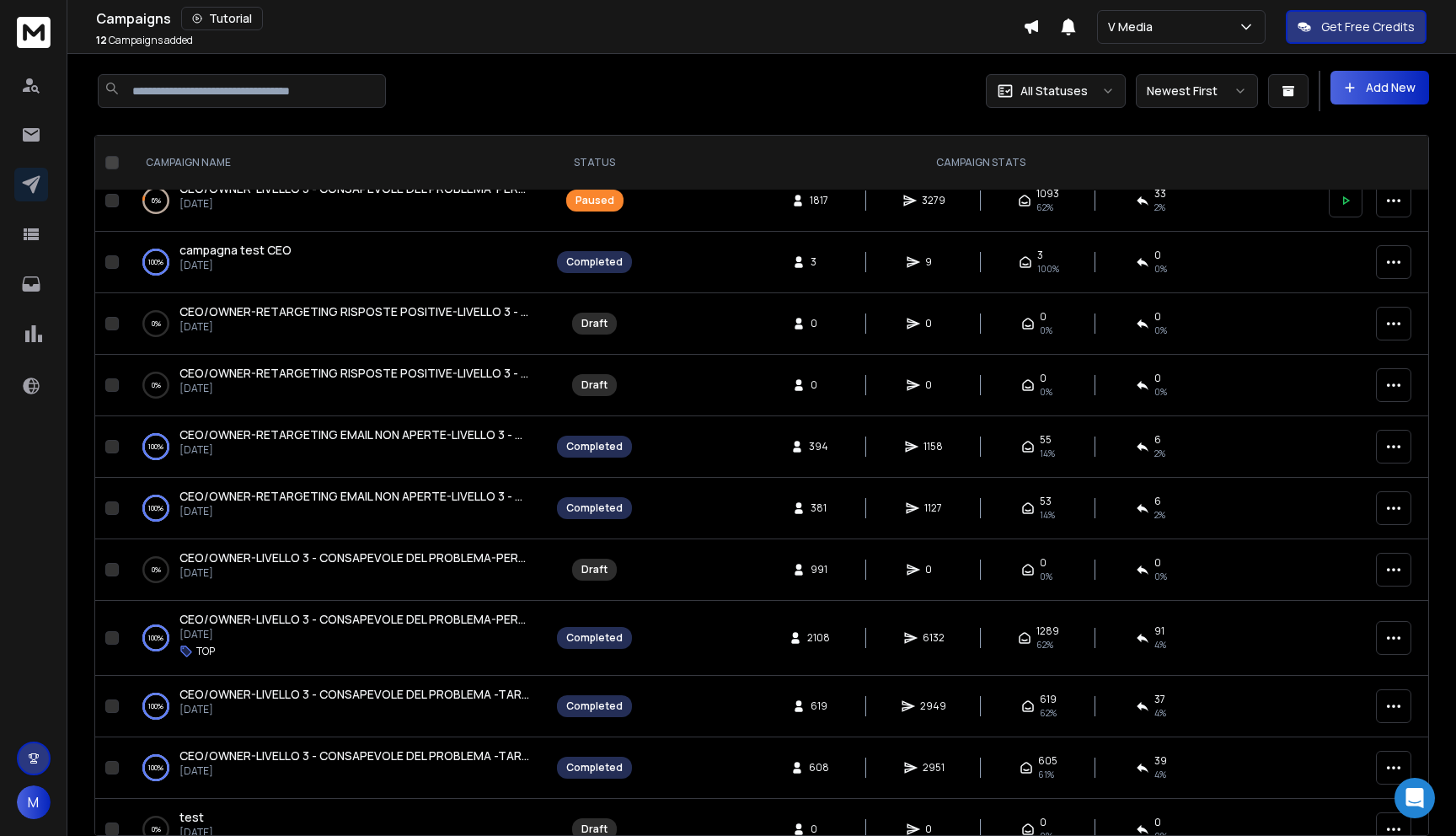
scroll to position [95, 0]
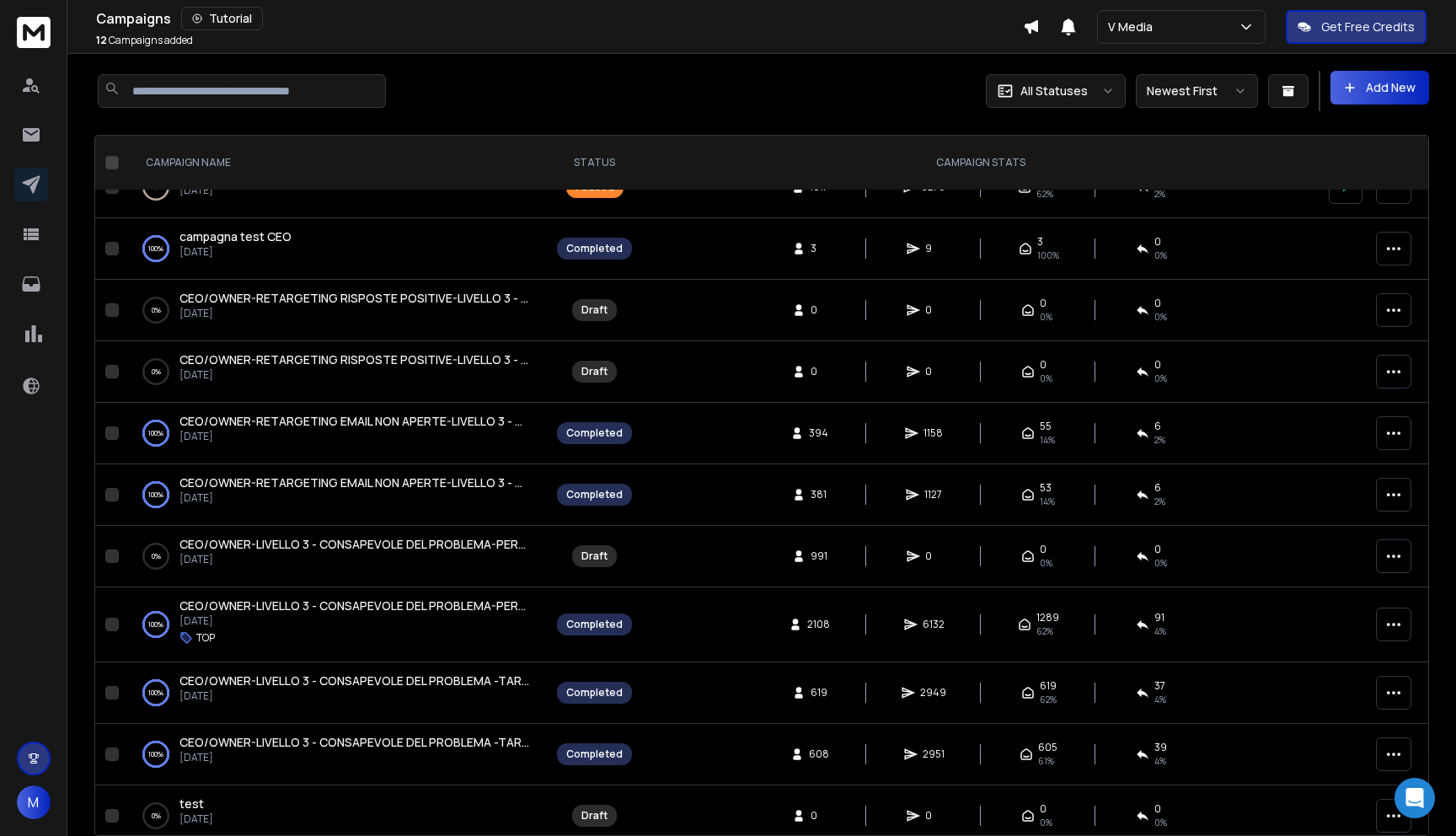
click at [306, 605] on span "CEO/OWNER-LIVELLO 3 - CONSAPEVOLE DEL PROBLEMA-PERSONALIZZAZIONI TARGET A-TEST 1" at bounding box center [447, 606] width 536 height 16
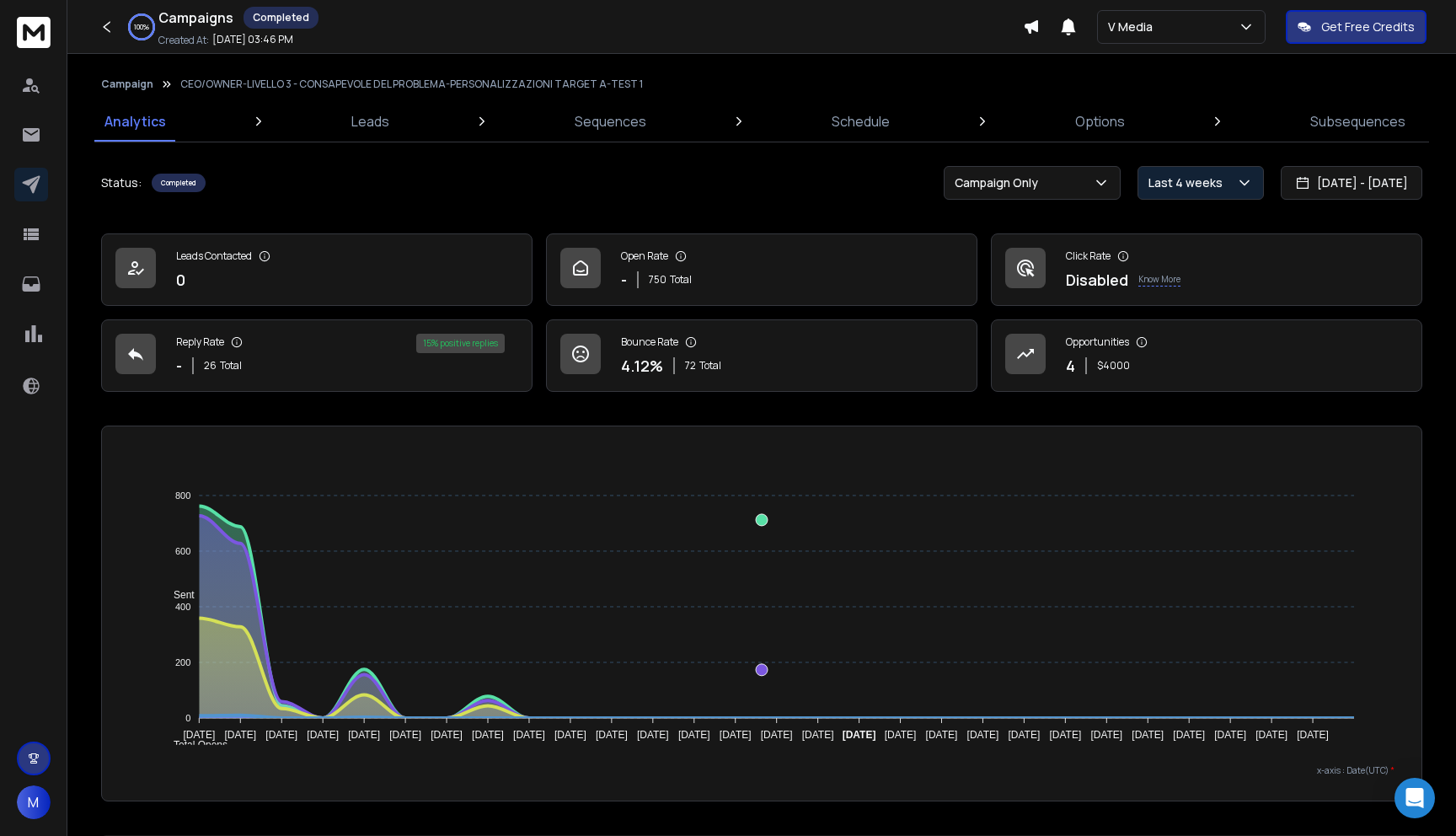
click at [1138, 194] on button "Last 4 weeks" at bounding box center [1199, 182] width 126 height 34
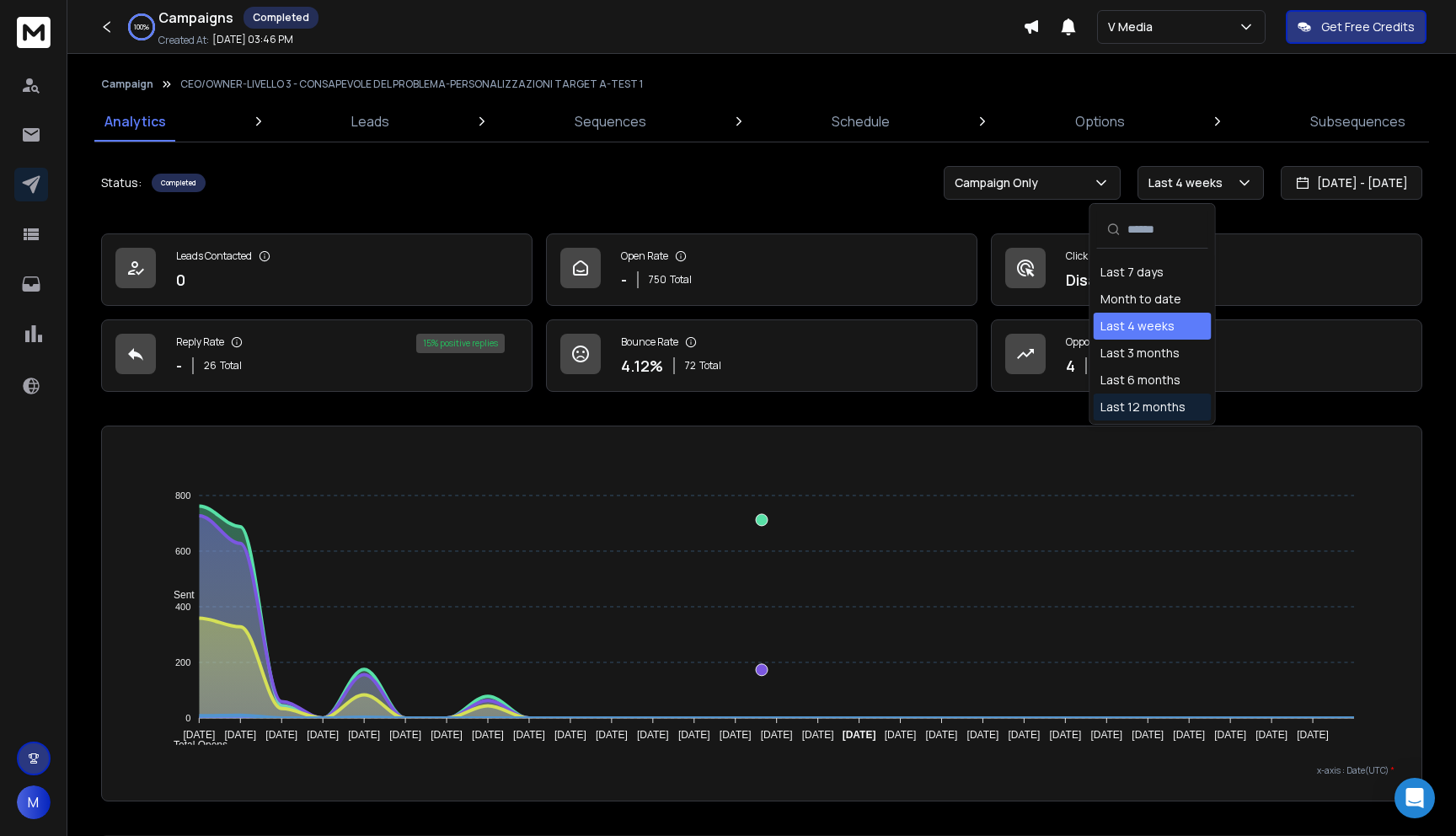
click at [1138, 399] on div "Last 12 months" at bounding box center [1143, 407] width 85 height 17
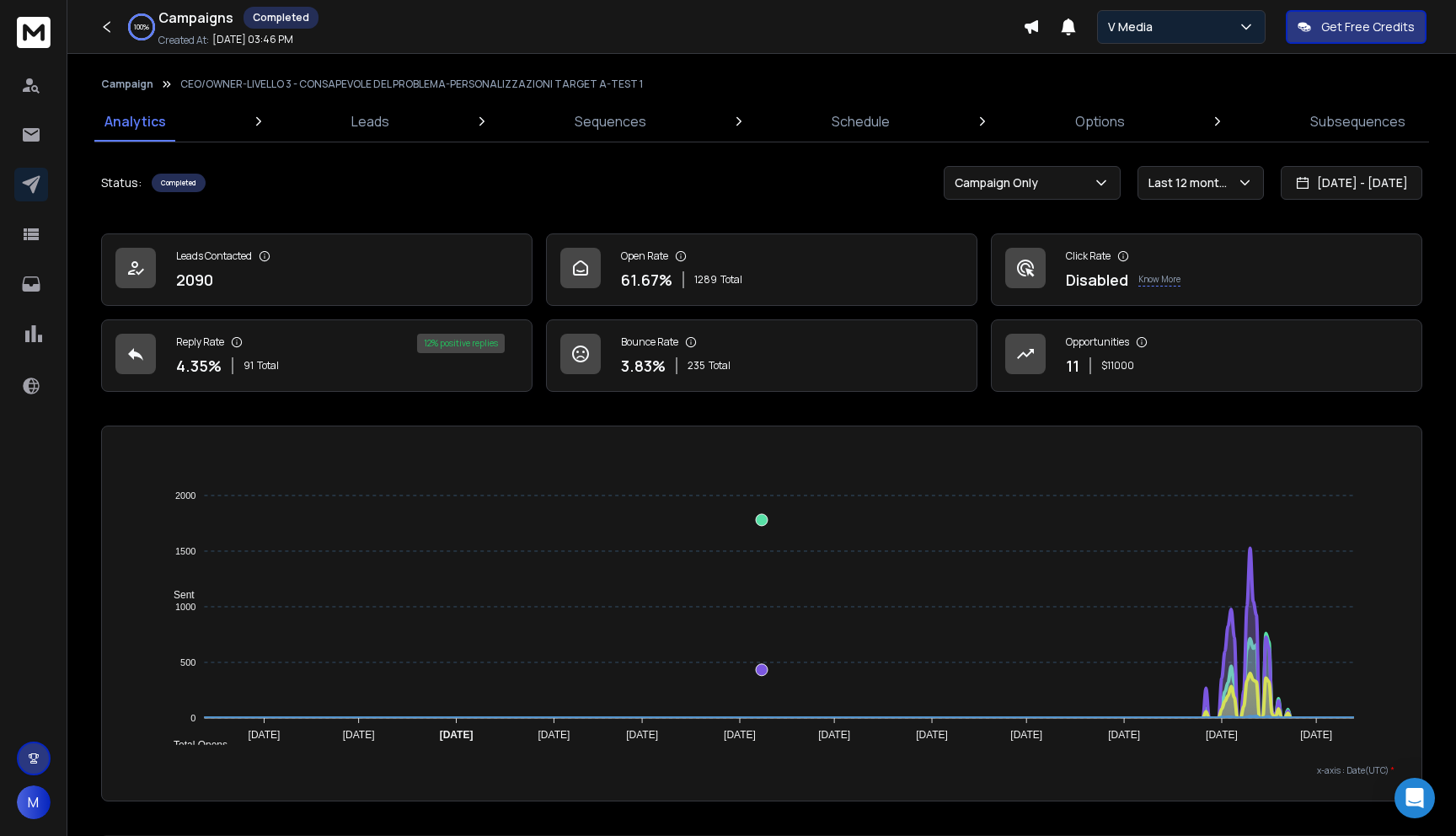
click at [1212, 29] on div "V Media" at bounding box center [1181, 27] width 147 height 17
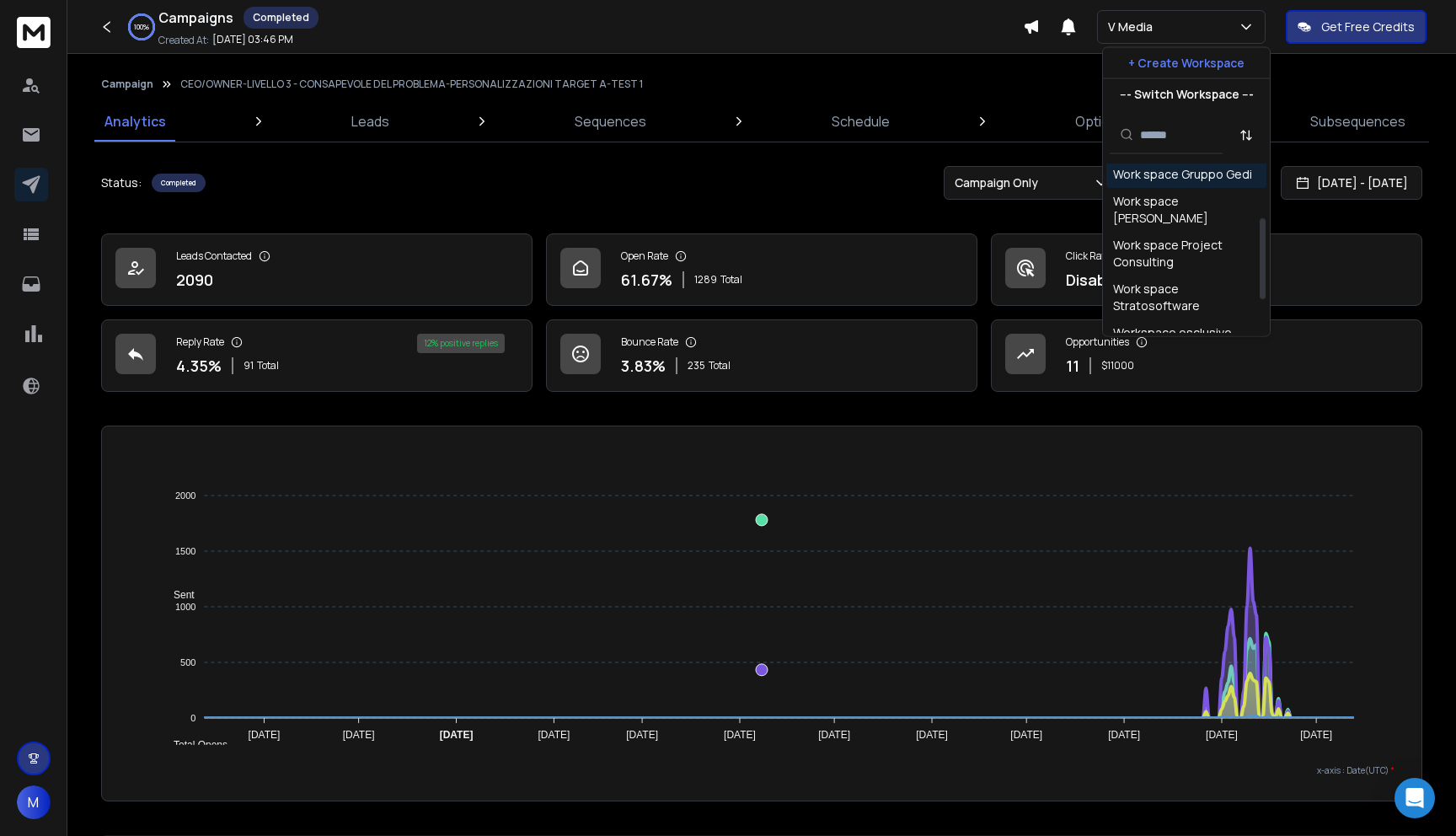
scroll to position [136, 0]
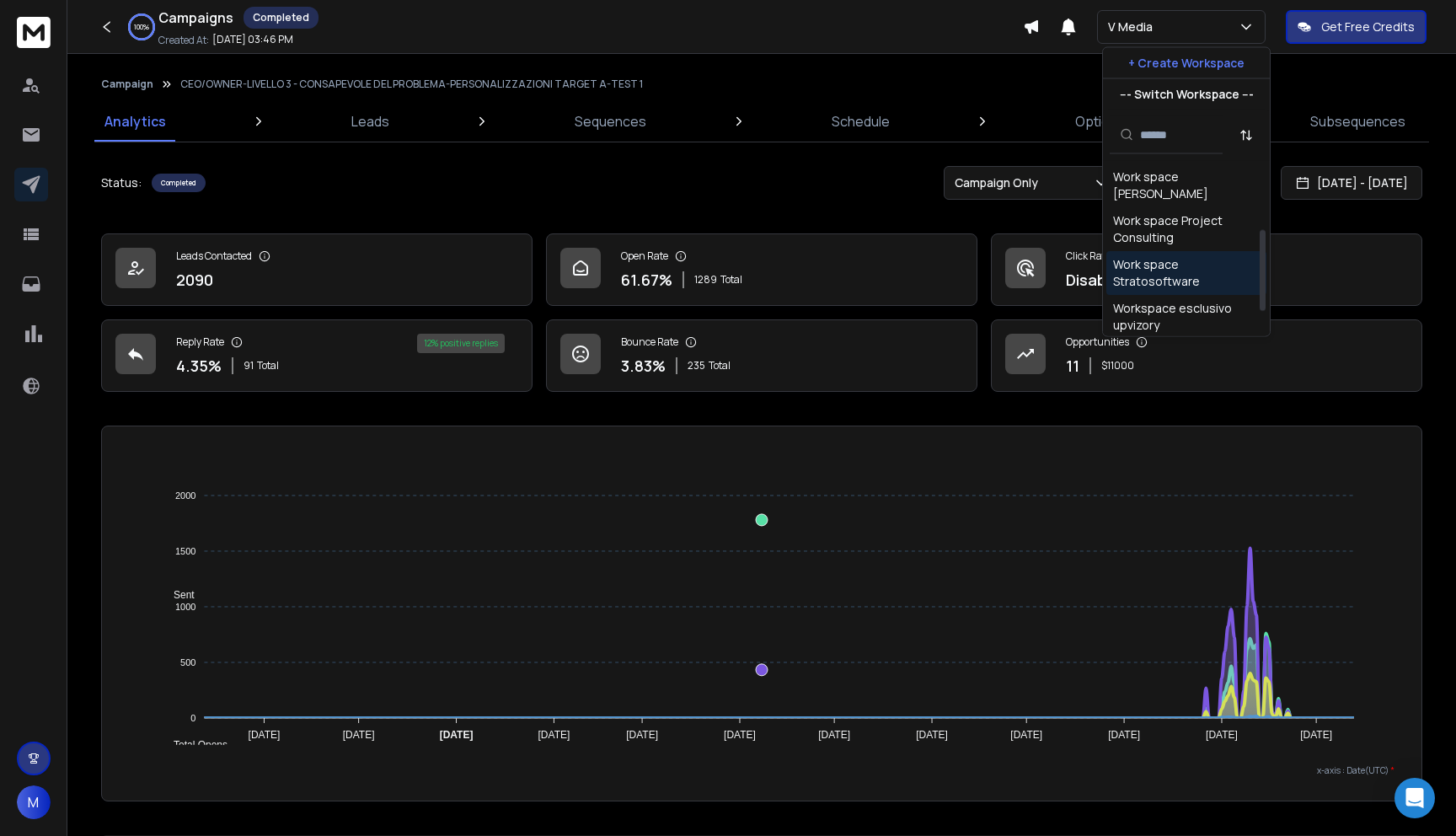
click at [1183, 256] on div "Work space Stratosoftware" at bounding box center [1186, 273] width 147 height 34
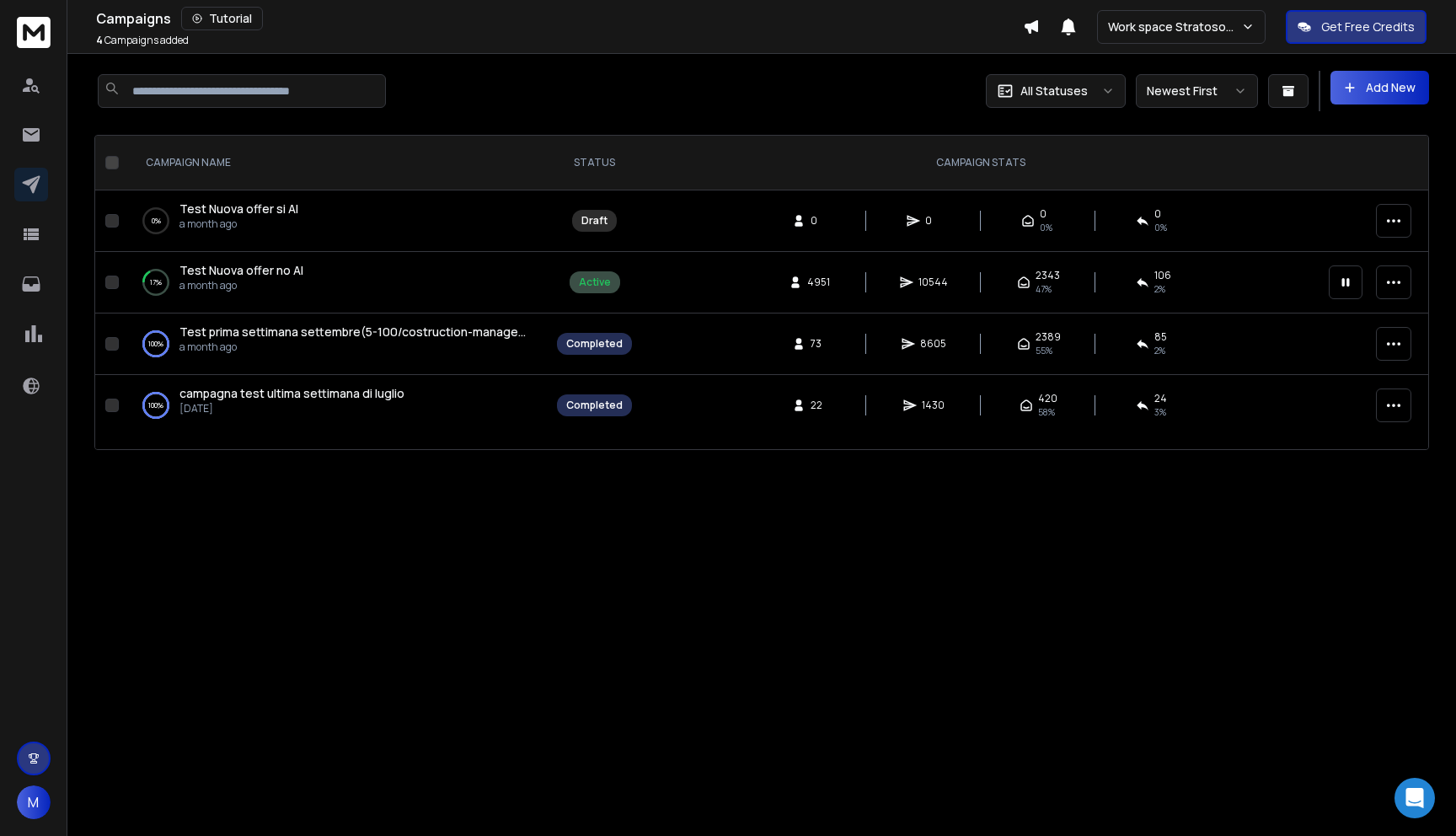
click at [521, 273] on div "17 % Test Nuova offer no AI a month ago" at bounding box center [336, 282] width 388 height 41
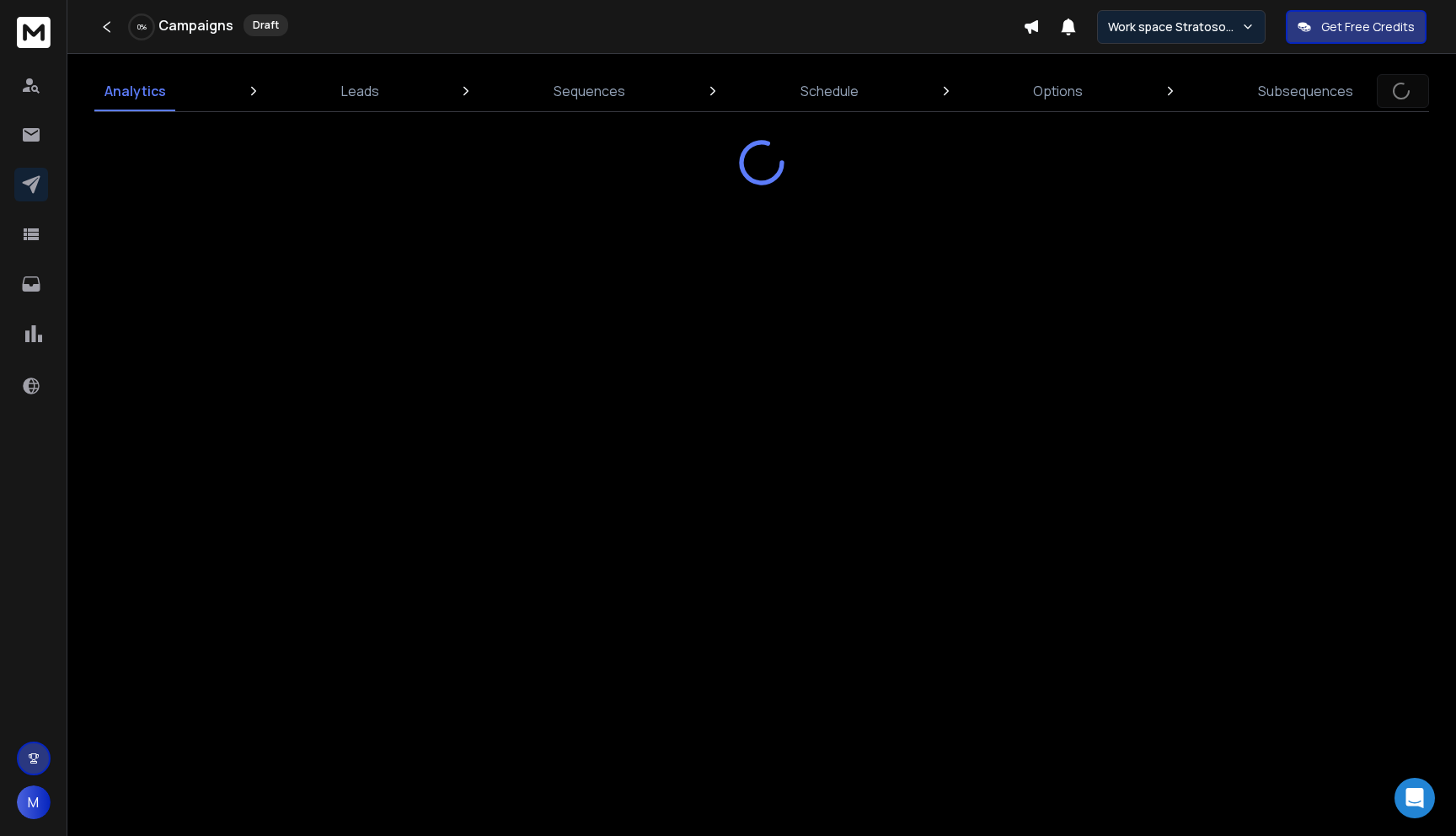
click at [1233, 27] on p "Work space Stratosoftware" at bounding box center [1175, 27] width 133 height 17
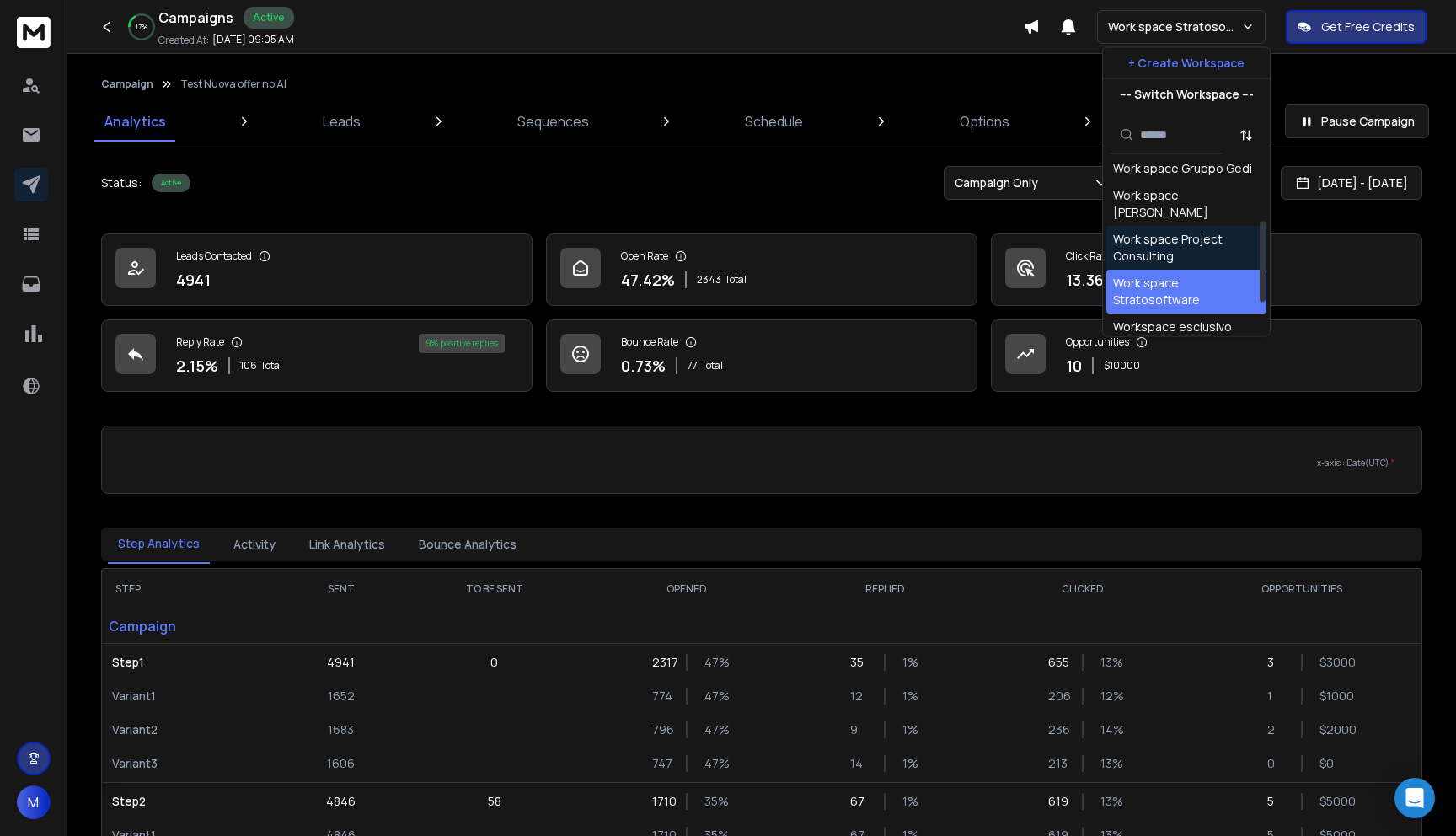
scroll to position [124, 0]
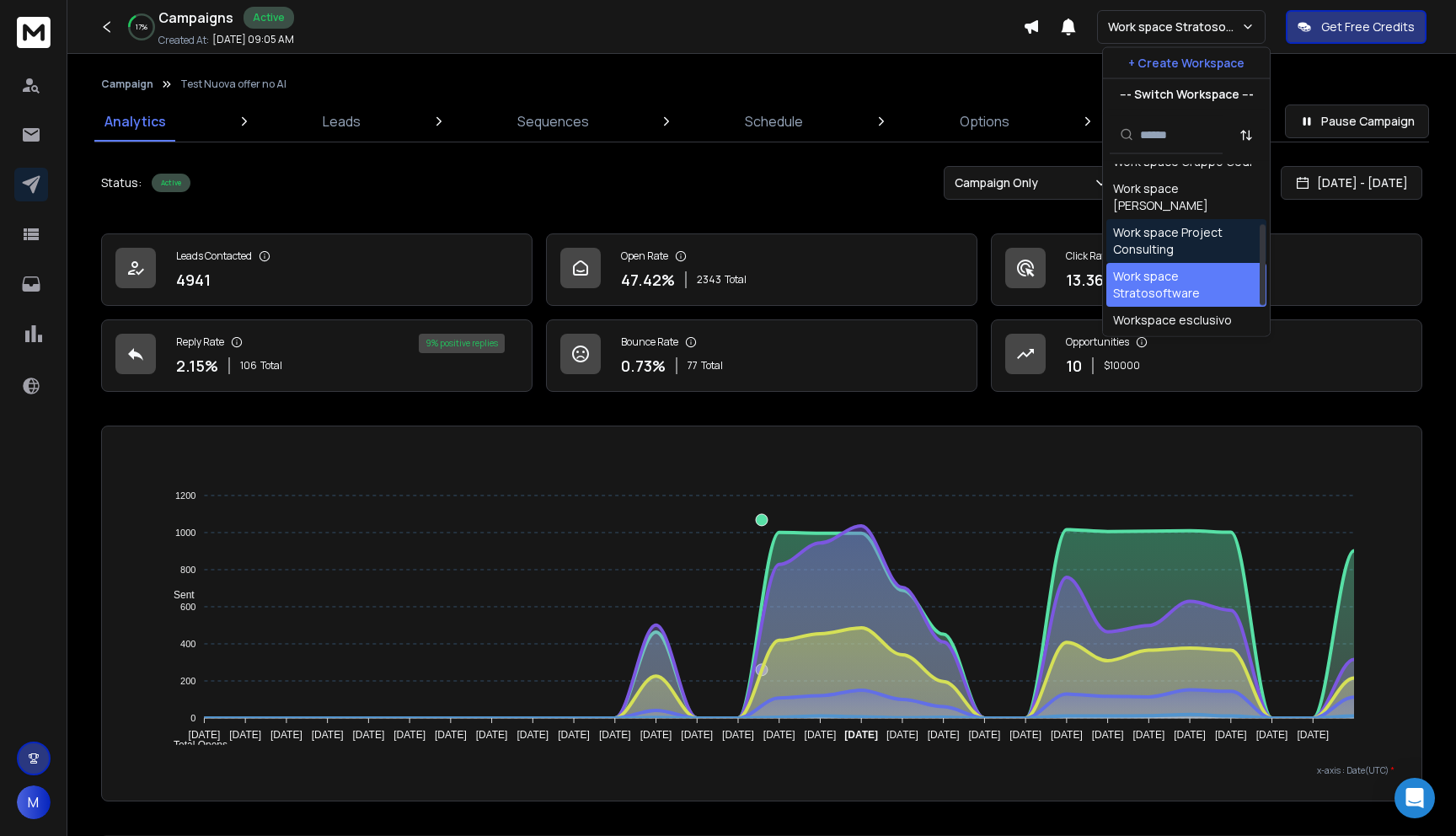
click at [1210, 225] on div "Work space Project Consulting" at bounding box center [1186, 241] width 147 height 34
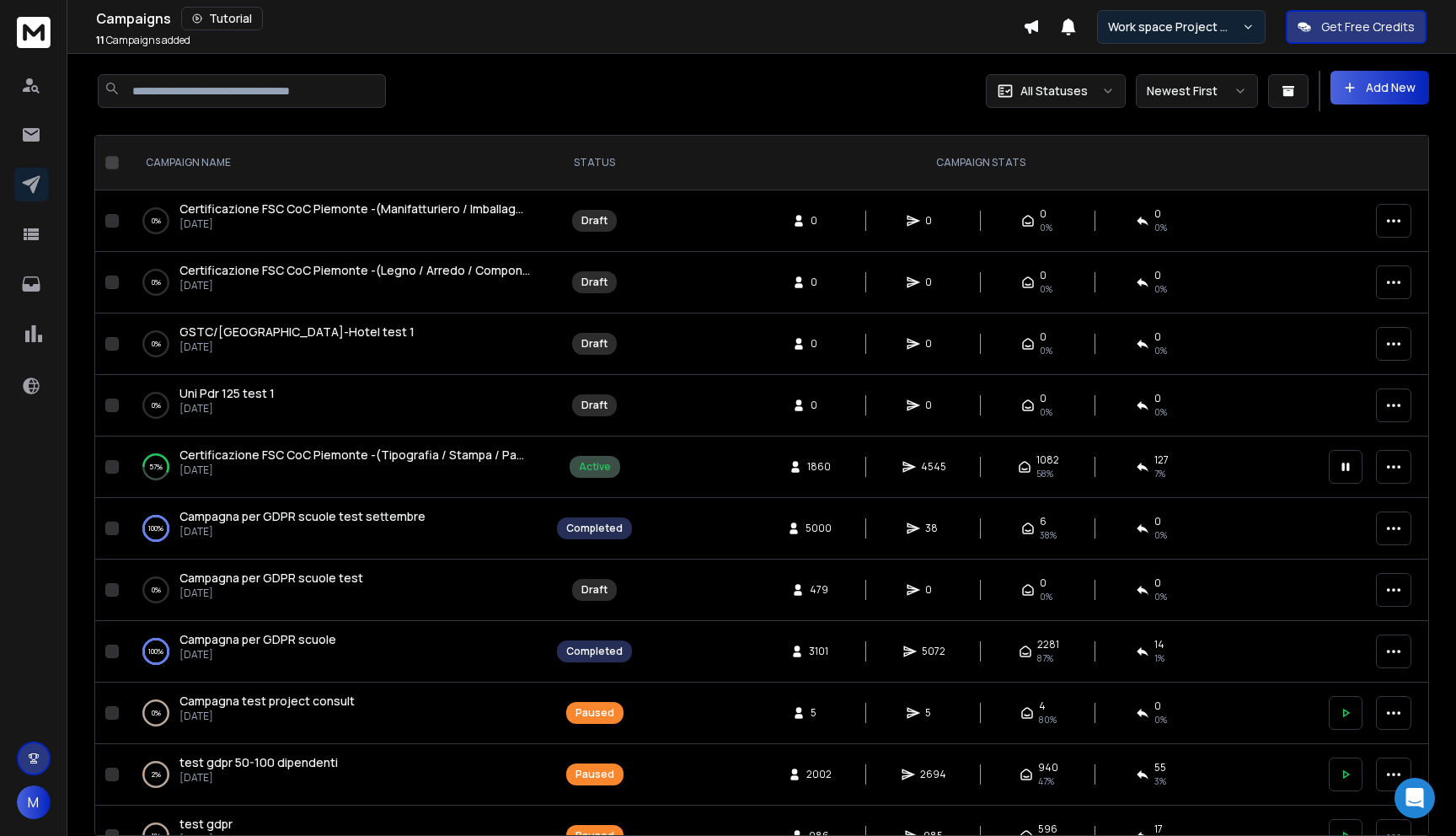
click at [1213, 17] on button "Work space Project Consulting" at bounding box center [1181, 27] width 168 height 34
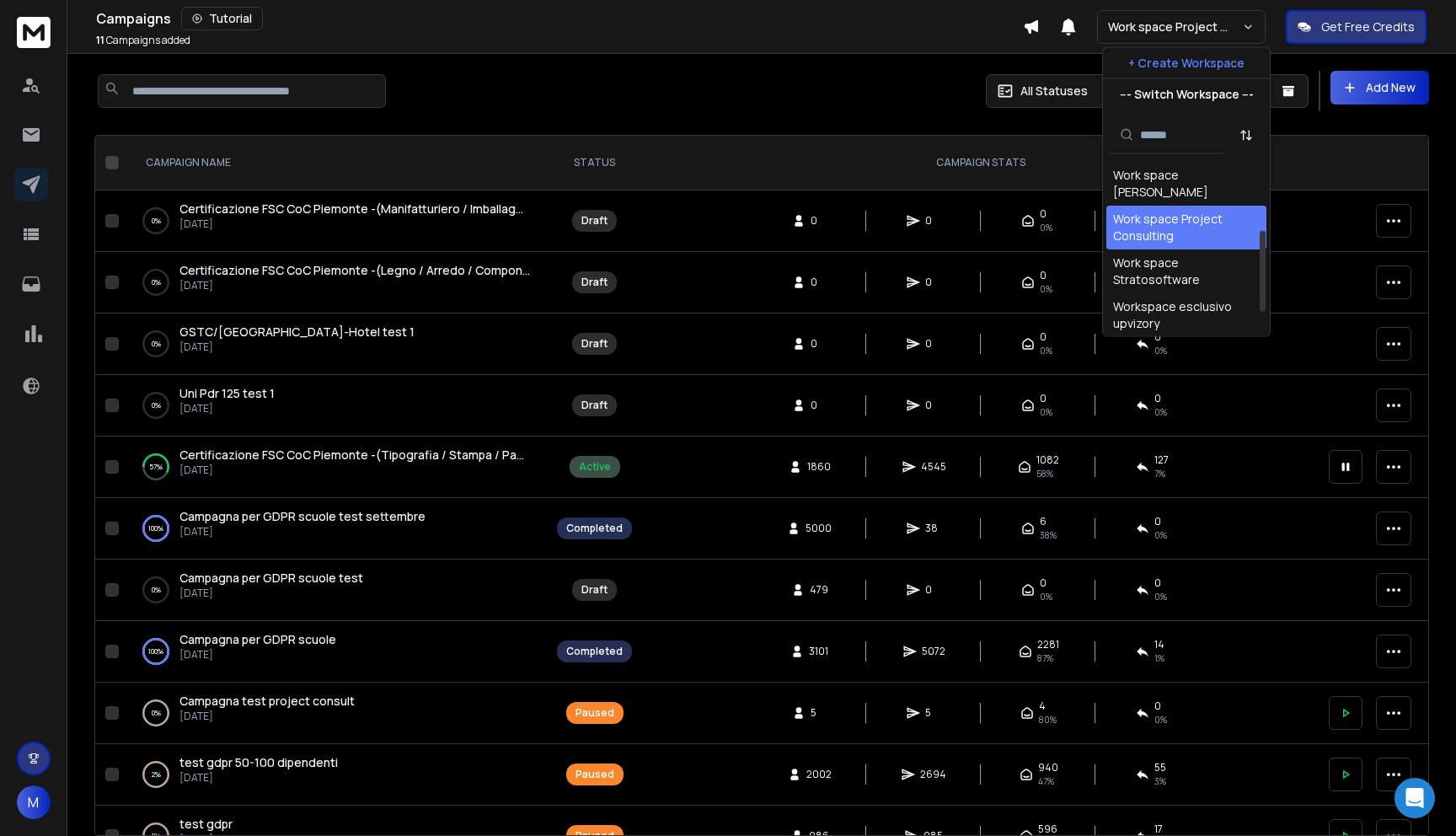
scroll to position [155, 0]
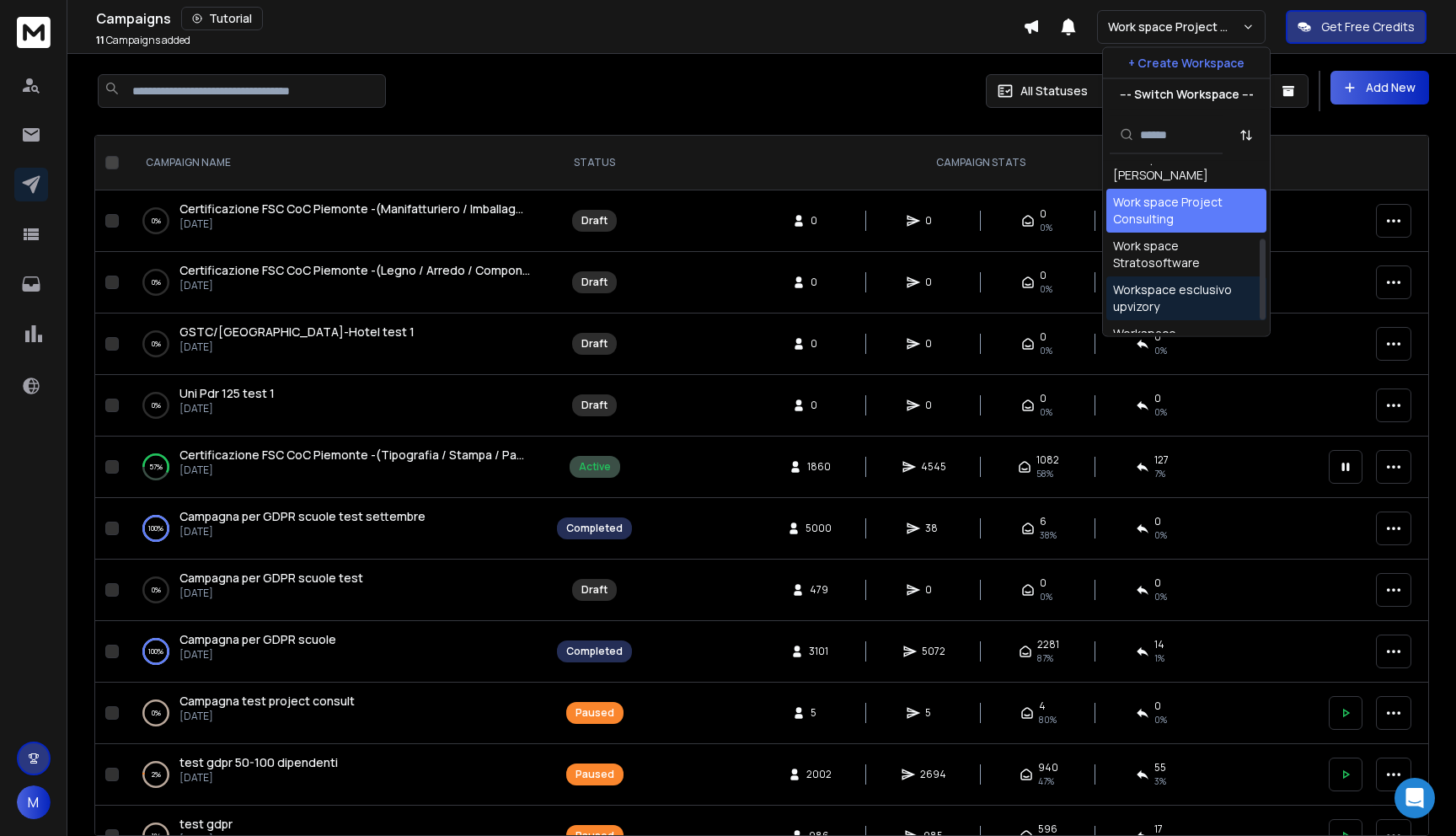
click at [1182, 282] on div "Workspace esclusivo upvizory" at bounding box center [1186, 299] width 147 height 34
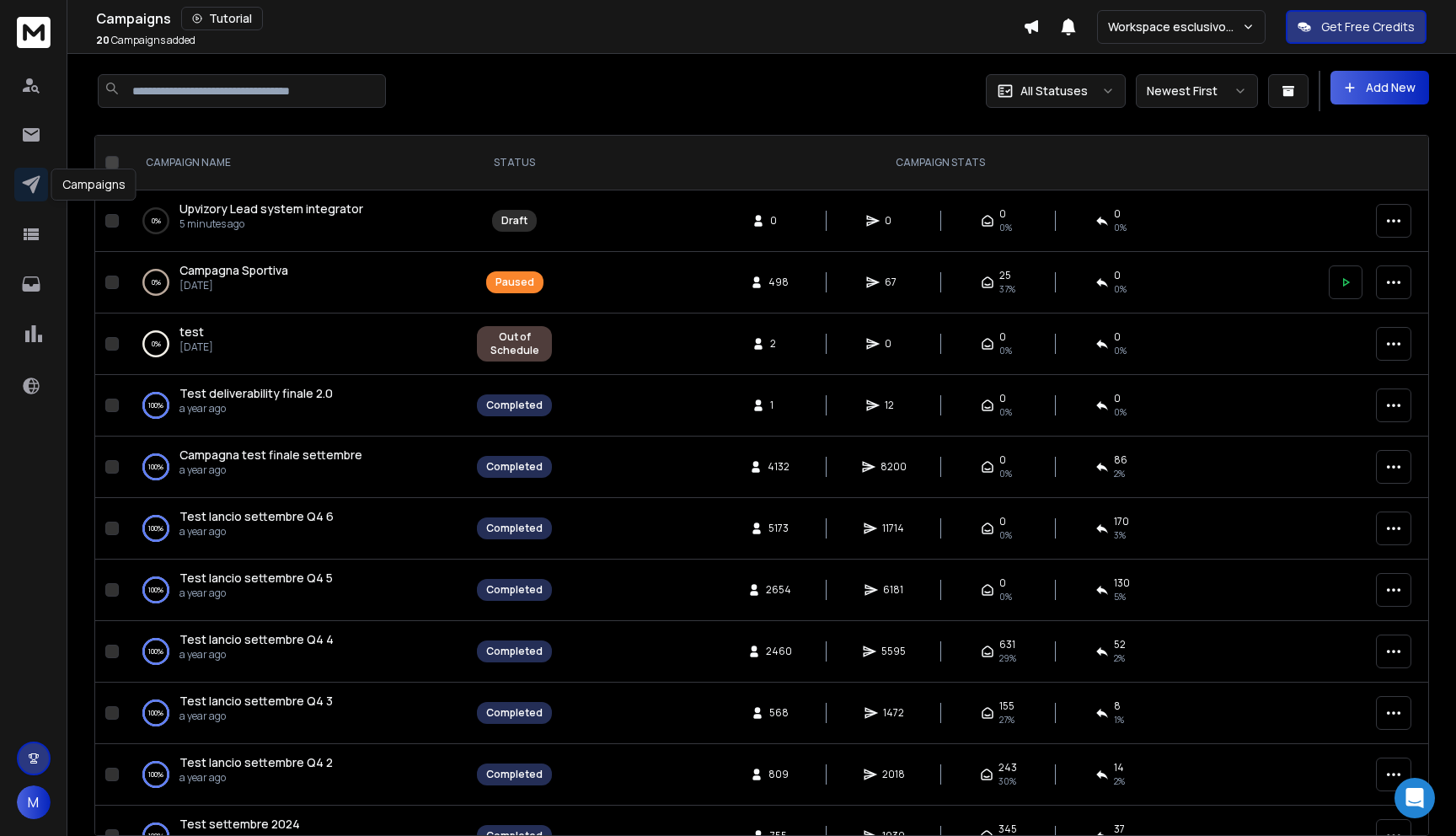
click at [38, 179] on icon at bounding box center [31, 185] width 18 height 18
click at [232, 208] on span "Upvizory Lead system integrator" at bounding box center [271, 208] width 183 height 16
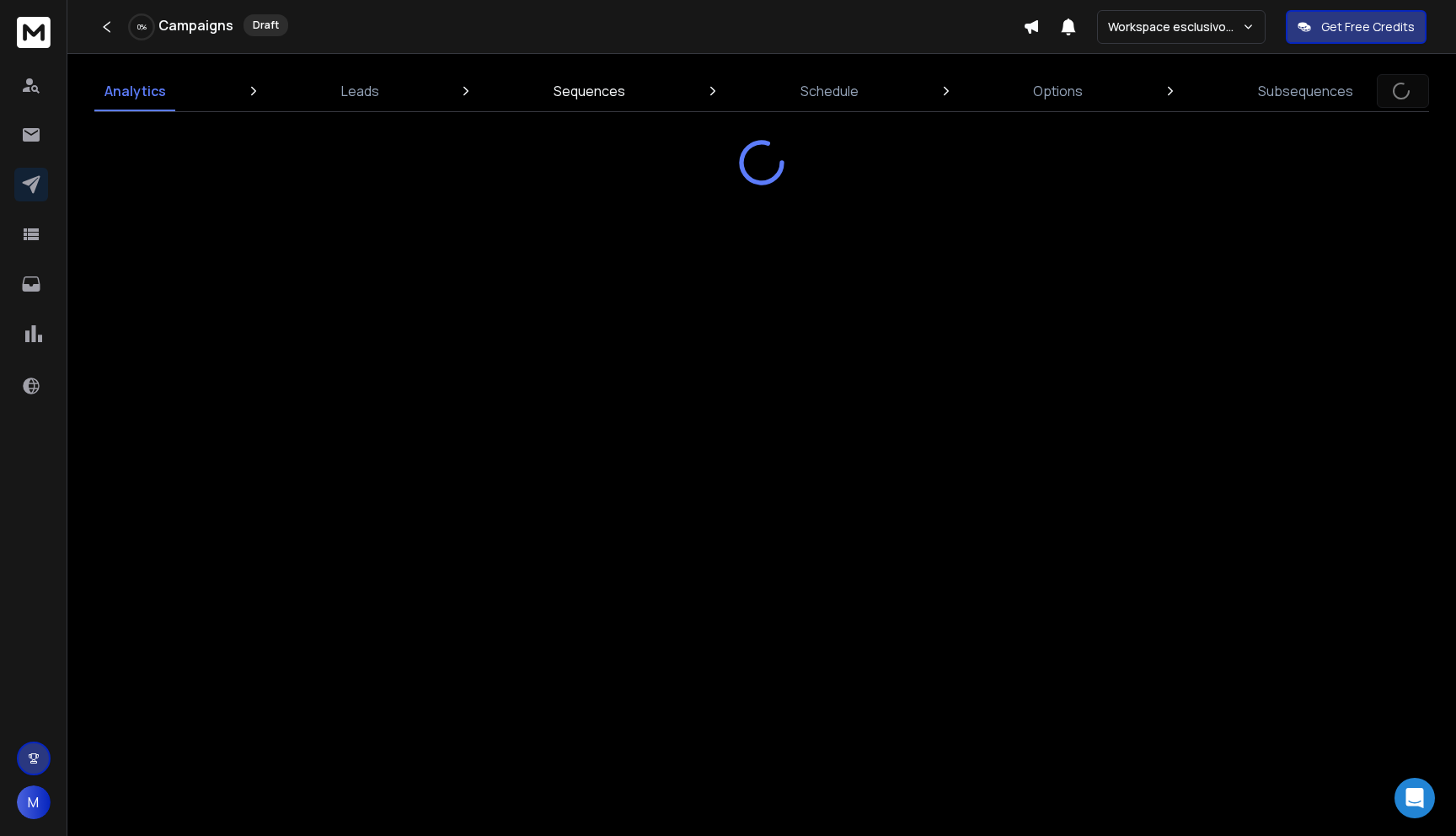
click at [588, 91] on p "Sequences" at bounding box center [589, 91] width 71 height 20
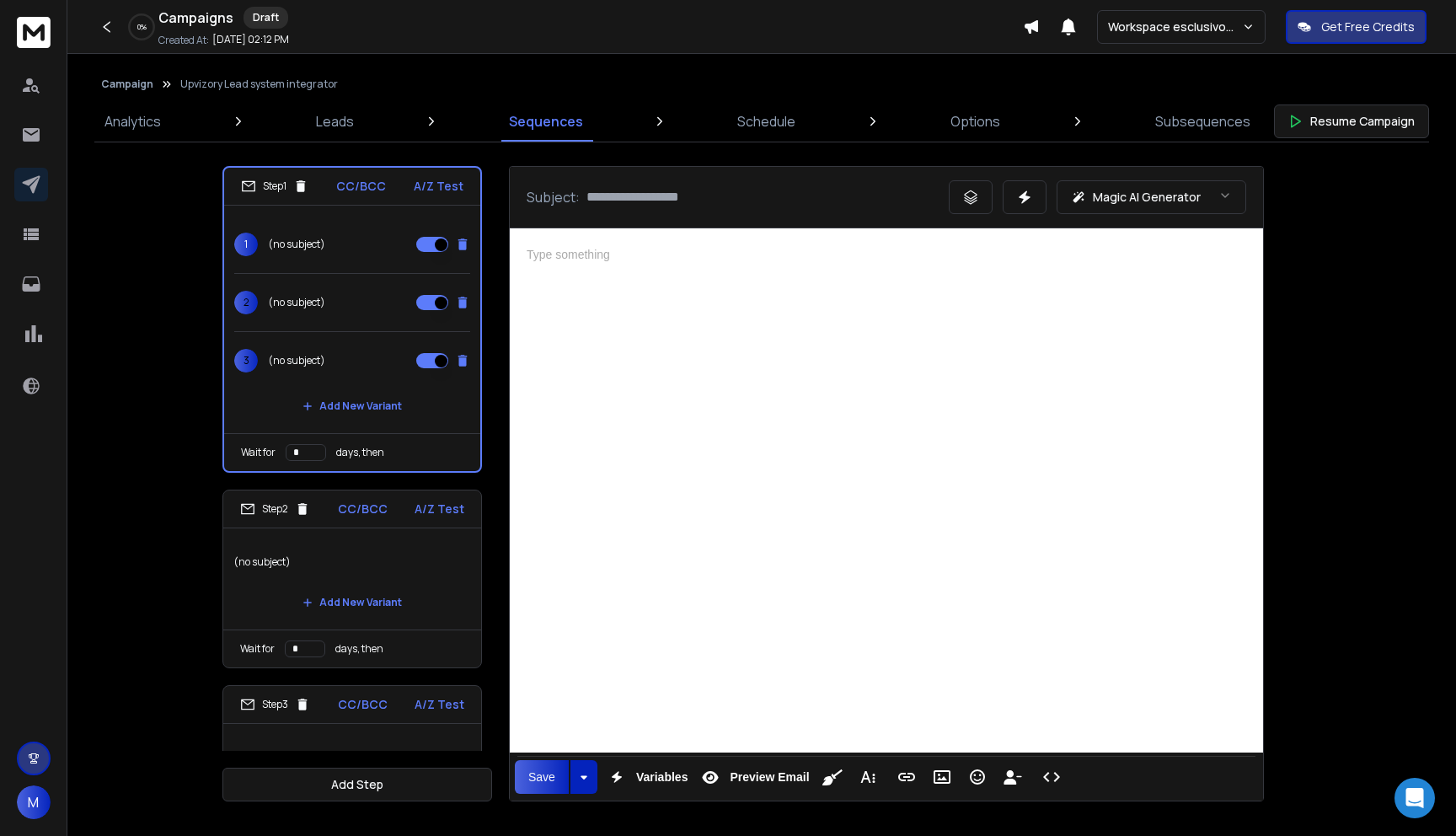
click at [333, 542] on p "(no subject)" at bounding box center [352, 562] width 238 height 48
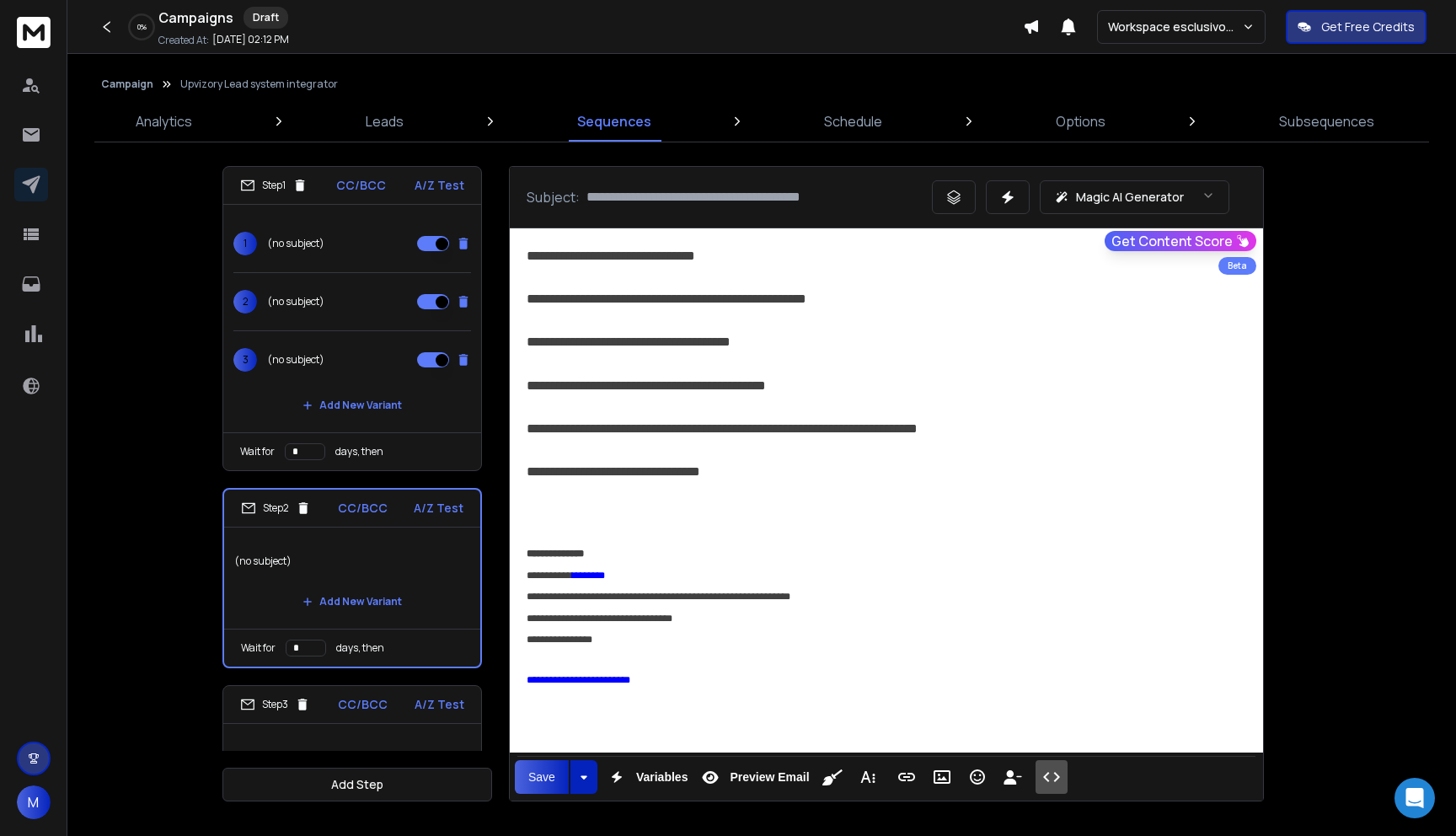
click at [1064, 776] on button "Code View" at bounding box center [1052, 777] width 32 height 34
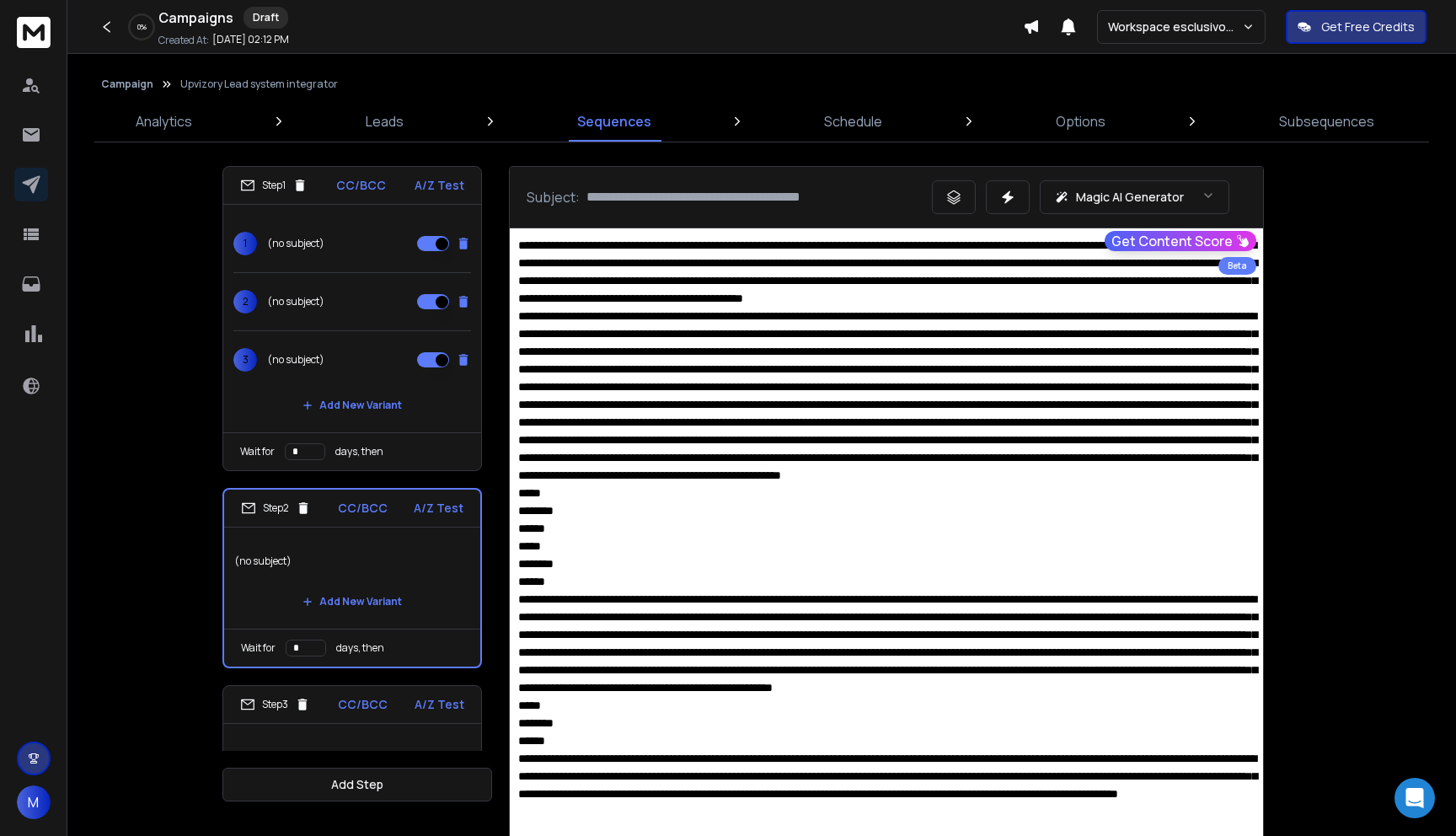
scroll to position [313, 0]
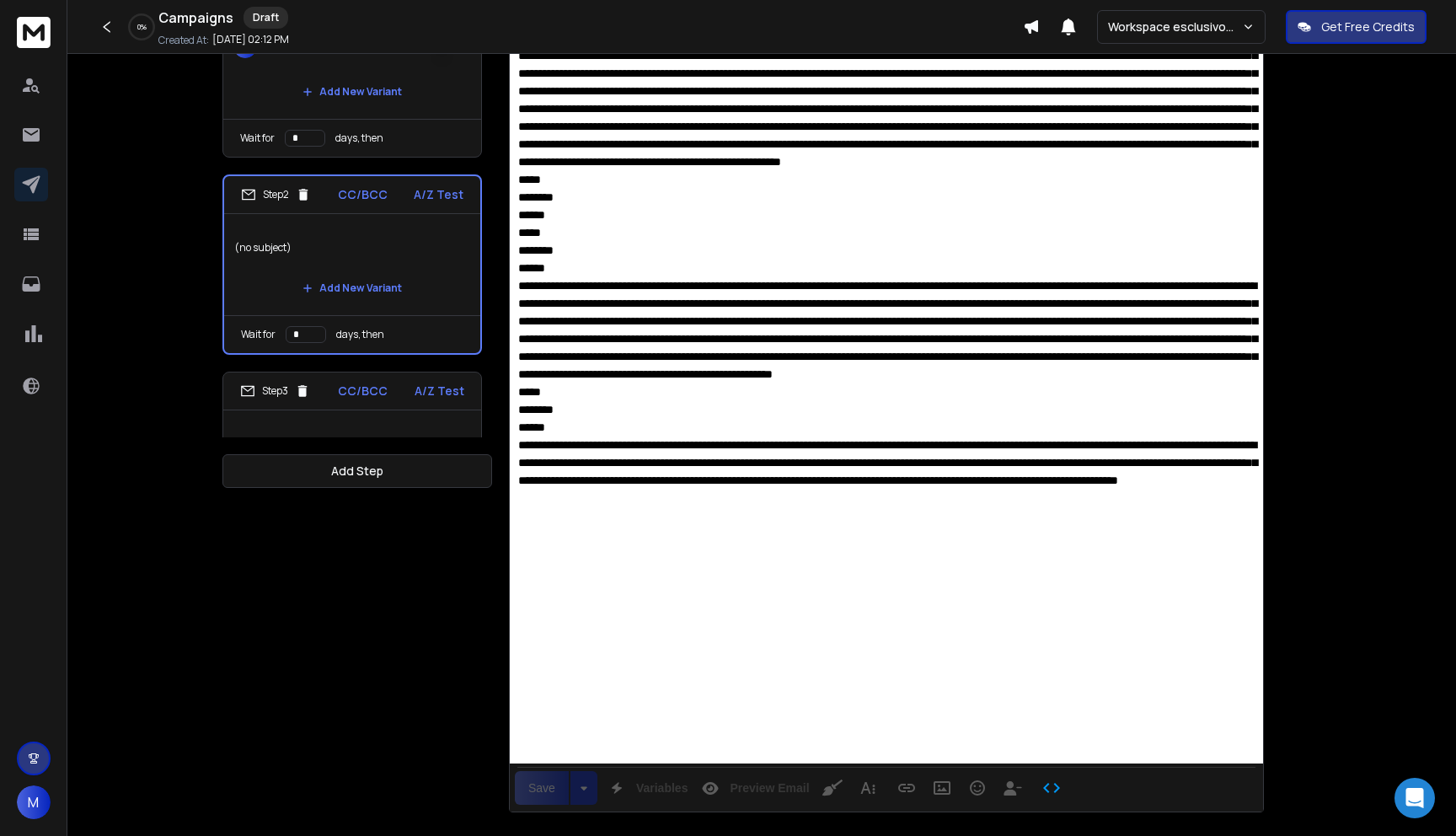
drag, startPoint x: 531, startPoint y: 414, endPoint x: 1123, endPoint y: 762, distance: 686.7
click at [1123, 762] on textarea at bounding box center [886, 339] width 753 height 849
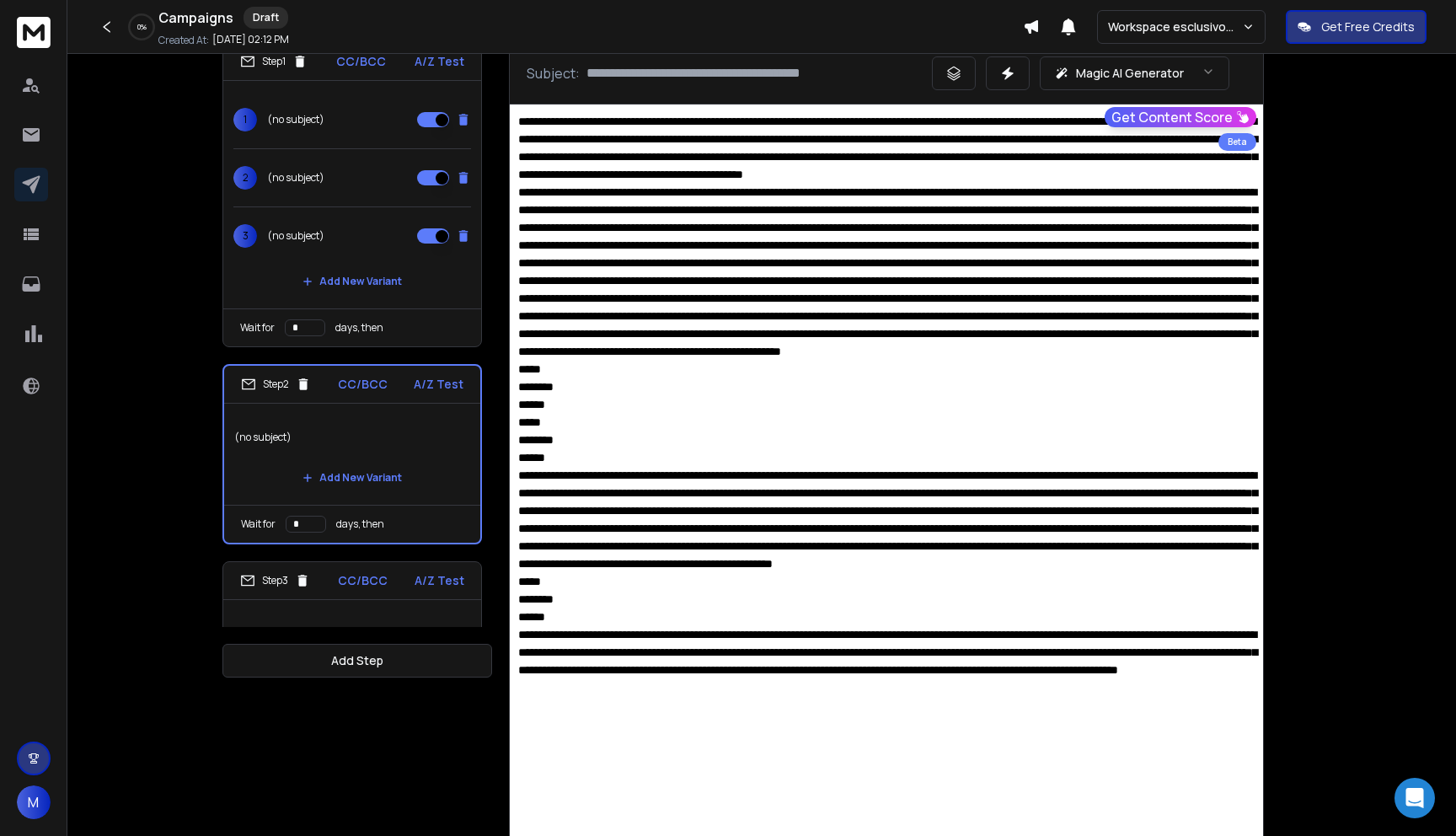
scroll to position [0, 0]
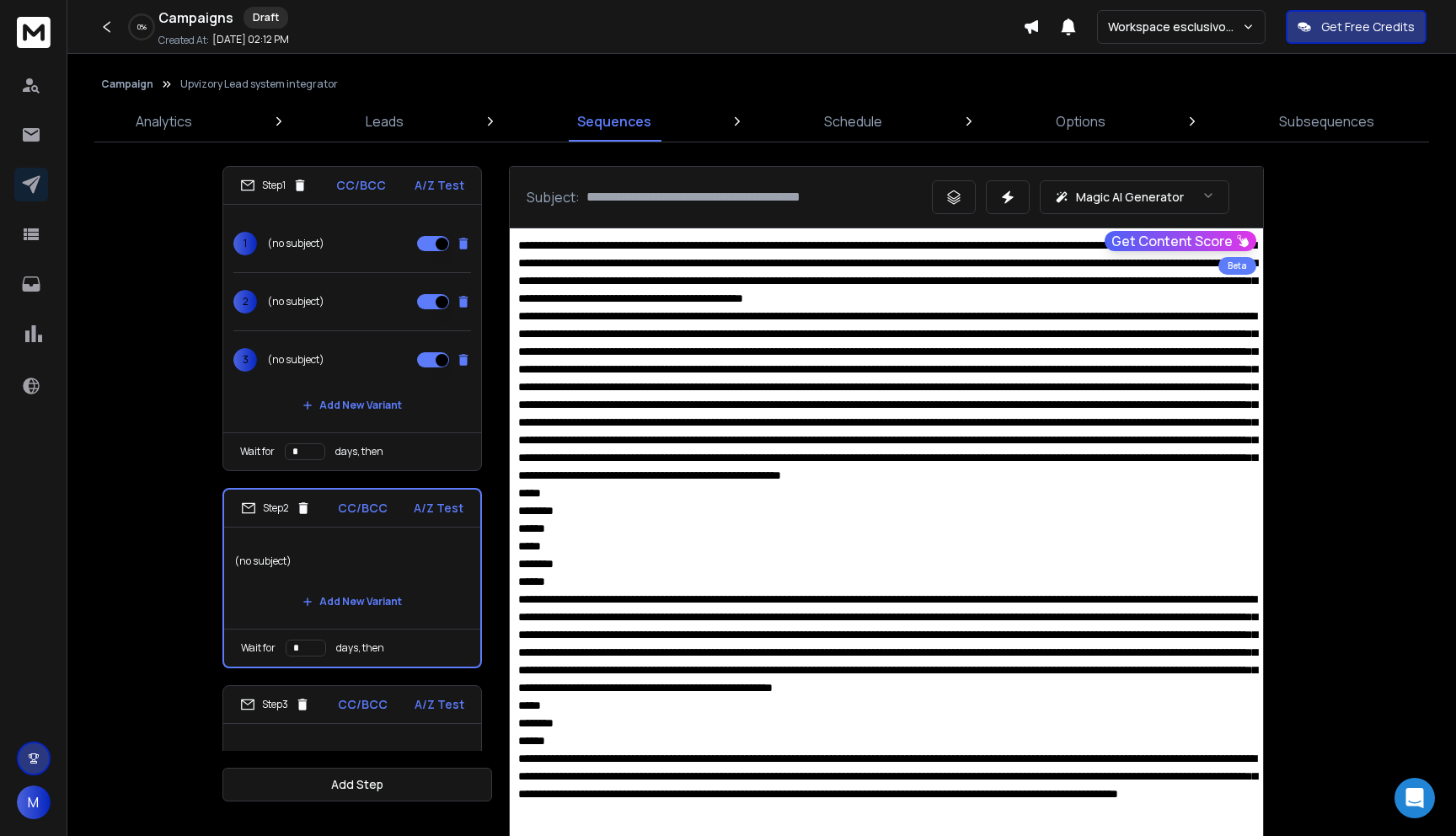
click at [353, 240] on div "1 (no subject)" at bounding box center [352, 244] width 238 height 59
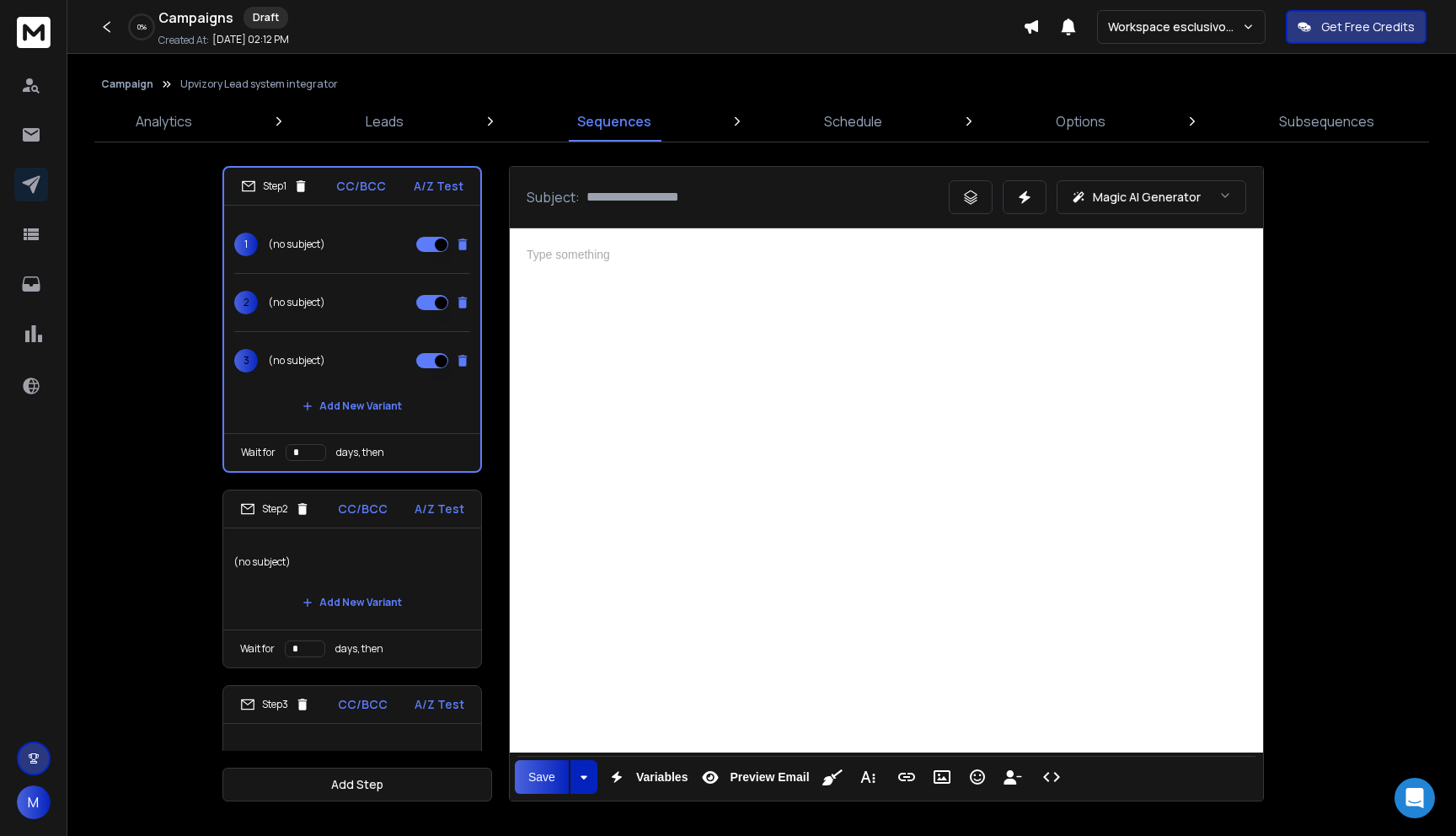
click at [608, 300] on div at bounding box center [886, 479] width 753 height 502
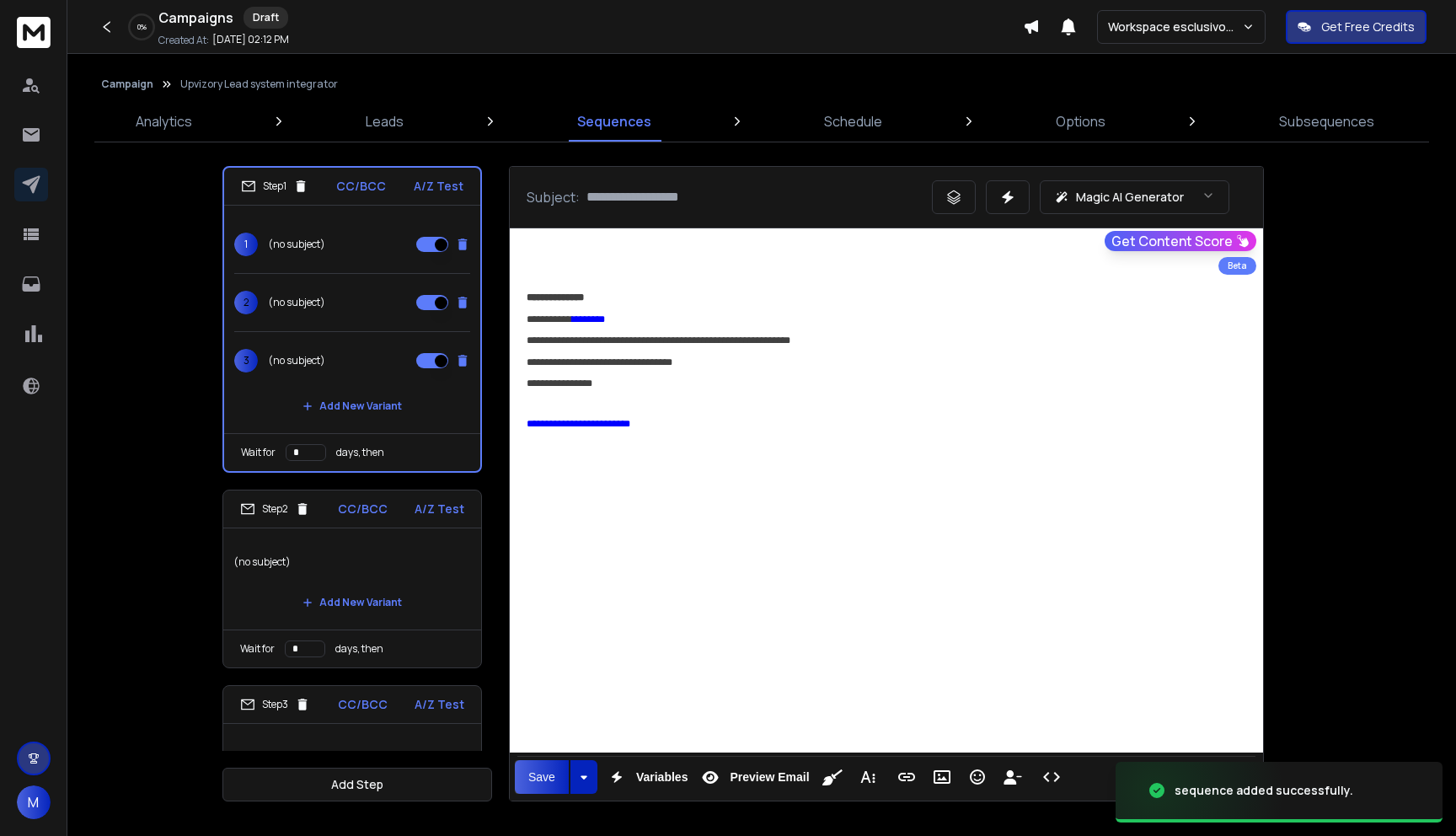
click at [353, 306] on div "2 (no subject)" at bounding box center [352, 302] width 236 height 59
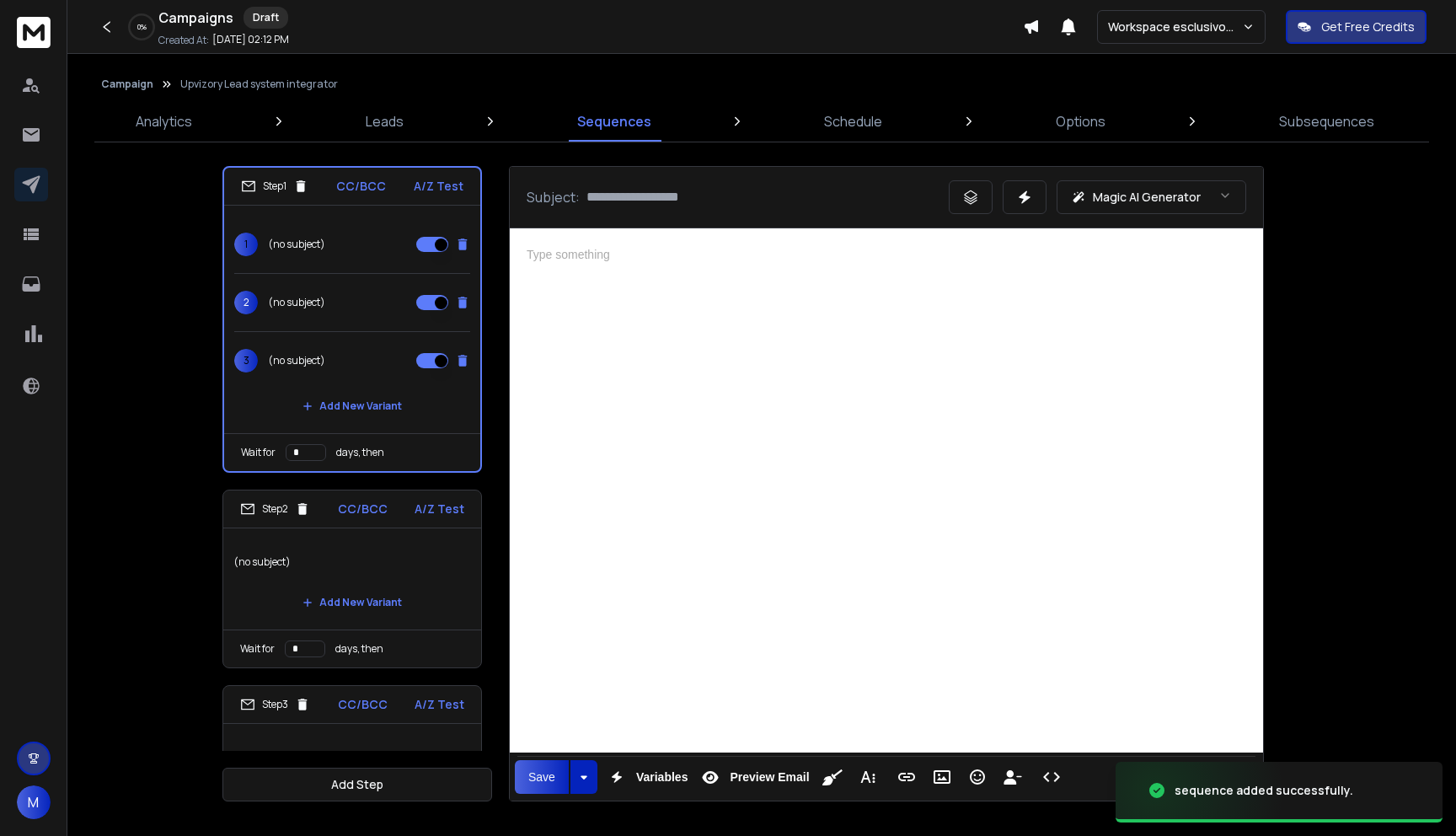
click at [583, 295] on div at bounding box center [886, 479] width 753 height 502
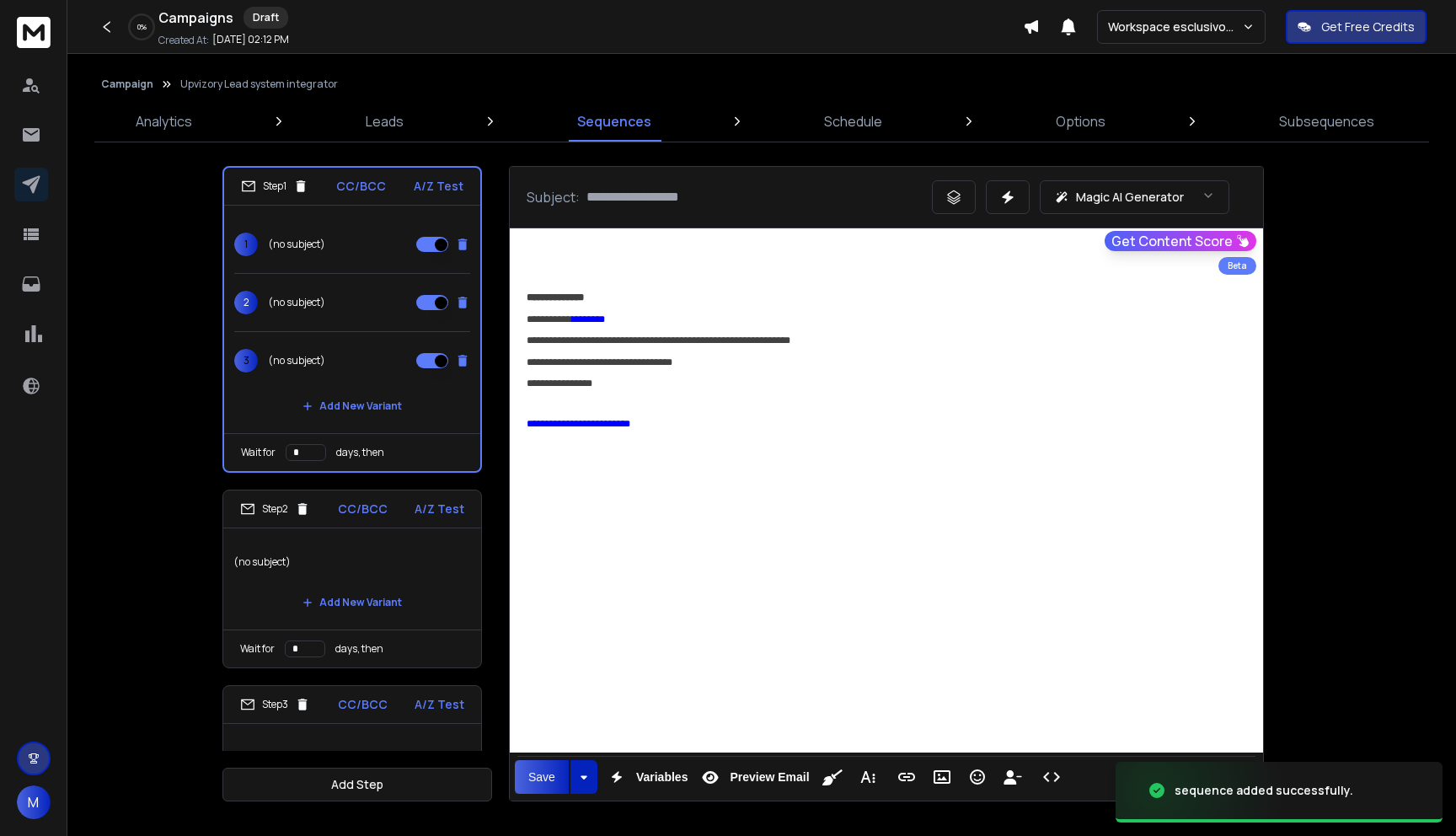
click at [350, 377] on div "3 (no subject)" at bounding box center [352, 361] width 236 height 58
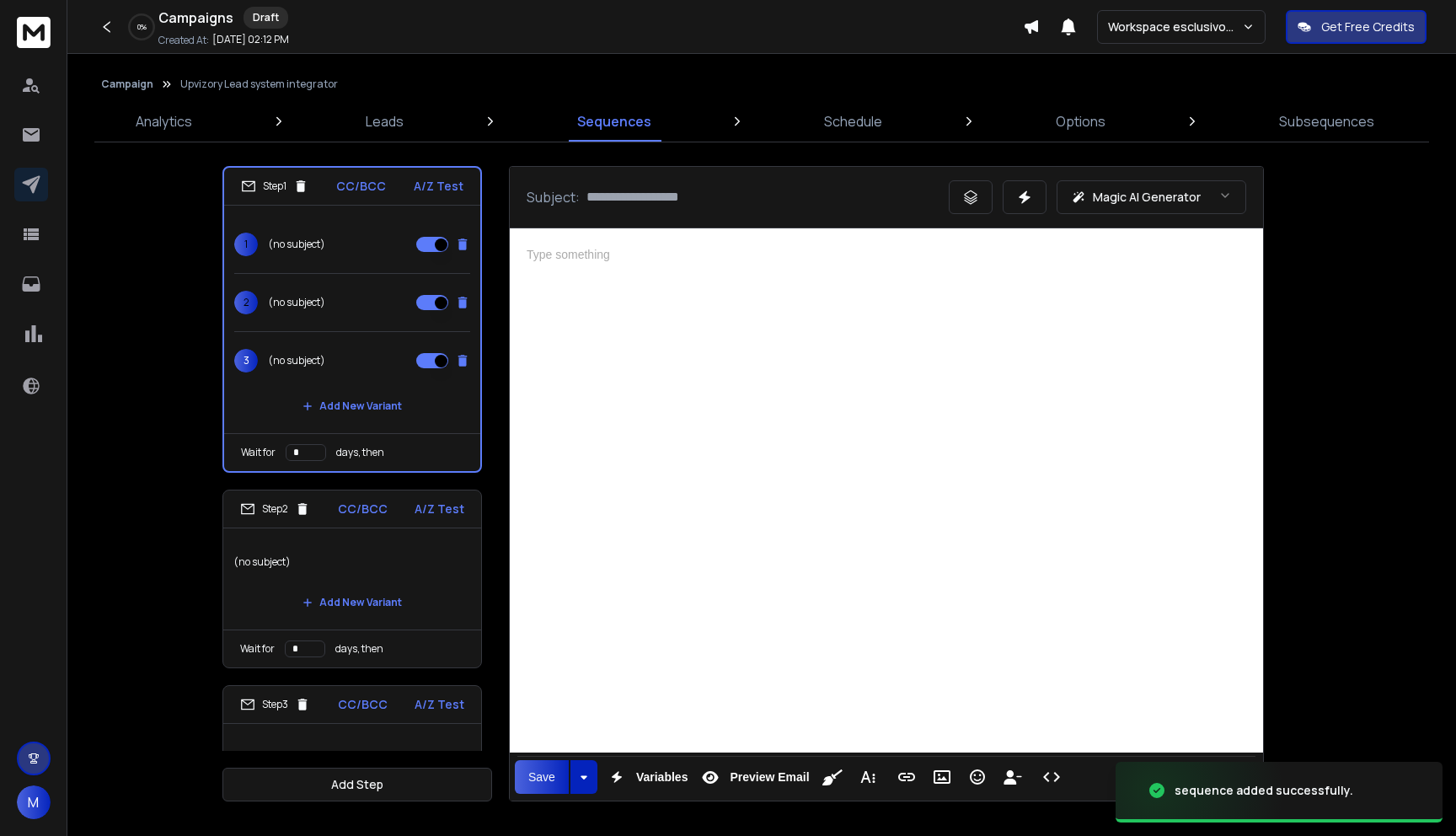
click at [576, 309] on div at bounding box center [886, 479] width 753 height 502
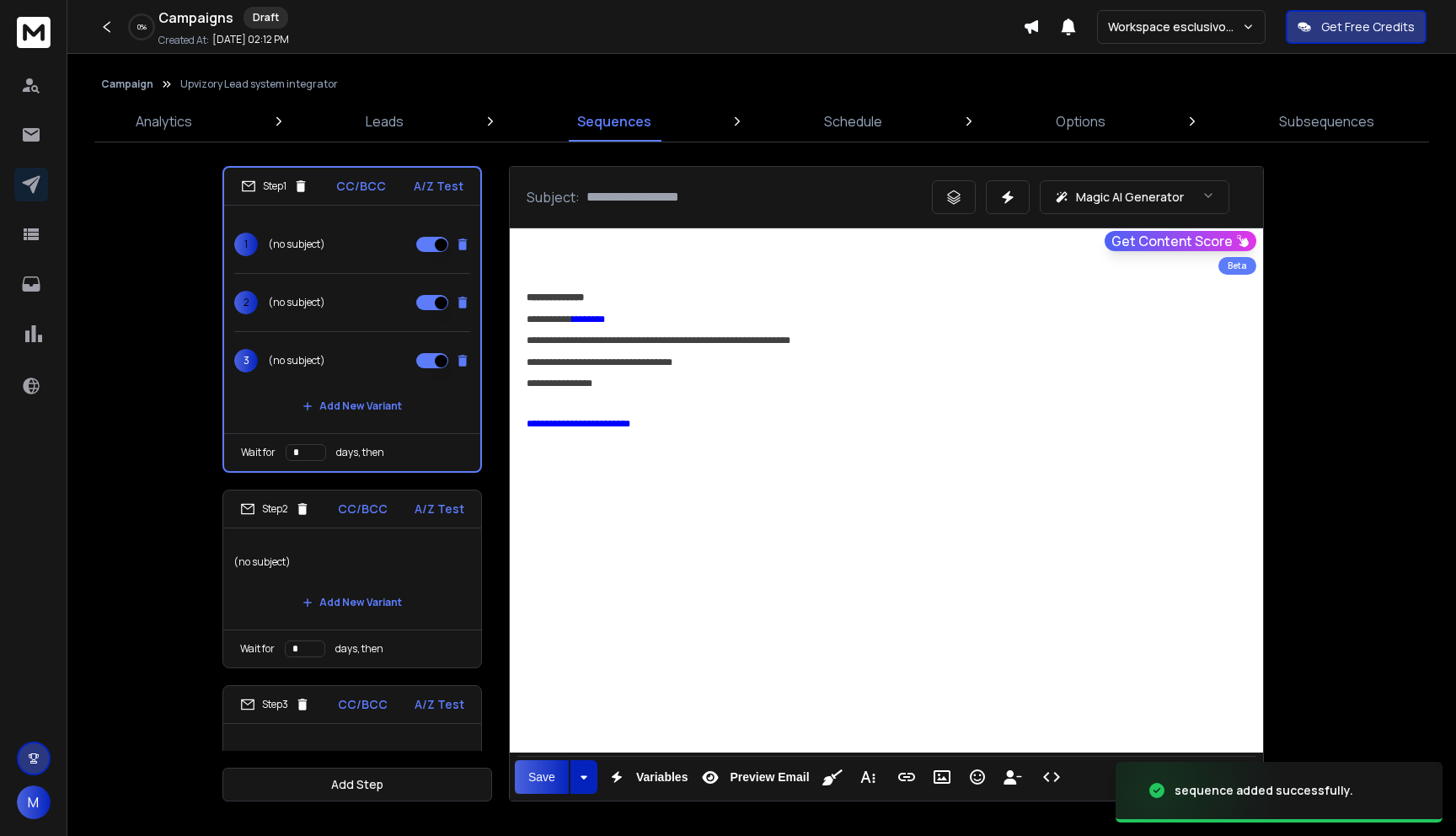
click at [342, 256] on div "1 (no subject)" at bounding box center [352, 245] width 236 height 59
click at [339, 295] on div "2 (no subject)" at bounding box center [352, 302] width 236 height 59
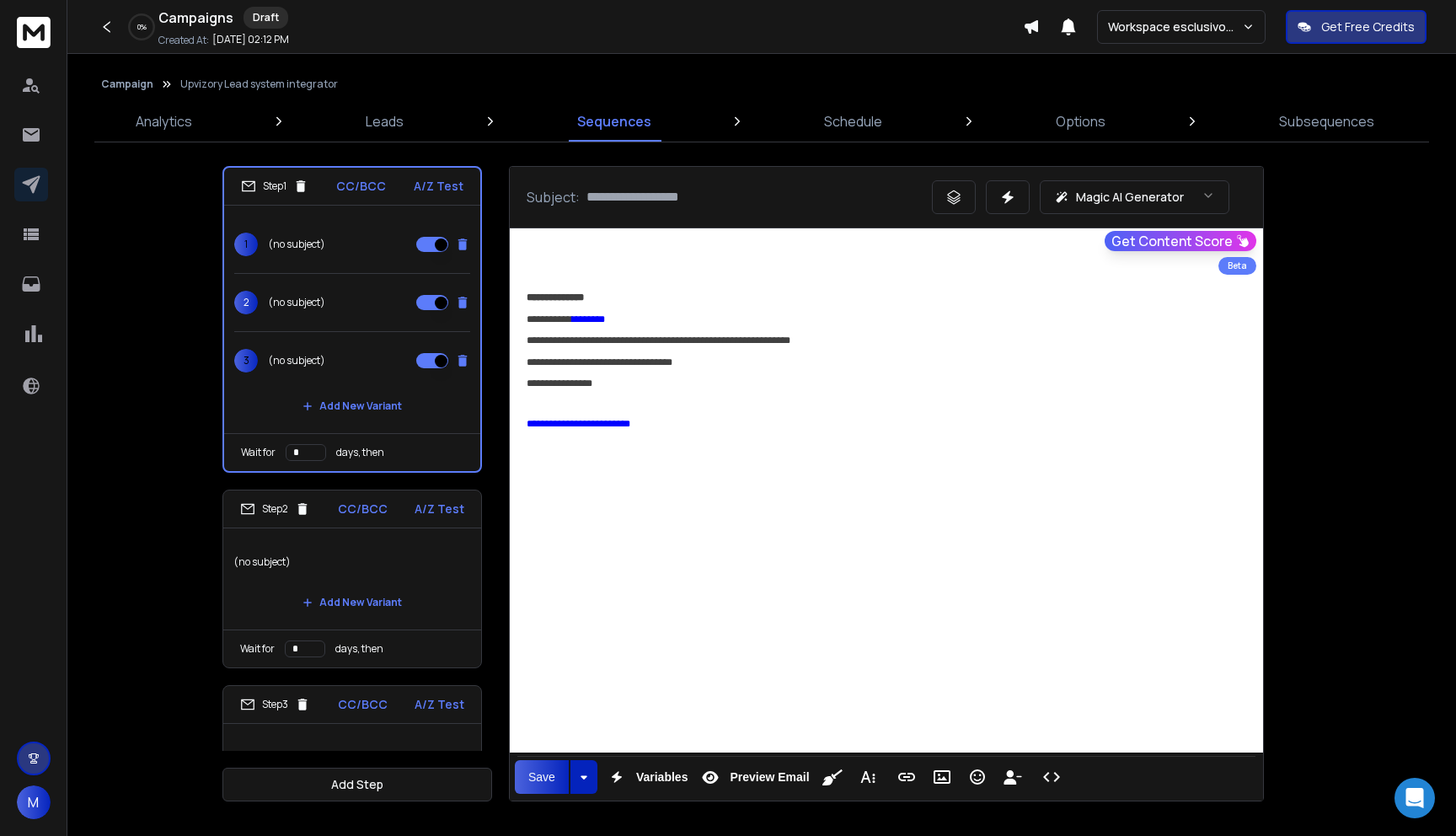
click at [638, 341] on span "**********" at bounding box center [658, 340] width 264 height 10
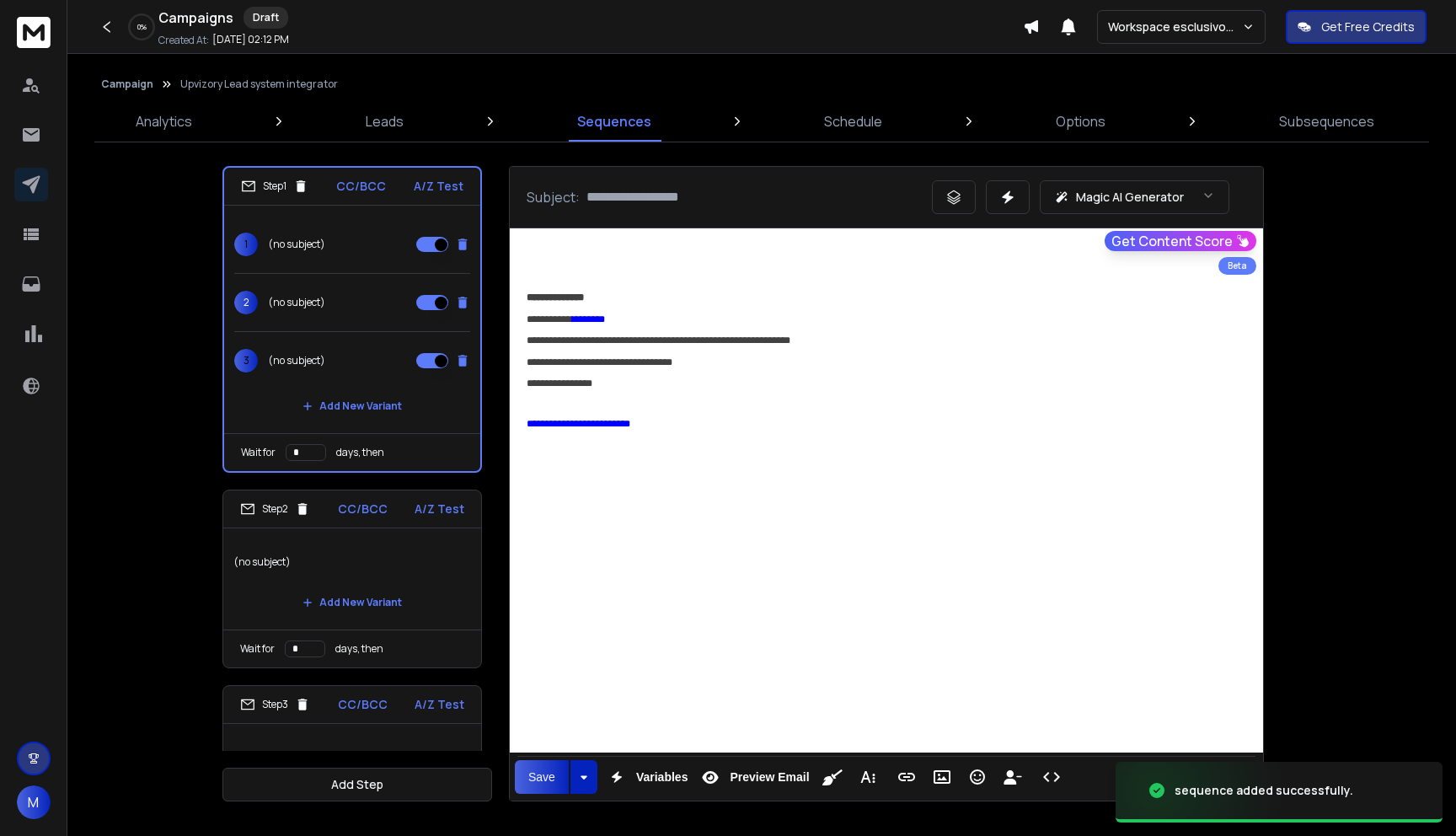
click at [342, 245] on div "1 (no subject)" at bounding box center [352, 245] width 236 height 59
click at [349, 359] on div "3 (no subject)" at bounding box center [352, 361] width 236 height 58
click at [342, 256] on div "1 (no subject)" at bounding box center [352, 245] width 236 height 59
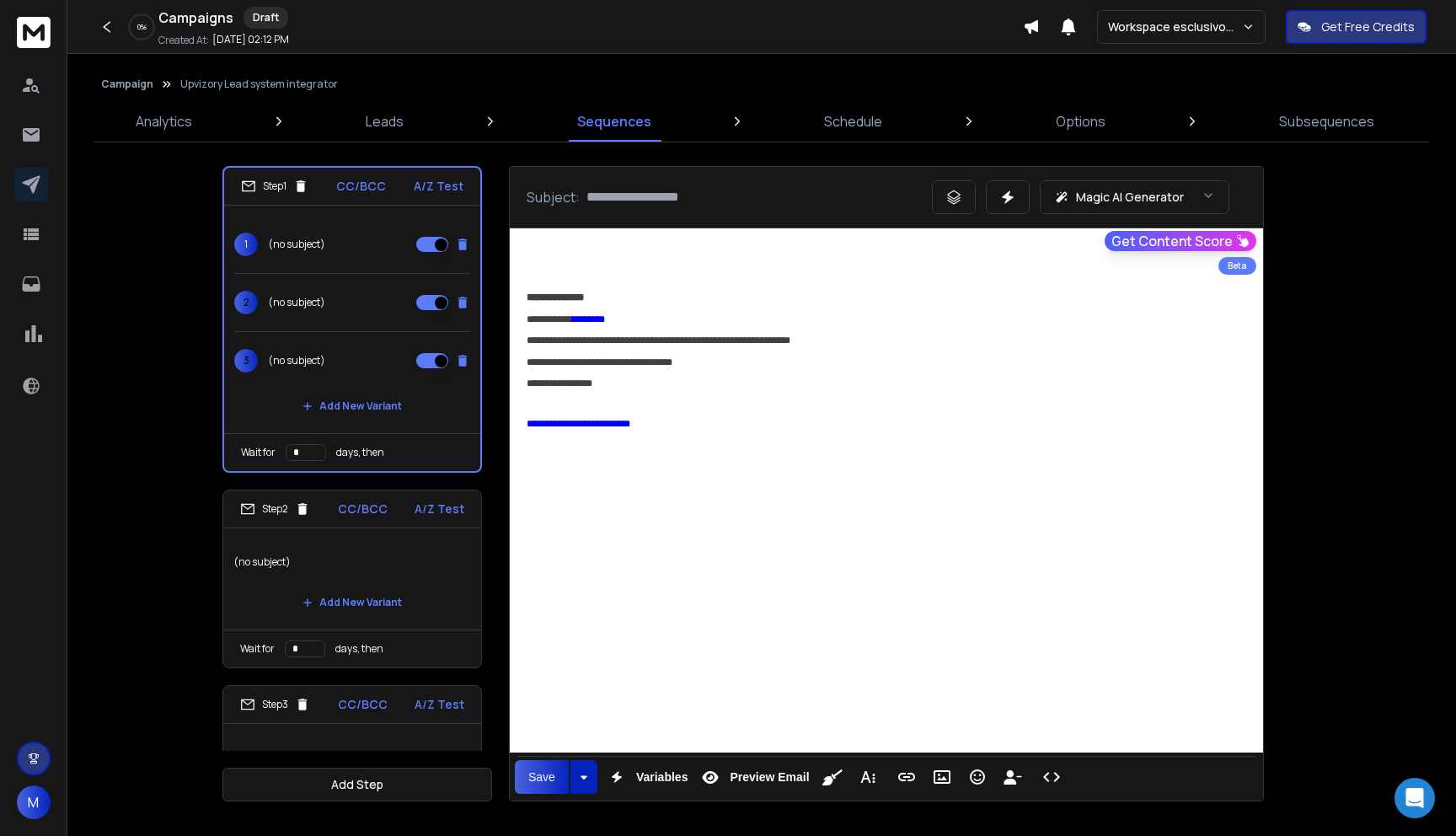
click at [342, 297] on div "2 (no subject)" at bounding box center [352, 302] width 236 height 59
click at [342, 365] on div "3 (no subject)" at bounding box center [352, 361] width 236 height 58
drag, startPoint x: 678, startPoint y: 429, endPoint x: 520, endPoint y: 429, distance: 158.0
click at [520, 429] on div "**********" at bounding box center [886, 479] width 753 height 502
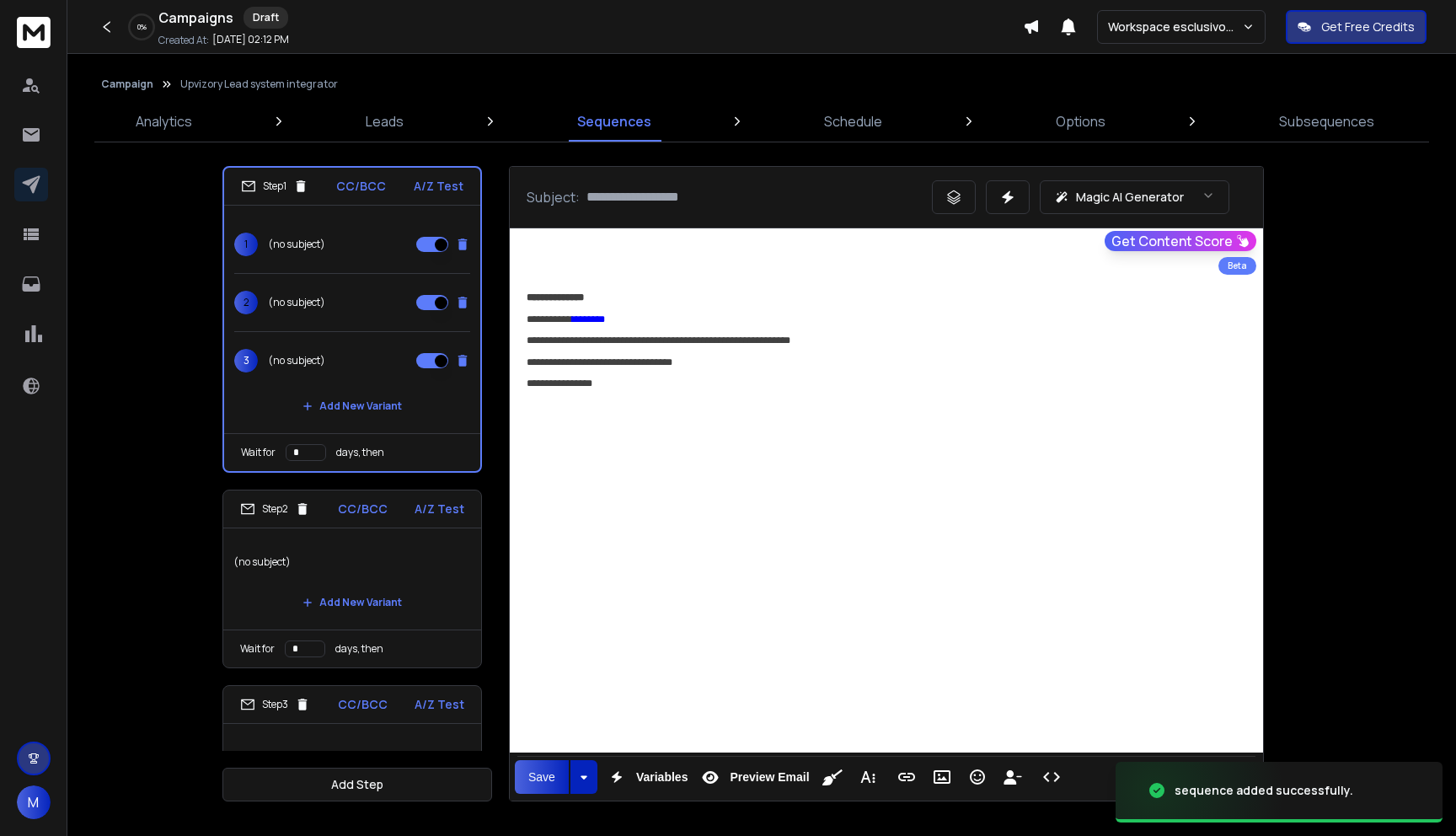
click at [351, 300] on div "2 (no subject)" at bounding box center [352, 302] width 236 height 59
drag, startPoint x: 676, startPoint y: 424, endPoint x: 508, endPoint y: 423, distance: 168.0
click at [508, 423] on div "**********" at bounding box center [886, 483] width 755 height 636
click at [356, 253] on div "1 (no subject)" at bounding box center [352, 245] width 236 height 59
drag, startPoint x: 675, startPoint y: 423, endPoint x: 499, endPoint y: 426, distance: 176.0
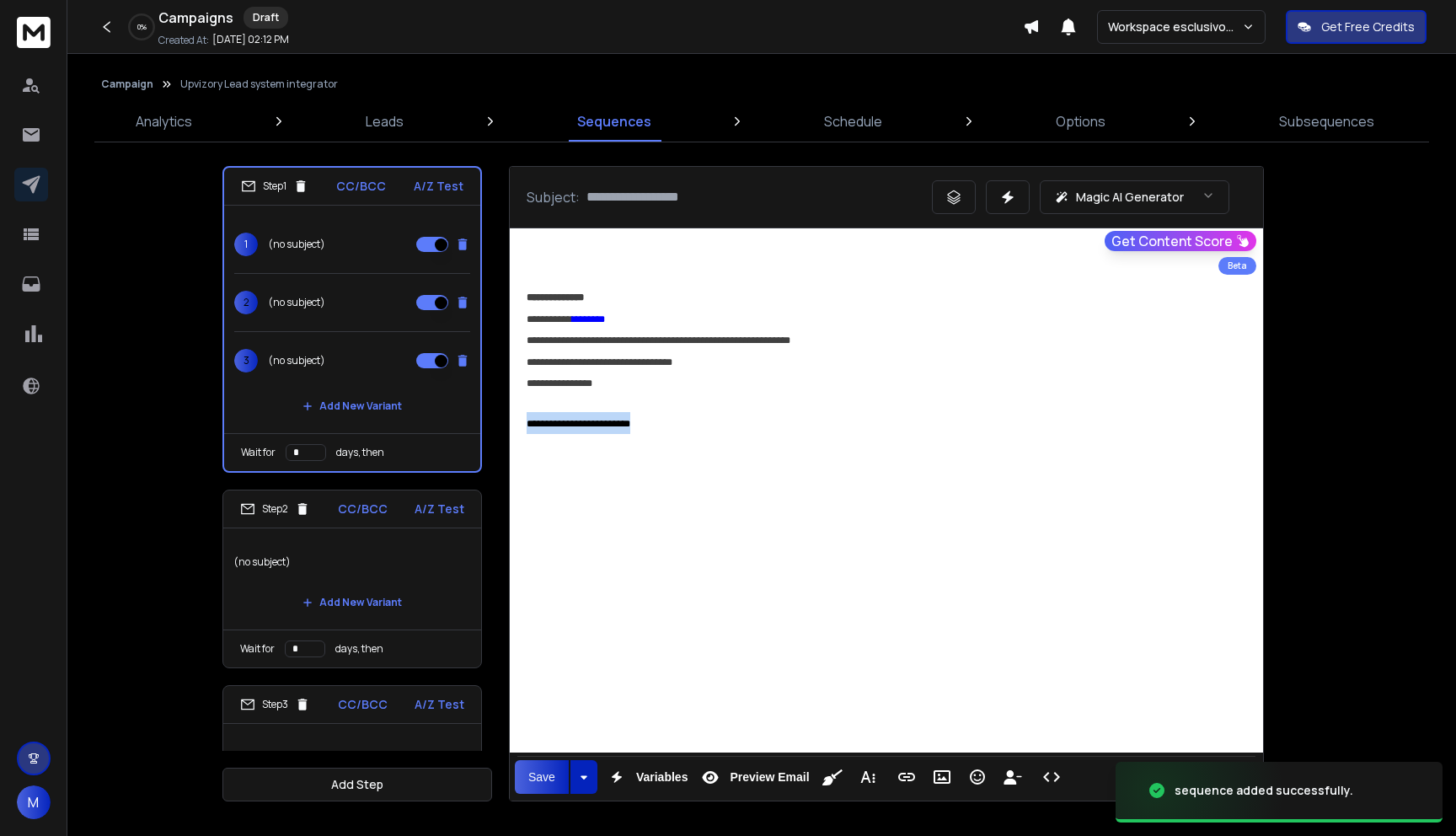
click at [499, 426] on div "**********" at bounding box center [761, 483] width 1078 height 636
click at [345, 242] on div "1 (no subject)" at bounding box center [352, 245] width 236 height 59
click at [331, 297] on div "2 (no subject)" at bounding box center [352, 302] width 236 height 59
click at [328, 364] on div "3 (no subject)" at bounding box center [352, 361] width 236 height 58
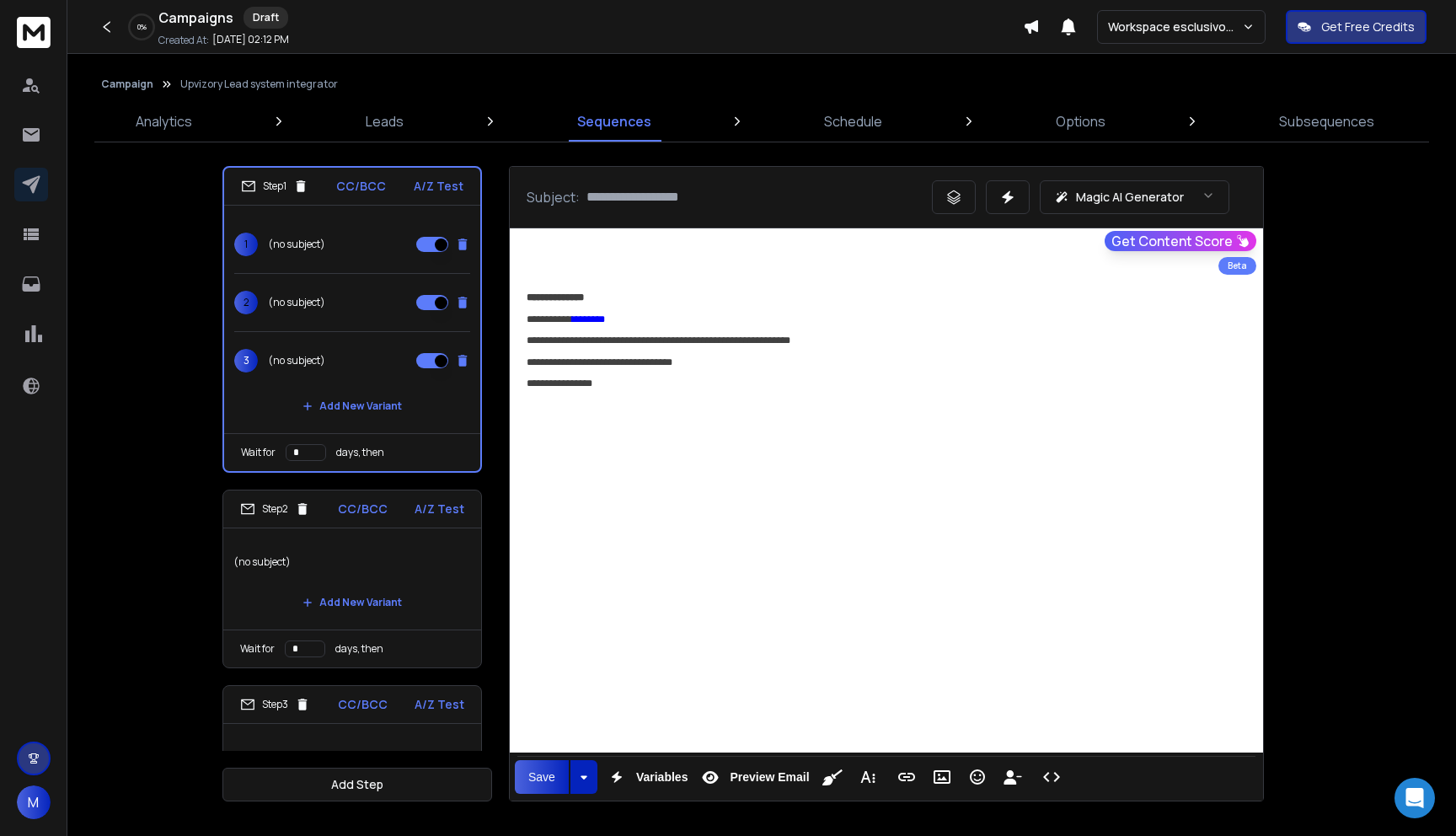
click at [328, 253] on div "1 (no subject)" at bounding box center [352, 245] width 236 height 59
click at [539, 241] on div "**********" at bounding box center [886, 479] width 753 height 502
click at [408, 555] on p "(no subject)" at bounding box center [352, 562] width 238 height 48
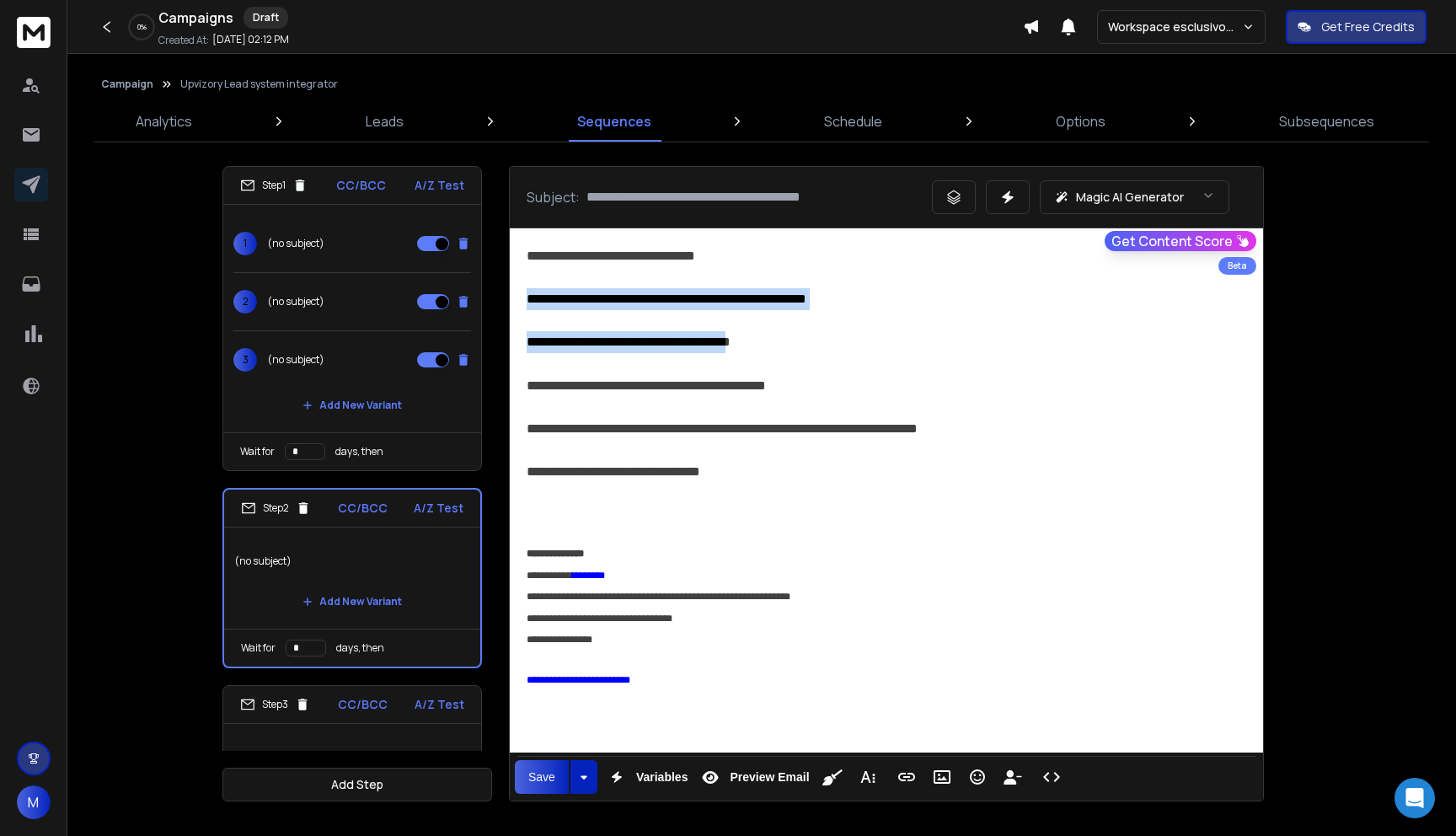
drag, startPoint x: 526, startPoint y: 300, endPoint x: 766, endPoint y: 351, distance: 245.4
click at [766, 351] on div "**********" at bounding box center [886, 364] width 720 height 238
click at [690, 330] on div "**********" at bounding box center [886, 364] width 720 height 238
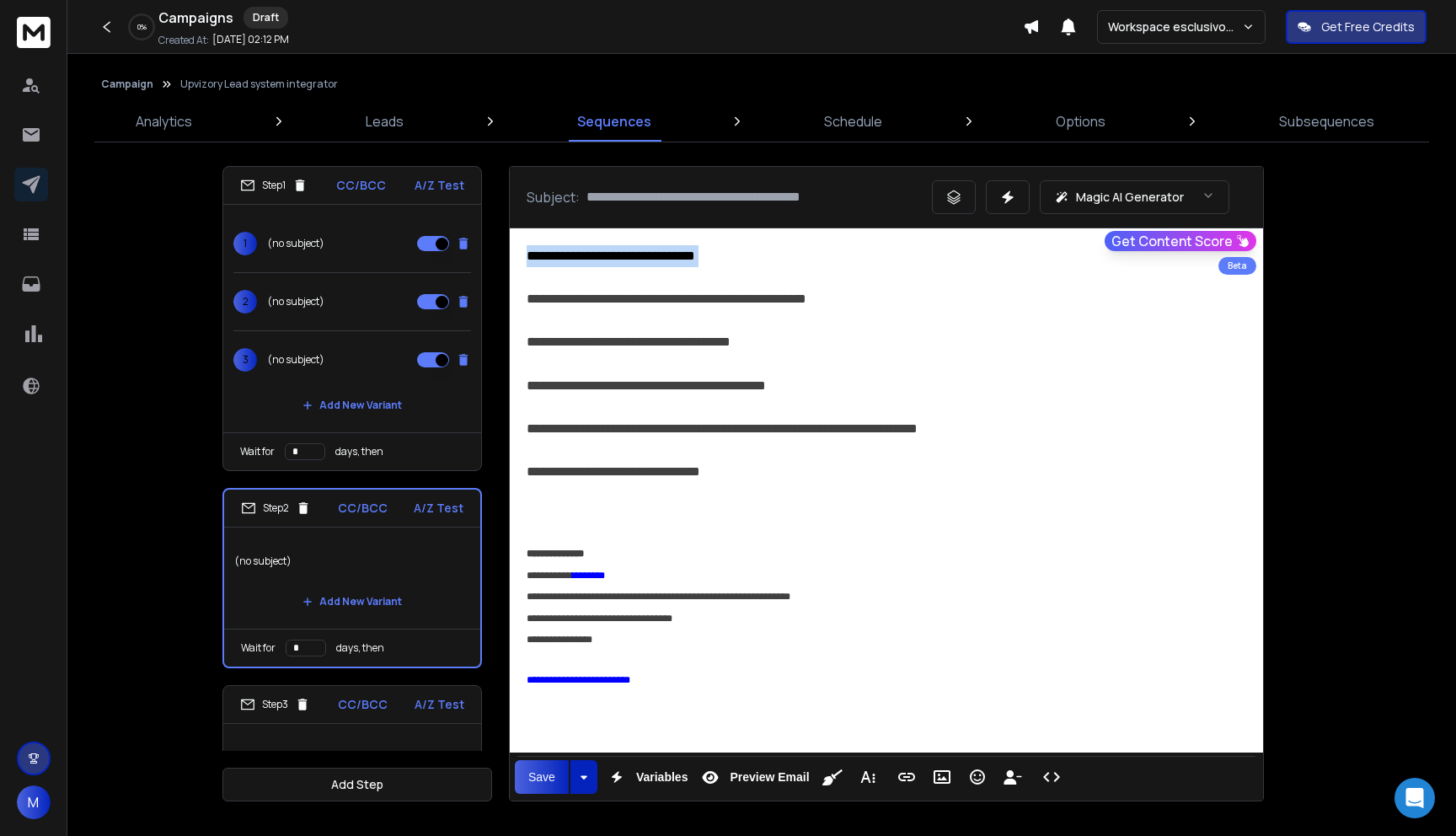
drag, startPoint x: 525, startPoint y: 260, endPoint x: 756, endPoint y: 269, distance: 231.2
click at [756, 269] on div "**********" at bounding box center [886, 479] width 753 height 502
copy span "**********"
click at [354, 242] on div "1 (no subject)" at bounding box center [352, 244] width 238 height 59
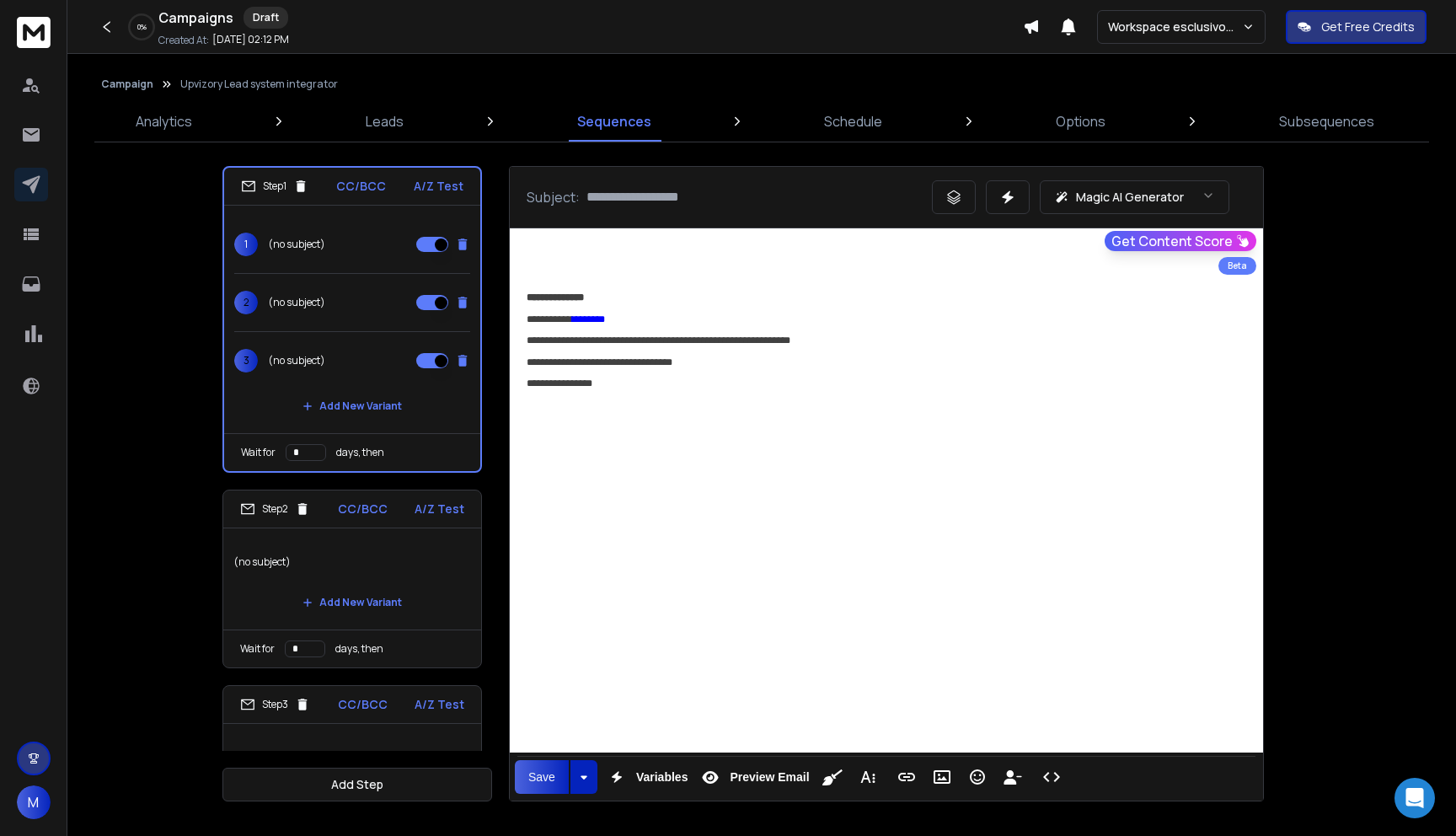
click at [544, 246] on div at bounding box center [886, 254] width 720 height 19
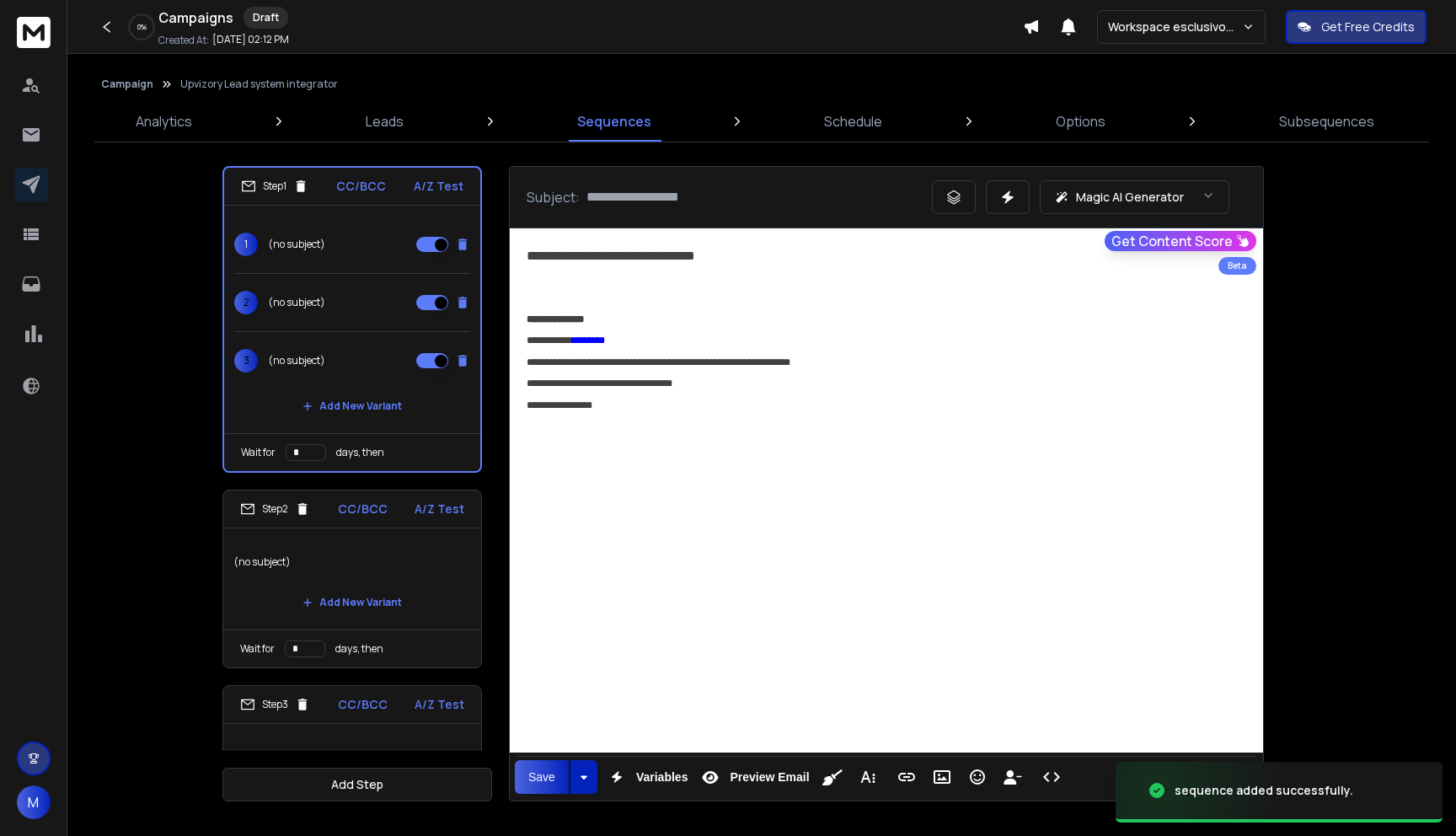
click at [328, 287] on div "2 (no subject)" at bounding box center [352, 302] width 236 height 59
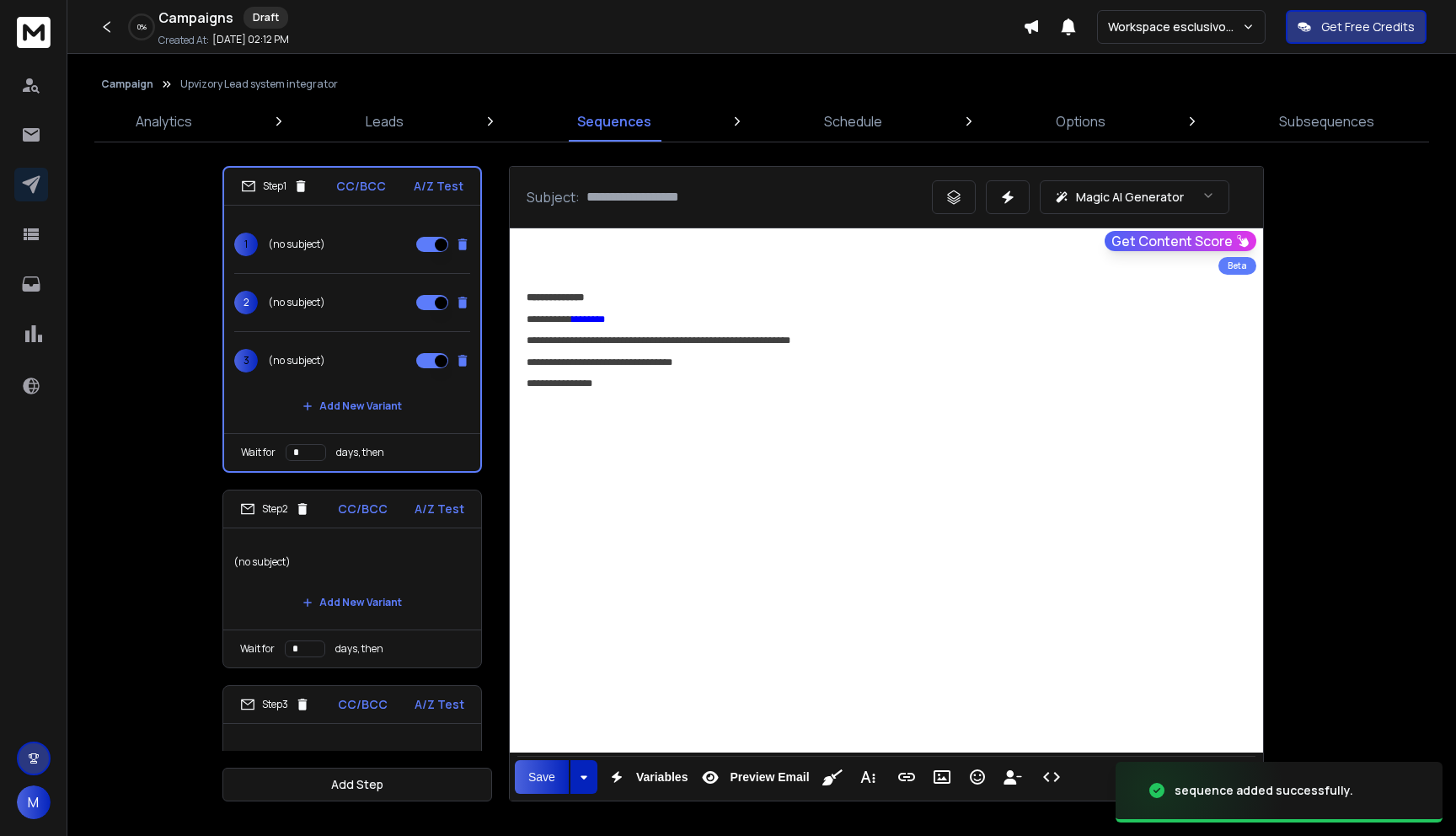
click at [542, 255] on div at bounding box center [886, 254] width 720 height 19
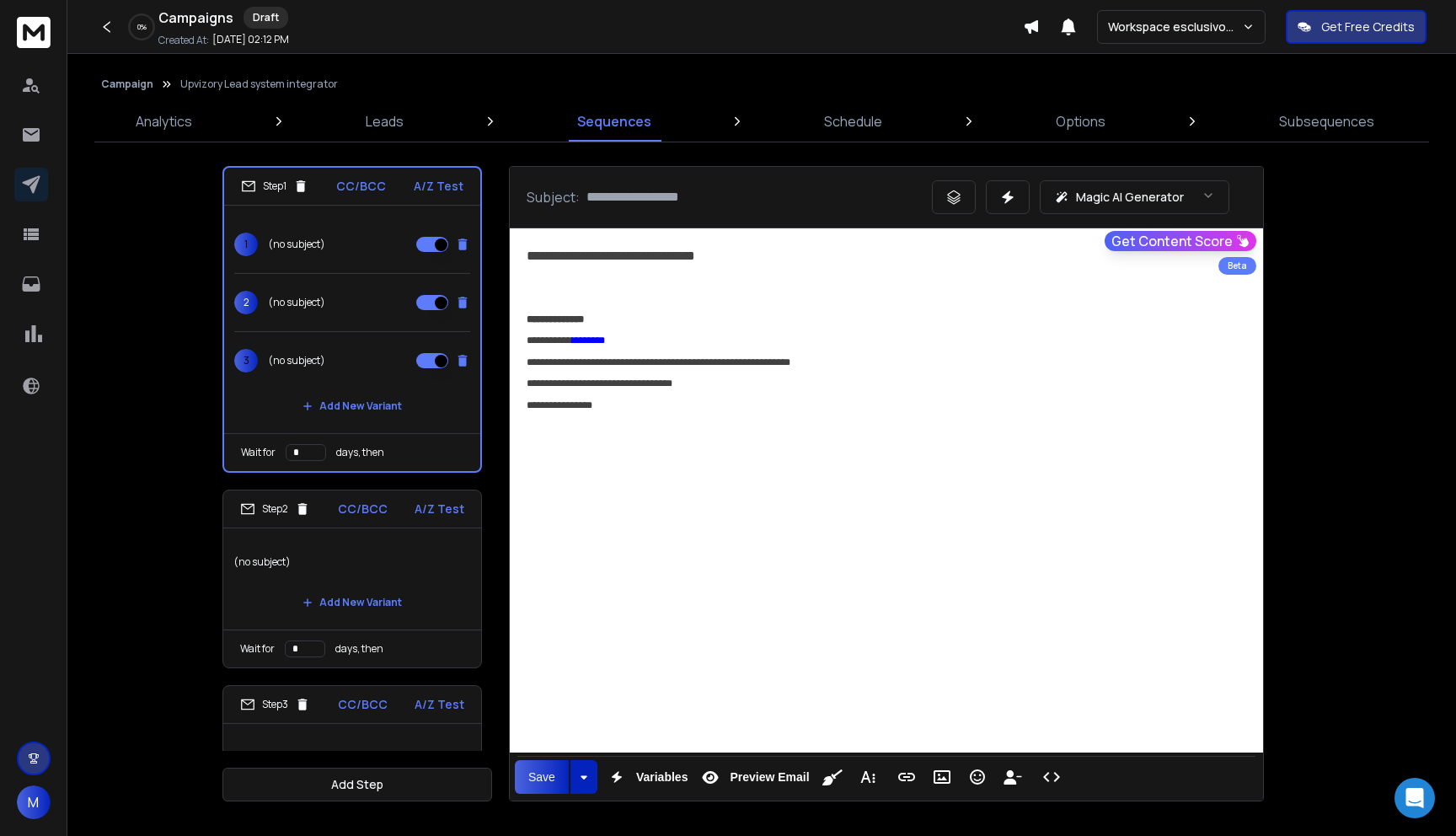
click at [525, 251] on div "**********" at bounding box center [886, 479] width 753 height 502
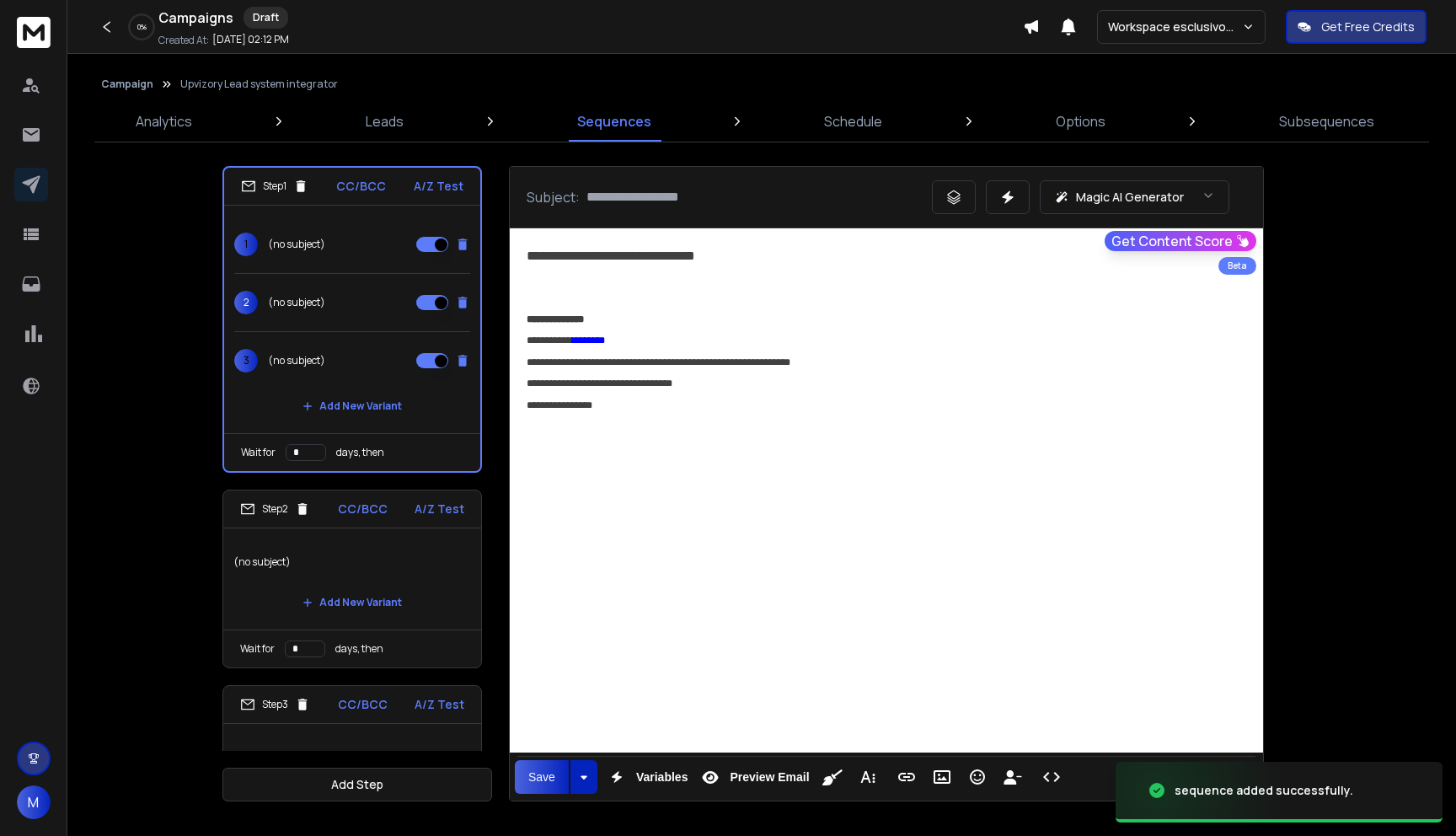
click at [344, 361] on div "3 (no subject)" at bounding box center [352, 361] width 236 height 58
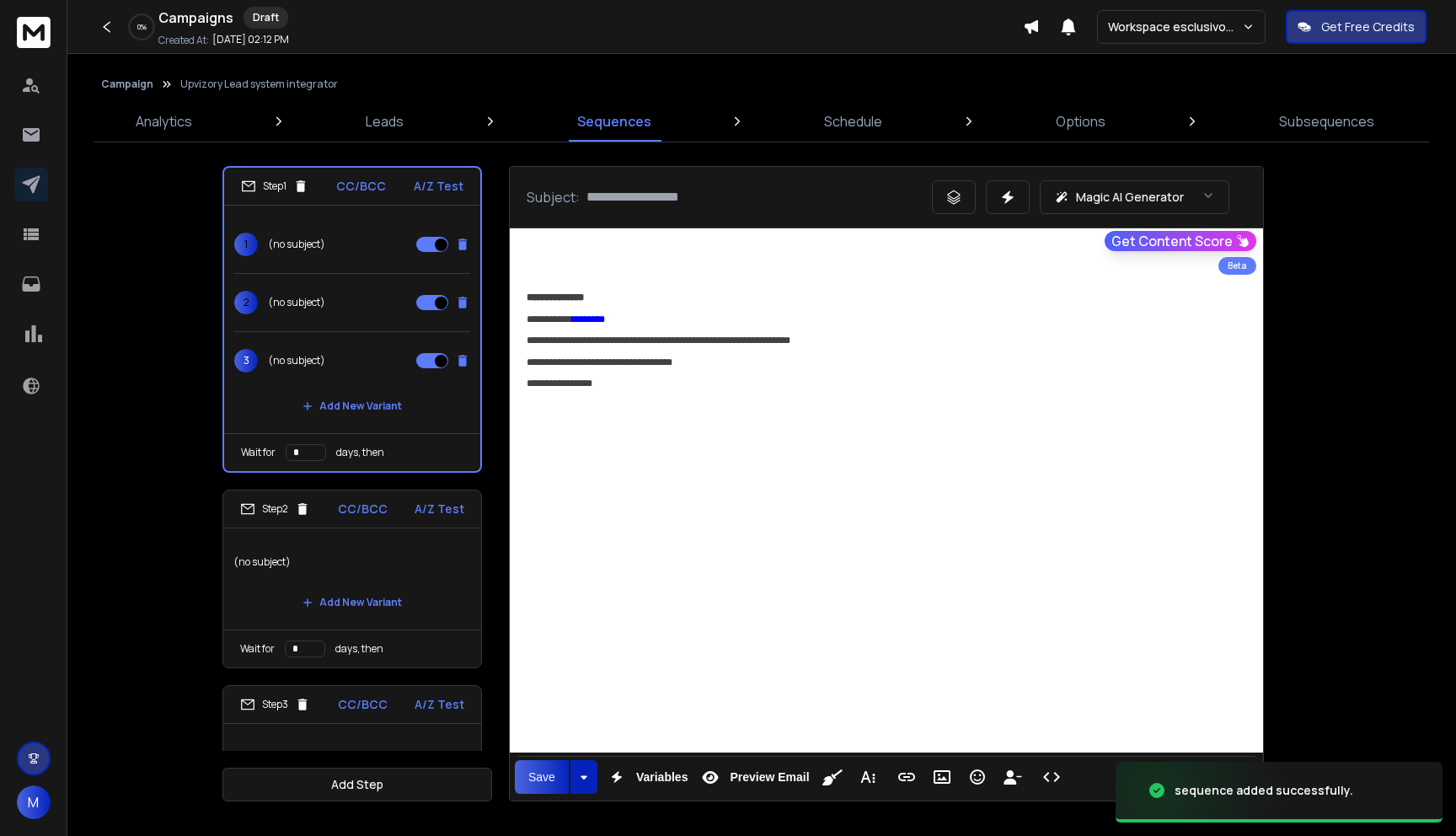
click at [537, 257] on div at bounding box center [886, 254] width 720 height 19
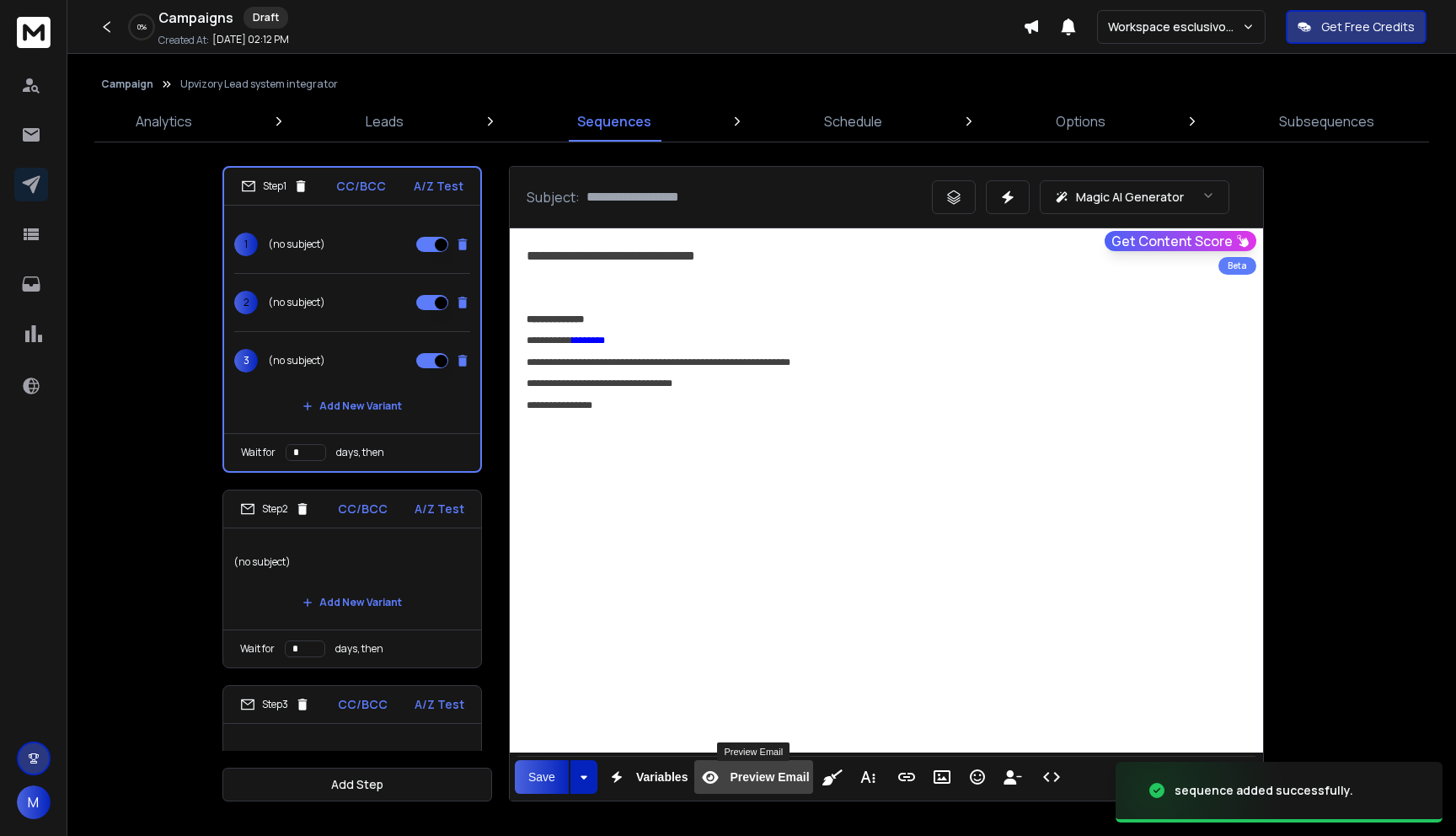
click at [766, 776] on span "Preview Email" at bounding box center [769, 777] width 86 height 14
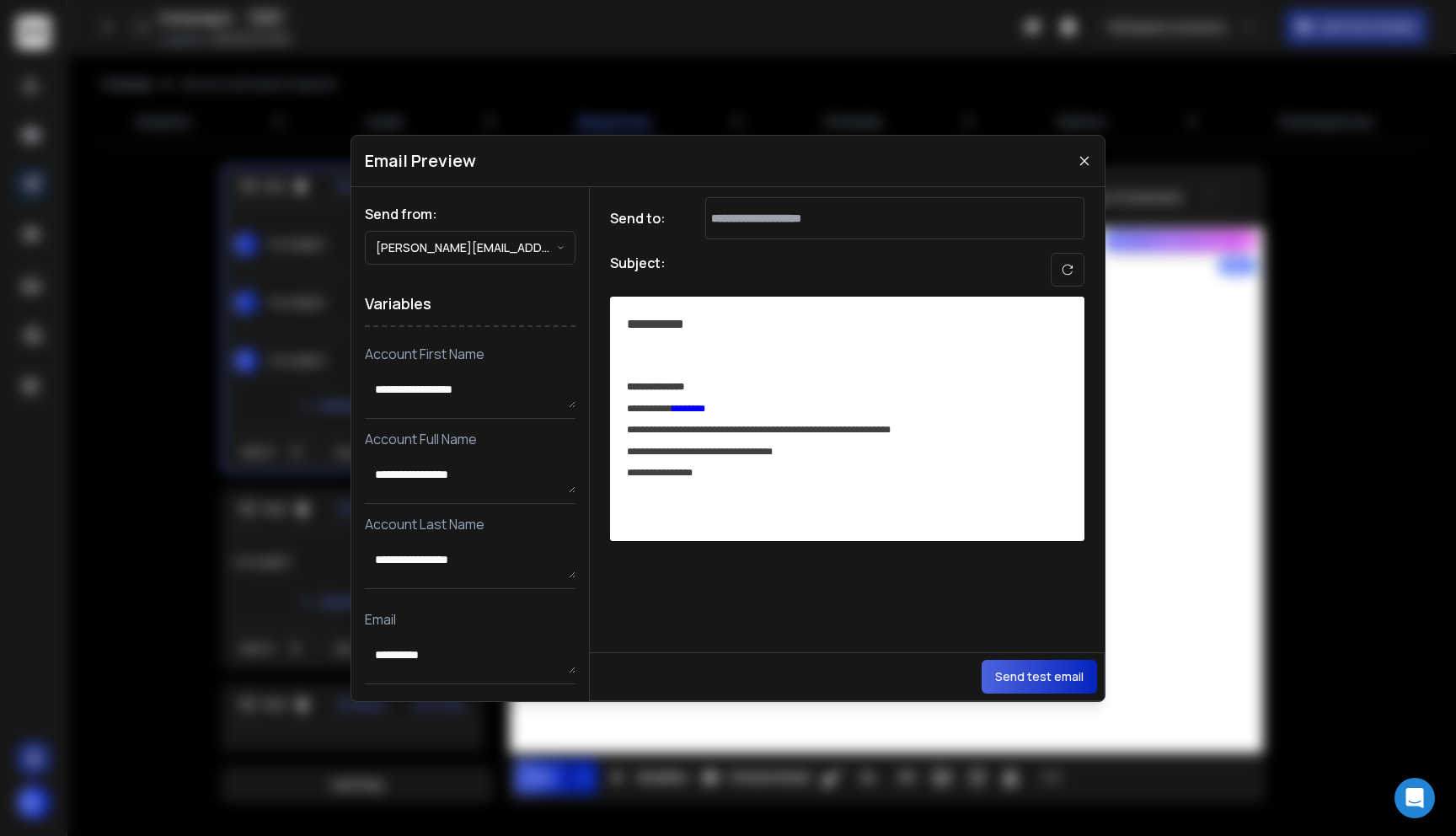
click at [1085, 160] on icon at bounding box center [1084, 162] width 14 height 14
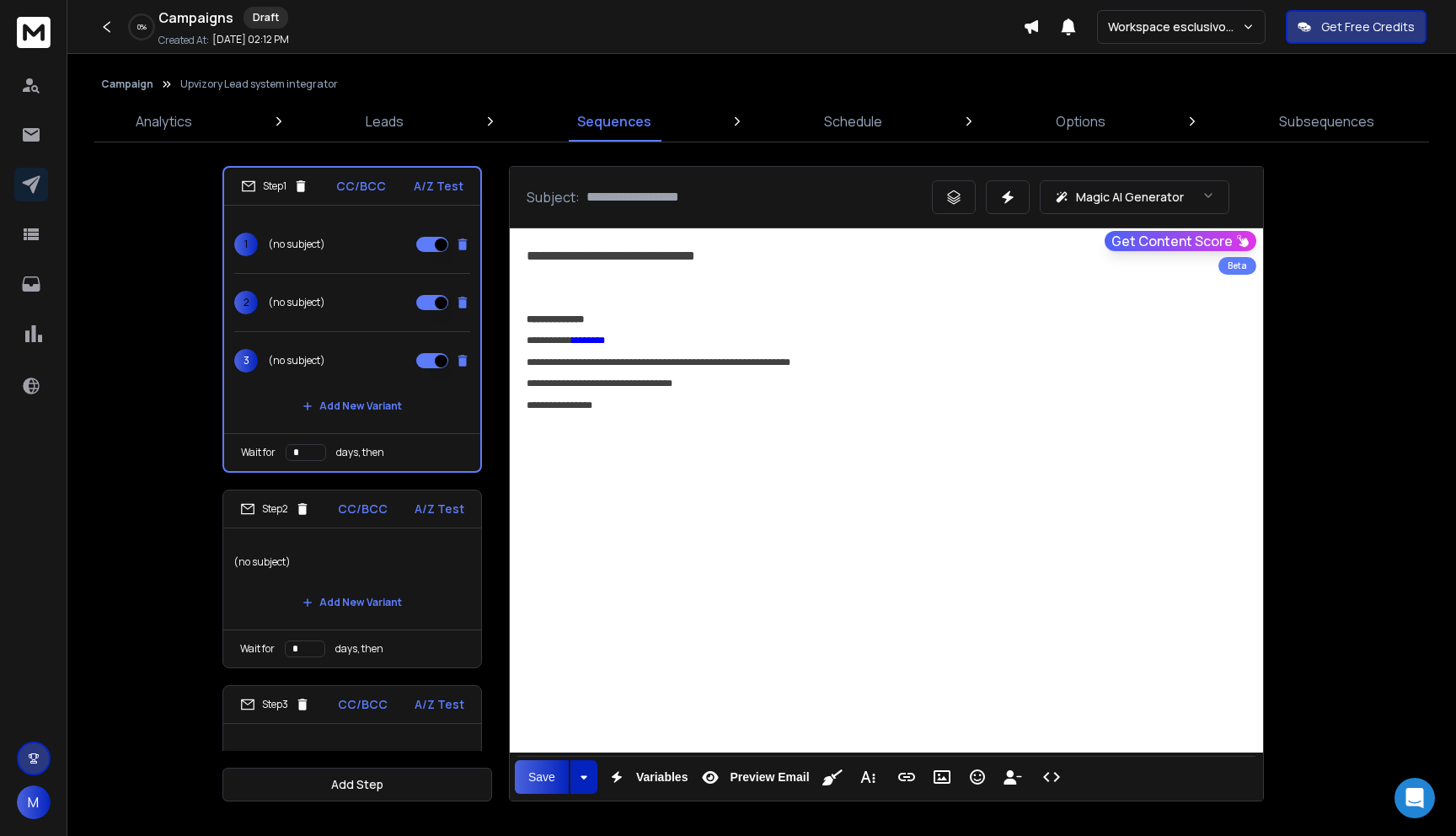
click at [341, 283] on div "2 (no subject)" at bounding box center [352, 302] width 236 height 59
click at [341, 225] on div "1 (no subject)" at bounding box center [352, 245] width 236 height 59
click at [788, 261] on div "**********" at bounding box center [886, 265] width 720 height 41
click at [559, 277] on div "**********" at bounding box center [886, 265] width 720 height 41
click at [32, 143] on icon at bounding box center [31, 135] width 20 height 20
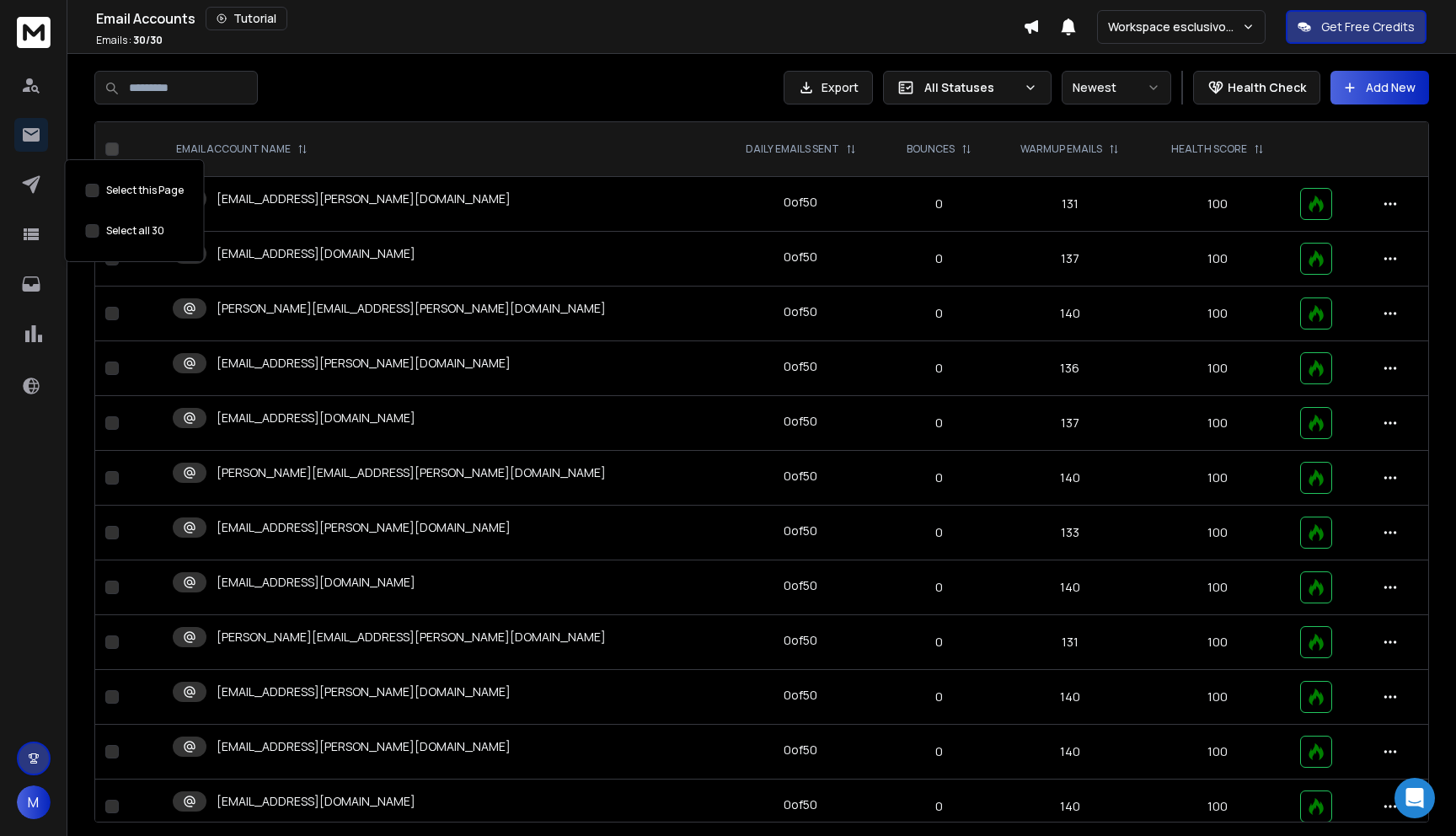
click at [92, 228] on button "Select this Page" at bounding box center [93, 231] width 14 height 14
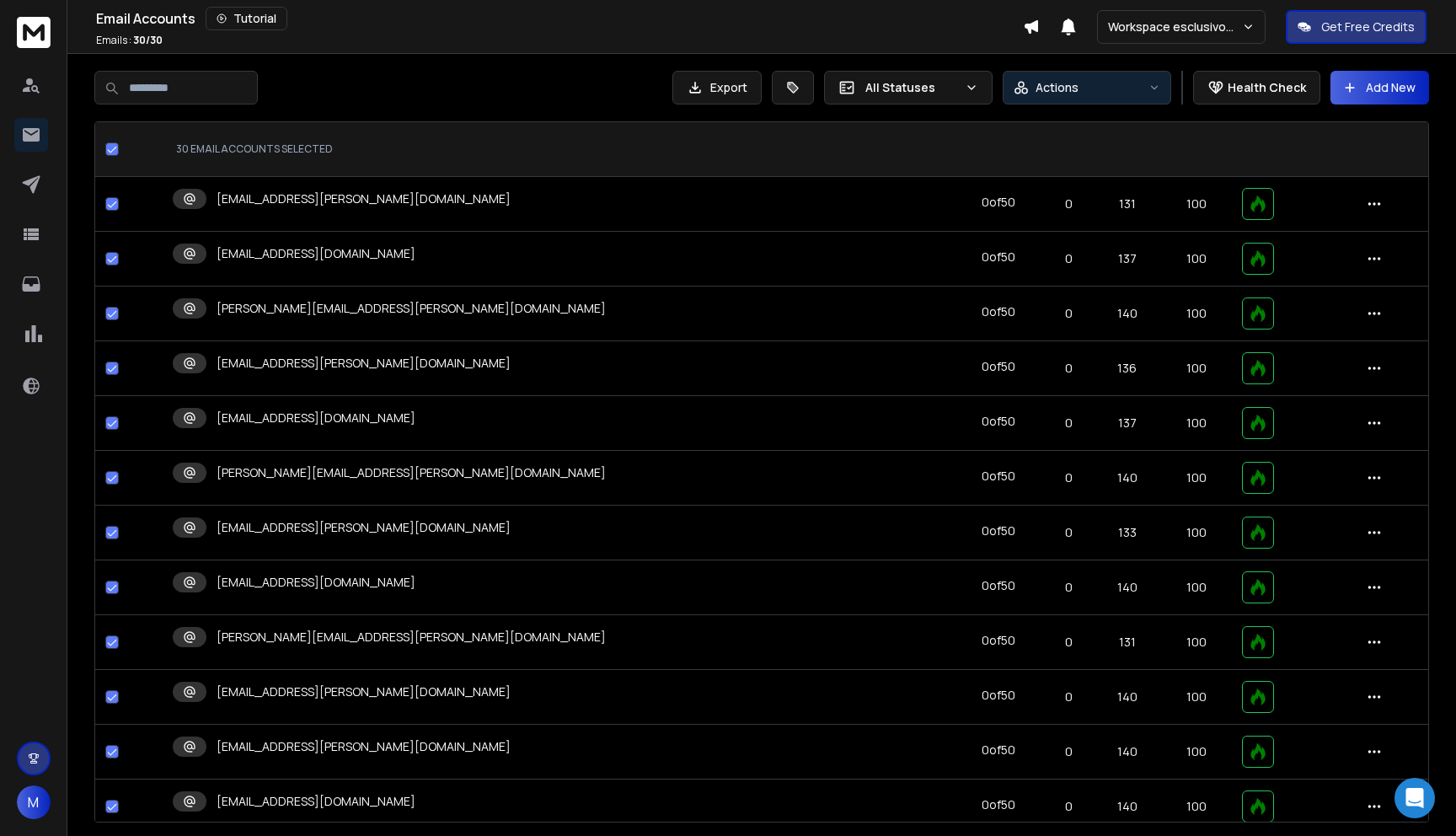
click at [1160, 86] on icon "button" at bounding box center [1155, 88] width 12 height 14
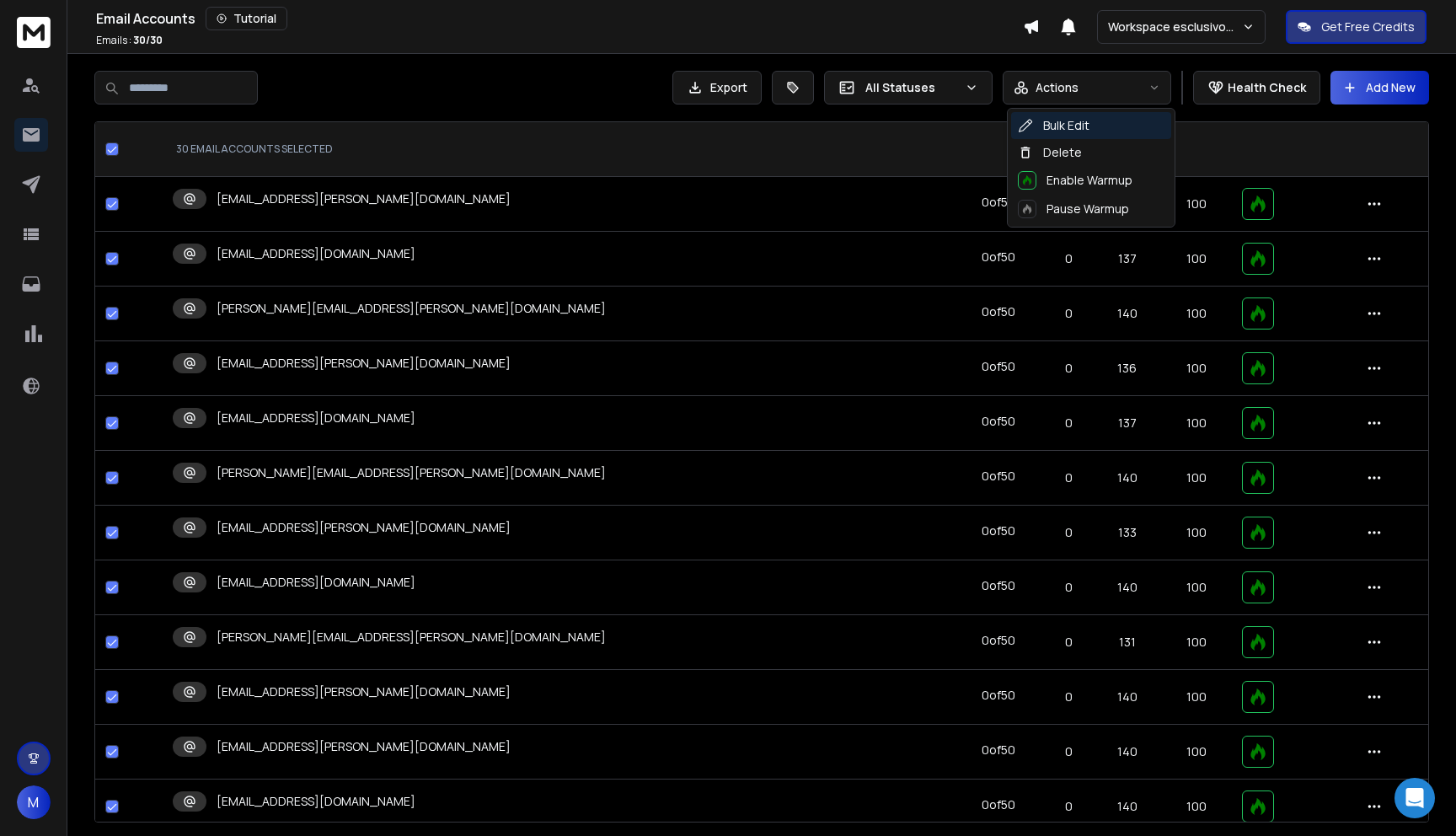
click at [1109, 132] on div "Bulk Edit" at bounding box center [1090, 125] width 160 height 27
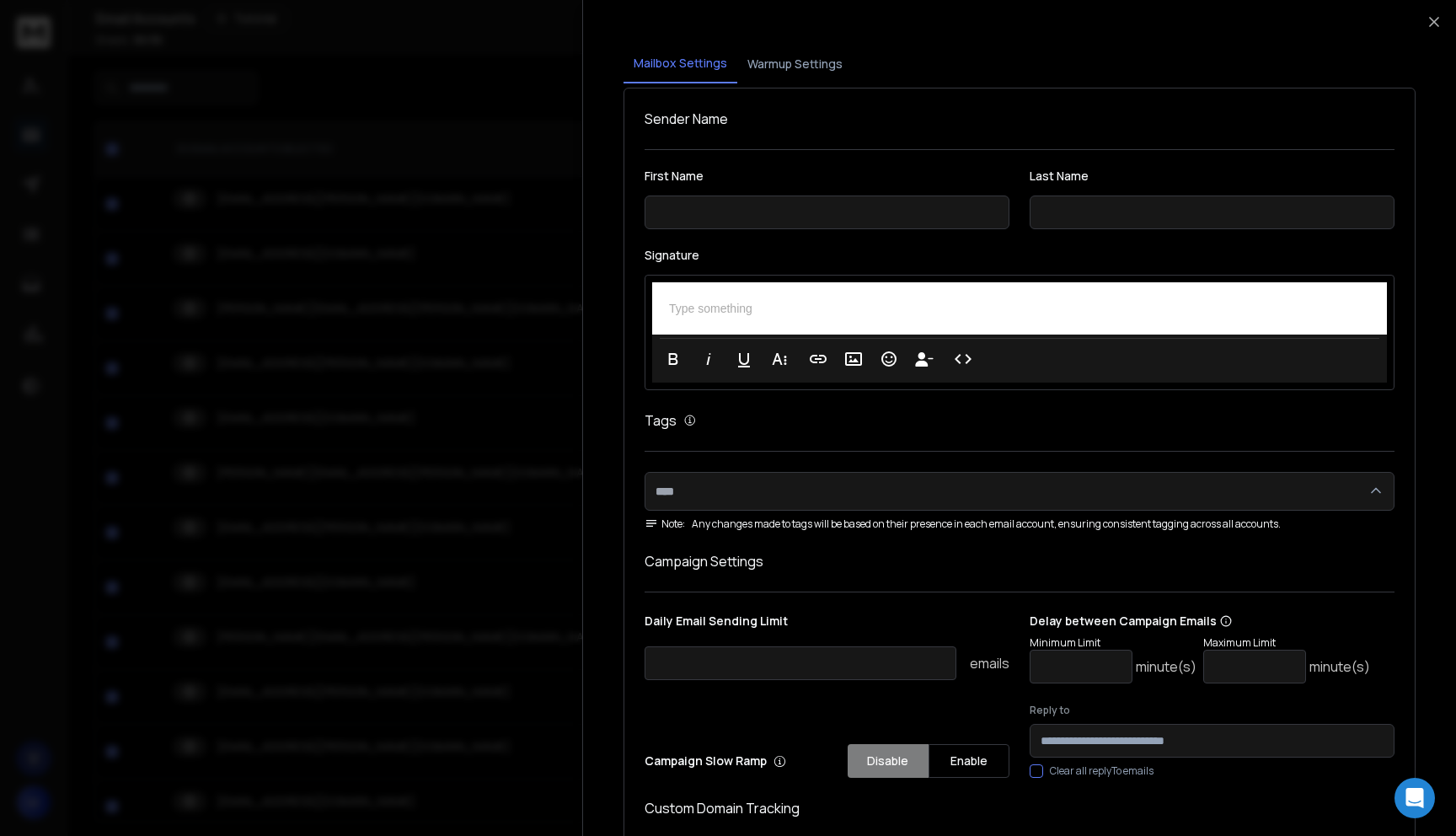
click at [810, 67] on button "Warmup Settings" at bounding box center [795, 63] width 115 height 37
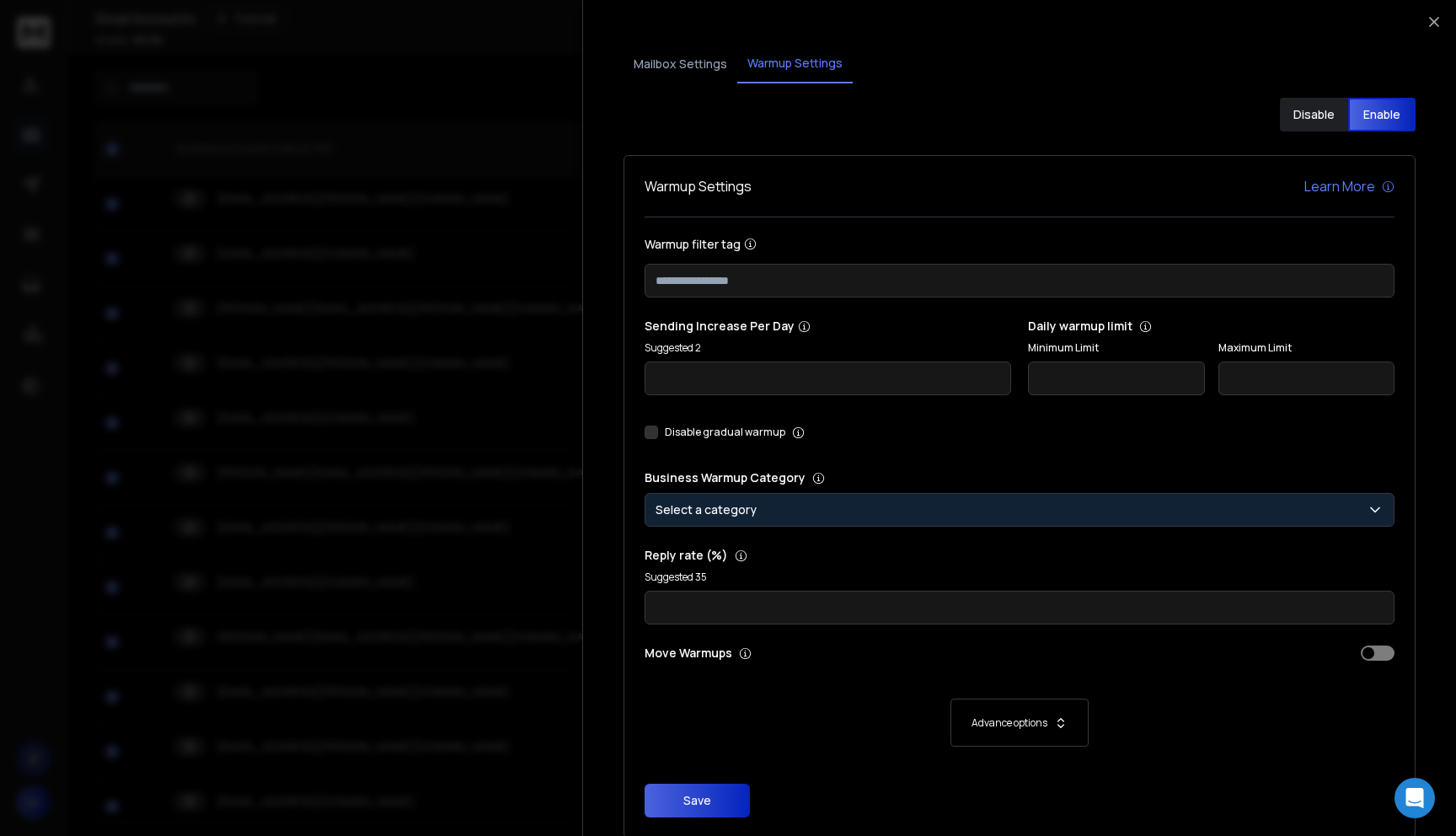
scroll to position [50, 0]
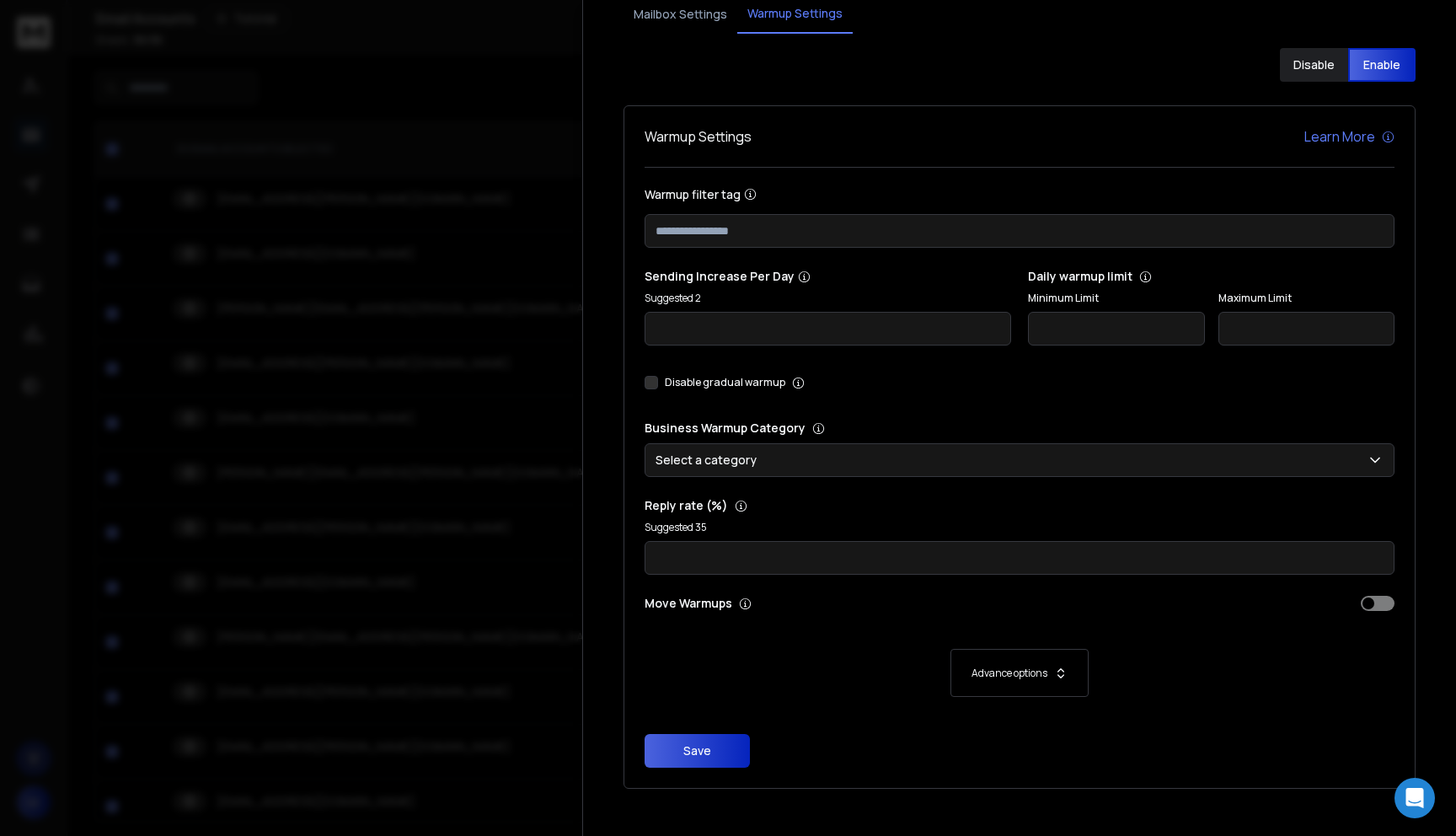
click at [1040, 657] on div "Advance options" at bounding box center [1019, 672] width 138 height 48
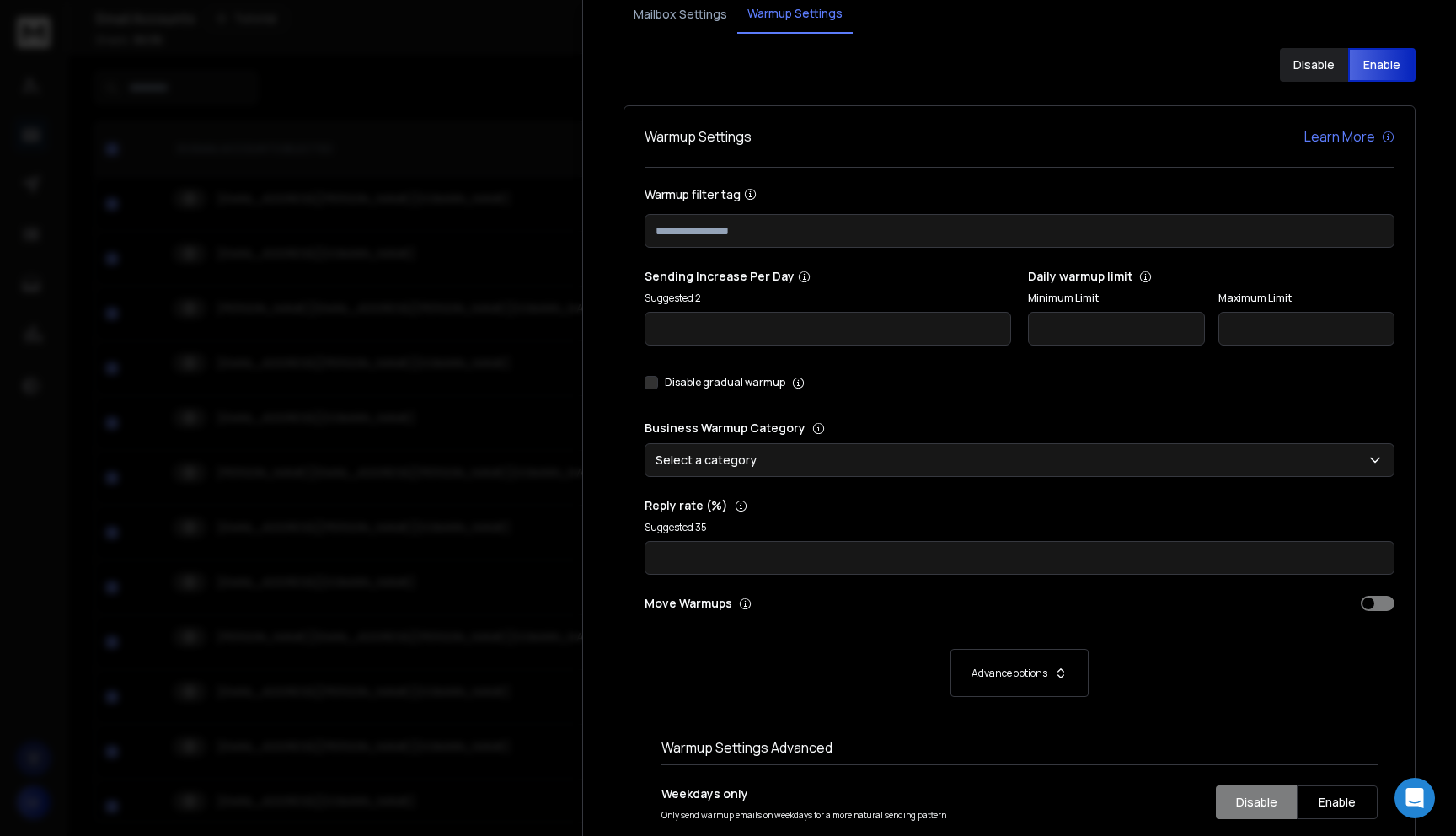
click at [1114, 329] on input "number" at bounding box center [1116, 328] width 176 height 34
click at [1282, 321] on input "number" at bounding box center [1306, 328] width 176 height 34
type input "**"
click at [1123, 328] on input "number" at bounding box center [1116, 328] width 176 height 34
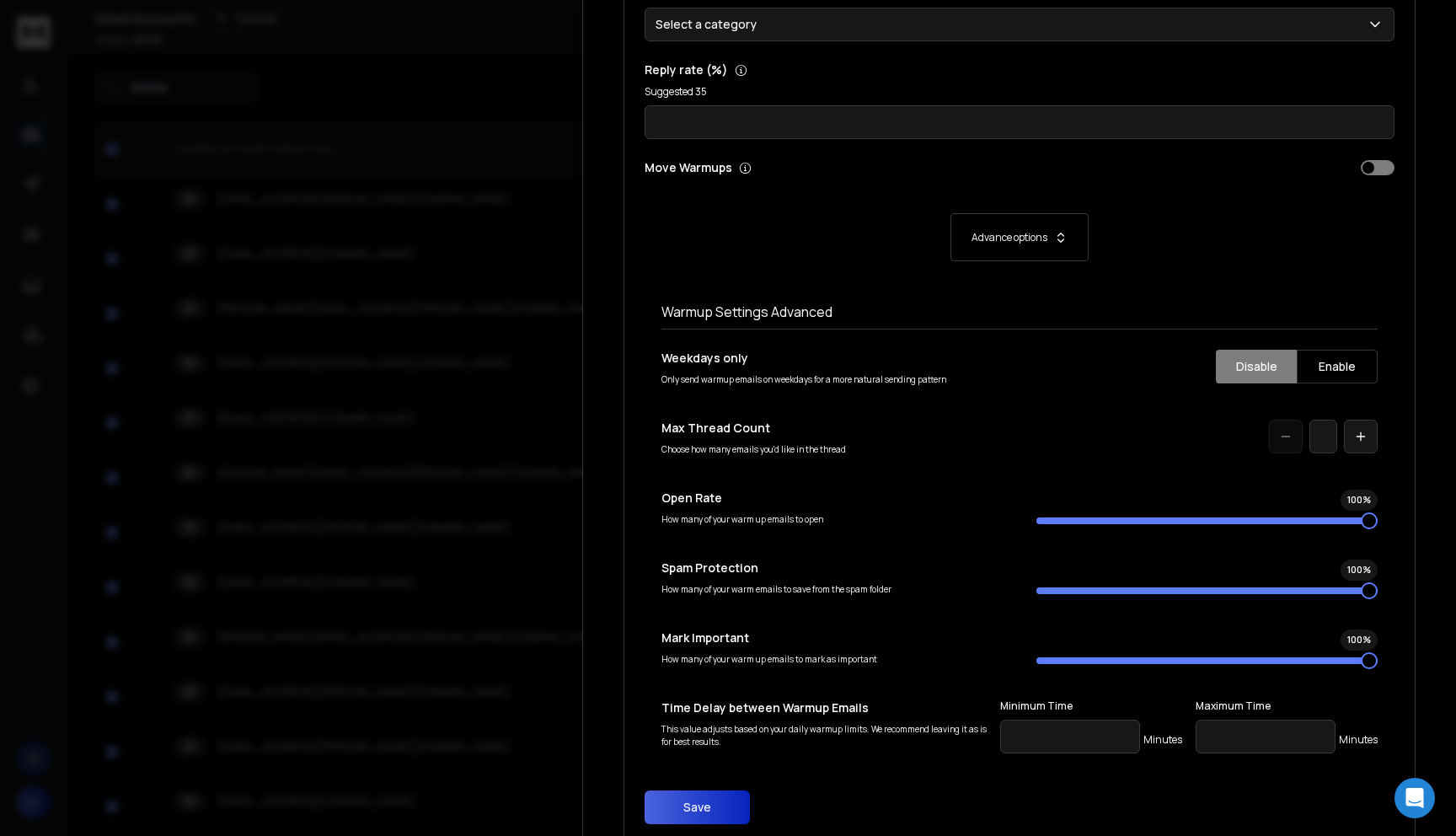
scroll to position [542, 0]
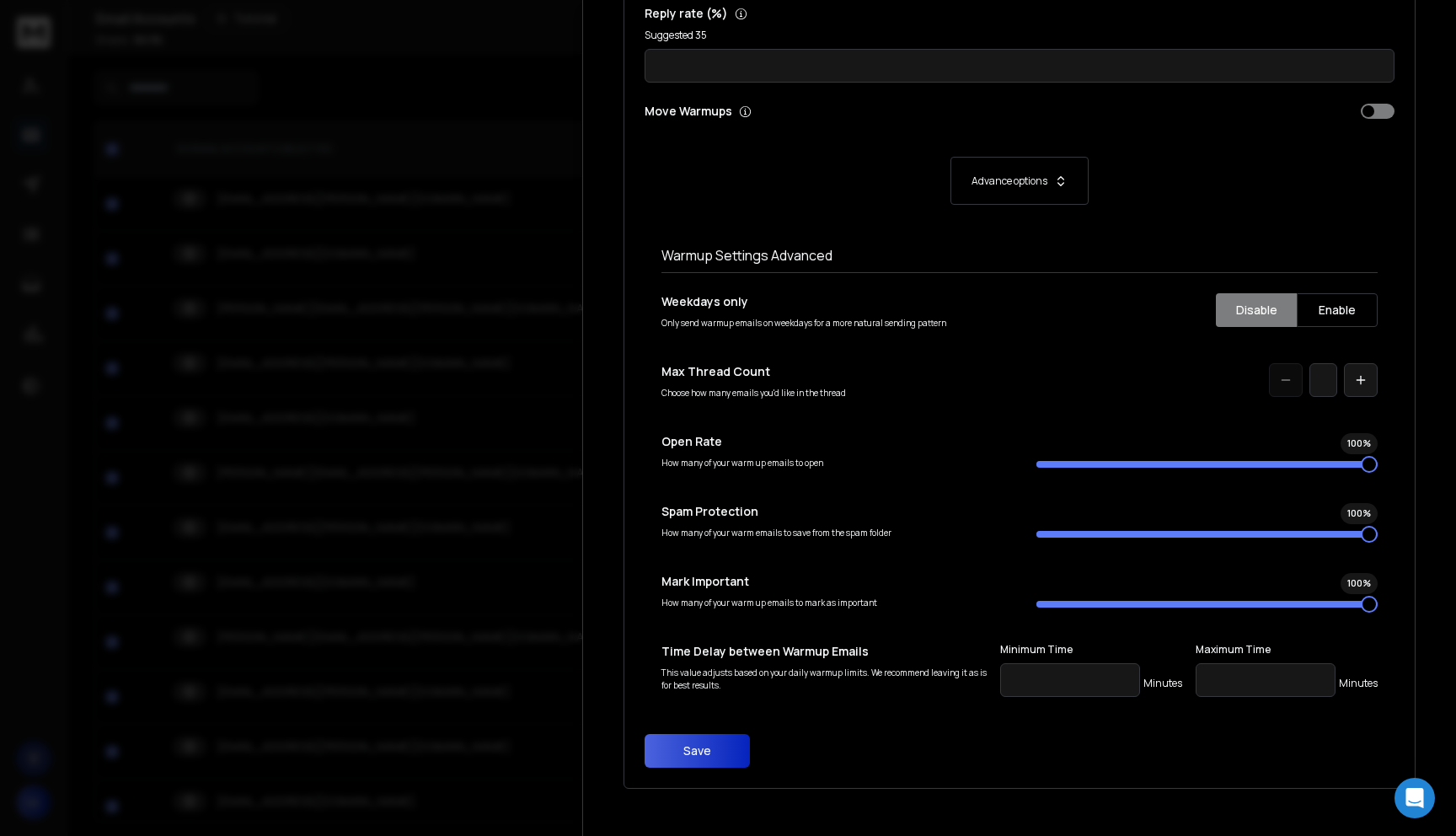
type input "*"
click at [728, 763] on button "Save" at bounding box center [697, 751] width 105 height 34
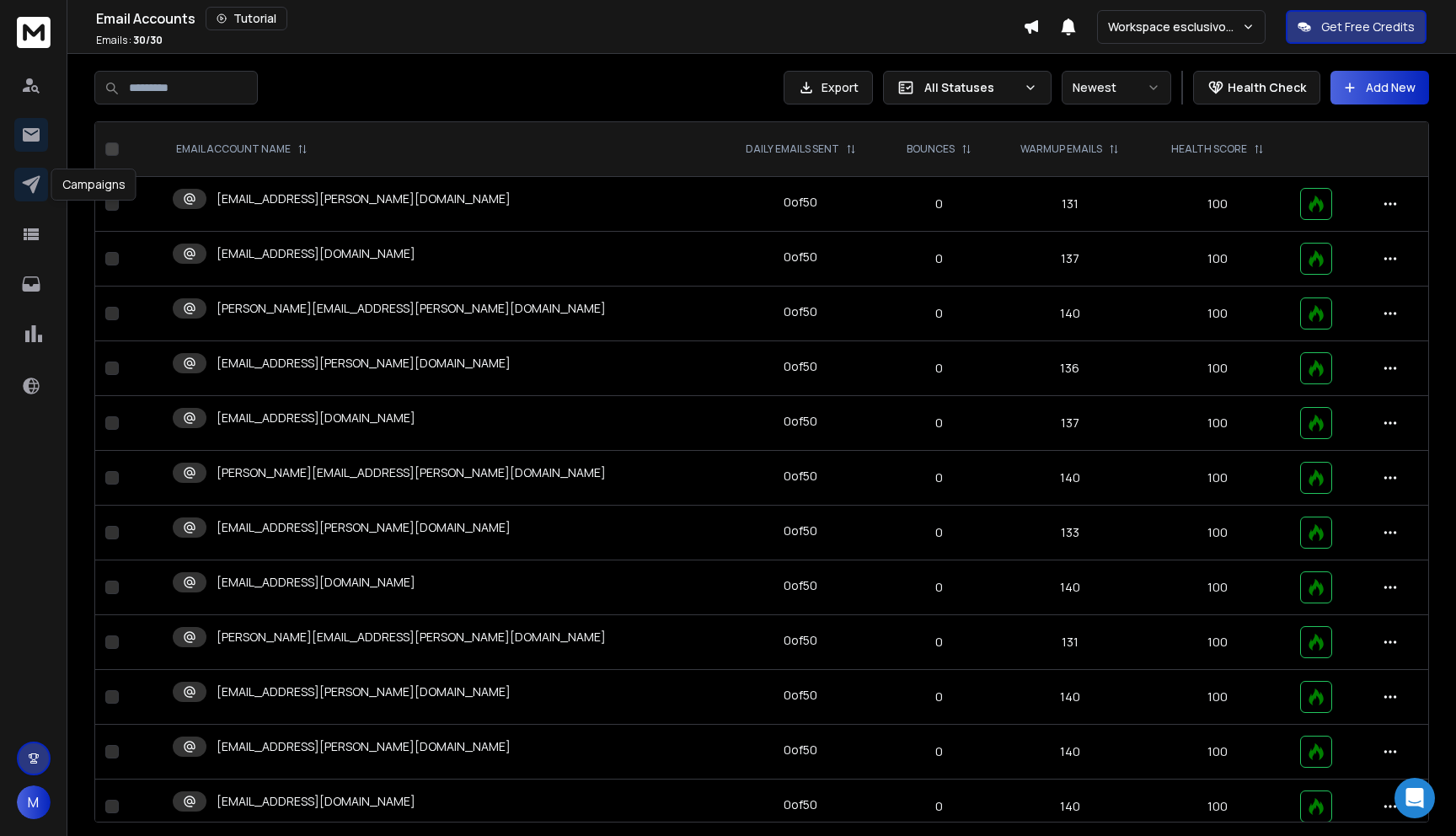
click at [36, 177] on icon at bounding box center [31, 185] width 18 height 18
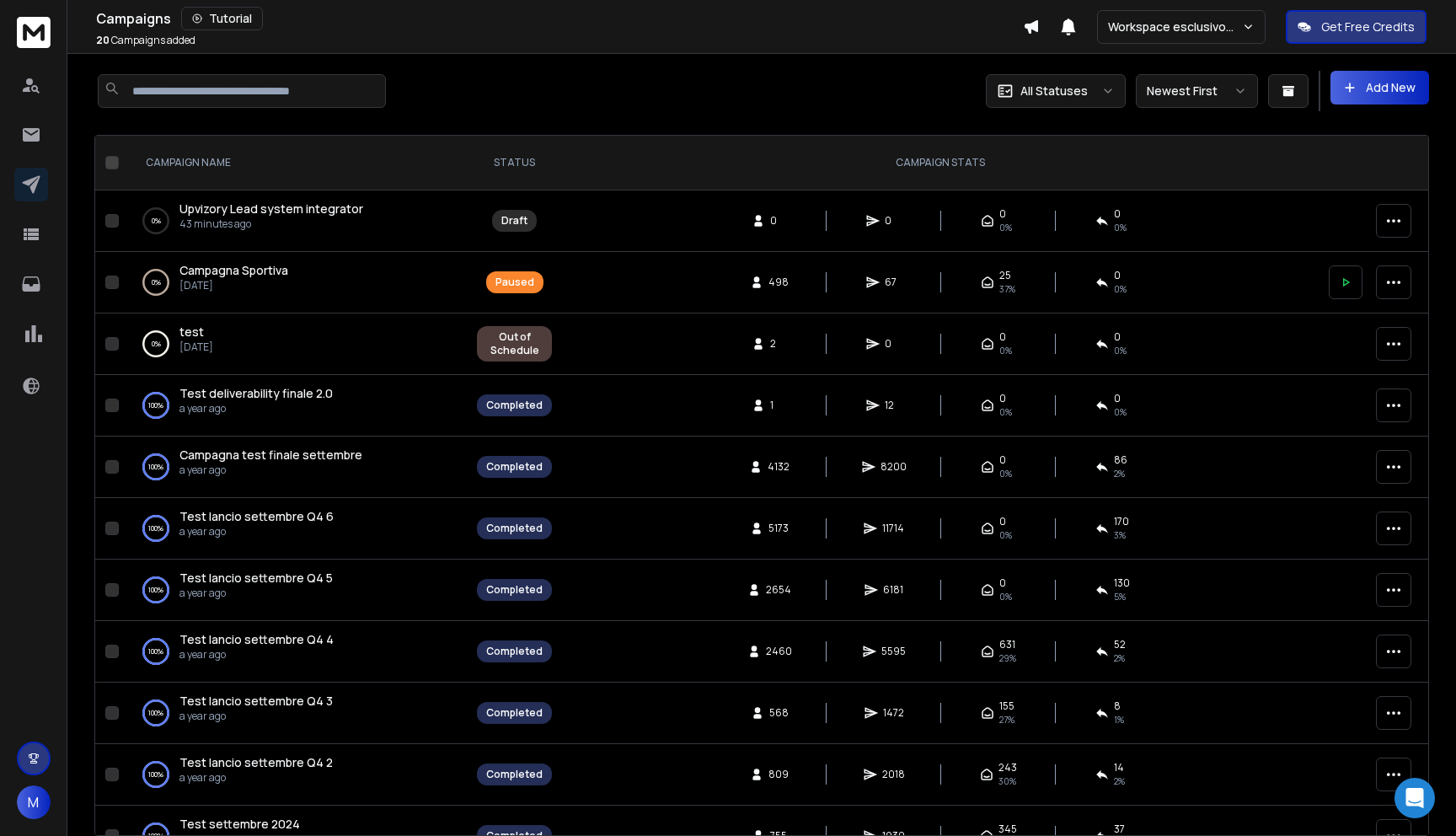
click at [339, 214] on span "Upvizory Lead system integrator" at bounding box center [271, 208] width 183 height 16
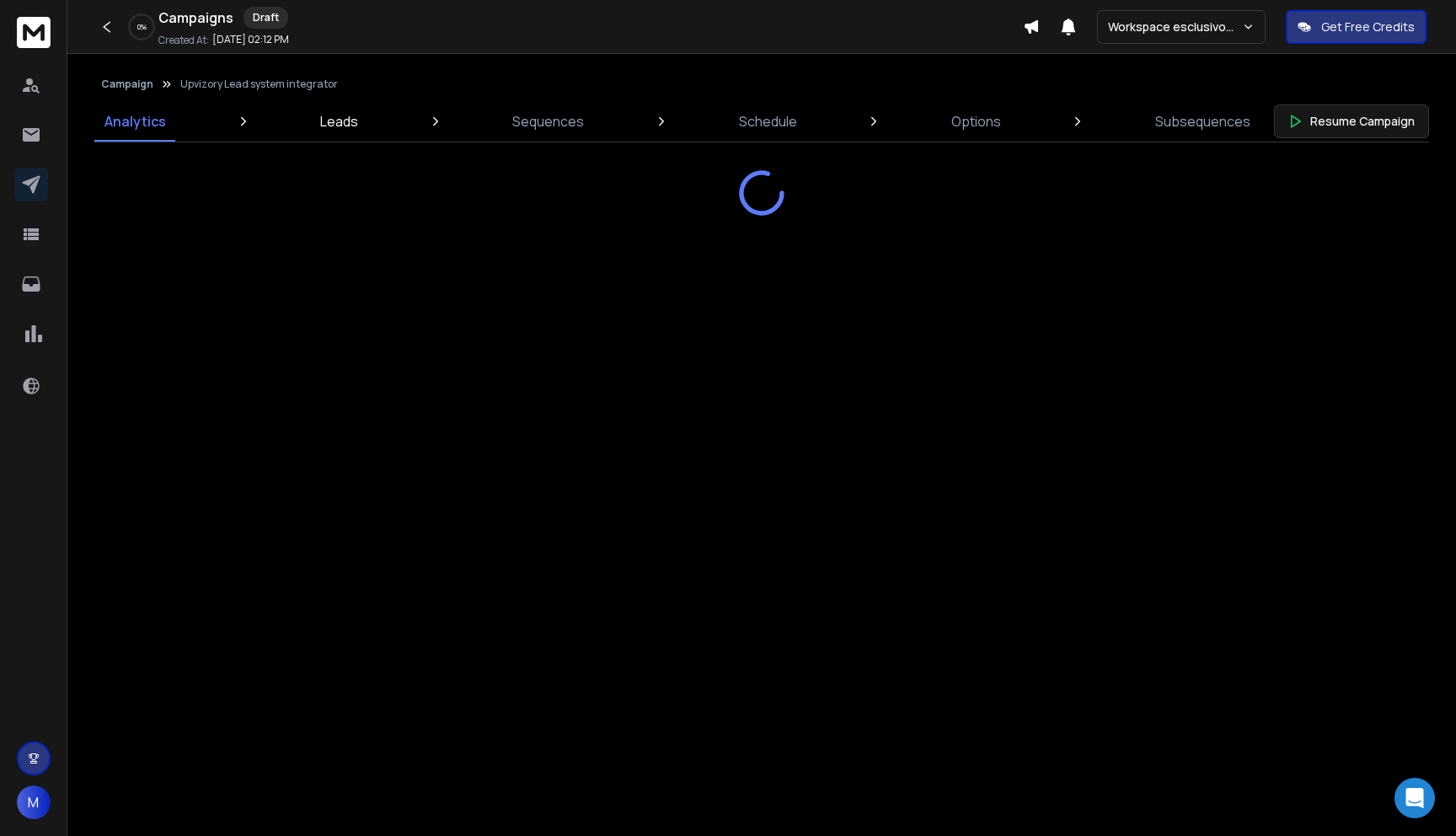
click at [342, 106] on link "Leads" at bounding box center [339, 121] width 58 height 41
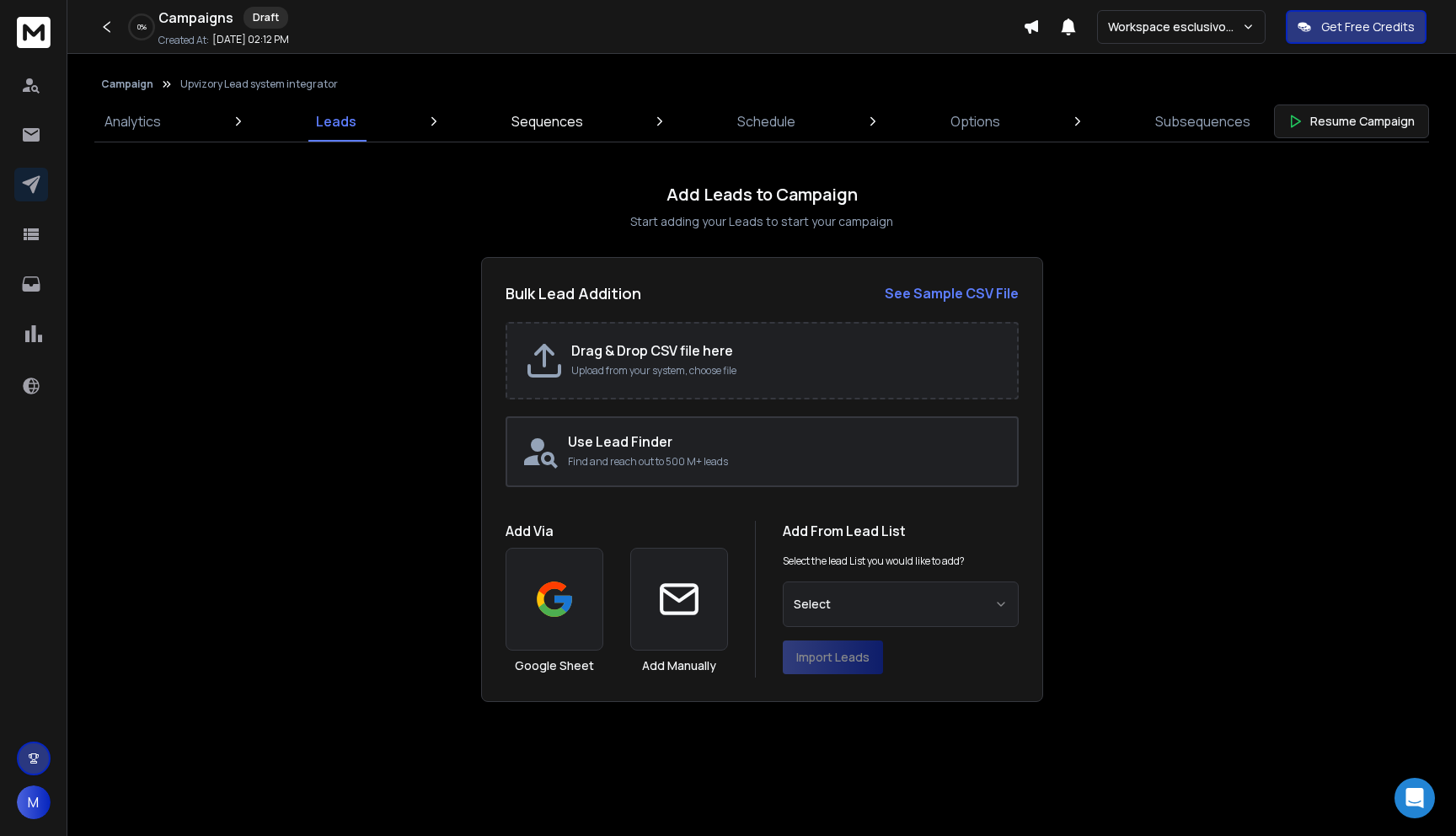
click at [522, 115] on p "Sequences" at bounding box center [547, 121] width 71 height 20
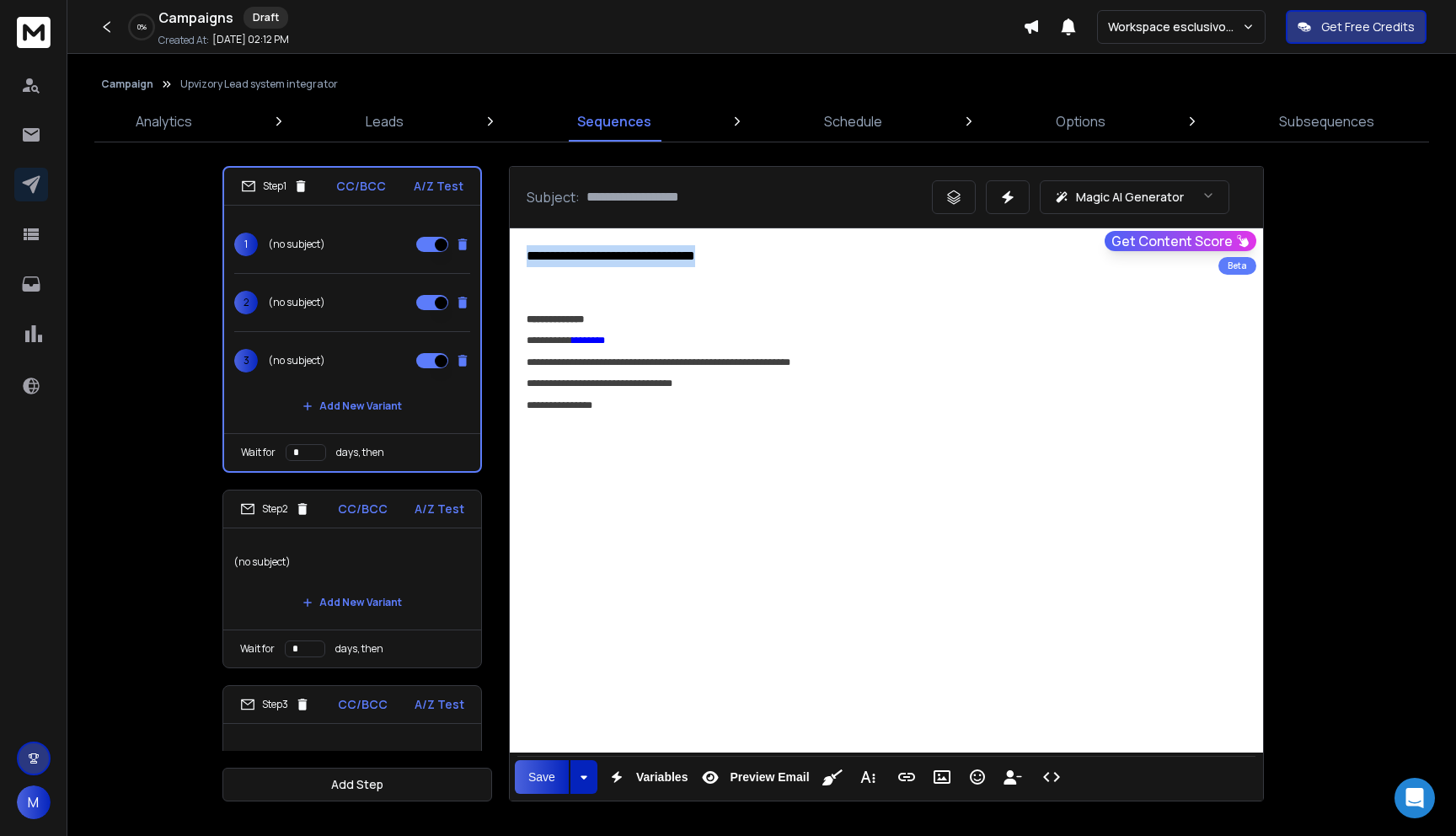
drag, startPoint x: 738, startPoint y: 259, endPoint x: 553, endPoint y: 264, distance: 185.1
click at [551, 262] on div "**********" at bounding box center [886, 265] width 720 height 41
click at [553, 264] on div "**********" at bounding box center [886, 265] width 720 height 41
click at [553, 277] on div "**********" at bounding box center [886, 265] width 720 height 41
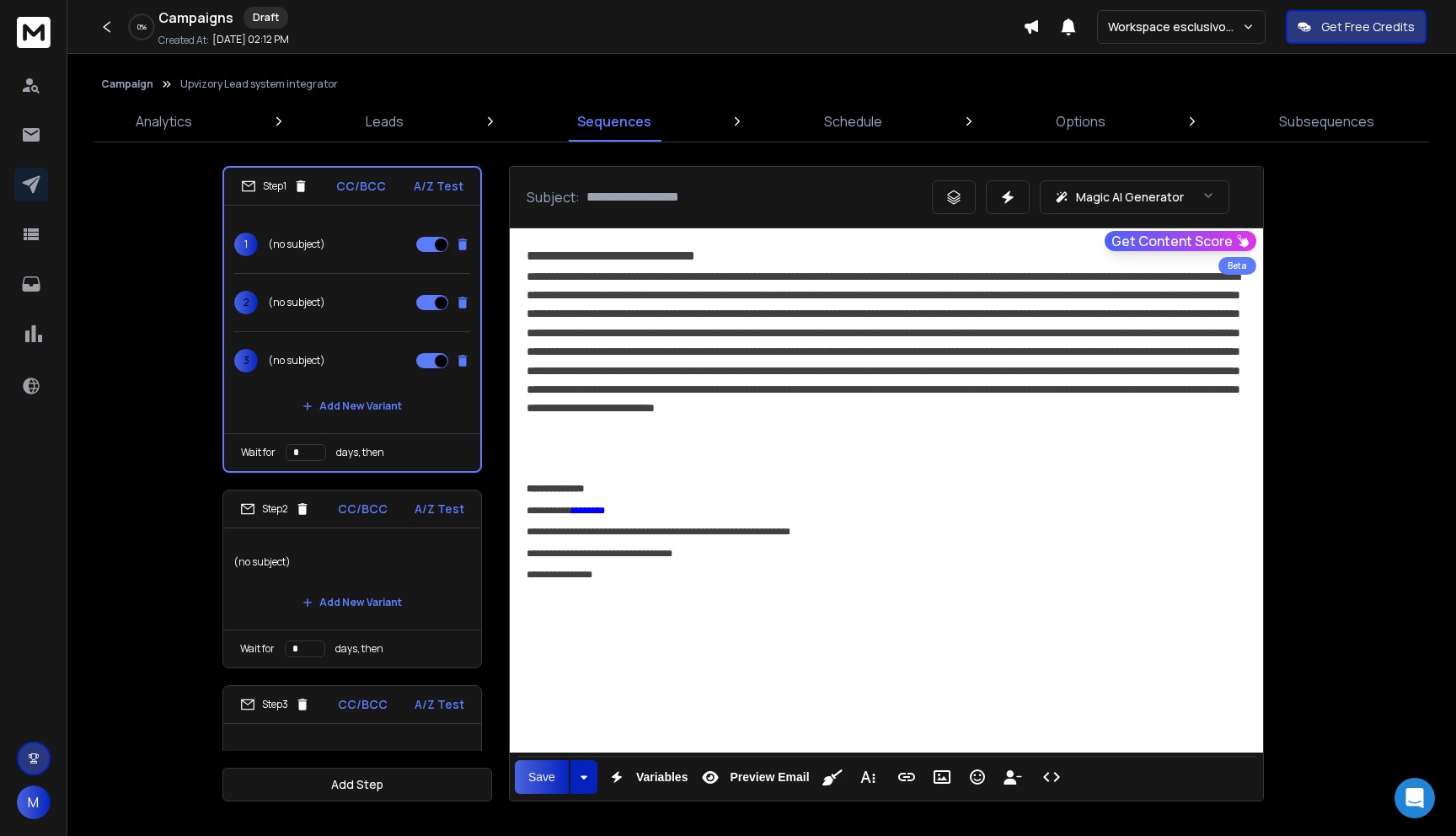
click at [732, 256] on div "**********" at bounding box center [886, 256] width 720 height 22
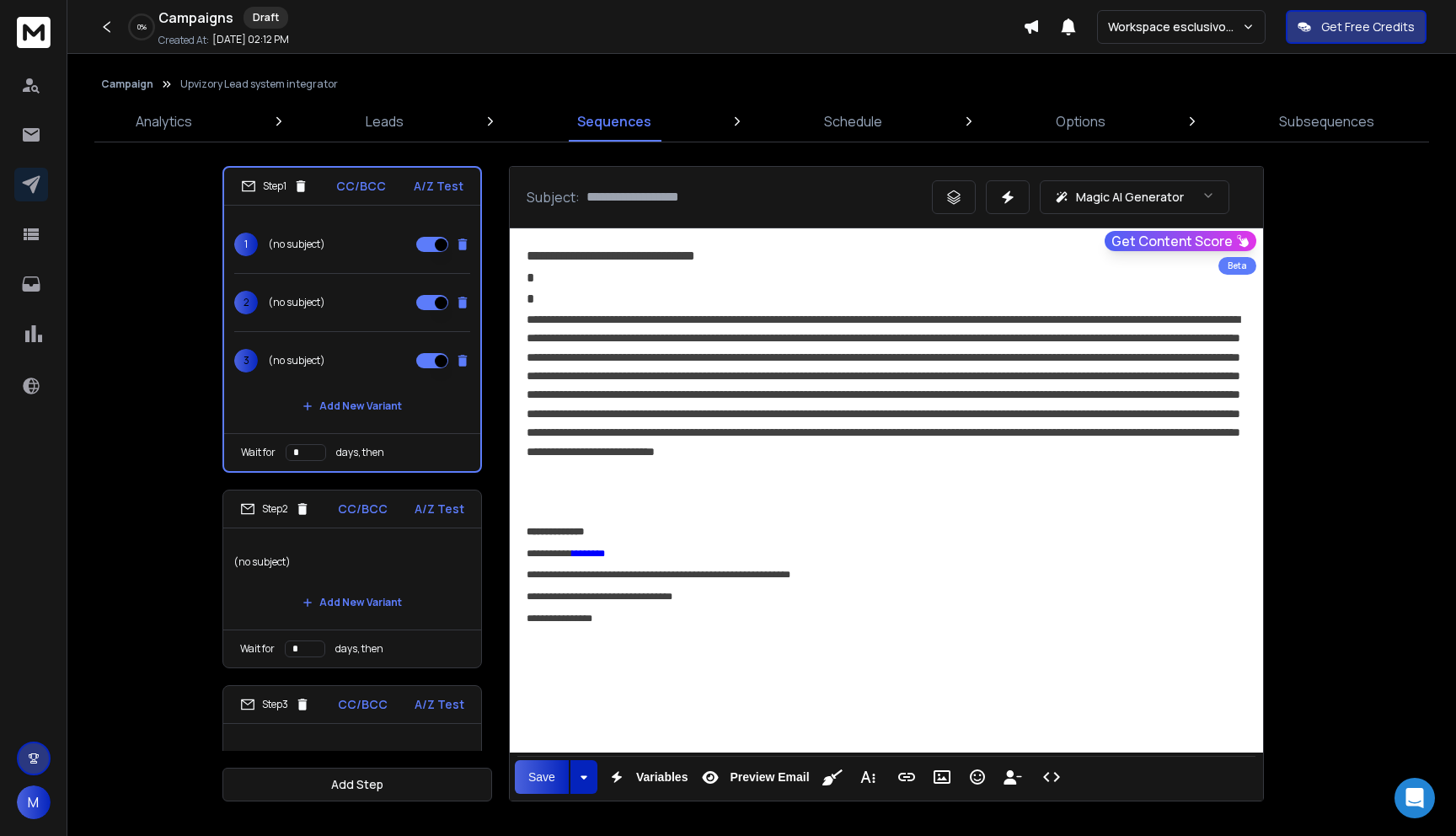
click at [572, 284] on div "*" at bounding box center [886, 278] width 720 height 22
click at [558, 292] on div "*" at bounding box center [886, 299] width 720 height 22
click at [553, 284] on div "*" at bounding box center [886, 278] width 720 height 22
click at [786, 787] on div "Preview Email" at bounding box center [752, 777] width 118 height 28
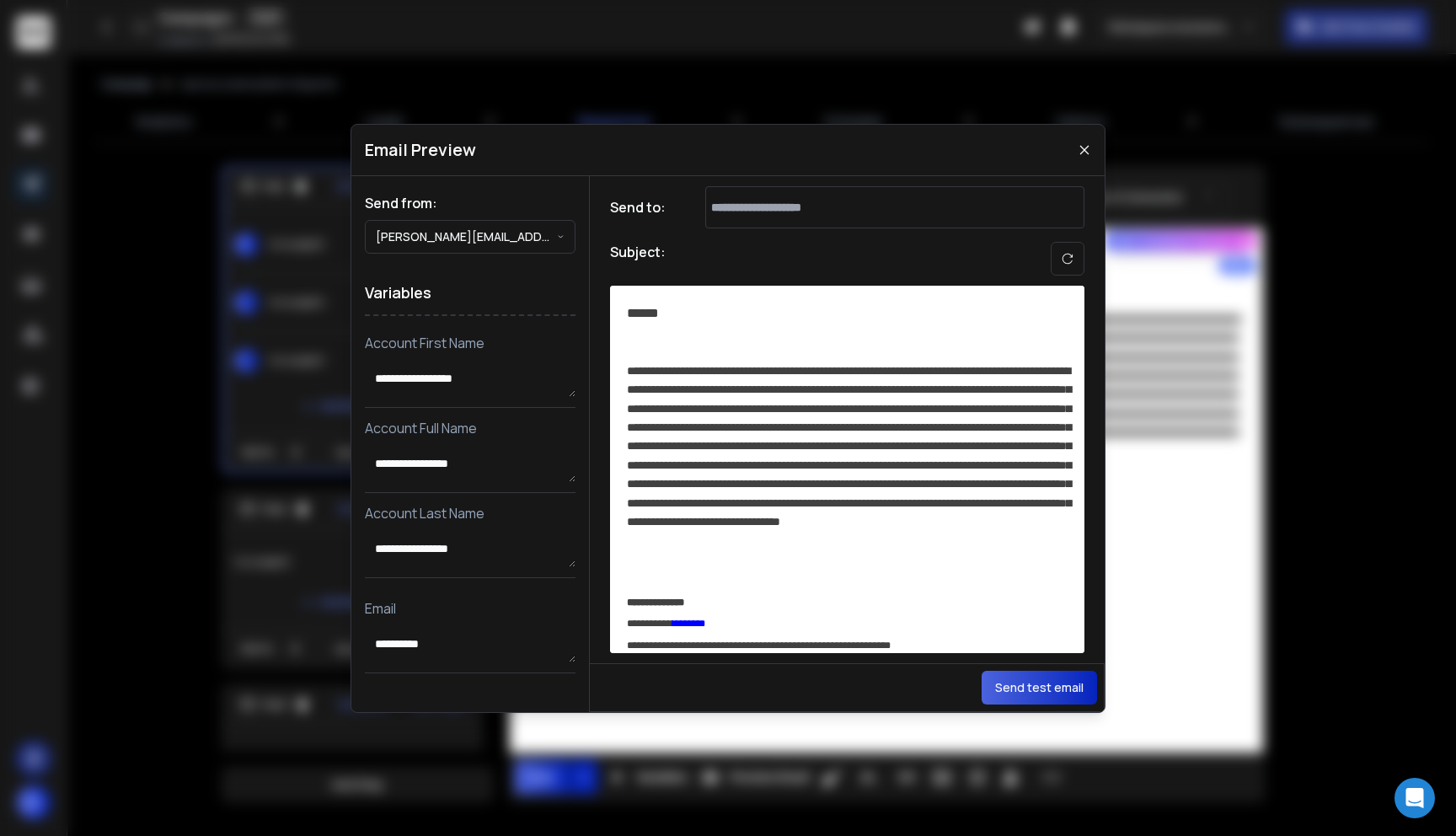
click at [1193, 347] on div "**********" at bounding box center [728, 418] width 1456 height 623
click at [1086, 150] on icon at bounding box center [1084, 150] width 14 height 14
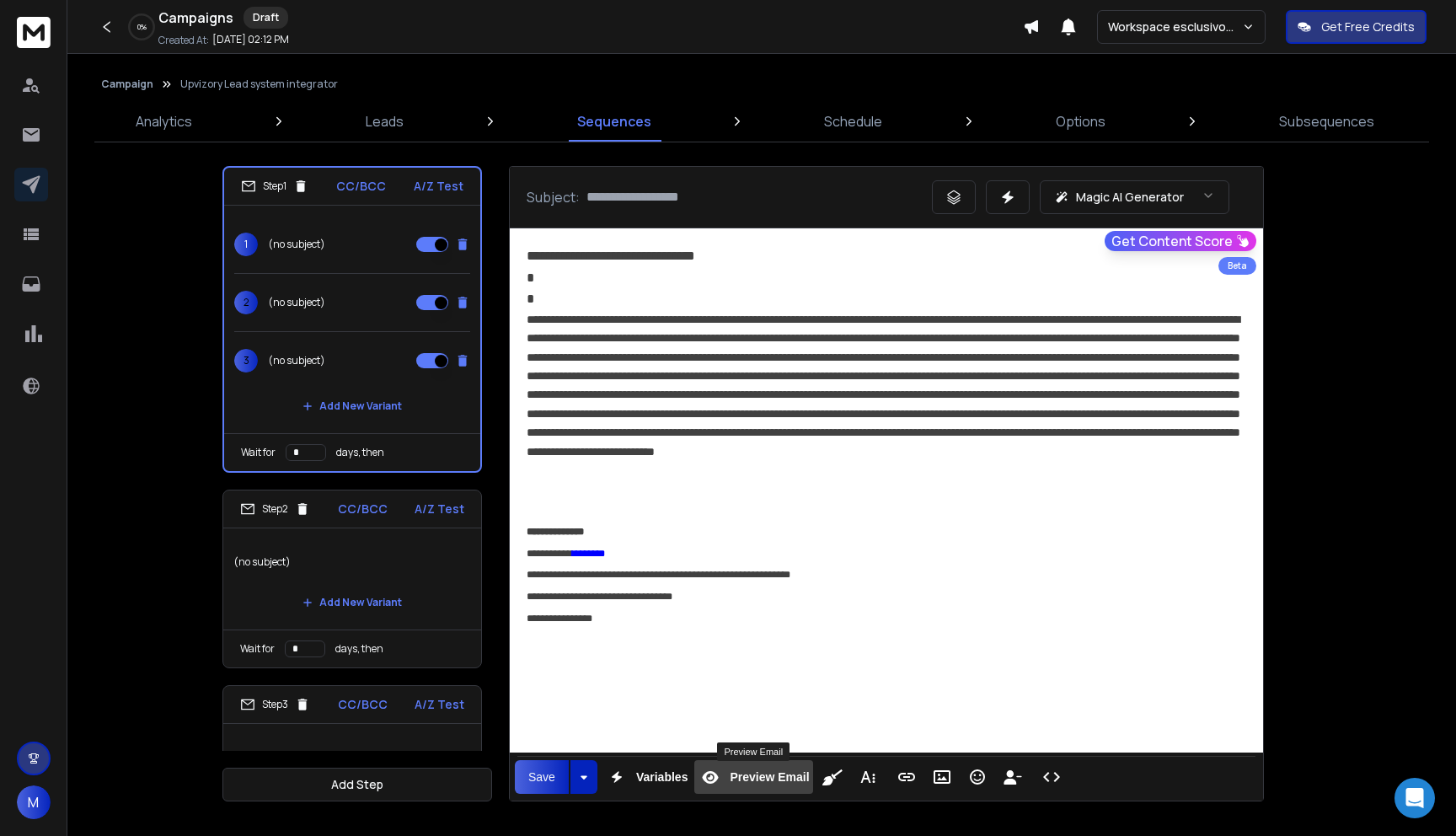
click at [761, 780] on span "Preview Email" at bounding box center [769, 777] width 86 height 14
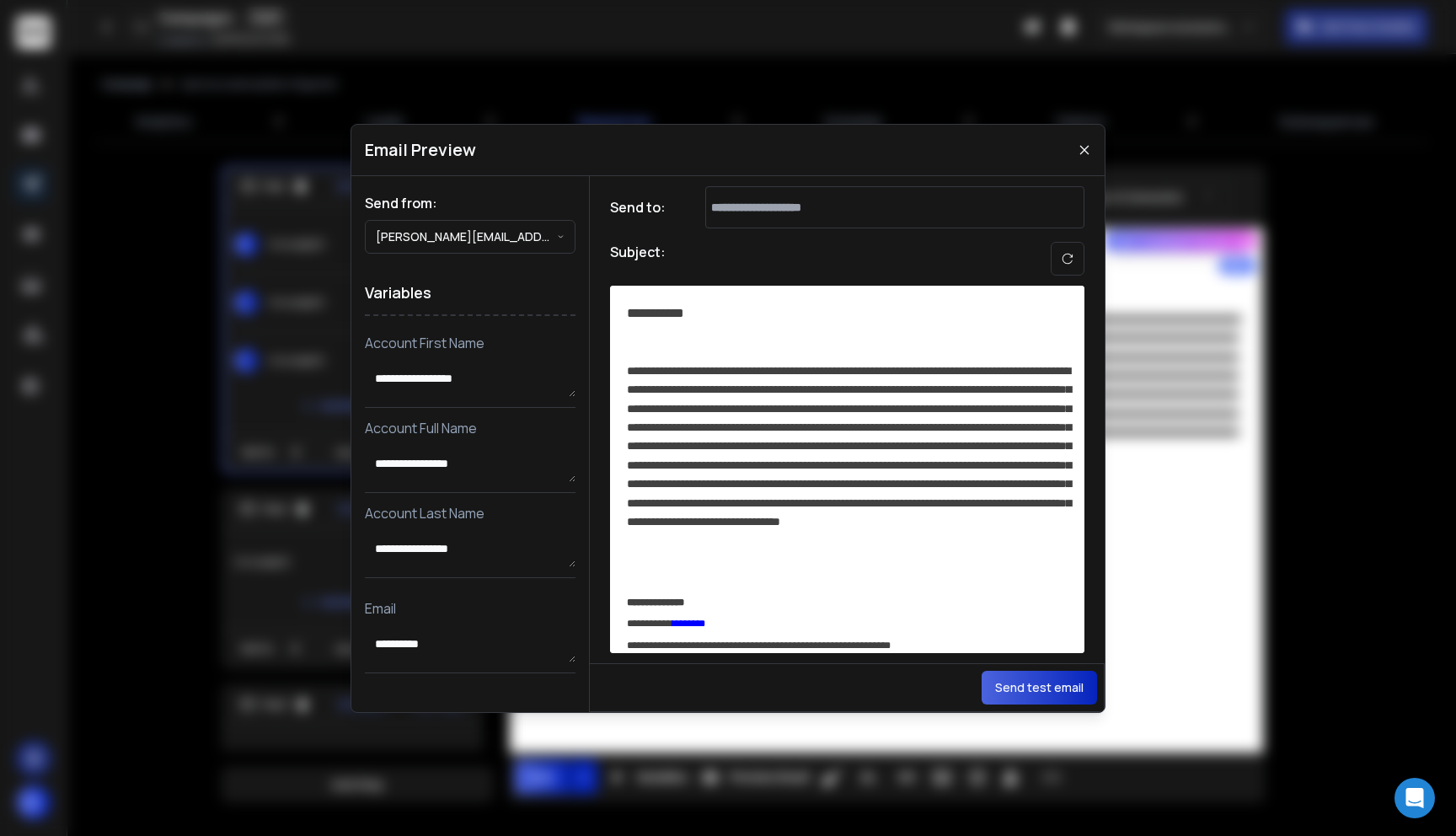
click at [1213, 345] on div "**********" at bounding box center [728, 418] width 1456 height 623
click at [1083, 143] on icon at bounding box center [1084, 150] width 14 height 14
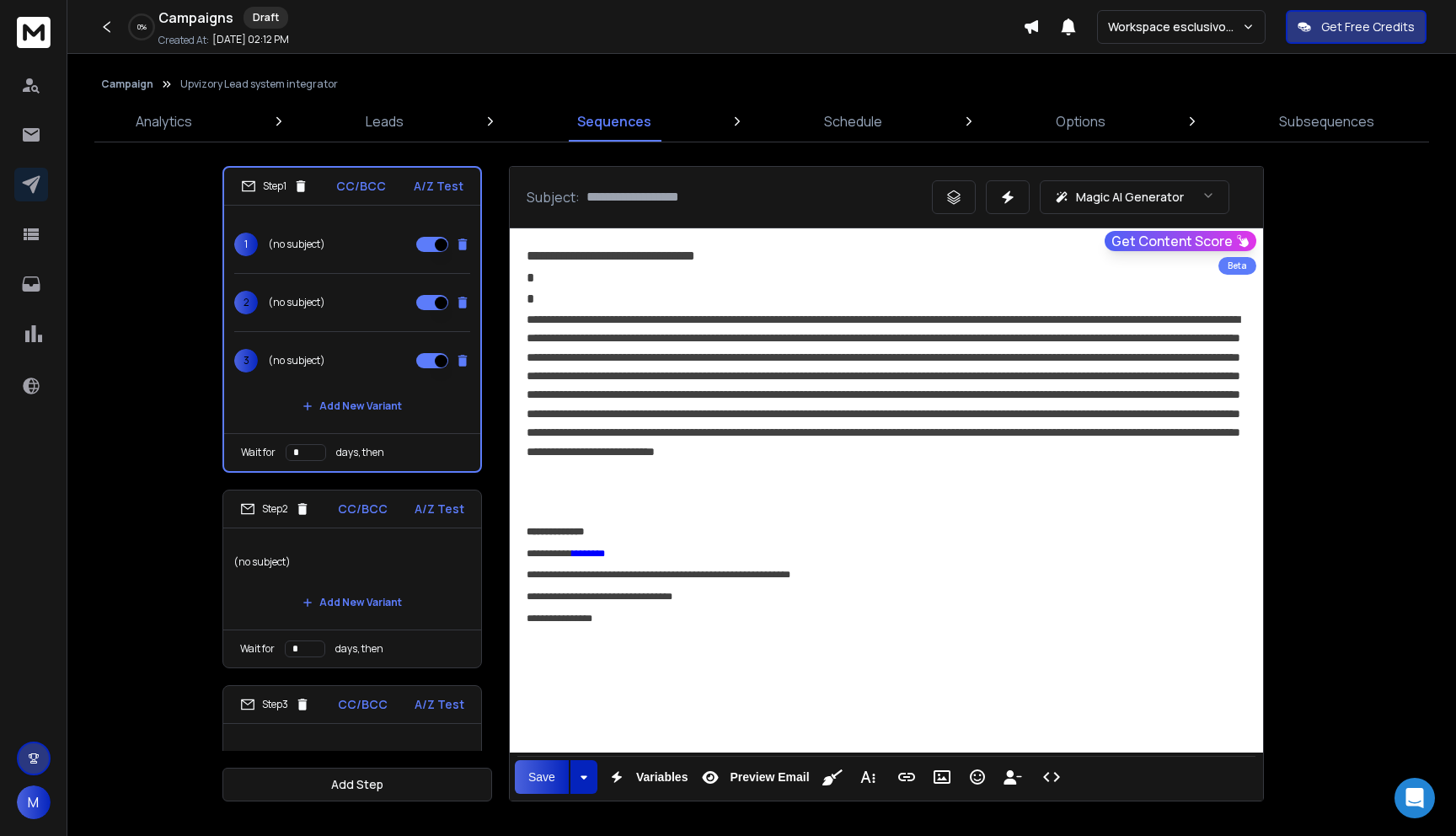
click at [573, 287] on div "*" at bounding box center [886, 278] width 720 height 22
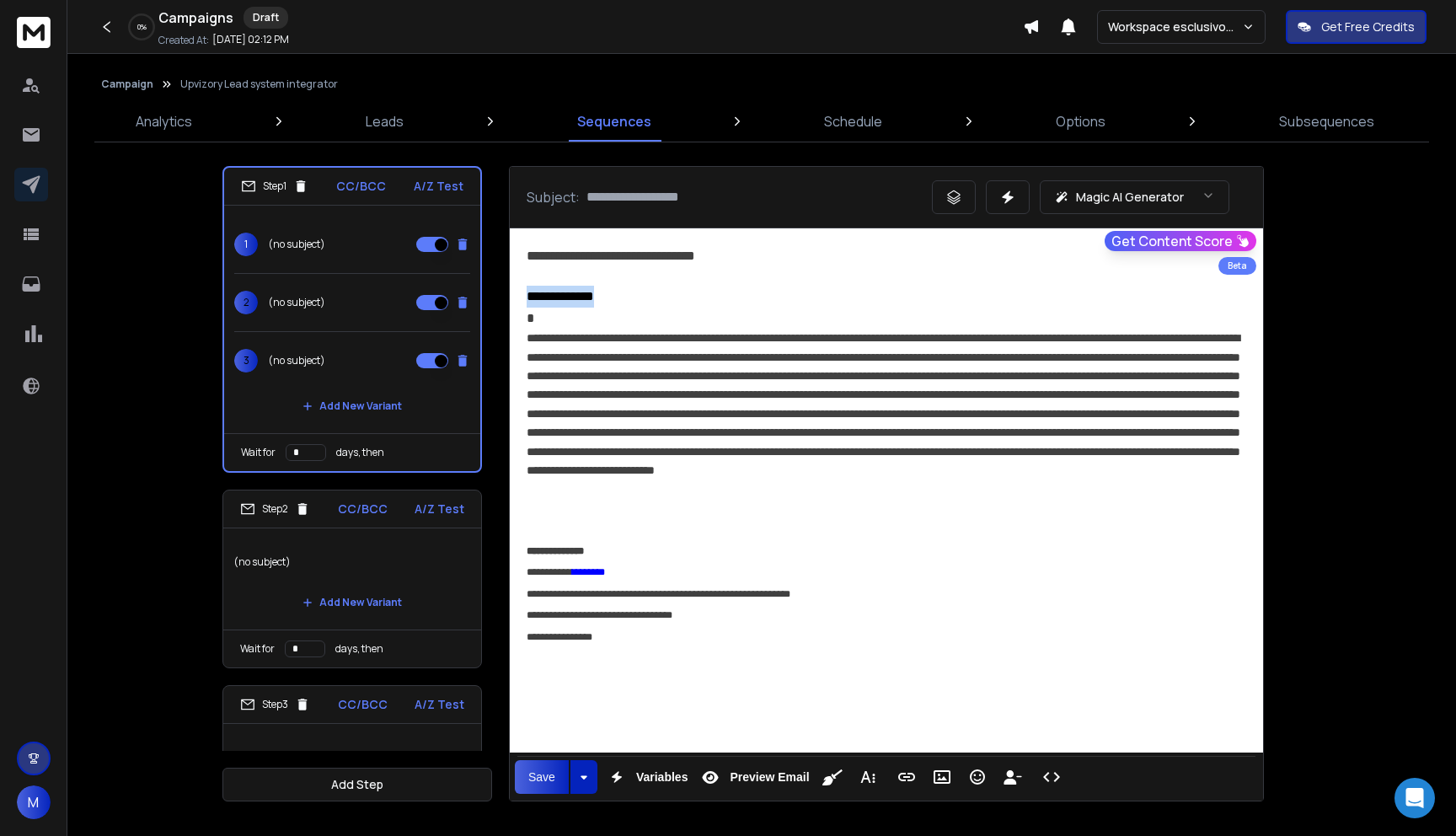
drag, startPoint x: 617, startPoint y: 295, endPoint x: 513, endPoint y: 295, distance: 104.0
click at [513, 295] on div "**********" at bounding box center [886, 479] width 753 height 502
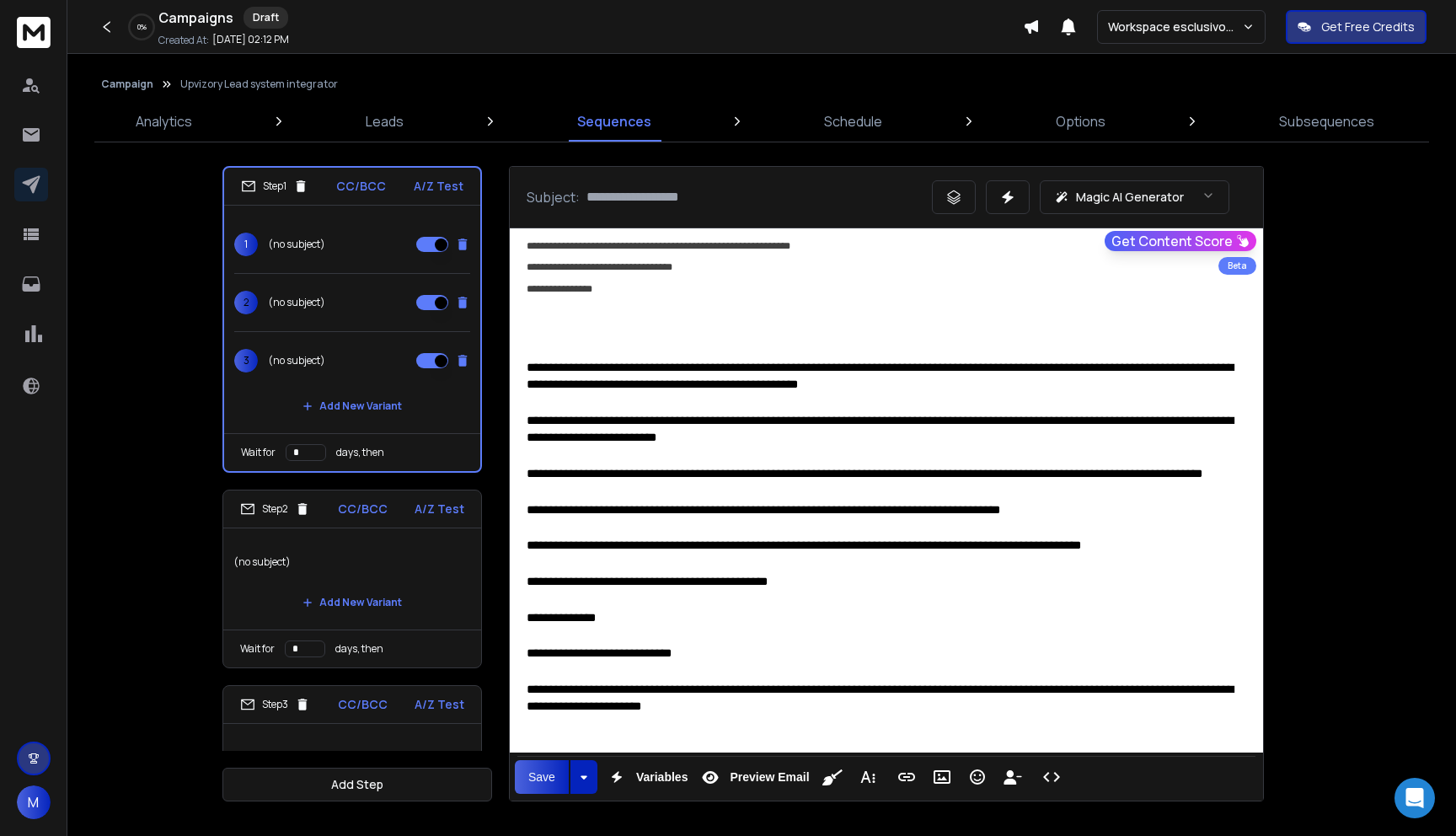
scroll to position [368, 0]
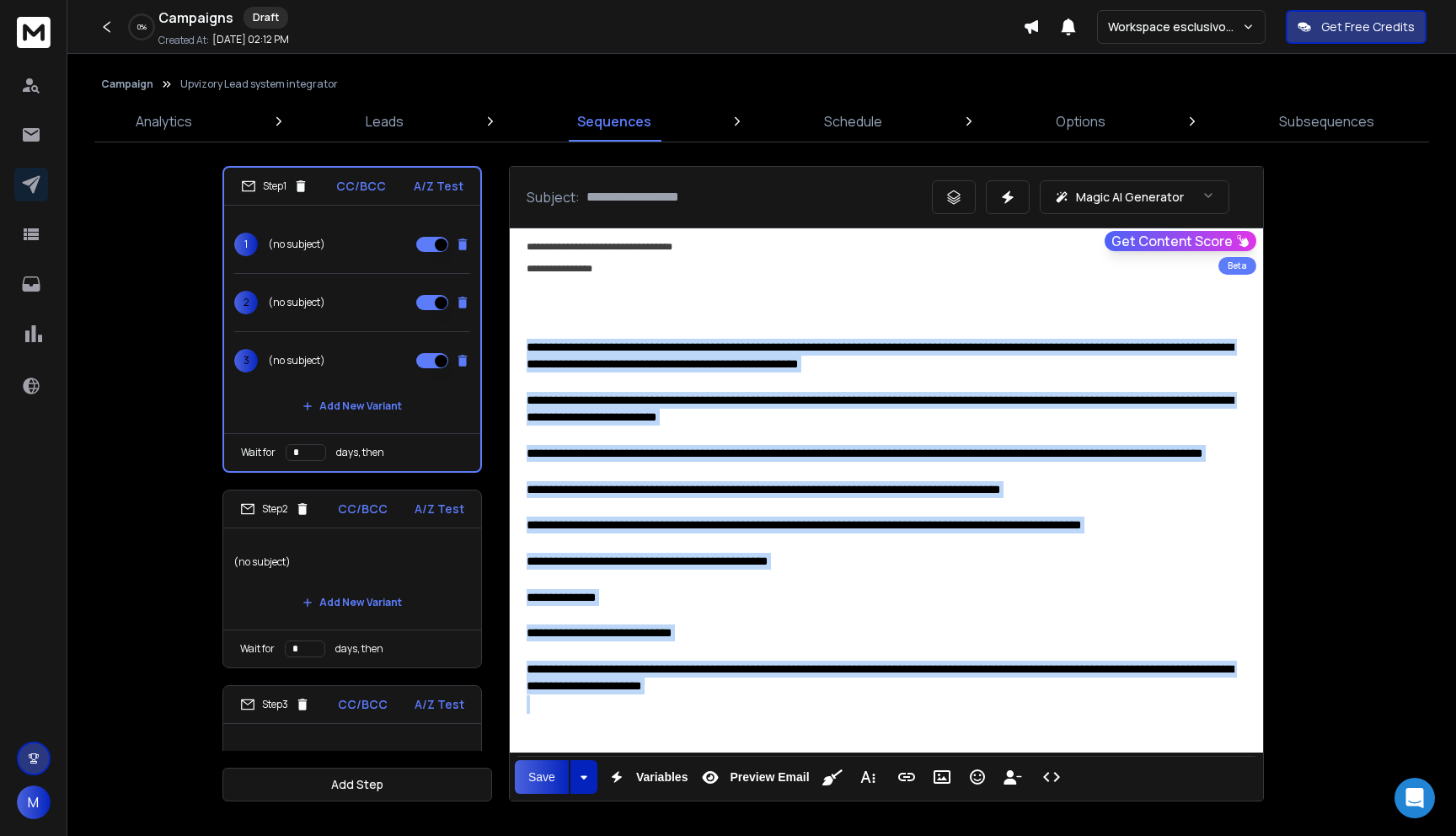
drag, startPoint x: 683, startPoint y: 694, endPoint x: 522, endPoint y: 344, distance: 385.3
click at [522, 344] on div "**********" at bounding box center [886, 479] width 753 height 502
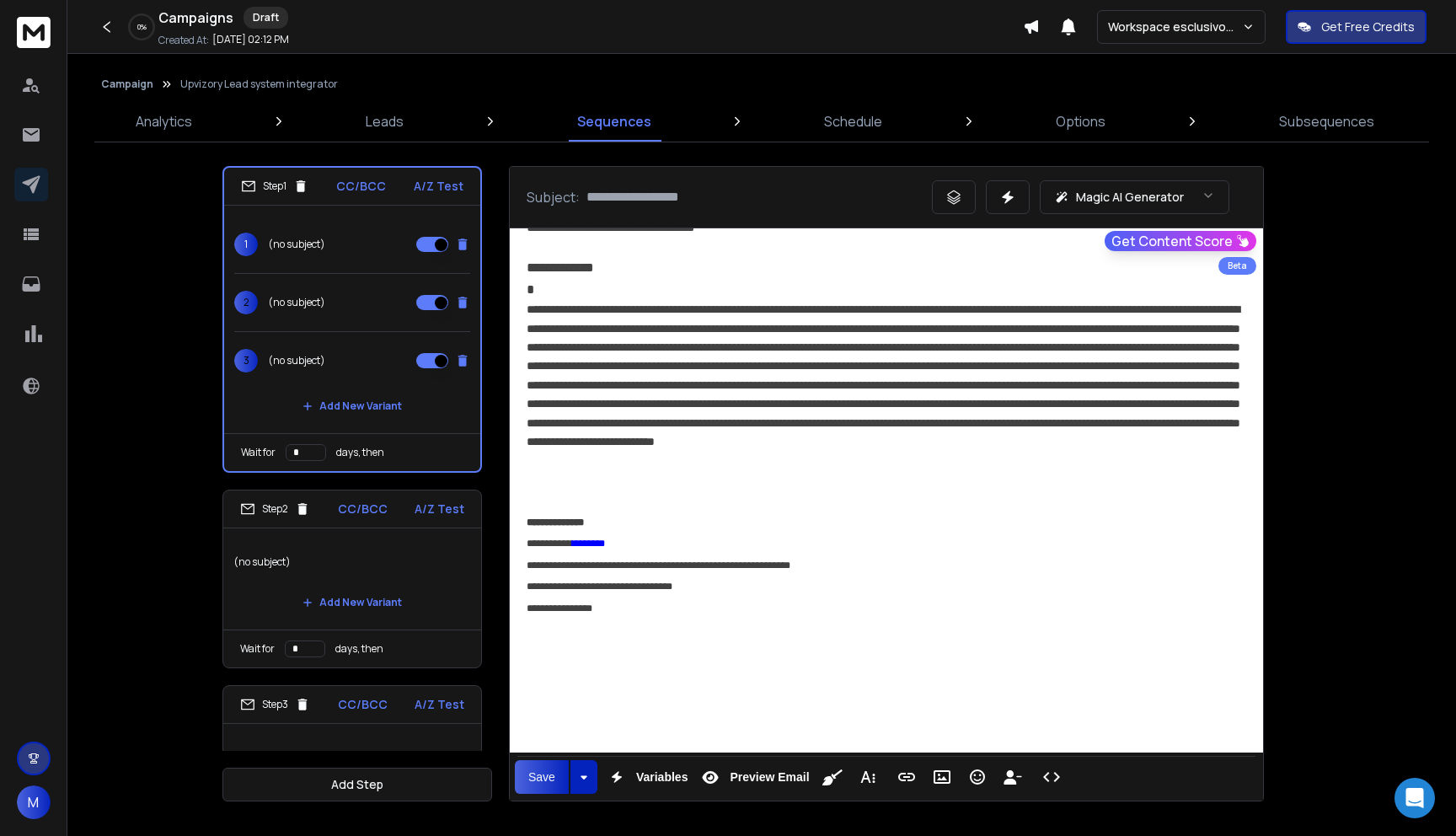
scroll to position [0, 0]
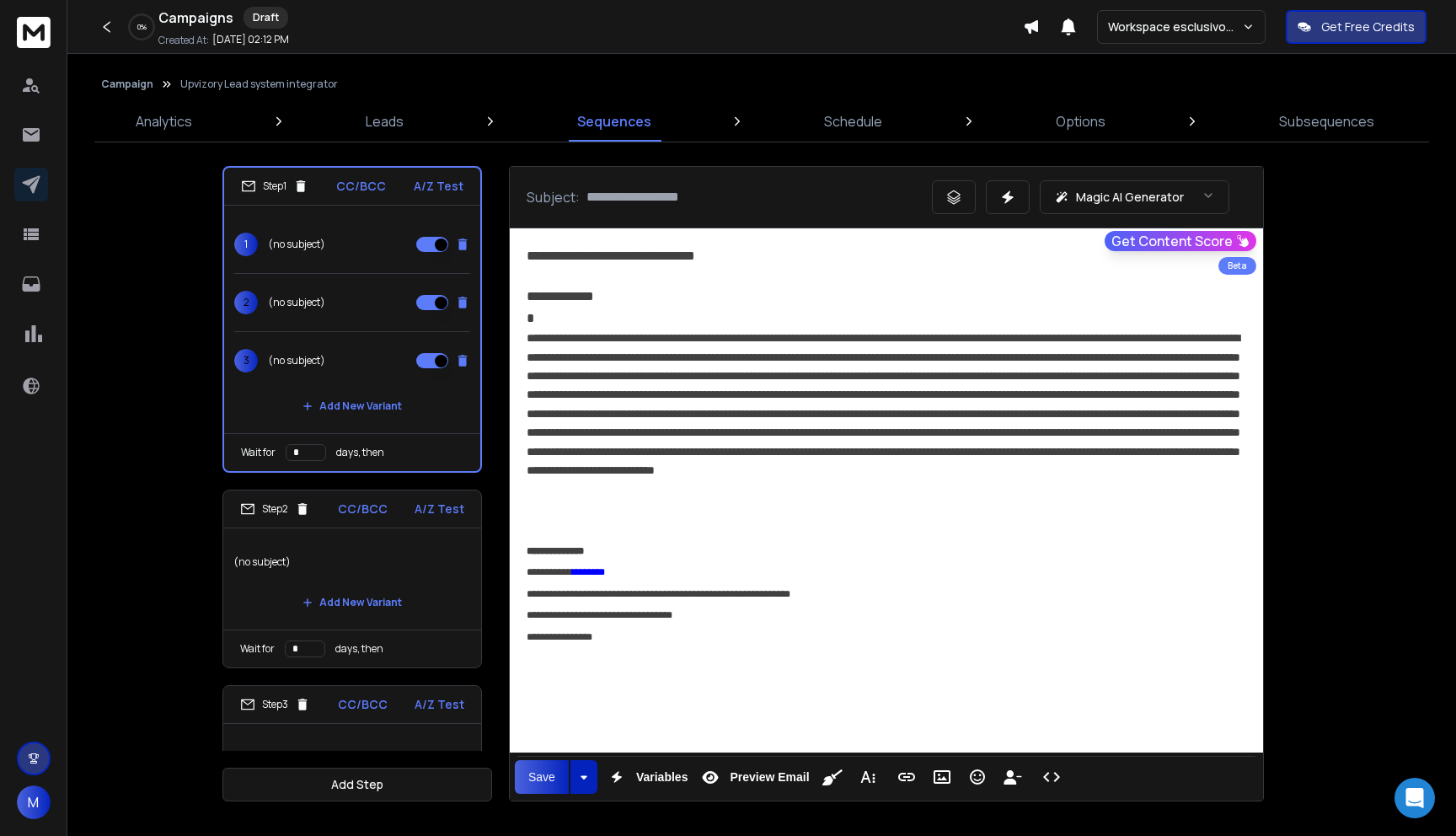
click at [620, 295] on div "**********" at bounding box center [886, 297] width 720 height 22
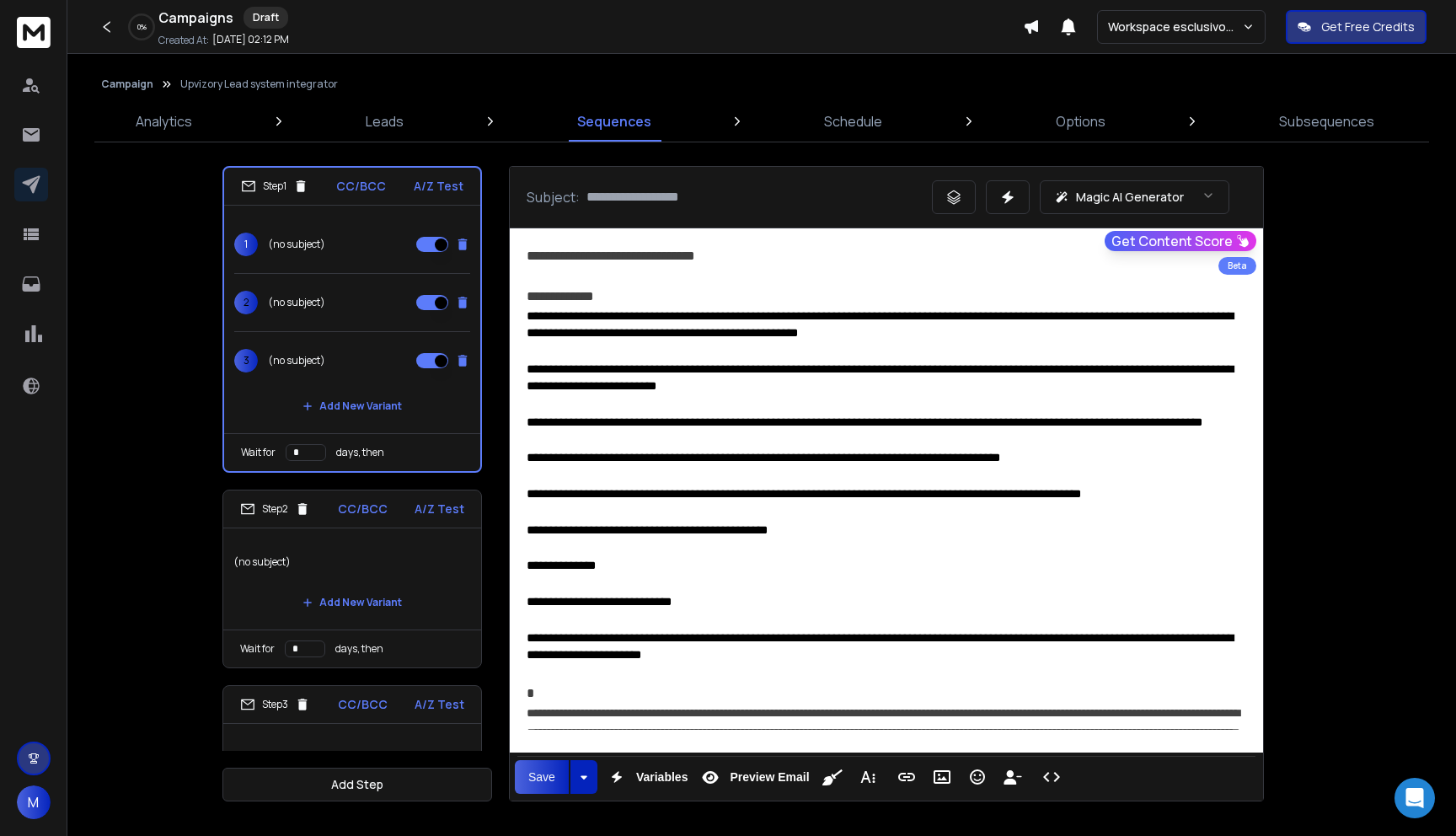
click at [526, 317] on span "**********" at bounding box center [879, 324] width 707 height 29
drag, startPoint x: 573, startPoint y: 311, endPoint x: 513, endPoint y: 316, distance: 60.2
click at [513, 316] on div "**********" at bounding box center [886, 479] width 753 height 502
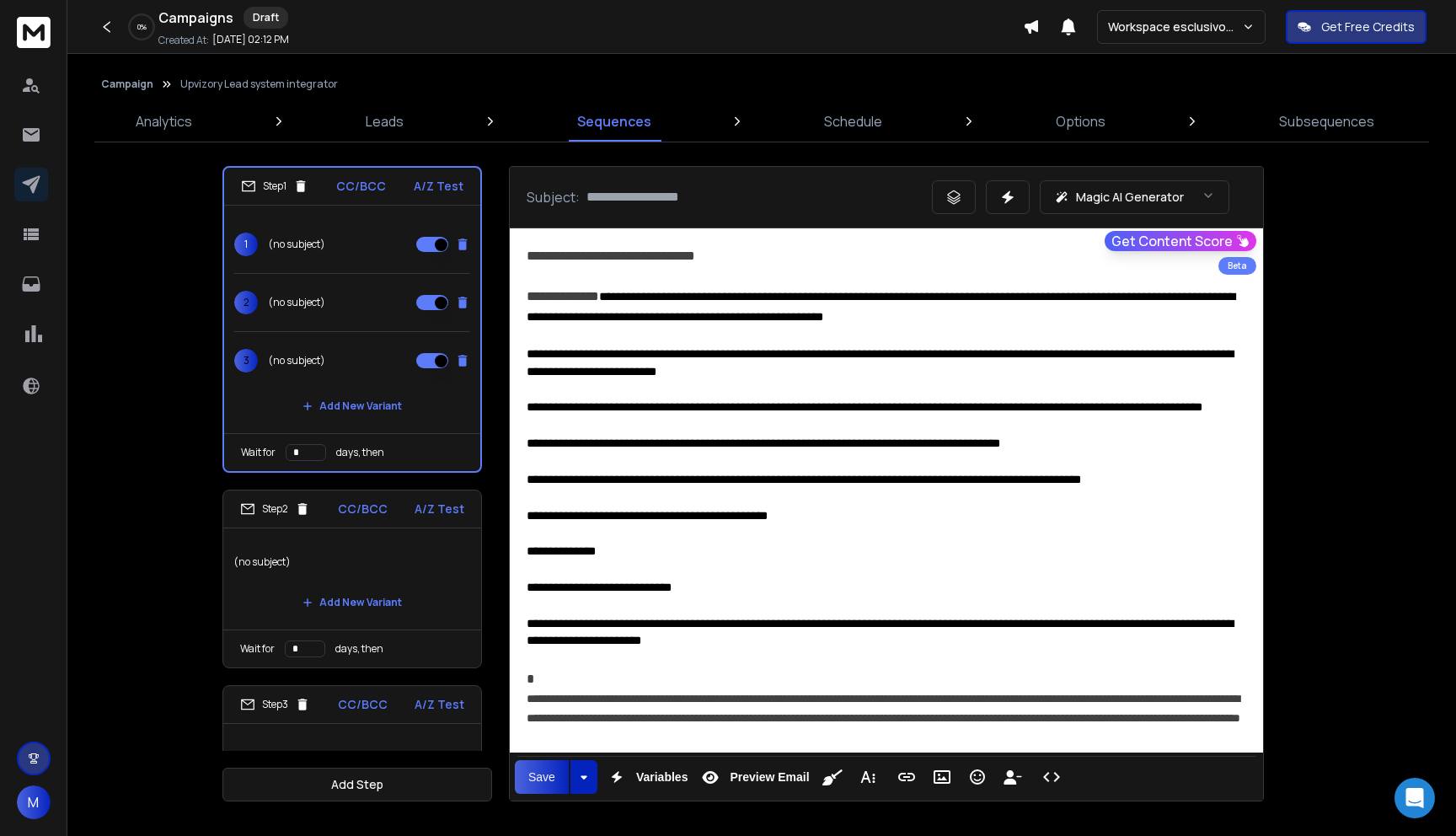
click at [608, 297] on span "**********" at bounding box center [880, 306] width 709 height 32
drag, startPoint x: 601, startPoint y: 296, endPoint x: 503, endPoint y: 296, distance: 98.0
click at [503, 296] on div "**********" at bounding box center [761, 483] width 1078 height 636
drag, startPoint x: 603, startPoint y: 299, endPoint x: 492, endPoint y: 300, distance: 111.0
click at [492, 299] on div "**********" at bounding box center [761, 483] width 1078 height 636
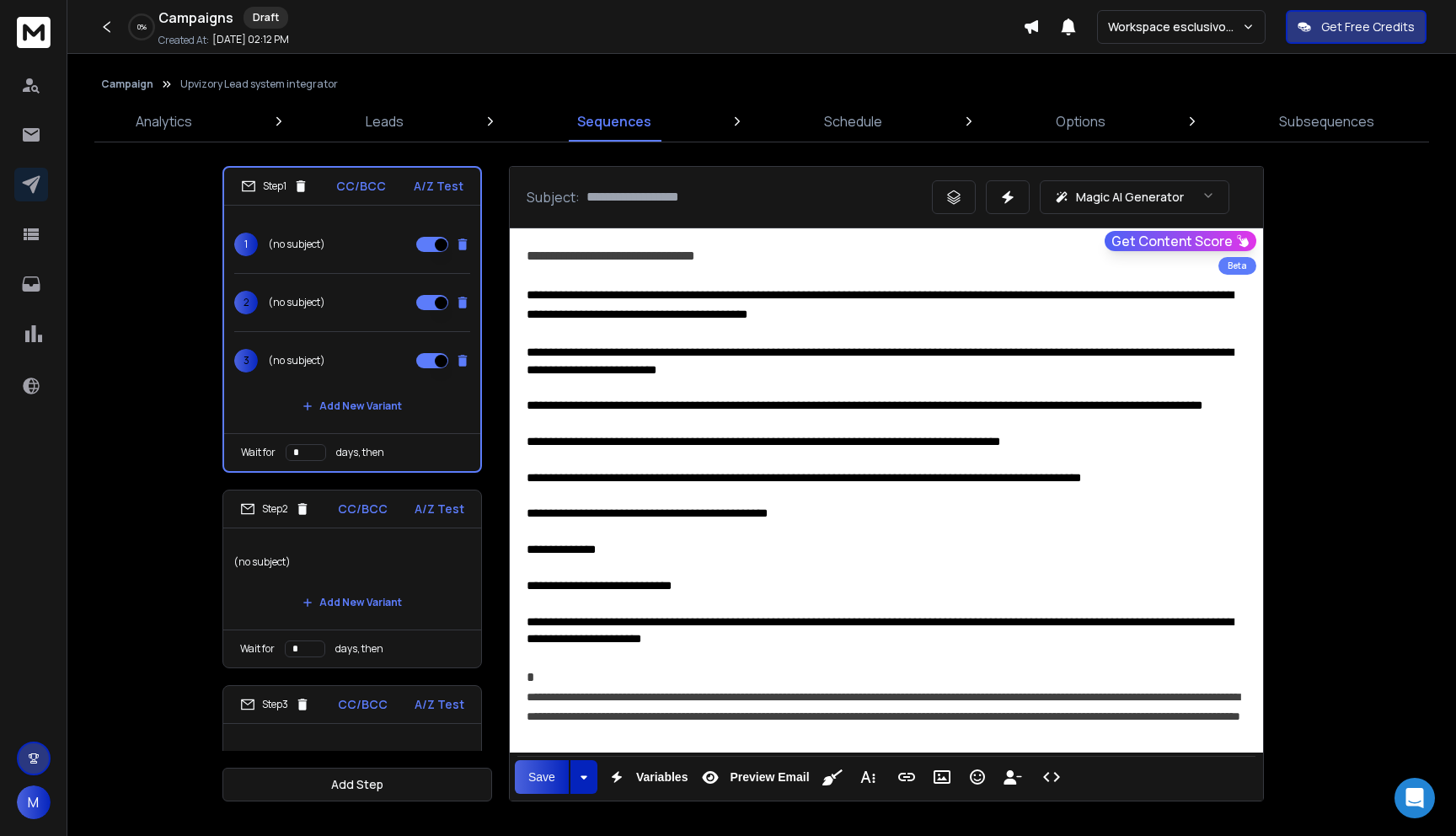
click at [569, 295] on span "**********" at bounding box center [879, 304] width 707 height 31
drag, startPoint x: 636, startPoint y: 299, endPoint x: 567, endPoint y: 299, distance: 69.0
click at [567, 299] on span "**********" at bounding box center [882, 304] width 712 height 31
click at [524, 300] on div "**********" at bounding box center [886, 479] width 753 height 502
drag, startPoint x: 637, startPoint y: 694, endPoint x: 527, endPoint y: 696, distance: 110.0
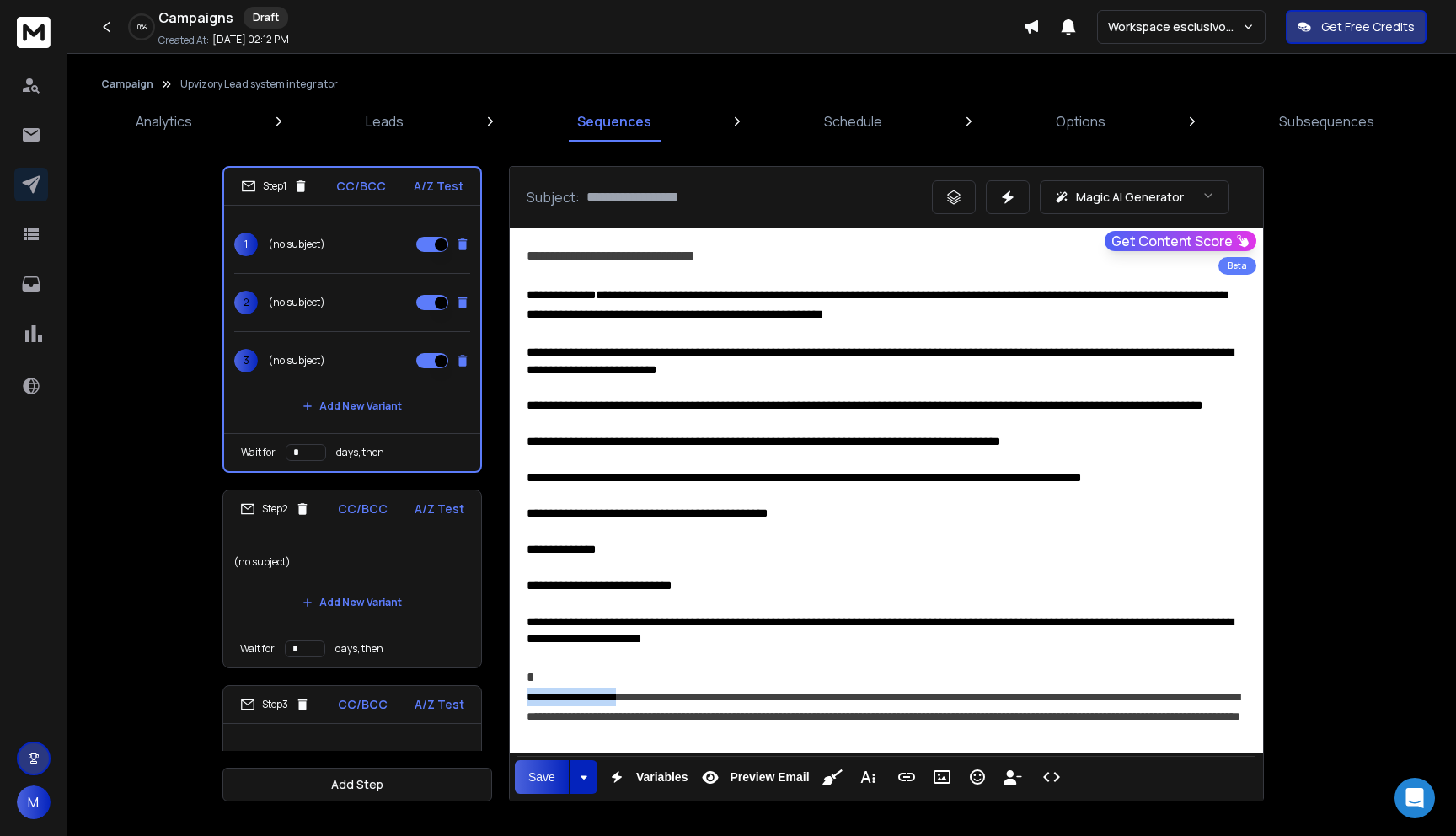
click at [527, 696] on div at bounding box center [886, 782] width 720 height 188
drag, startPoint x: 705, startPoint y: 693, endPoint x: 599, endPoint y: 698, distance: 106.1
click at [598, 698] on div at bounding box center [886, 782] width 720 height 188
drag, startPoint x: 708, startPoint y: 697, endPoint x: 519, endPoint y: 694, distance: 189.0
click at [519, 694] on div "**********" at bounding box center [886, 479] width 753 height 502
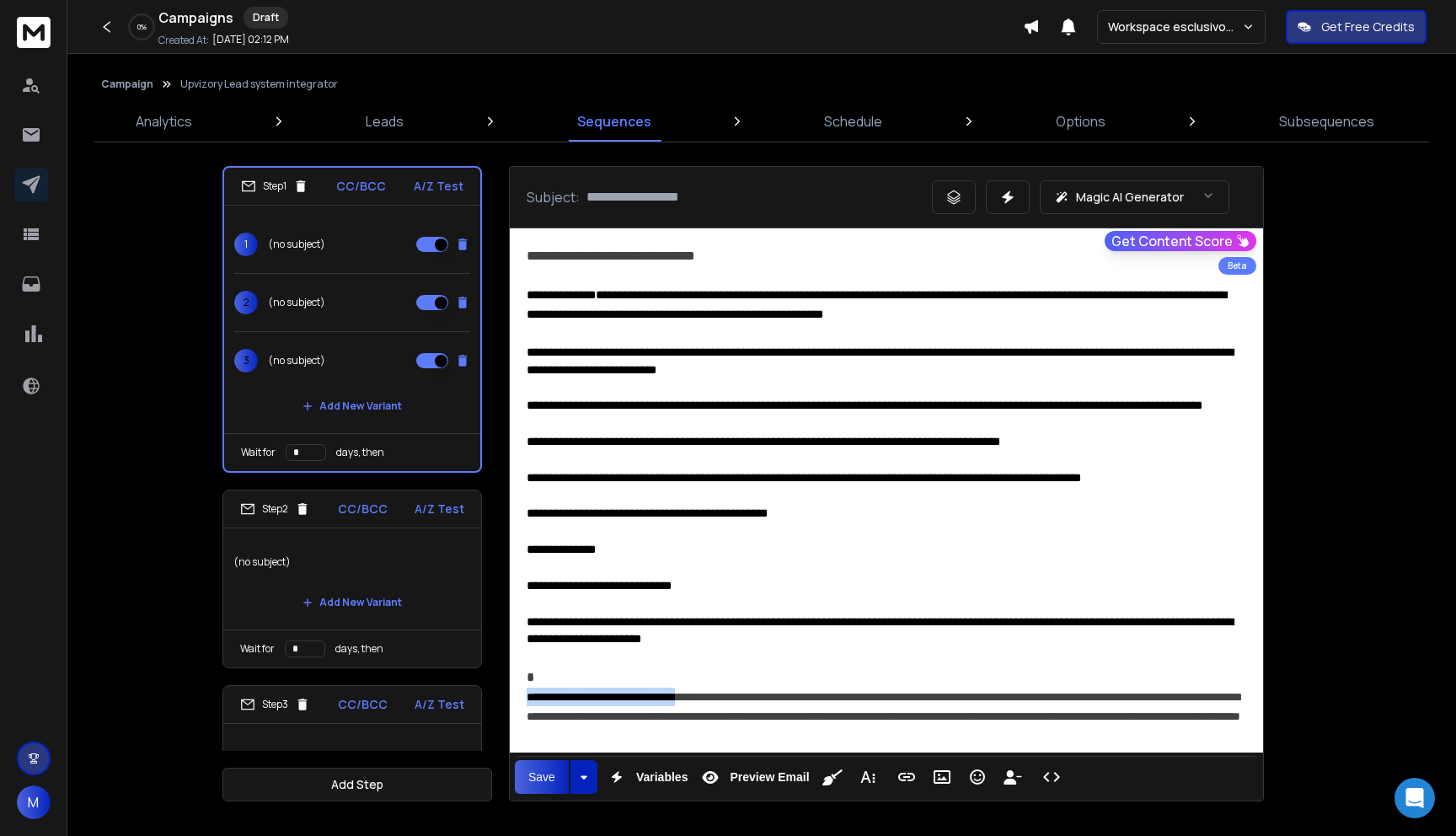
copy div "**********"
click at [655, 270] on div at bounding box center [886, 276] width 720 height 19
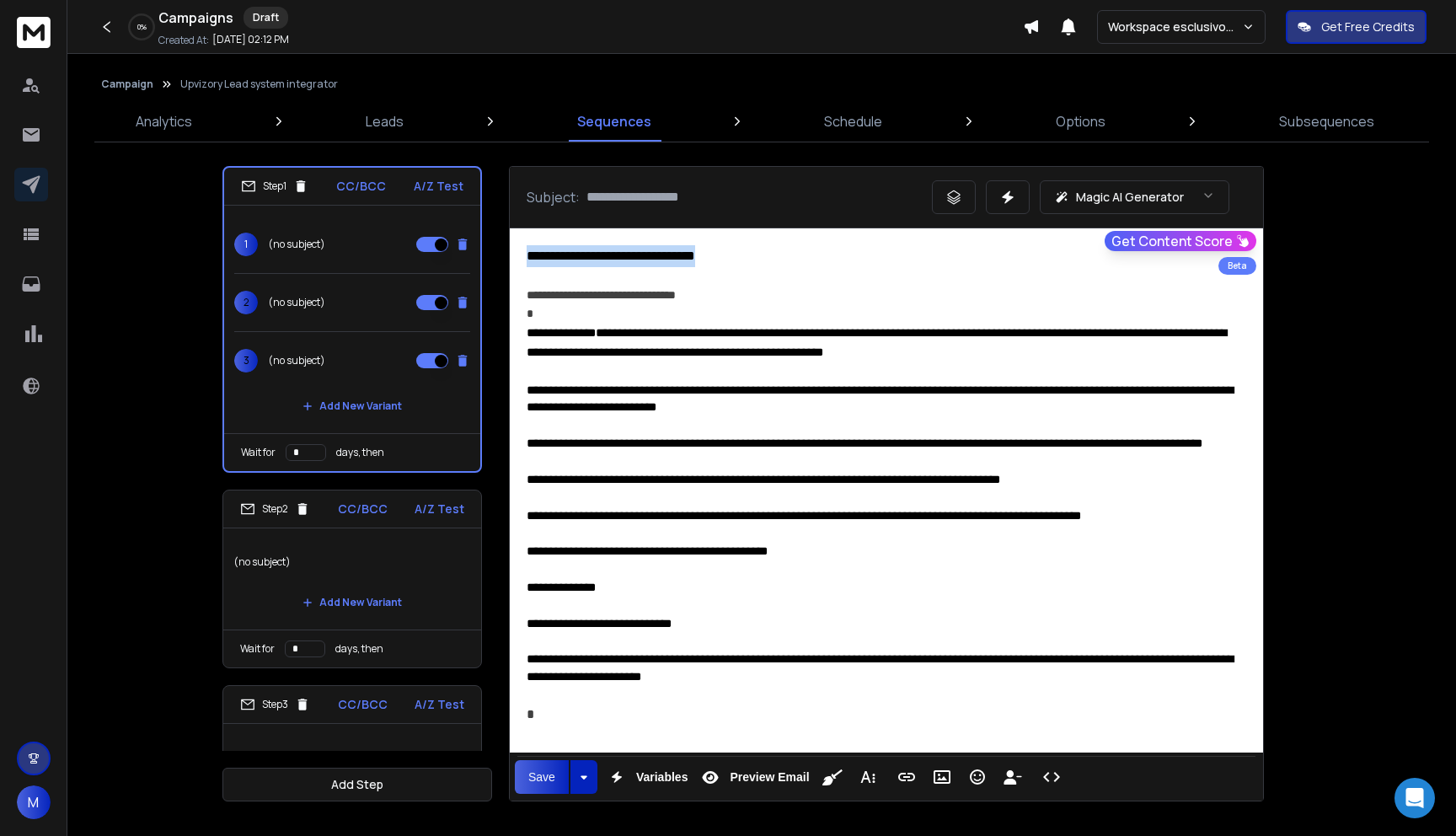
drag, startPoint x: 733, startPoint y: 256, endPoint x: 511, endPoint y: 257, distance: 222.0
click at [511, 257] on div "**********" at bounding box center [886, 479] width 753 height 502
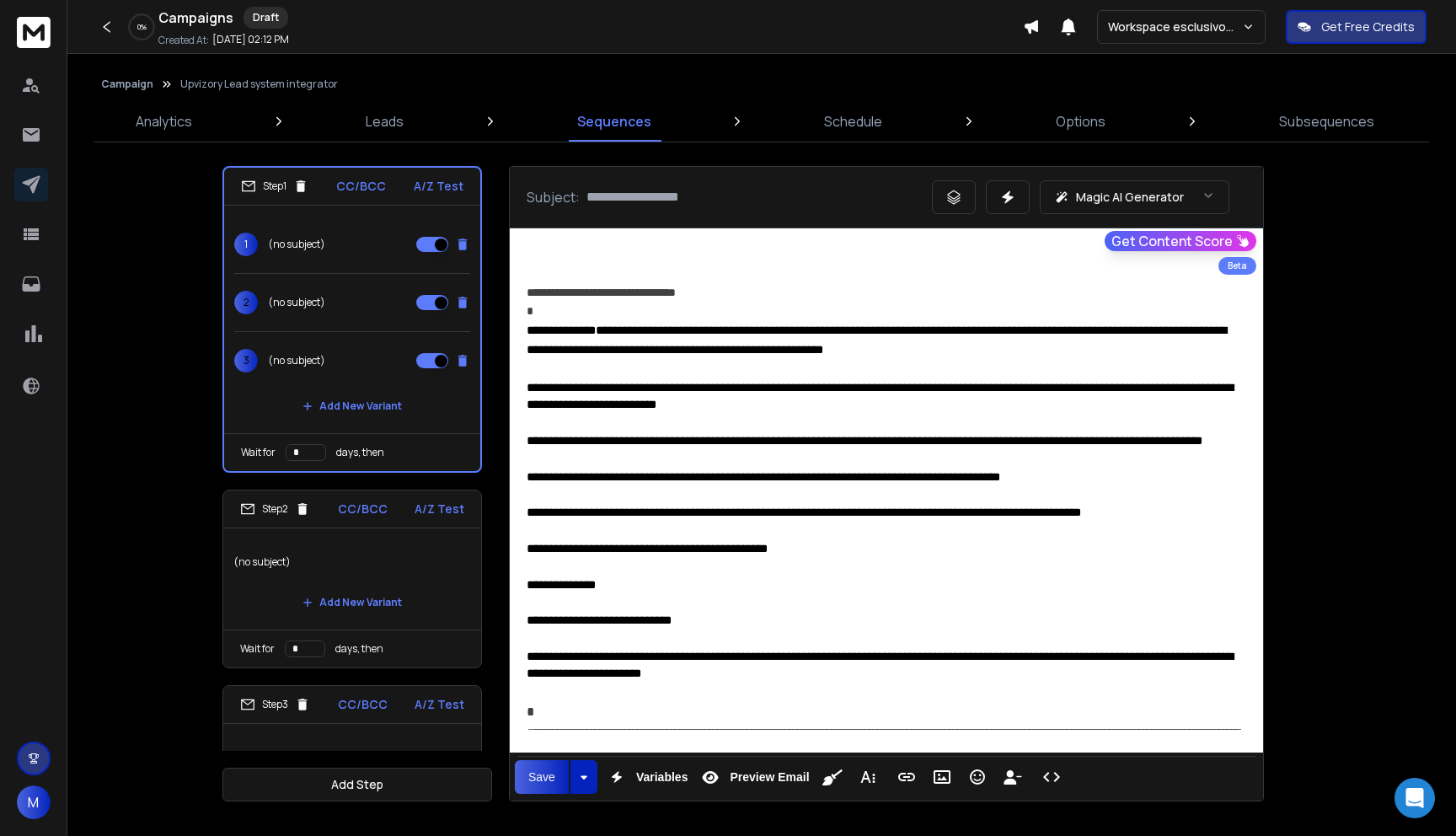
click at [527, 293] on span "**********" at bounding box center [601, 293] width 149 height 12
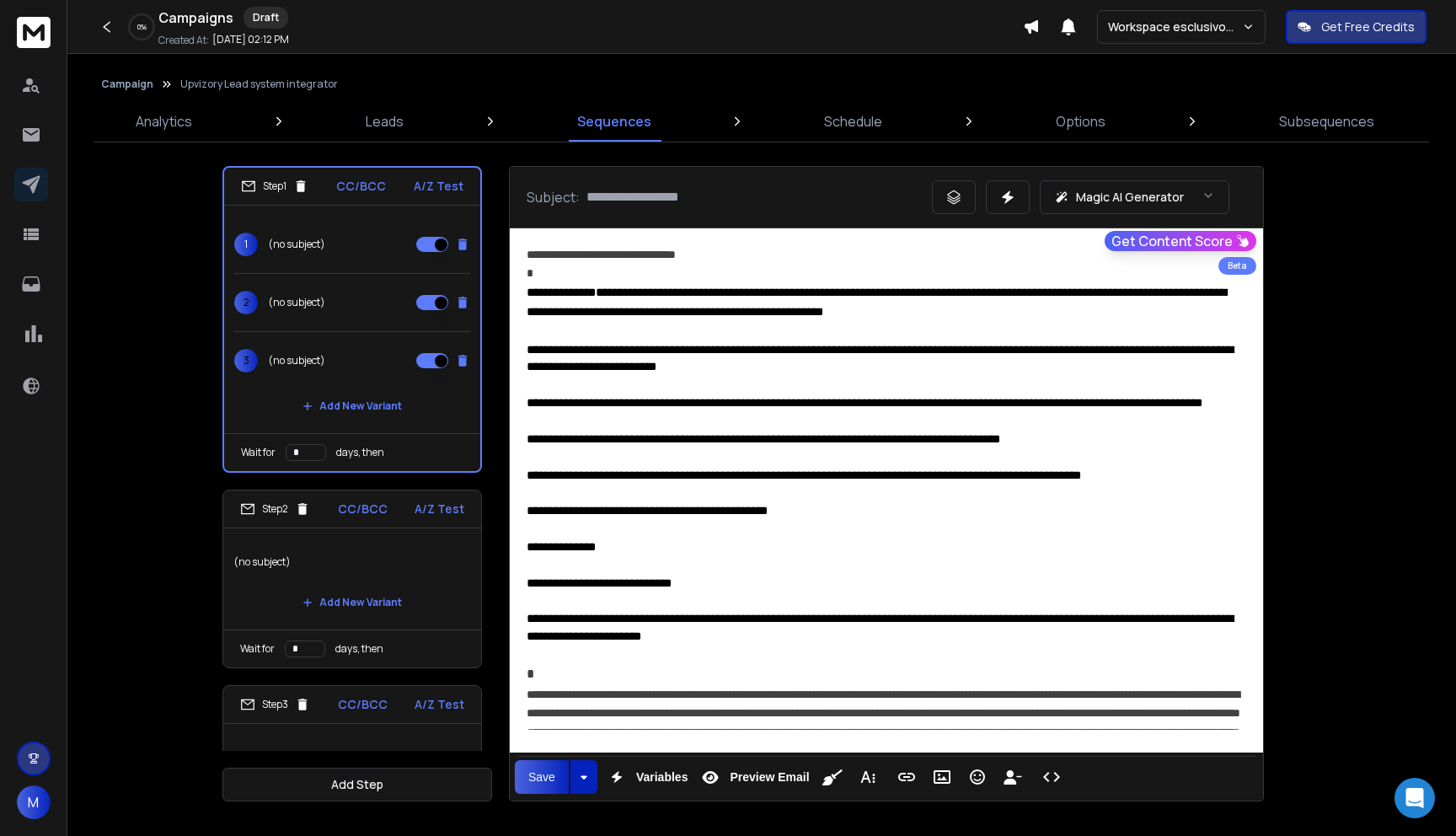
click at [677, 309] on span "**********" at bounding box center [876, 301] width 700 height 31
drag, startPoint x: 636, startPoint y: 252, endPoint x: 522, endPoint y: 253, distance: 114.0
click at [522, 253] on div "**********" at bounding box center [886, 479] width 753 height 502
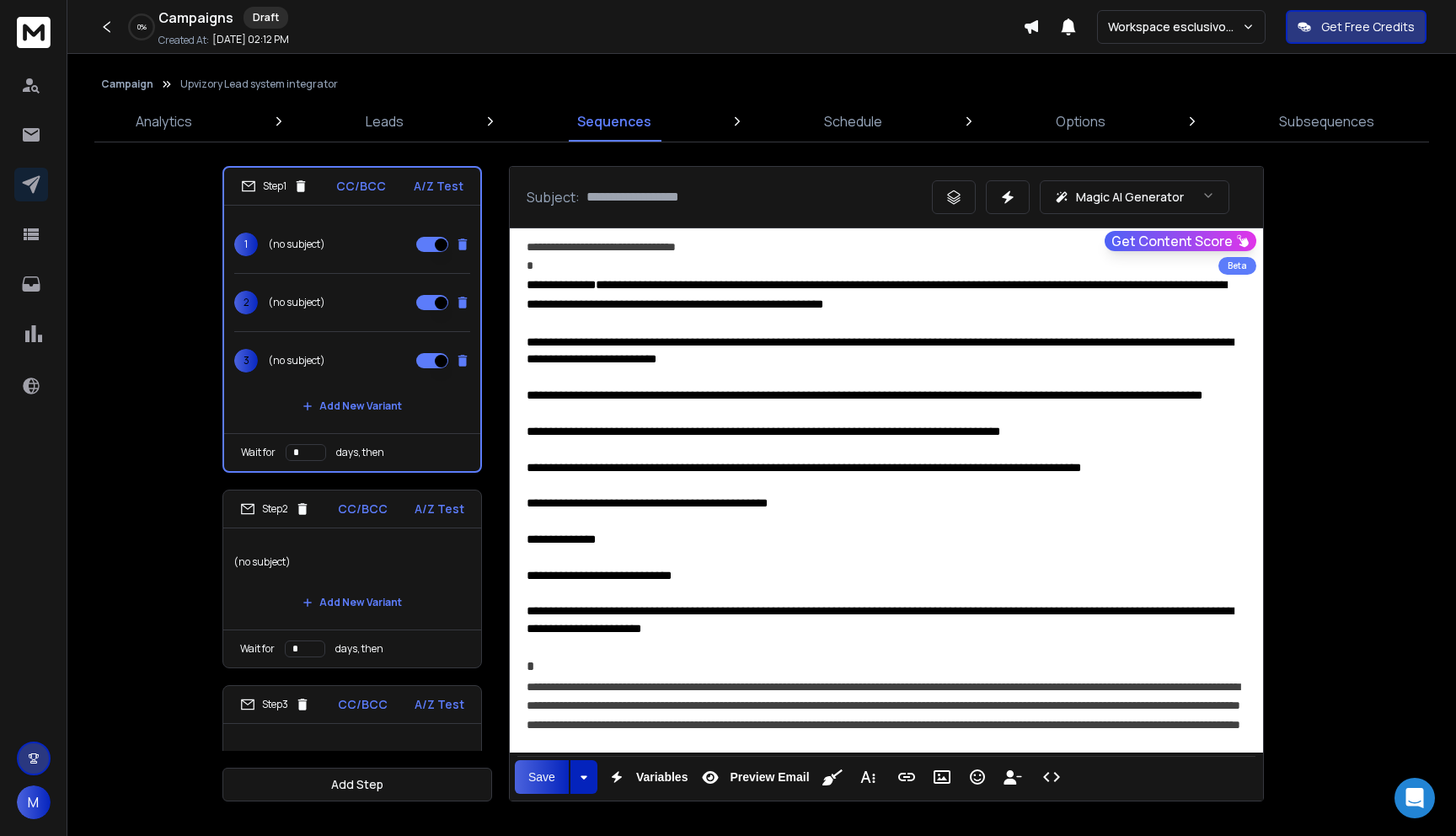
scroll to position [4, 0]
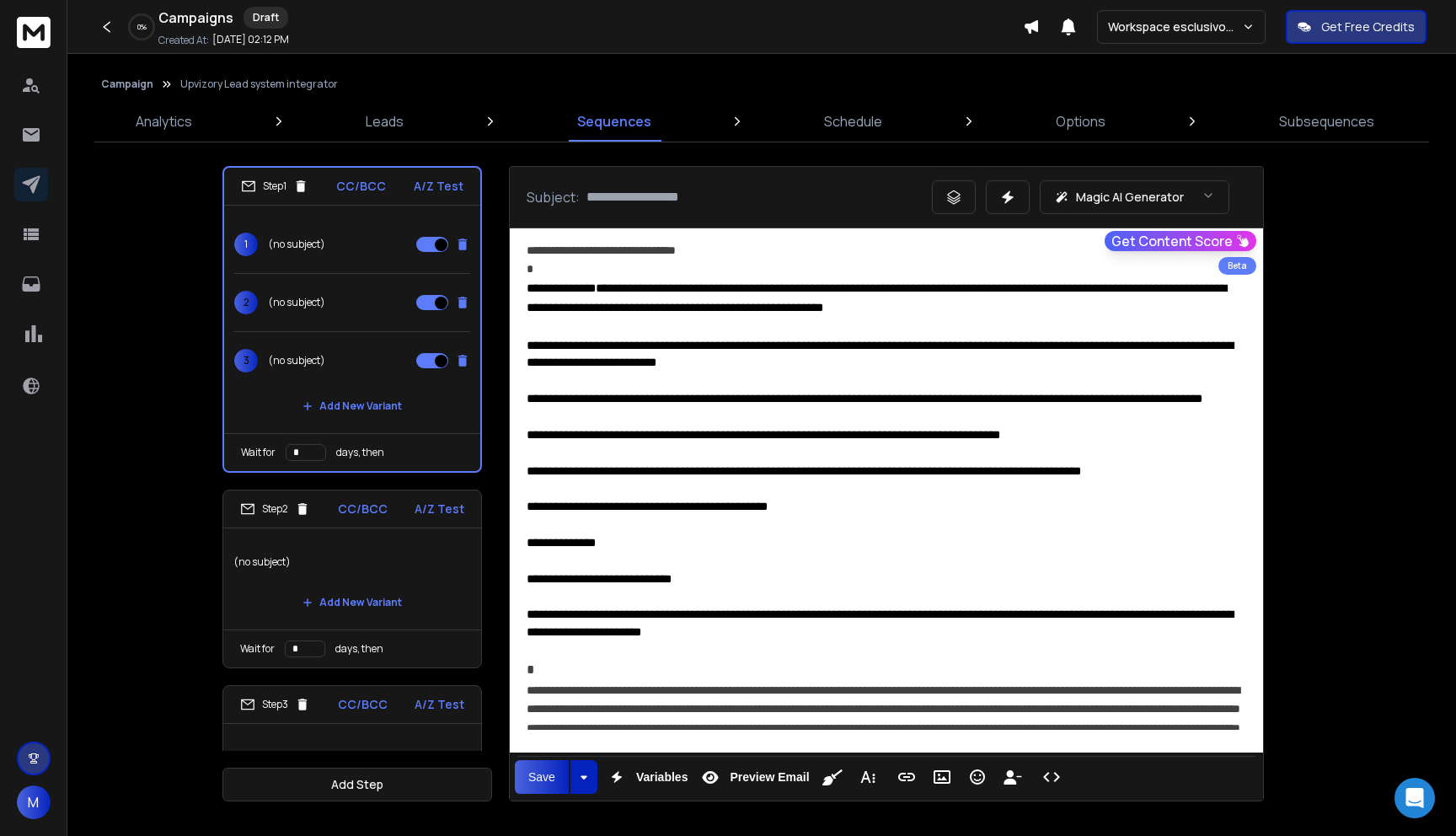
click at [1162, 287] on span "**********" at bounding box center [876, 298] width 700 height 31
drag, startPoint x: 706, startPoint y: 310, endPoint x: 639, endPoint y: 310, distance: 67.0
click at [639, 310] on span "**********" at bounding box center [874, 298] width 697 height 31
drag, startPoint x: 672, startPoint y: 308, endPoint x: 635, endPoint y: 308, distance: 37.0
click at [635, 308] on span "**********" at bounding box center [880, 298] width 709 height 31
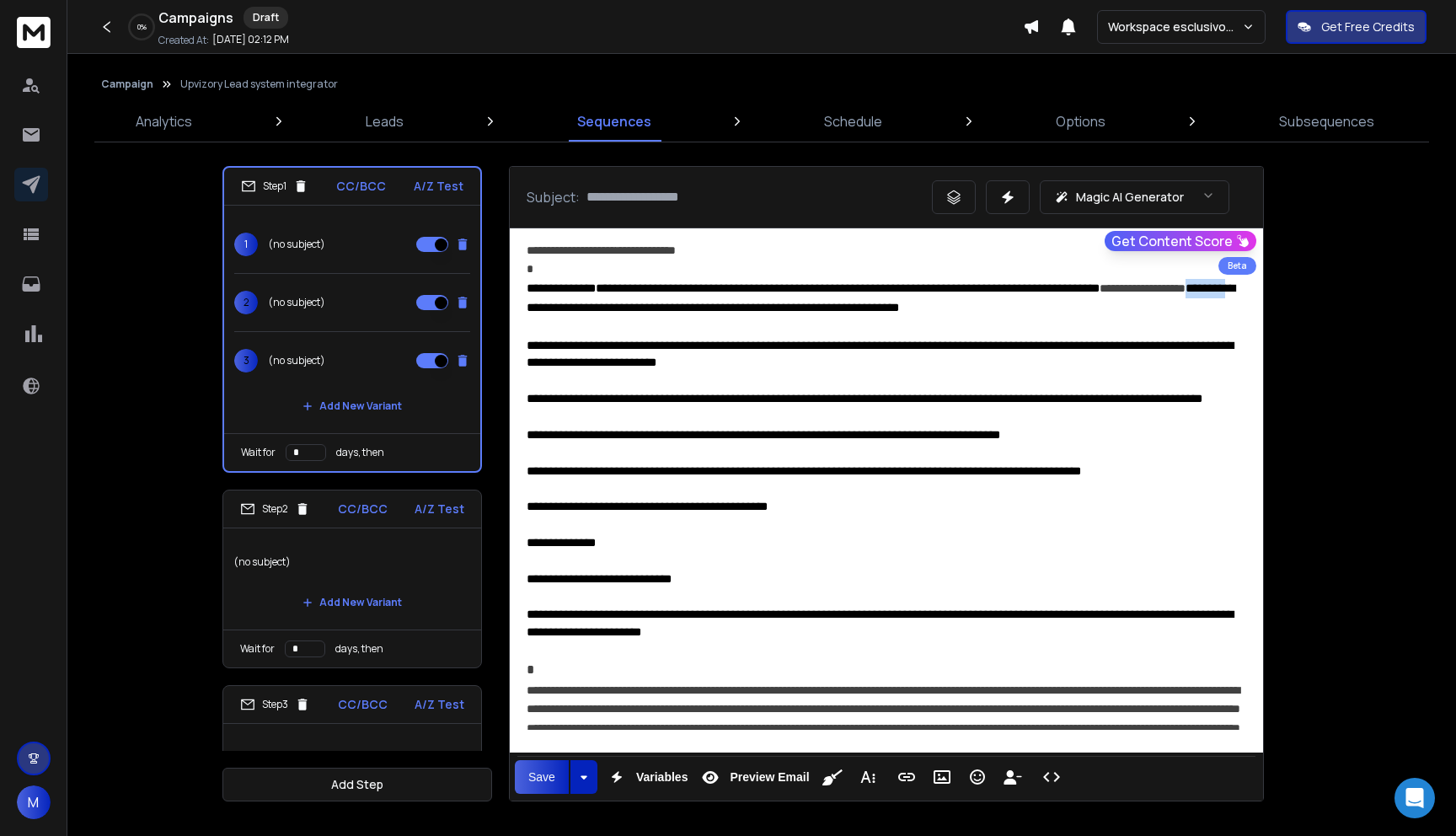
copy span "********"
drag, startPoint x: 593, startPoint y: 306, endPoint x: 538, endPoint y: 306, distance: 55.0
click at [1099, 295] on span "**********" at bounding box center [1142, 289] width 86 height 12
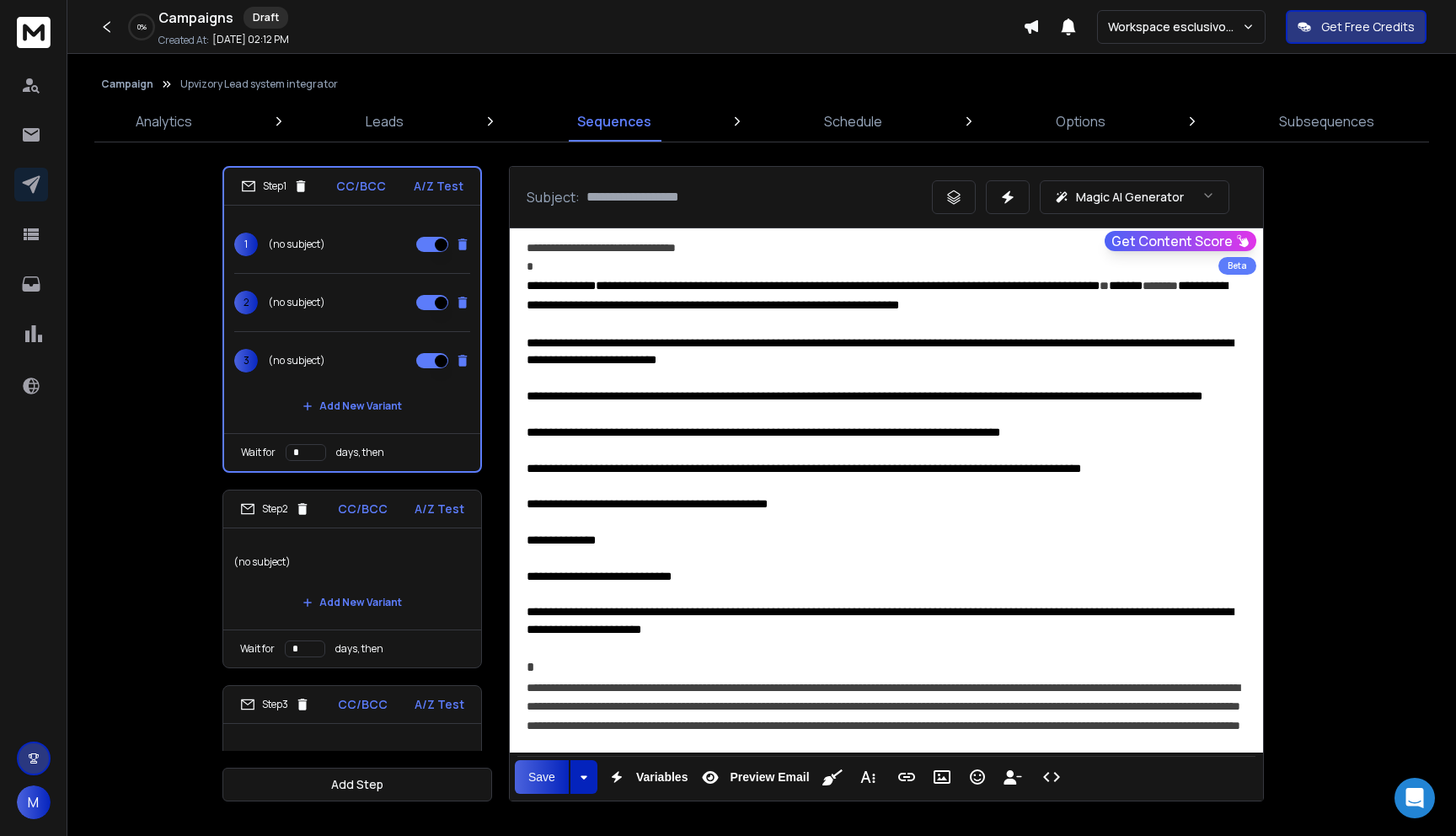
scroll to position [0, 0]
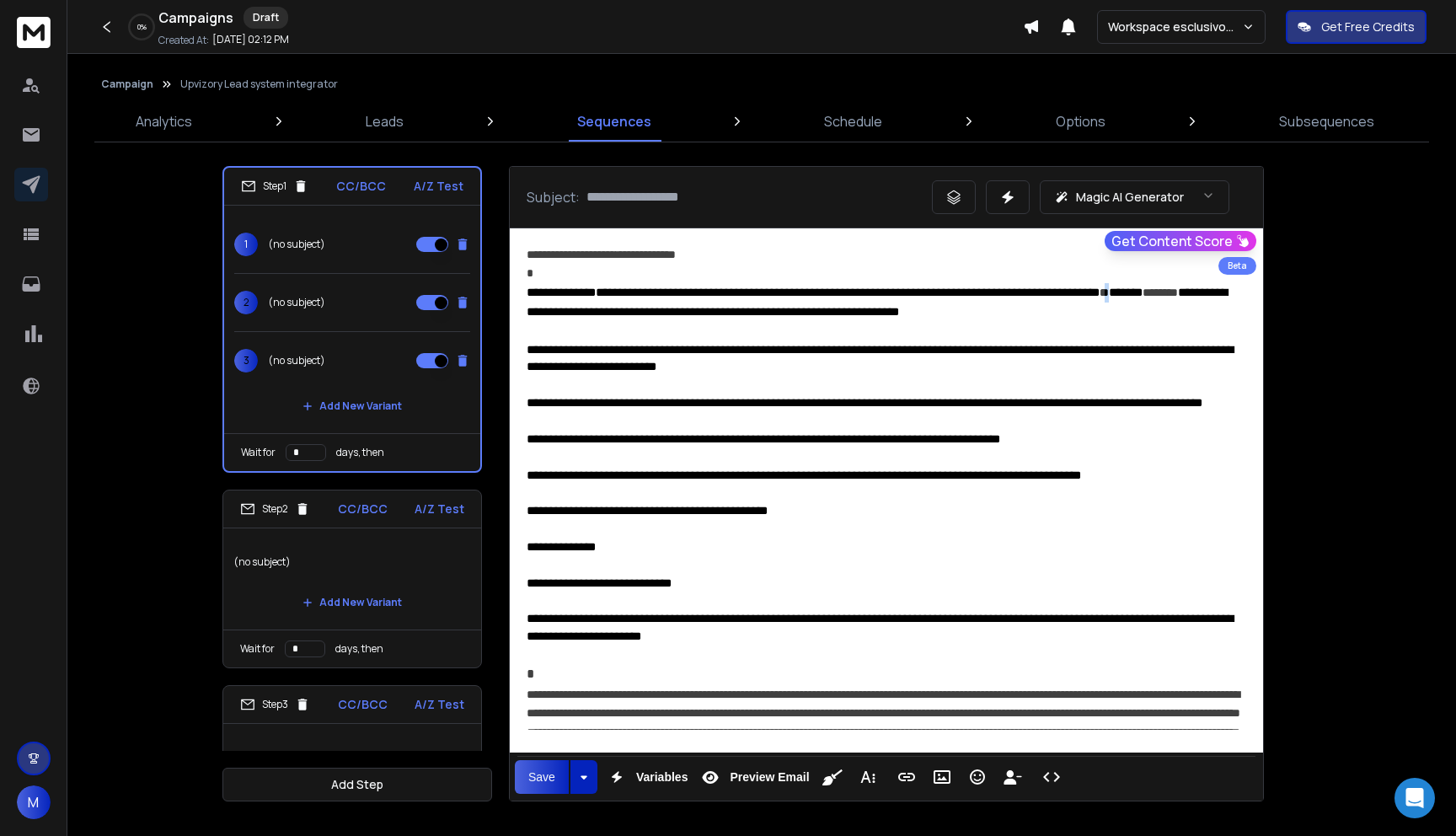
drag, startPoint x: 1165, startPoint y: 289, endPoint x: 1173, endPoint y: 299, distance: 12.8
click at [1173, 299] on div "**********" at bounding box center [886, 303] width 720 height 40
drag, startPoint x: 1163, startPoint y: 293, endPoint x: 631, endPoint y: 316, distance: 532.5
click at [631, 316] on span "**********" at bounding box center [876, 301] width 701 height 31
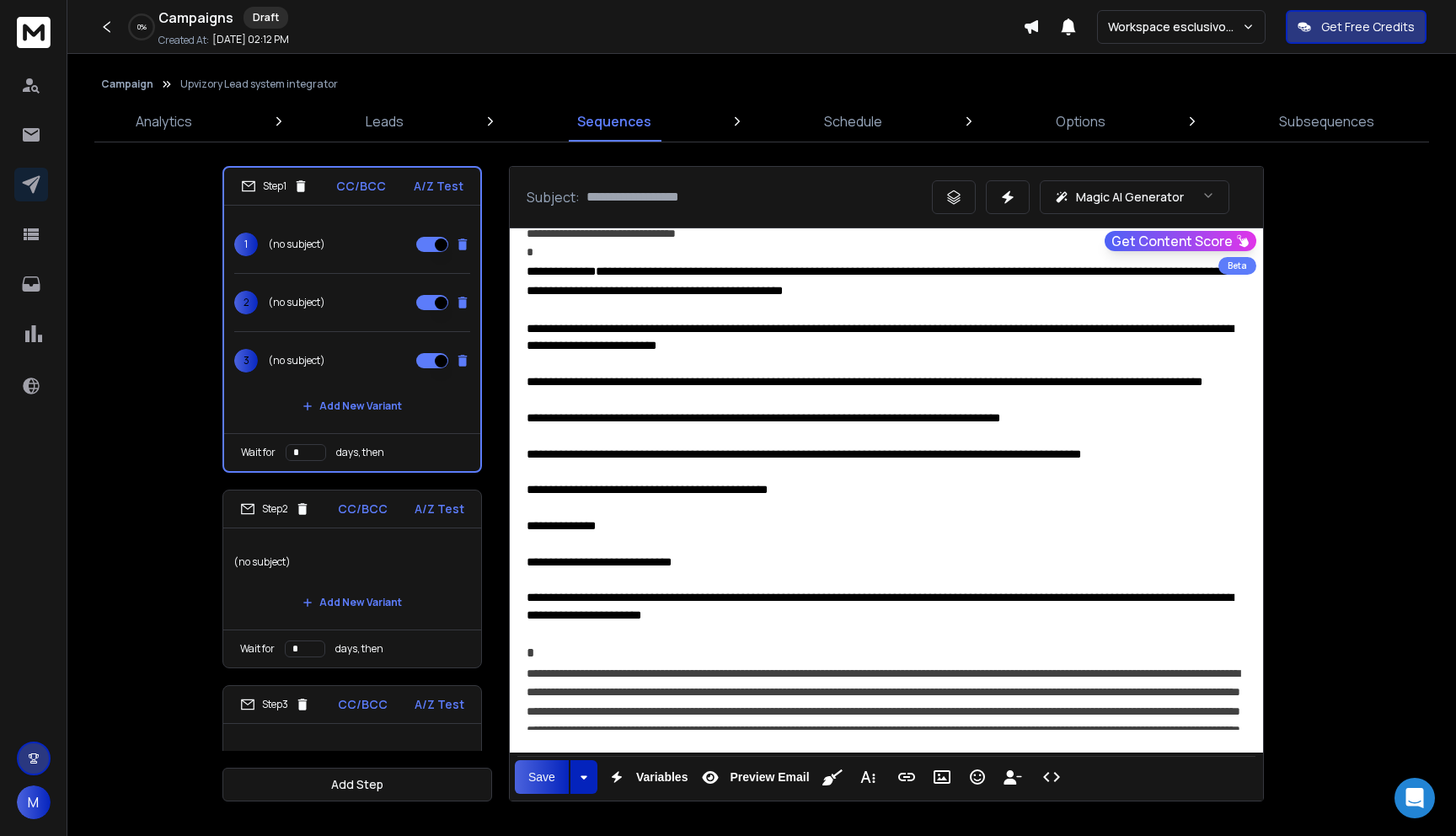
scroll to position [25, 0]
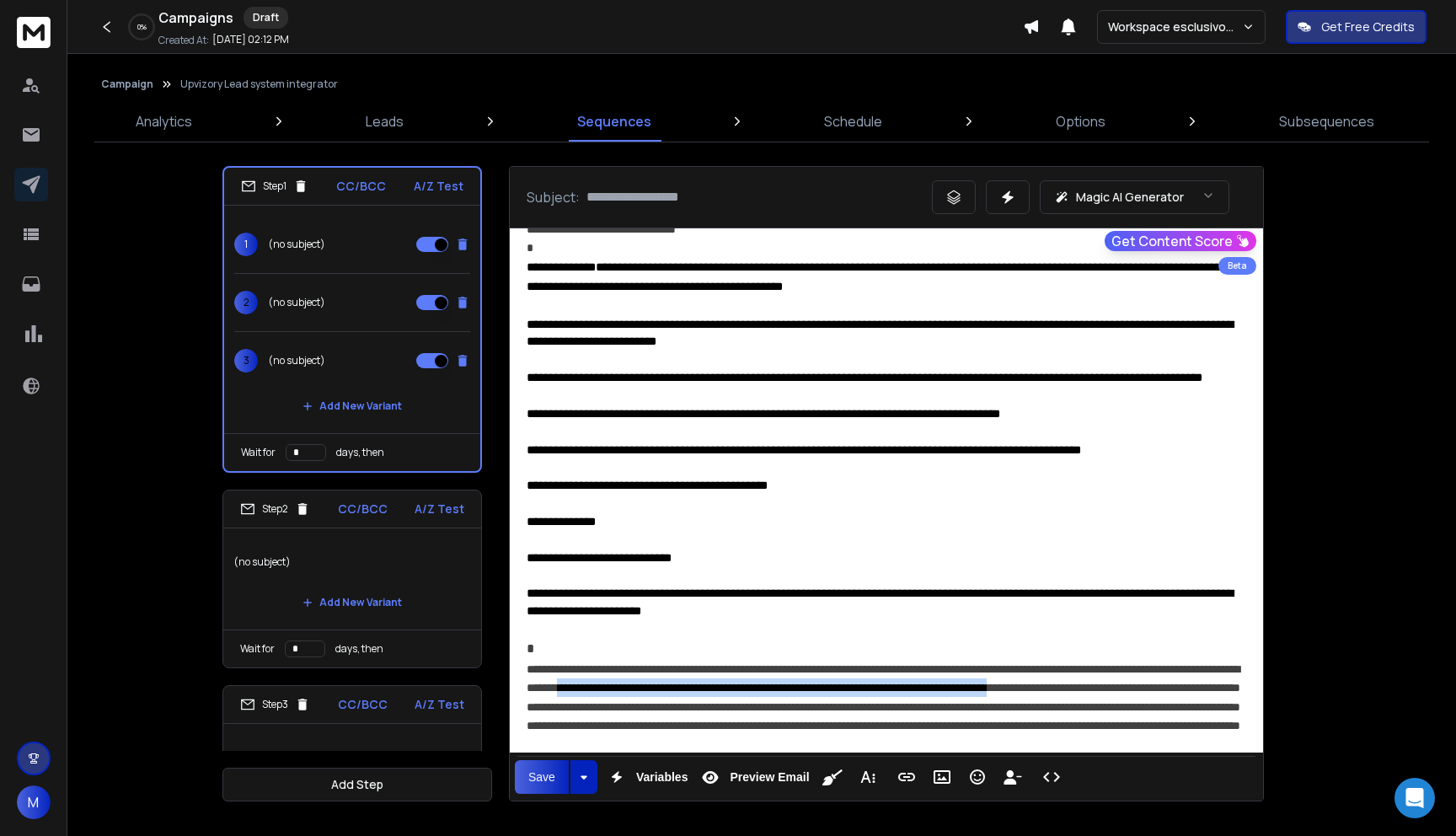
drag, startPoint x: 732, startPoint y: 688, endPoint x: 1251, endPoint y: 682, distance: 519.0
click at [1251, 682] on div "**********" at bounding box center [886, 479] width 753 height 502
copy div "**********"
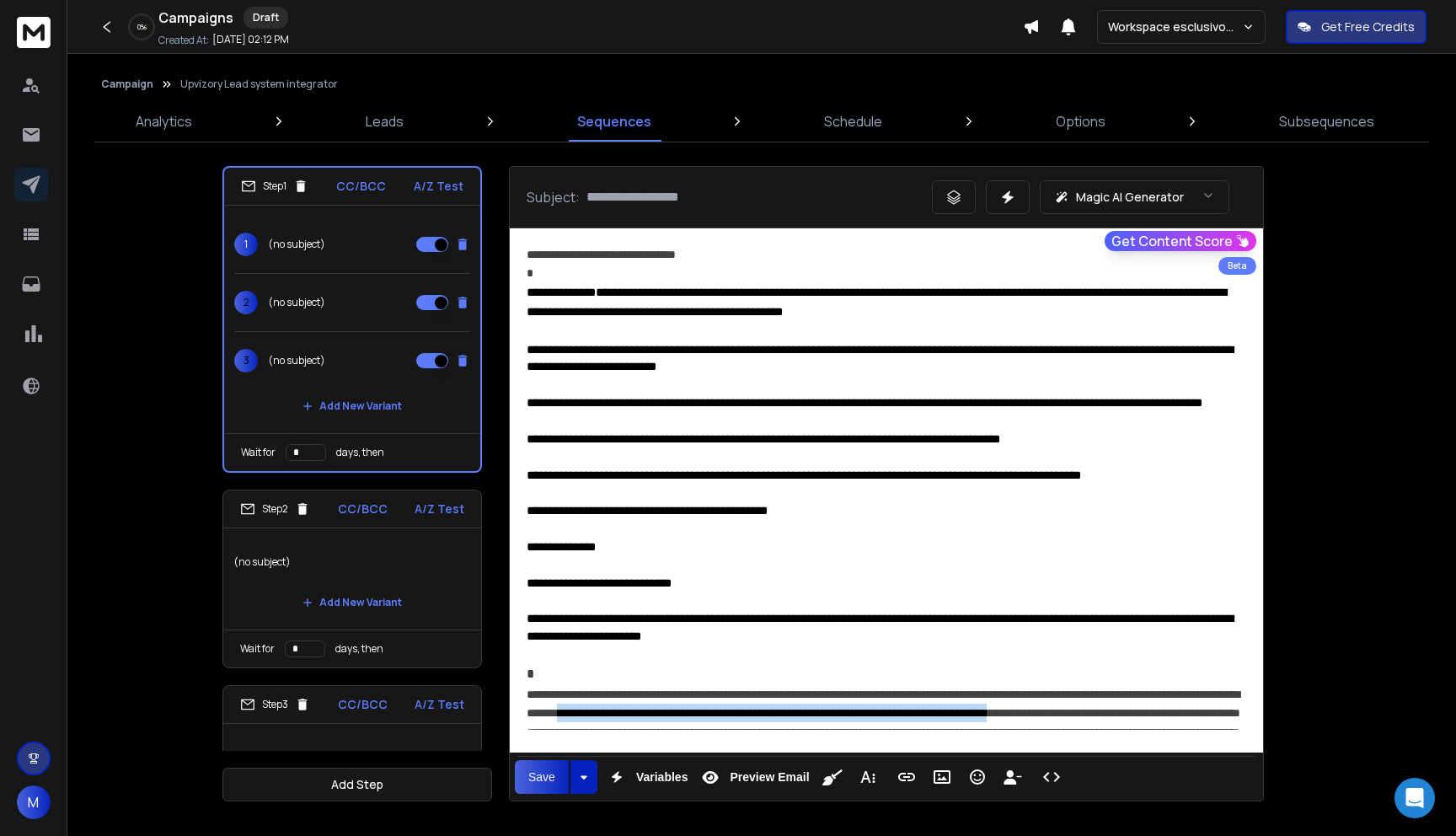
click at [1160, 292] on span "**********" at bounding box center [876, 301] width 700 height 31
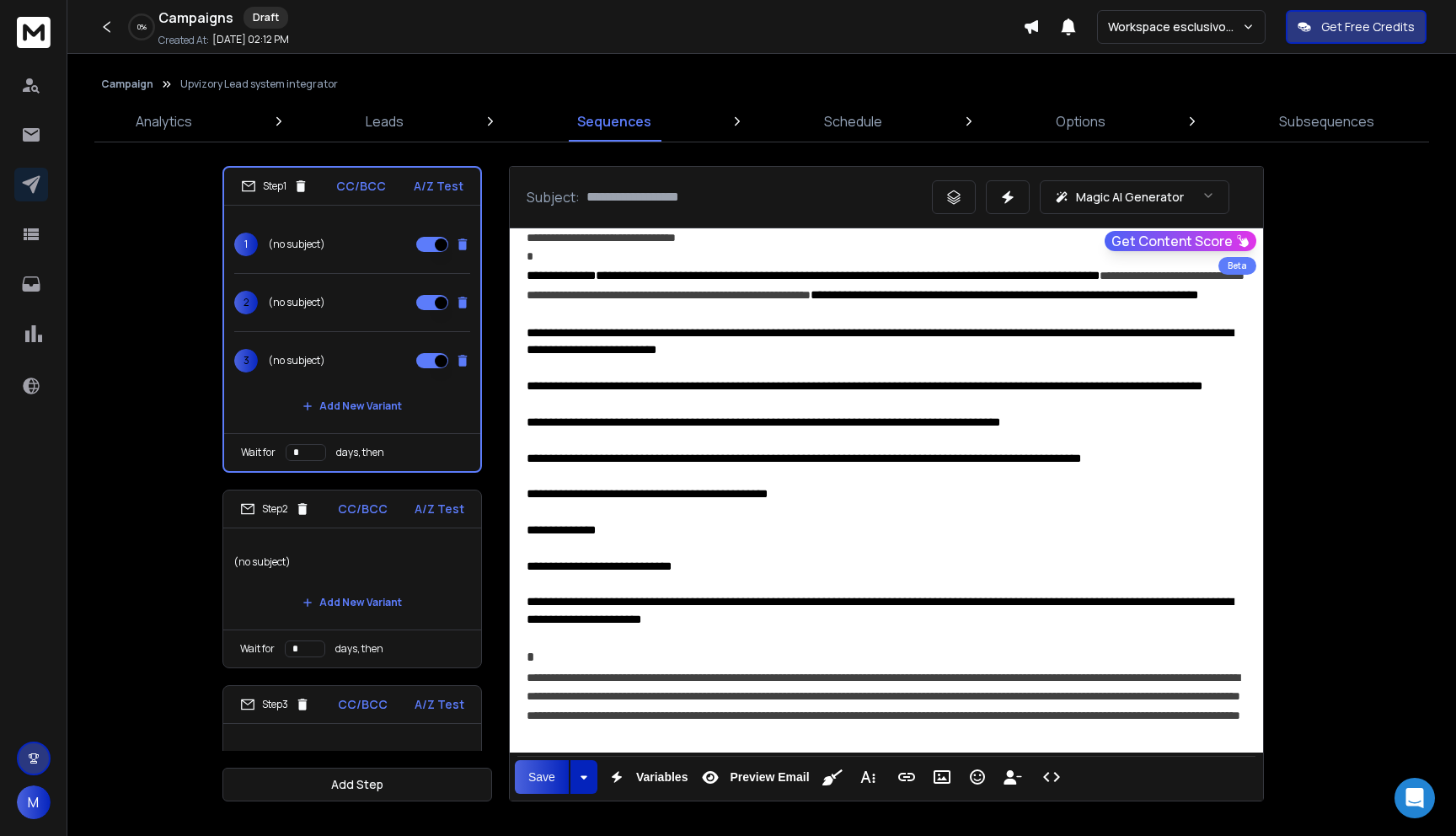
scroll to position [8, 0]
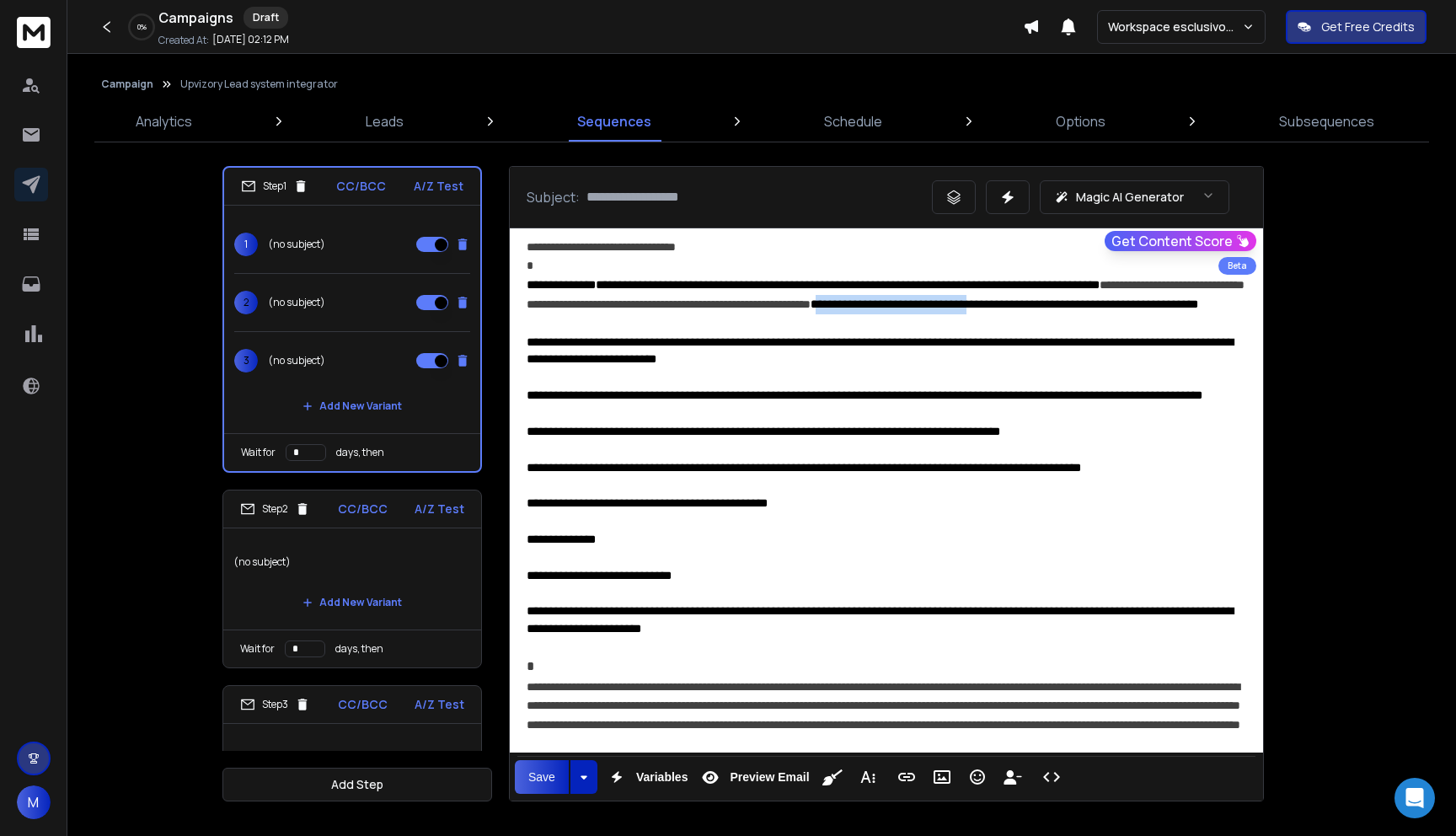
drag, startPoint x: 1133, startPoint y: 308, endPoint x: 970, endPoint y: 305, distance: 163.0
click at [970, 305] on span "**********" at bounding box center [885, 294] width 718 height 31
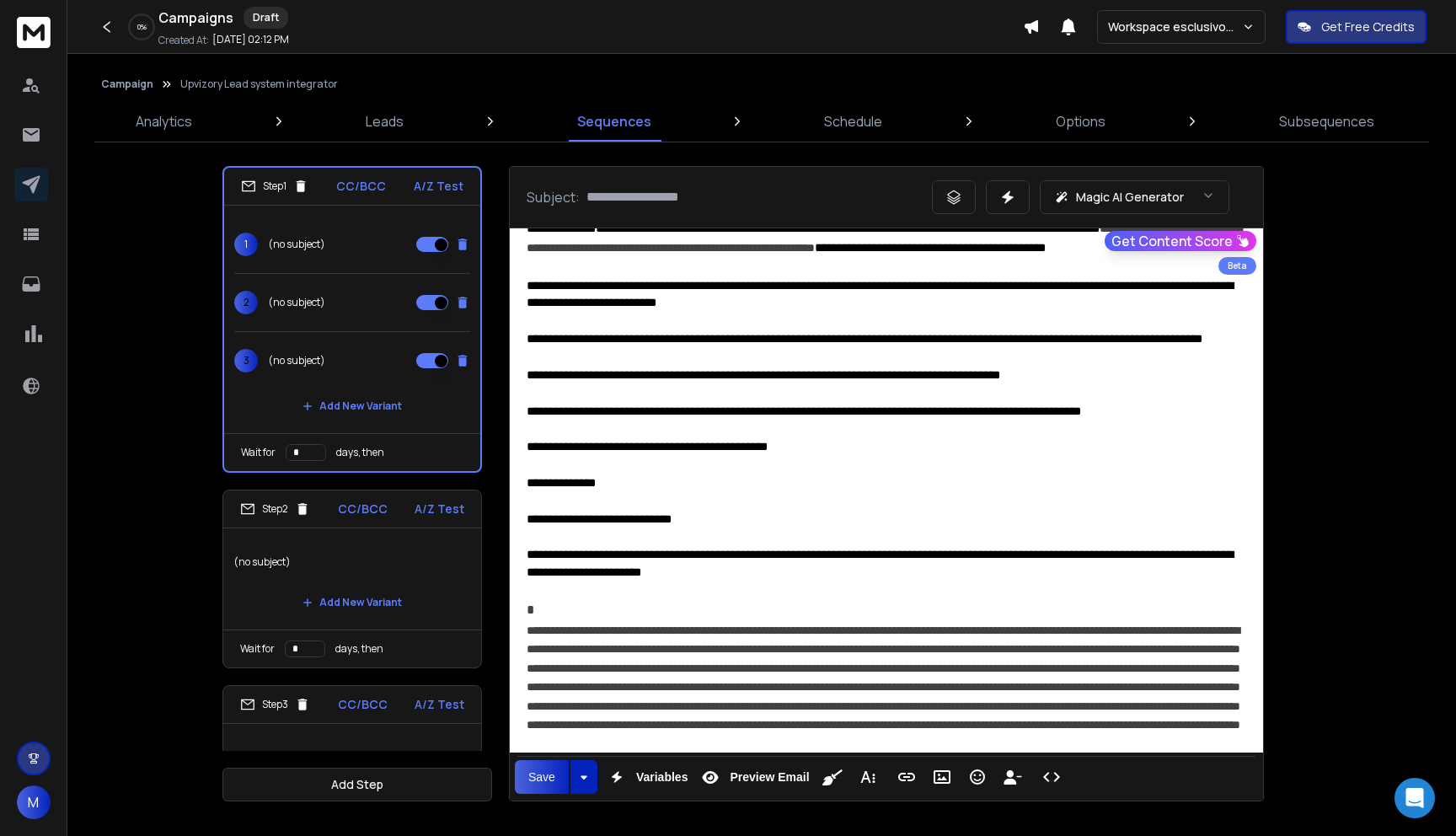
scroll to position [62, 0]
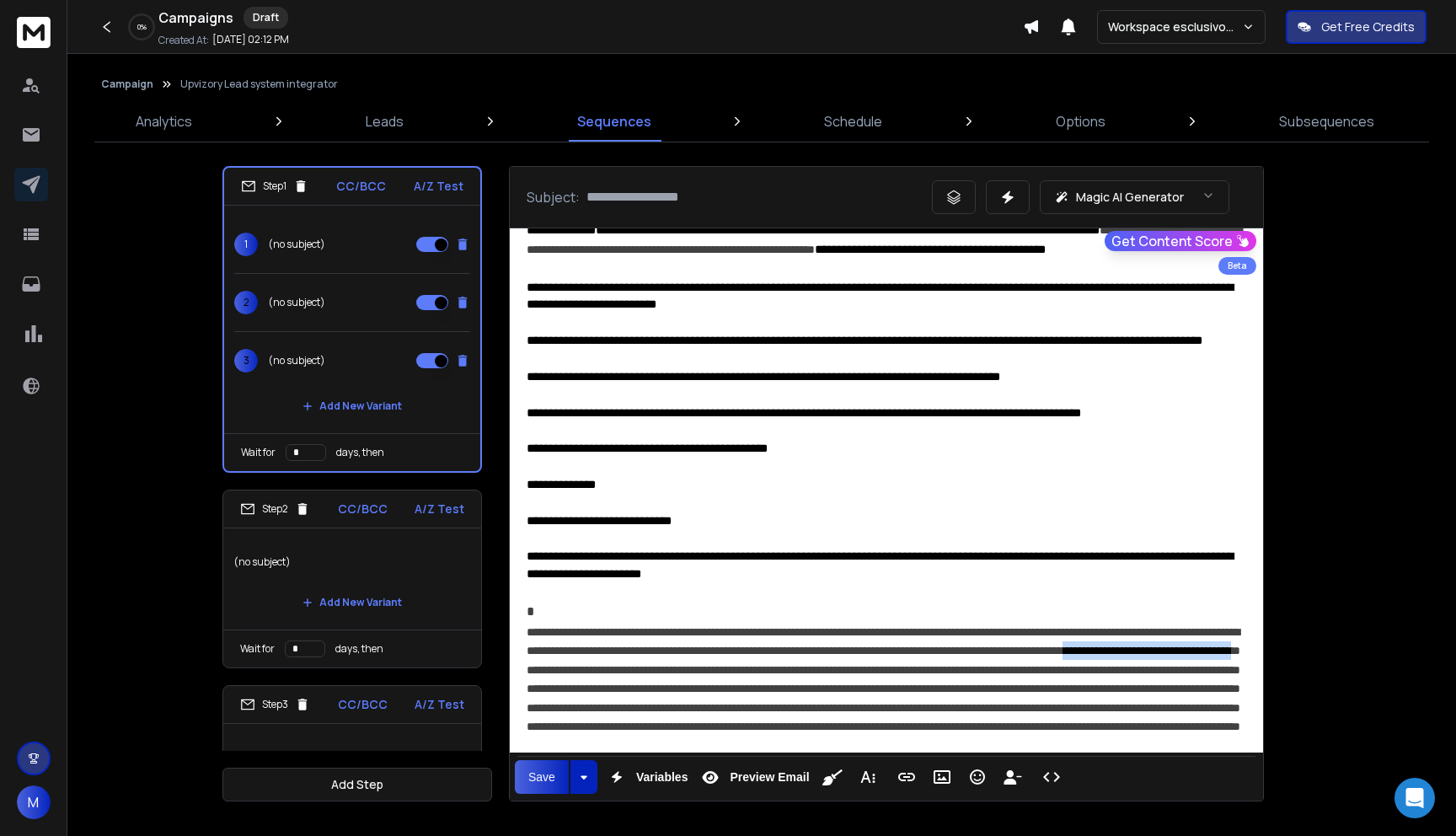
drag, startPoint x: 622, startPoint y: 671, endPoint x: 824, endPoint y: 671, distance: 202.0
click at [824, 671] on div at bounding box center [886, 717] width 720 height 188
copy div "**********"
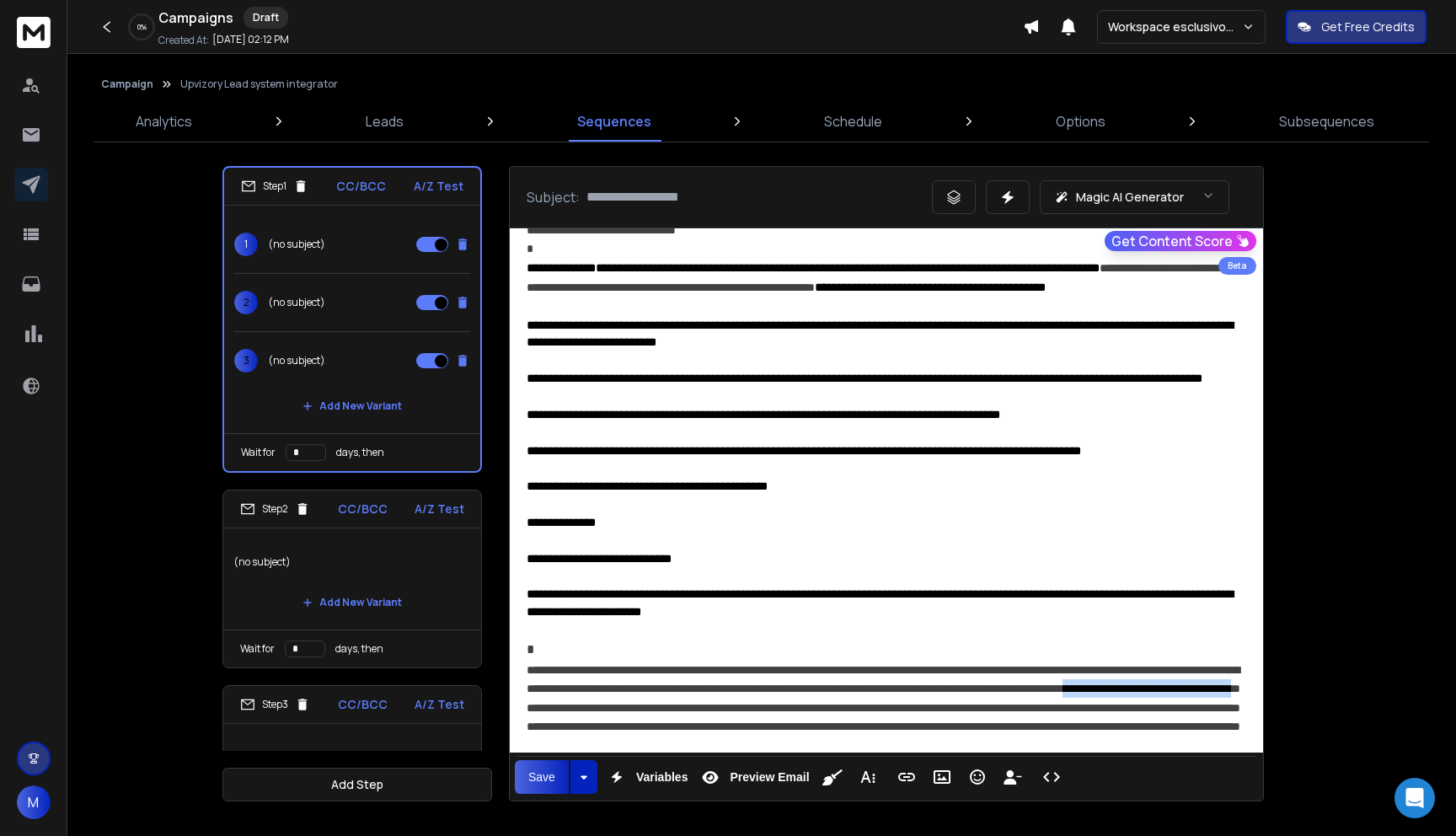
scroll to position [12, 0]
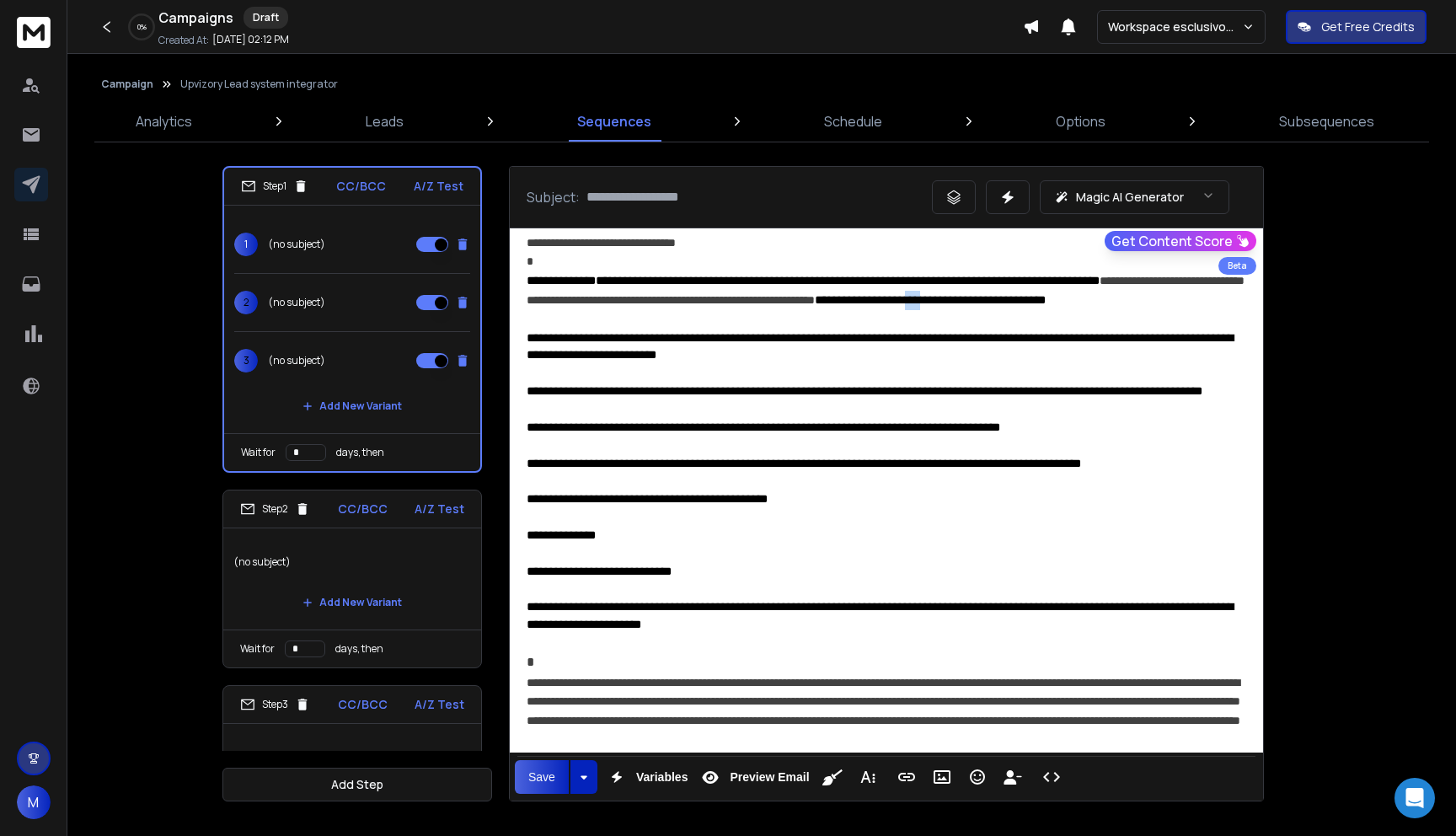
drag, startPoint x: 1069, startPoint y: 297, endPoint x: 1083, endPoint y: 297, distance: 14.0
click at [1083, 297] on span "**********" at bounding box center [885, 290] width 718 height 31
click at [1065, 296] on span "**********" at bounding box center [885, 290] width 718 height 31
drag, startPoint x: 1068, startPoint y: 299, endPoint x: 1230, endPoint y: 300, distance: 162.0
click at [1231, 300] on div "**********" at bounding box center [886, 292] width 720 height 40
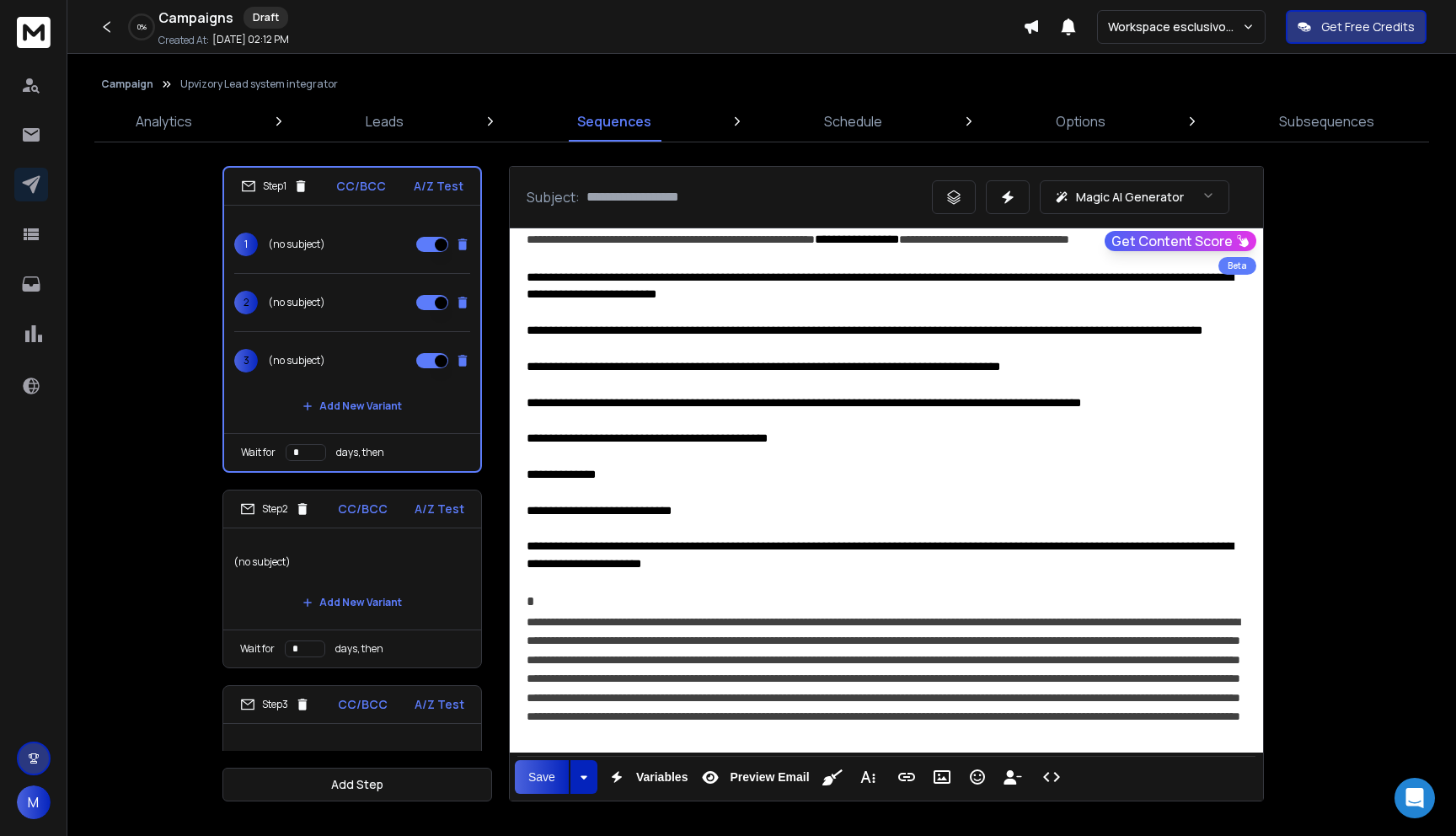
scroll to position [71, 0]
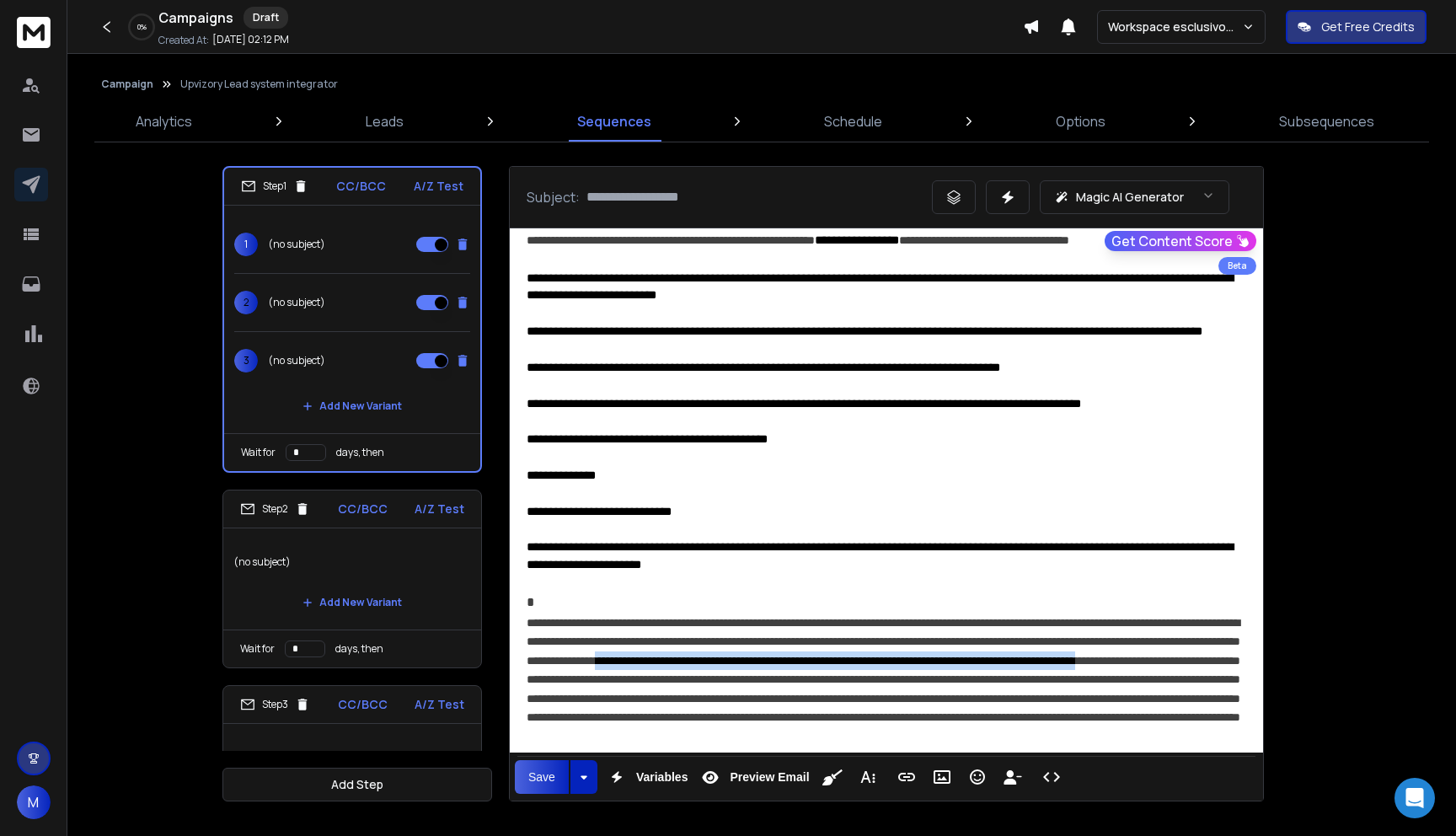
drag, startPoint x: 918, startPoint y: 681, endPoint x: 804, endPoint y: 699, distance: 115.4
click at [805, 699] on div at bounding box center [886, 708] width 720 height 188
click at [918, 677] on div at bounding box center [886, 708] width 720 height 188
drag, startPoint x: 918, startPoint y: 677, endPoint x: 808, endPoint y: 700, distance: 112.4
click at [808, 700] on div at bounding box center [886, 708] width 720 height 188
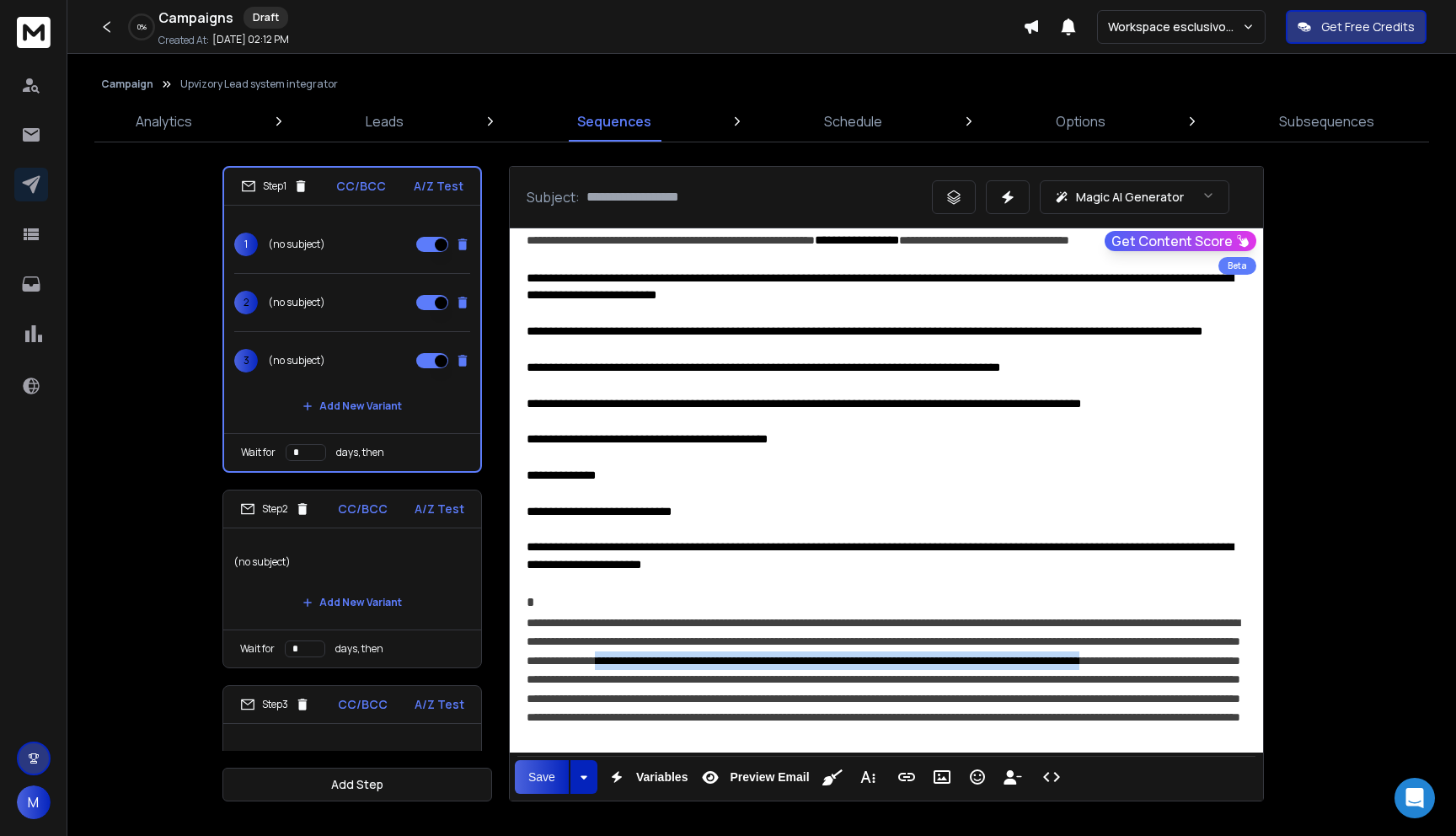
copy div "**********"
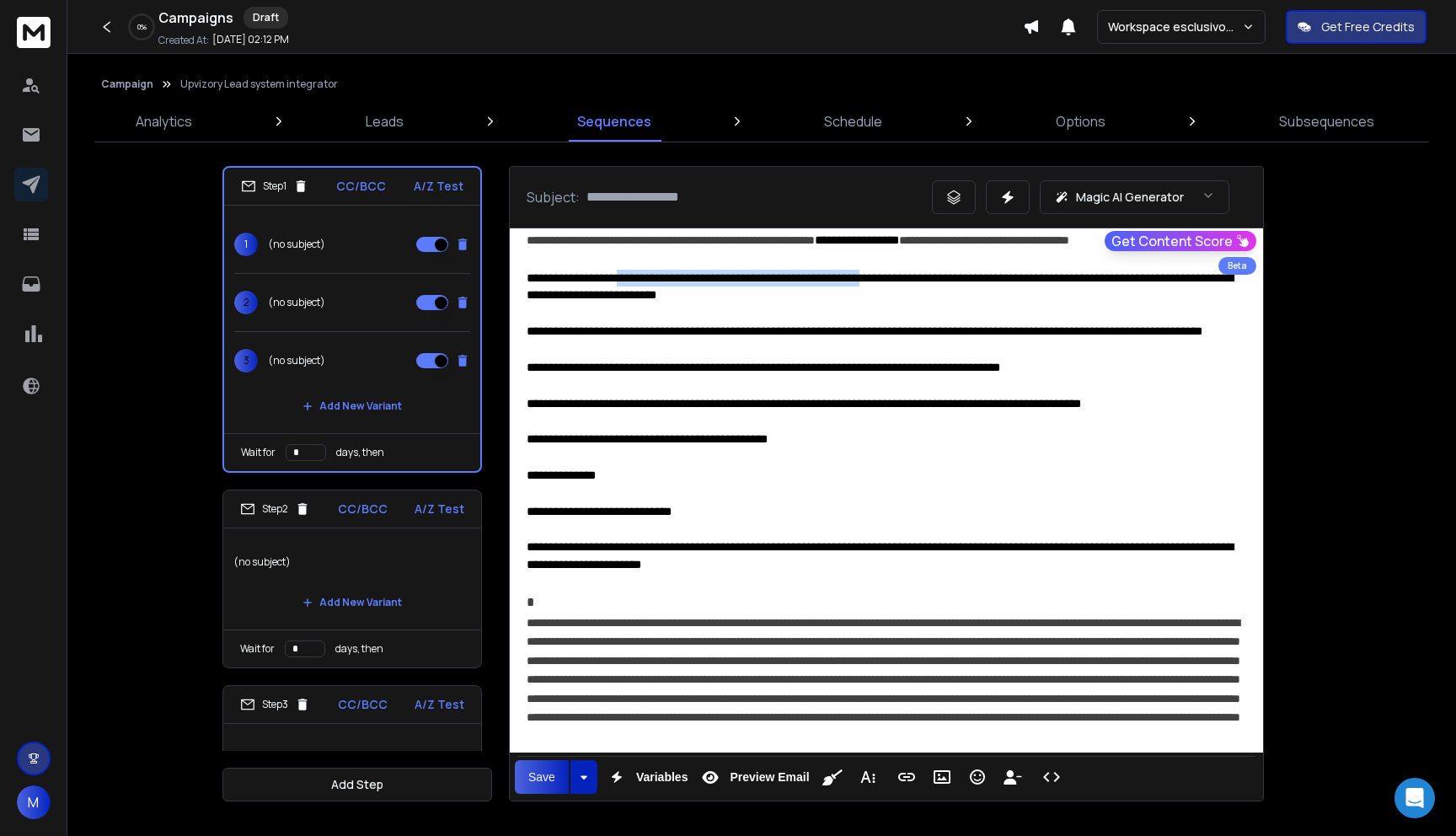
drag, startPoint x: 622, startPoint y: 298, endPoint x: 886, endPoint y: 293, distance: 264.0
click at [886, 294] on span "**********" at bounding box center [879, 287] width 707 height 29
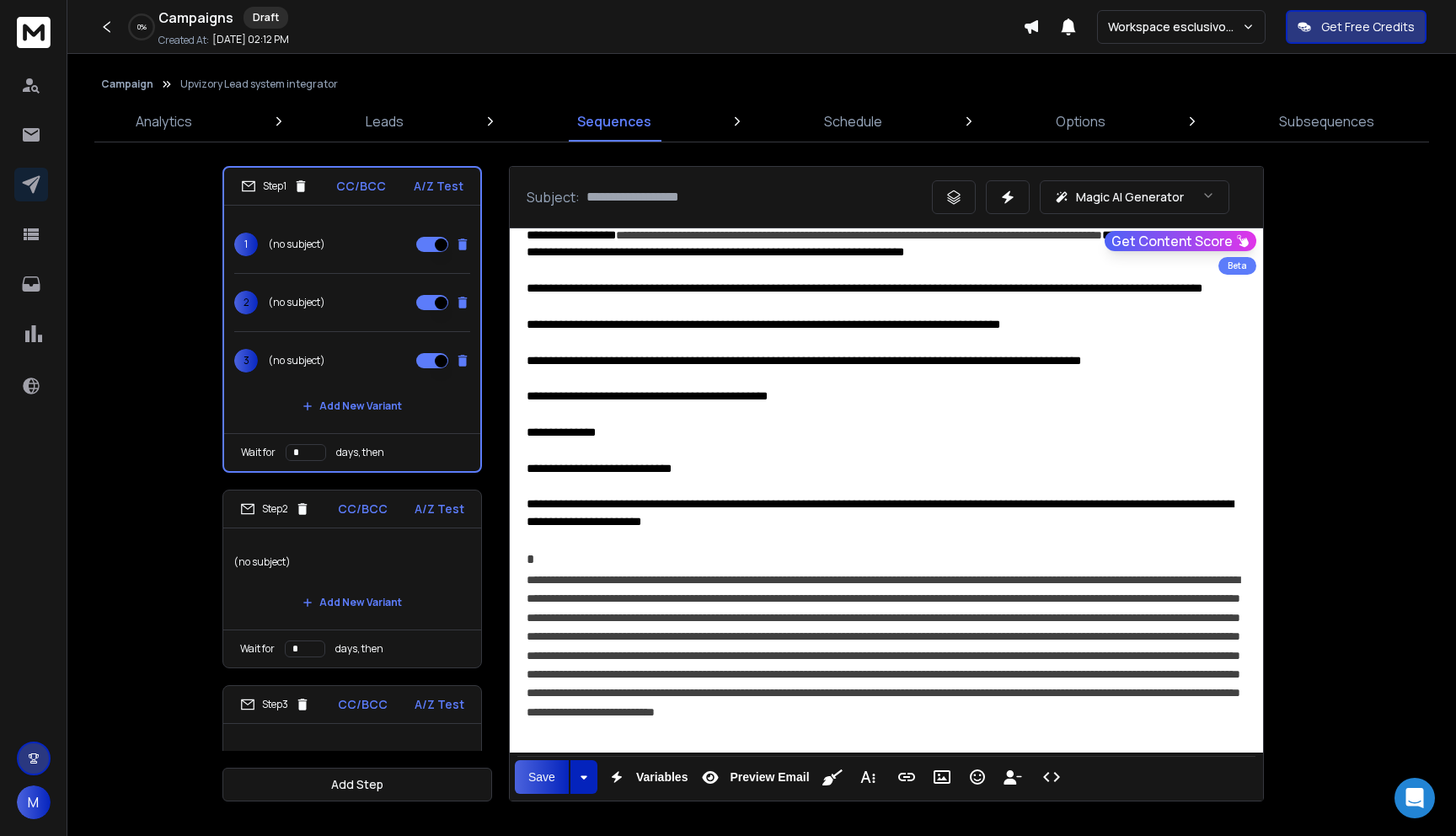
scroll to position [135, 0]
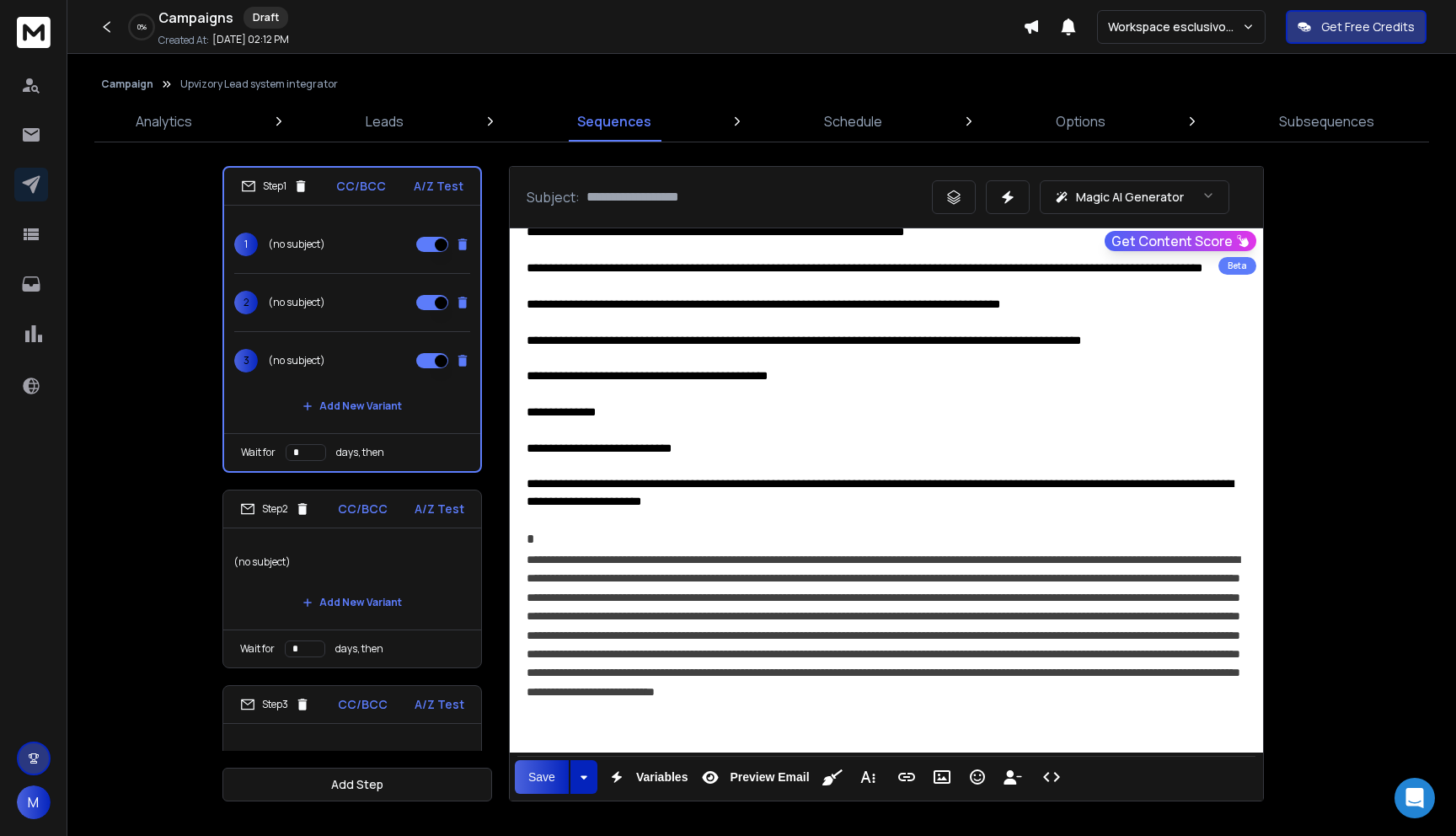
click at [919, 274] on span "**********" at bounding box center [864, 268] width 676 height 12
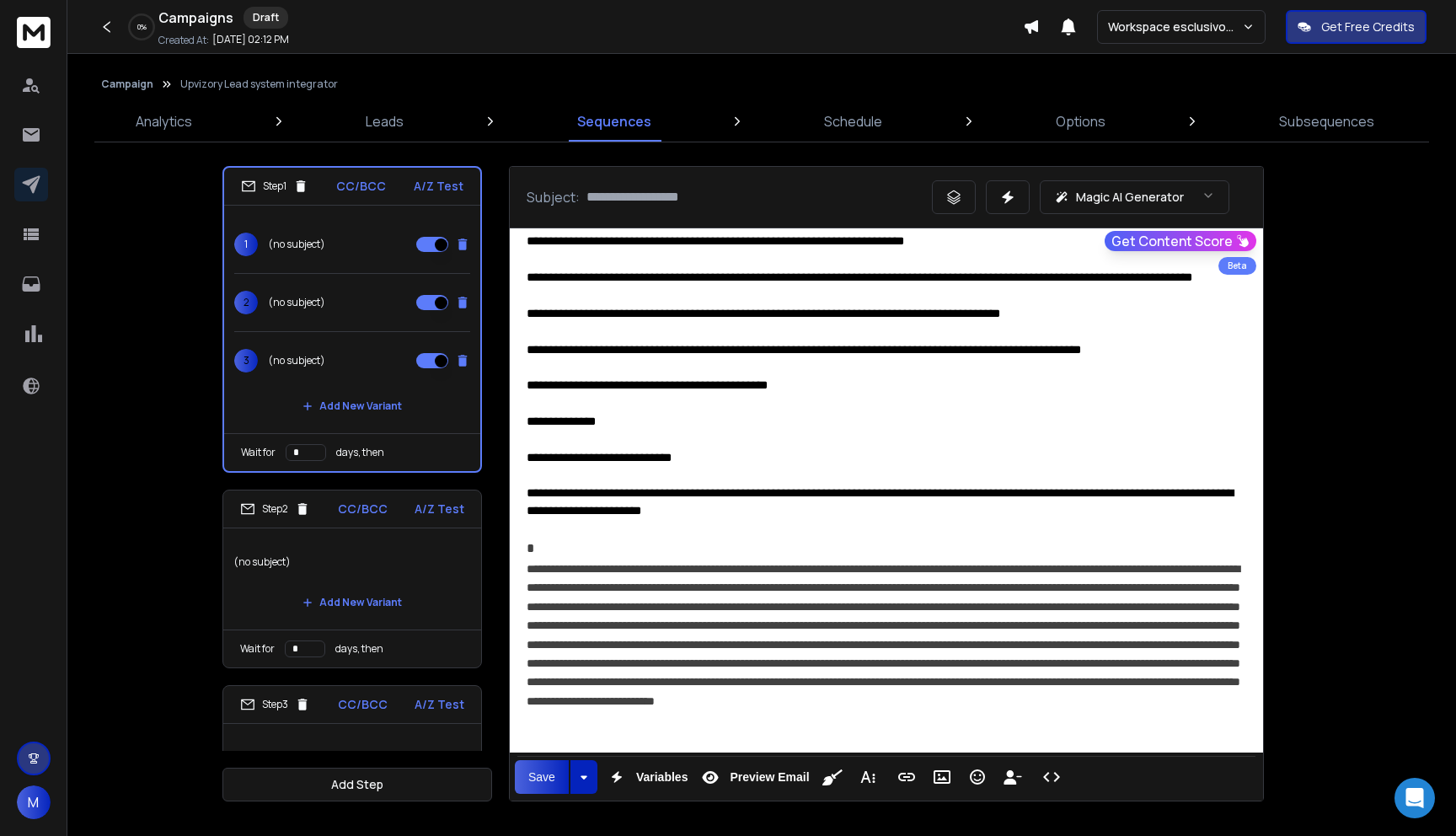
scroll to position [123, 0]
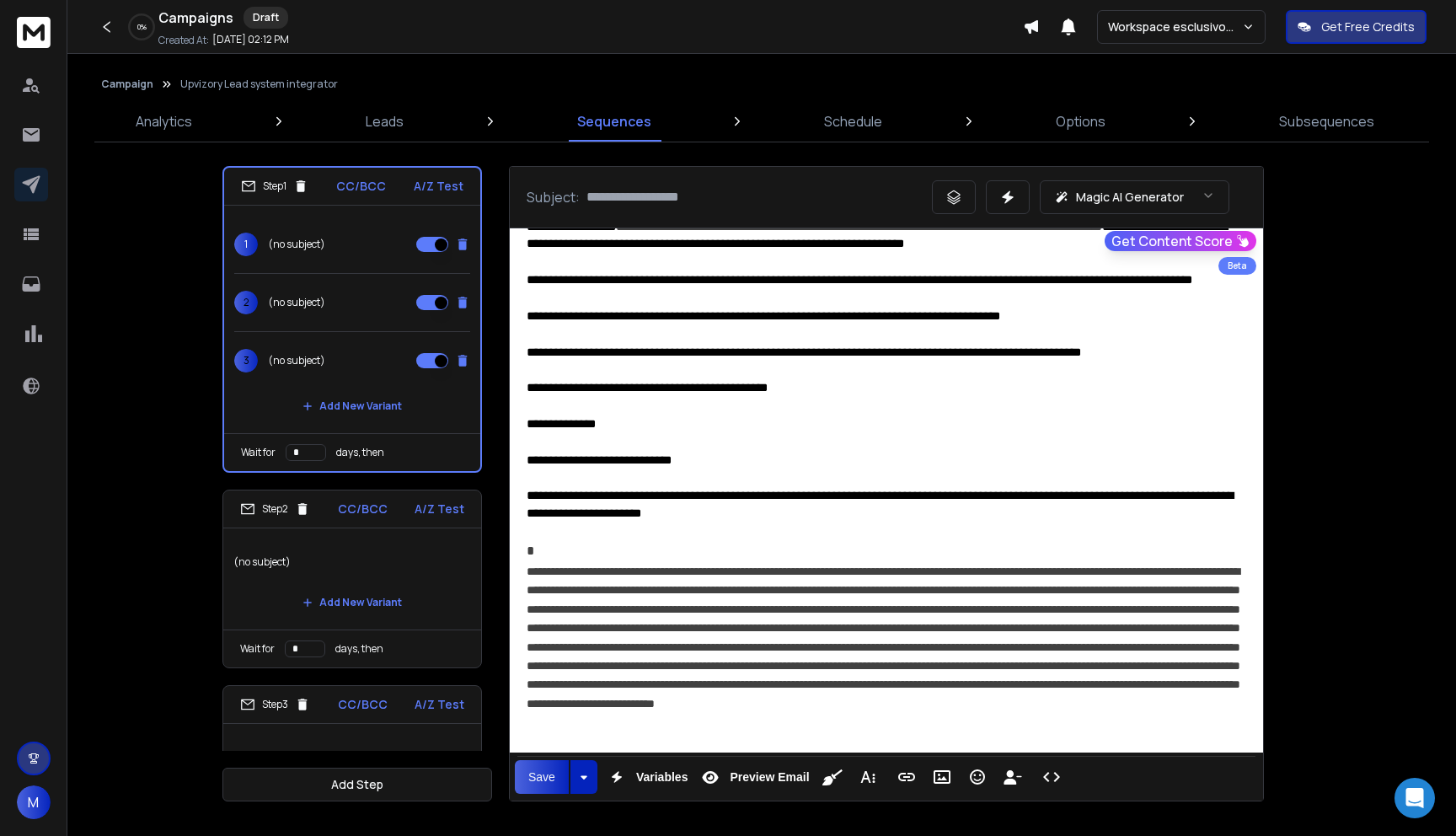
click at [925, 286] on span "**********" at bounding box center [858, 280] width 665 height 12
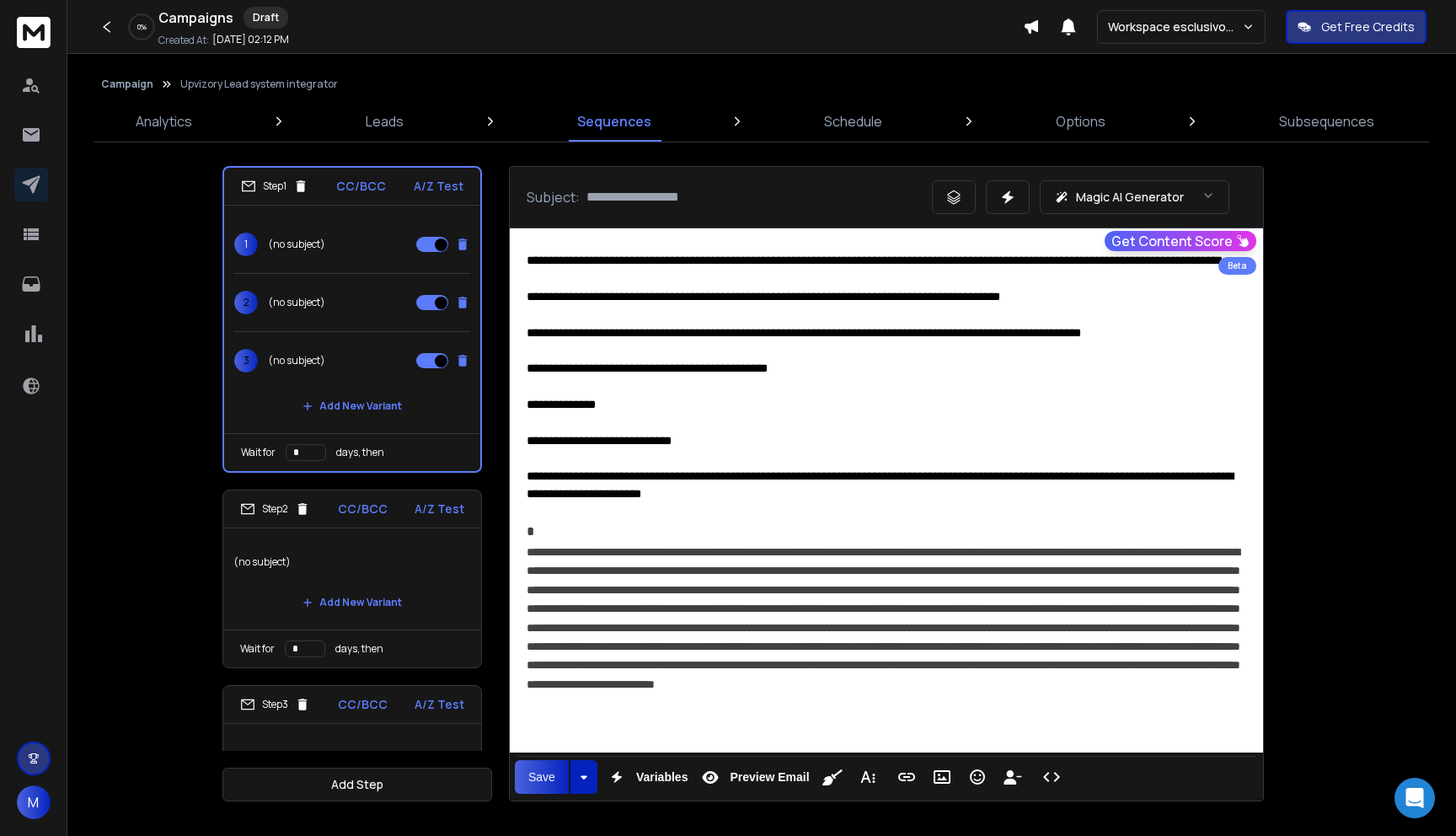
scroll to position [126, 0]
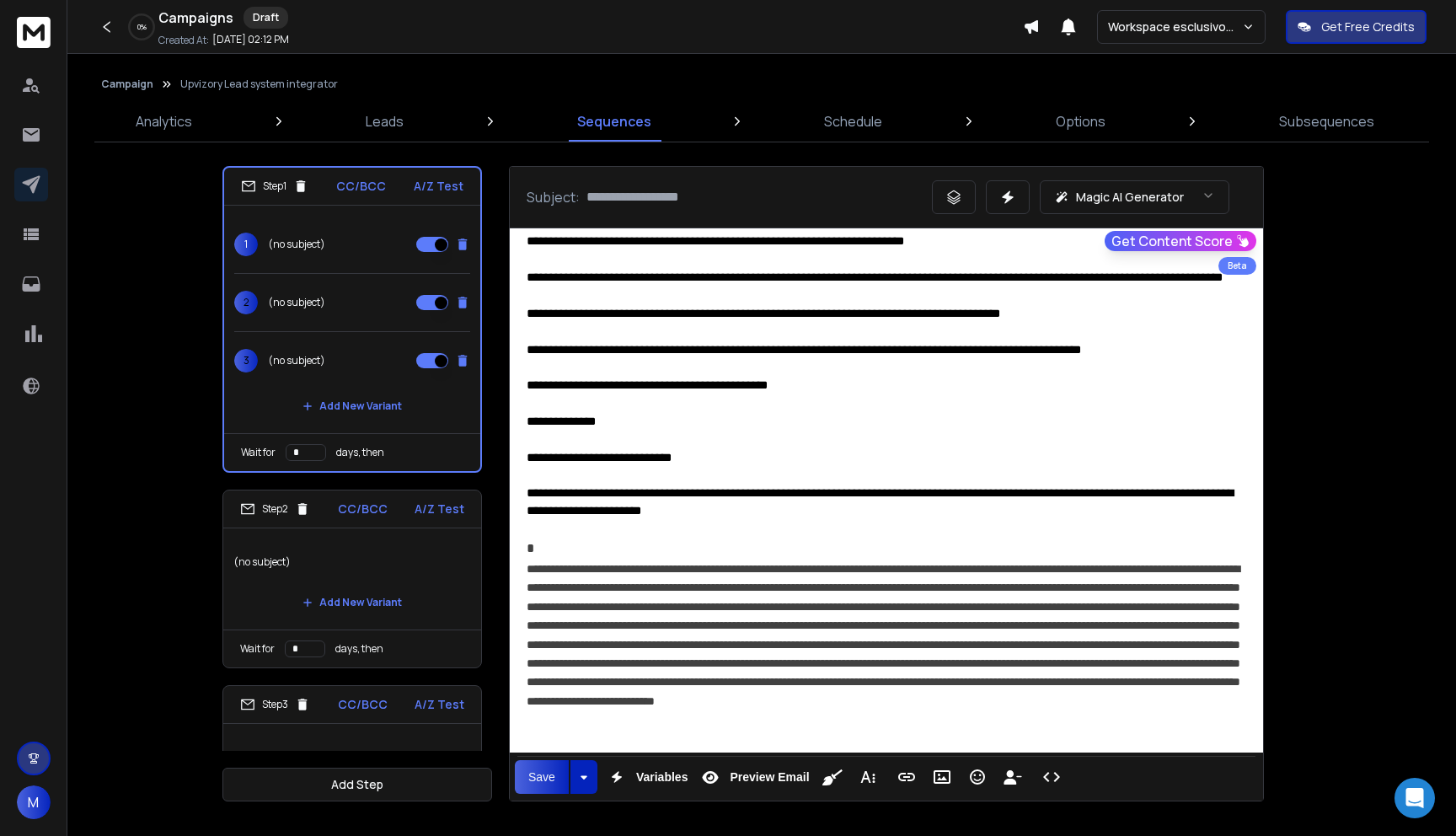
click at [997, 284] on span "**********" at bounding box center [874, 278] width 696 height 12
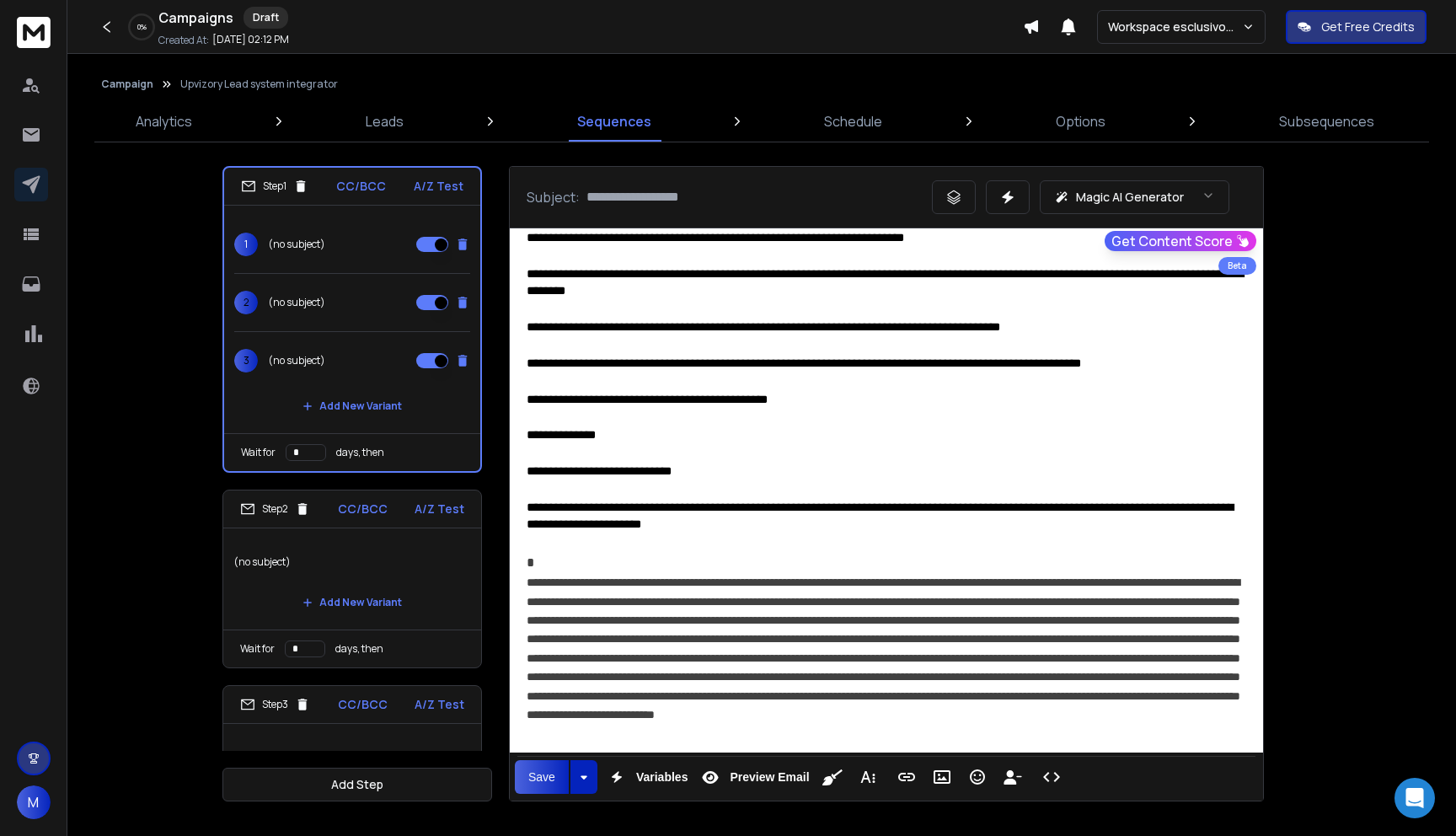
scroll to position [120, 0]
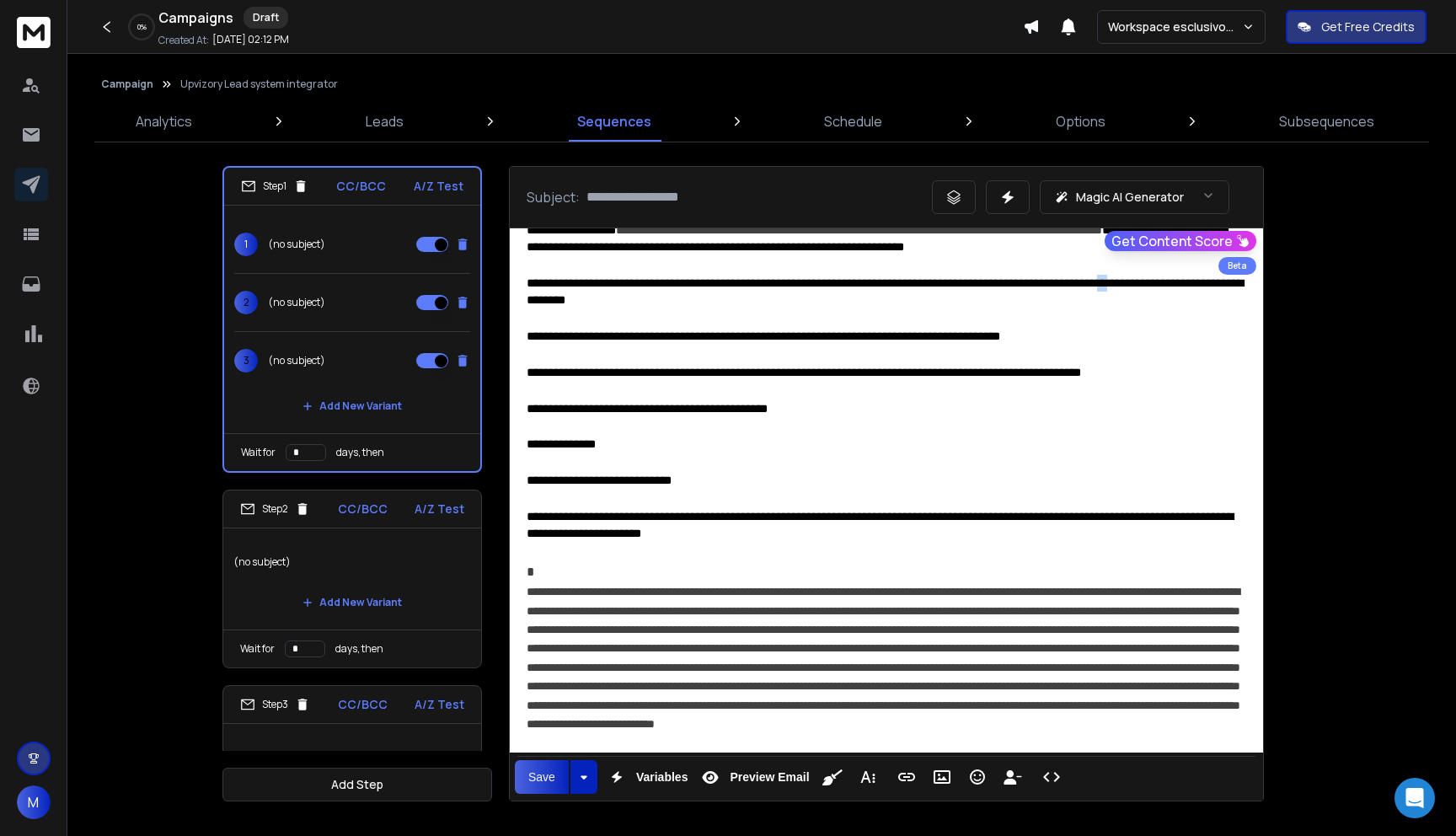
drag, startPoint x: 1145, startPoint y: 301, endPoint x: 1134, endPoint y: 302, distance: 11.0
click at [1134, 302] on span "**********" at bounding box center [884, 292] width 717 height 29
drag, startPoint x: 1188, startPoint y: 305, endPoint x: 1213, endPoint y: 305, distance: 25.0
click at [1213, 305] on span "**********" at bounding box center [884, 292] width 717 height 29
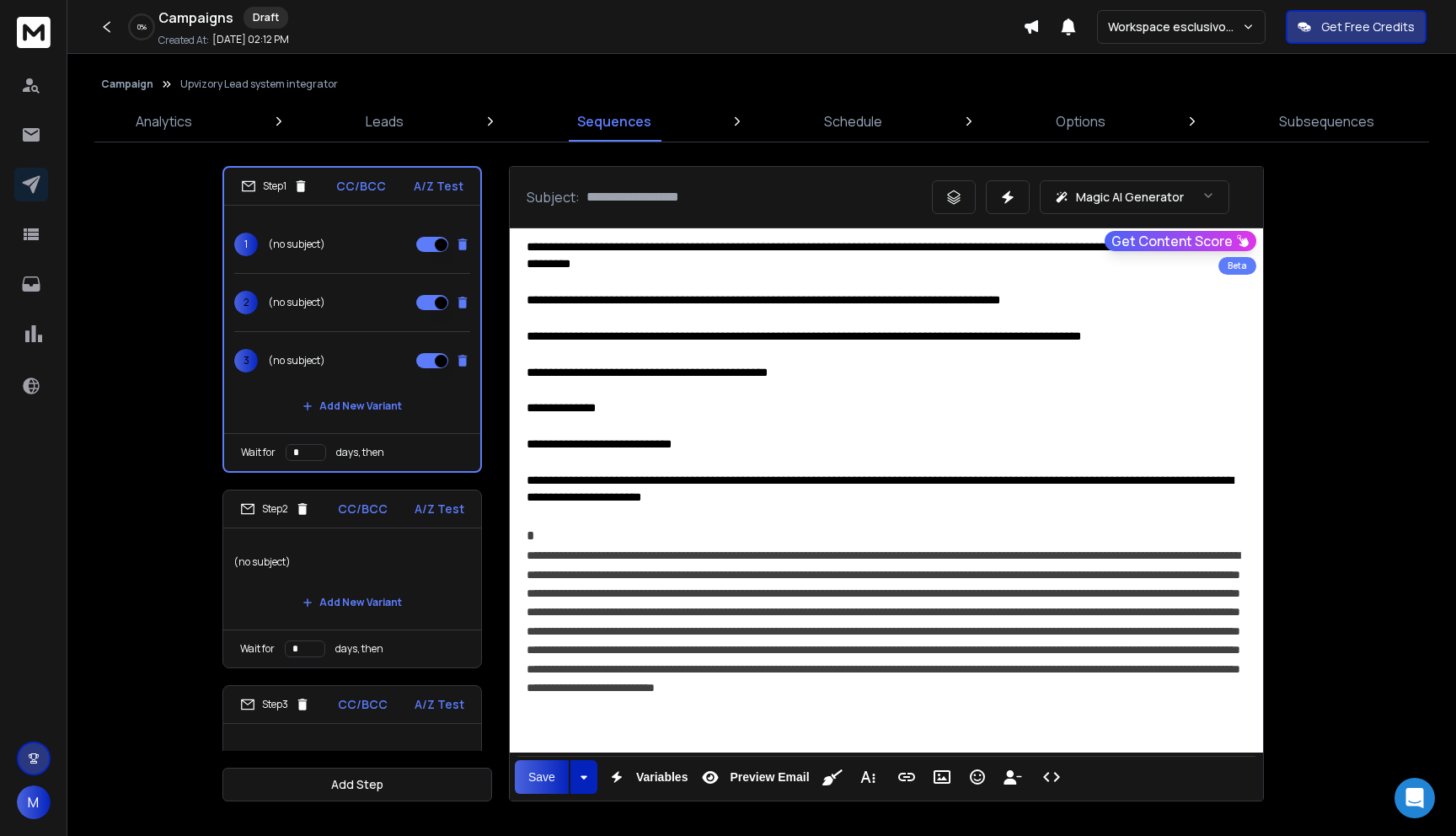
scroll to position [149, 0]
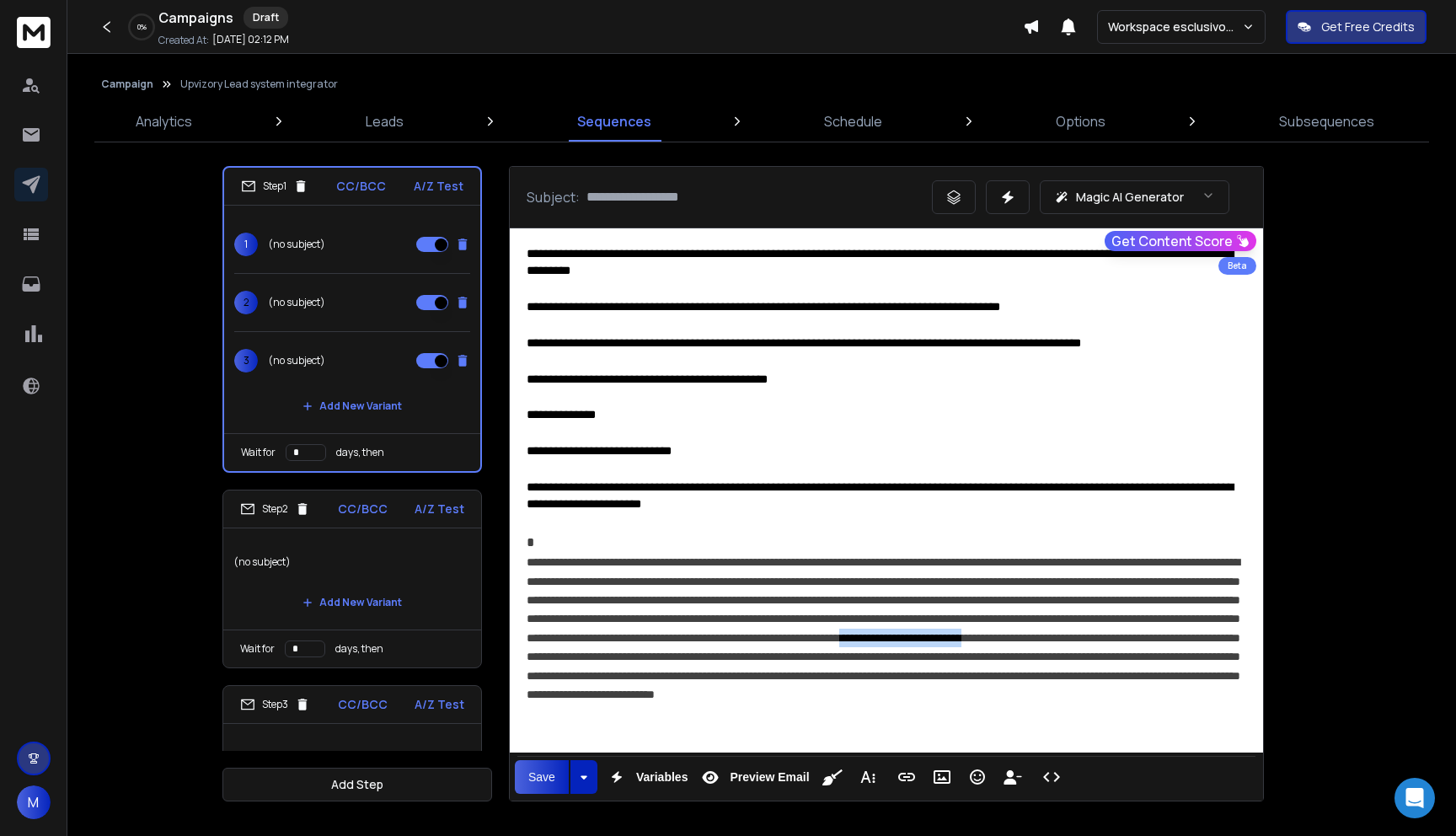
drag, startPoint x: 979, startPoint y: 675, endPoint x: 1124, endPoint y: 679, distance: 145.1
click at [1124, 679] on div at bounding box center [886, 648] width 720 height 188
copy div "**********"
drag, startPoint x: 606, startPoint y: 326, endPoint x: 640, endPoint y: 326, distance: 34.0
click at [640, 312] on span "**********" at bounding box center [763, 306] width 474 height 12
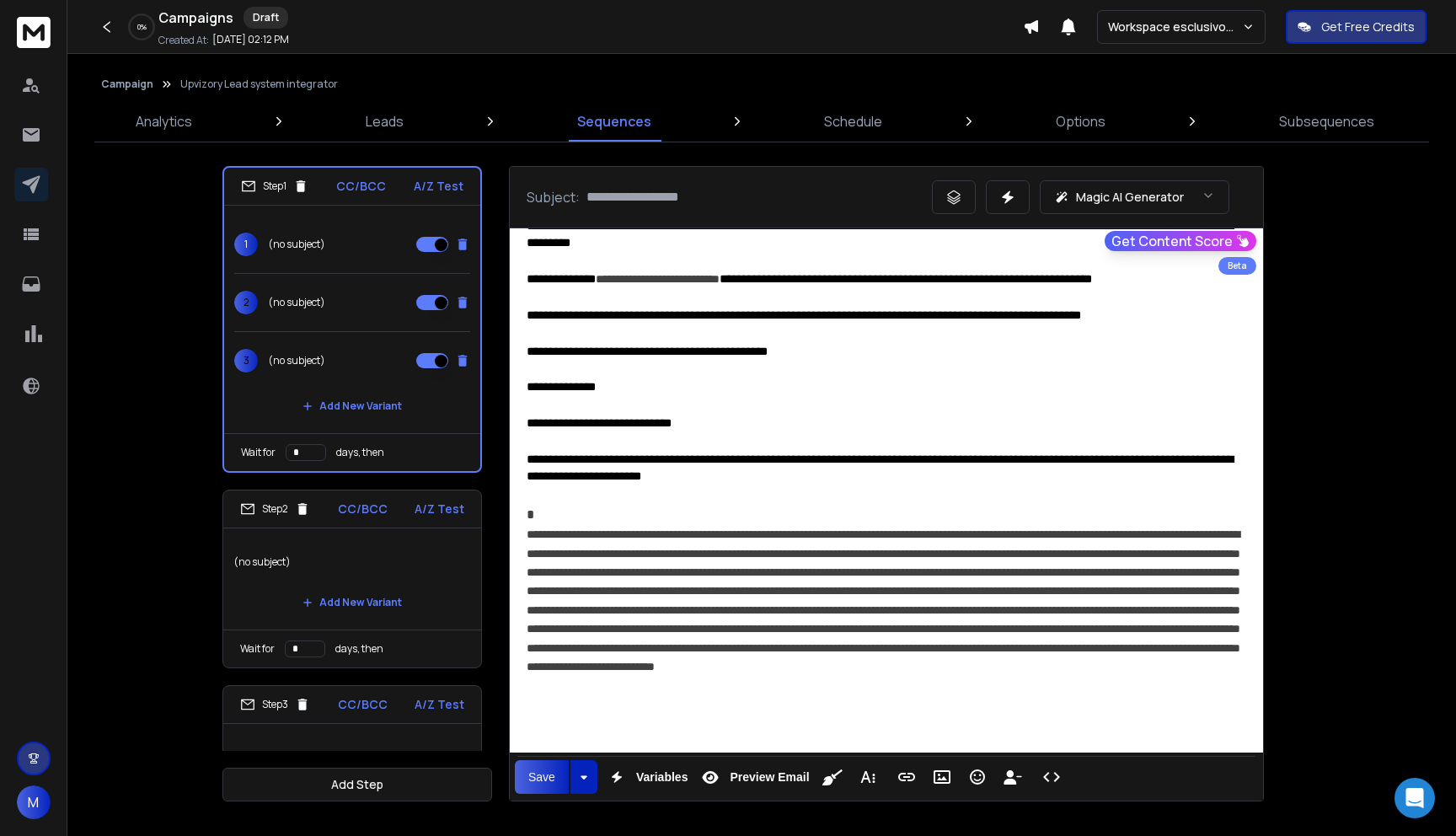
scroll to position [176, 0]
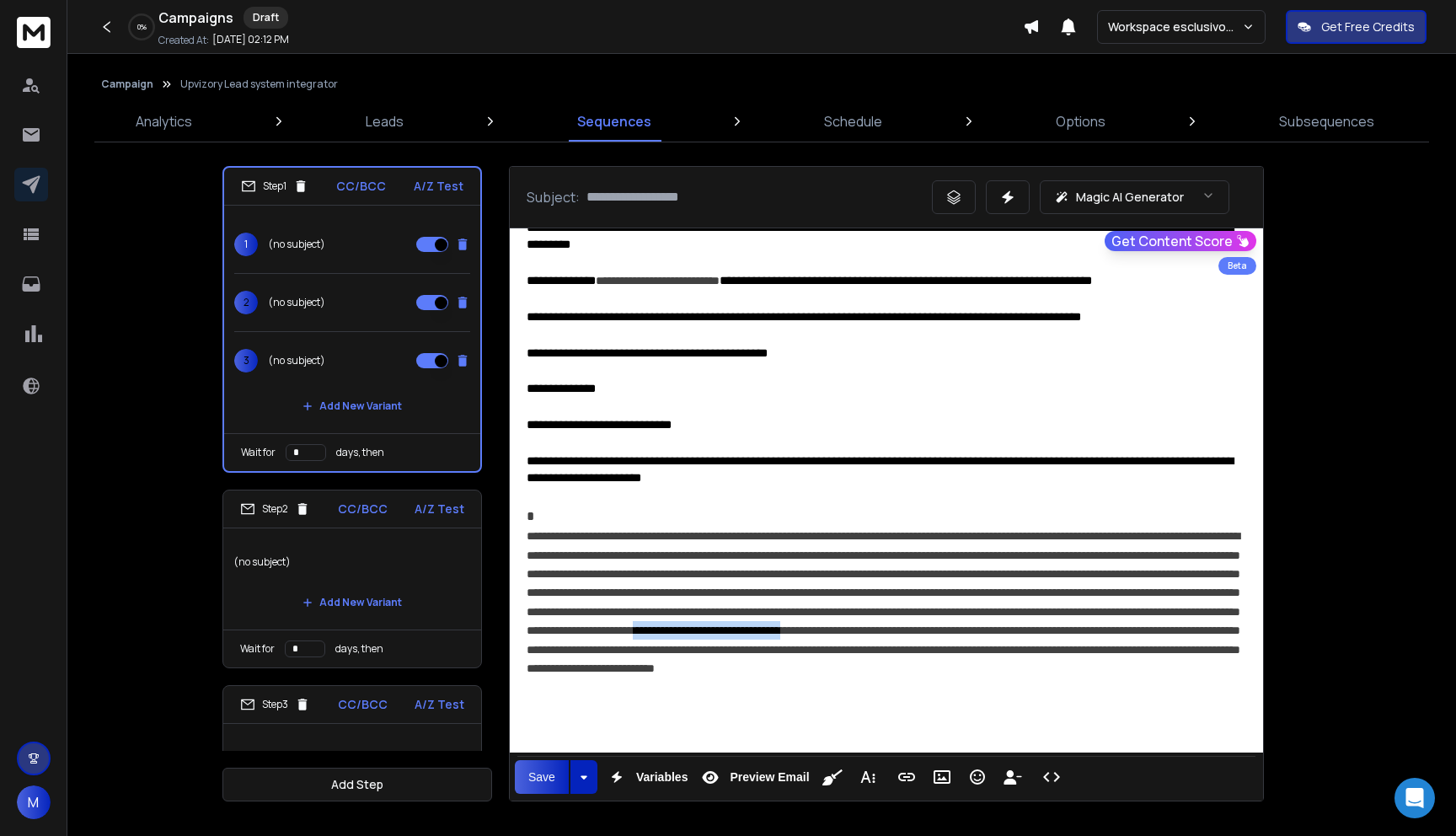
drag, startPoint x: 918, startPoint y: 672, endPoint x: 1103, endPoint y: 663, distance: 185.2
click at [1103, 663] on div at bounding box center [886, 621] width 720 height 188
copy div "**********"
drag, startPoint x: 780, startPoint y: 334, endPoint x: 843, endPoint y: 334, distance: 63.0
click at [844, 323] on span "**********" at bounding box center [803, 317] width 554 height 12
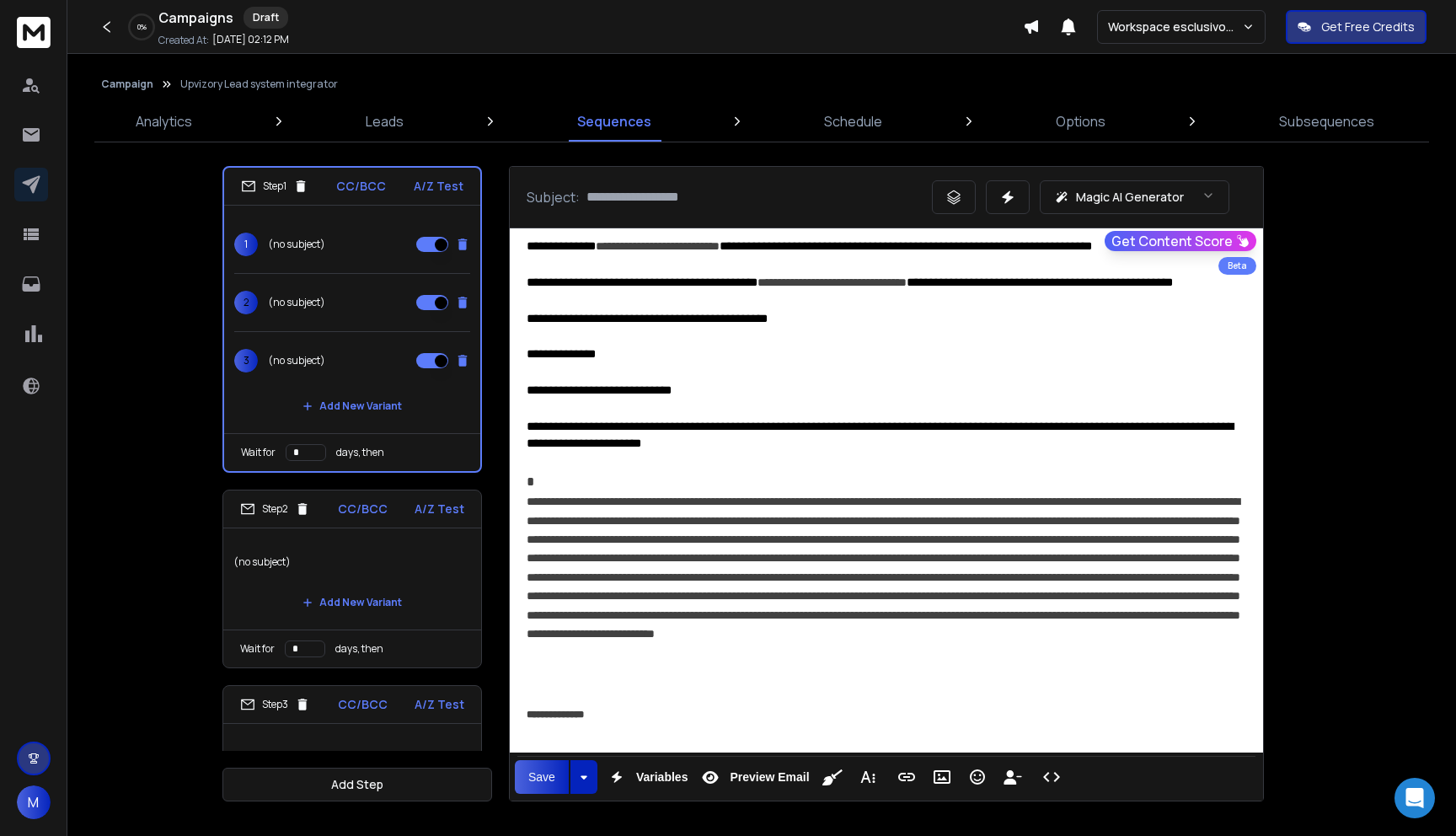
scroll to position [232, 0]
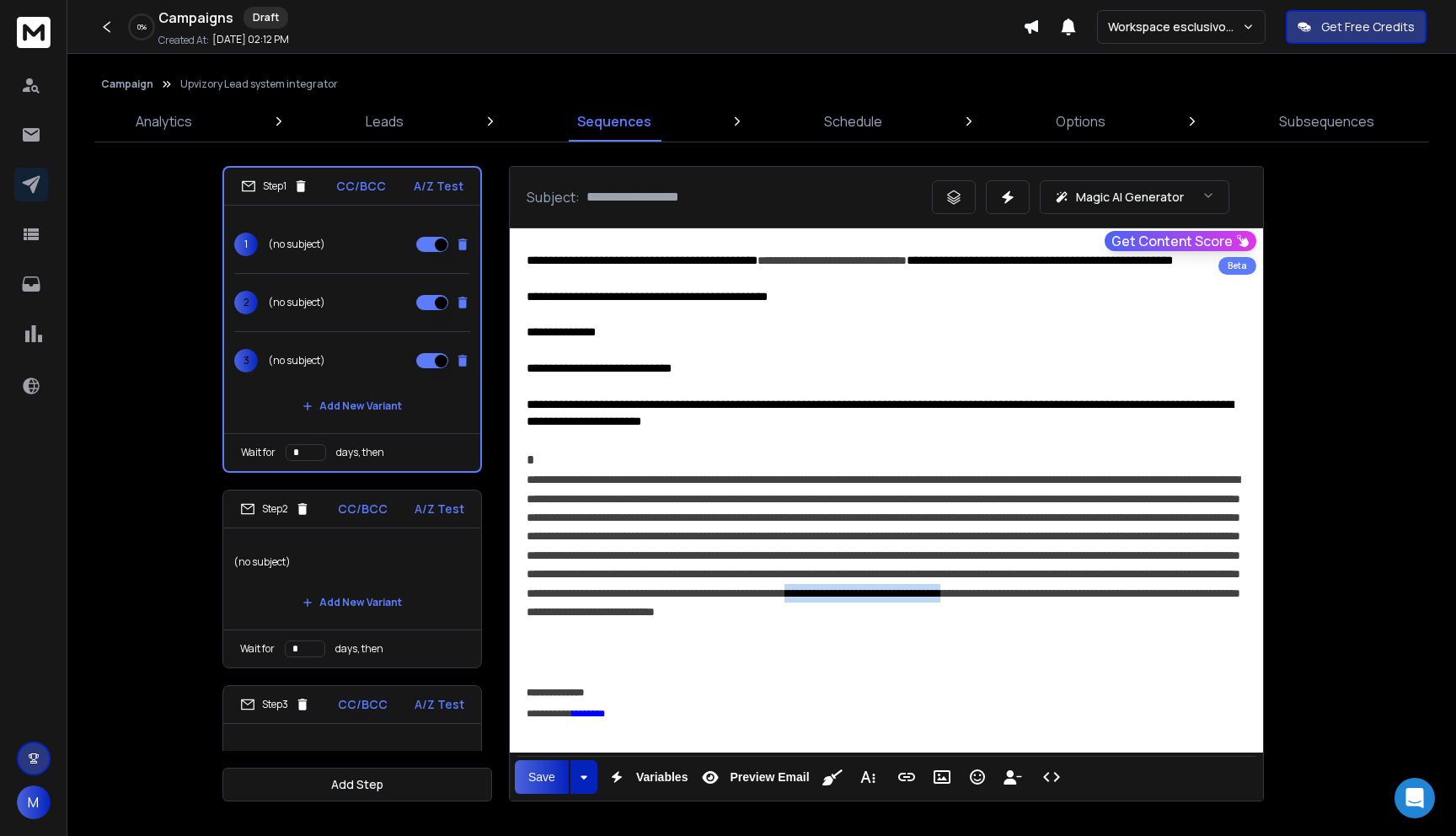
drag, startPoint x: 585, startPoint y: 669, endPoint x: 778, endPoint y: 667, distance: 193.0
click at [778, 659] on div at bounding box center [886, 564] width 720 height 188
copy div "**********"
drag, startPoint x: 583, startPoint y: 666, endPoint x: 782, endPoint y: 664, distance: 199.0
click at [782, 659] on div at bounding box center [886, 564] width 720 height 188
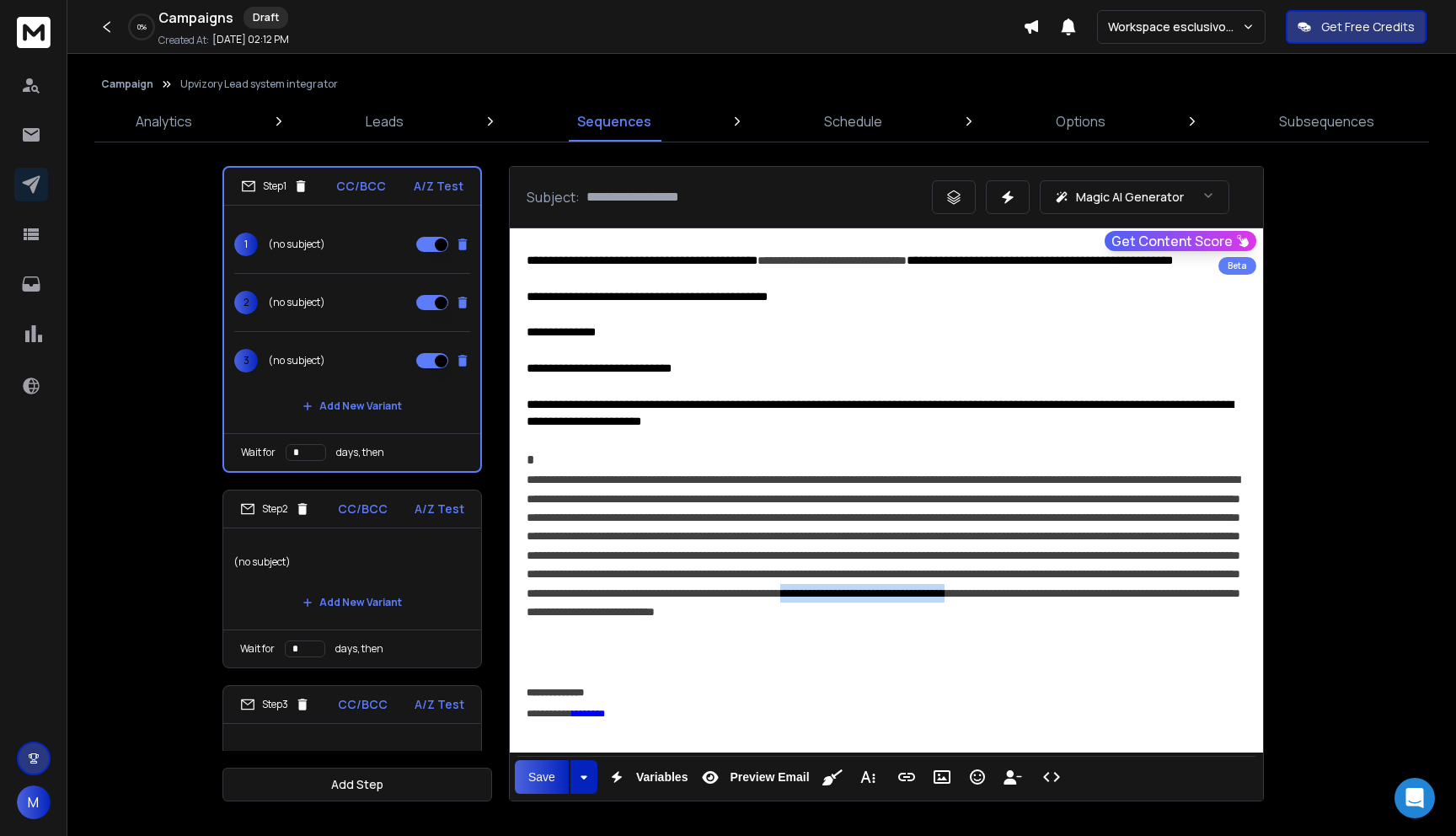
copy div "**********"
drag, startPoint x: 712, startPoint y: 441, endPoint x: 788, endPoint y: 438, distance: 76.1
click at [788, 427] on span "**********" at bounding box center [879, 413] width 707 height 29
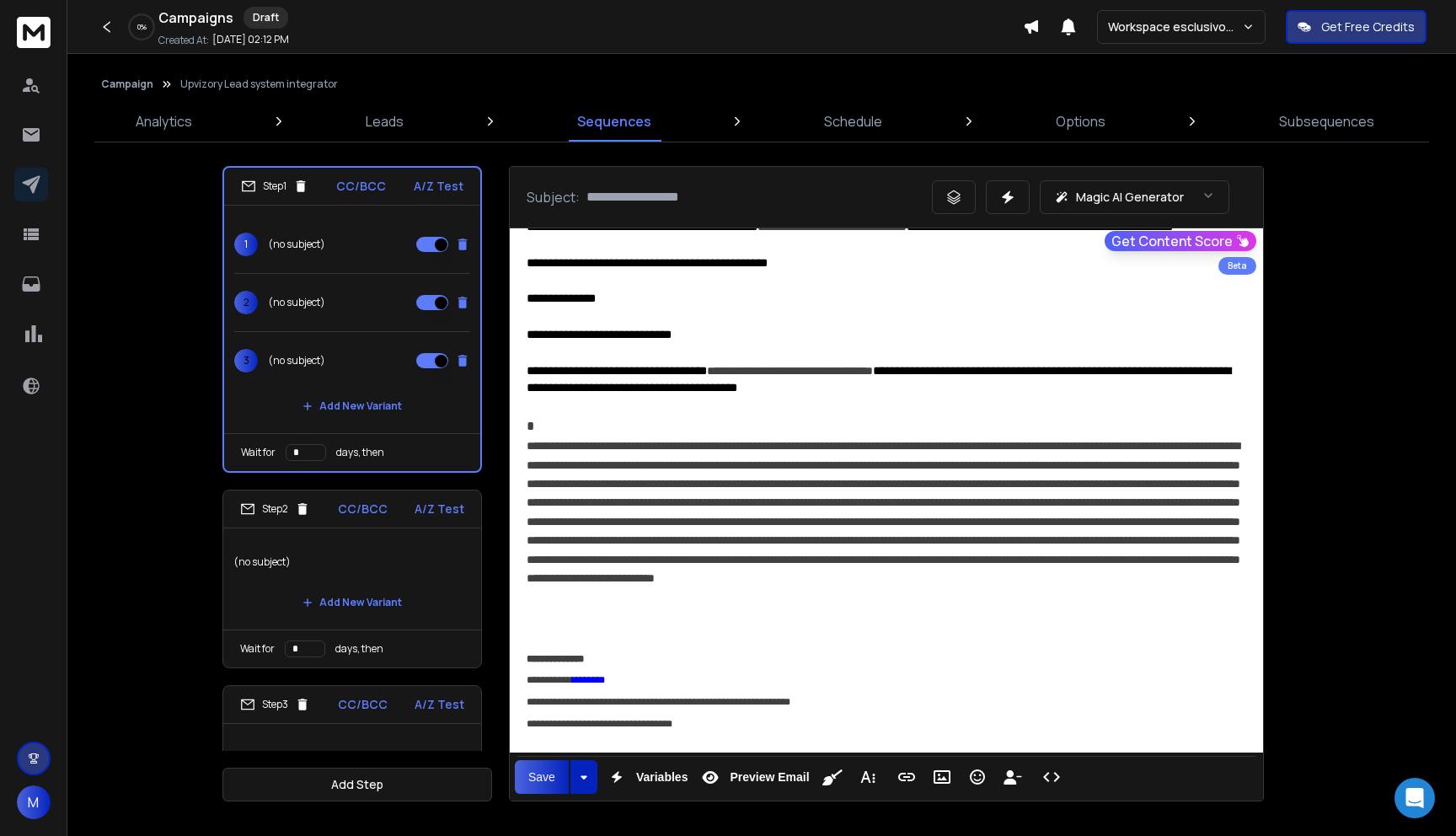
scroll to position [267, 0]
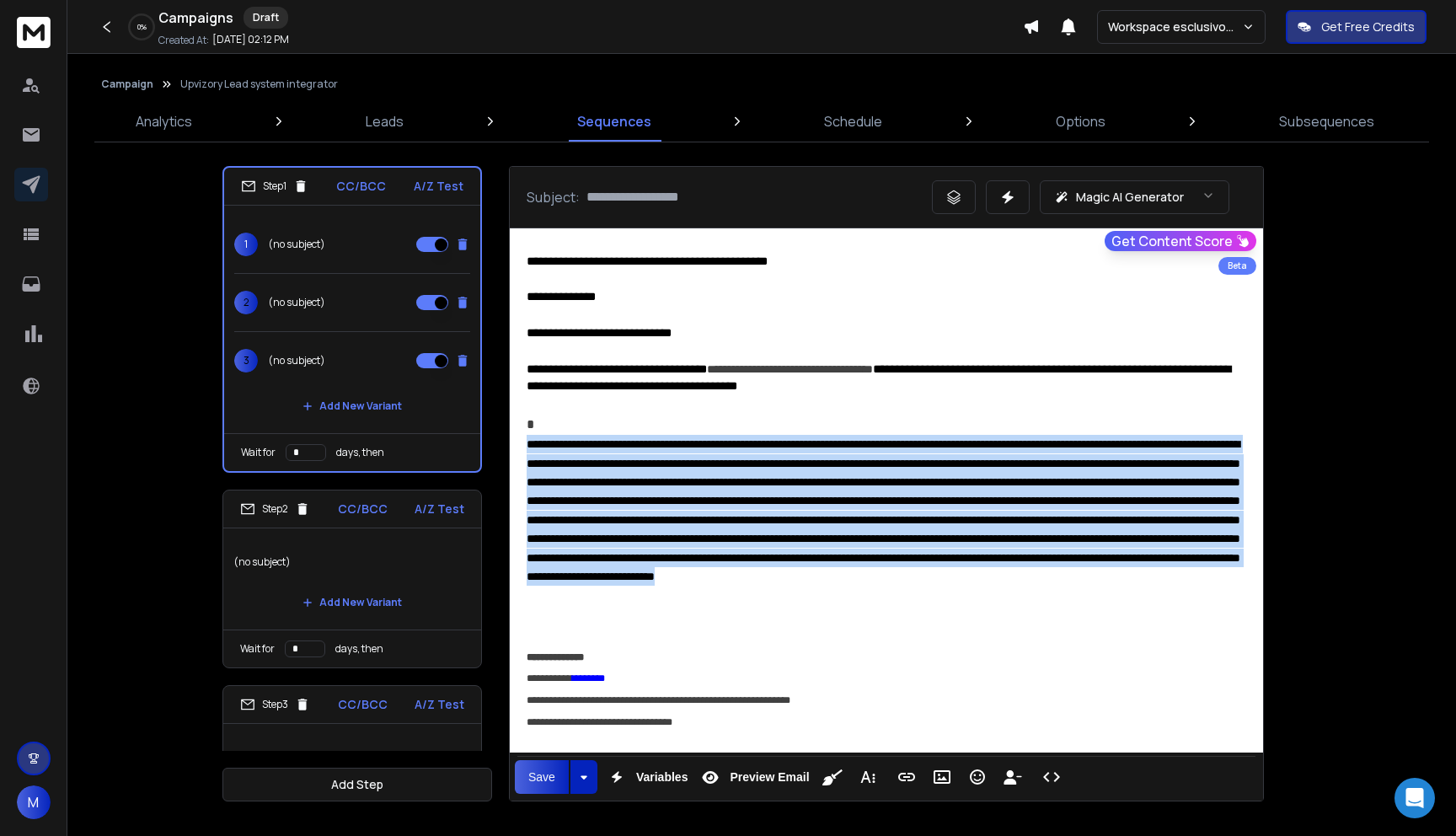
drag, startPoint x: 620, startPoint y: 648, endPoint x: 519, endPoint y: 480, distance: 196.0
click at [519, 480] on div "**********" at bounding box center [886, 479] width 753 height 502
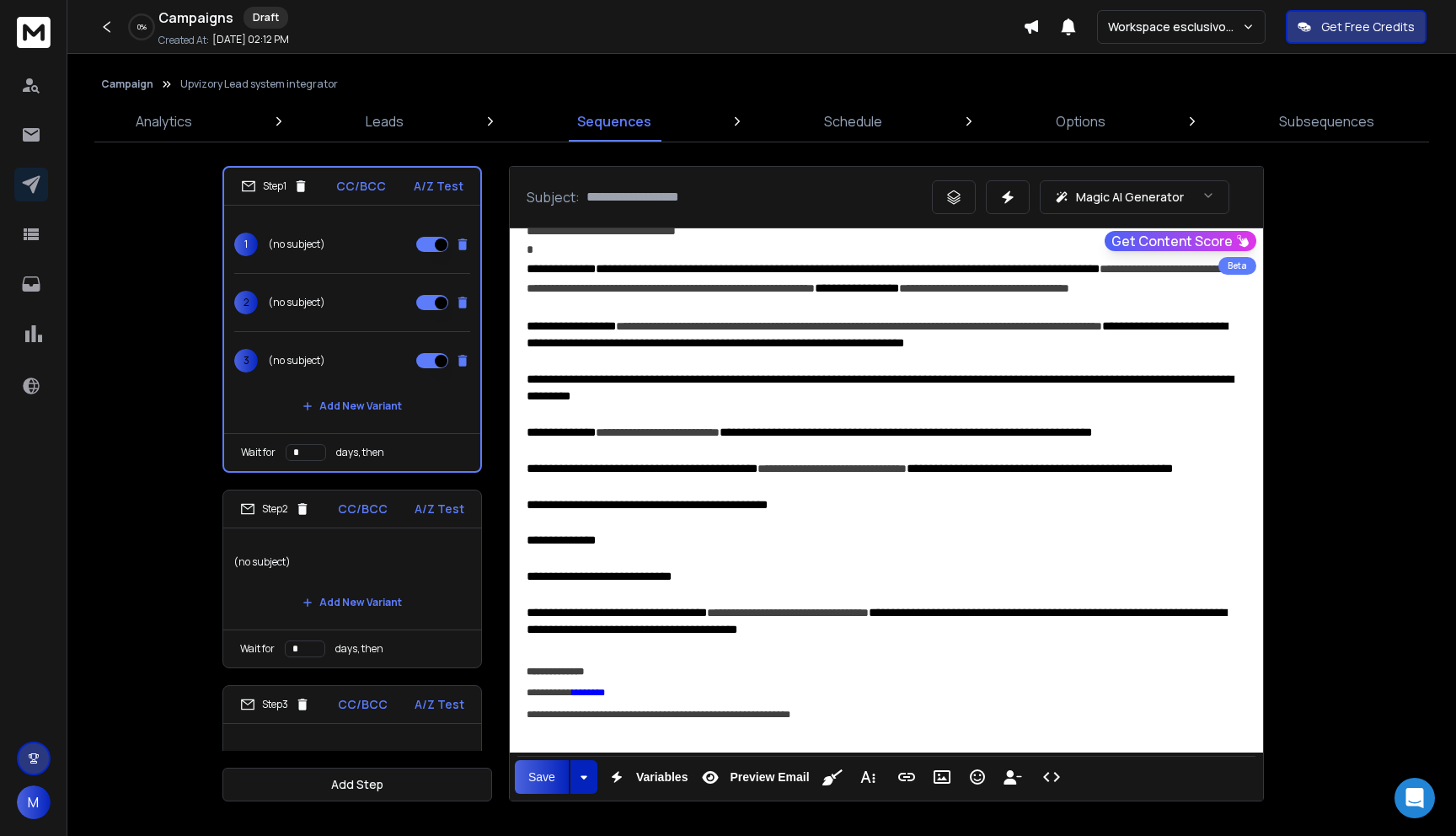
scroll to position [8, 0]
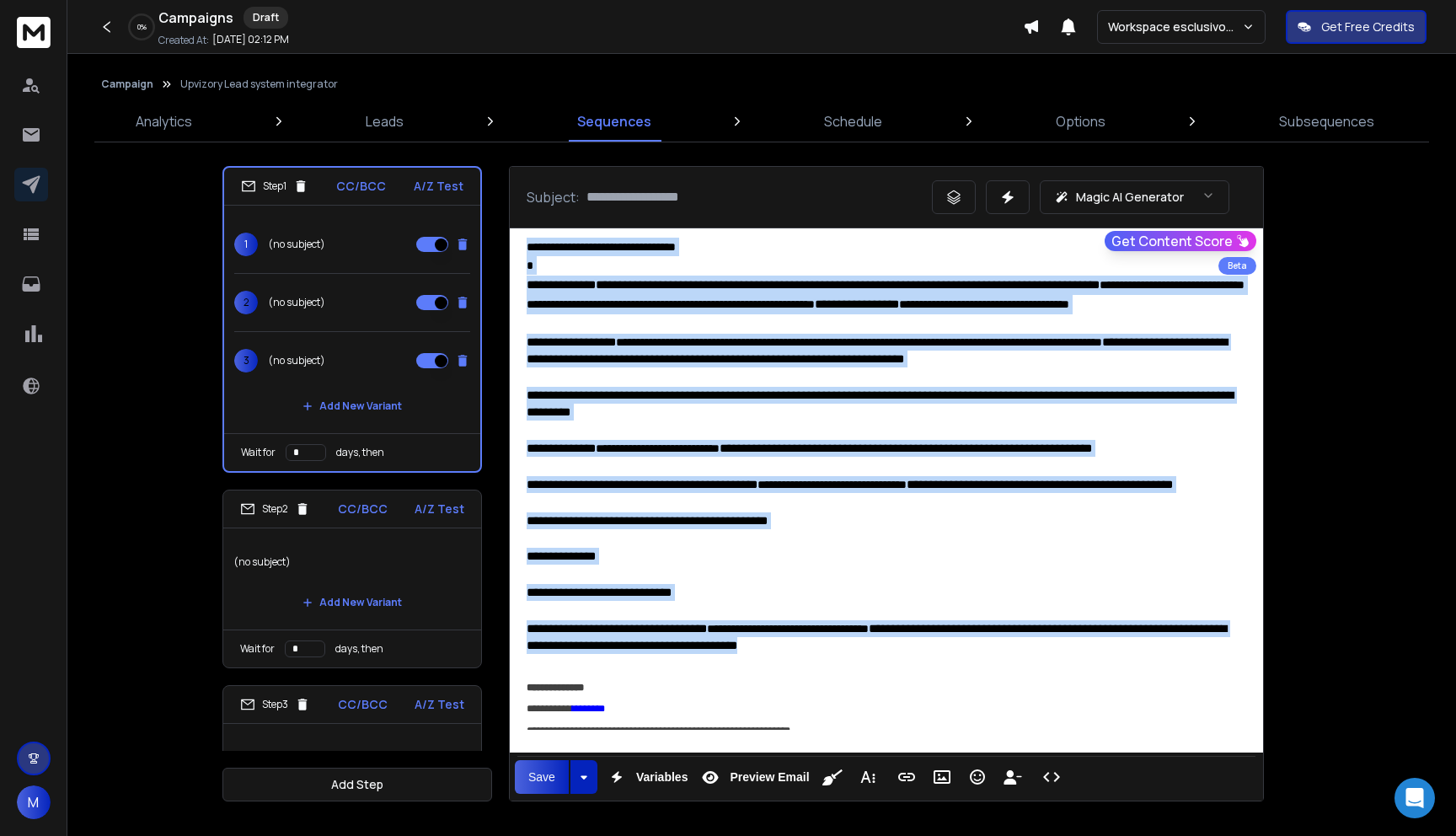
drag, startPoint x: 800, startPoint y: 677, endPoint x: 527, endPoint y: 248, distance: 508.5
click at [527, 248] on div "**********" at bounding box center [886, 479] width 753 height 502
click at [862, 777] on icon "button" at bounding box center [867, 777] width 14 height 12
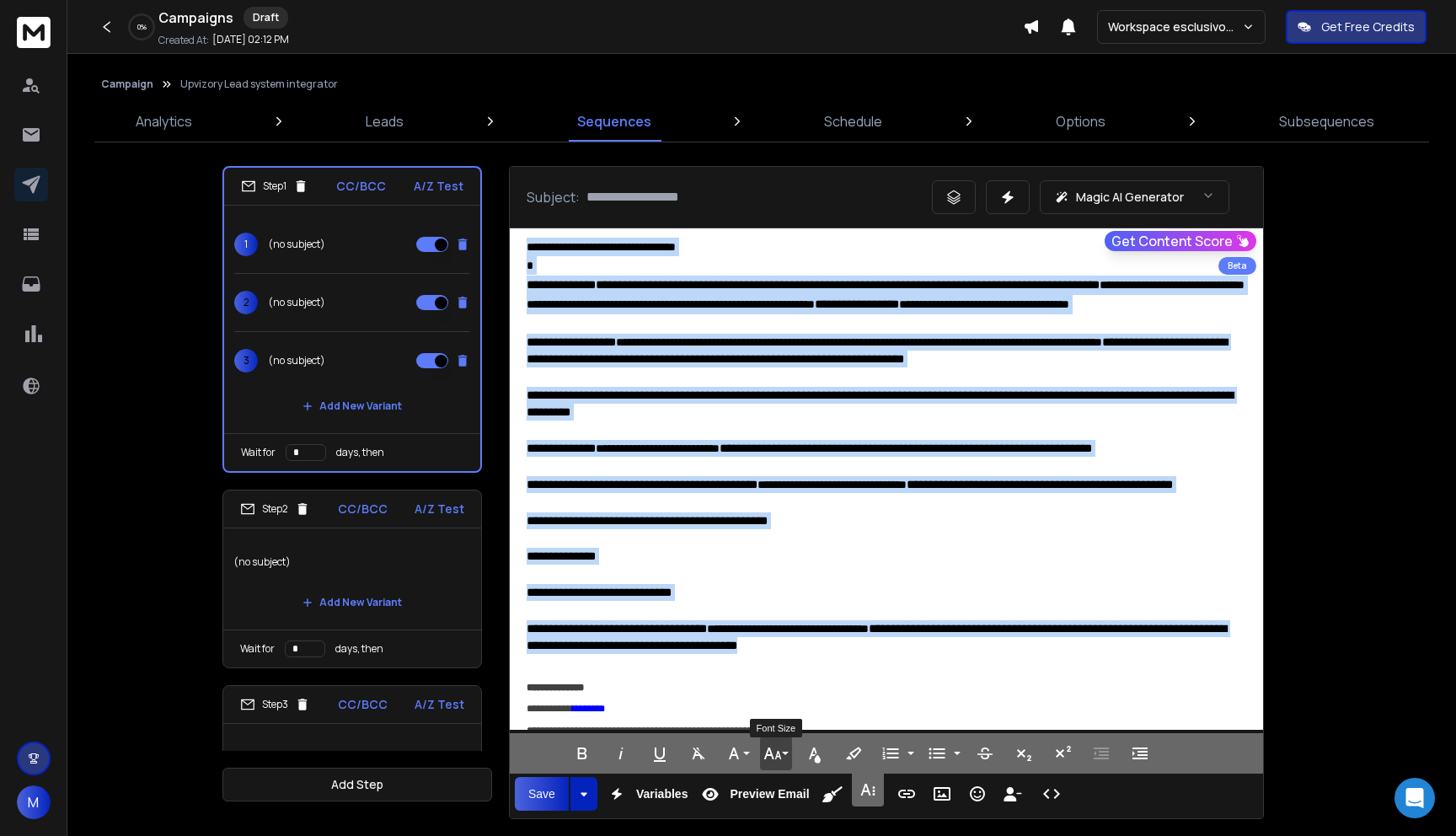
click at [776, 755] on icon "button" at bounding box center [772, 754] width 18 height 12
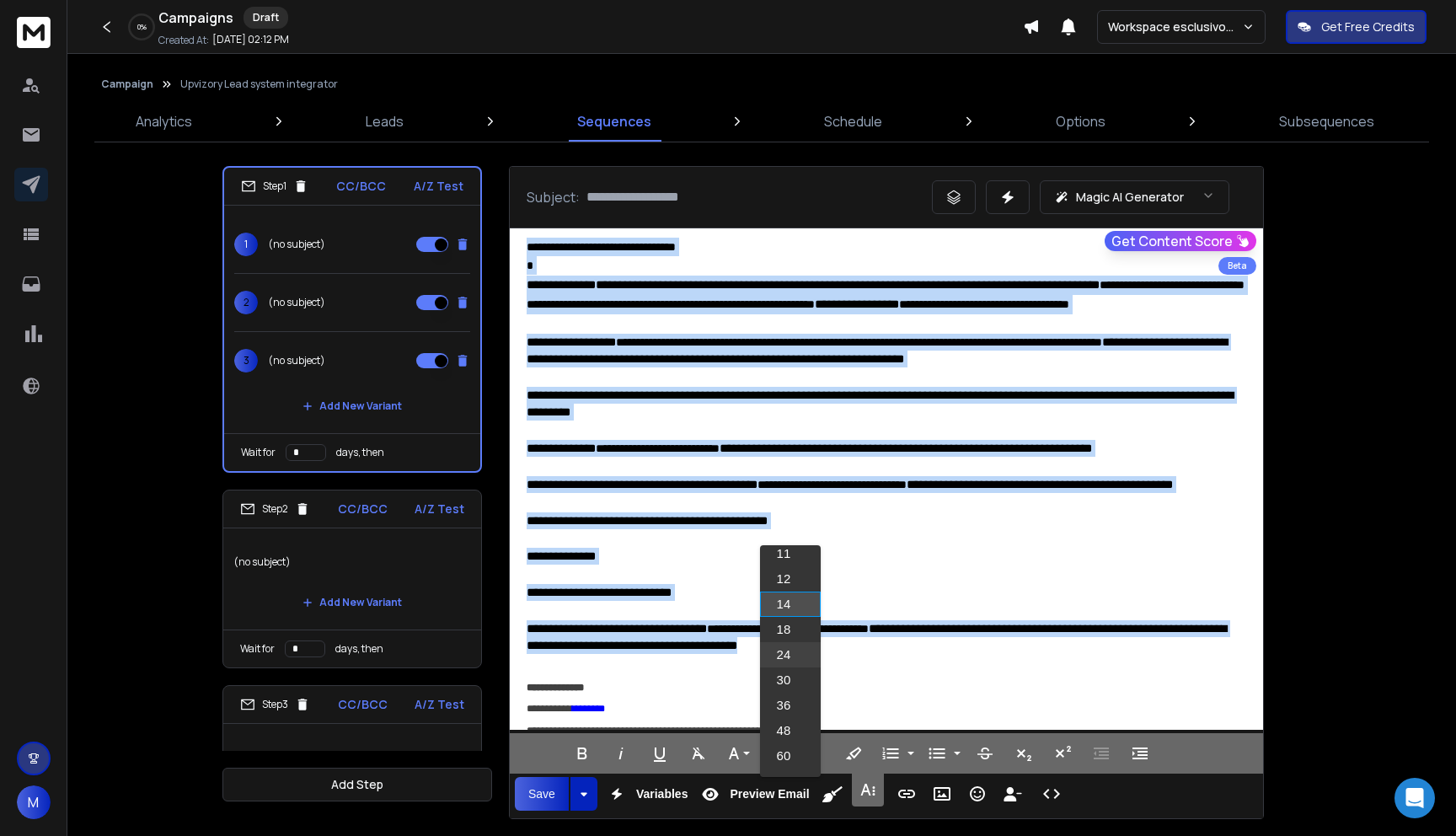
scroll to position [81, 0]
click at [792, 606] on link "14" at bounding box center [790, 610] width 60 height 25
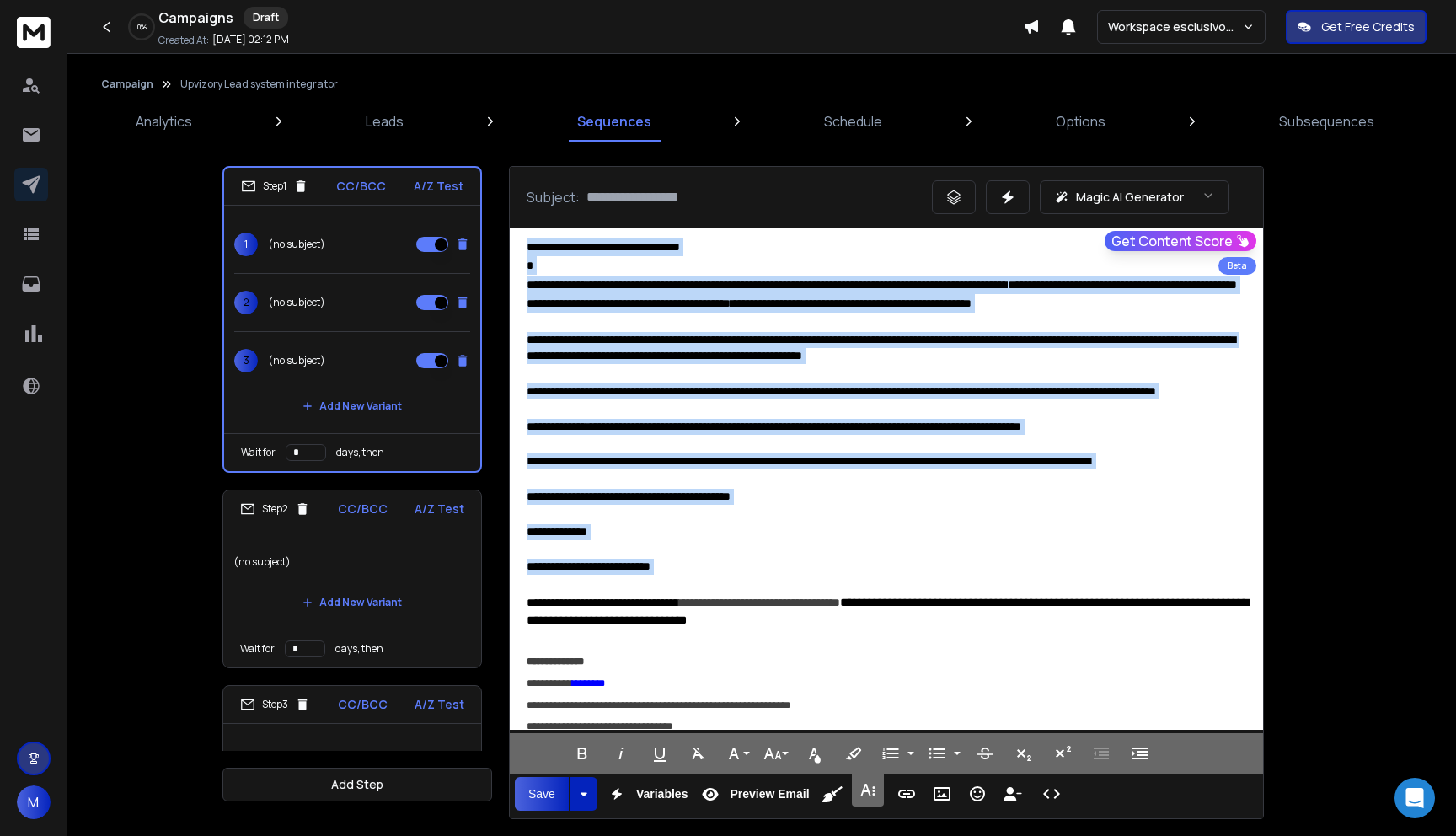
click at [890, 505] on p "**********" at bounding box center [886, 497] width 720 height 16
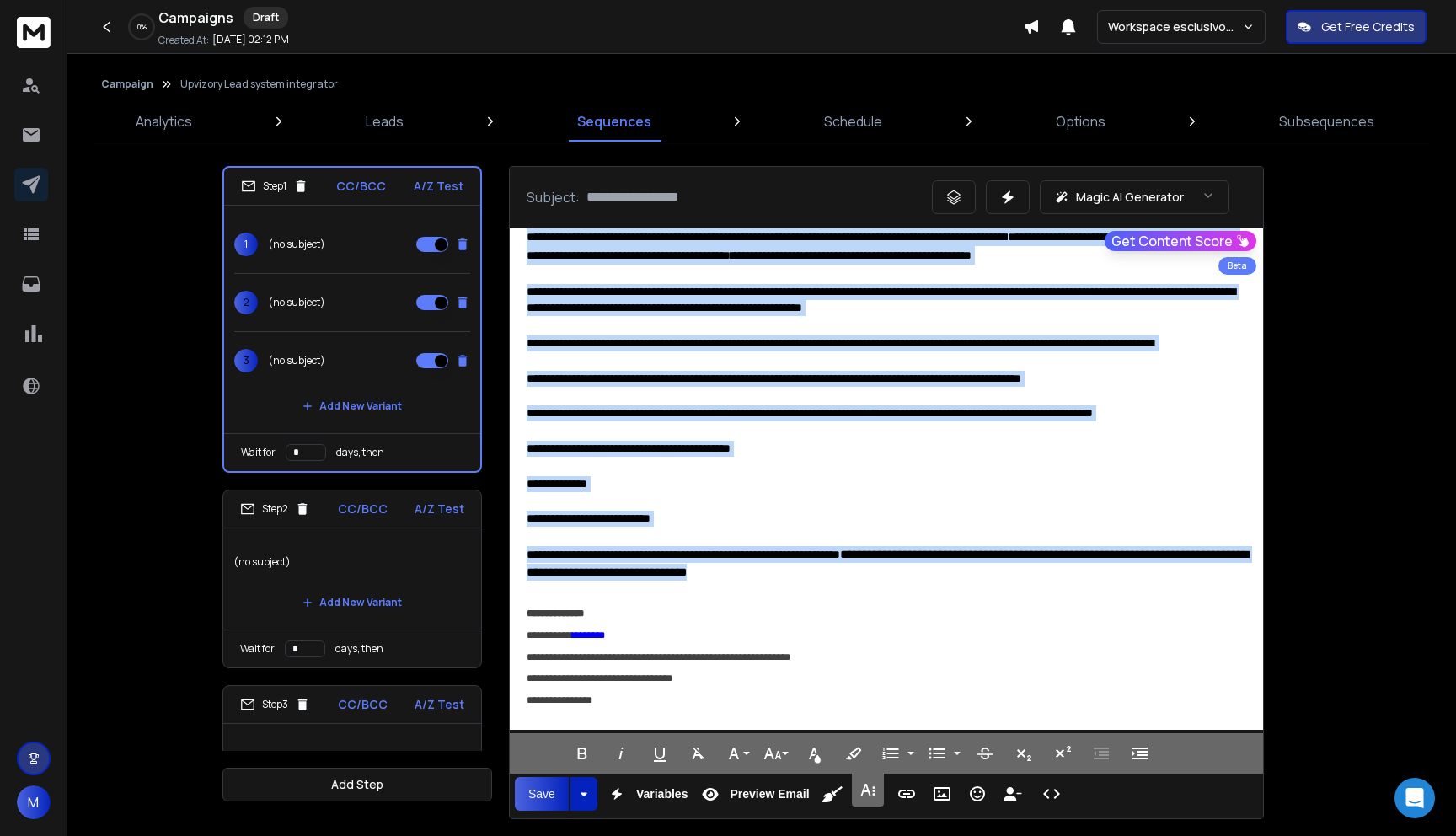
scroll to position [0, 0]
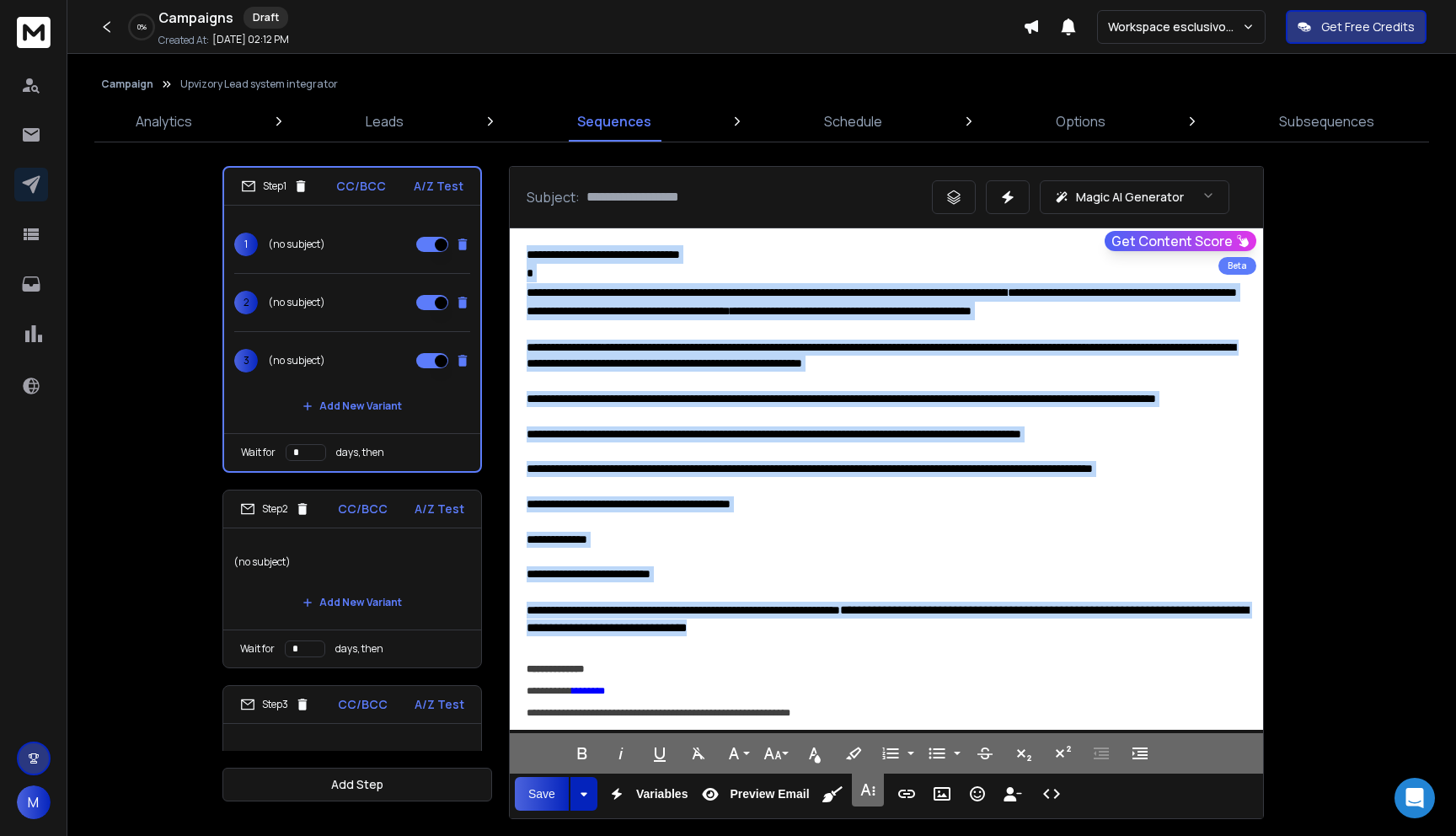
drag, startPoint x: 809, startPoint y: 588, endPoint x: 521, endPoint y: 255, distance: 440.3
click at [521, 255] on div "**********" at bounding box center [886, 479] width 753 height 502
click at [873, 788] on icon "button" at bounding box center [867, 789] width 14 height 12
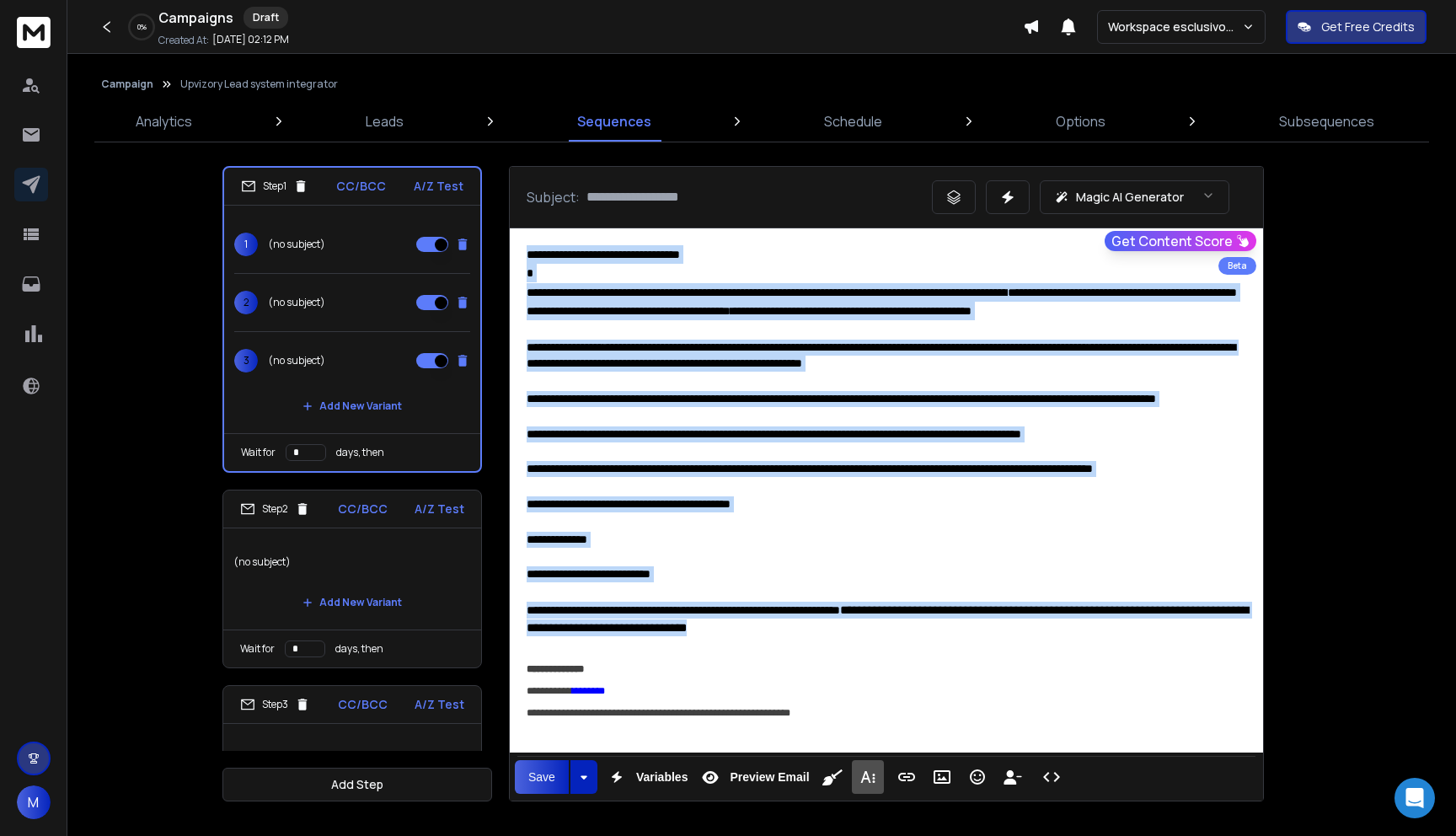
click at [873, 784] on icon "button" at bounding box center [867, 776] width 20 height 20
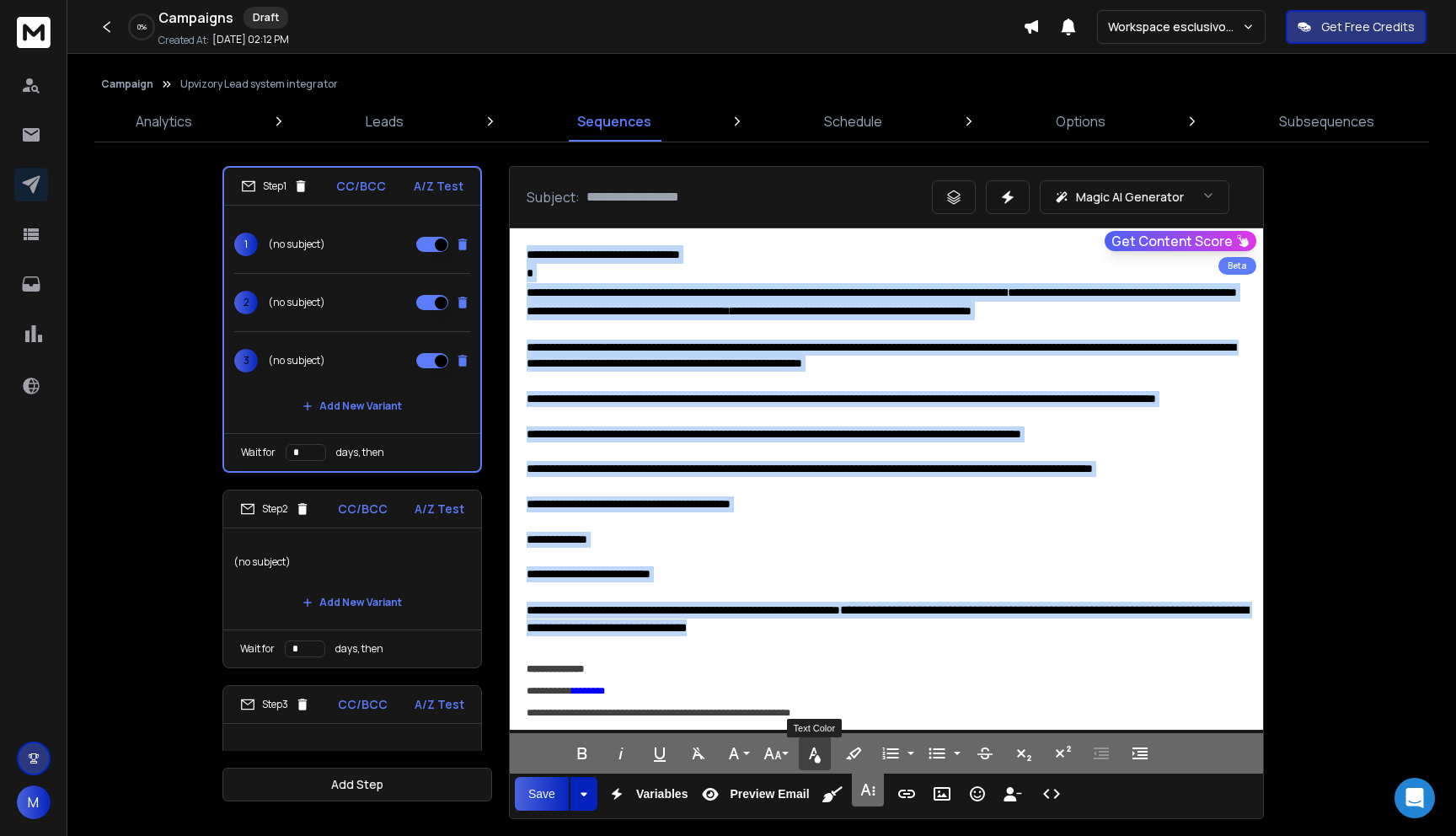
click at [812, 753] on icon "button" at bounding box center [815, 755] width 12 height 15
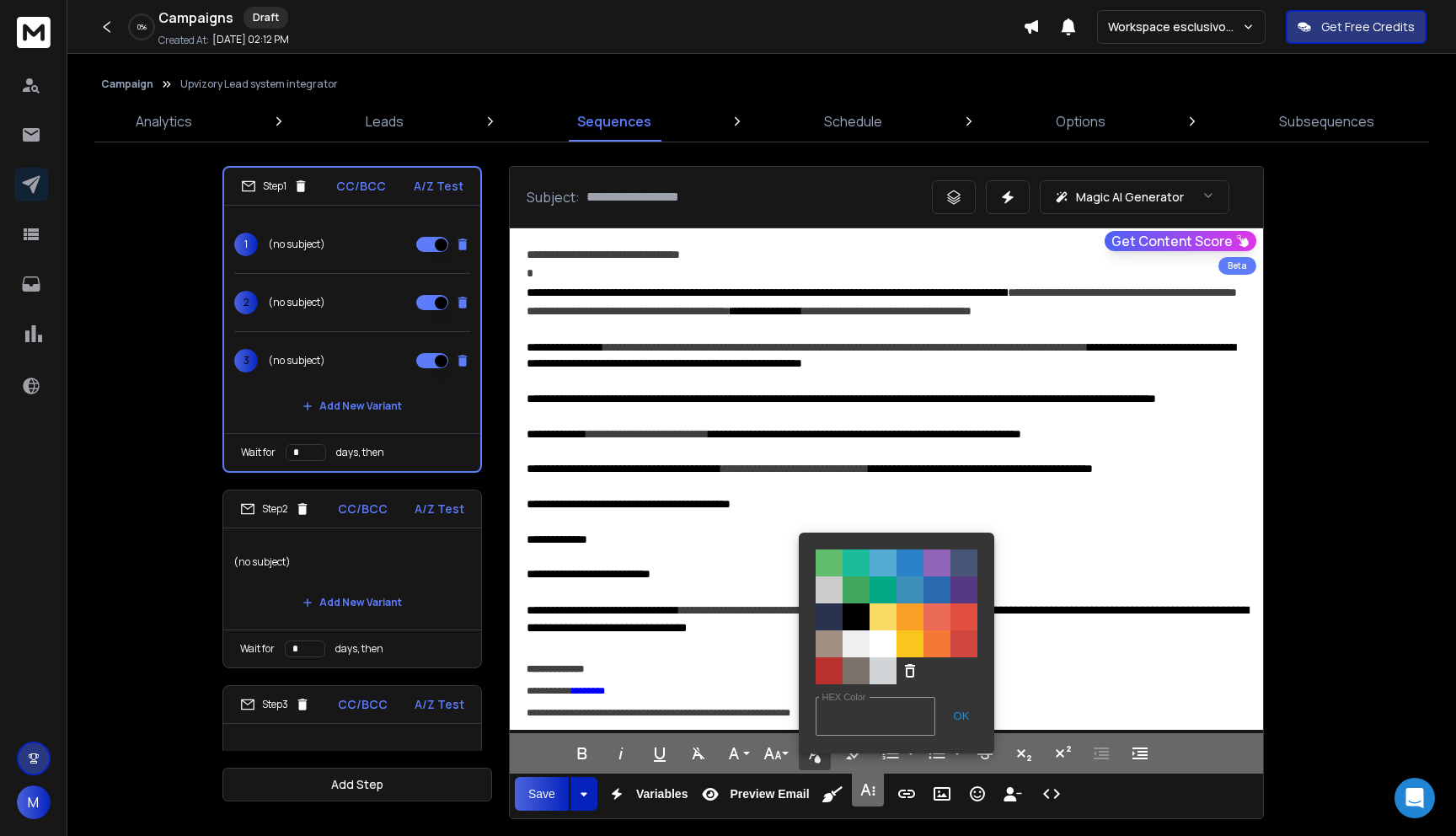
click at [812, 753] on 26 "HEX Color OK" at bounding box center [896, 719] width 195 height 69
click at [778, 751] on icon "button" at bounding box center [772, 754] width 18 height 12
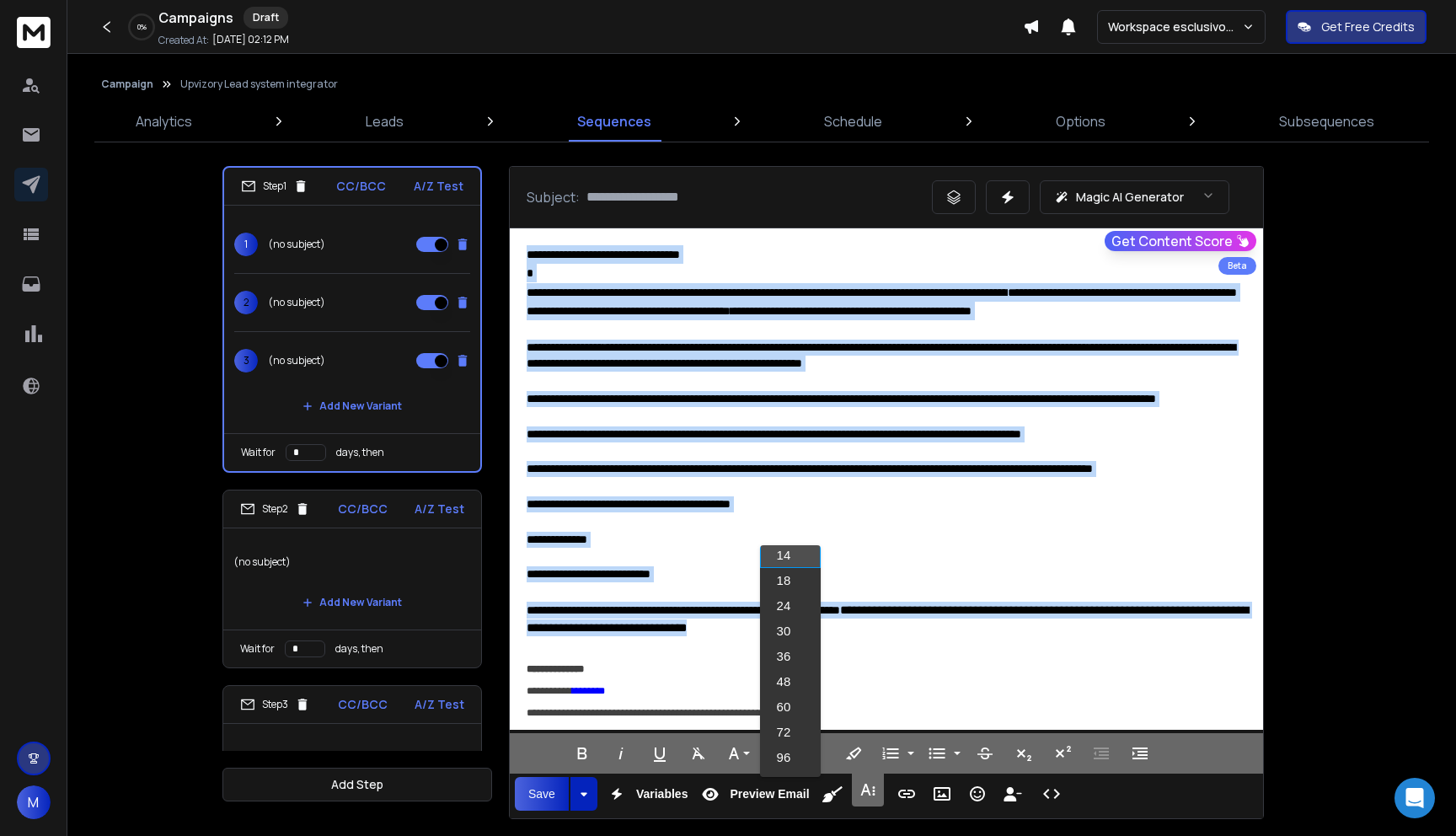
scroll to position [136, 0]
click at [790, 586] on link "18" at bounding box center [790, 580] width 60 height 25
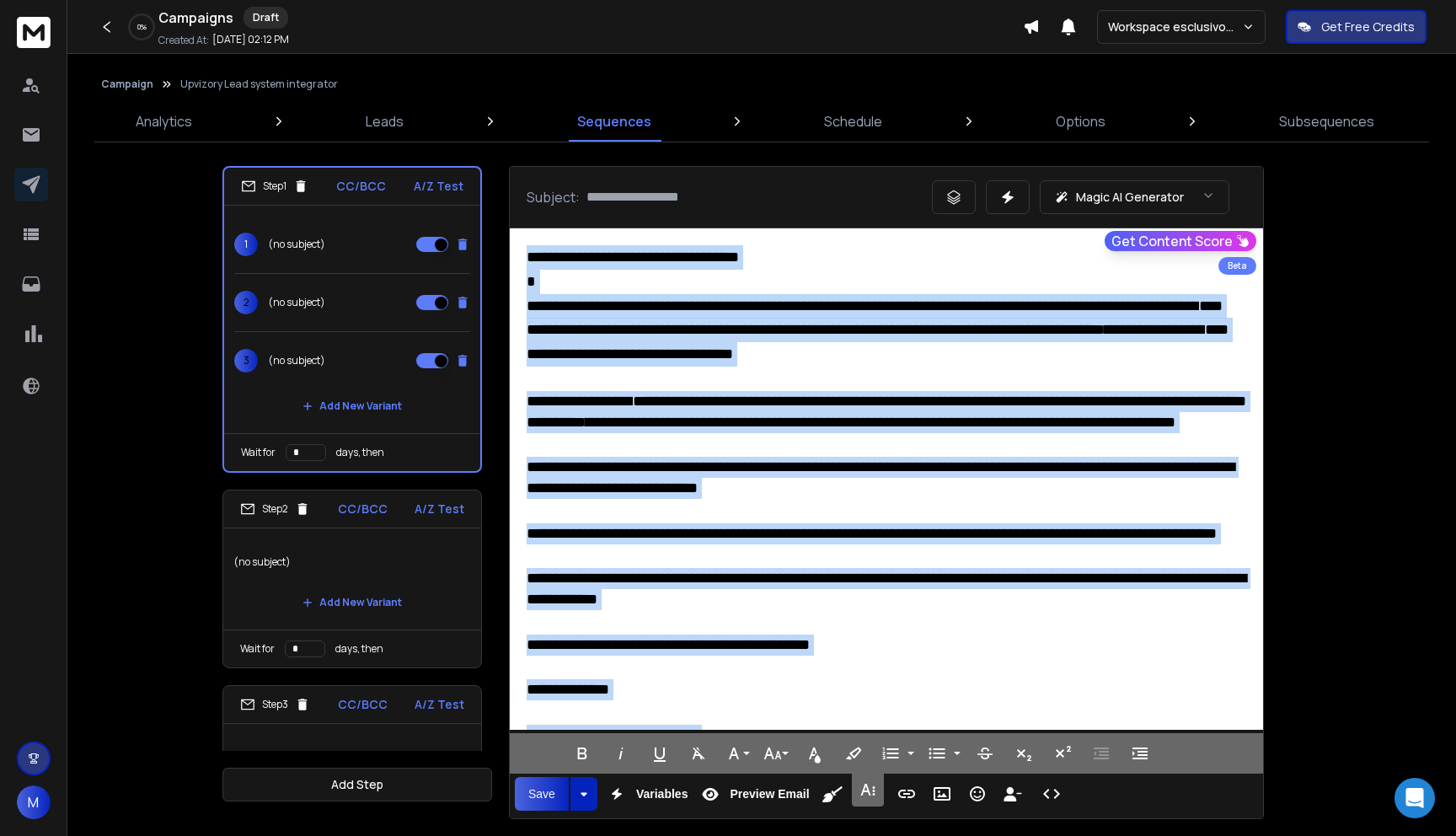
click at [790, 586] on div "**********" at bounding box center [886, 587] width 720 height 441
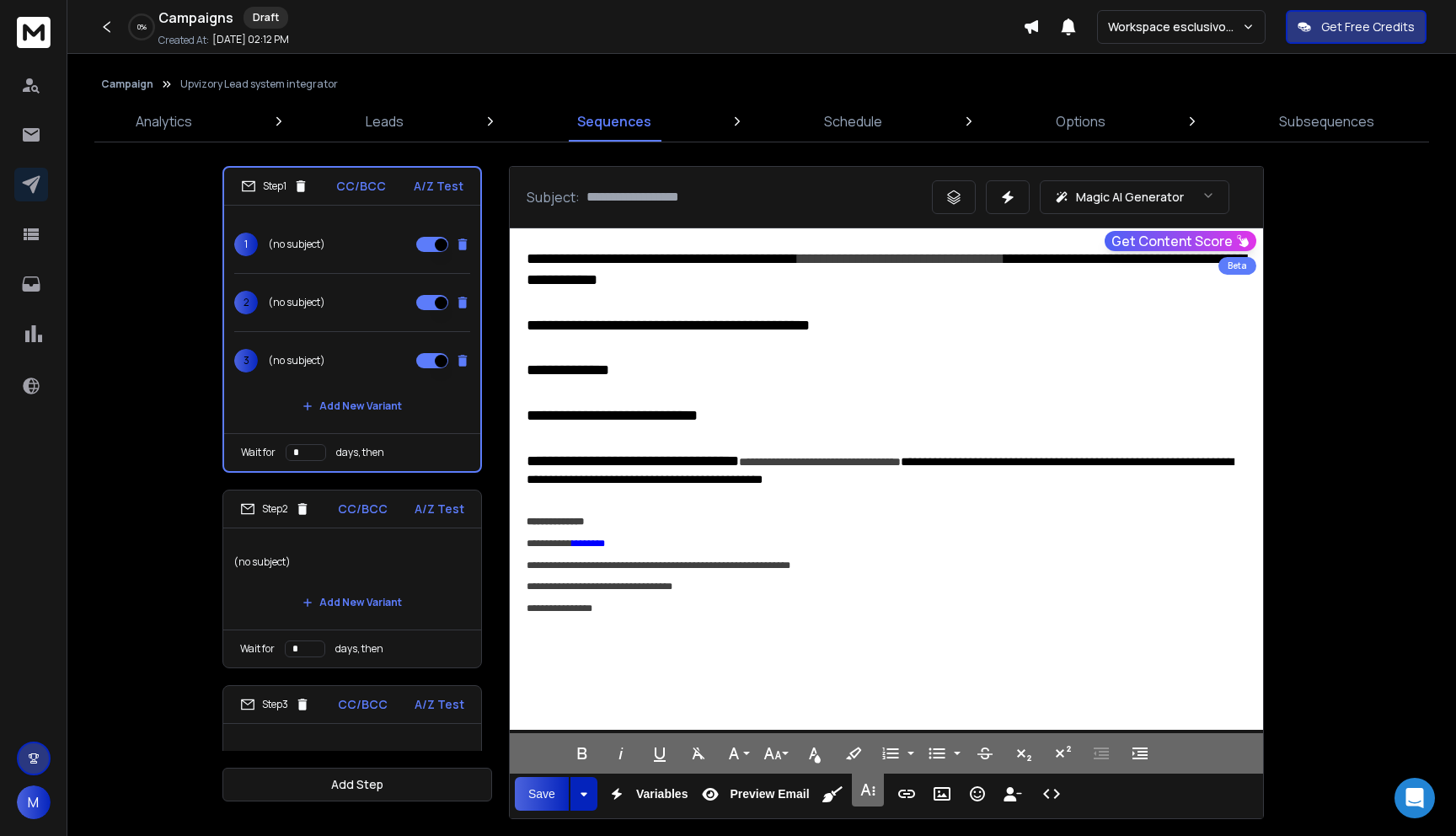
scroll to position [362, 0]
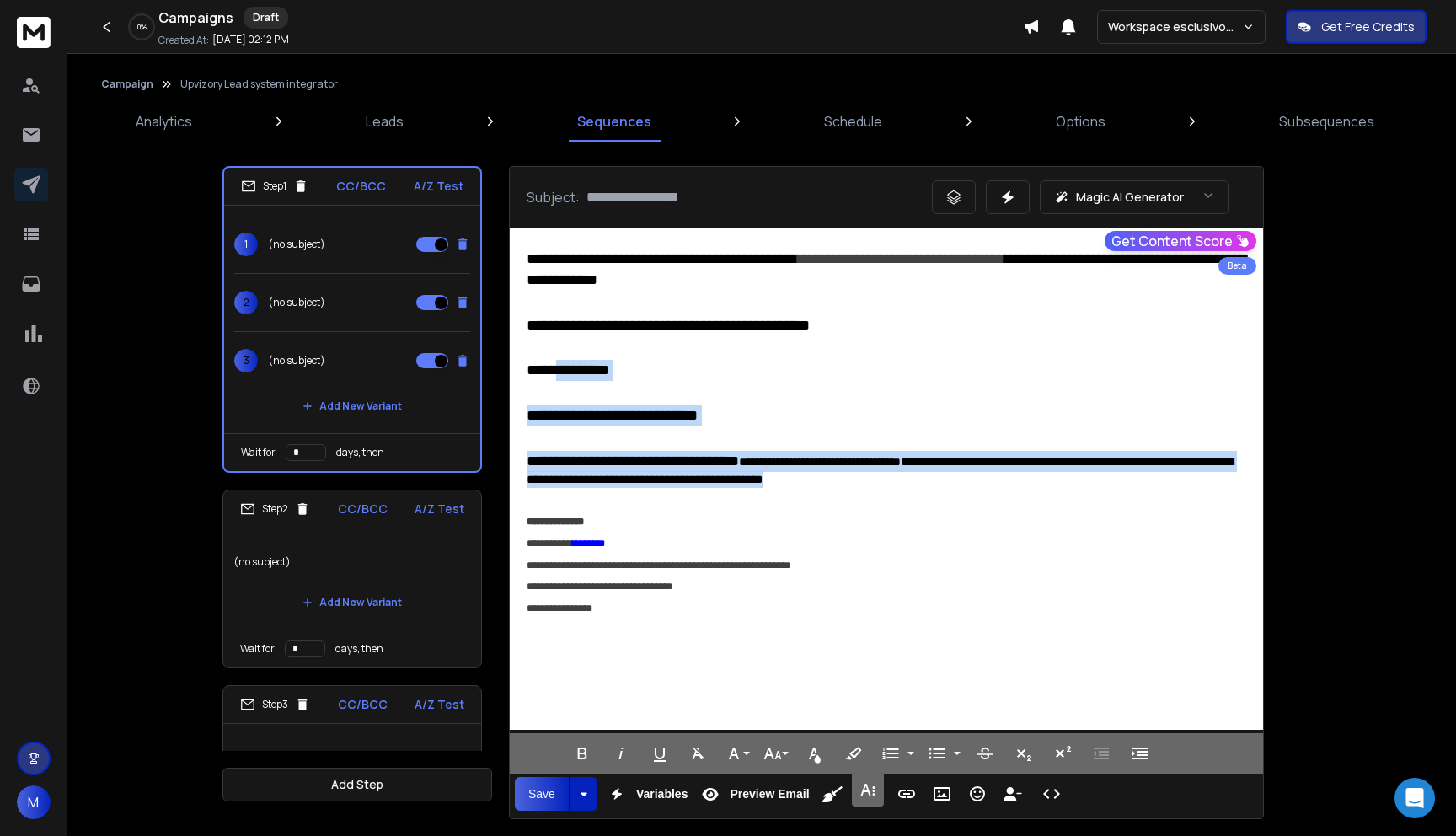
drag, startPoint x: 832, startPoint y: 488, endPoint x: 562, endPoint y: 366, distance: 296.3
click at [562, 367] on div "**********" at bounding box center [886, 479] width 753 height 502
click at [562, 366] on span "**********" at bounding box center [567, 369] width 82 height 15
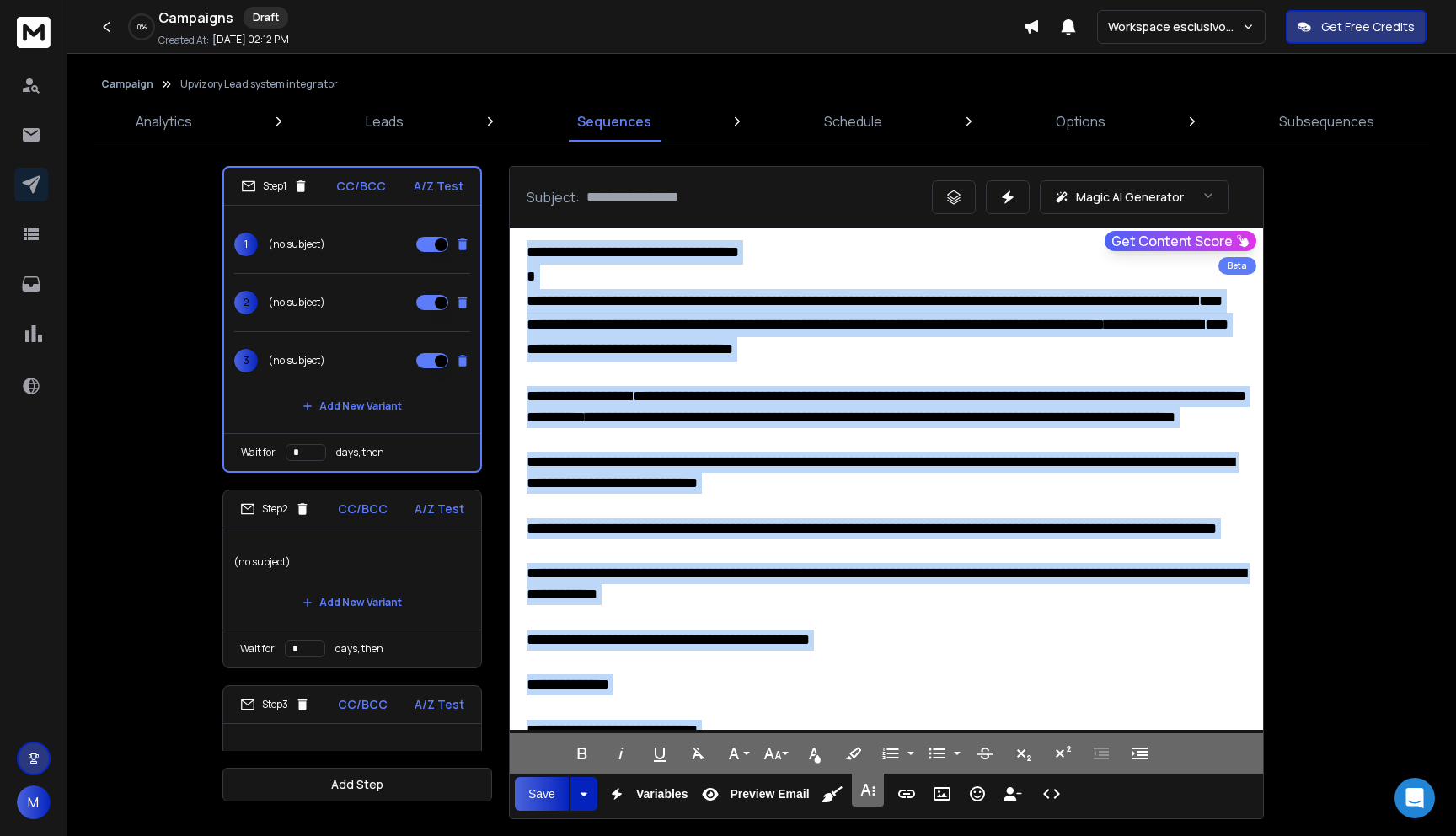
scroll to position [0, 0]
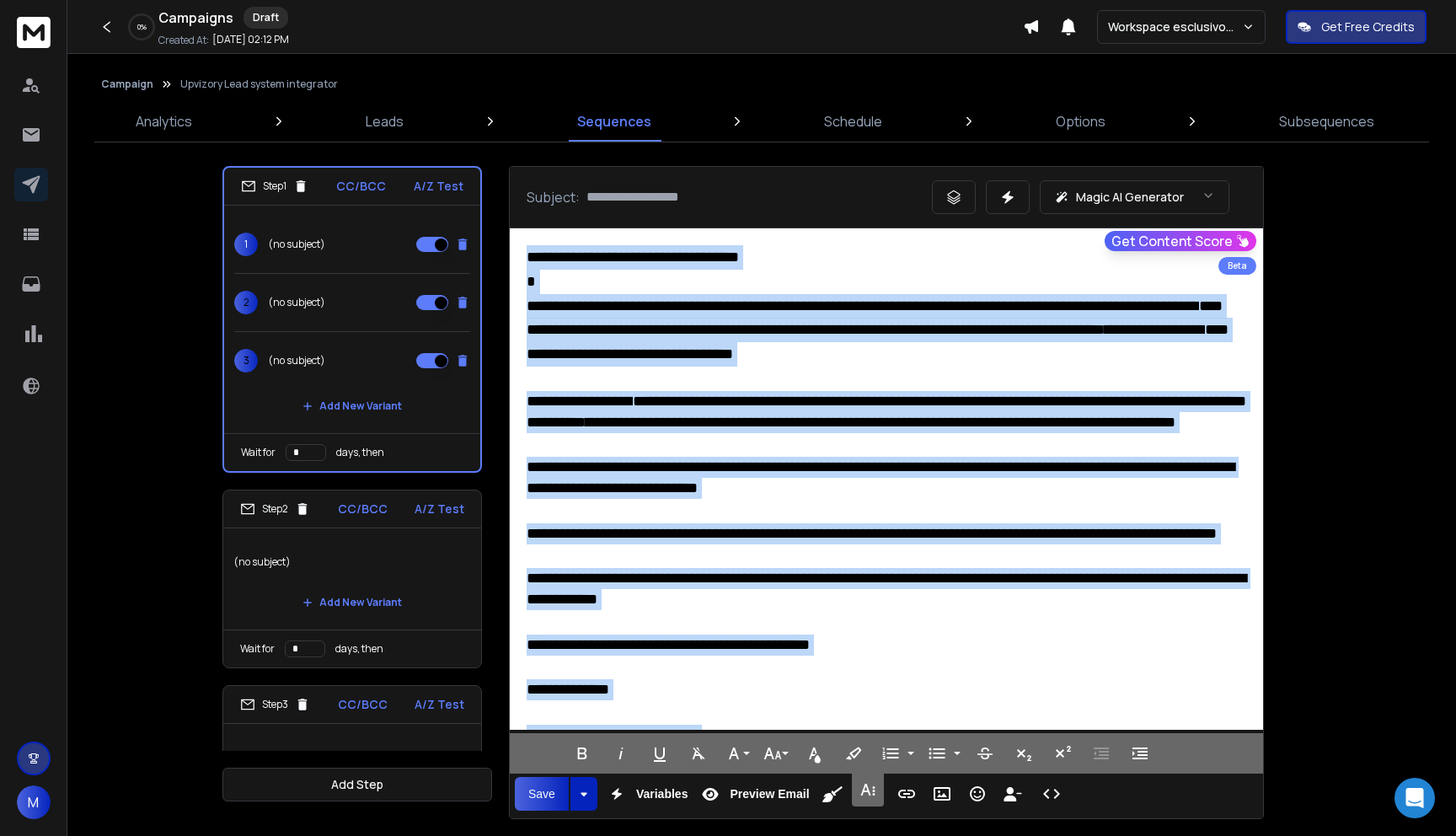
drag, startPoint x: 836, startPoint y: 486, endPoint x: 525, endPoint y: 209, distance: 416.5
click at [525, 209] on div "**********" at bounding box center [886, 492] width 755 height 654
click at [781, 753] on button "Font Size" at bounding box center [776, 754] width 32 height 34
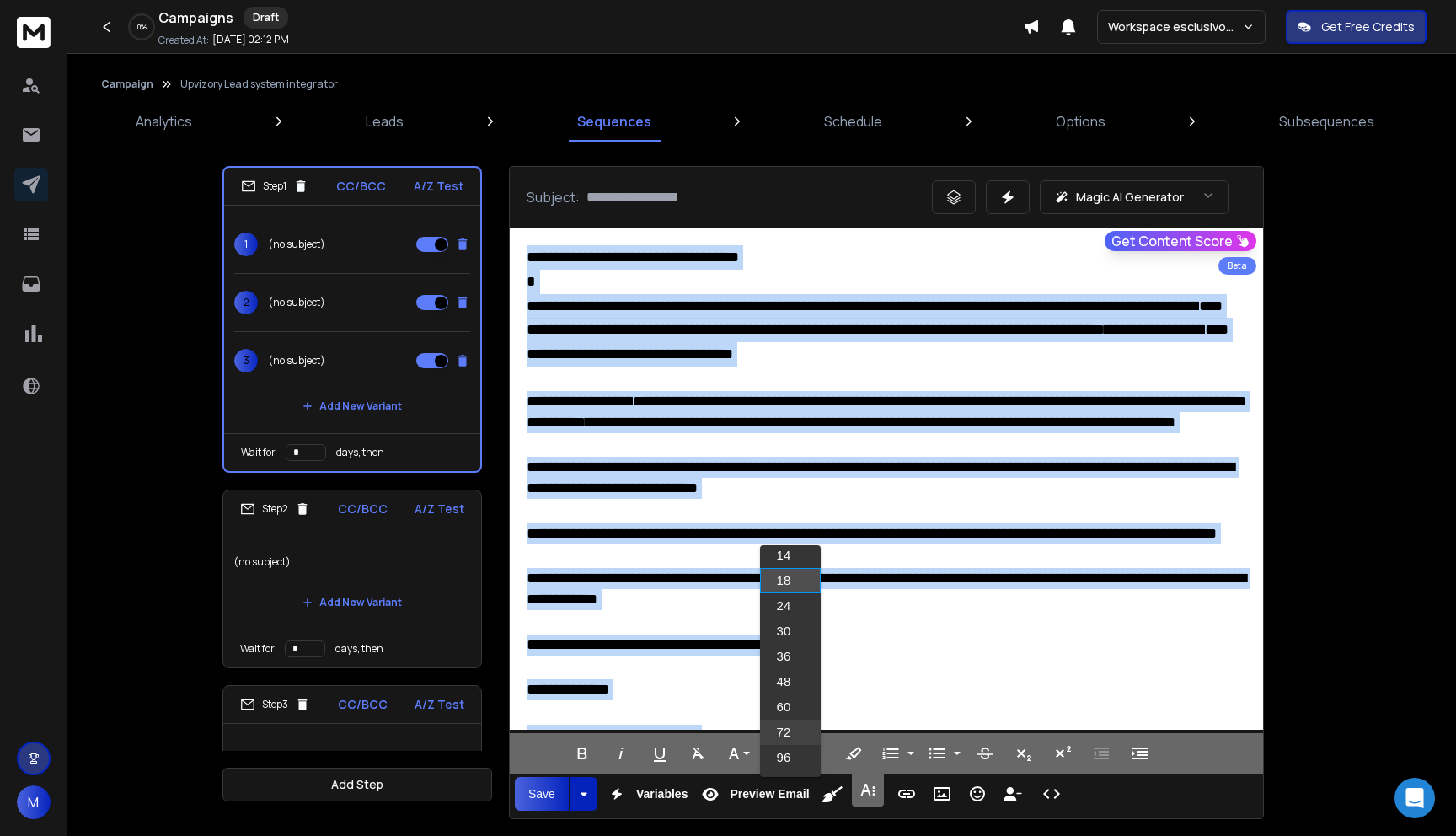
scroll to position [136, 0]
click at [795, 566] on link "14" at bounding box center [790, 554] width 60 height 25
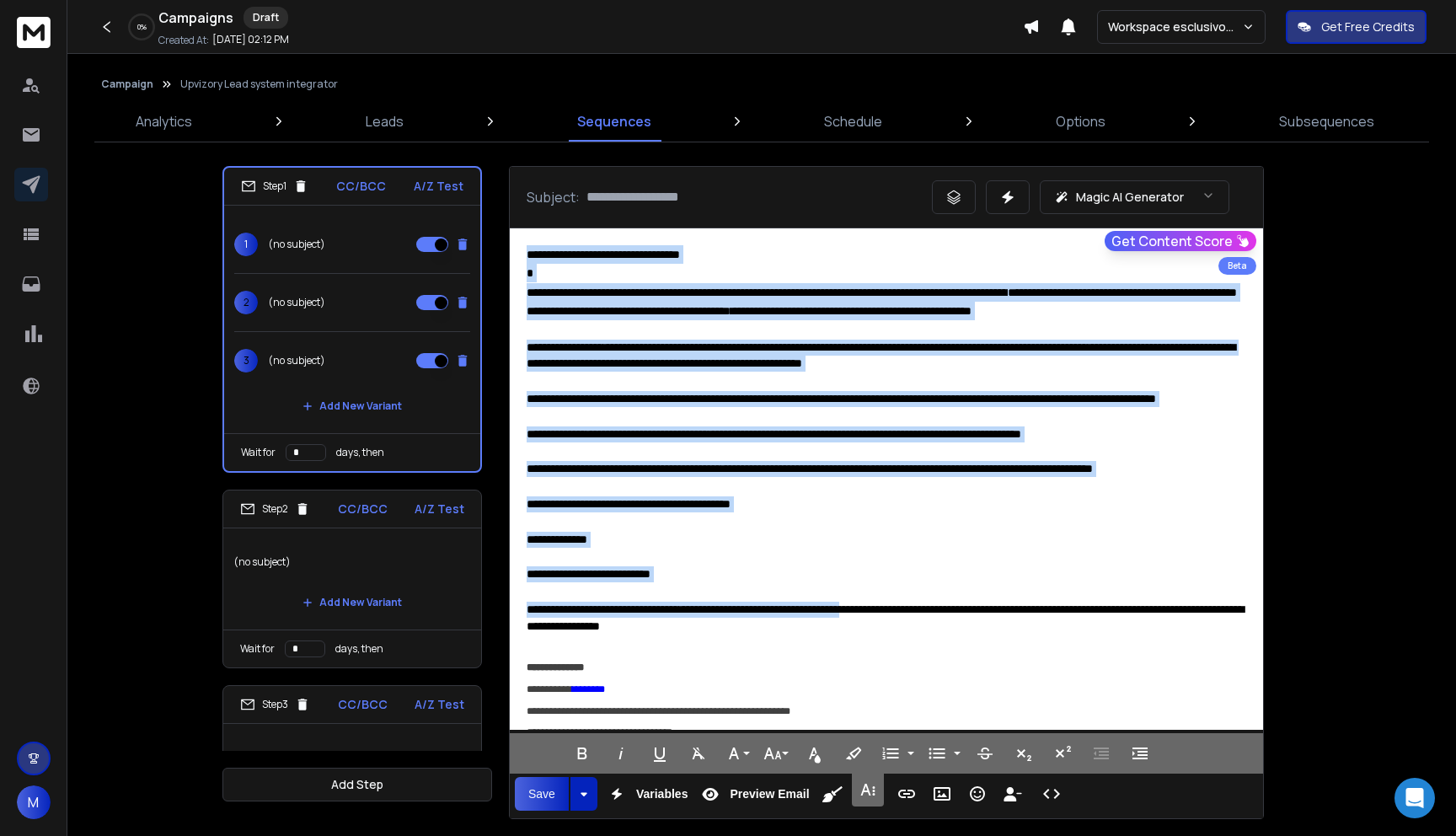
click at [835, 546] on div "**********" at bounding box center [886, 478] width 720 height 313
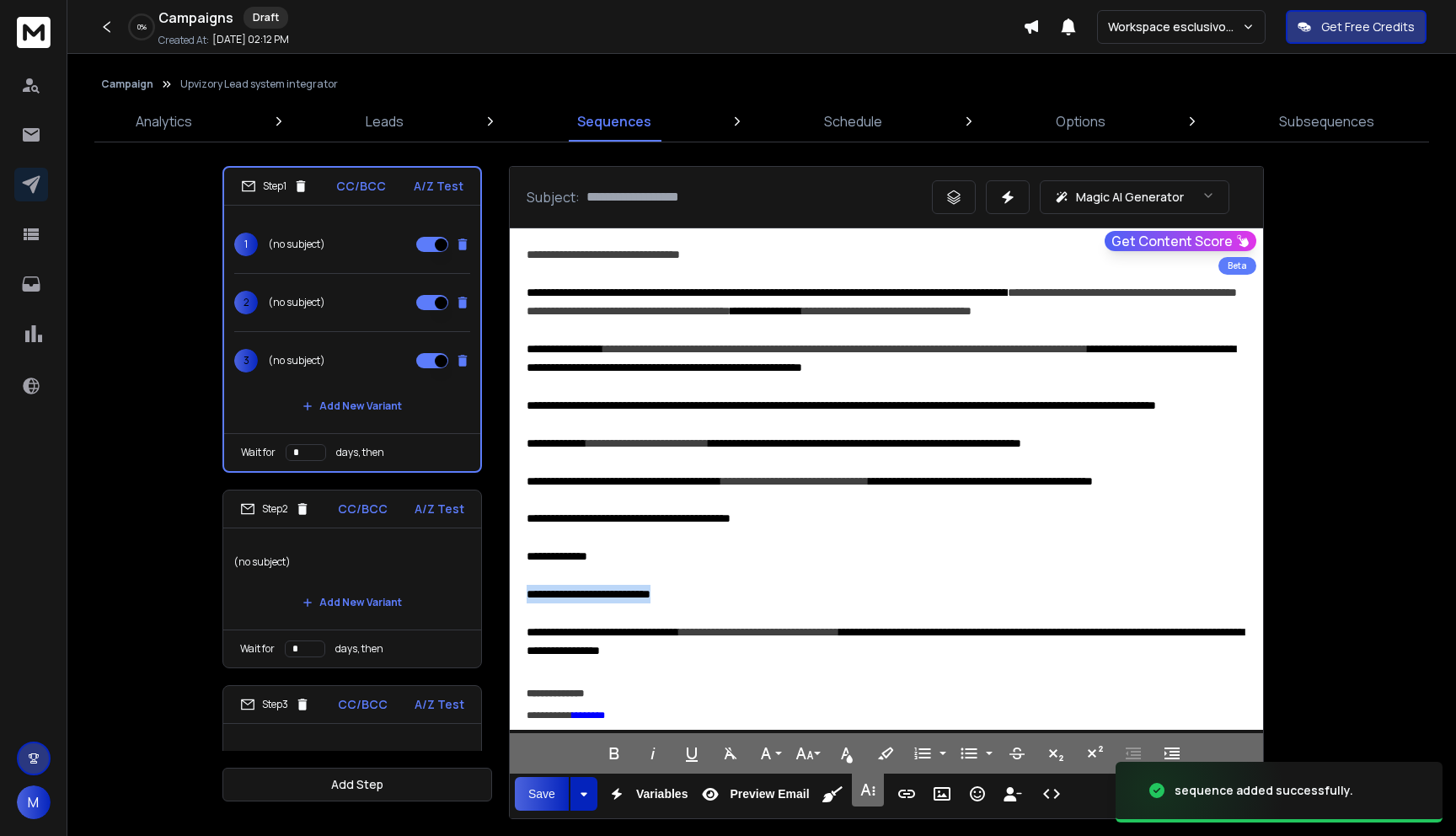
drag, startPoint x: 695, startPoint y: 610, endPoint x: 521, endPoint y: 618, distance: 174.2
click at [521, 618] on div "**********" at bounding box center [886, 479] width 753 height 502
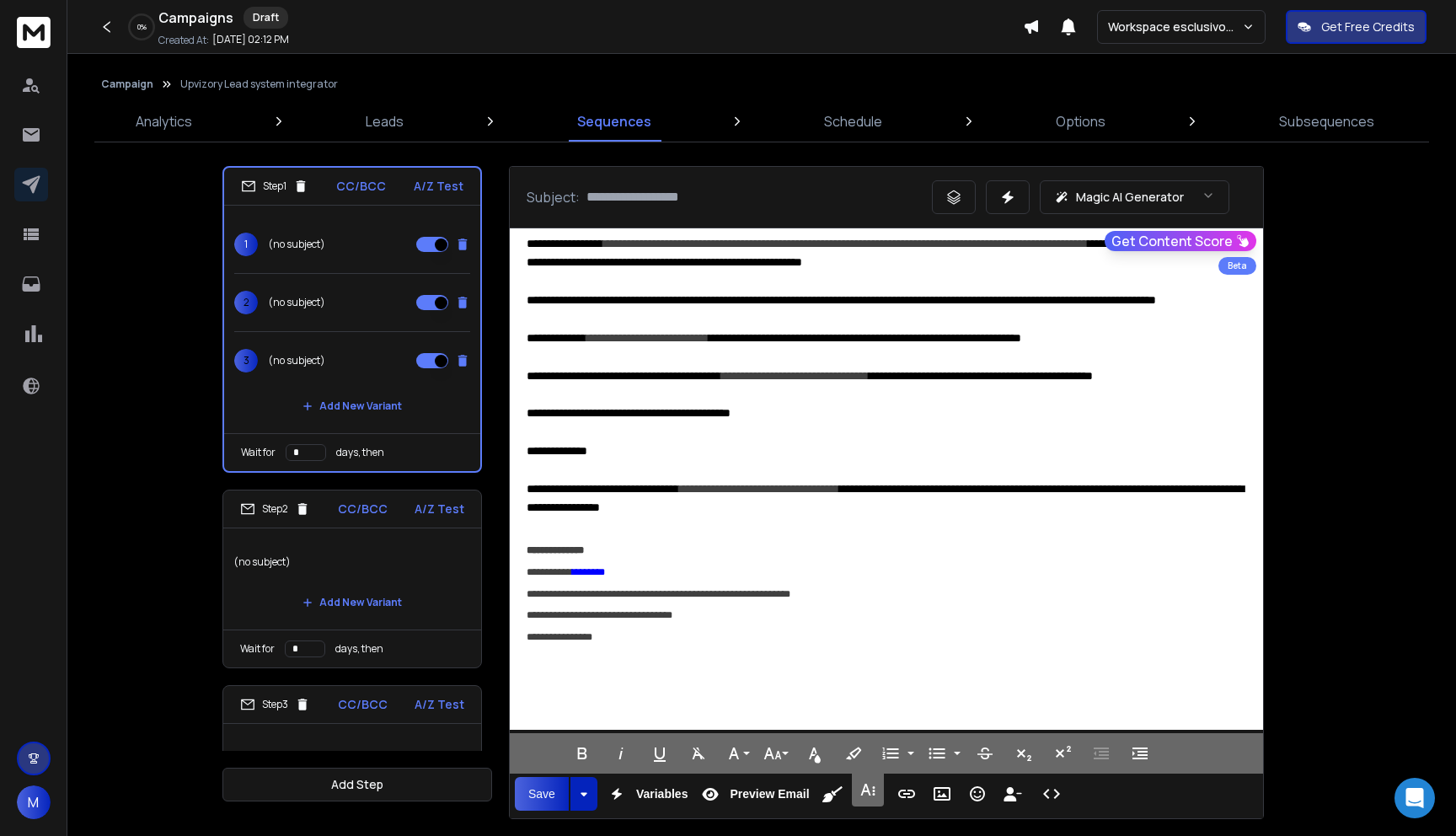
scroll to position [133, 0]
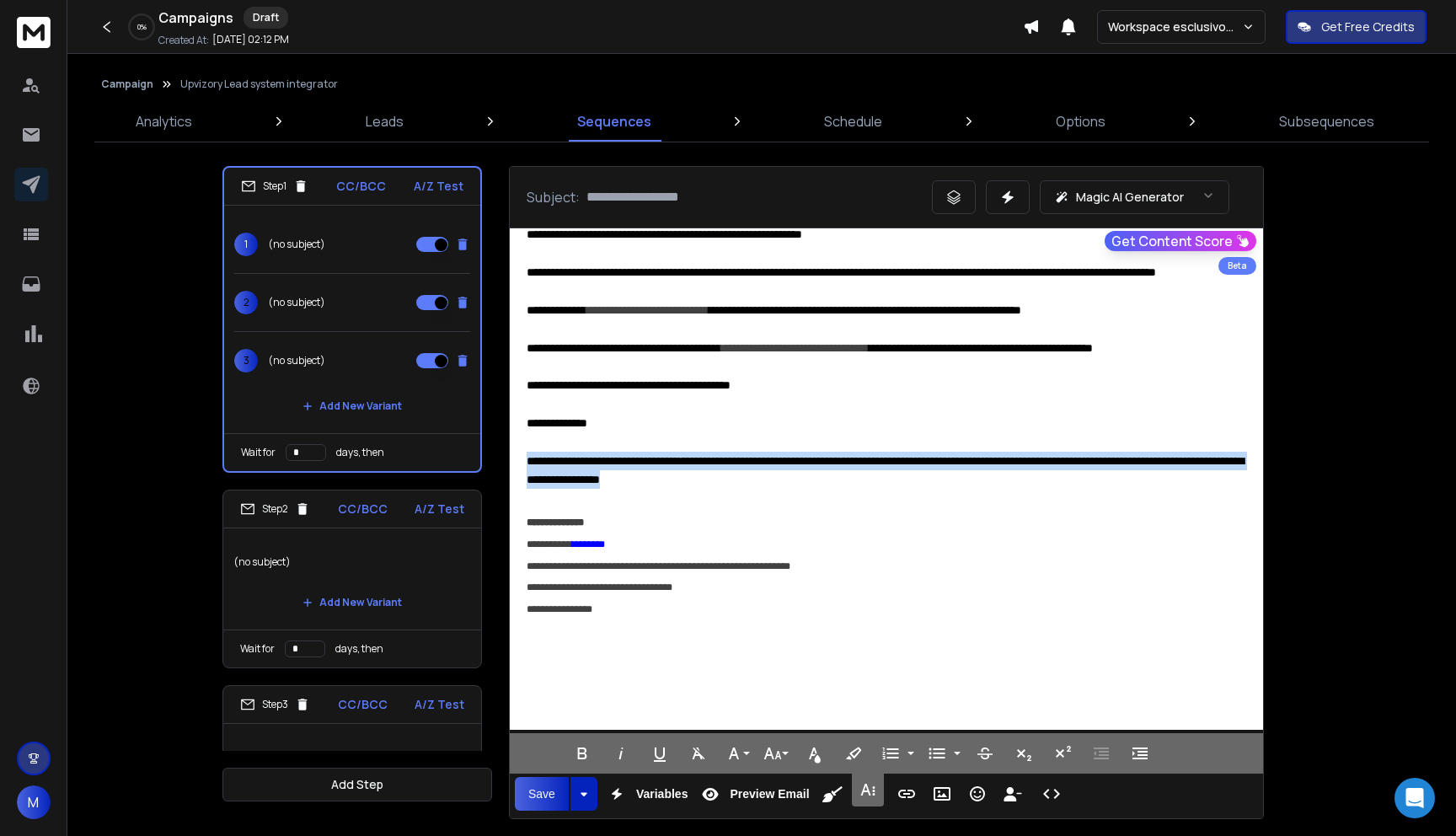
drag, startPoint x: 769, startPoint y: 501, endPoint x: 521, endPoint y: 480, distance: 248.9
click at [521, 480] on div "**********" at bounding box center [886, 479] width 753 height 502
click at [553, 678] on div at bounding box center [886, 669] width 720 height 20
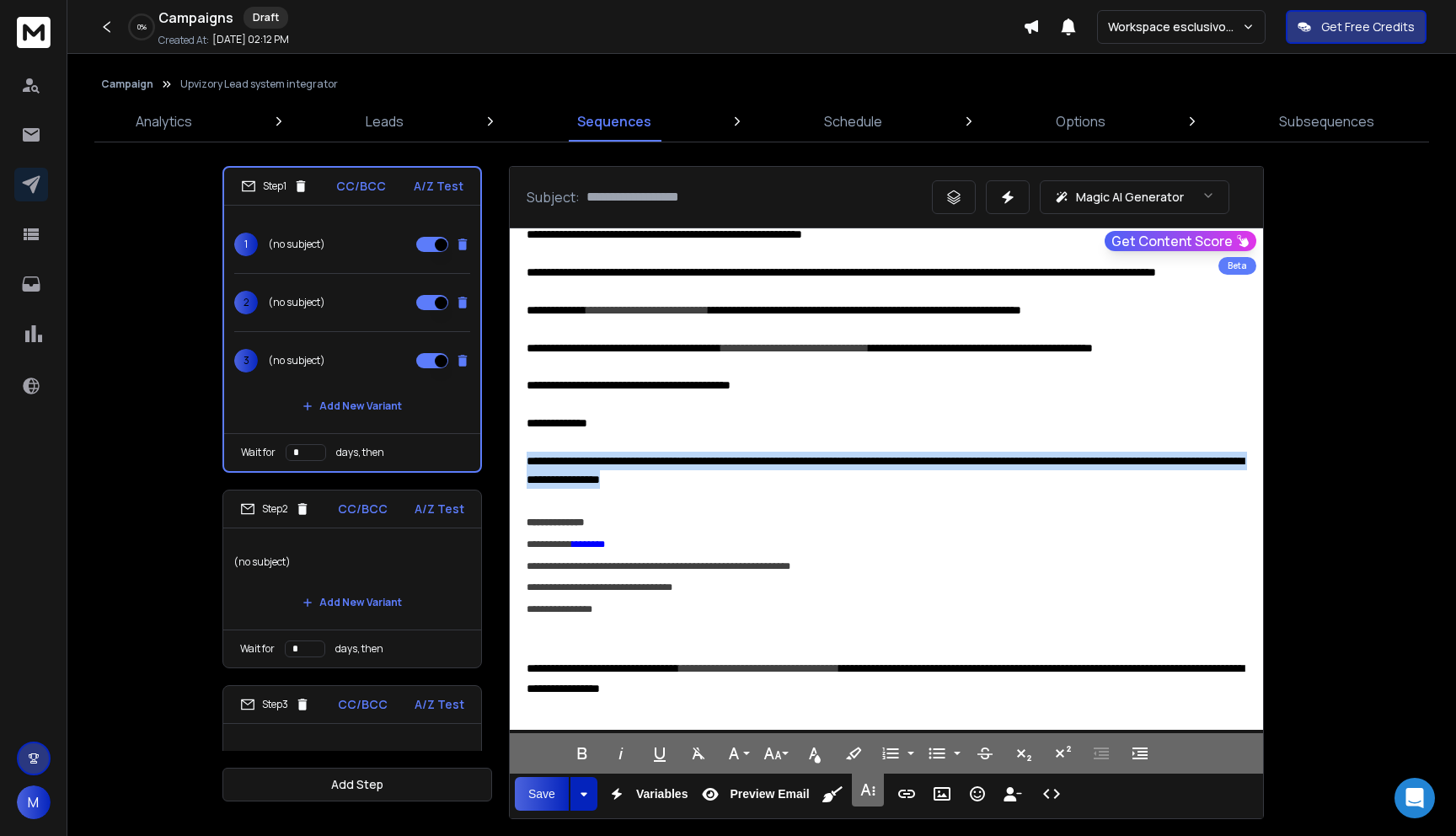
drag, startPoint x: 749, startPoint y: 500, endPoint x: 519, endPoint y: 477, distance: 231.1
click at [519, 477] on div "**********" at bounding box center [886, 479] width 753 height 502
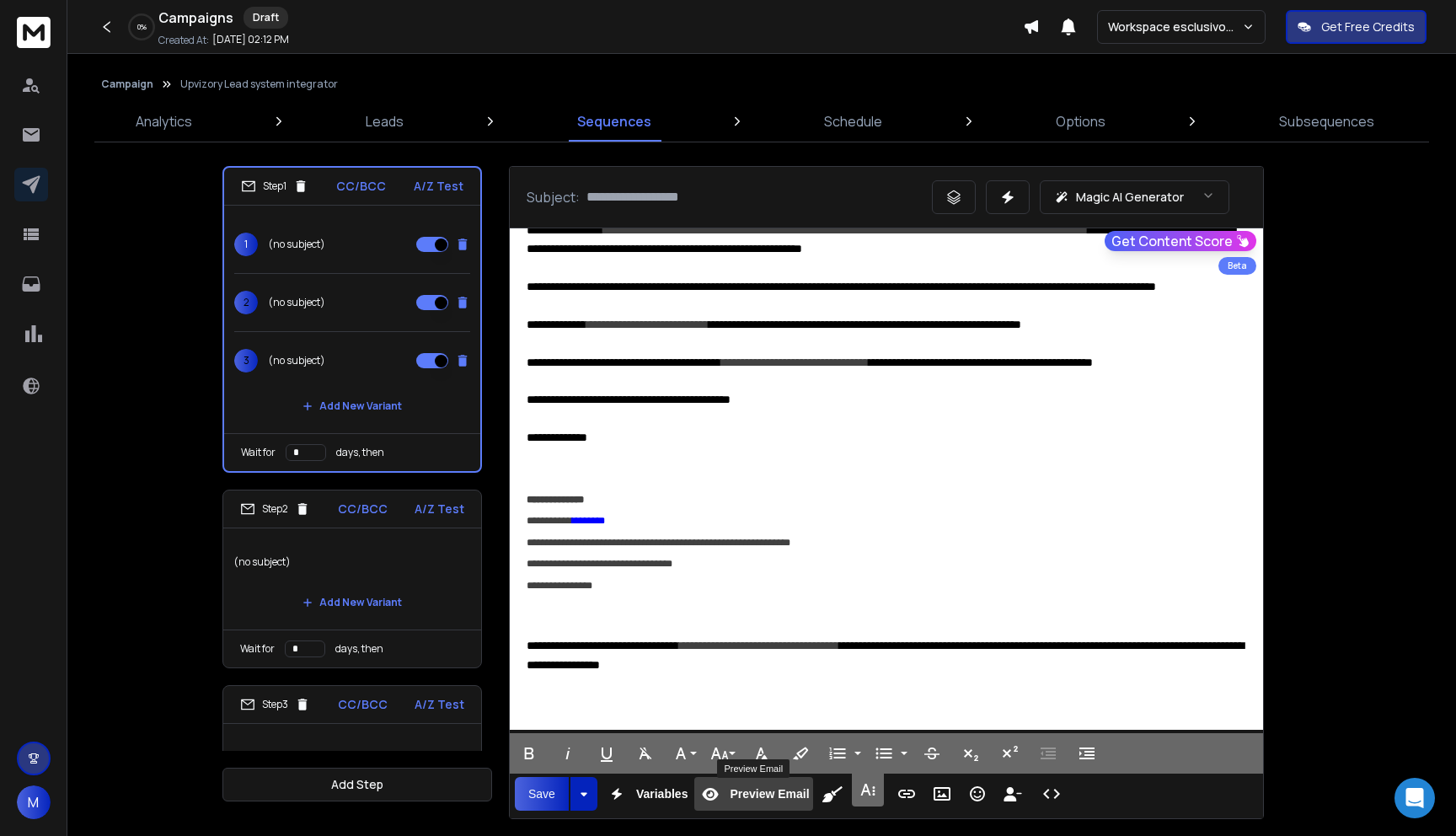
click at [779, 787] on span "Preview Email" at bounding box center [769, 794] width 86 height 14
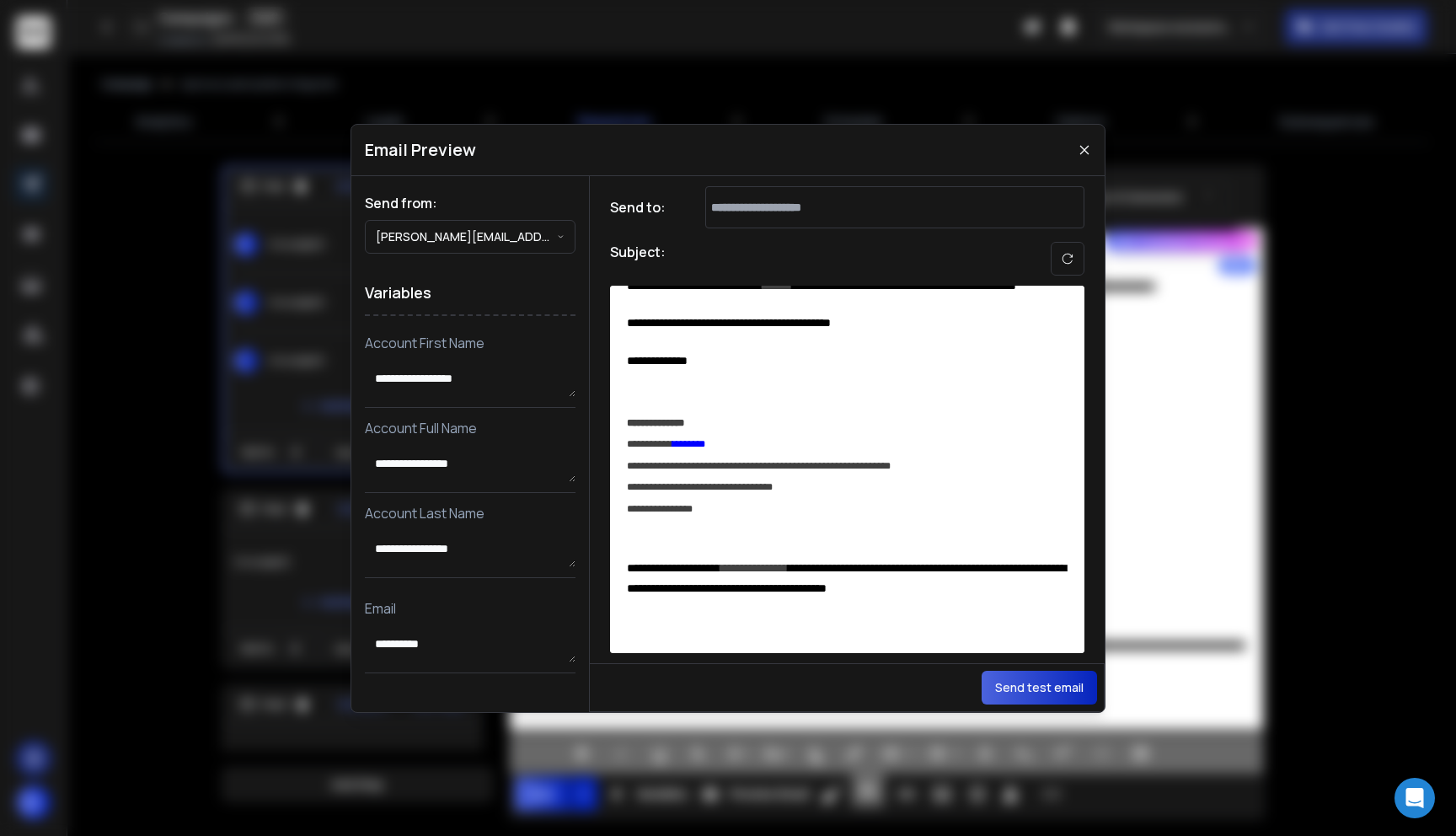
scroll to position [335, 0]
click at [1169, 424] on div "**********" at bounding box center [728, 418] width 1456 height 623
click at [1083, 153] on icon at bounding box center [1084, 150] width 14 height 14
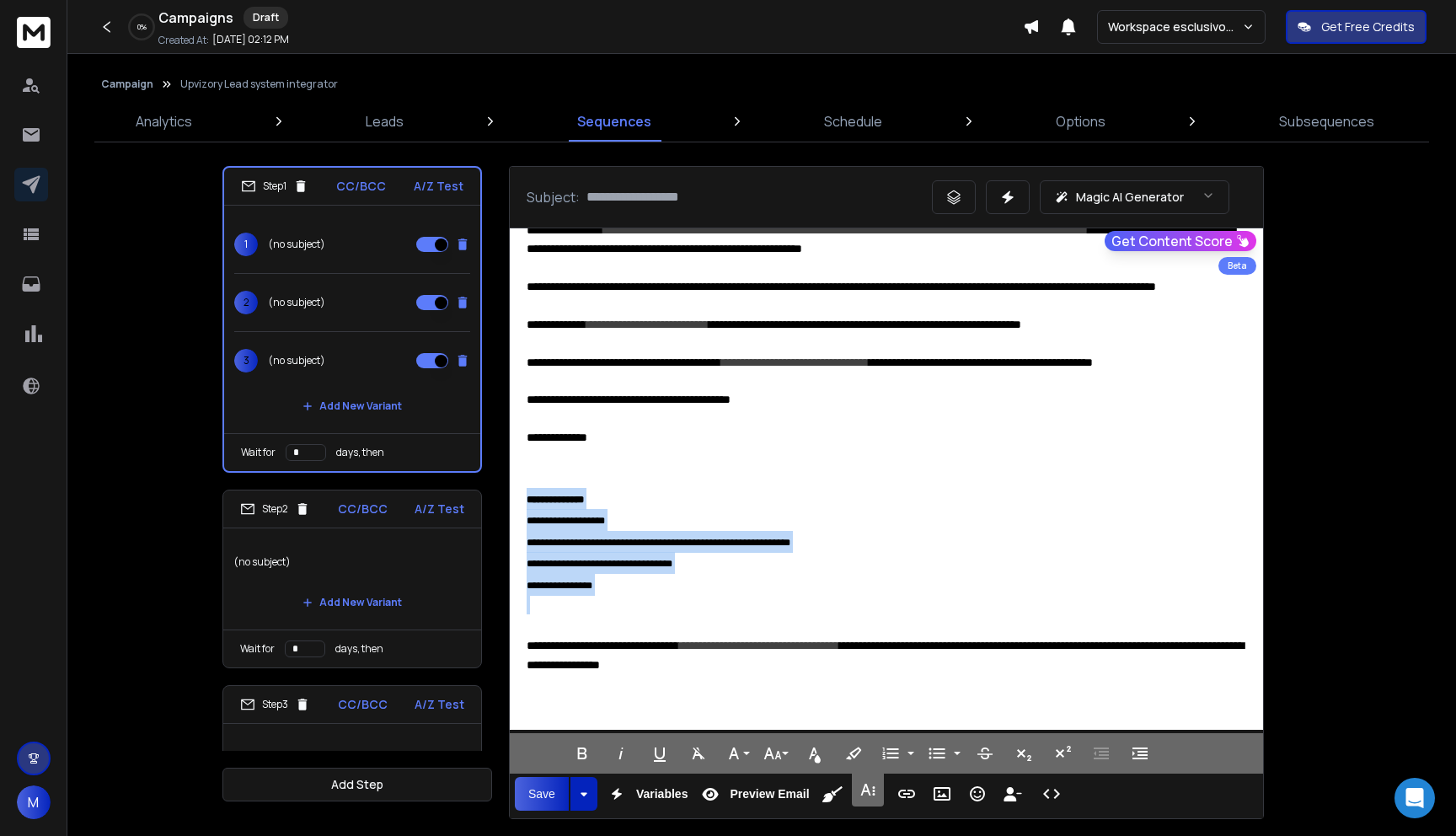
drag, startPoint x: 663, startPoint y: 607, endPoint x: 525, endPoint y: 509, distance: 169.3
click at [525, 509] on div "**********" at bounding box center [886, 479] width 753 height 502
click at [780, 802] on div "Preview Email" at bounding box center [752, 794] width 118 height 28
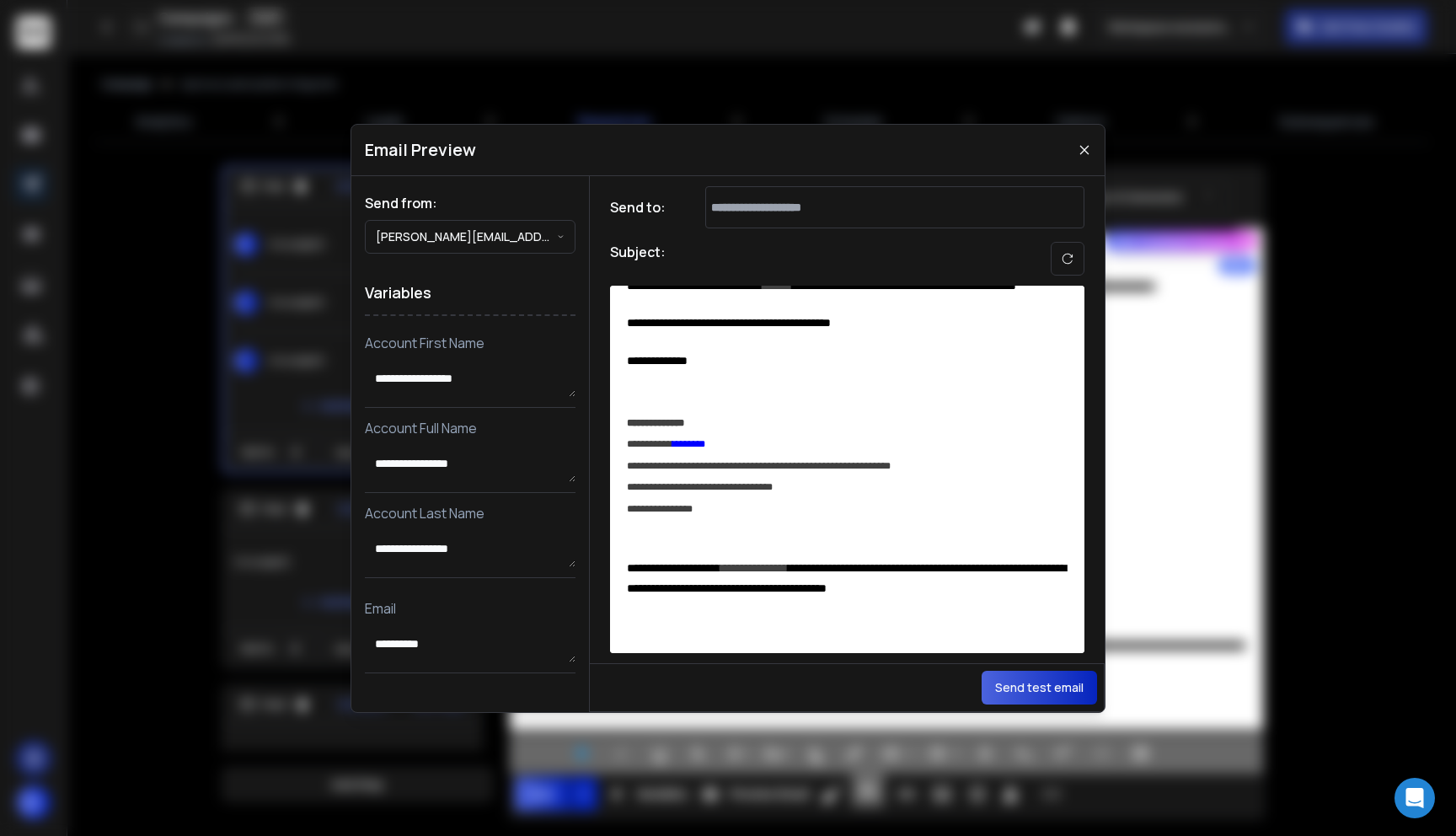
click at [1162, 357] on div "**********" at bounding box center [728, 418] width 1456 height 623
click at [1080, 153] on icon at bounding box center [1084, 149] width 9 height 9
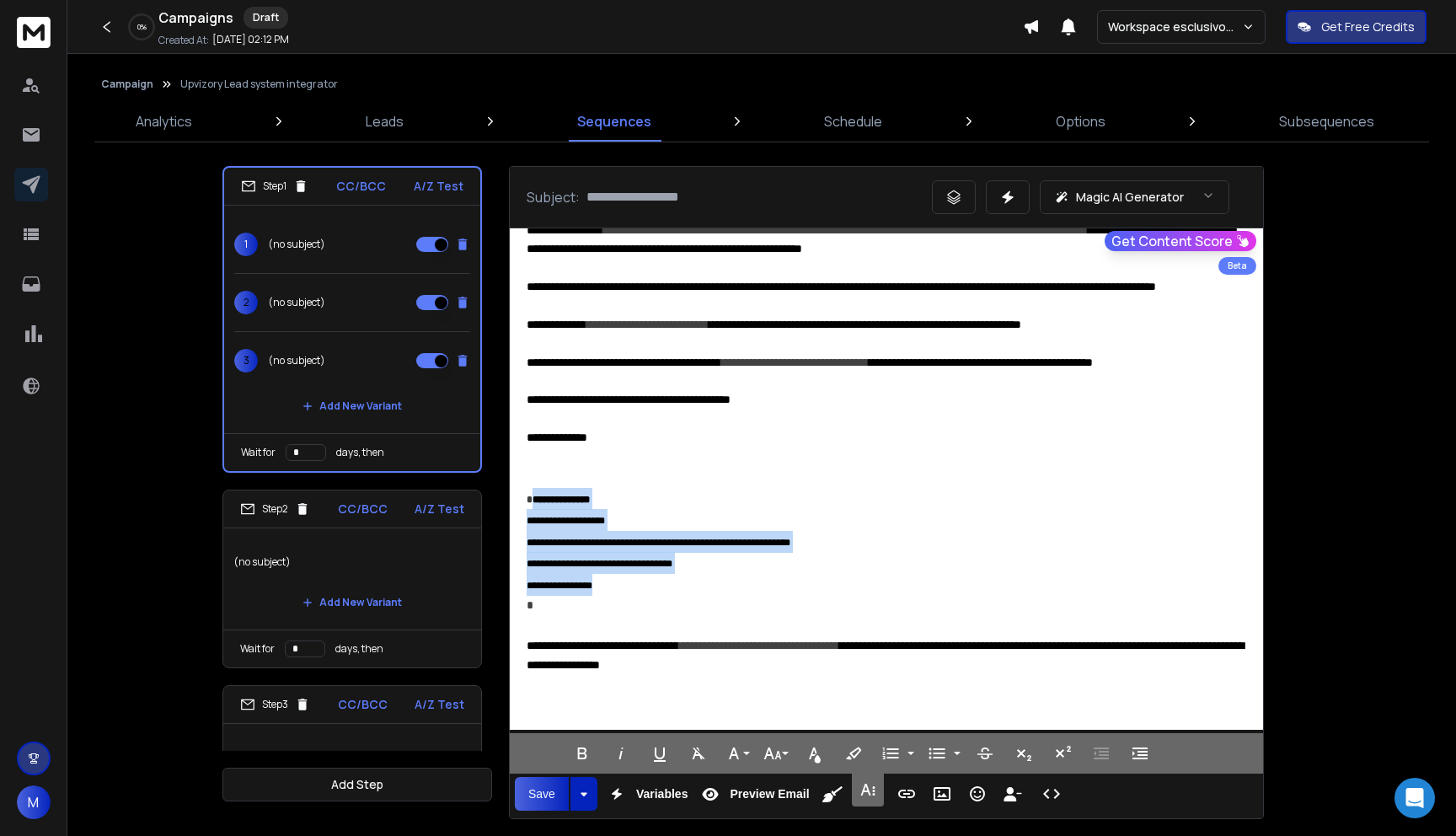
drag, startPoint x: 656, startPoint y: 603, endPoint x: 527, endPoint y: 513, distance: 157.3
click at [527, 513] on div "**********" at bounding box center [886, 531] width 720 height 130
click at [778, 754] on icon "button" at bounding box center [772, 754] width 18 height 12
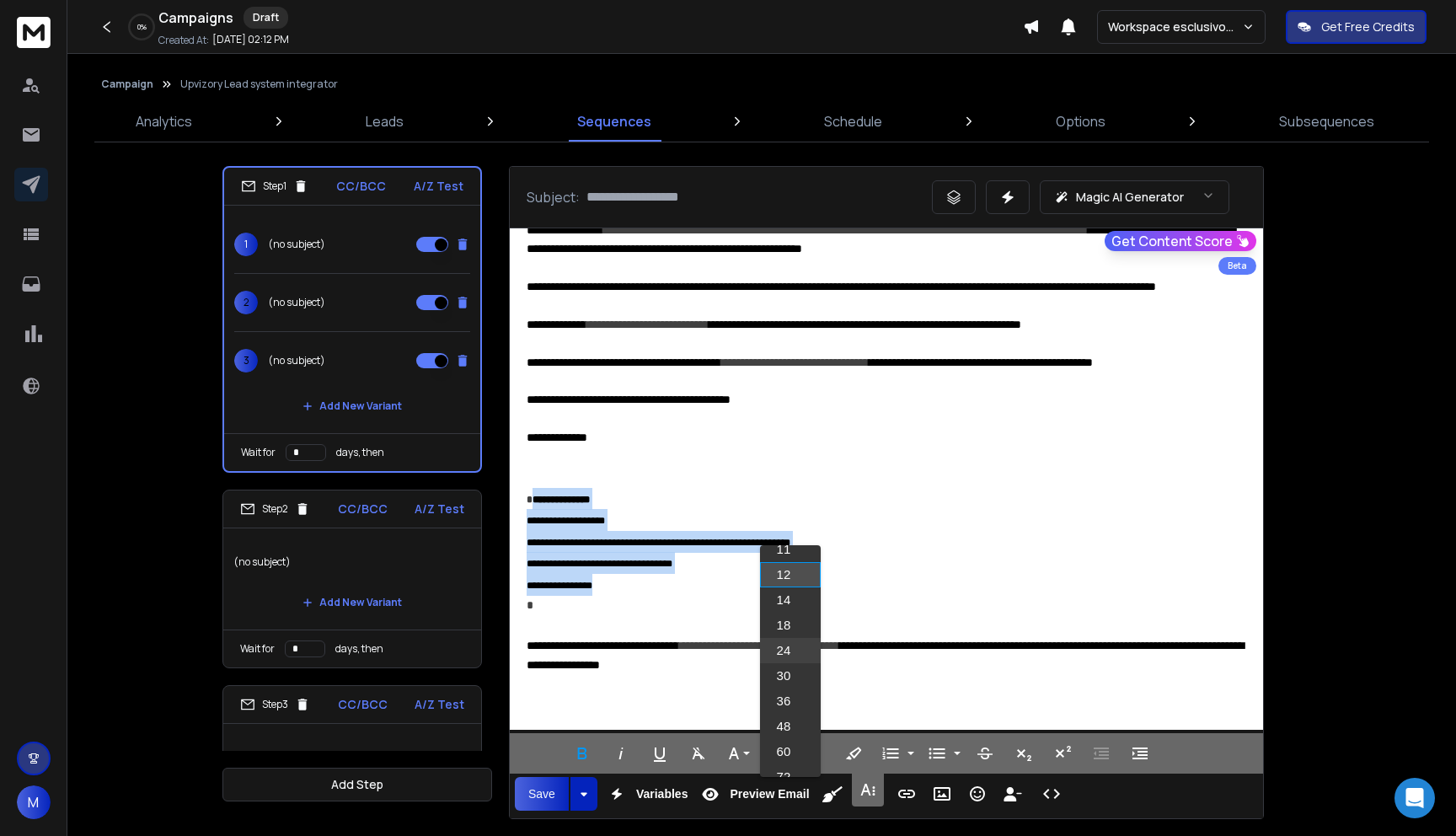
scroll to position [81, 0]
click at [790, 585] on link "12" at bounding box center [790, 584] width 60 height 25
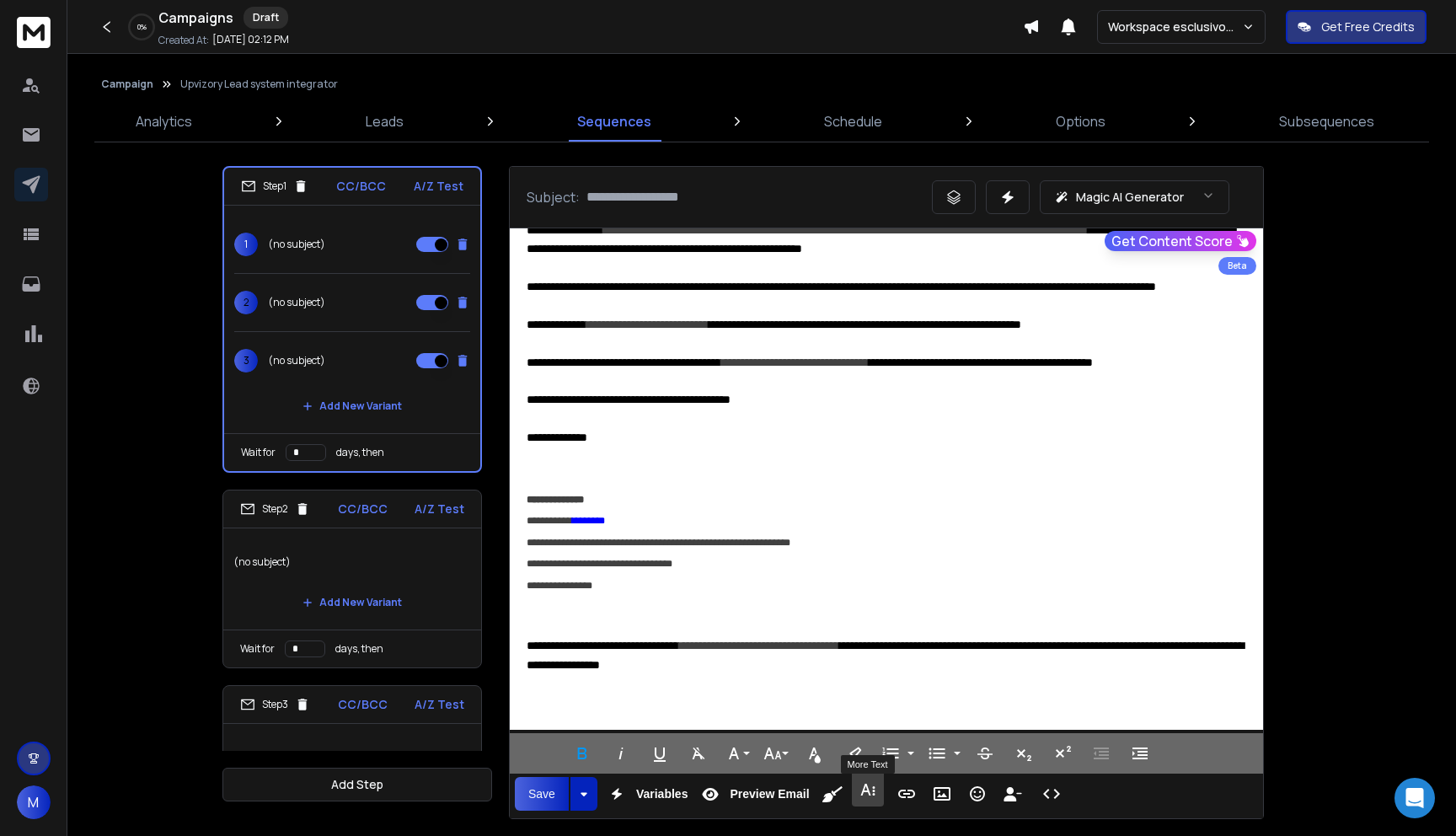
click at [864, 789] on icon "button" at bounding box center [867, 789] width 20 height 20
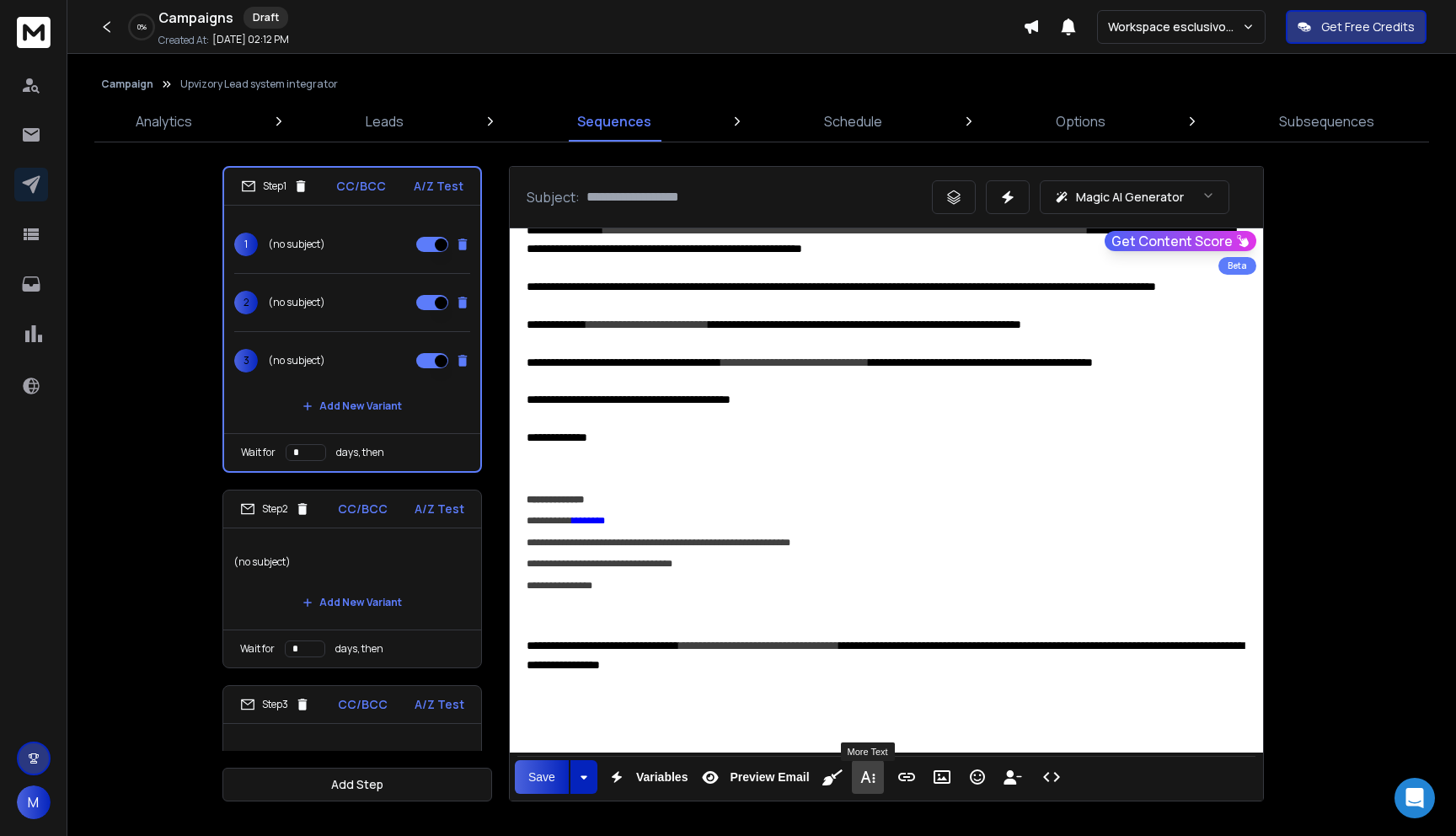
click at [861, 788] on button "More Text" at bounding box center [867, 777] width 32 height 34
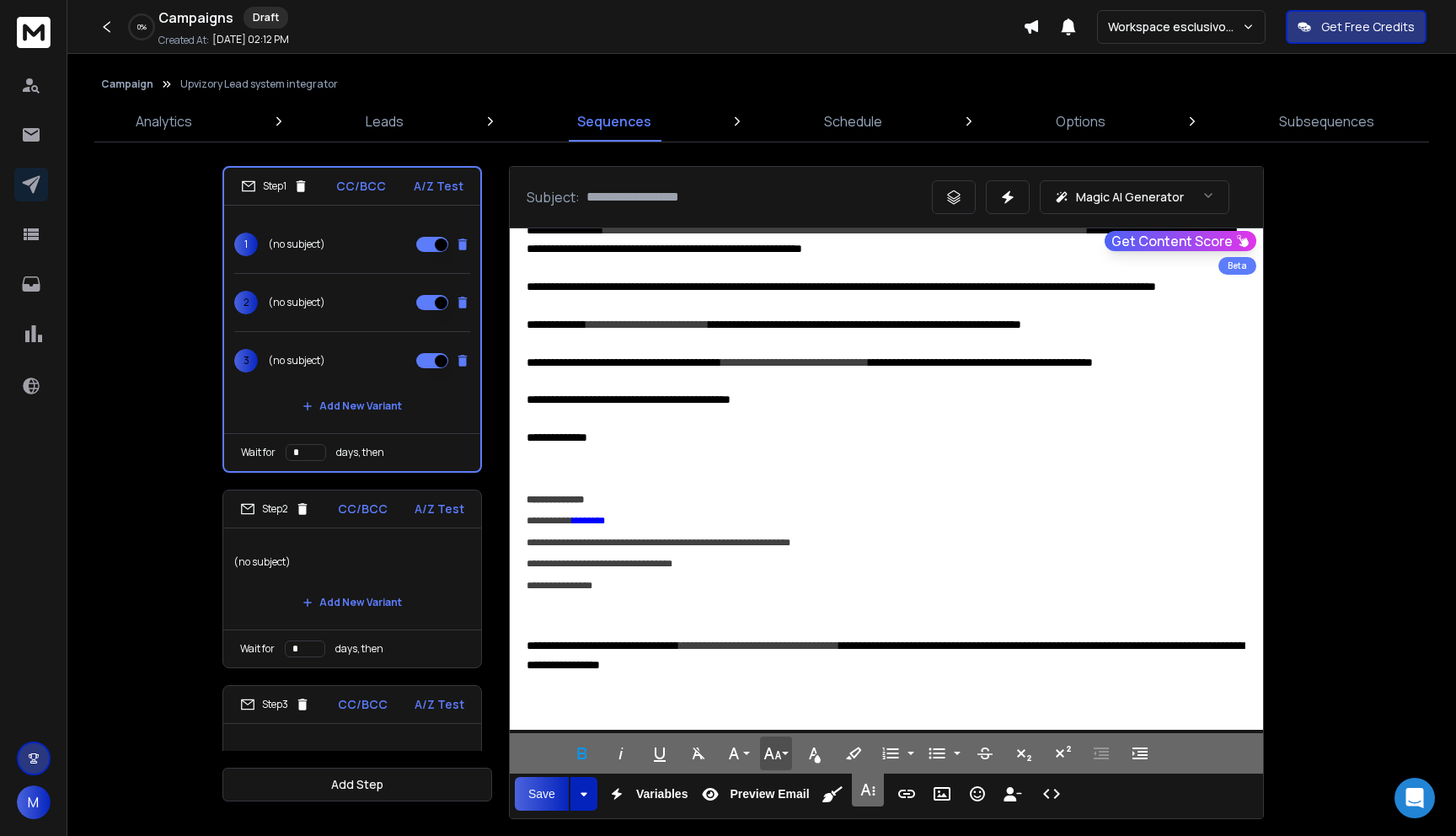
click at [783, 755] on button "Font Size" at bounding box center [776, 754] width 32 height 34
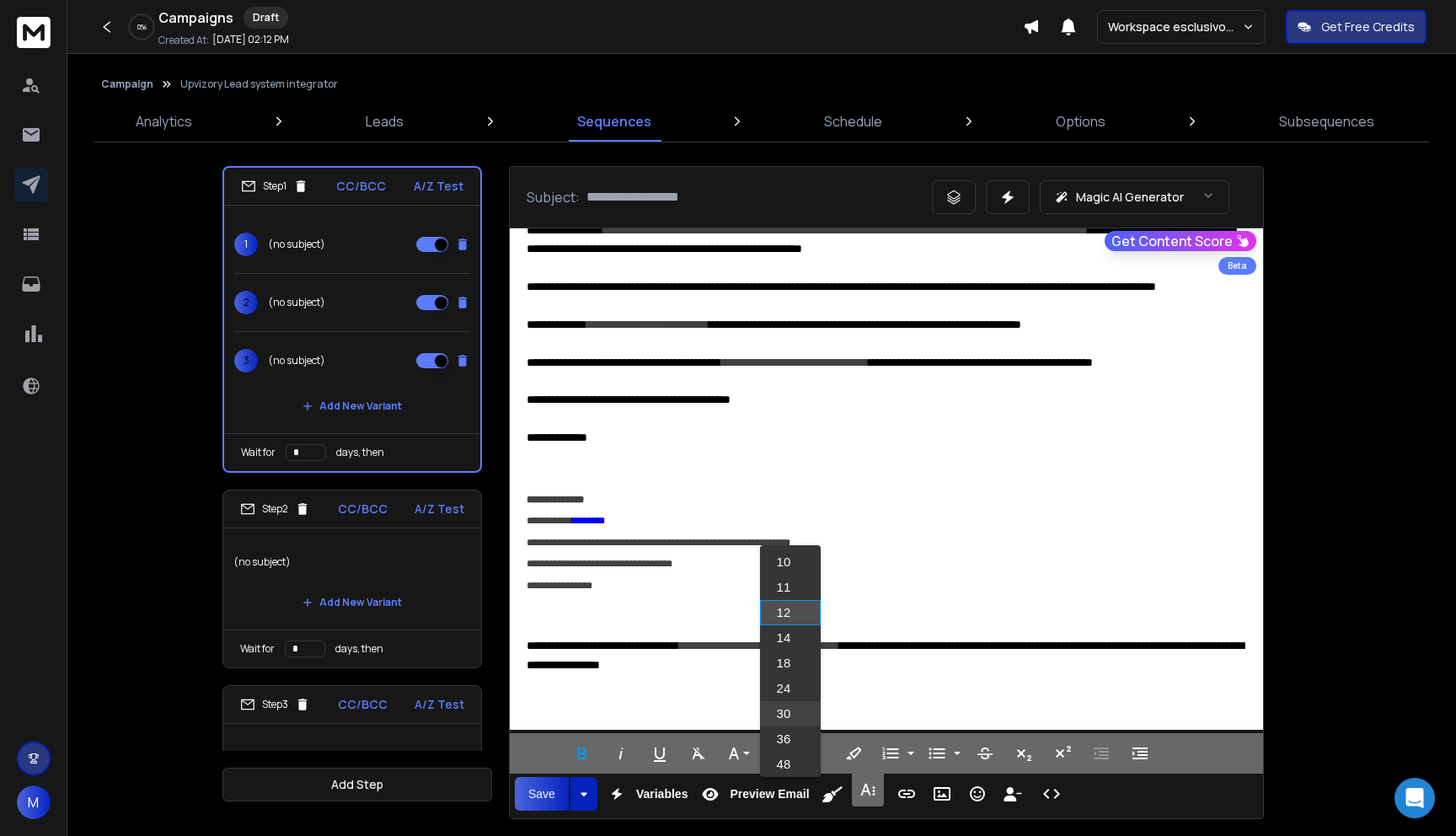
scroll to position [37, 0]
click at [778, 629] on link "12" at bounding box center [790, 628] width 60 height 25
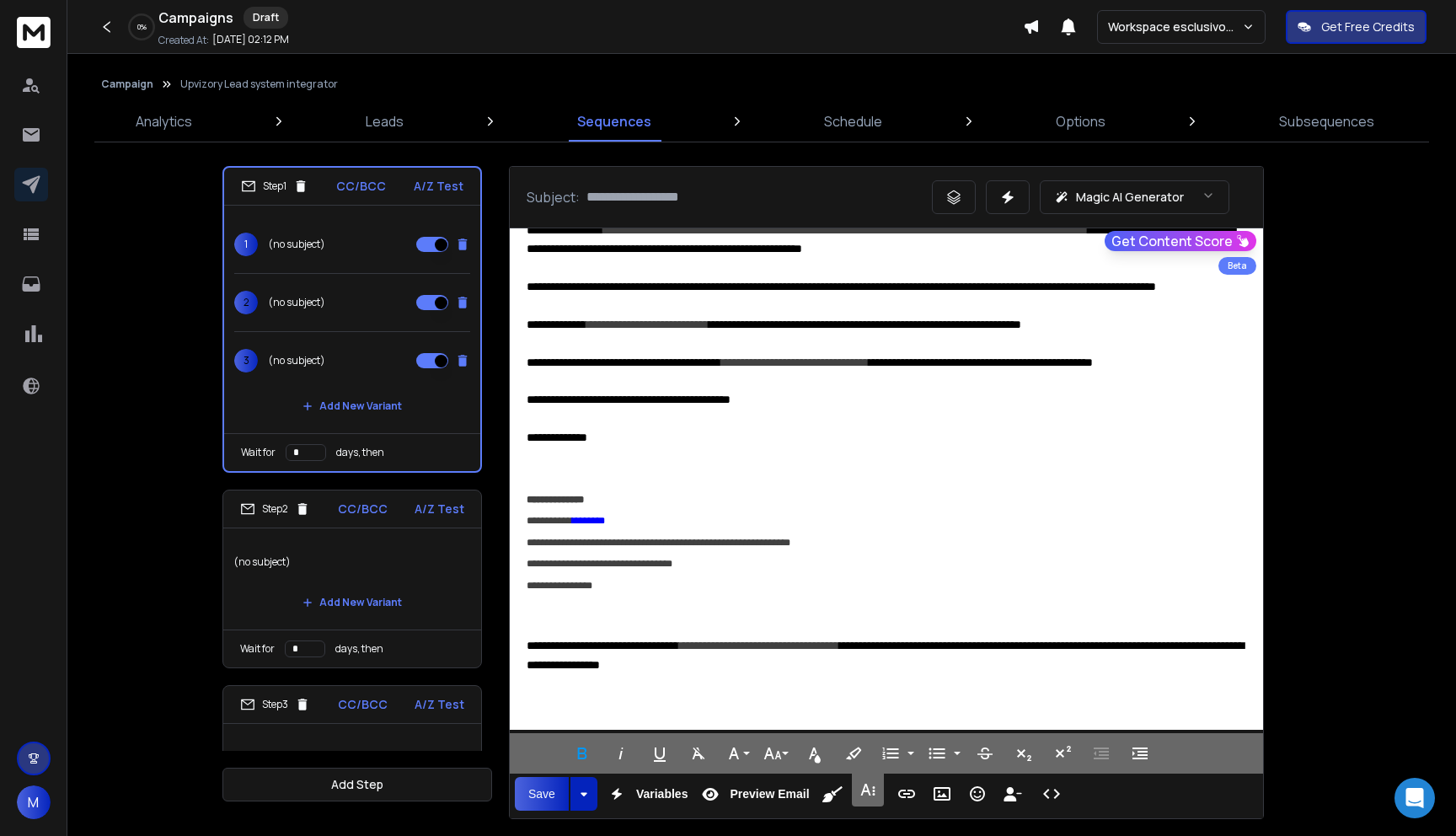
click at [662, 596] on div "**********" at bounding box center [886, 531] width 720 height 130
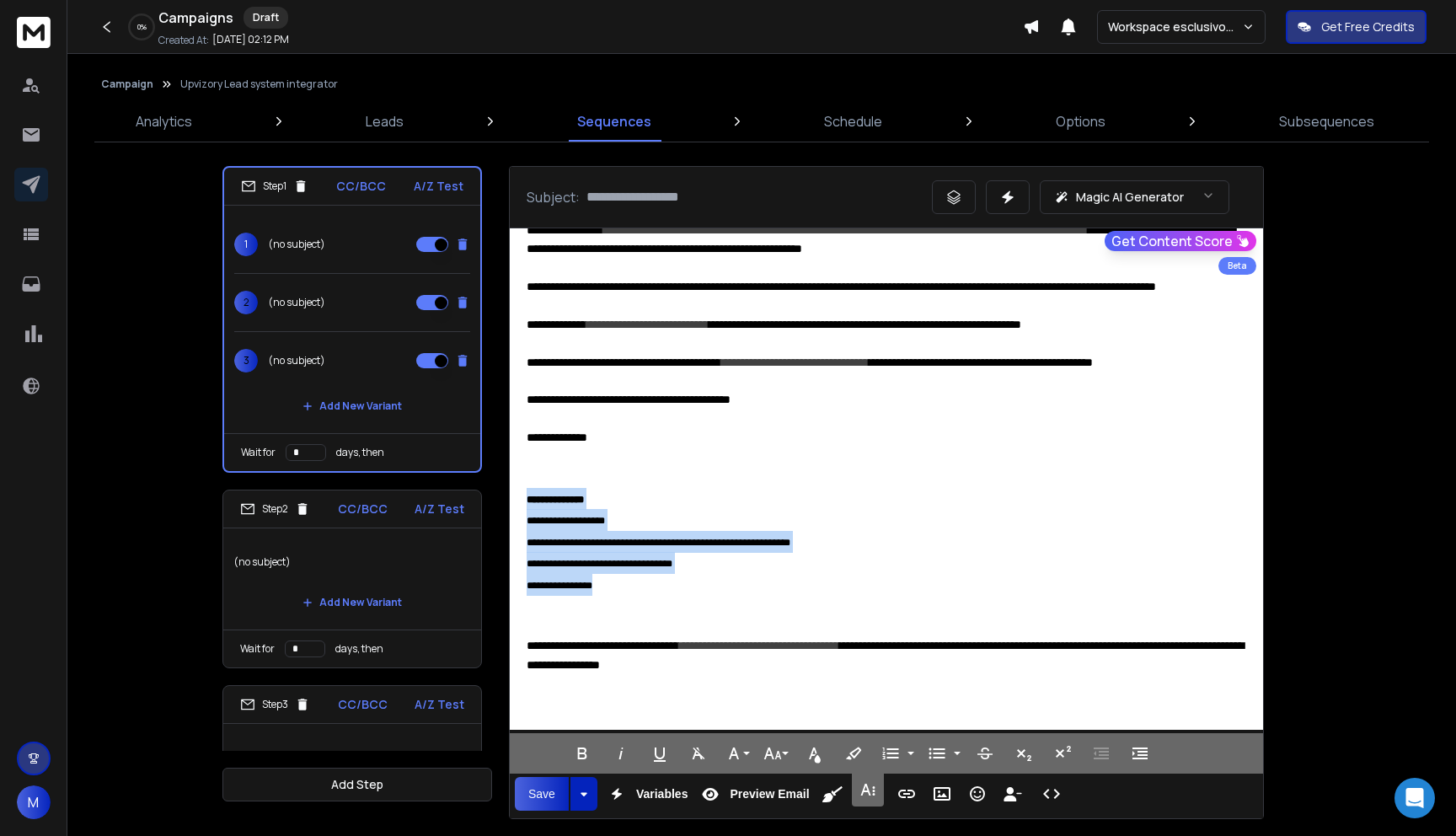
drag, startPoint x: 657, startPoint y: 600, endPoint x: 525, endPoint y: 508, distance: 160.9
click at [525, 508] on div "**********" at bounding box center [886, 479] width 753 height 502
click at [851, 640] on div "**********" at bounding box center [886, 645] width 720 height 60
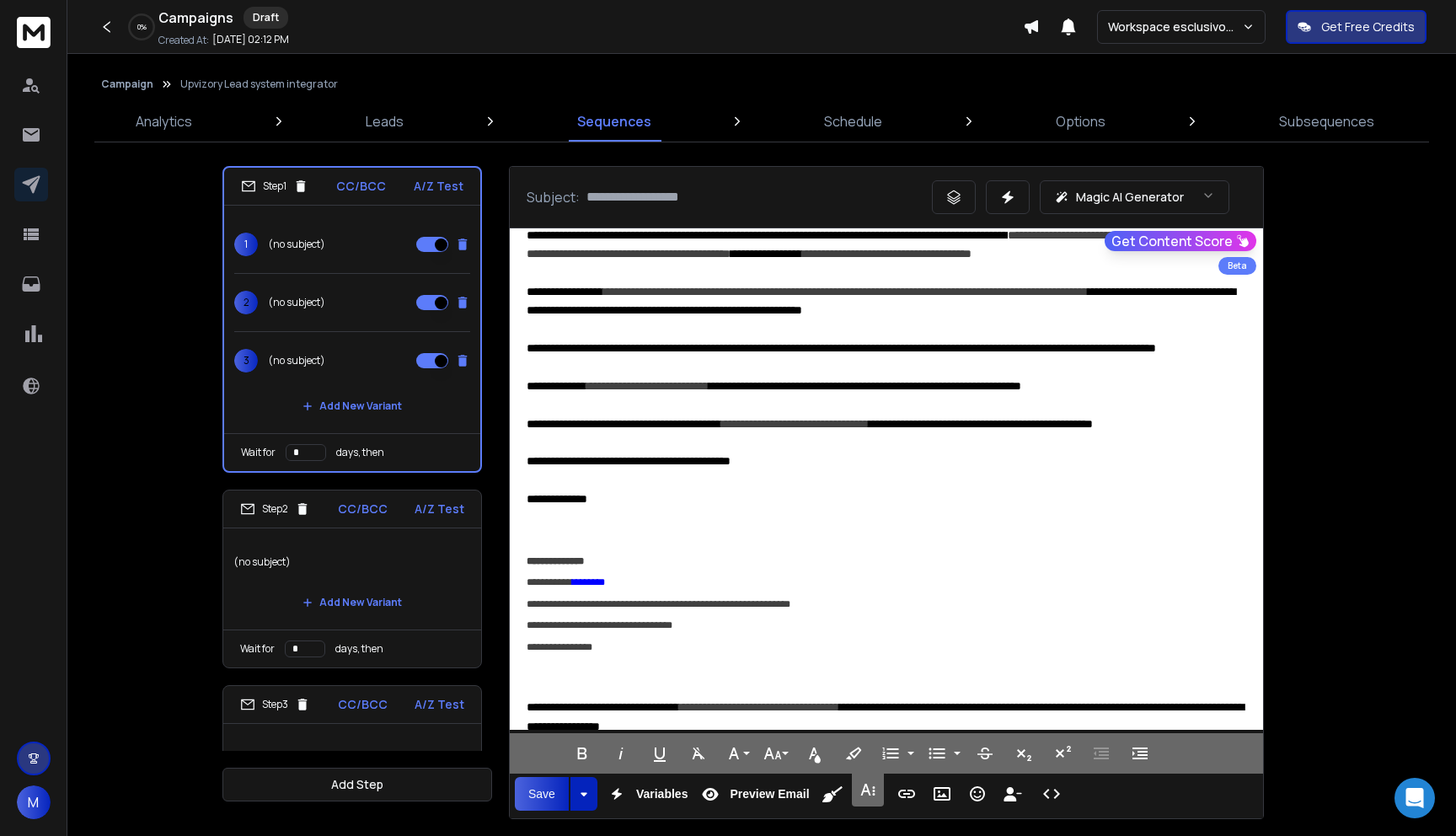
scroll to position [0, 0]
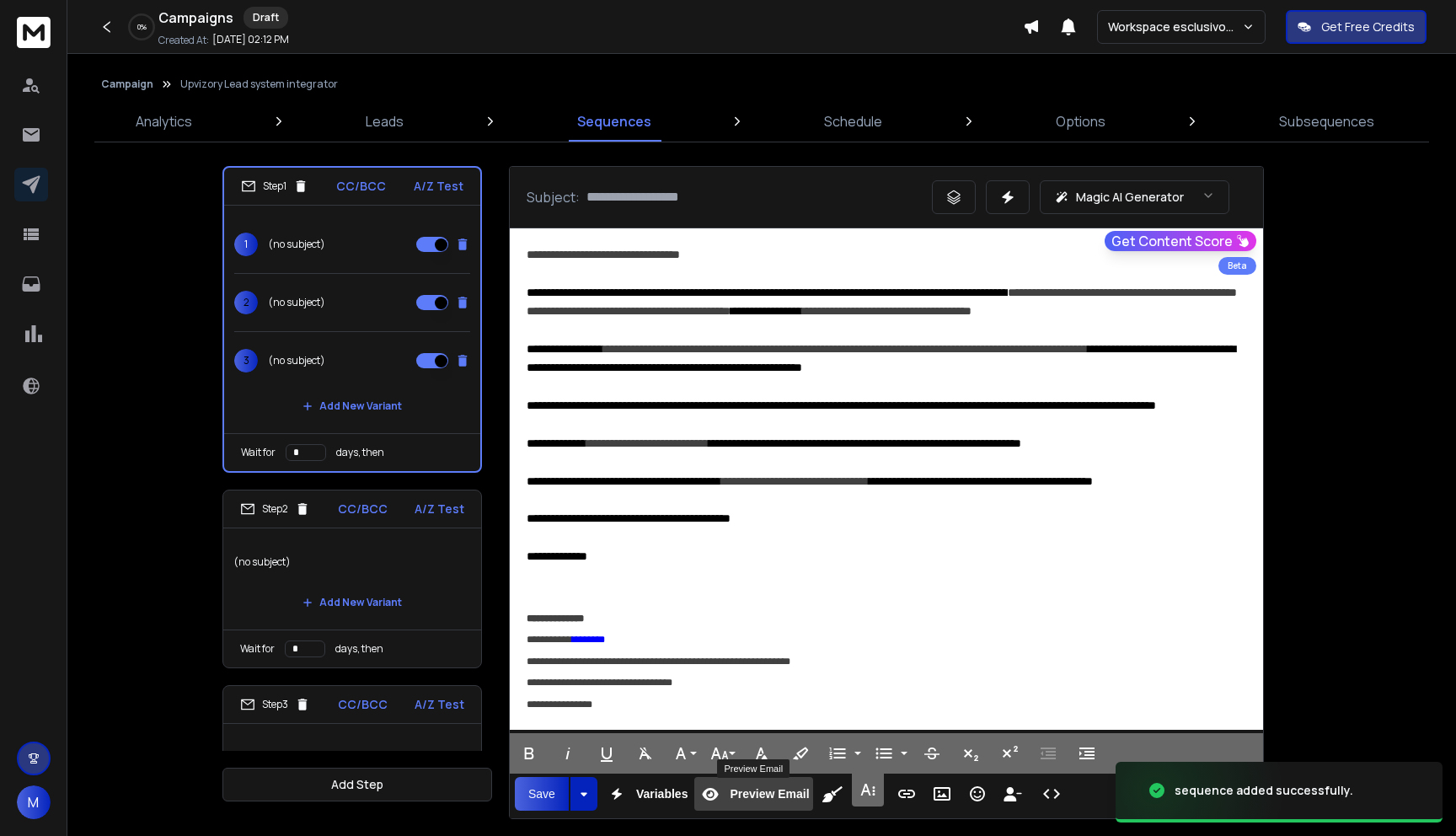
click at [772, 793] on span "Preview Email" at bounding box center [769, 794] width 86 height 14
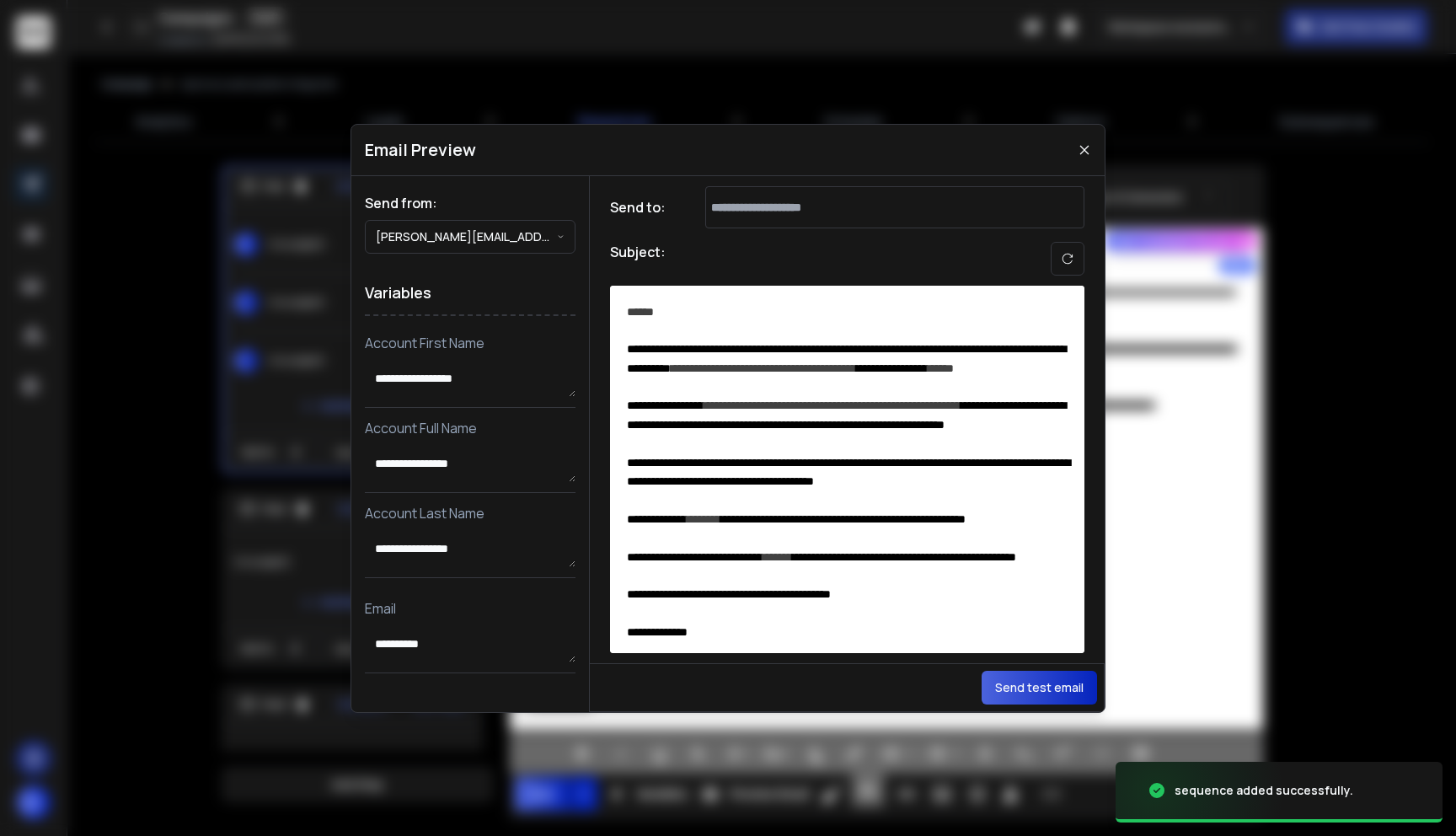
click at [851, 210] on input at bounding box center [894, 207] width 368 height 31
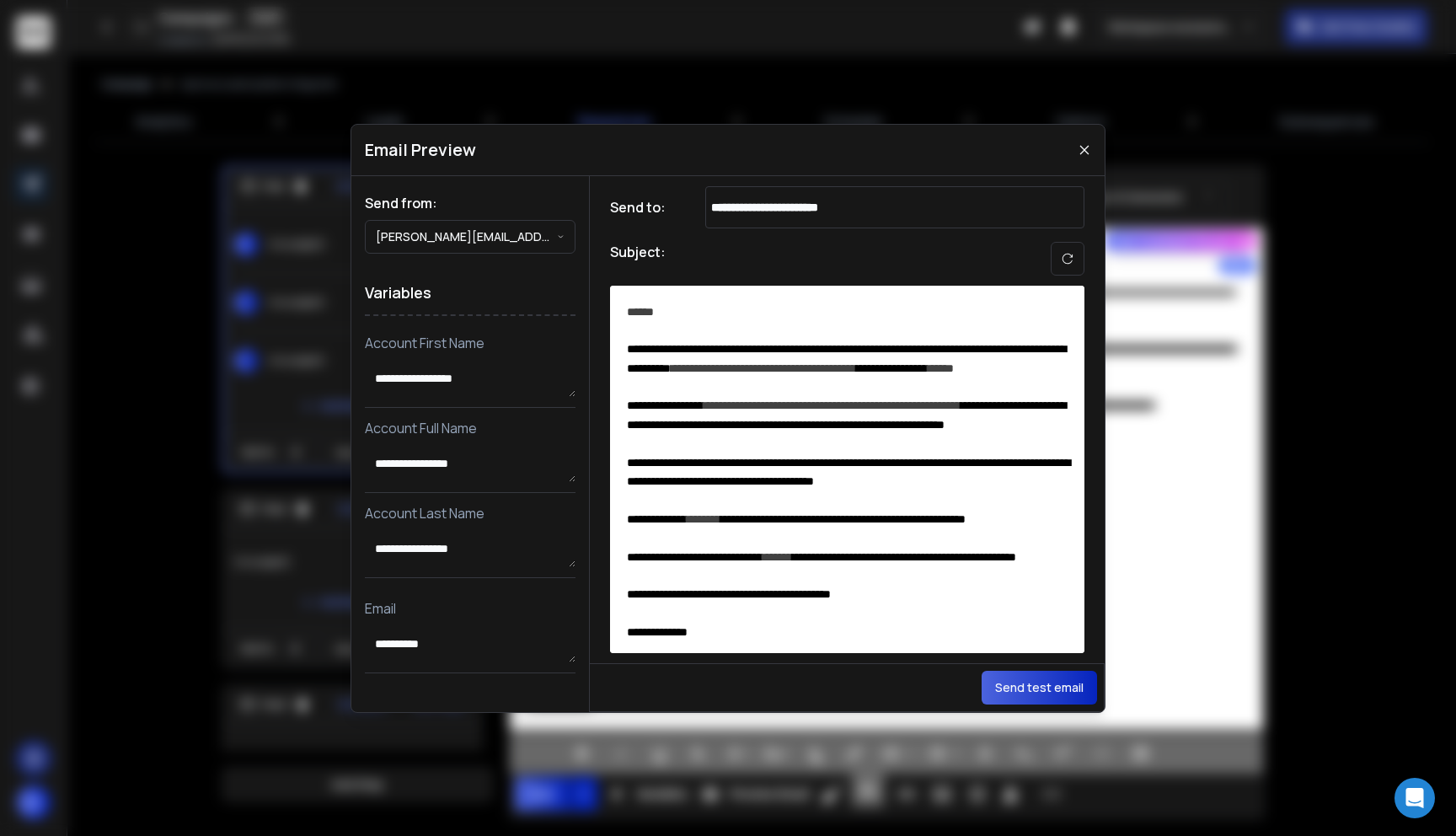
type input "**********"
click at [1026, 681] on button "Send test email" at bounding box center [1039, 688] width 115 height 34
click at [1085, 144] on icon at bounding box center [1084, 150] width 14 height 14
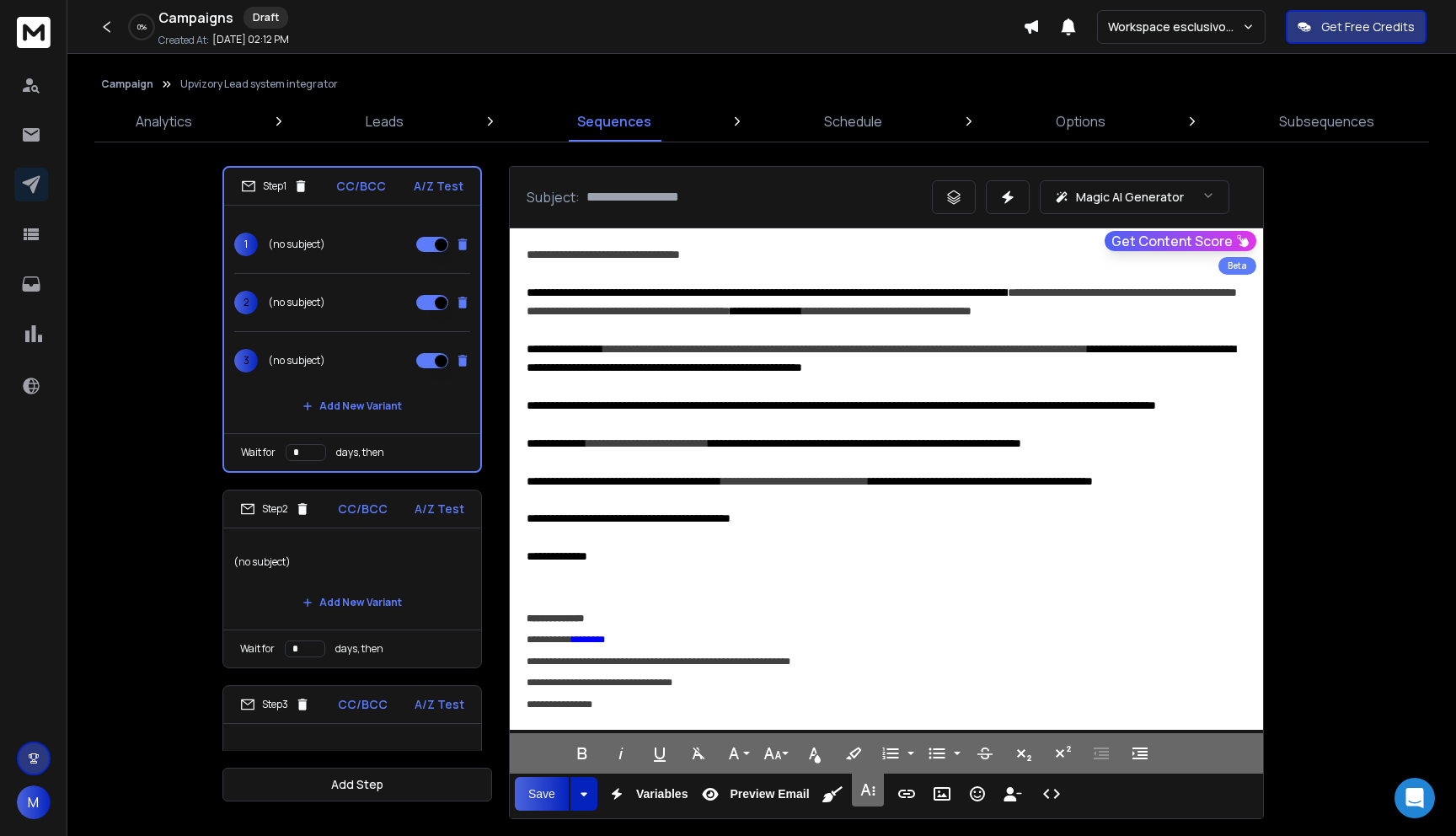
click at [728, 204] on input at bounding box center [750, 197] width 328 height 20
click at [617, 197] on input at bounding box center [750, 197] width 328 height 20
paste input "**********"
type input "**********"
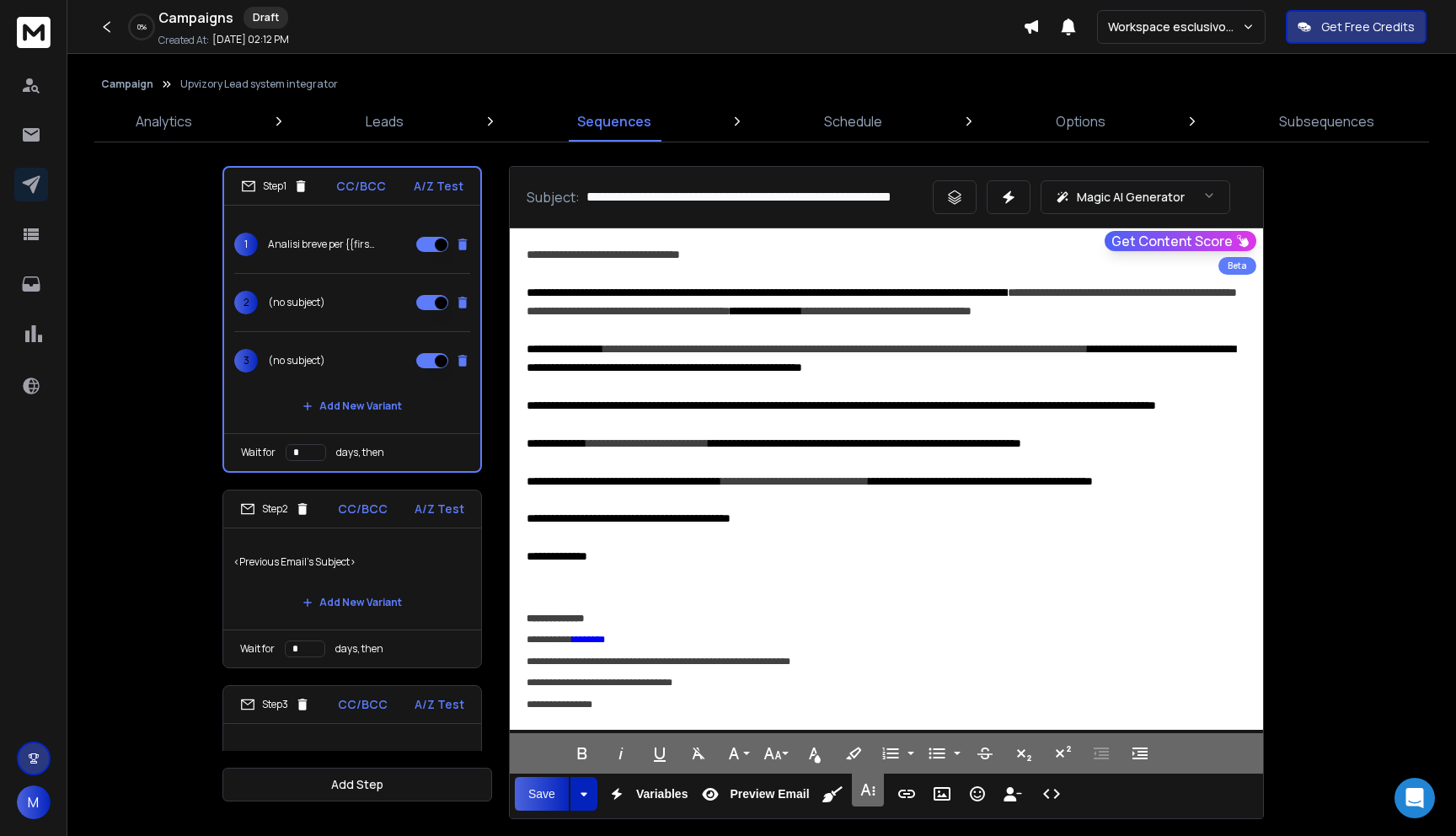
click at [350, 293] on div "2 (no subject)" at bounding box center [352, 302] width 236 height 59
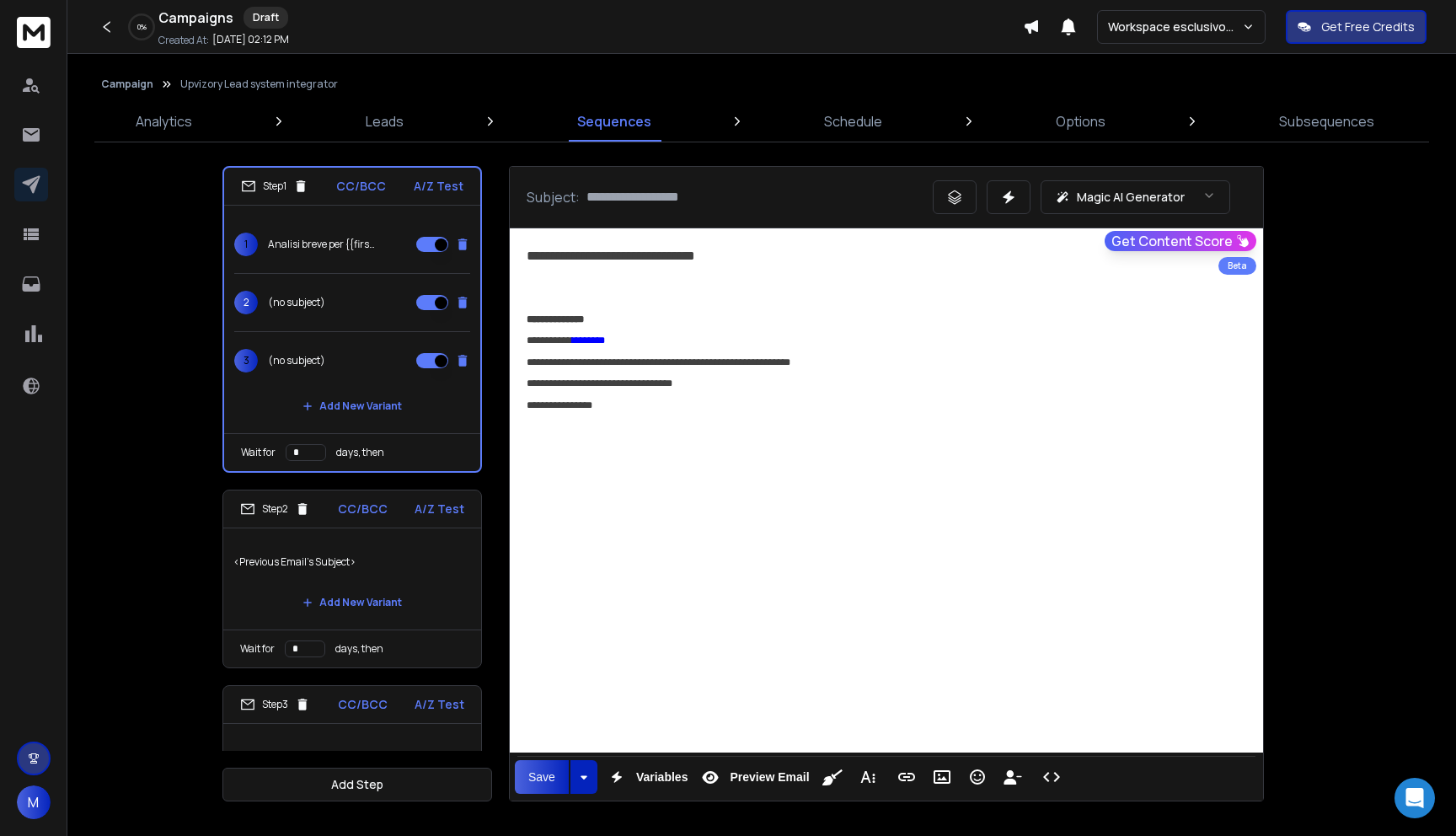
scroll to position [0, 0]
click at [667, 189] on input at bounding box center [751, 197] width 329 height 20
paste input "**********"
type input "**********"
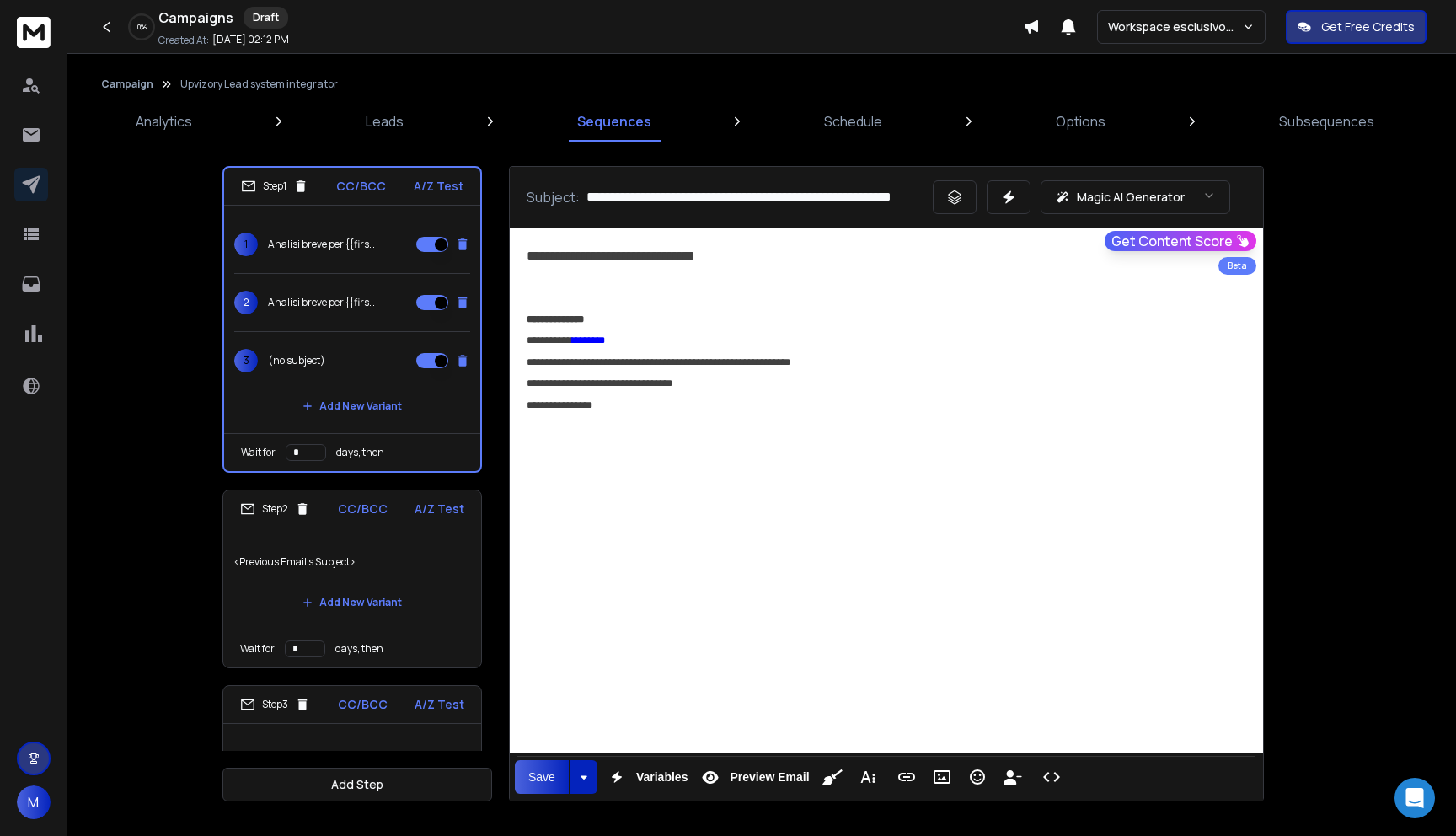
click at [298, 358] on p "(no subject)" at bounding box center [296, 361] width 57 height 14
click at [648, 199] on input at bounding box center [751, 197] width 329 height 20
paste input "**********"
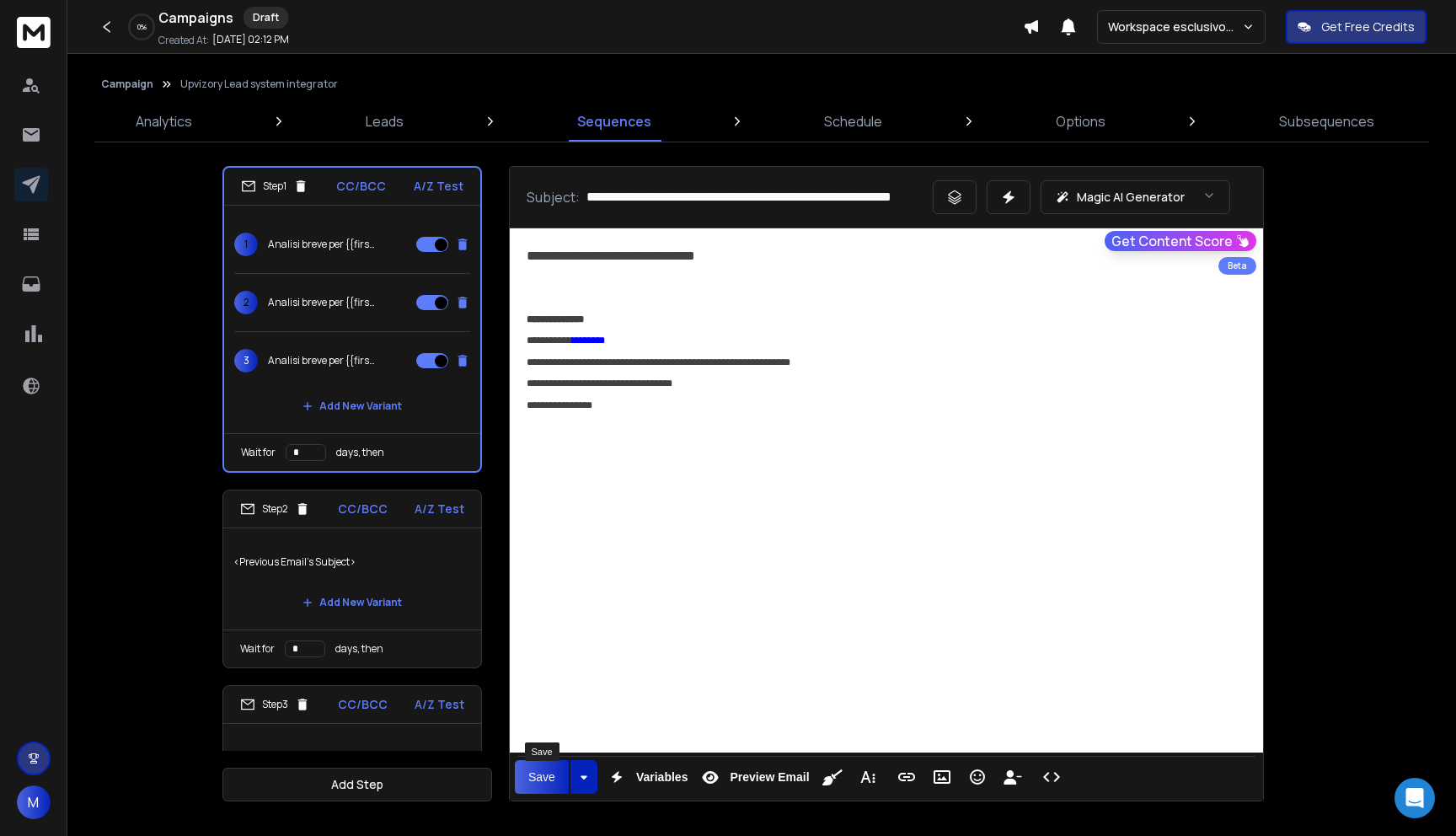
type input "**********"
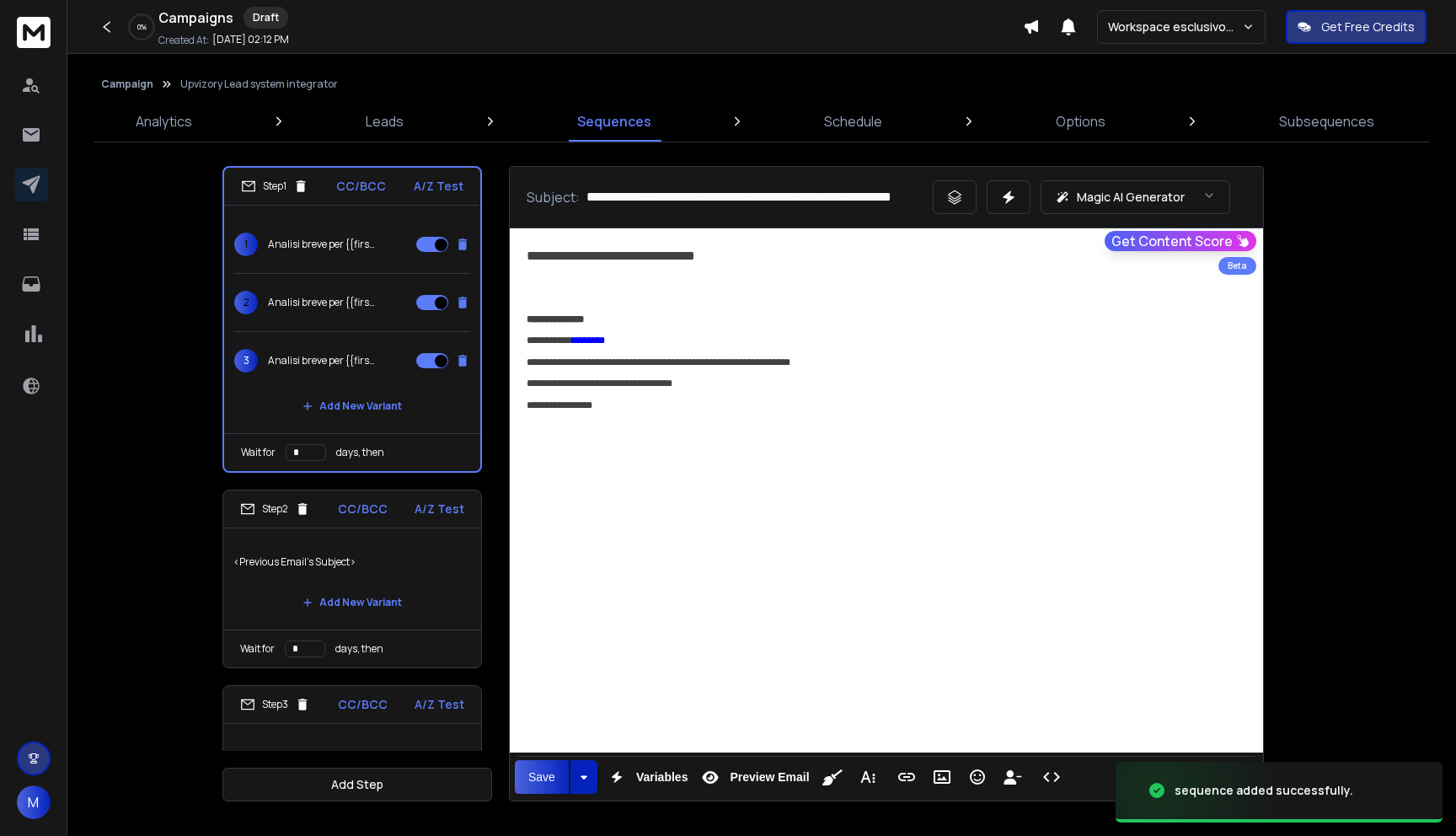
click at [350, 250] on p "Analisi breve per {{firstName}} {{lastName}}/{{companyName}}" at bounding box center [321, 245] width 108 height 14
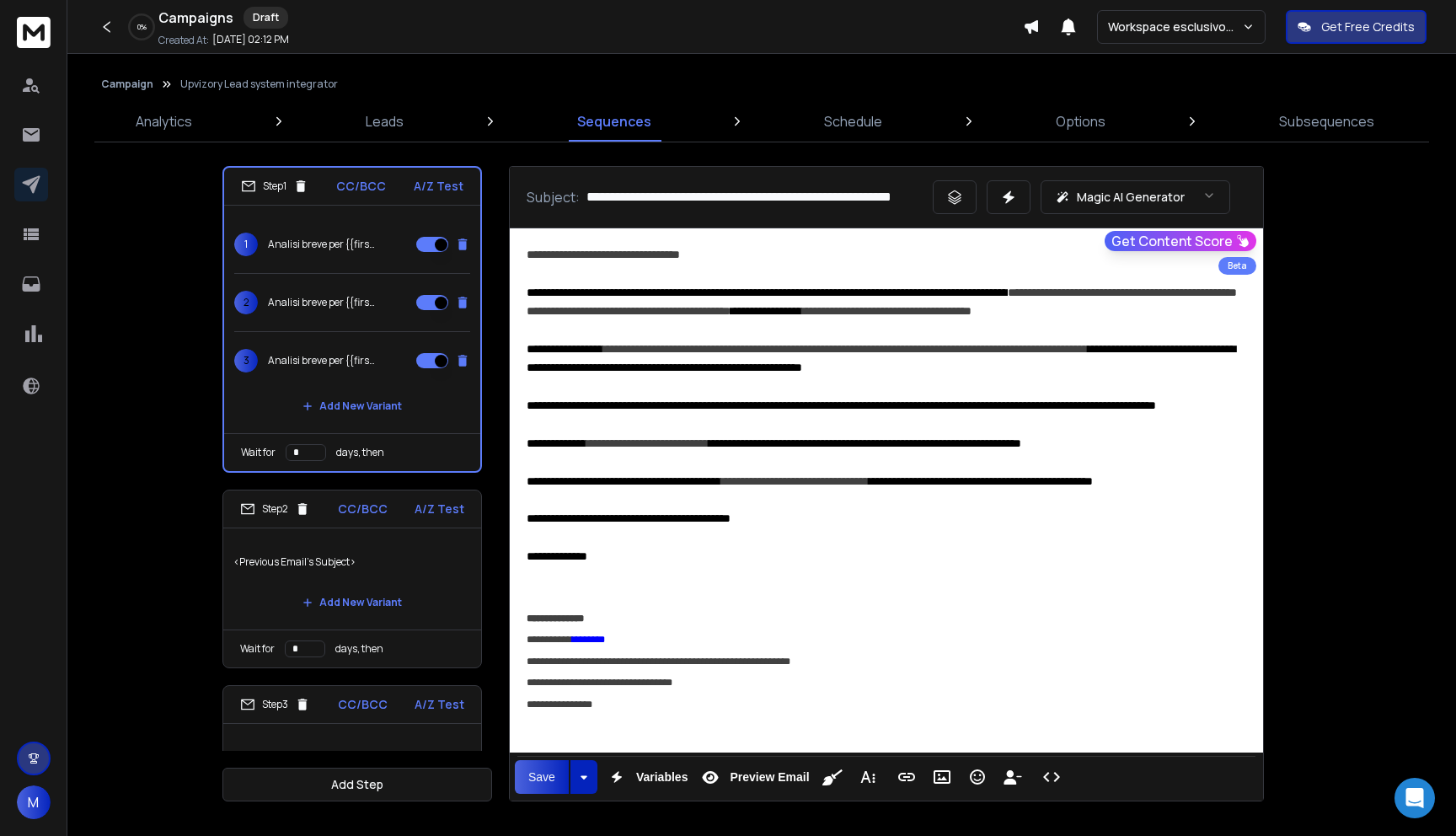
click at [386, 559] on p "<Previous Email's Subject>" at bounding box center [352, 562] width 238 height 48
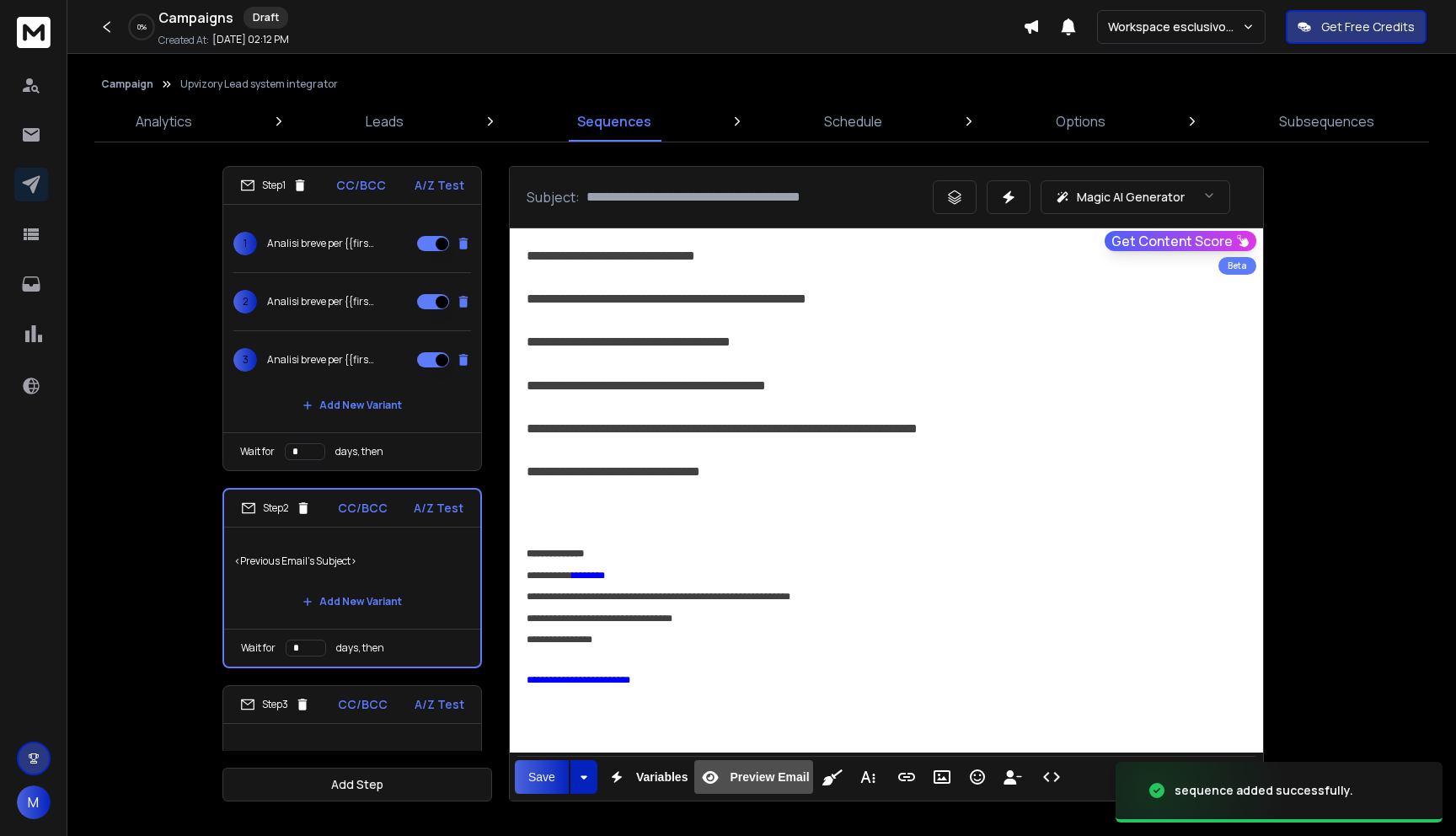
click at [778, 775] on span "Preview Email" at bounding box center [769, 777] width 86 height 14
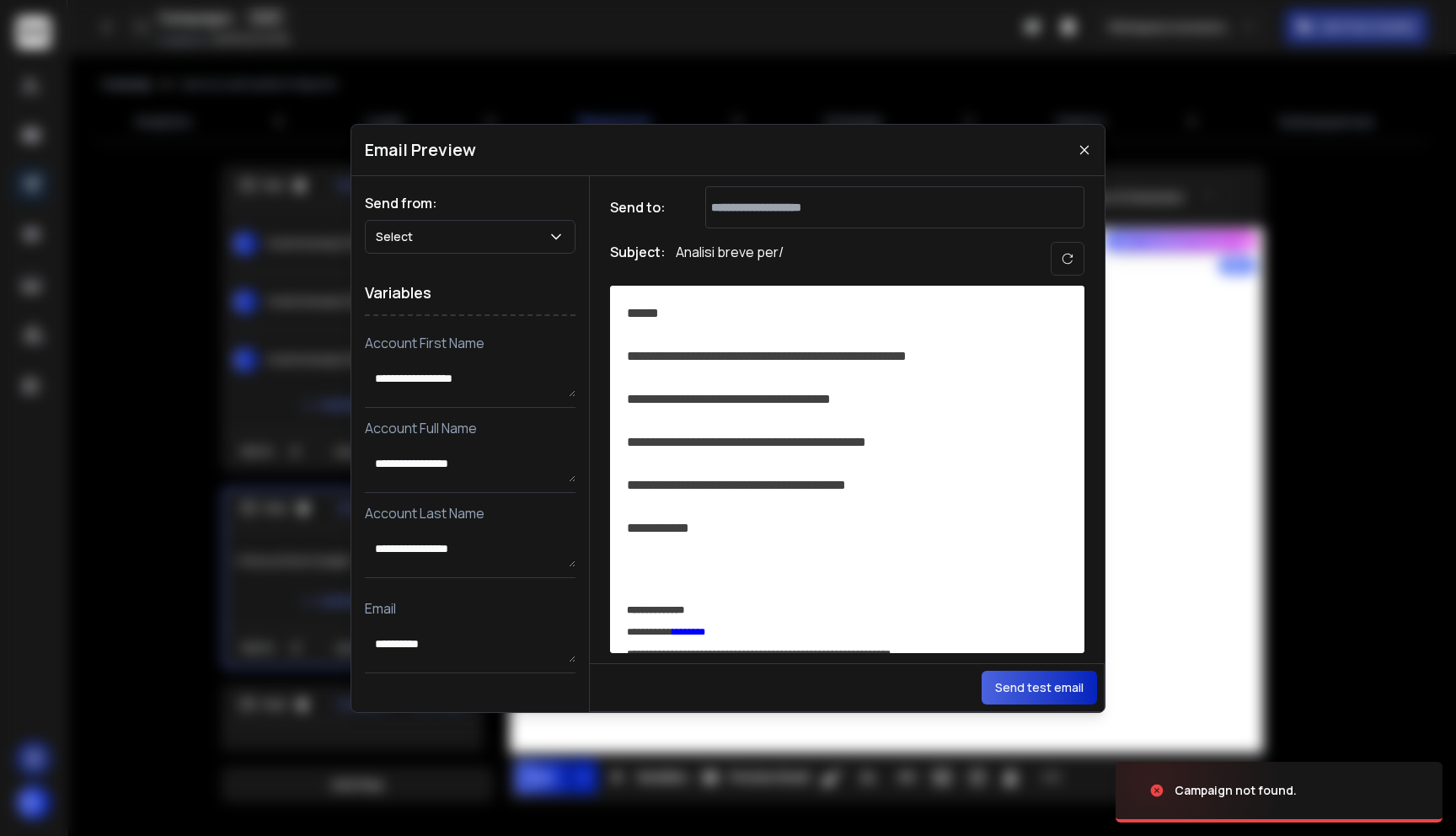
click at [1185, 382] on div "**********" at bounding box center [728, 418] width 1456 height 623
click at [1073, 155] on div "Email Preview" at bounding box center [728, 150] width 753 height 51
click at [1095, 147] on div "Email Preview" at bounding box center [728, 150] width 753 height 51
click at [1088, 147] on icon at bounding box center [1084, 150] width 14 height 14
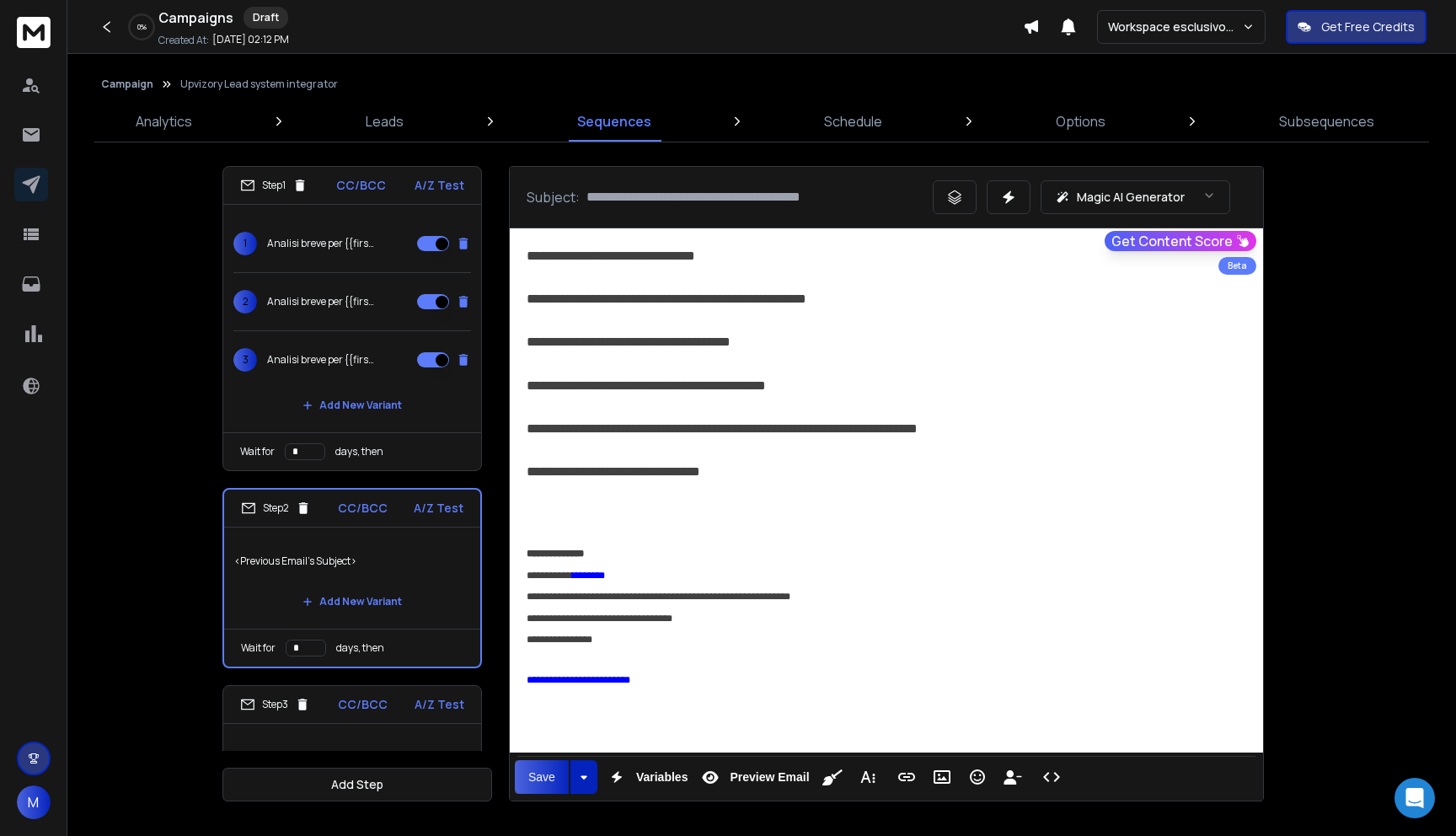
click at [337, 232] on div "1 Analisi breve per {{firstName}} {{lastName}}/{{companyName}}" at bounding box center [303, 244] width 142 height 24
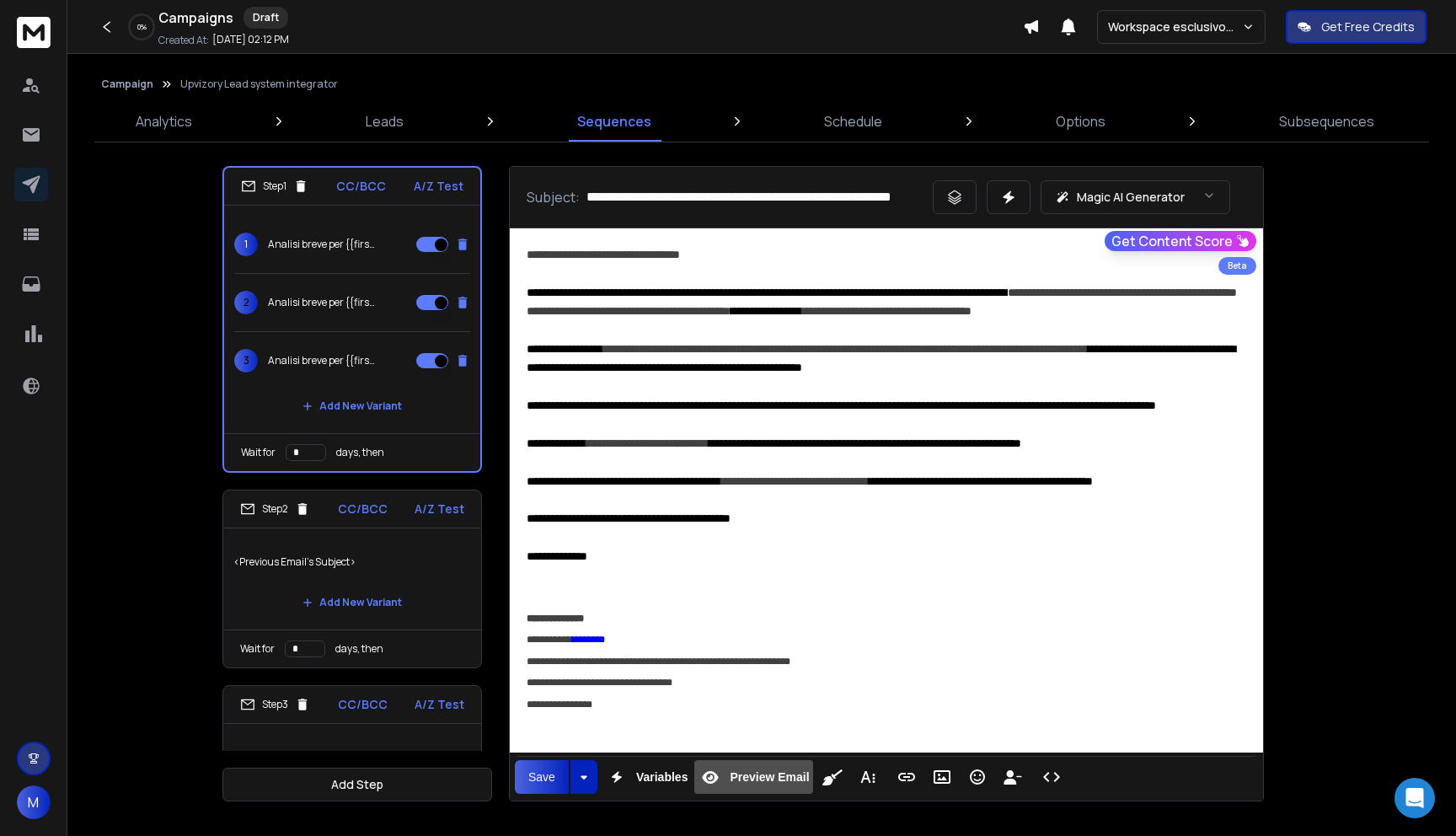
click at [738, 775] on span "Preview Email" at bounding box center [769, 777] width 86 height 14
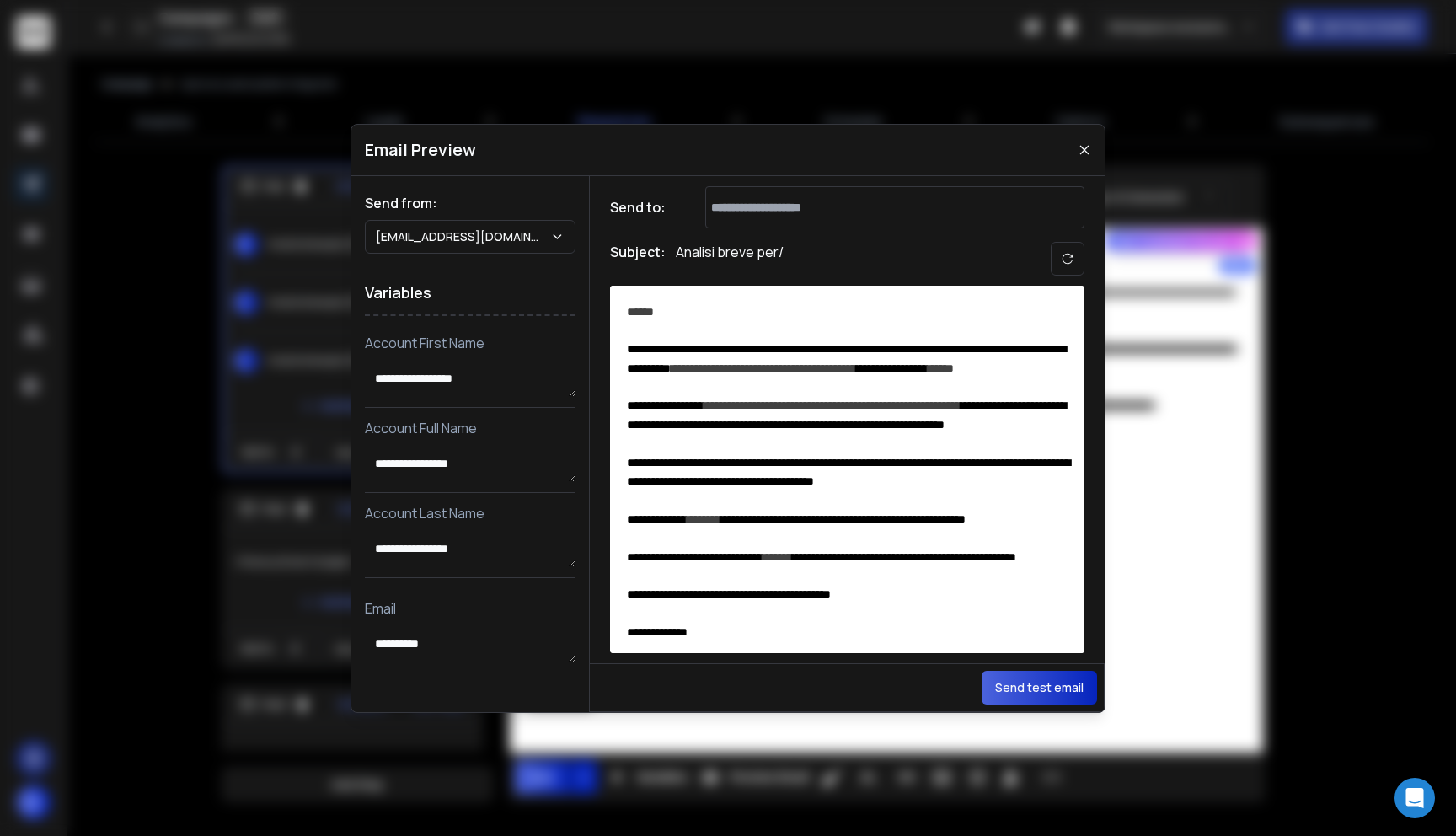
click at [1077, 152] on icon at bounding box center [1084, 150] width 14 height 14
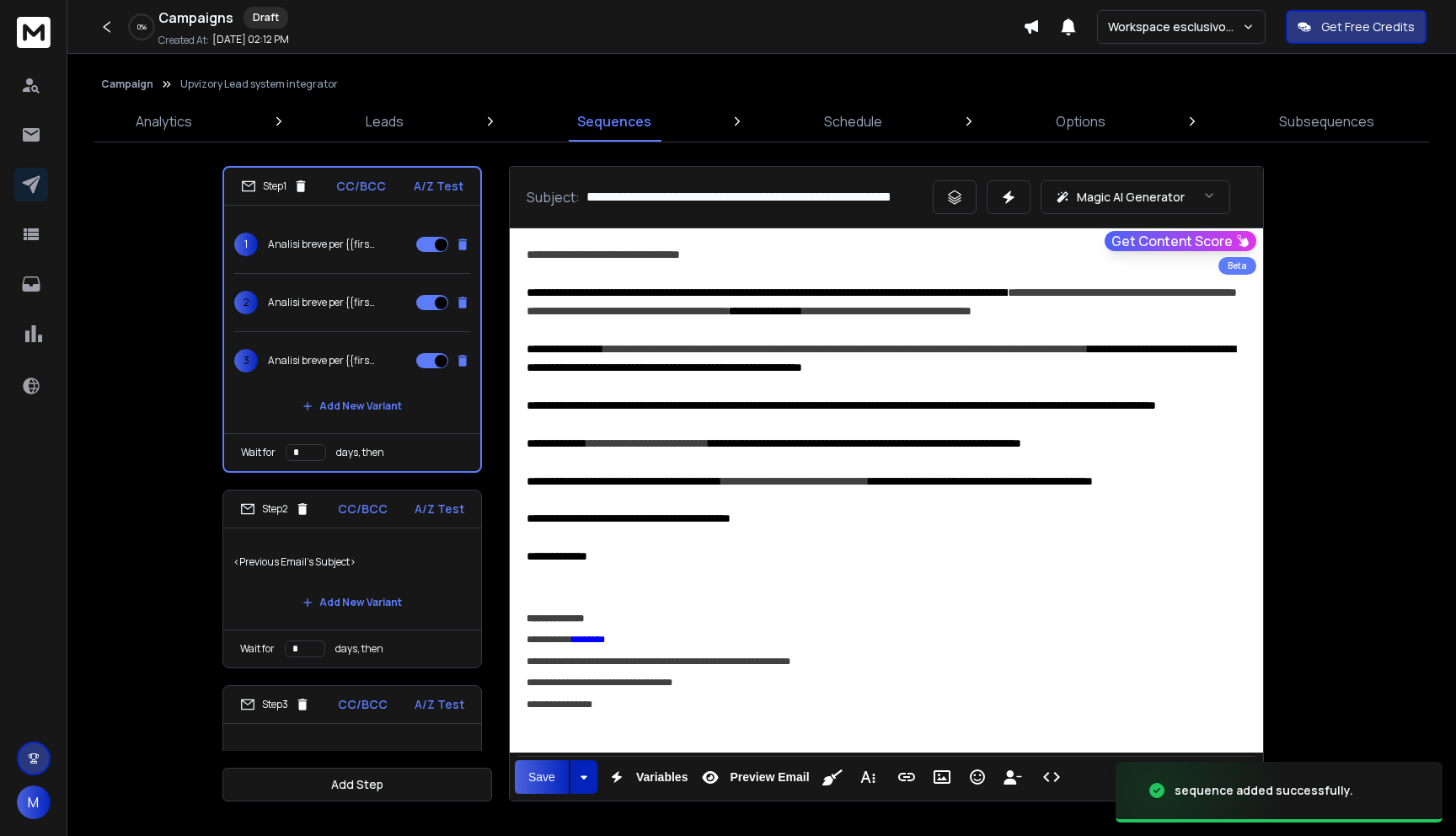
click at [346, 316] on div "2 Analisi breve per {{firstName}} {{lastName}}/{{companyName}}" at bounding box center [352, 302] width 236 height 59
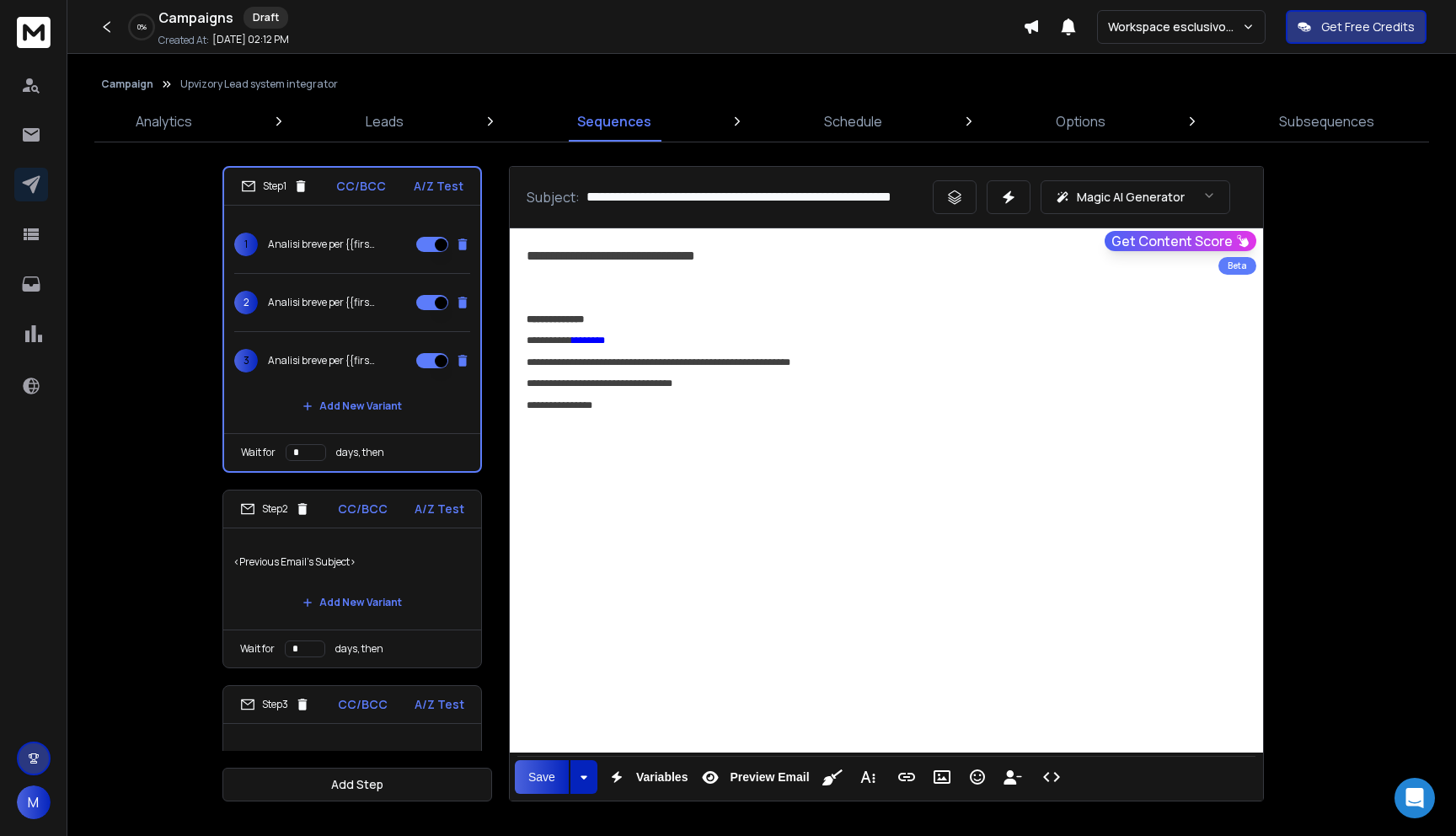
click at [357, 345] on div "3 Analisi breve per {{firstName}} {{lastName}}/{{companyName}}" at bounding box center [352, 361] width 236 height 58
click at [358, 298] on p "Analisi breve per {{firstName}} {{lastName}}/{{companyName}}" at bounding box center [321, 302] width 108 height 14
click at [348, 234] on div "1 Analisi breve per {{firstName}} {{lastName}}/{{companyName}}" at bounding box center [304, 245] width 142 height 24
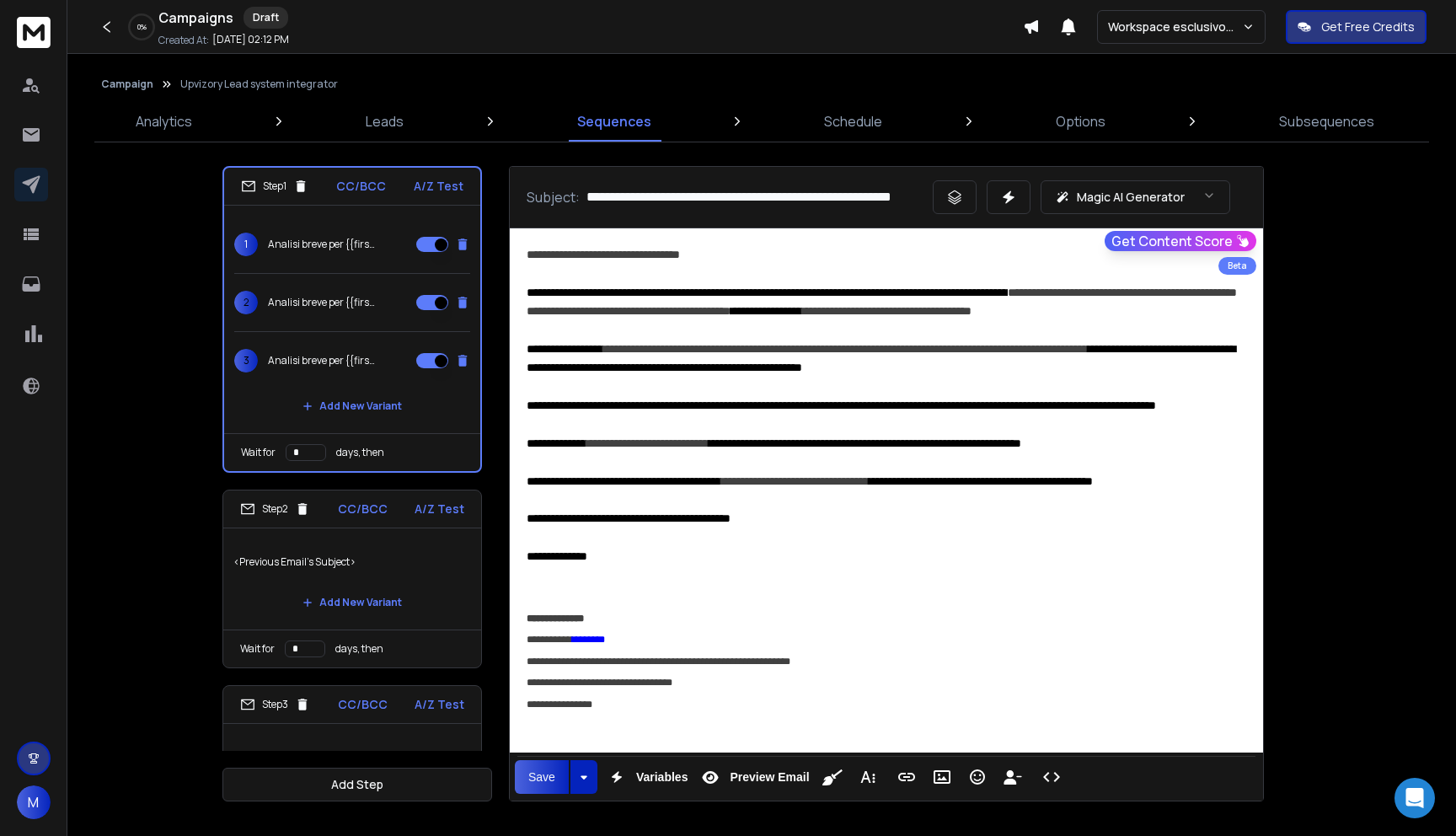
drag, startPoint x: 665, startPoint y: 199, endPoint x: 631, endPoint y: 199, distance: 34.0
click at [631, 199] on input "**********" at bounding box center [751, 197] width 329 height 20
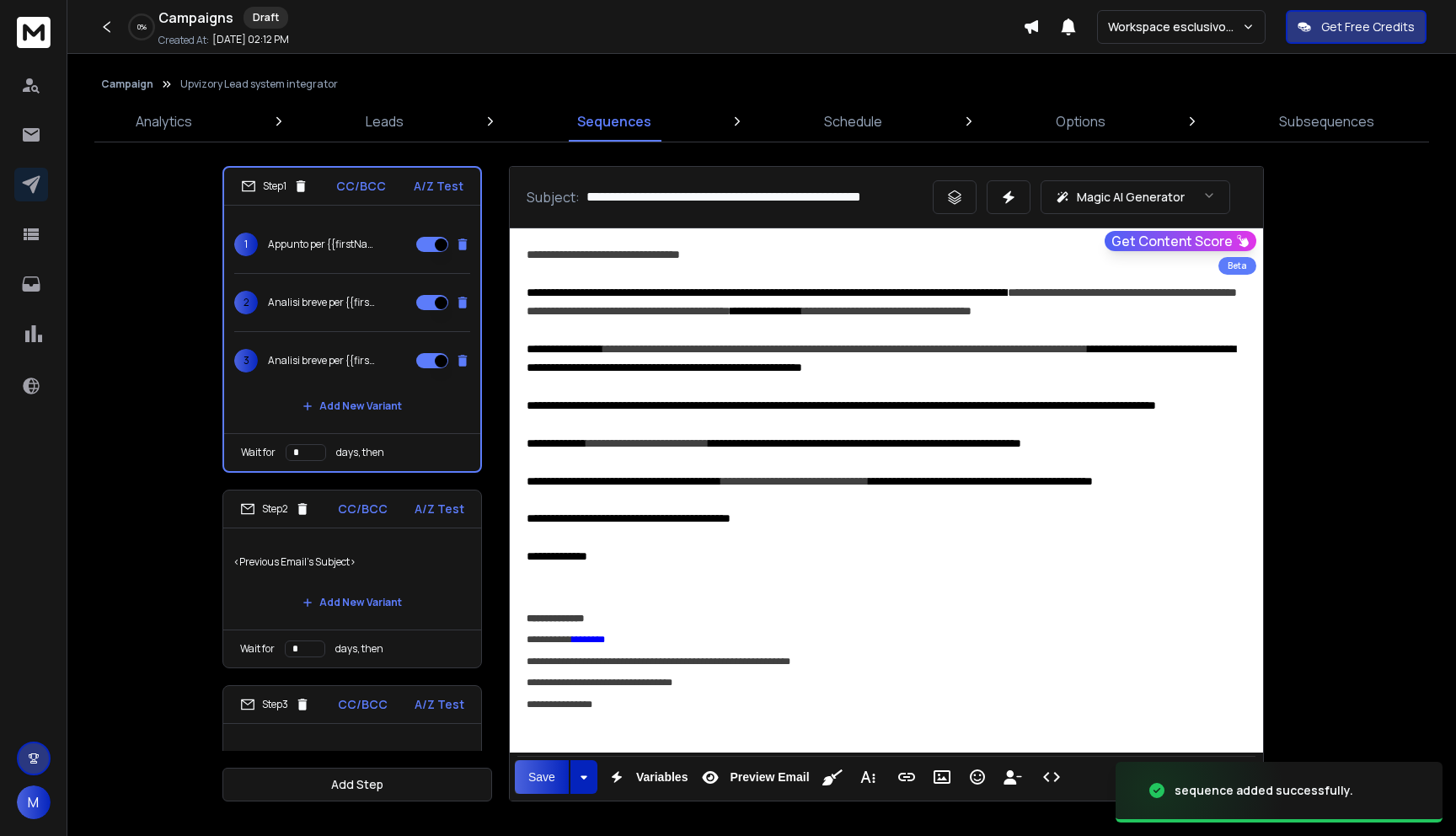
click at [610, 202] on input "**********" at bounding box center [751, 197] width 329 height 20
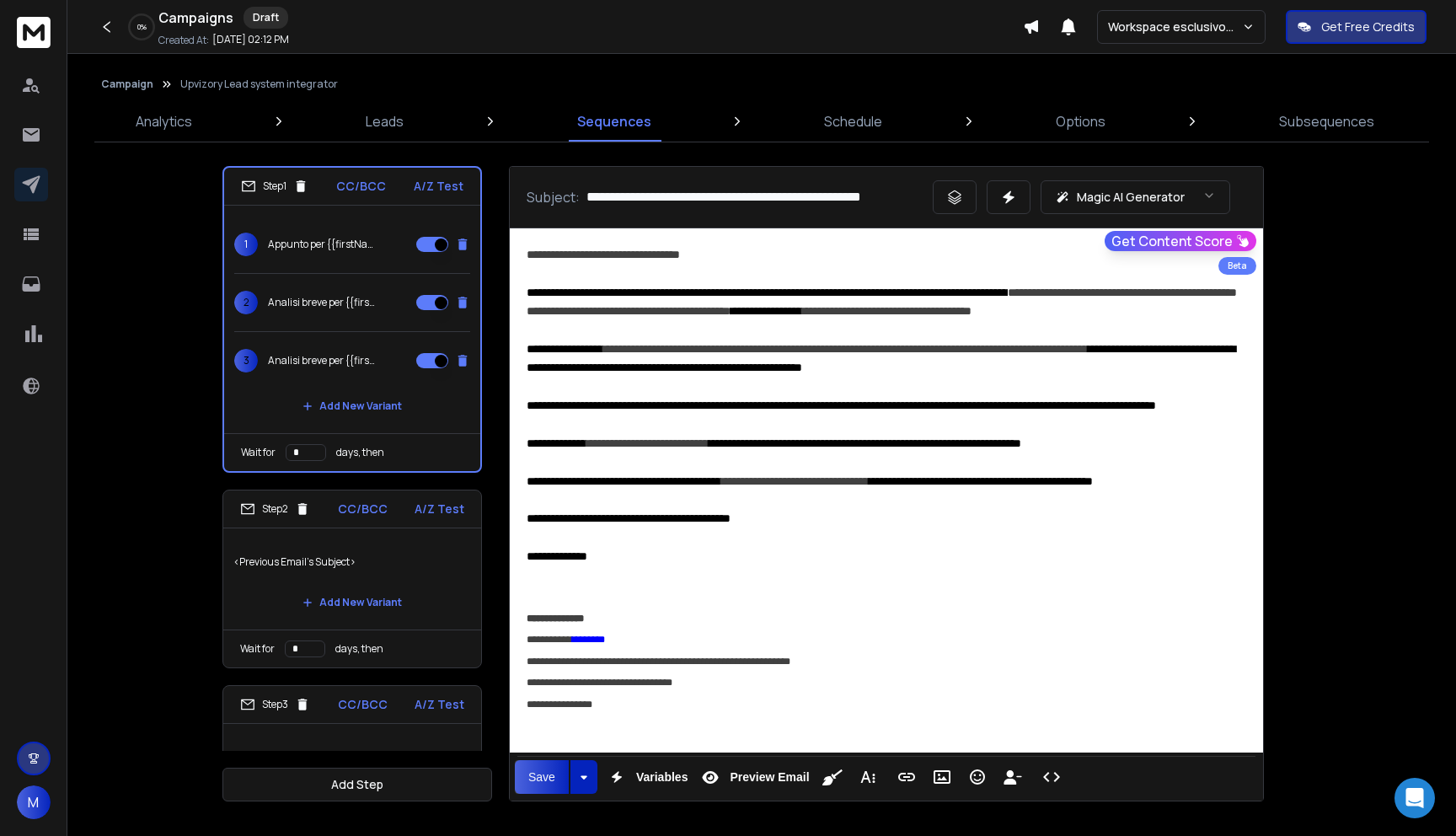
click at [289, 300] on p "Analisi breve per {{firstName}} {{lastName}}/{{companyName}}" at bounding box center [321, 302] width 108 height 14
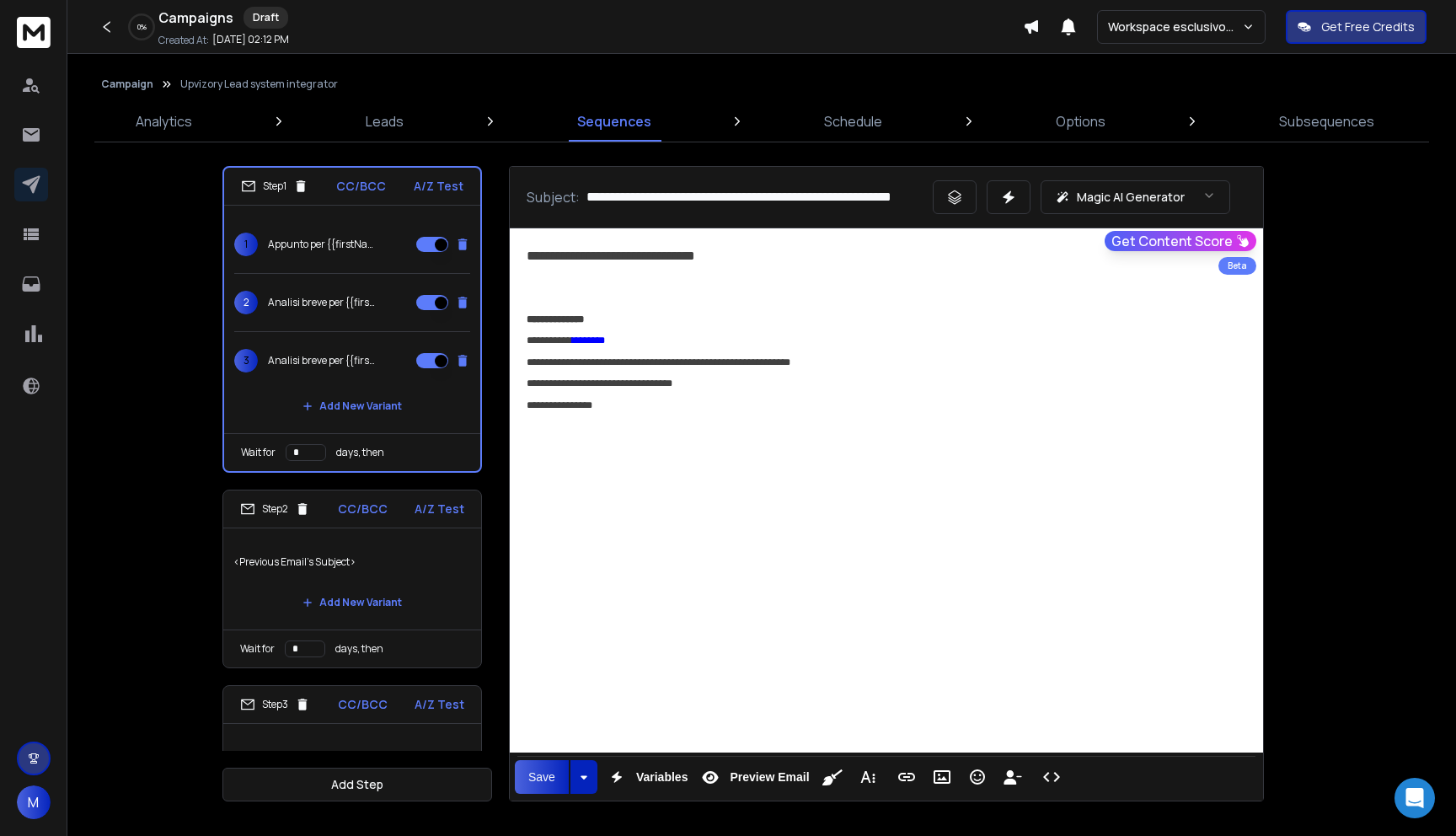
click at [641, 204] on input "**********" at bounding box center [751, 197] width 329 height 20
paste input
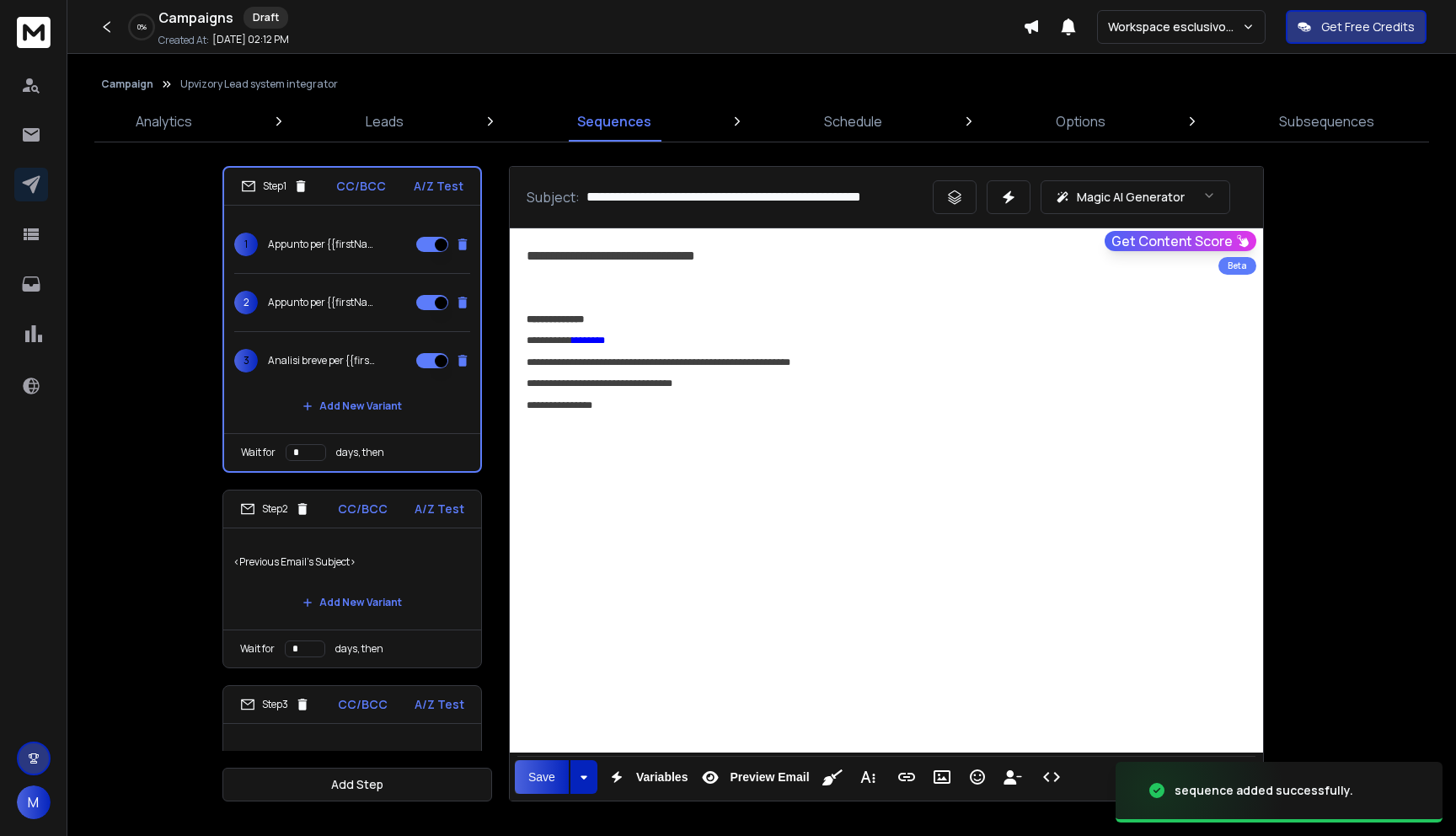
click at [367, 351] on div "3 Analisi breve per {{firstName}} {{lastName}}/{{companyName}}" at bounding box center [304, 361] width 142 height 24
click at [733, 195] on input "**********" at bounding box center [751, 197] width 329 height 20
paste input
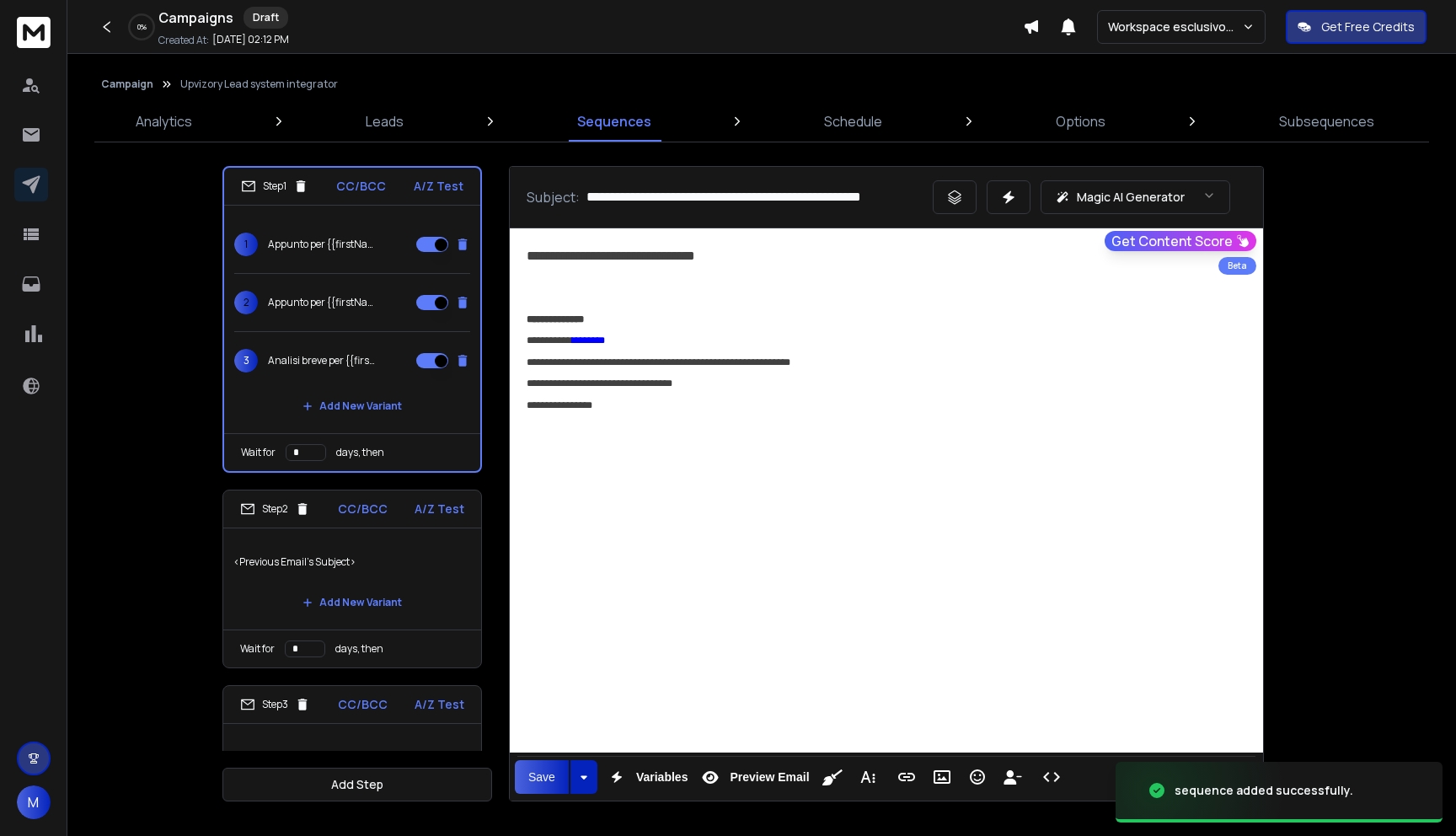
scroll to position [0, 37]
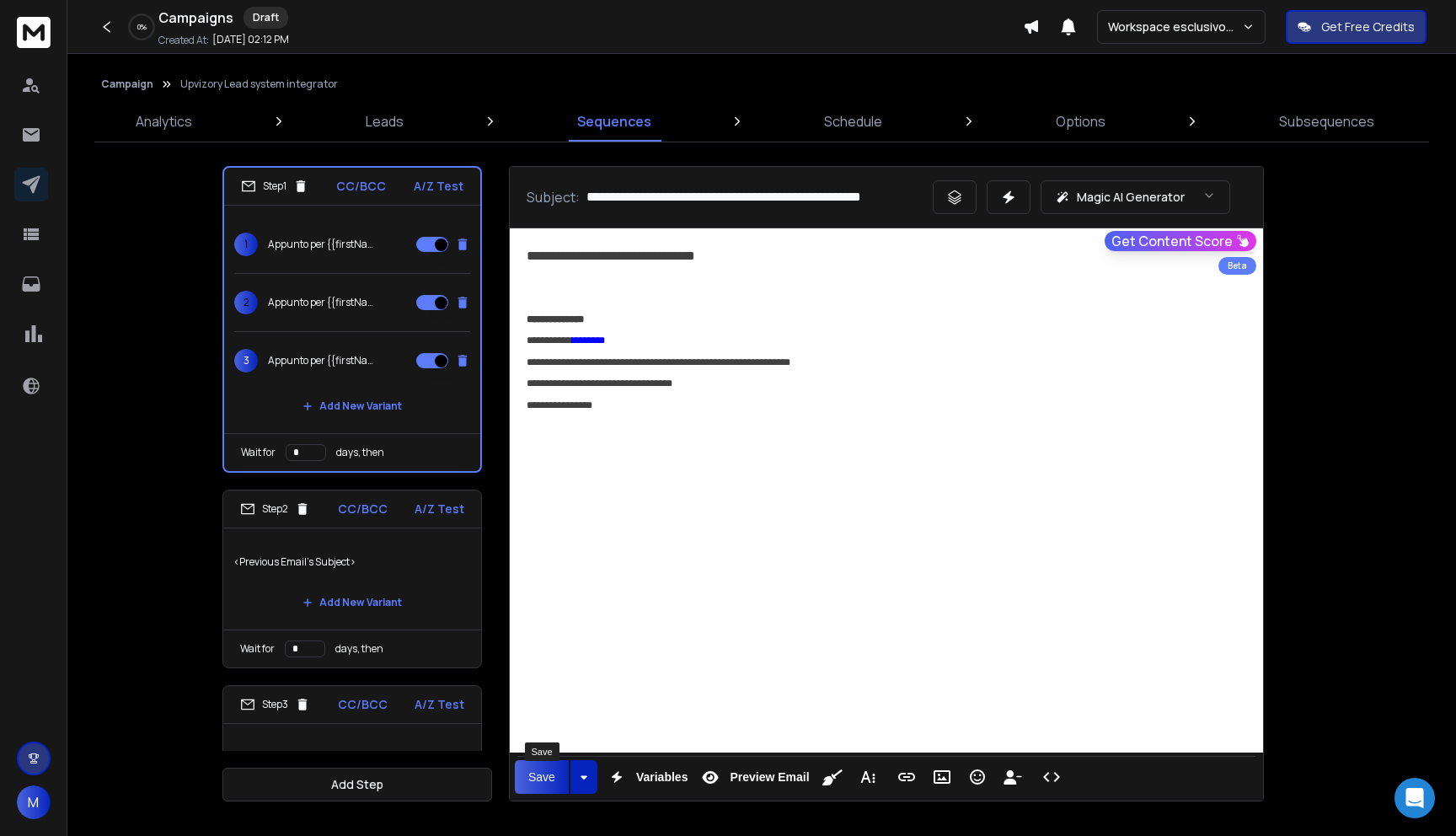
type input "**********"
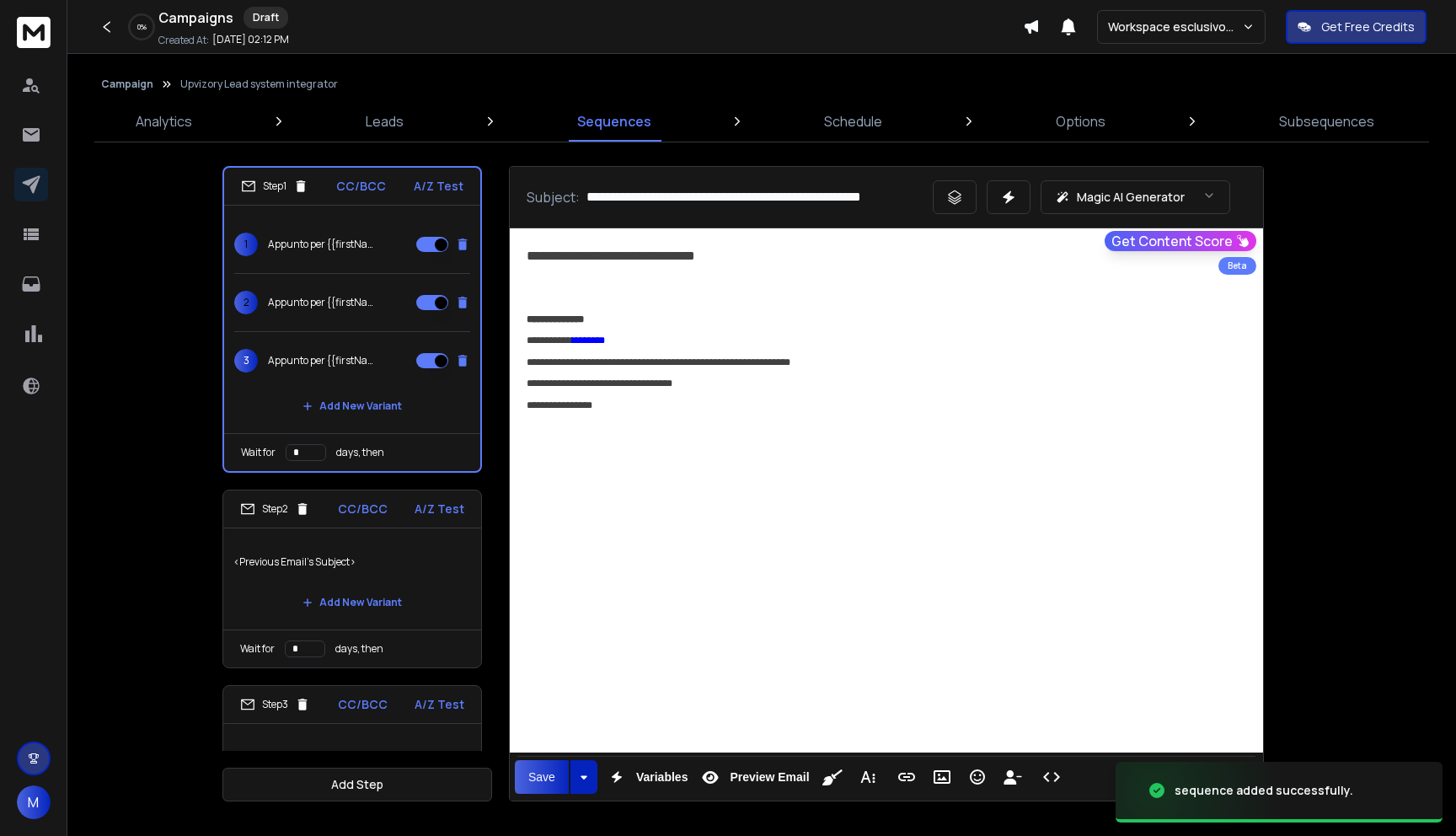
click at [374, 253] on div "1 Appunto per {{firstName}} {{lastName}}/{{companyName}}" at bounding box center [304, 245] width 142 height 24
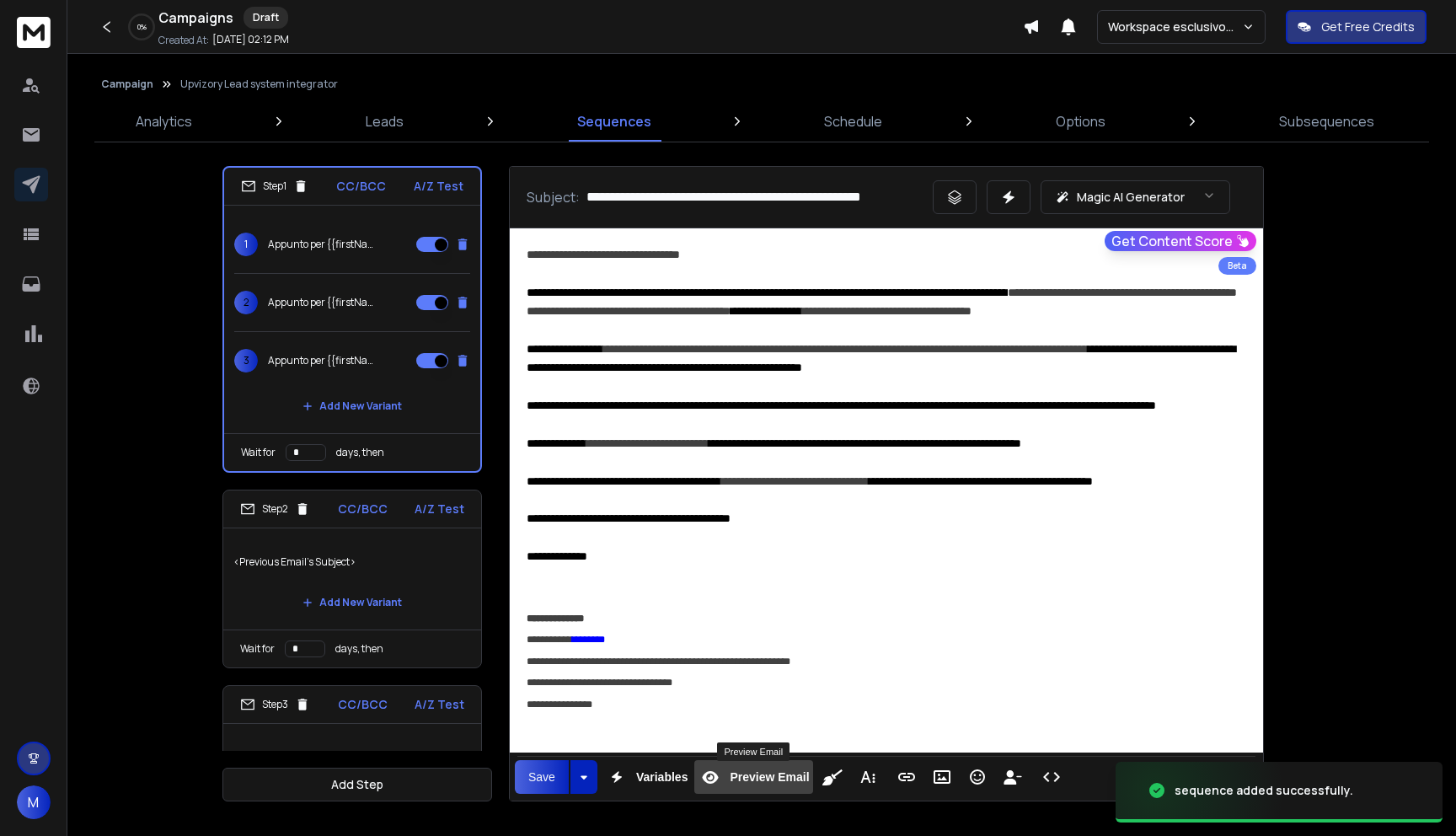
click at [790, 772] on span "Preview Email" at bounding box center [769, 777] width 86 height 14
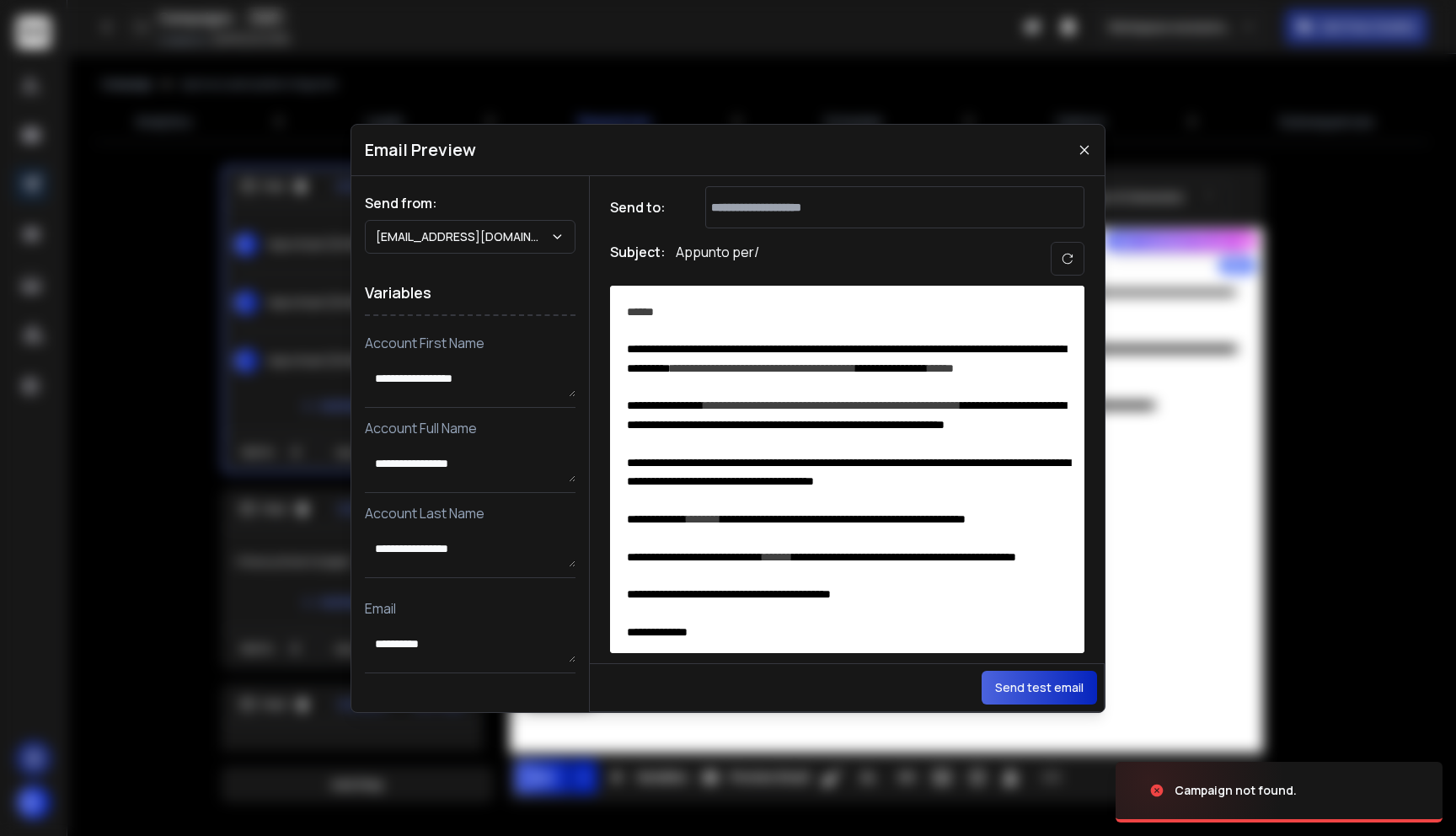
click at [1087, 149] on icon at bounding box center [1084, 150] width 14 height 14
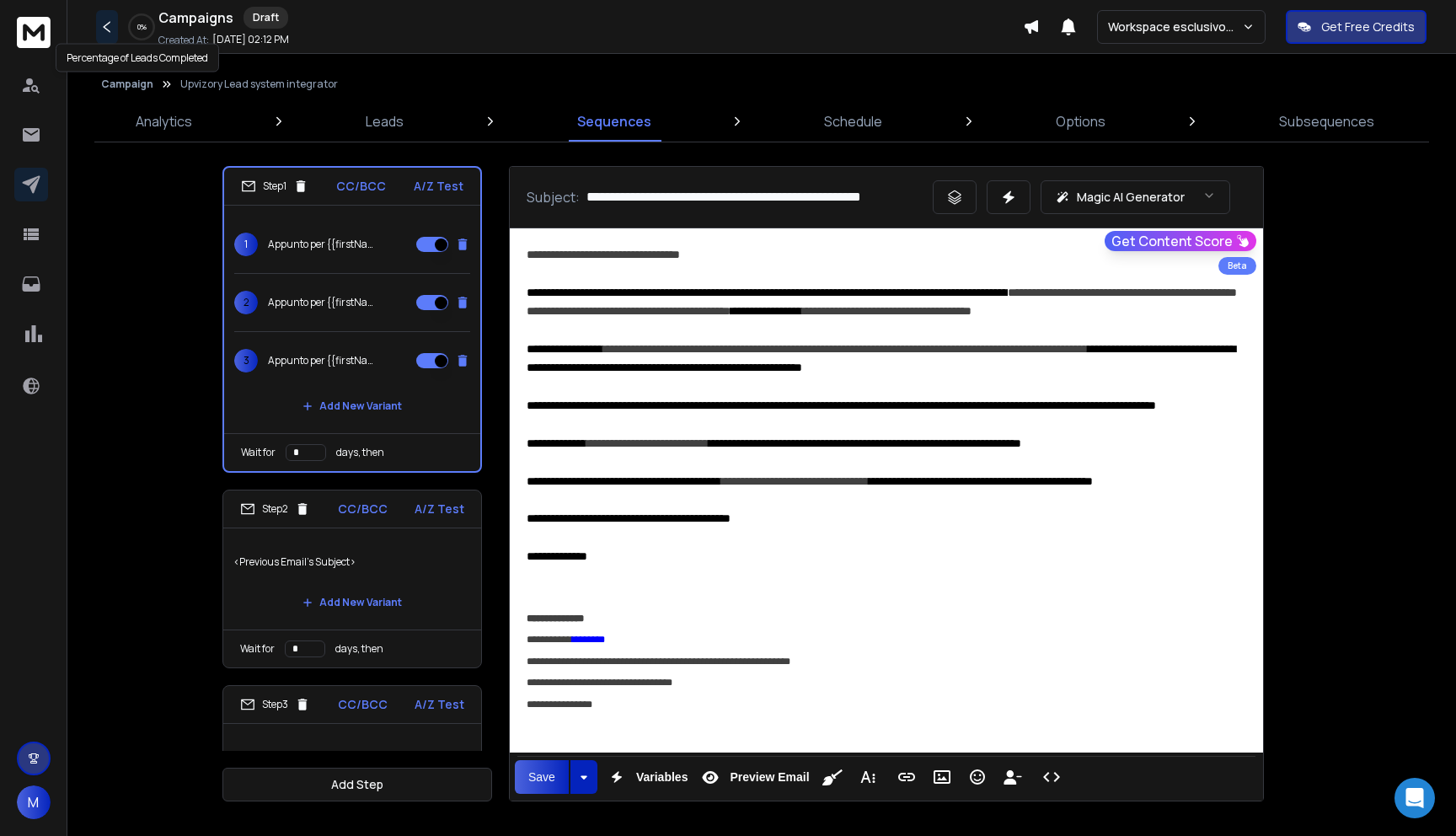
click at [111, 22] on icon at bounding box center [106, 27] width 15 height 15
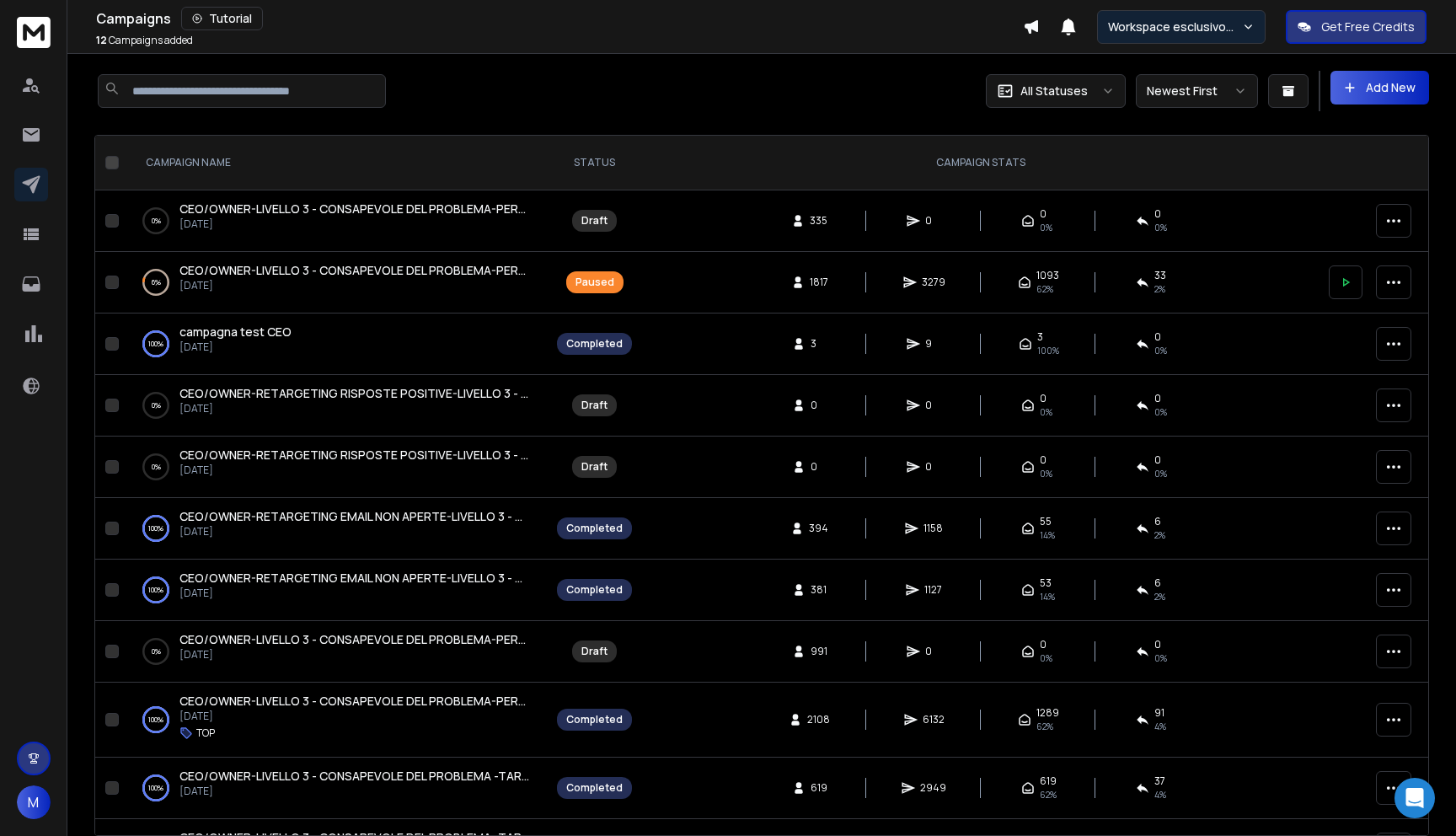
click at [1177, 31] on p "Workspace esclusivo upvizory" at bounding box center [1175, 27] width 134 height 17
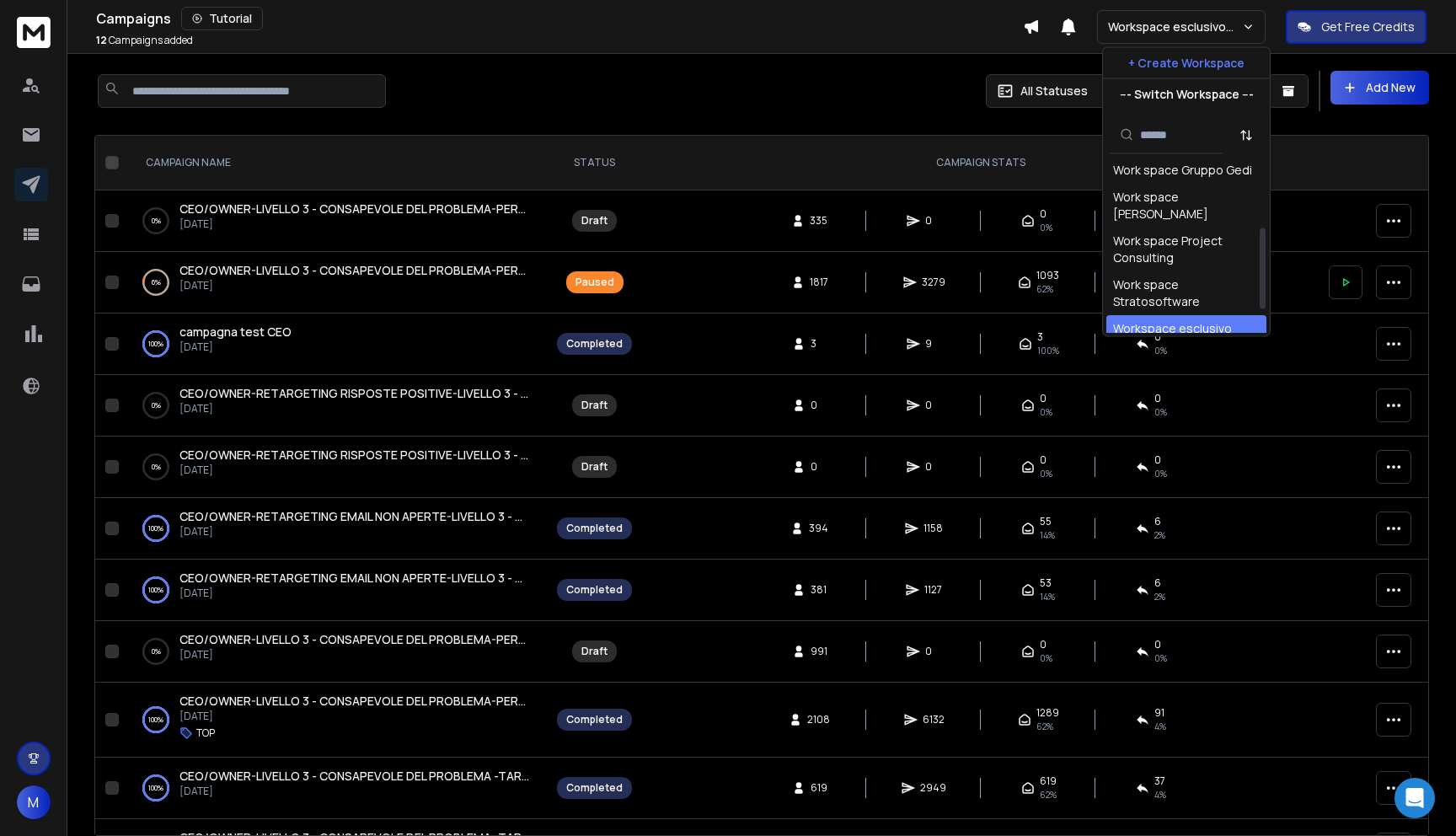
scroll to position [152, 0]
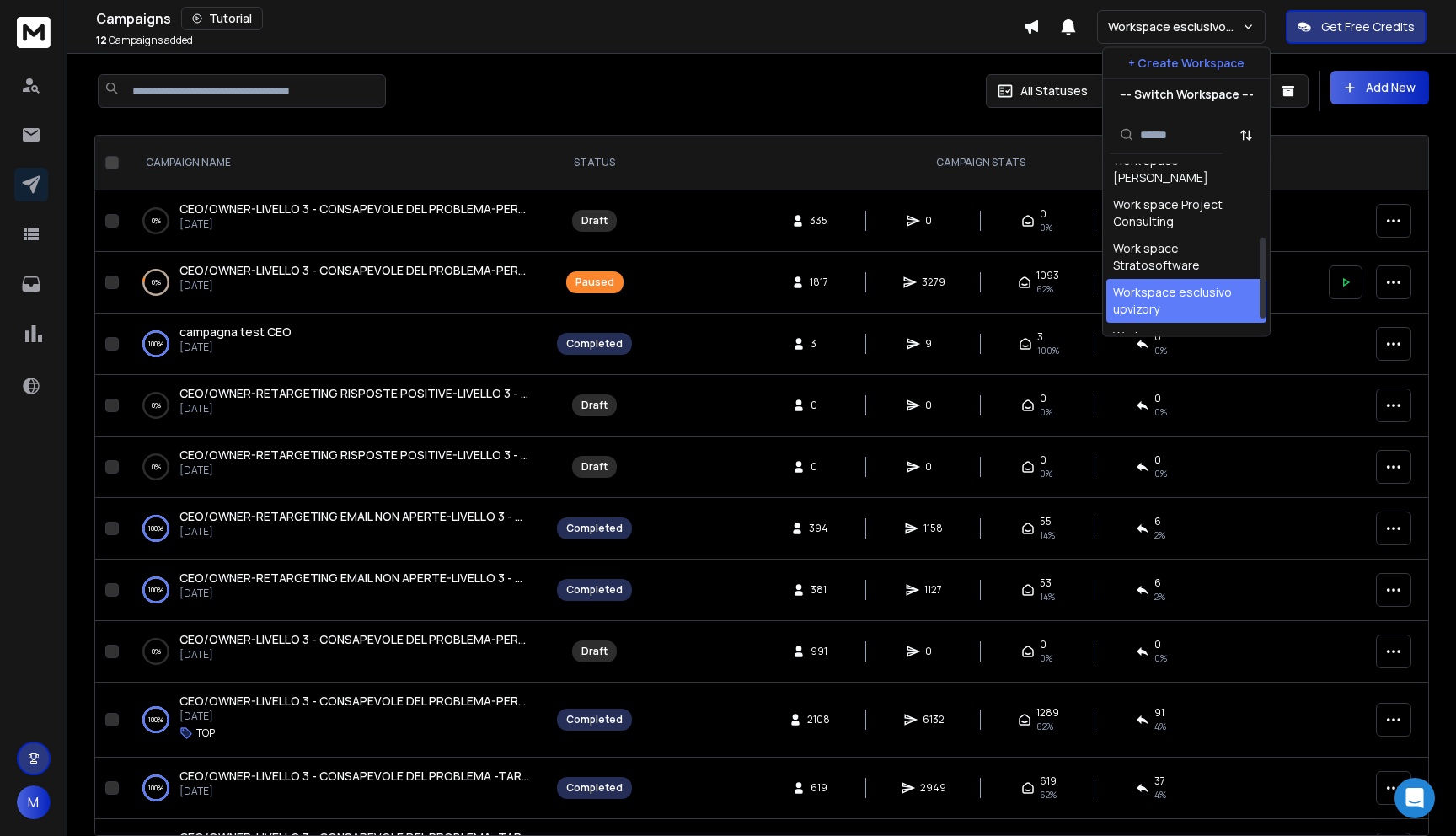
click at [1170, 284] on div "Workspace esclusivo upvizory" at bounding box center [1186, 300] width 147 height 34
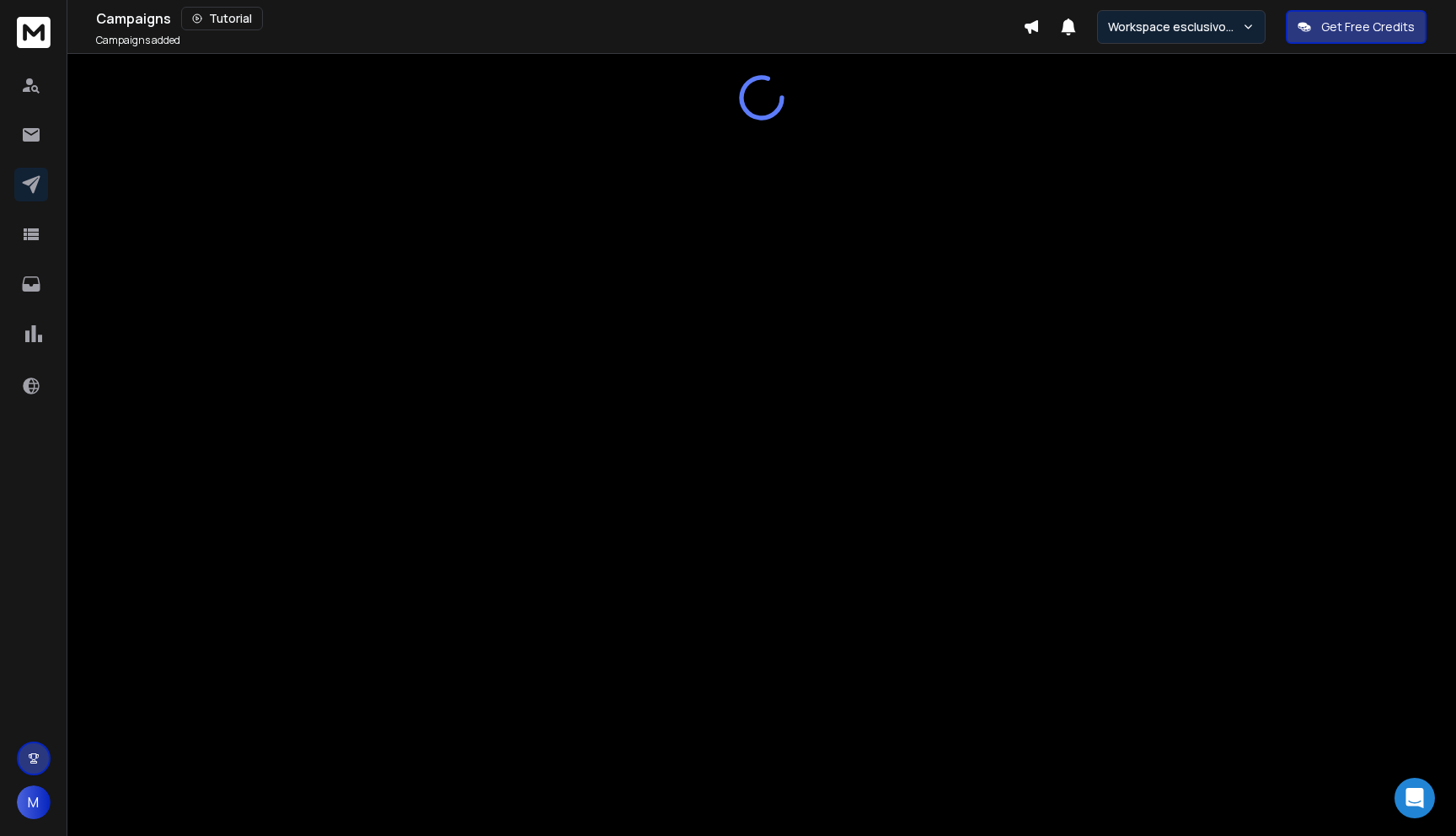
click at [1193, 24] on p "Workspace esclusivo upvizory" at bounding box center [1175, 27] width 134 height 17
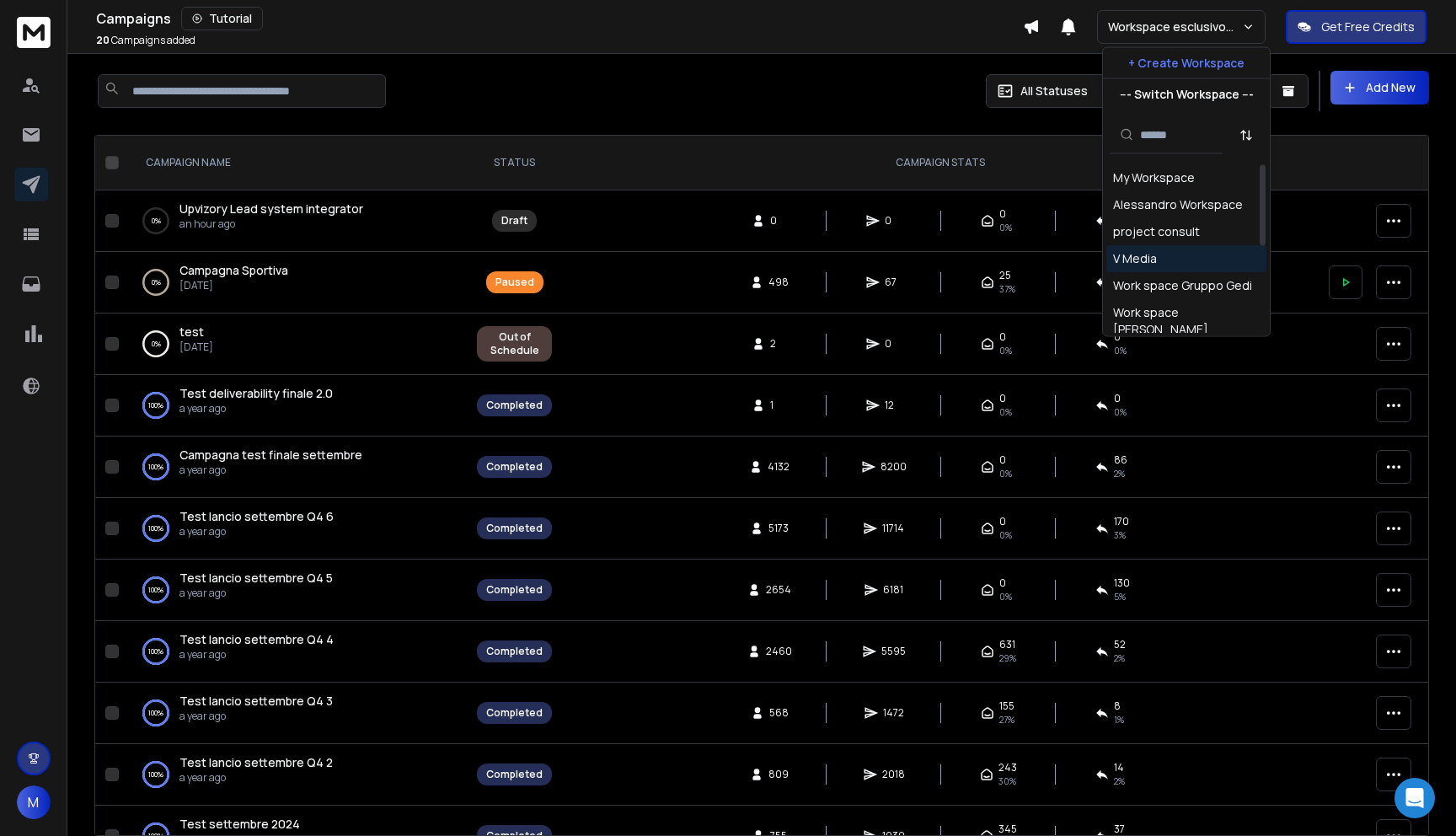
click at [1176, 260] on div "V Media" at bounding box center [1185, 258] width 160 height 27
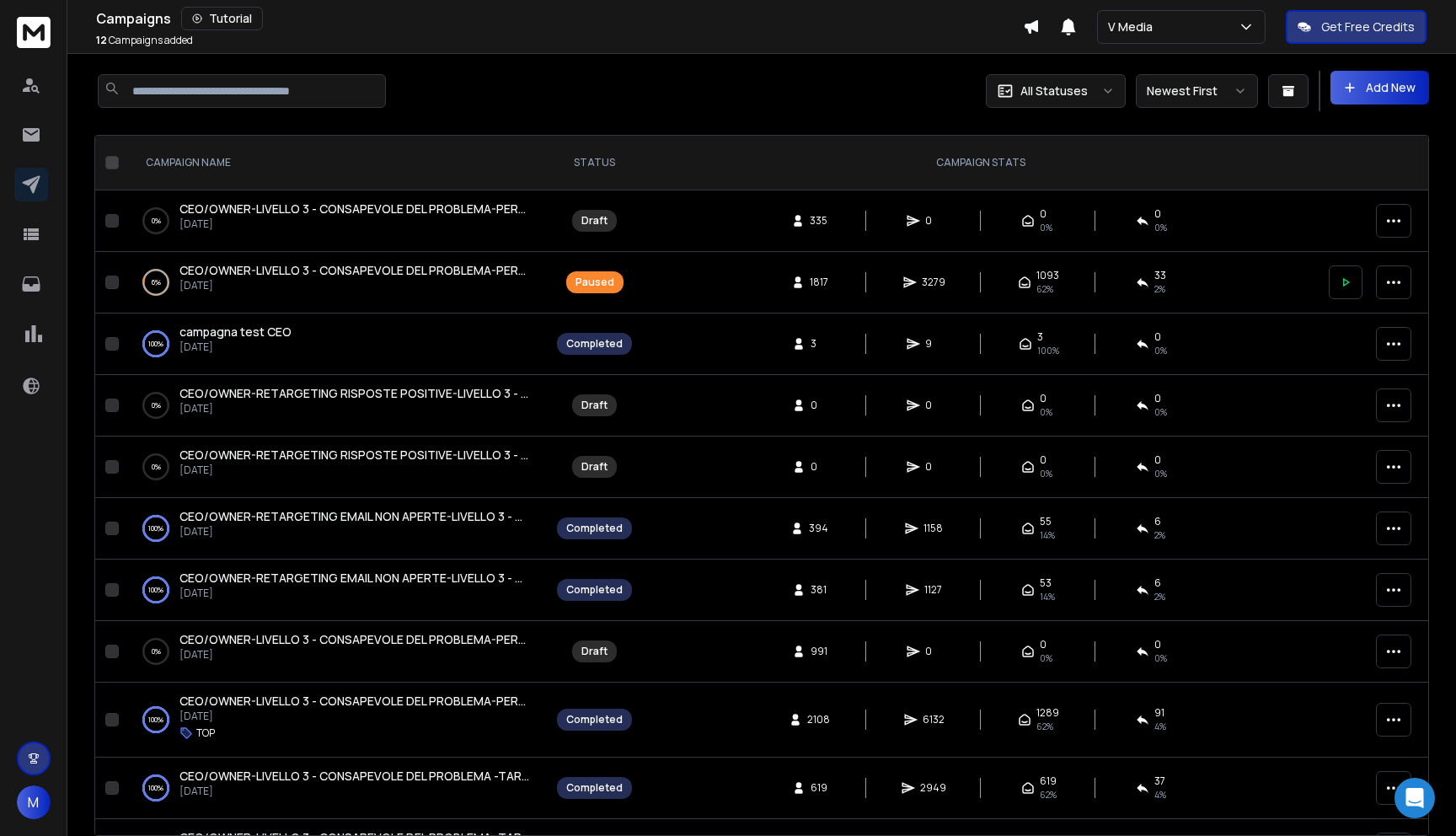
click at [324, 278] on span "CEO/OWNER-LIVELLO 3 - CONSAPEVOLE DEL PROBLEMA-PERSONALIZZAZIONI TARGET A(51-25…" at bounding box center [472, 270] width 585 height 16
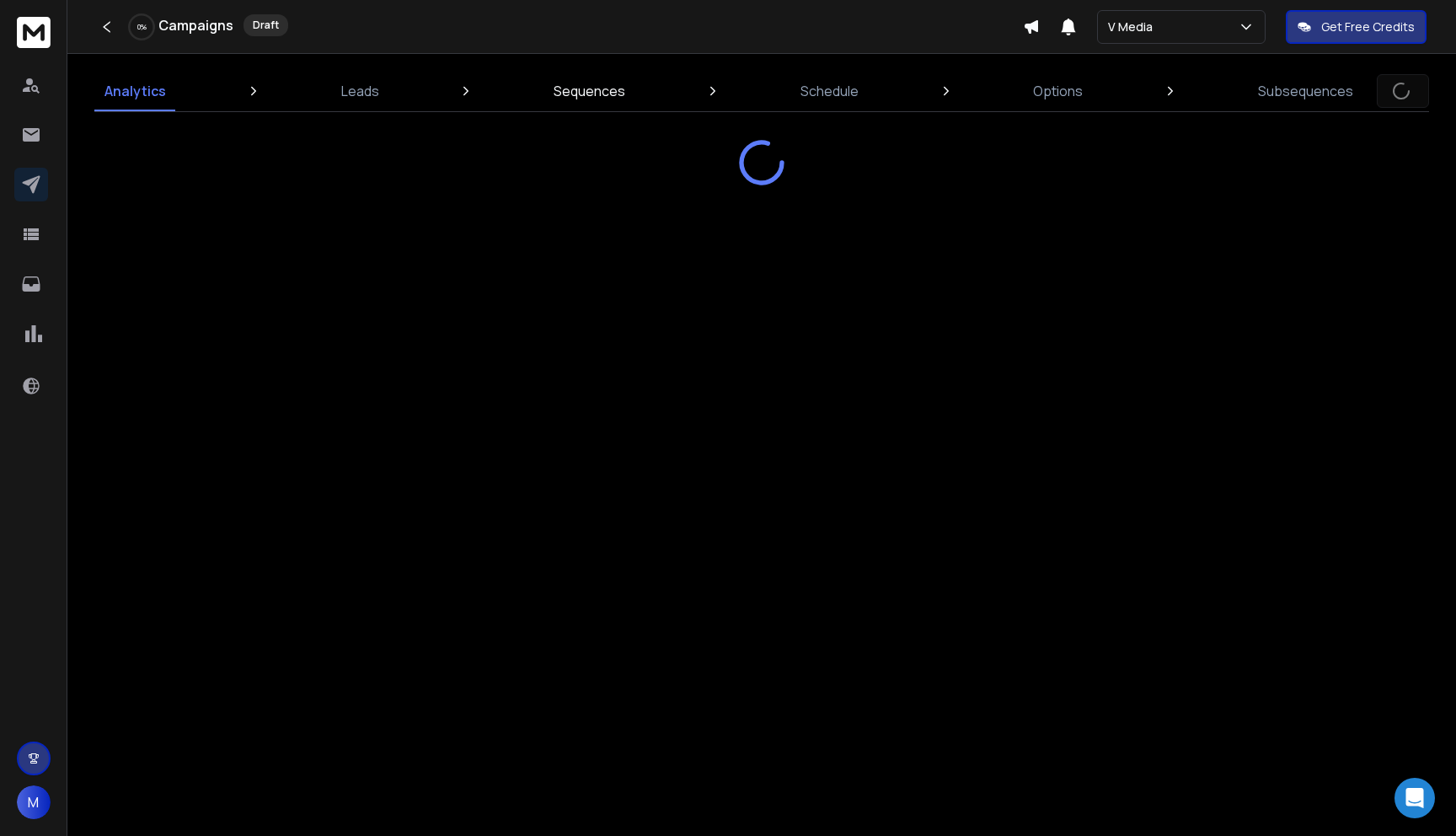
click at [561, 97] on p "Sequences" at bounding box center [589, 91] width 71 height 20
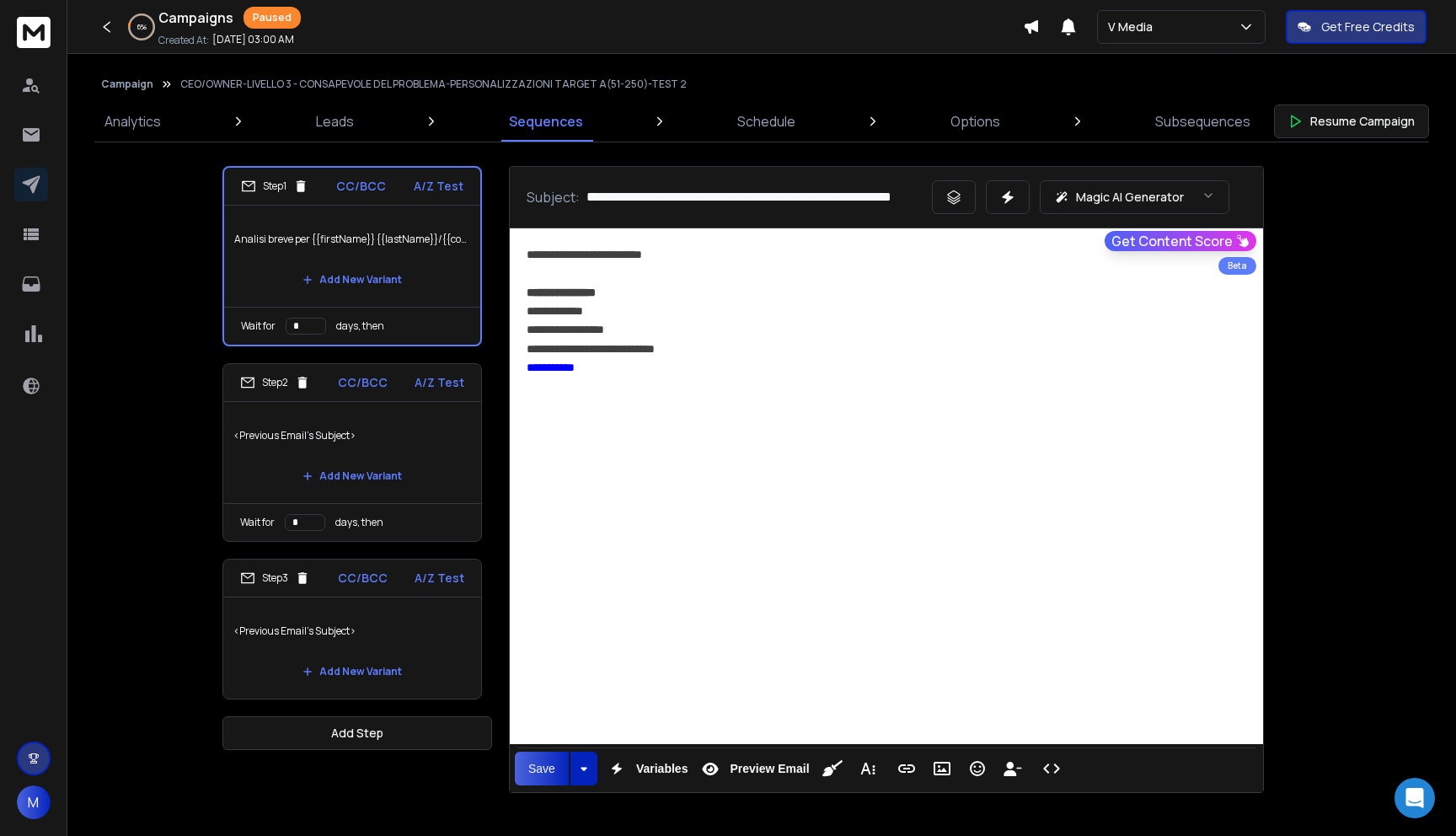
click at [716, 193] on input "**********" at bounding box center [750, 197] width 328 height 20
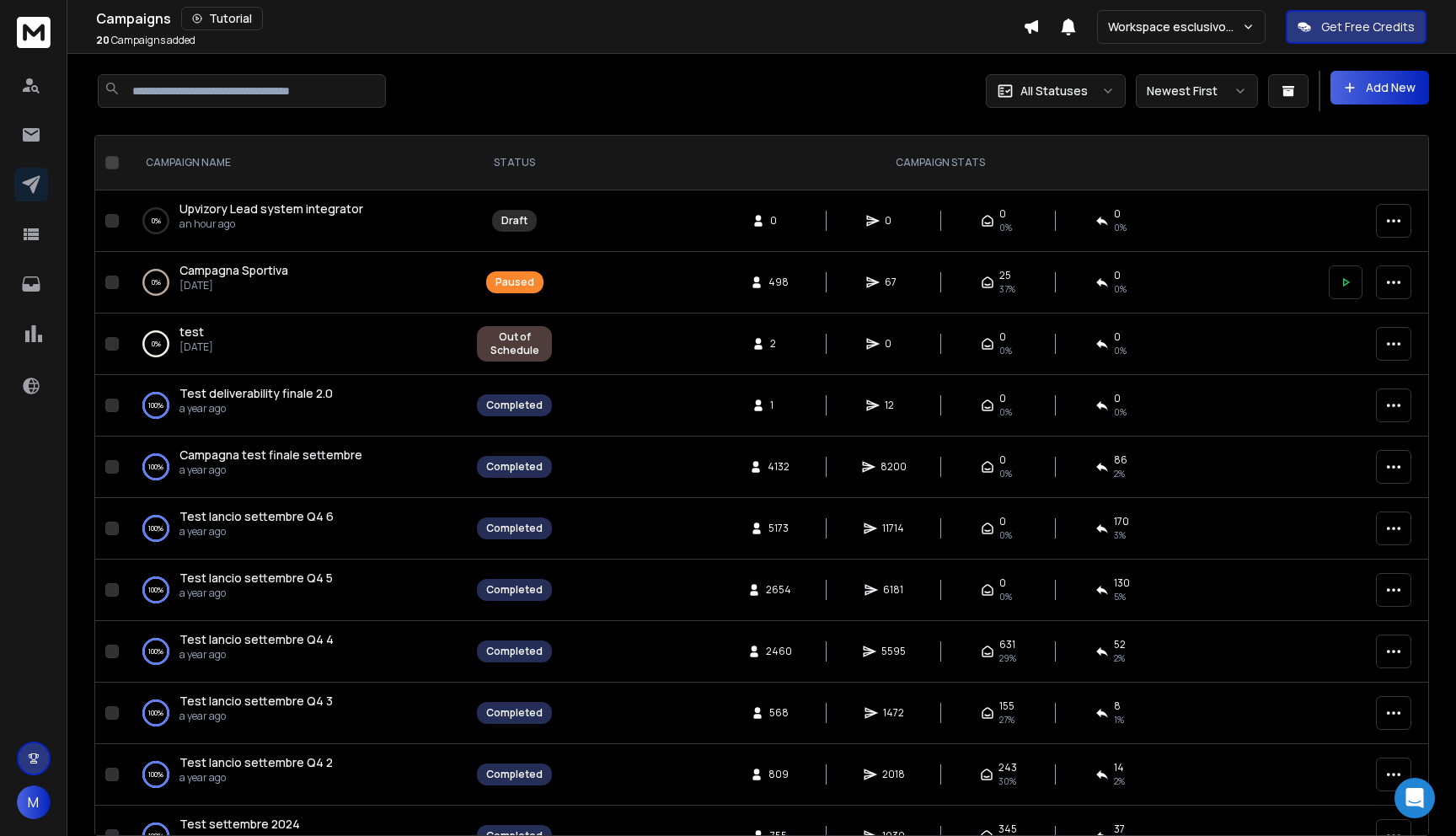
click at [265, 188] on th "CAMPAIGN NAME" at bounding box center [296, 163] width 341 height 55
click at [267, 200] on link "Upvizory Lead system integrator" at bounding box center [271, 208] width 183 height 17
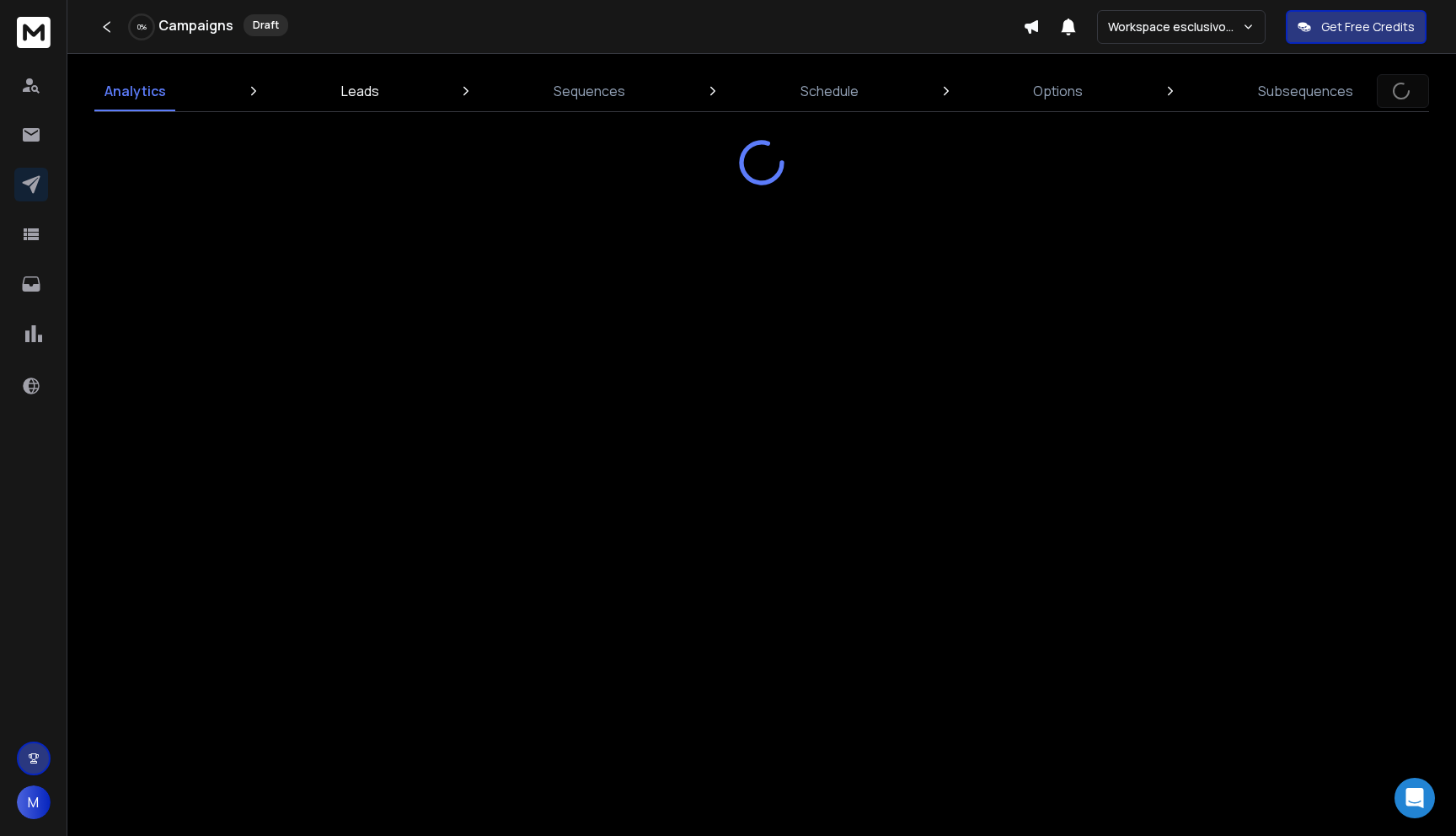
click at [361, 93] on p "Leads" at bounding box center [360, 91] width 38 height 20
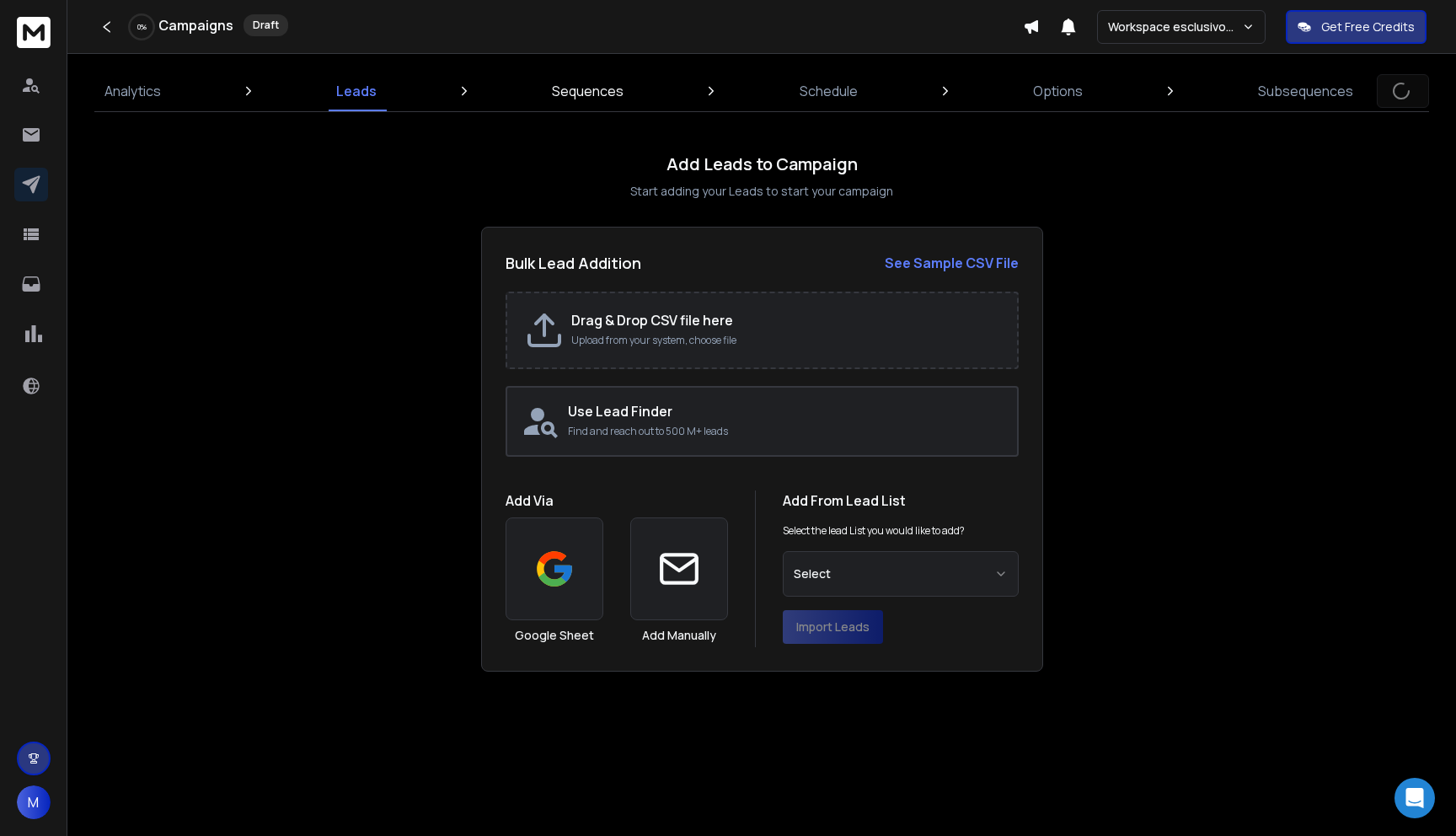
click at [606, 87] on p "Sequences" at bounding box center [588, 91] width 71 height 20
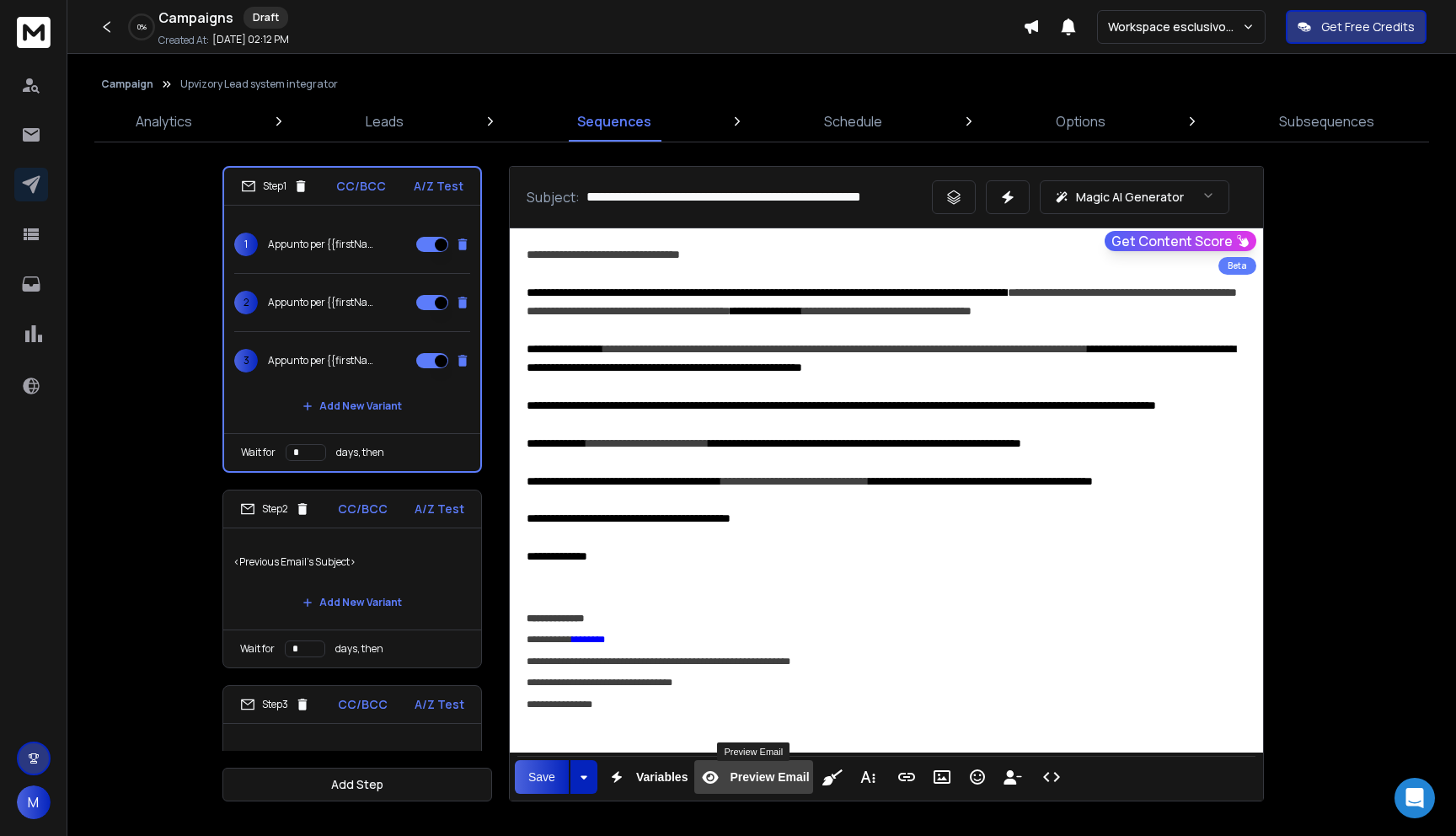
click at [744, 773] on span "Preview Email" at bounding box center [769, 777] width 86 height 14
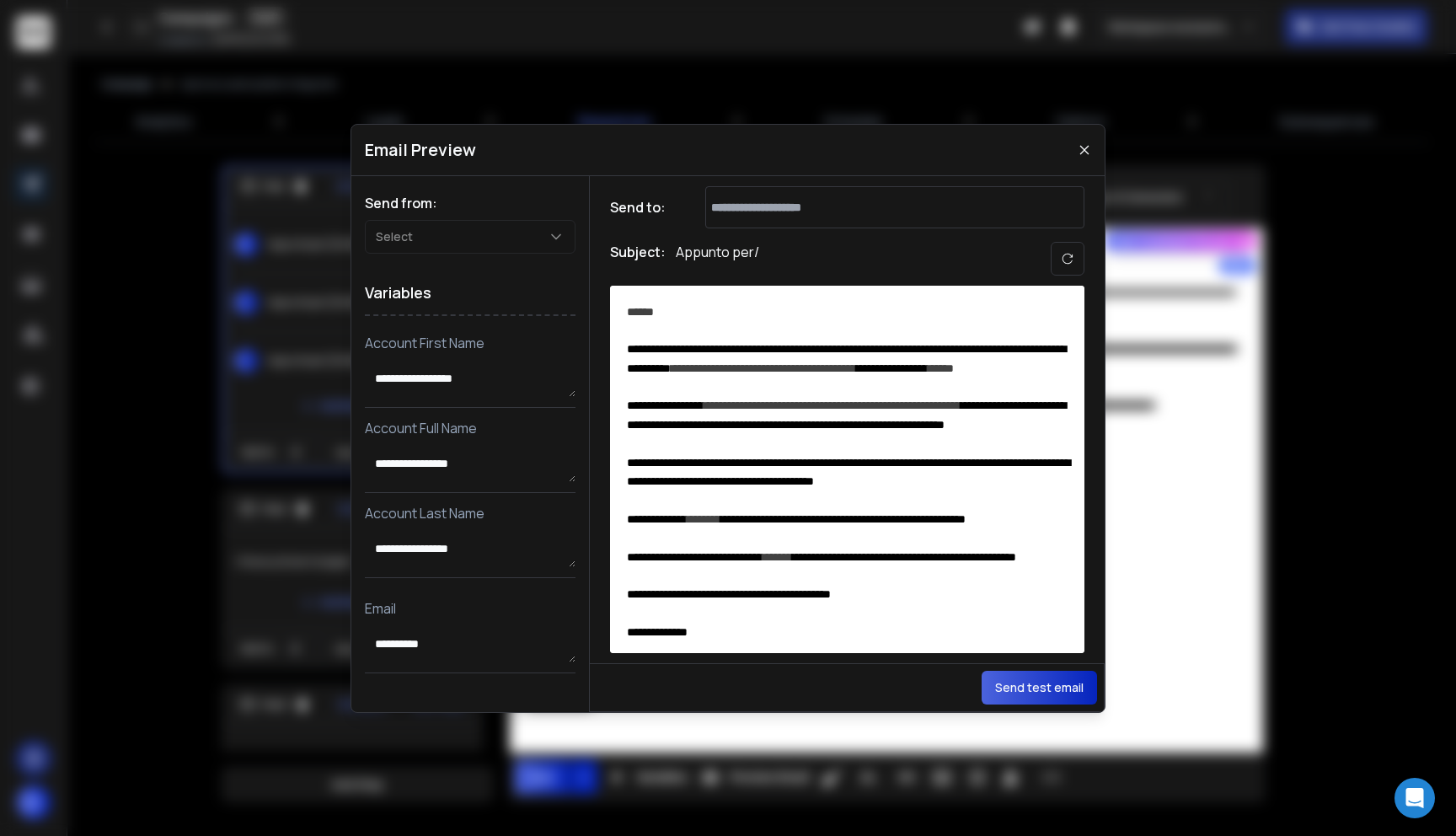
type textarea "********"
type textarea "**********"
type textarea "*****"
click at [1081, 148] on icon at bounding box center [1084, 150] width 14 height 14
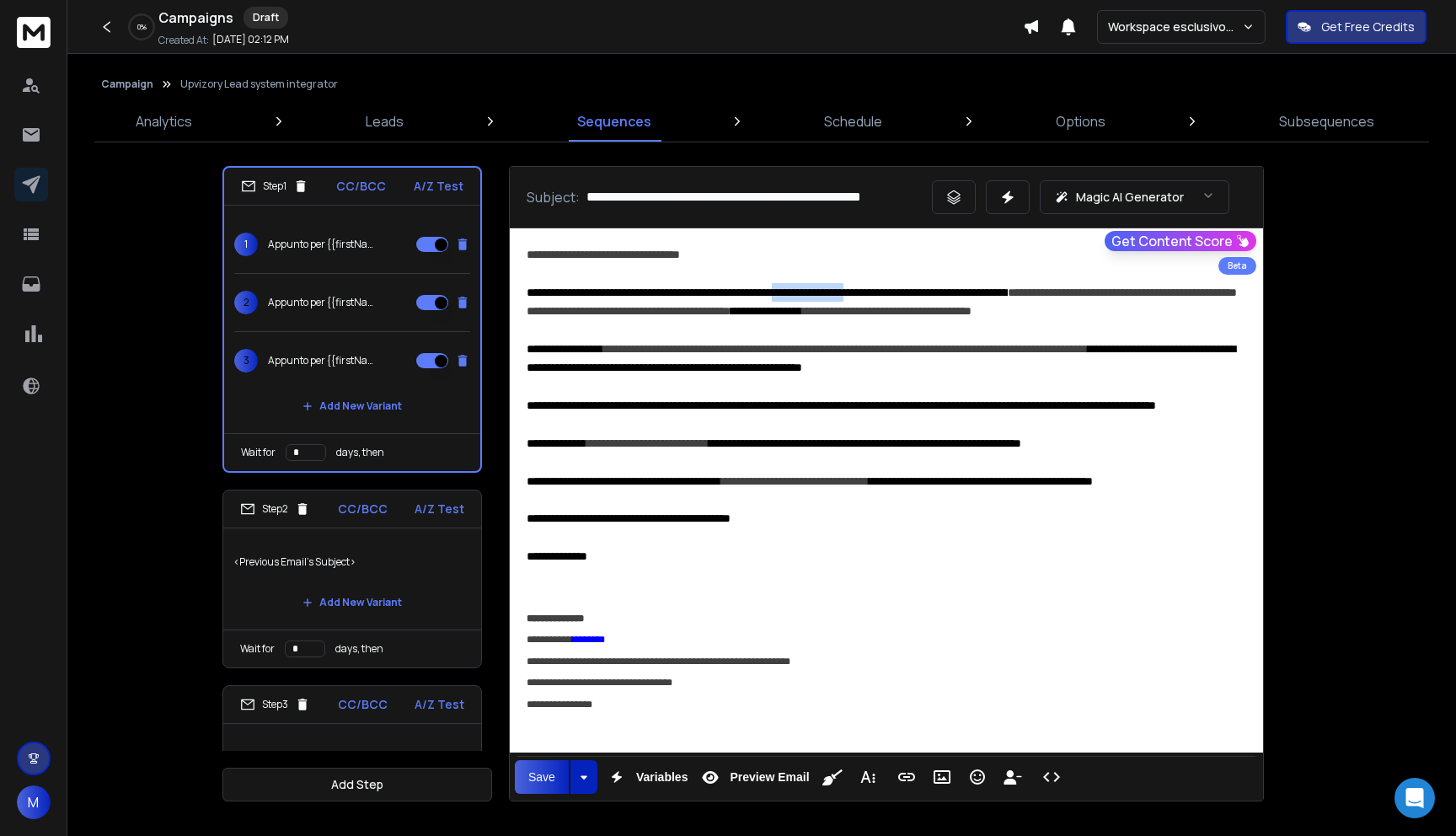
drag, startPoint x: 836, startPoint y: 294, endPoint x: 924, endPoint y: 290, distance: 88.1
click at [924, 290] on span "**********" at bounding box center [881, 301] width 711 height 31
click at [921, 412] on span "**********" at bounding box center [840, 406] width 629 height 12
click at [394, 130] on p "Leads" at bounding box center [385, 121] width 38 height 20
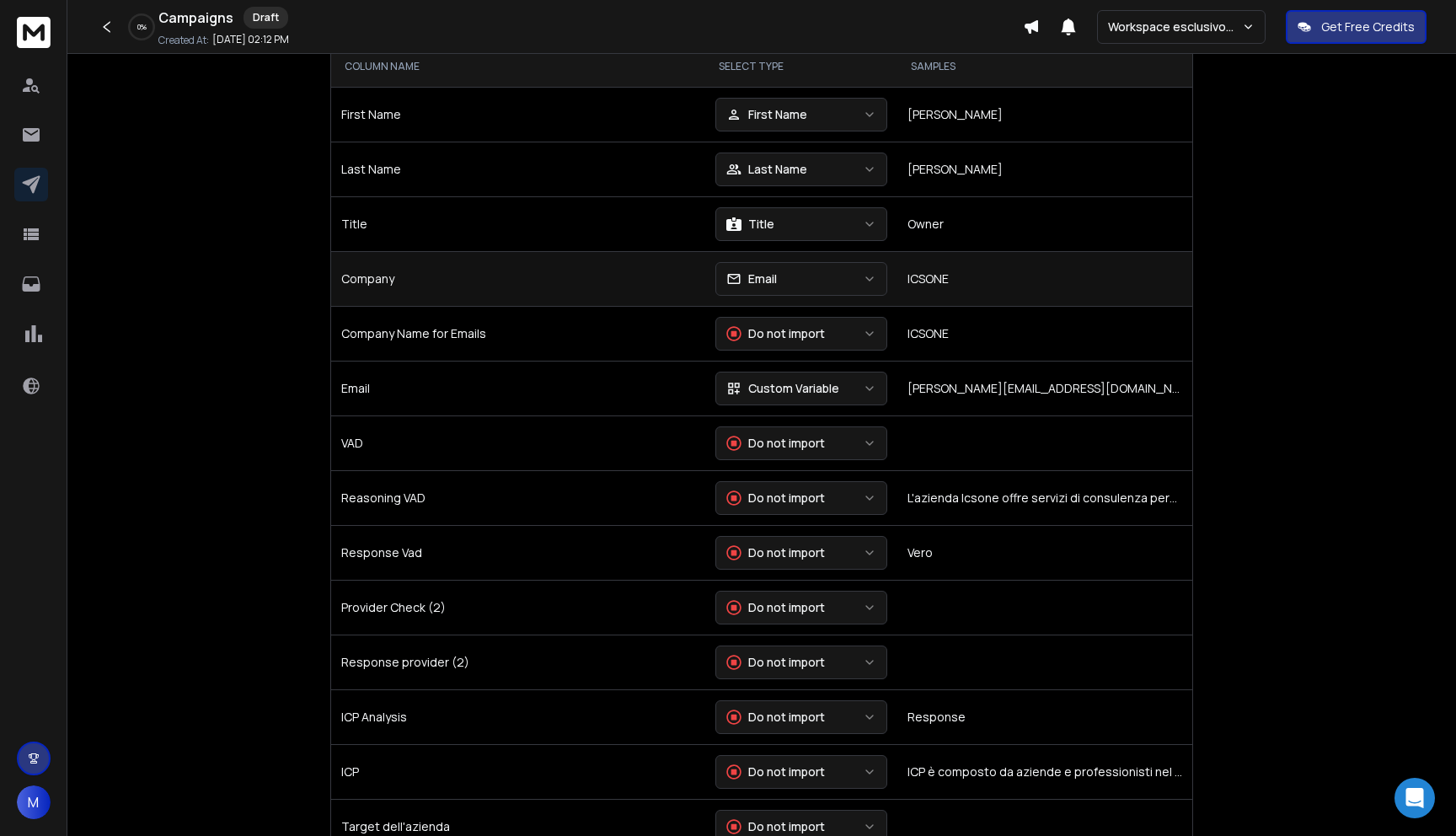
scroll to position [320, 0]
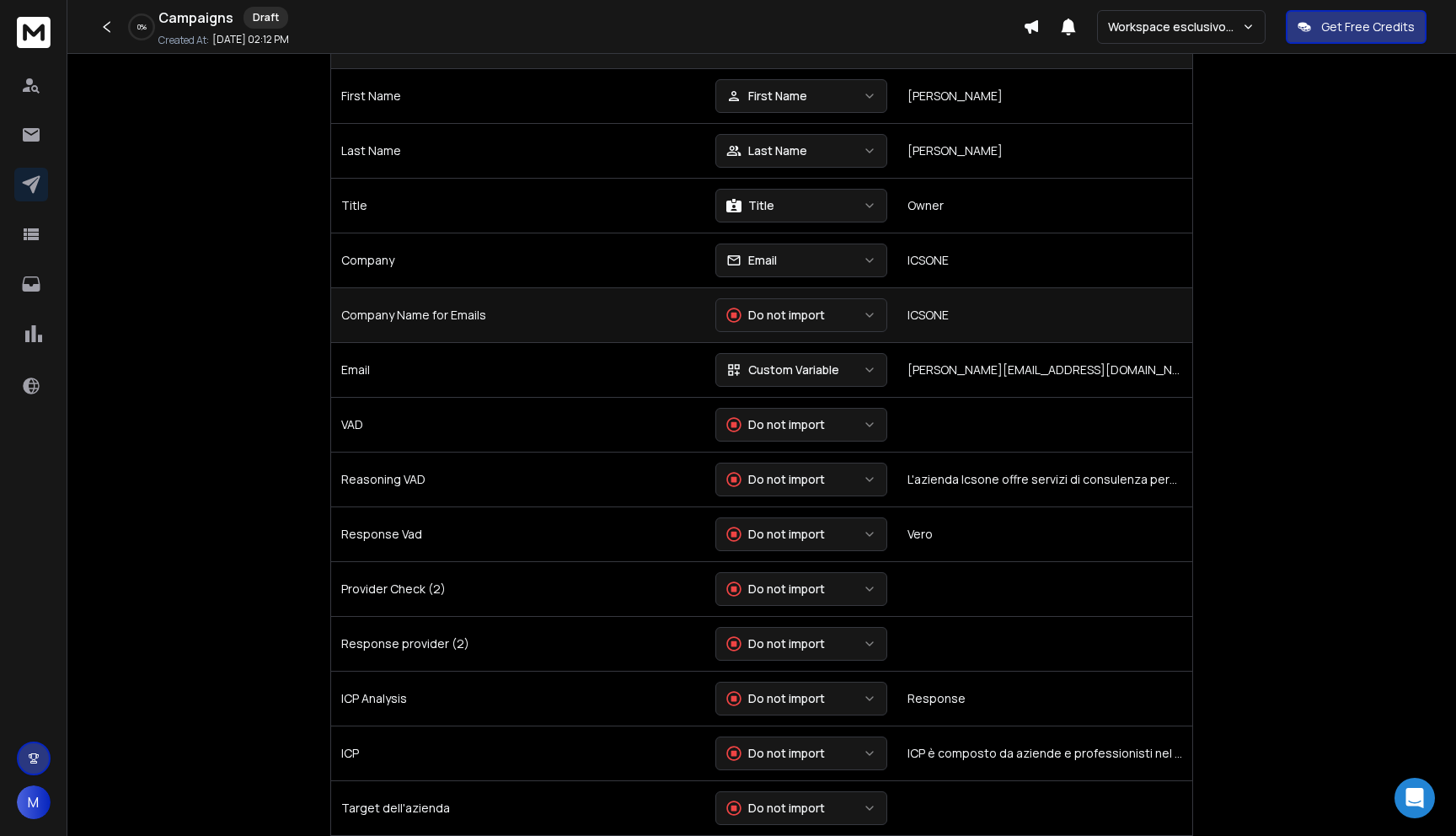
click at [807, 329] on button "Do not import" at bounding box center [801, 315] width 171 height 34
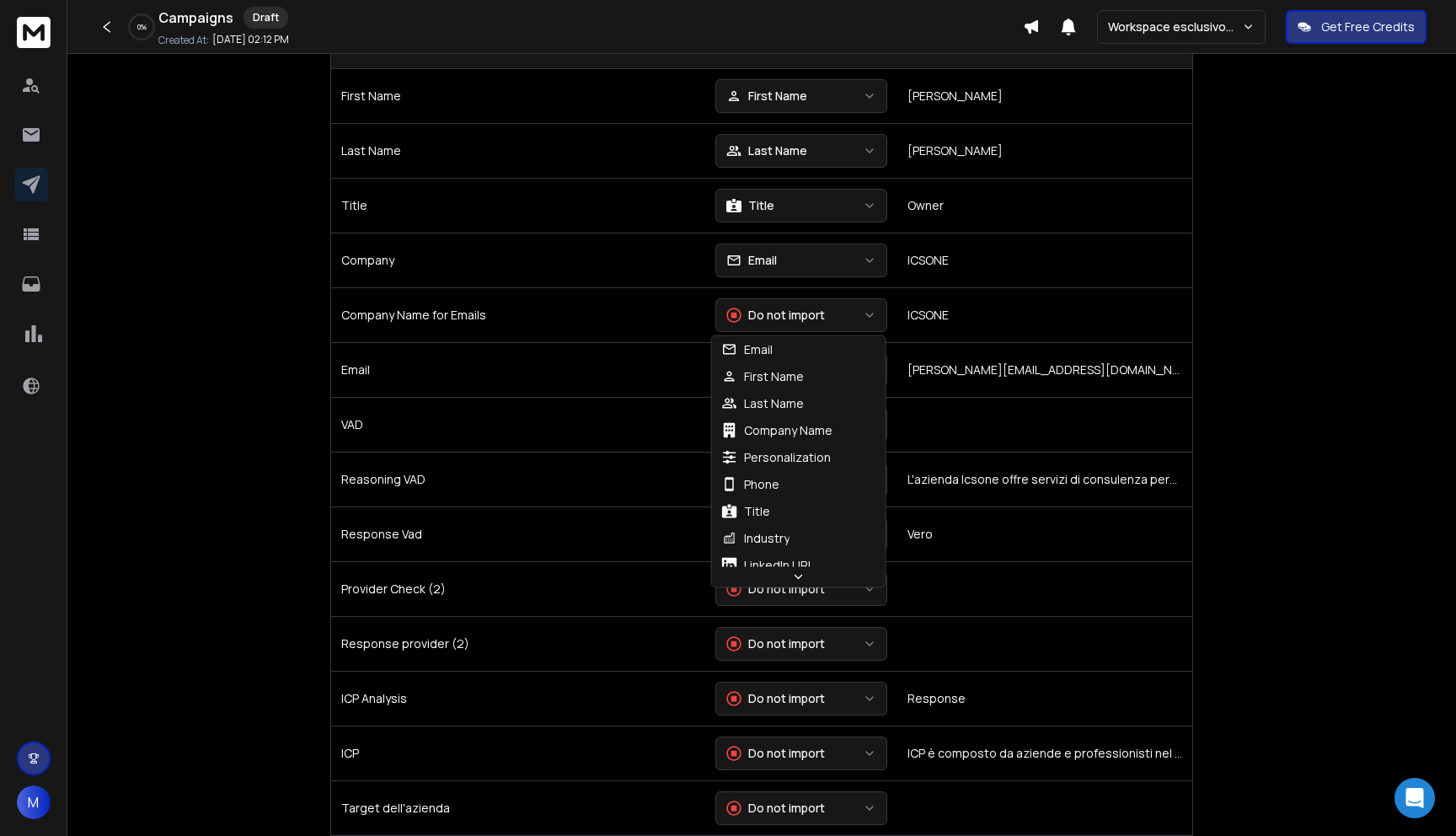
scroll to position [0, 0]
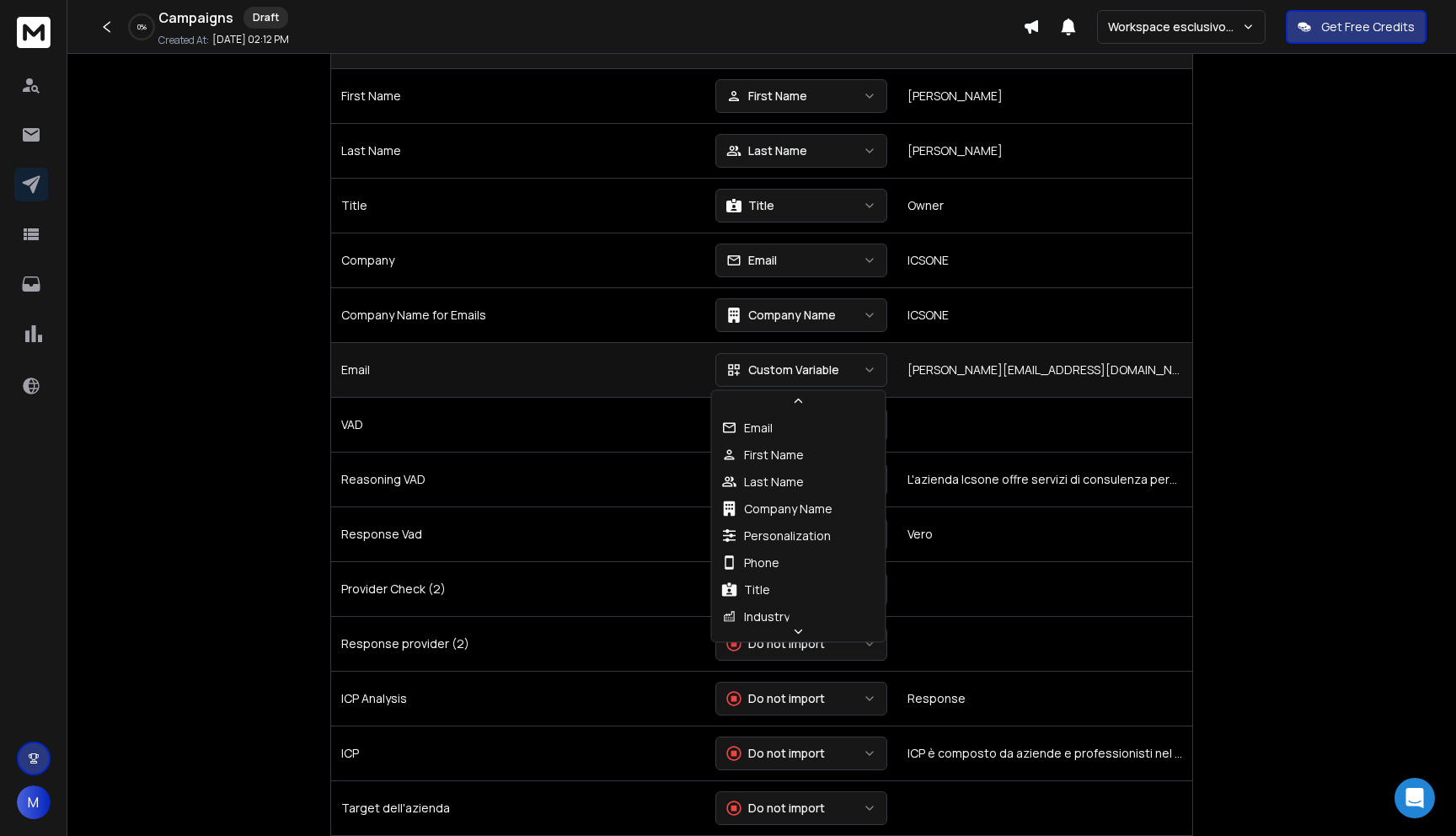
click at [815, 370] on div "Custom Variable" at bounding box center [783, 370] width 113 height 17
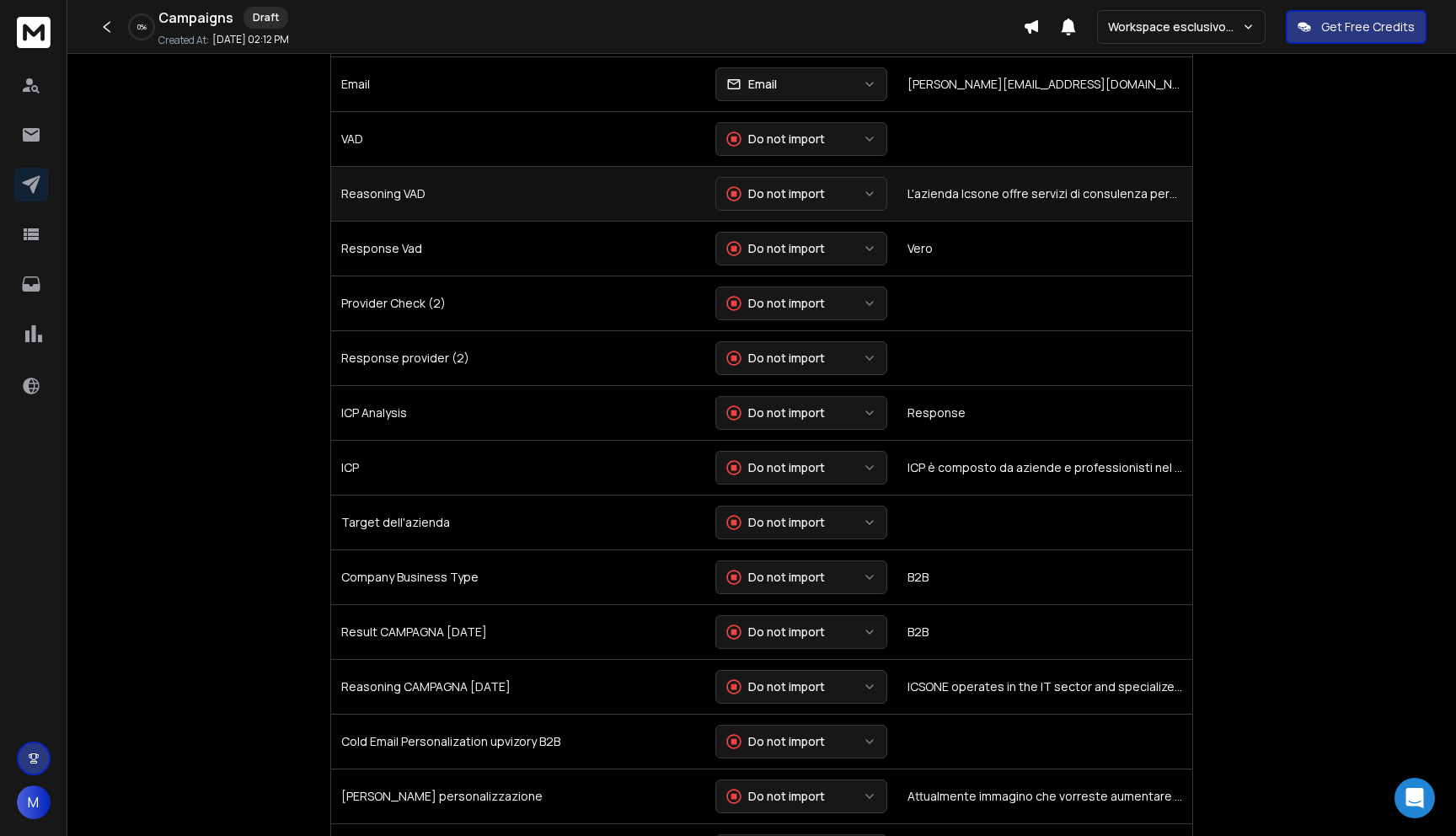
scroll to position [622, 0]
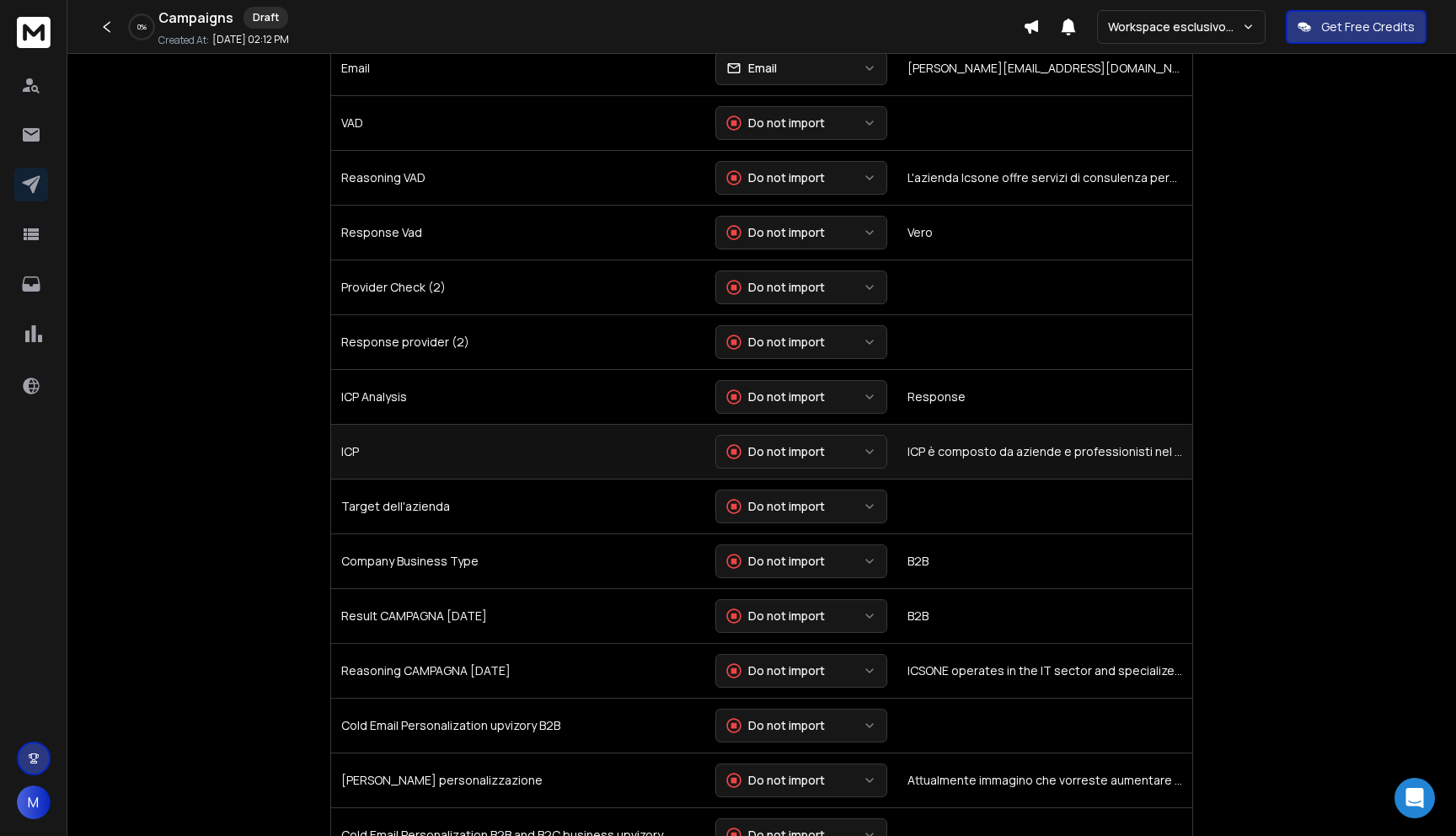
click at [795, 453] on div "Do not import" at bounding box center [775, 451] width 98 height 17
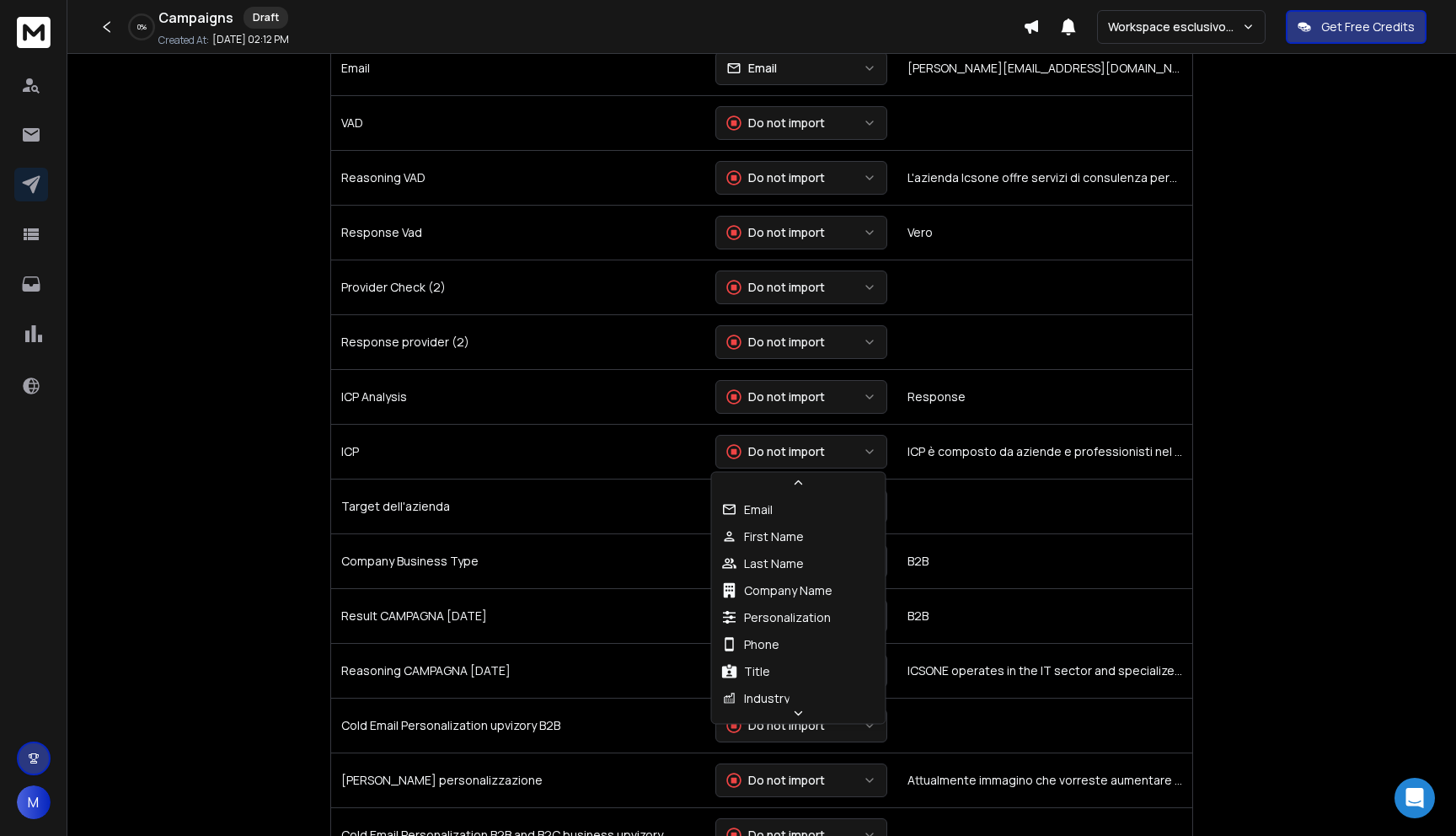
scroll to position [171, 0]
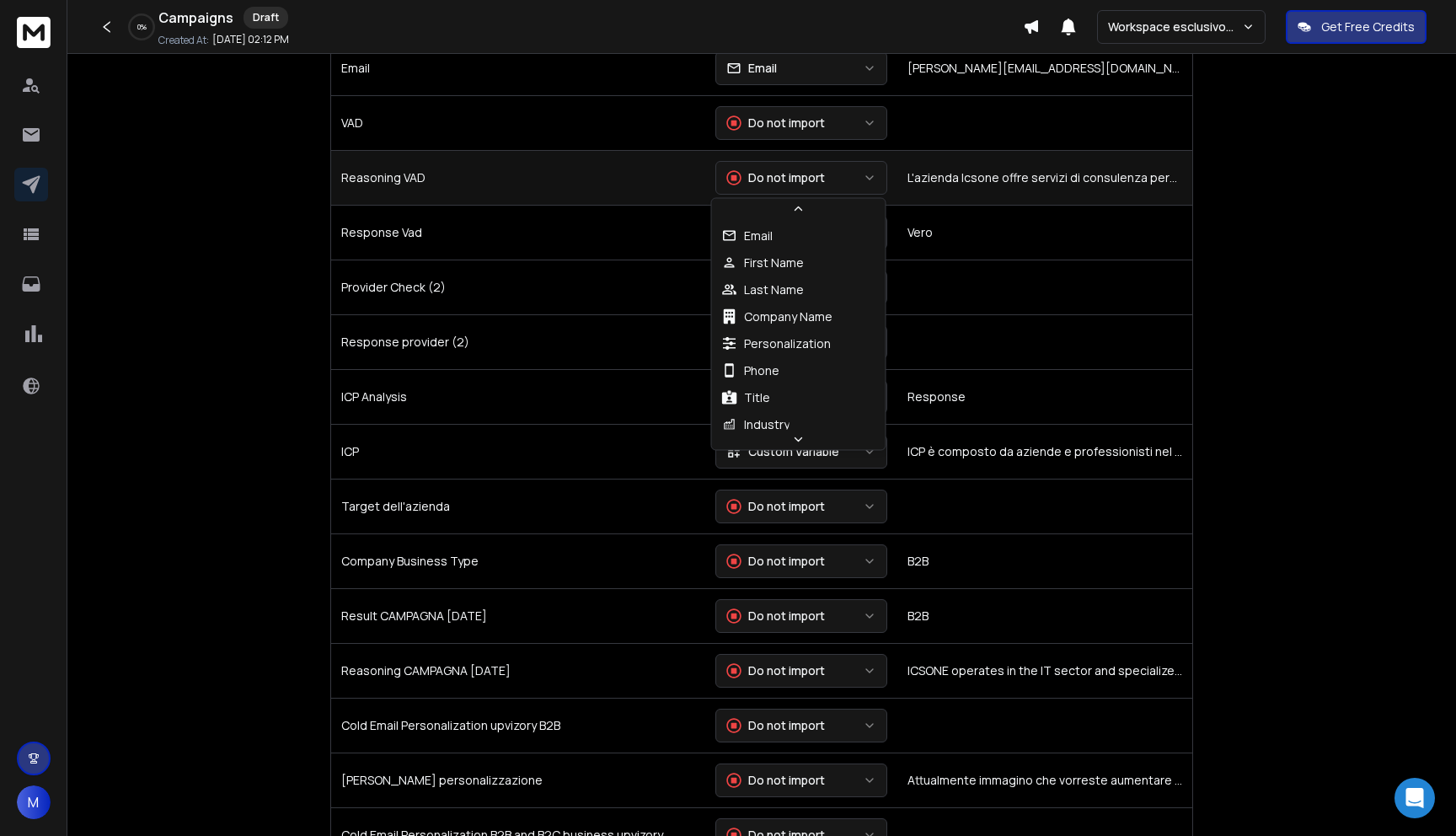
click at [815, 172] on div "Do not import" at bounding box center [775, 178] width 98 height 17
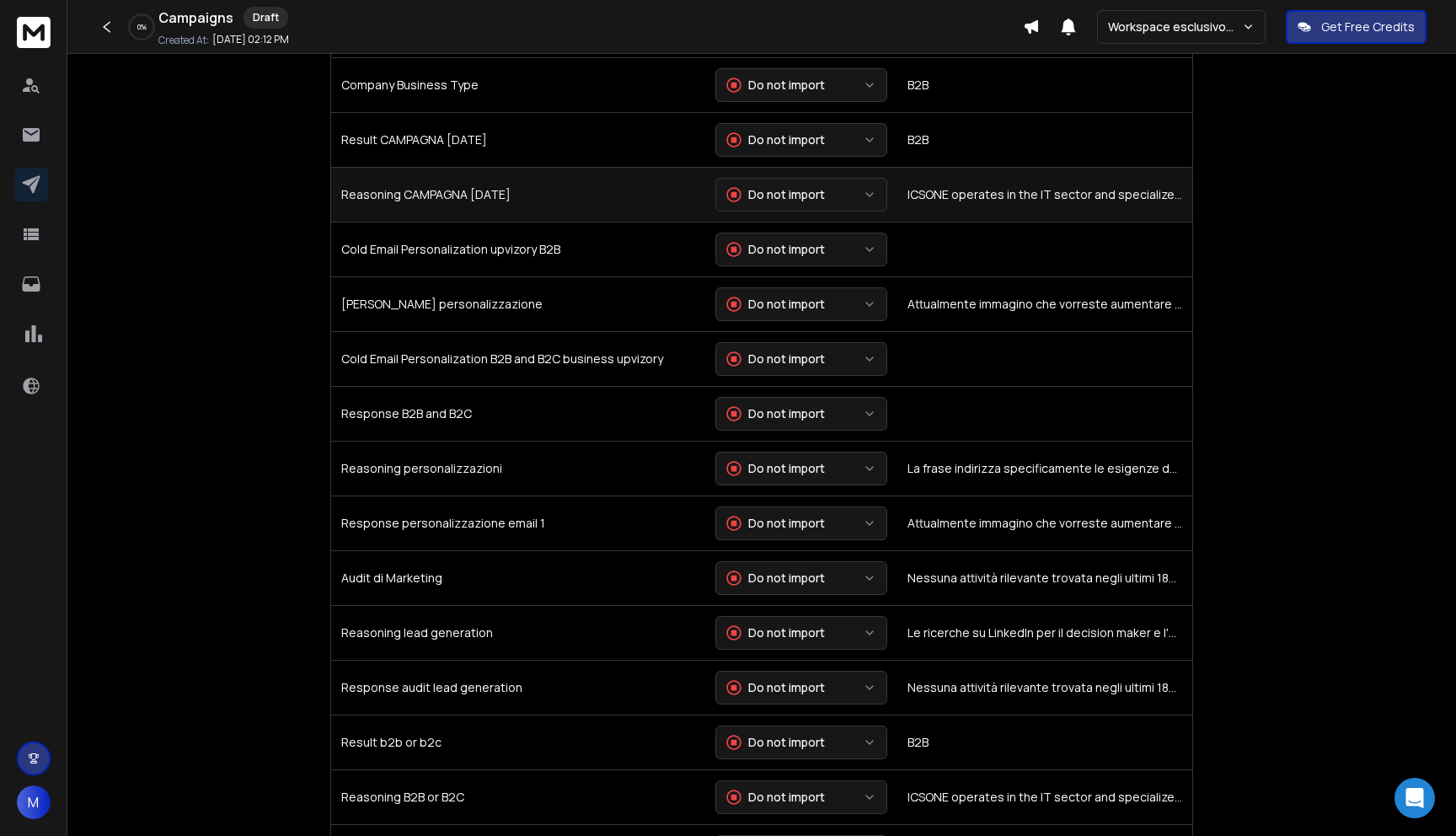
scroll to position [1108, 0]
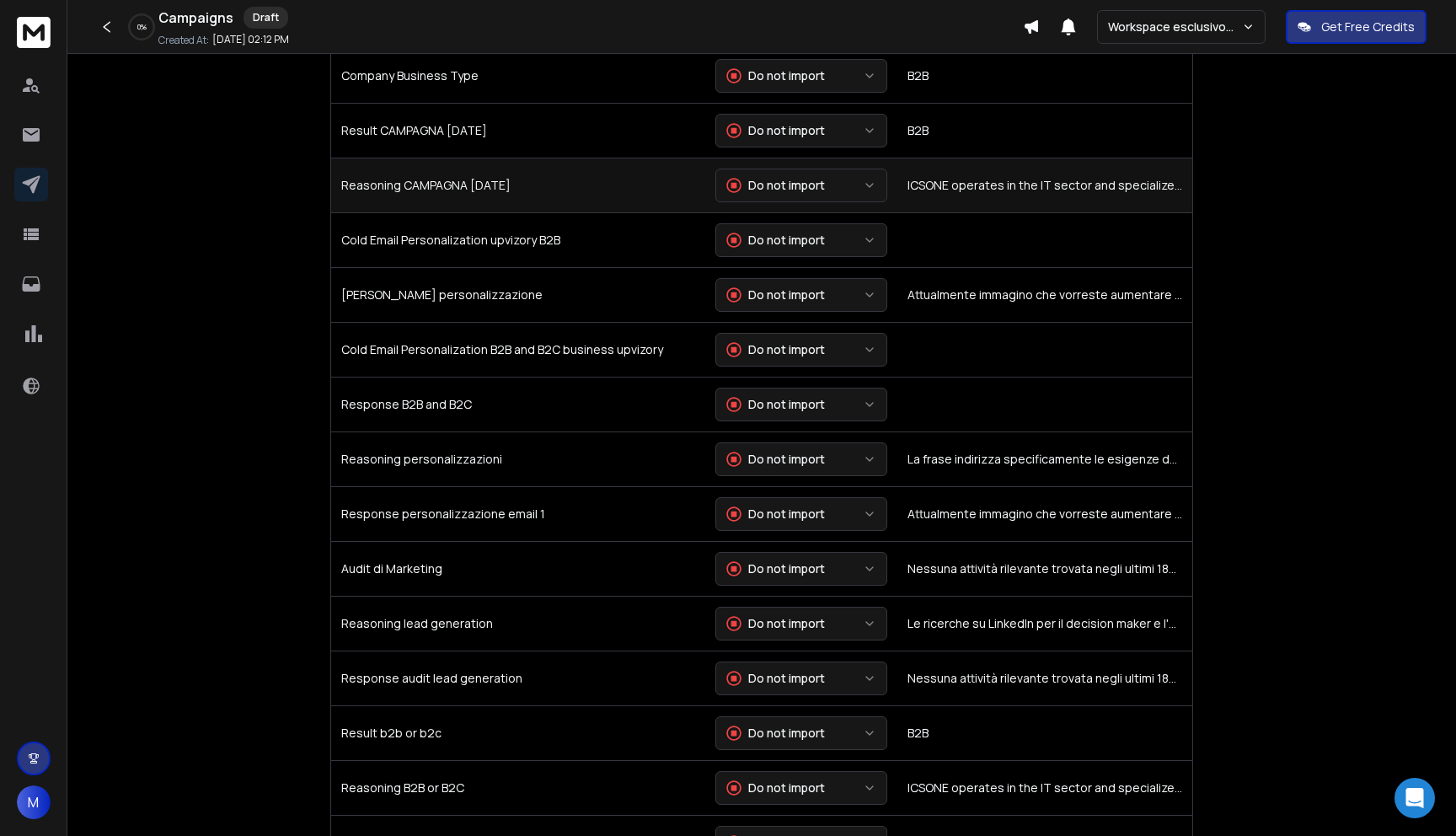
click at [804, 182] on div "Do not import" at bounding box center [775, 184] width 98 height 17
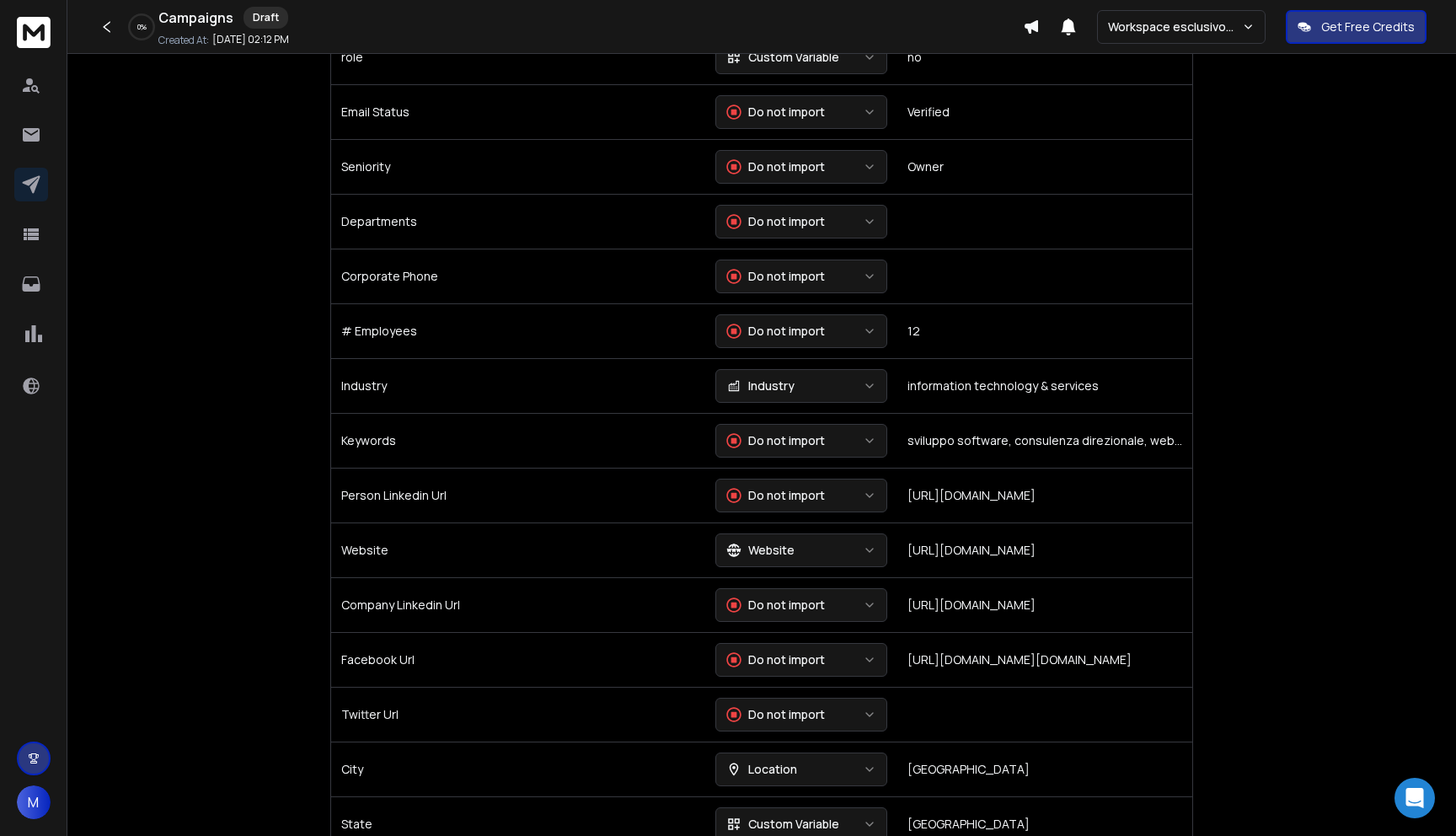
scroll to position [2238, 0]
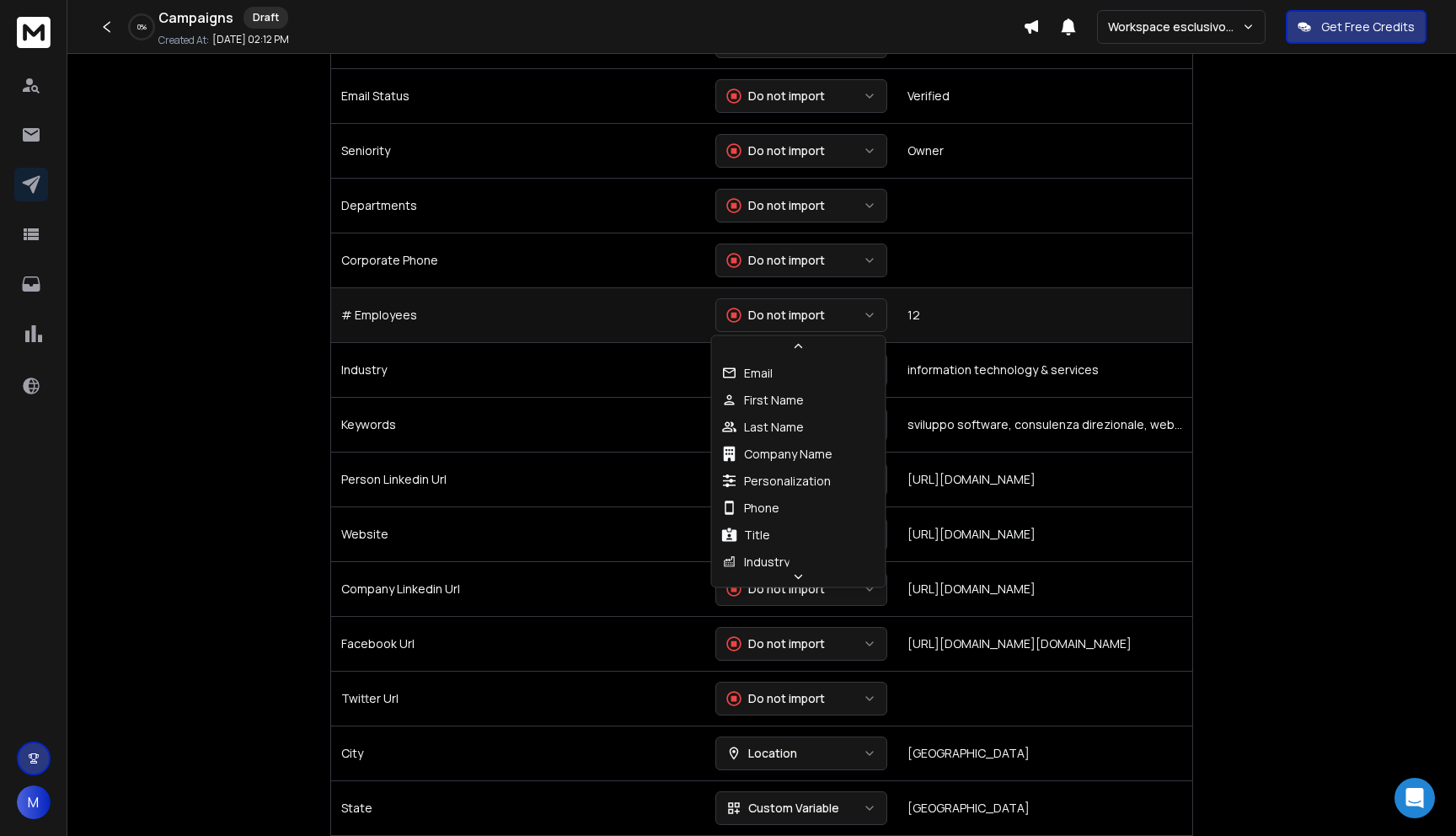
click at [823, 306] on button "Do not import" at bounding box center [801, 315] width 171 height 34
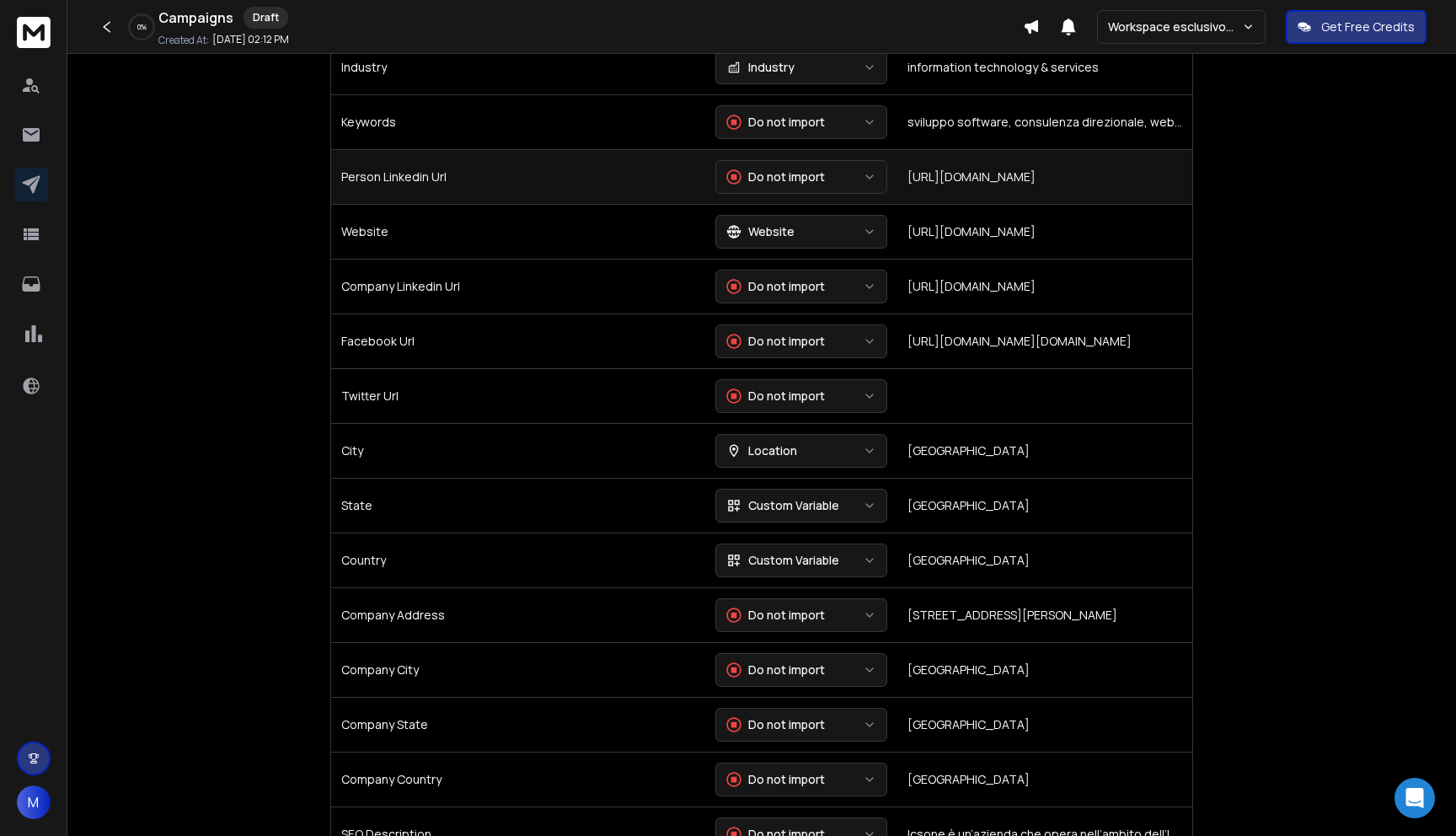
scroll to position [2553, 0]
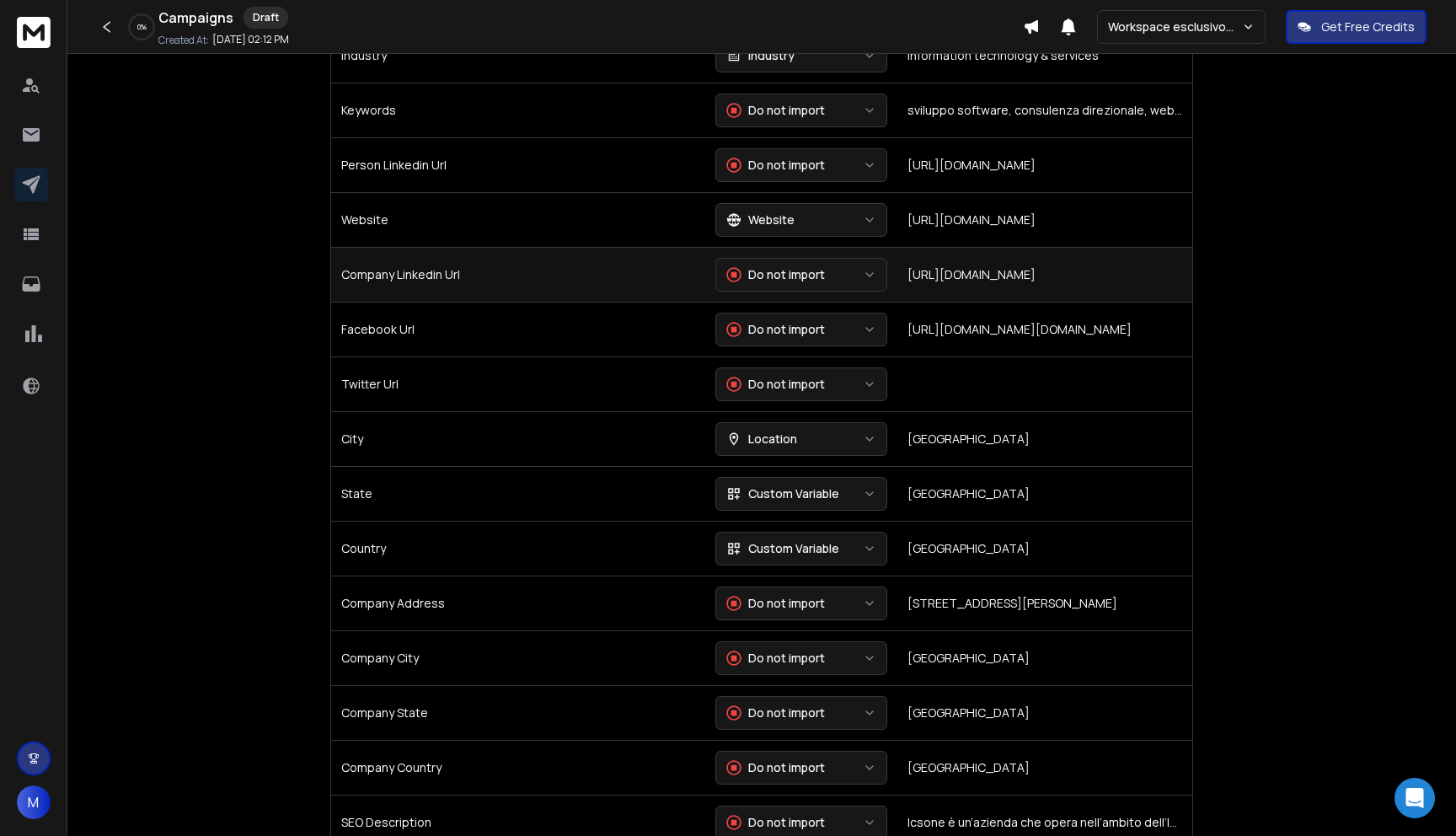
click at [806, 288] on button "Do not import" at bounding box center [801, 275] width 171 height 34
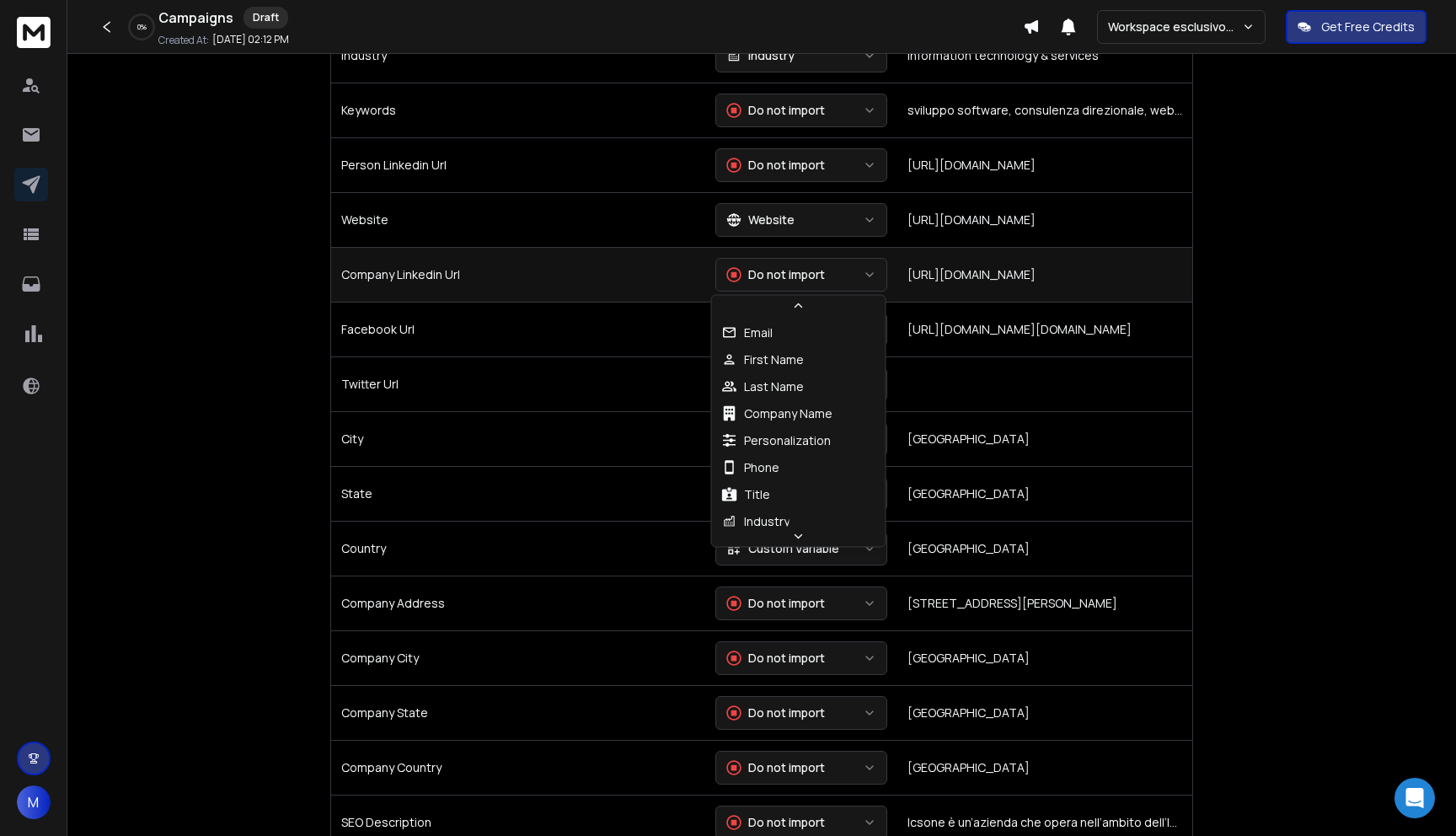
scroll to position [171, 0]
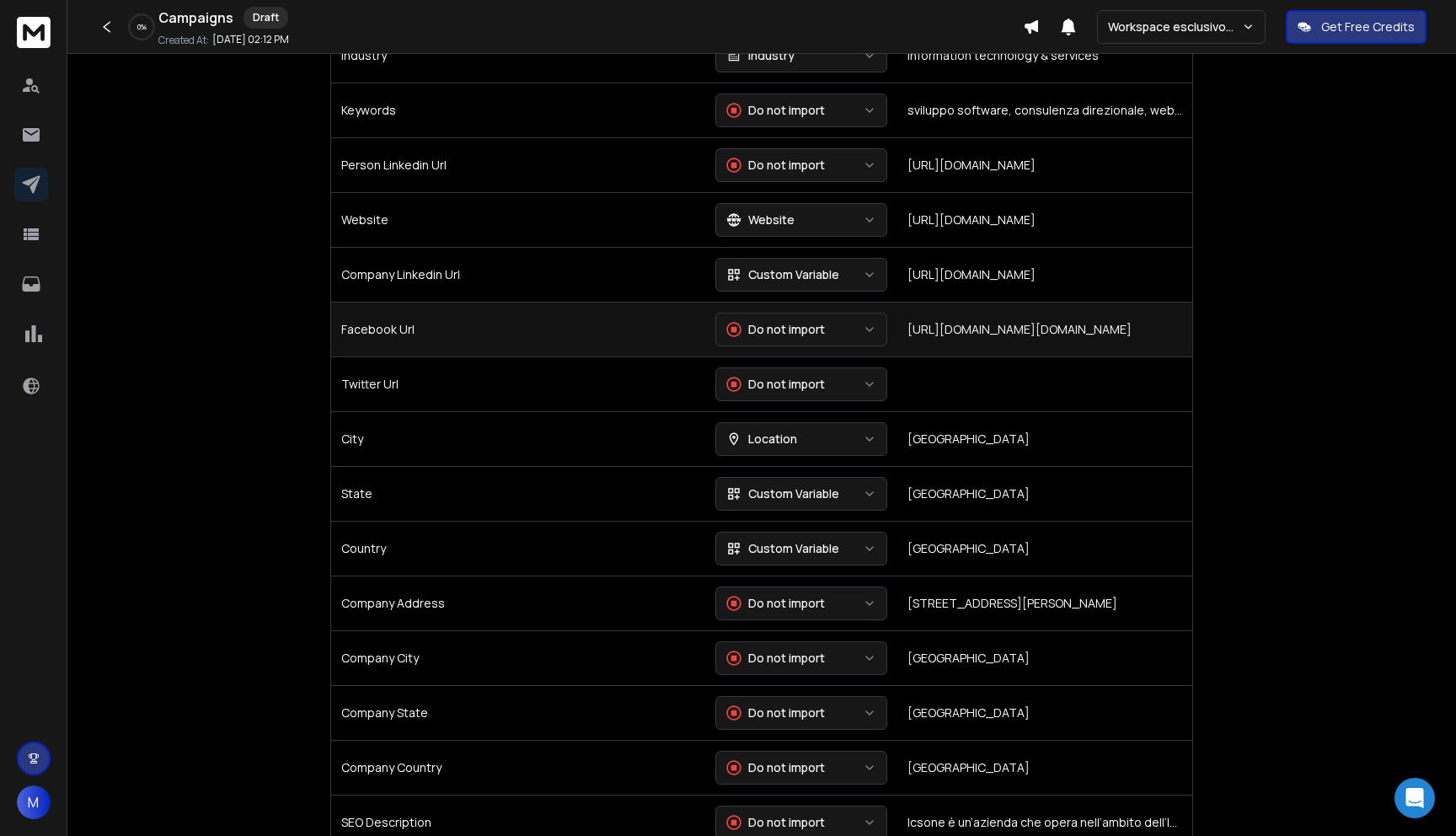
click at [795, 333] on div "Do not import" at bounding box center [775, 329] width 98 height 17
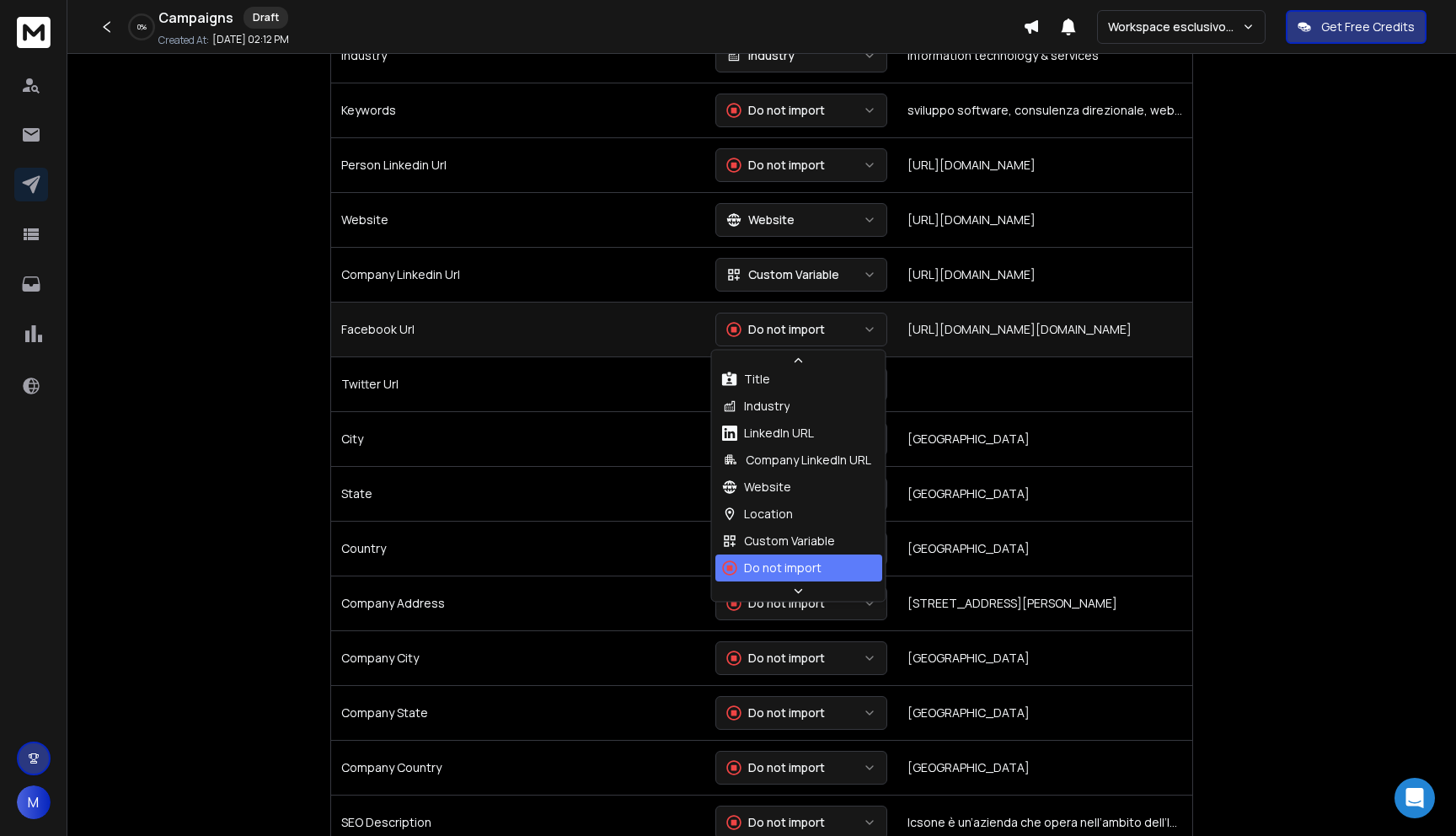
click at [795, 333] on div "Do not import" at bounding box center [775, 329] width 98 height 17
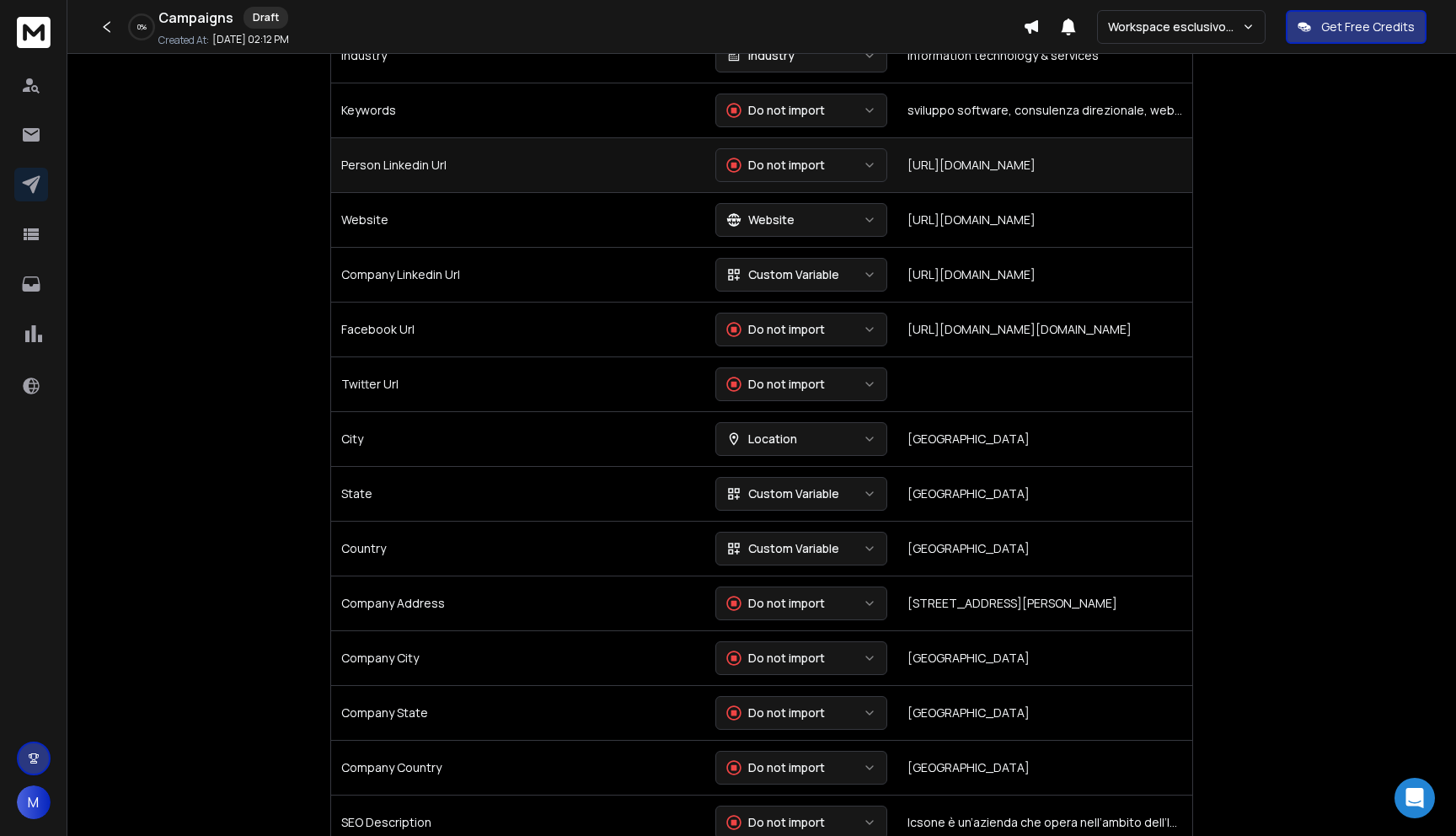
click at [812, 170] on div "Do not import" at bounding box center [775, 165] width 98 height 17
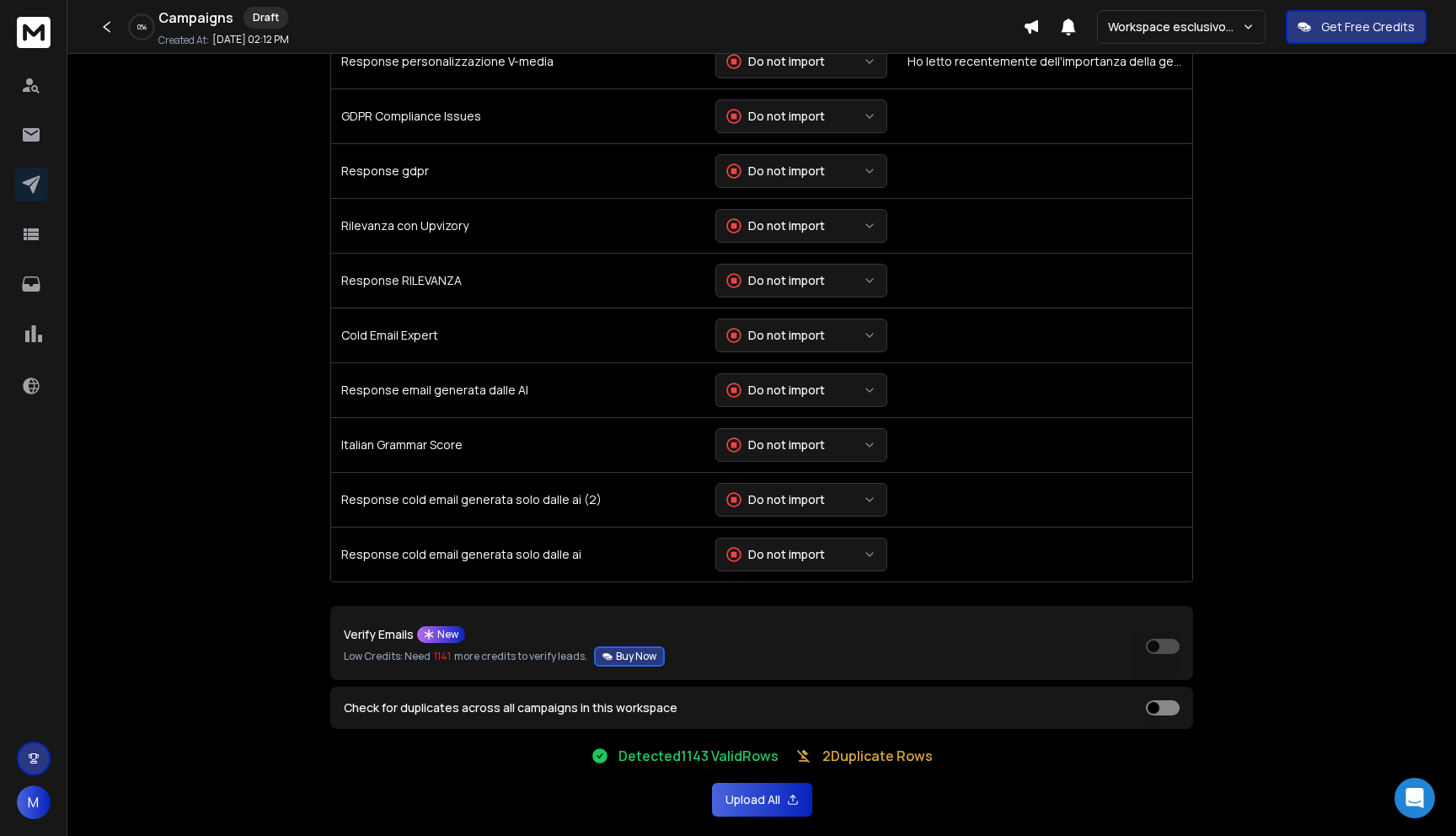
scroll to position [3759, 0]
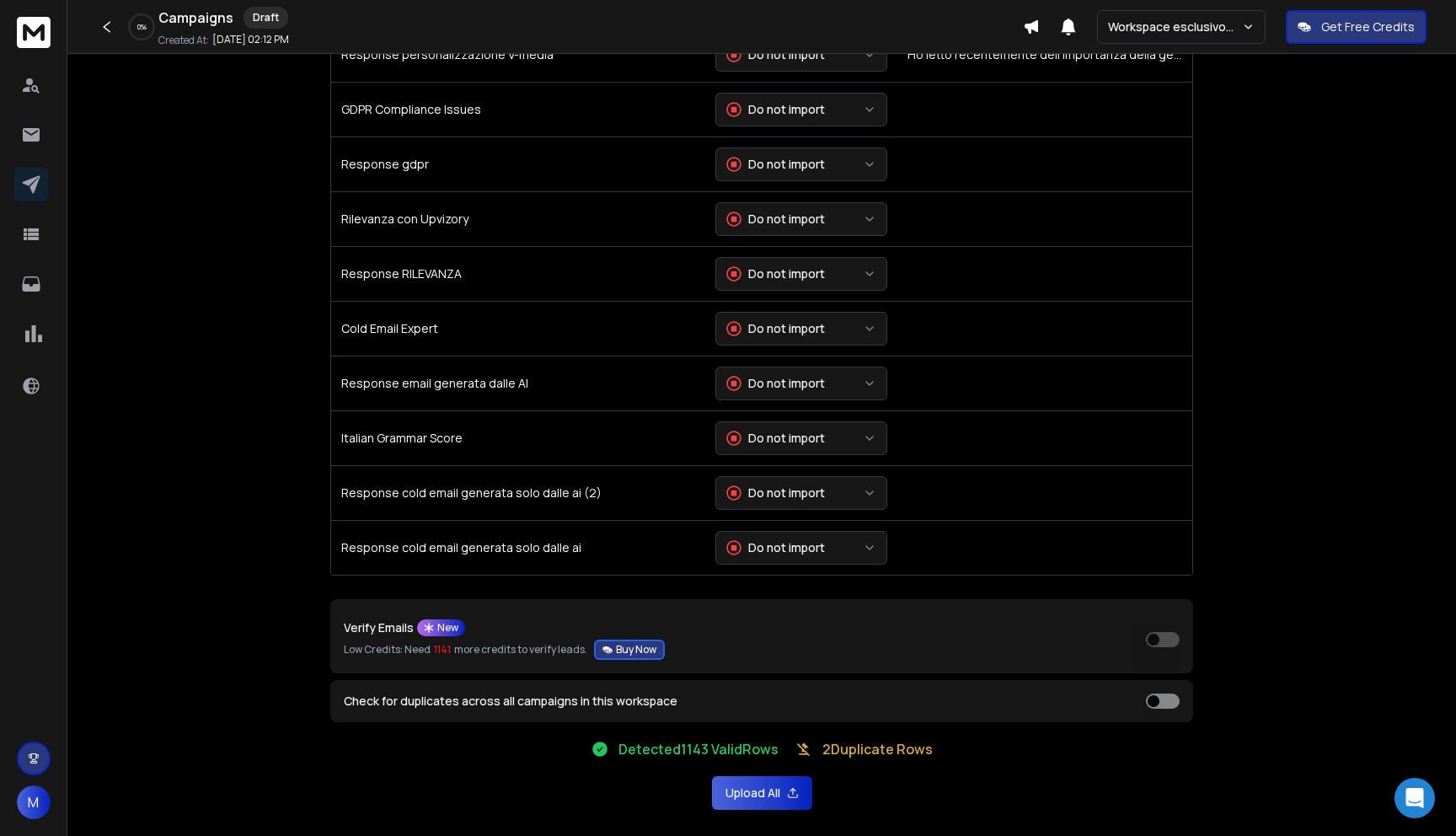
click at [764, 799] on button "Upload All" at bounding box center [761, 793] width 100 height 34
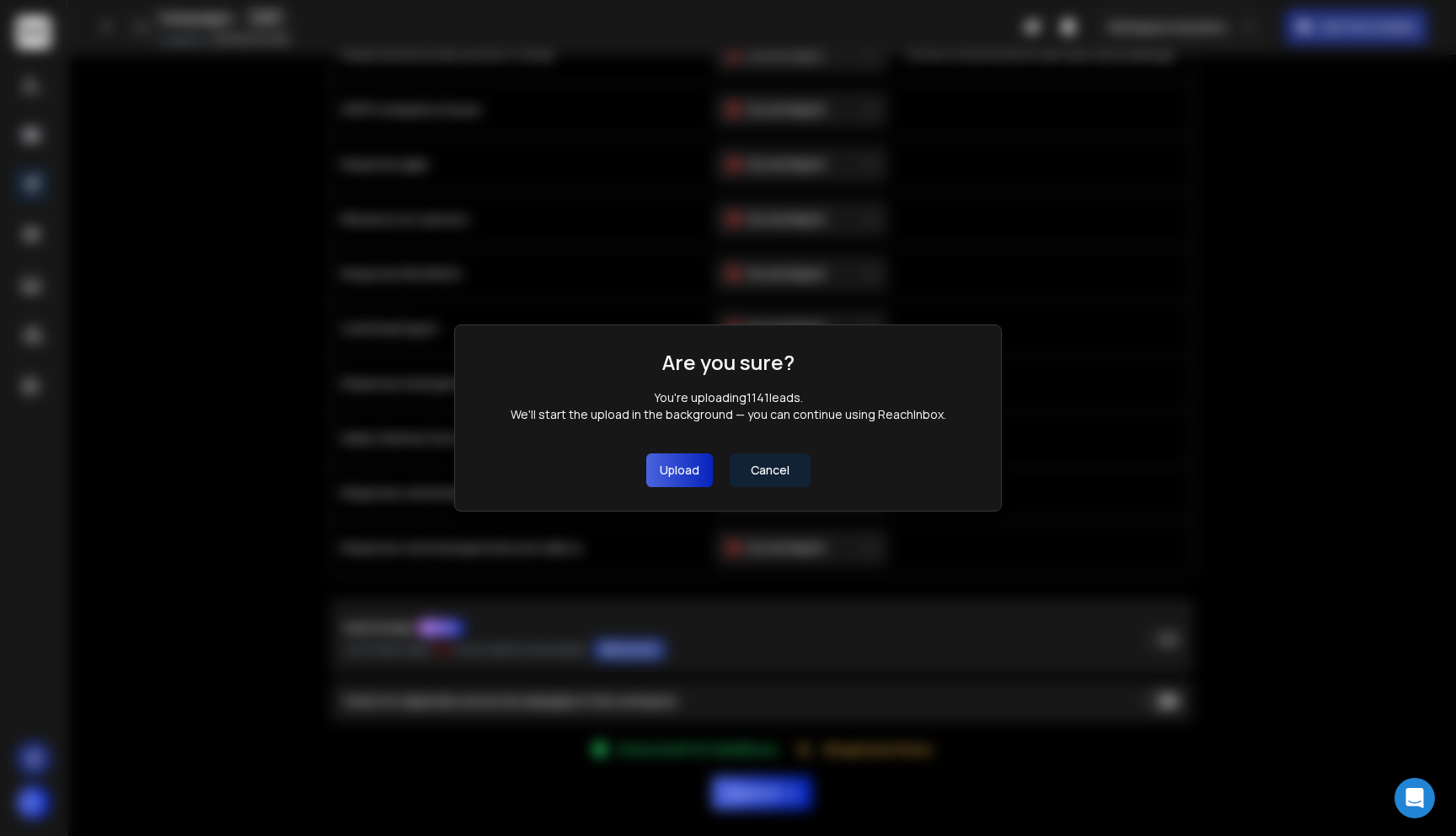
click at [688, 469] on button "Upload" at bounding box center [679, 470] width 66 height 34
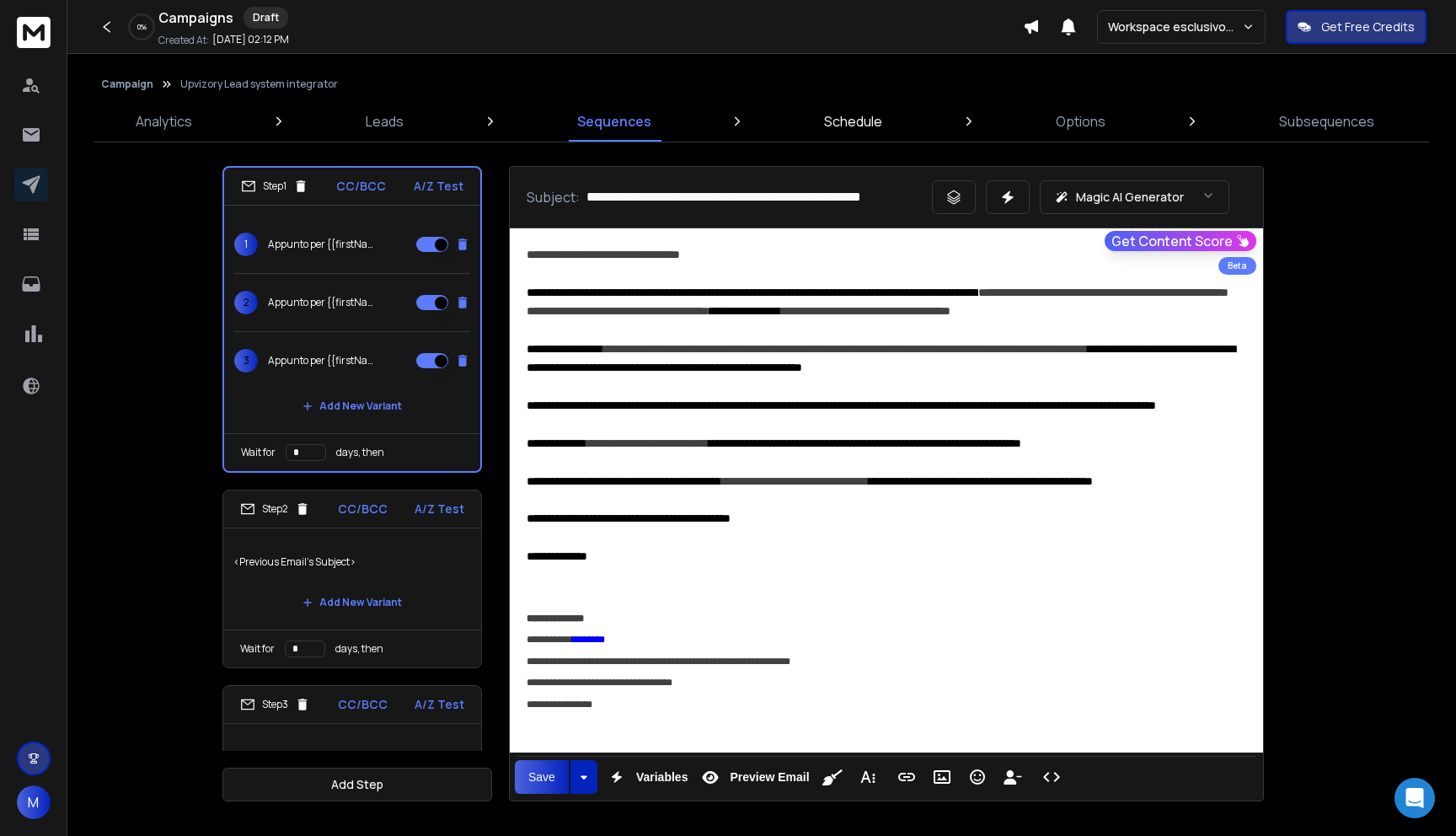
click at [832, 122] on p "Schedule" at bounding box center [852, 121] width 58 height 20
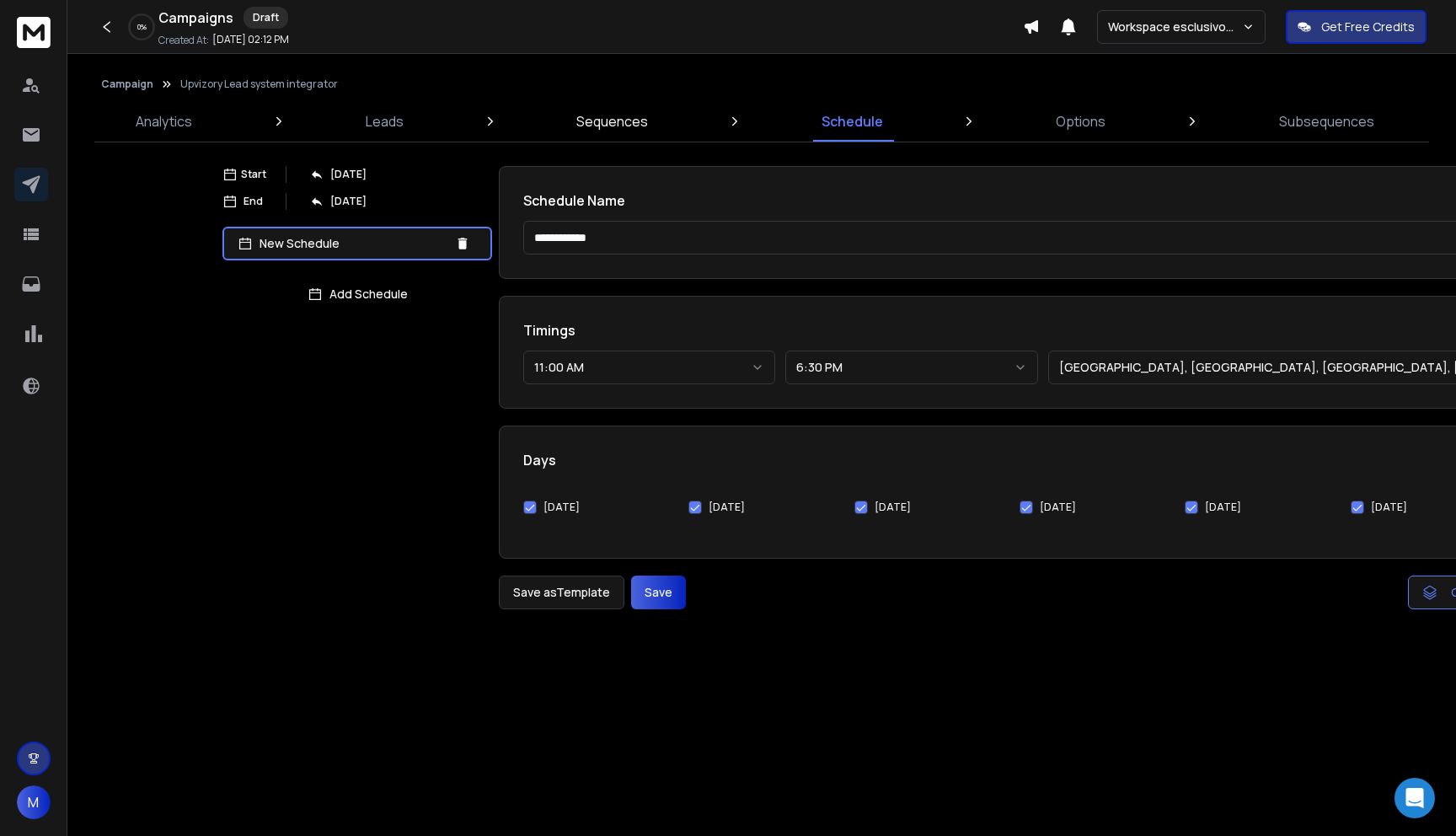
click at [637, 119] on p "Sequences" at bounding box center [612, 121] width 71 height 20
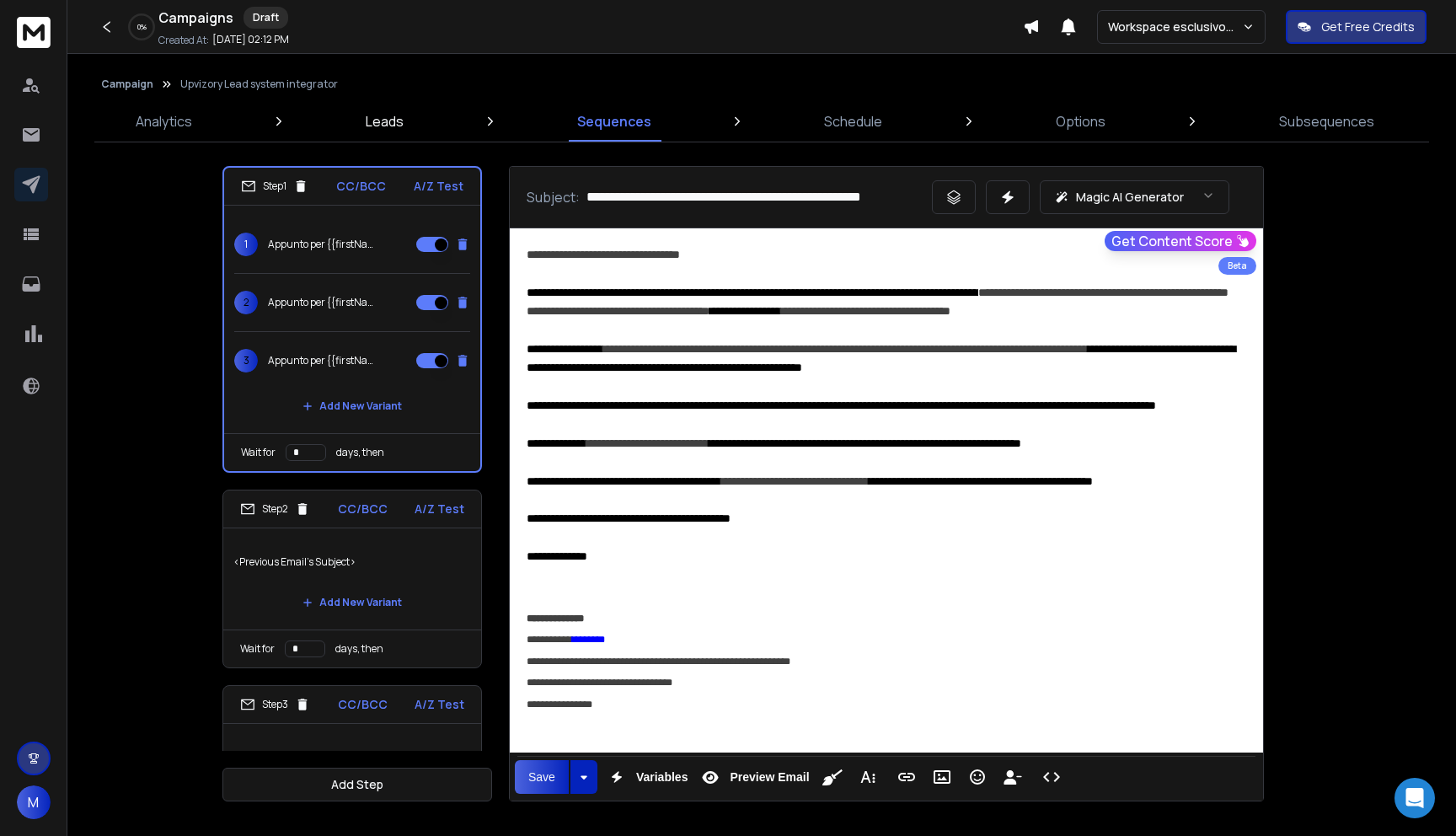
click at [384, 116] on p "Leads" at bounding box center [385, 121] width 38 height 20
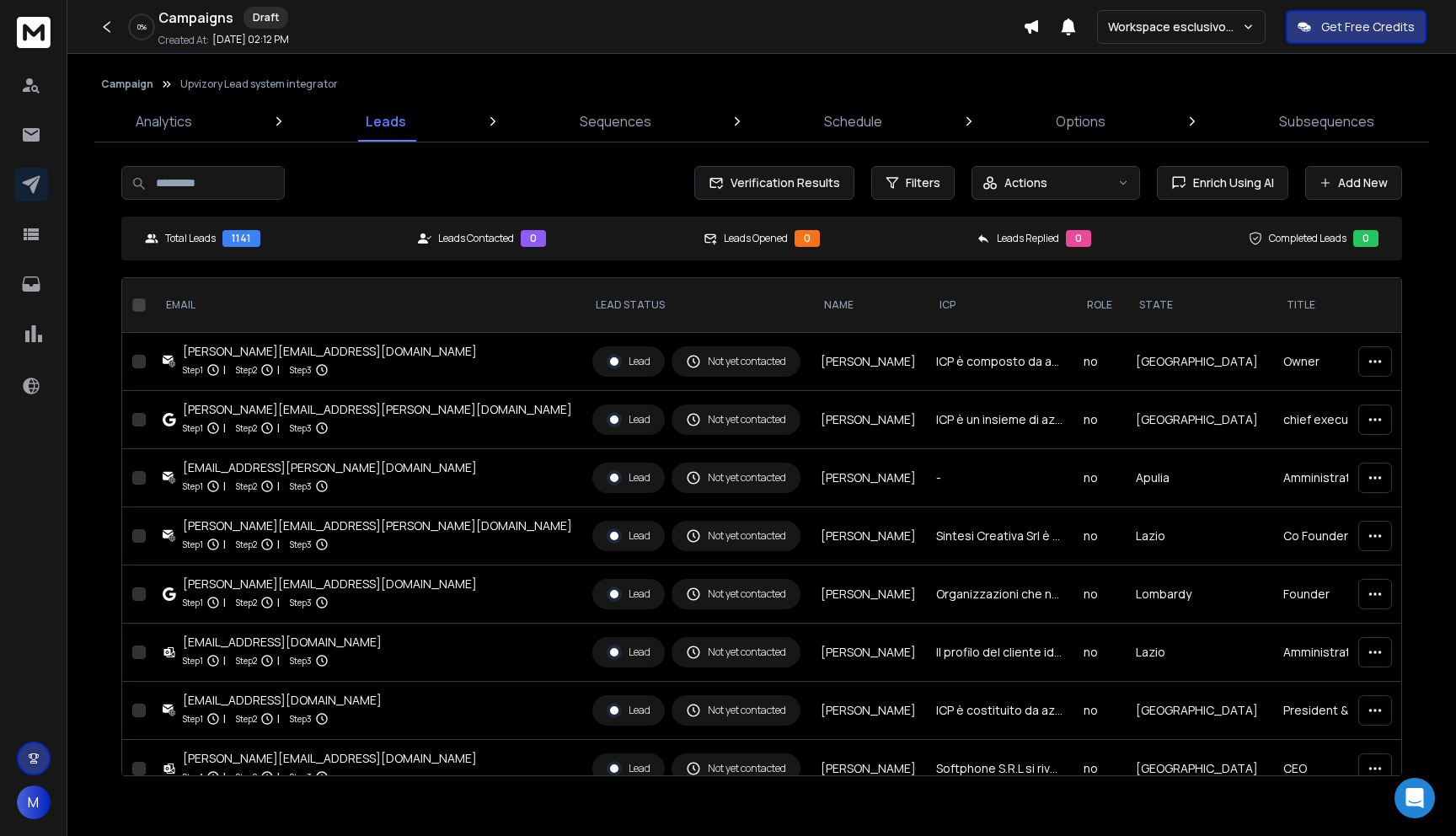
click at [257, 201] on div "Verification Results Filters Actions Enrich Using AI Add New Total Leads 1141 L…" at bounding box center [761, 462] width 1282 height 593
click at [255, 189] on input at bounding box center [202, 182] width 164 height 34
type input "******"
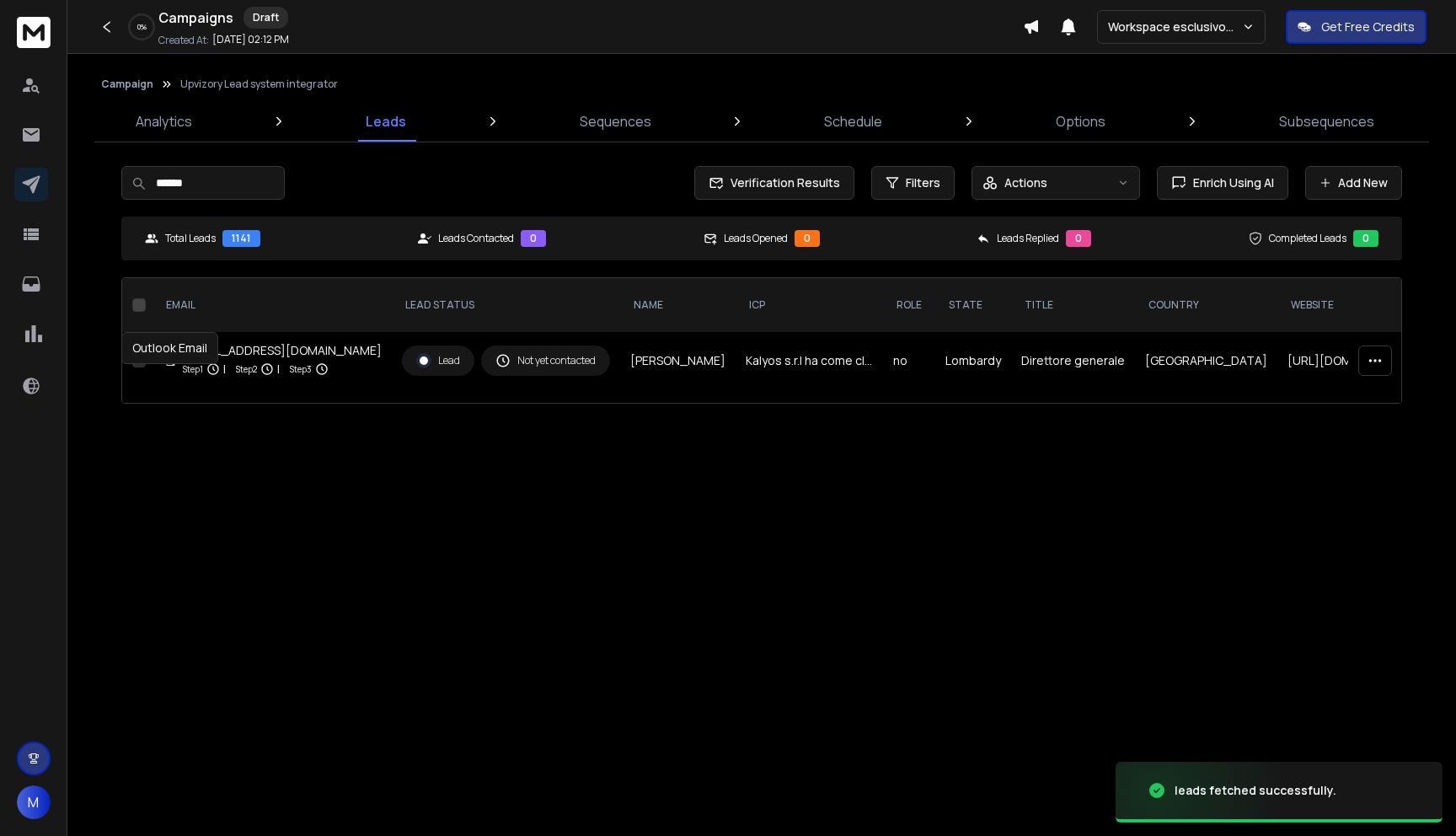
click at [141, 368] on button "button" at bounding box center [139, 361] width 14 height 14
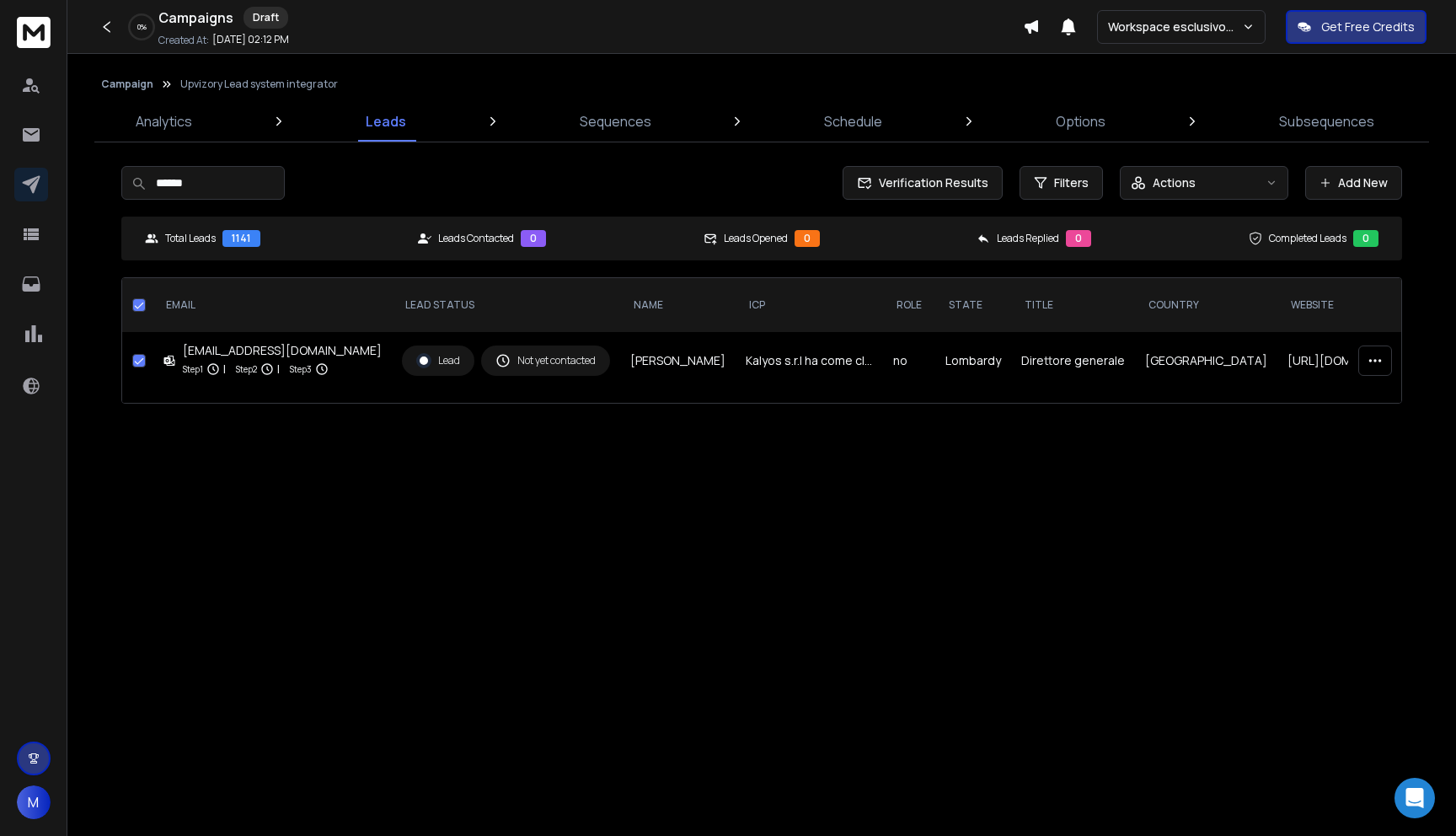
click at [1275, 204] on div "****** Verification Results Filters Actions Add New Total Leads 1141 Leads Cont…" at bounding box center [761, 276] width 1282 height 221
click at [1235, 179] on div "Actions" at bounding box center [1194, 182] width 128 height 17
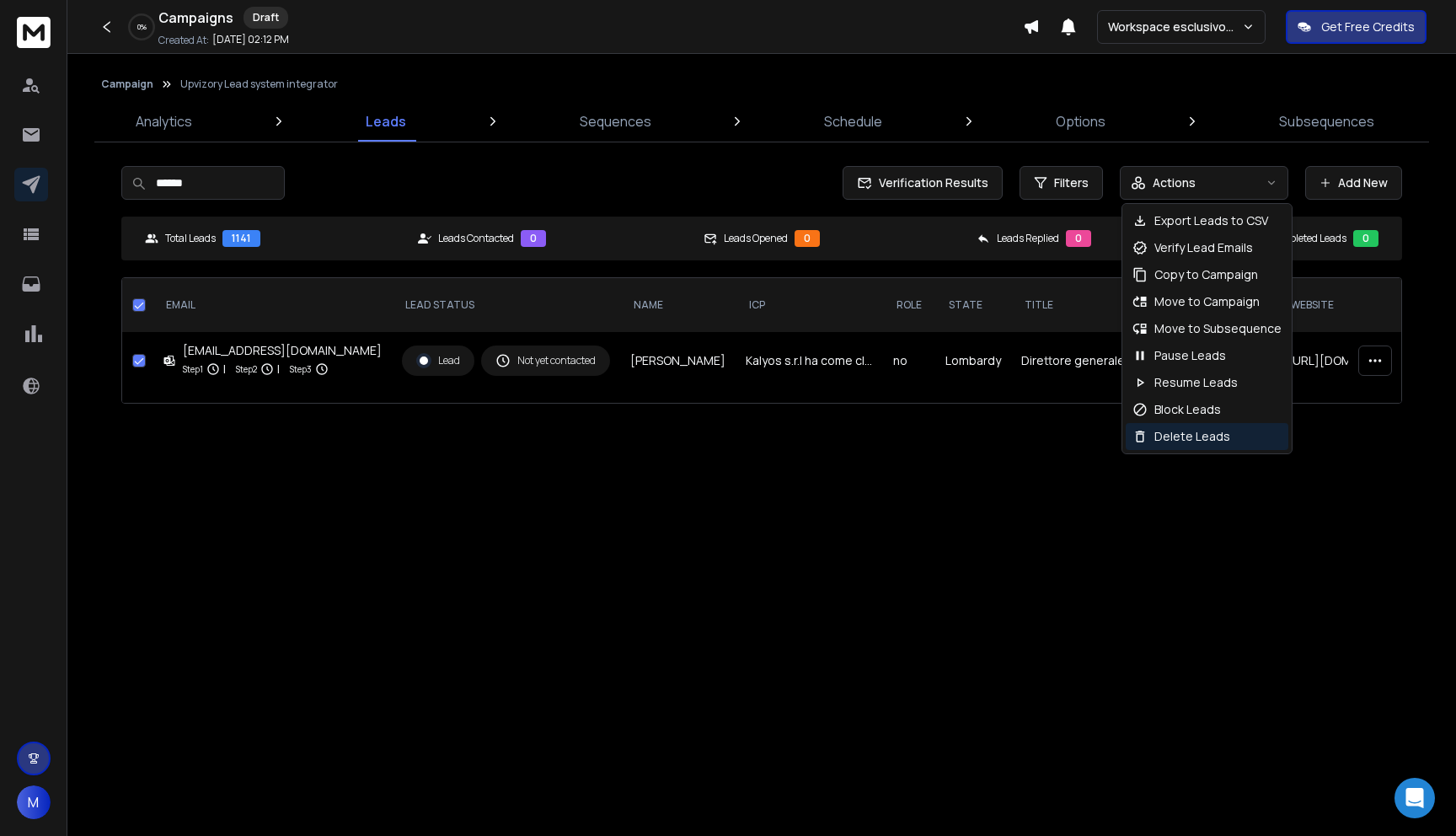
click at [1171, 436] on p "Delete Leads" at bounding box center [1191, 436] width 75 height 17
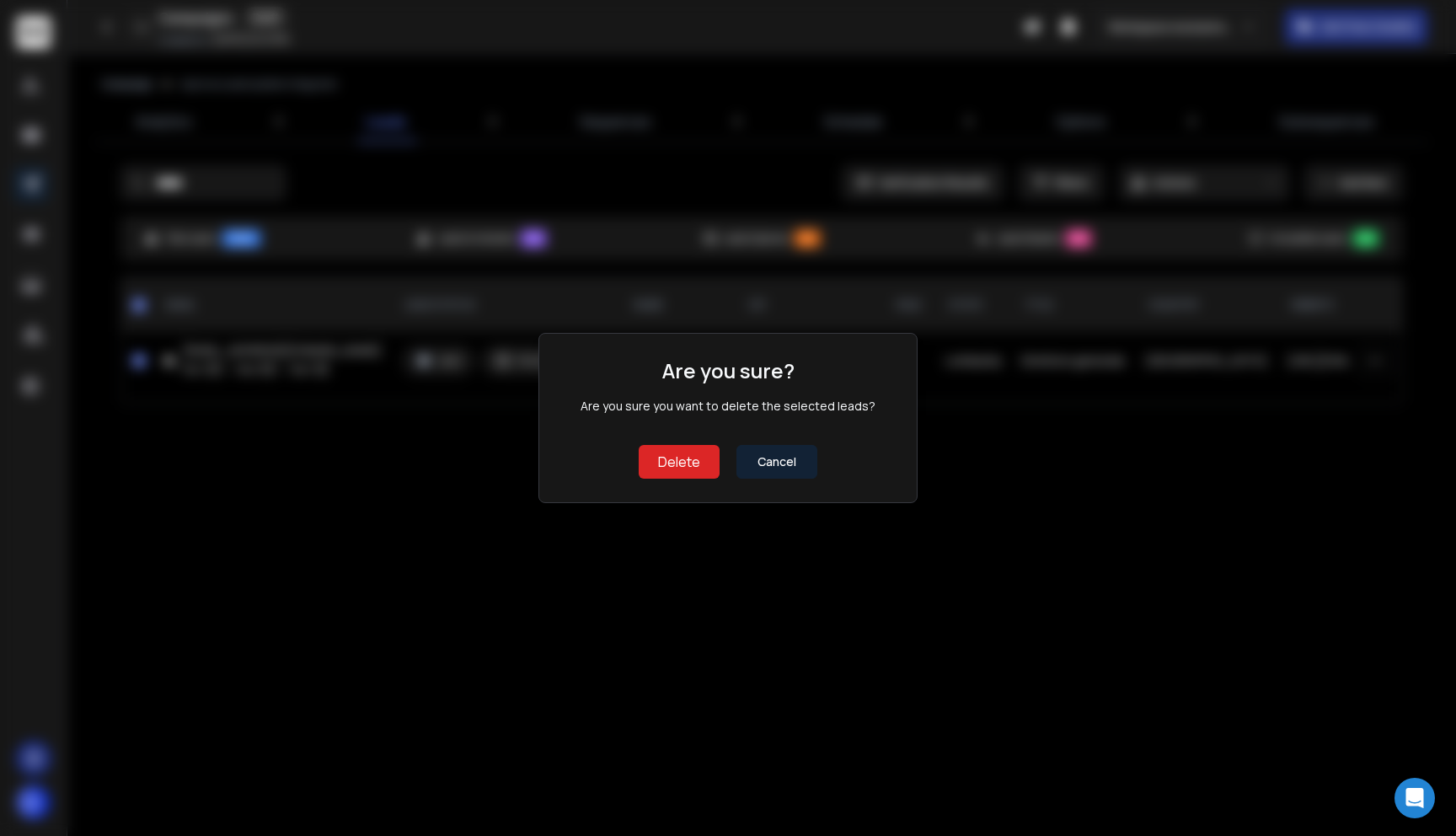
click at [1086, 477] on div "Are you sure? Are you sure you want to delete the selected leads? Delete Cancel" at bounding box center [728, 418] width 1456 height 204
click at [786, 459] on button "Cancel" at bounding box center [777, 462] width 81 height 34
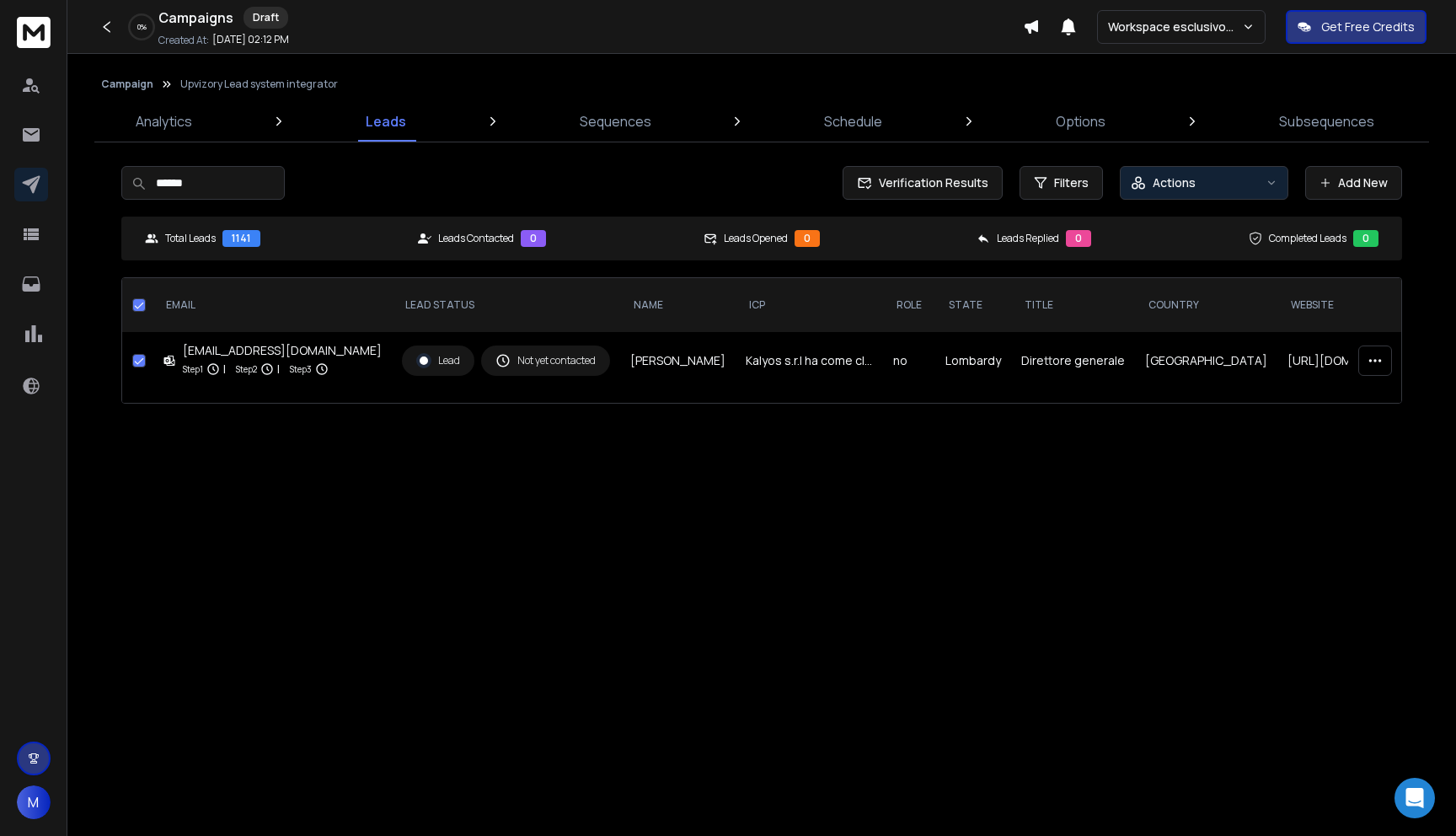
click at [1211, 192] on button "Actions" at bounding box center [1204, 182] width 168 height 34
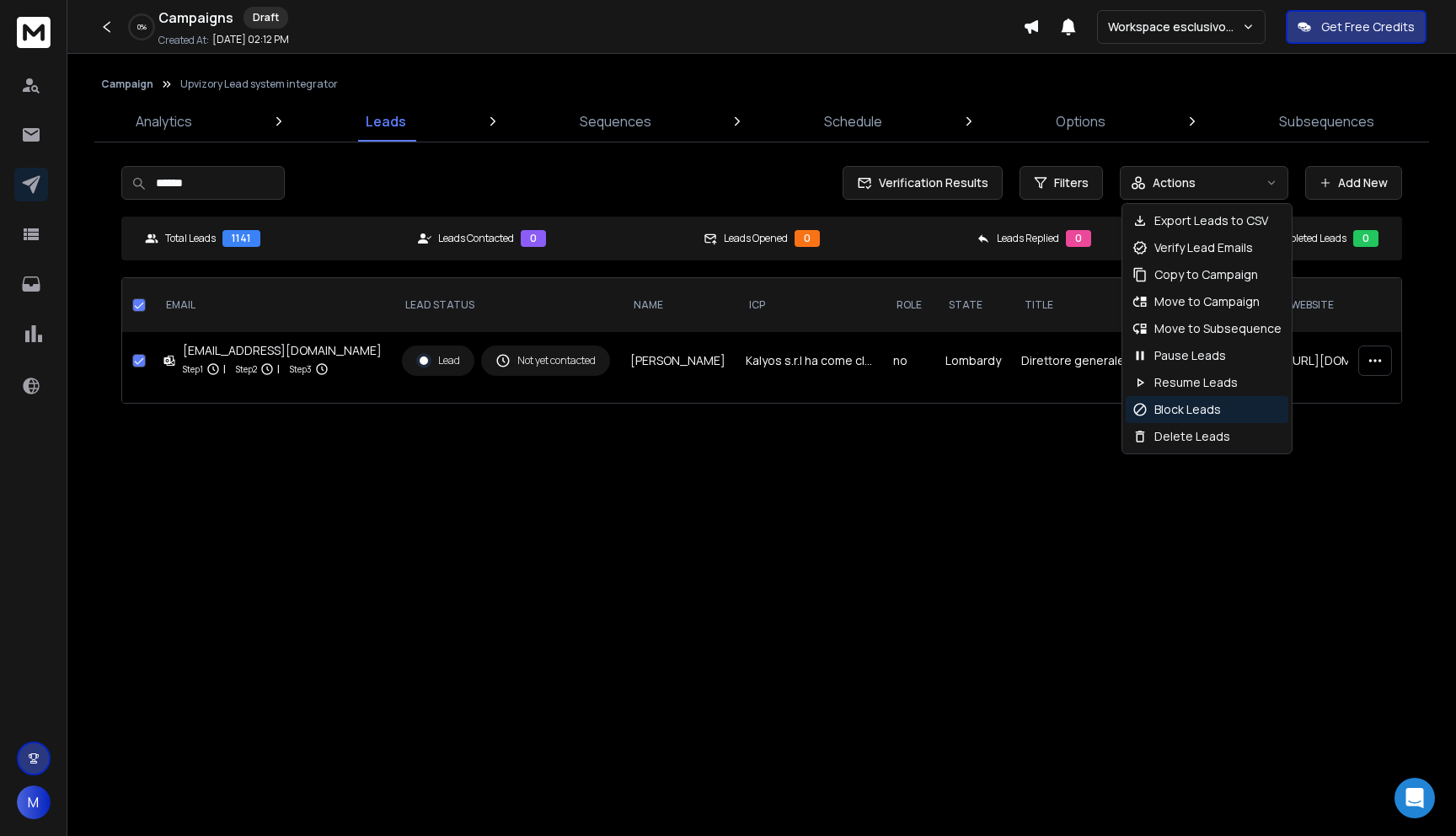
click at [1196, 410] on p "Block Leads" at bounding box center [1186, 410] width 66 height 17
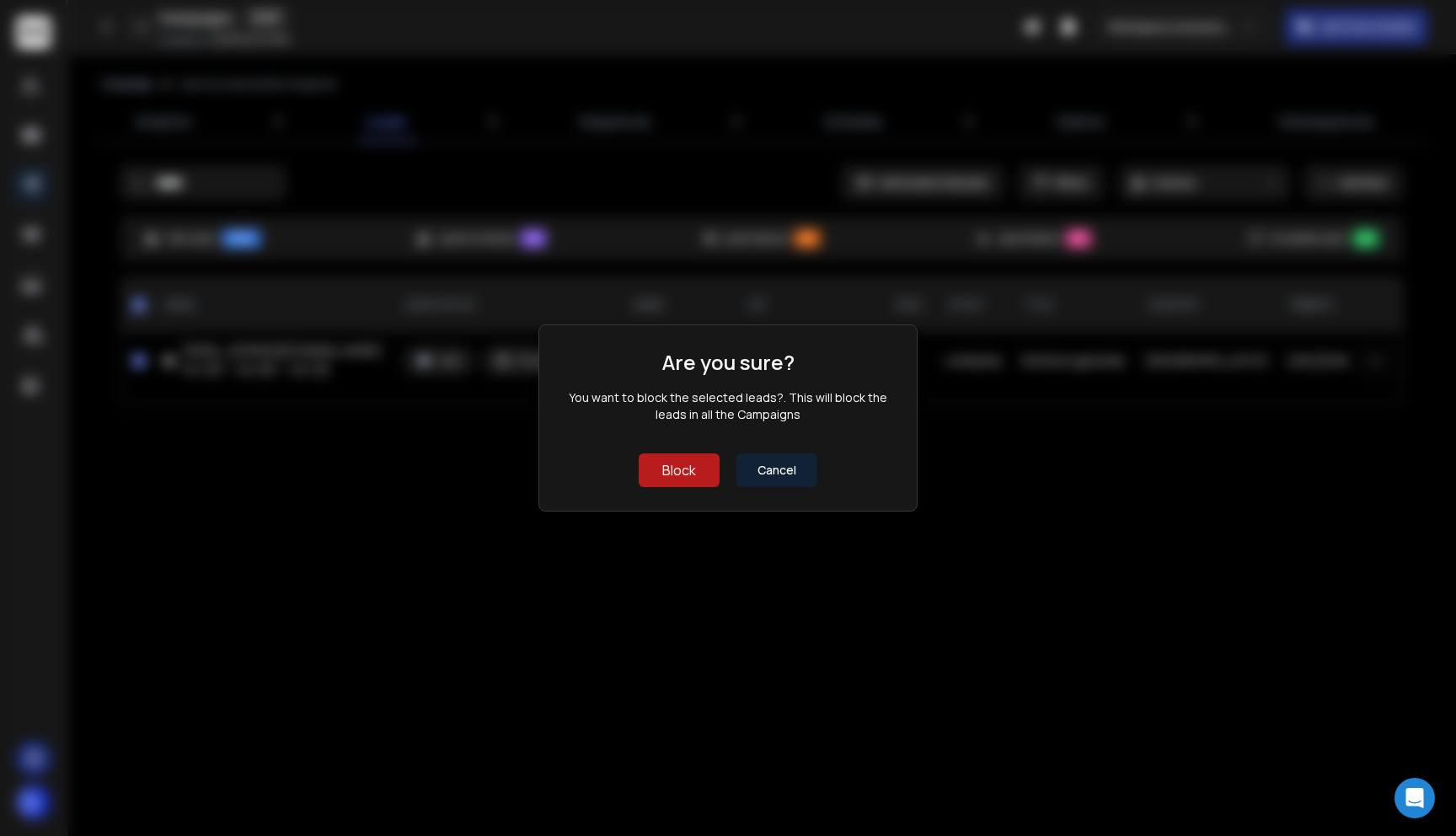
click at [689, 475] on button "Block" at bounding box center [679, 470] width 81 height 34
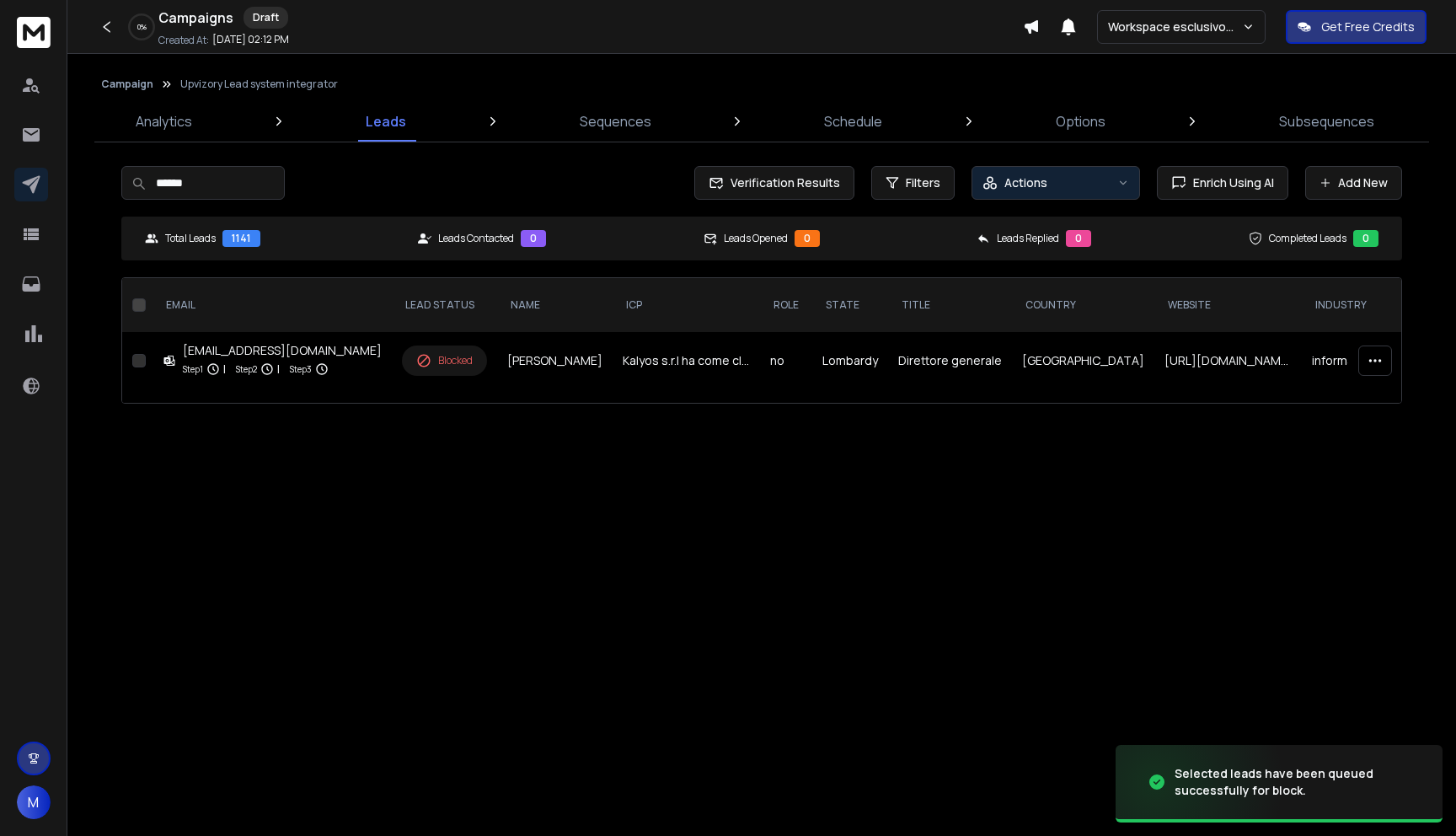
click at [1052, 184] on div "Actions" at bounding box center [1046, 182] width 128 height 17
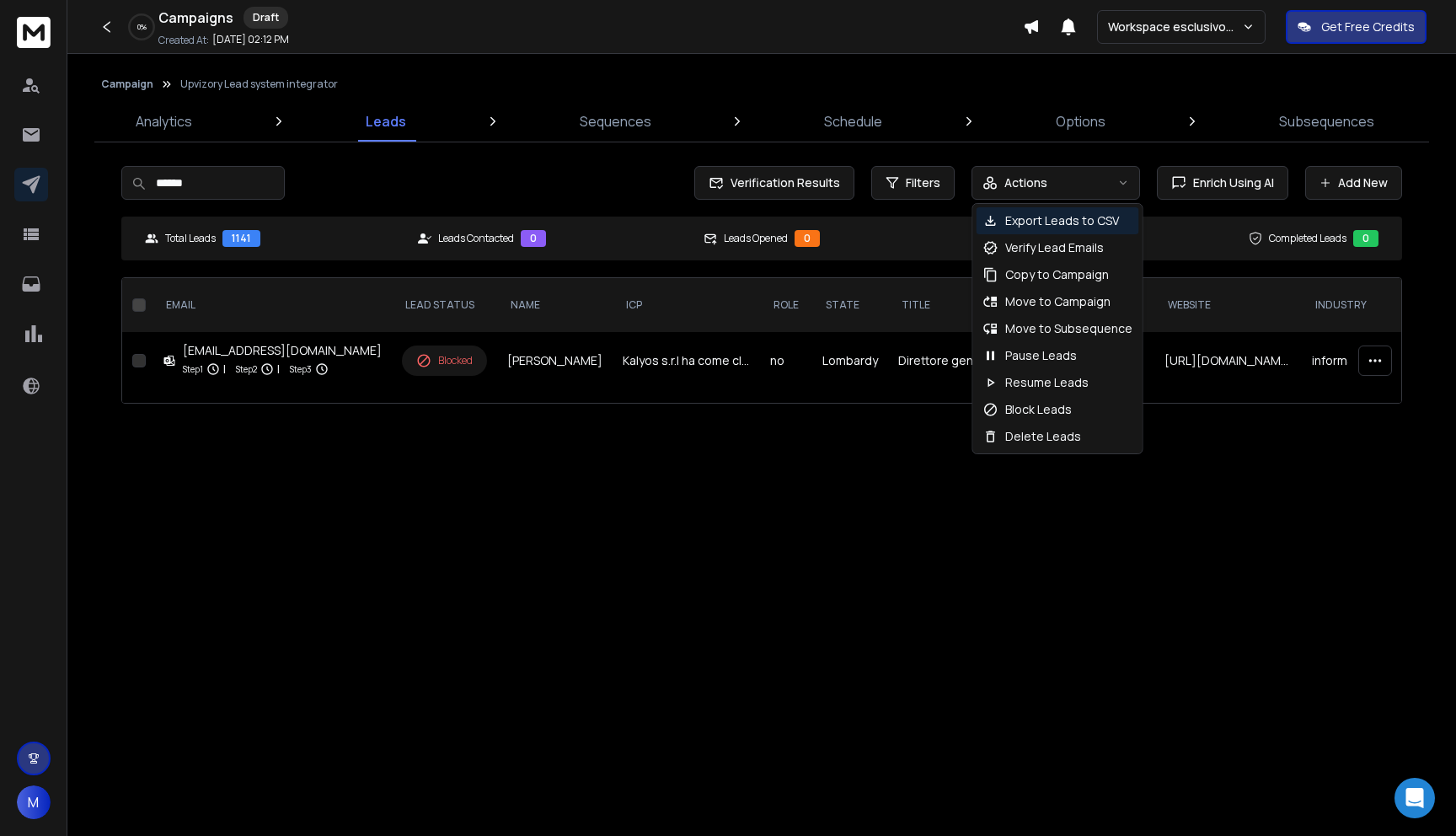
click at [242, 177] on input "******" at bounding box center [202, 182] width 164 height 34
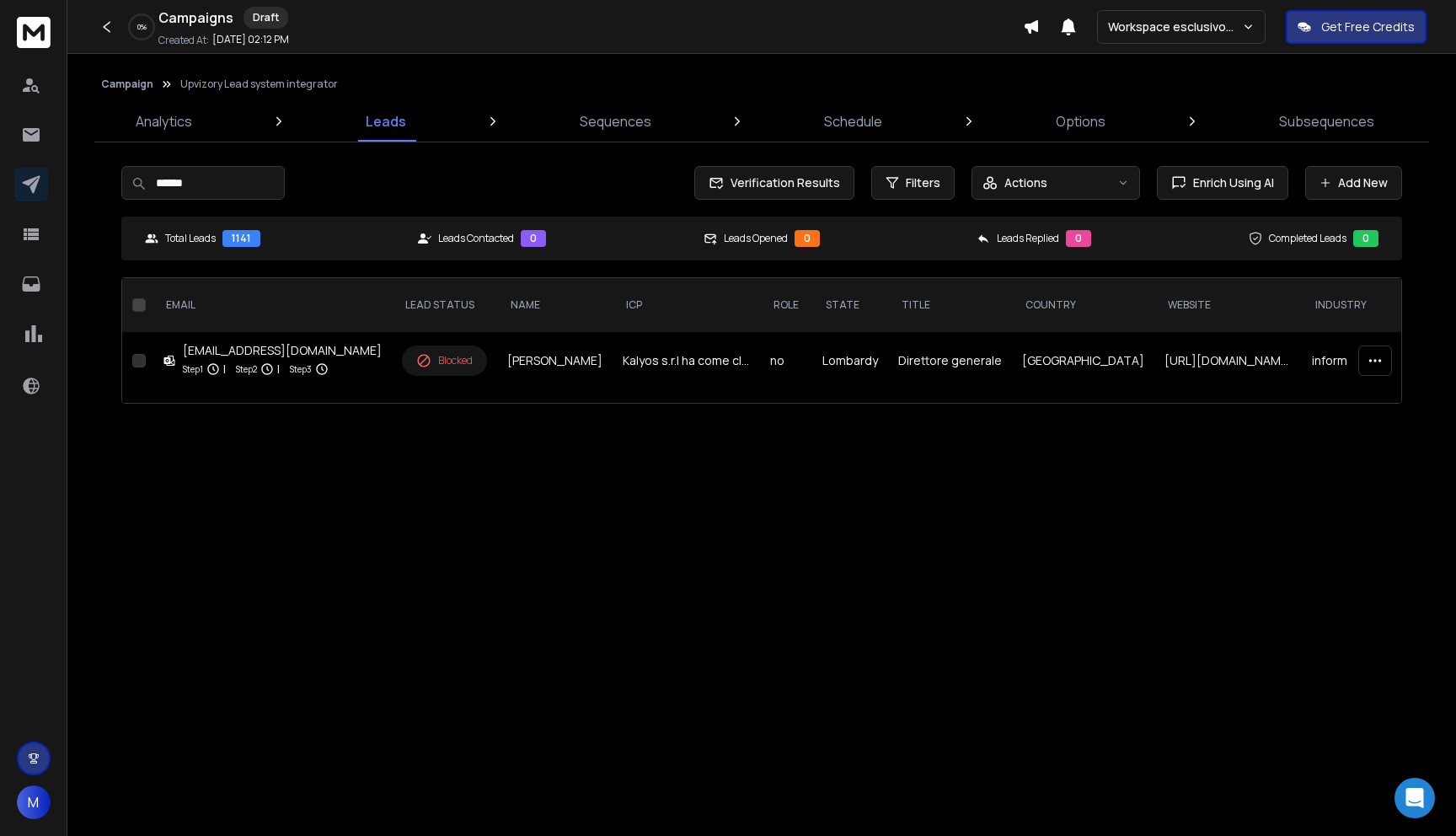
drag, startPoint x: 242, startPoint y: 177, endPoint x: 138, endPoint y: 176, distance: 104.0
click at [138, 176] on div "******" at bounding box center [202, 182] width 164 height 34
type input "****"
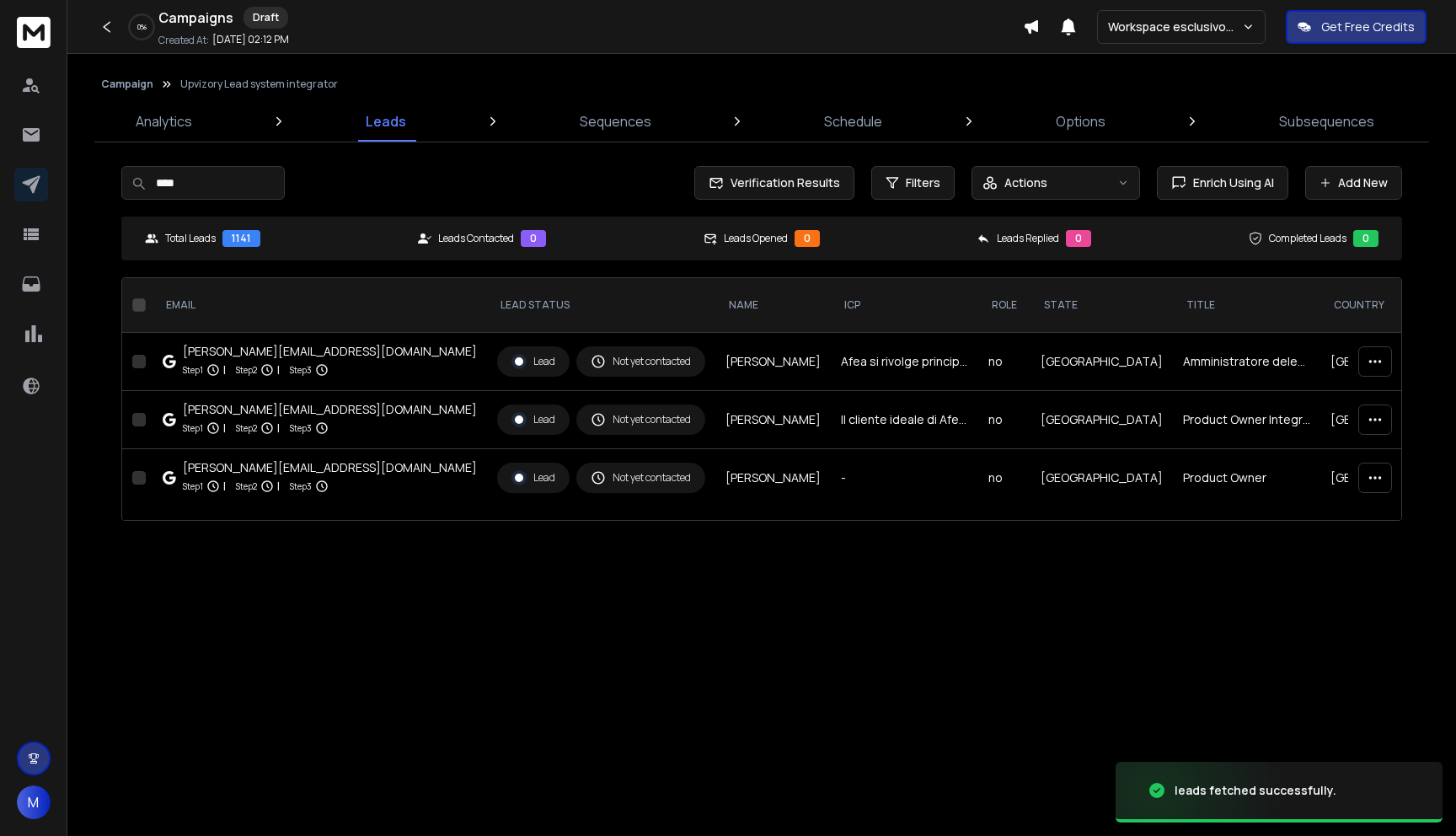
click at [136, 362] on button "button" at bounding box center [139, 362] width 14 height 14
click at [138, 416] on button "button" at bounding box center [139, 419] width 14 height 14
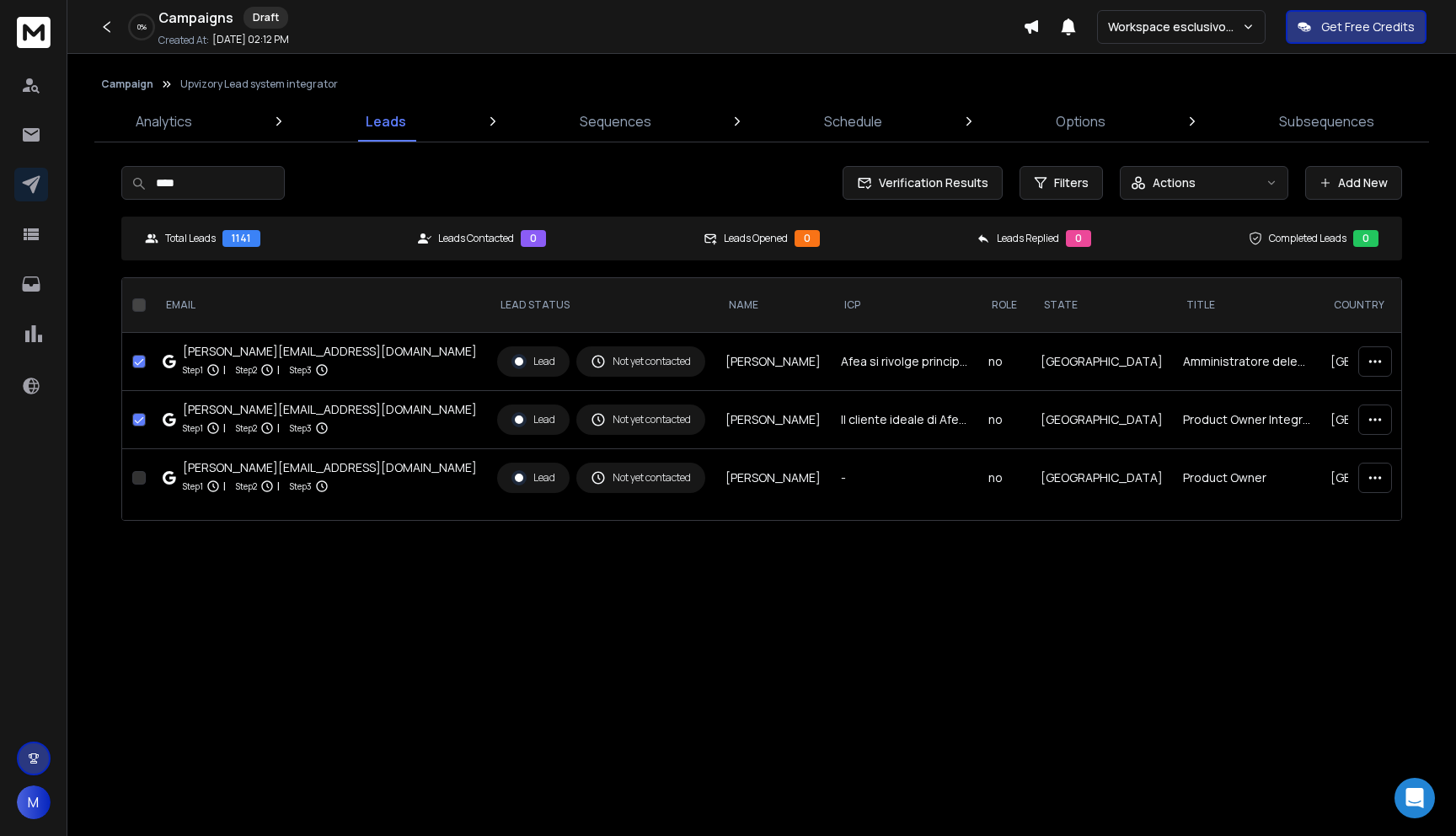
click at [140, 477] on button "button" at bounding box center [139, 478] width 14 height 14
click at [1177, 178] on p "Actions" at bounding box center [1174, 182] width 43 height 17
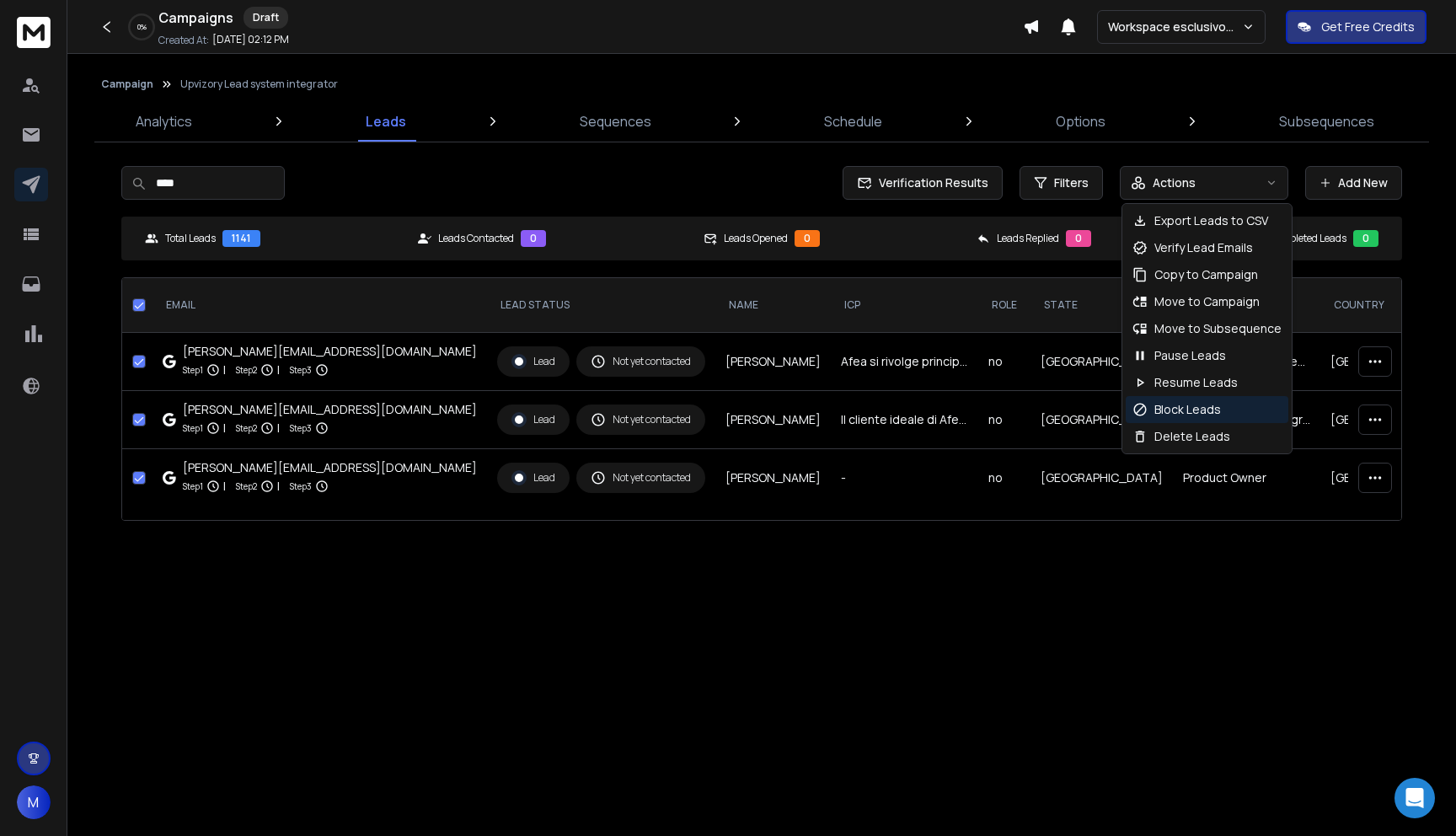
click at [1181, 408] on p "Block Leads" at bounding box center [1186, 410] width 66 height 17
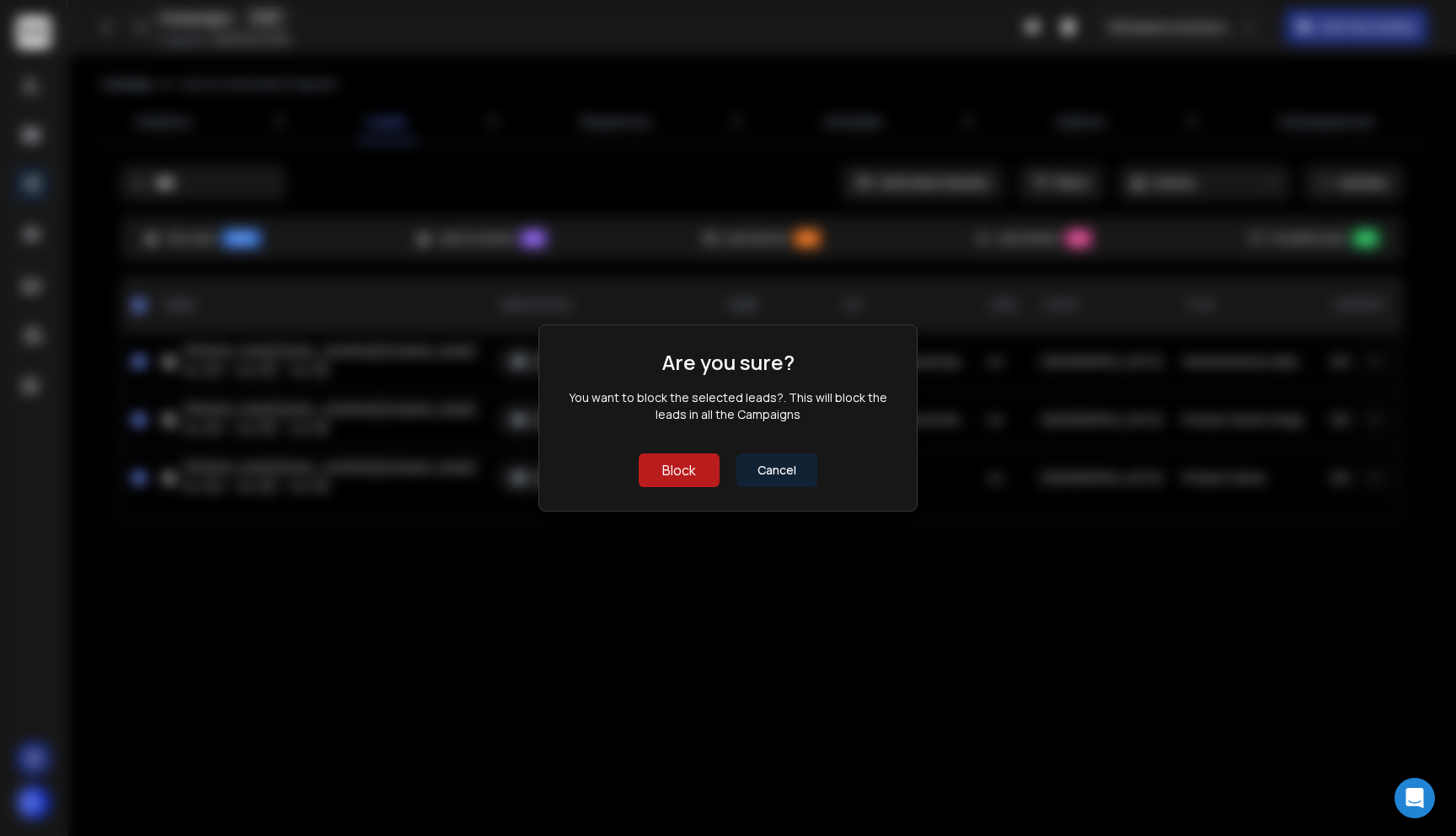
click at [701, 471] on button "Block" at bounding box center [679, 470] width 81 height 34
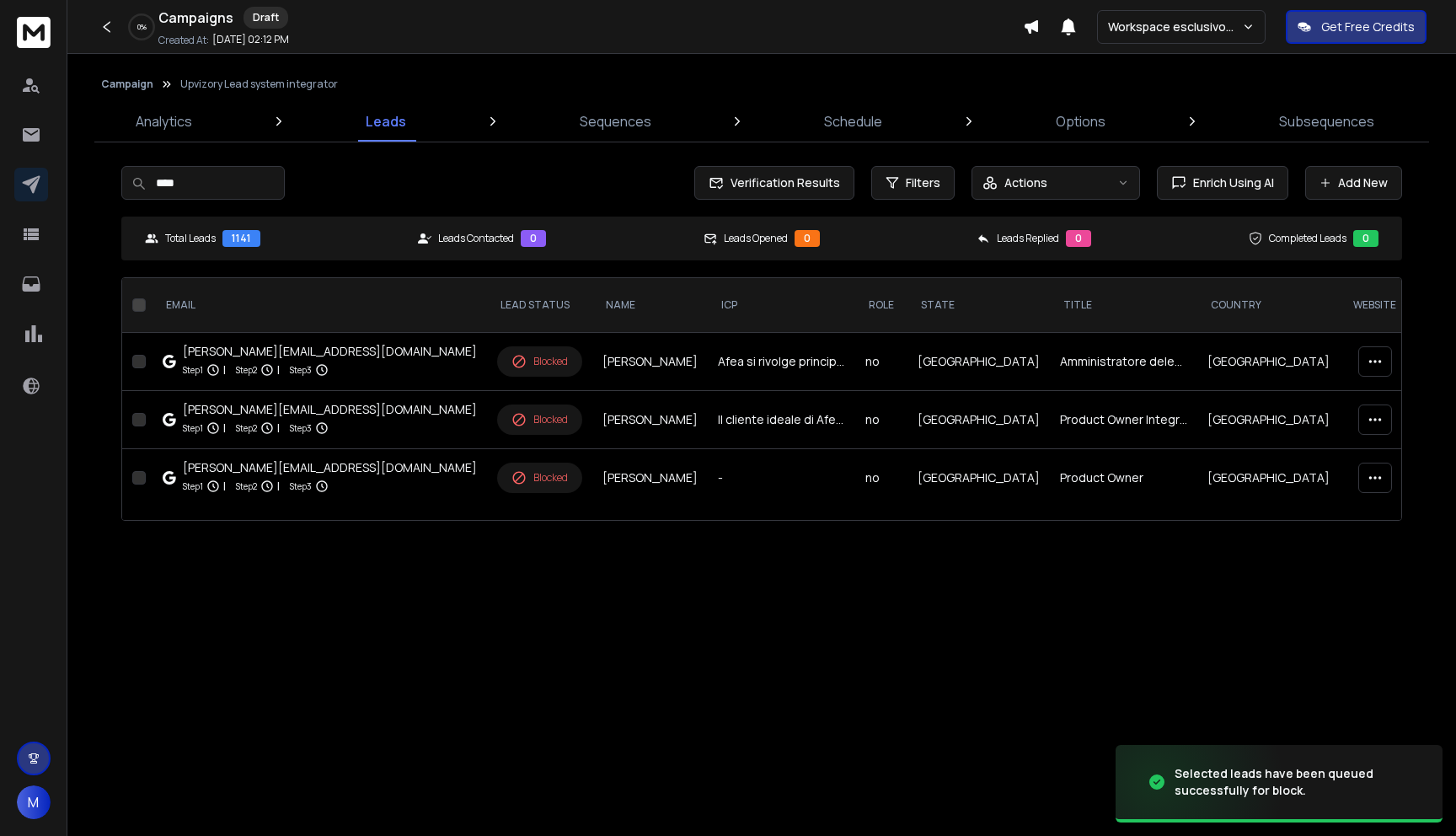
click at [205, 171] on input "****" at bounding box center [202, 182] width 164 height 34
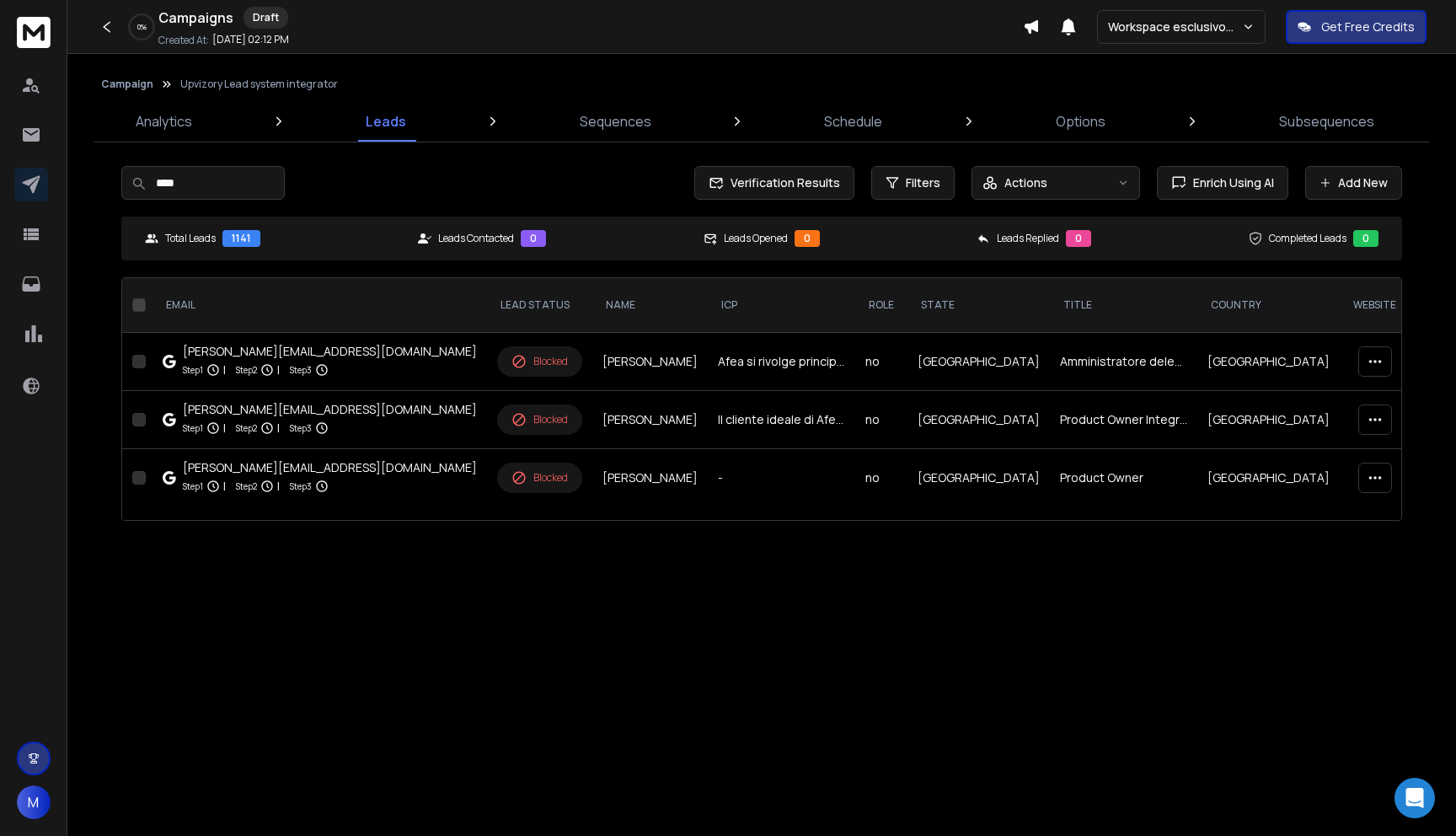
click at [192, 184] on input "****" at bounding box center [202, 182] width 164 height 34
drag, startPoint x: 192, startPoint y: 184, endPoint x: 129, endPoint y: 184, distance: 63.0
click at [129, 184] on input "****" at bounding box center [202, 182] width 164 height 34
type input "**********"
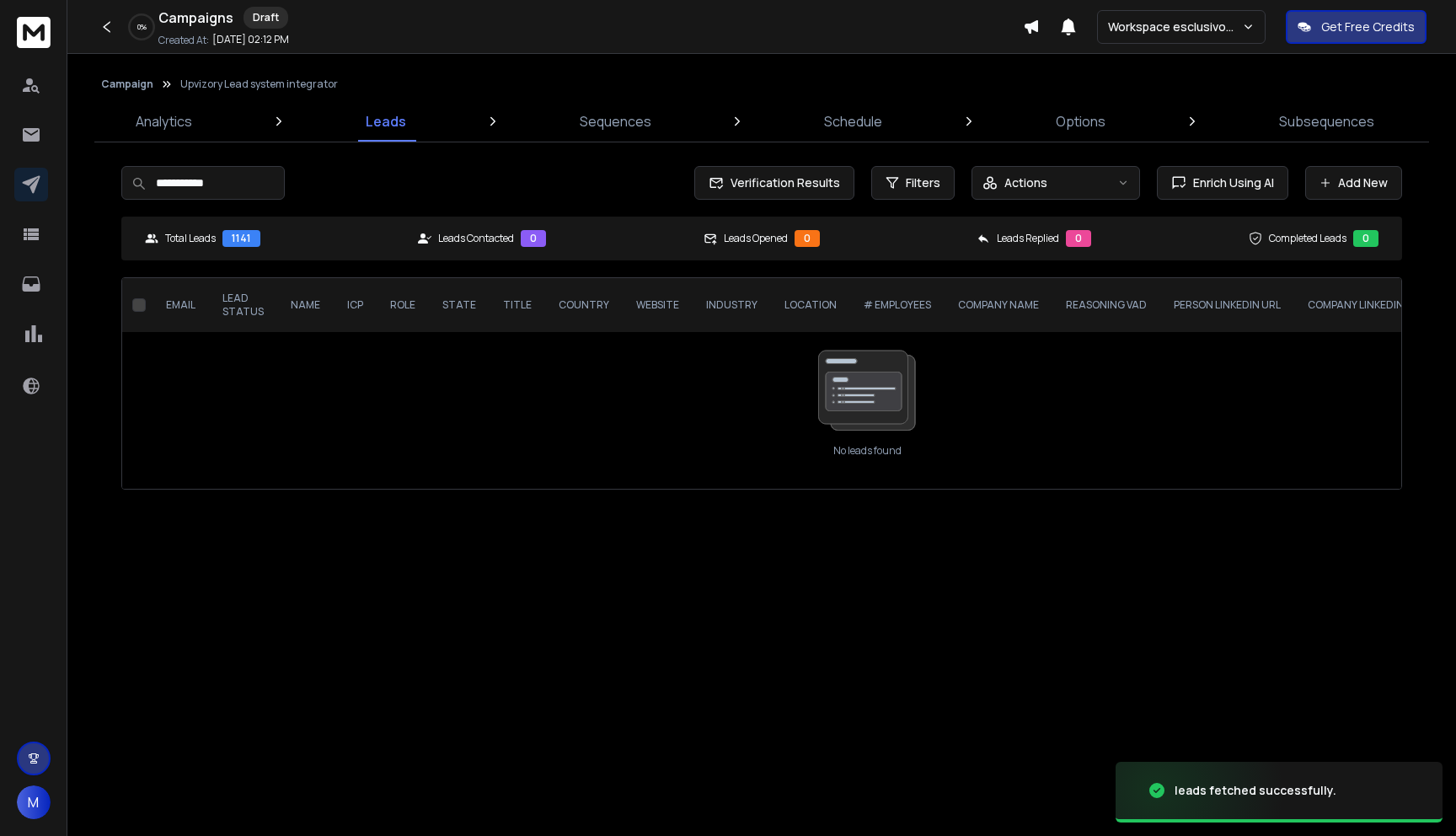
drag, startPoint x: 237, startPoint y: 185, endPoint x: 104, endPoint y: 199, distance: 133.7
click at [104, 199] on div "**********" at bounding box center [761, 318] width 1321 height 306
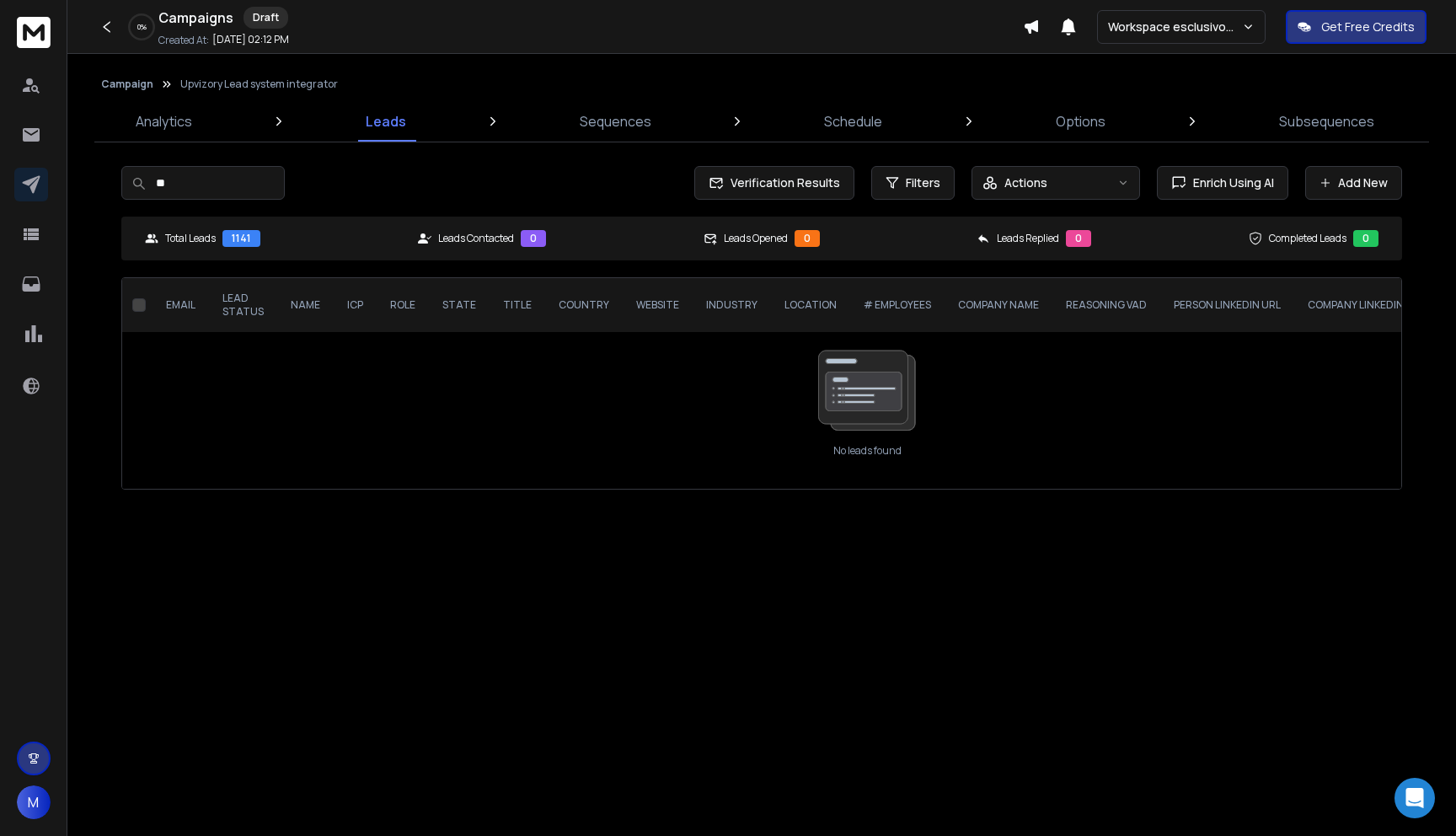
type input "*"
type input "*****"
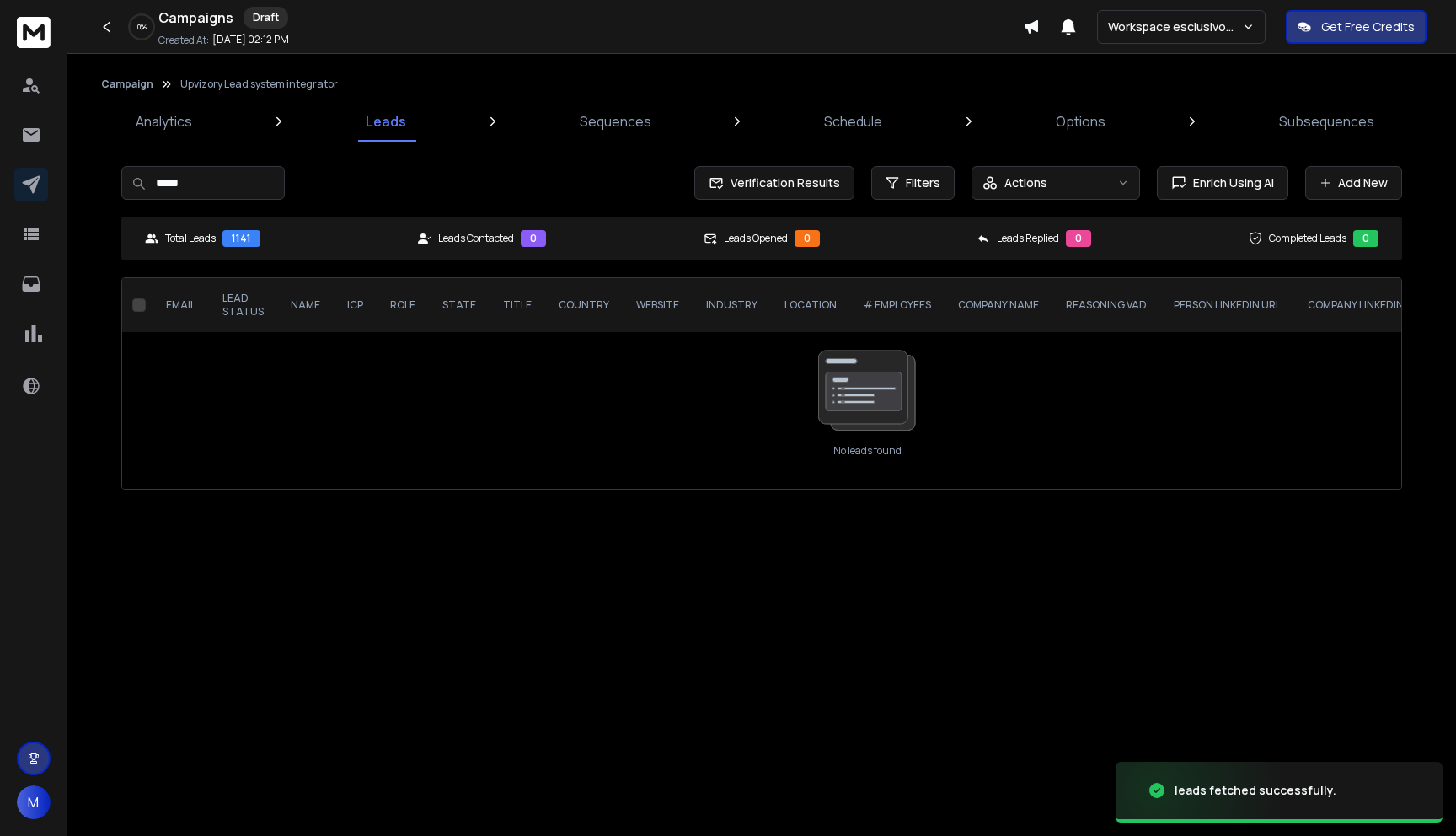
drag, startPoint x: 196, startPoint y: 178, endPoint x: 155, endPoint y: 178, distance: 41.0
click at [155, 178] on input "*****" at bounding box center [202, 182] width 164 height 34
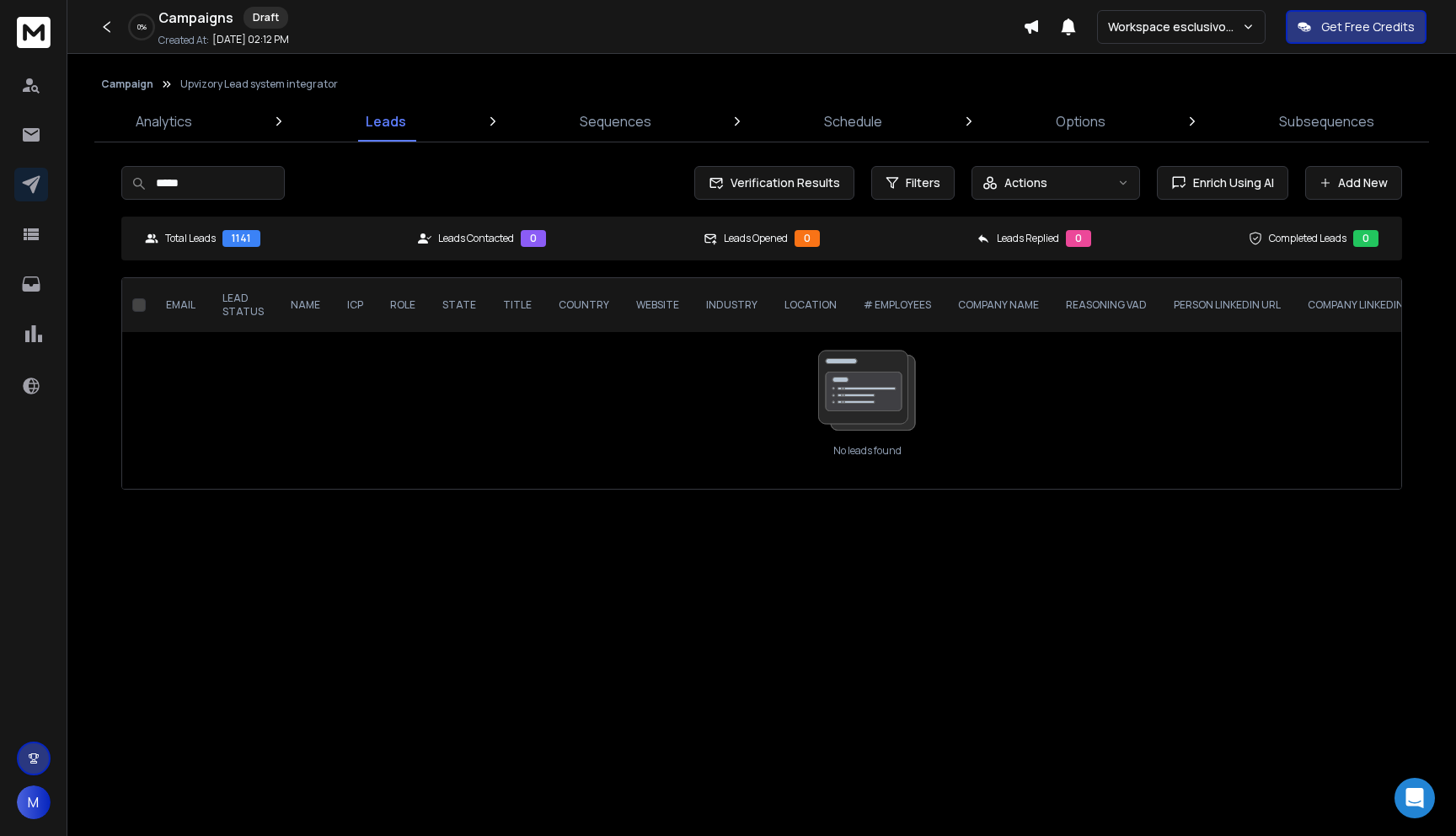
type input "******"
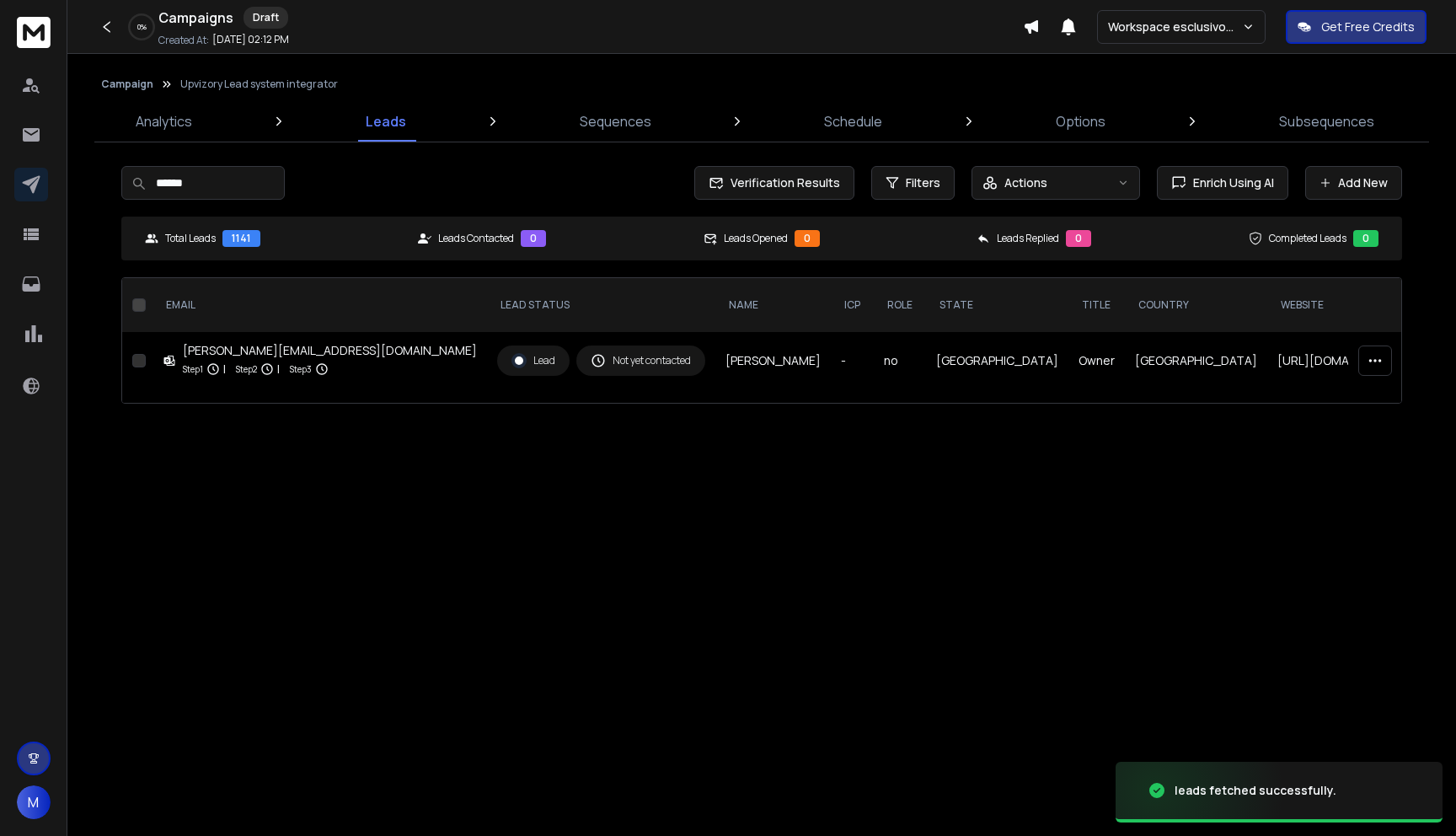
click at [147, 356] on div at bounding box center [142, 361] width 20 height 14
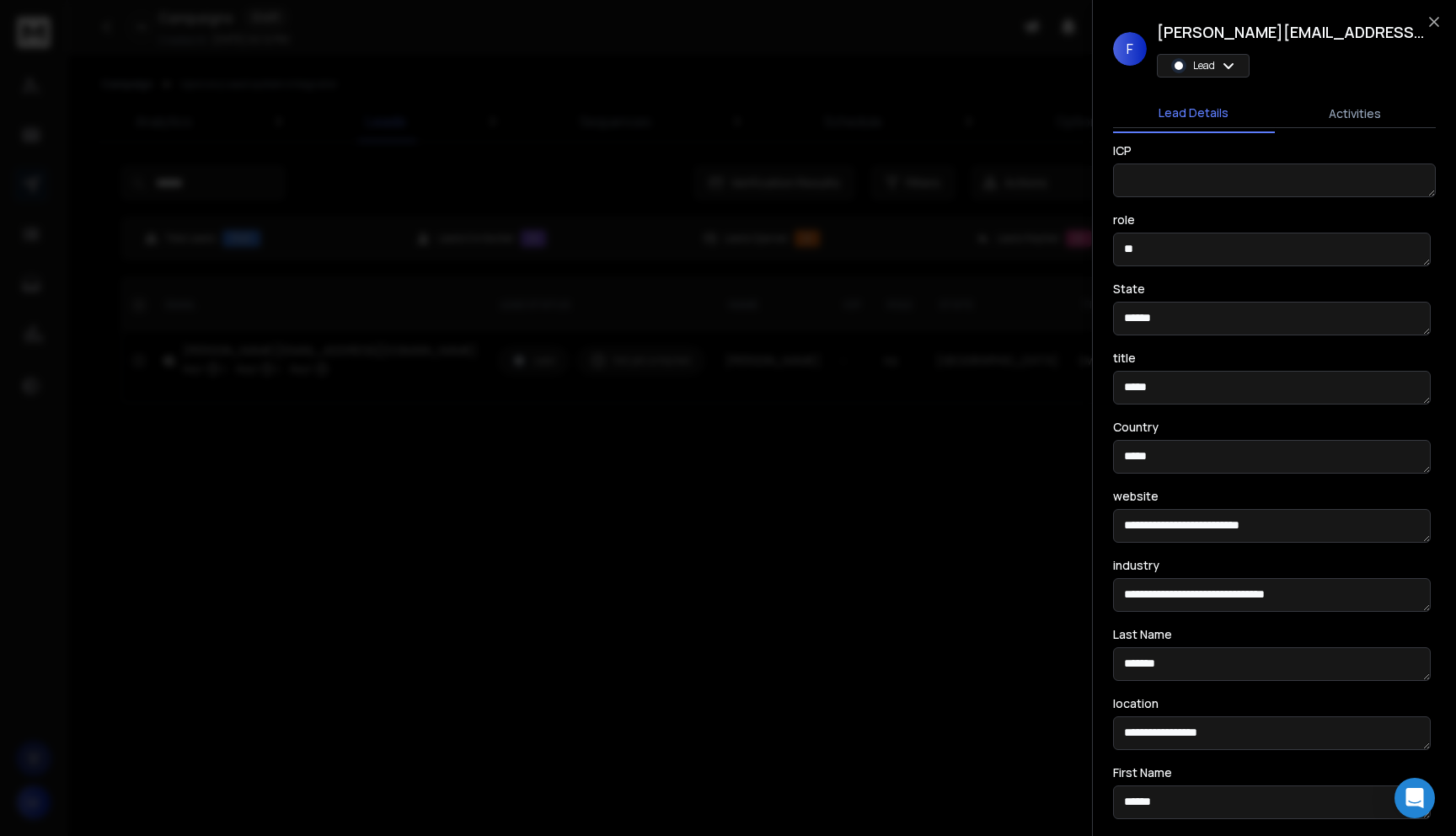
click at [441, 413] on div at bounding box center [728, 418] width 1456 height 836
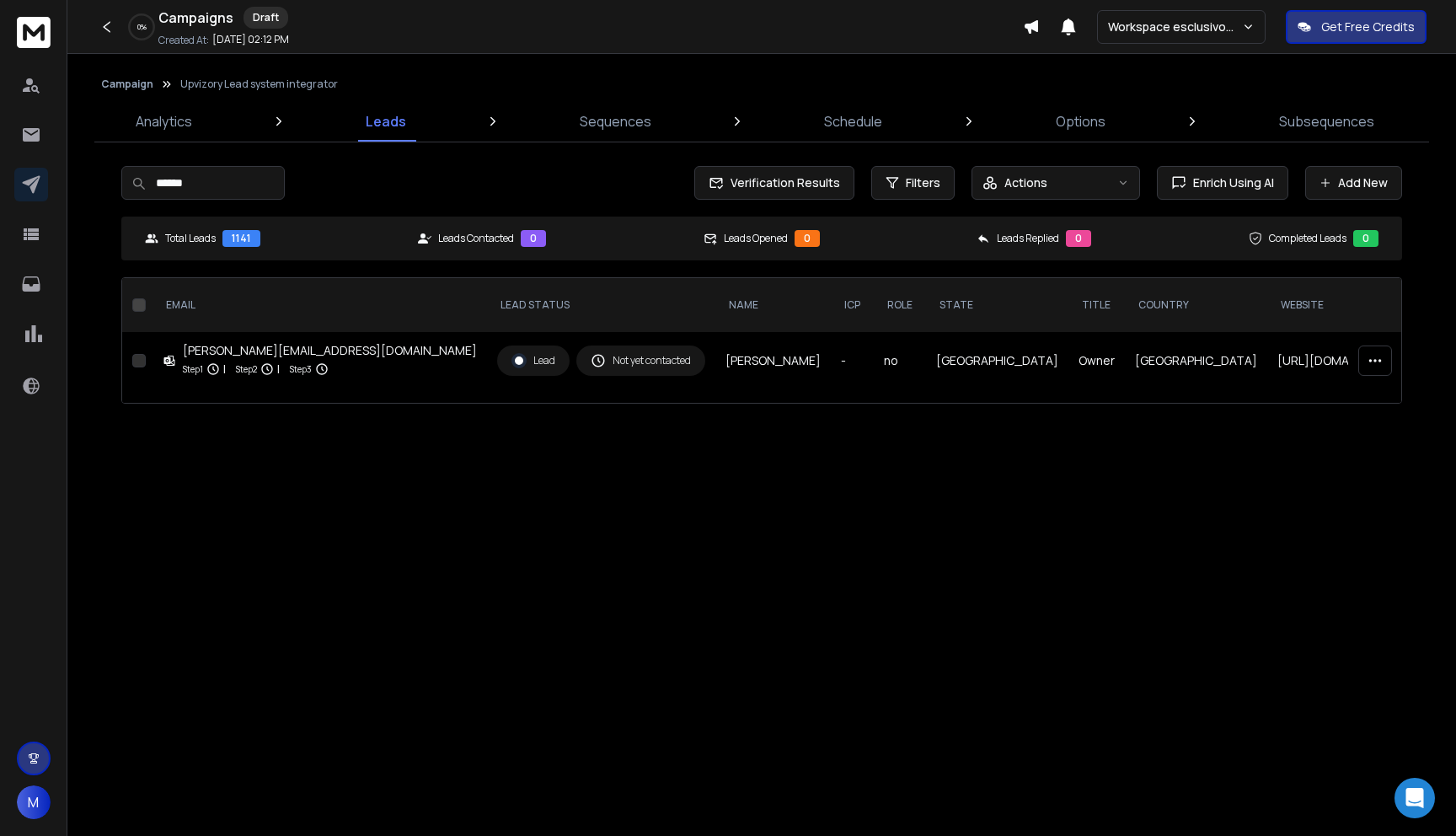
click at [141, 354] on button "button" at bounding box center [139, 361] width 14 height 14
click at [1210, 179] on div "Actions" at bounding box center [1194, 182] width 128 height 17
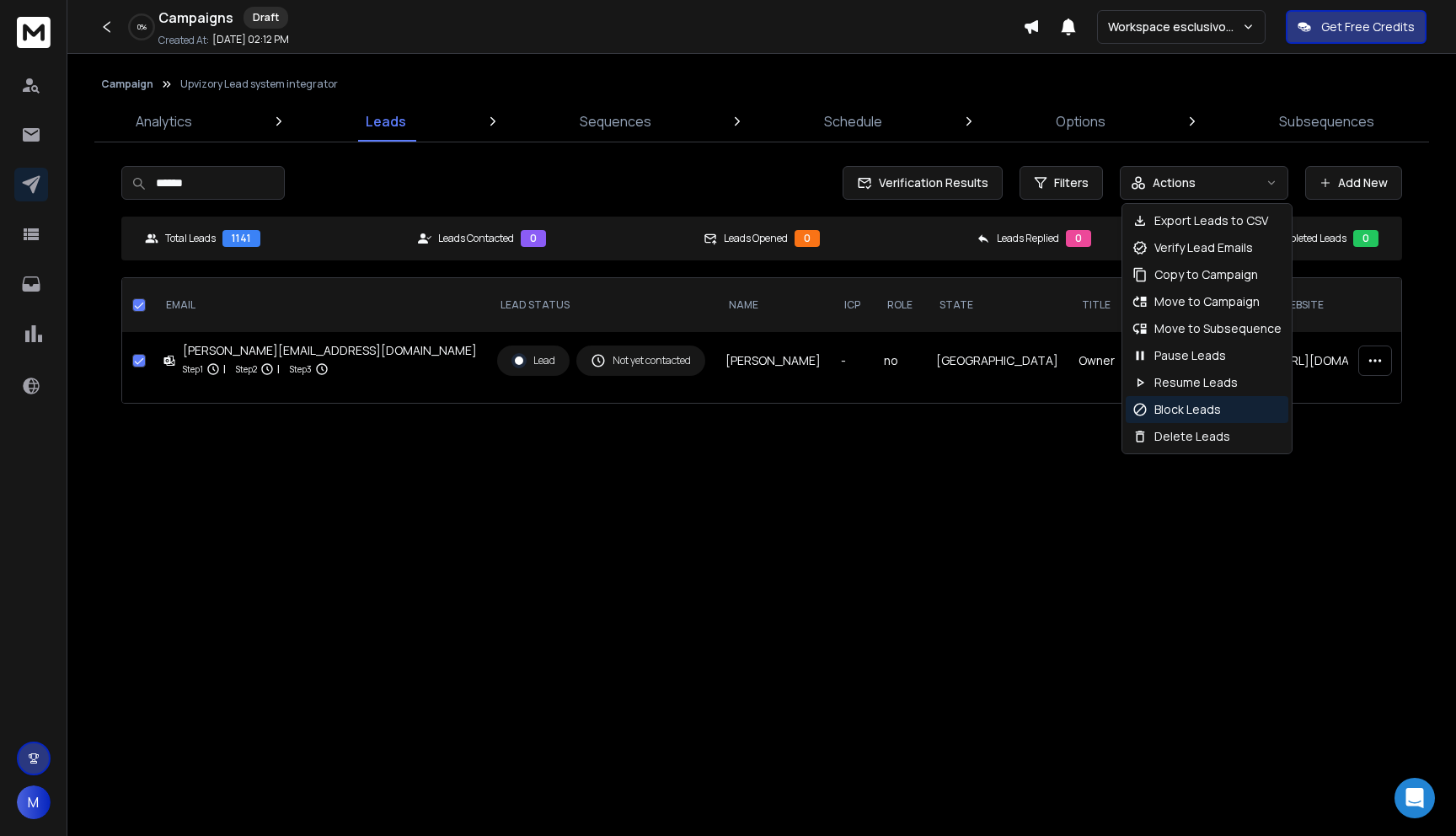
click at [1201, 413] on p "Block Leads" at bounding box center [1186, 410] width 66 height 17
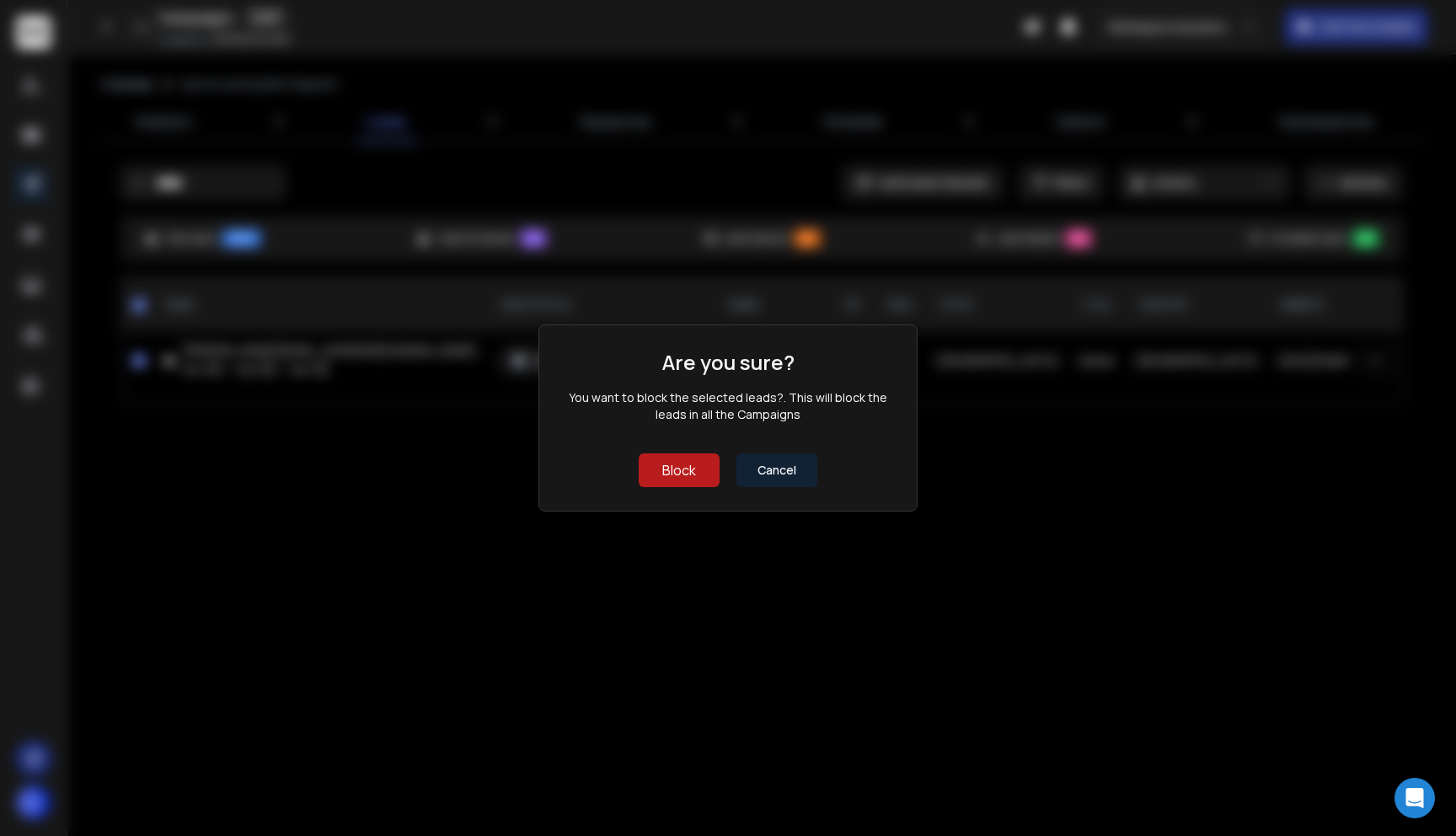
click at [687, 486] on button "Block" at bounding box center [679, 470] width 81 height 34
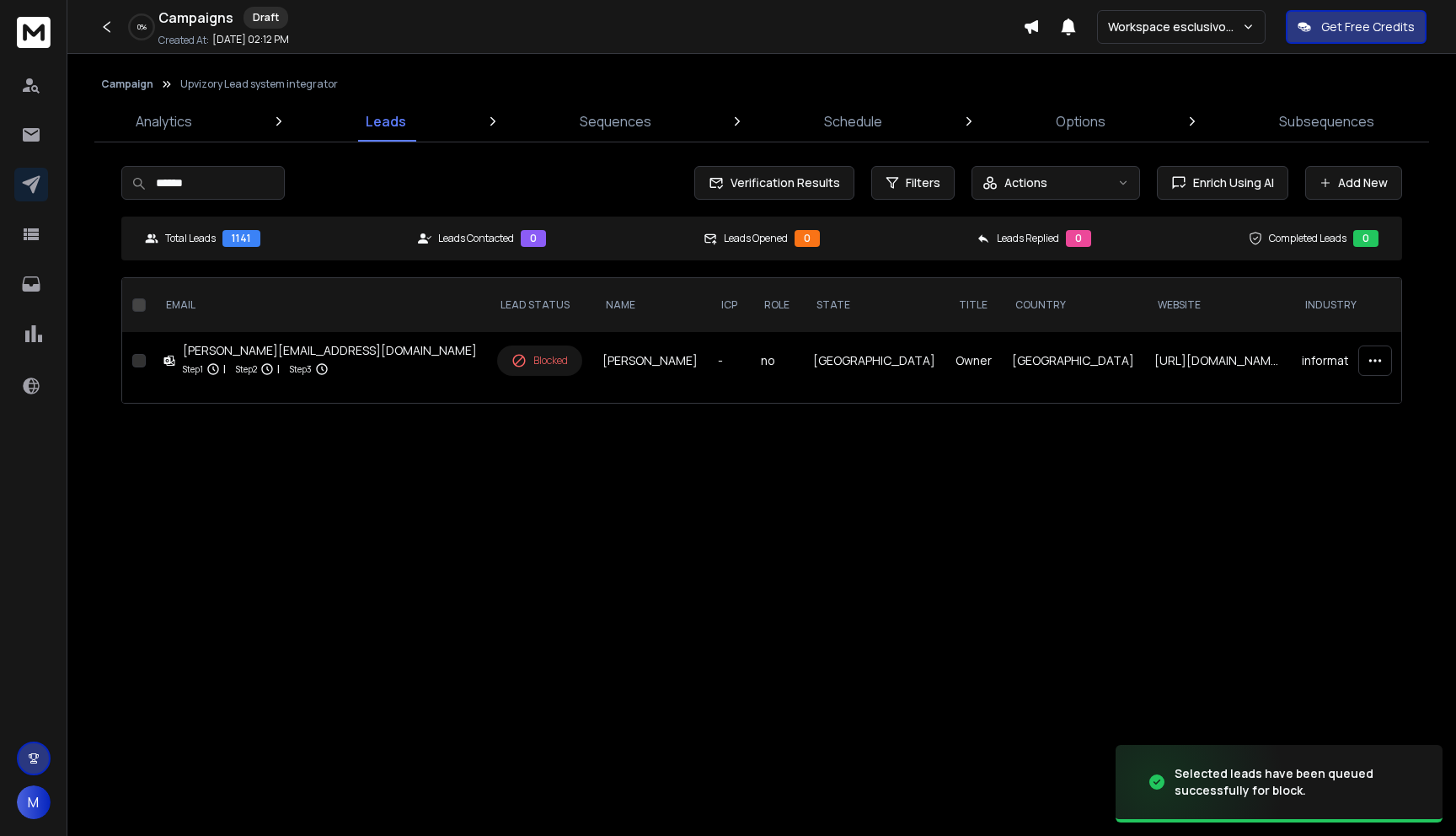
drag, startPoint x: 229, startPoint y: 175, endPoint x: 150, endPoint y: 176, distance: 79.0
click at [150, 176] on input "******" at bounding box center [202, 182] width 164 height 34
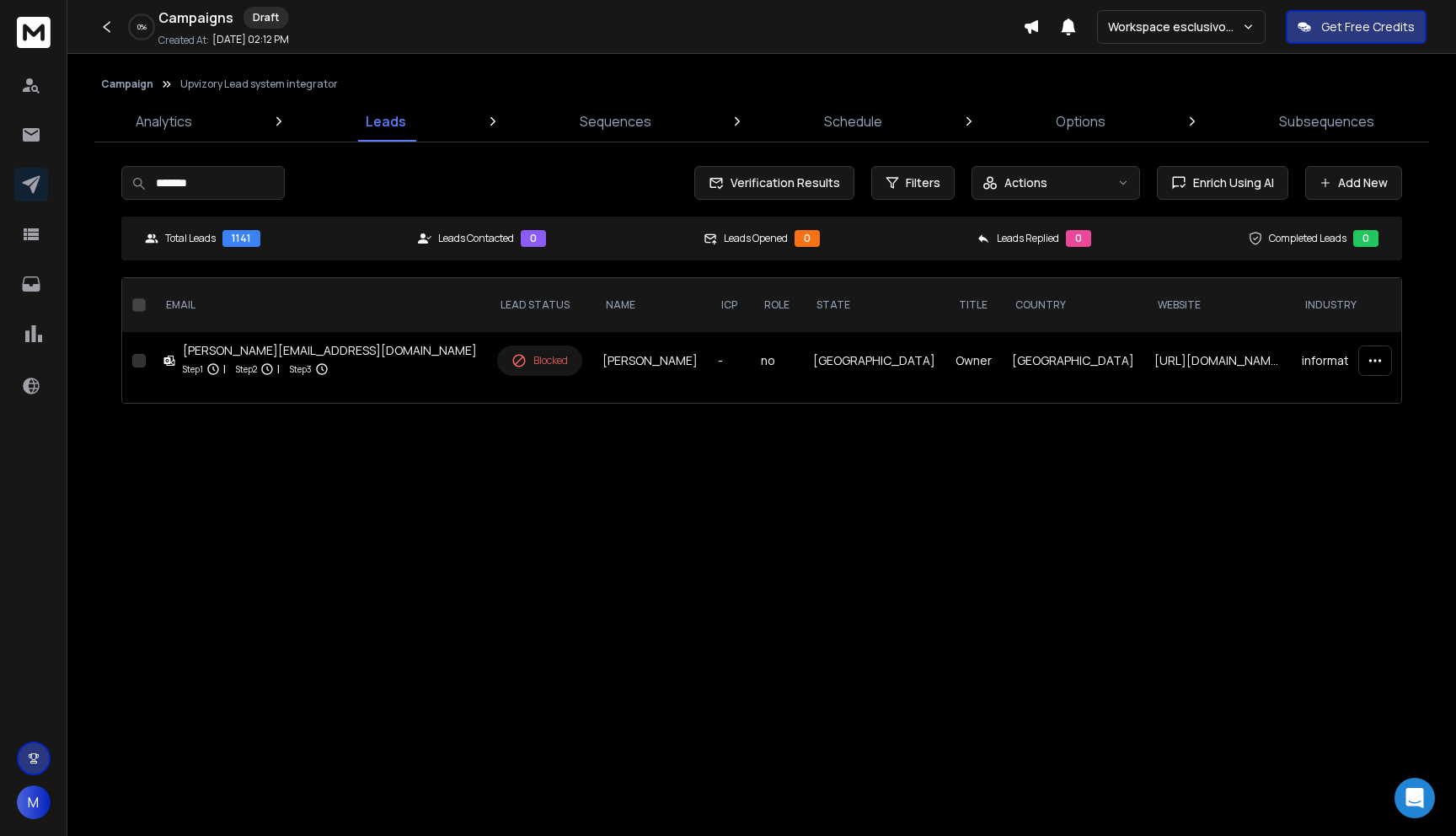
type input "********"
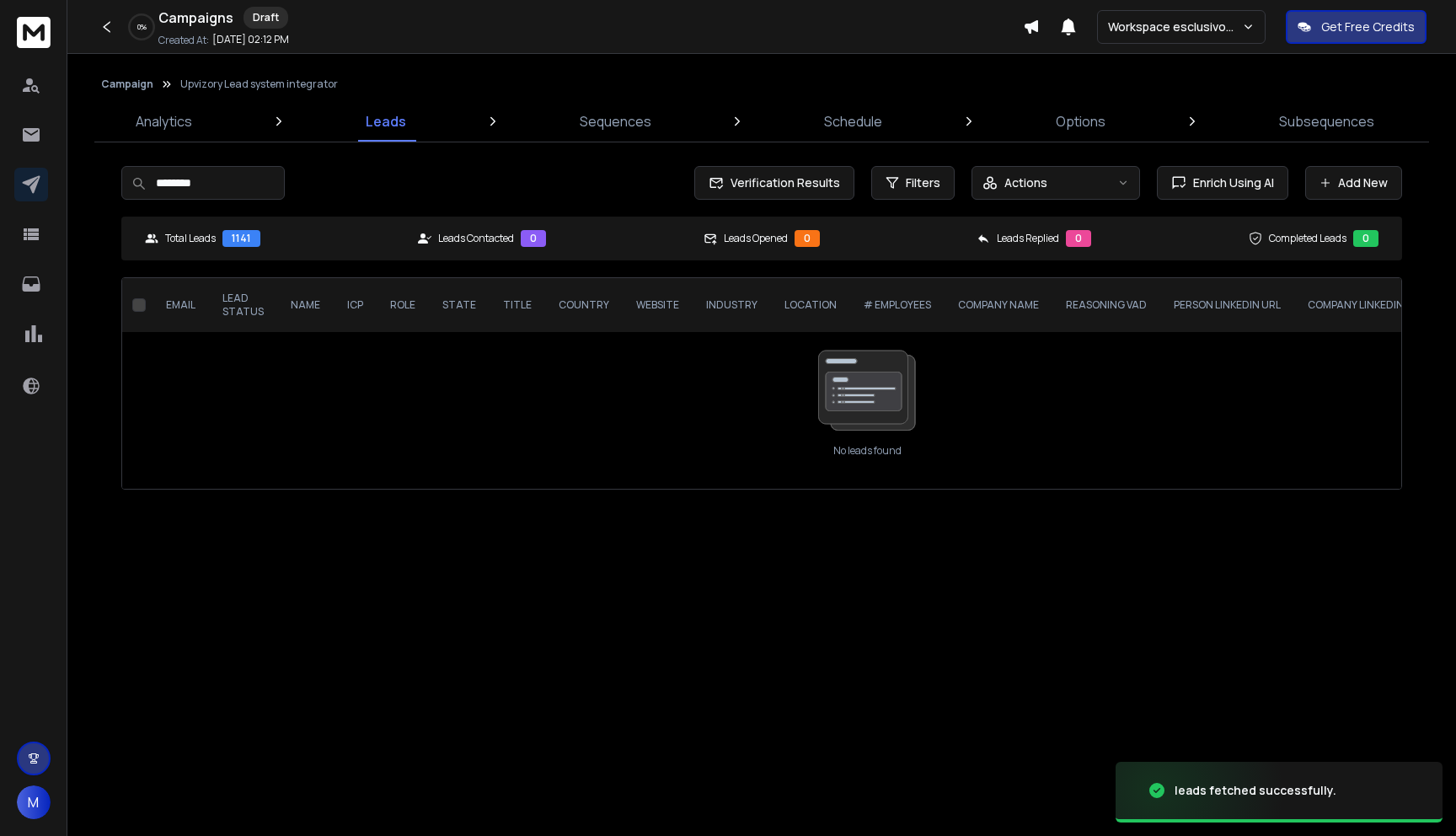
drag, startPoint x: 235, startPoint y: 179, endPoint x: 113, endPoint y: 179, distance: 122.0
click at [113, 179] on div "******** Verification Results Filters Actions Enrich Using AI Add New Total Lea…" at bounding box center [761, 318] width 1321 height 306
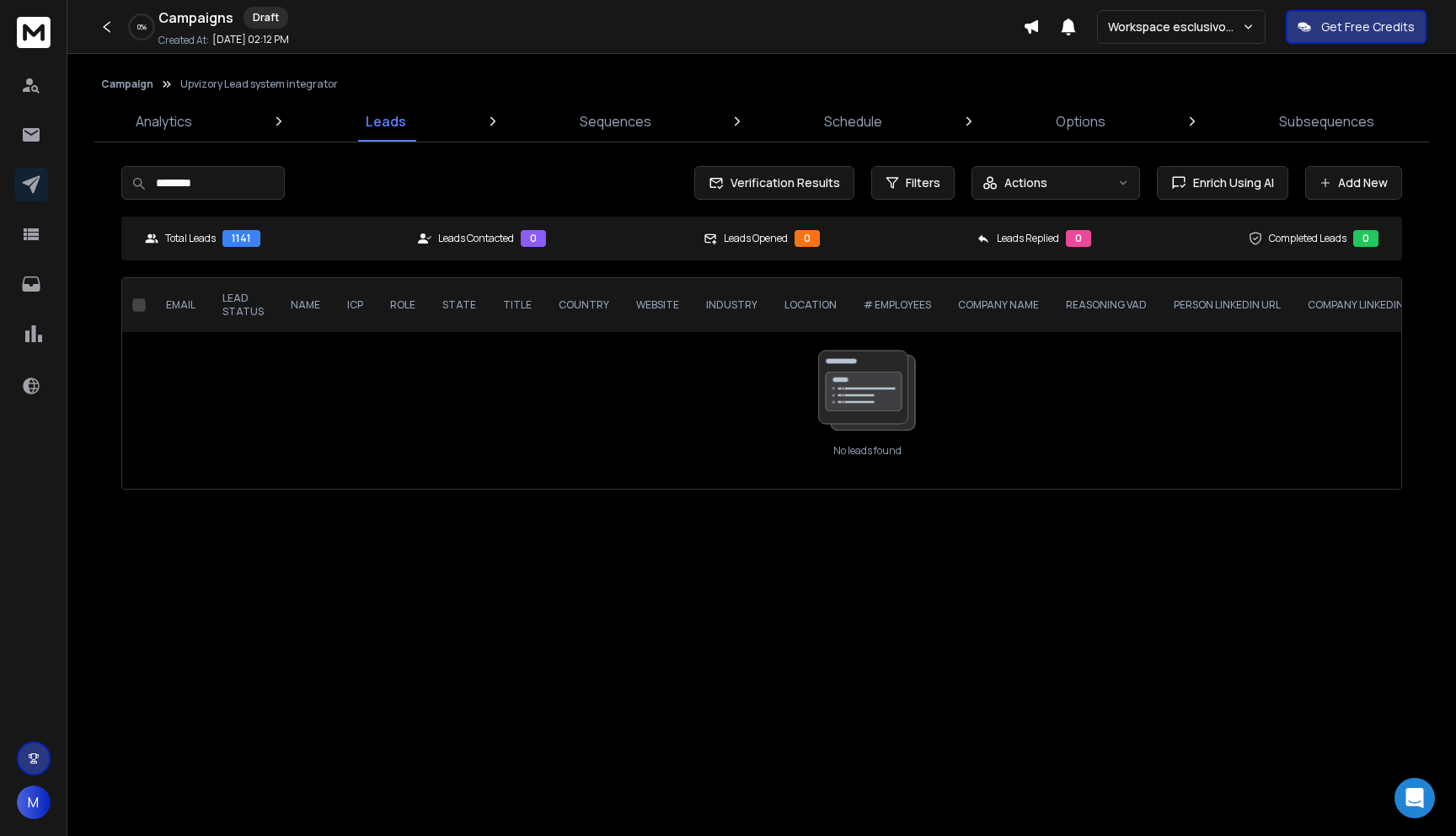
type input "*"
type input "*********"
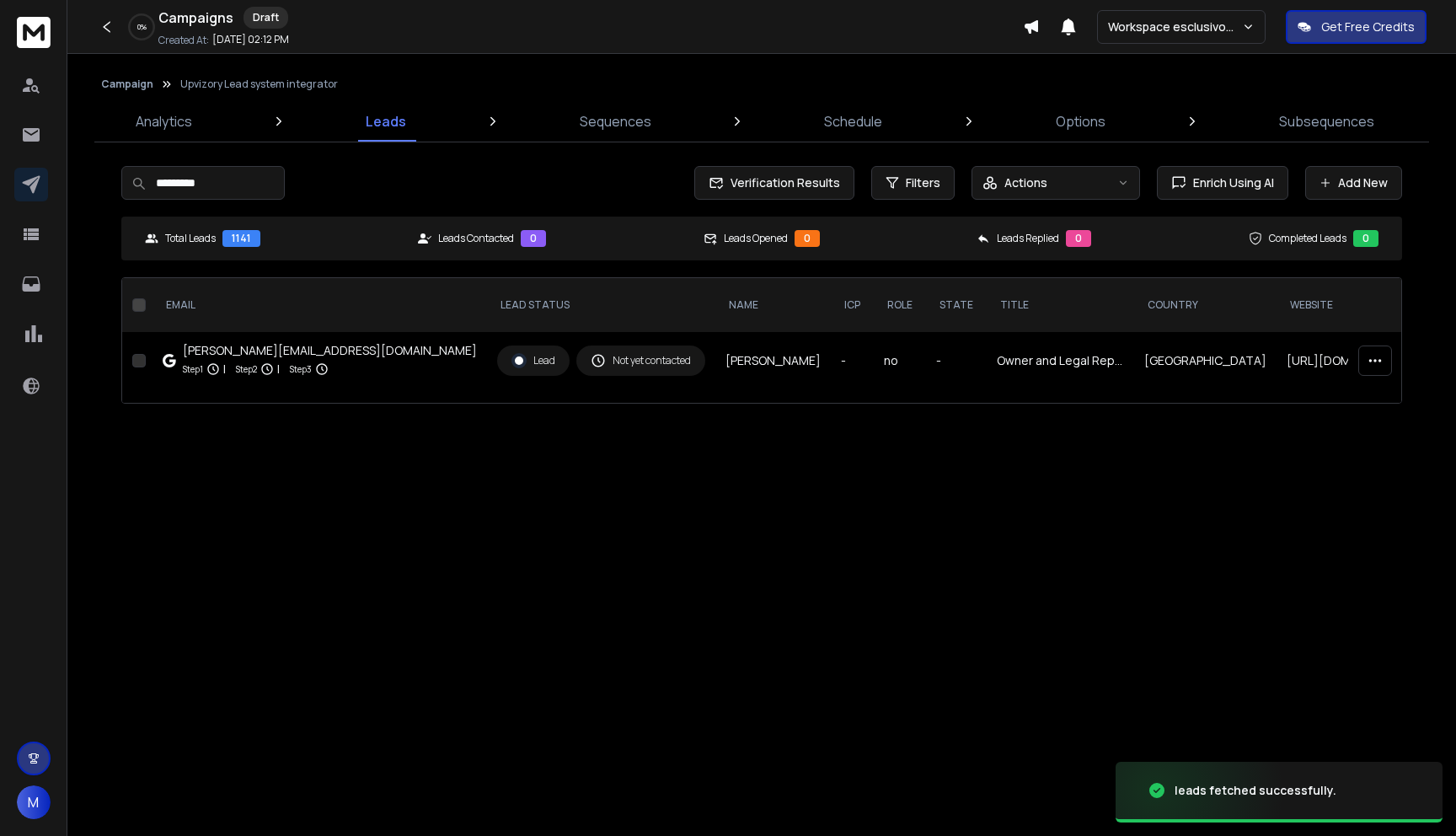
click at [143, 354] on button "button" at bounding box center [139, 361] width 14 height 14
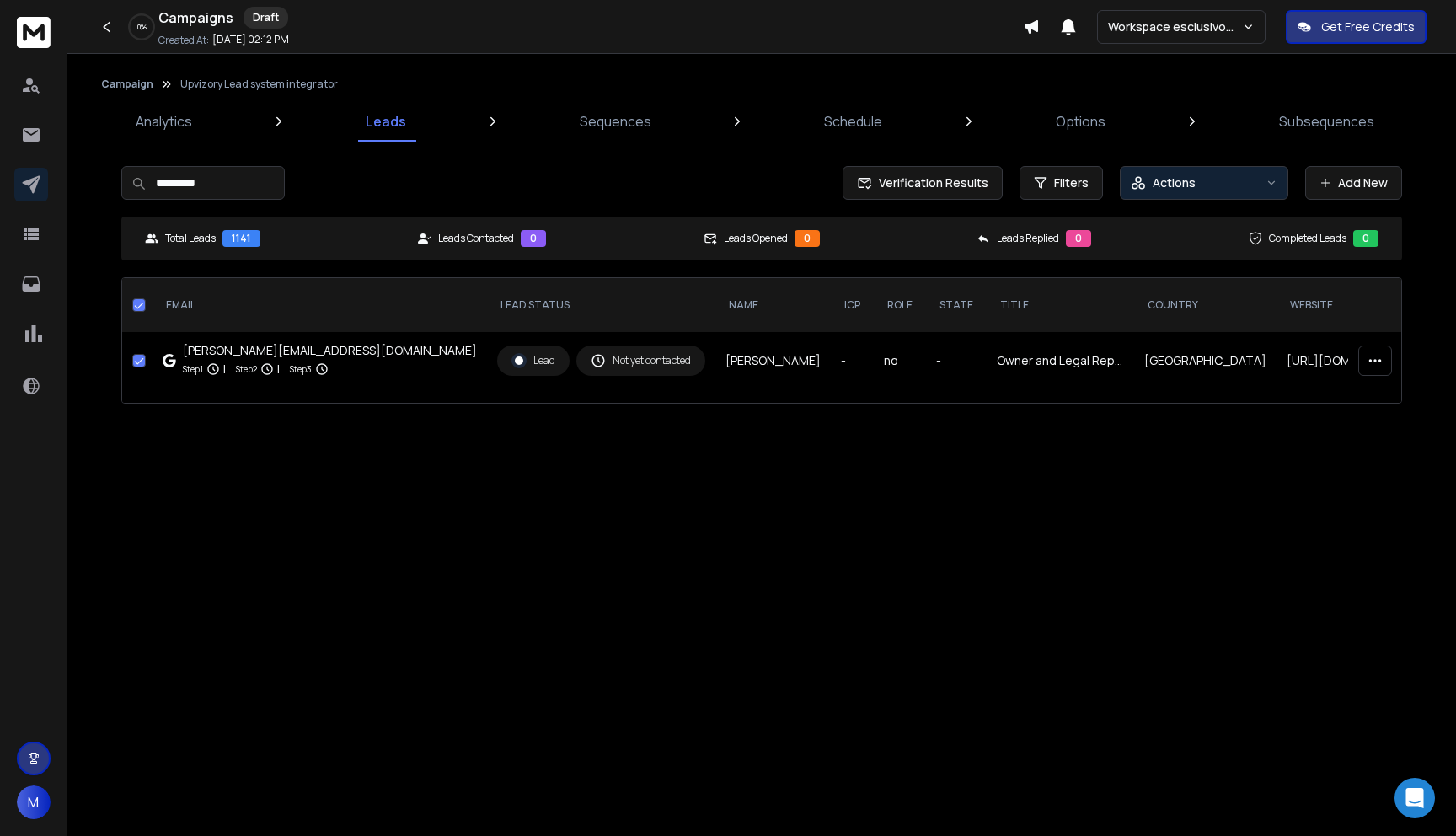
click at [1140, 182] on icon "button" at bounding box center [1138, 179] width 5 height 5
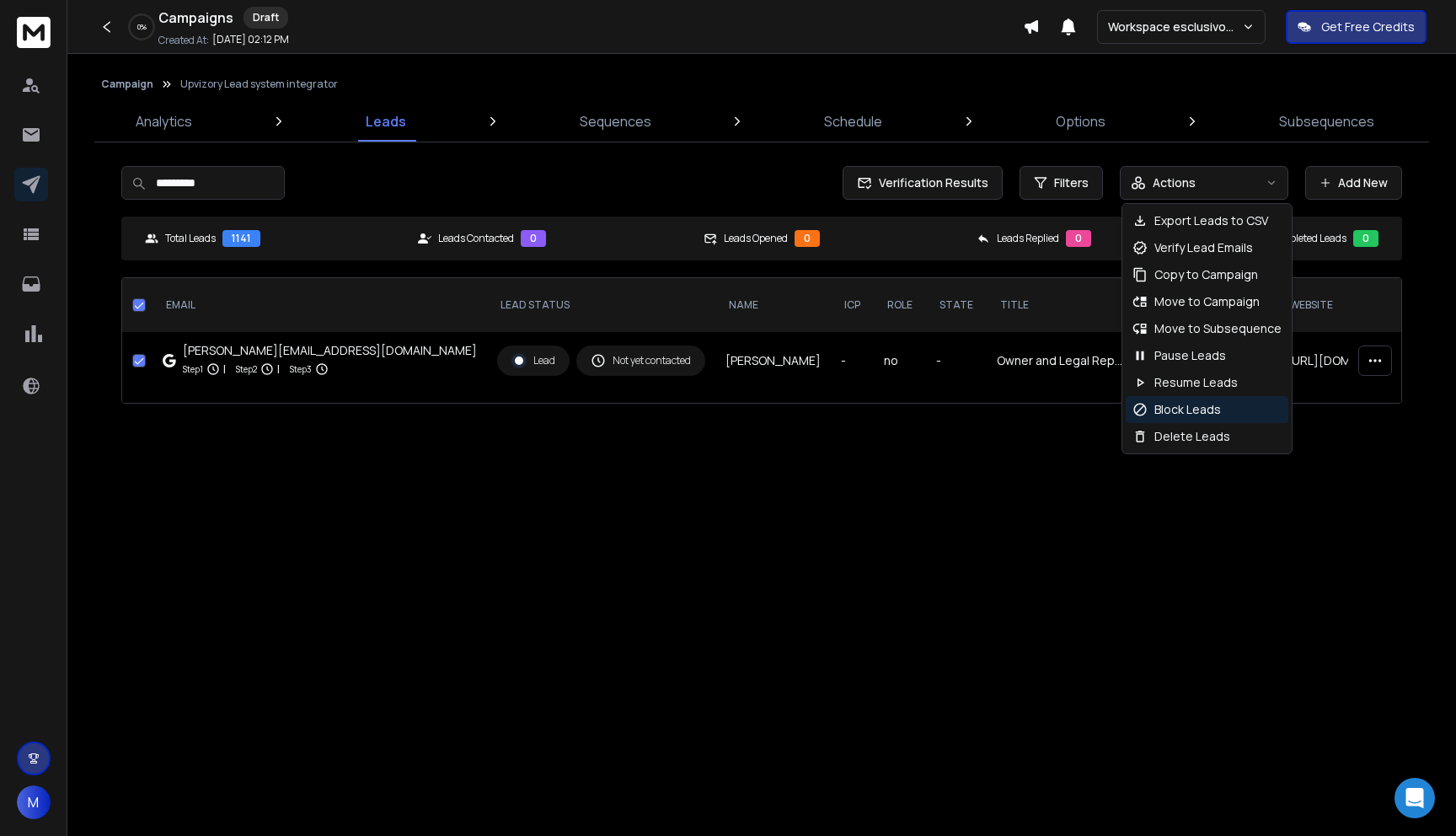
click at [1165, 408] on p "Block Leads" at bounding box center [1186, 410] width 66 height 17
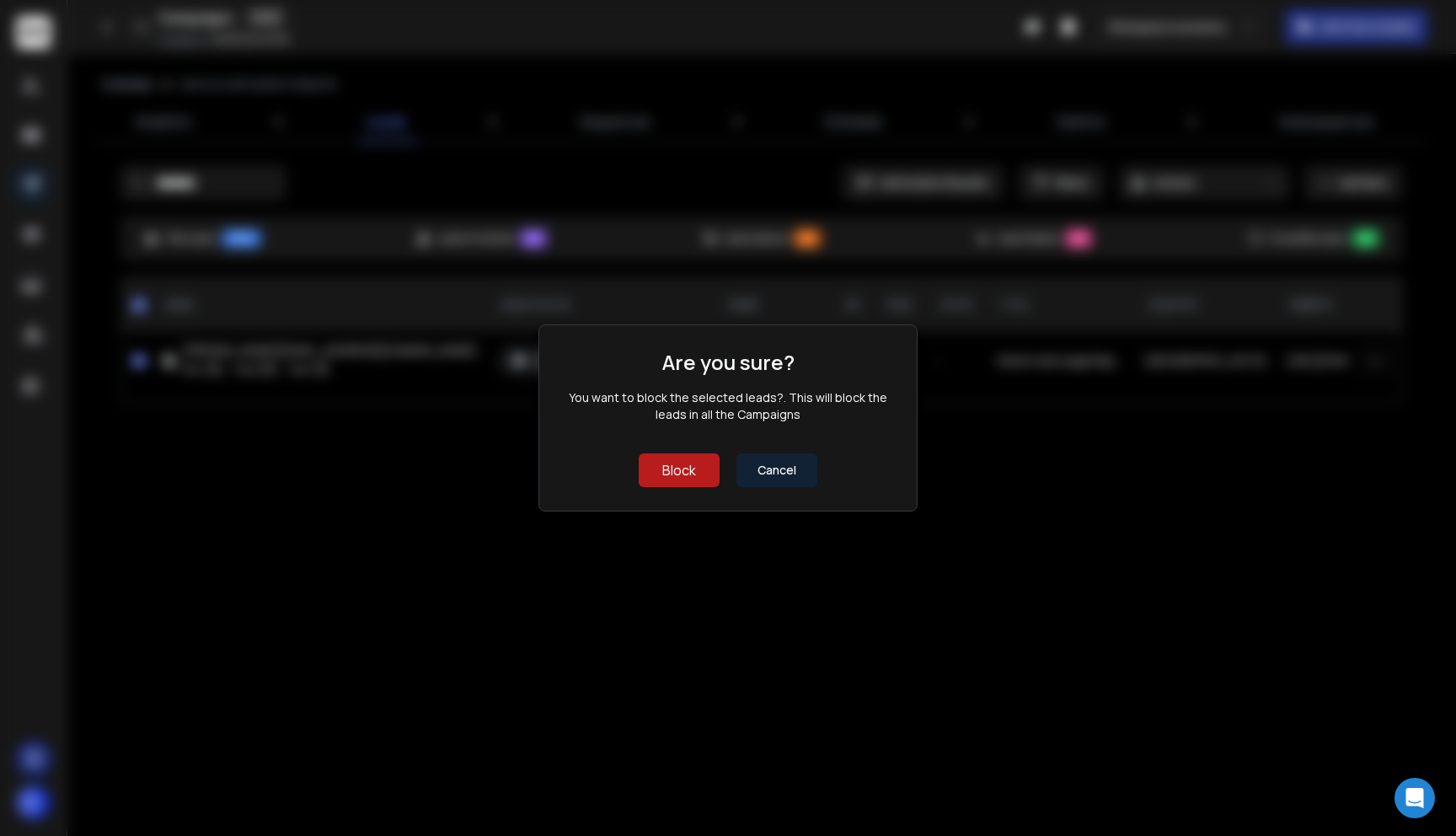
click at [660, 463] on button "Block" at bounding box center [679, 470] width 81 height 34
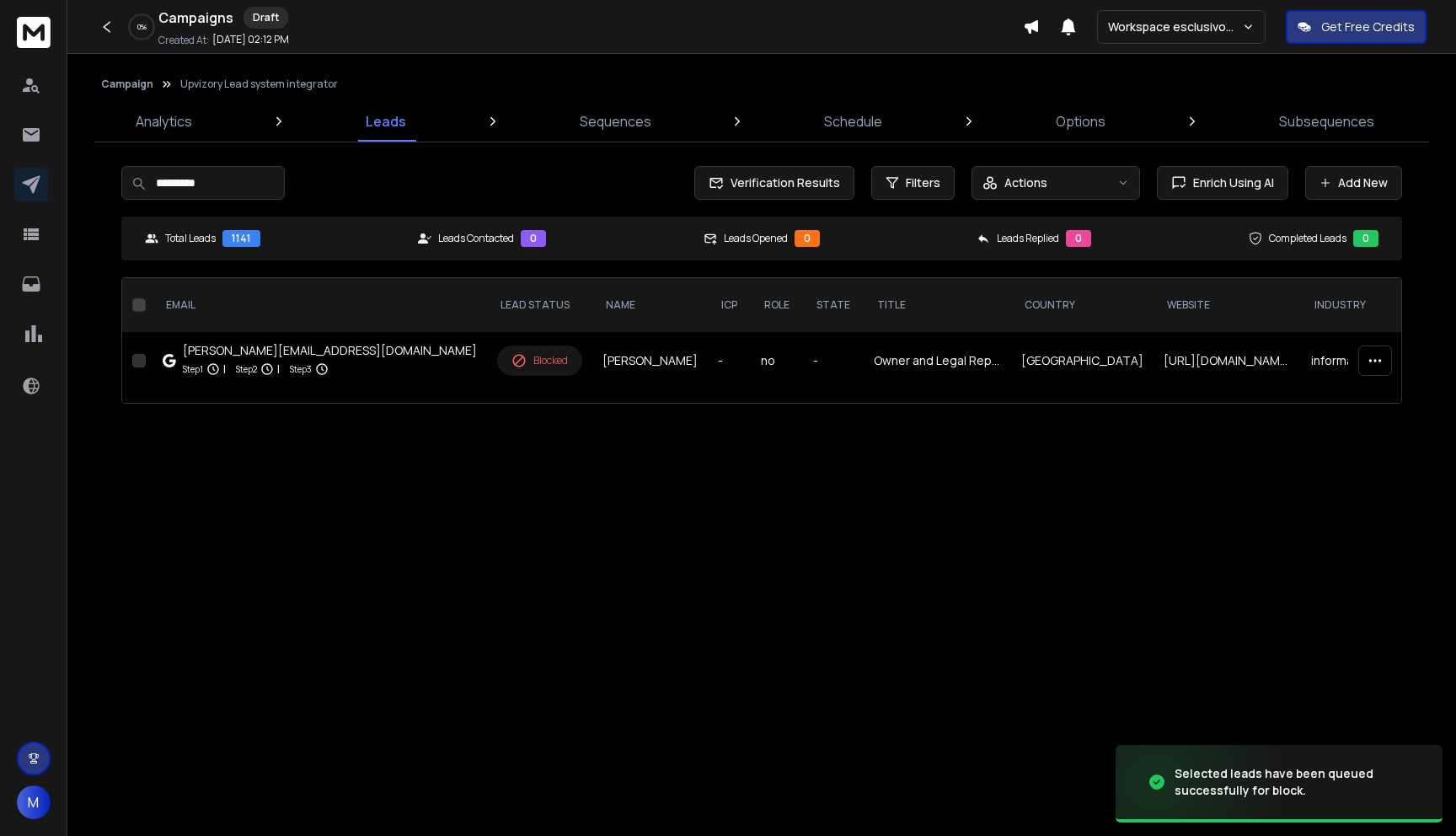
drag, startPoint x: 221, startPoint y: 181, endPoint x: 140, endPoint y: 182, distance: 81.0
click at [140, 182] on div "*********" at bounding box center [202, 182] width 164 height 34
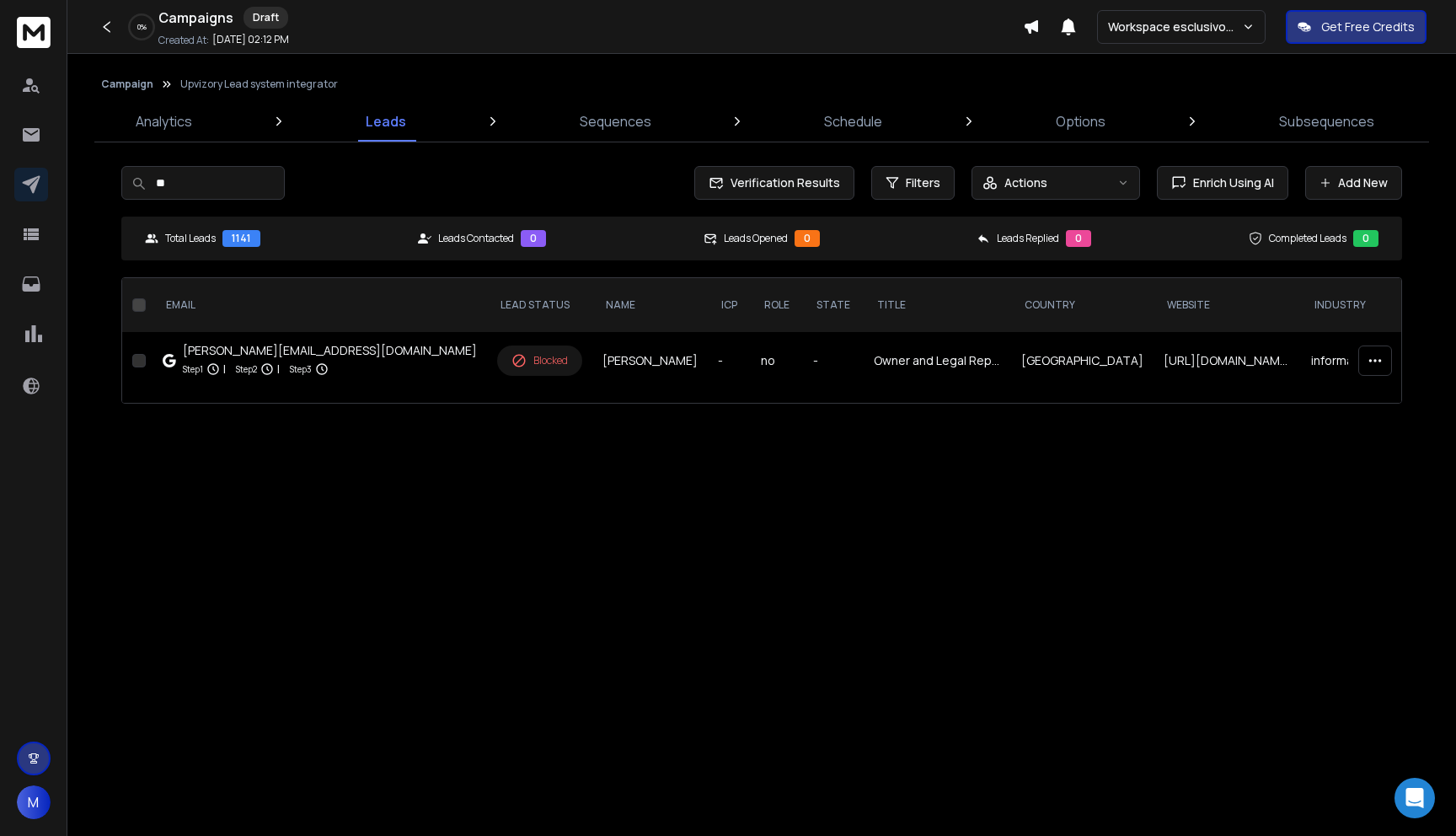
type input "*"
type input "*******"
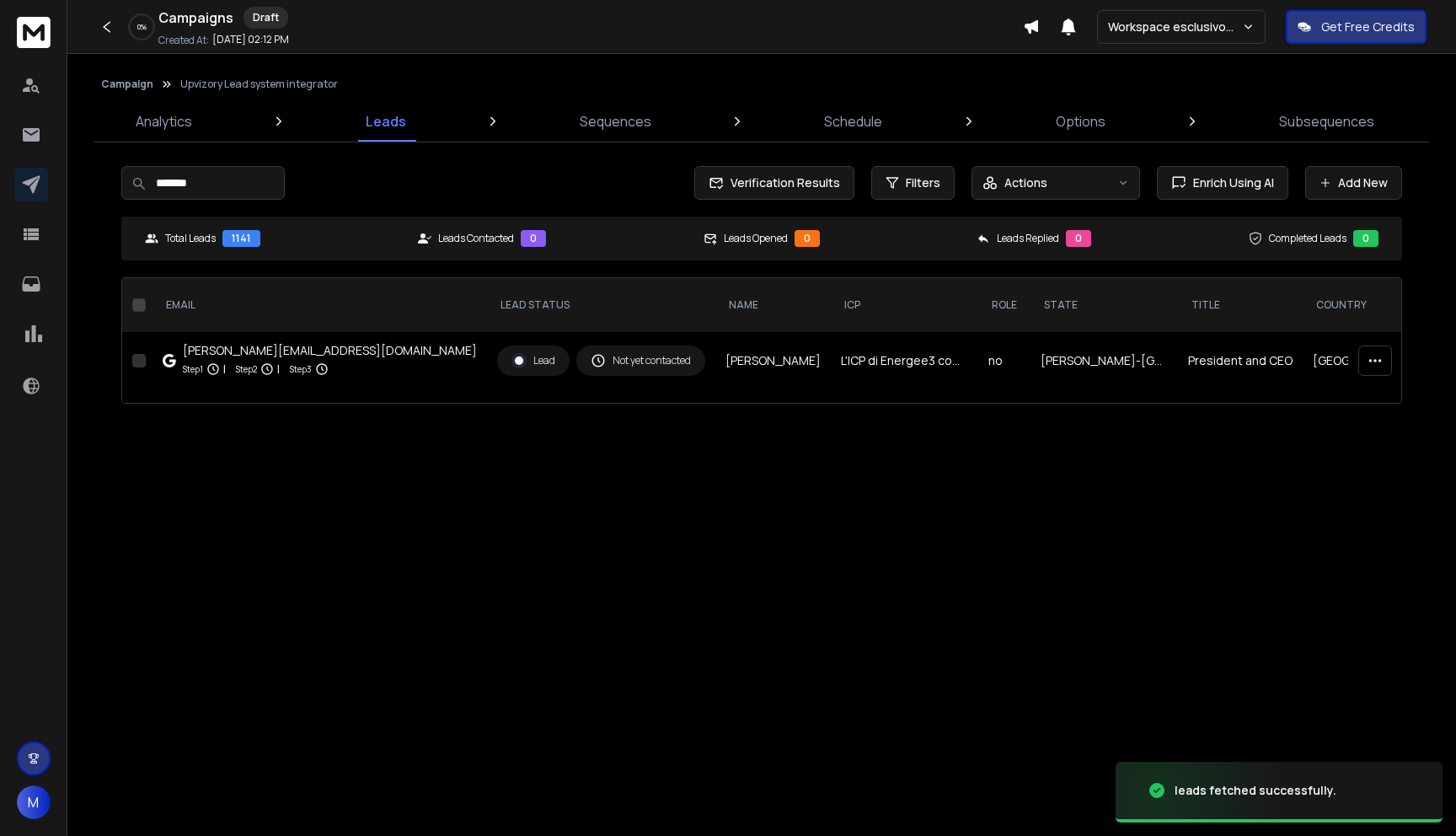
click at [143, 358] on button "button" at bounding box center [139, 361] width 14 height 14
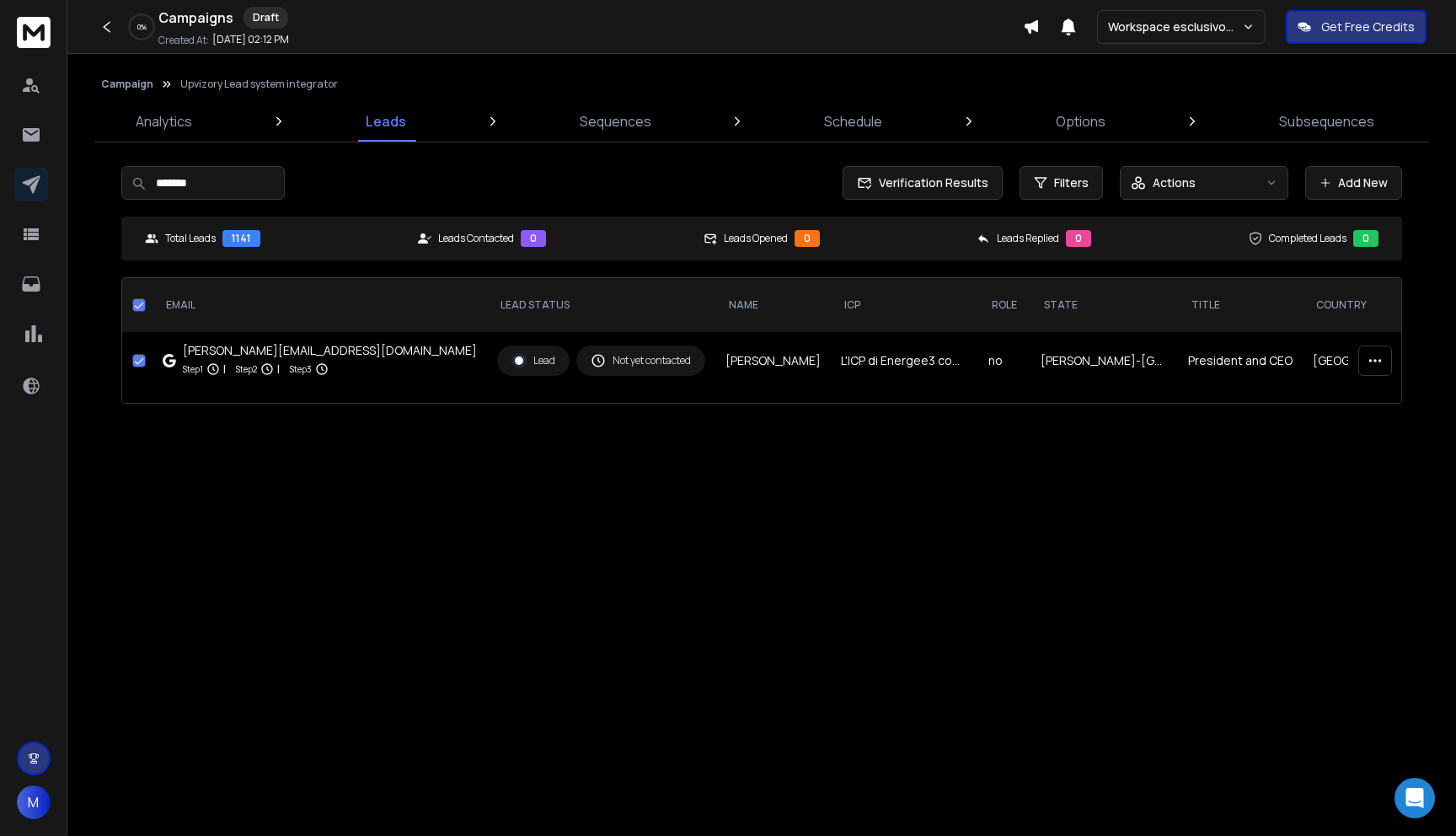
click at [1043, 200] on div "******* Verification Results Filters Actions Add New Total Leads 1141 Leads Con…" at bounding box center [761, 276] width 1282 height 221
click at [1141, 178] on icon "button" at bounding box center [1138, 182] width 15 height 15
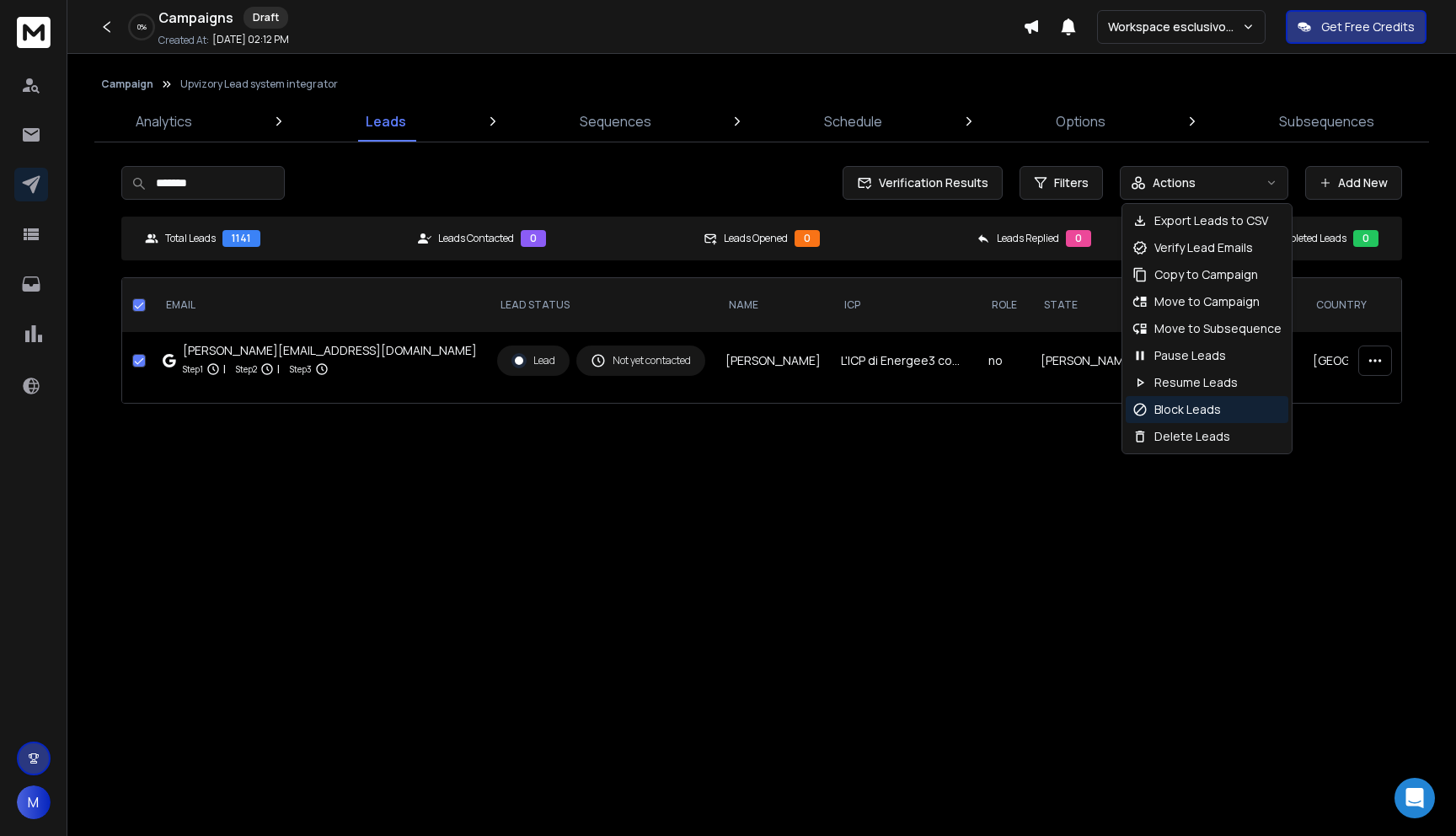
click at [1176, 414] on p "Block Leads" at bounding box center [1186, 410] width 66 height 17
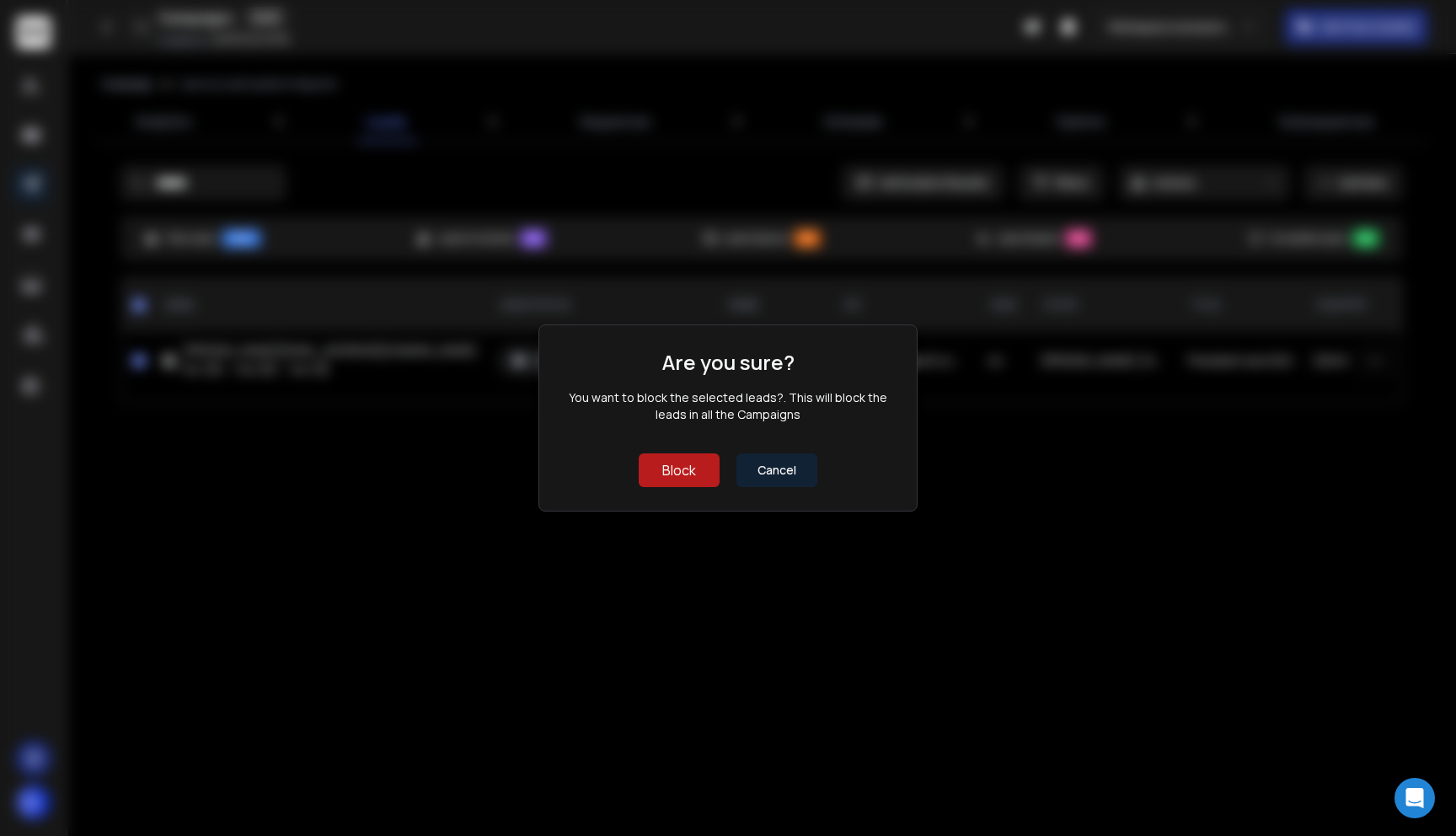
click at [682, 463] on button "Block" at bounding box center [679, 470] width 81 height 34
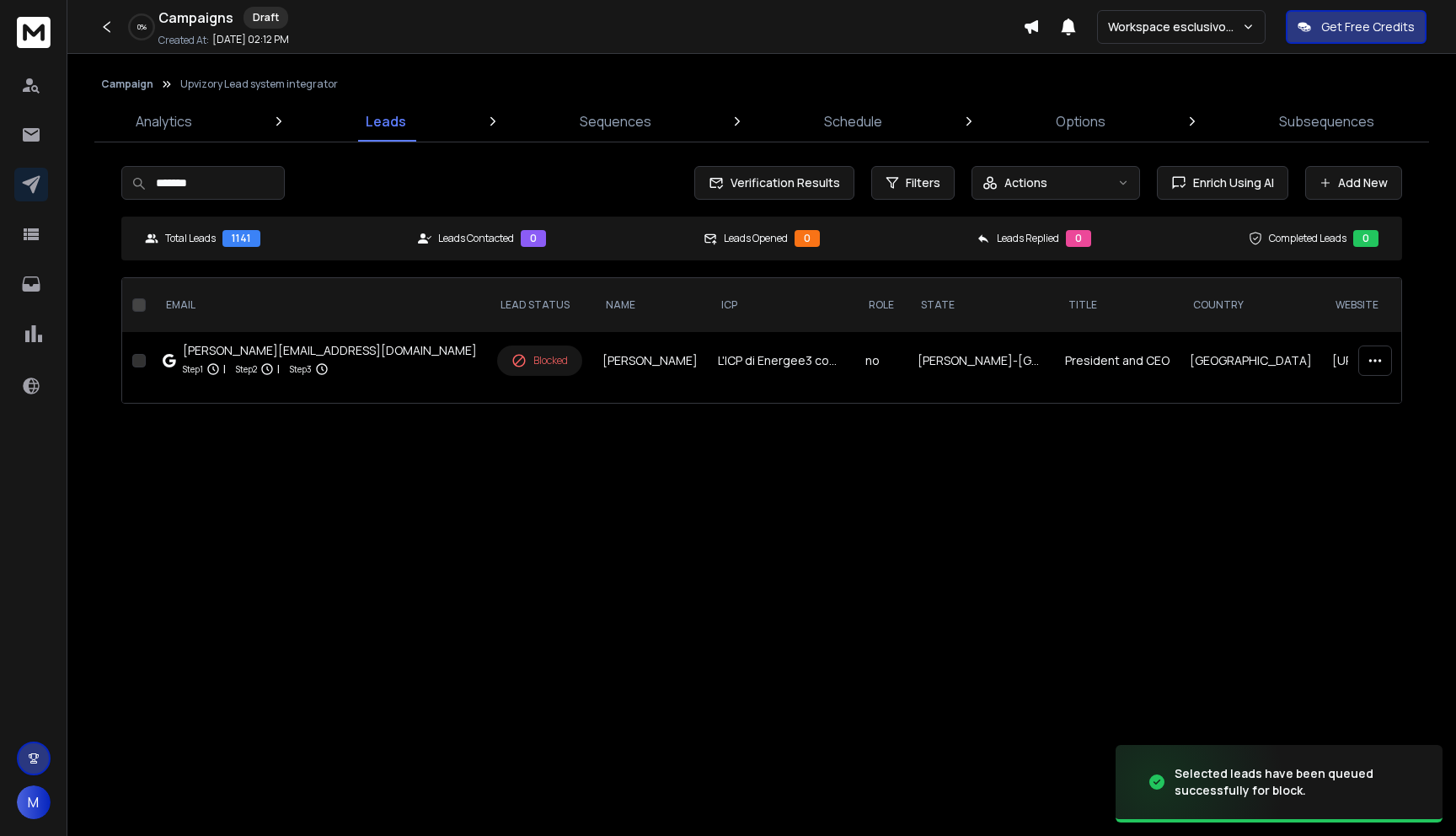
drag, startPoint x: 210, startPoint y: 186, endPoint x: 114, endPoint y: 194, distance: 96.3
click at [119, 192] on div "******* Verification Results Filters Actions Enrich Using AI Add New Total Lead…" at bounding box center [761, 276] width 1321 height 221
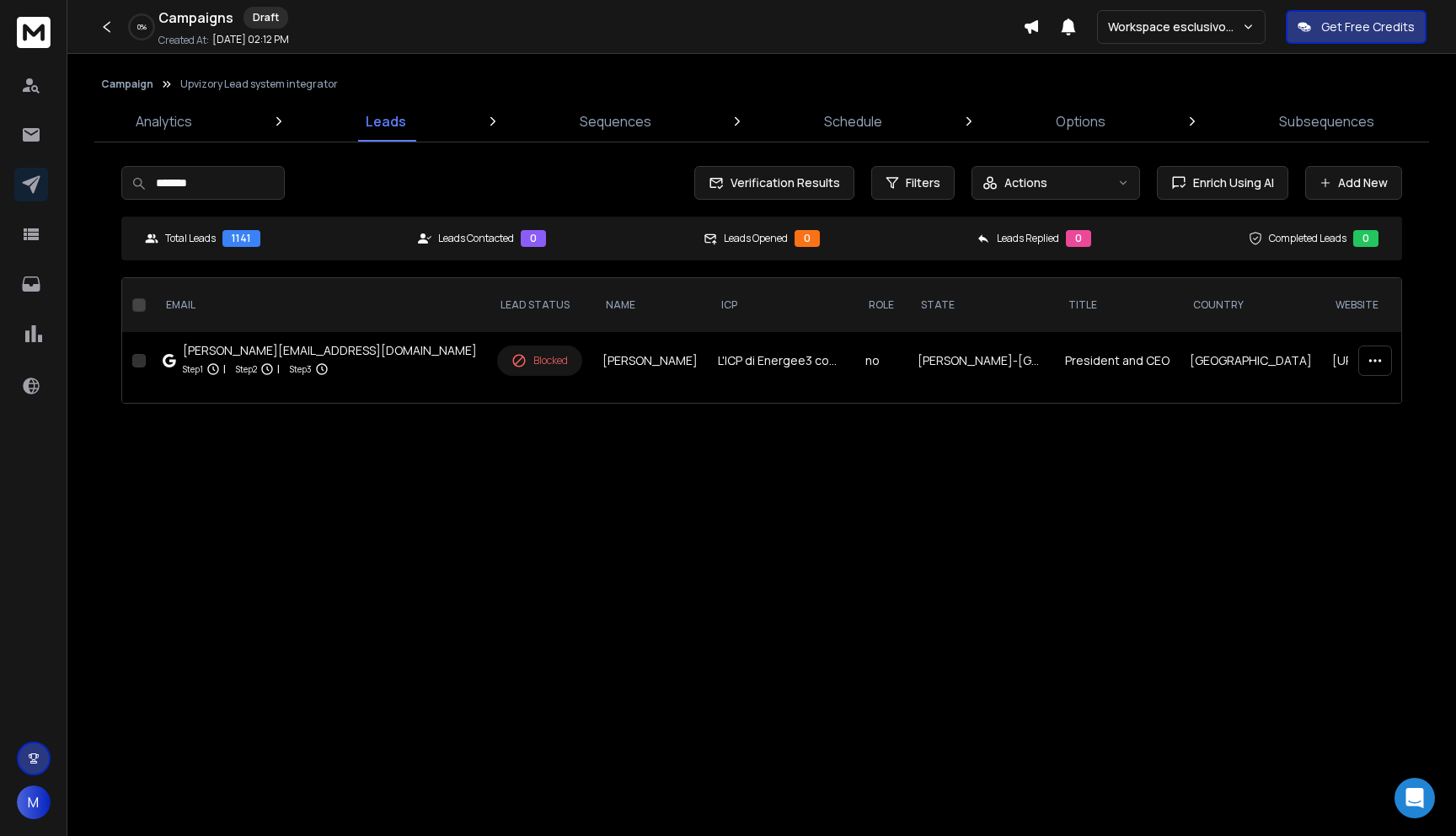
drag, startPoint x: 256, startPoint y: 178, endPoint x: 145, endPoint y: 177, distance: 111.0
click at [145, 177] on div "*******" at bounding box center [202, 182] width 164 height 34
type input "*********"
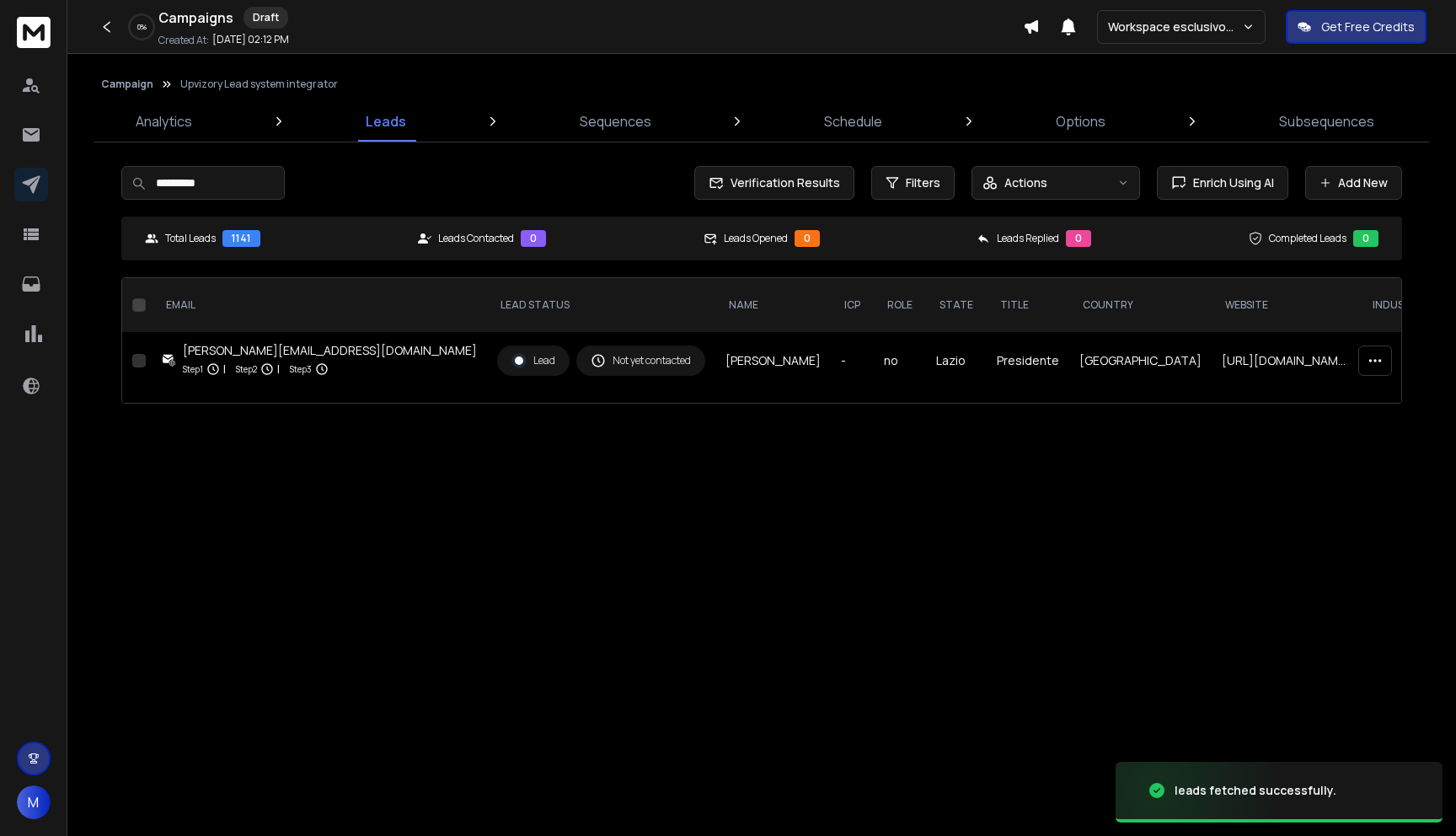
click at [146, 368] on div at bounding box center [142, 361] width 20 height 14
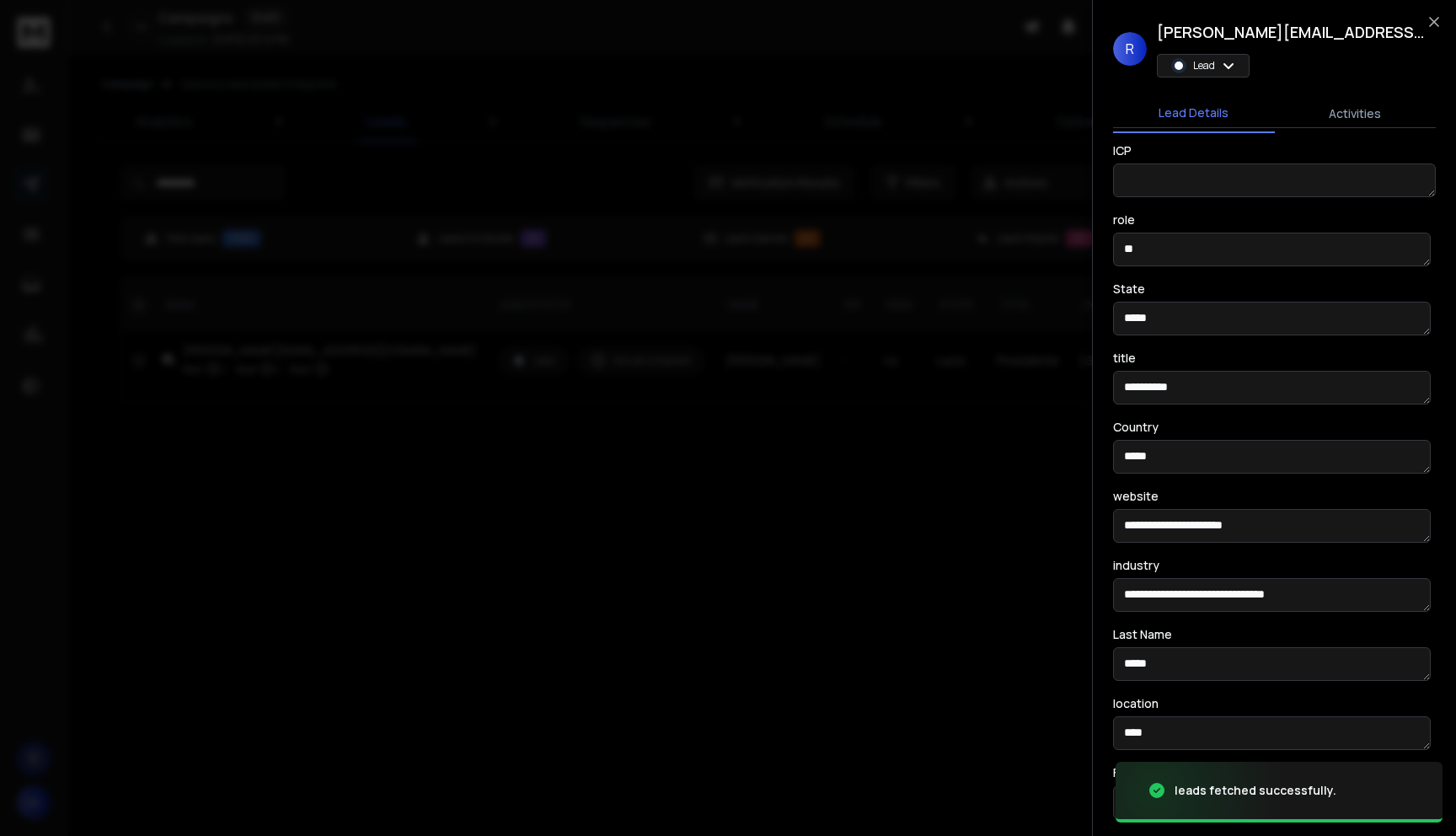
click at [376, 487] on div at bounding box center [728, 418] width 1456 height 836
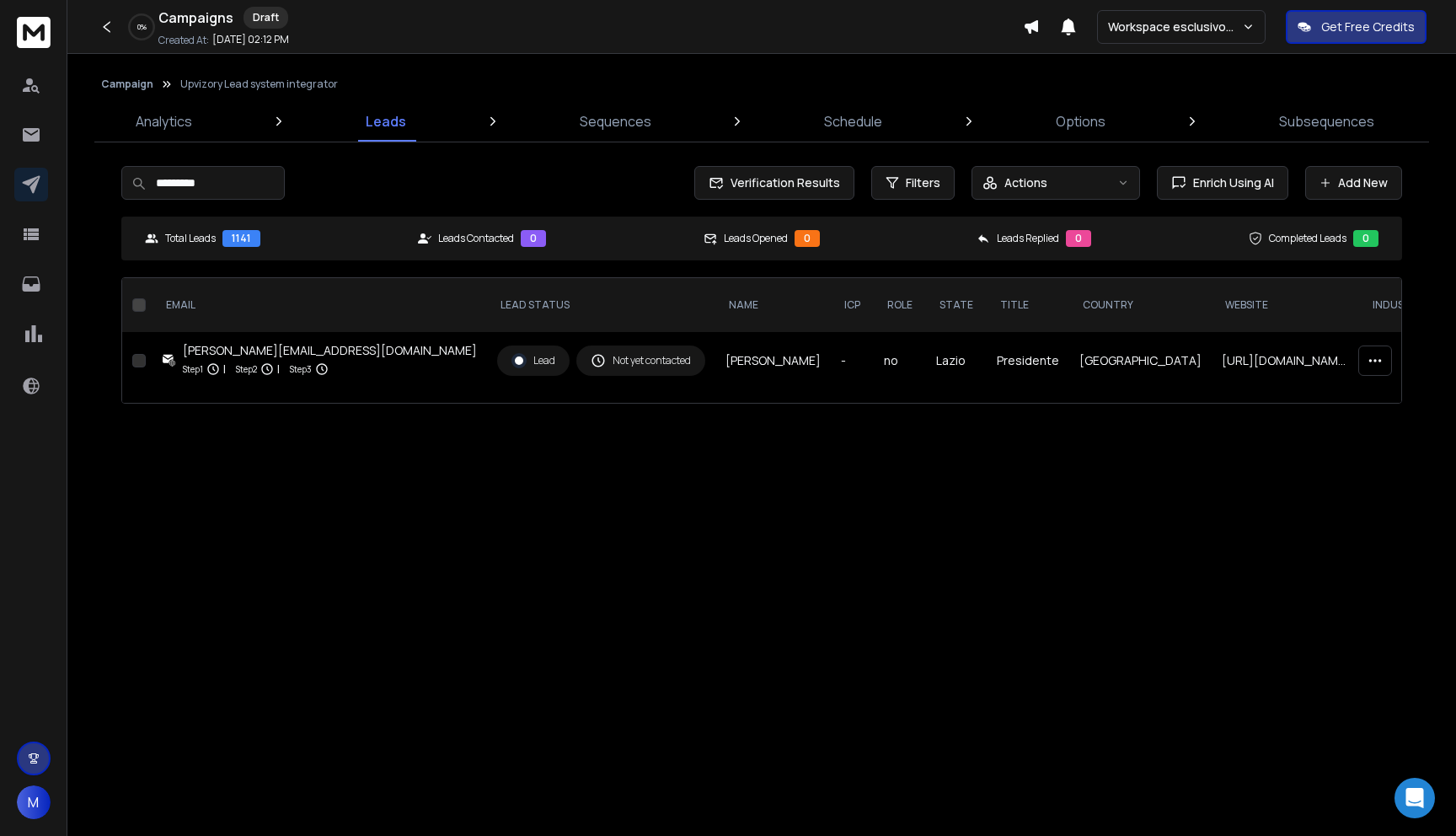
click at [144, 368] on button "button" at bounding box center [139, 361] width 14 height 14
click at [1065, 180] on span "Filters" at bounding box center [1070, 182] width 35 height 17
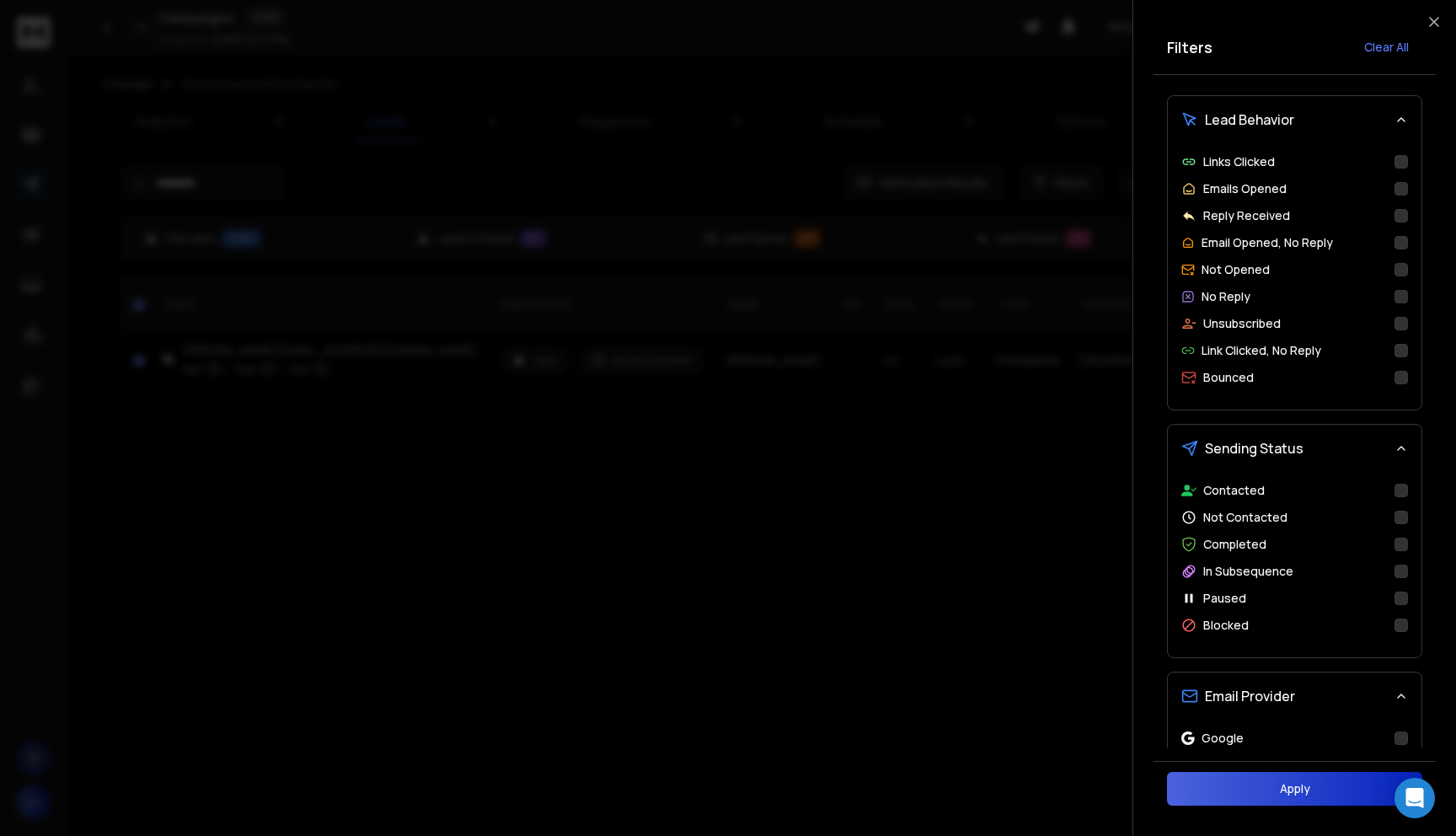
click at [957, 192] on div at bounding box center [728, 418] width 1456 height 836
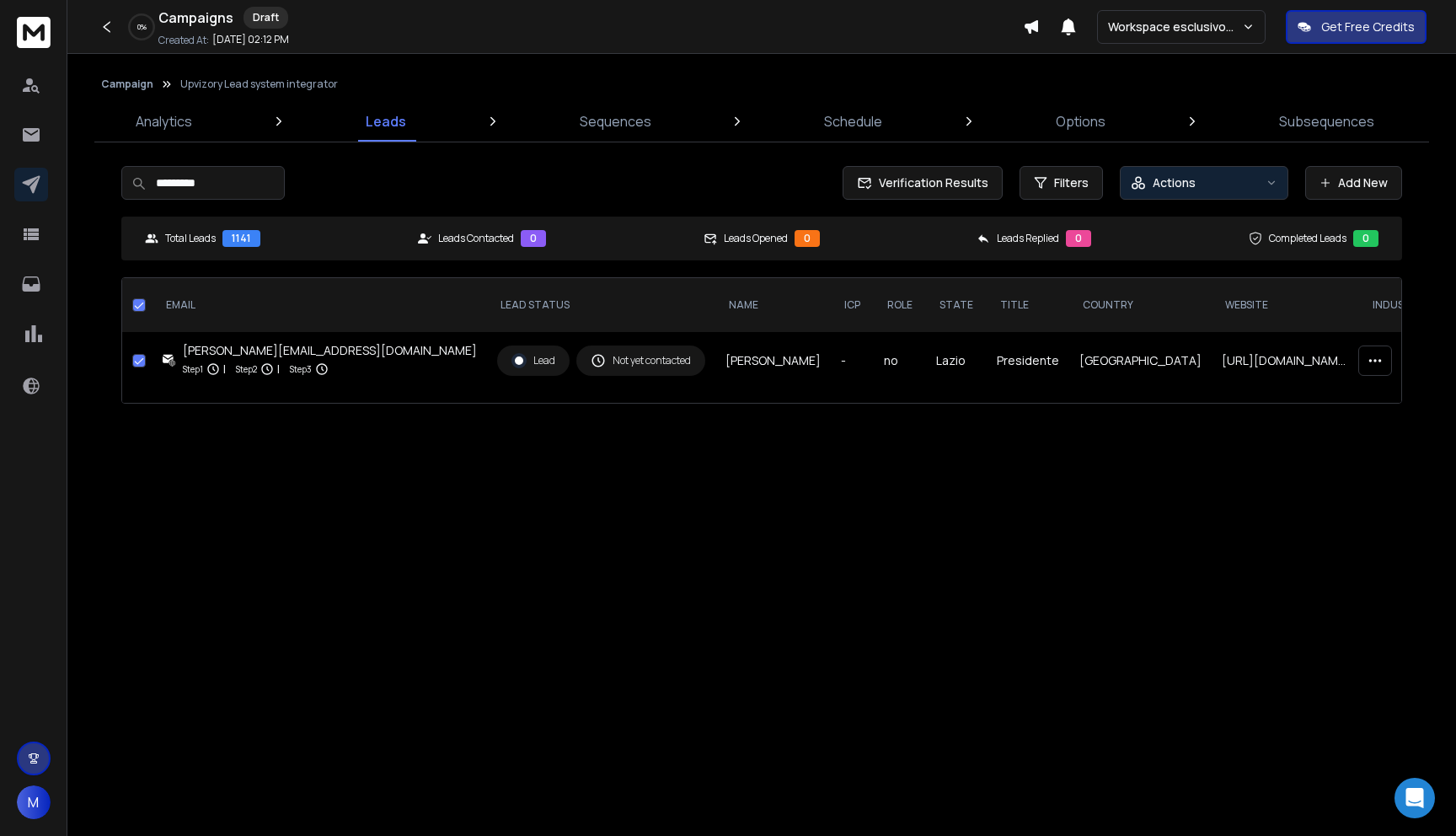
click at [1189, 169] on button "Actions" at bounding box center [1204, 182] width 168 height 34
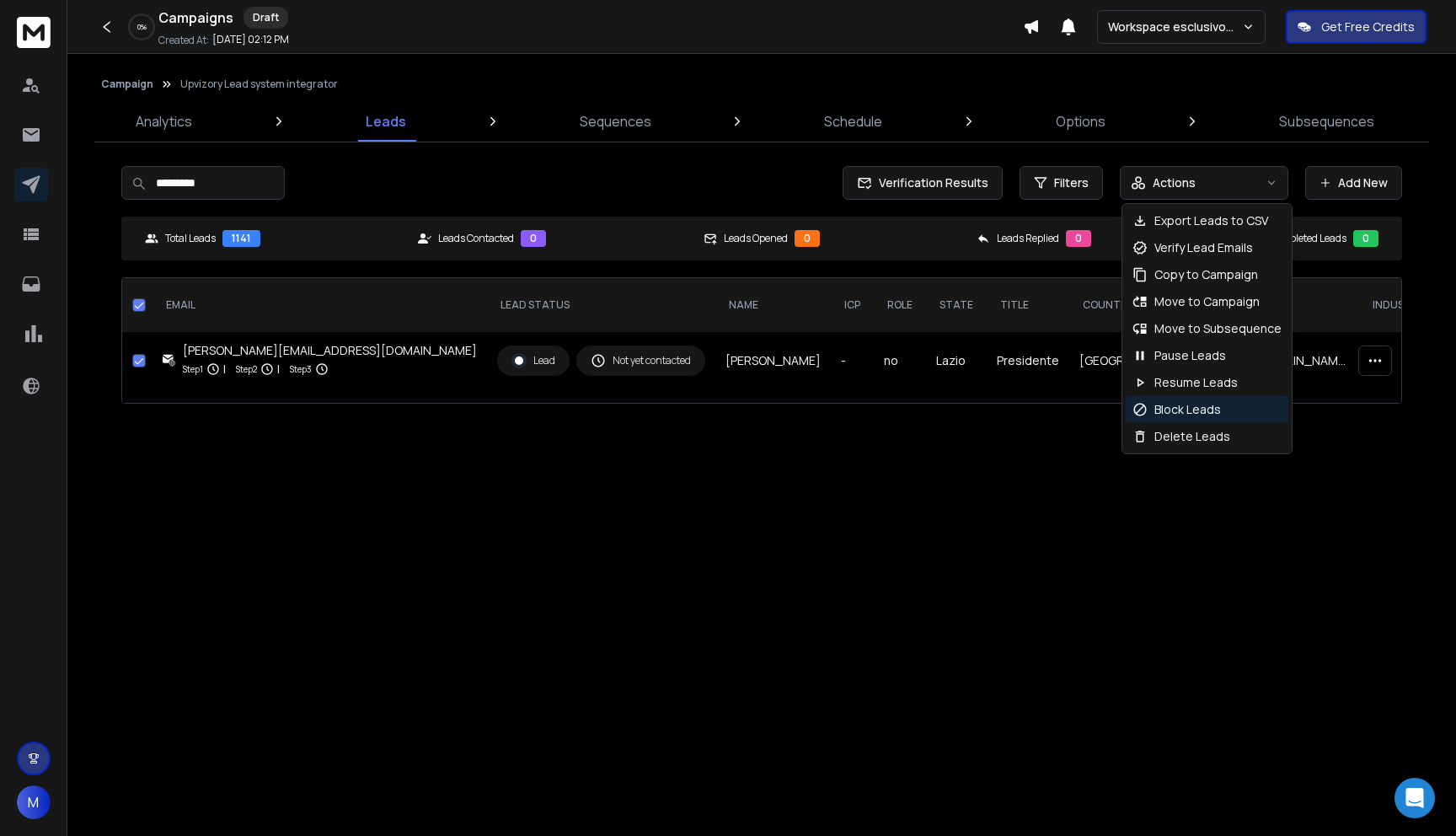
click at [1178, 410] on p "Block Leads" at bounding box center [1186, 410] width 66 height 17
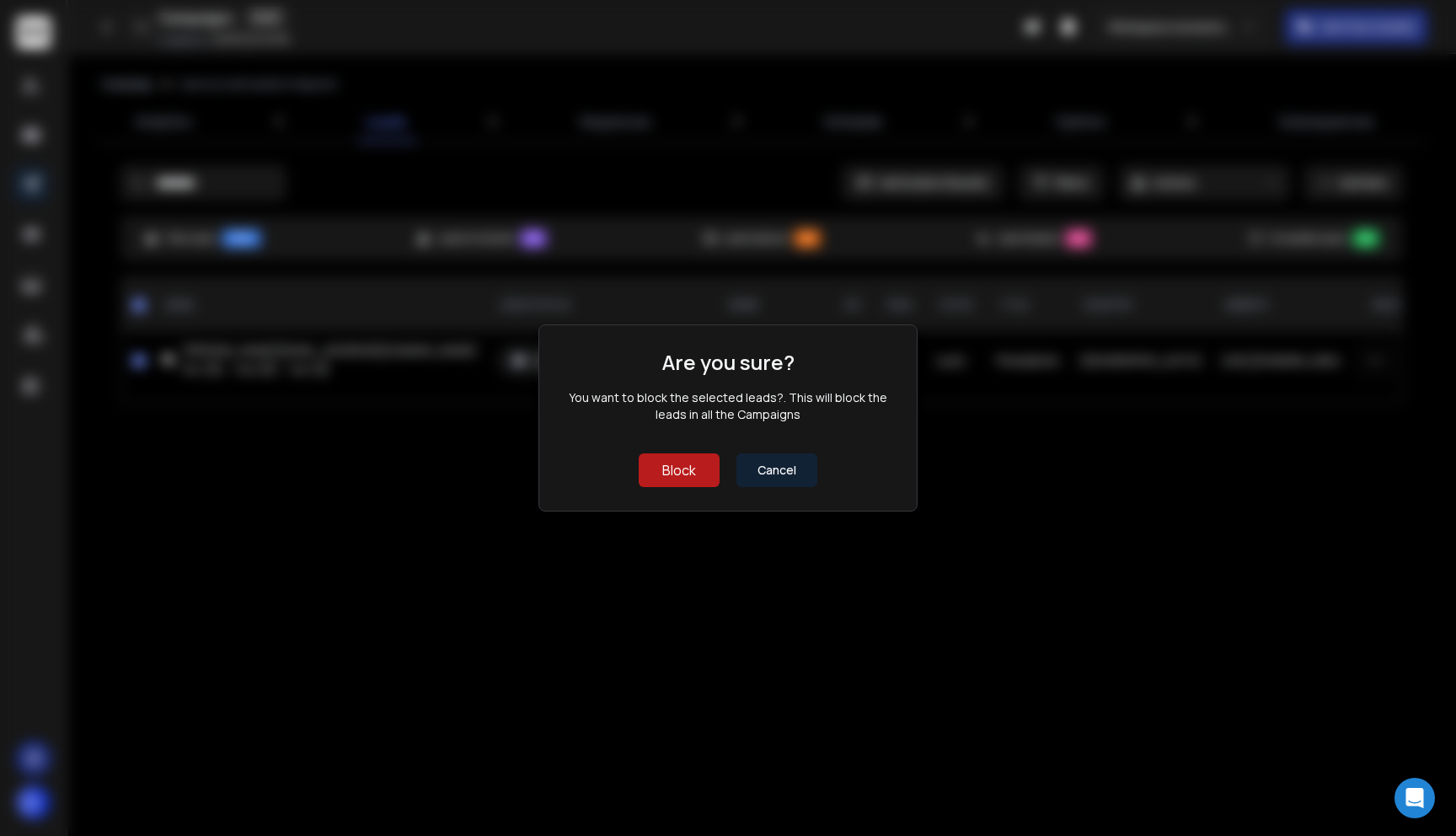
click at [704, 463] on button "Block" at bounding box center [679, 470] width 81 height 34
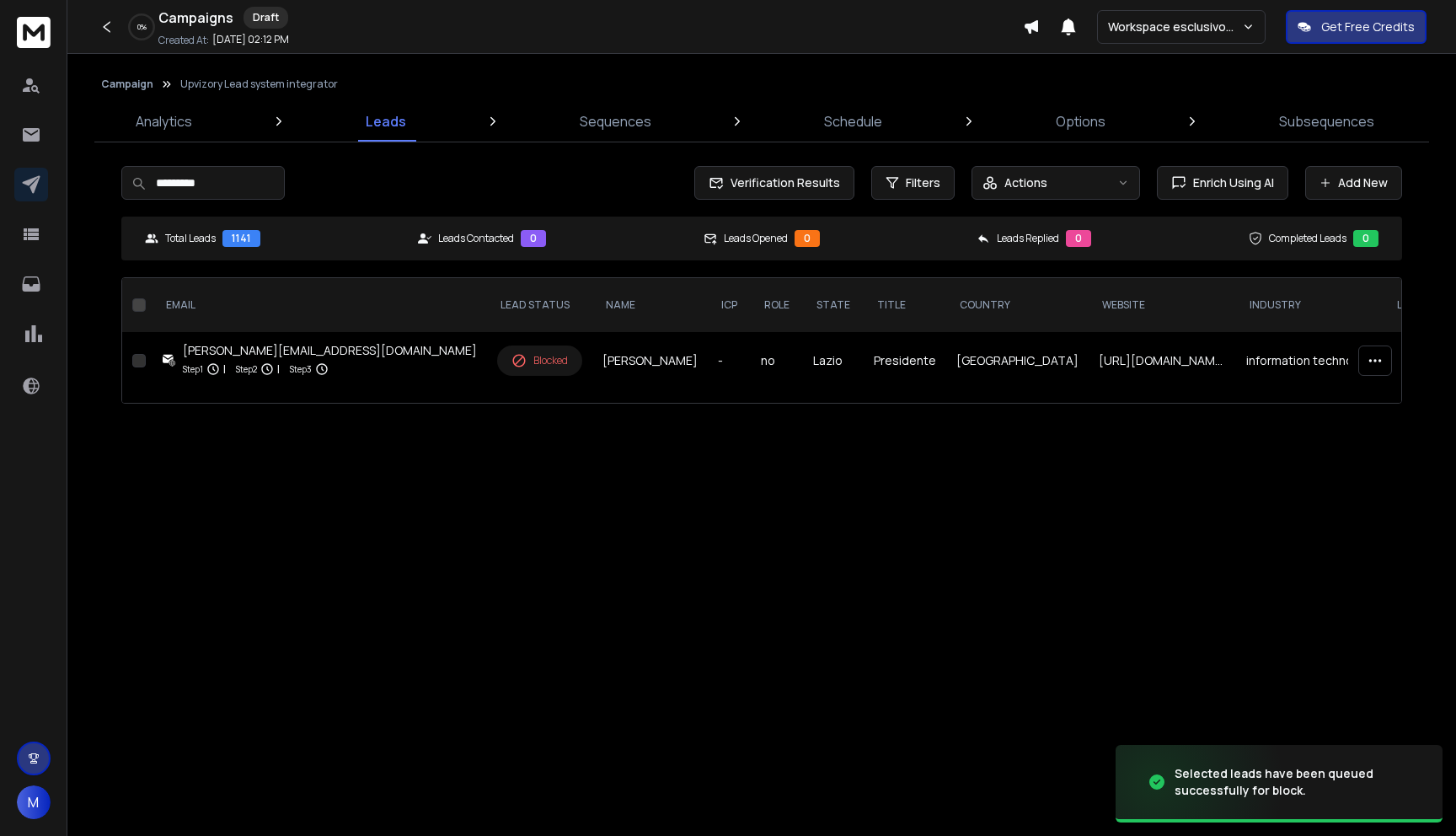
drag, startPoint x: 218, startPoint y: 185, endPoint x: 132, endPoint y: 185, distance: 86.0
click at [132, 185] on div "*********" at bounding box center [202, 182] width 164 height 34
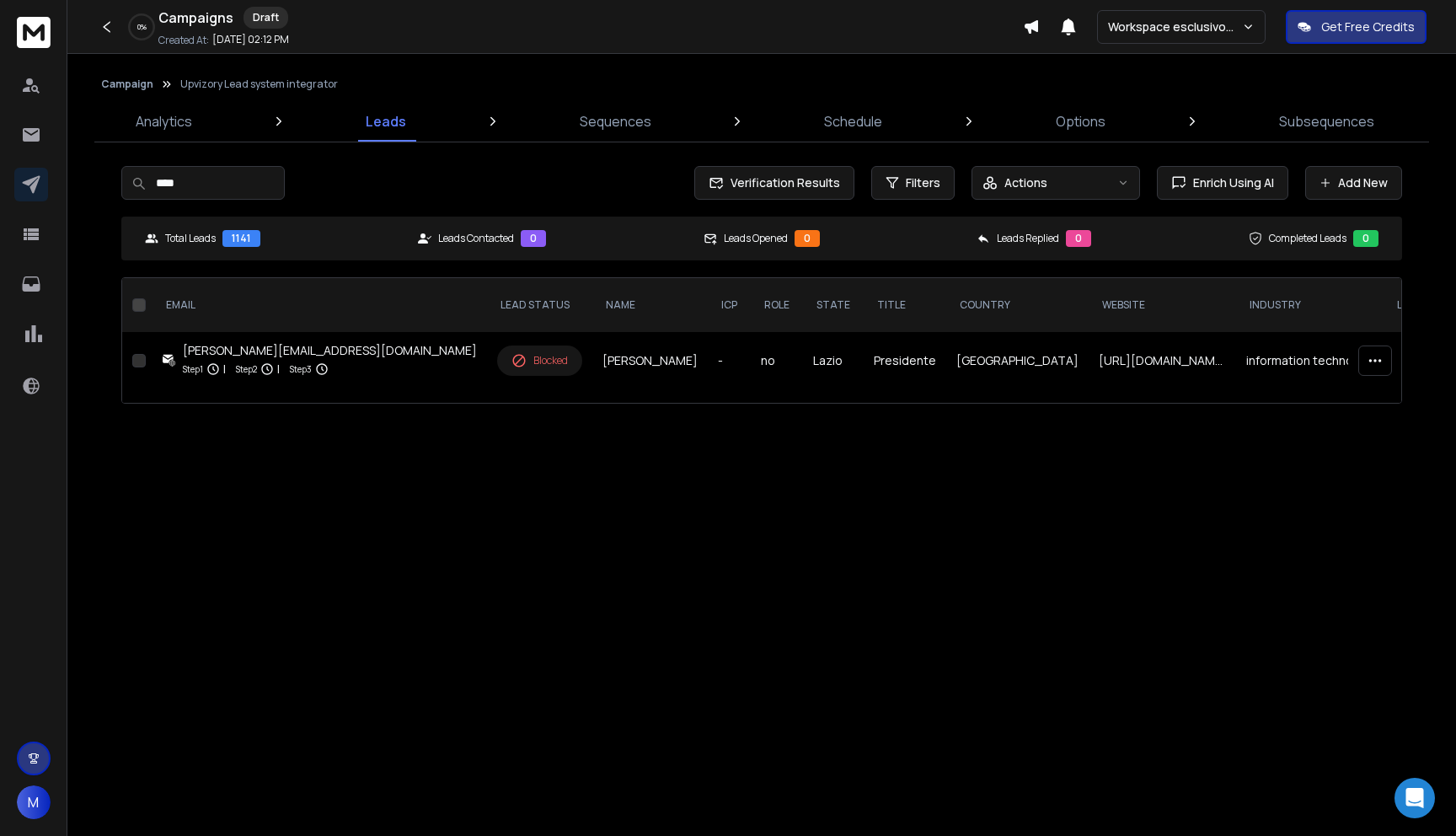
type input "*****"
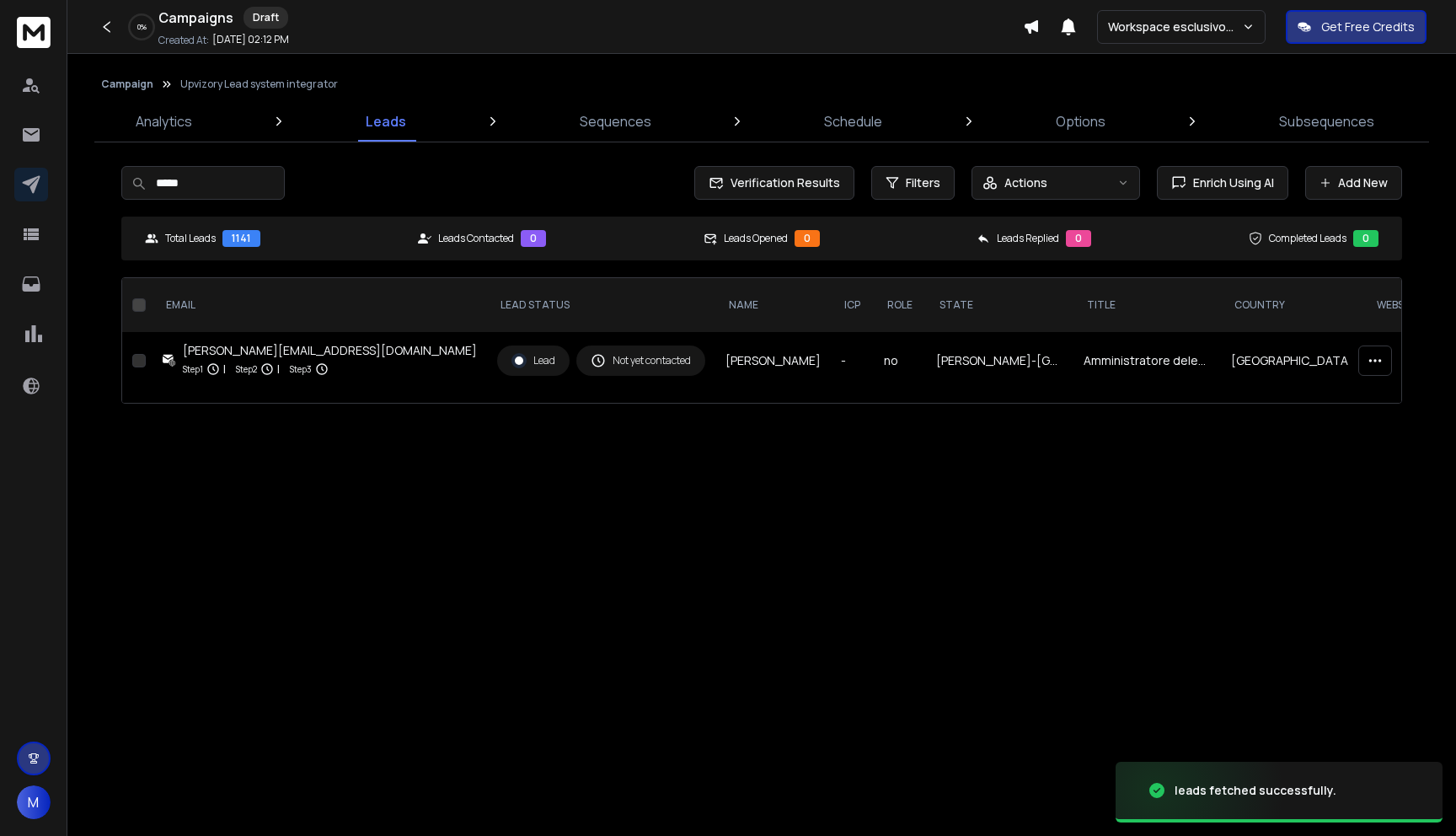
click at [140, 368] on button "button" at bounding box center [139, 361] width 14 height 14
click at [1237, 173] on button "Actions" at bounding box center [1204, 182] width 168 height 34
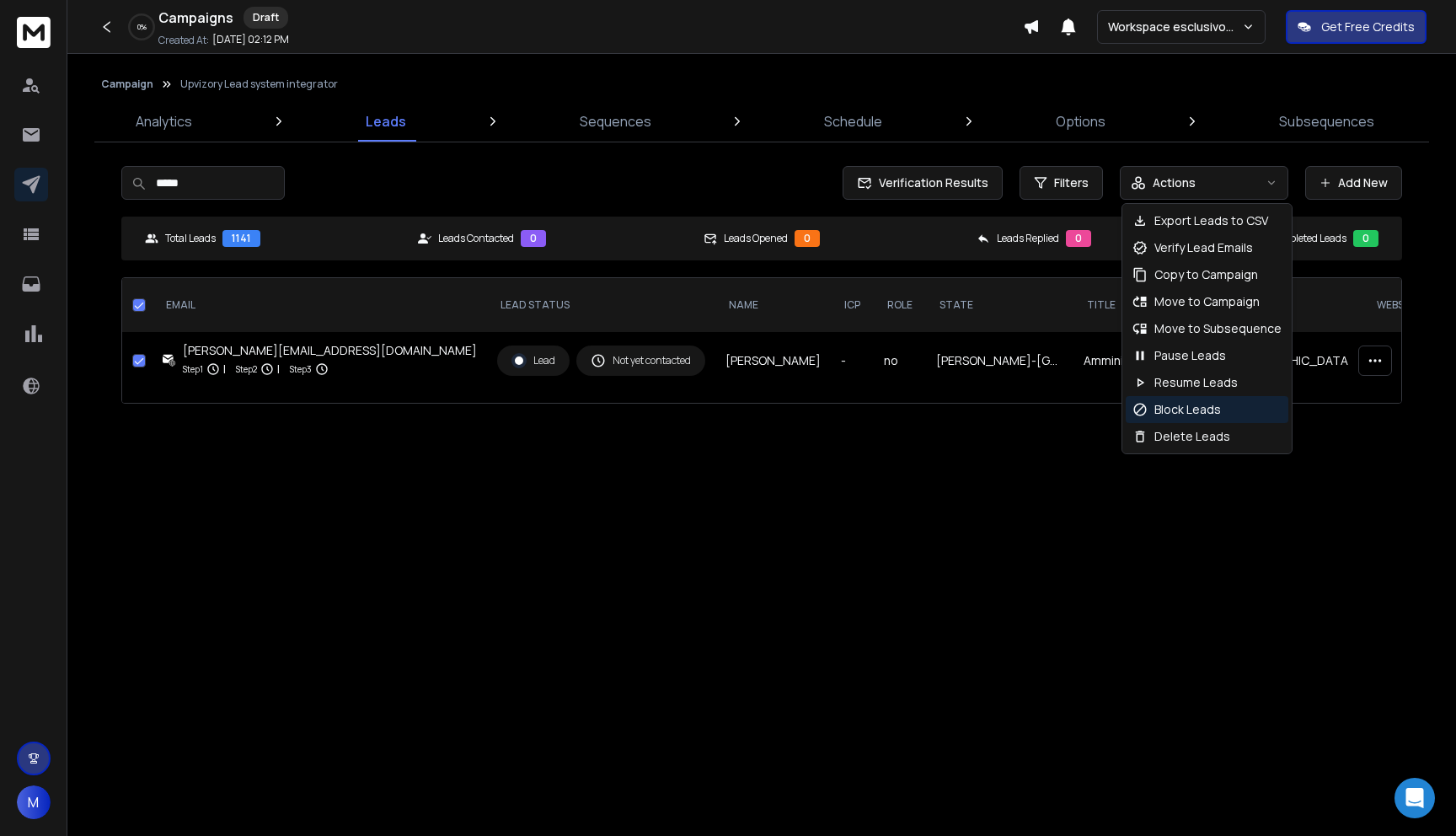
click at [1187, 404] on p "Block Leads" at bounding box center [1186, 410] width 66 height 17
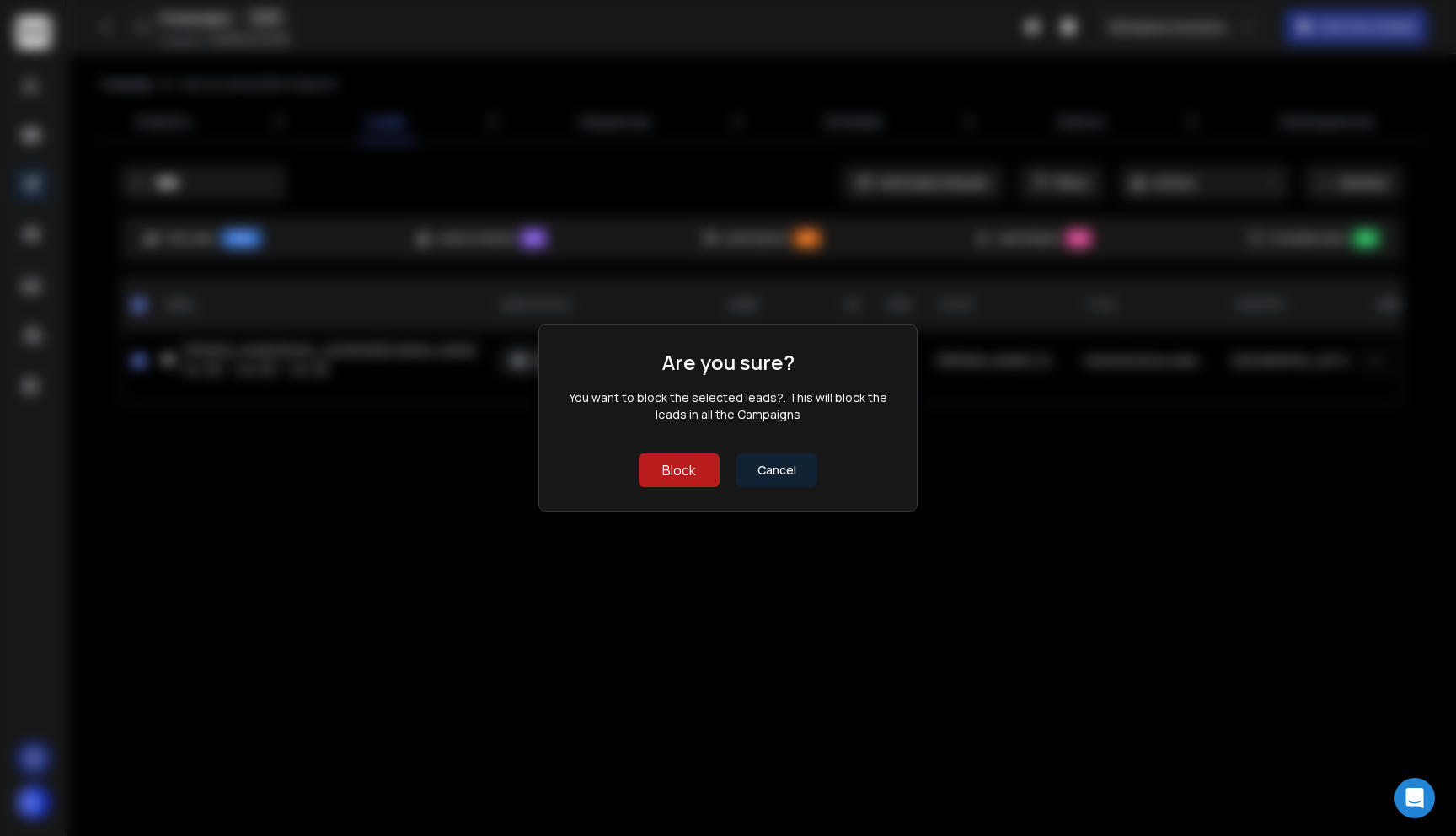
click at [671, 468] on button "Block" at bounding box center [679, 470] width 81 height 34
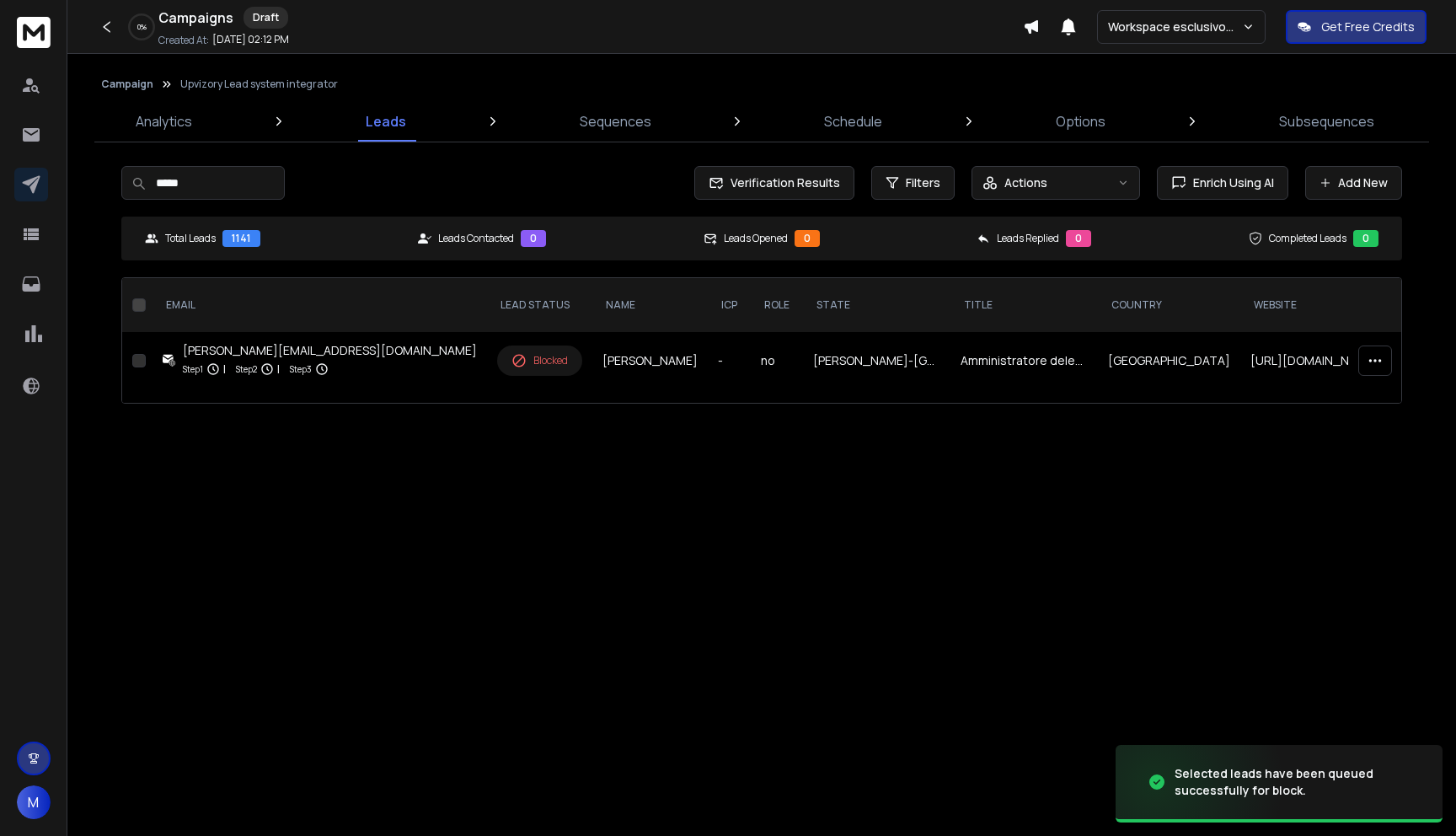
drag, startPoint x: 207, startPoint y: 182, endPoint x: 138, endPoint y: 182, distance: 69.0
click at [138, 182] on div "*****" at bounding box center [202, 182] width 164 height 34
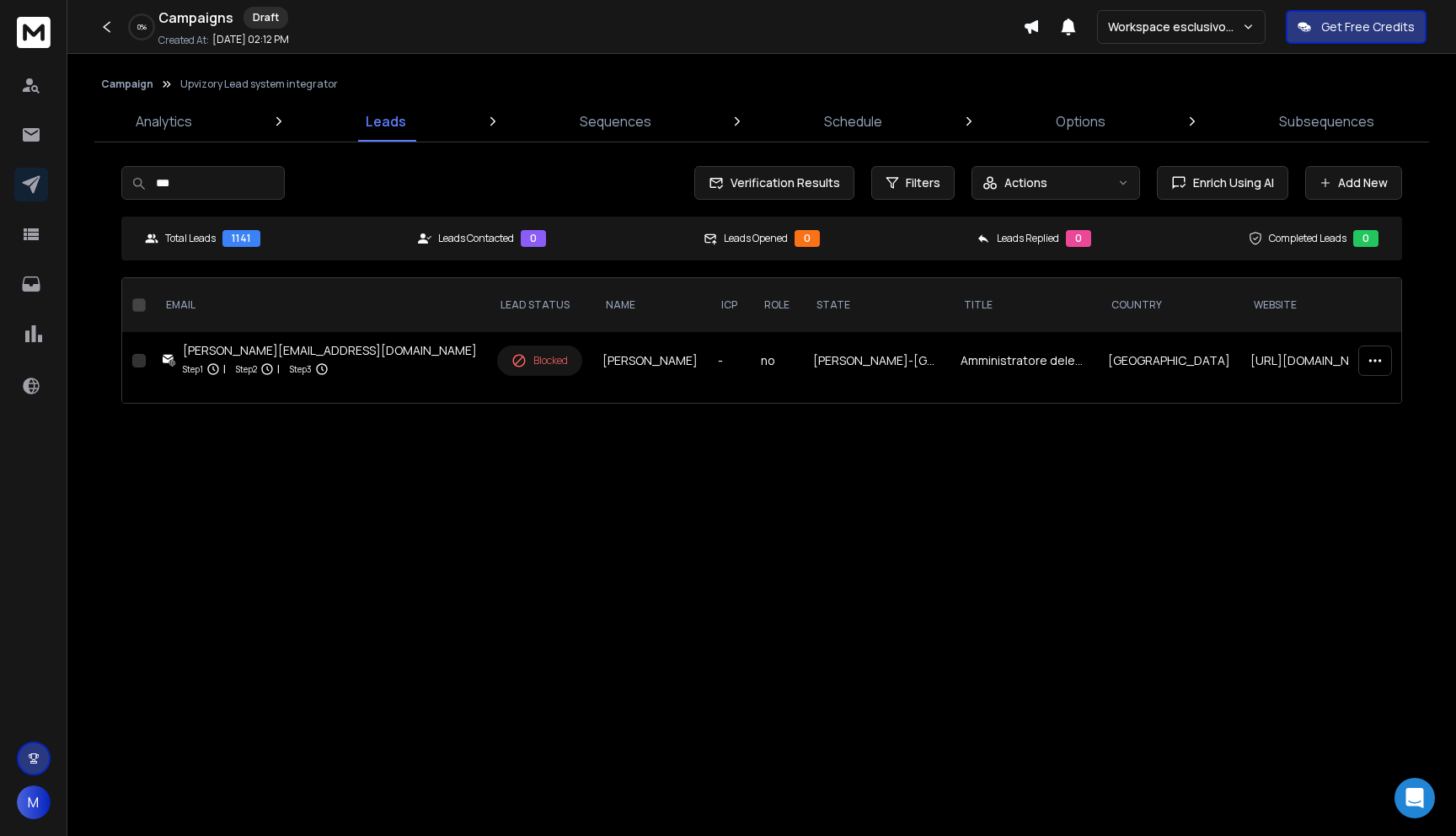
type input "****"
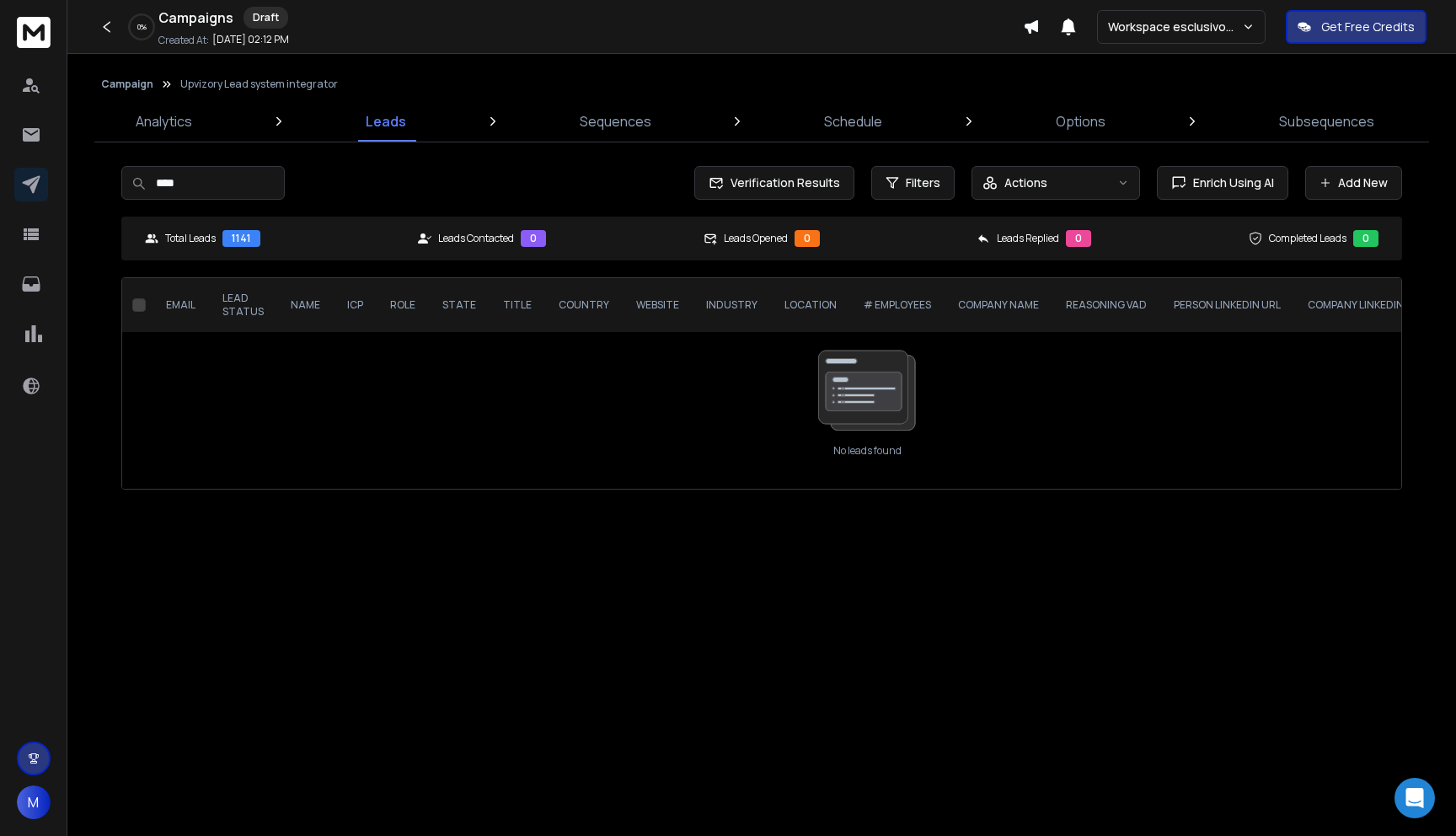
drag, startPoint x: 239, startPoint y: 182, endPoint x: 104, endPoint y: 183, distance: 135.0
click at [104, 183] on div "**** Verification Results Filters Actions Enrich Using AI Add New Total Leads 1…" at bounding box center [761, 318] width 1321 height 306
type input "***"
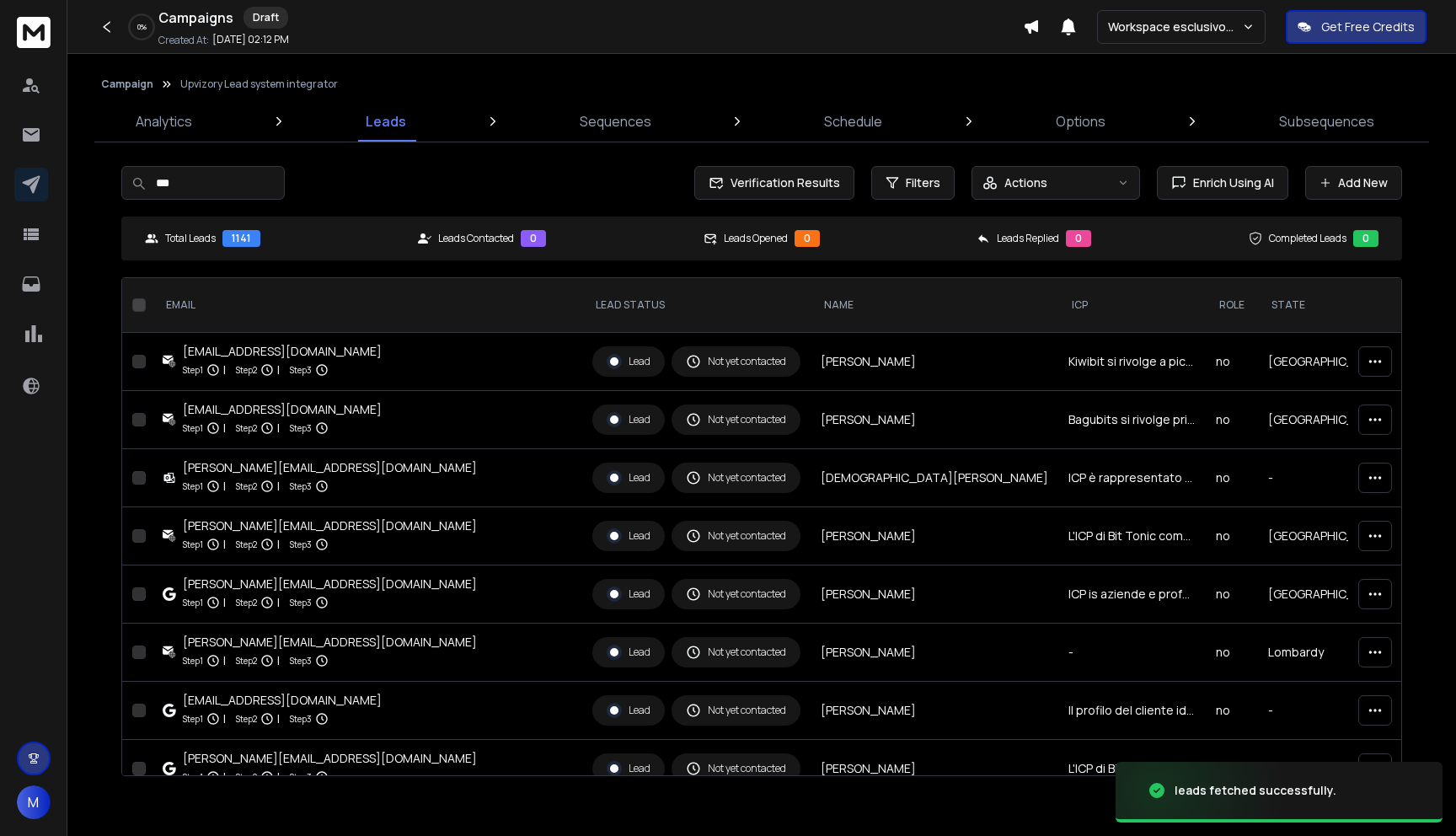
click at [180, 178] on input "***" at bounding box center [202, 182] width 164 height 34
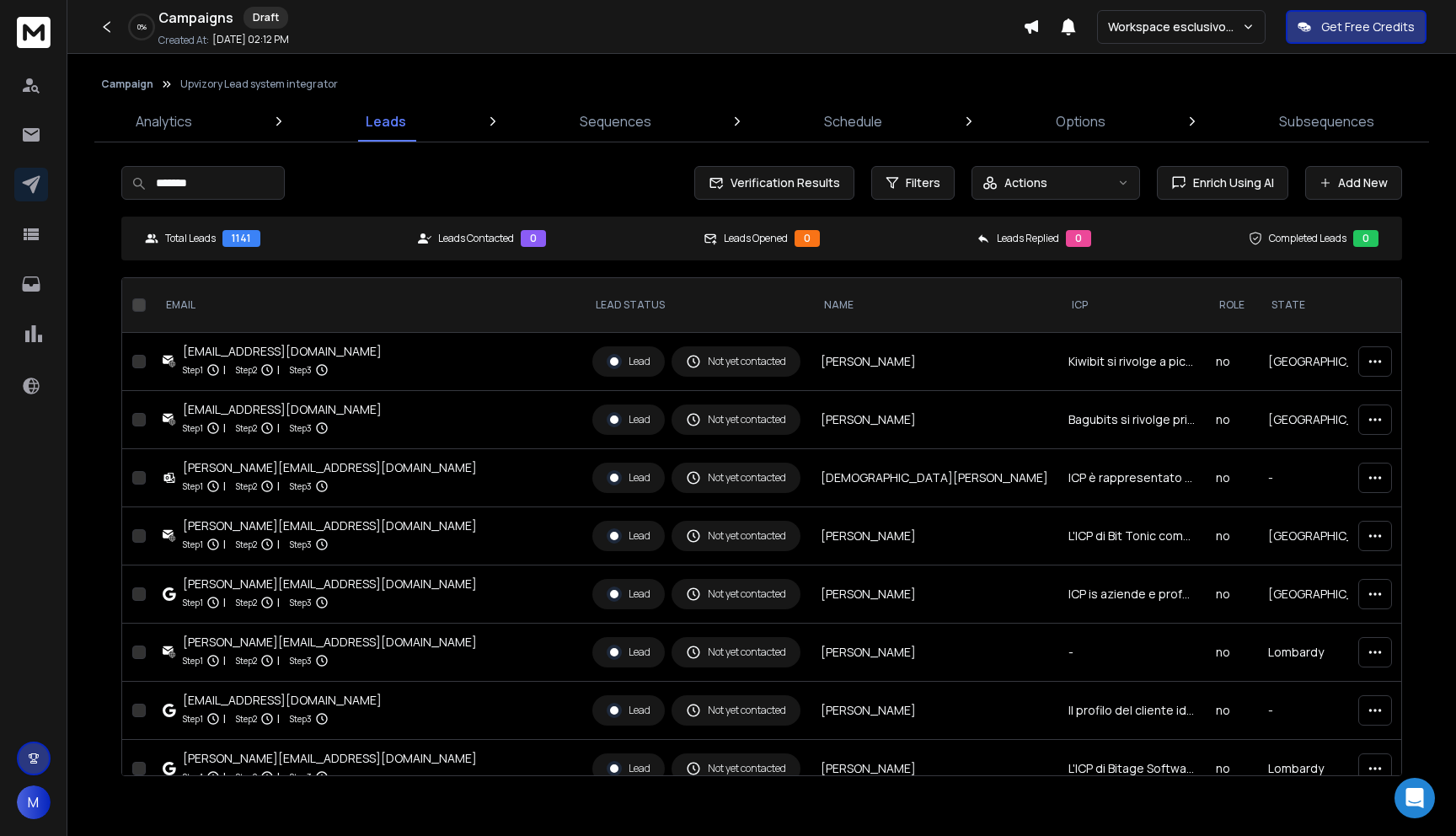
type input "********"
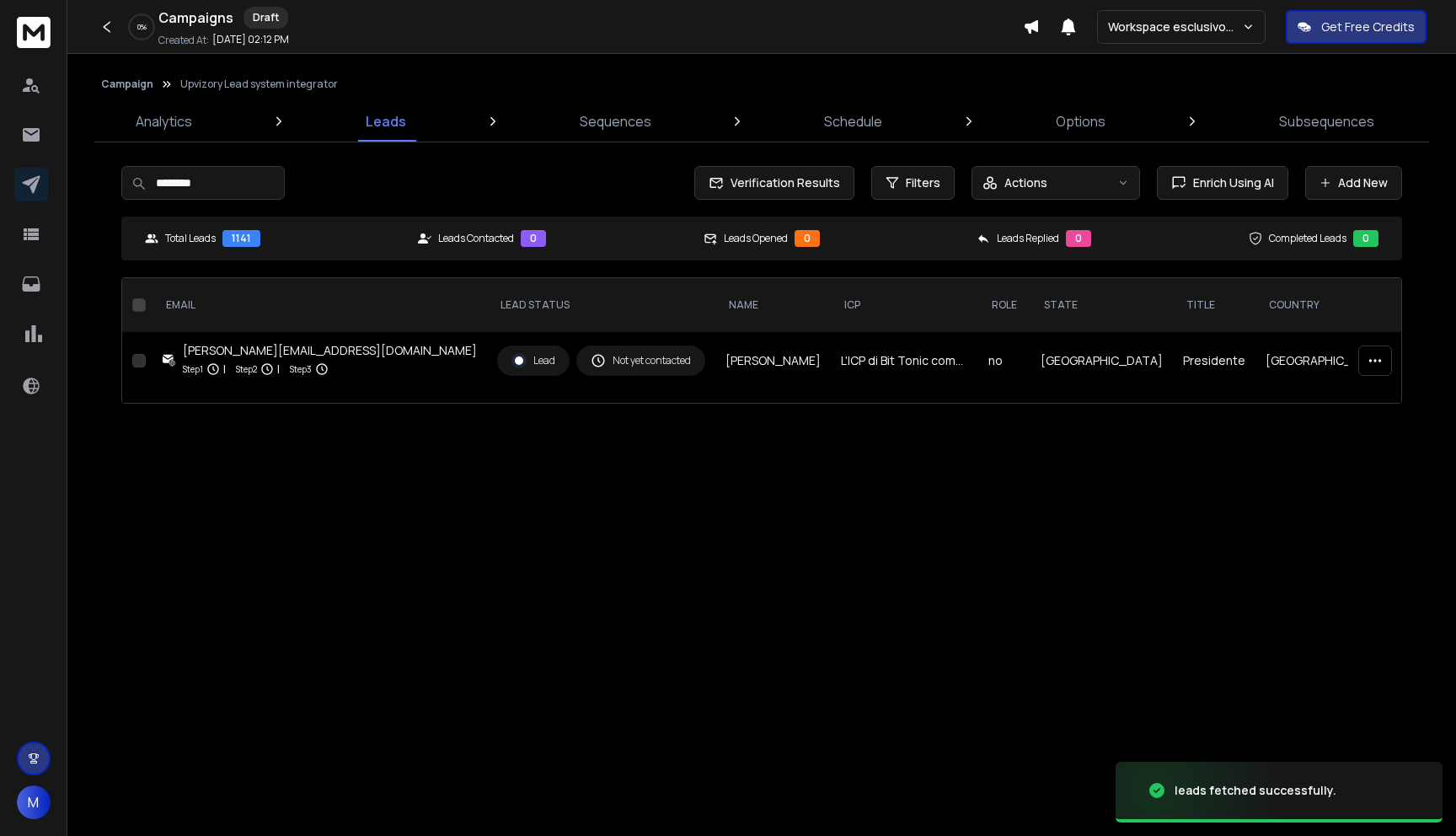
click at [138, 368] on button "button" at bounding box center [139, 361] width 14 height 14
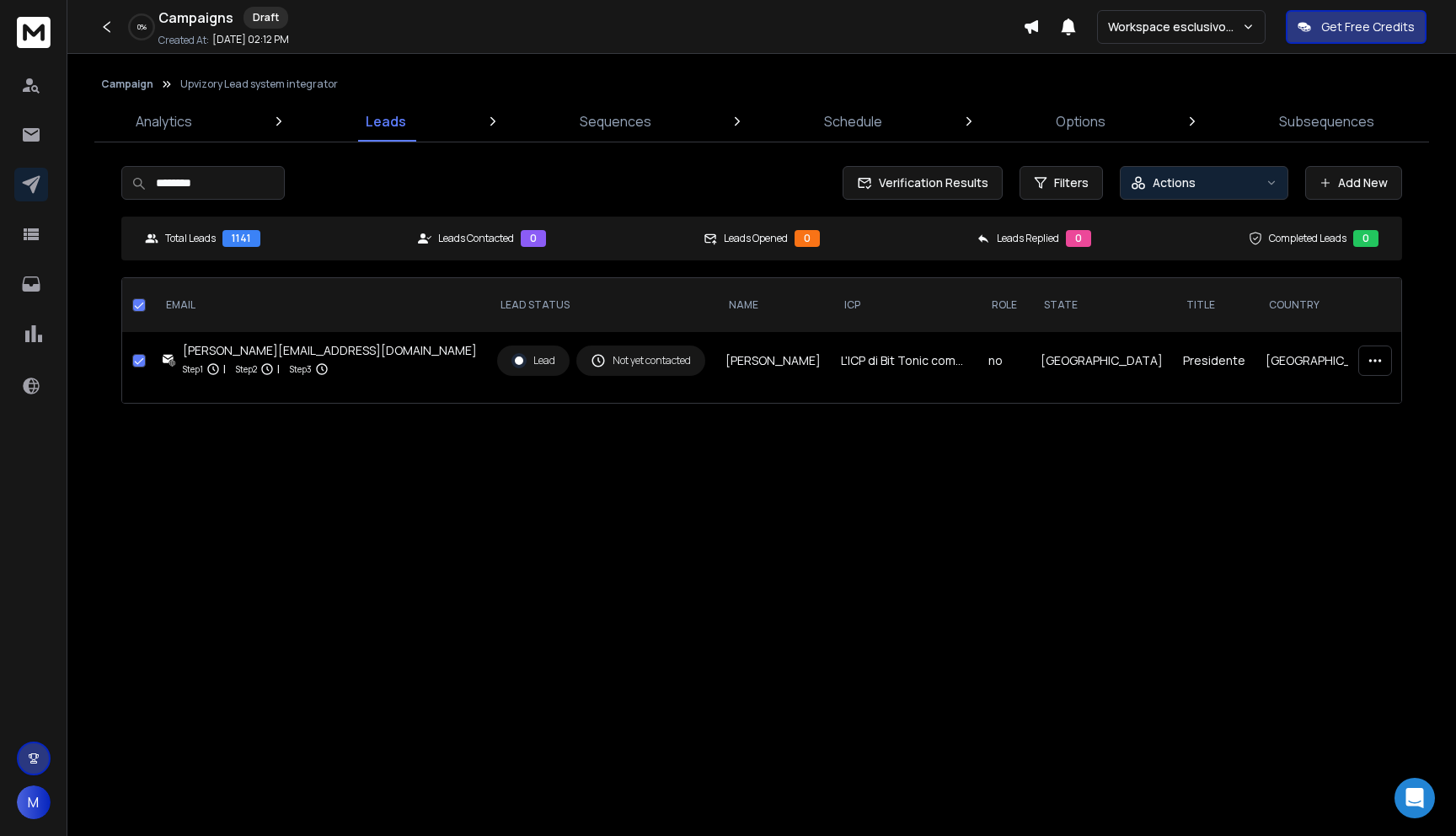
click at [1149, 188] on div "Actions" at bounding box center [1194, 182] width 128 height 17
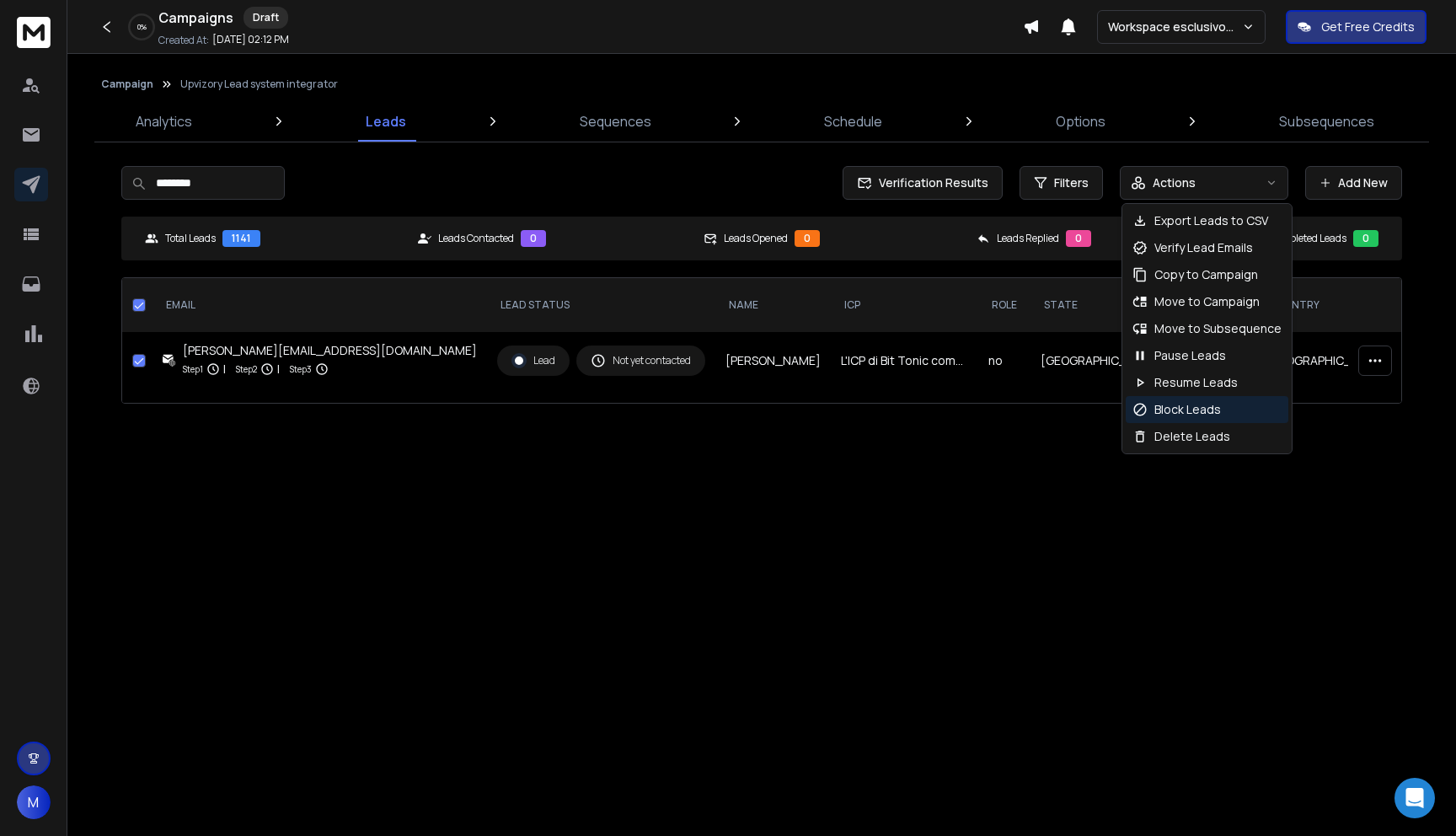
click at [1193, 414] on p "Block Leads" at bounding box center [1186, 410] width 66 height 17
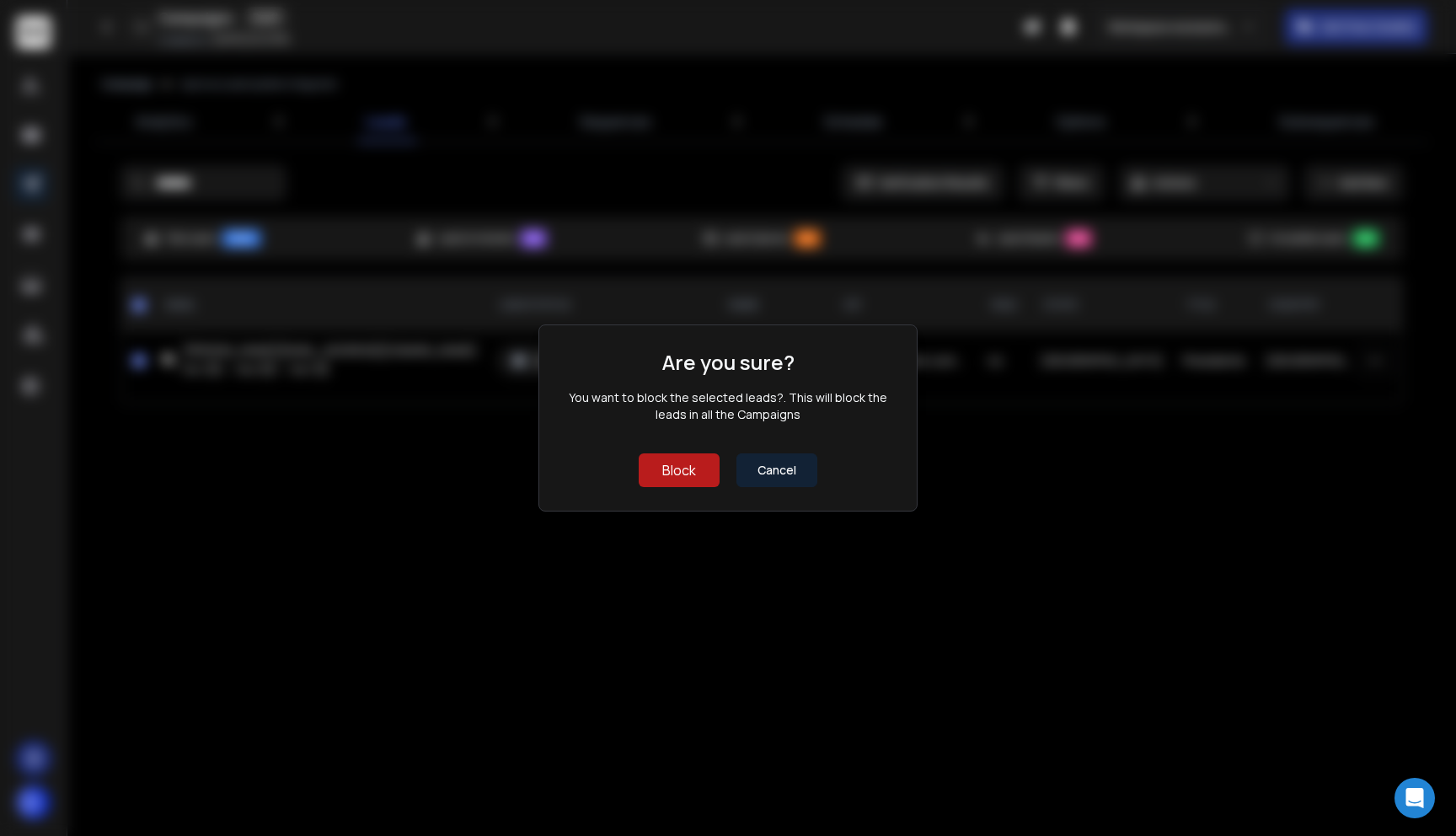
click at [667, 464] on button "Block" at bounding box center [679, 470] width 81 height 34
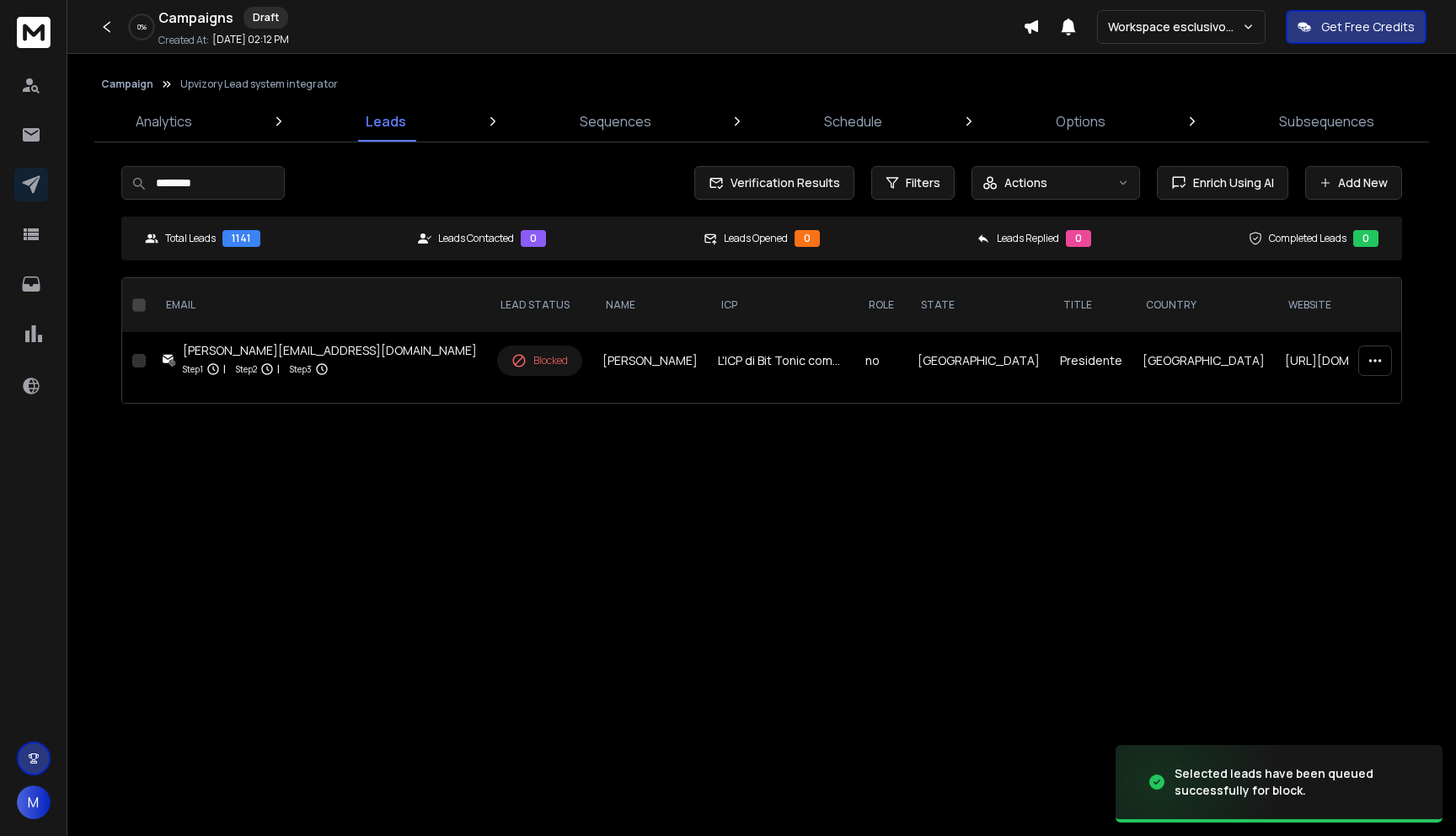
drag, startPoint x: 222, startPoint y: 191, endPoint x: 72, endPoint y: 196, distance: 150.1
click at [72, 196] on div "Campaign Upvizory Lead system integrator Analytics Leads Sequences Schedule Opt…" at bounding box center [761, 232] width 1389 height 357
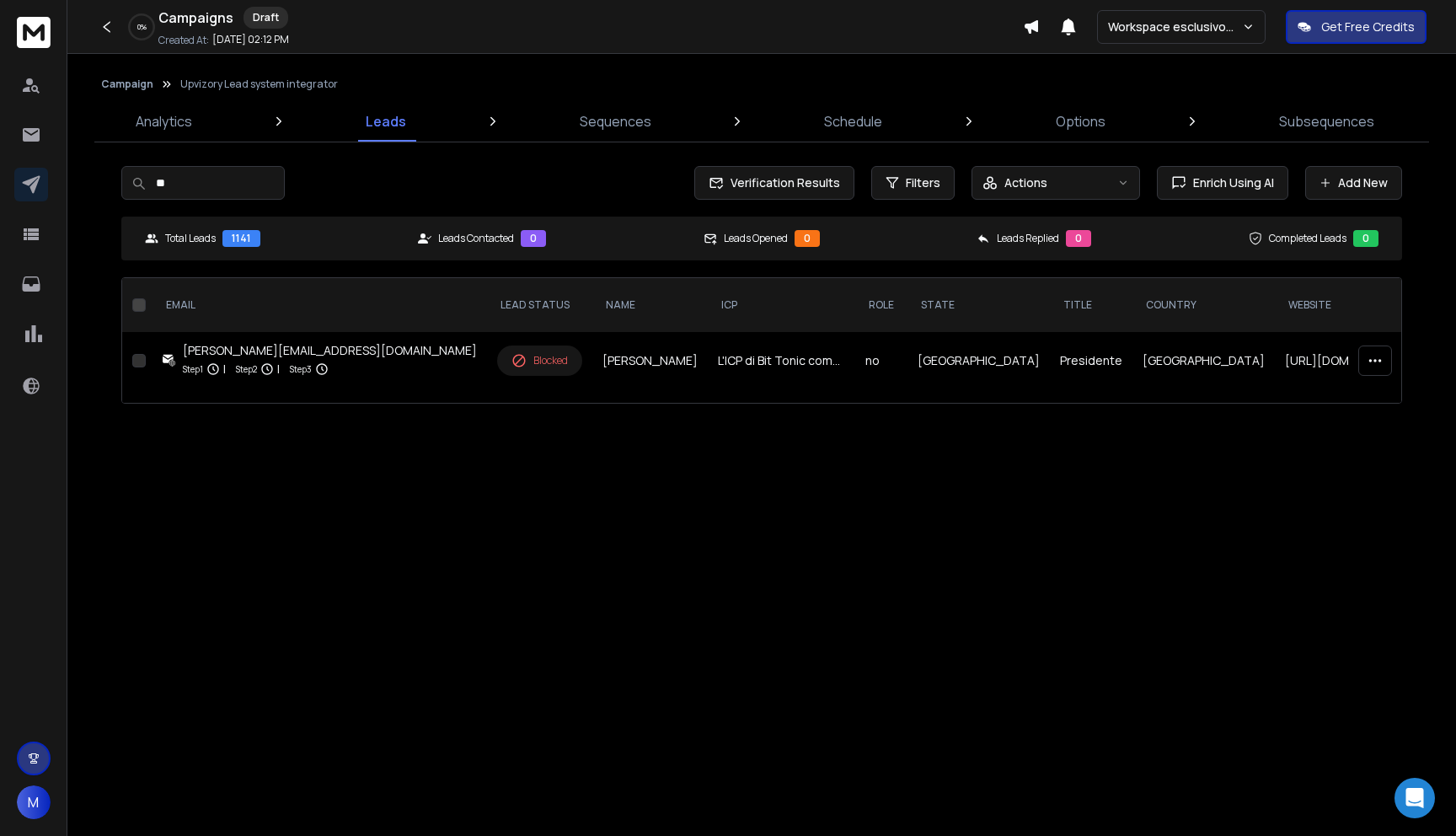
type input "*"
type input "****"
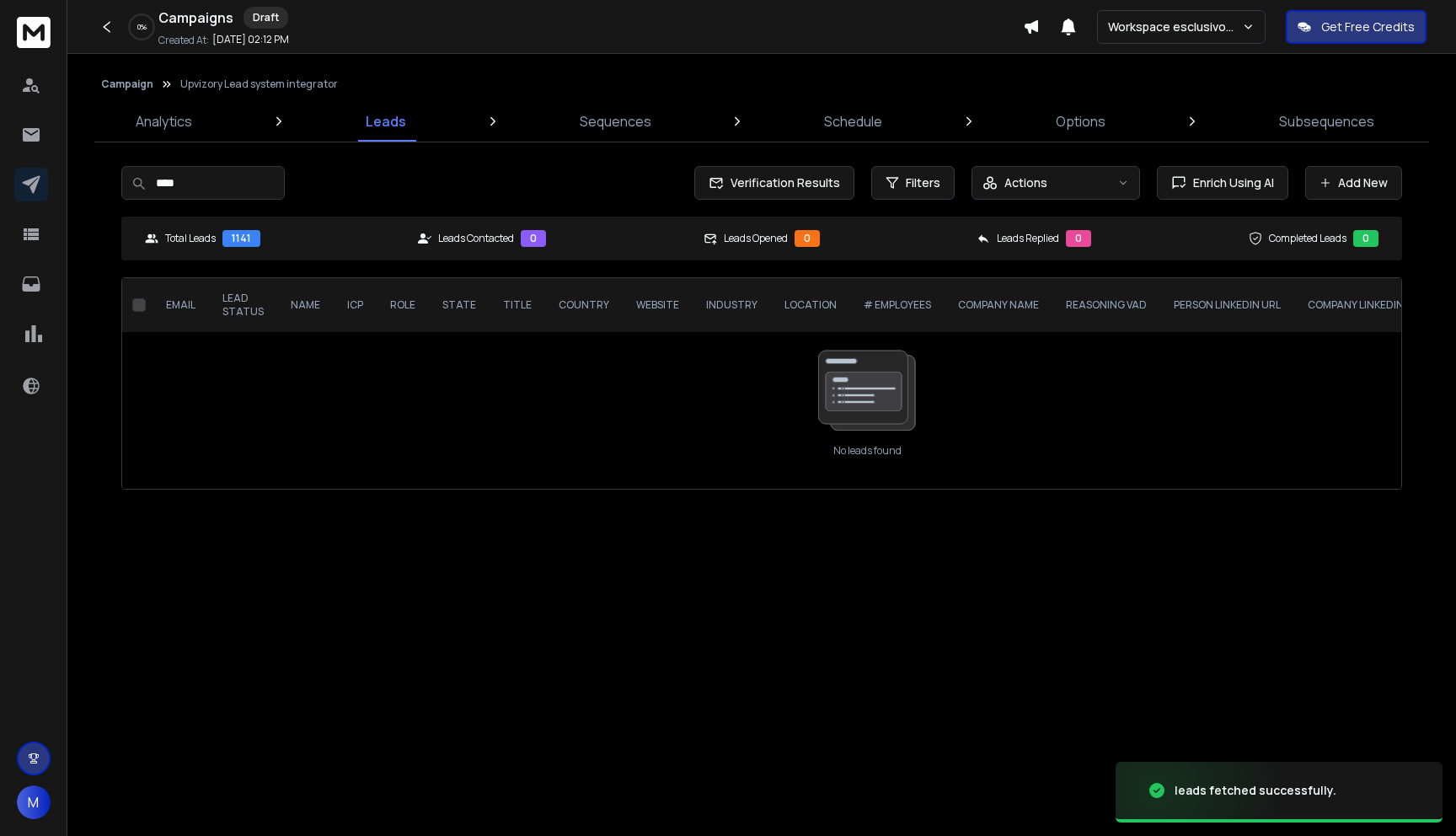
click at [229, 178] on input "****" at bounding box center [202, 182] width 164 height 34
type input "******"
drag, startPoint x: 251, startPoint y: 176, endPoint x: 136, endPoint y: 176, distance: 115.0
click at [136, 176] on input "******" at bounding box center [202, 182] width 164 height 34
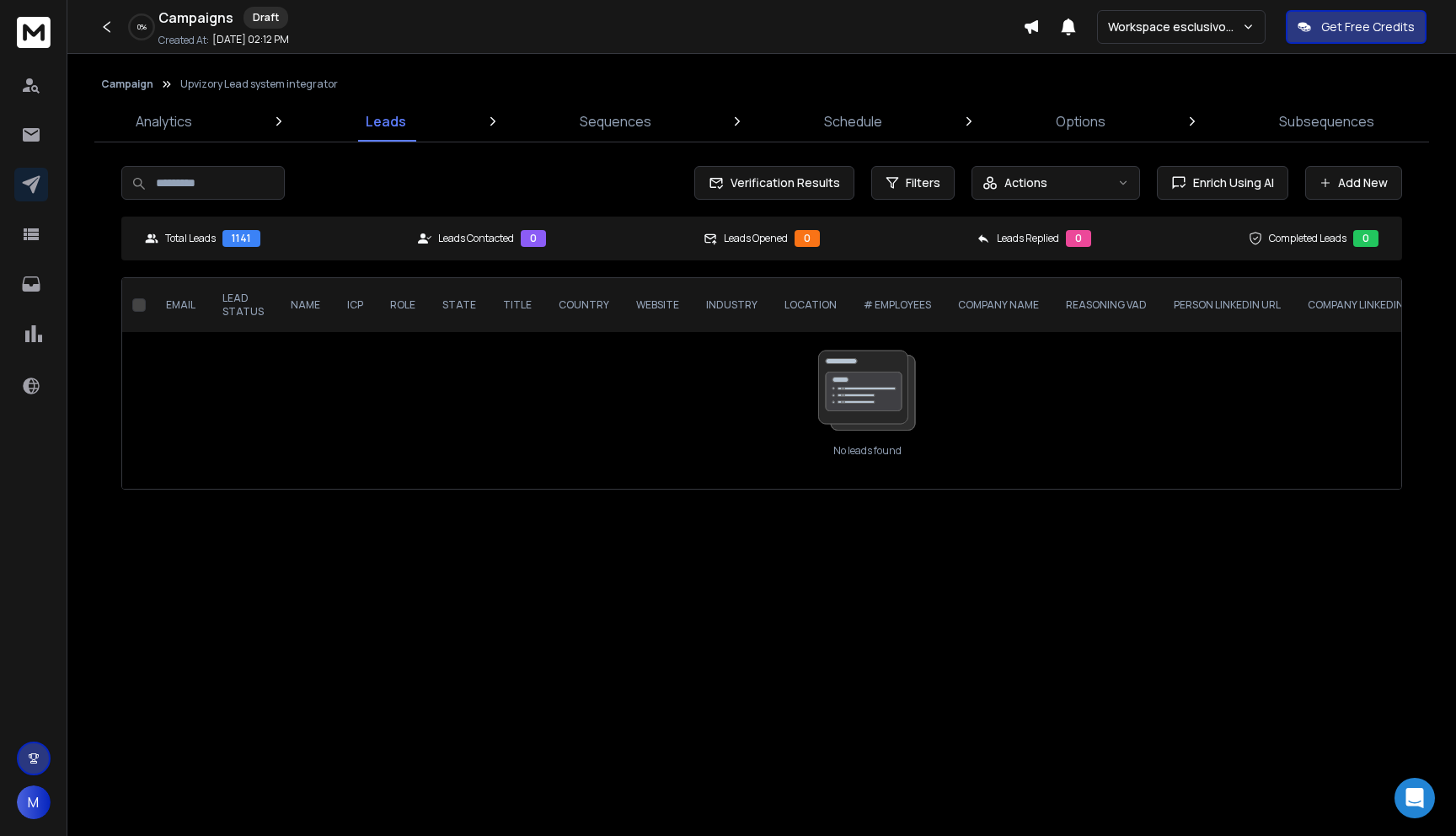
type input "*"
type input "********"
drag, startPoint x: 230, startPoint y: 181, endPoint x: 107, endPoint y: 181, distance: 123.0
click at [107, 181] on div "******** Verification Results Filters Actions Enrich Using AI Add New Total Lea…" at bounding box center [761, 318] width 1321 height 306
type input "**********"
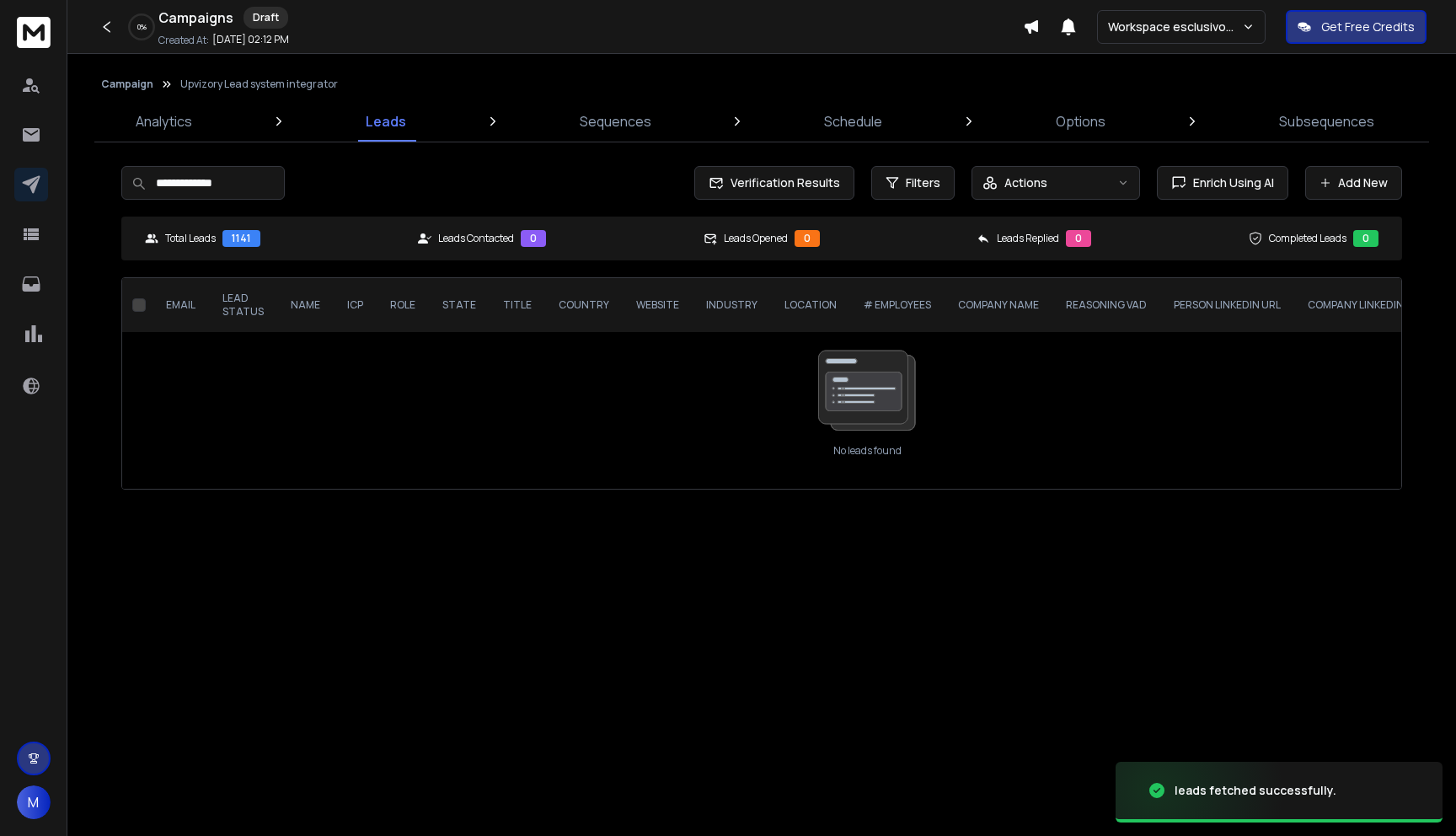
drag, startPoint x: 237, startPoint y: 177, endPoint x: 124, endPoint y: 177, distance: 113.0
click at [124, 177] on input "**********" at bounding box center [202, 182] width 164 height 34
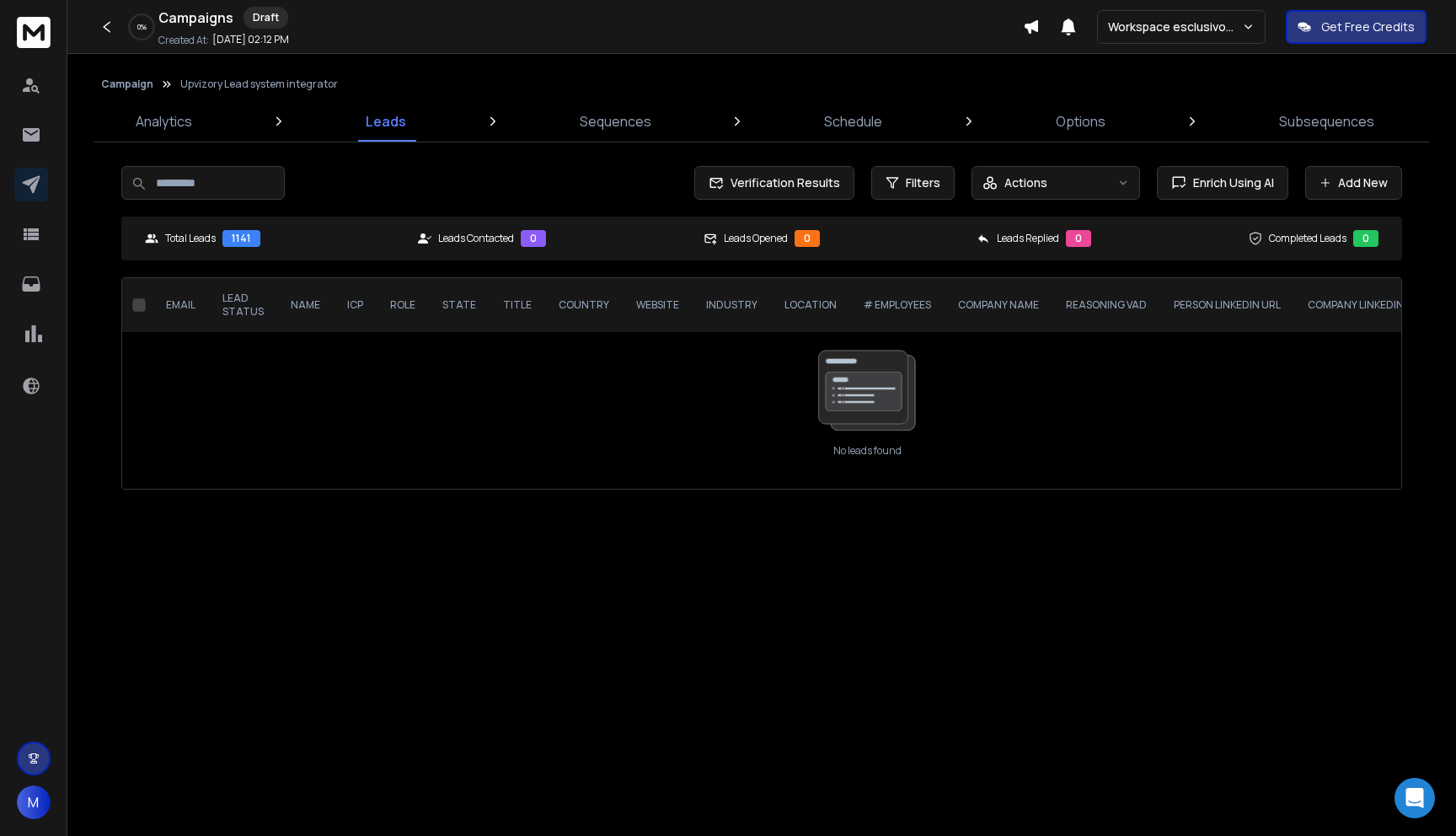
click at [169, 187] on input at bounding box center [202, 182] width 164 height 34
type input "**********"
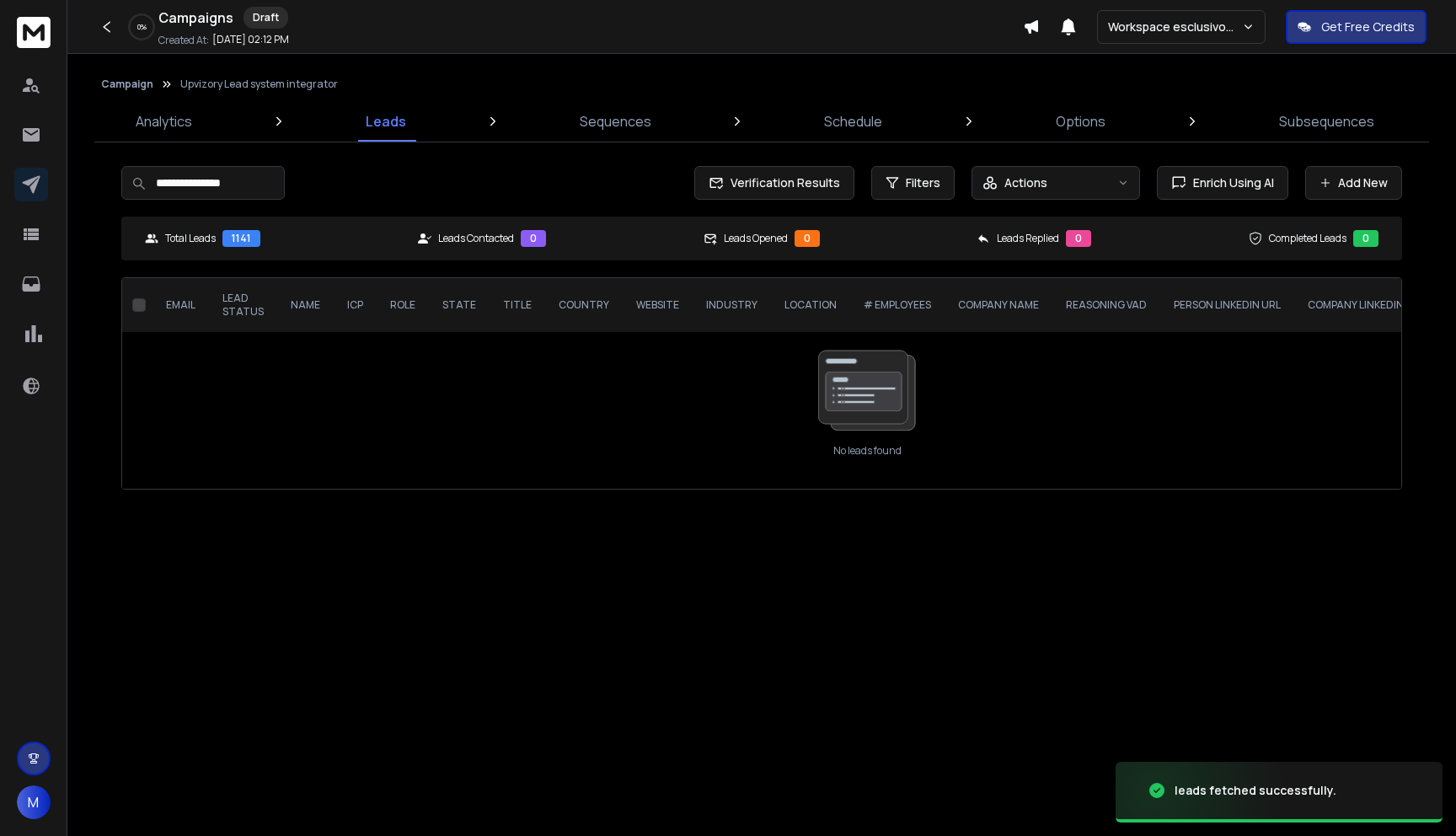
drag, startPoint x: 257, startPoint y: 182, endPoint x: 118, endPoint y: 182, distance: 139.0
click at [121, 182] on input "**********" at bounding box center [202, 182] width 164 height 34
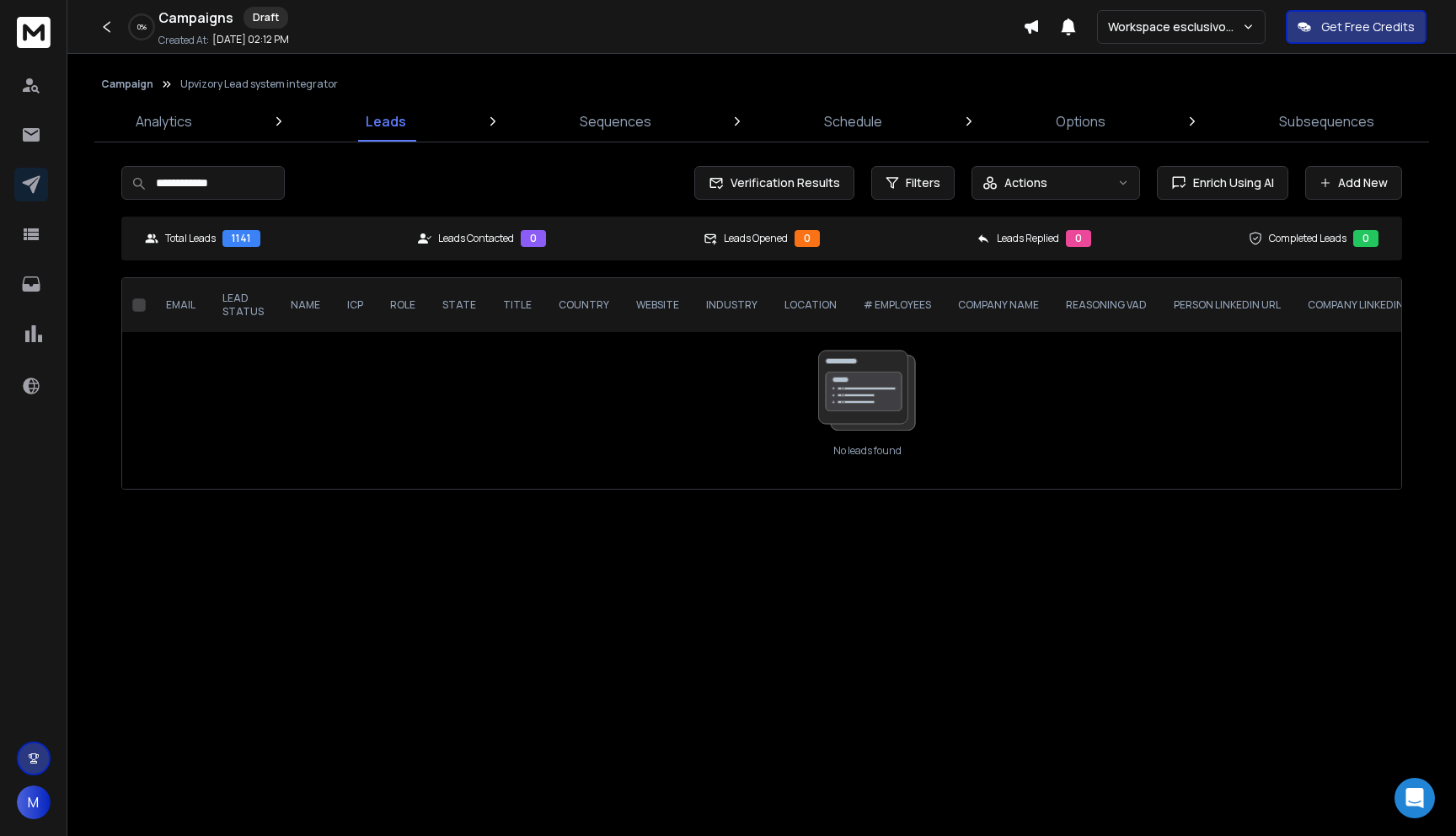
type input "**********"
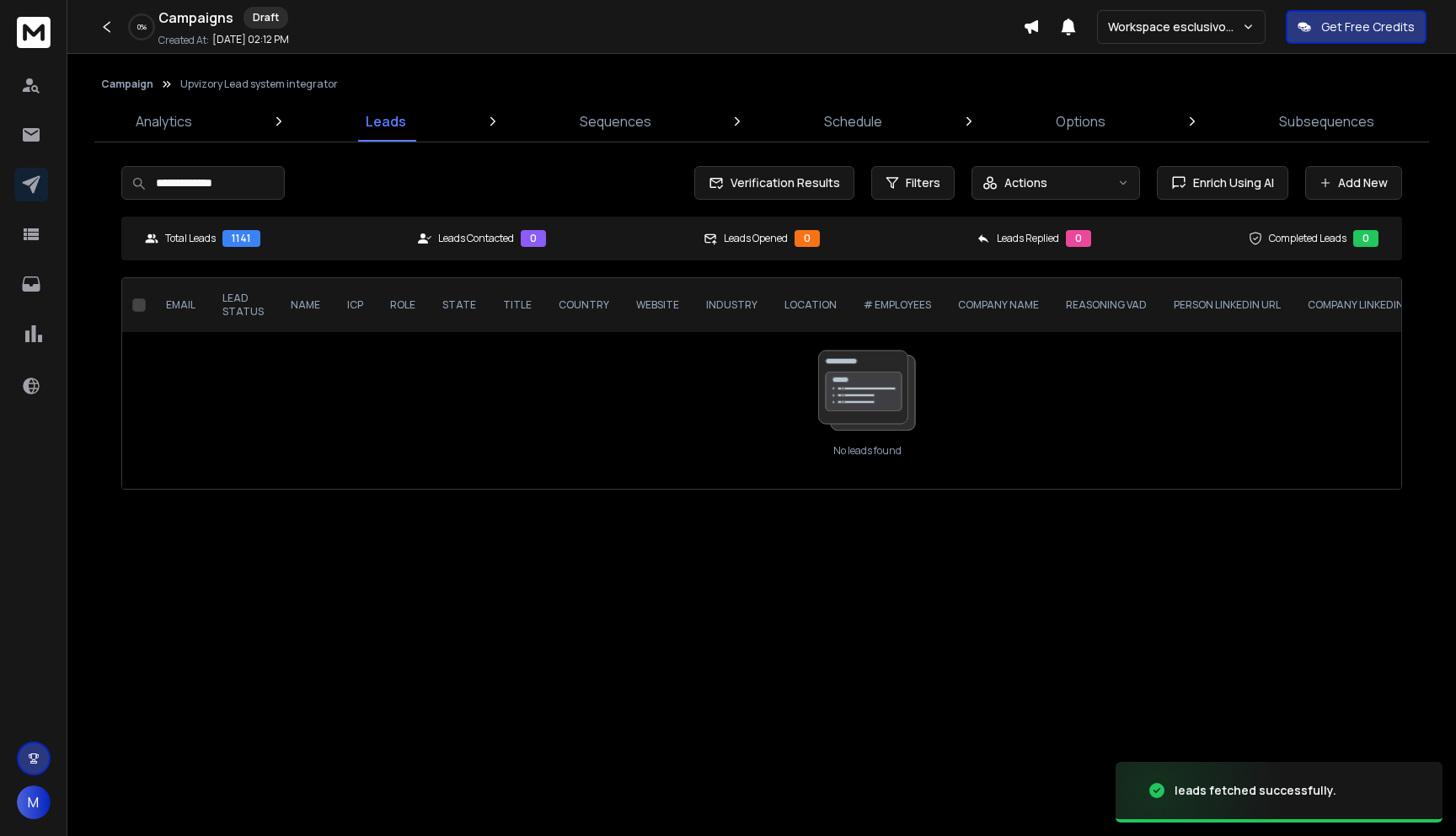
drag, startPoint x: 255, startPoint y: 193, endPoint x: 36, endPoint y: 193, distance: 219.0
click at [36, 193] on div "**********" at bounding box center [728, 248] width 1456 height 497
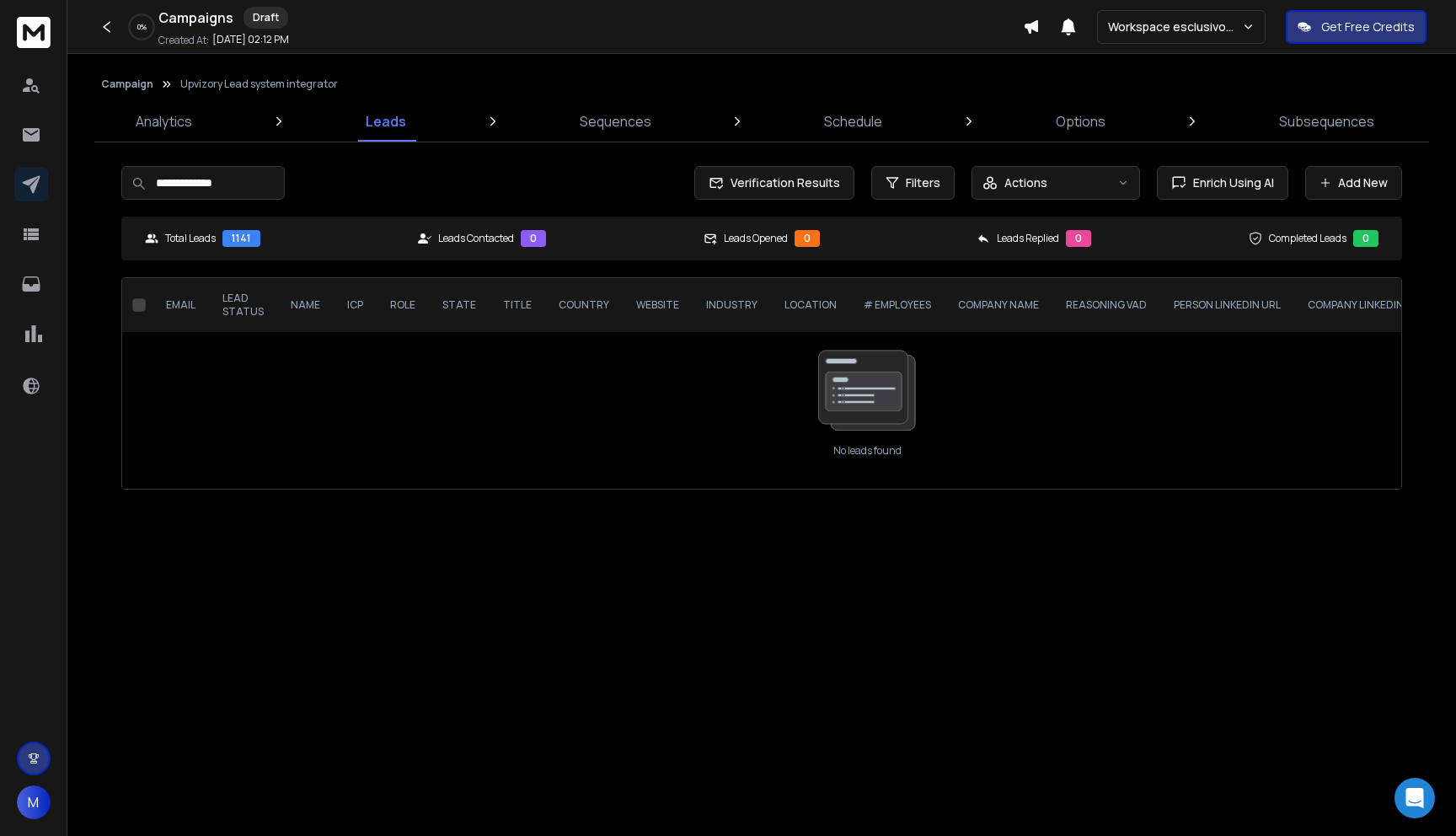
drag, startPoint x: 237, startPoint y: 173, endPoint x: 140, endPoint y: 176, distance: 97.0
click at [140, 176] on input "**********" at bounding box center [202, 182] width 164 height 34
click at [240, 180] on input "**********" at bounding box center [202, 182] width 164 height 34
drag, startPoint x: 240, startPoint y: 180, endPoint x: 131, endPoint y: 182, distance: 109.0
click at [130, 182] on input "**********" at bounding box center [202, 182] width 164 height 34
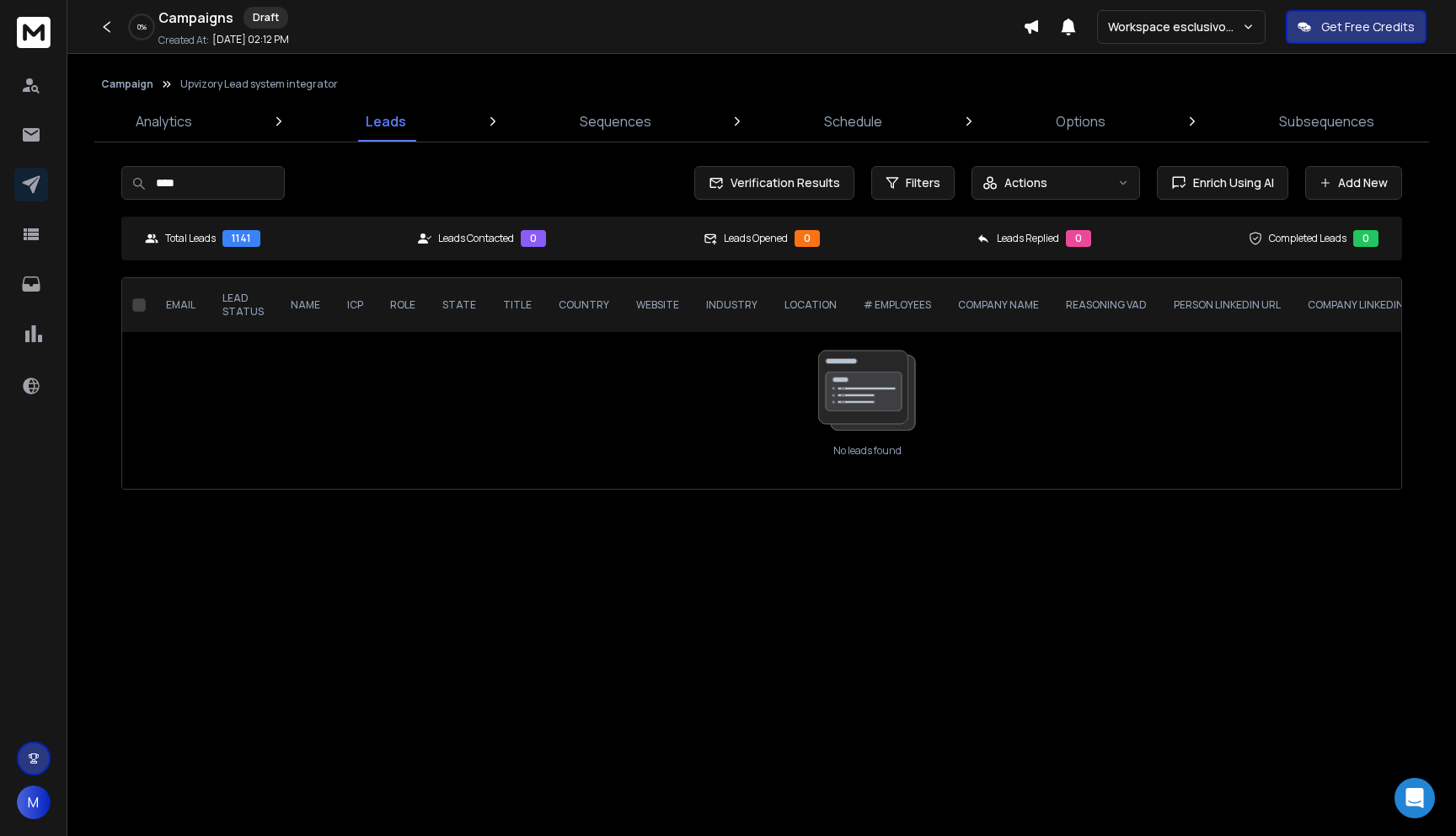
type input "*****"
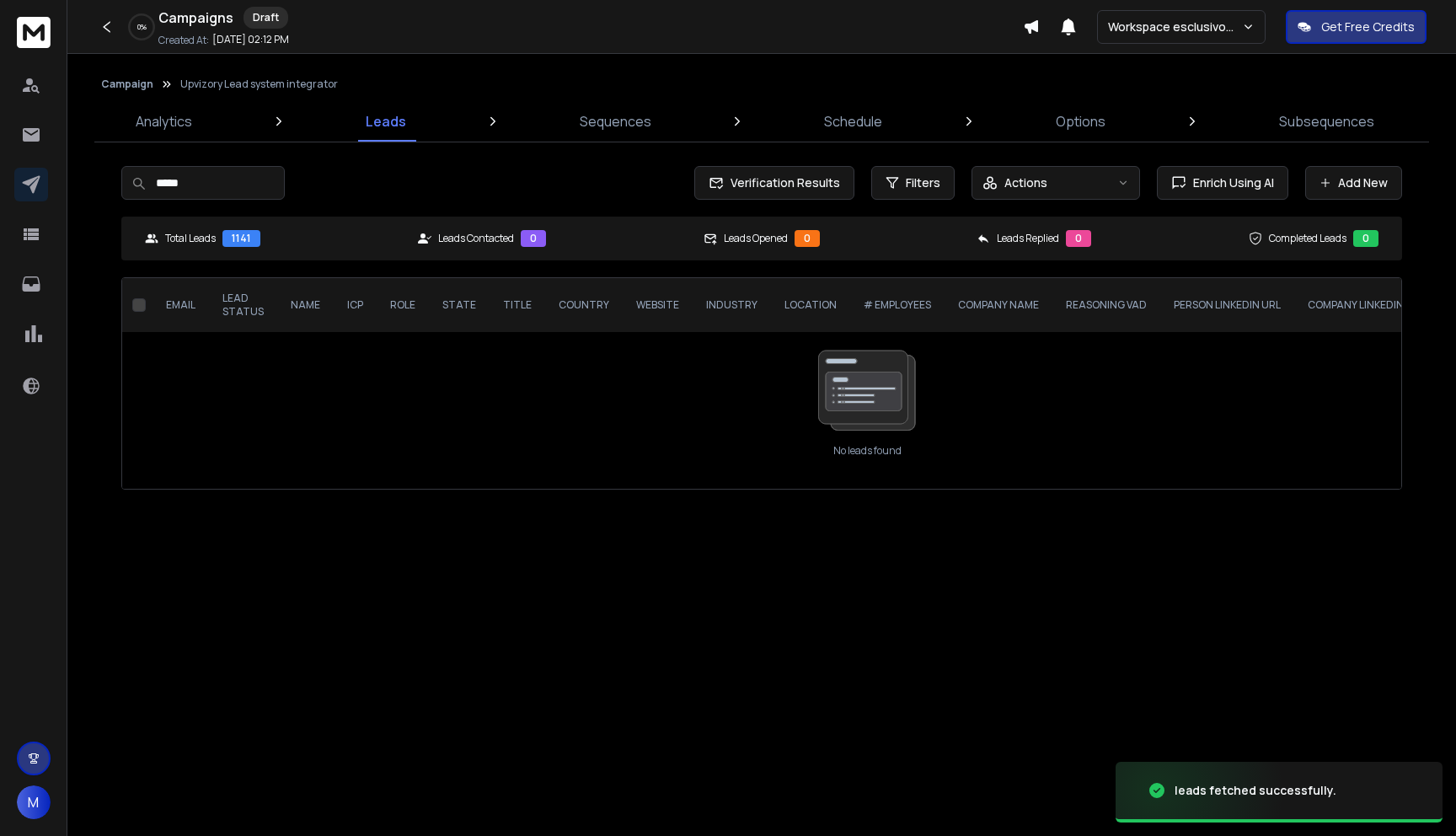
drag, startPoint x: 193, startPoint y: 179, endPoint x: 135, endPoint y: 179, distance: 58.0
click at [135, 179] on div "*****" at bounding box center [202, 182] width 164 height 34
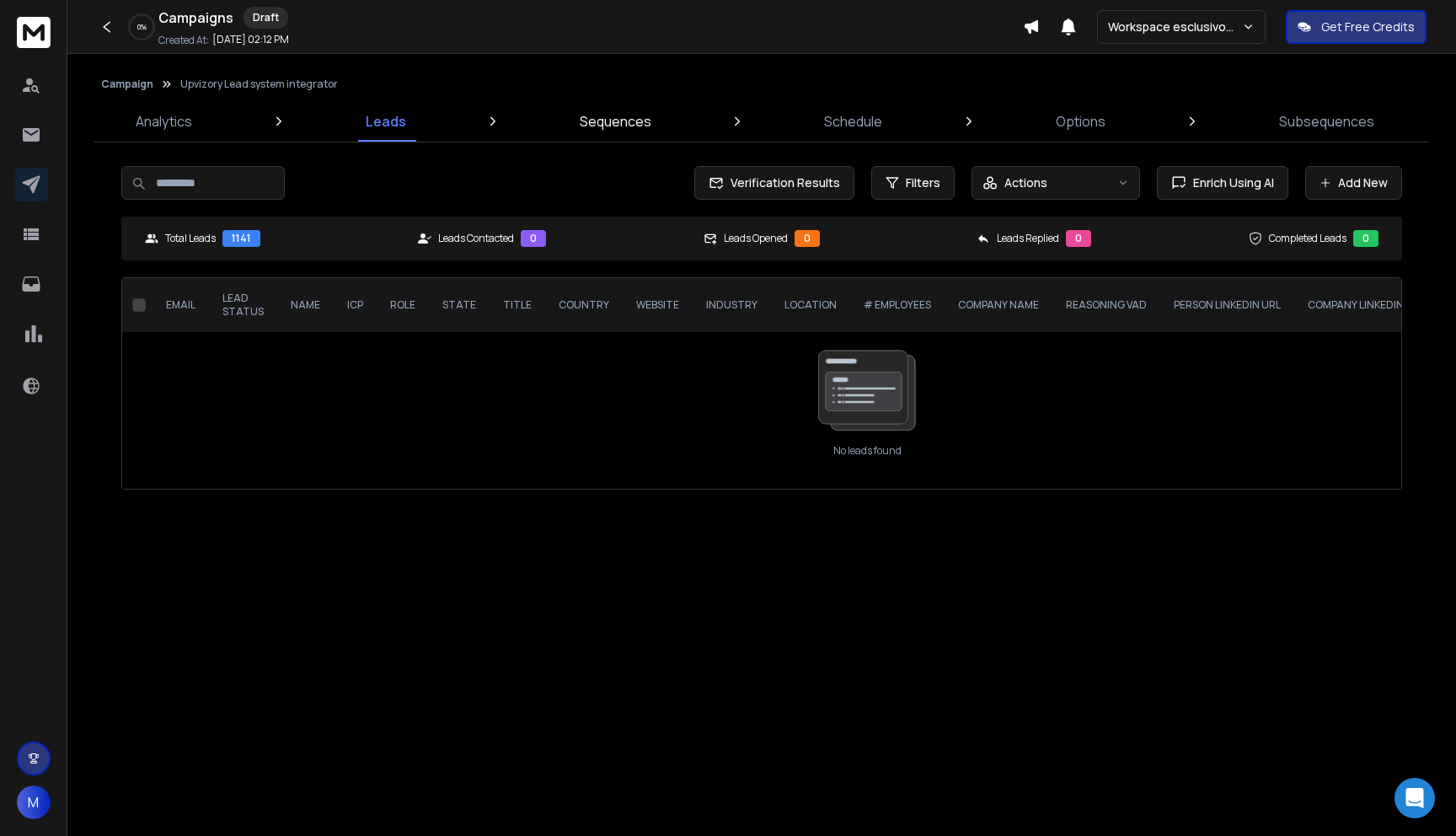
click at [633, 125] on p "Sequences" at bounding box center [616, 121] width 71 height 20
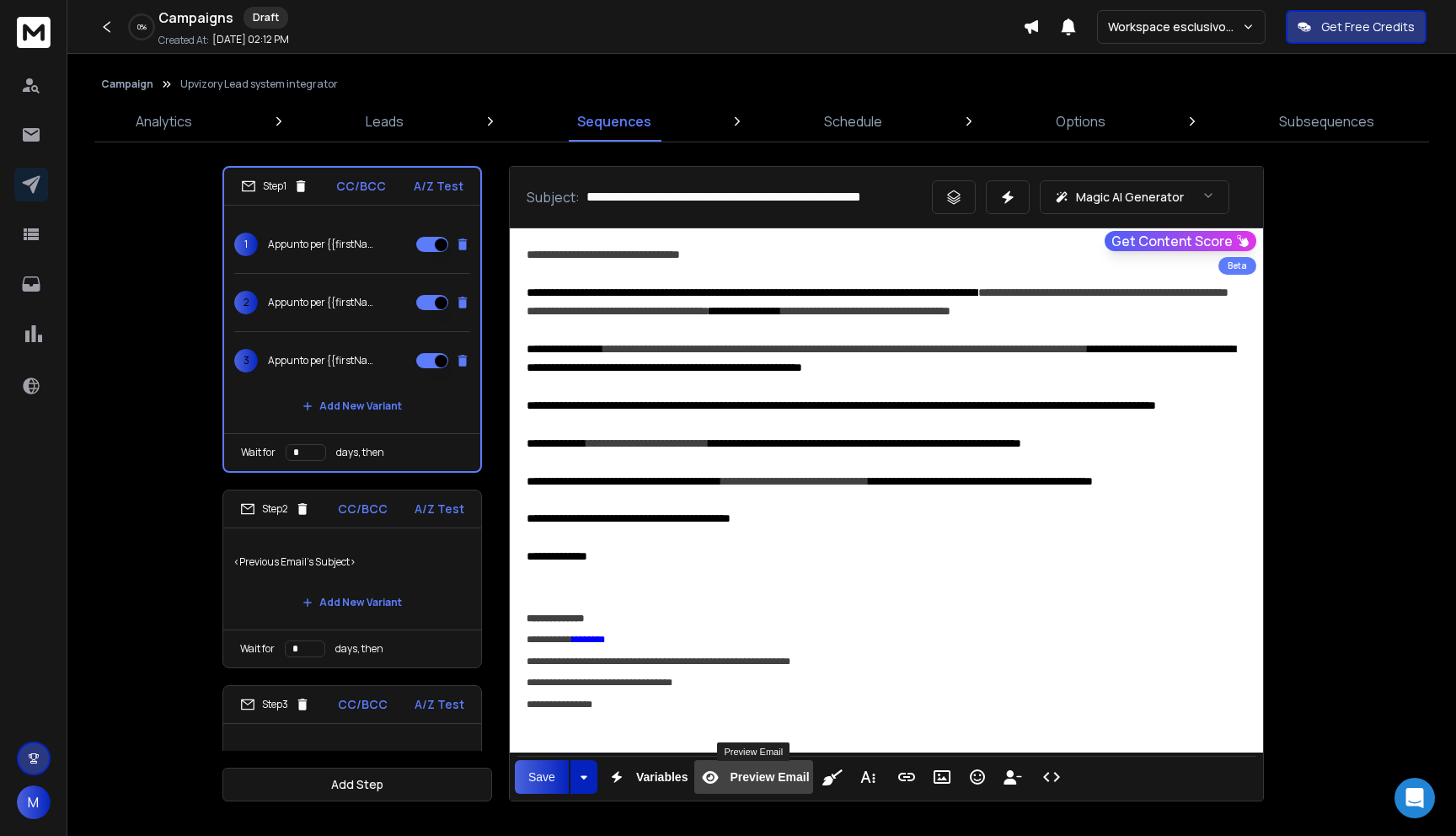
click at [765, 776] on span "Preview Email" at bounding box center [769, 777] width 86 height 14
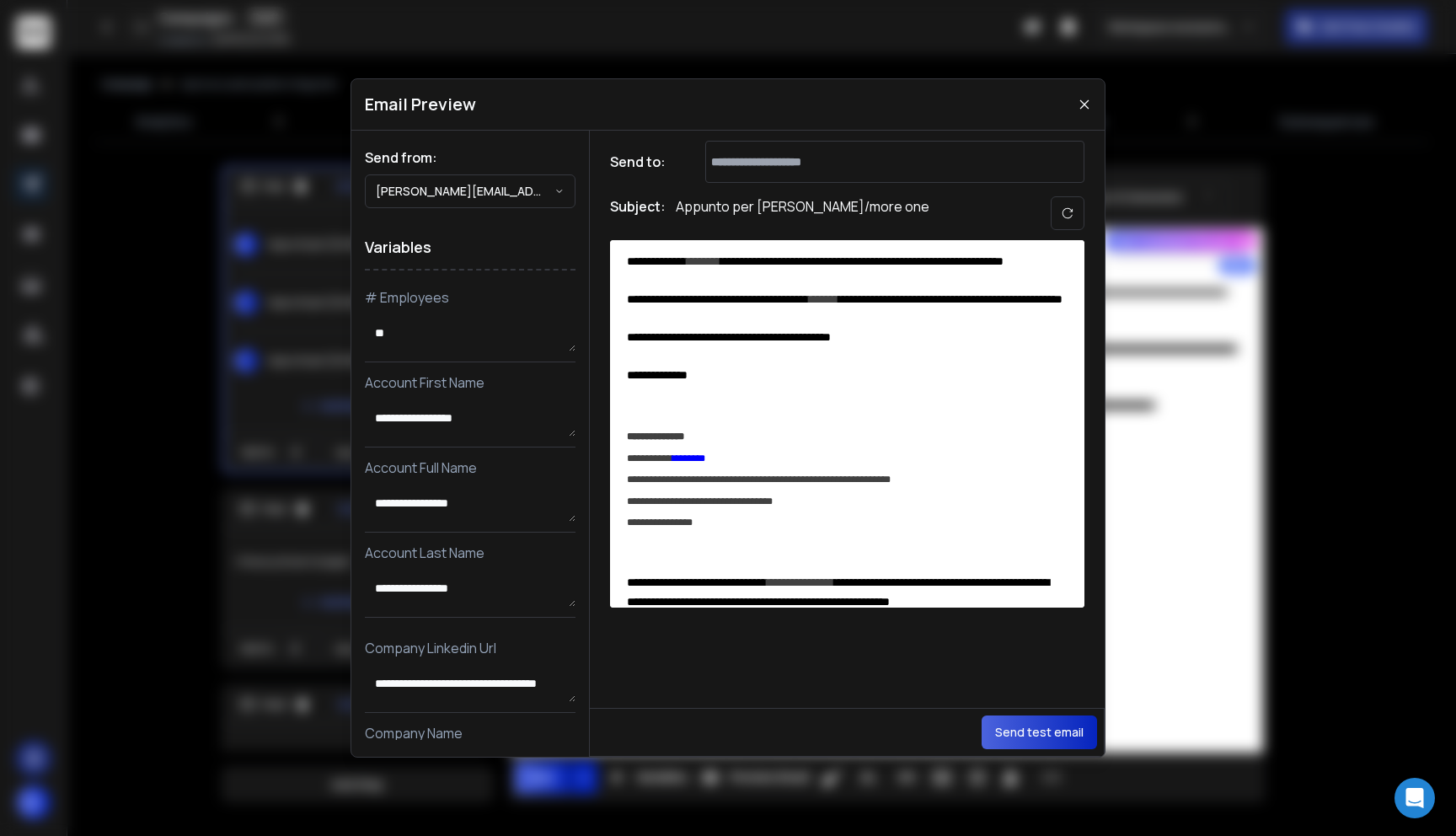
scroll to position [355, 0]
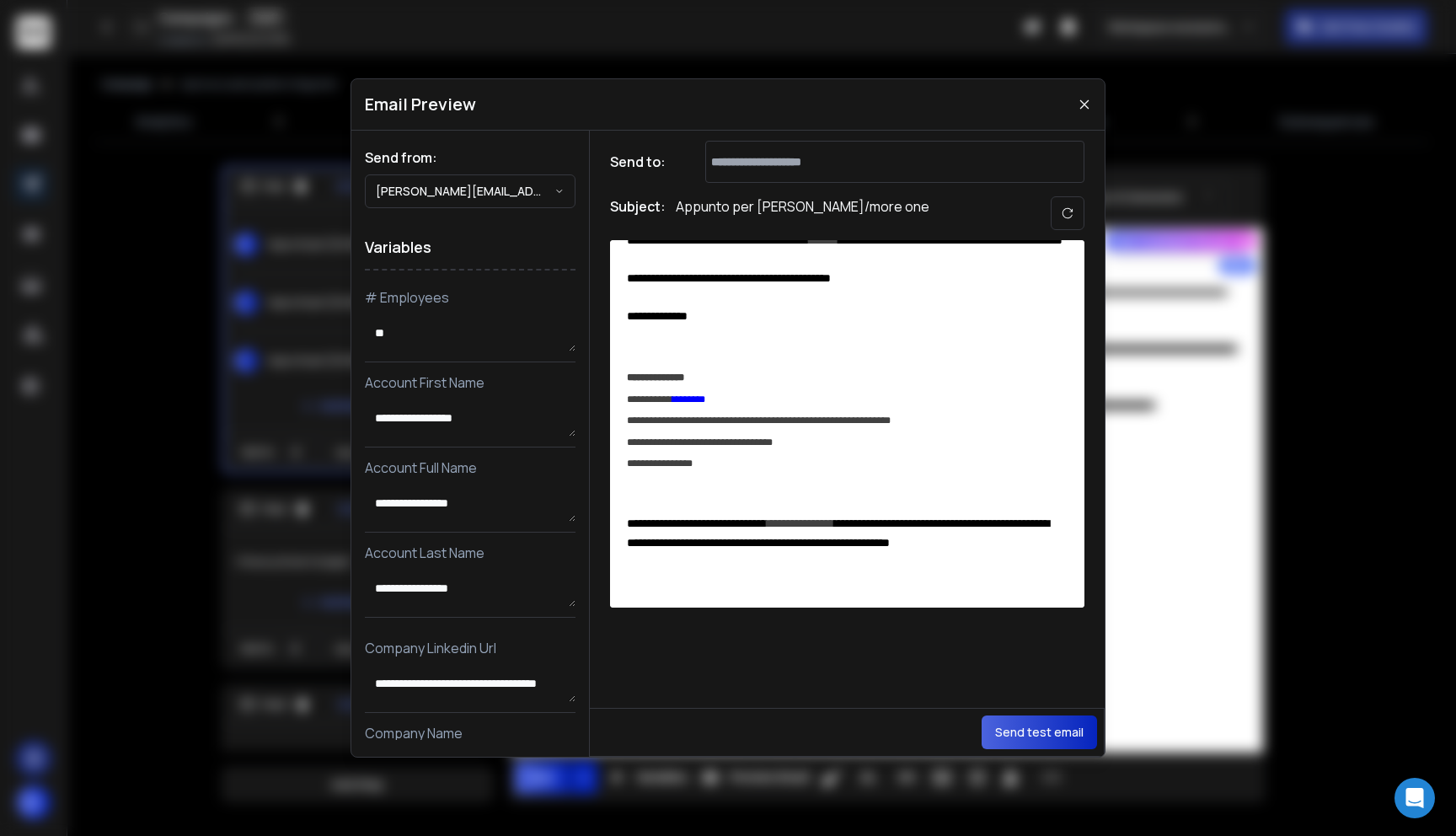
click at [1084, 101] on icon at bounding box center [1084, 105] width 14 height 14
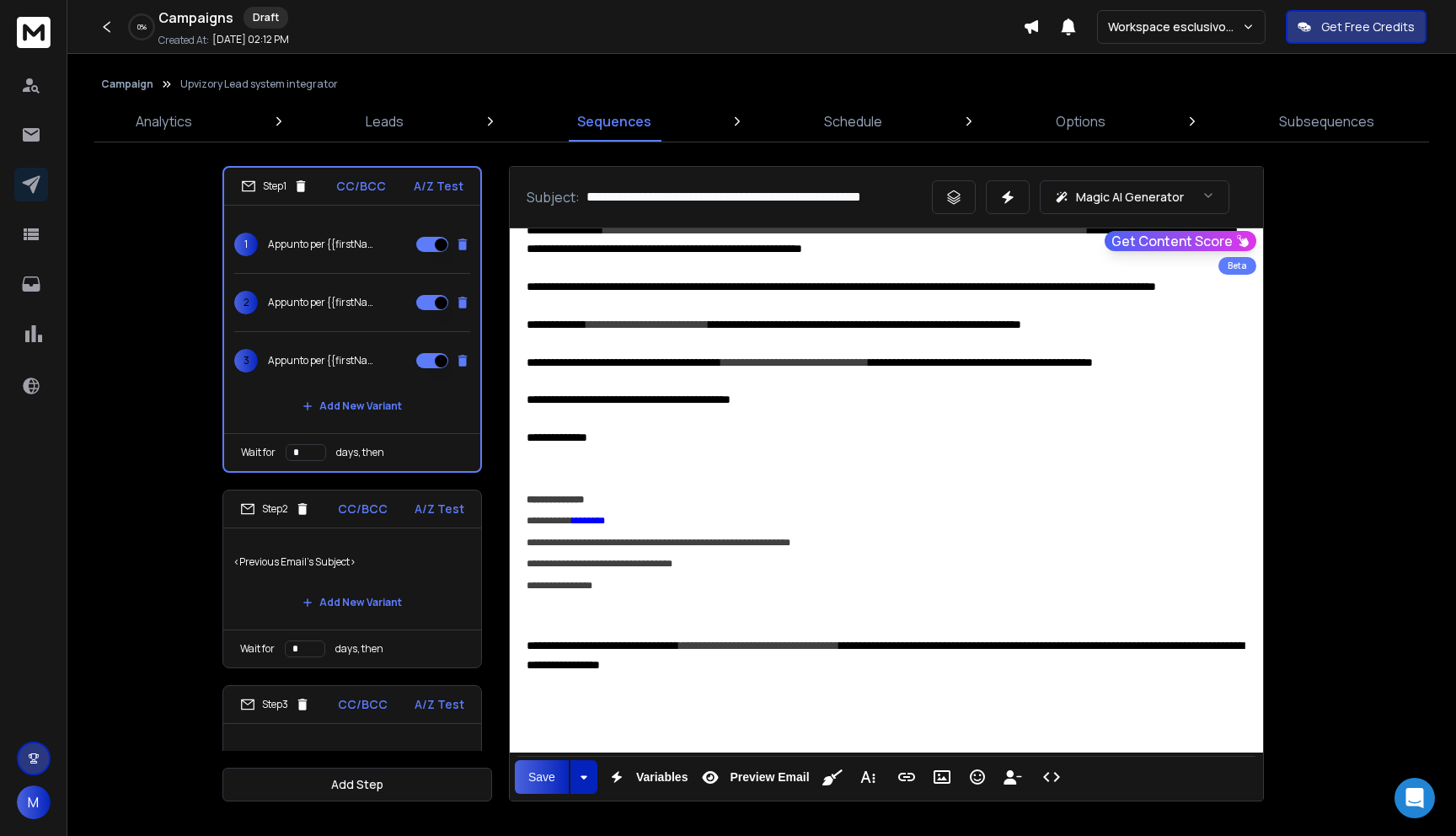
scroll to position [143, 0]
drag, startPoint x: 697, startPoint y: 644, endPoint x: 630, endPoint y: 640, distance: 67.1
click at [630, 640] on span "**********" at bounding box center [603, 646] width 153 height 12
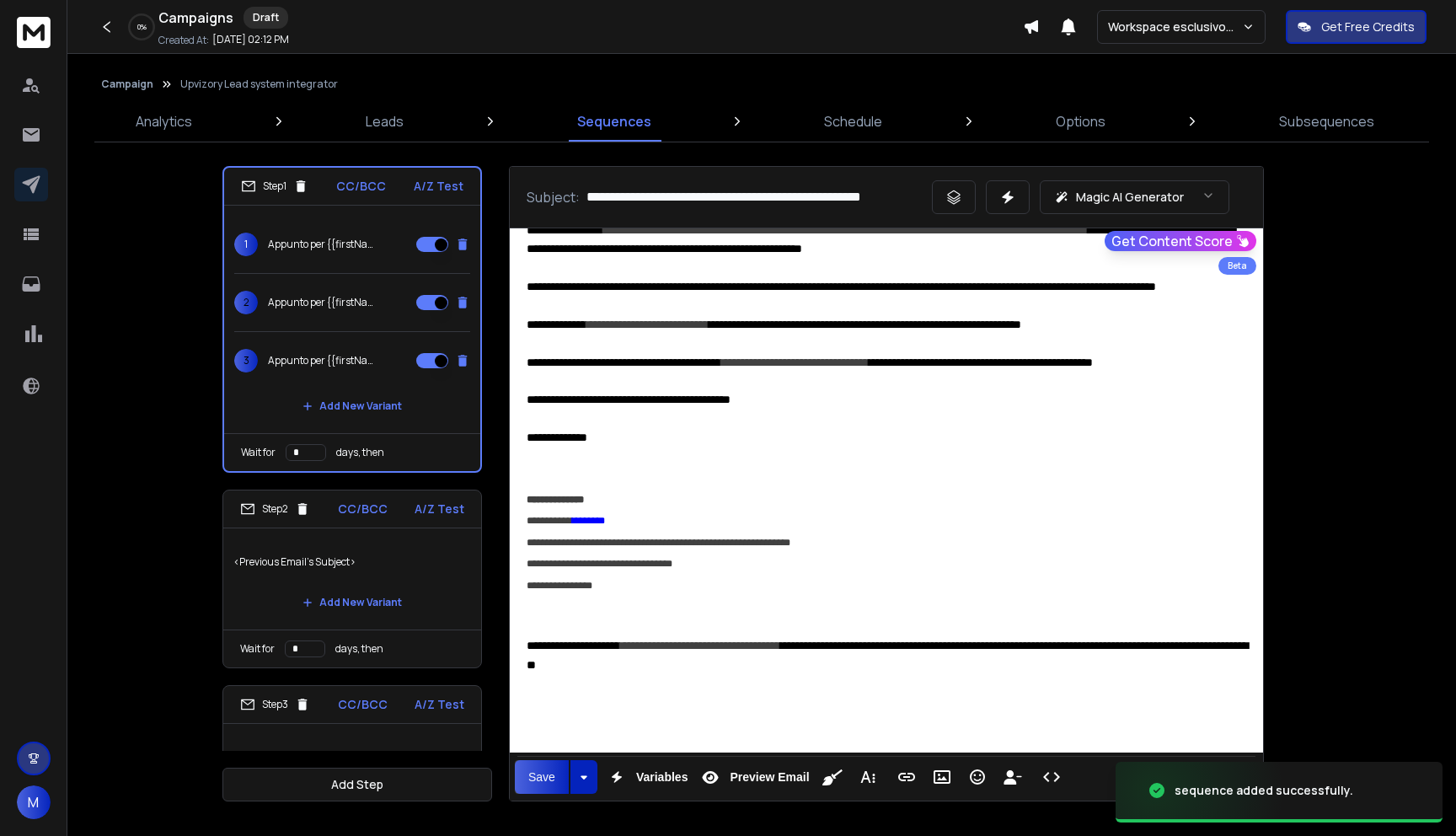
click at [357, 299] on p "Appunto per {{firstName}} {{lastName}}/{{companyName}}" at bounding box center [321, 302] width 108 height 14
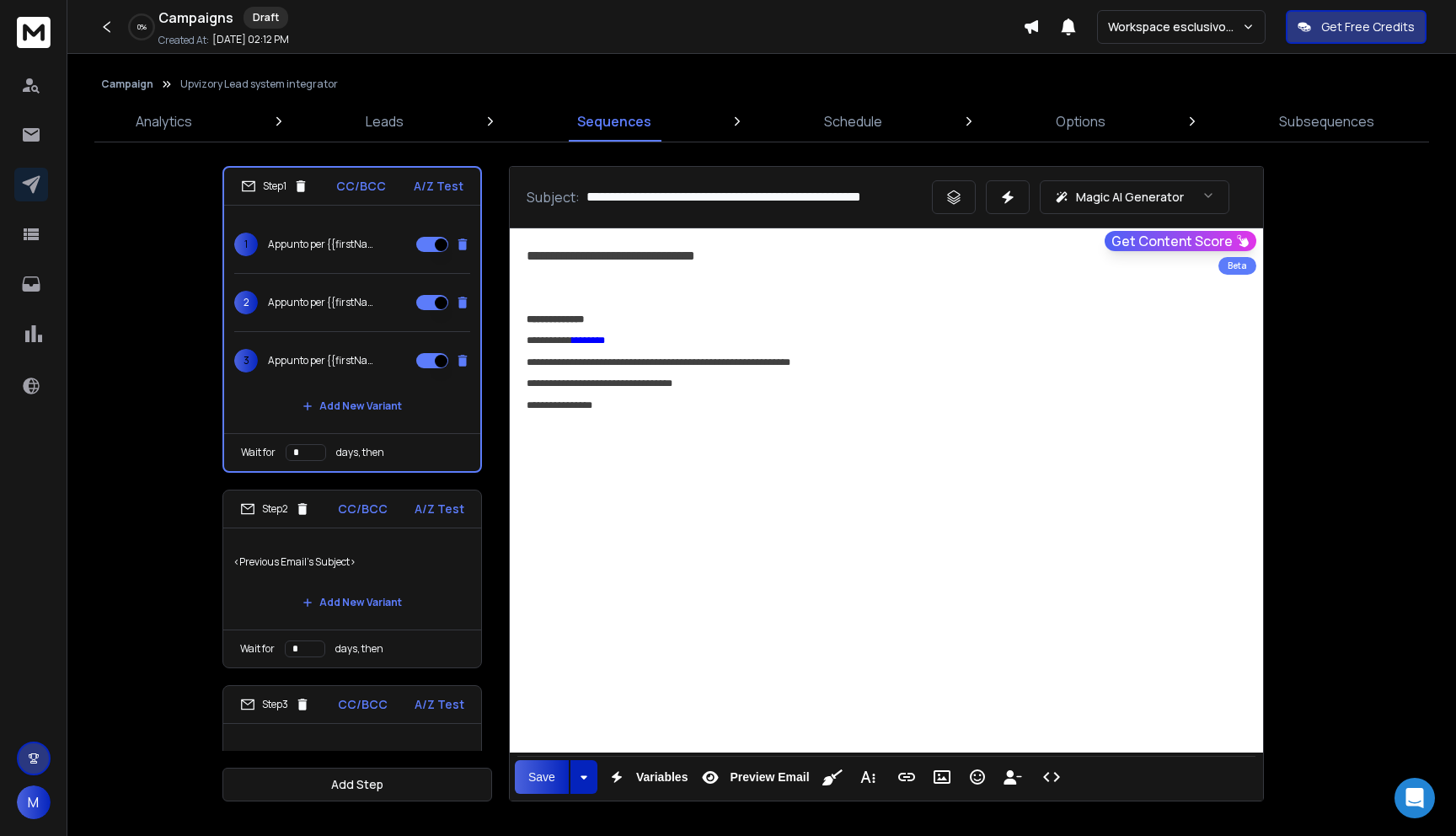
click at [457, 311] on div "2 Appunto per {{firstName}} {{lastName}}/{{companyName}}" at bounding box center [352, 302] width 236 height 59
click at [458, 304] on icon at bounding box center [462, 302] width 9 height 12
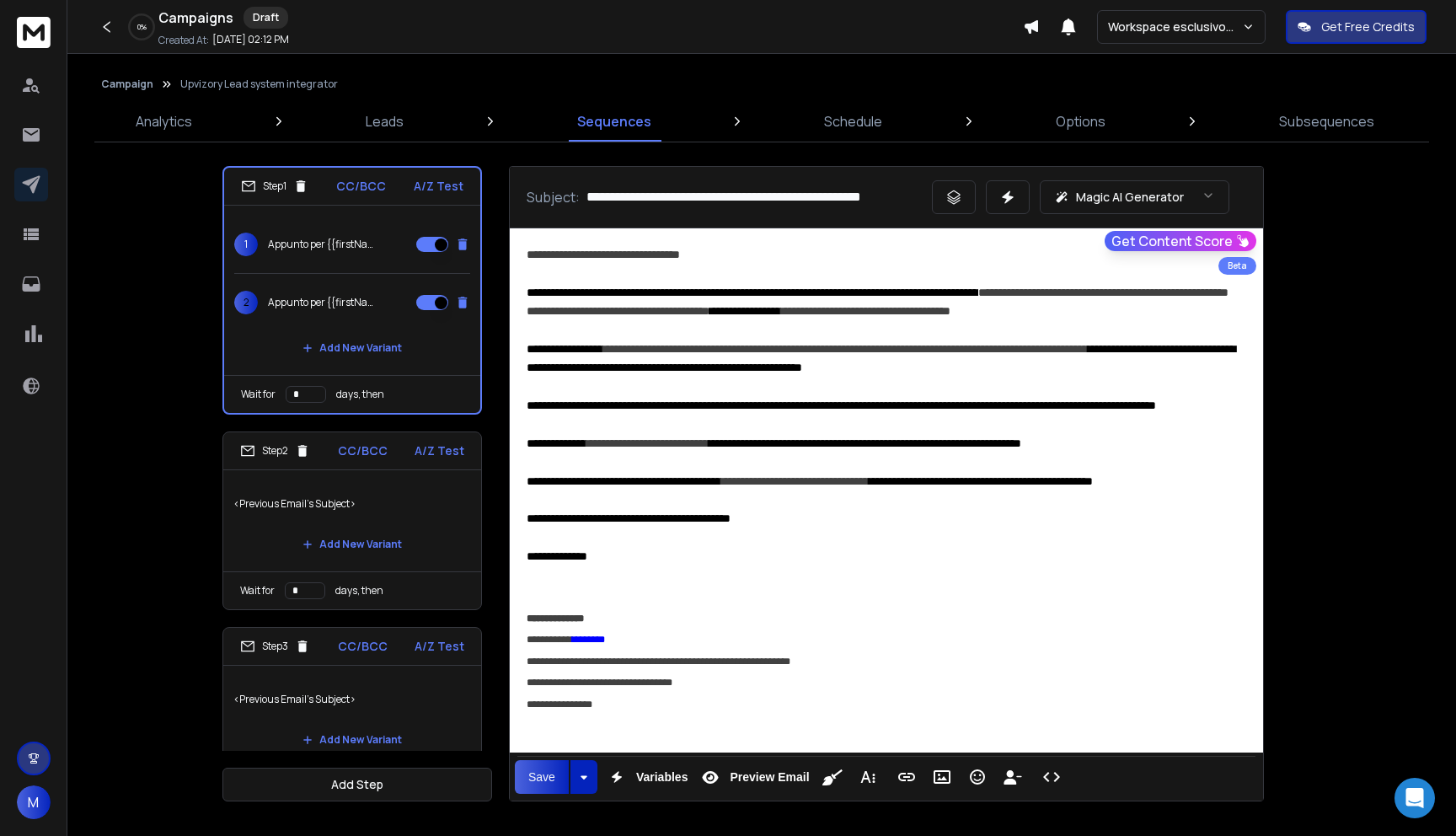
click at [455, 304] on icon at bounding box center [462, 301] width 15 height 15
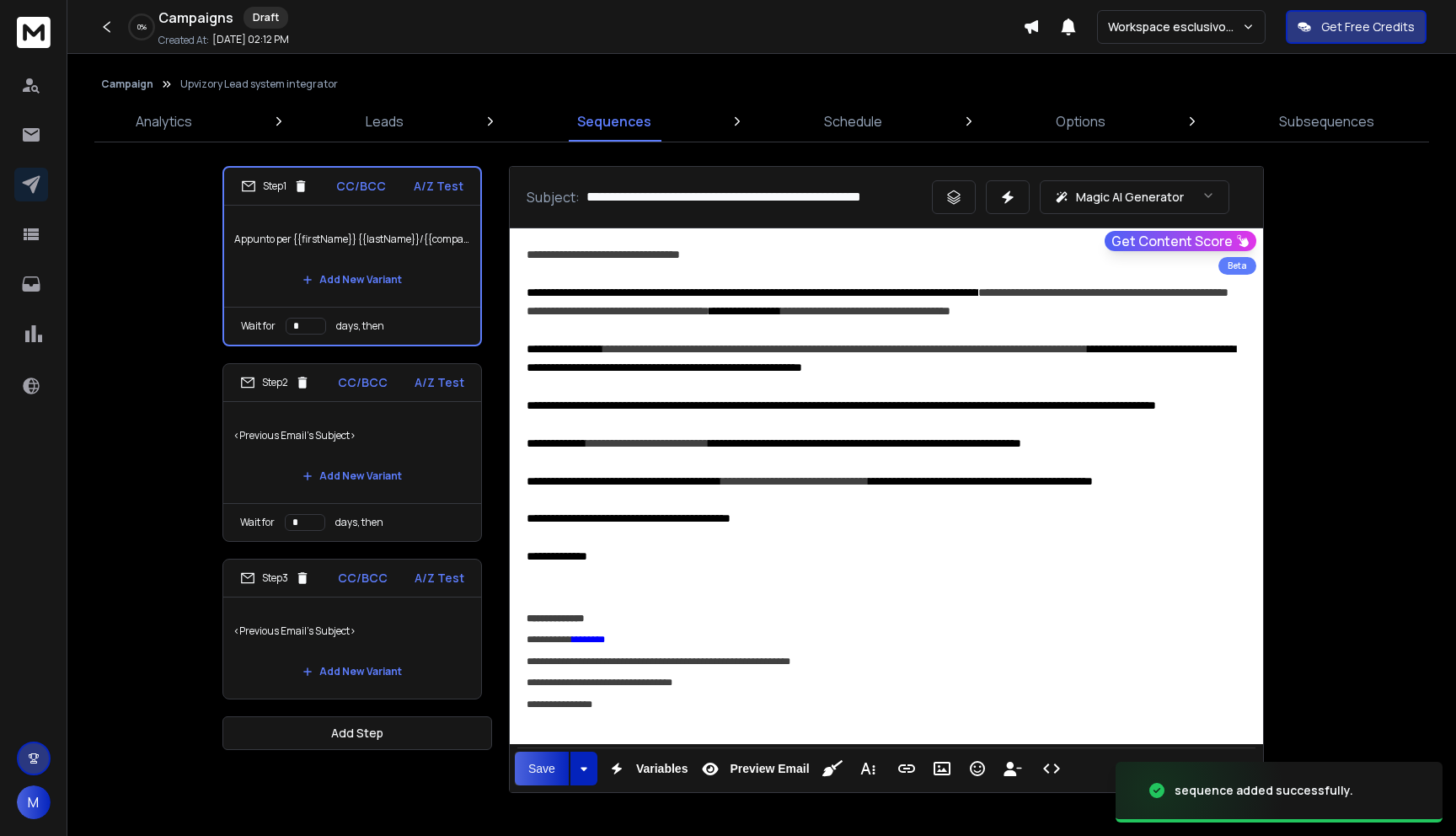
click at [392, 441] on p "<Previous Email's Subject>" at bounding box center [352, 436] width 238 height 48
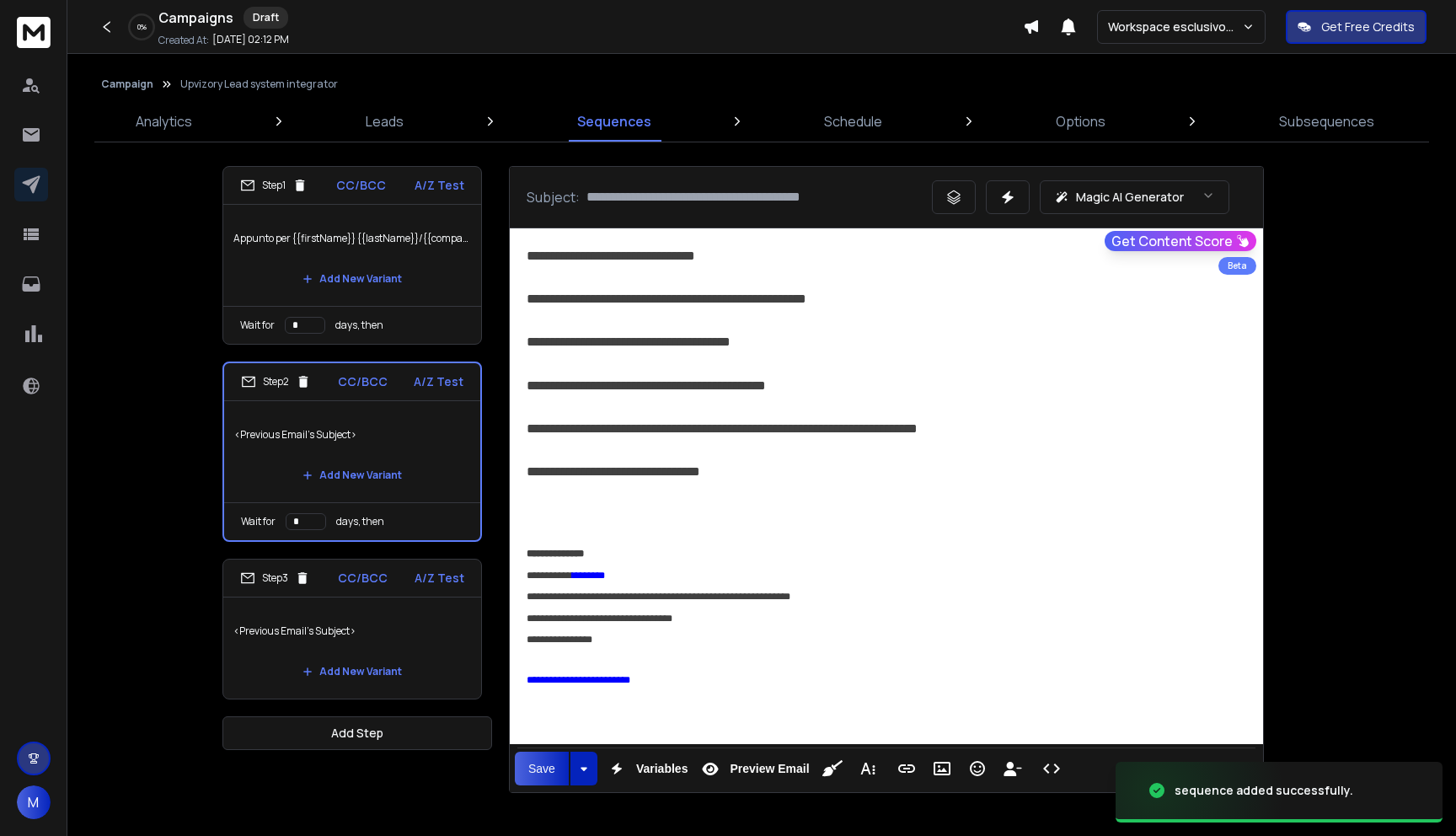
click at [403, 647] on p "<Previous Email's Subject>" at bounding box center [352, 632] width 238 height 48
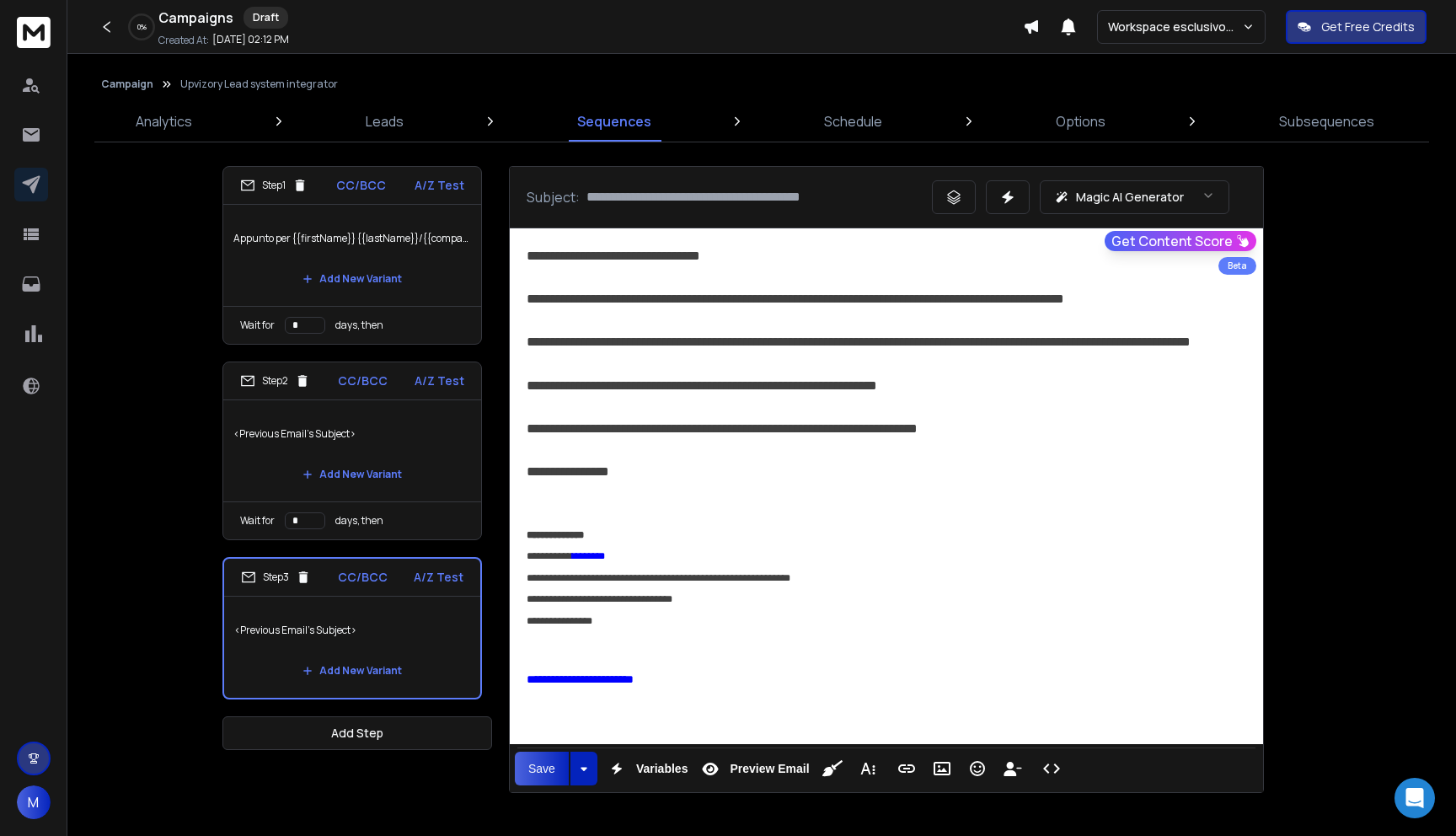
click at [446, 256] on p "Appunto per {{firstName}} {{lastName}}/{{companyName}}" at bounding box center [352, 239] width 238 height 48
type input "**********"
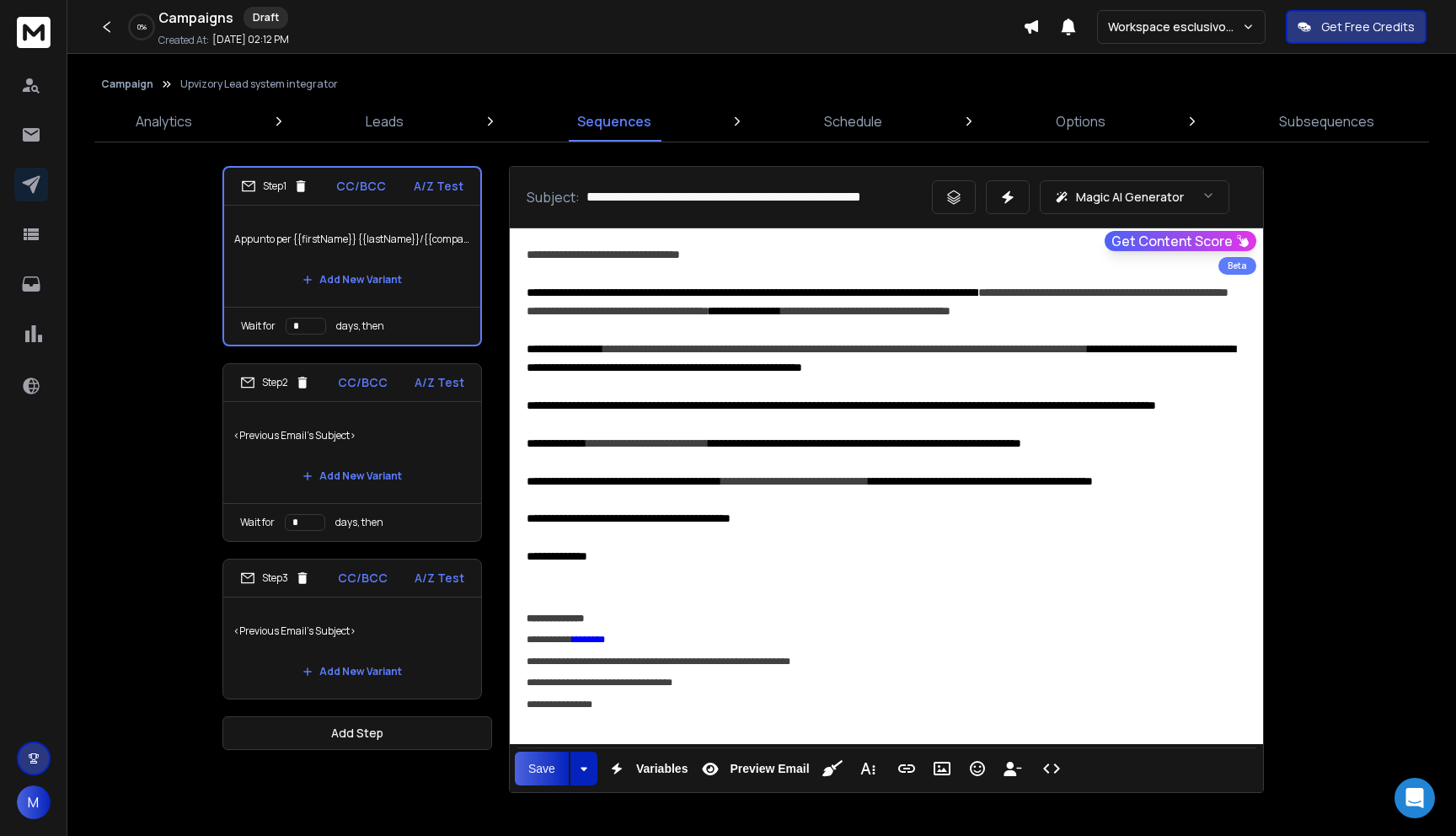
scroll to position [45, 0]
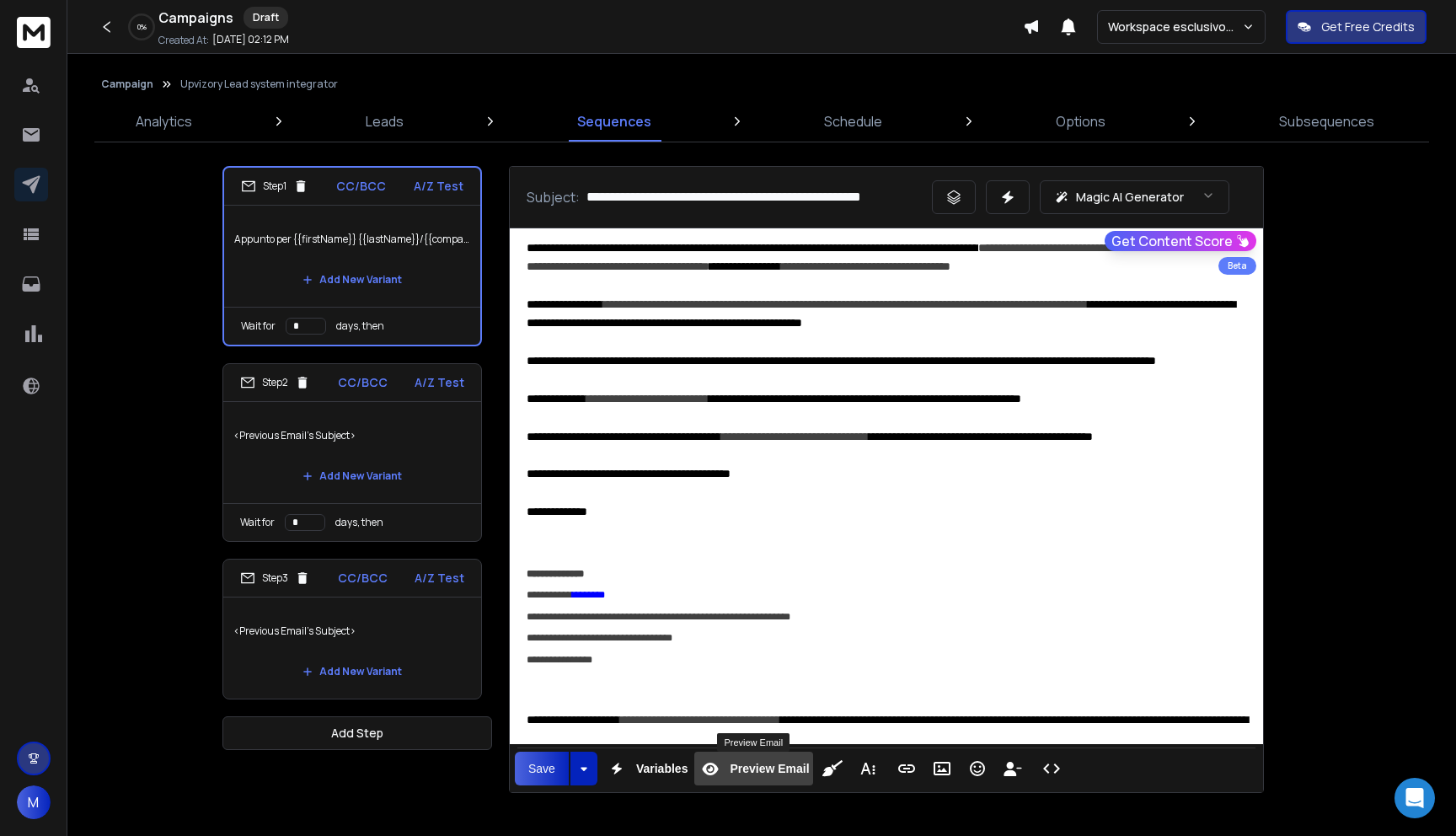
click at [788, 778] on div "Preview Email" at bounding box center [752, 770] width 118 height 28
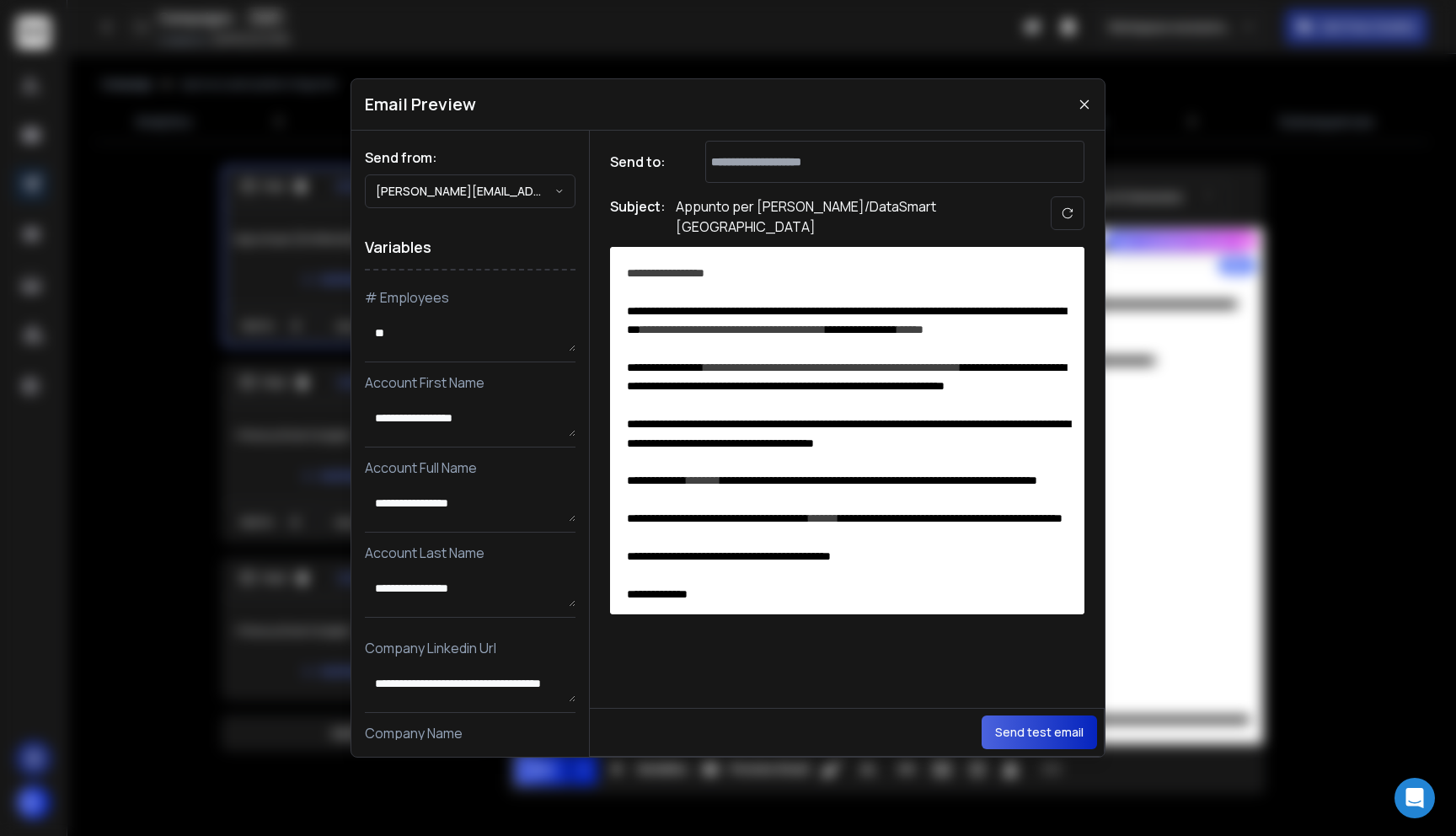
click at [925, 165] on input at bounding box center [894, 162] width 368 height 31
type input "**********"
click at [1045, 724] on button "Send test email" at bounding box center [1039, 733] width 115 height 34
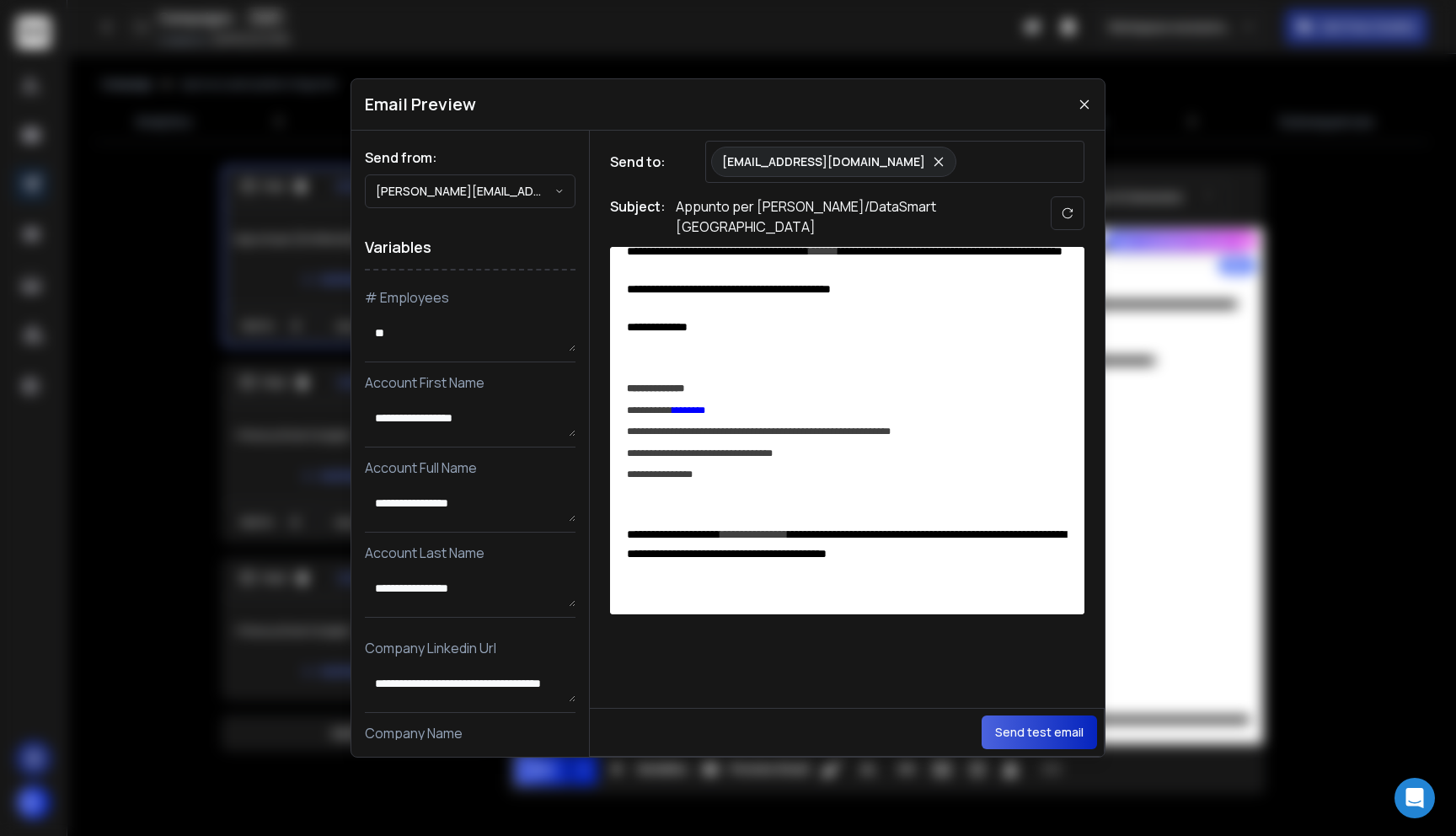
scroll to position [355, 0]
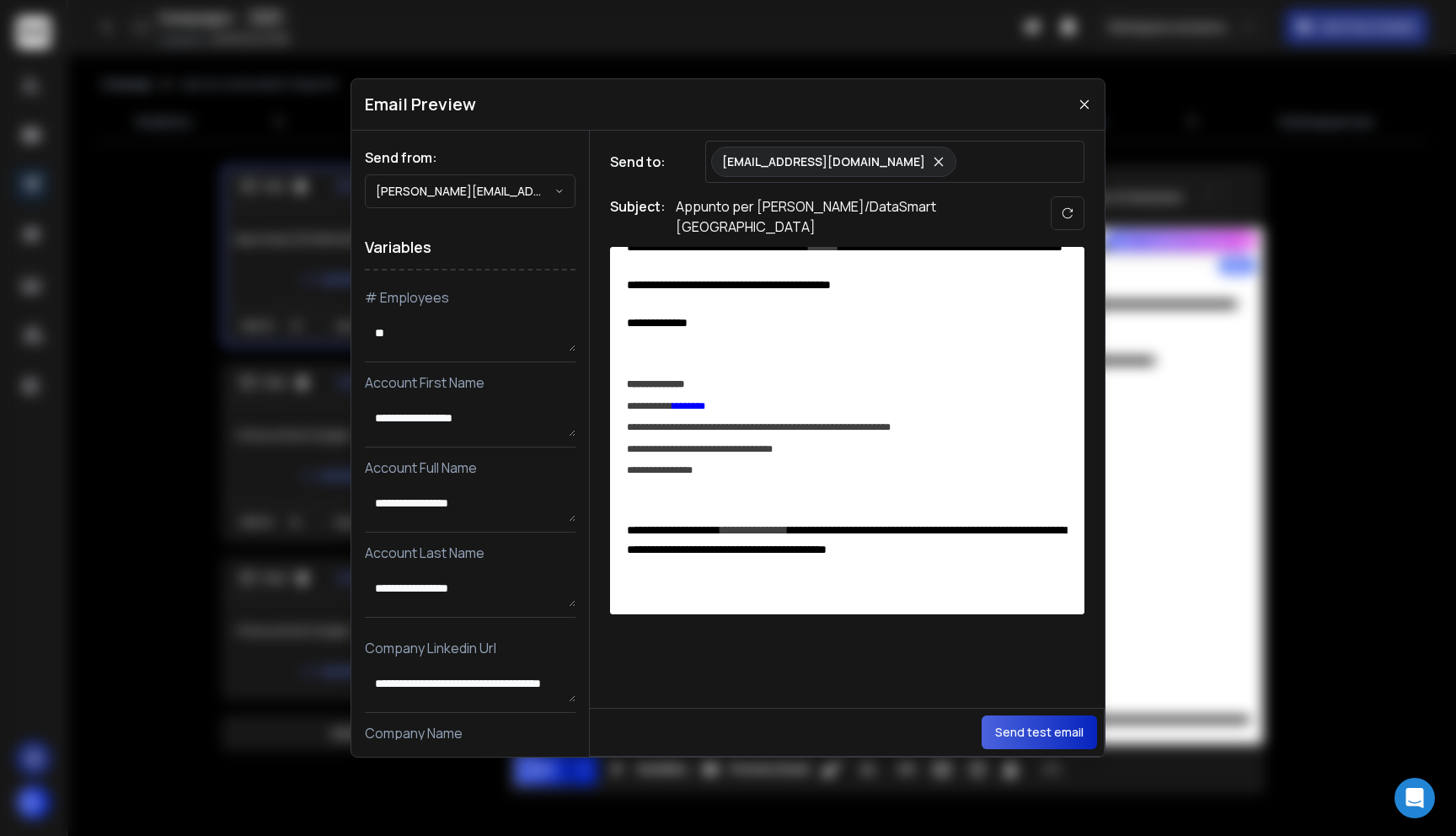
click at [1087, 100] on icon at bounding box center [1084, 104] width 9 height 9
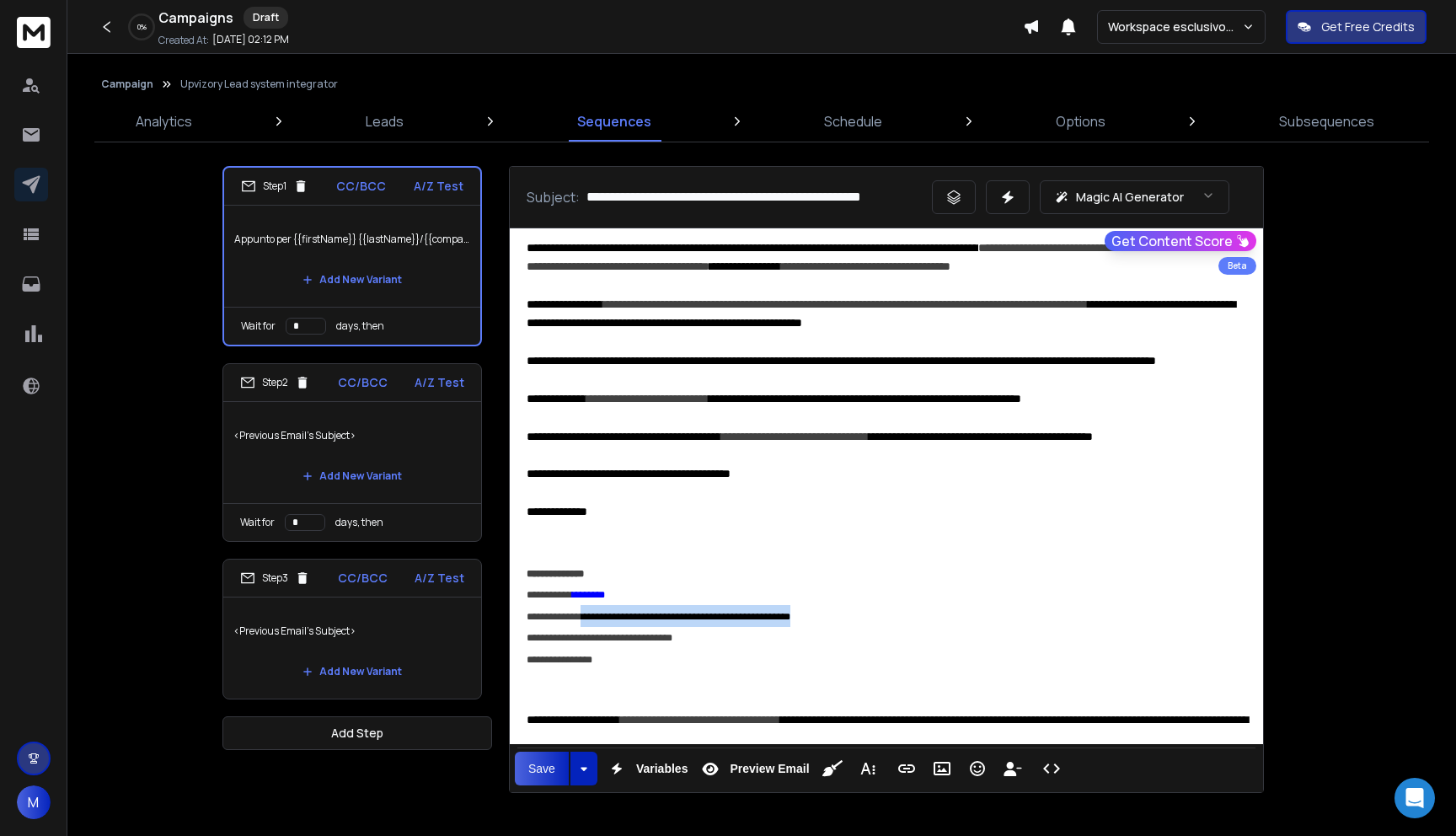
drag, startPoint x: 593, startPoint y: 639, endPoint x: 856, endPoint y: 638, distance: 263.0
click at [856, 638] on div "**********" at bounding box center [886, 605] width 720 height 130
drag, startPoint x: 529, startPoint y: 644, endPoint x: 861, endPoint y: 649, distance: 332.0
click at [861, 649] on div "**********" at bounding box center [886, 605] width 720 height 130
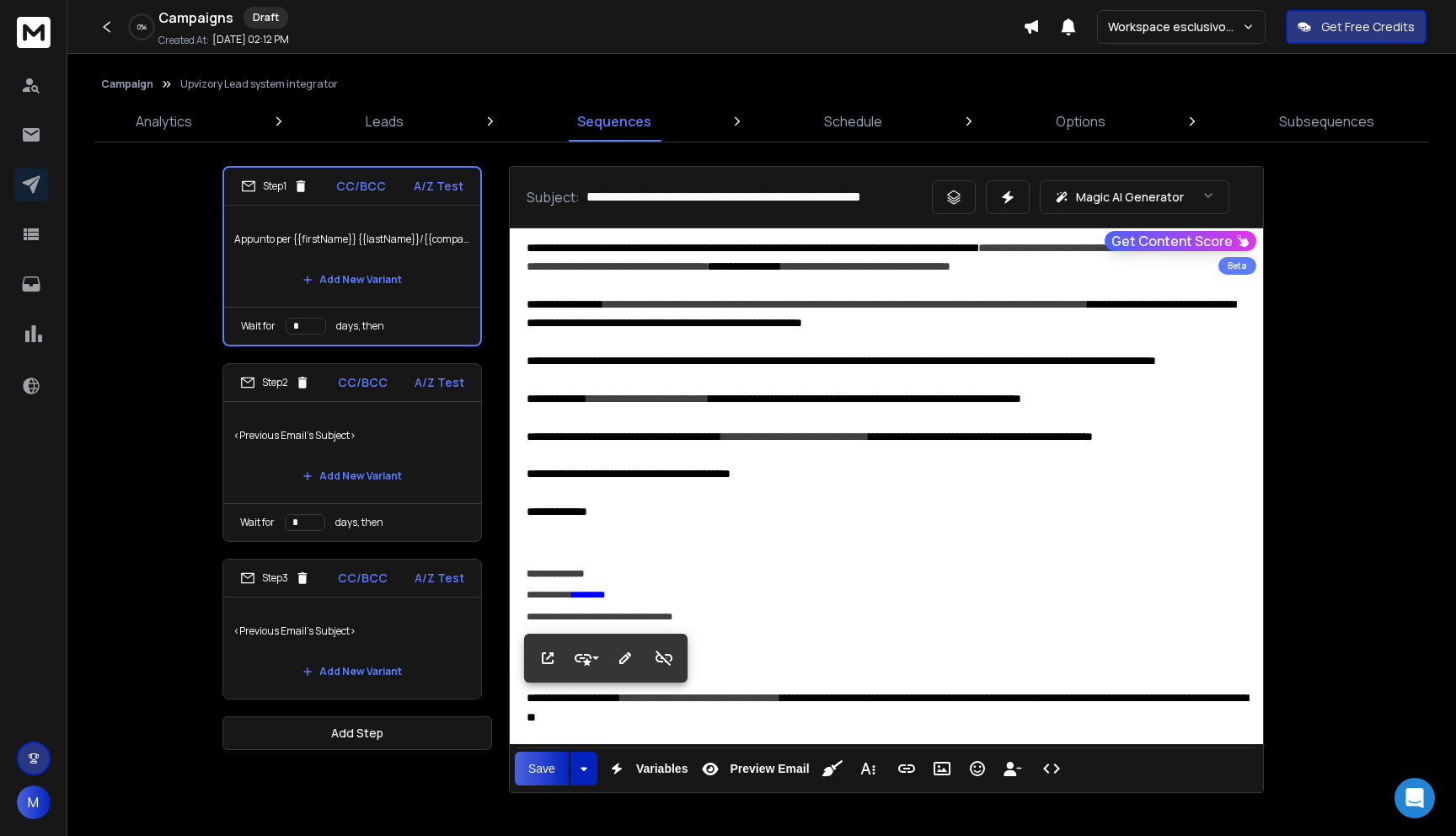
click at [928, 638] on div "**********" at bounding box center [886, 594] width 720 height 108
click at [599, 321] on span "**********" at bounding box center [880, 313] width 709 height 31
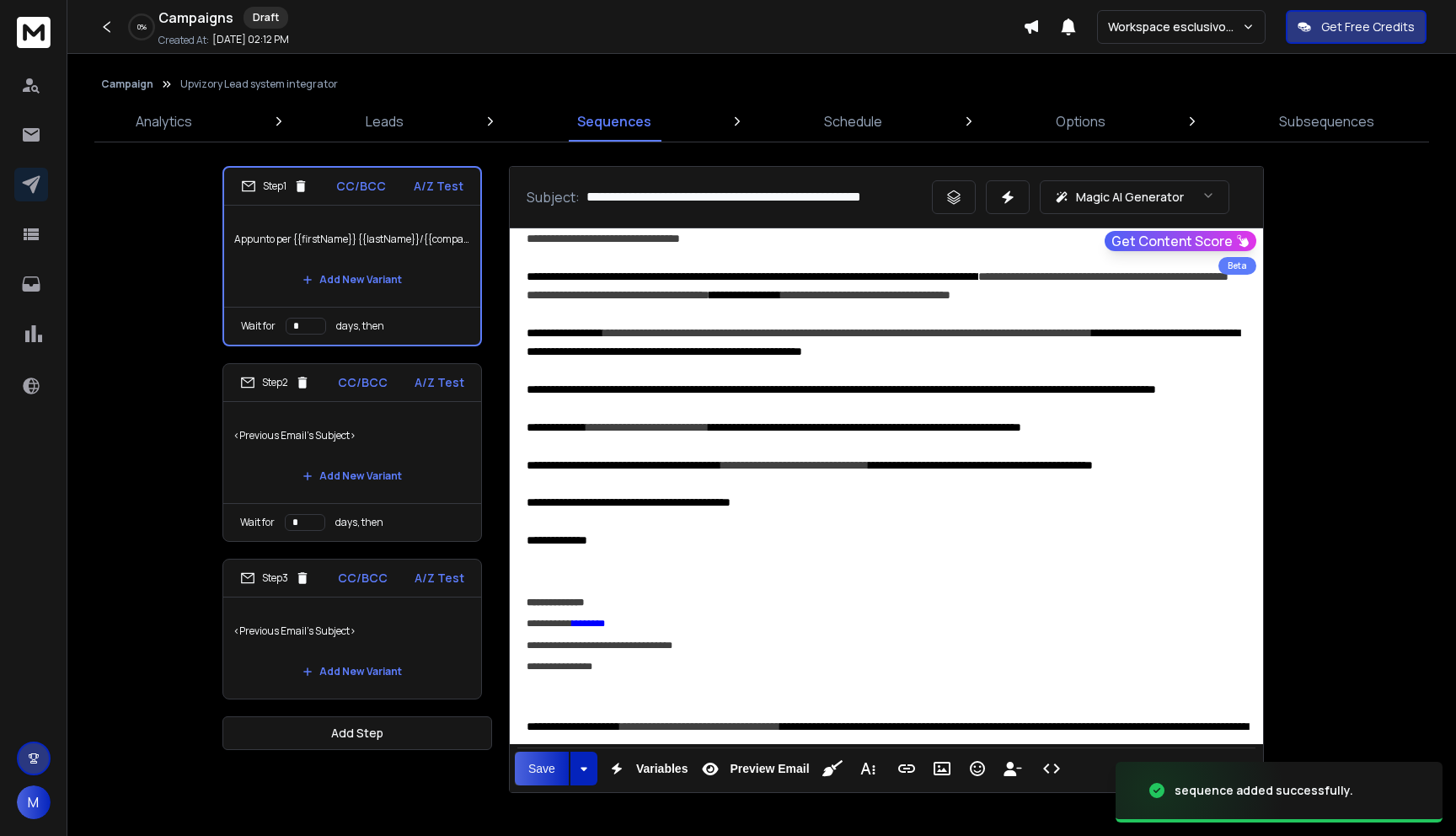
scroll to position [0, 0]
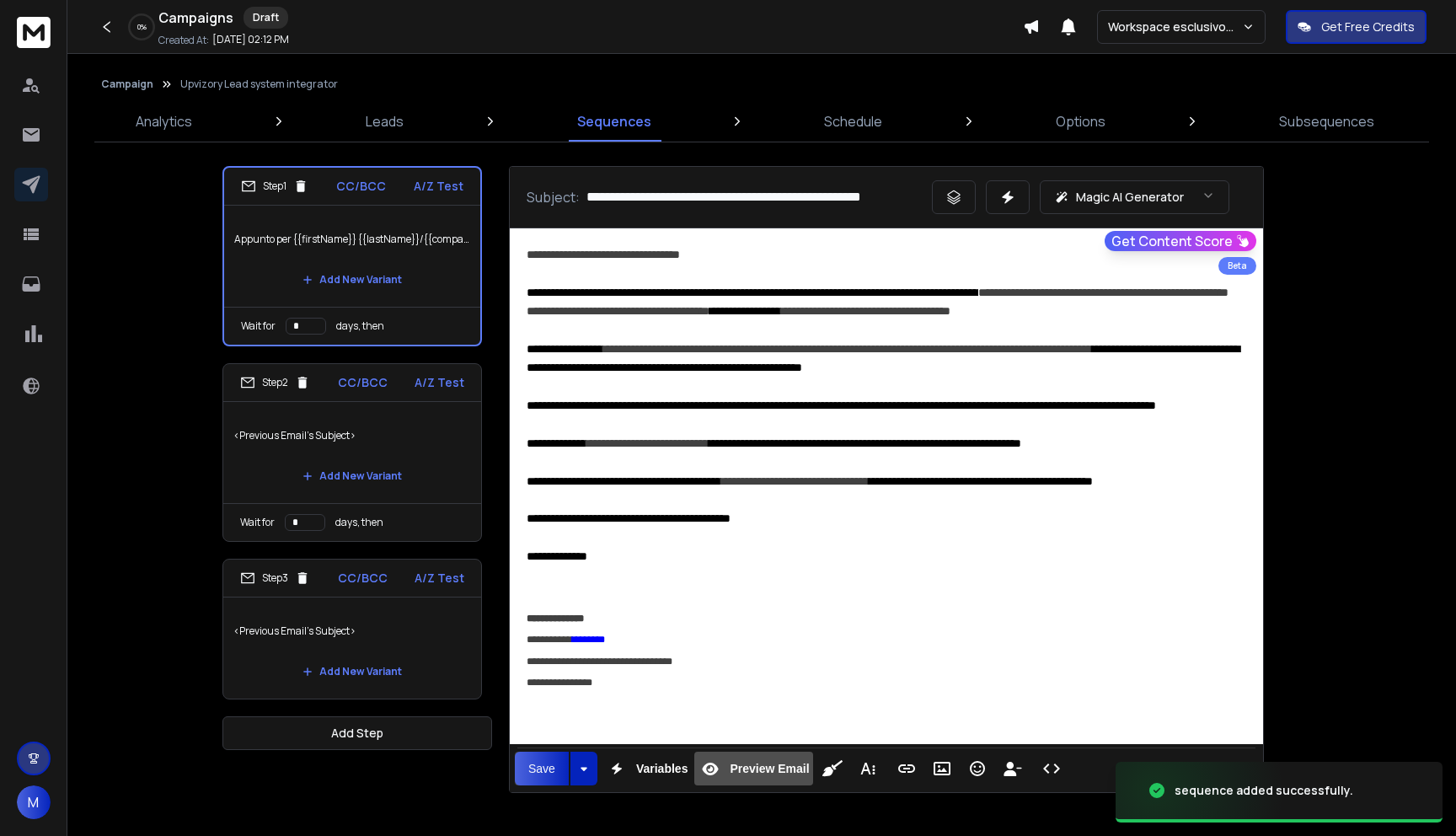
click at [755, 778] on div "Preview Email" at bounding box center [752, 770] width 118 height 28
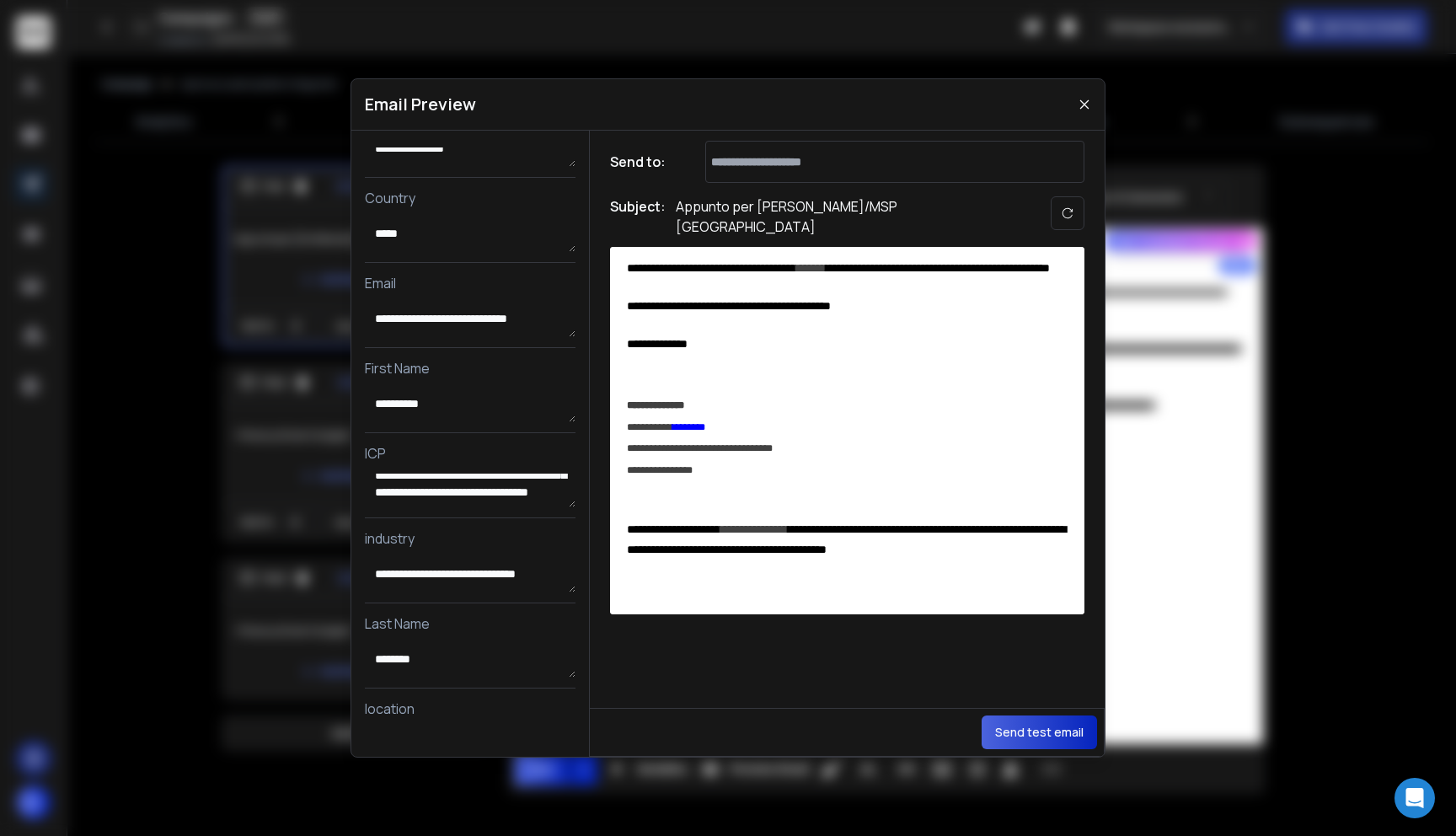
scroll to position [621, 0]
click at [1083, 95] on div "Email Preview" at bounding box center [728, 104] width 753 height 51
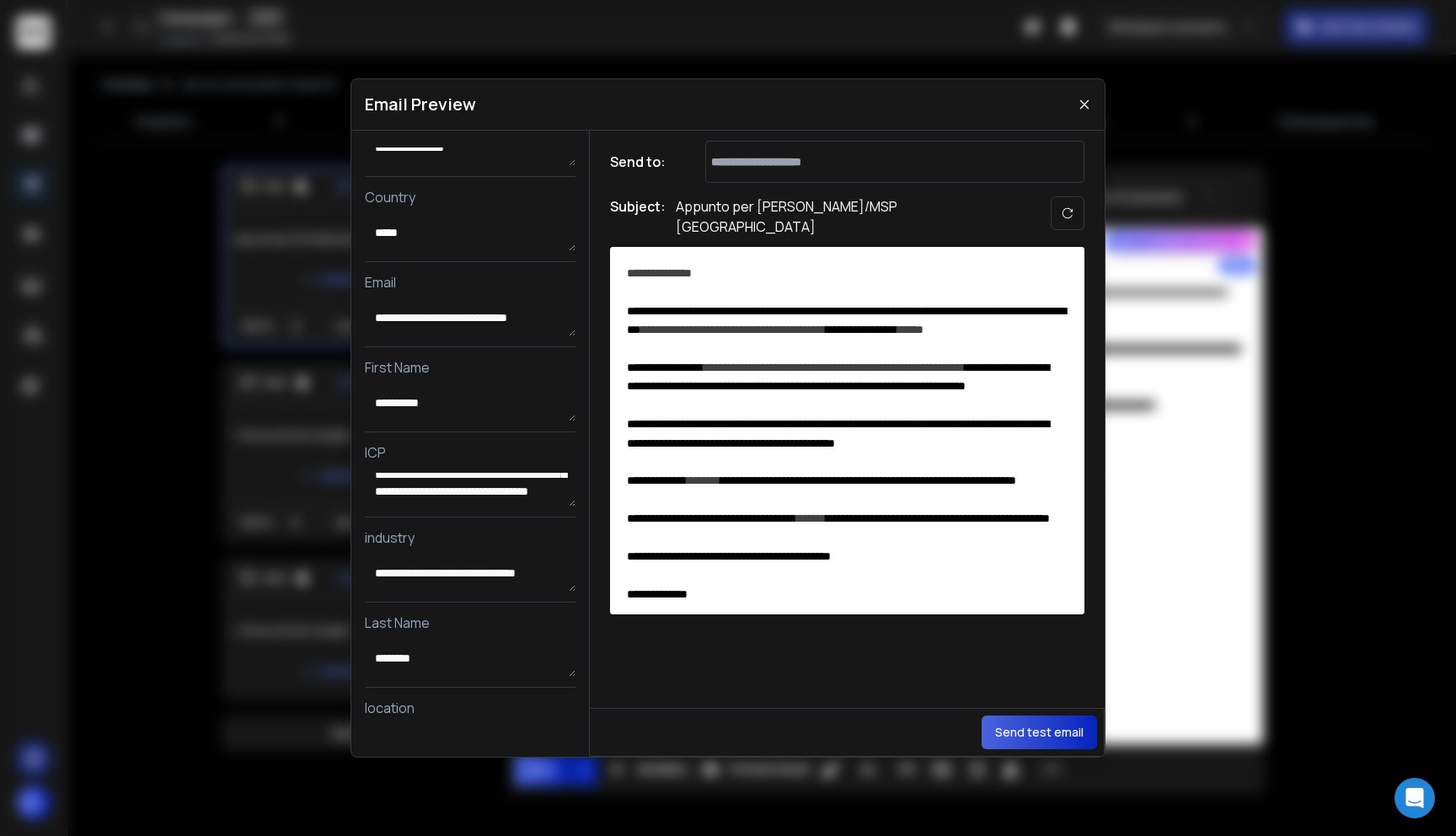
scroll to position [333, 0]
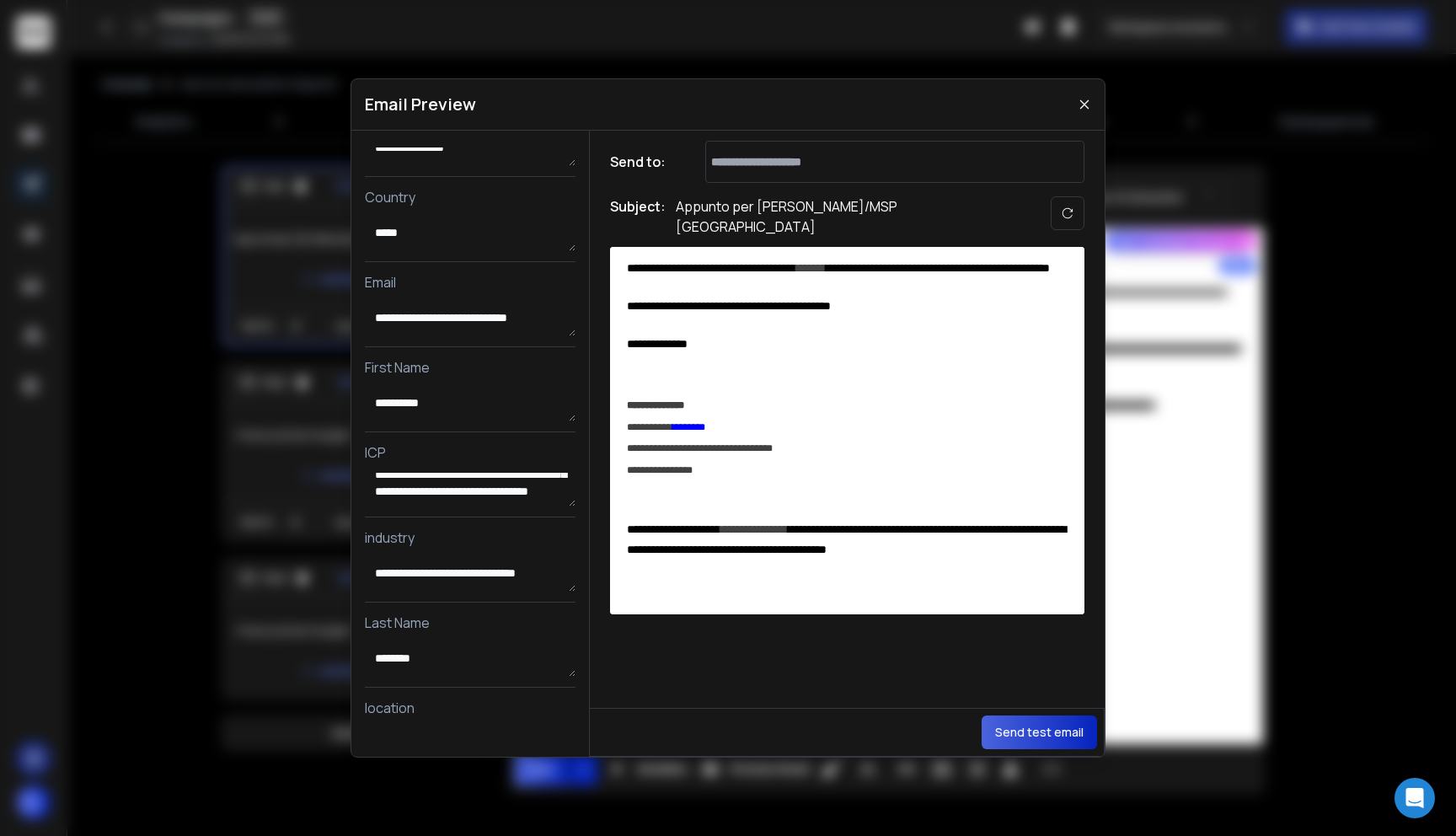
click at [1083, 100] on icon at bounding box center [1084, 105] width 14 height 14
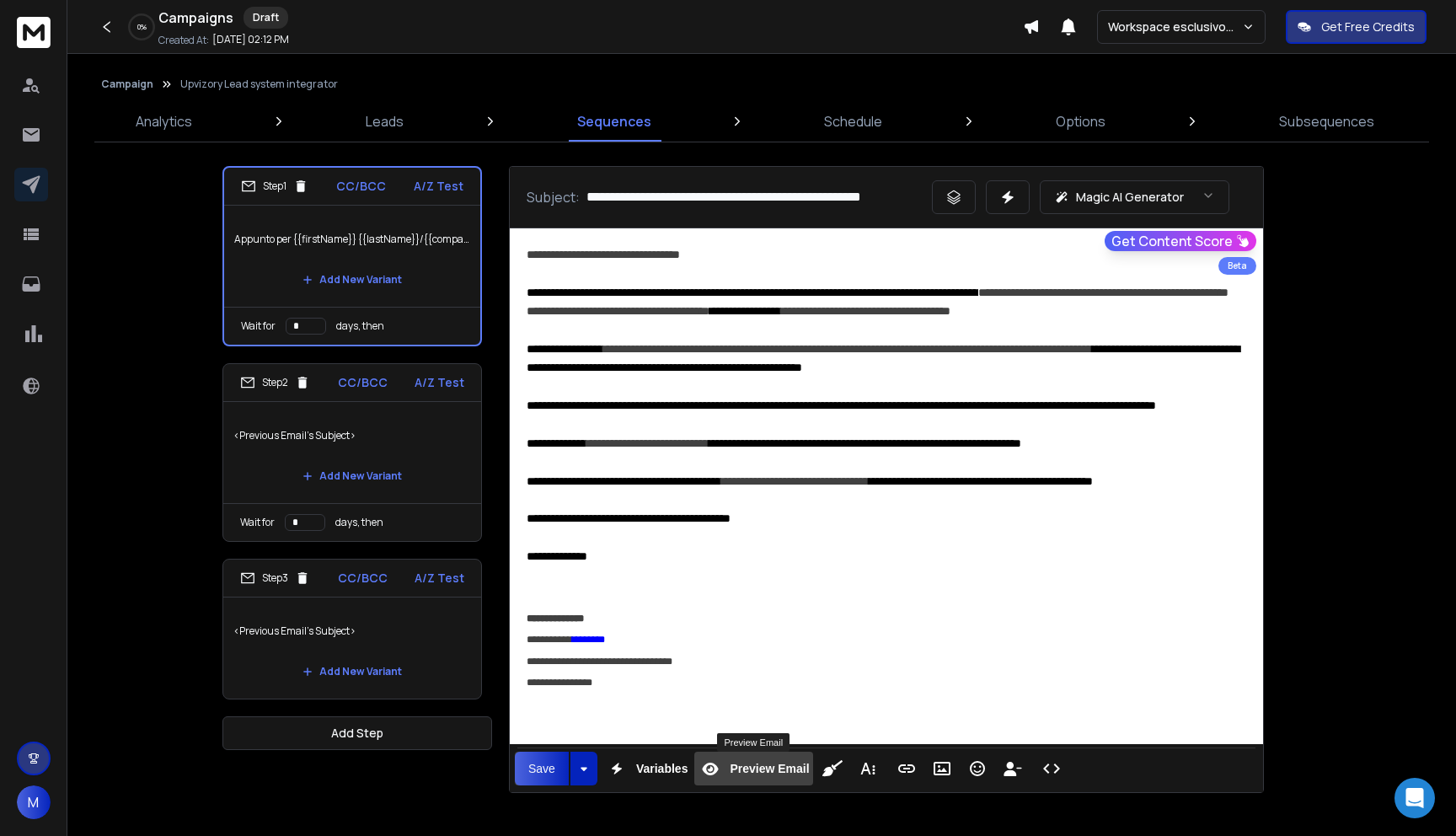
click at [776, 760] on div "Preview Email" at bounding box center [752, 770] width 118 height 28
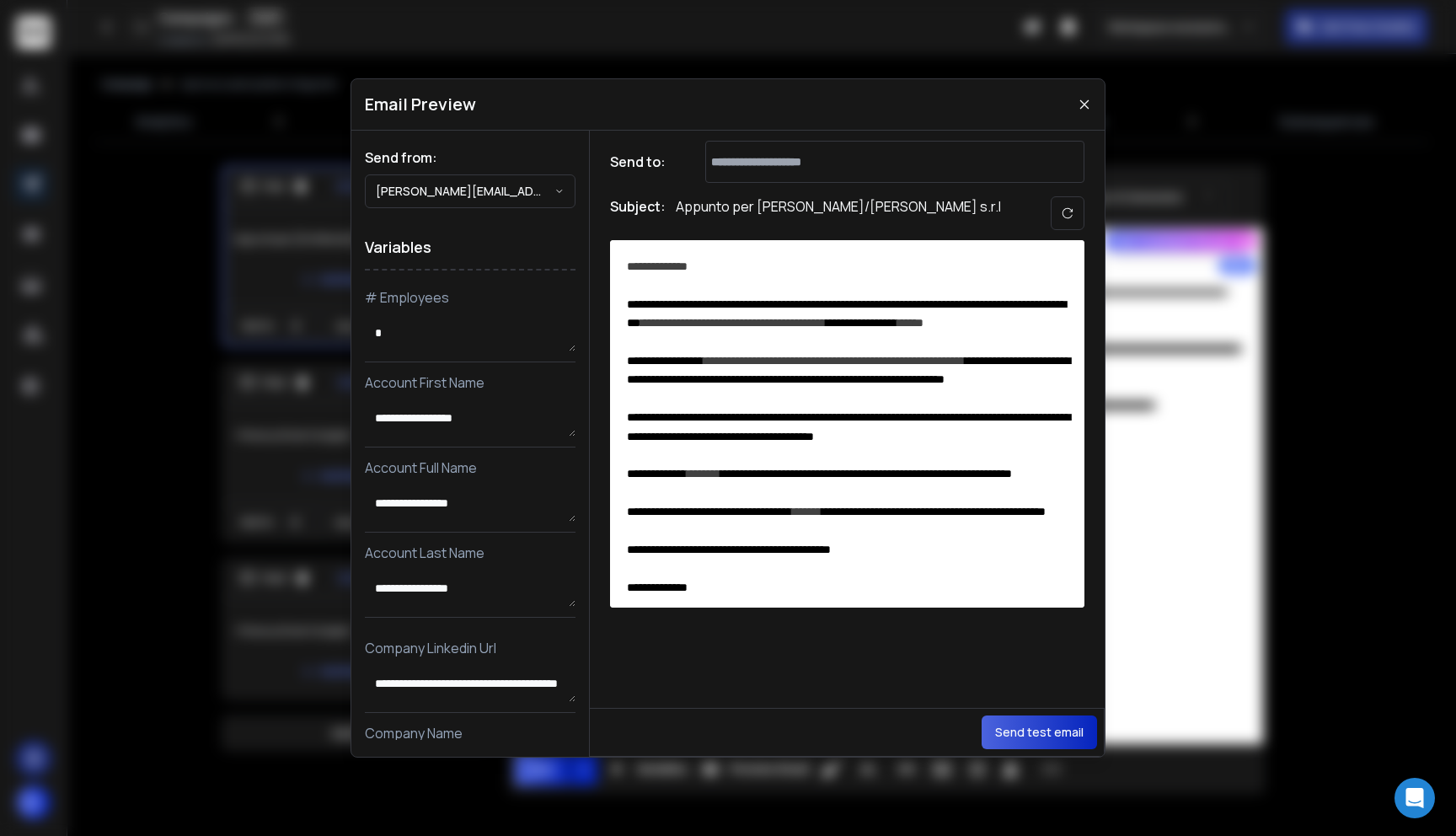
click at [782, 153] on input at bounding box center [894, 162] width 368 height 31
click at [1033, 734] on button "Send test email" at bounding box center [1039, 733] width 115 height 34
click at [1086, 109] on icon at bounding box center [1084, 105] width 14 height 14
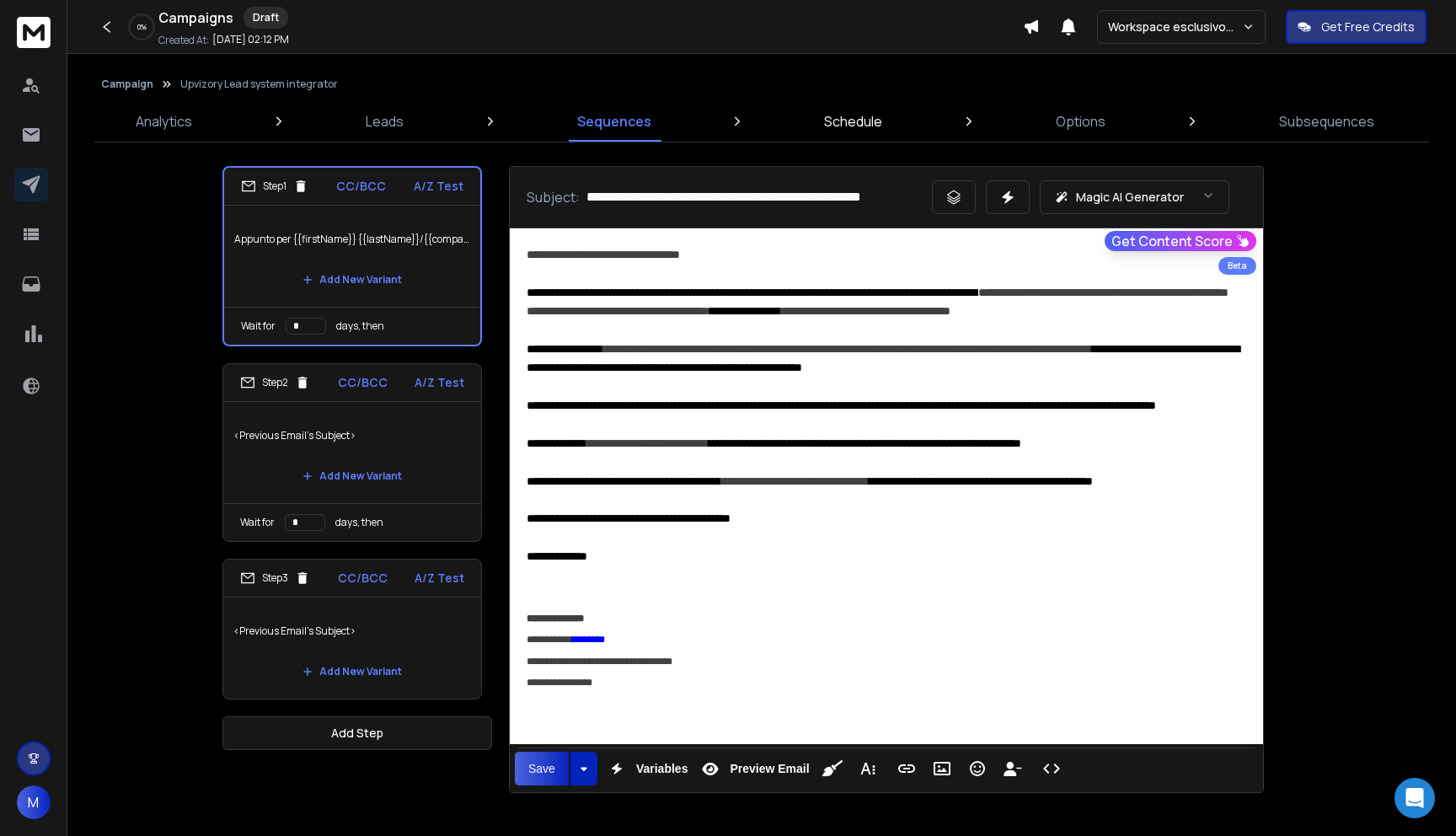
click at [834, 127] on p "Schedule" at bounding box center [852, 121] width 58 height 20
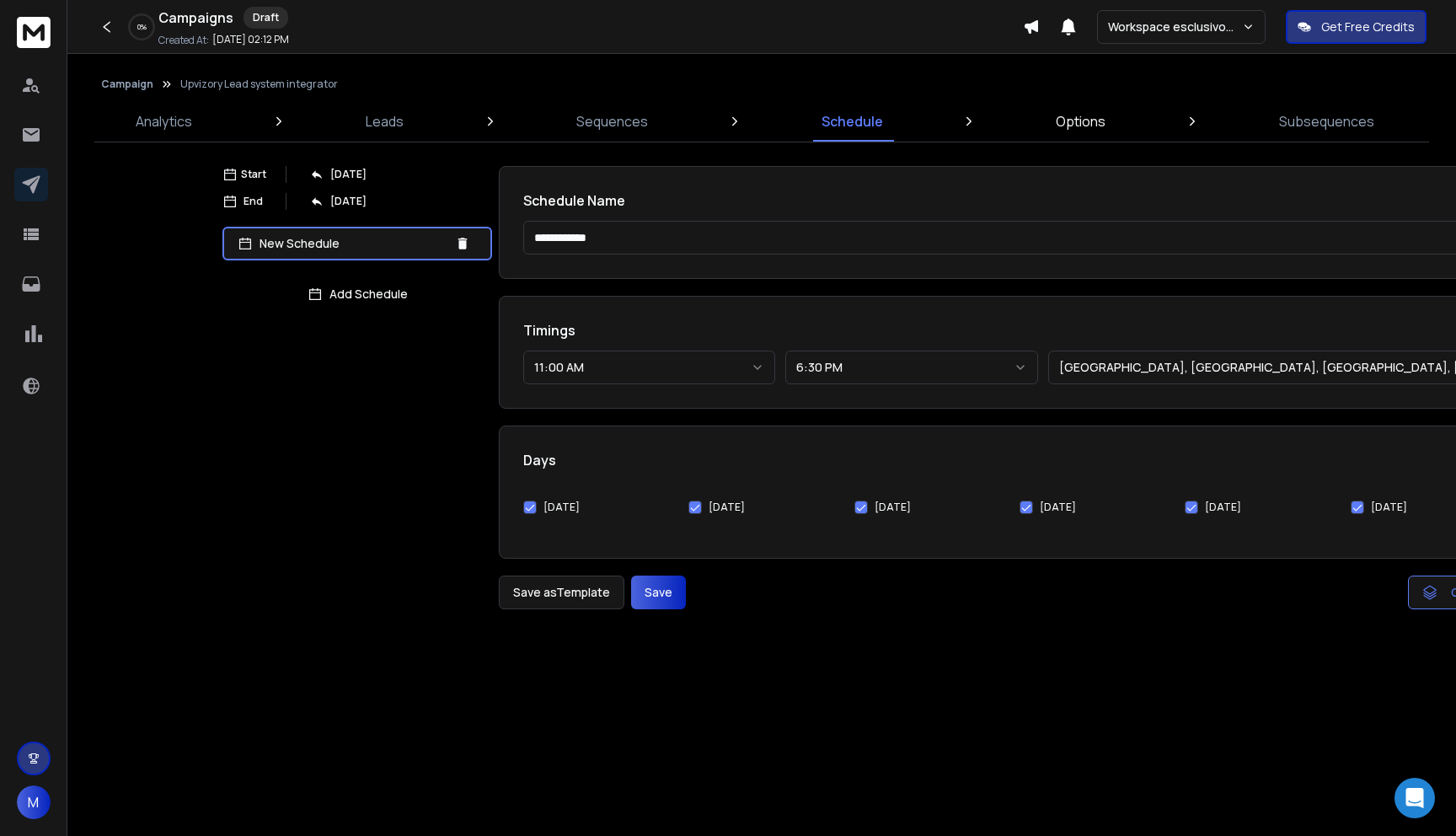
click at [1077, 117] on p "Options" at bounding box center [1080, 121] width 50 height 20
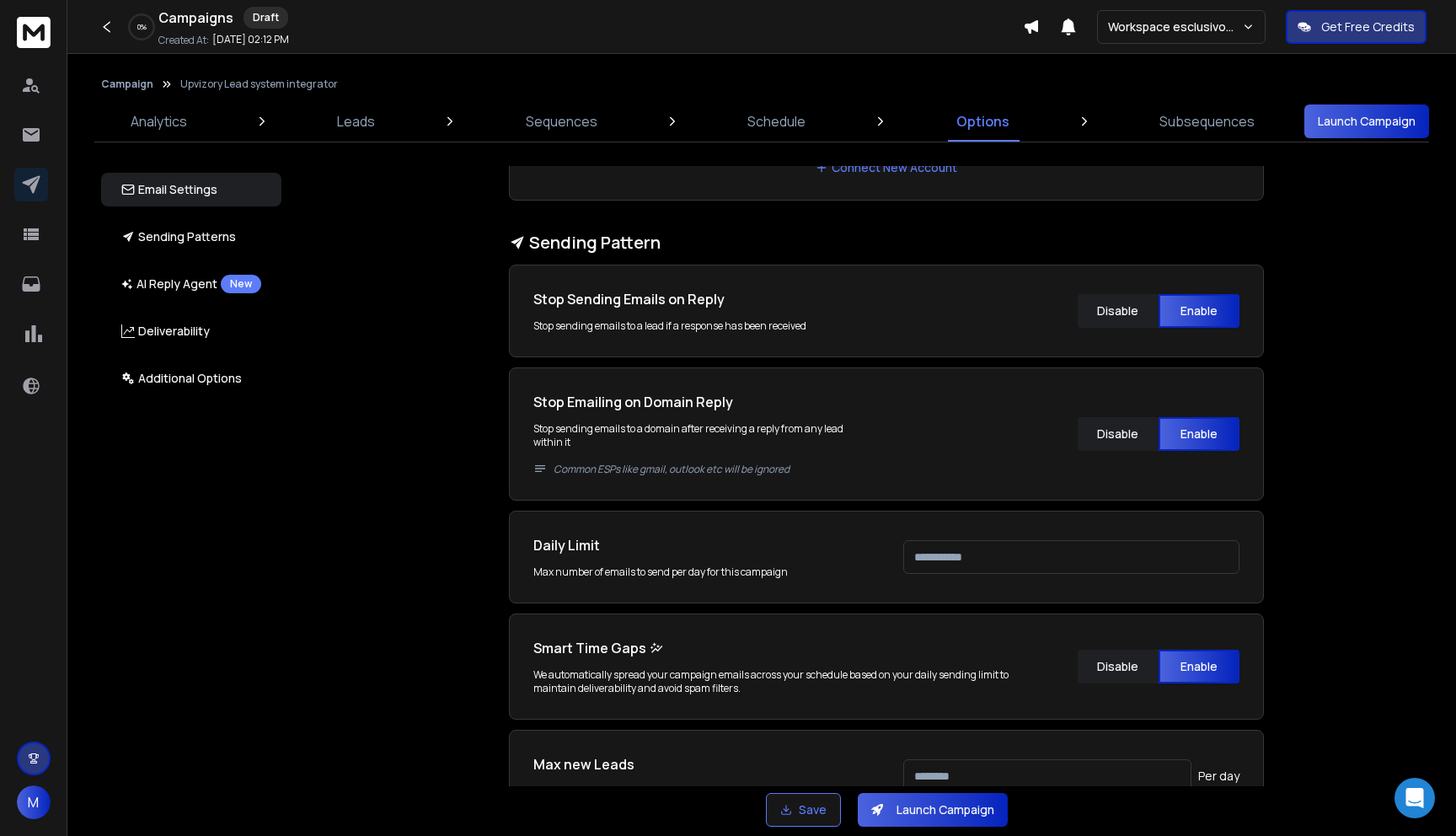
scroll to position [482, 0]
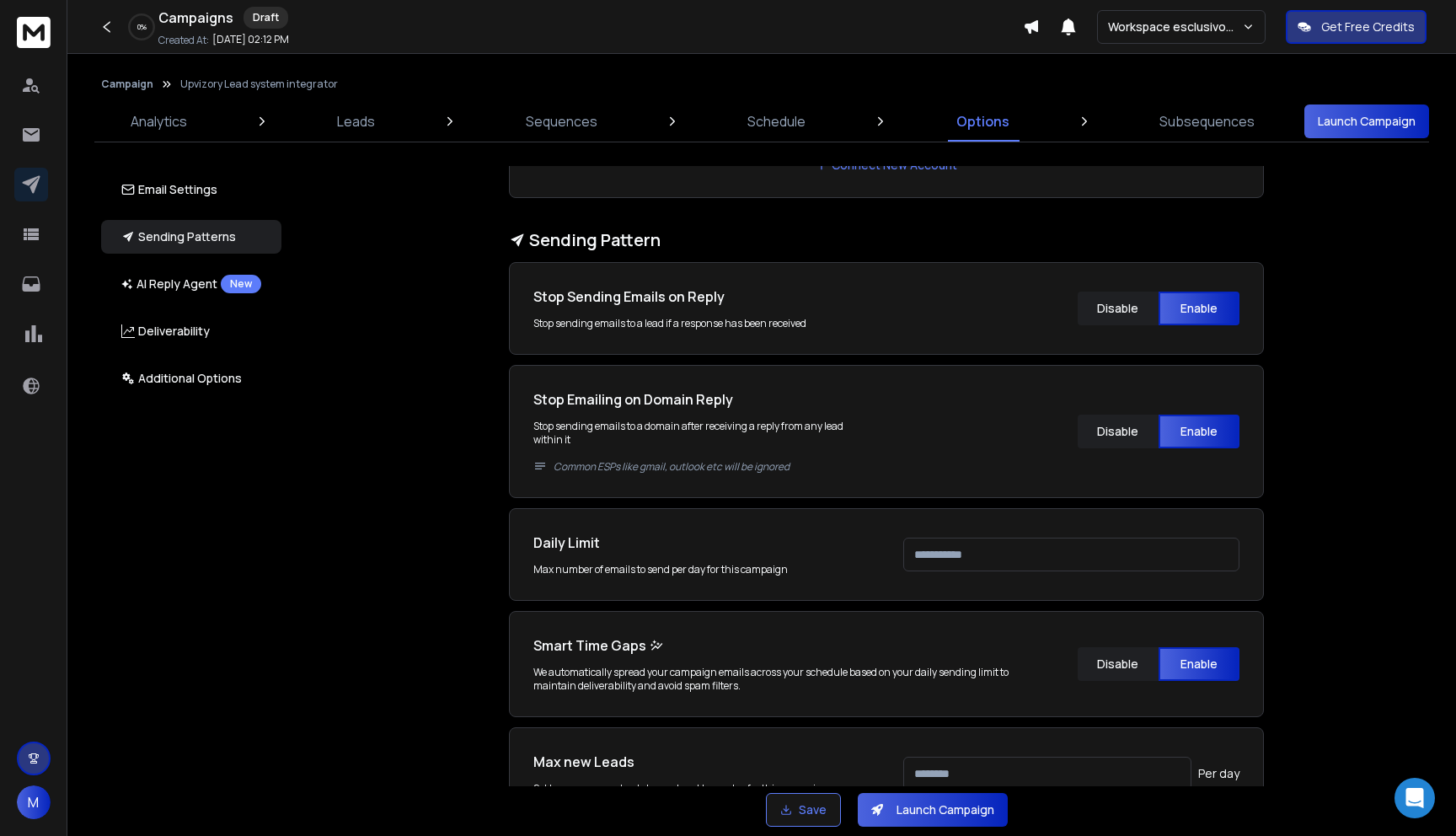
click at [948, 550] on input "****" at bounding box center [1070, 554] width 336 height 34
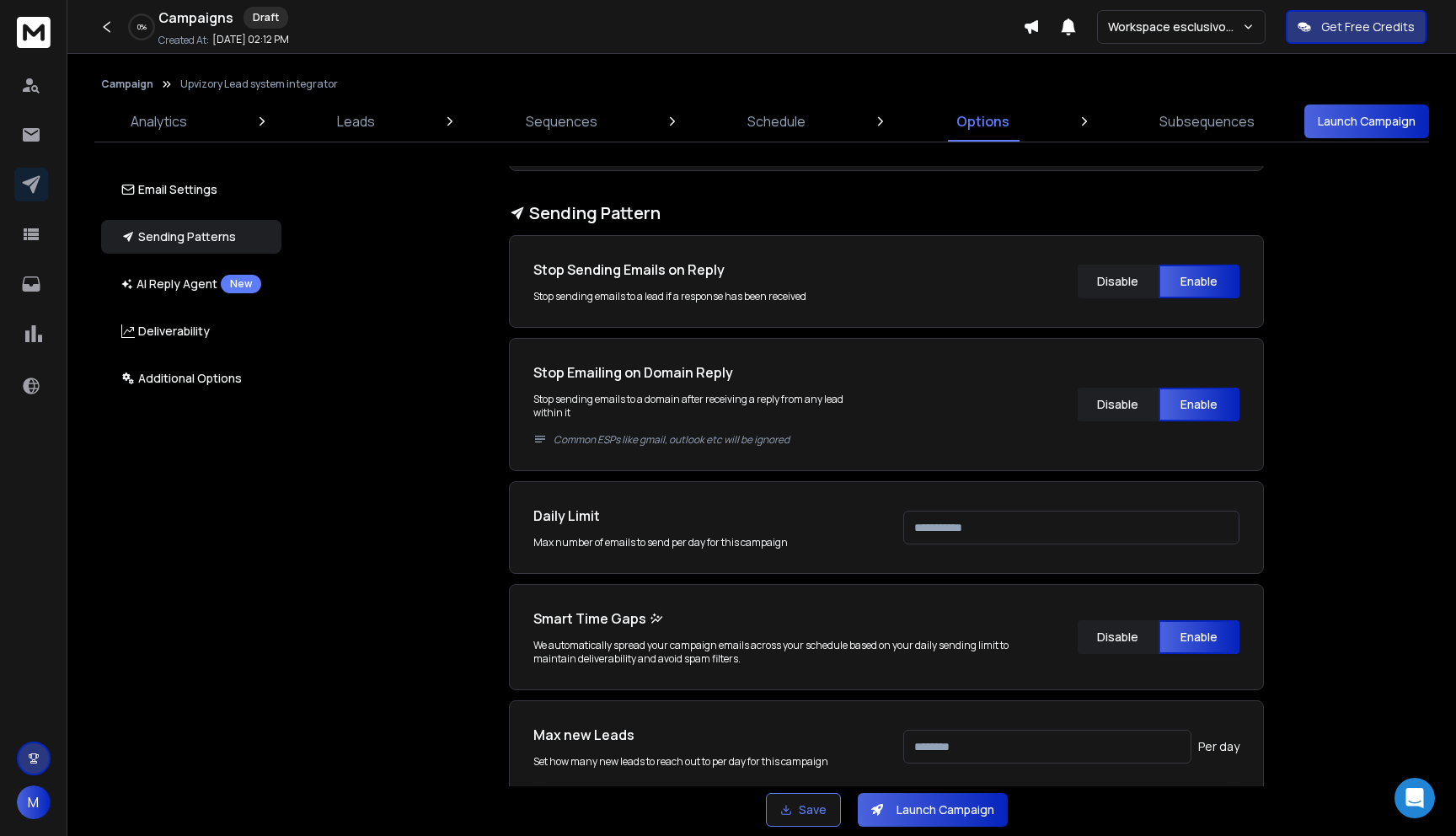
scroll to position [540, 0]
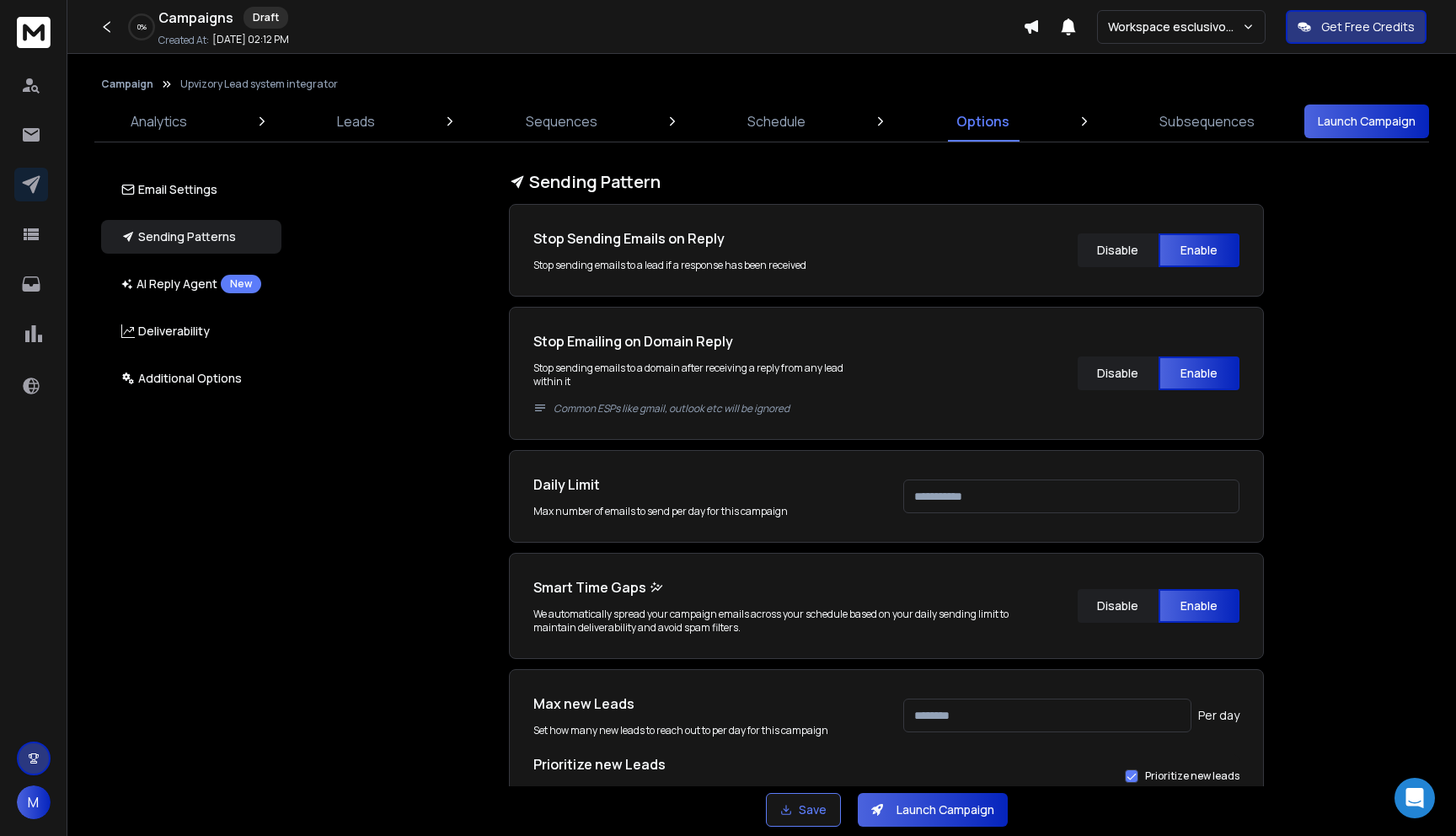
type input "****"
click at [939, 817] on button "Launch Campaign" at bounding box center [932, 810] width 150 height 34
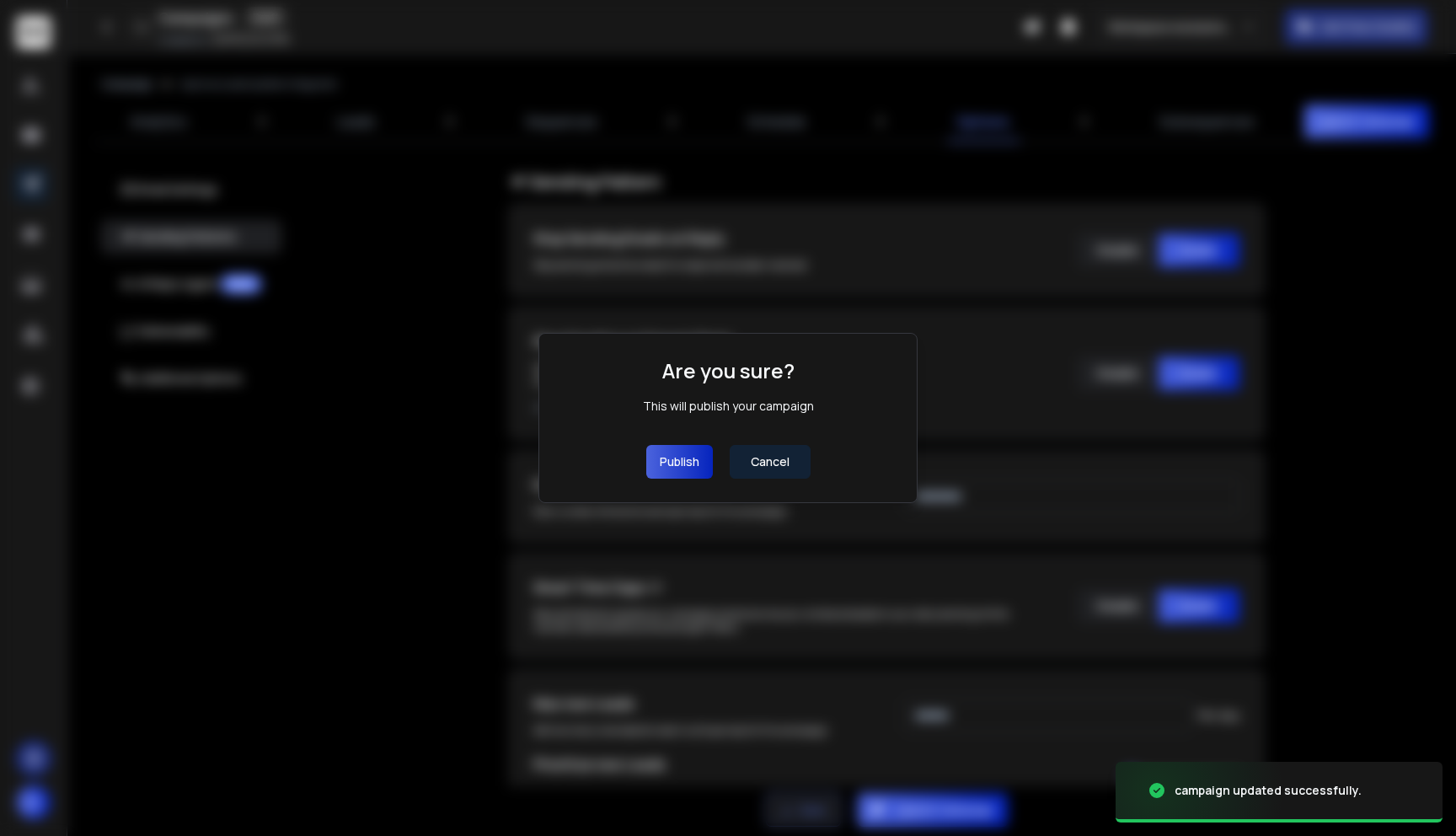
click at [671, 461] on button "Publish" at bounding box center [679, 462] width 66 height 34
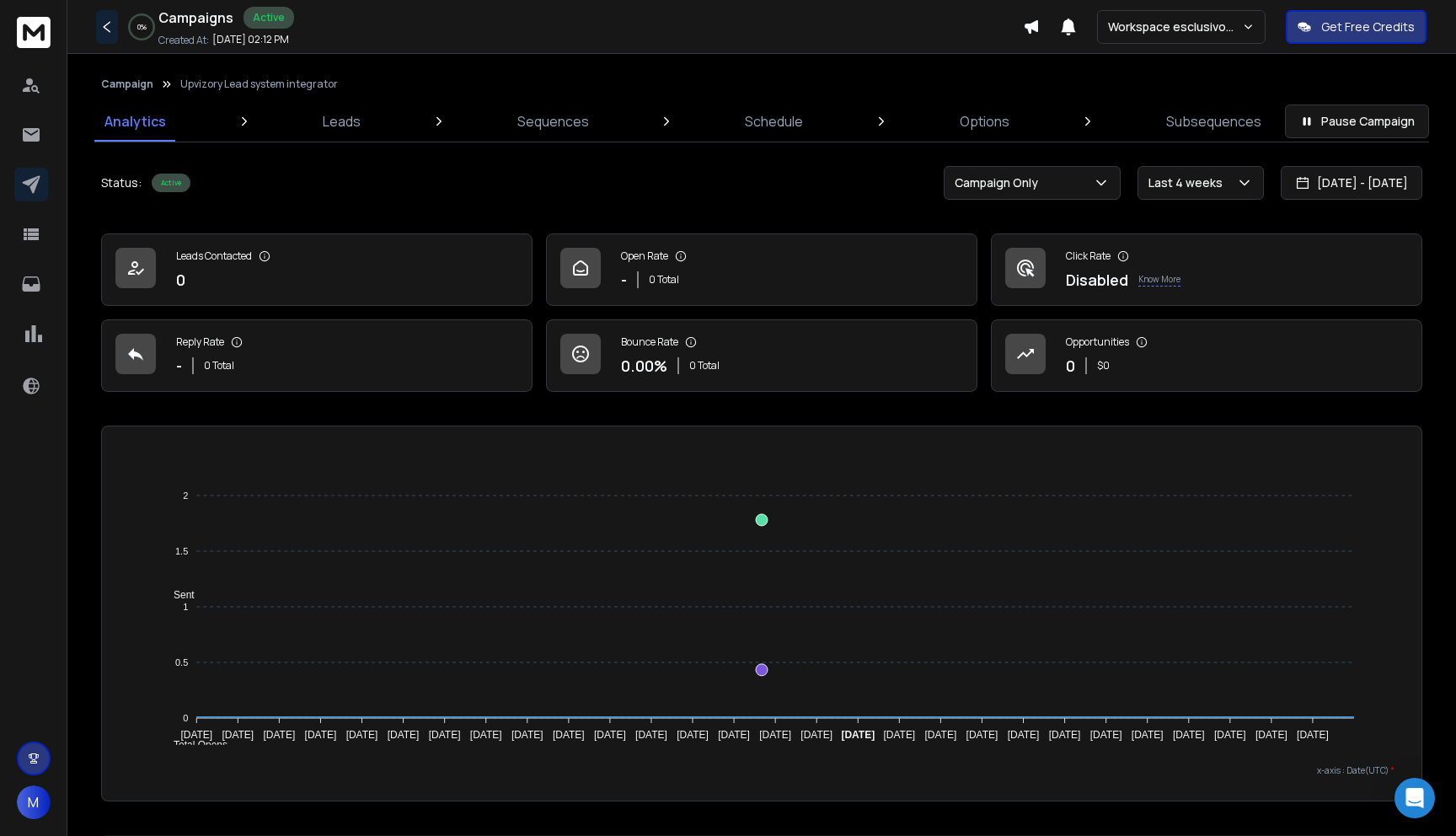
click at [104, 29] on icon at bounding box center [106, 27] width 15 height 15
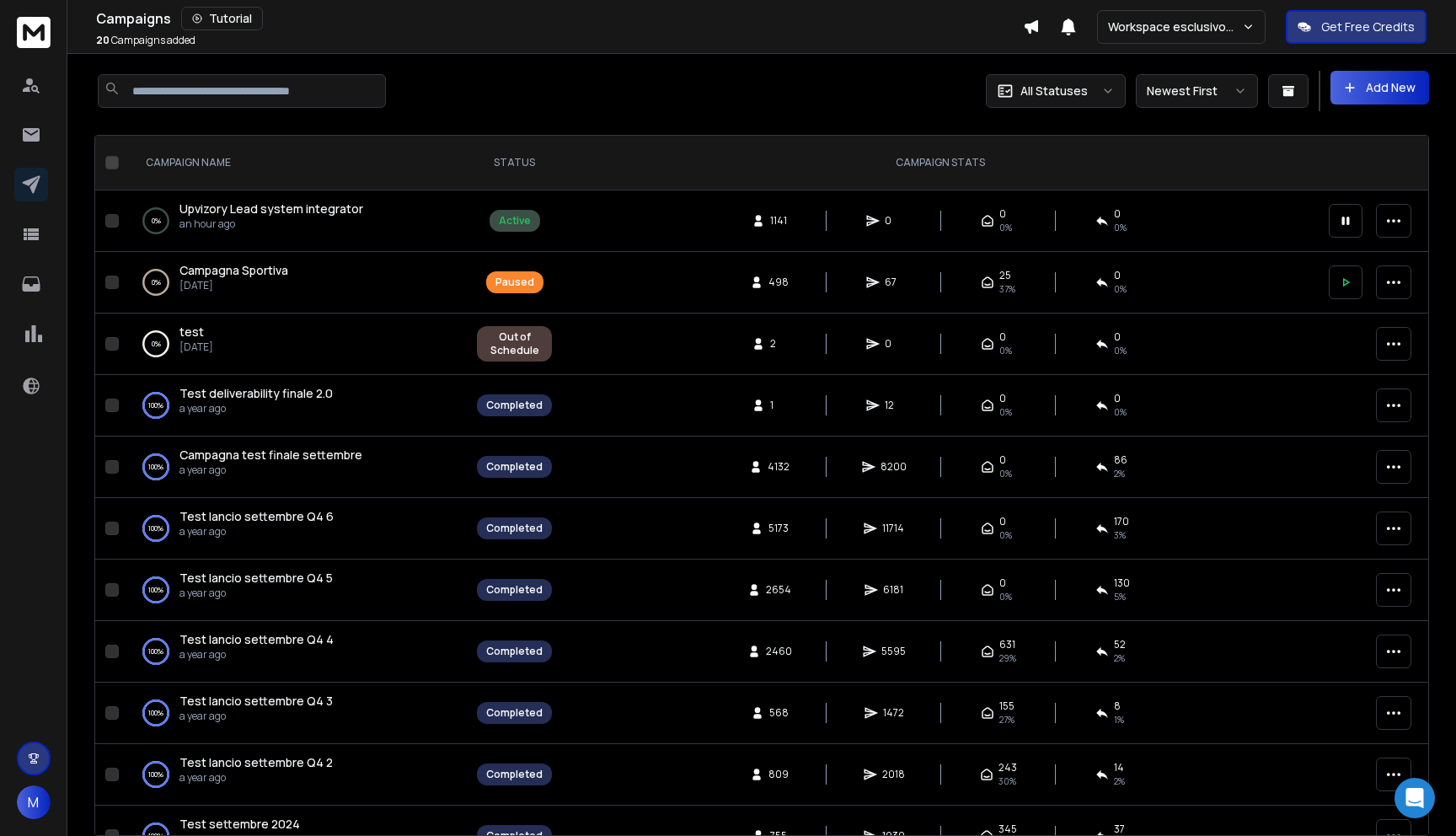
click at [1398, 290] on icon "button" at bounding box center [1393, 282] width 17 height 17
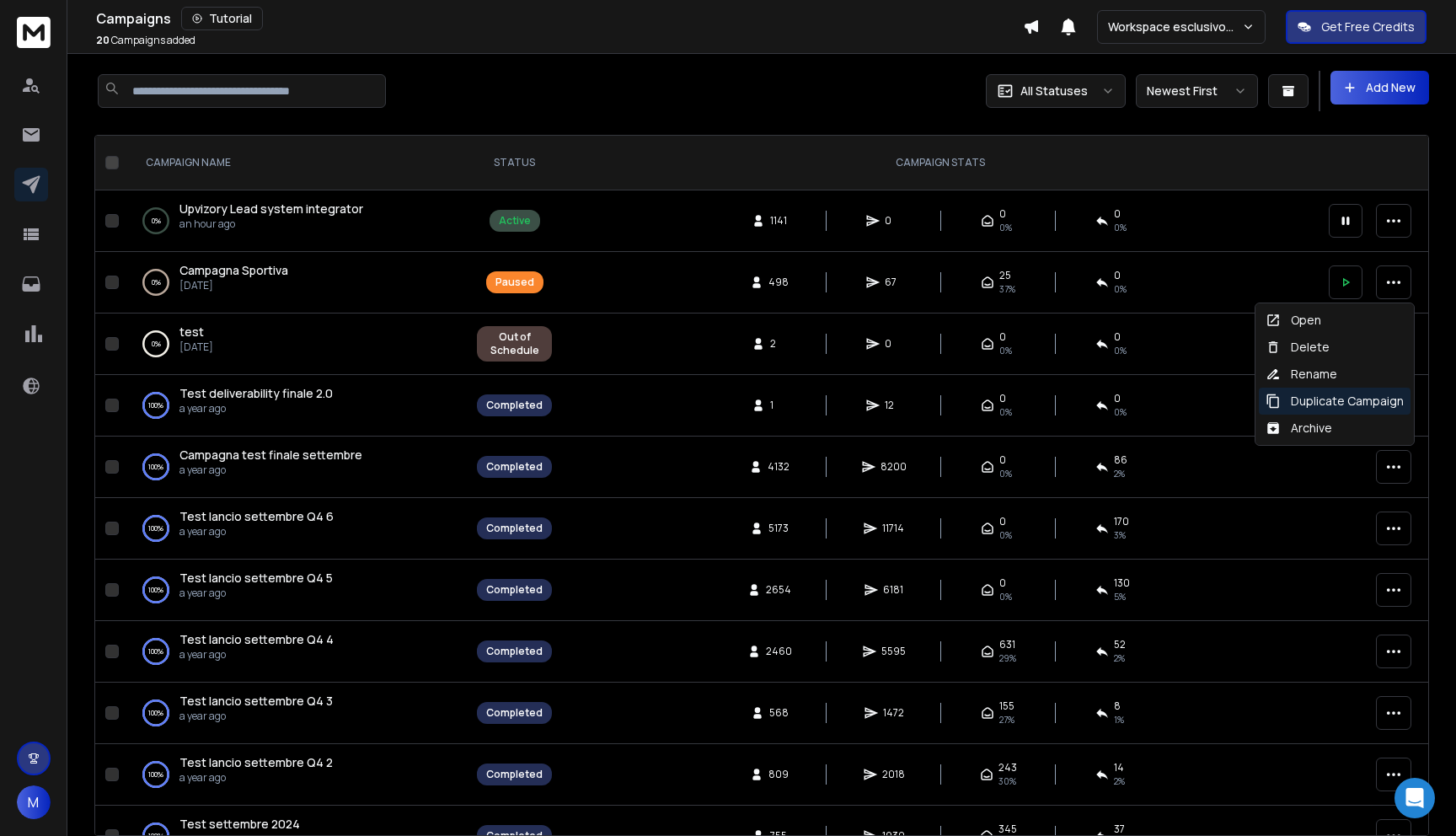
click at [1316, 400] on div "Duplicate Campaign" at bounding box center [1334, 401] width 138 height 17
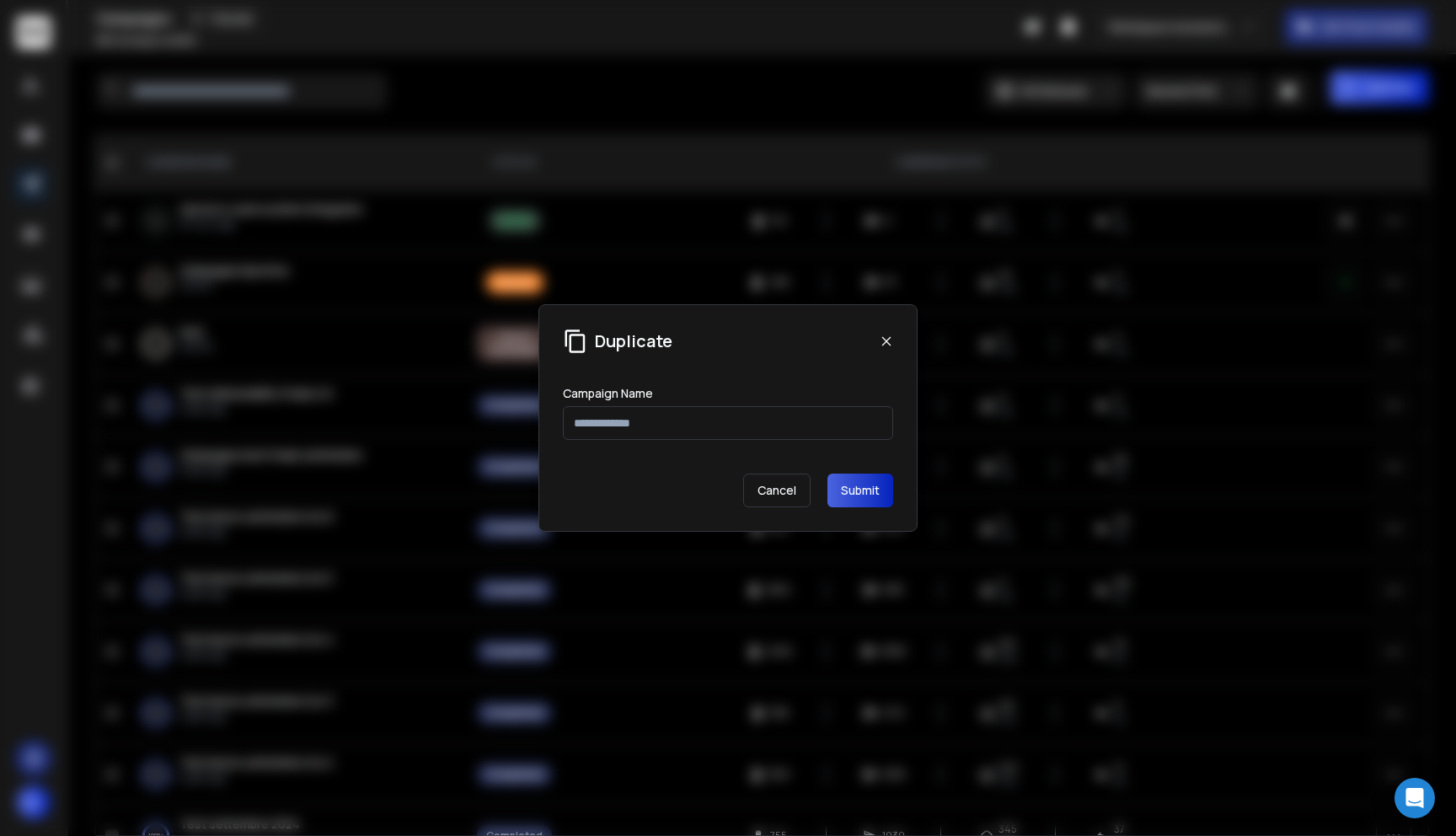
click at [688, 413] on input "text" at bounding box center [728, 423] width 330 height 34
type input "**********"
click at [865, 492] on button "Submit" at bounding box center [860, 491] width 65 height 34
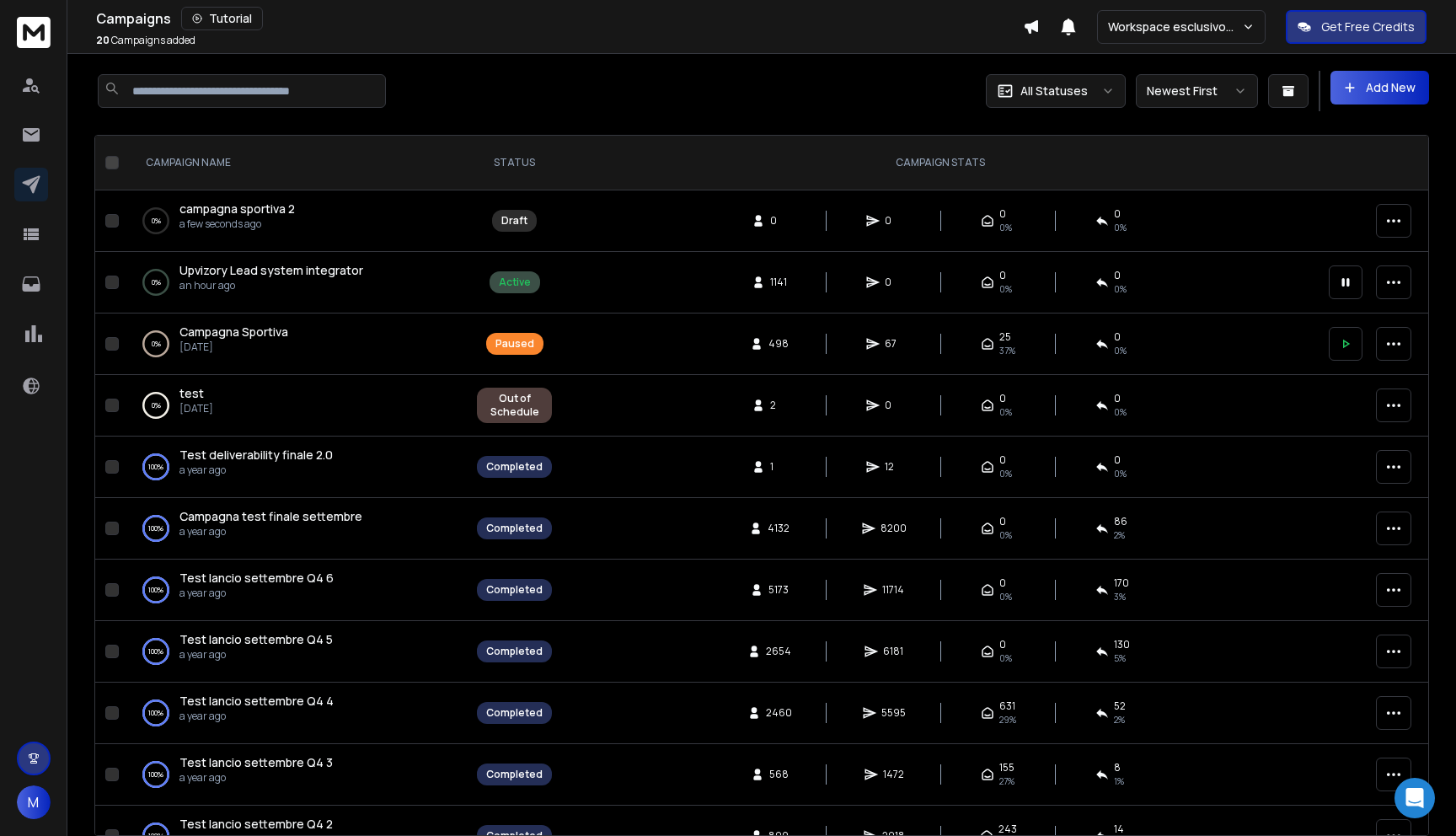
click at [271, 210] on span "campagna sportiva 2" at bounding box center [237, 208] width 115 height 16
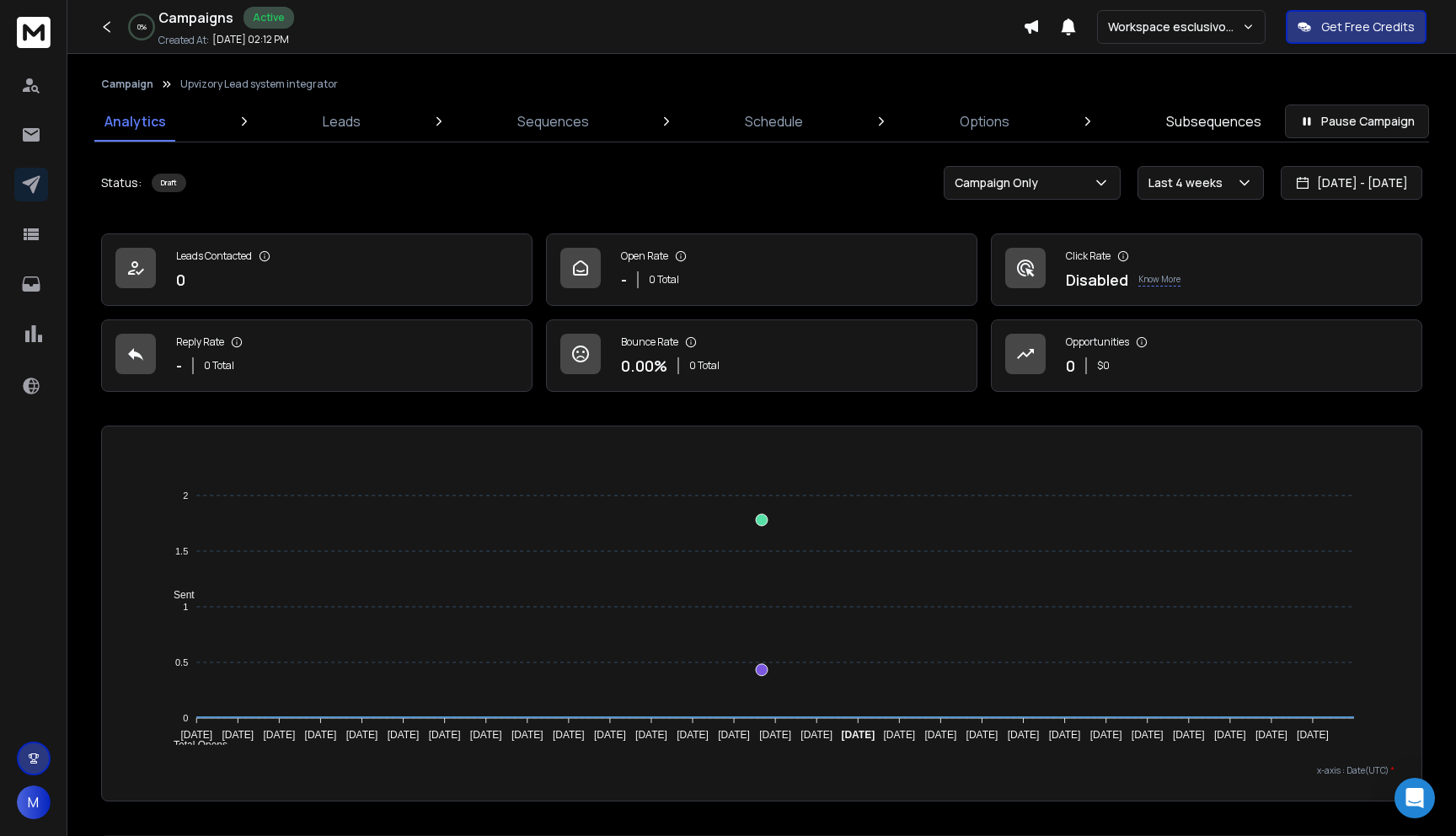
click at [1219, 121] on p "Subsequences" at bounding box center [1213, 121] width 95 height 20
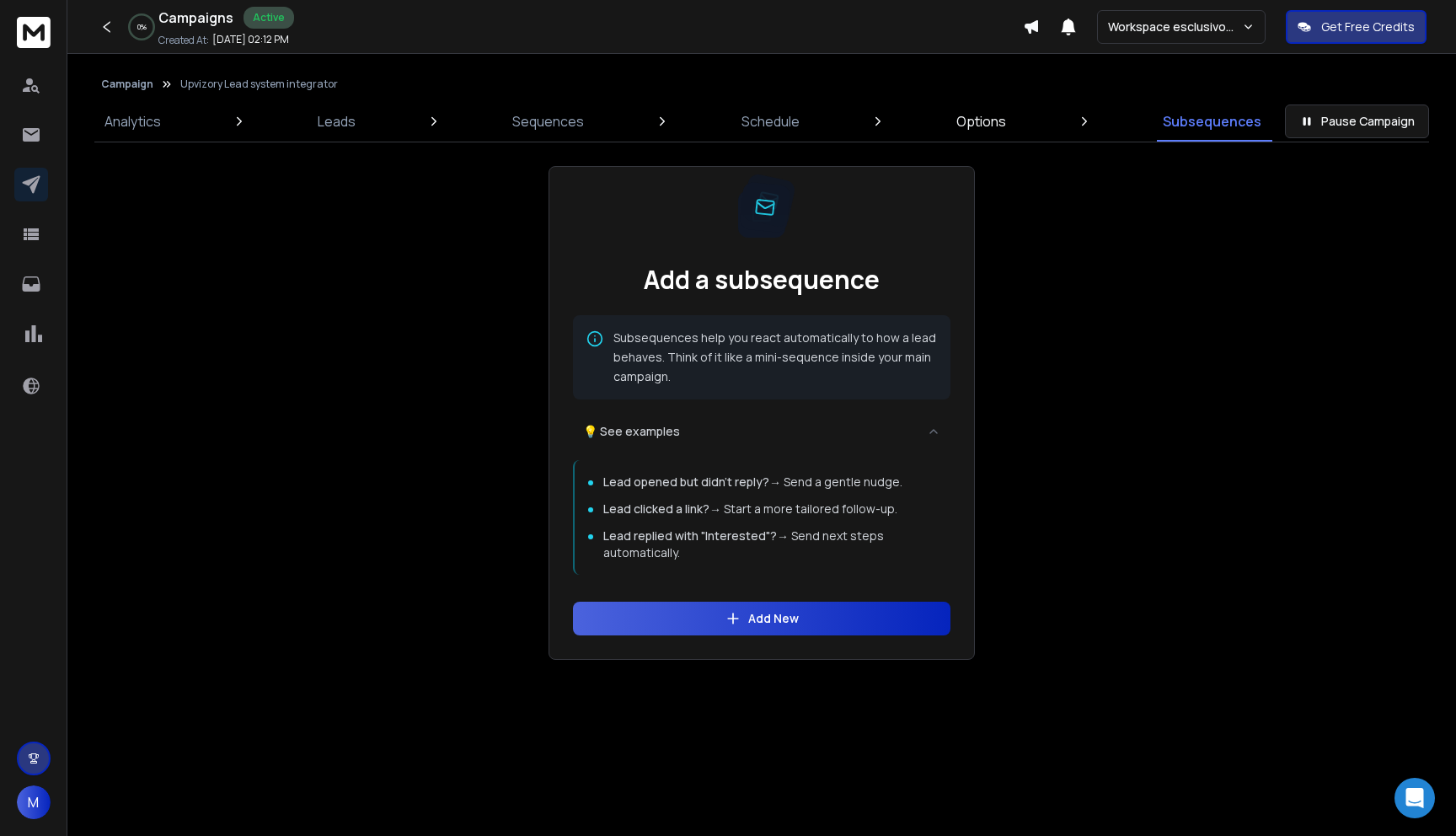
click at [991, 108] on link "Options" at bounding box center [981, 121] width 70 height 41
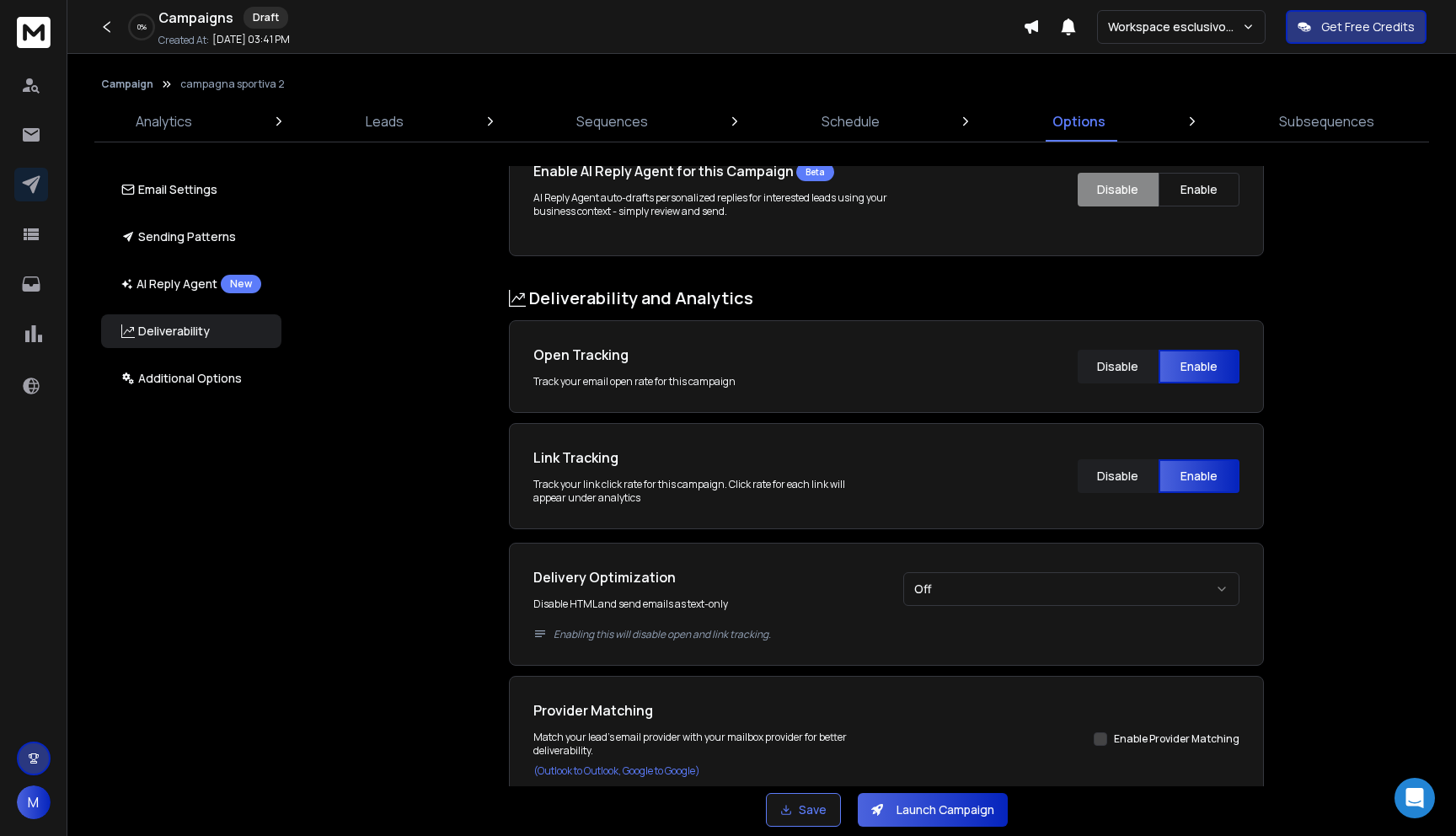
scroll to position [1768, 0]
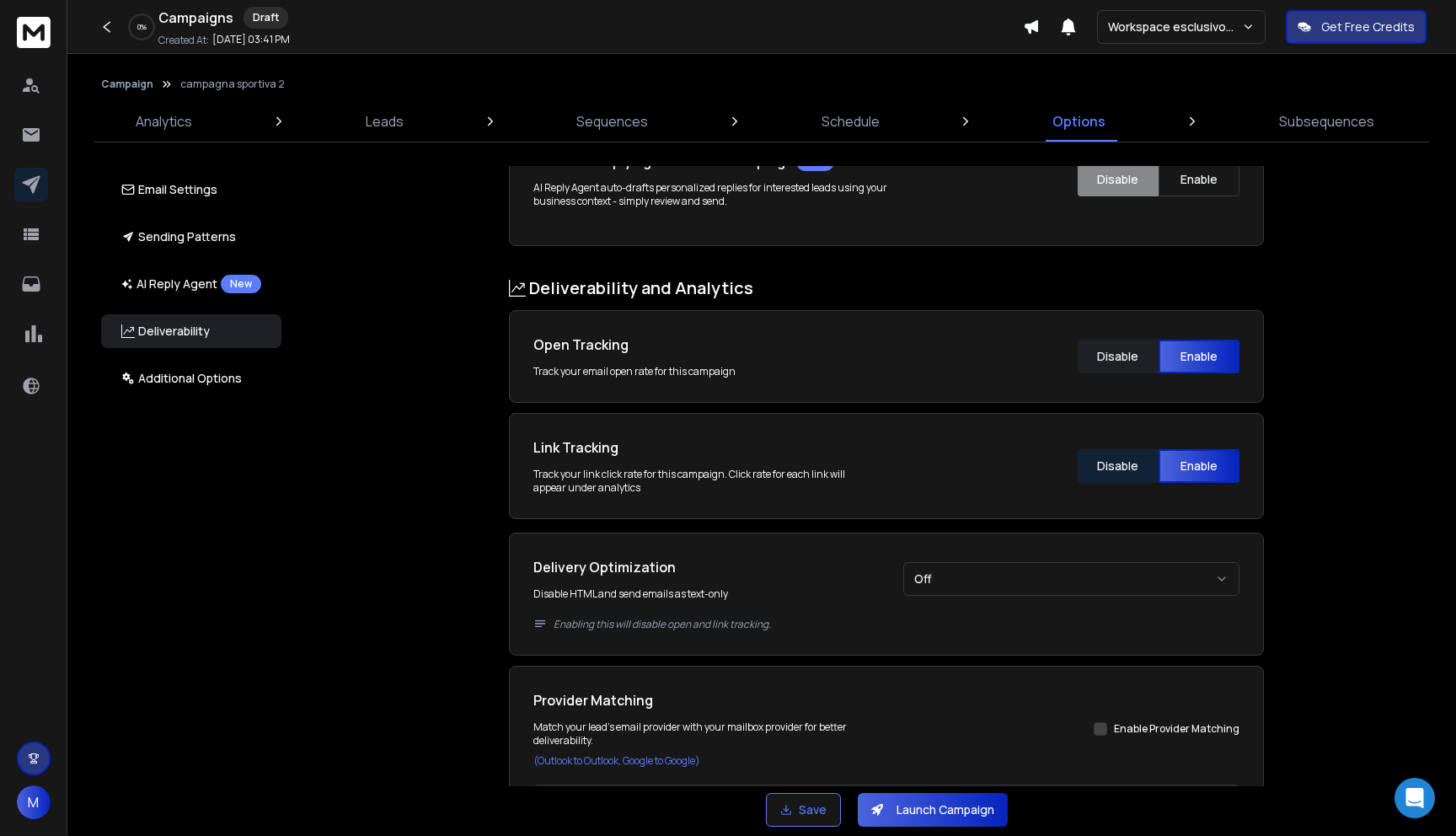
click at [1121, 465] on button "Disable" at bounding box center [1118, 466] width 81 height 34
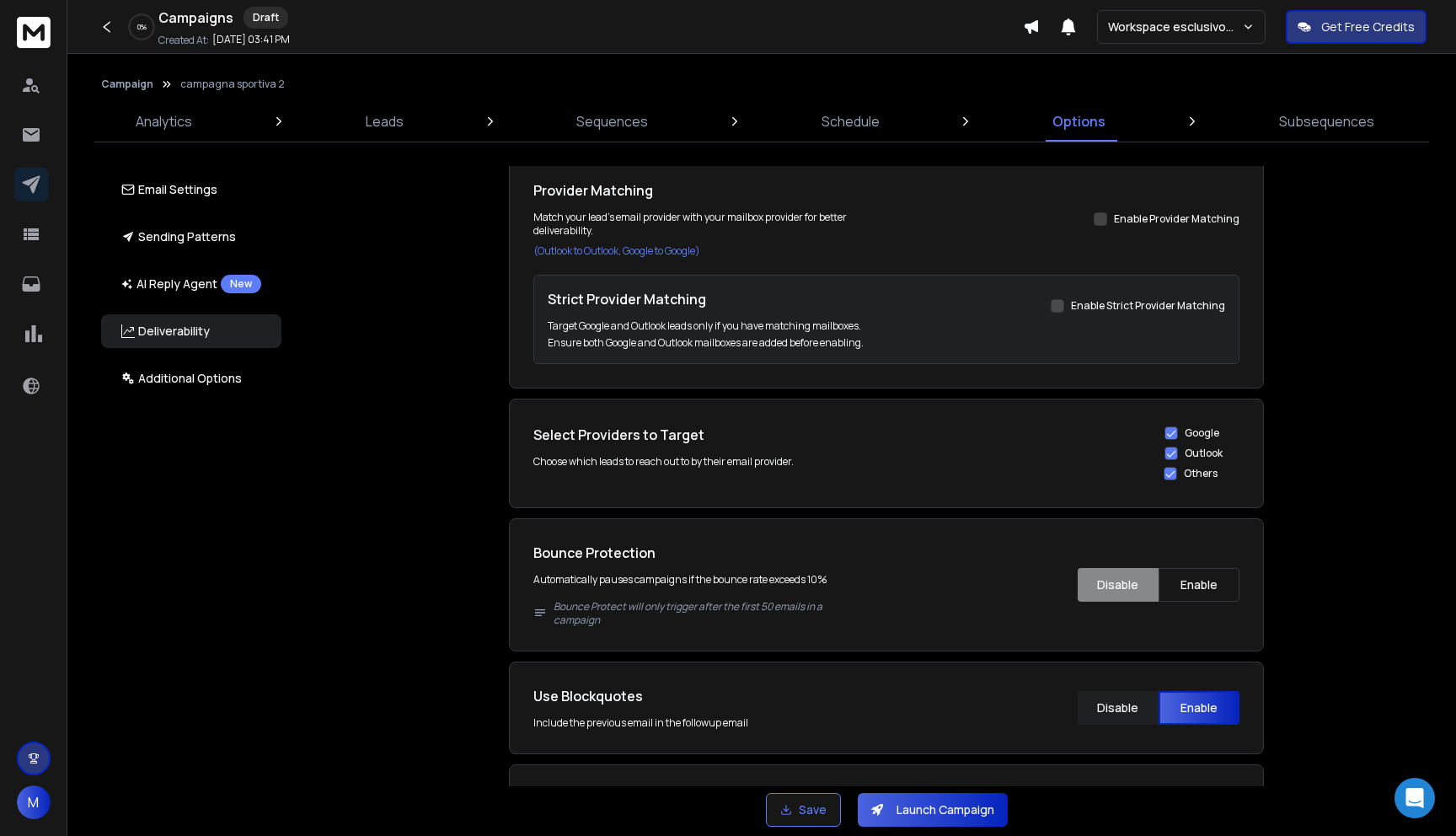
scroll to position [2316, 0]
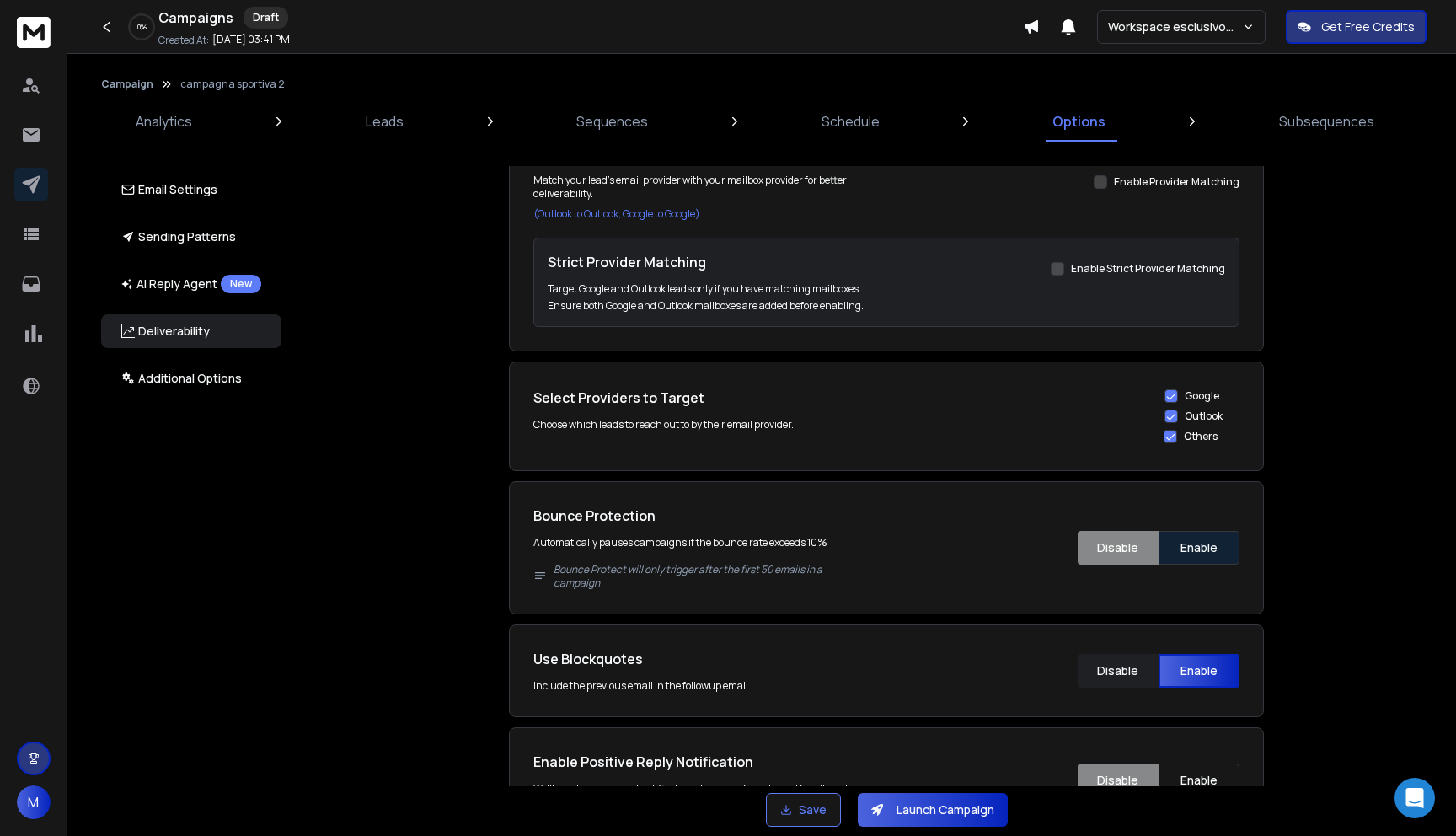
click at [1185, 560] on button "Enable" at bounding box center [1199, 547] width 81 height 34
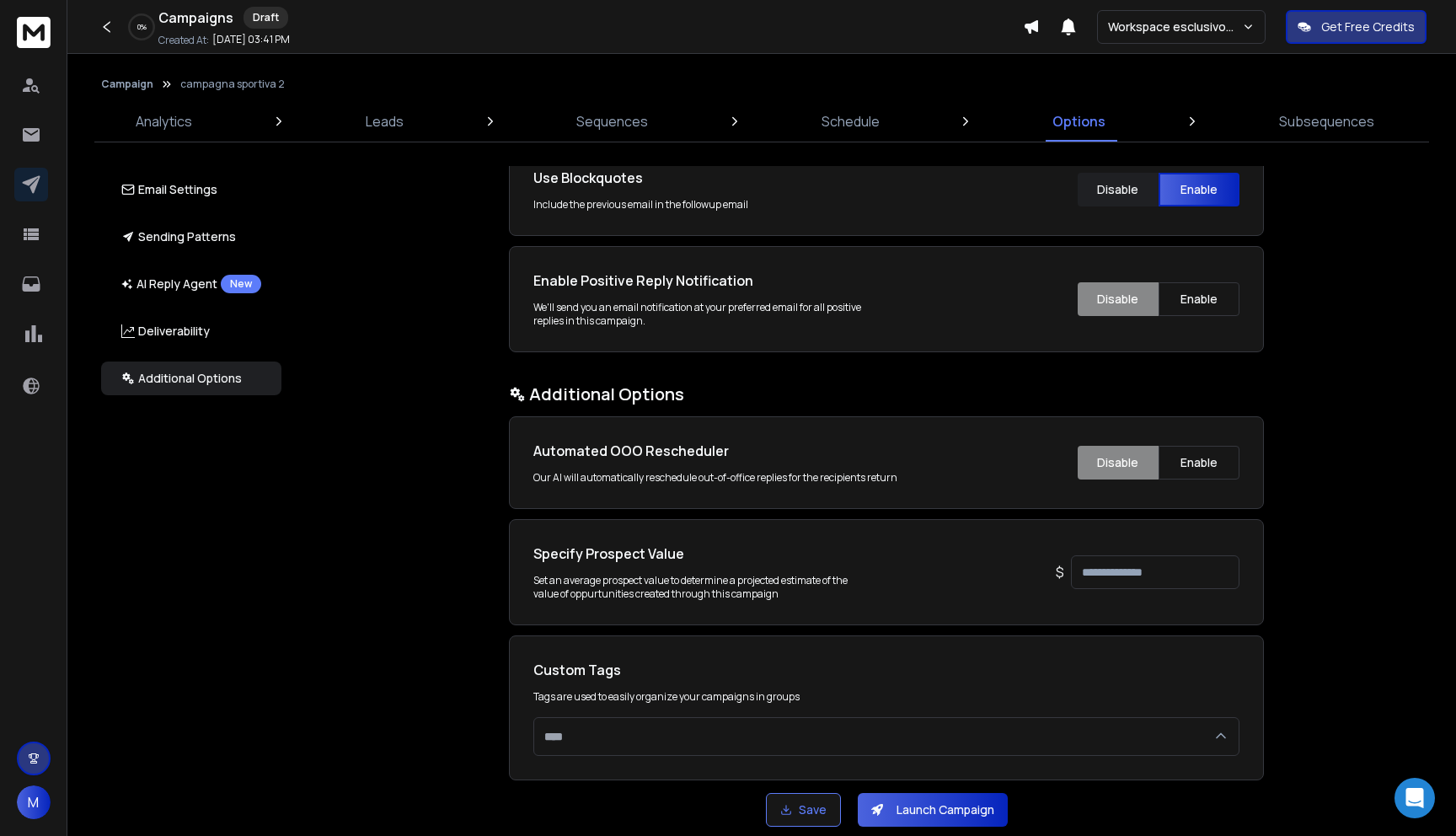
scroll to position [2799, 0]
click at [1200, 461] on button "Enable" at bounding box center [1199, 461] width 81 height 34
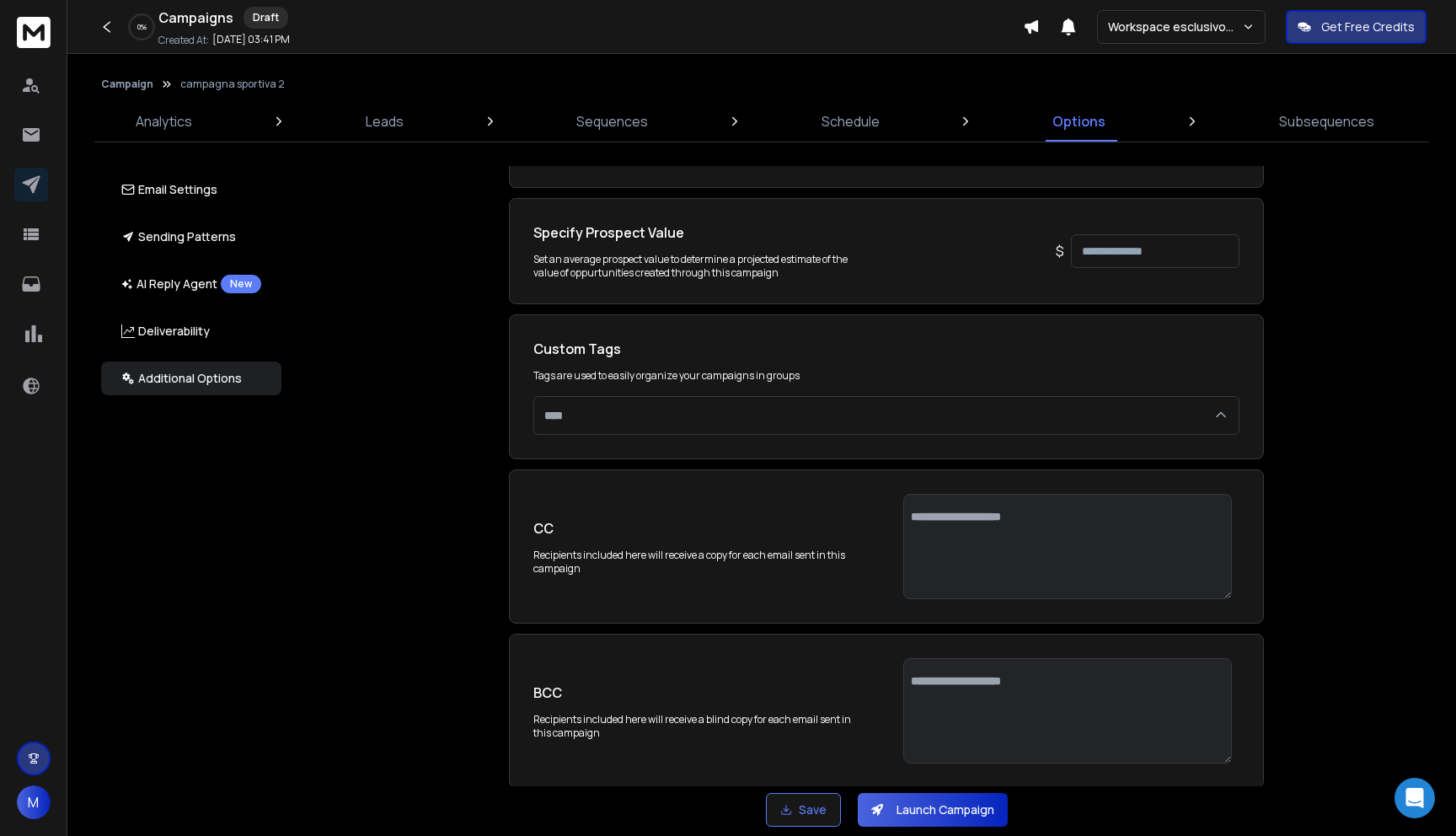
scroll to position [3289, 0]
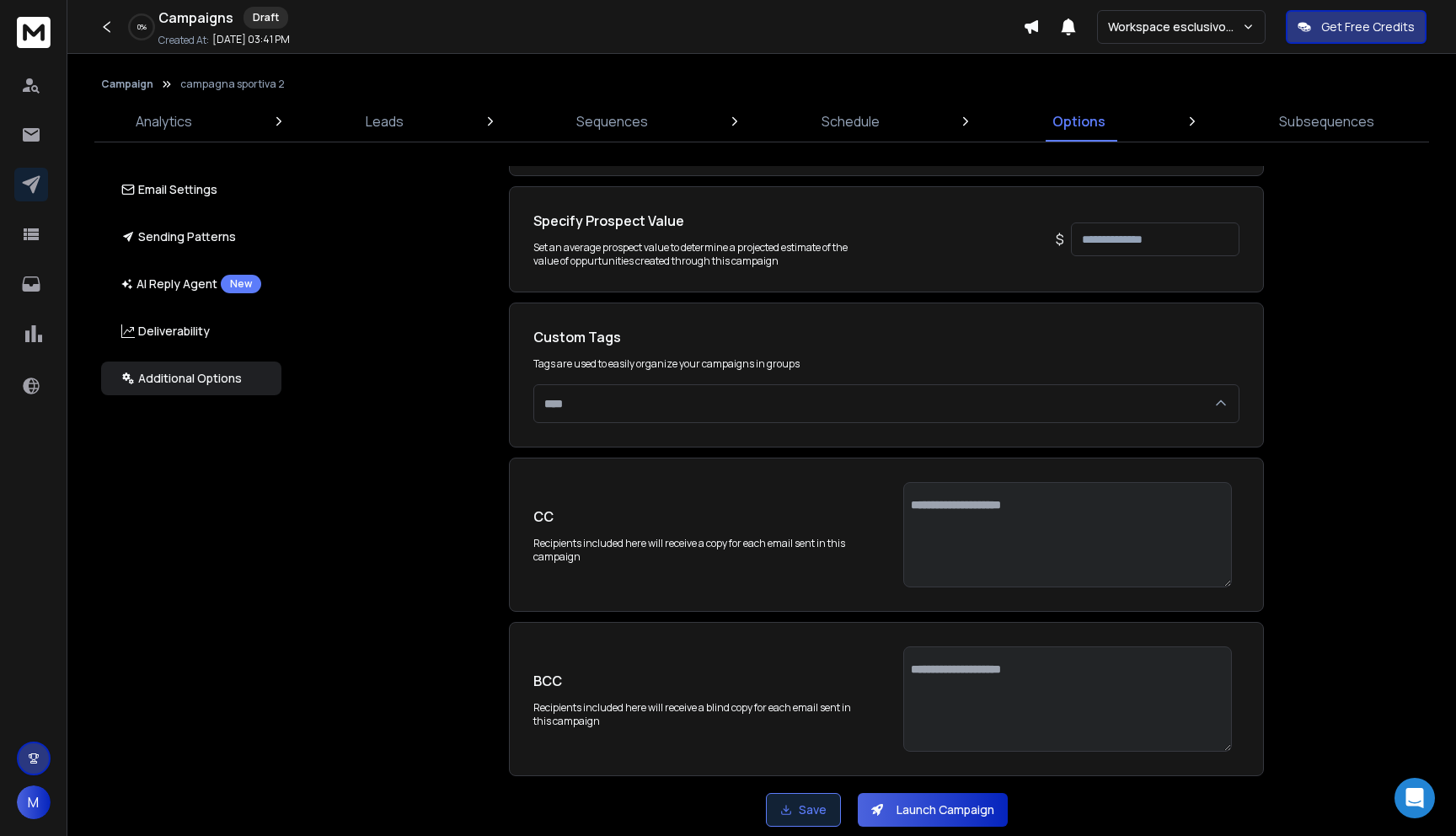
click at [810, 813] on button "Save" at bounding box center [804, 810] width 75 height 34
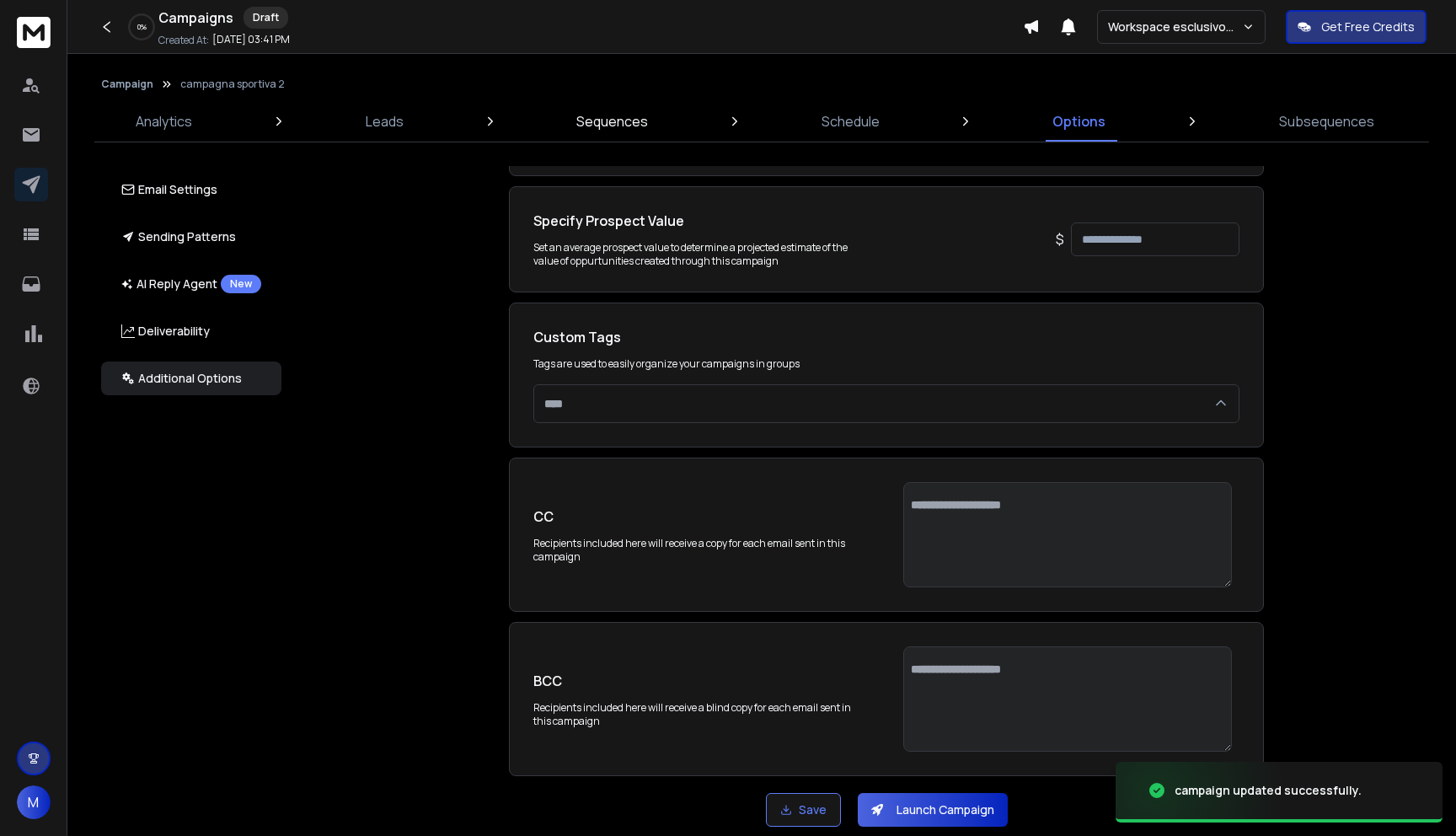
click at [614, 125] on p "Sequences" at bounding box center [612, 121] width 71 height 20
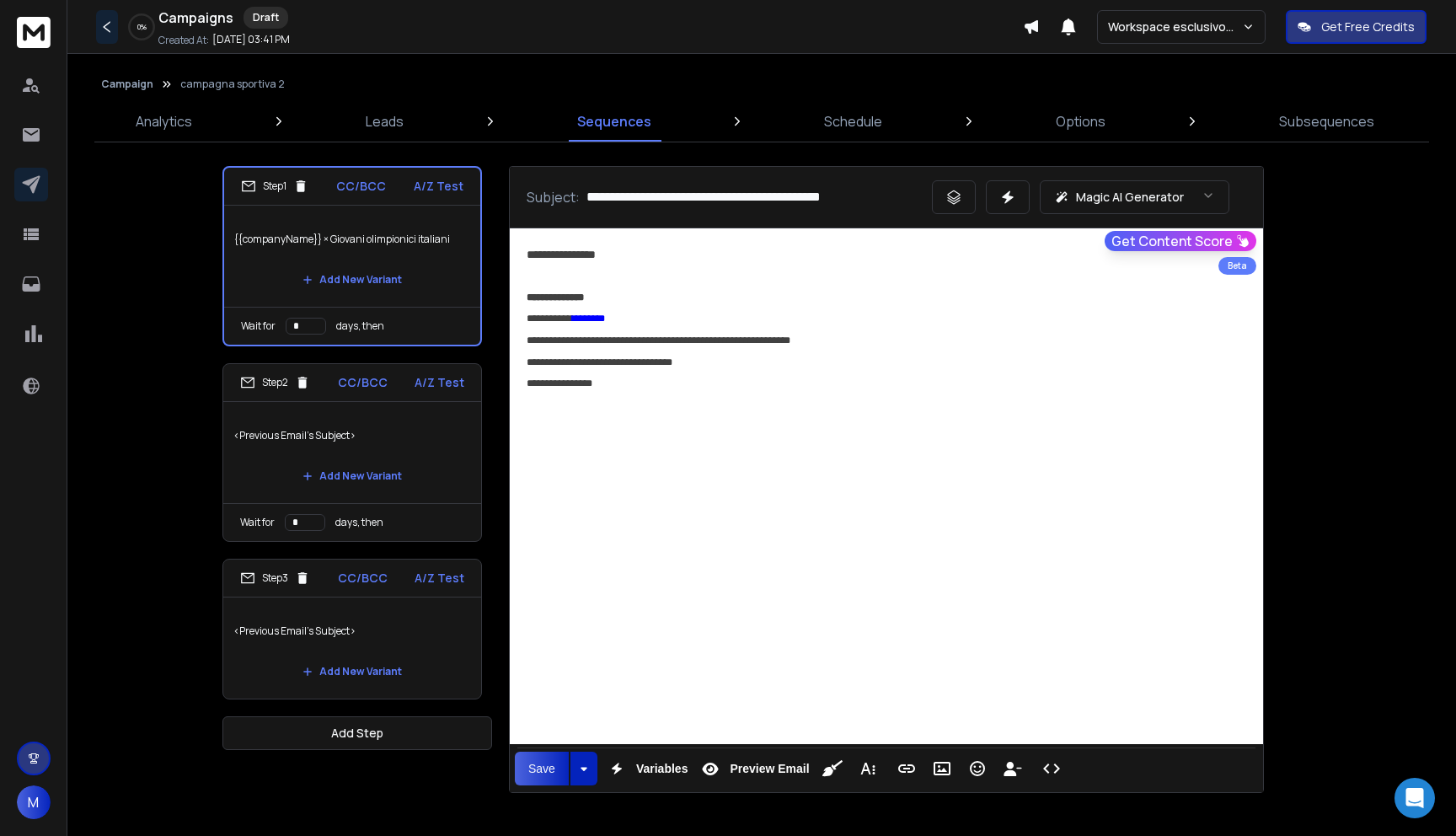
click at [112, 30] on icon at bounding box center [106, 27] width 15 height 15
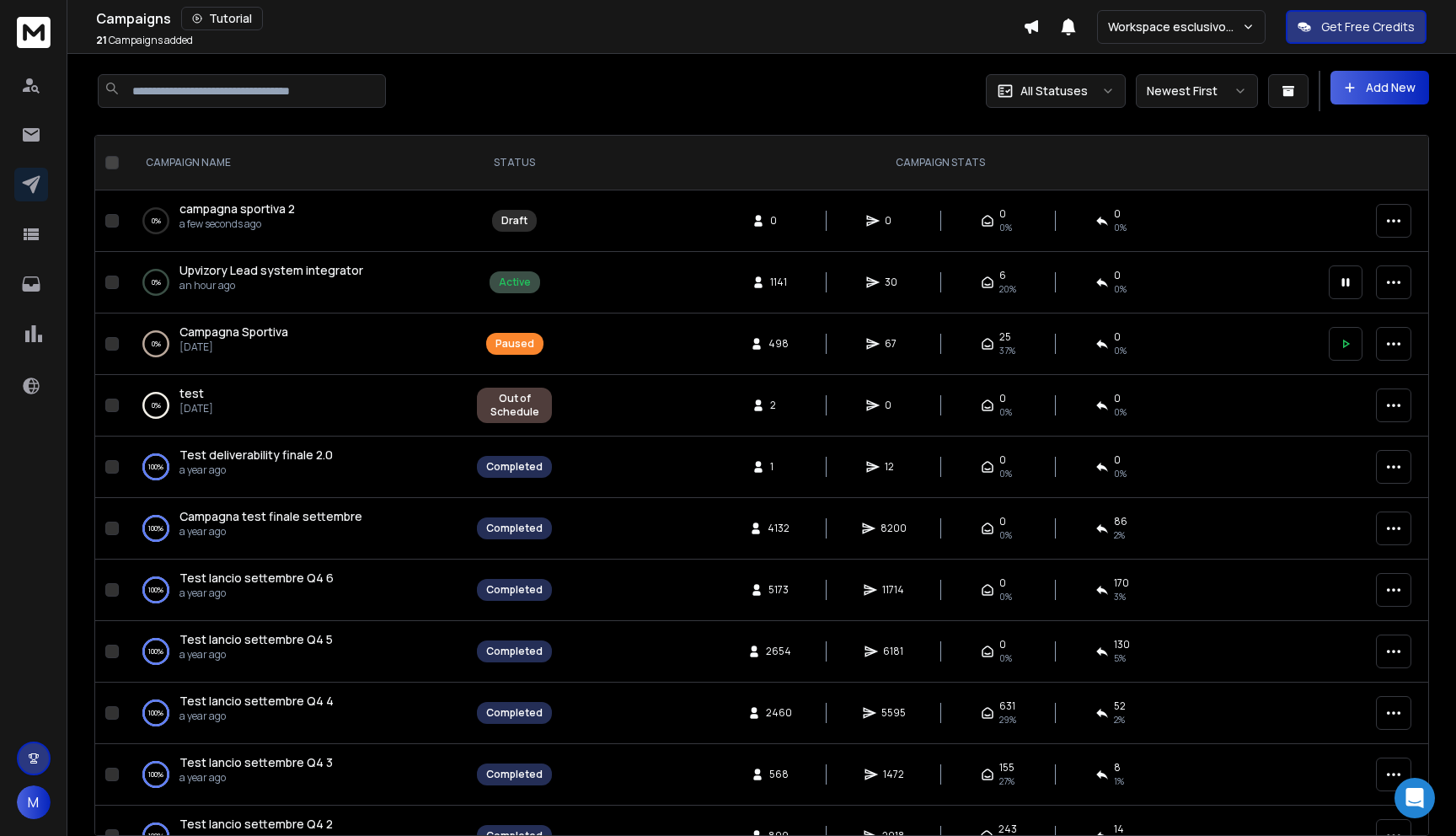
click at [268, 340] on link "Campagna Sportiva" at bounding box center [234, 331] width 109 height 17
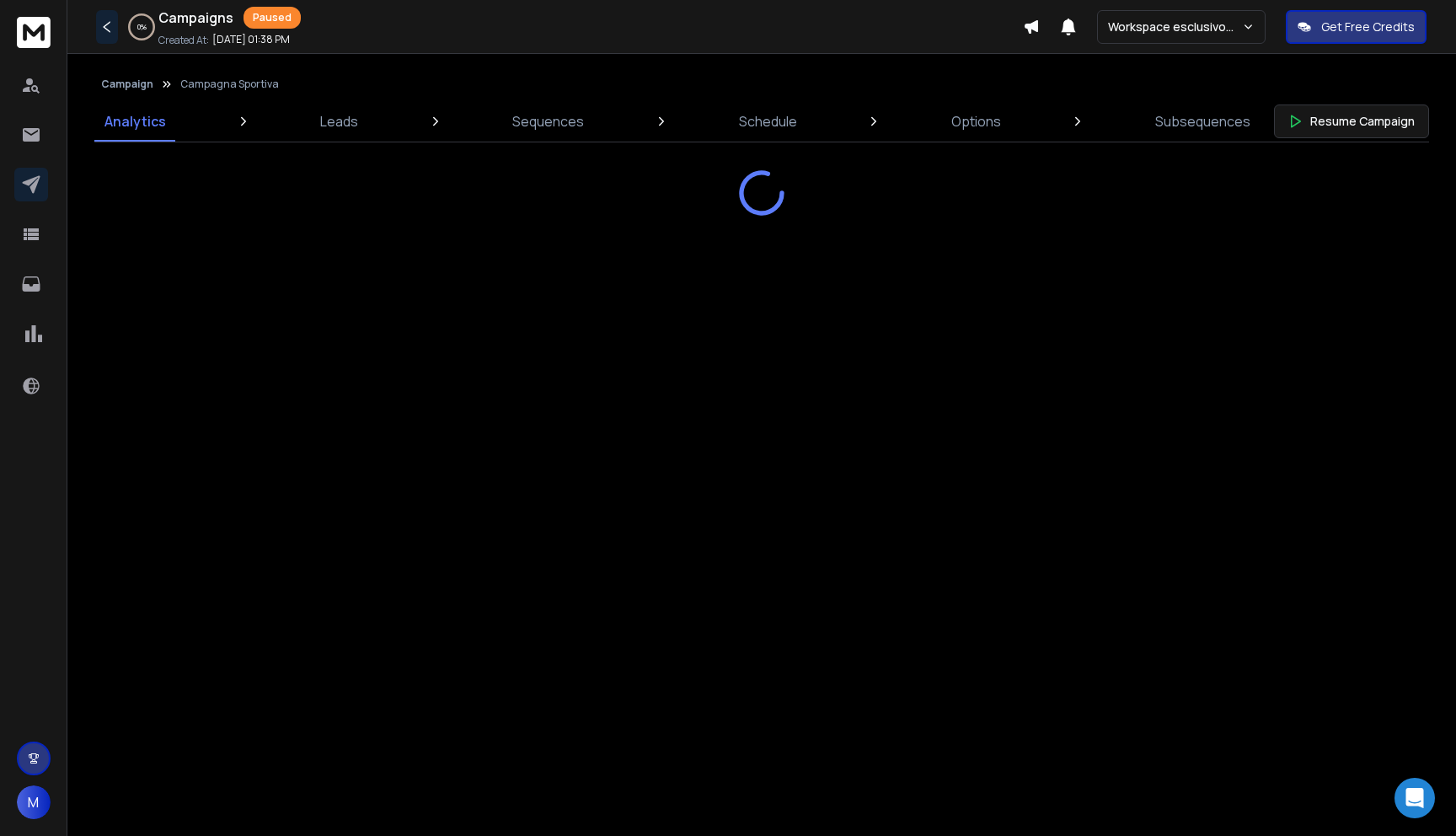
click at [108, 27] on icon at bounding box center [106, 27] width 15 height 15
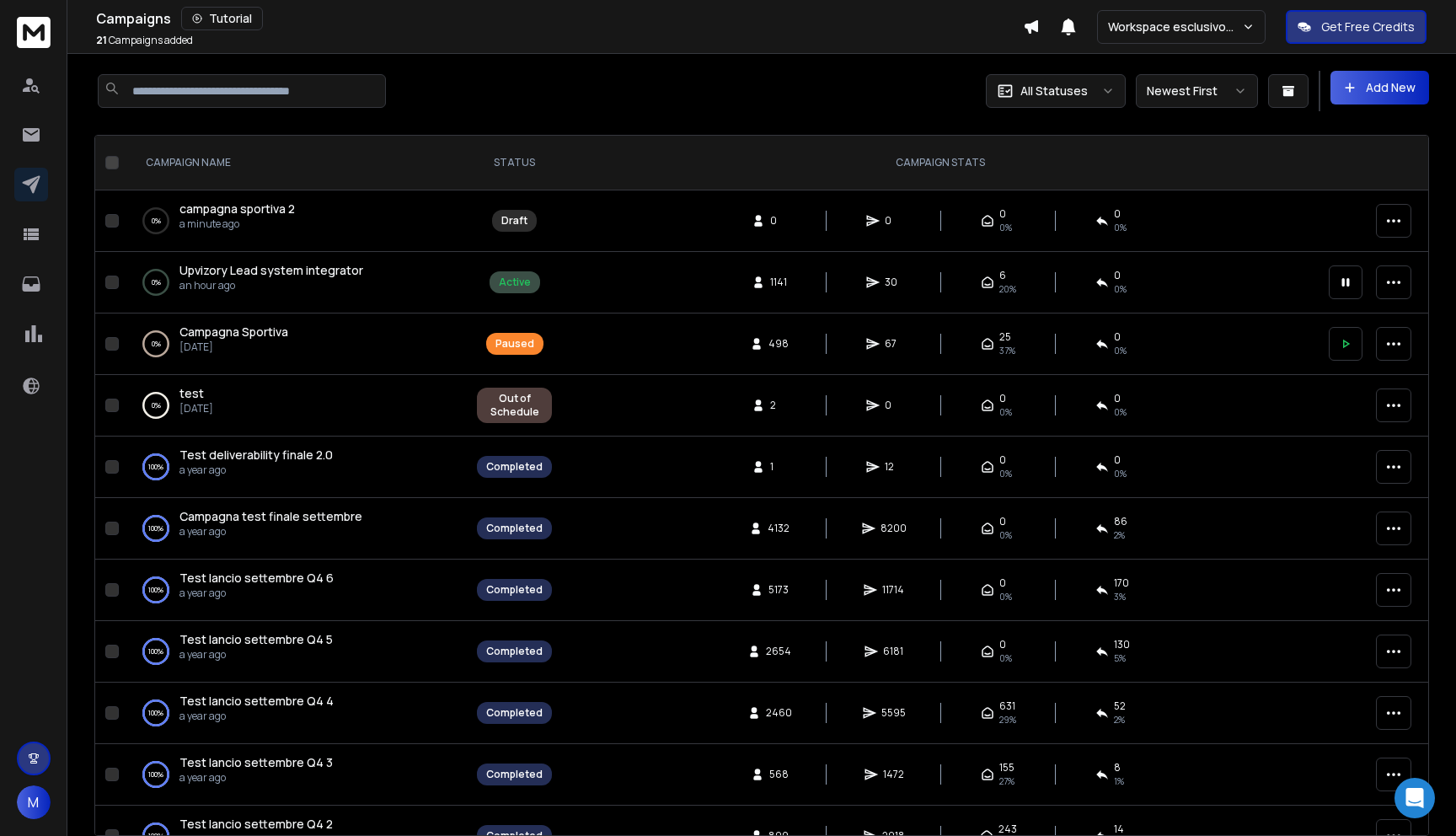
click at [267, 329] on span "Campagna Sportiva" at bounding box center [234, 331] width 109 height 16
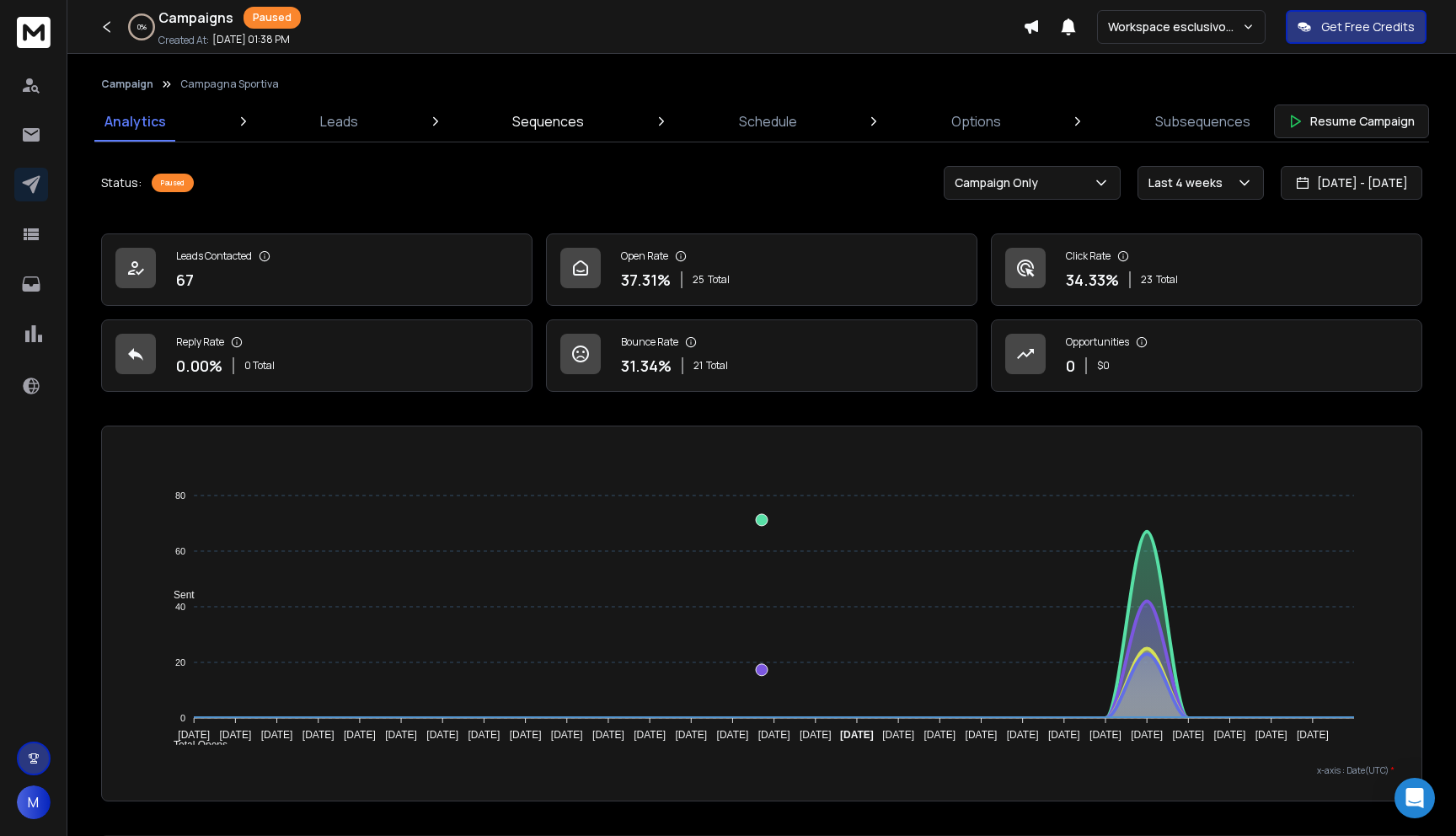
click at [545, 115] on p "Sequences" at bounding box center [548, 121] width 71 height 20
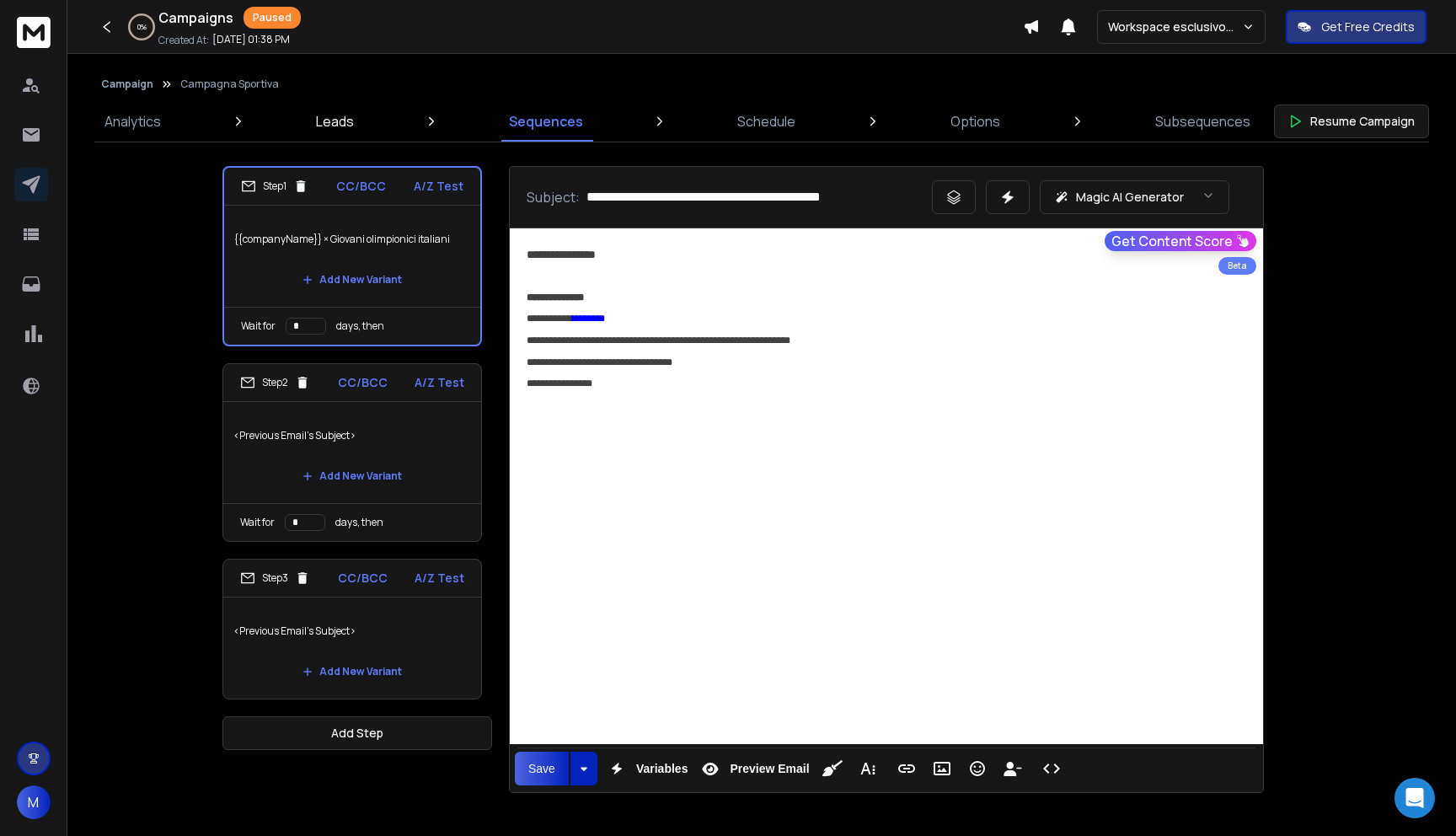
click at [350, 120] on p "Leads" at bounding box center [335, 121] width 38 height 20
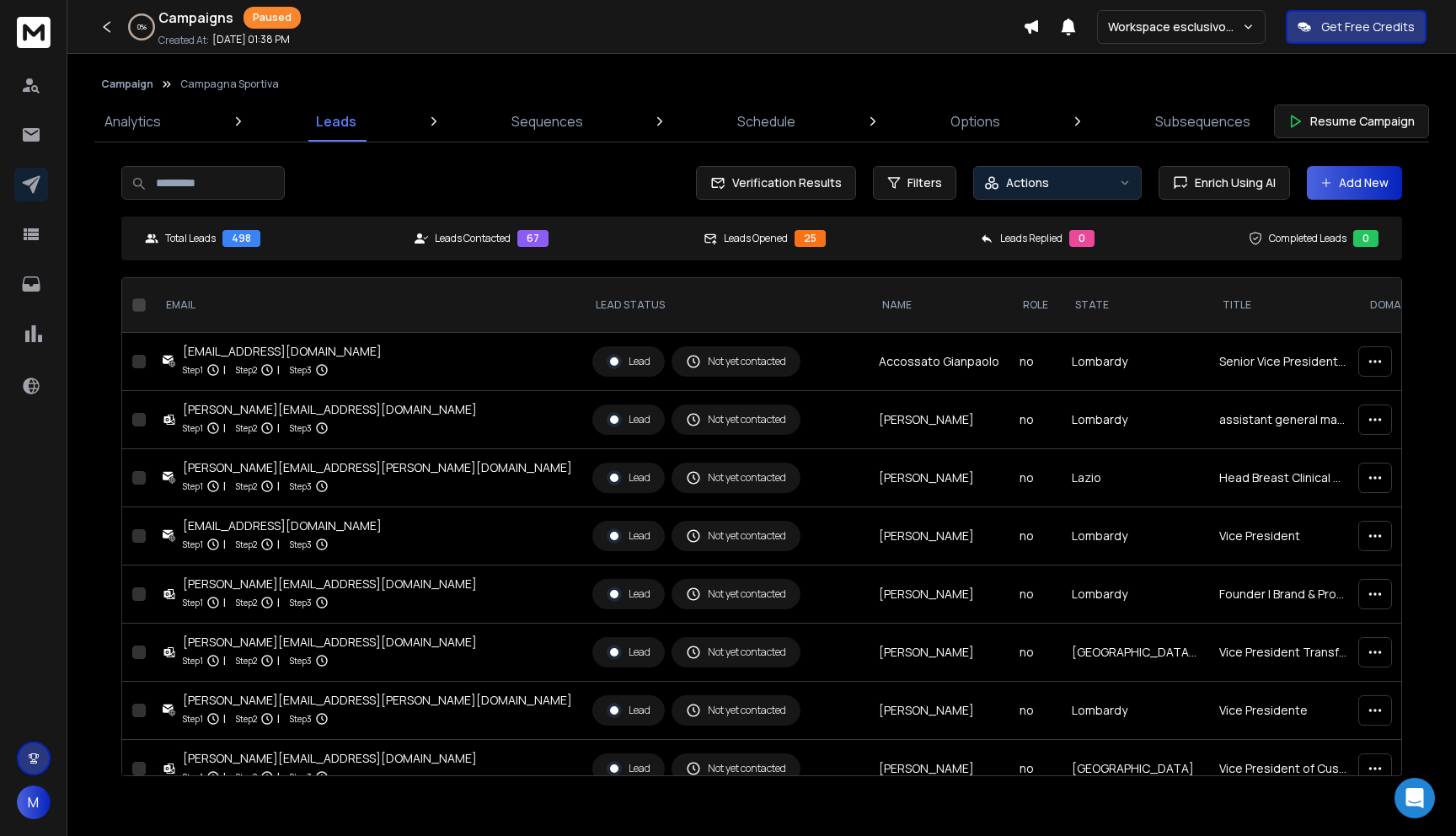
click at [1070, 173] on button "Actions" at bounding box center [1058, 182] width 168 height 34
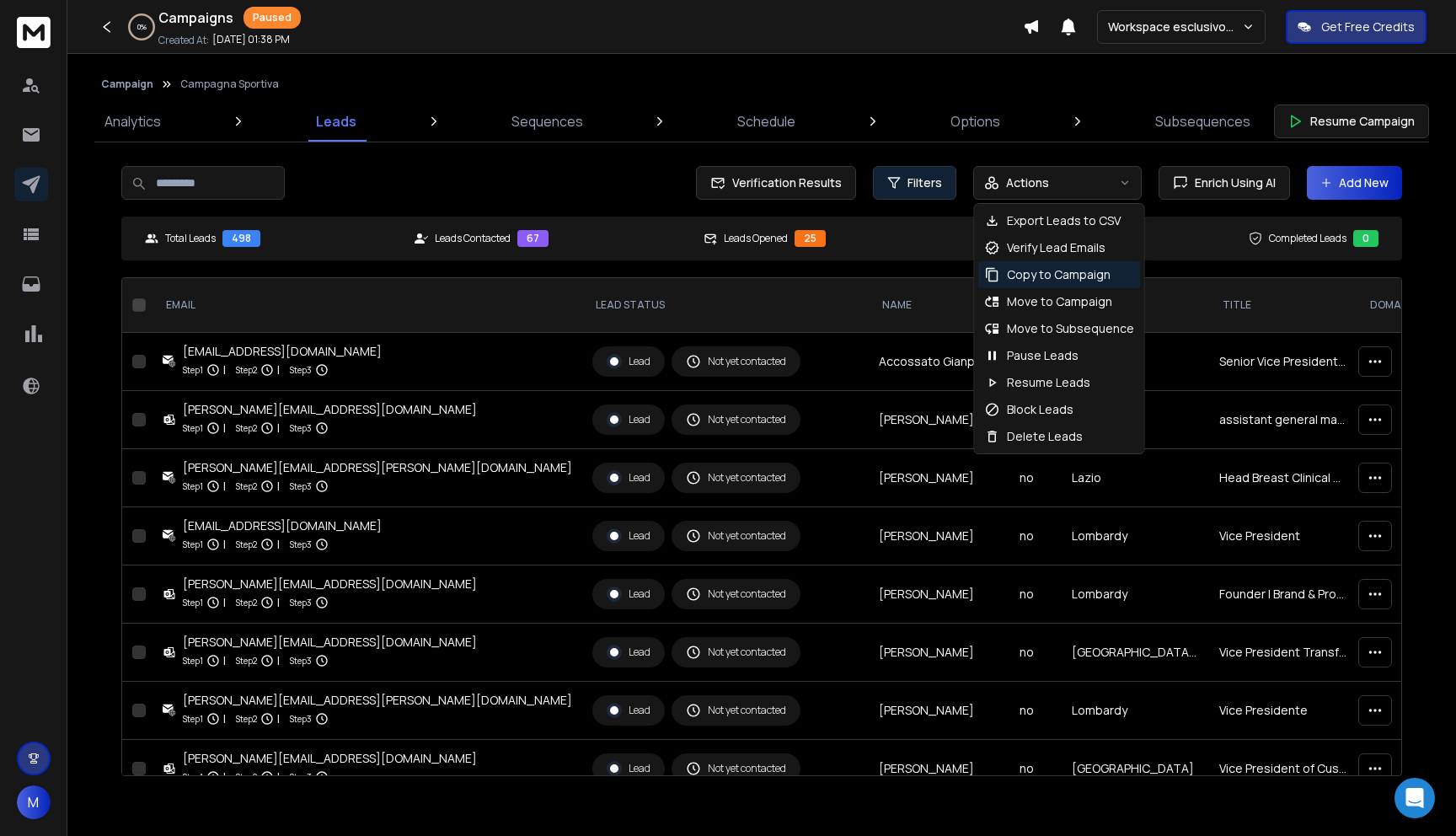
click at [914, 179] on span "Filters" at bounding box center [924, 182] width 35 height 17
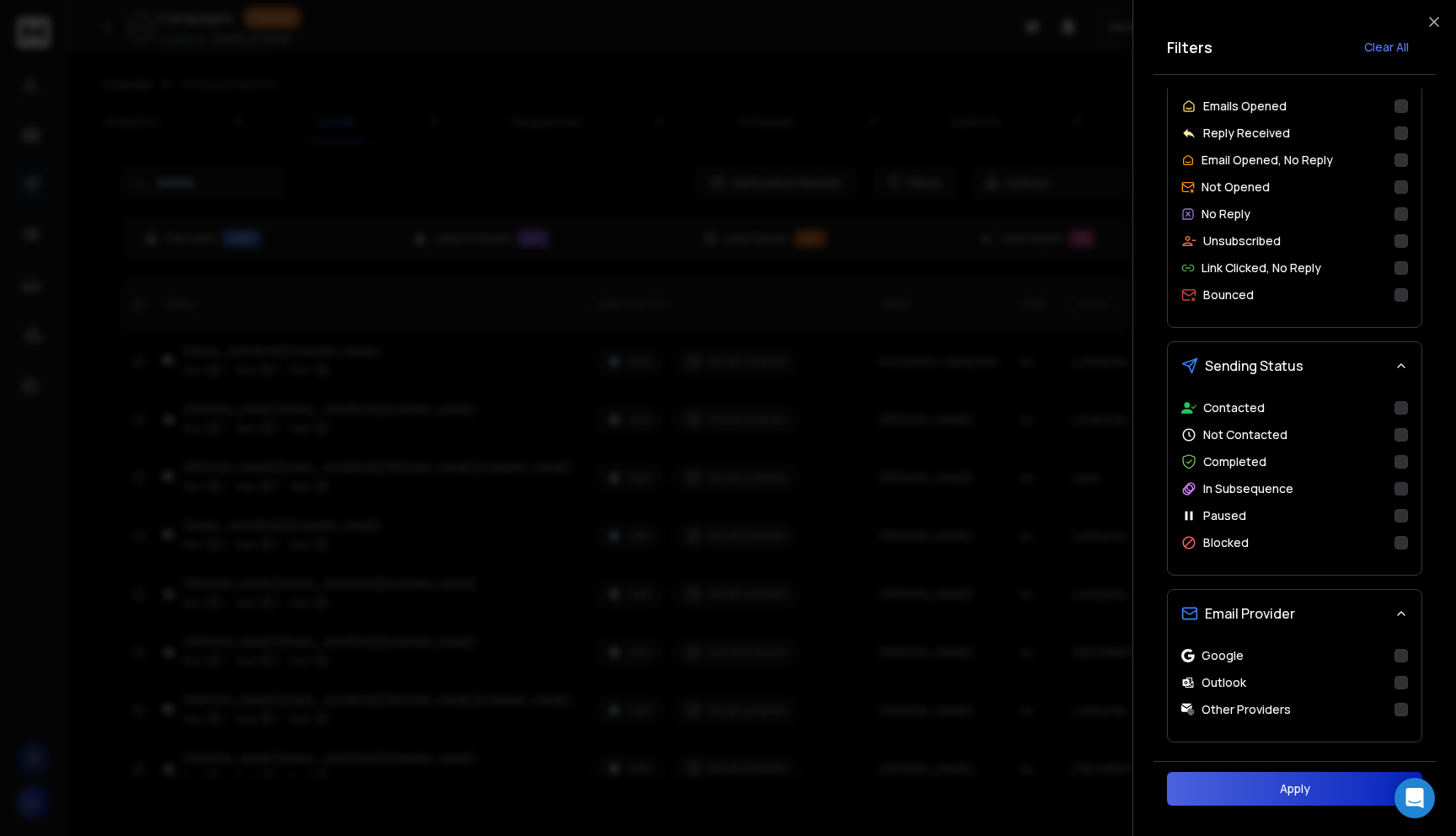
scroll to position [117, 0]
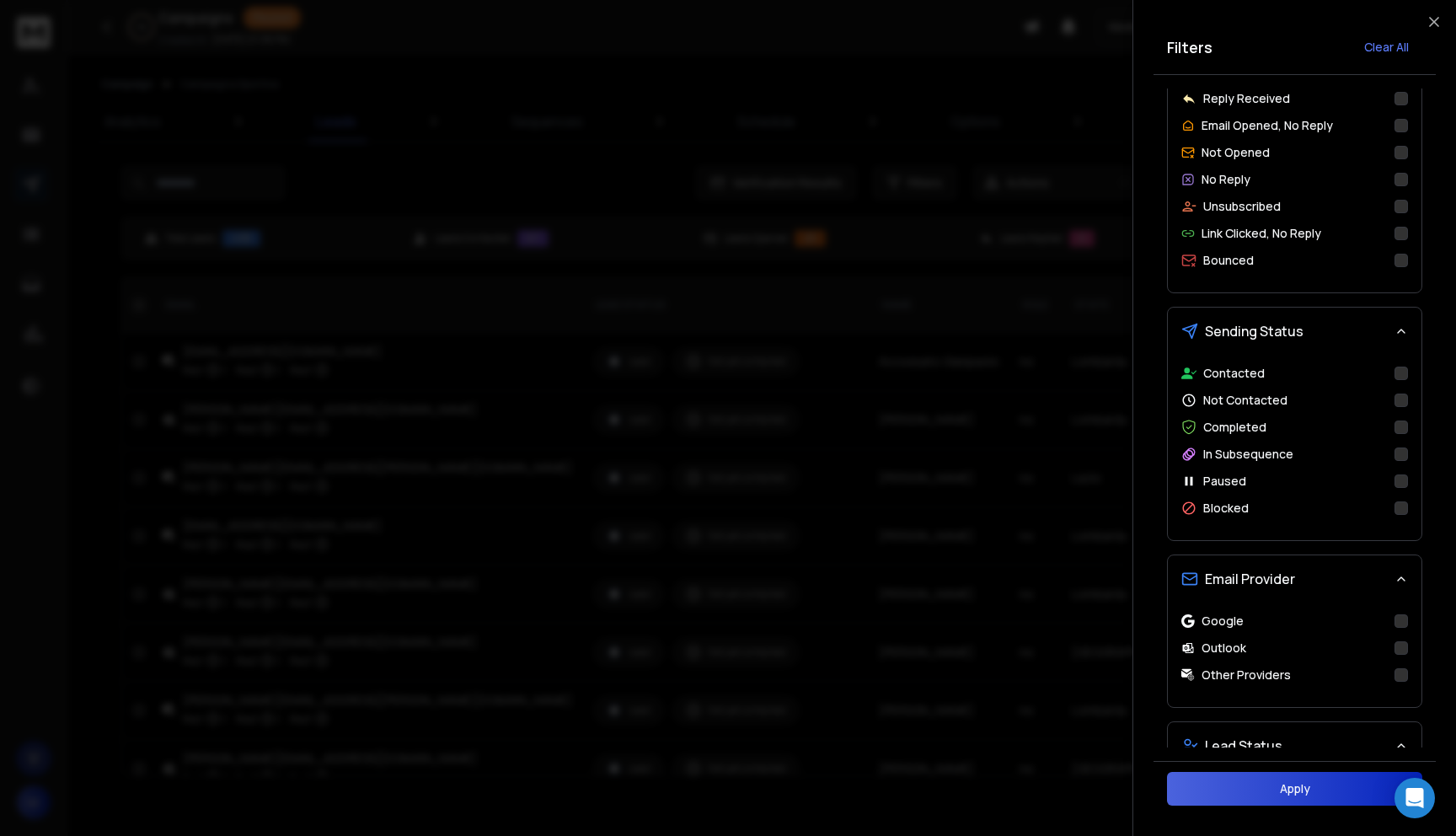
click at [1404, 401] on button "Not Contacted" at bounding box center [1401, 401] width 14 height 14
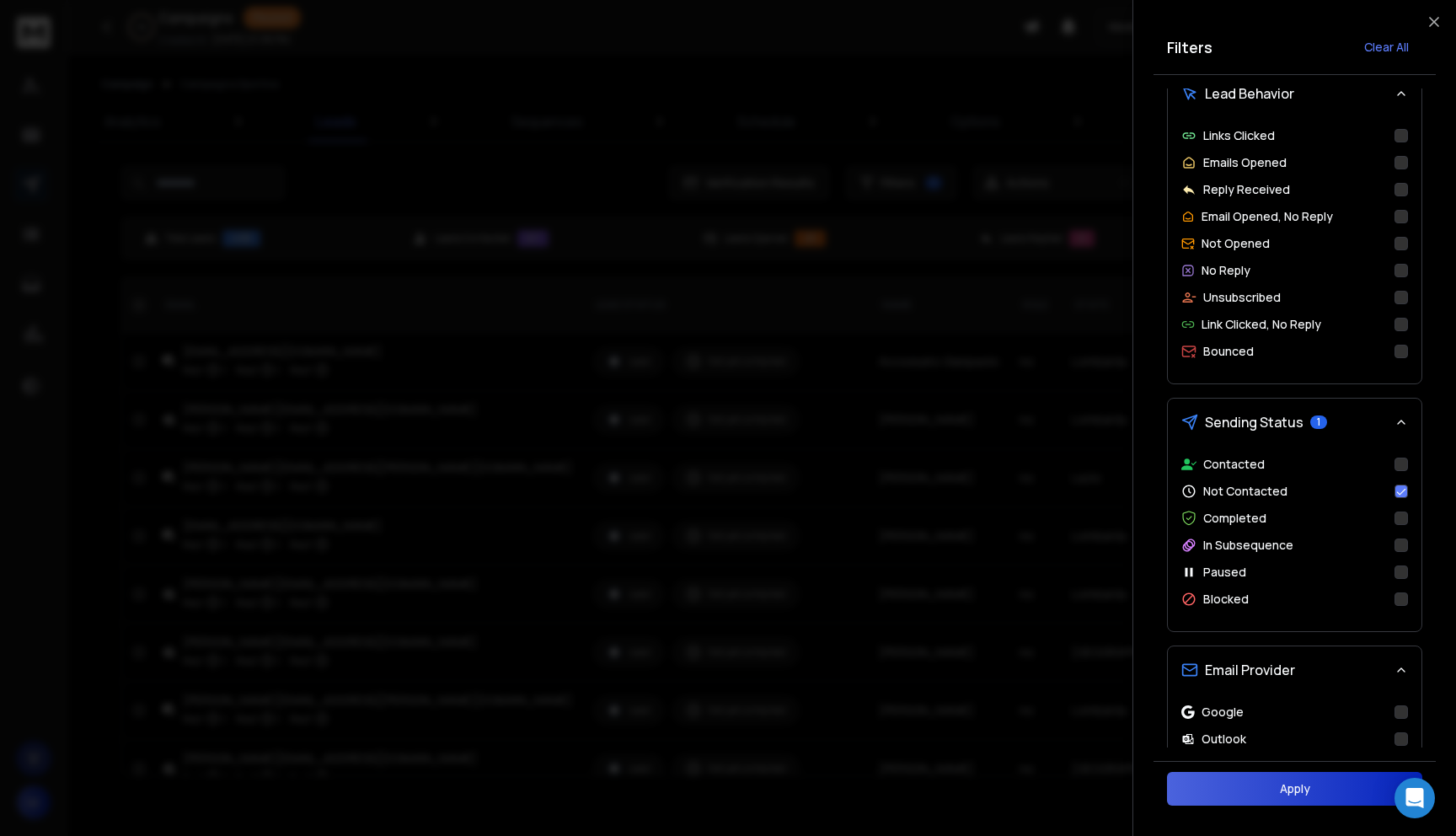
scroll to position [0, 0]
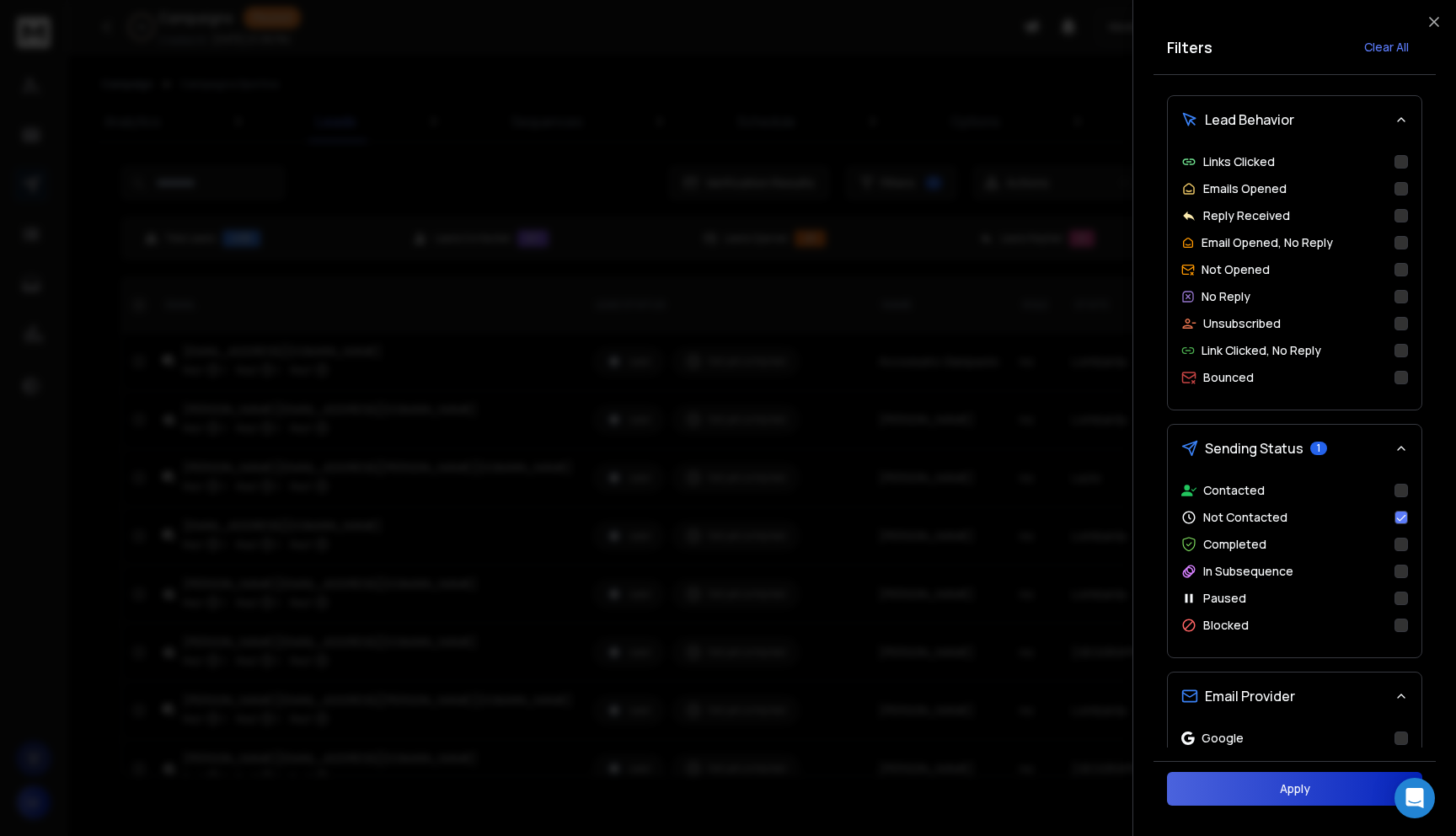
click at [1306, 780] on button "Apply" at bounding box center [1294, 789] width 256 height 34
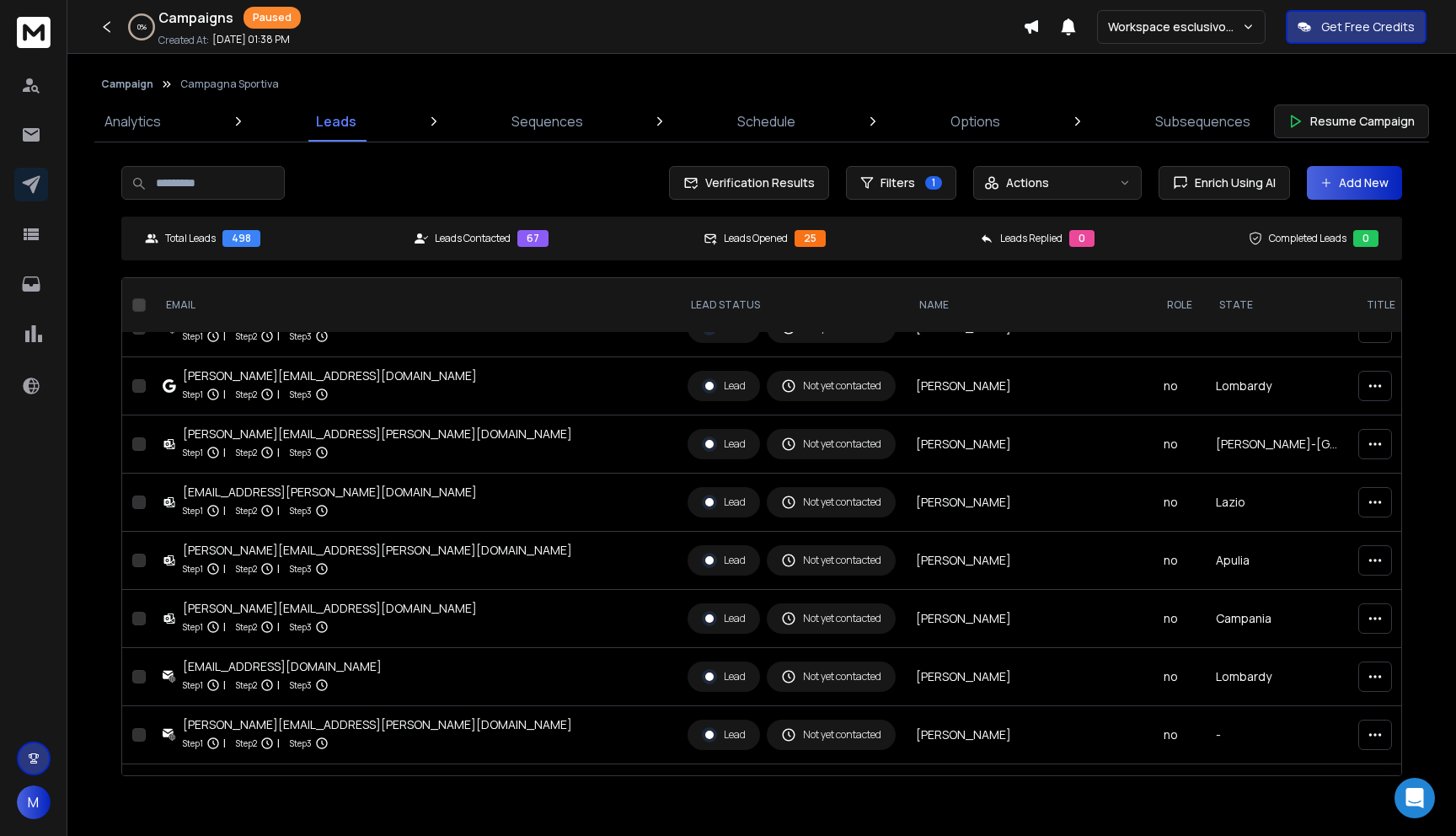
scroll to position [20677, 0]
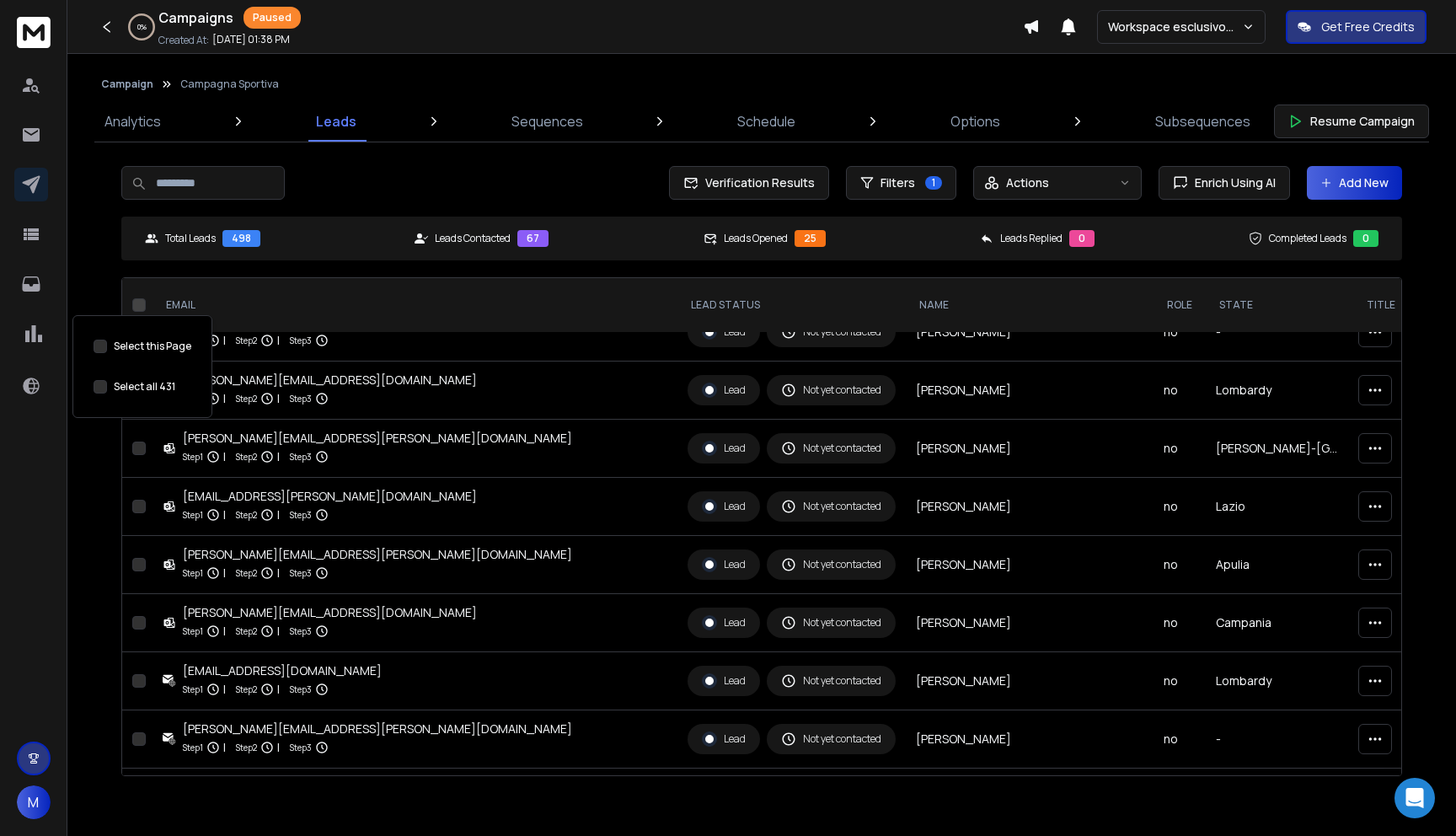
click at [100, 388] on button "Select this Page" at bounding box center [100, 387] width 14 height 14
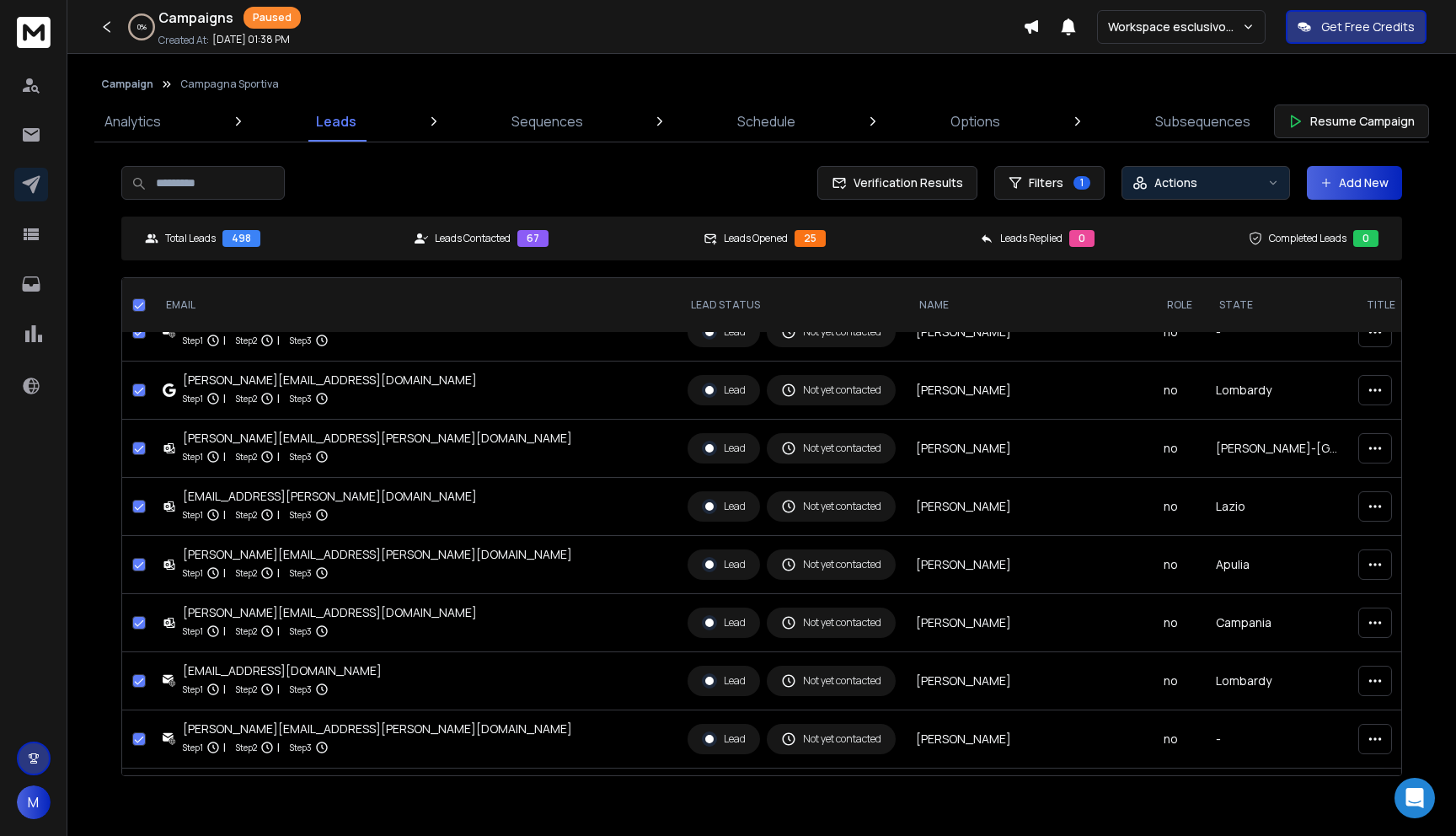
click at [1194, 190] on p "Actions" at bounding box center [1175, 182] width 43 height 17
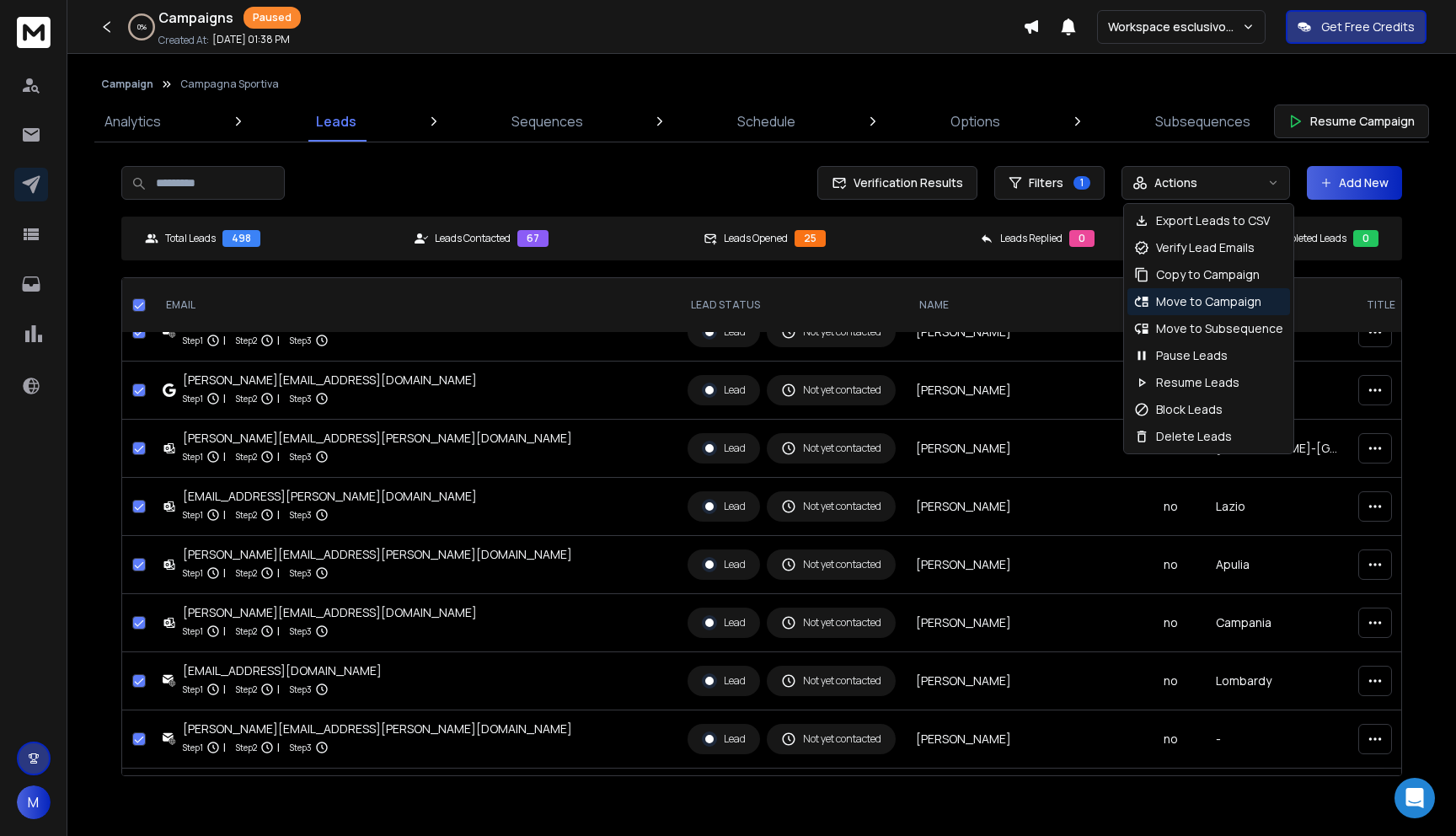
click at [1244, 304] on p "Move to Campaign" at bounding box center [1208, 301] width 105 height 17
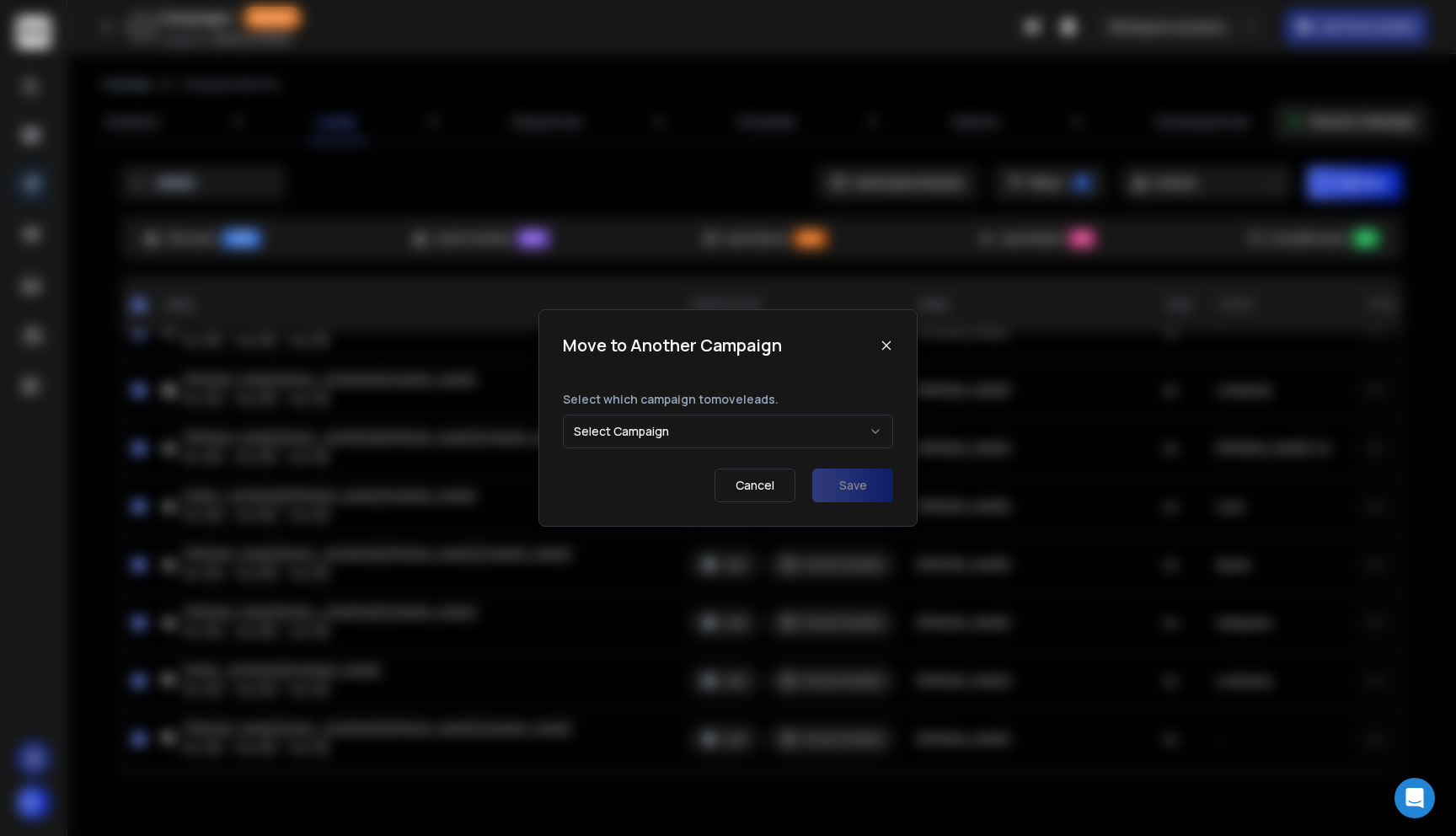
click at [732, 434] on button "Select Campaign" at bounding box center [728, 431] width 330 height 34
click at [850, 486] on button "Save" at bounding box center [852, 486] width 81 height 34
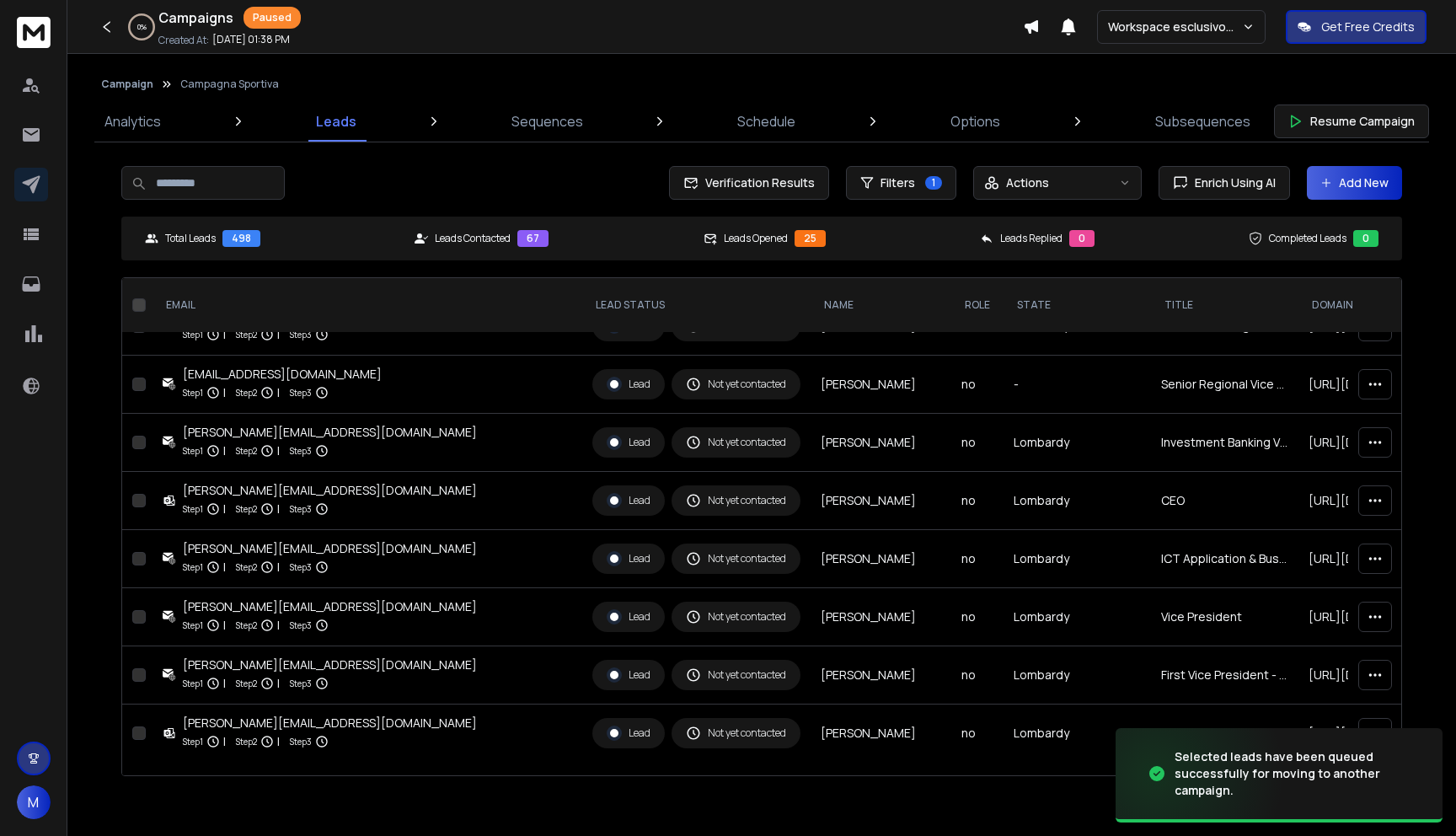
scroll to position [2478, 0]
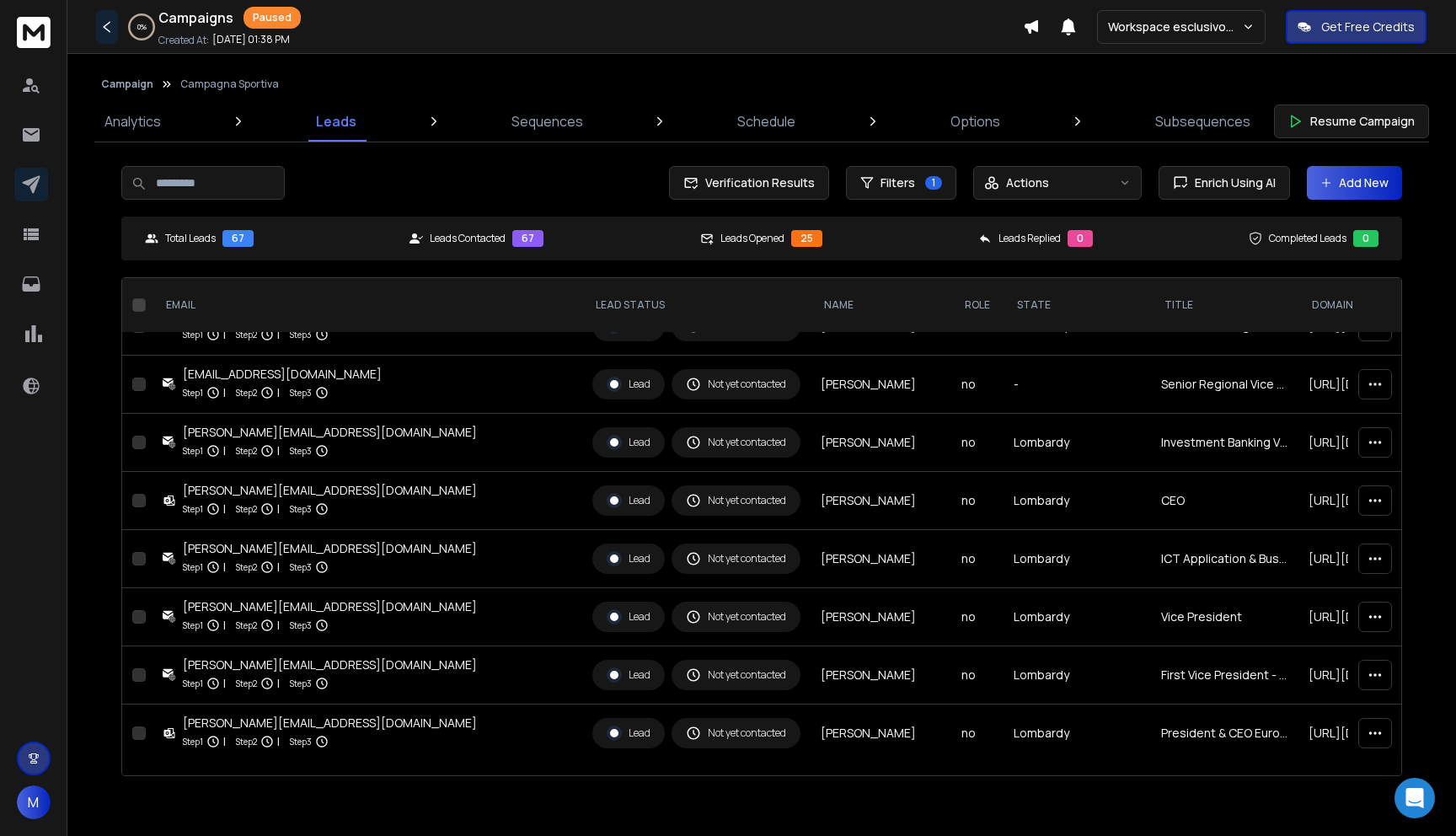
click at [110, 26] on icon at bounding box center [106, 27] width 15 height 15
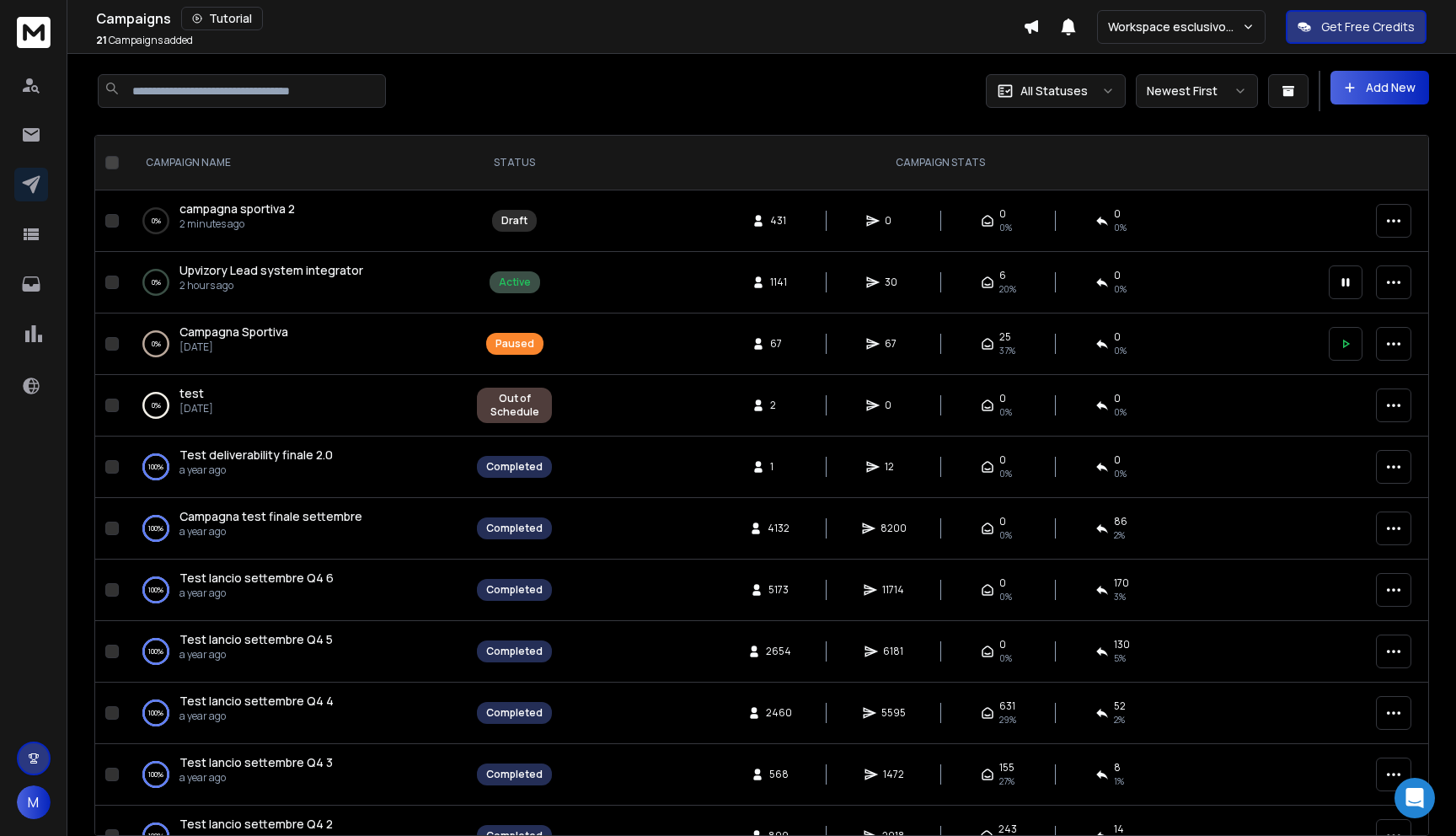
click at [291, 209] on span "campagna sportiva 2" at bounding box center [237, 208] width 115 height 16
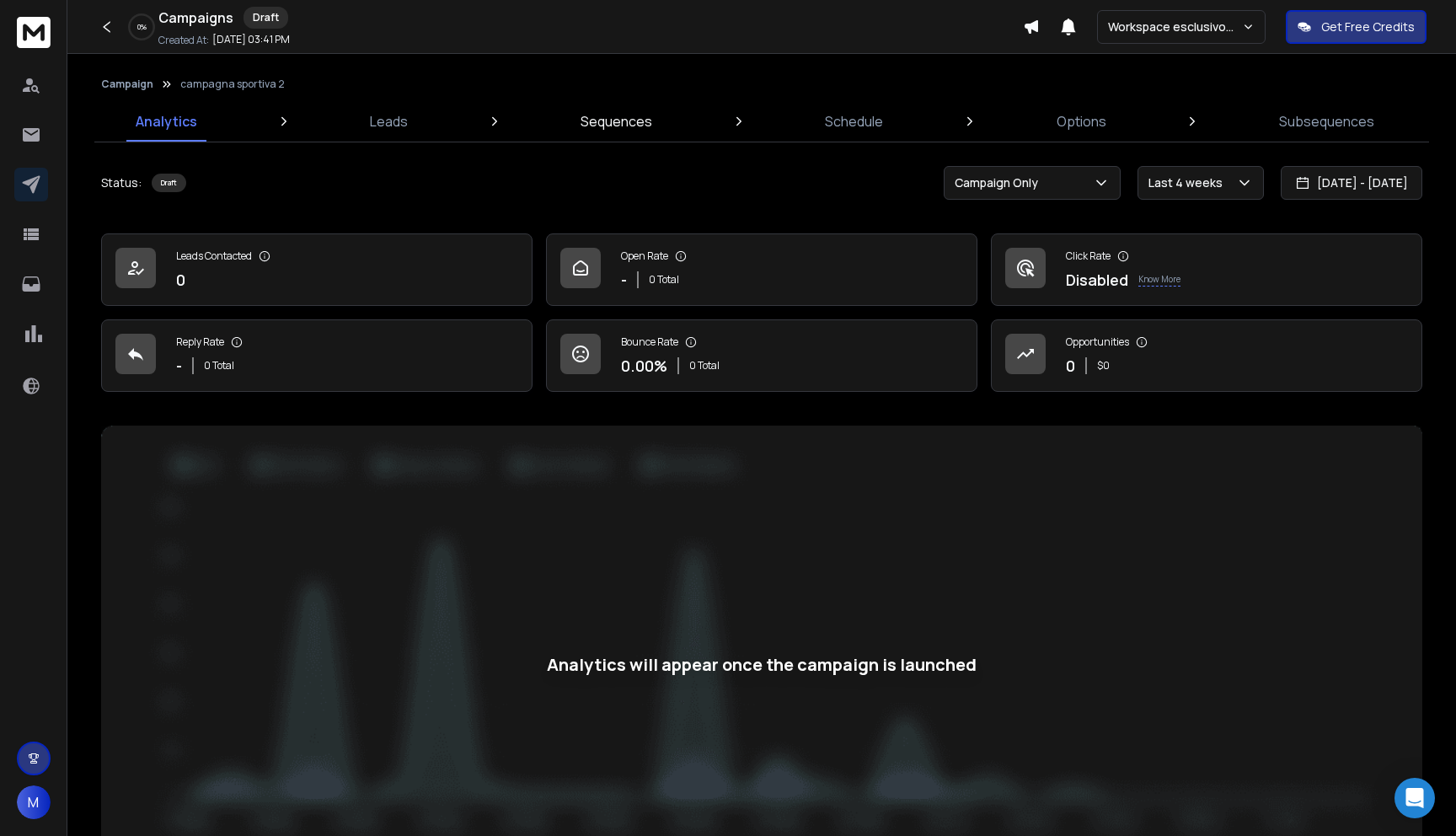
click at [607, 127] on p "Sequences" at bounding box center [616, 121] width 71 height 20
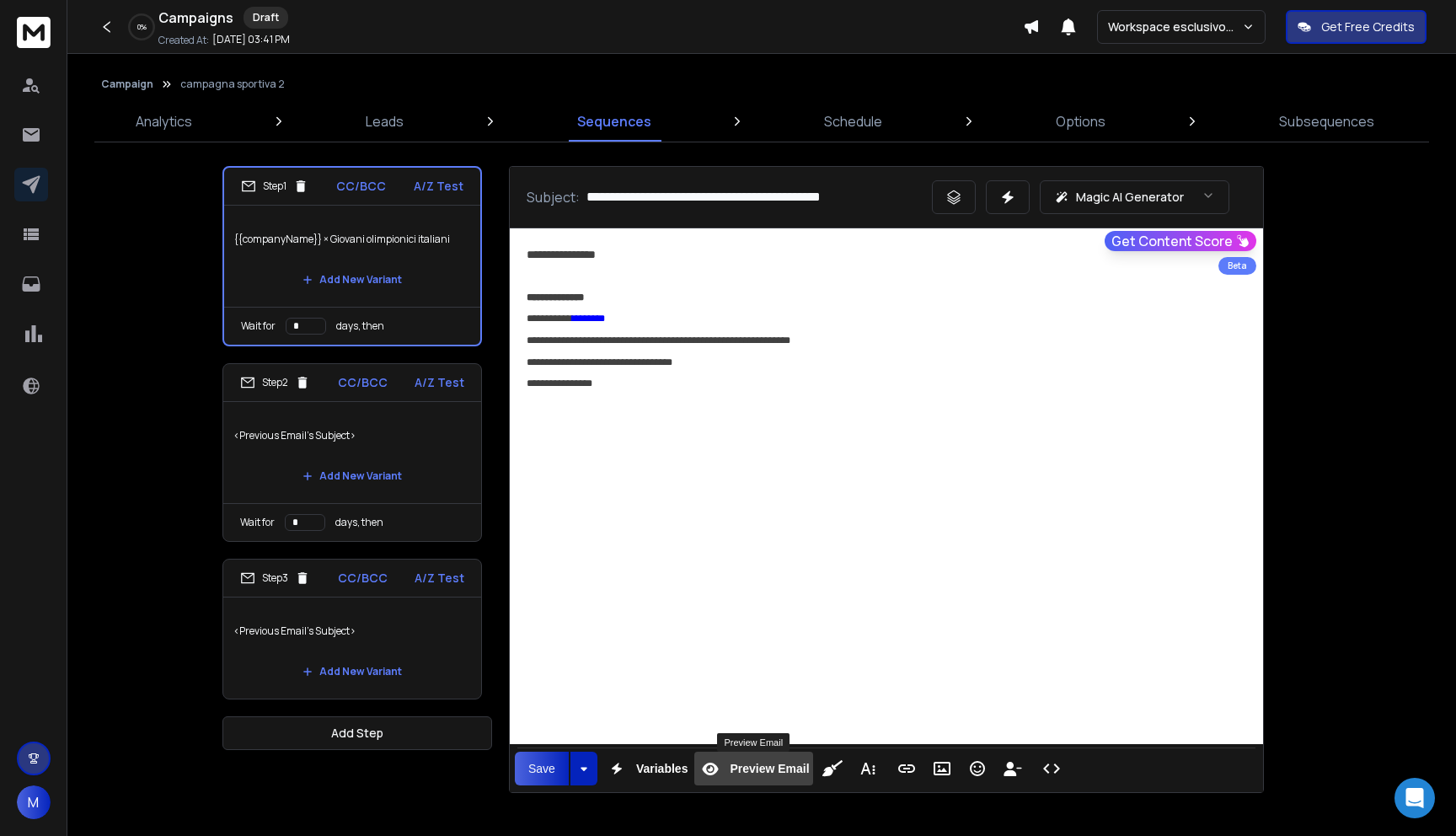
click at [761, 761] on div "Preview Email" at bounding box center [752, 770] width 118 height 28
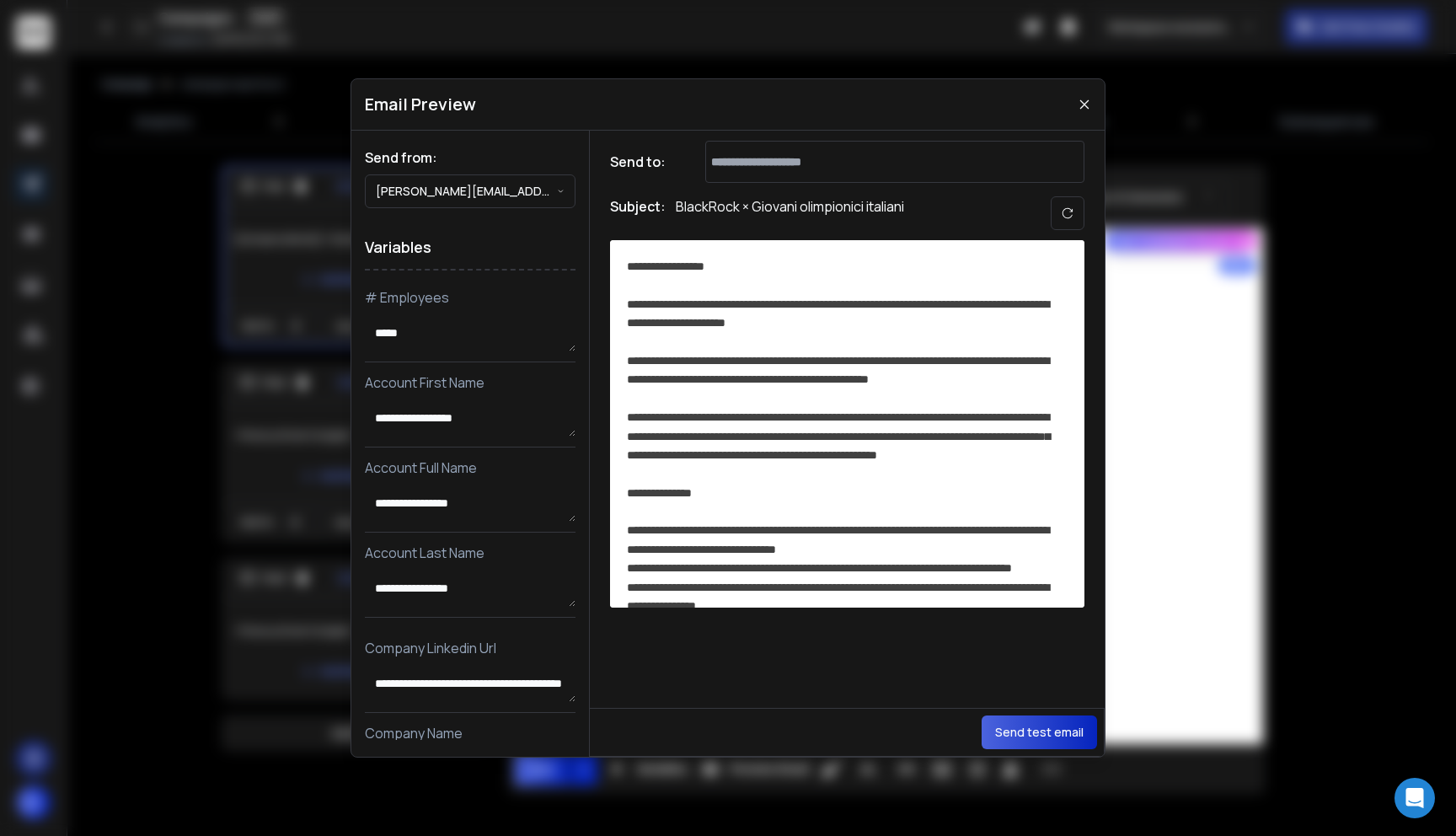
click at [1195, 405] on div "**********" at bounding box center [728, 418] width 1456 height 713
click at [1079, 105] on icon at bounding box center [1084, 105] width 14 height 14
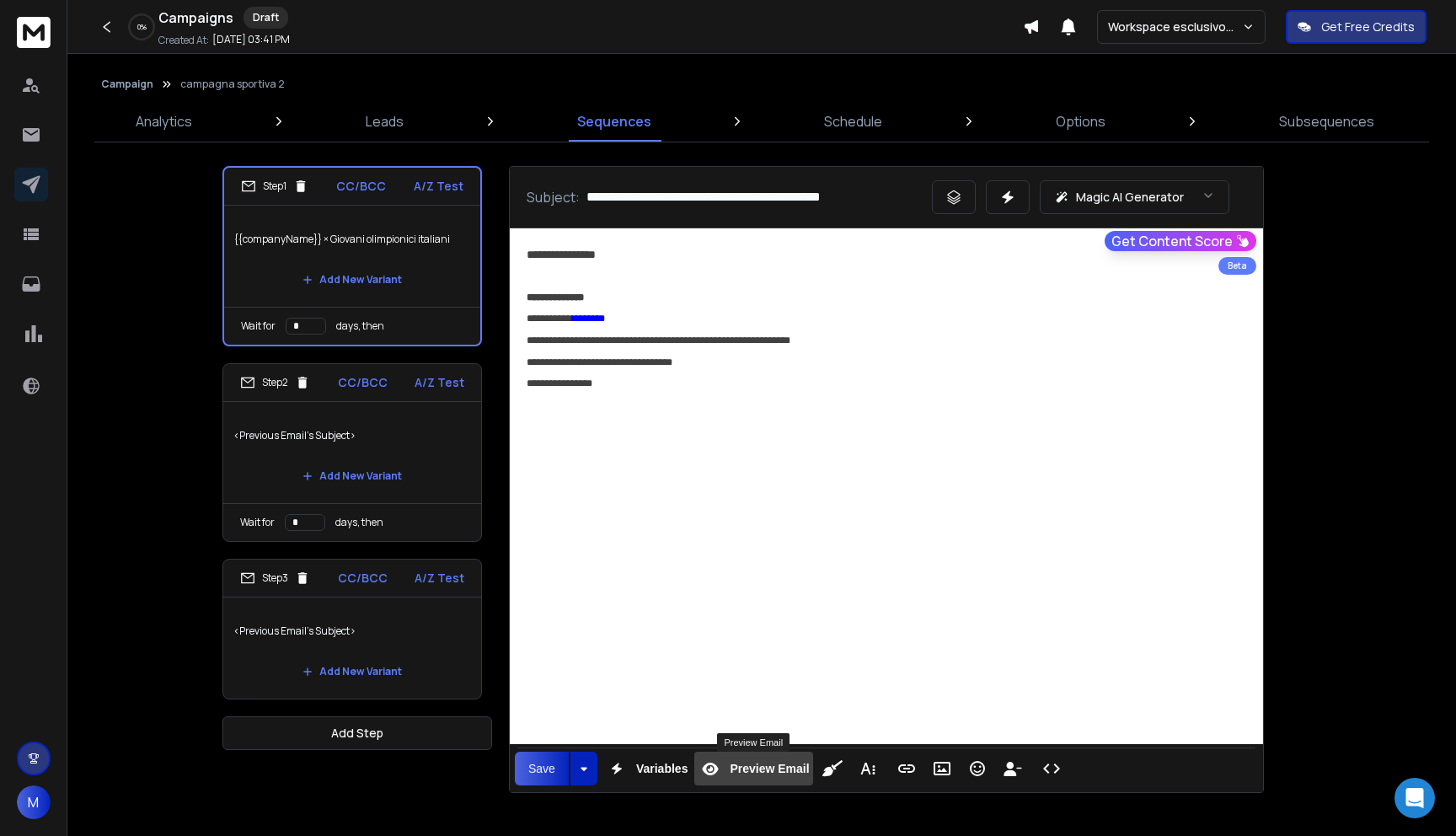
click at [760, 767] on span "Preview Email" at bounding box center [769, 769] width 86 height 14
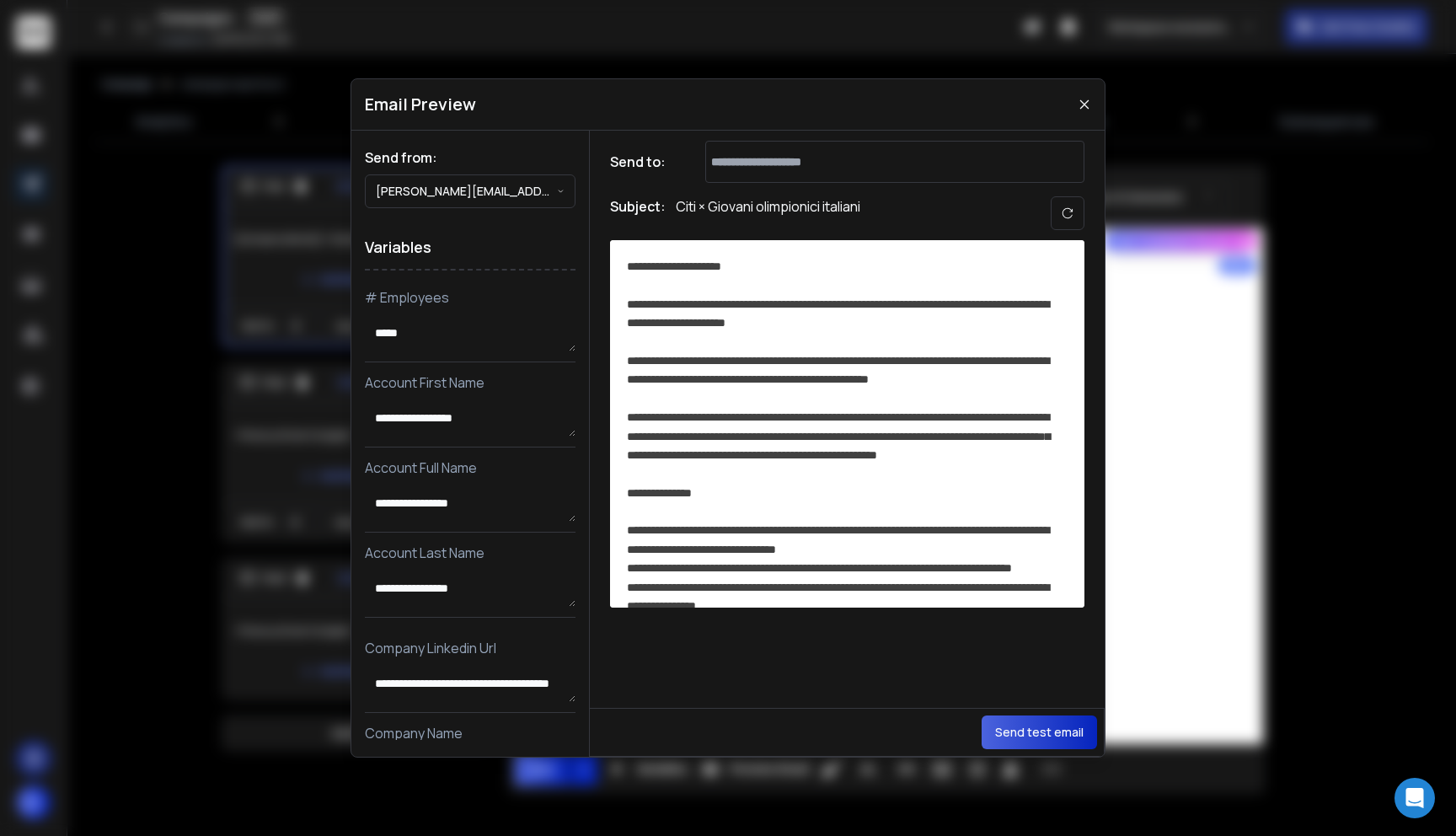
click at [1079, 102] on icon at bounding box center [1084, 105] width 14 height 14
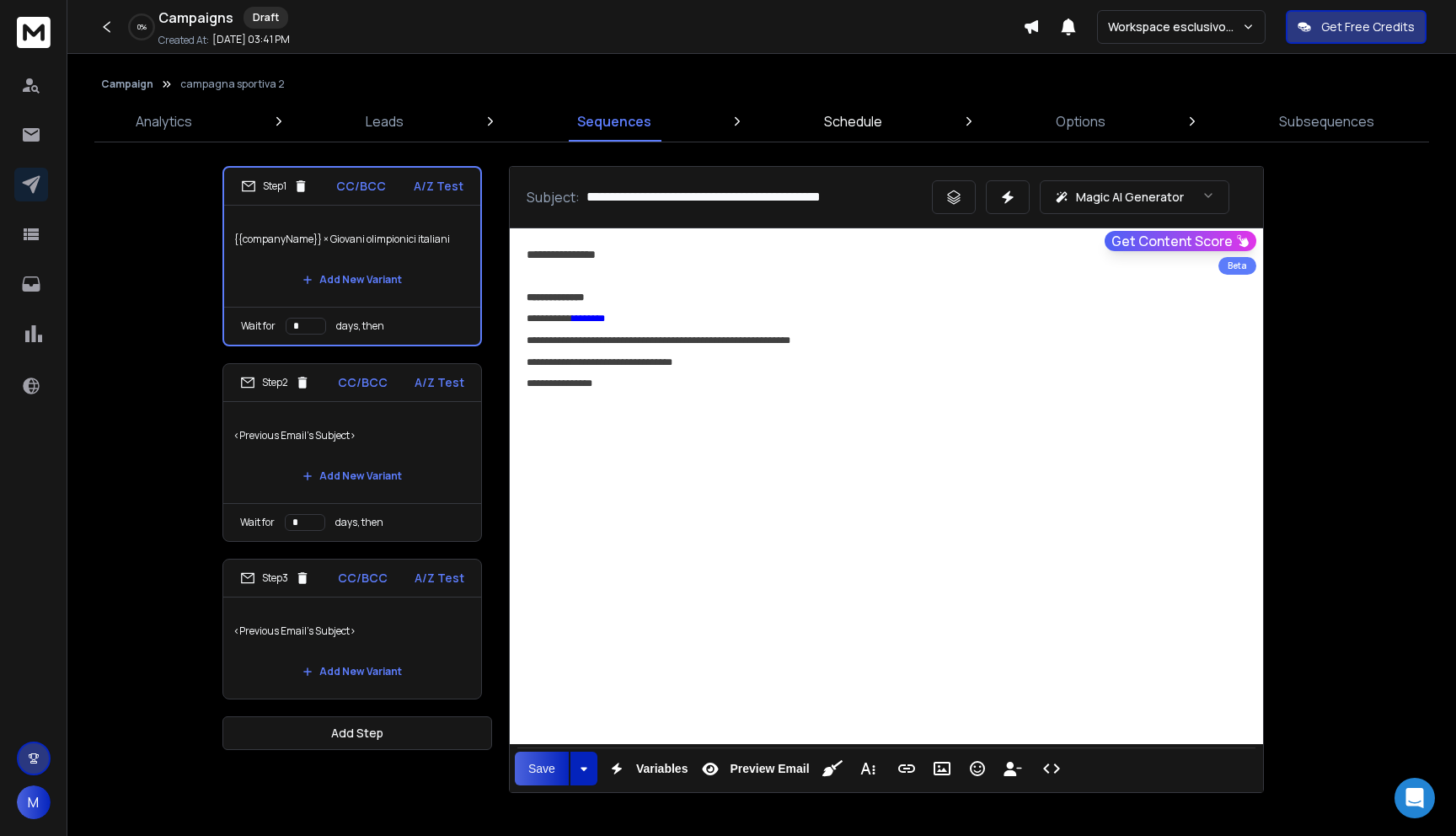
click at [859, 121] on p "Schedule" at bounding box center [852, 121] width 58 height 20
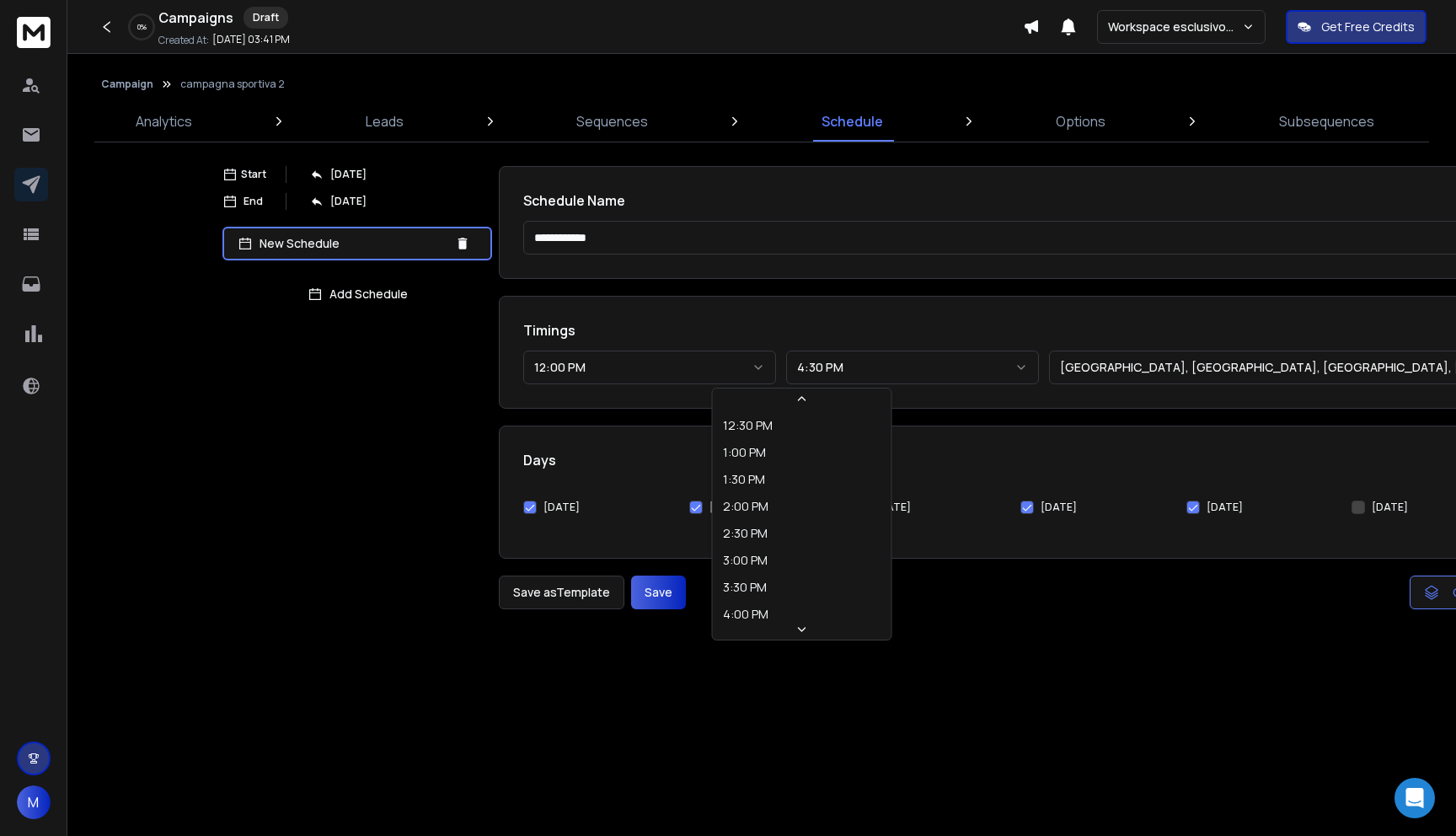
click at [833, 359] on button "4:30 PM" at bounding box center [912, 368] width 253 height 34
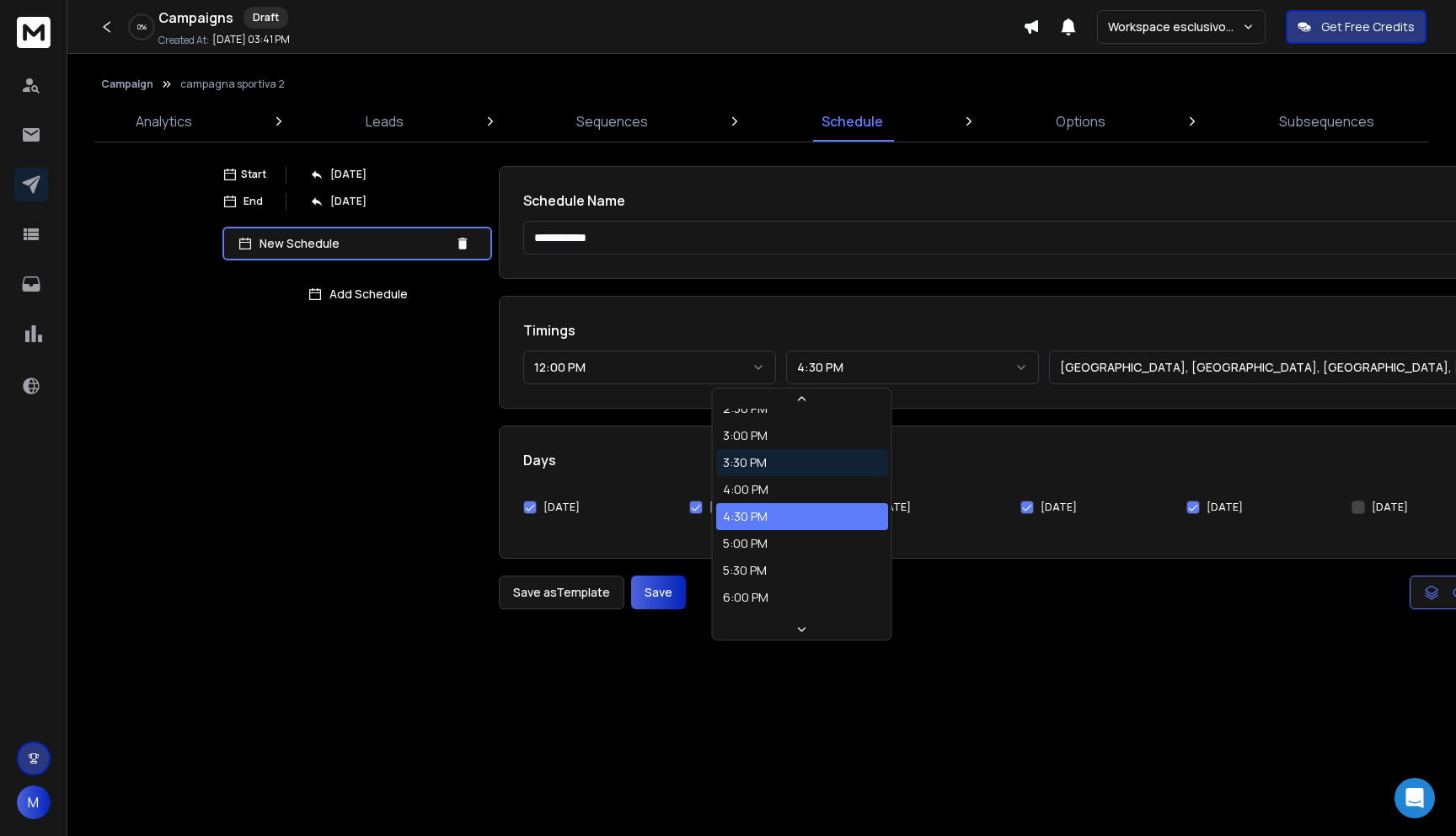
scroll to position [154, 0]
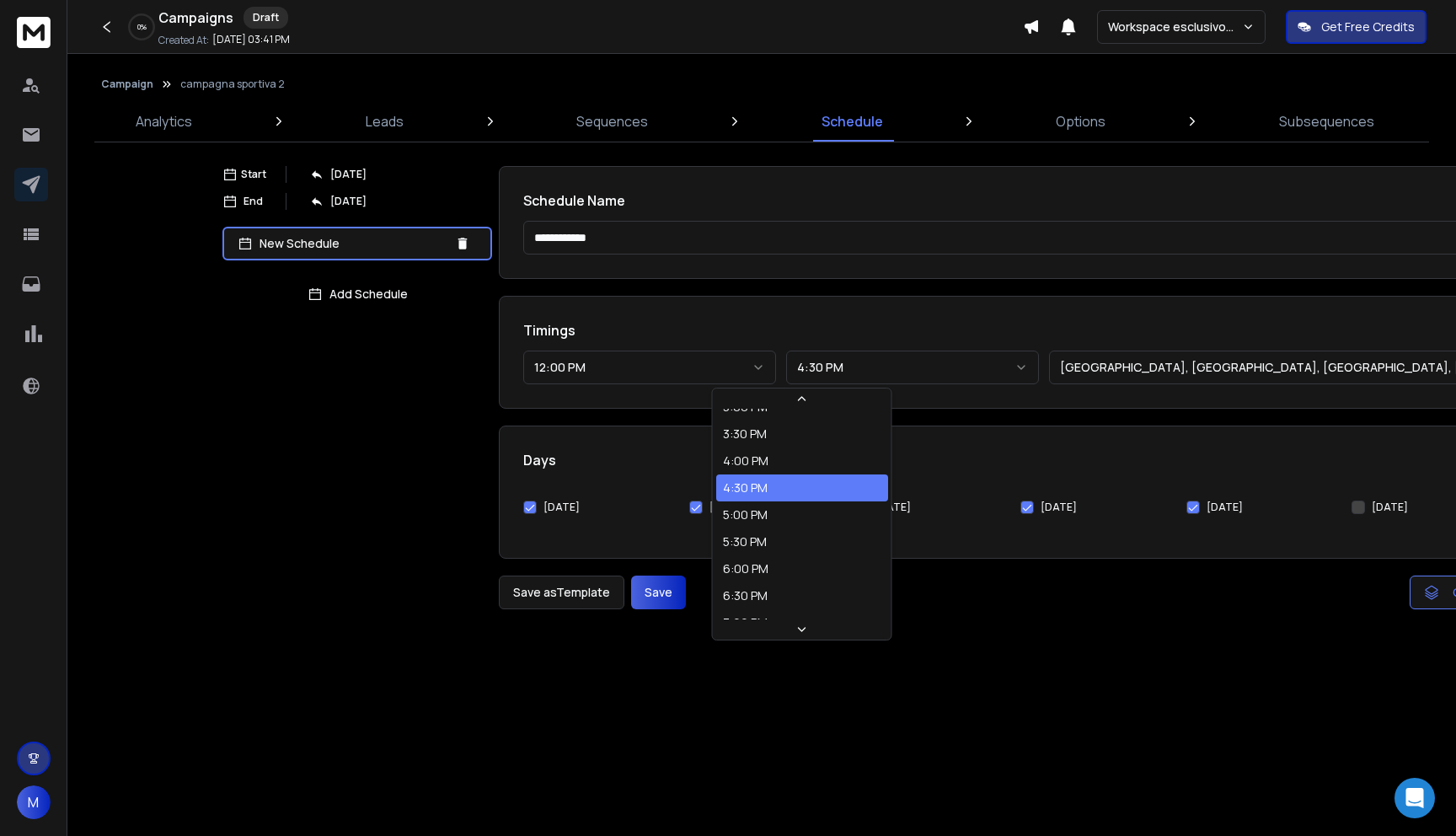
select select "********"
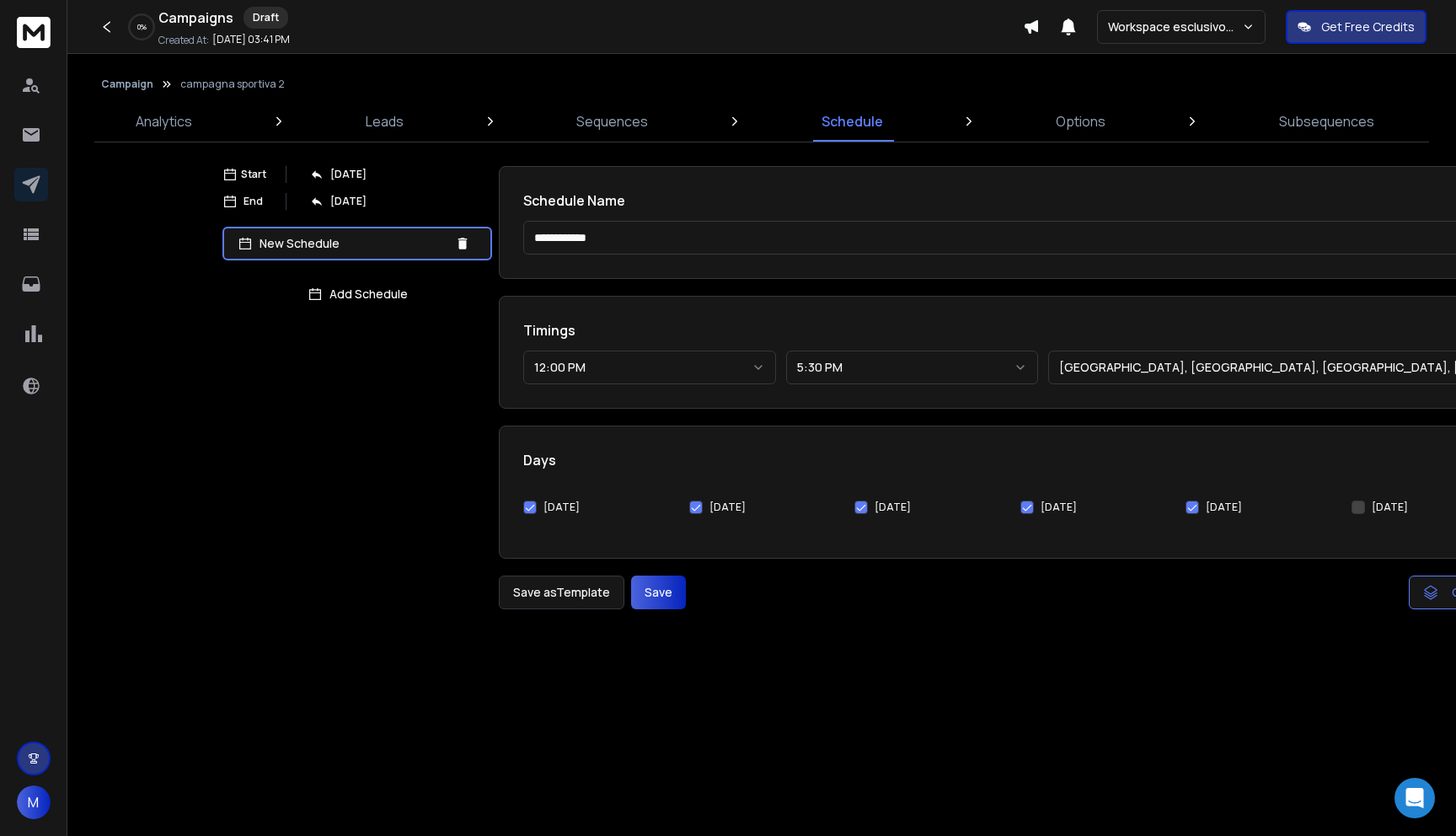
click at [654, 594] on button "Save" at bounding box center [658, 593] width 55 height 34
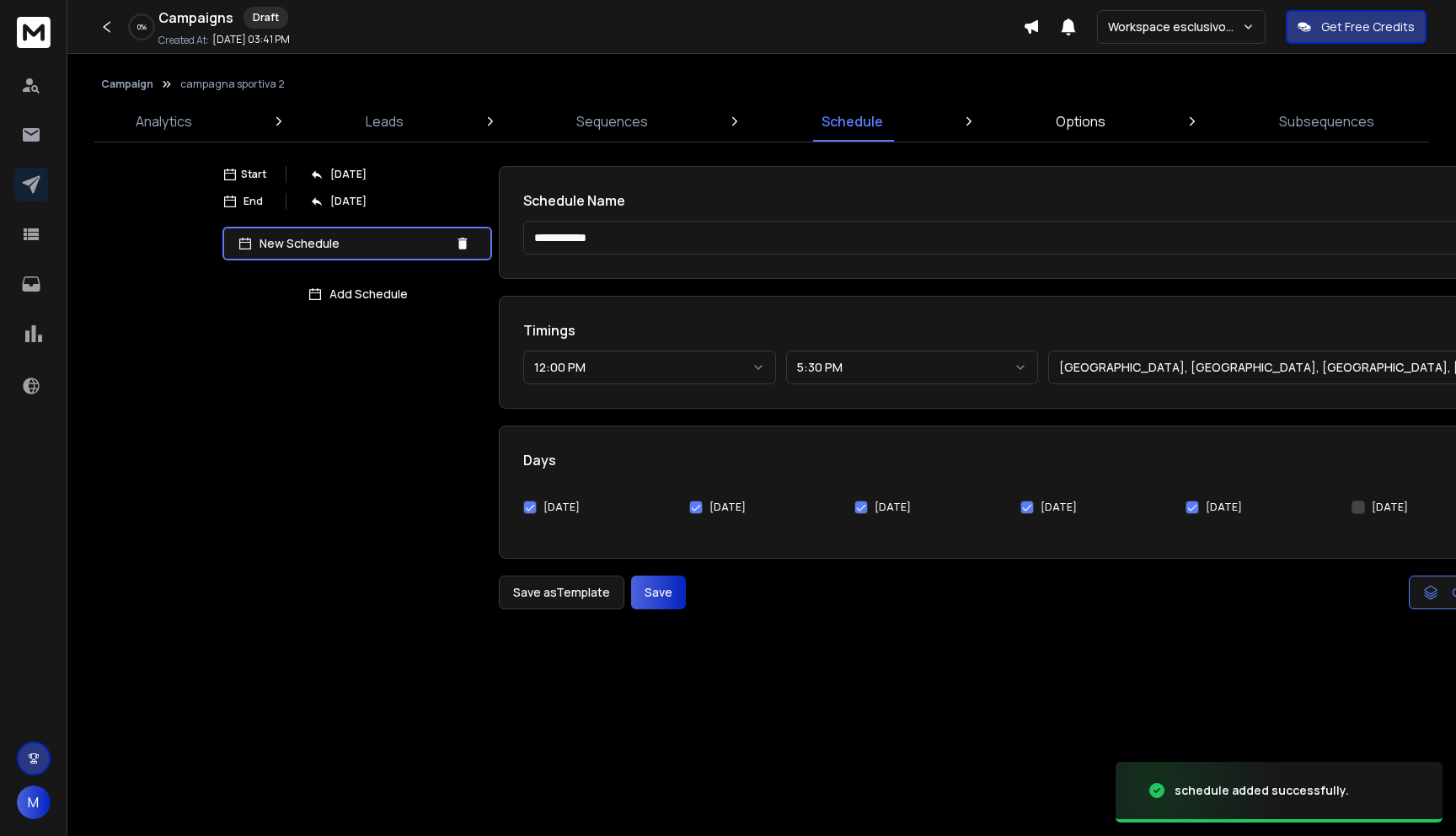
click at [1097, 120] on p "Options" at bounding box center [1080, 121] width 50 height 20
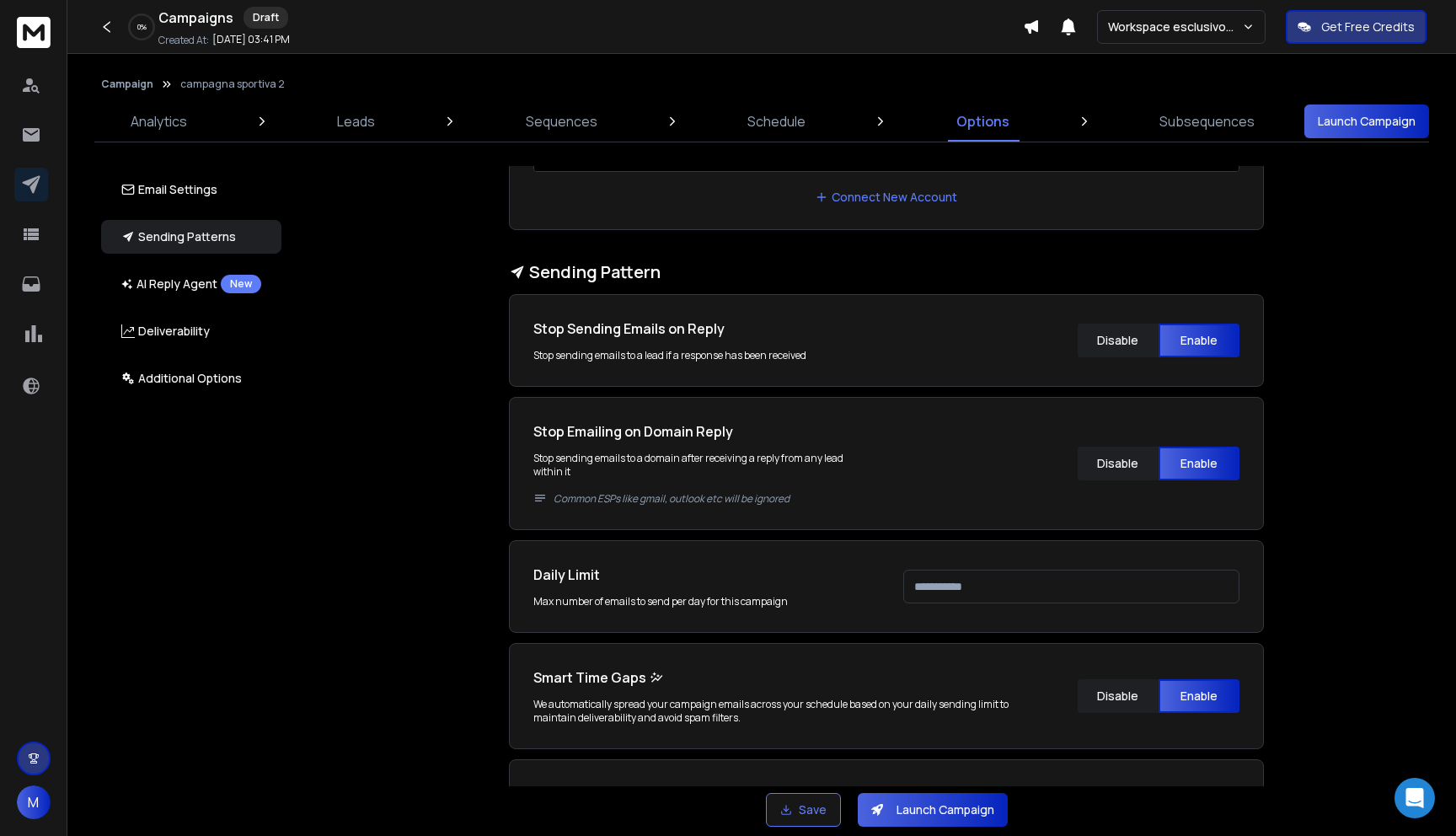
scroll to position [525, 0]
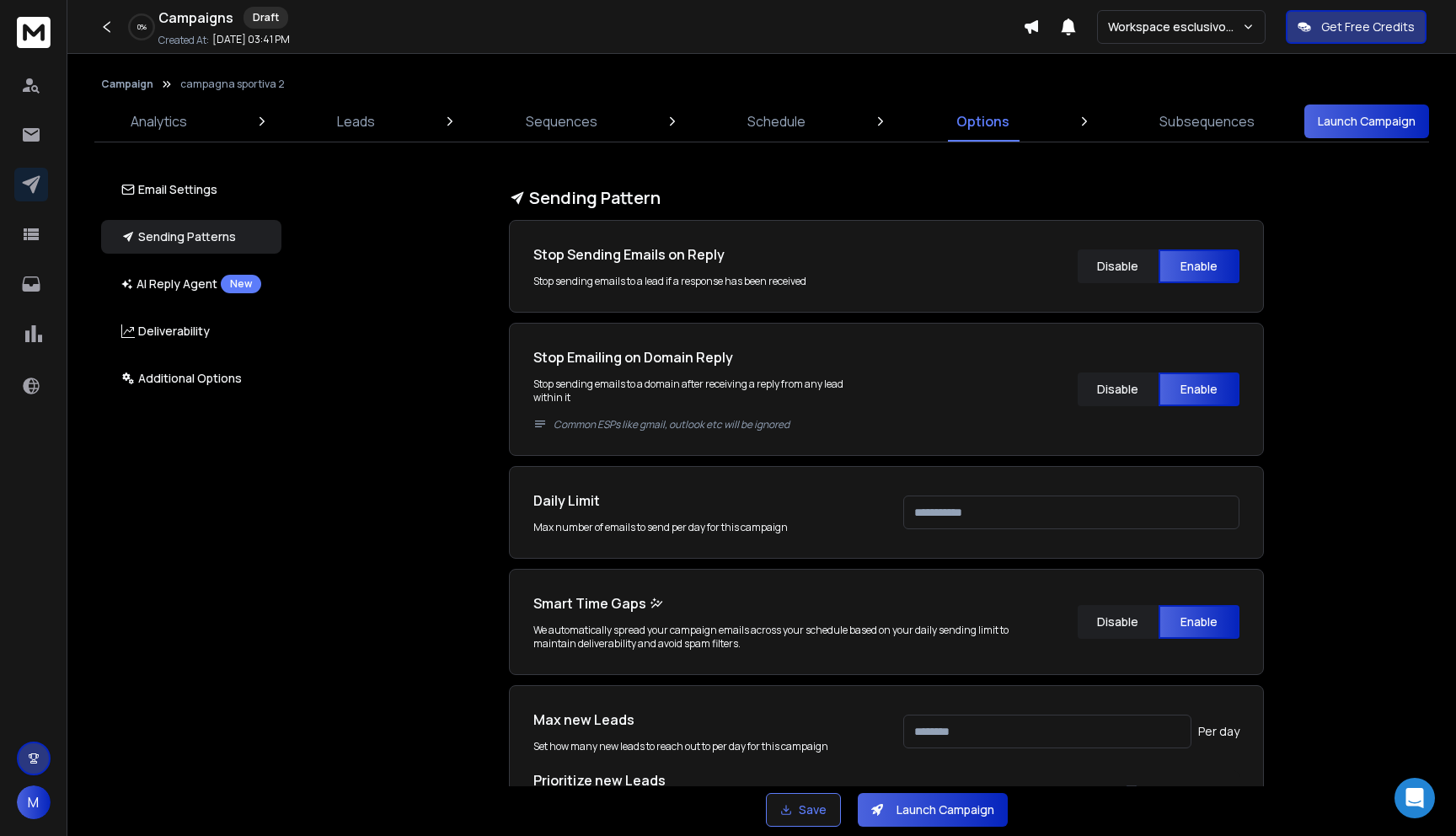
click at [963, 815] on button "Launch Campaign" at bounding box center [932, 810] width 150 height 34
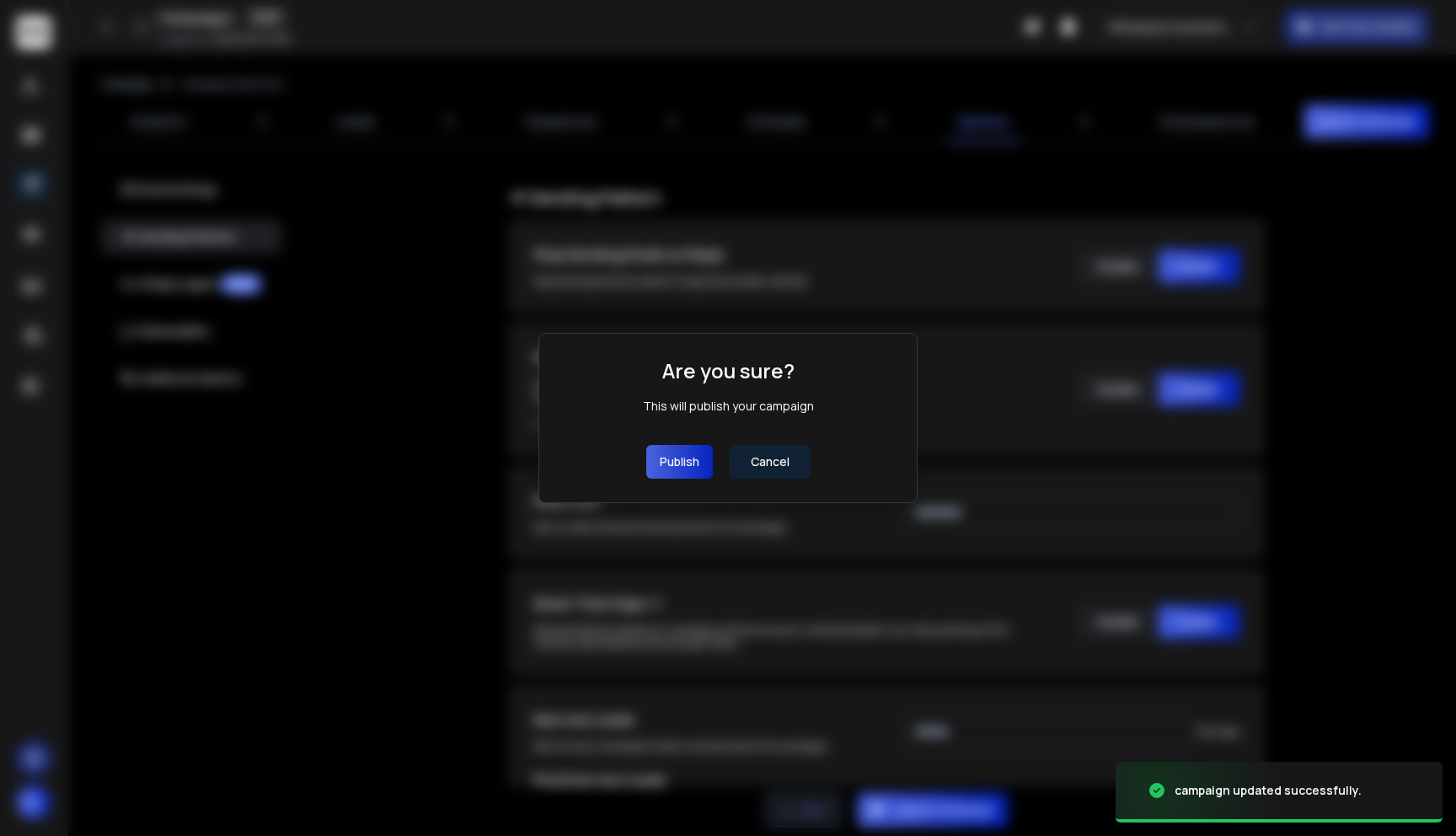
click at [676, 452] on button "Publish" at bounding box center [679, 462] width 66 height 34
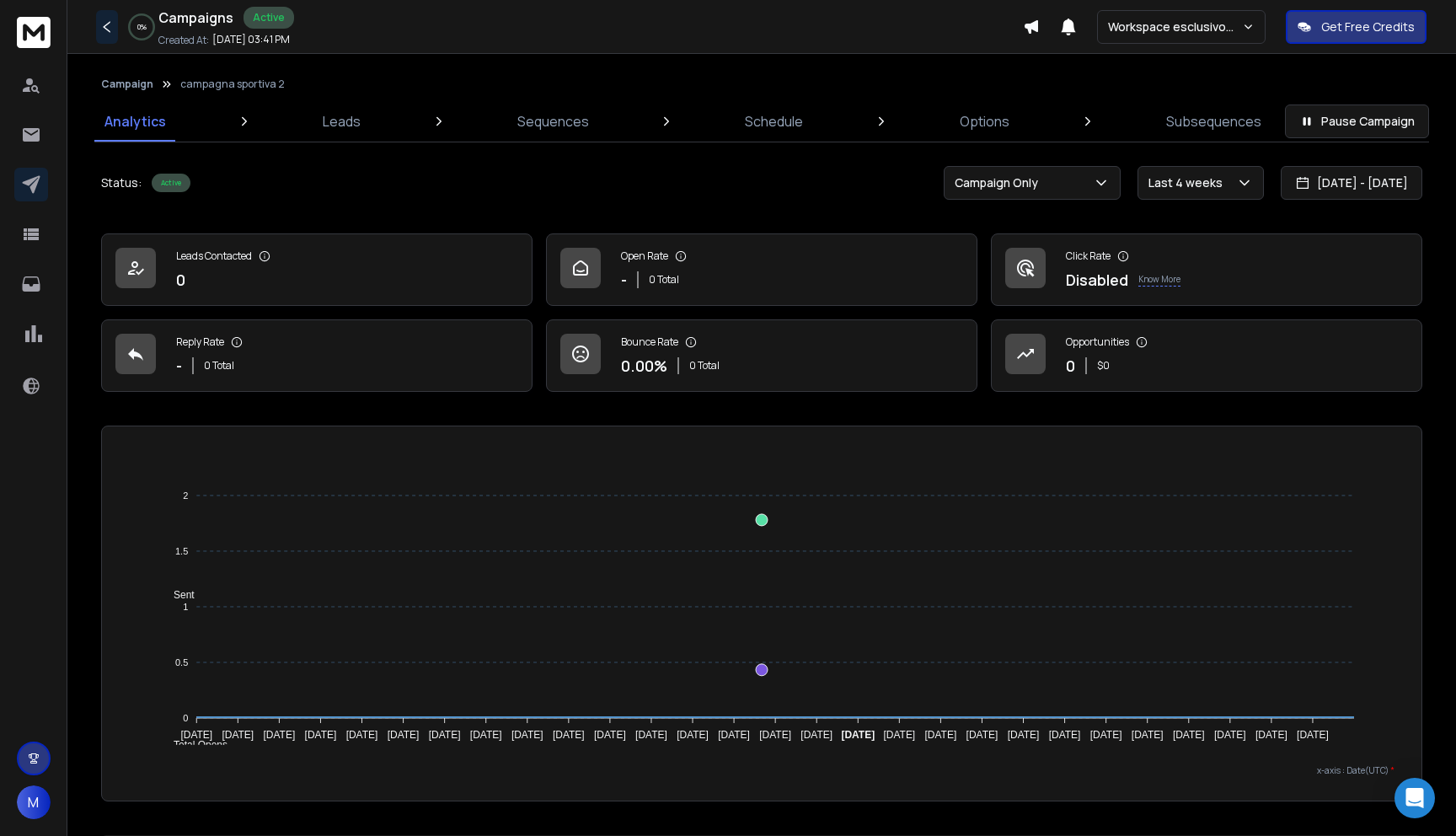
click at [104, 23] on icon at bounding box center [106, 27] width 15 height 15
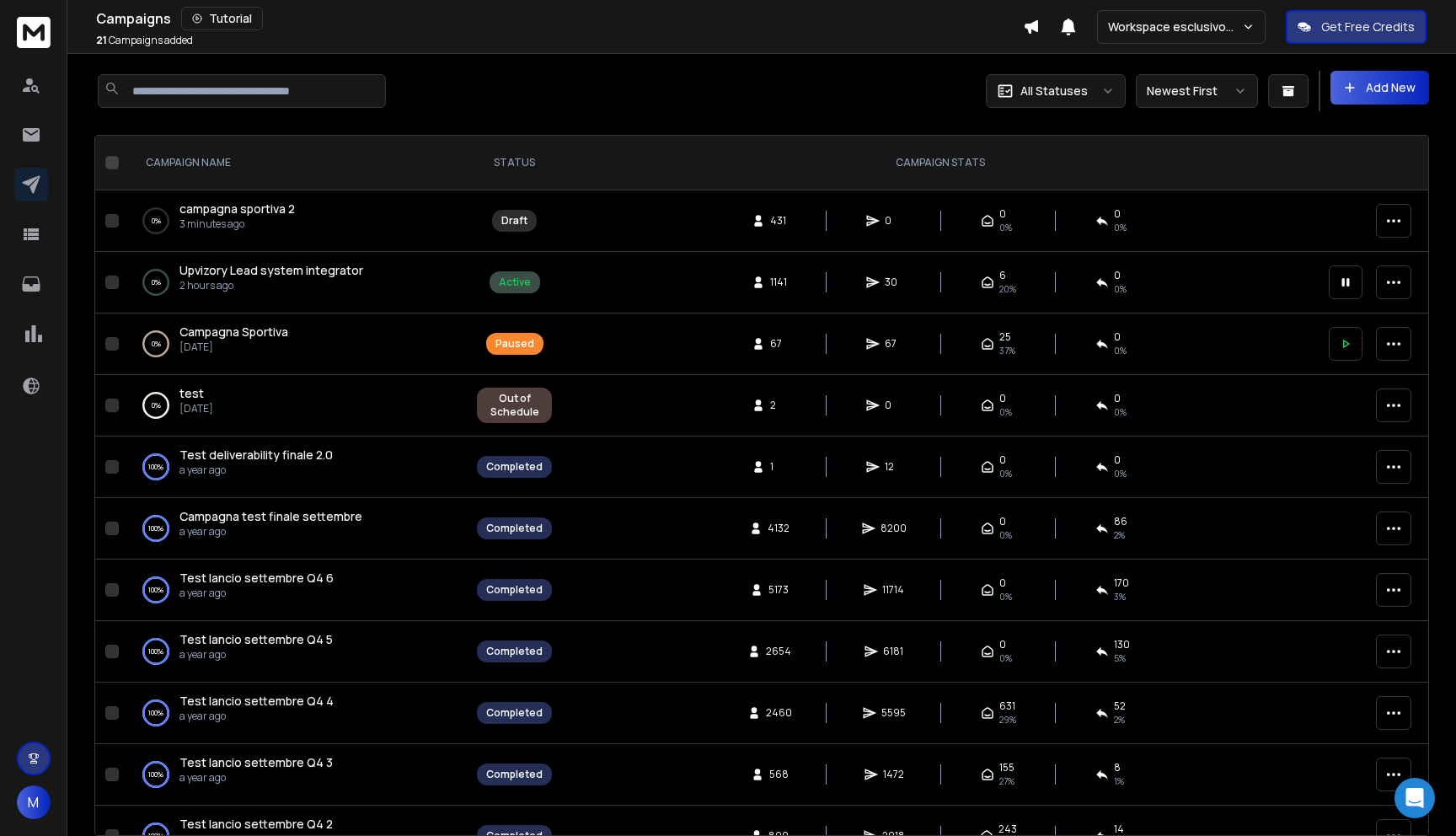
click at [315, 263] on span "Upvizory Lead system integrator" at bounding box center [271, 270] width 183 height 16
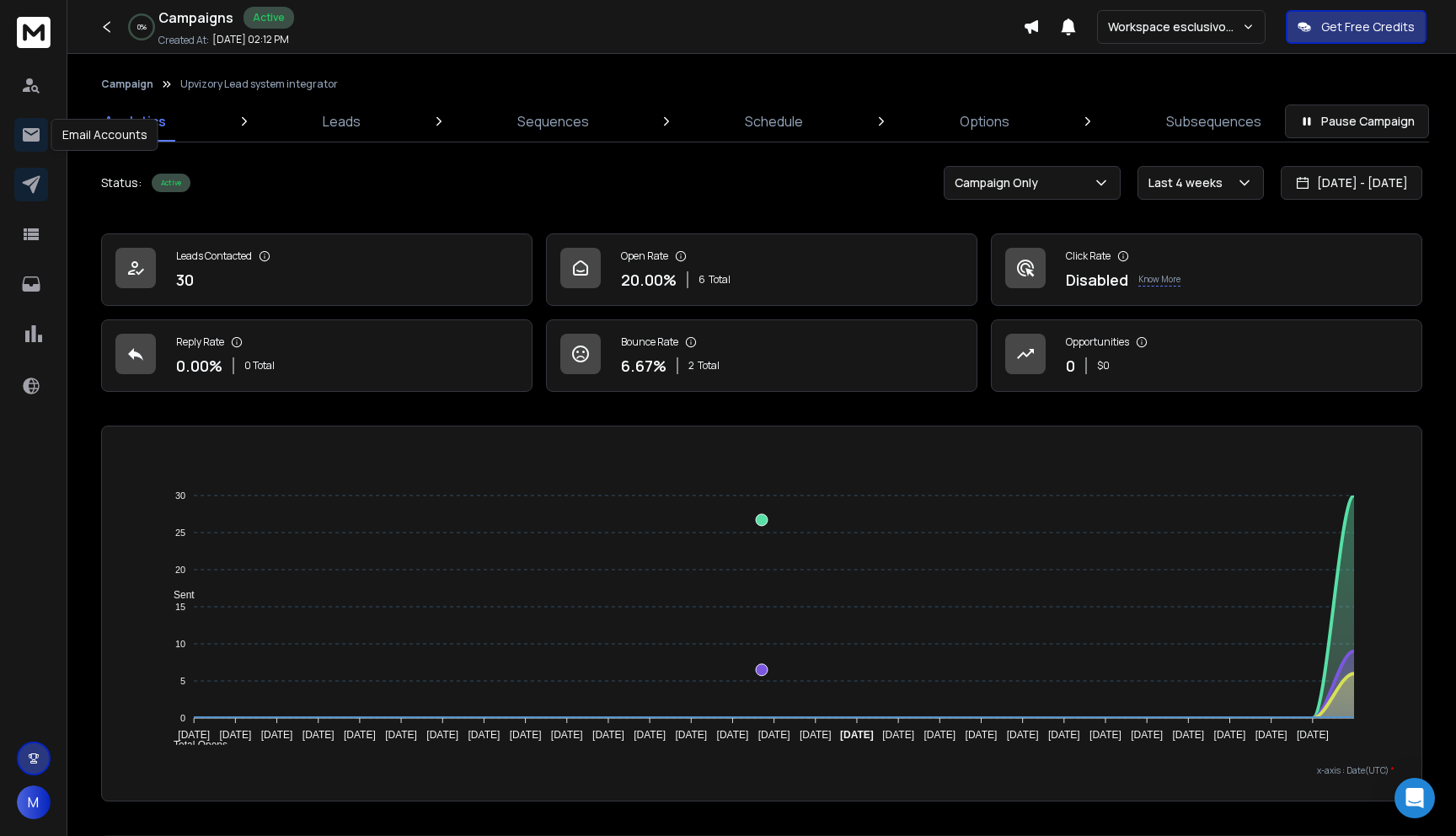
click at [34, 143] on icon at bounding box center [31, 135] width 20 height 20
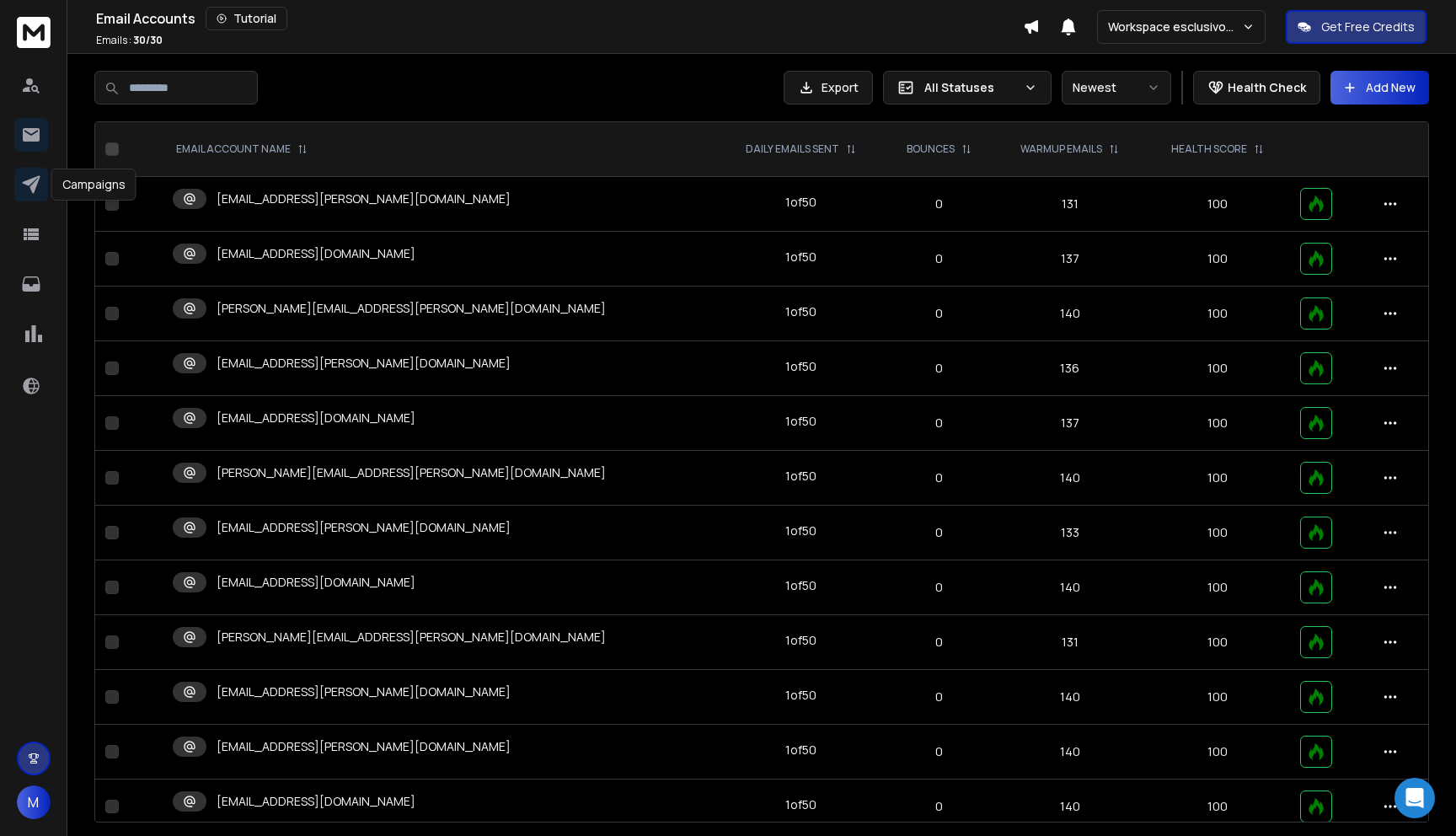
click at [33, 179] on icon at bounding box center [31, 185] width 18 height 18
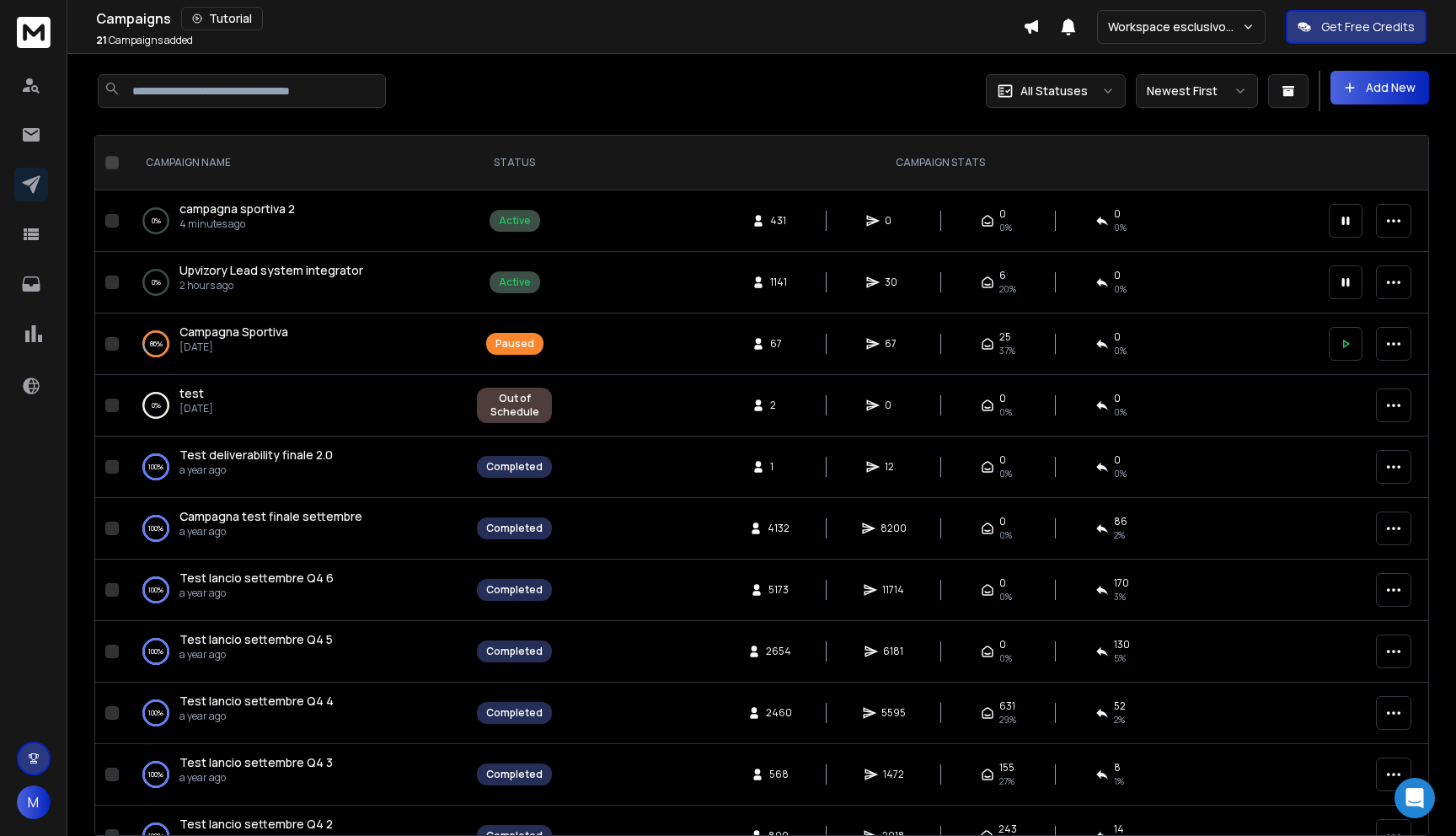
click at [358, 267] on div "0 % Upvizory Lead system integrator 2 hours ago" at bounding box center [296, 282] width 307 height 41
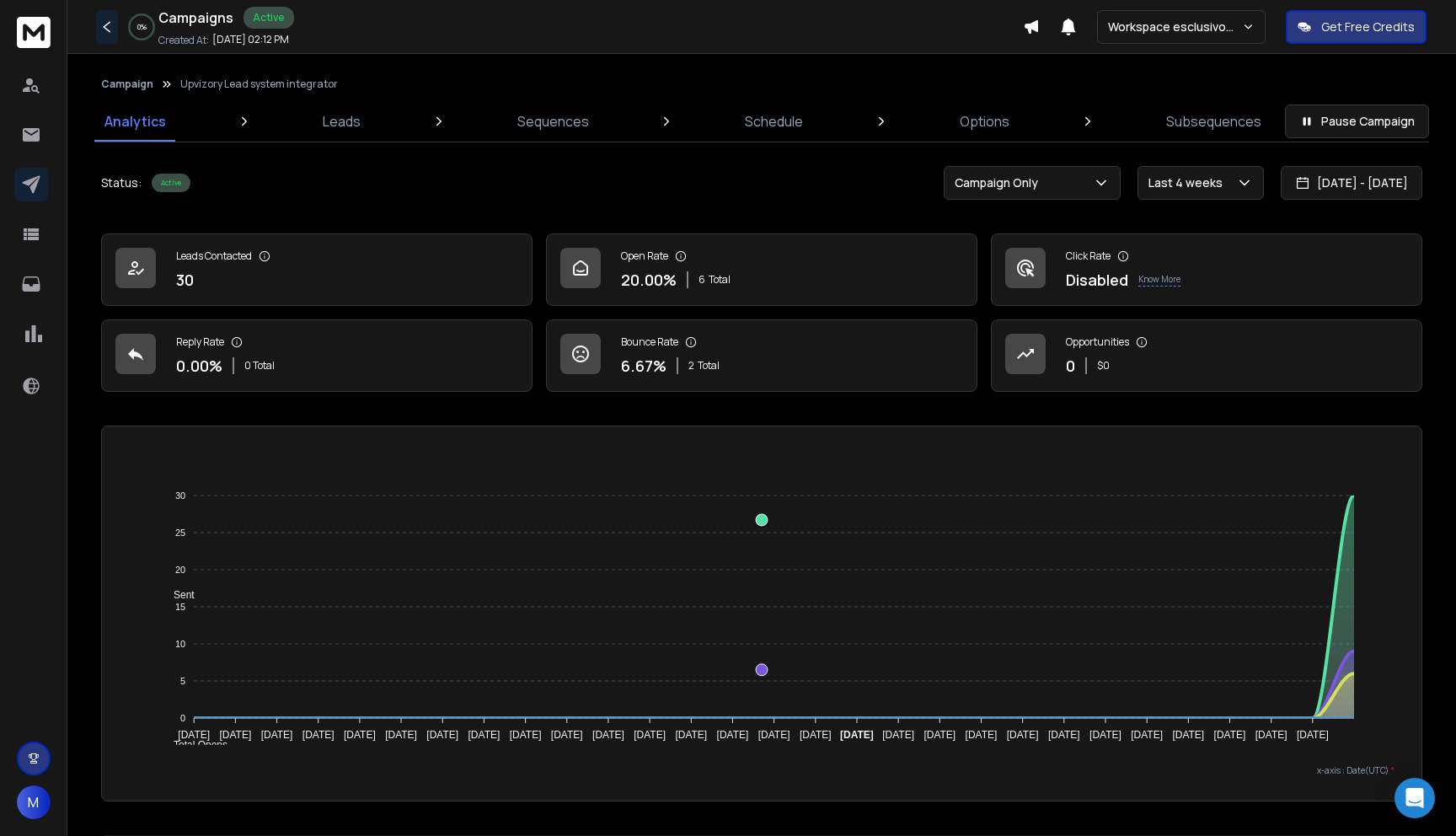
click at [104, 29] on icon at bounding box center [106, 27] width 15 height 15
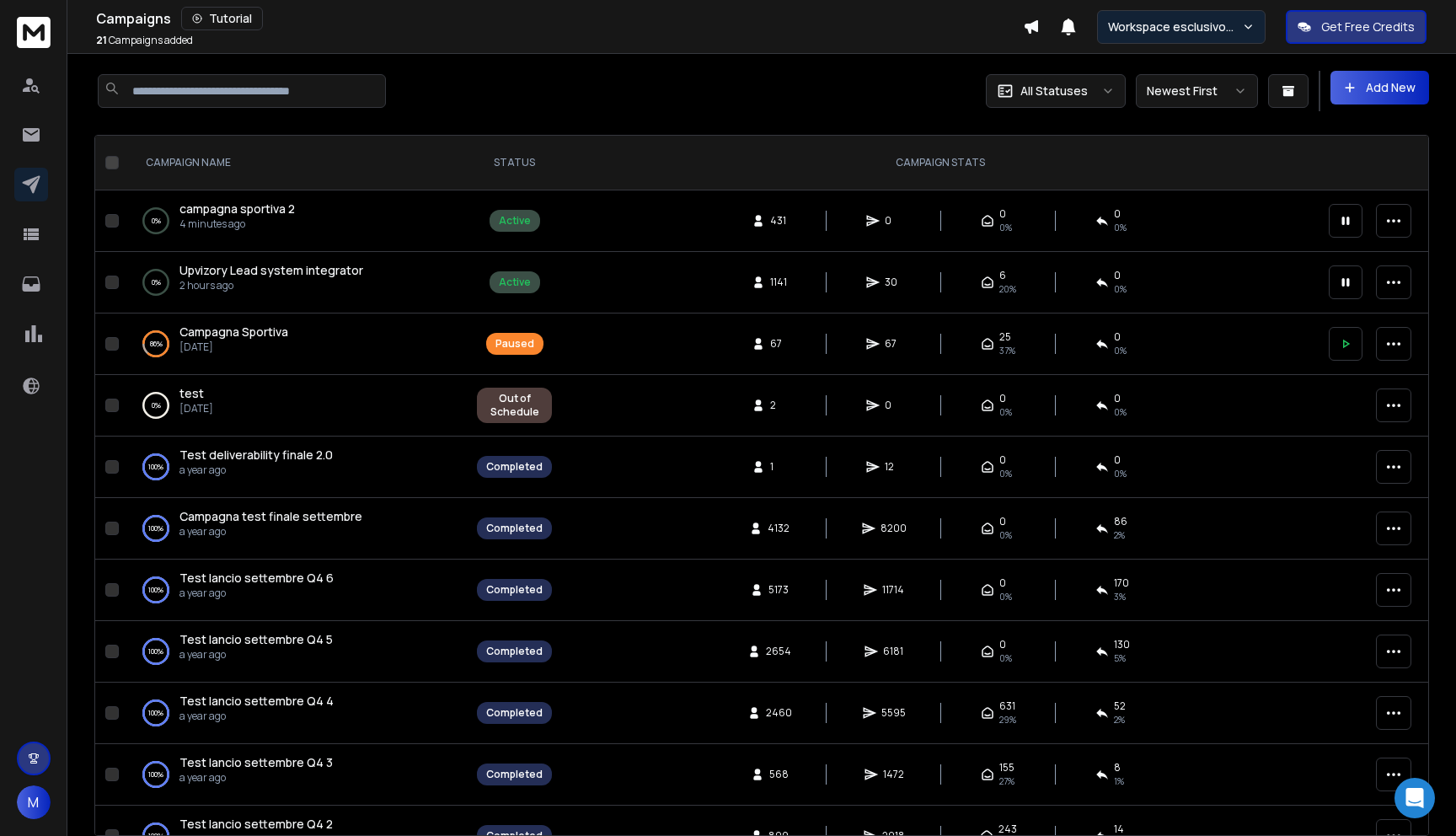
click at [1191, 20] on p "Workspace esclusivo upvizory" at bounding box center [1175, 27] width 134 height 17
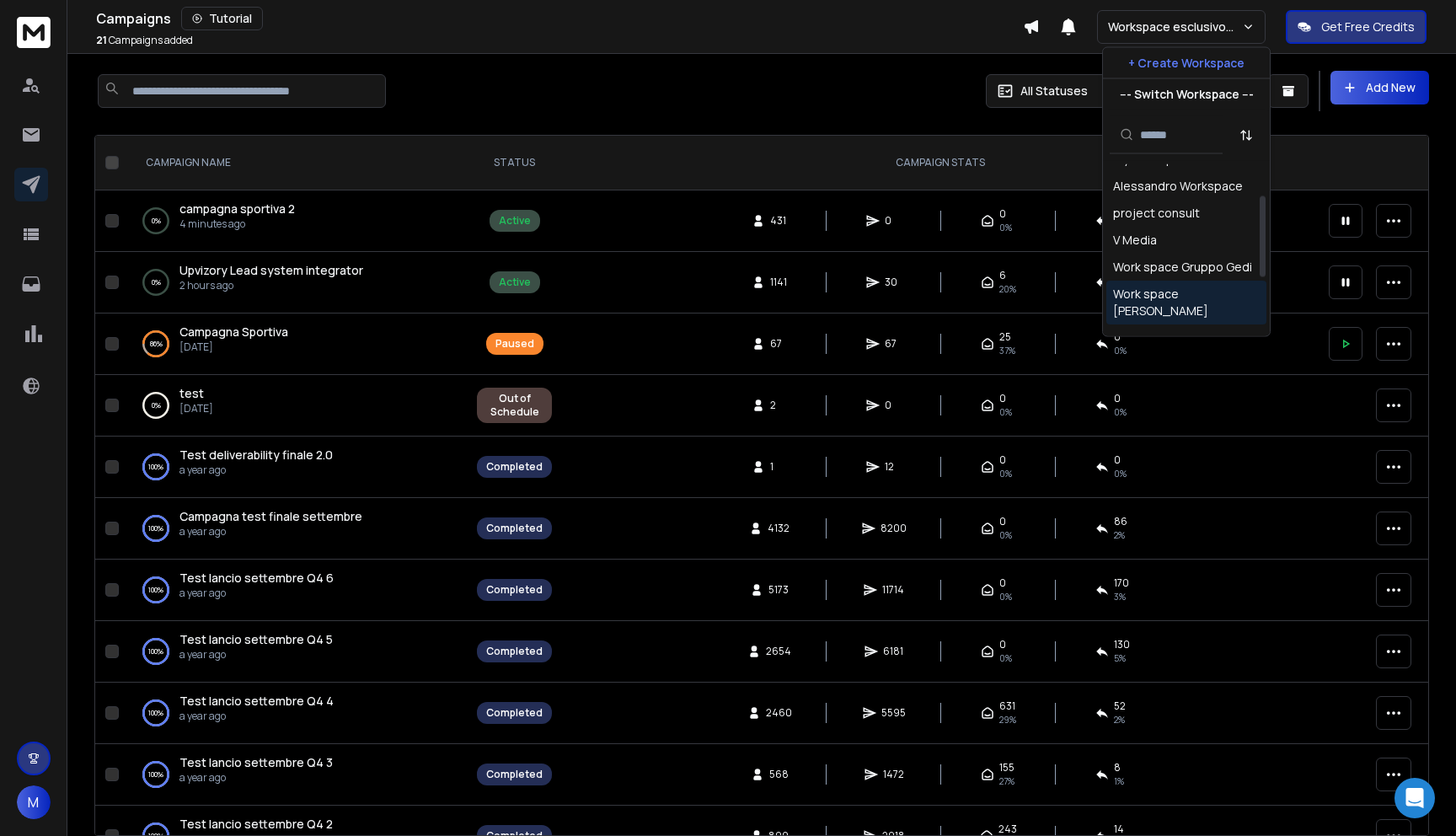
scroll to position [71, 0]
click at [1182, 277] on div "Work space Project Consulting" at bounding box center [1186, 294] width 147 height 34
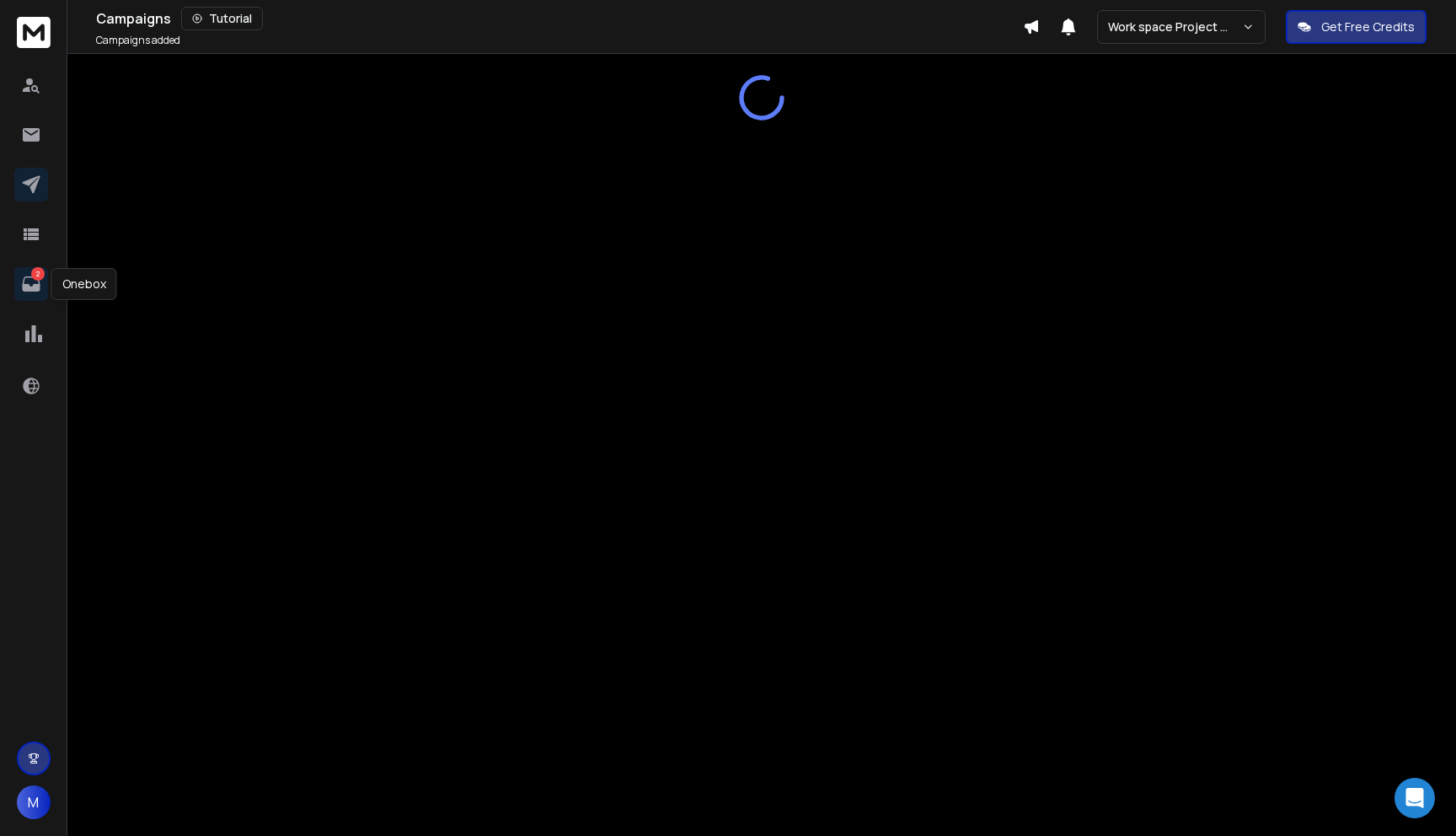
click at [30, 286] on icon at bounding box center [31, 284] width 20 height 20
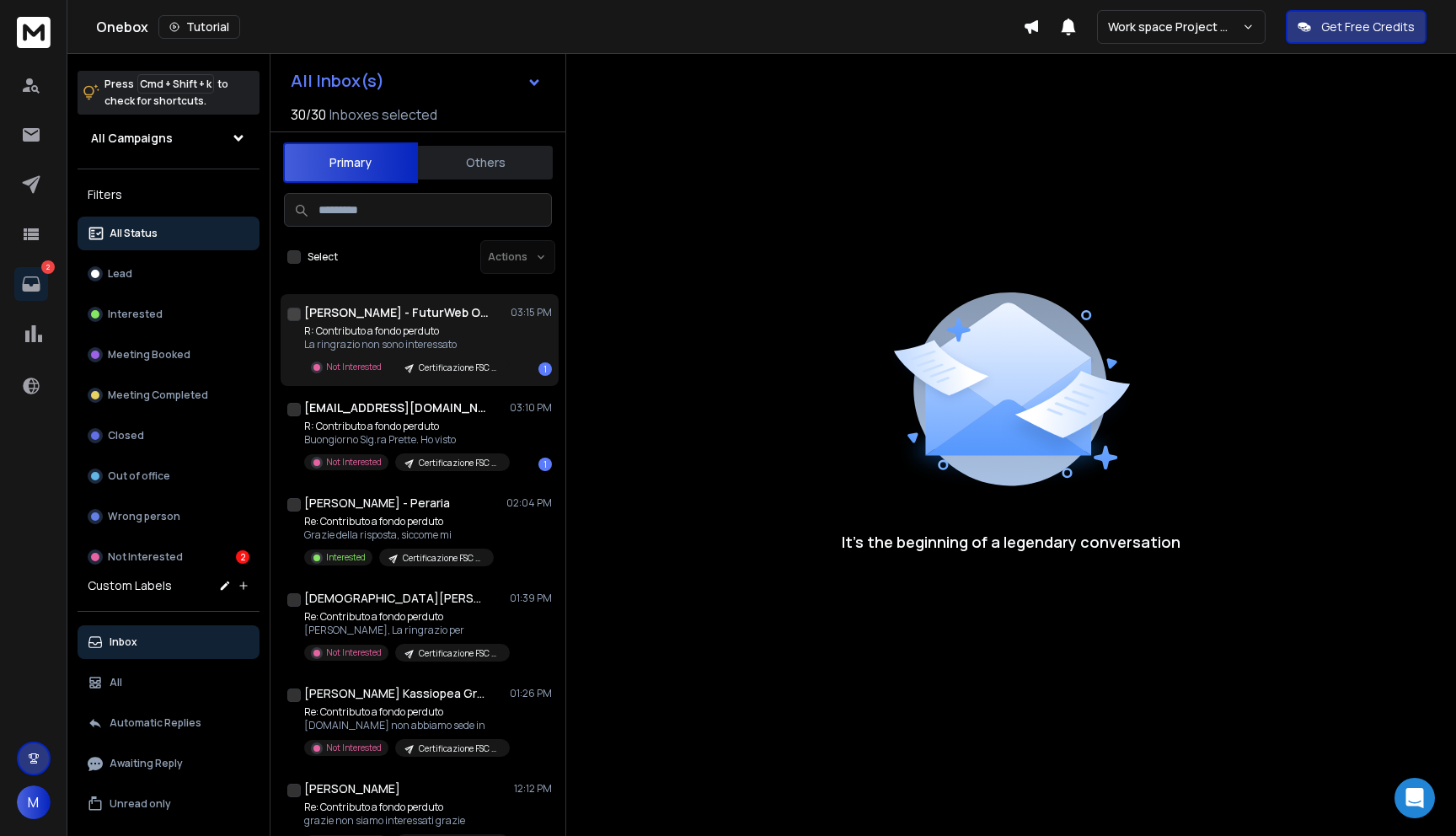
click at [447, 349] on p "La ringrazio non sono interessato" at bounding box center [405, 345] width 202 height 14
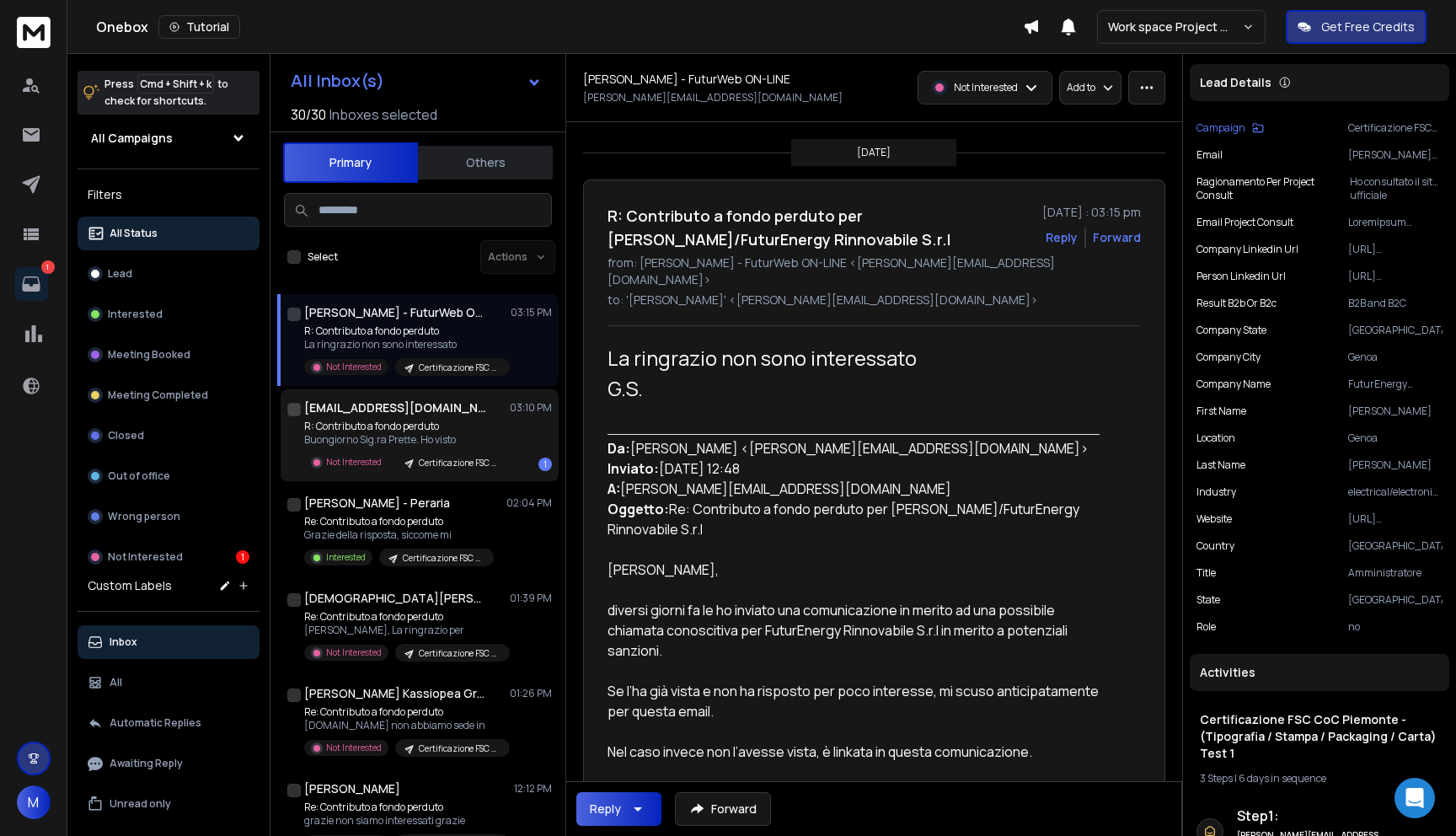
click at [452, 429] on p "R: Contributo a fondo perduto" at bounding box center [405, 426] width 202 height 14
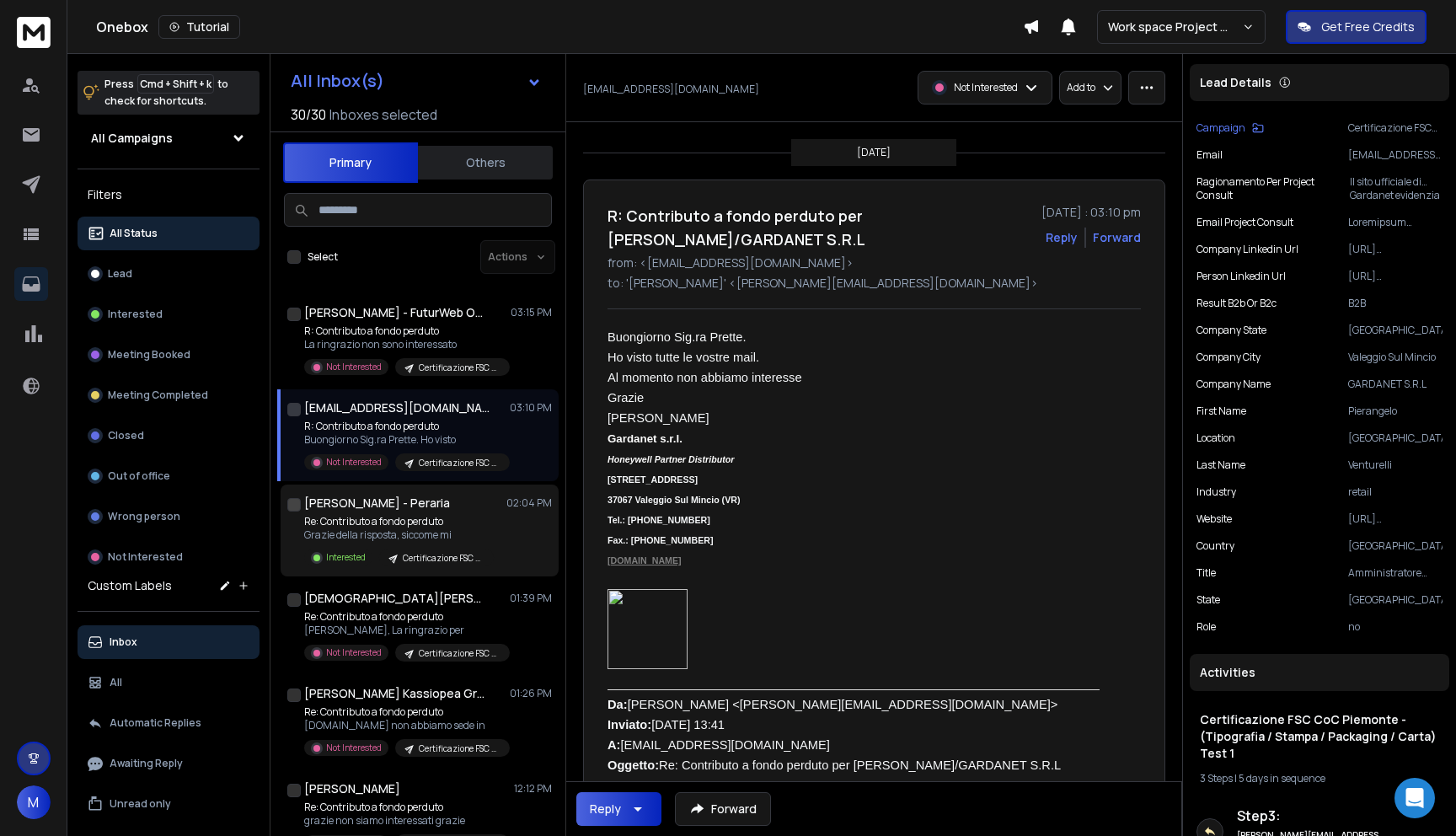
click at [402, 508] on h1 "[PERSON_NAME] - Peraria" at bounding box center [377, 503] width 146 height 17
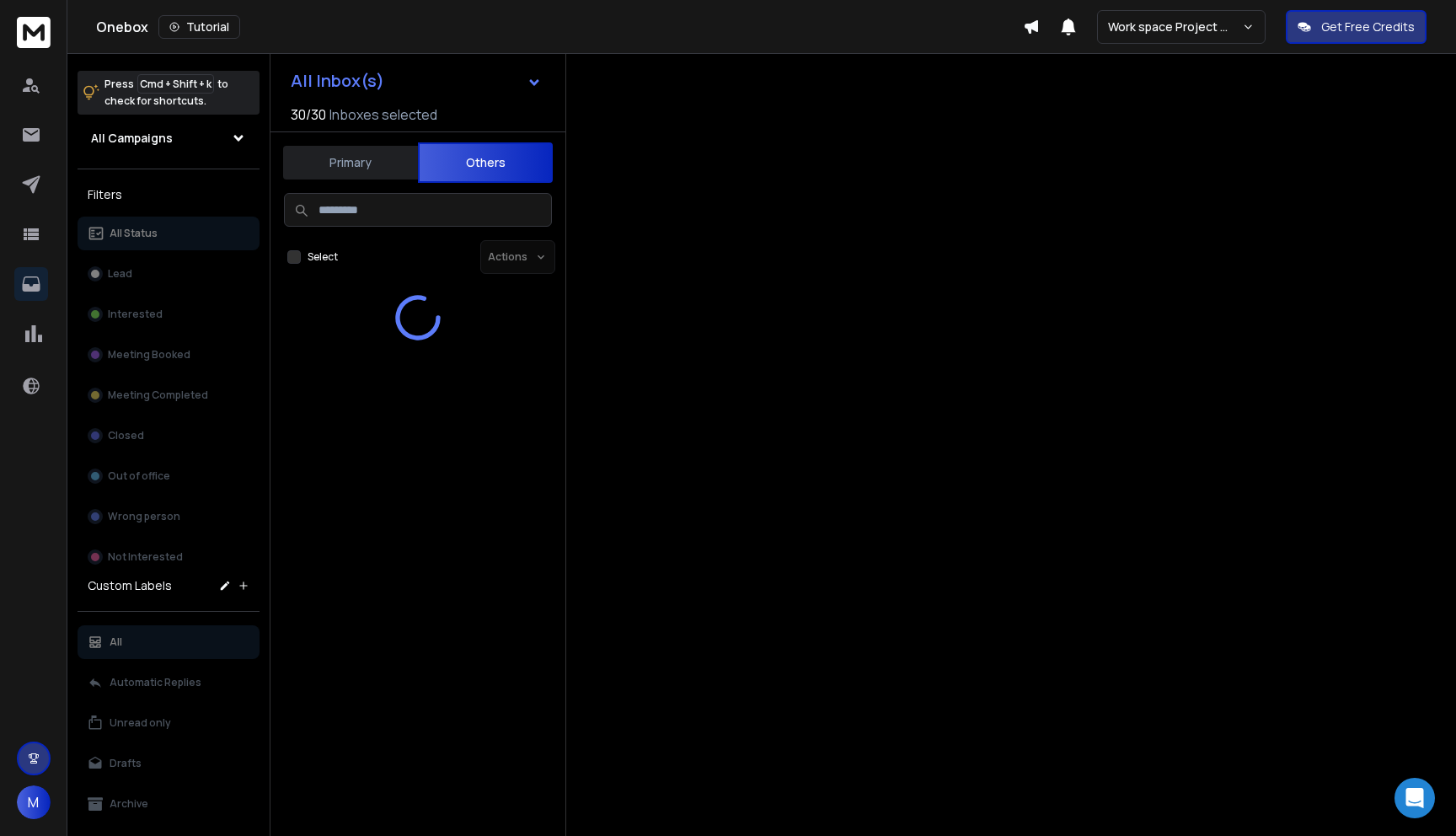
click at [465, 157] on button "Others" at bounding box center [486, 163] width 135 height 41
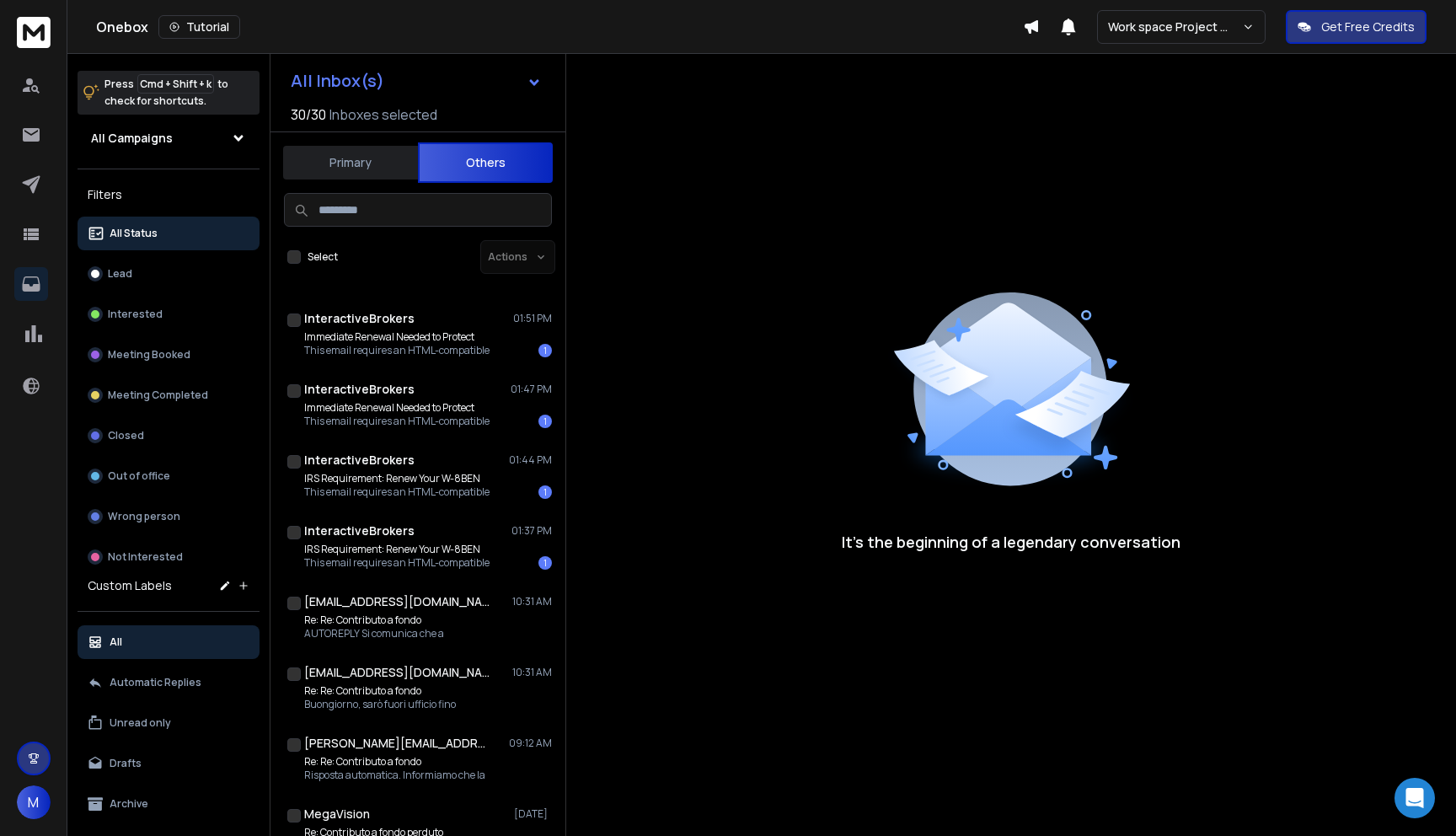
scroll to position [595, 0]
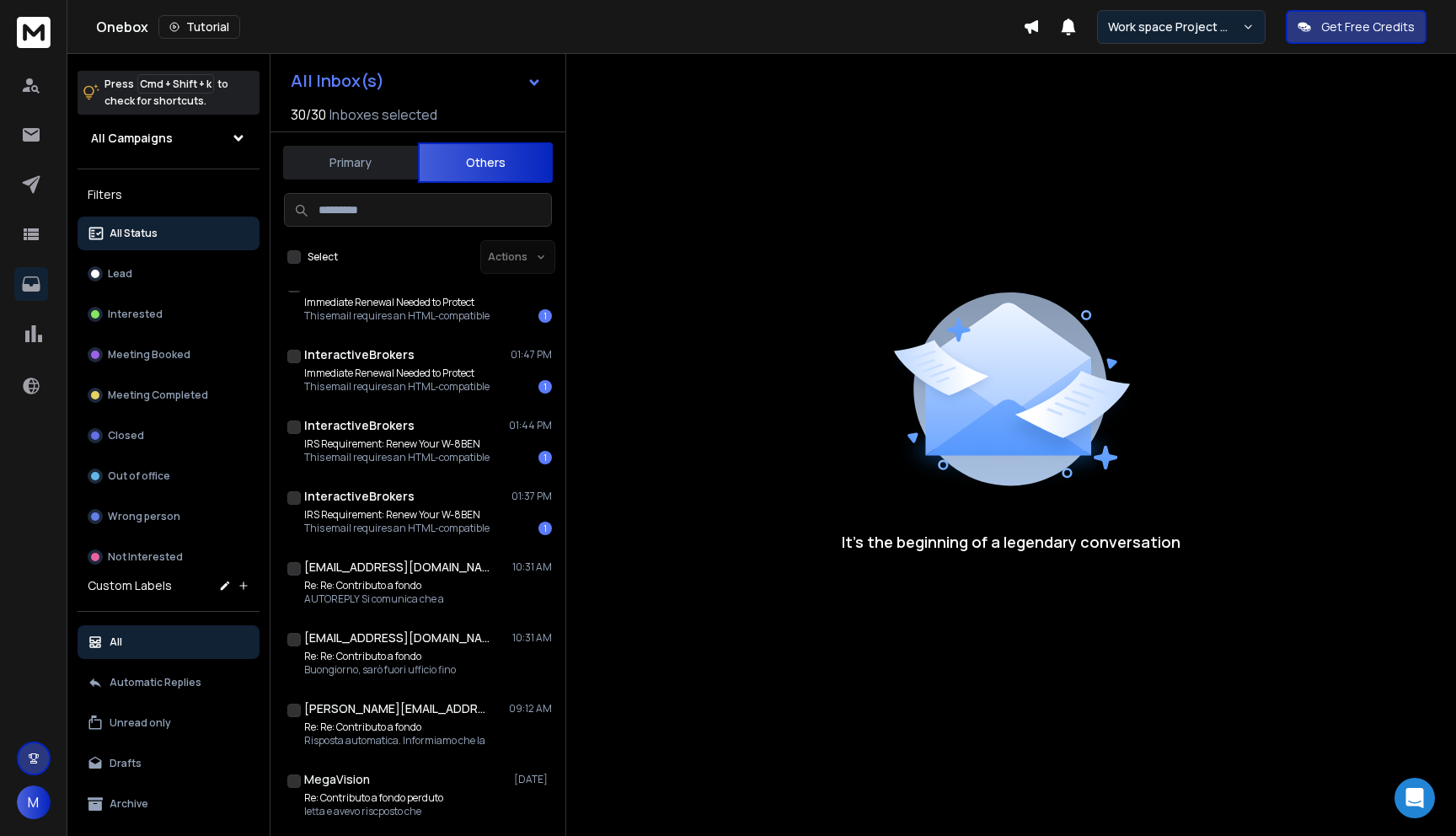
click at [1242, 26] on p "Work space Project Consulting" at bounding box center [1175, 27] width 134 height 17
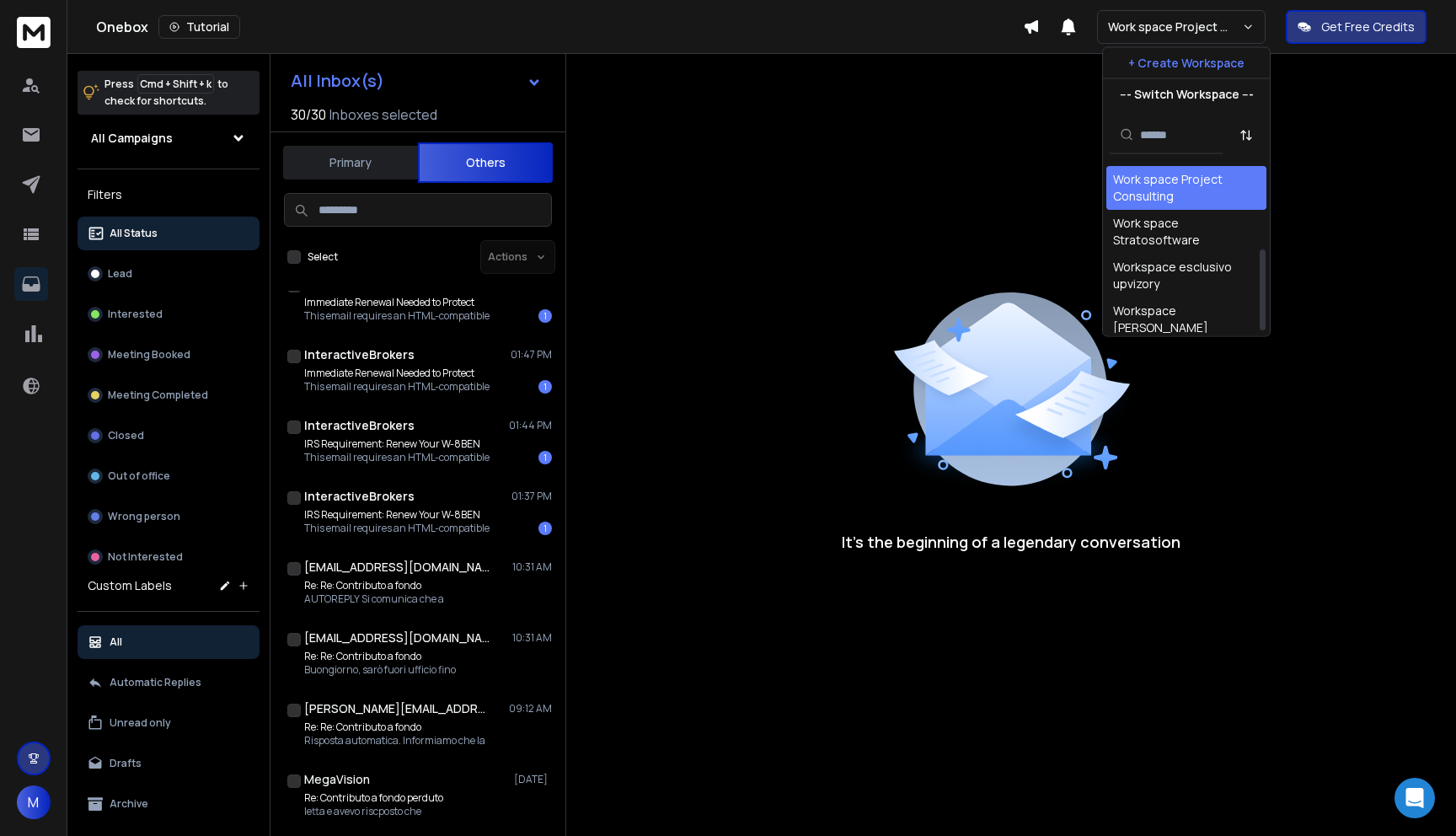
scroll to position [179, 0]
click at [1197, 218] on div "Work space Stratosoftware" at bounding box center [1186, 230] width 147 height 34
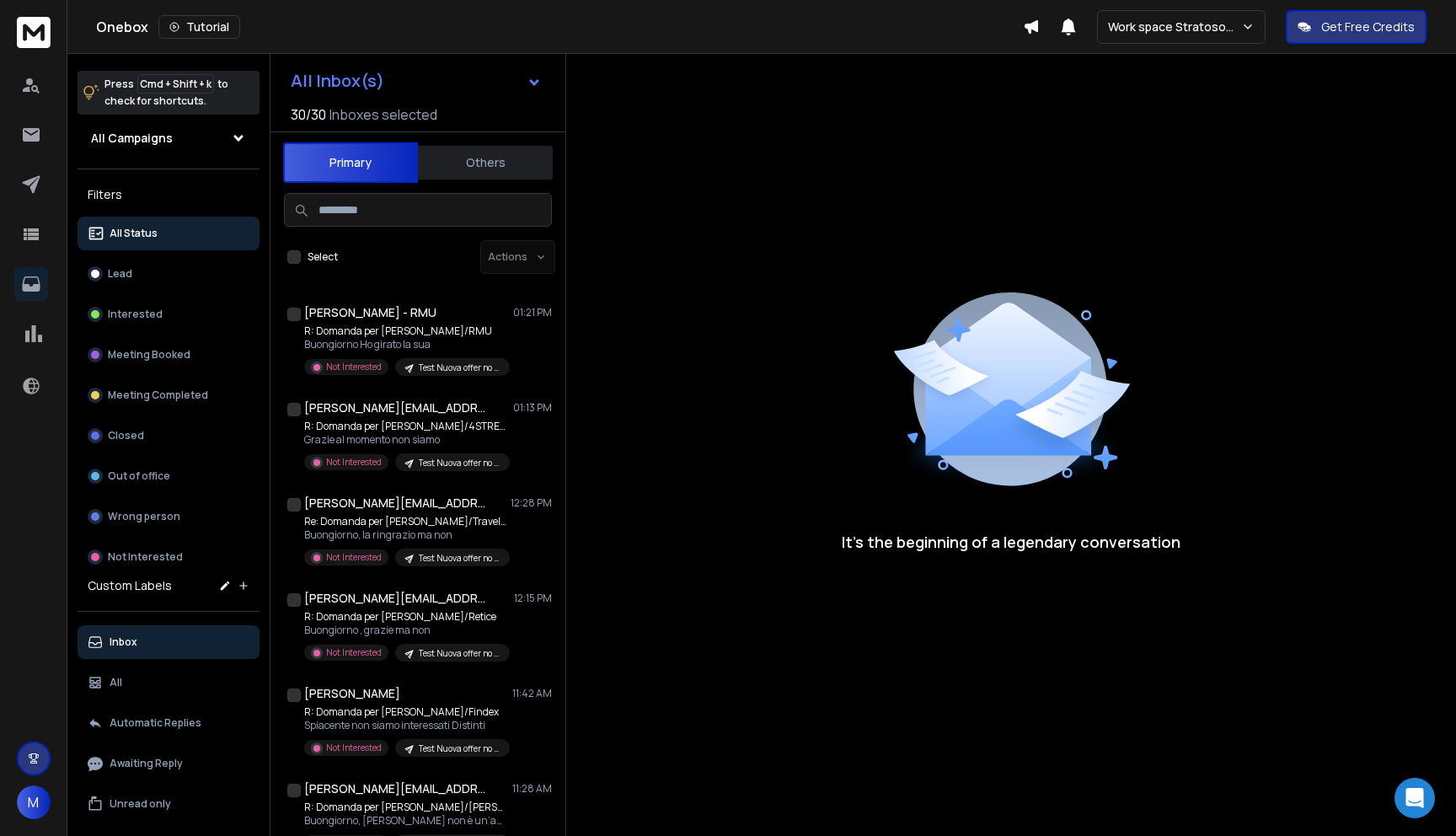
click at [500, 160] on button "Others" at bounding box center [486, 162] width 135 height 37
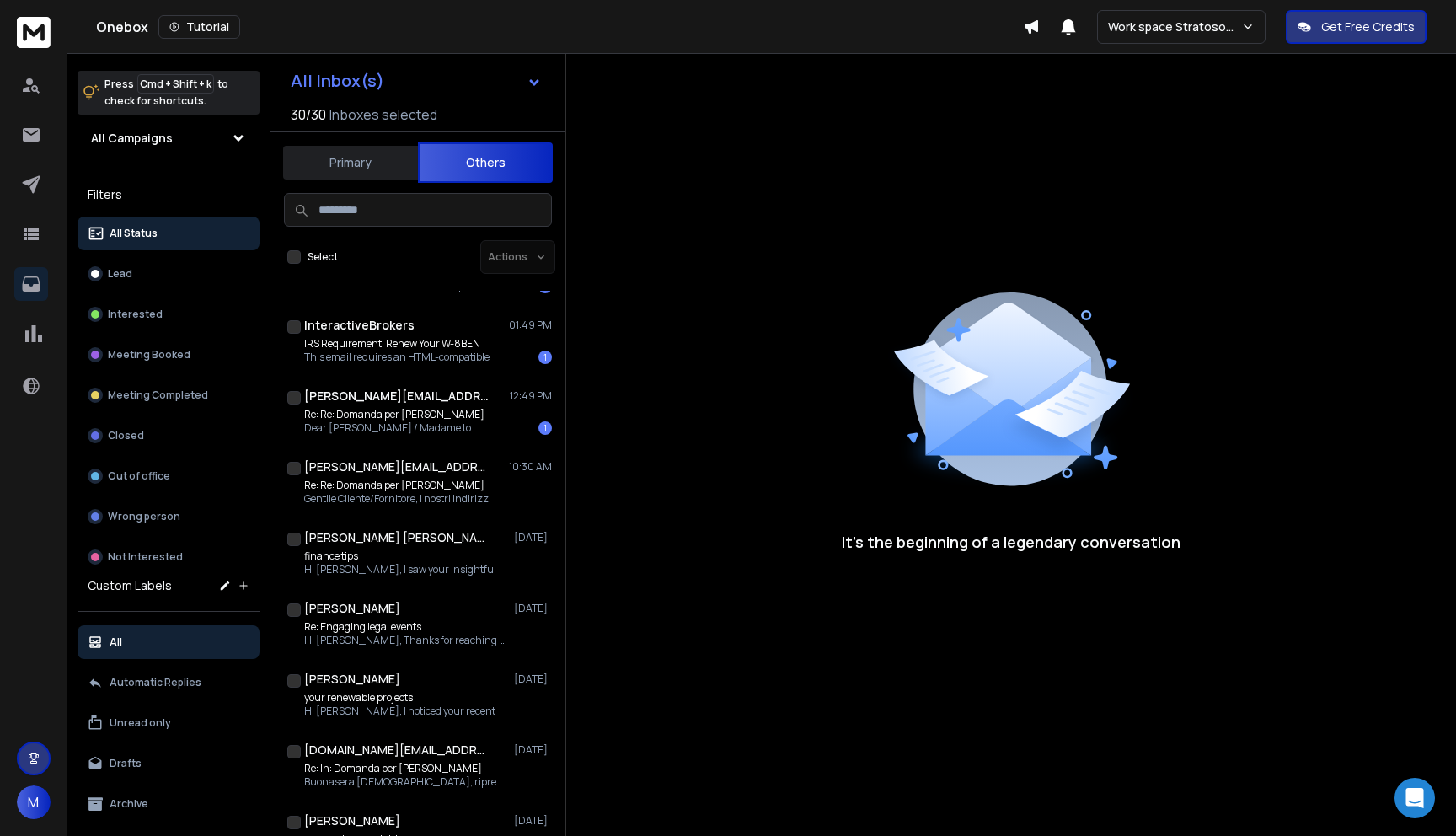
scroll to position [417, 0]
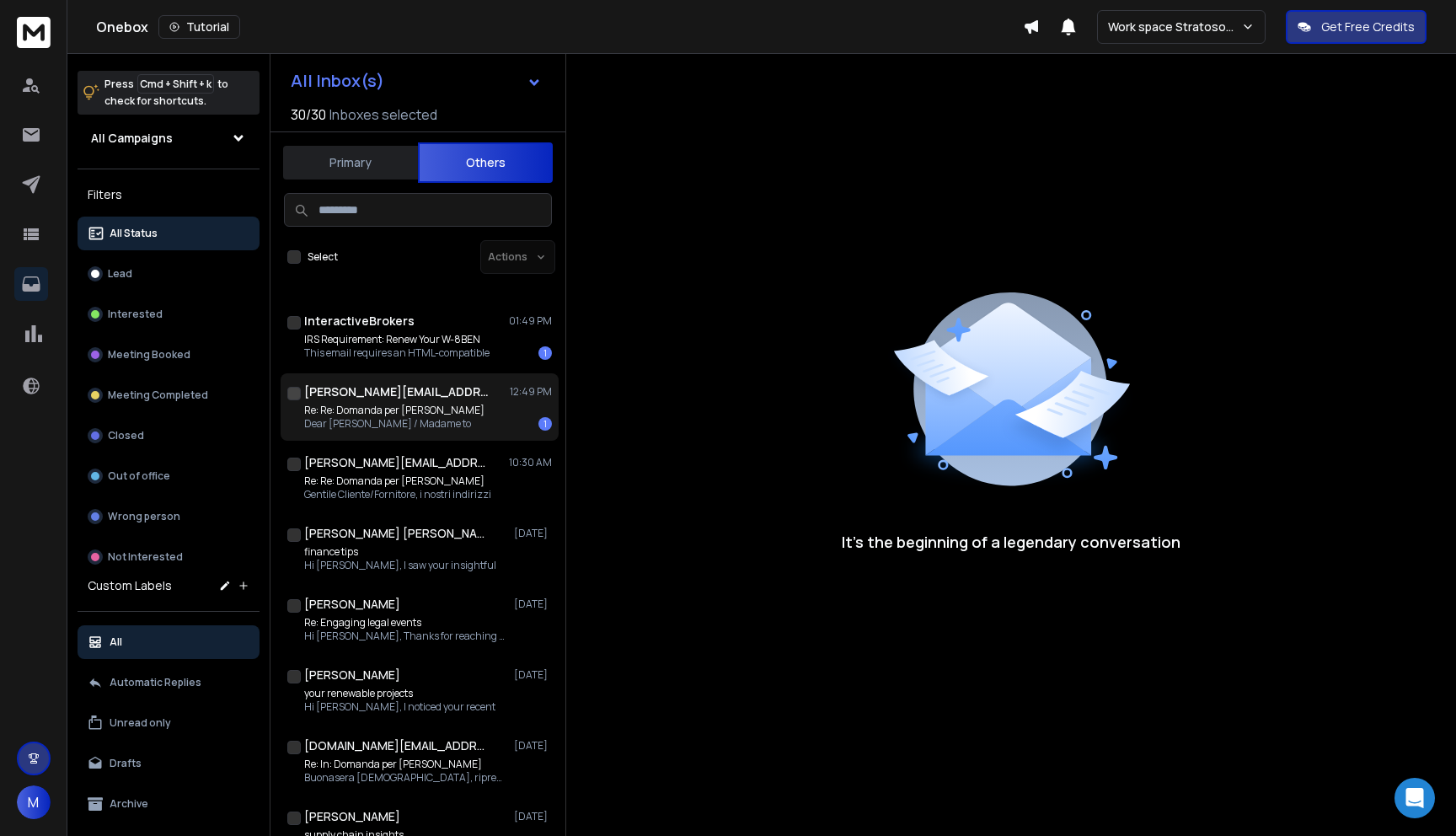
click at [447, 414] on div "Re: Re: Domanda per [PERSON_NAME] Dear Sir / Madame to 1" at bounding box center [428, 417] width 248 height 27
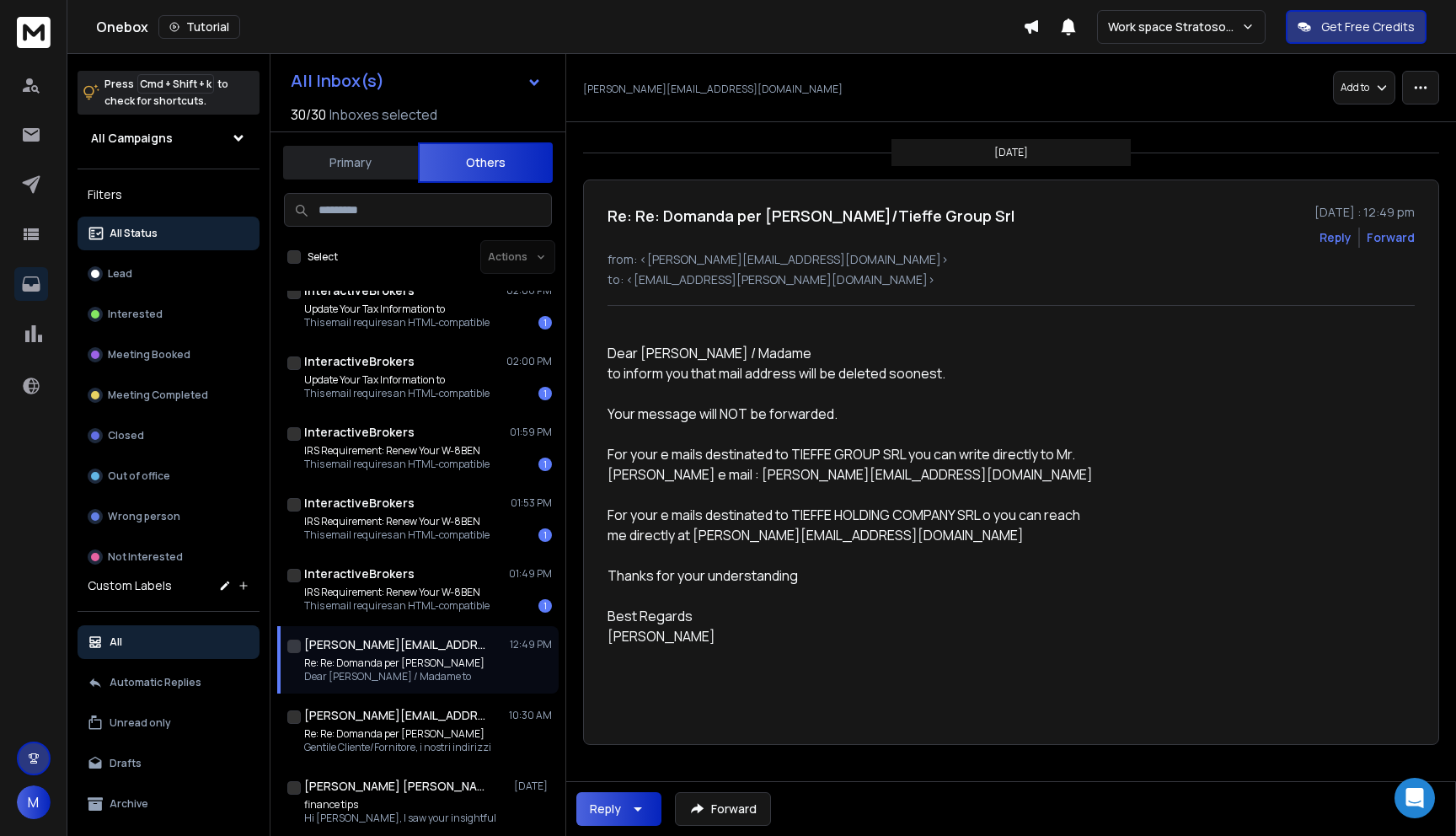
scroll to position [0, 0]
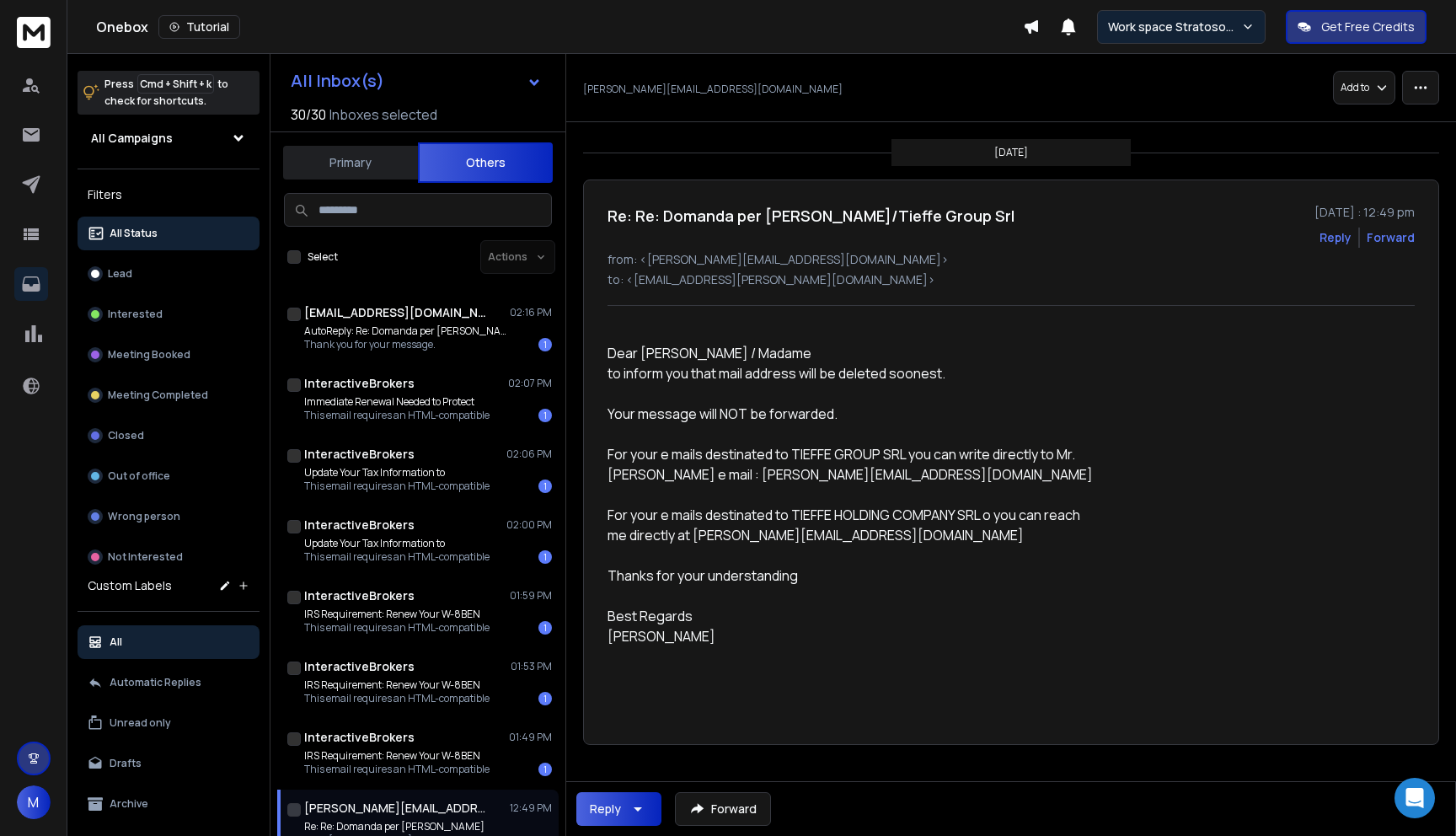
click at [1223, 37] on button "Work space Stratosoftware" at bounding box center [1181, 27] width 168 height 34
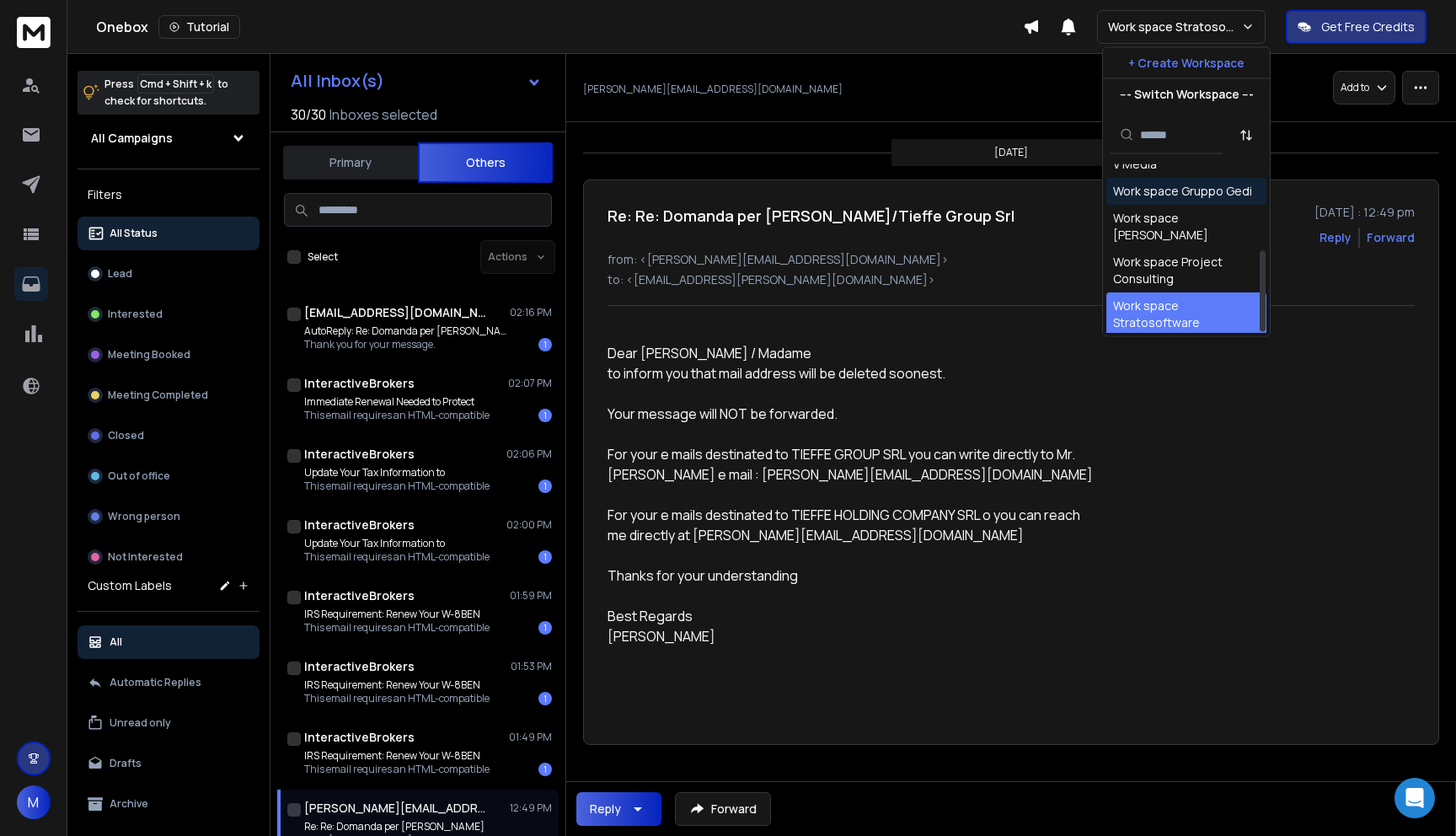
scroll to position [179, 0]
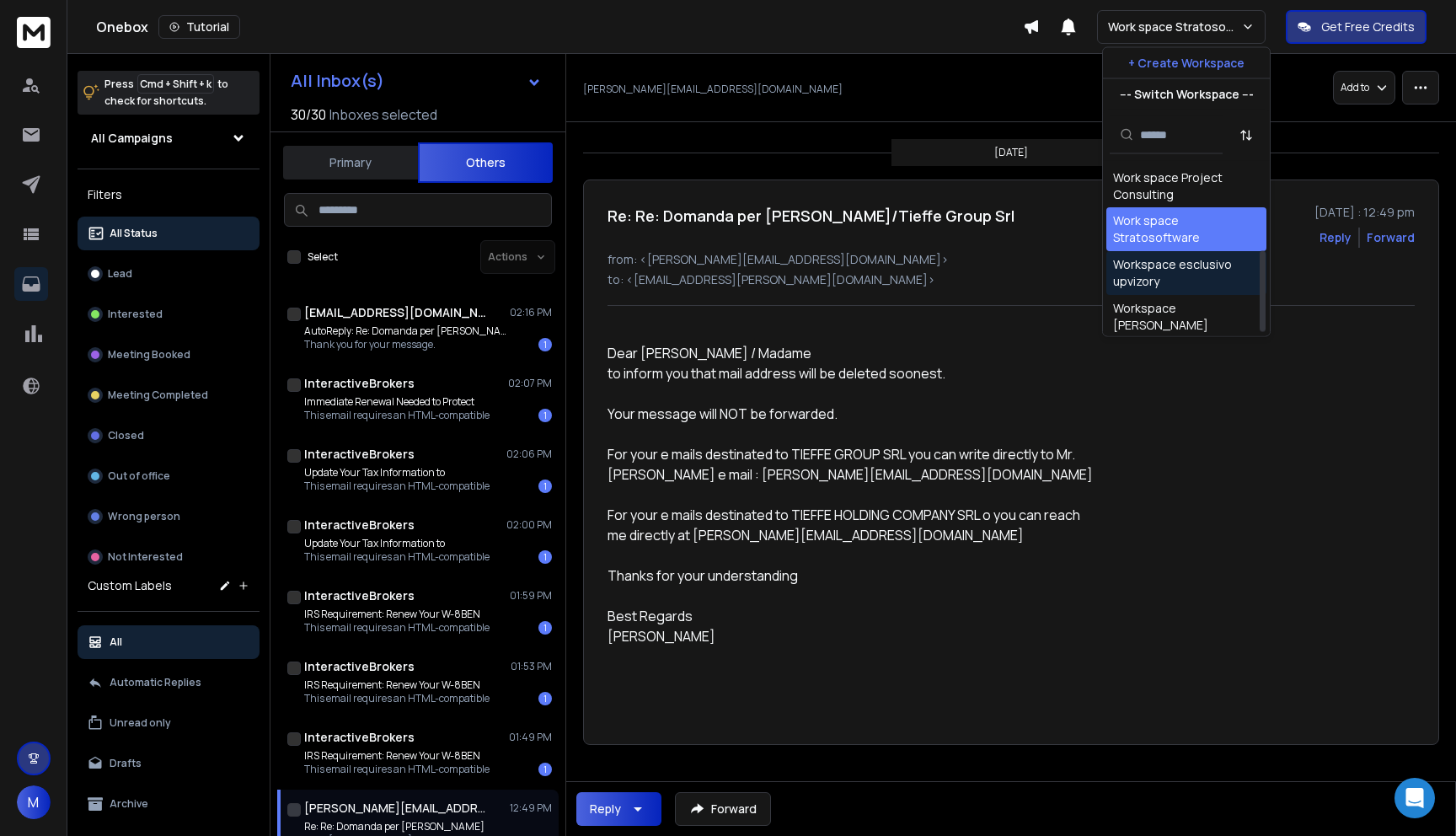
click at [1193, 257] on div "Workspace esclusivo upvizory" at bounding box center [1186, 274] width 147 height 34
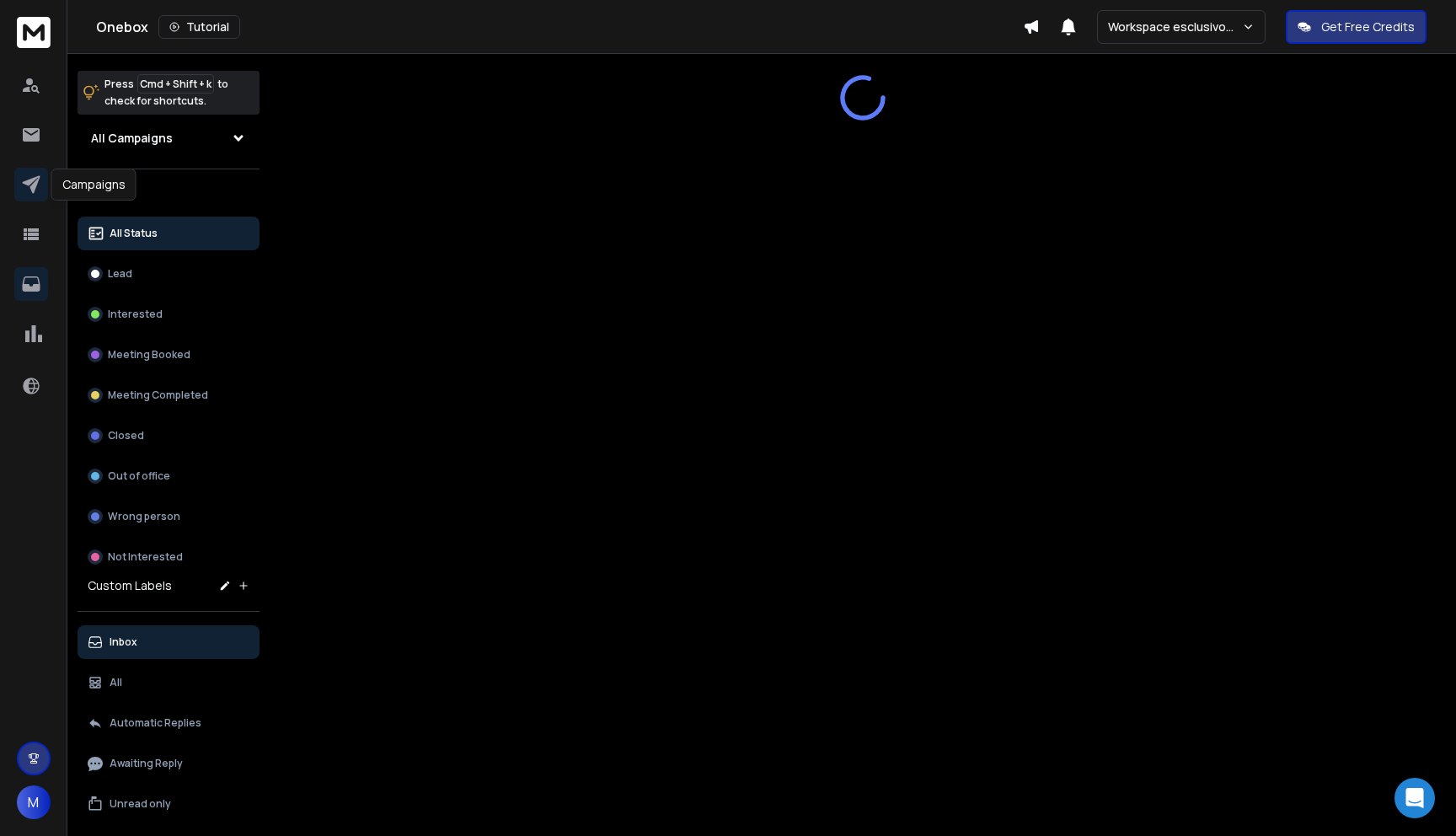
click at [30, 181] on icon at bounding box center [31, 185] width 18 height 18
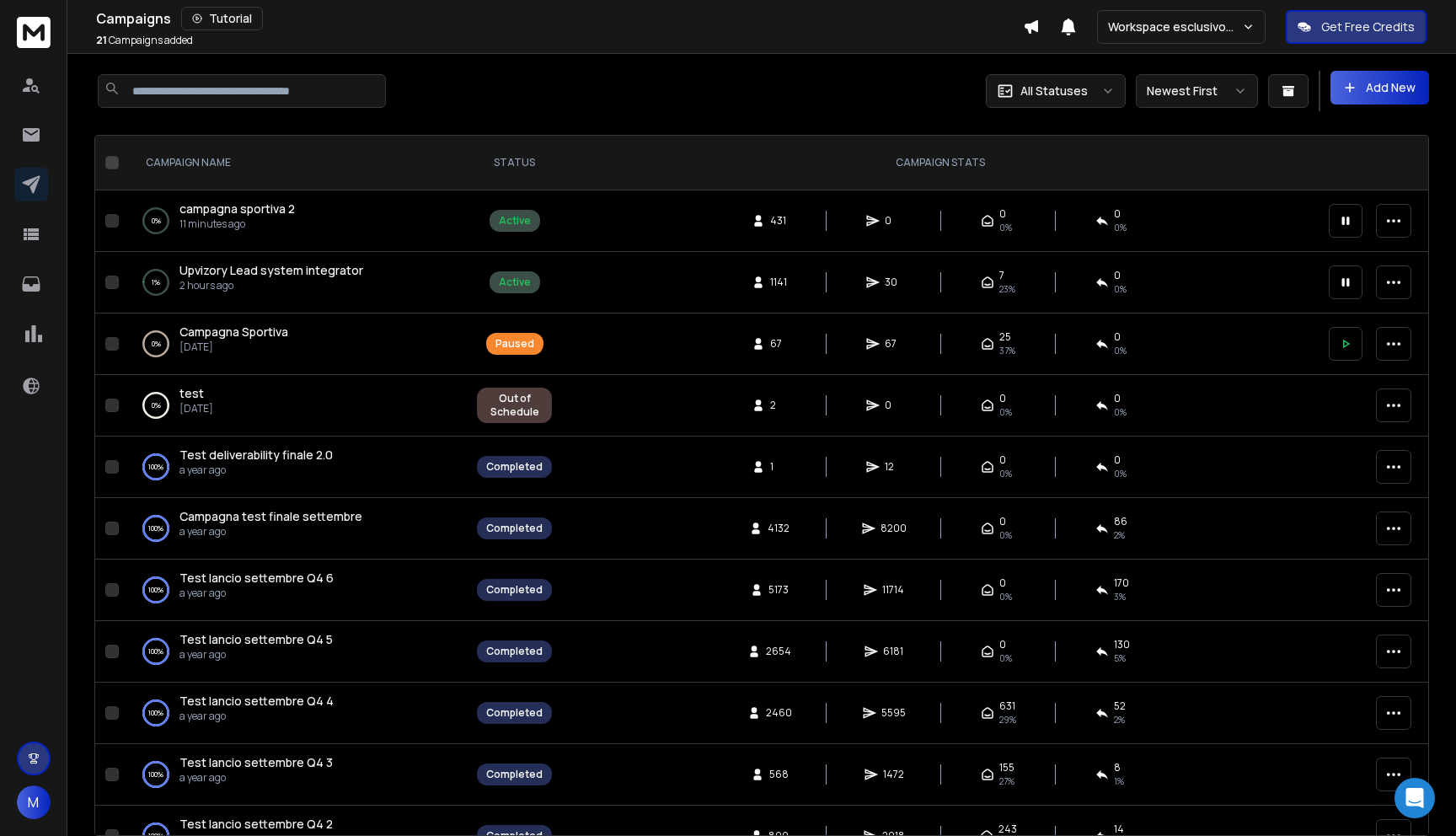
click at [330, 265] on span "Upvizory Lead system integrator" at bounding box center [271, 270] width 183 height 16
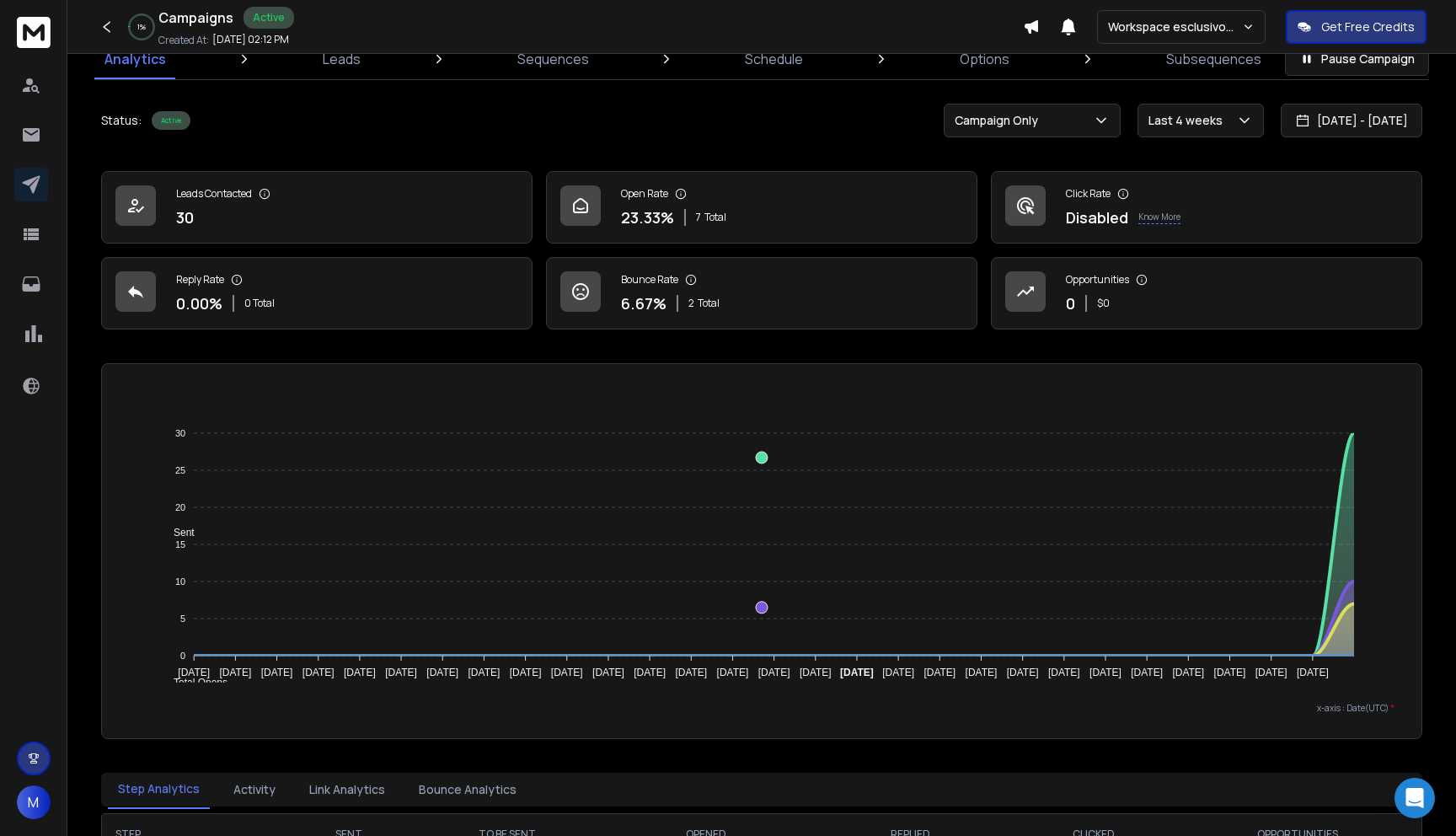
scroll to position [216, 0]
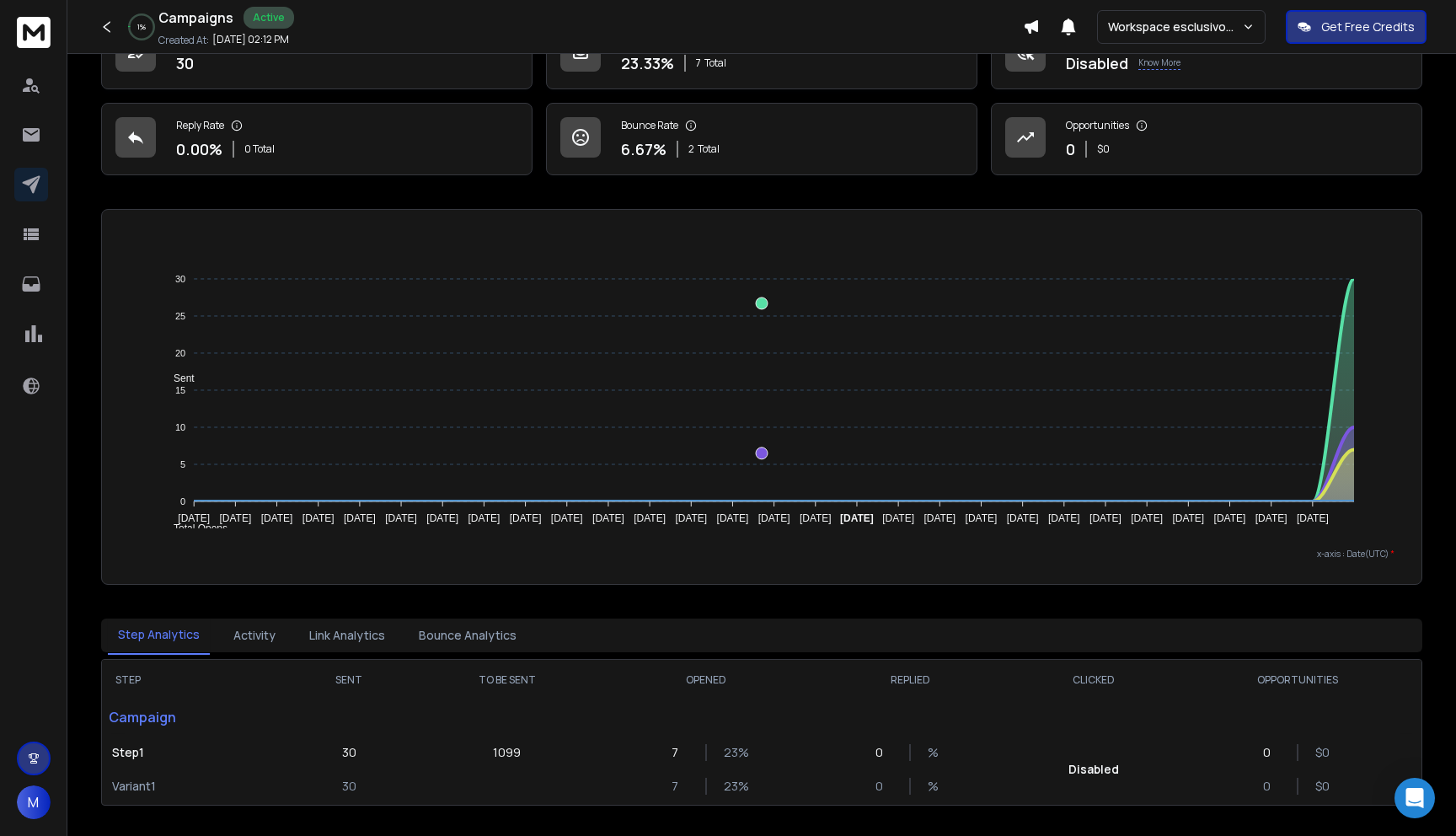
click at [265, 638] on button "Activity" at bounding box center [254, 635] width 62 height 37
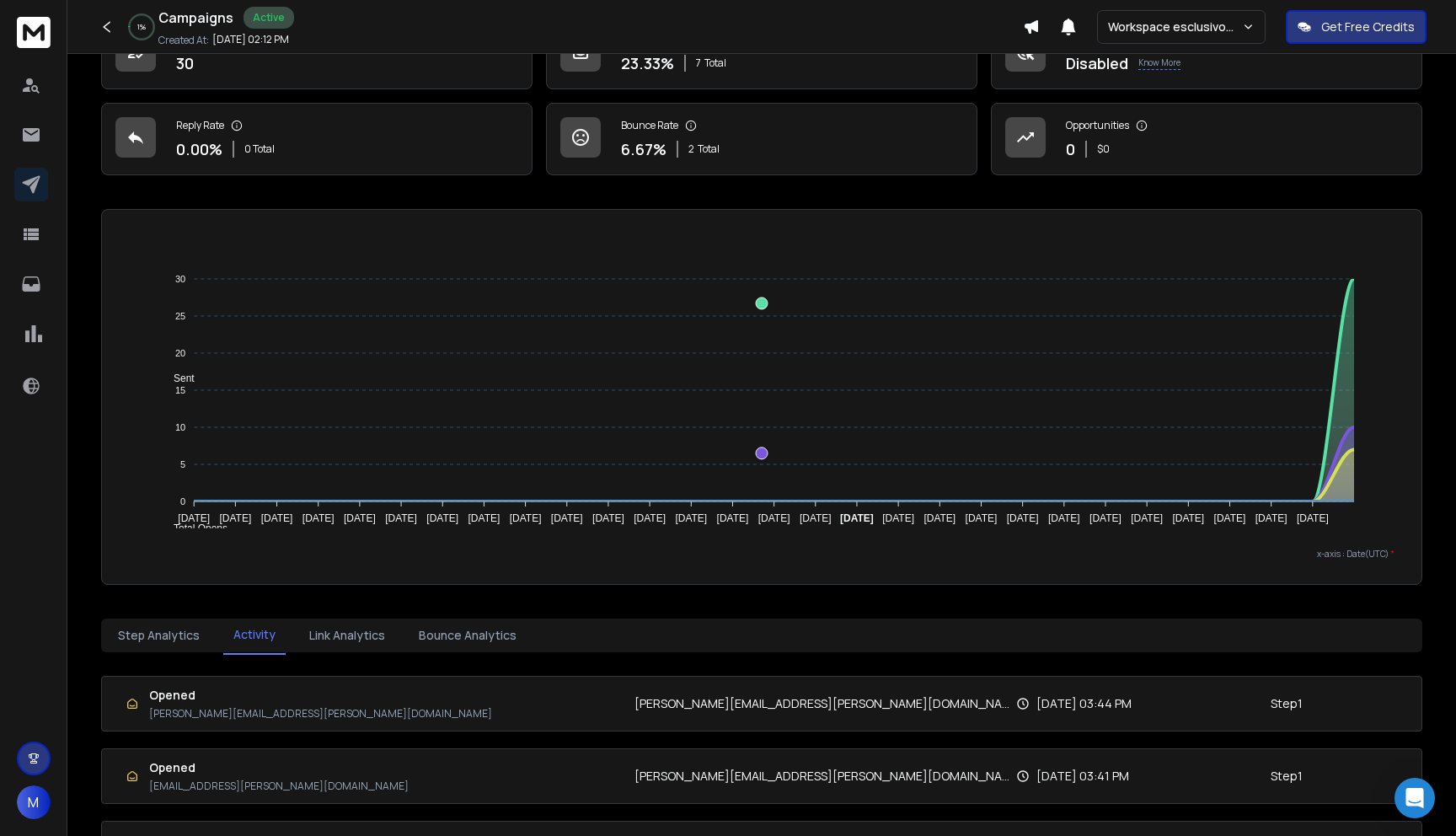
click at [345, 635] on button "Link Analytics" at bounding box center [347, 635] width 96 height 37
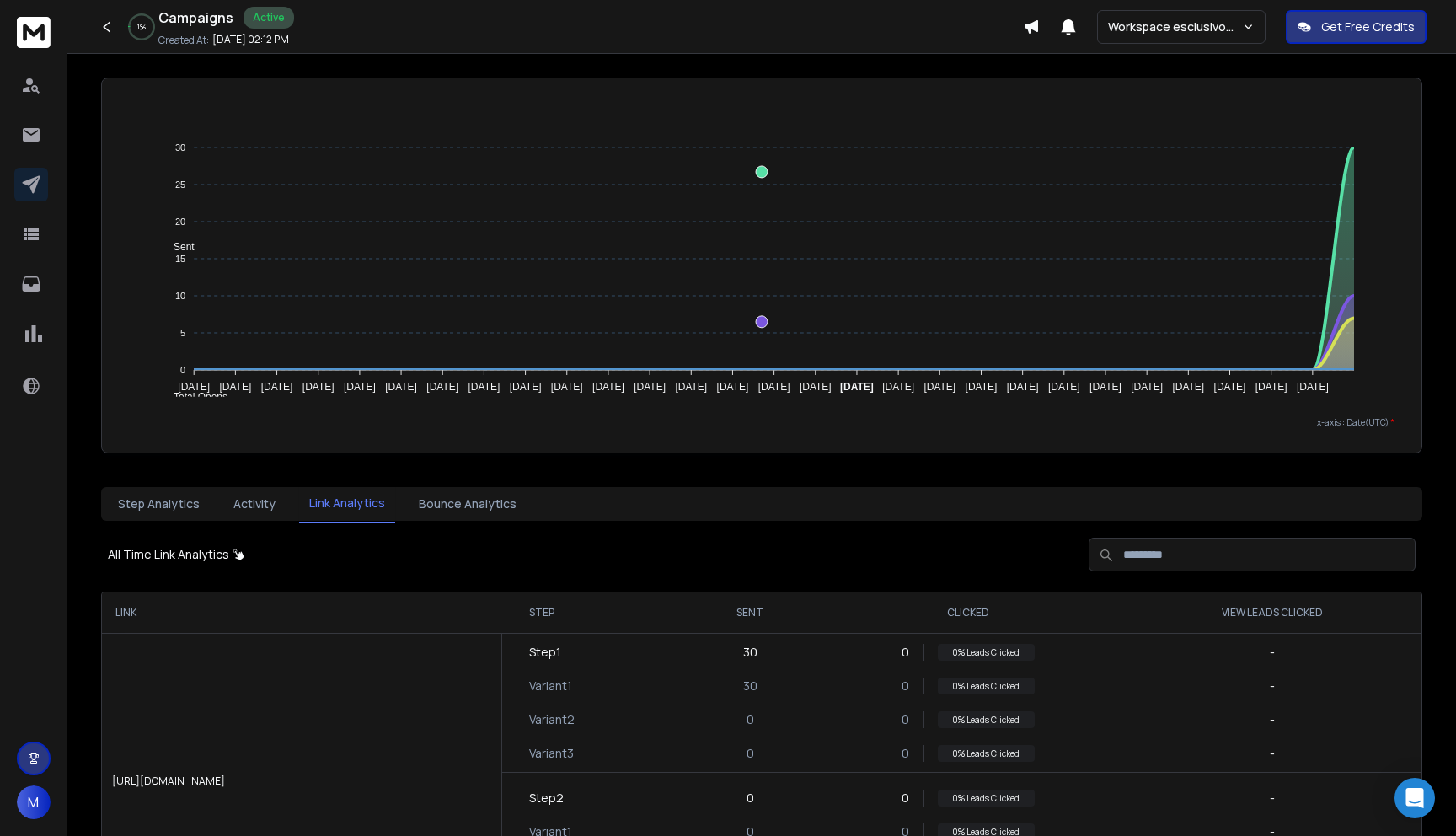
scroll to position [259, 0]
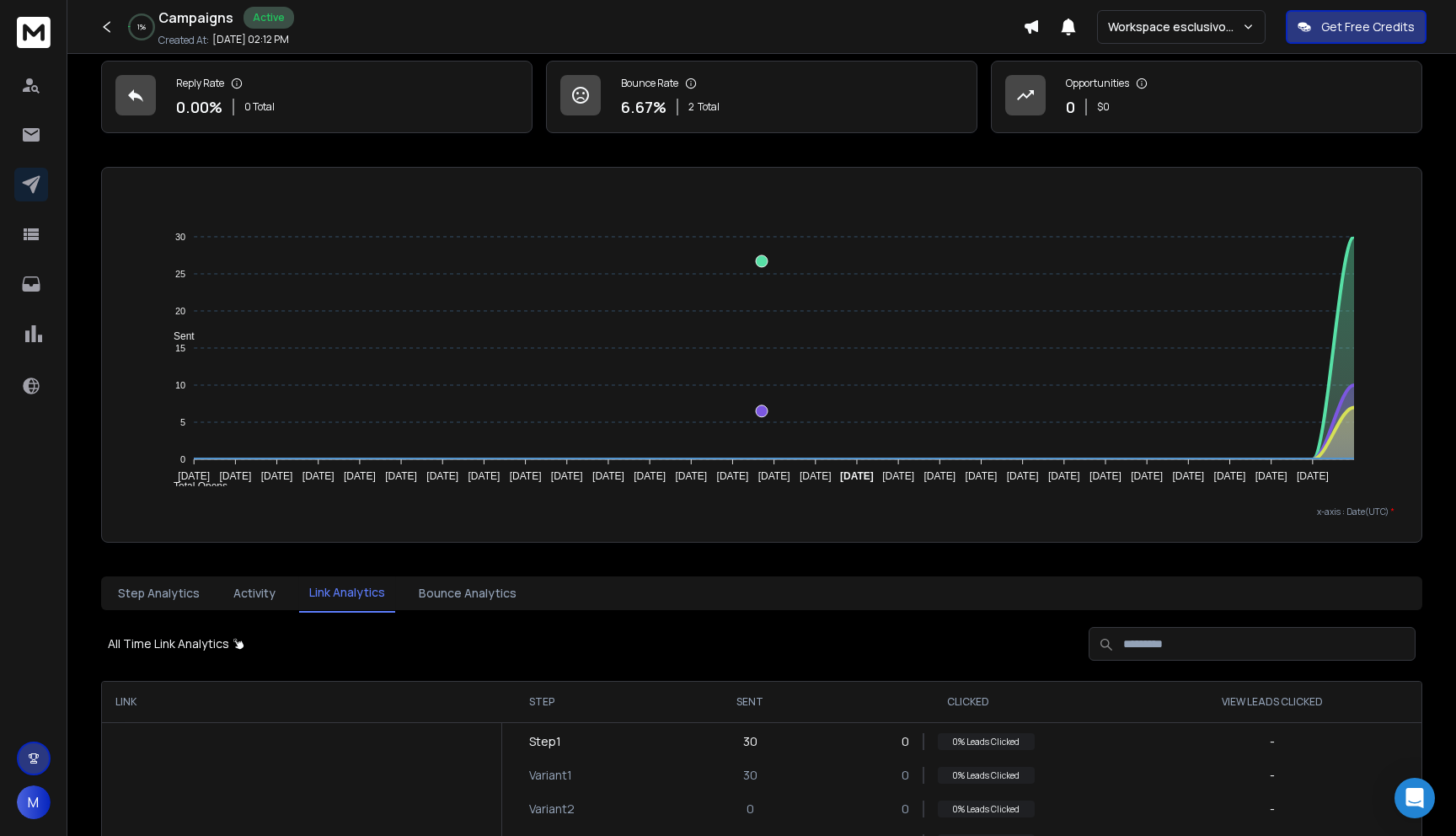
click at [480, 505] on div "Leads Contacted 30 Open Rate 23.33 % 7 Total Click Rate Disabled Know More Repl…" at bounding box center [761, 517] width 1321 height 1084
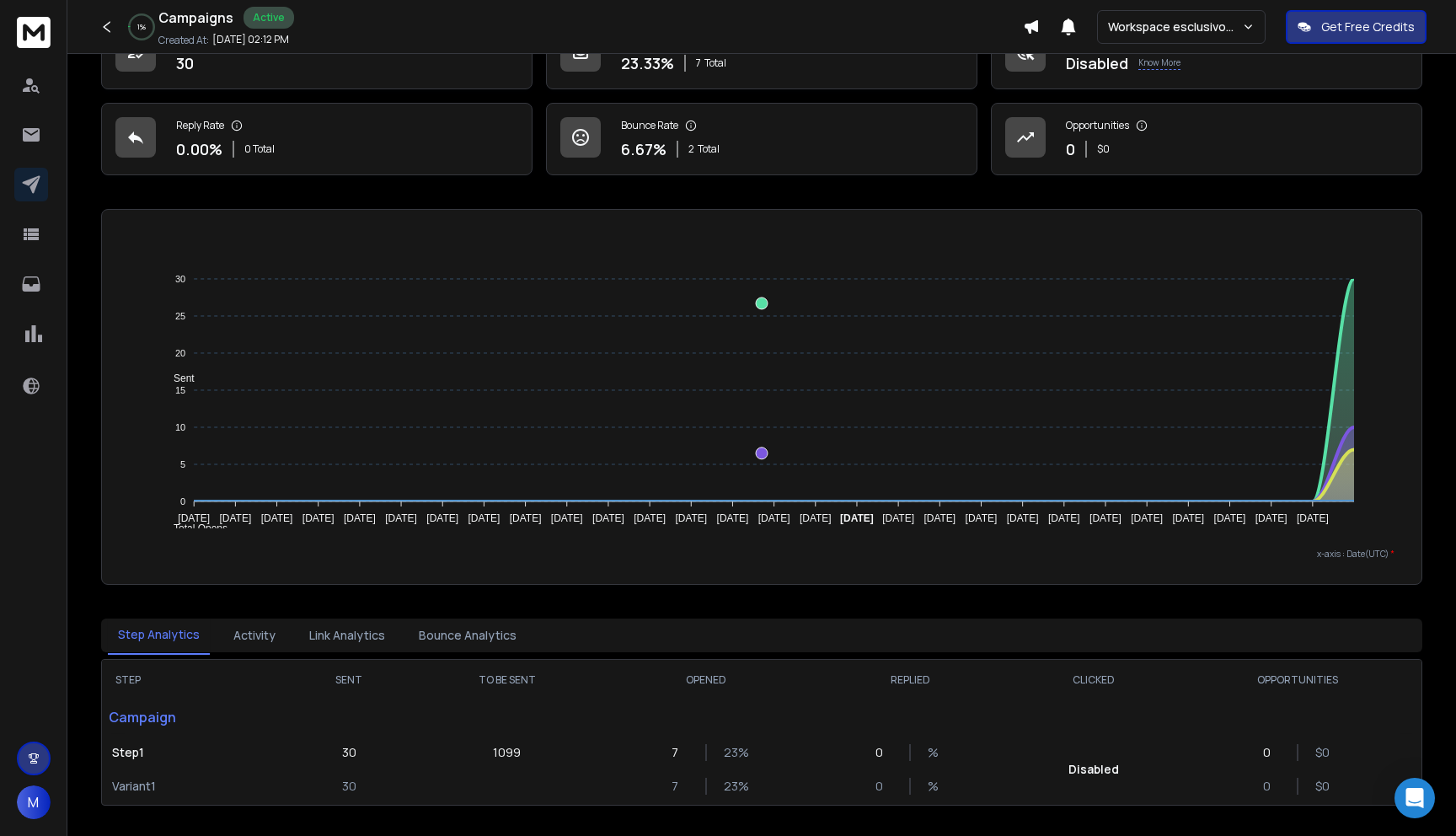
click at [181, 585] on div "Leads Contacted 30 Open Rate 23.33 % 7 Total Click Rate Disabled Know More Repl…" at bounding box center [761, 415] width 1321 height 795
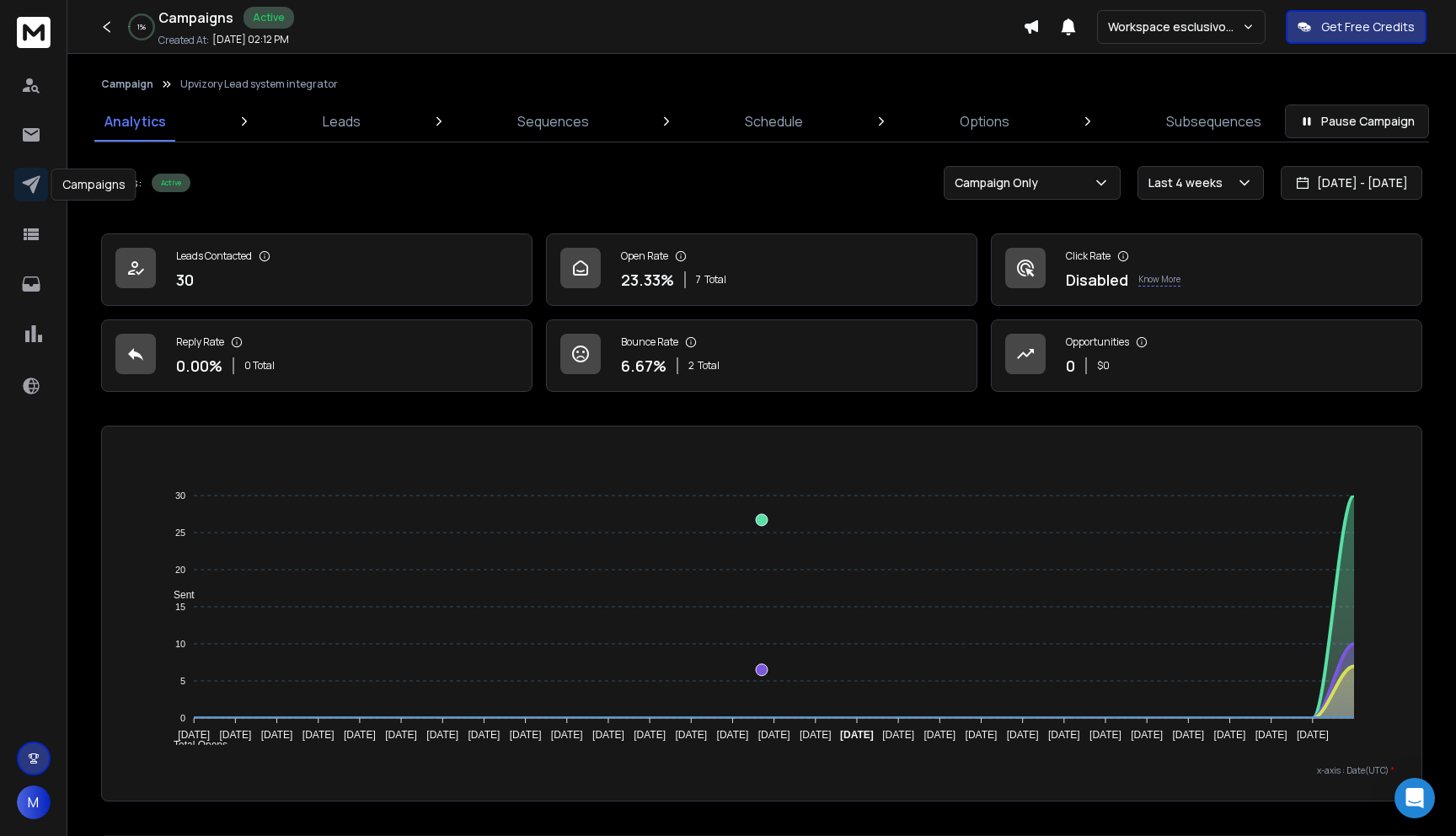
click at [34, 179] on icon at bounding box center [31, 185] width 18 height 18
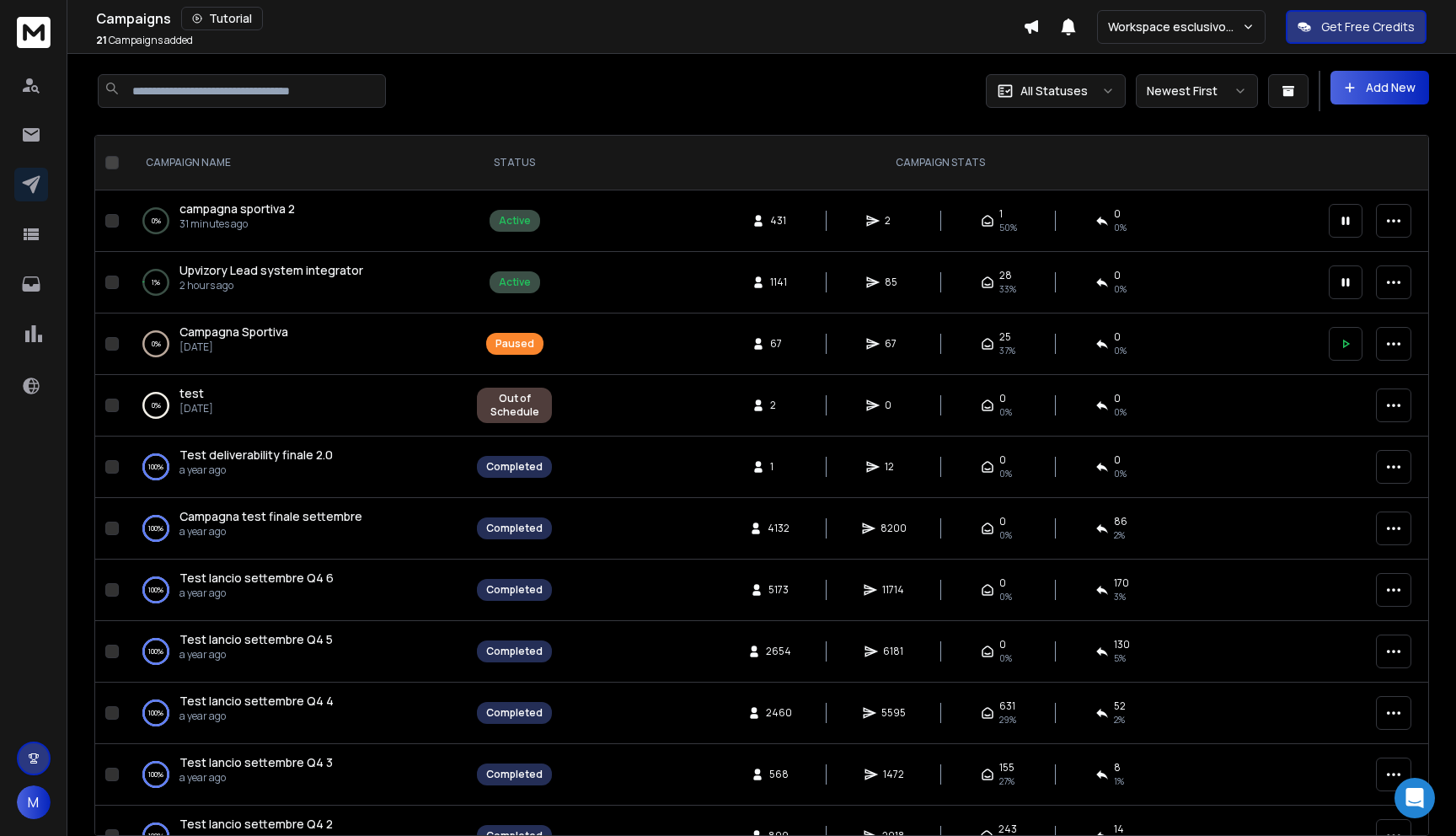
click at [443, 276] on td "1 % Upvizory Lead system integrator 2 hours ago" at bounding box center [296, 283] width 341 height 61
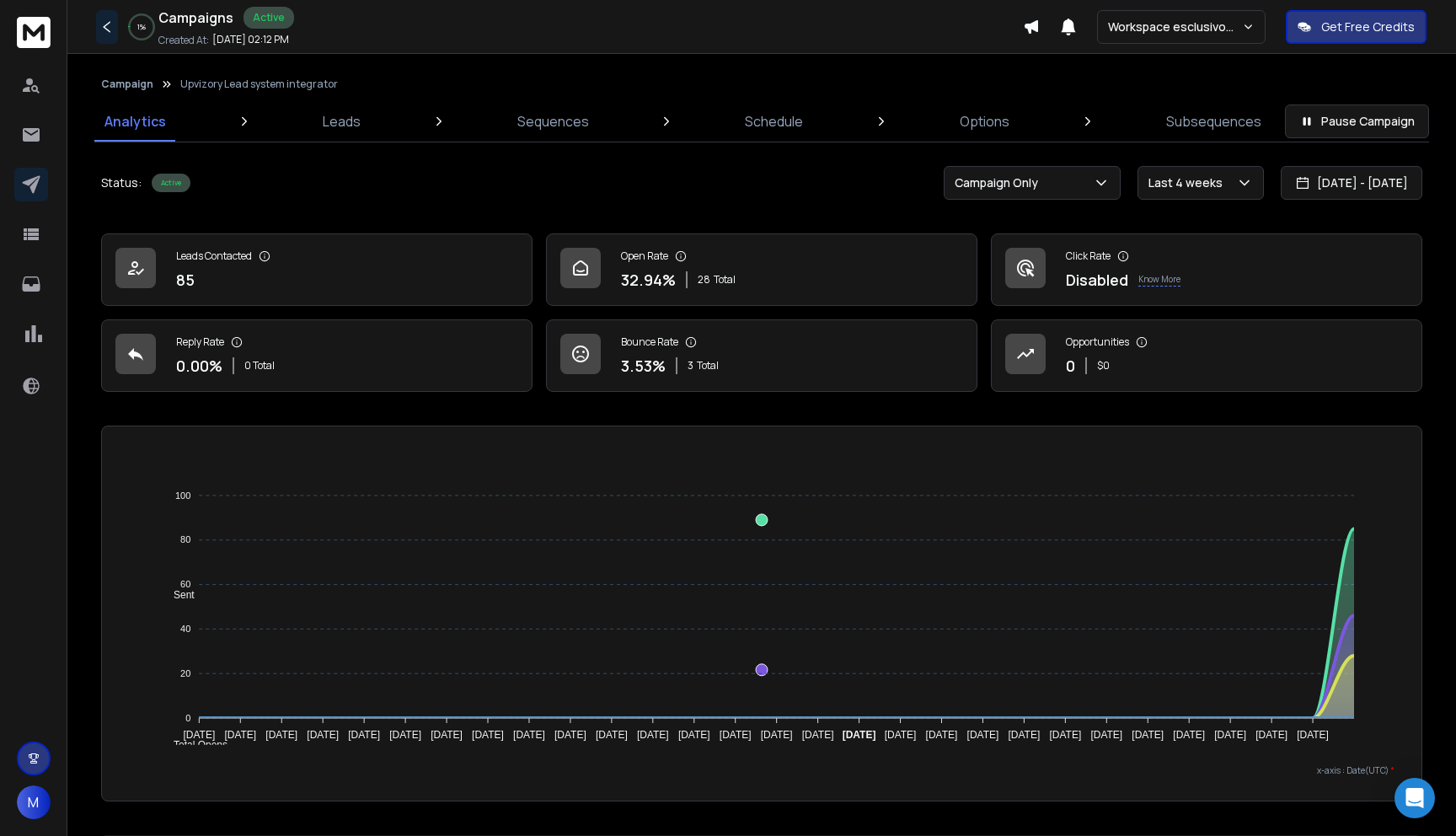
click at [105, 31] on icon at bounding box center [106, 27] width 15 height 15
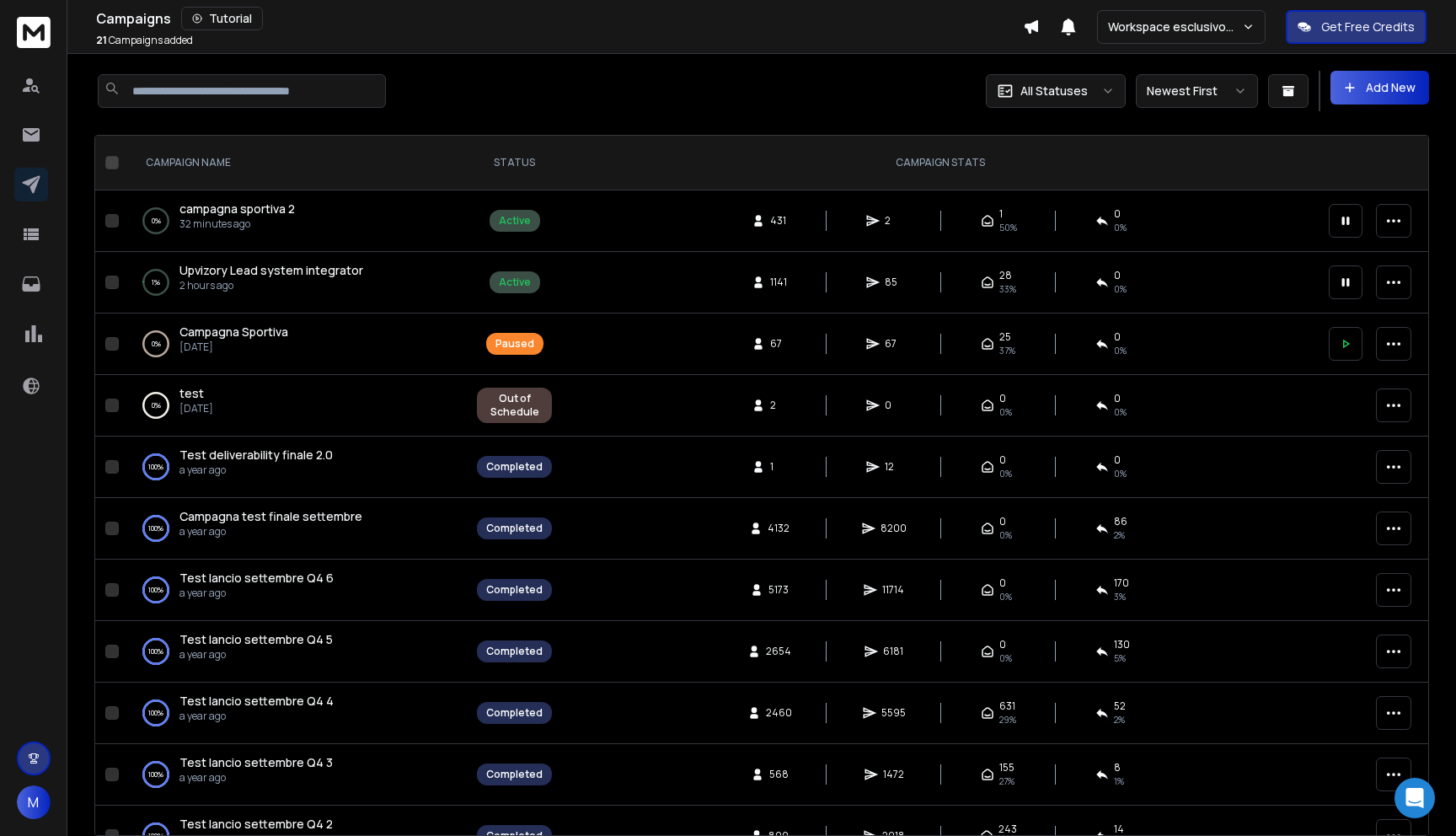
click at [441, 225] on div "0 % [PERSON_NAME] sportiva 2 32 minutes ago" at bounding box center [296, 220] width 307 height 41
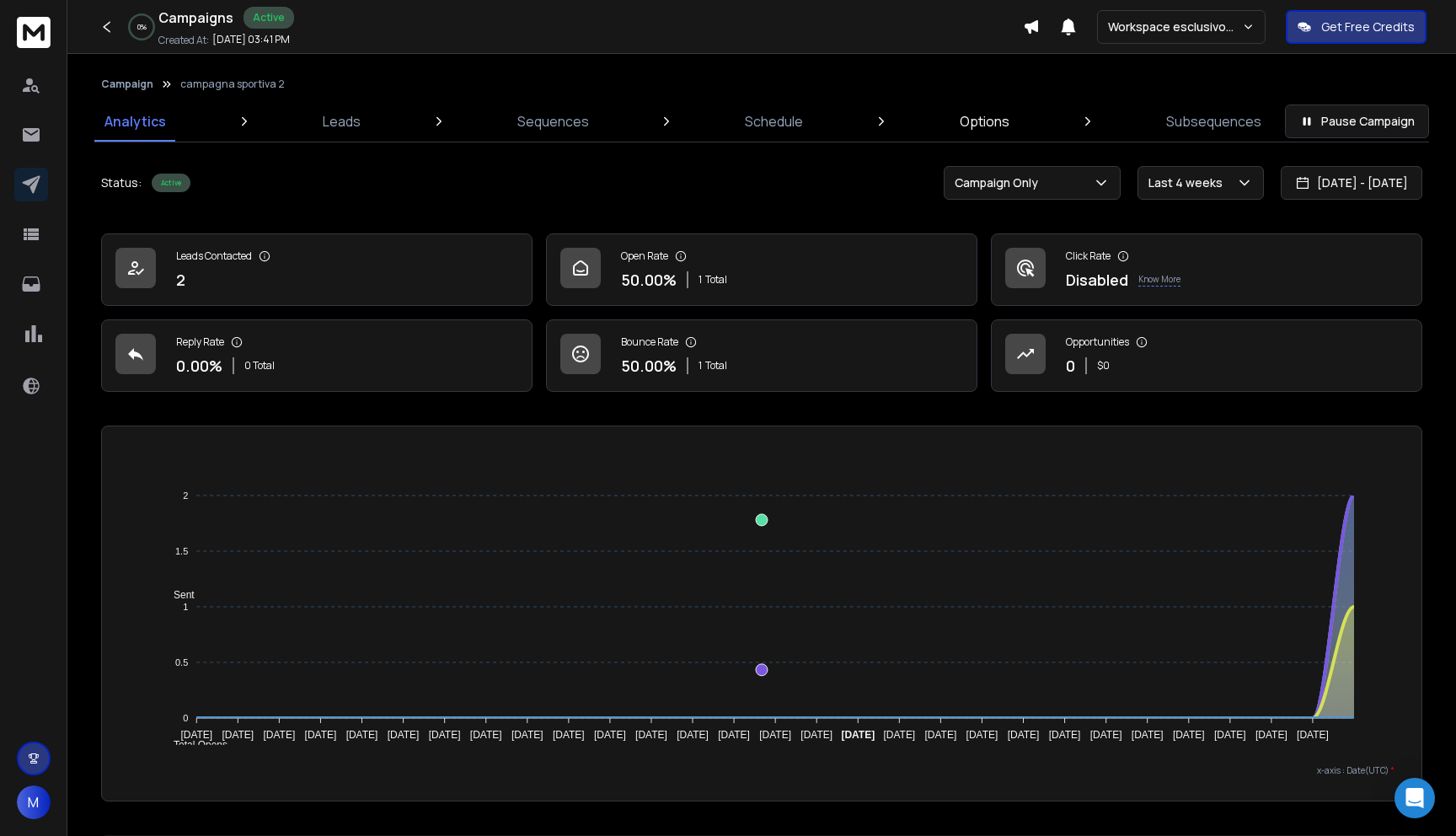
click at [994, 116] on p "Options" at bounding box center [984, 121] width 50 height 20
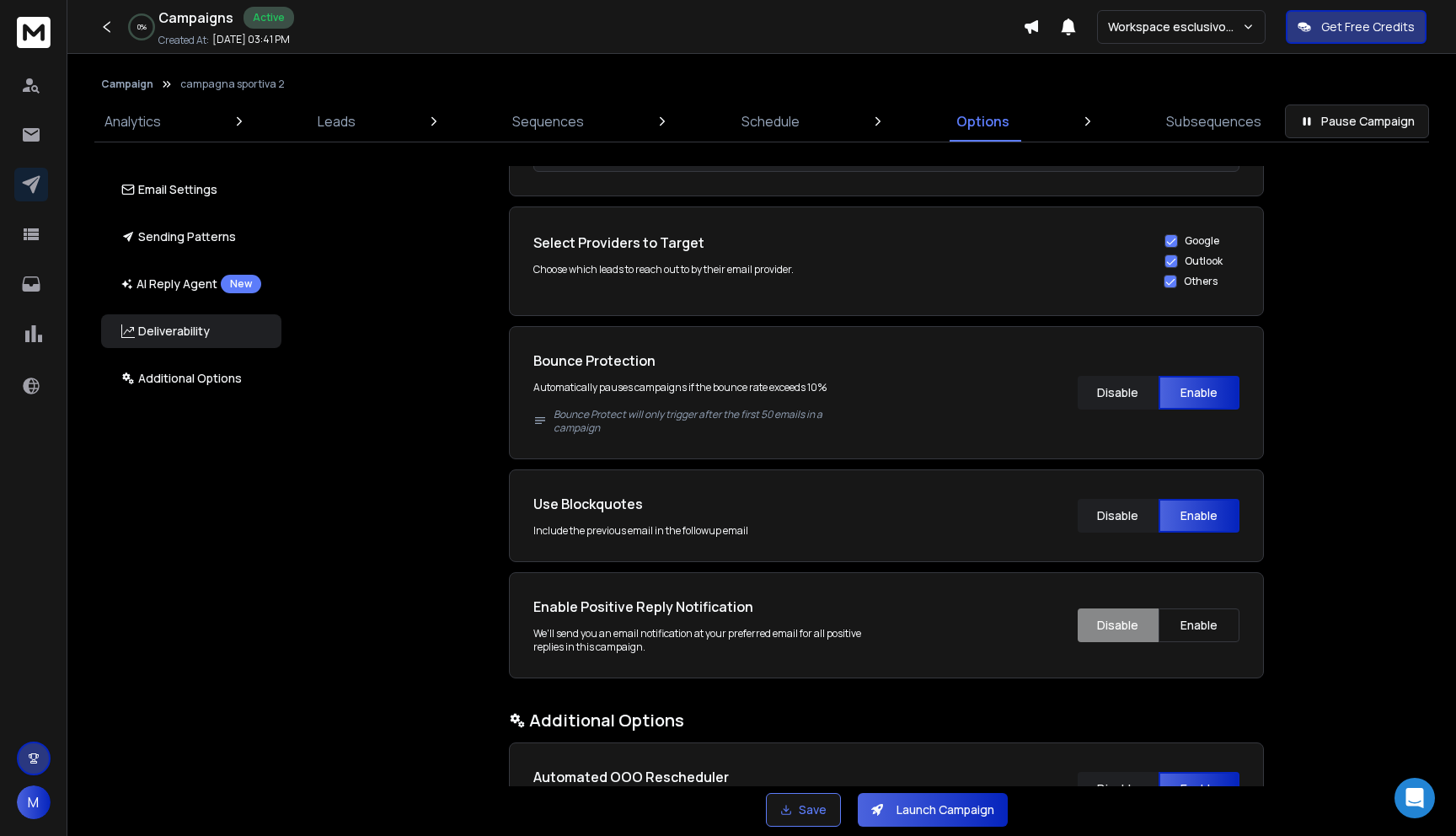
scroll to position [2456, 0]
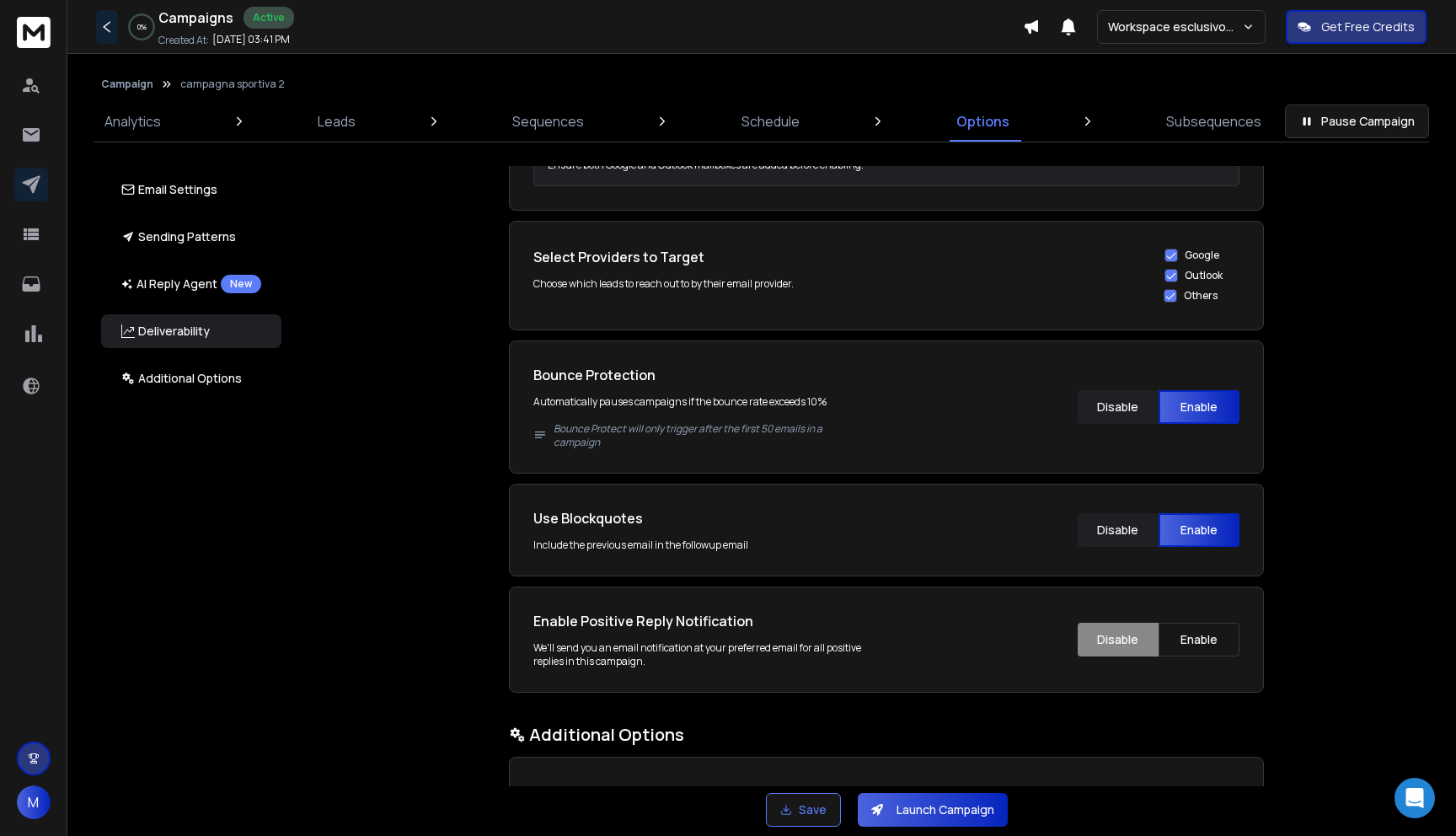
click at [108, 37] on button at bounding box center [107, 27] width 22 height 34
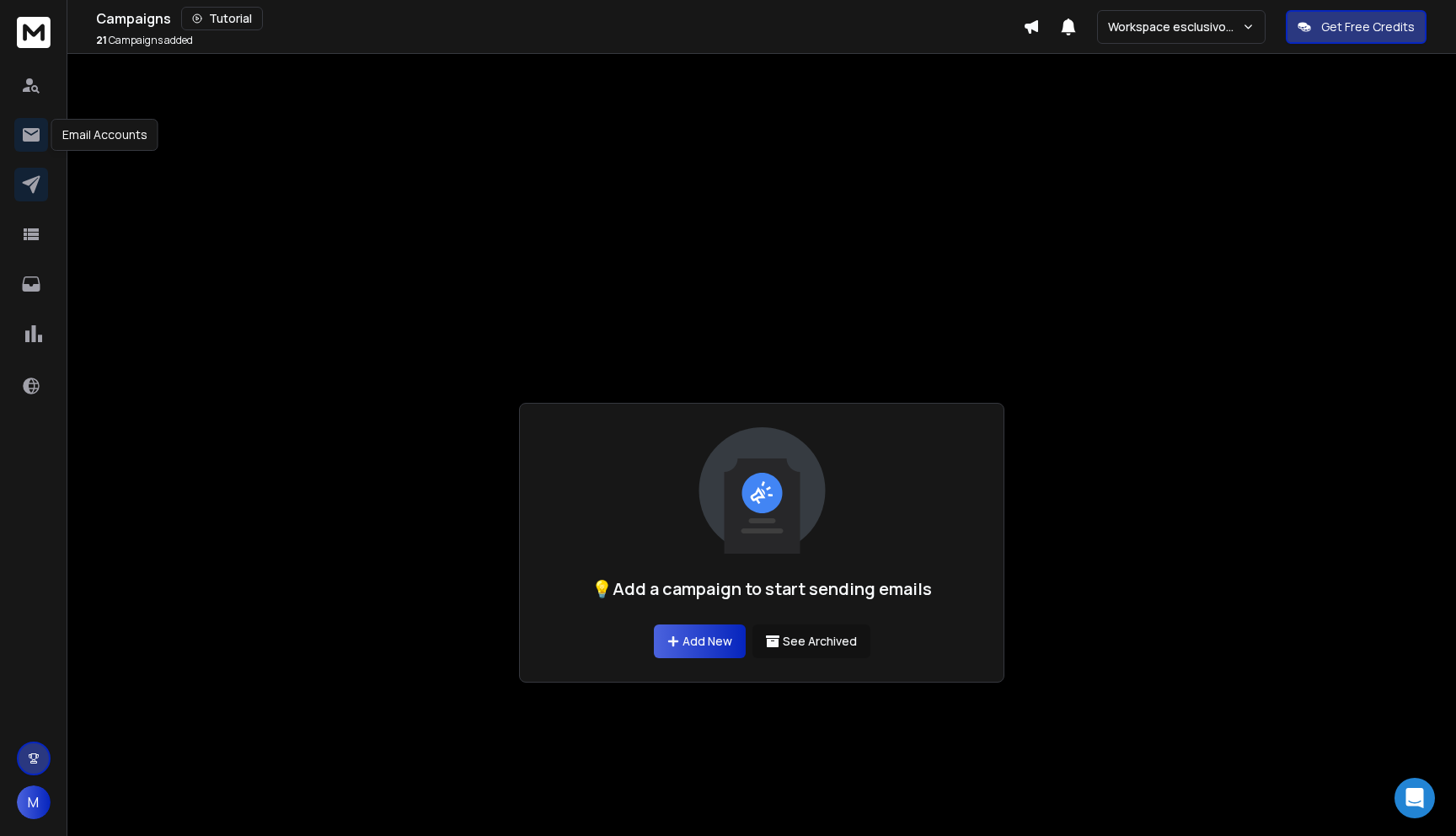
click at [24, 138] on icon at bounding box center [31, 135] width 17 height 14
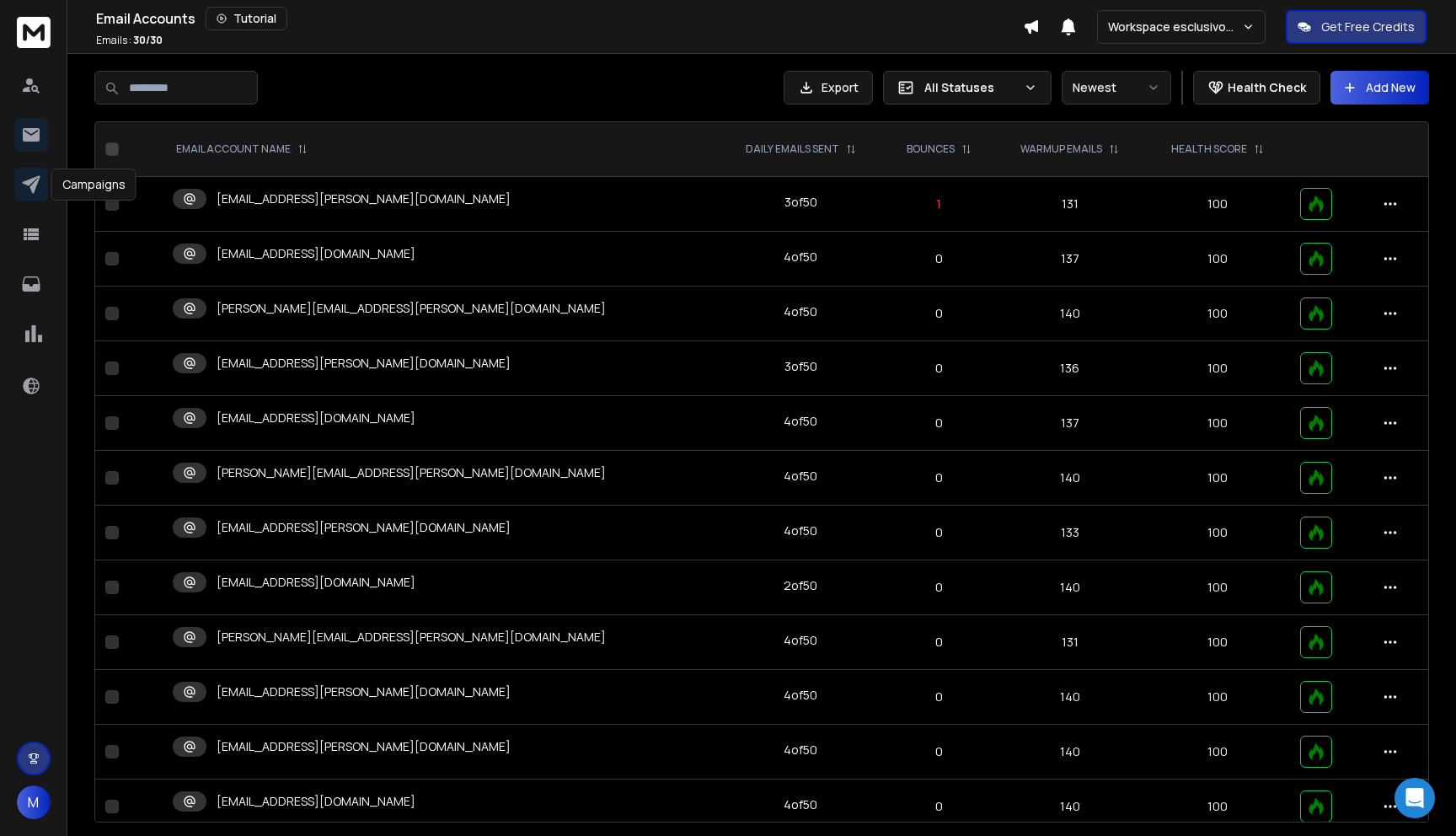
click at [42, 183] on link at bounding box center [31, 184] width 34 height 34
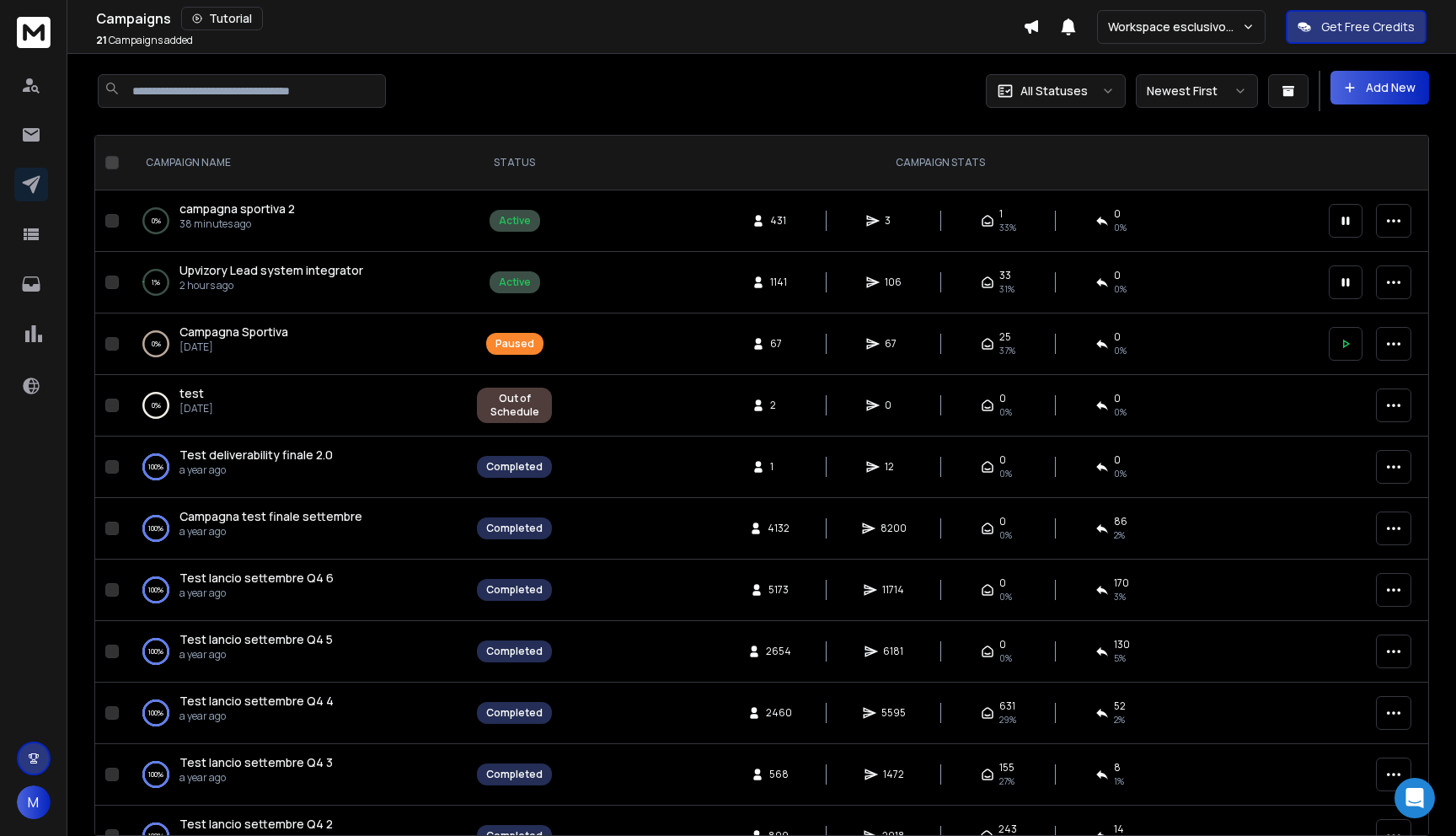
click at [665, 207] on div "431 3 1 33 % 0 0 %" at bounding box center [940, 220] width 736 height 27
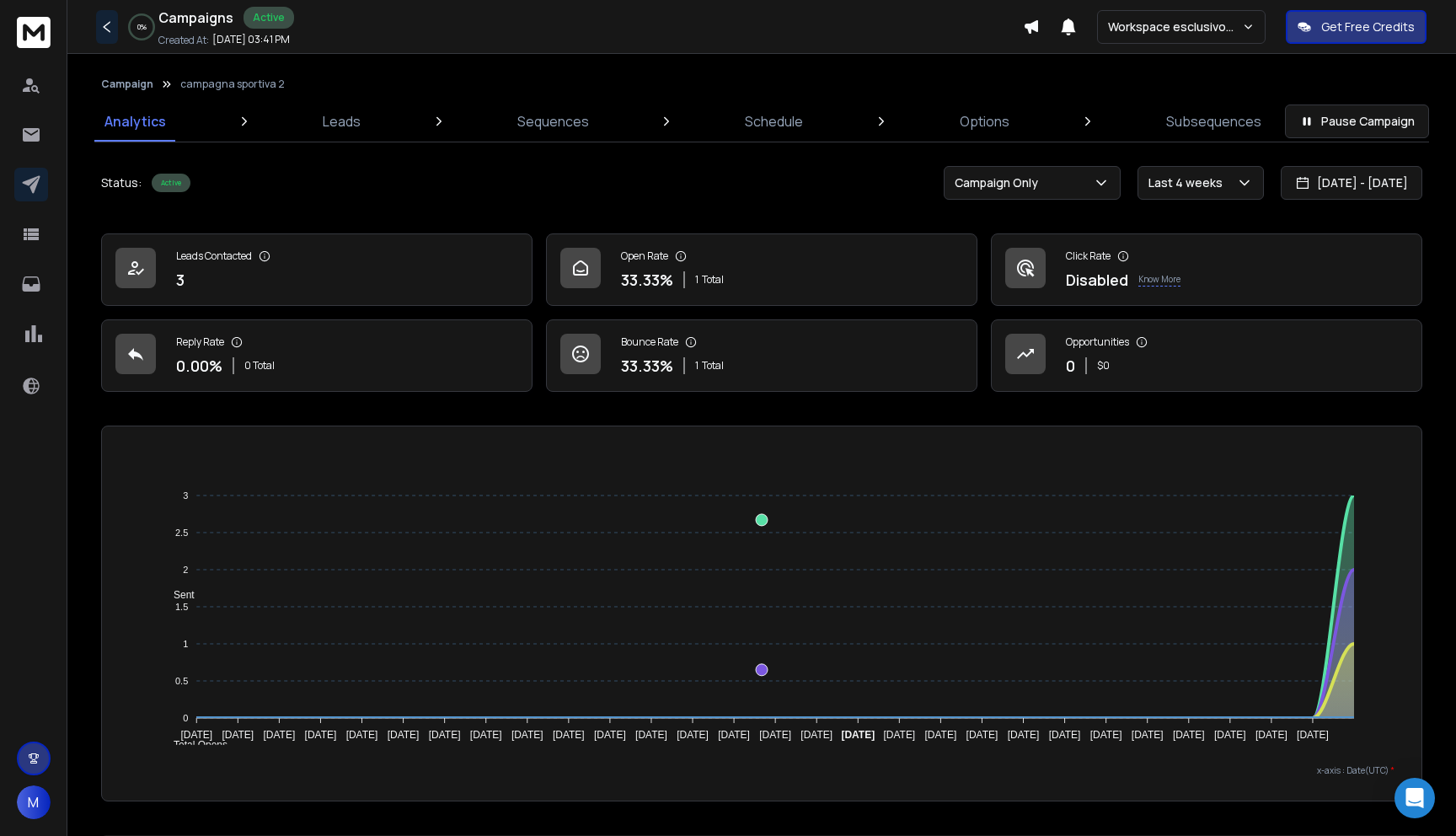
click at [109, 29] on icon at bounding box center [106, 27] width 15 height 15
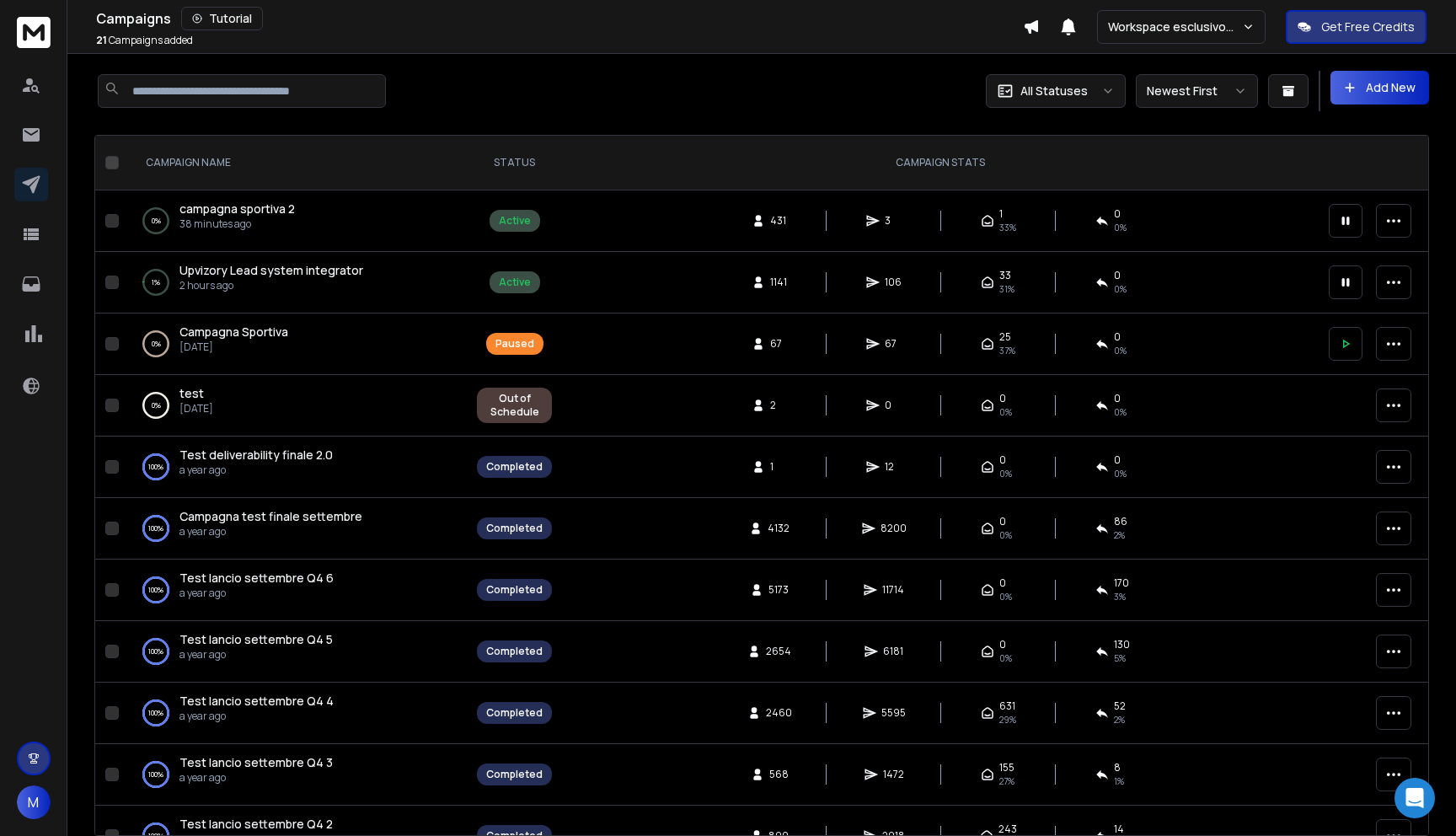
click at [349, 273] on span "Upvizory Lead system integrator" at bounding box center [271, 270] width 183 height 16
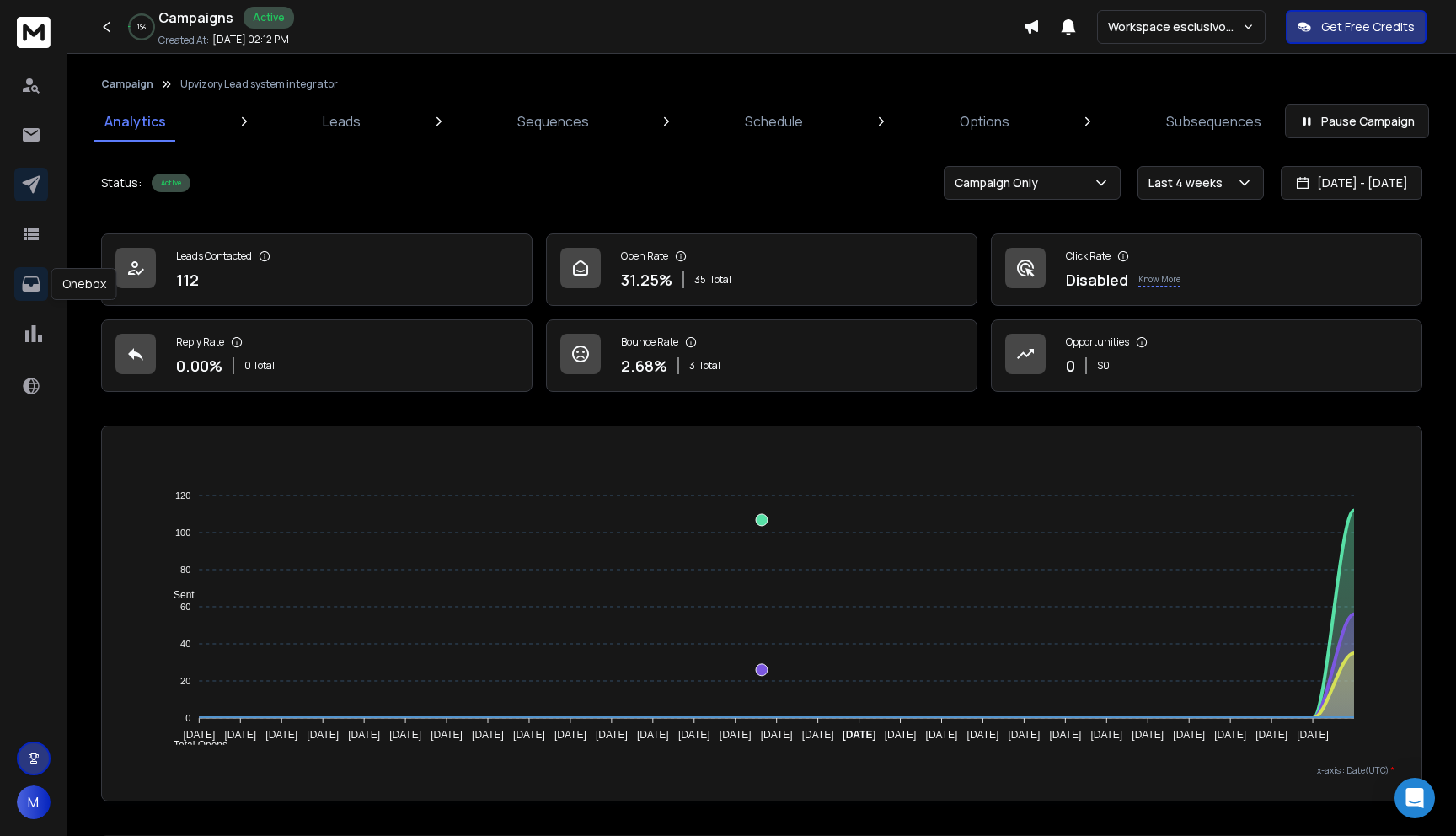
click at [40, 281] on icon at bounding box center [31, 284] width 20 height 20
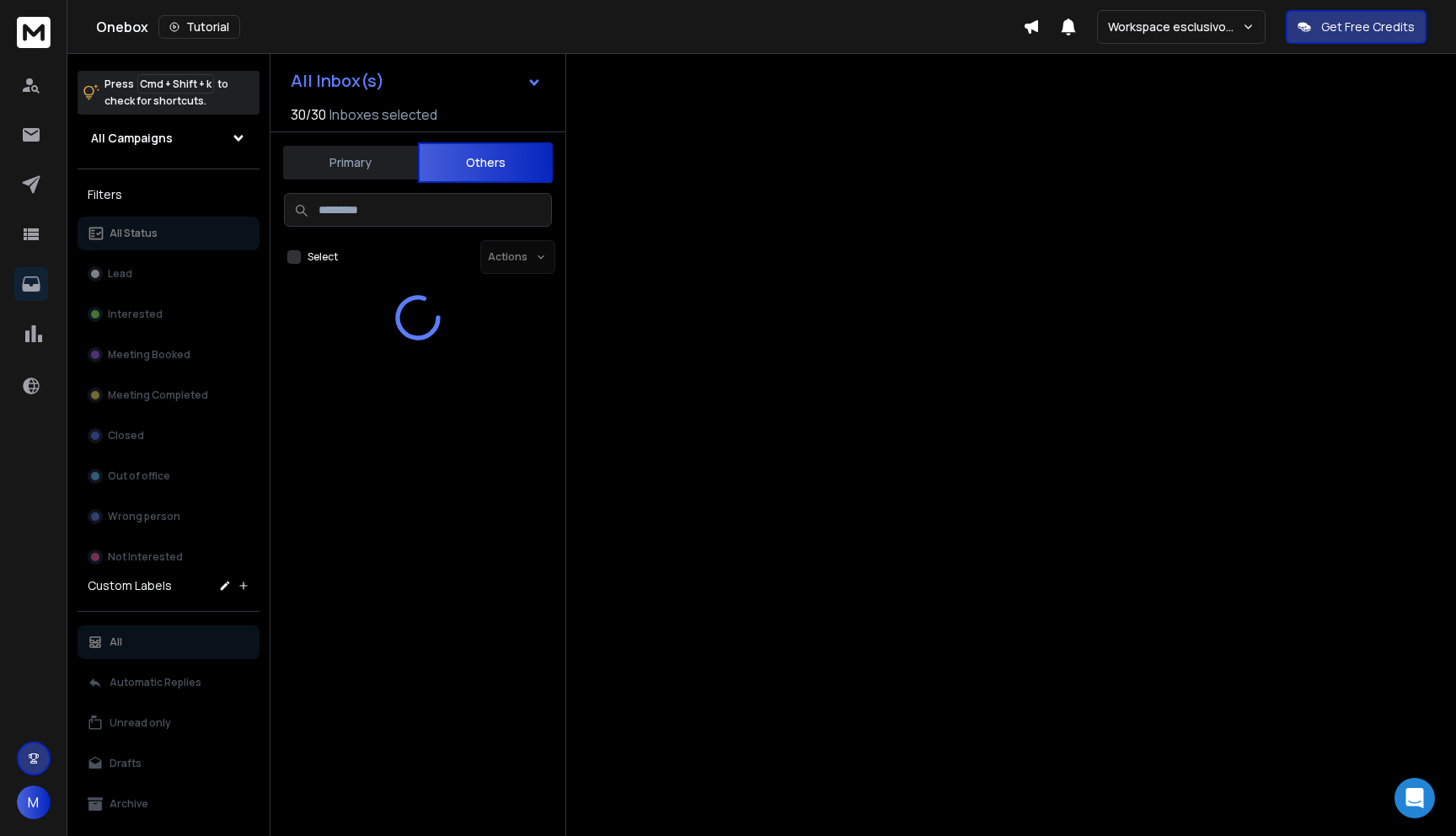
click at [496, 169] on button "Others" at bounding box center [486, 163] width 135 height 41
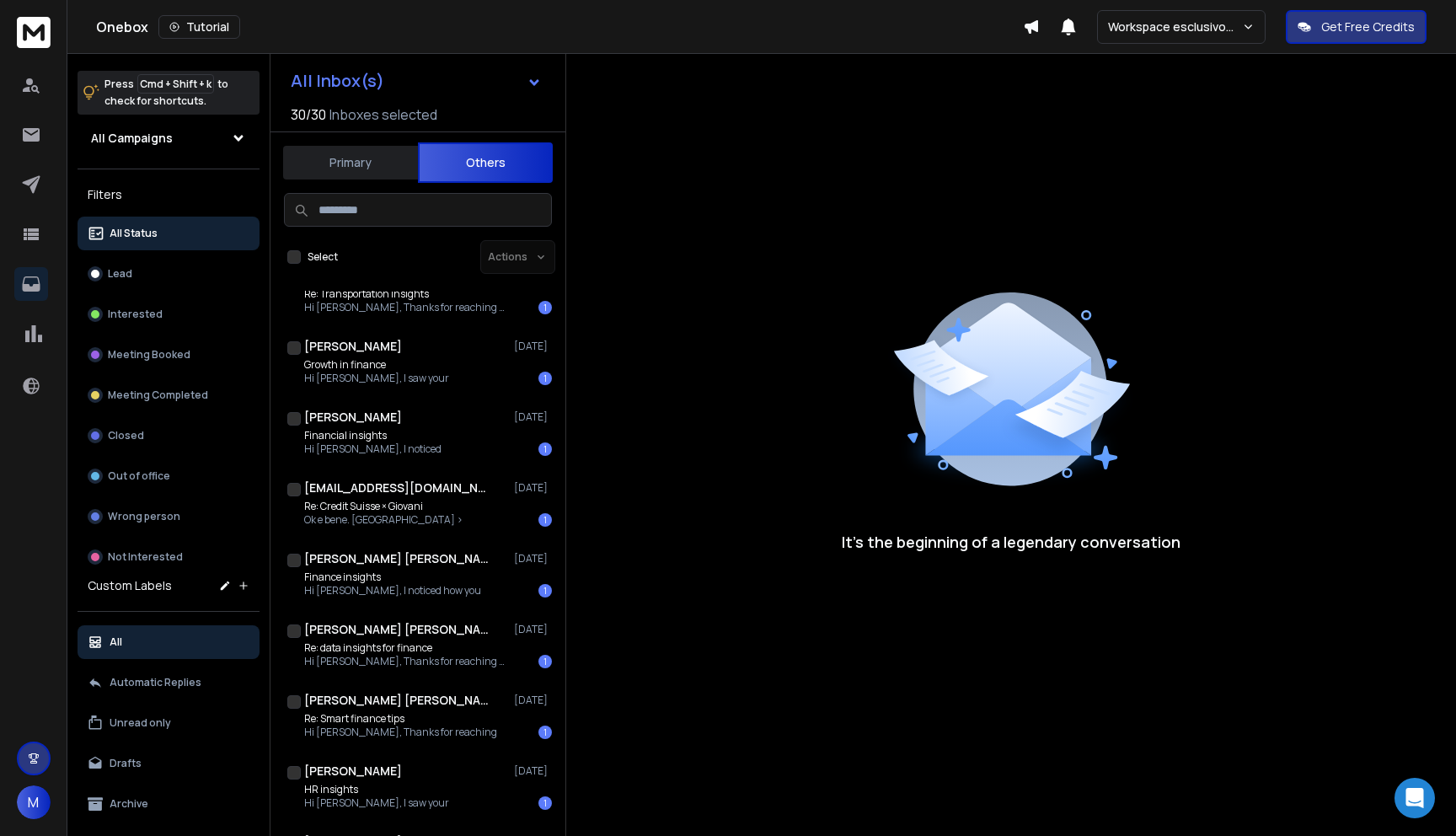
scroll to position [547, 0]
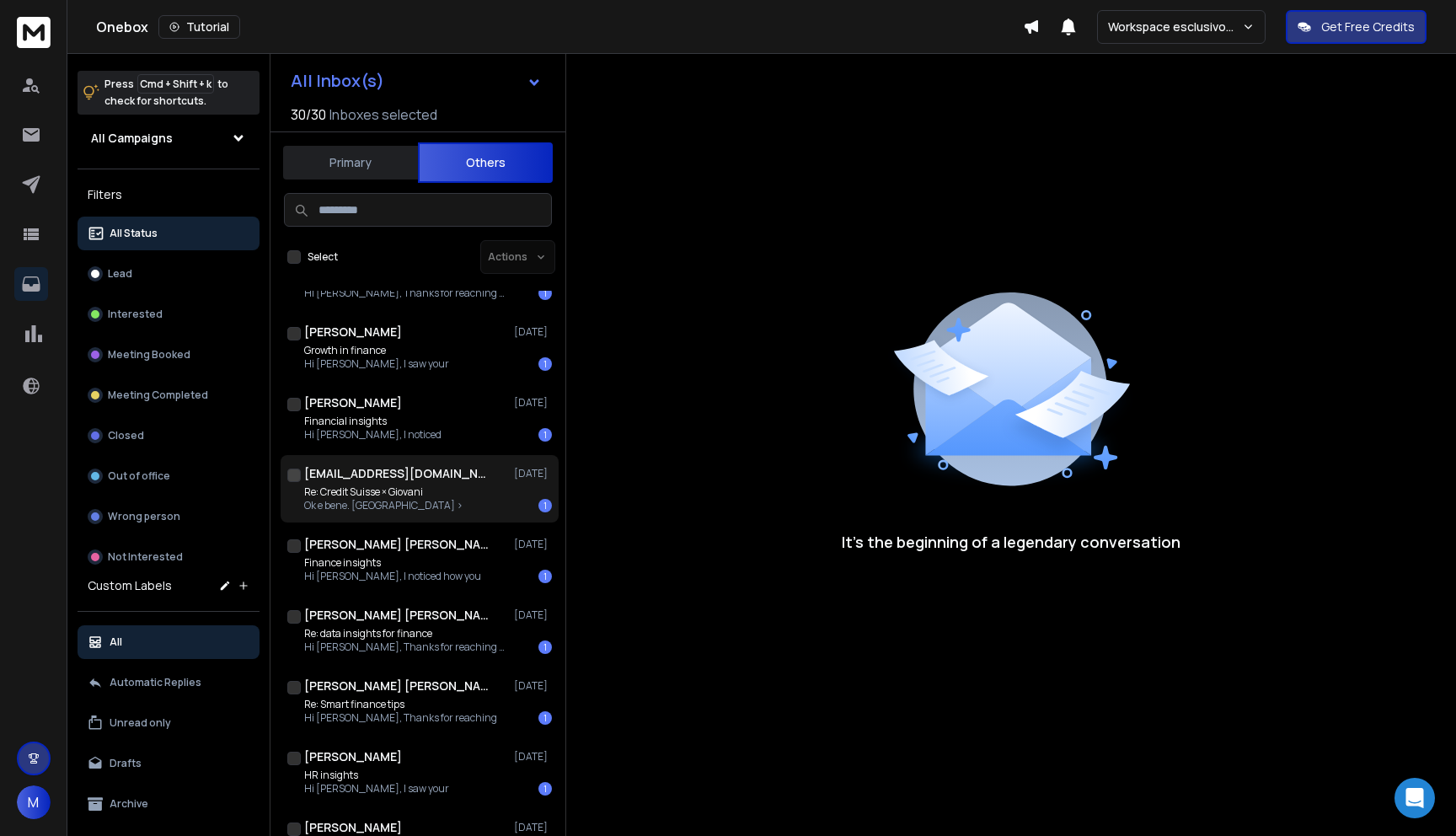
click at [444, 478] on div "[EMAIL_ADDRESS][DOMAIN_NAME] [DATE]" at bounding box center [428, 473] width 248 height 17
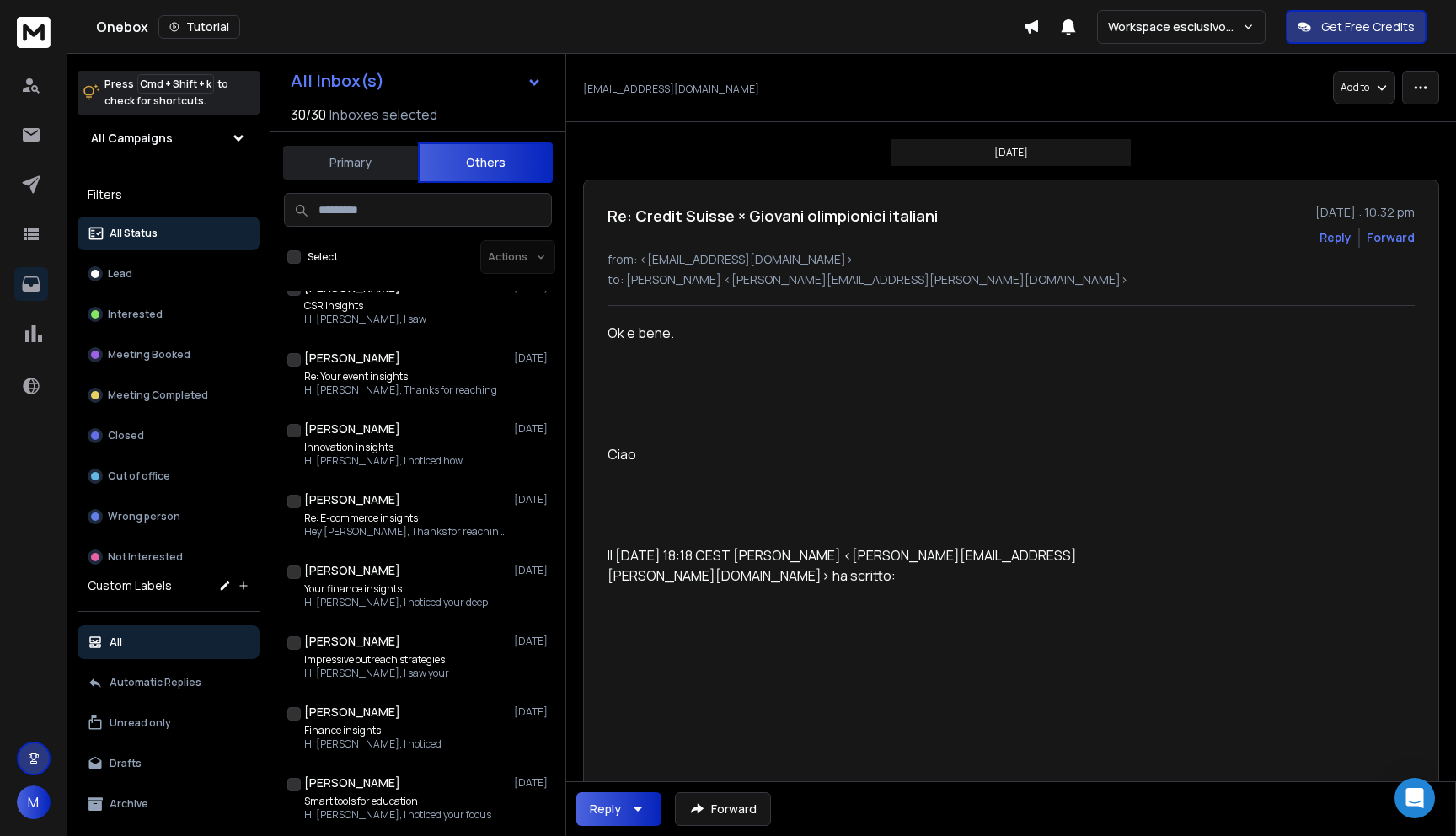
scroll to position [2084, 0]
click at [351, 154] on button "Primary" at bounding box center [351, 162] width 135 height 37
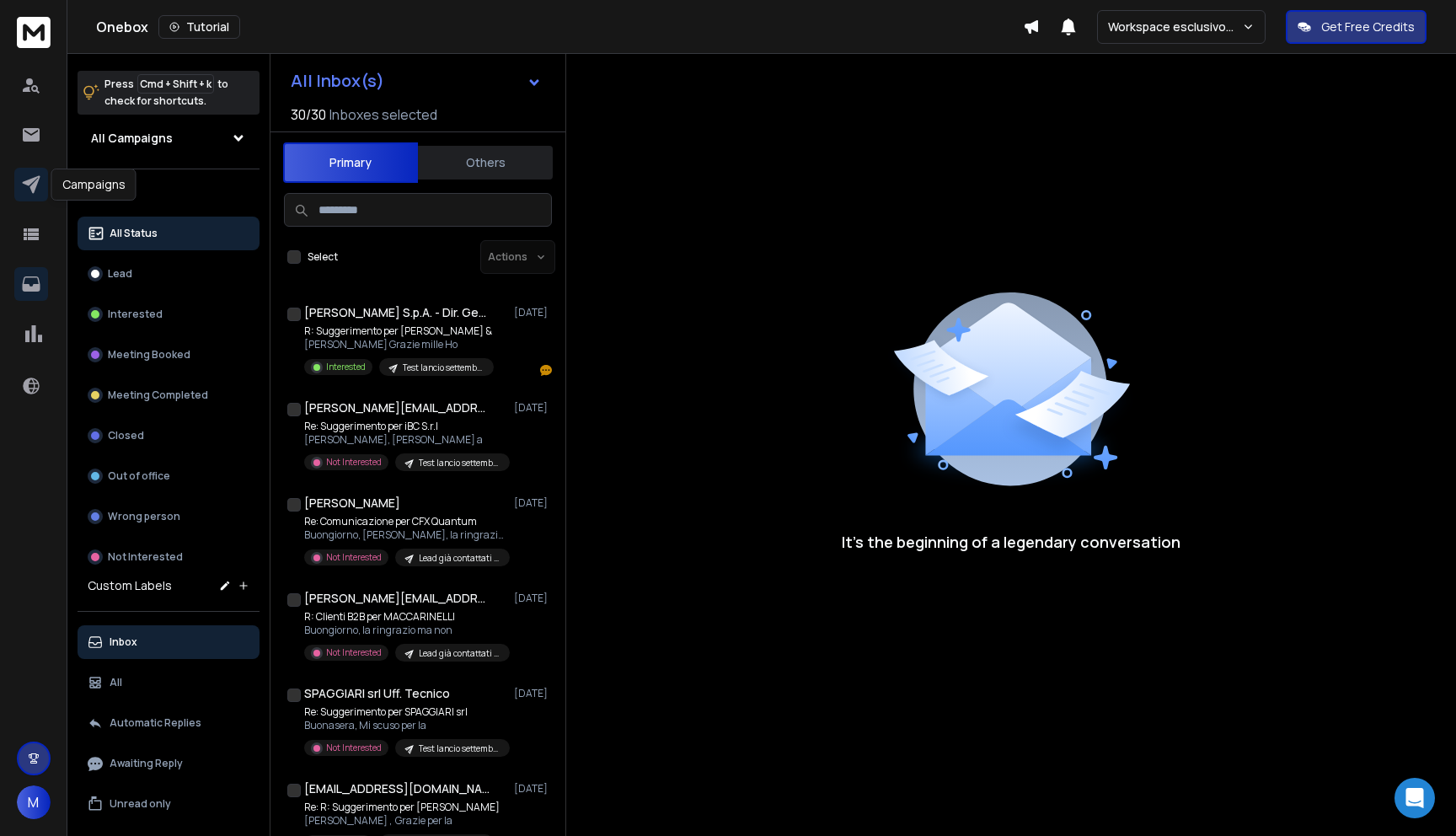
click at [31, 186] on icon at bounding box center [31, 185] width 18 height 18
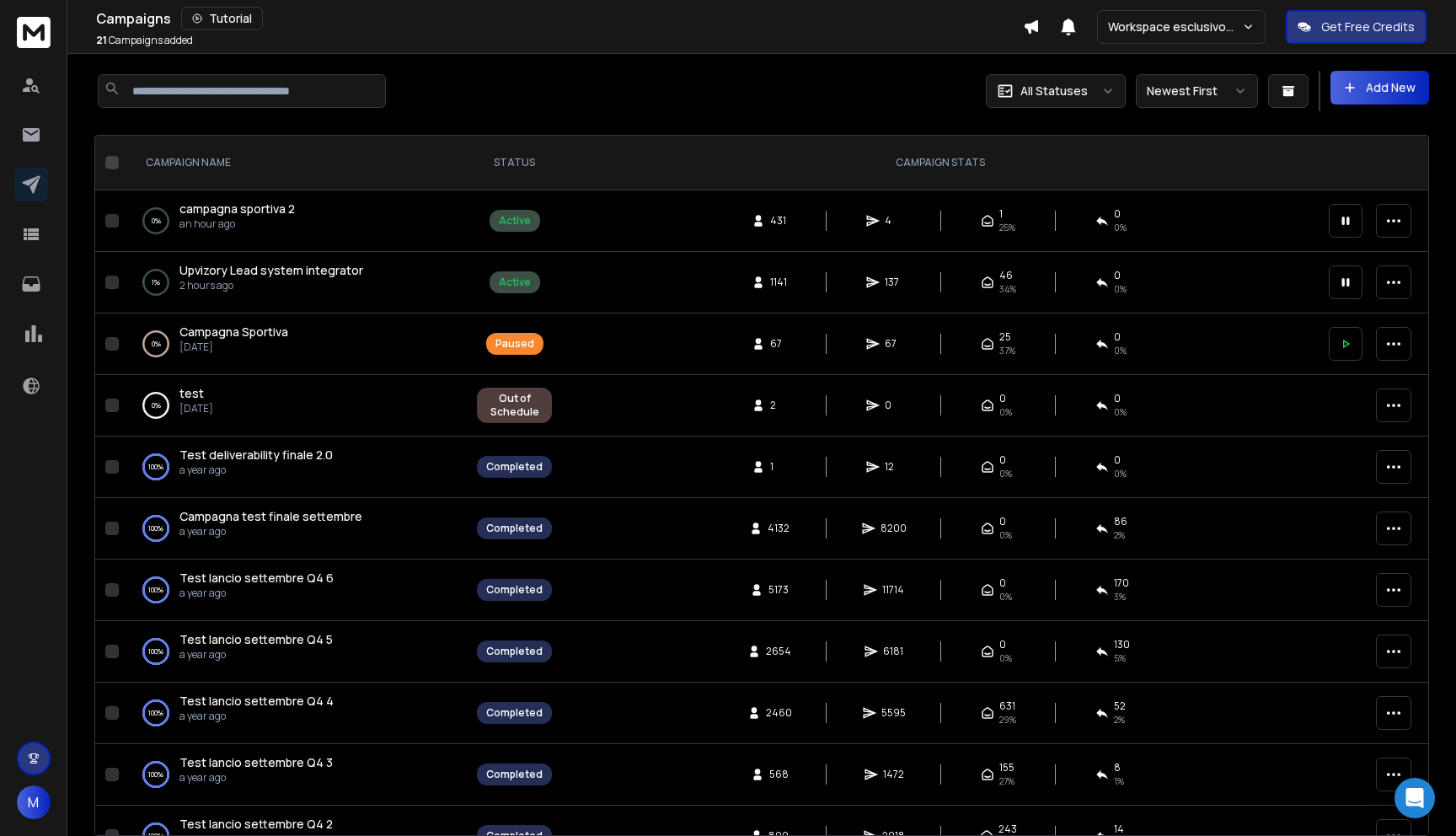
click at [635, 269] on div "1141 137 46 34 % 0 0 %" at bounding box center [940, 282] width 736 height 27
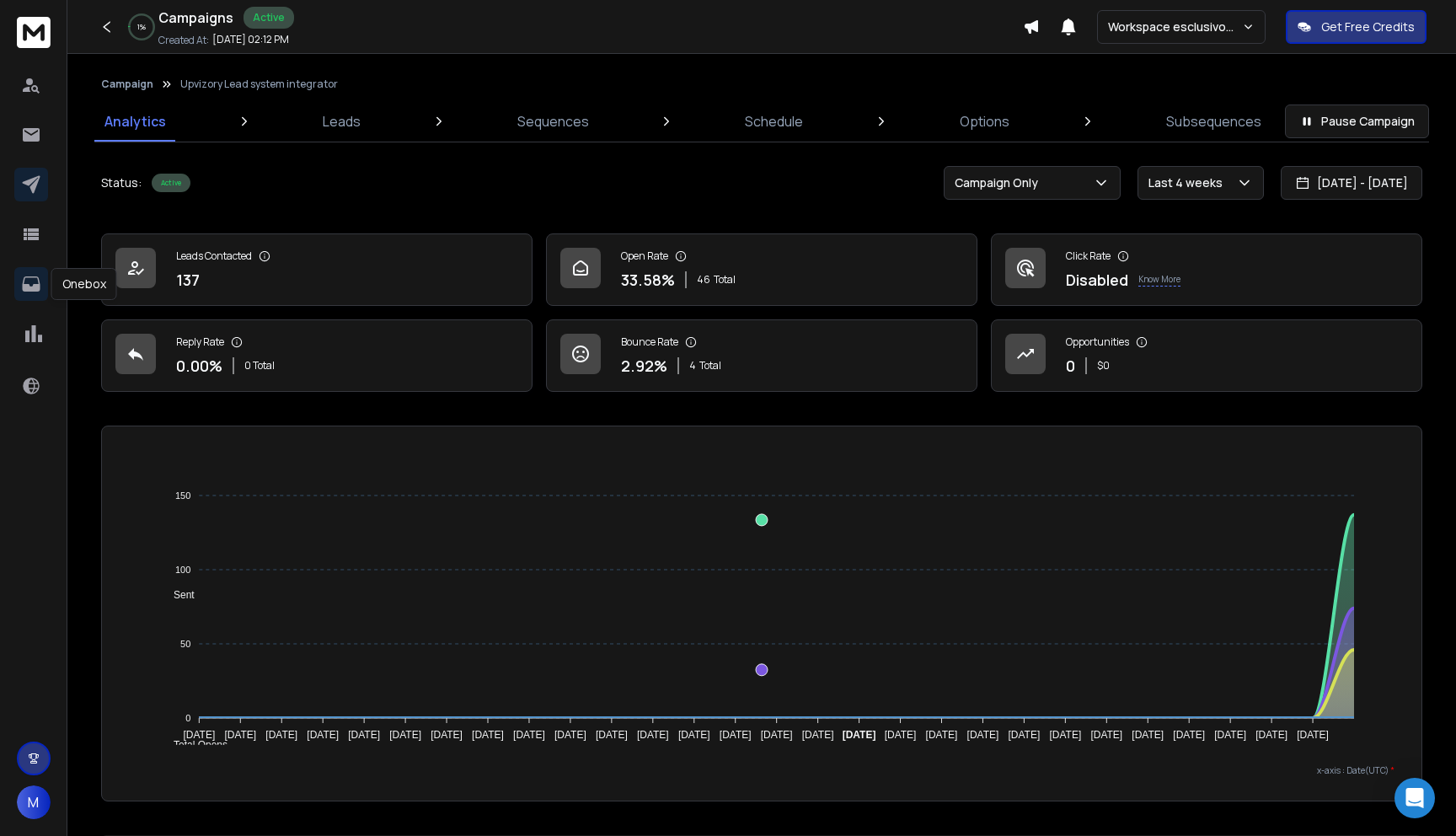
click at [31, 284] on icon at bounding box center [31, 284] width 20 height 20
